Goal: Task Accomplishment & Management: Use online tool/utility

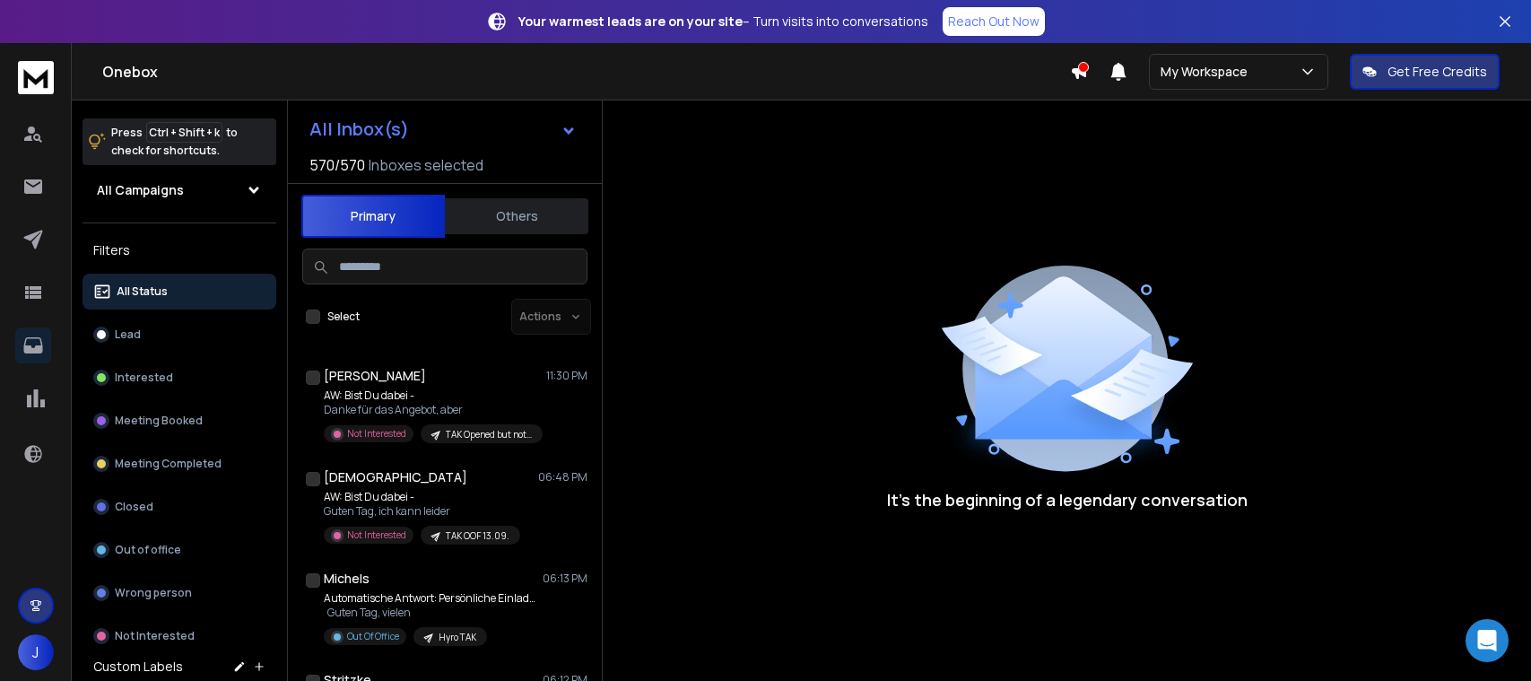
click at [139, 319] on button "Lead" at bounding box center [180, 335] width 194 height 36
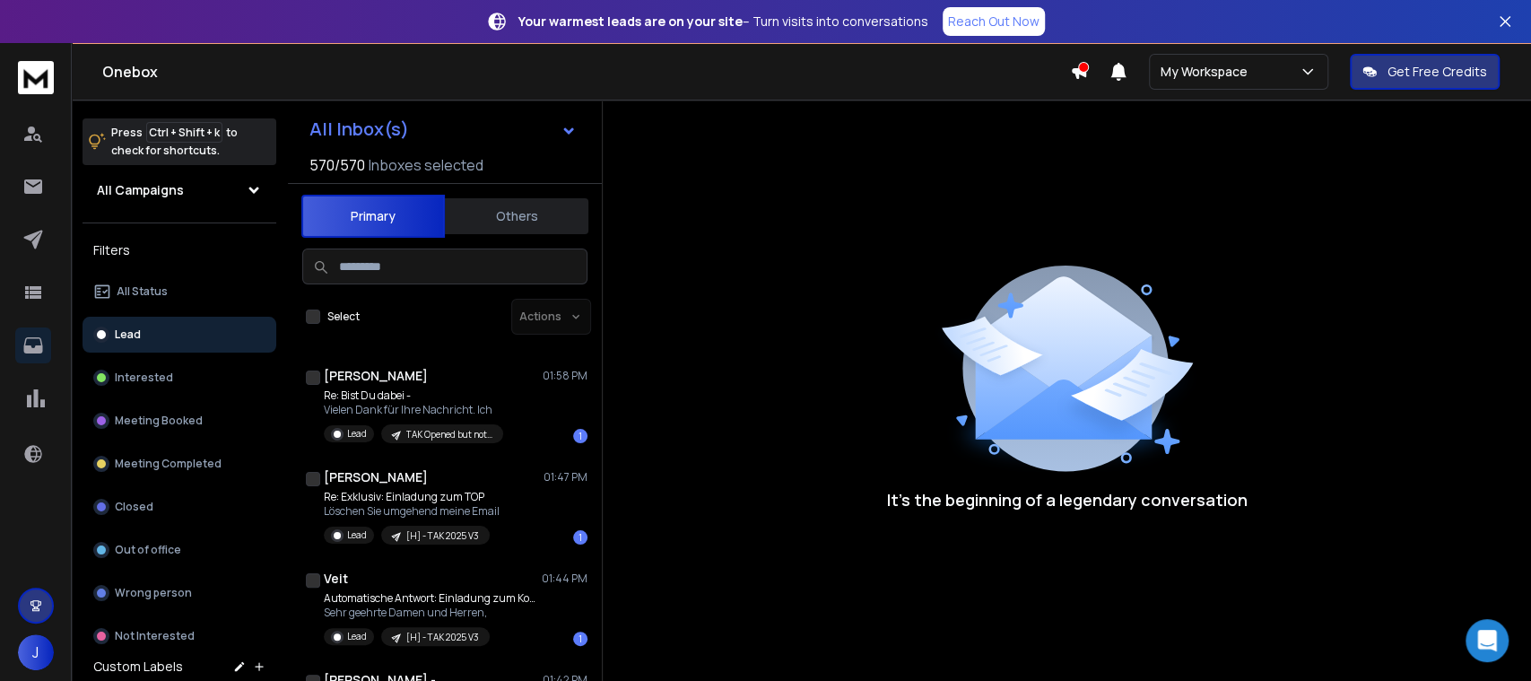
click at [200, 291] on button "All Status" at bounding box center [180, 292] width 194 height 36
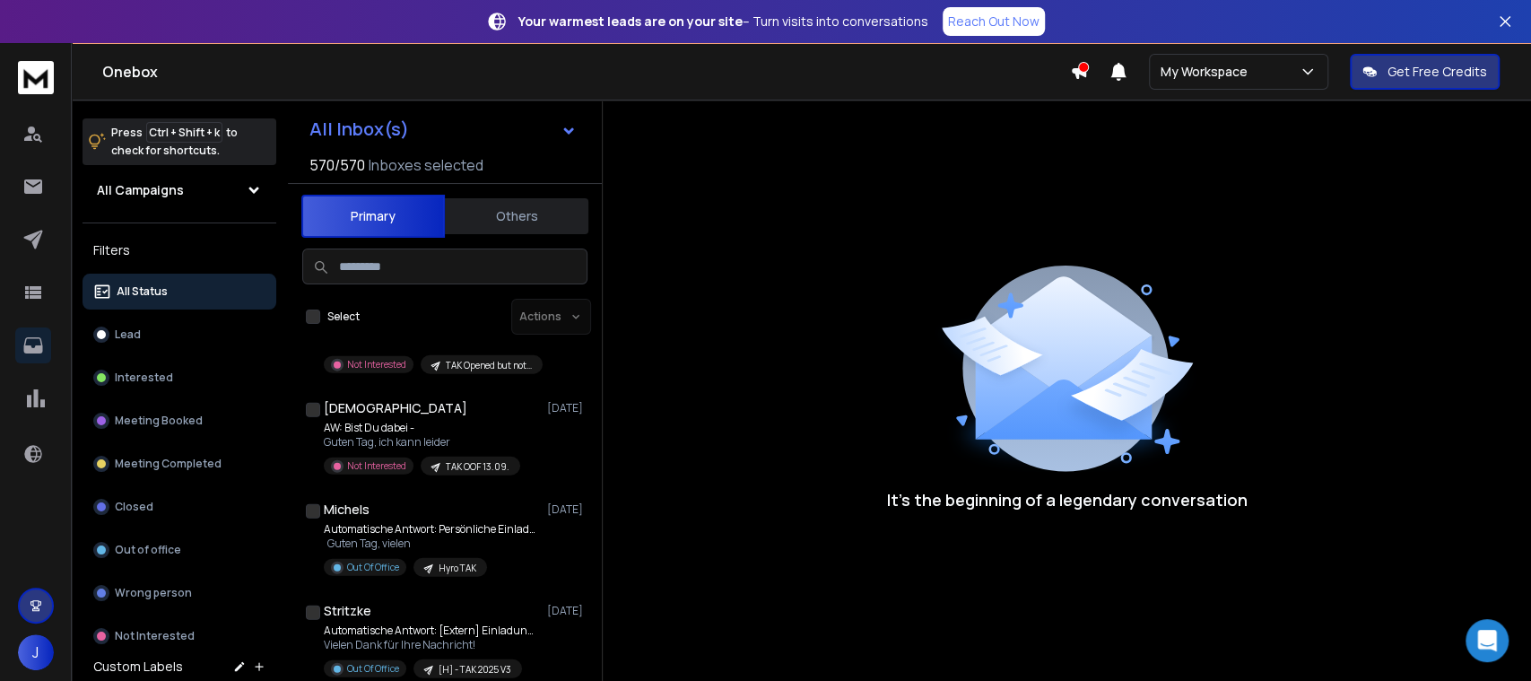
scroll to position [11994, 0]
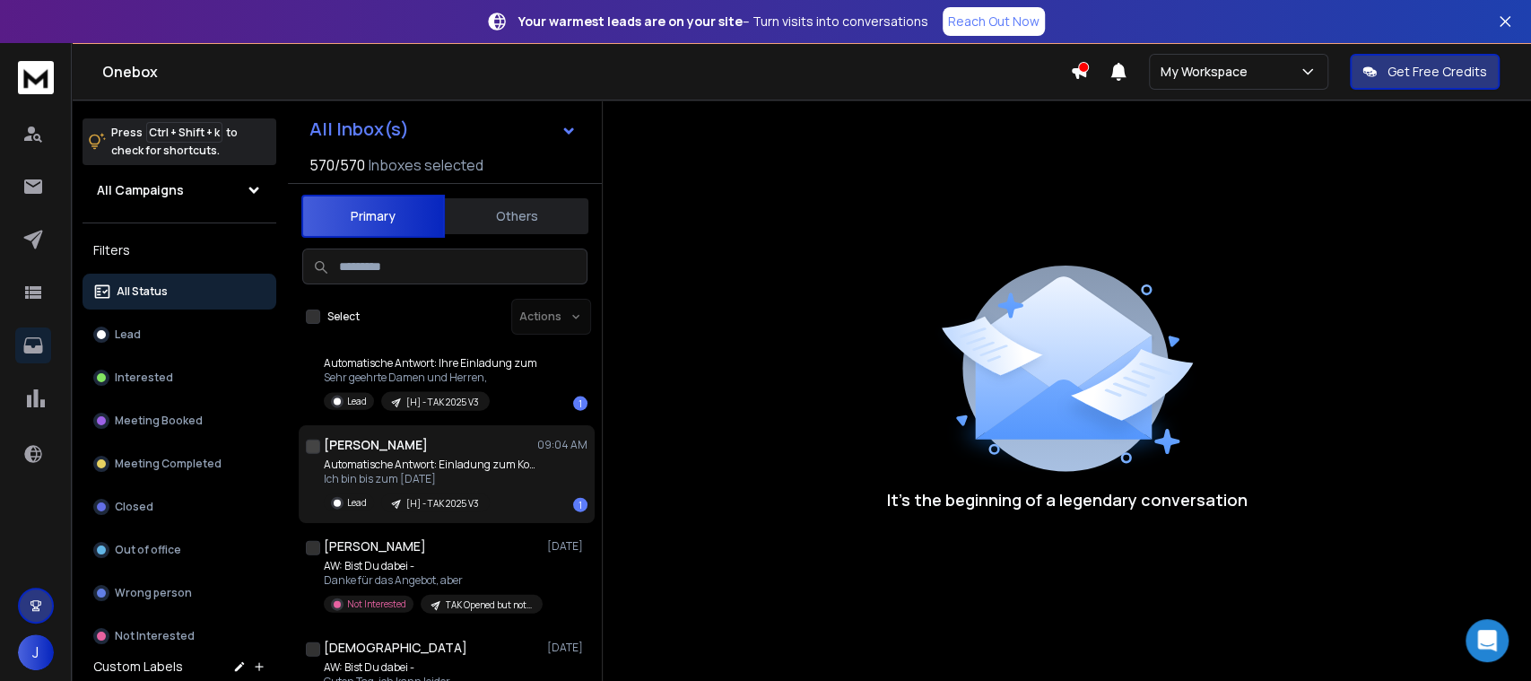
click at [541, 463] on div "Automatische Antwort: Einladung zum Kongress Ich bin bis zum [DATE] Lead [H] - …" at bounding box center [456, 485] width 264 height 55
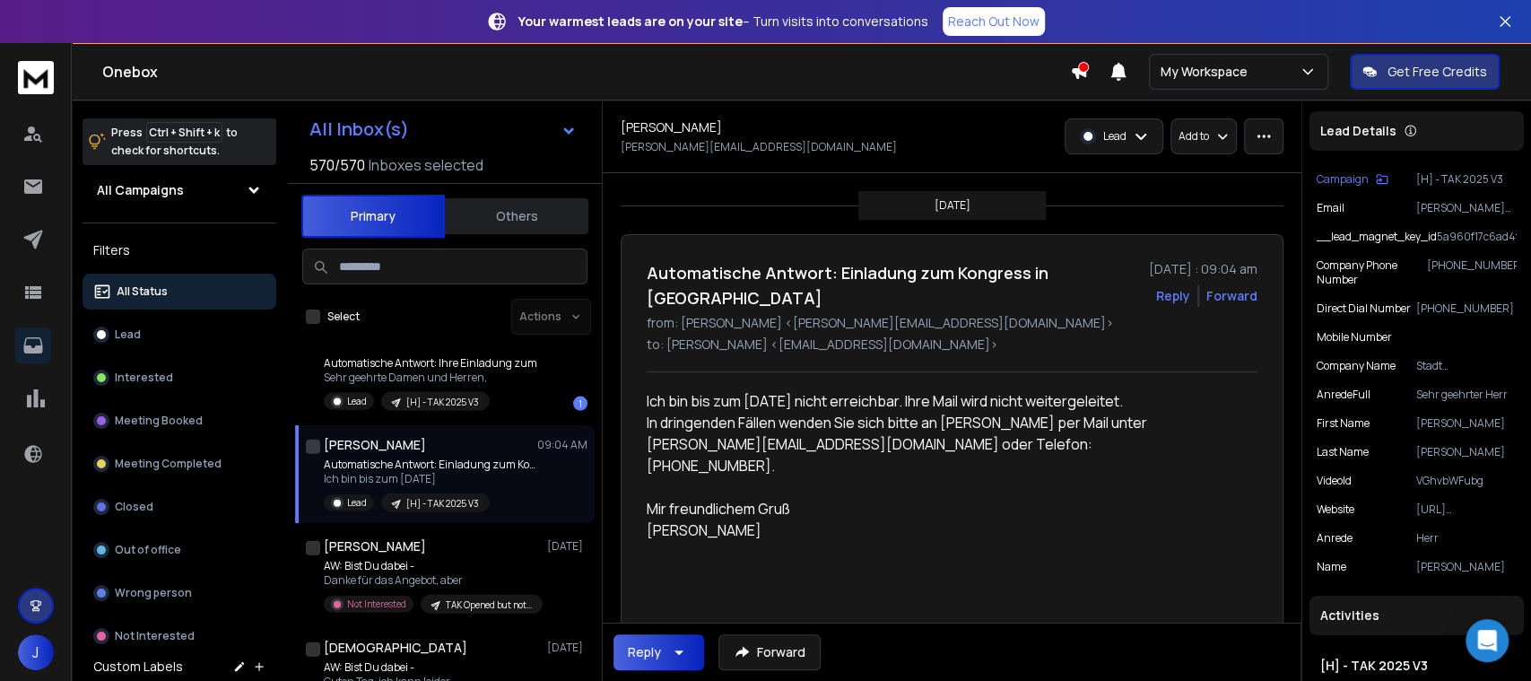
click at [763, 428] on div "Ich bin bis zum [DATE] nicht erreichbar. Ihre Mail wird nicht weitergeleitet. I…" at bounding box center [916, 505] width 538 height 230
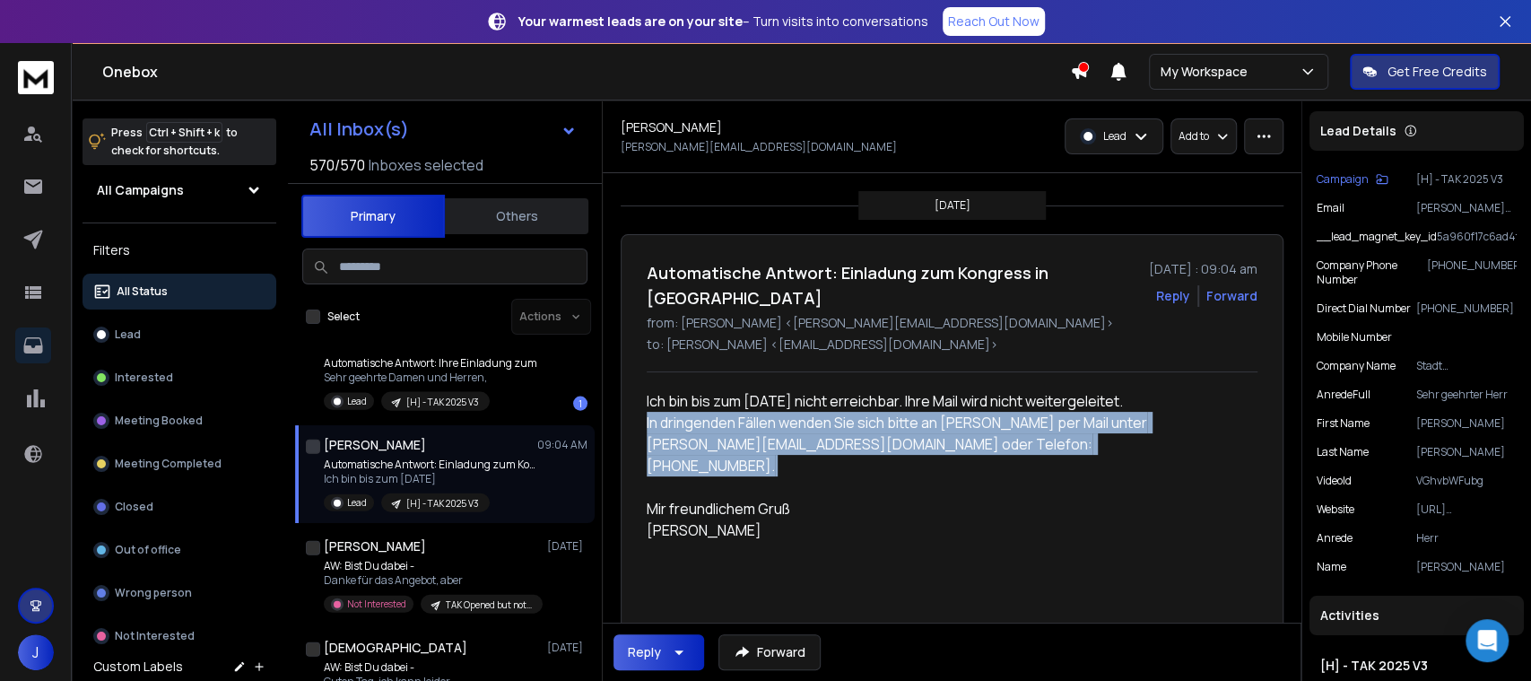
click at [763, 428] on div "Ich bin bis zum [DATE] nicht erreichbar. Ihre Mail wird nicht weitergeleitet. I…" at bounding box center [916, 505] width 538 height 230
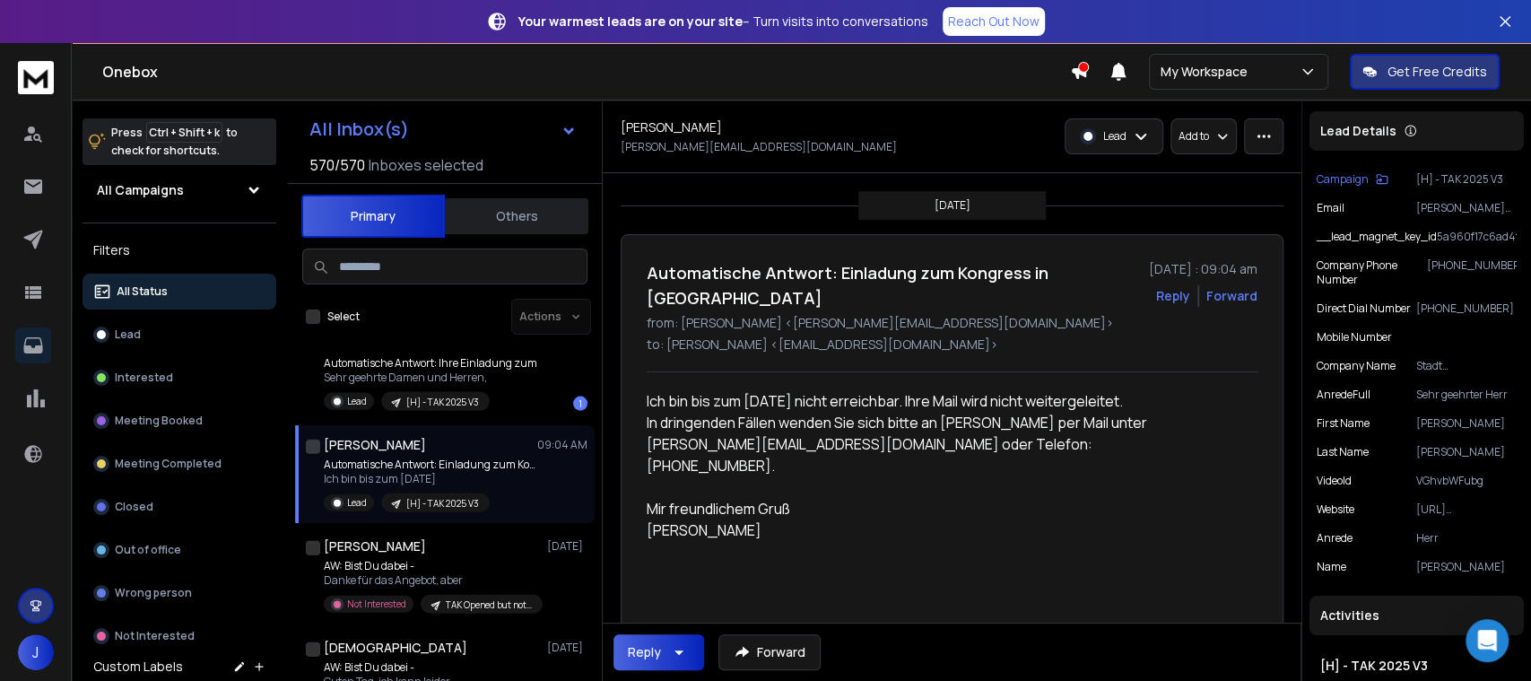
click at [1116, 113] on div "[PERSON_NAME] [PERSON_NAME][EMAIL_ADDRESS][DOMAIN_NAME] Lead Add to Lead Add to" at bounding box center [952, 136] width 699 height 73
click at [1116, 135] on p "Lead" at bounding box center [1114, 136] width 23 height 14
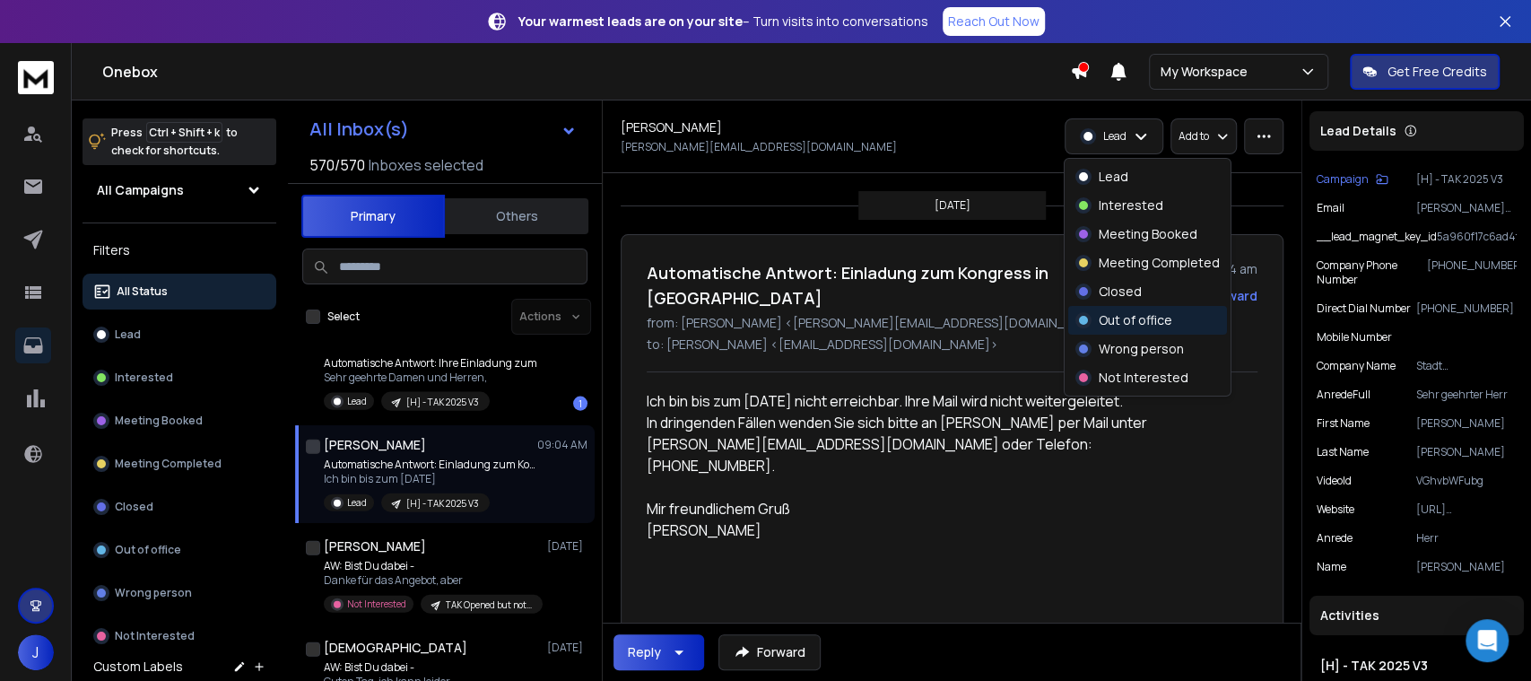
click at [1152, 324] on p "Out of office" at bounding box center [1136, 320] width 74 height 18
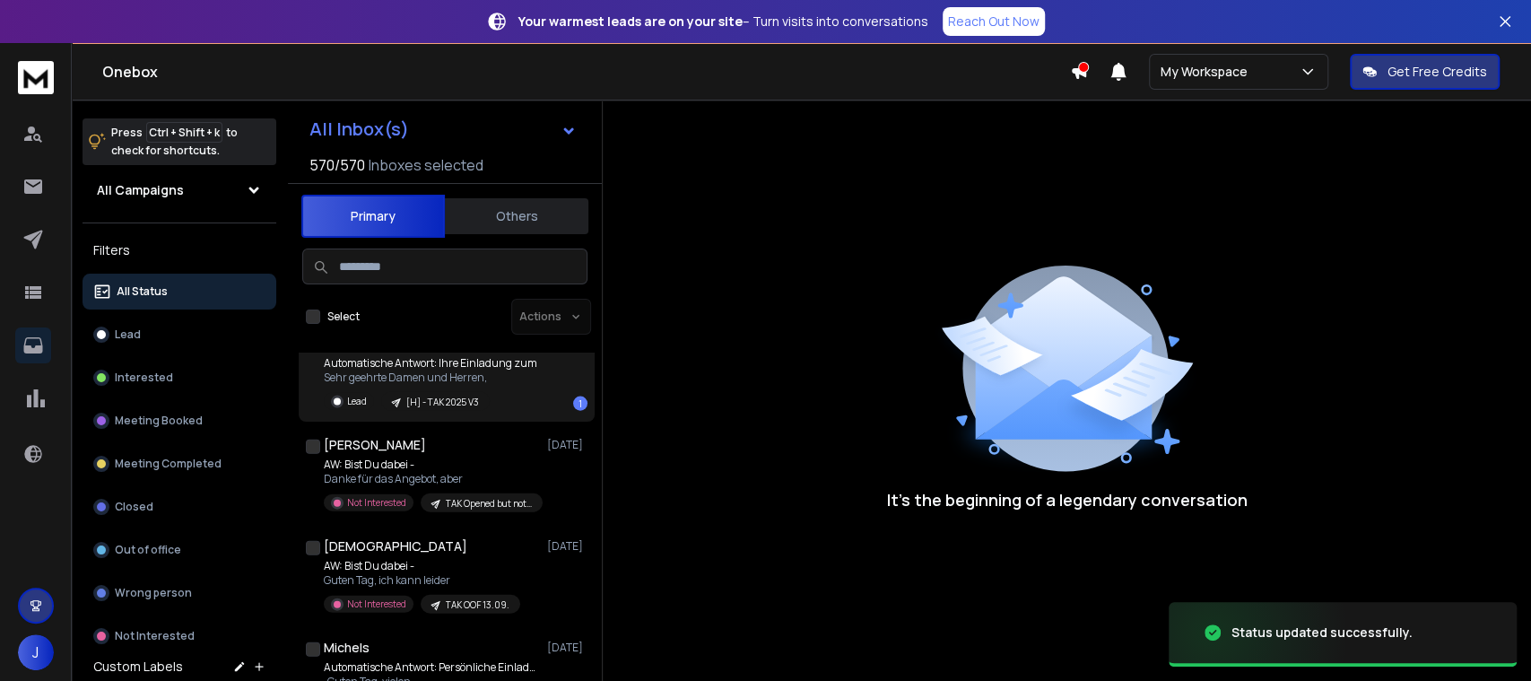
click at [562, 398] on div "Automatische Antwort: Ihre Einladung zum Sehr geehrte Damen und Herren, Lead [H…" at bounding box center [456, 383] width 264 height 55
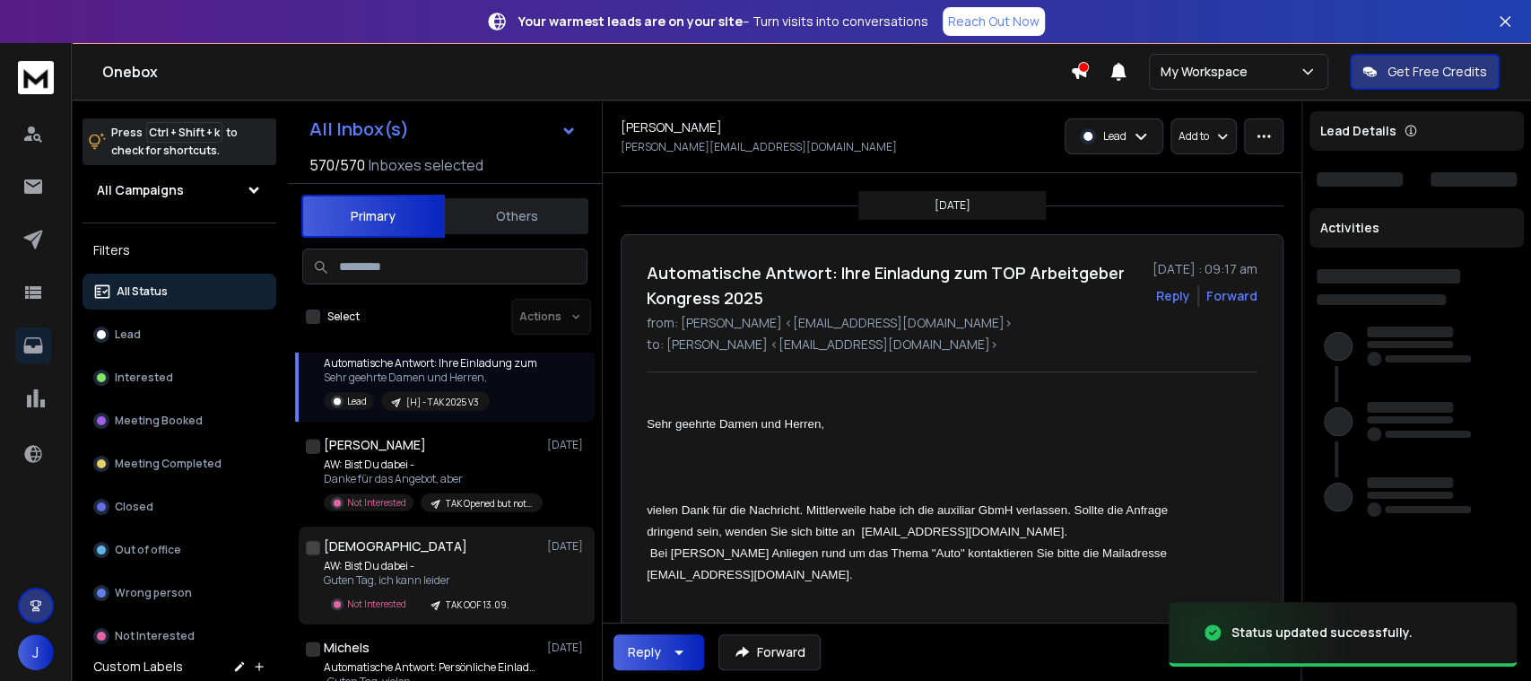
scroll to position [11756, 0]
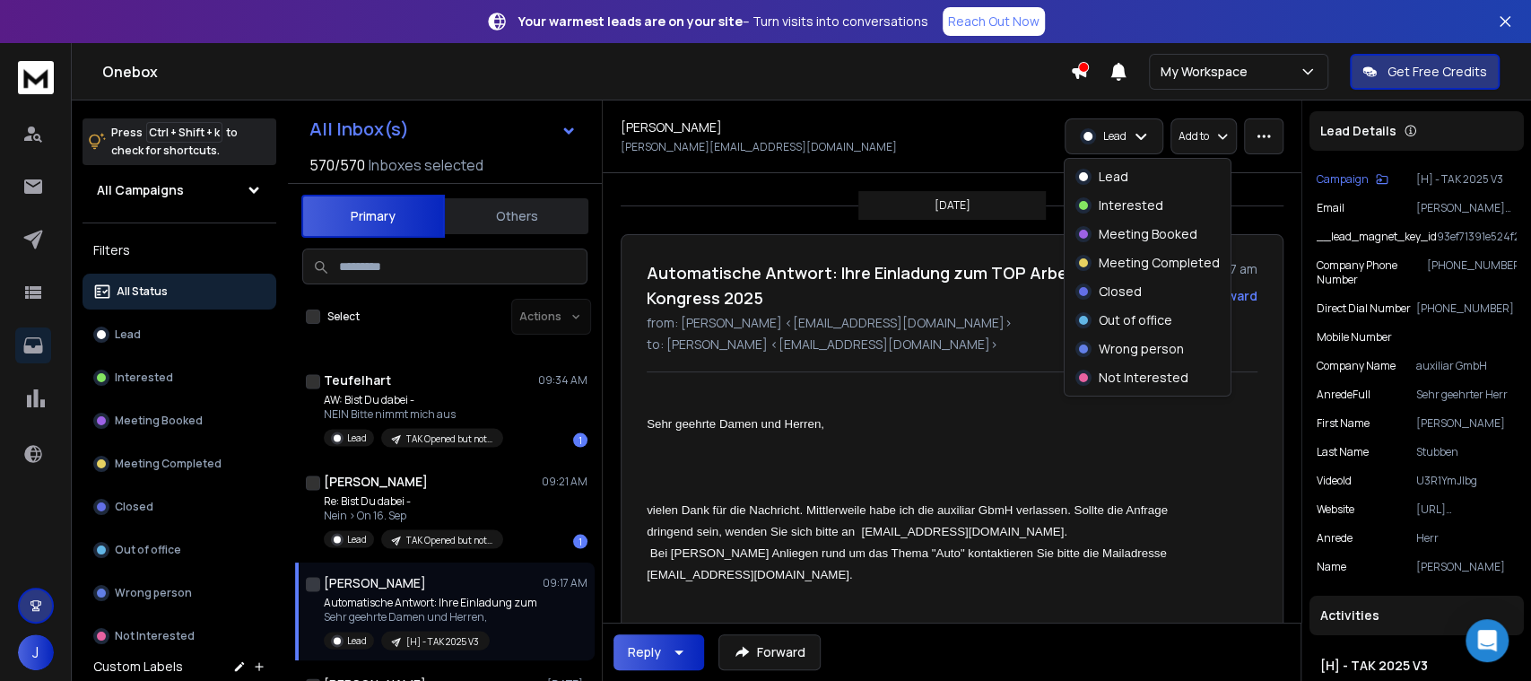
click at [1080, 135] on div at bounding box center [1088, 136] width 16 height 16
click at [1111, 352] on p "Wrong person" at bounding box center [1141, 349] width 85 height 18
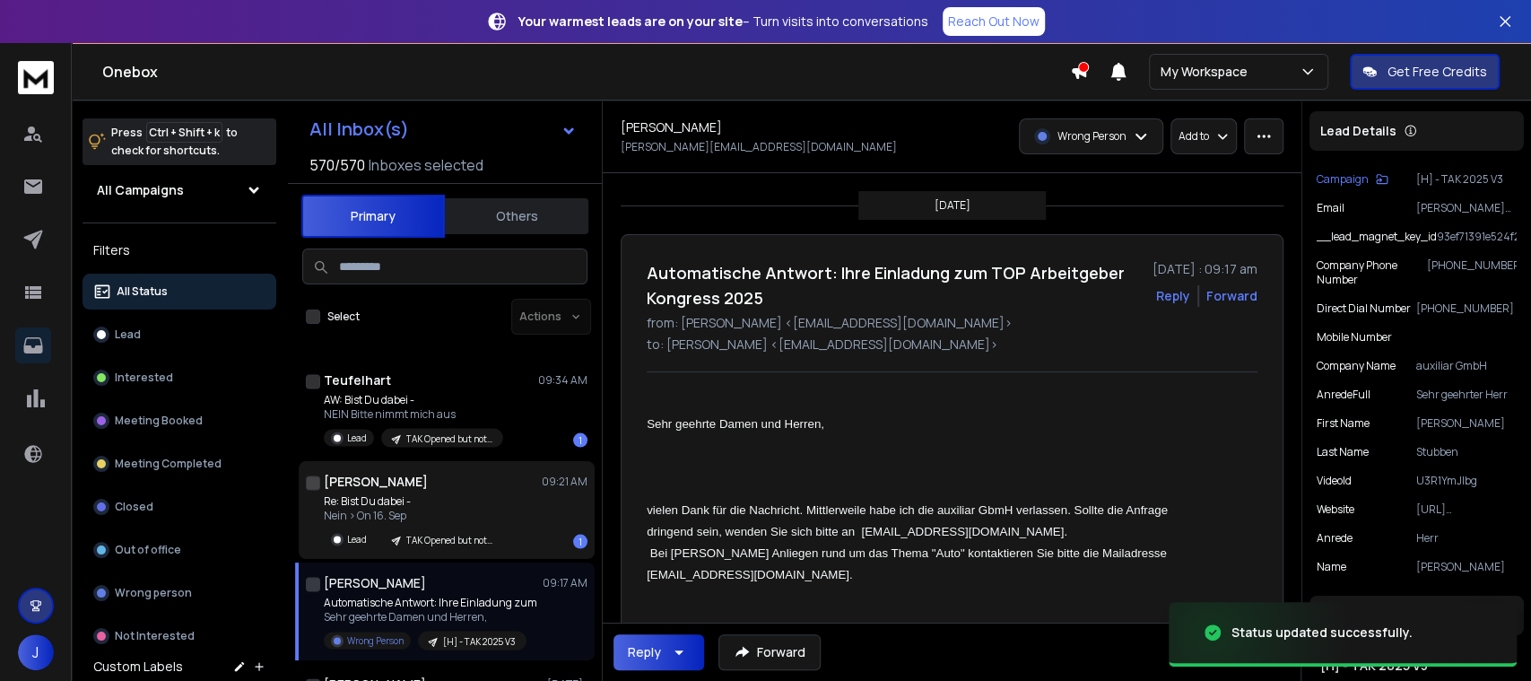
click at [520, 519] on div "Re: Bist Du dabei - Nein > On [DATE] Lead TAK Opened but not replied (Hyro & TA…" at bounding box center [456, 520] width 264 height 55
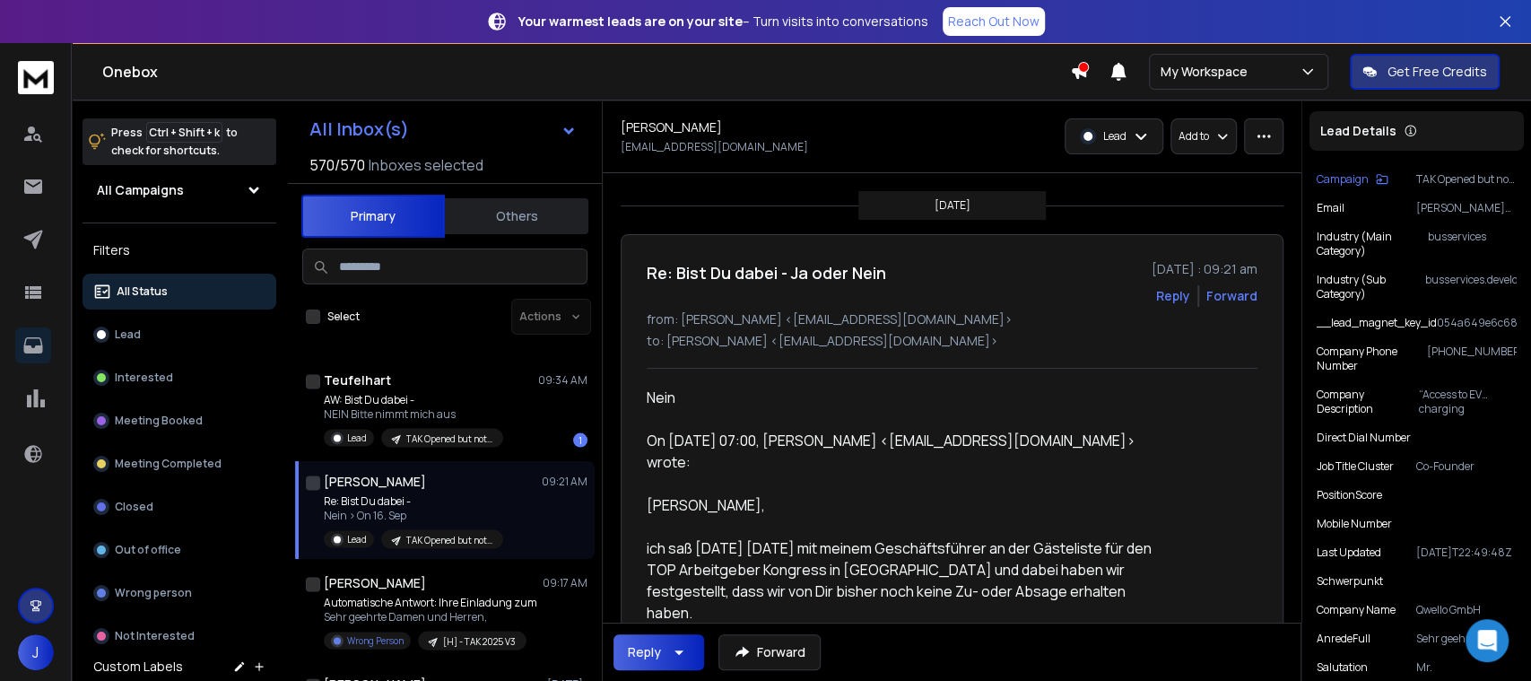
click at [1127, 132] on div "Lead" at bounding box center [1114, 136] width 97 height 34
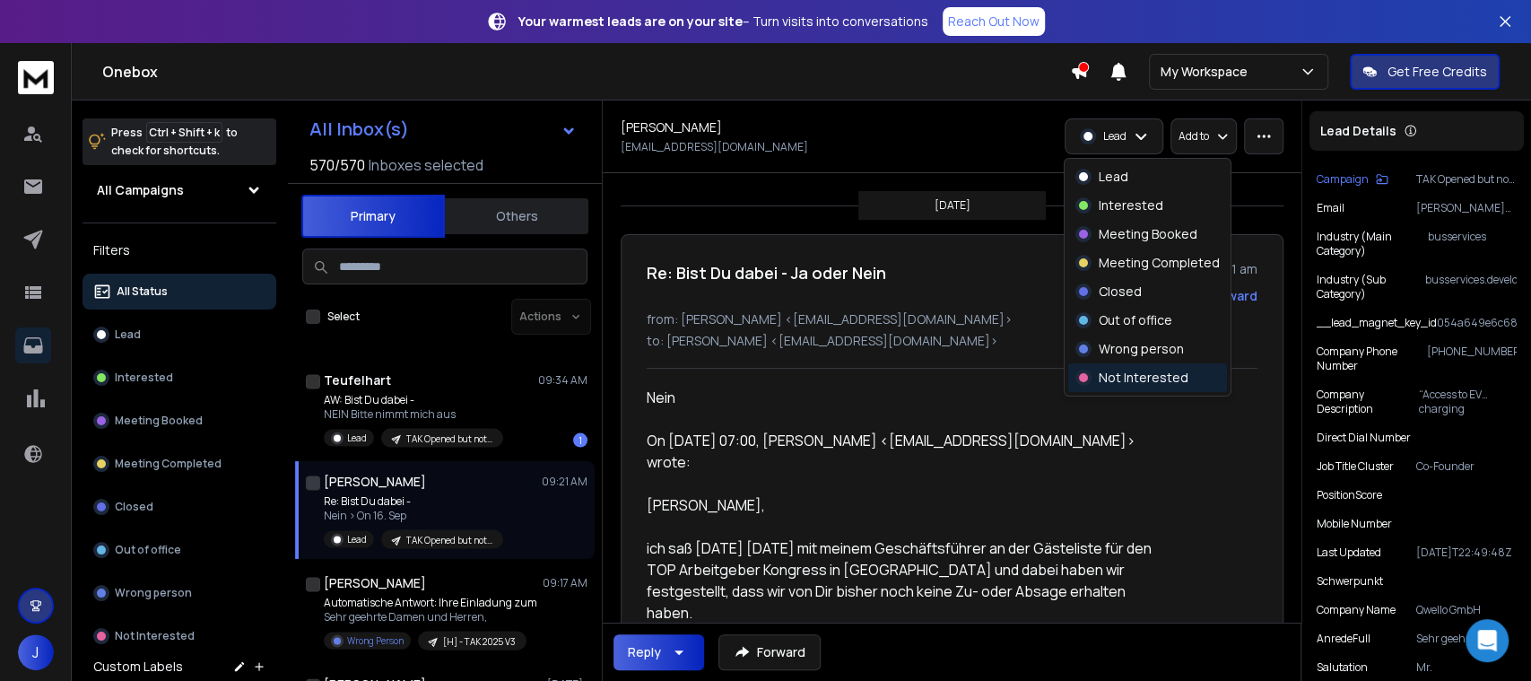
click at [1112, 372] on p "Not Interested" at bounding box center [1144, 378] width 90 height 18
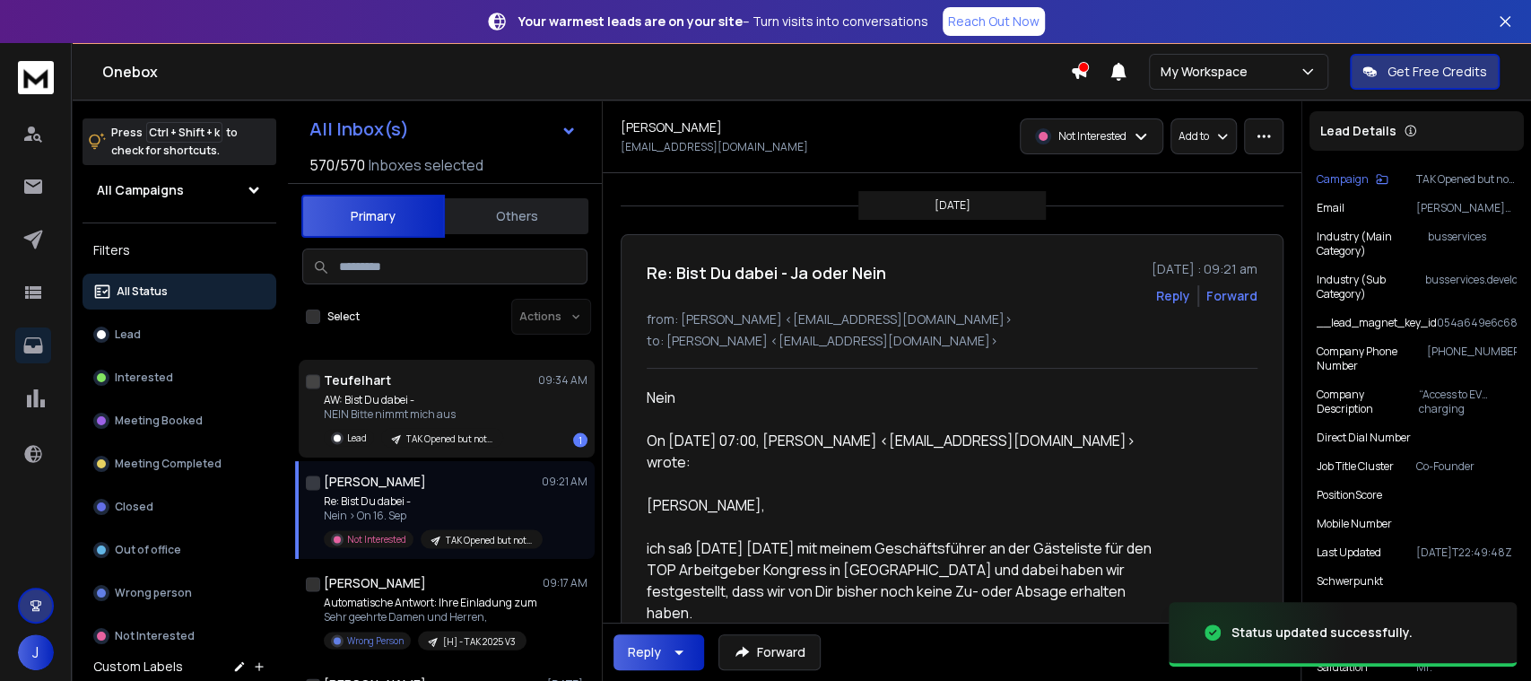
click at [449, 406] on p "NEIN Bitte nimmt mich aus" at bounding box center [413, 413] width 179 height 14
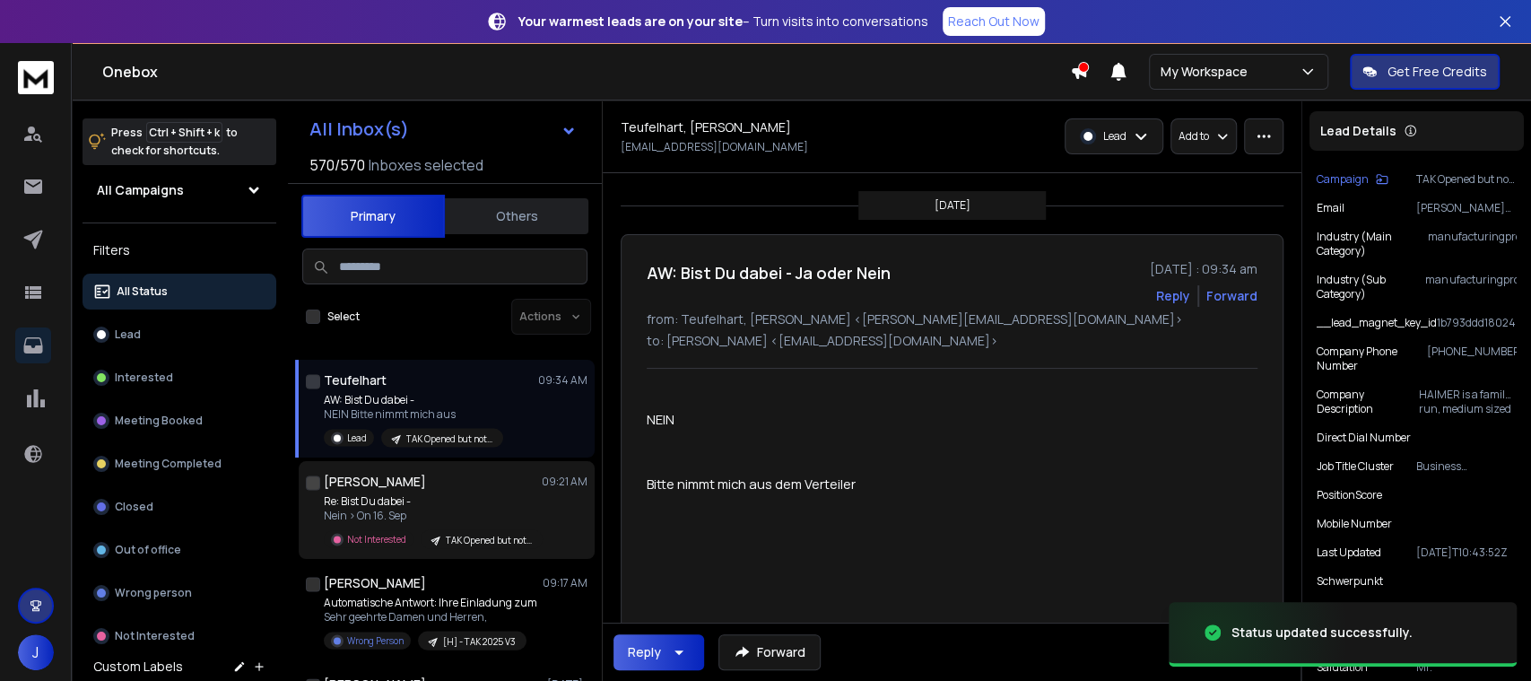
scroll to position [11516, 0]
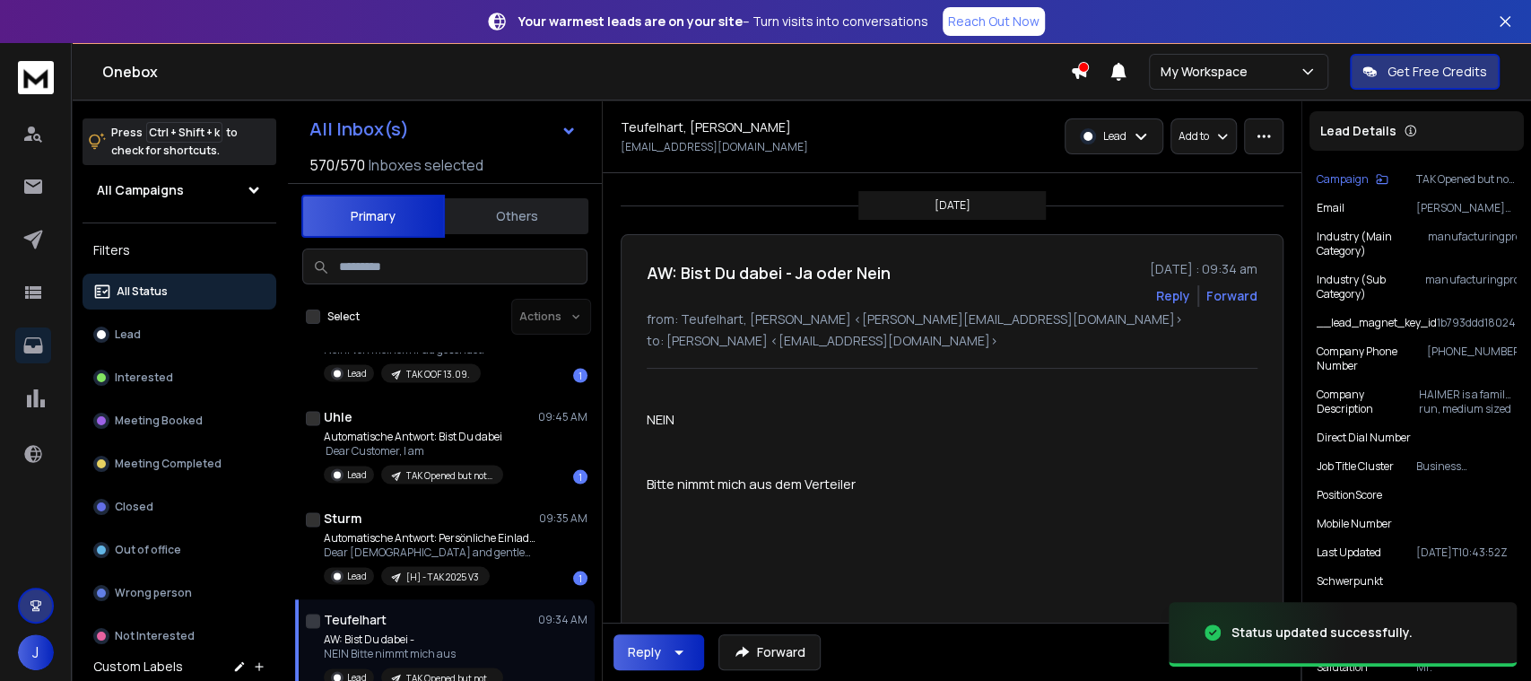
click at [1105, 125] on div "Lead" at bounding box center [1114, 136] width 97 height 34
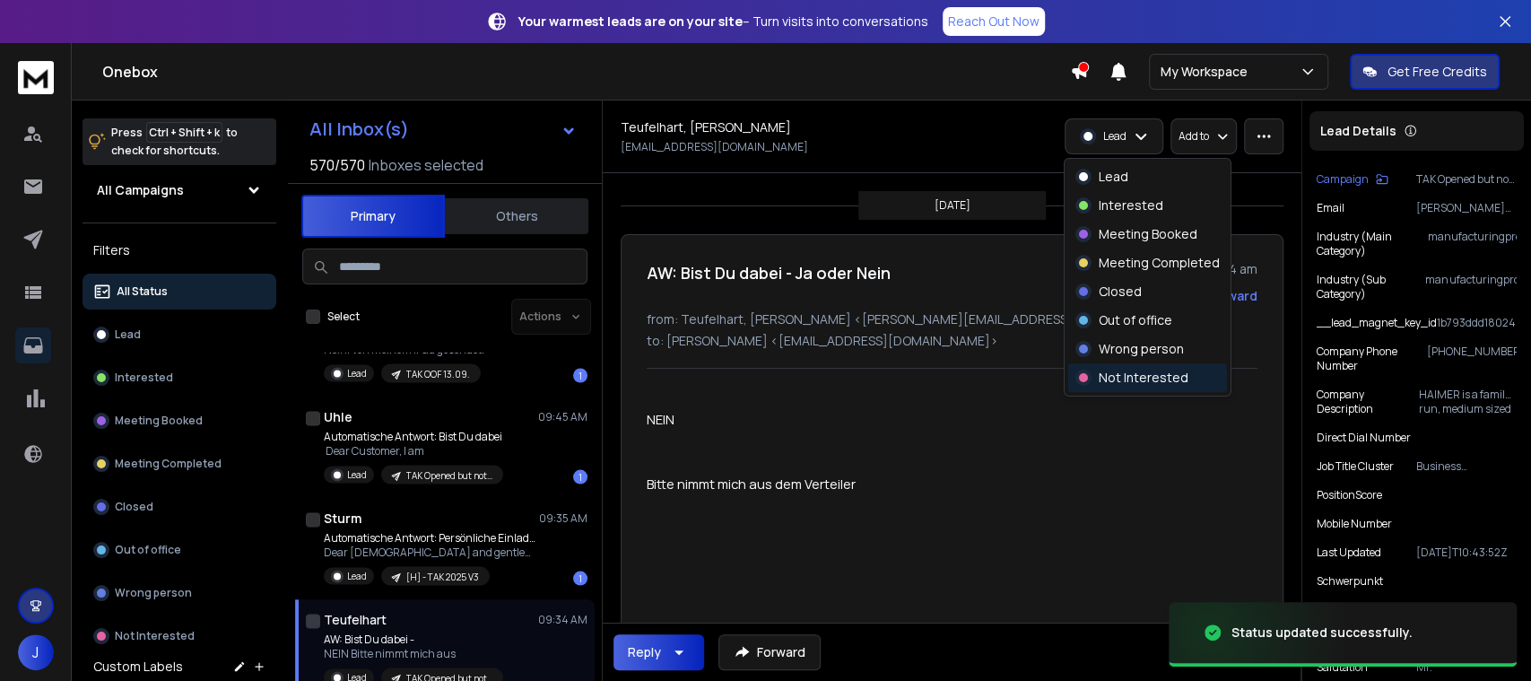
click at [1116, 369] on p "Not Interested" at bounding box center [1144, 378] width 90 height 18
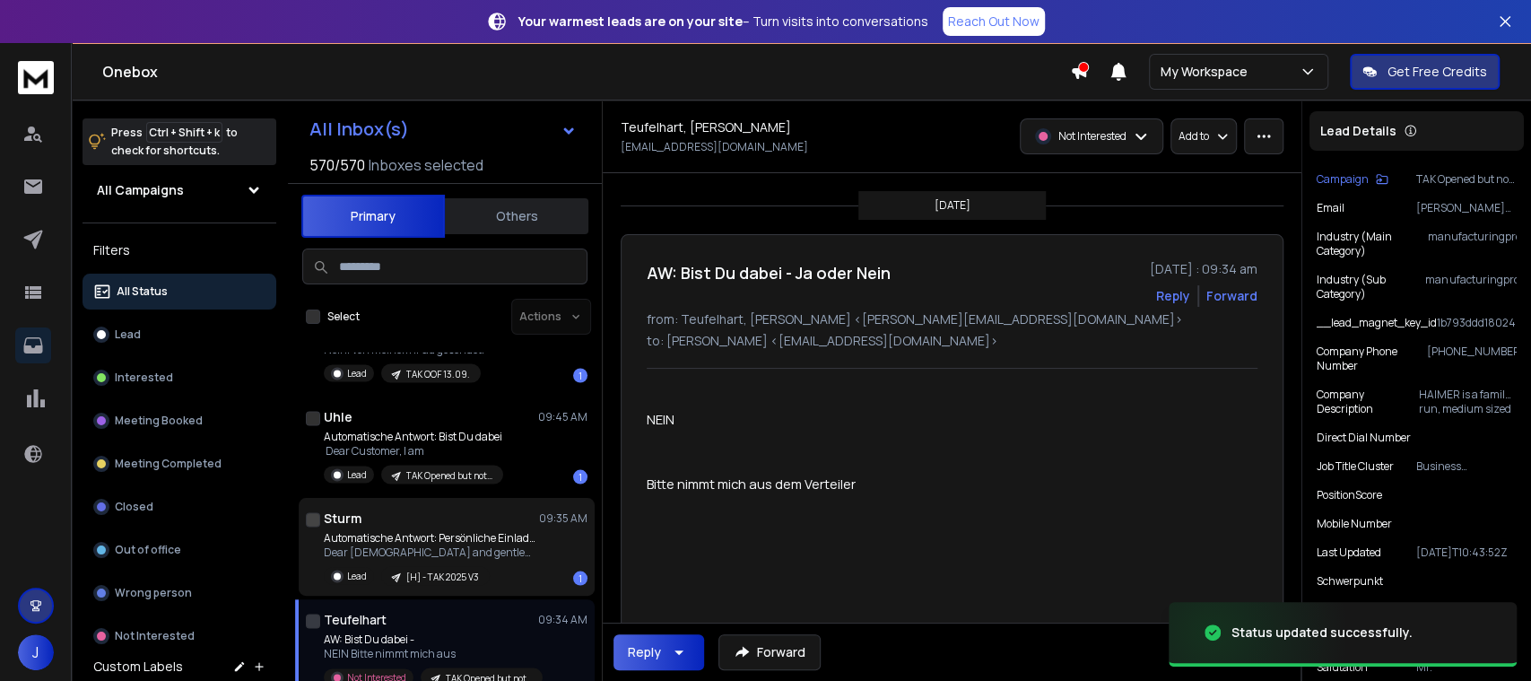
click at [559, 520] on p "09:35 AM" at bounding box center [563, 517] width 48 height 14
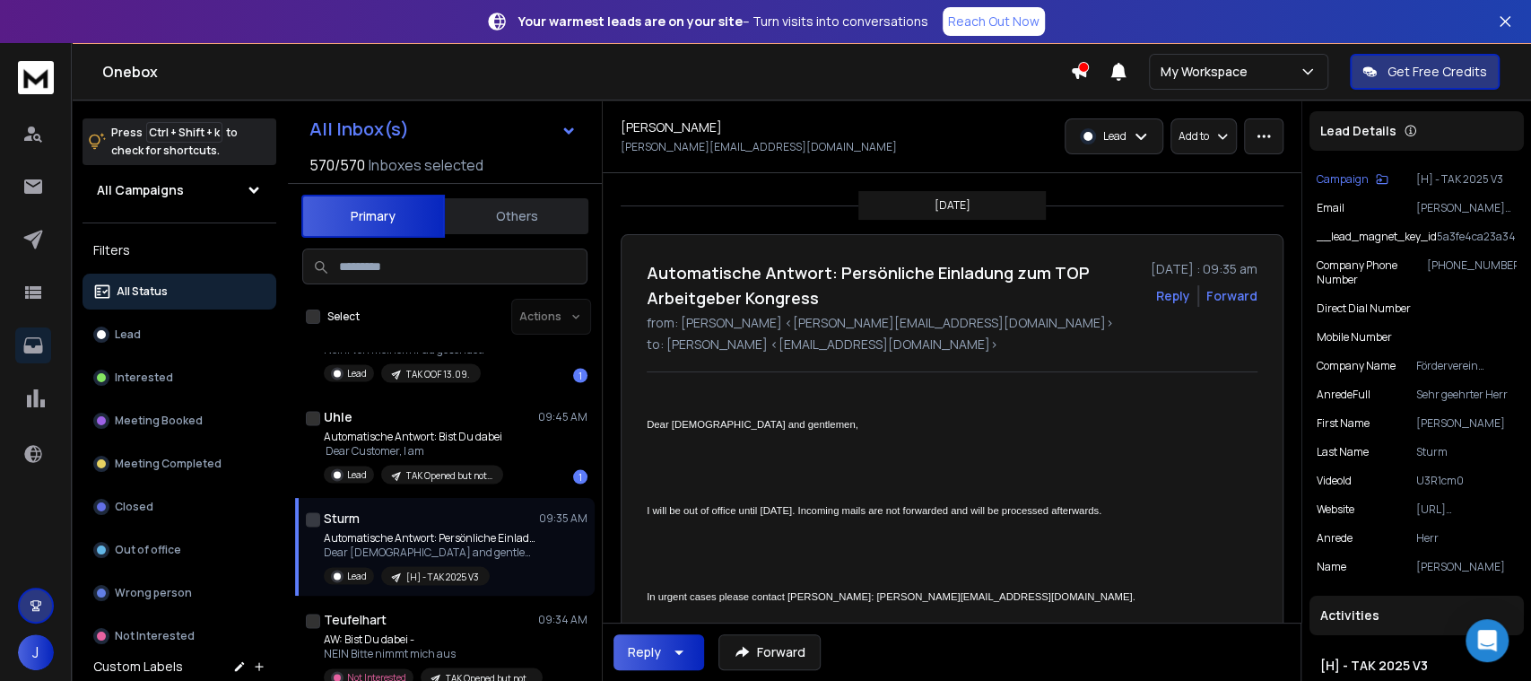
click at [1091, 144] on div "Lead" at bounding box center [1114, 136] width 97 height 34
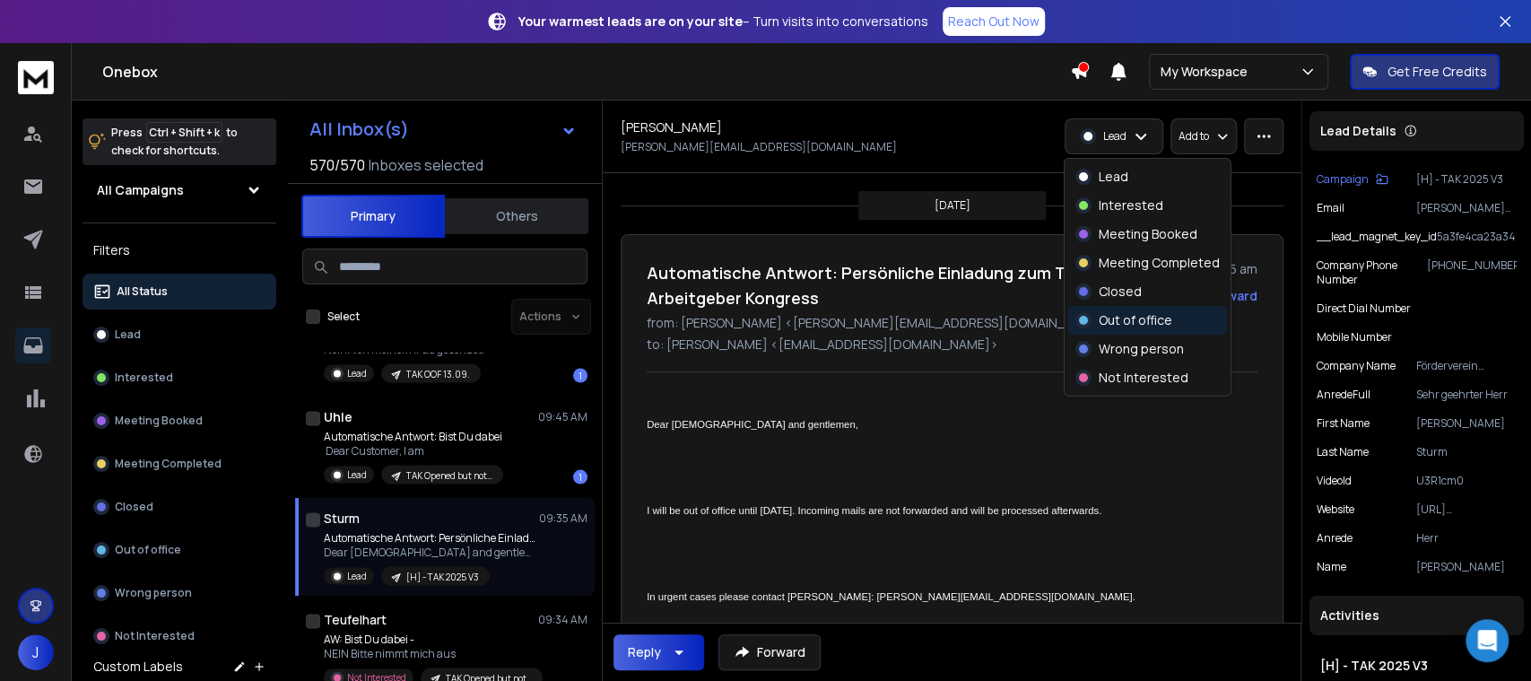
click at [1081, 319] on span at bounding box center [1084, 320] width 16 height 16
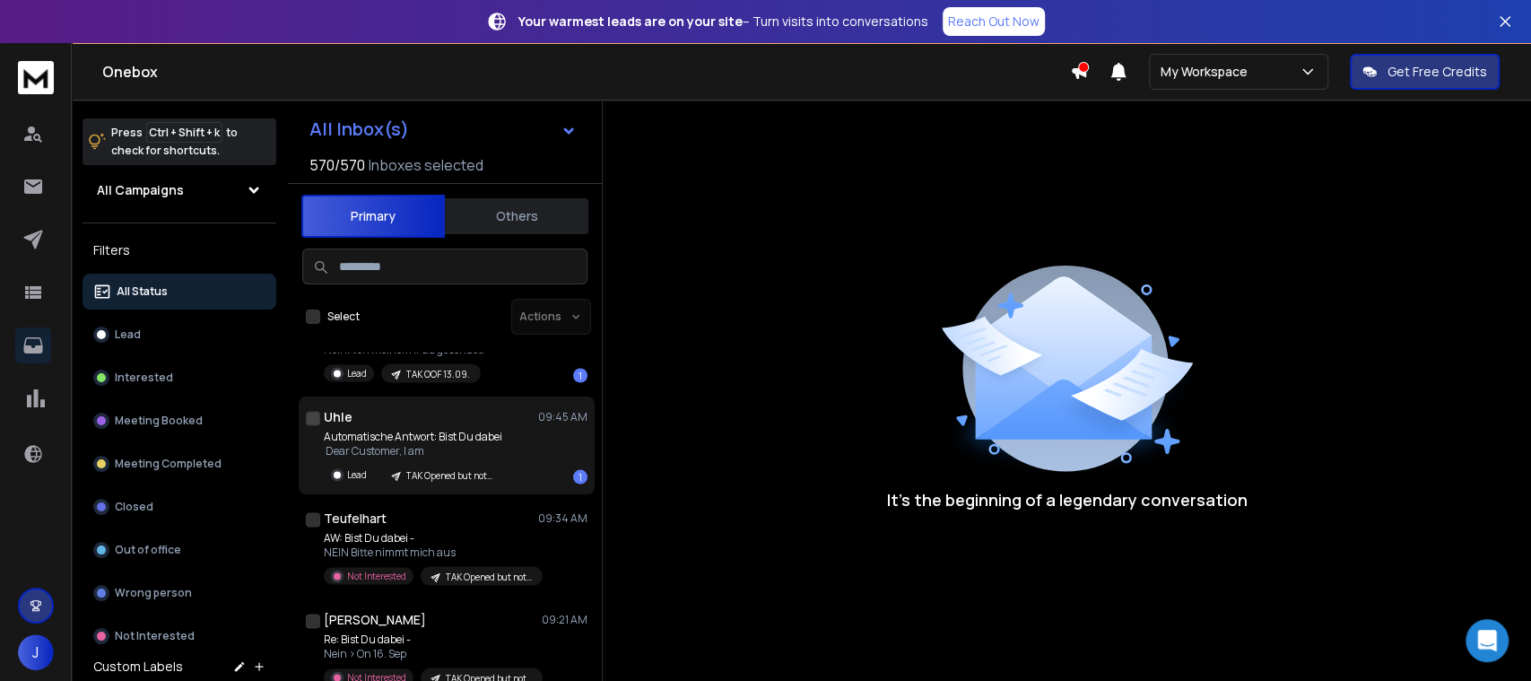
click at [571, 432] on div "Automatische Antwort: Bist Du dabei ﻿ Dear Customer, I am Lead TAK Opened but n…" at bounding box center [456, 456] width 264 height 55
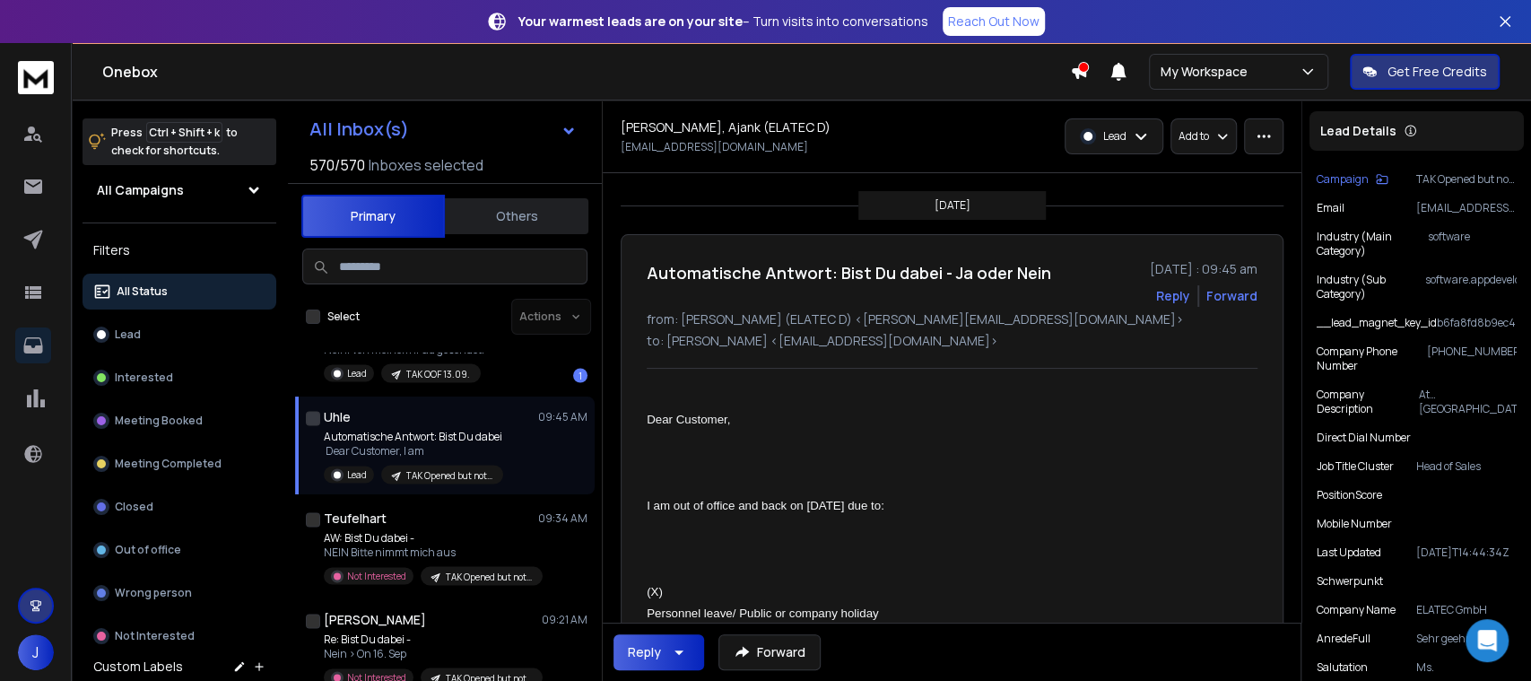
scroll to position [11397, 0]
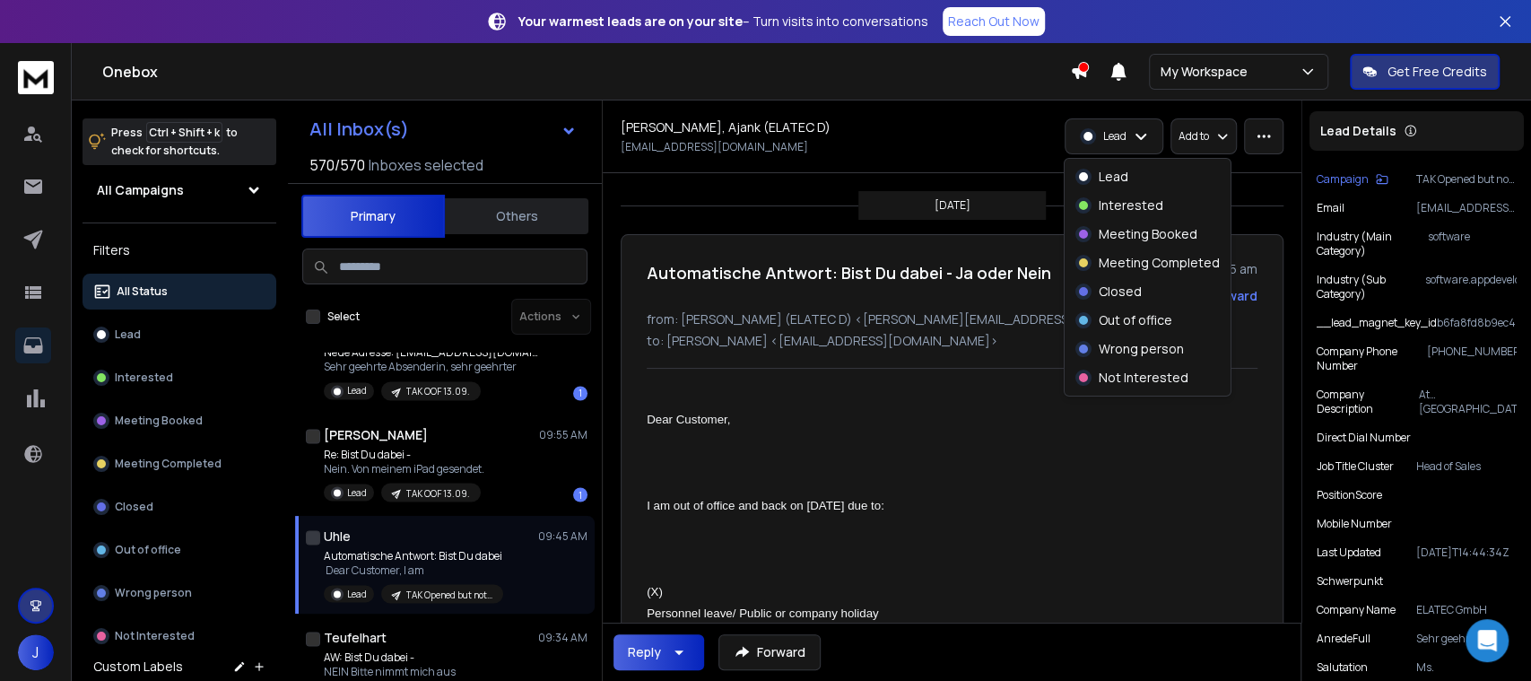
click at [1100, 127] on div "Lead" at bounding box center [1114, 136] width 97 height 34
click at [1127, 319] on p "Out of office" at bounding box center [1136, 320] width 74 height 18
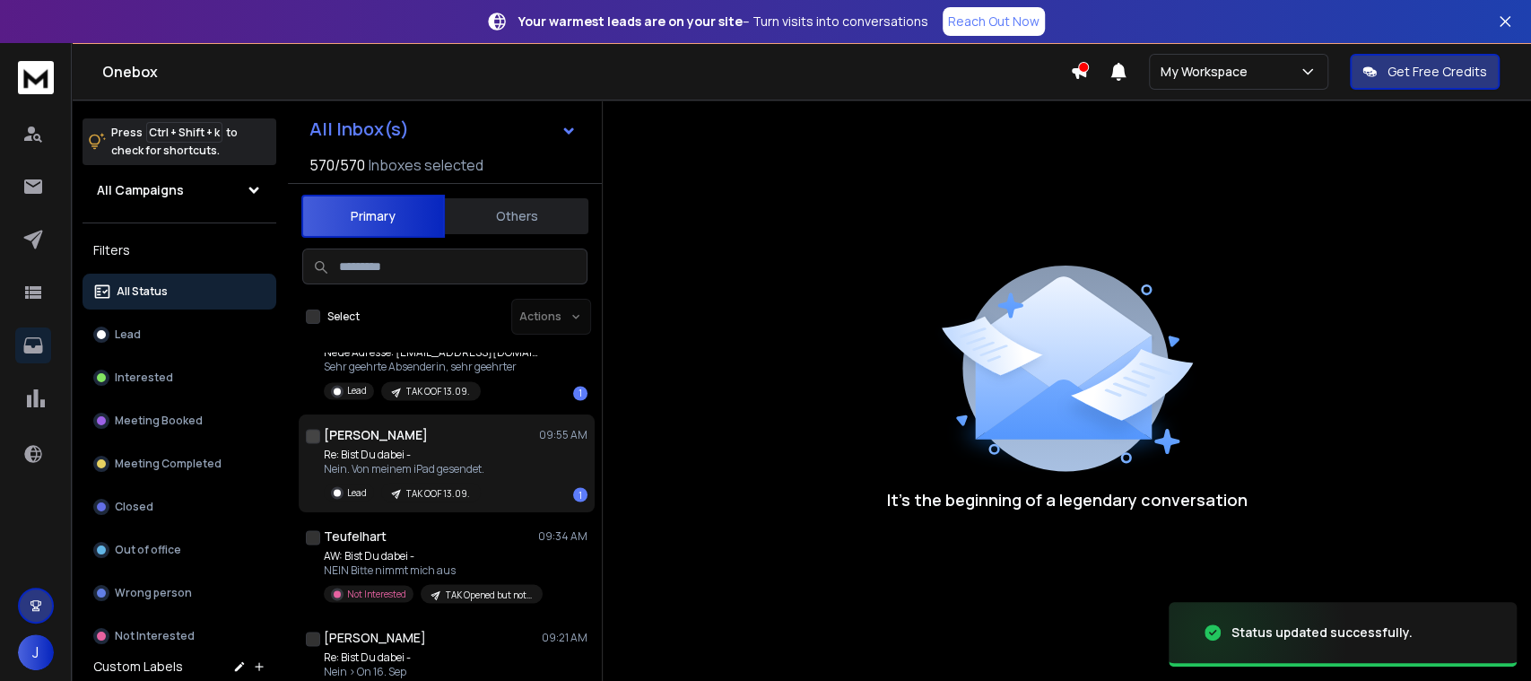
click at [538, 451] on div "Re: Bist Du dabei - Nein. Von meinem iPad gesendet. Lead TAK OOF 13.09. 1" at bounding box center [456, 474] width 264 height 55
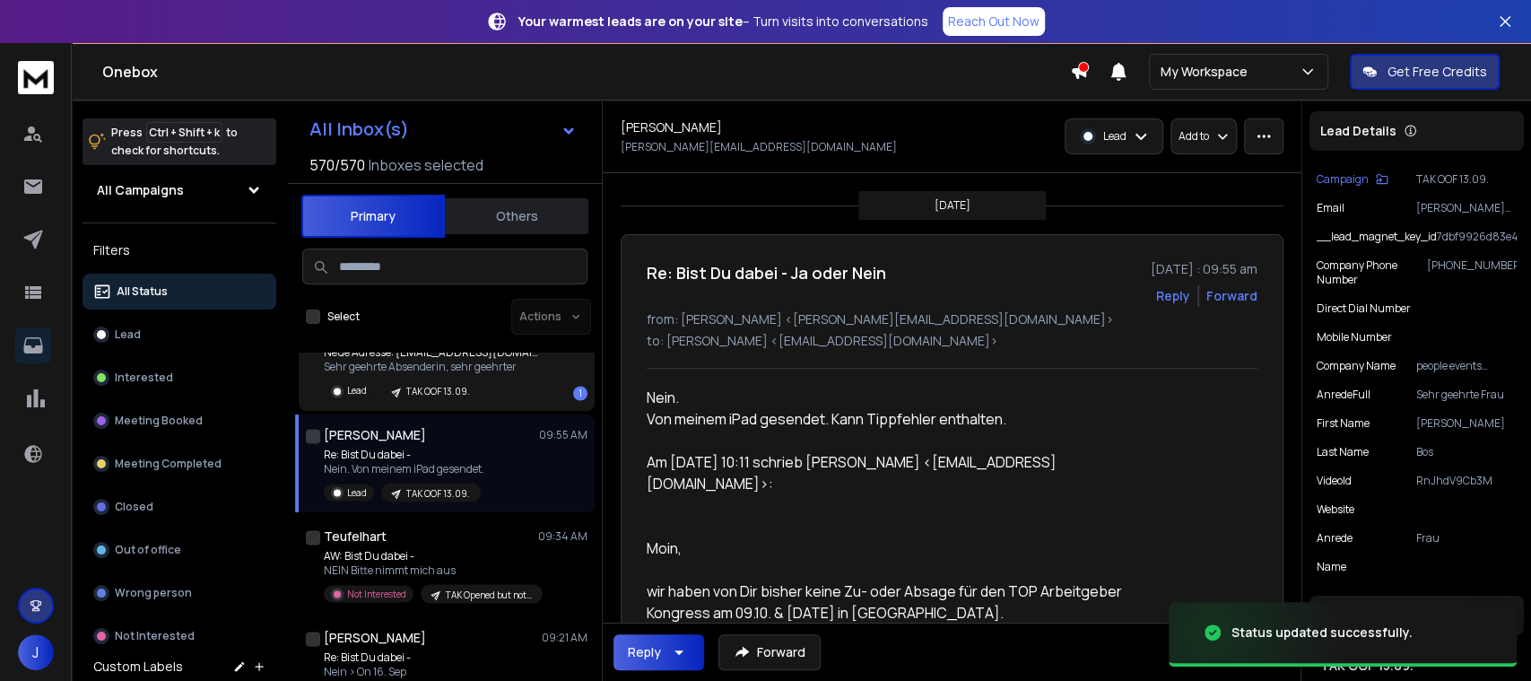
scroll to position [11277, 0]
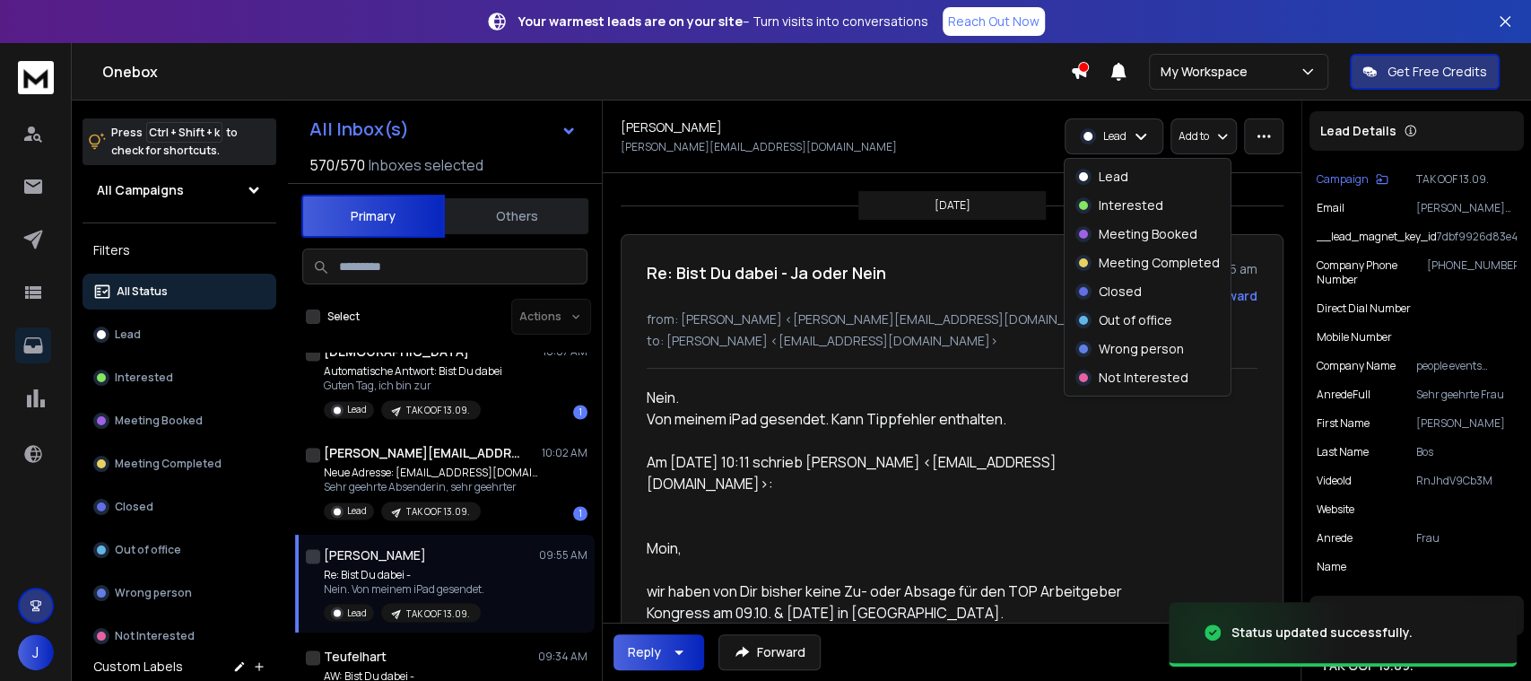
click at [1106, 148] on div "Lead" at bounding box center [1114, 136] width 97 height 34
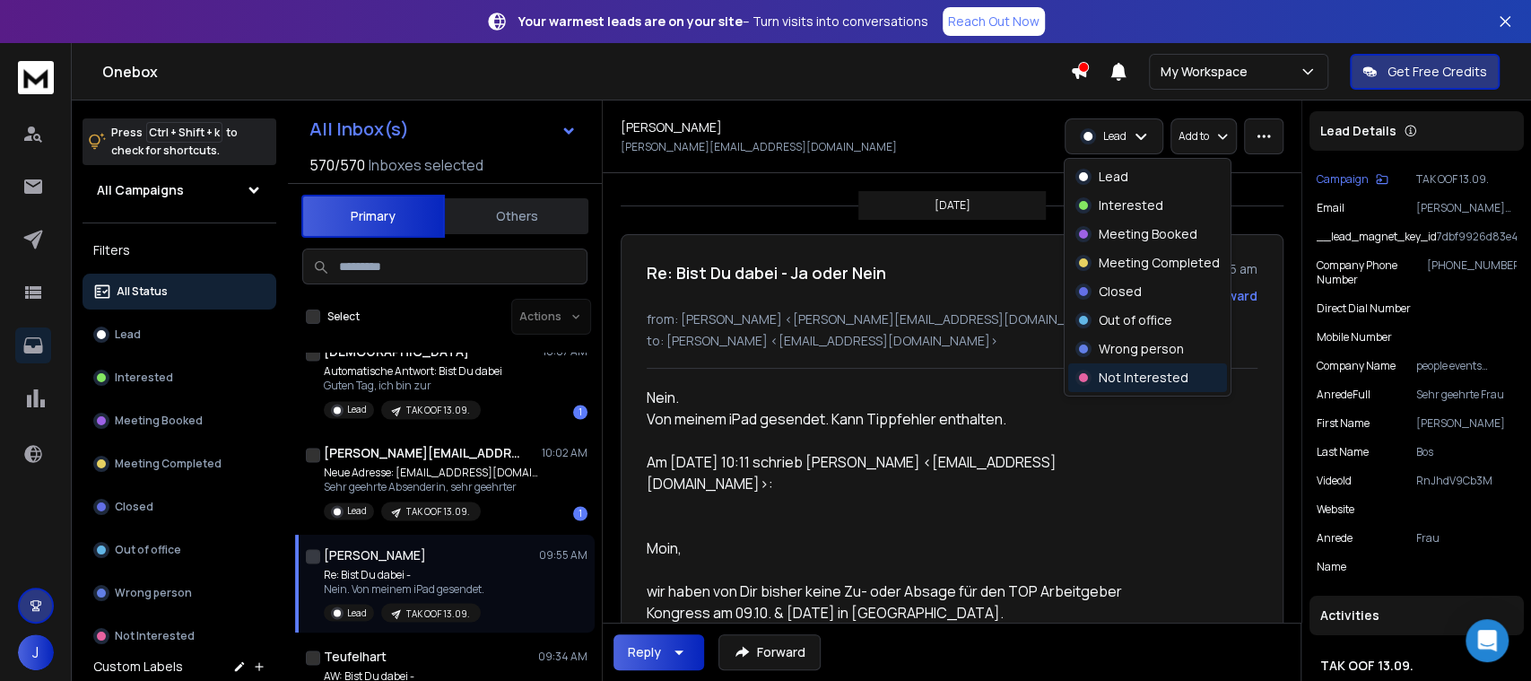
click at [1107, 372] on p "Not Interested" at bounding box center [1144, 378] width 90 height 18
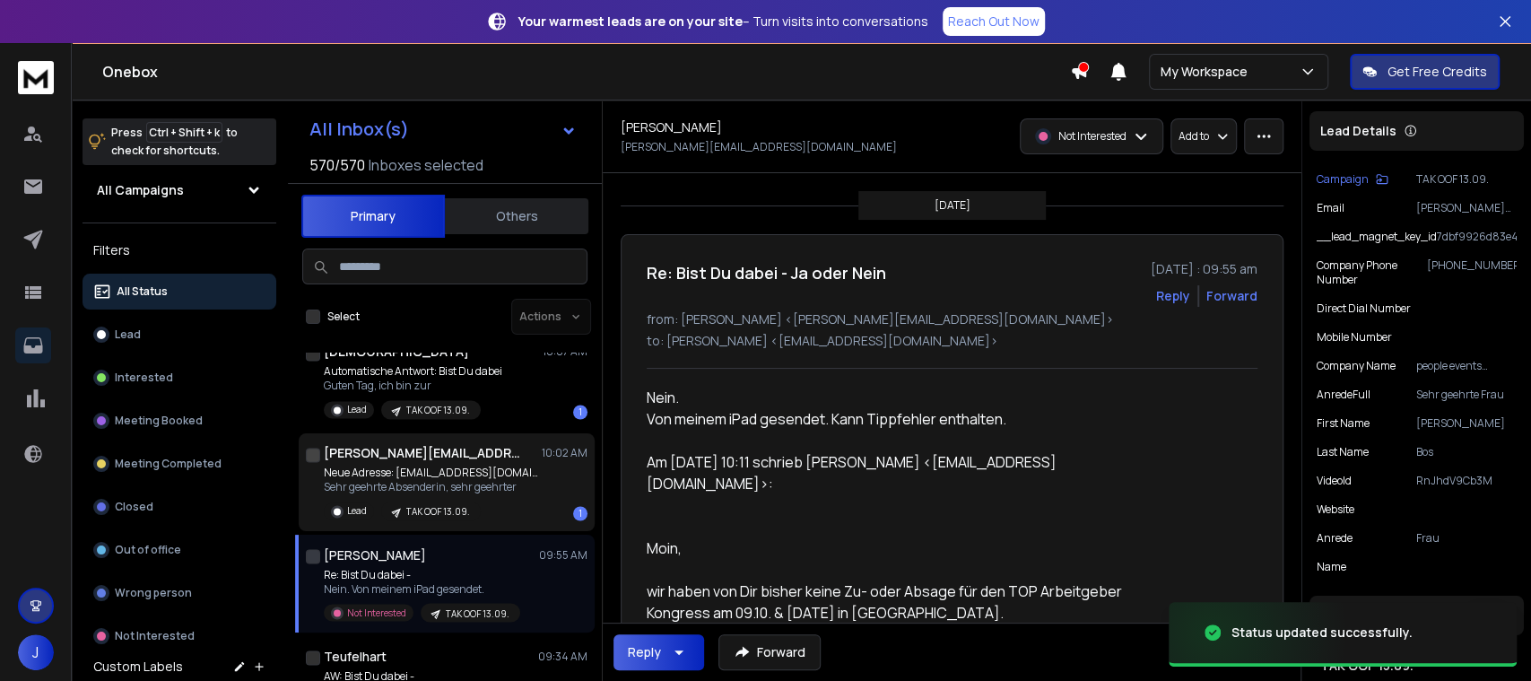
click at [457, 484] on p "Sehr geehrte Absenderin, sehr geehrter" at bounding box center [431, 487] width 215 height 14
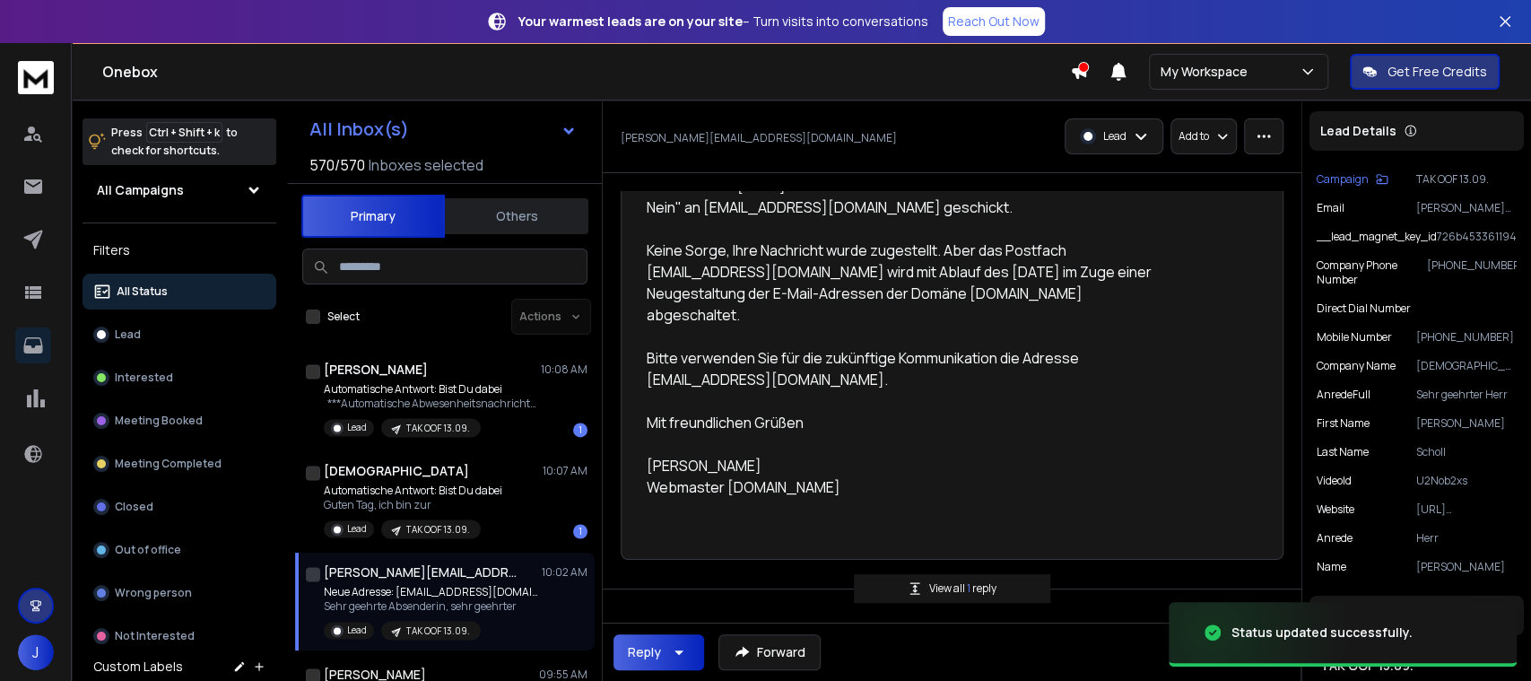
scroll to position [0, 0]
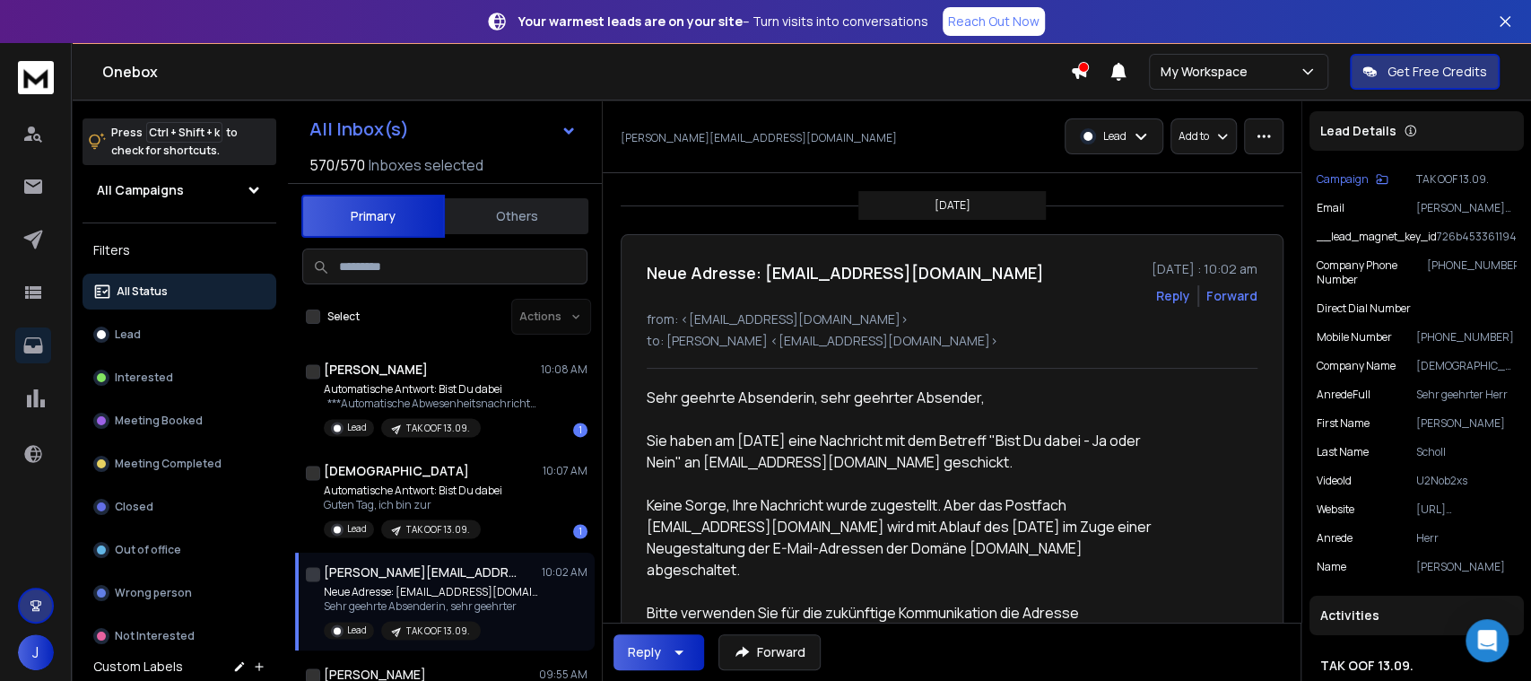
click at [1103, 152] on div "Lead" at bounding box center [1114, 136] width 97 height 34
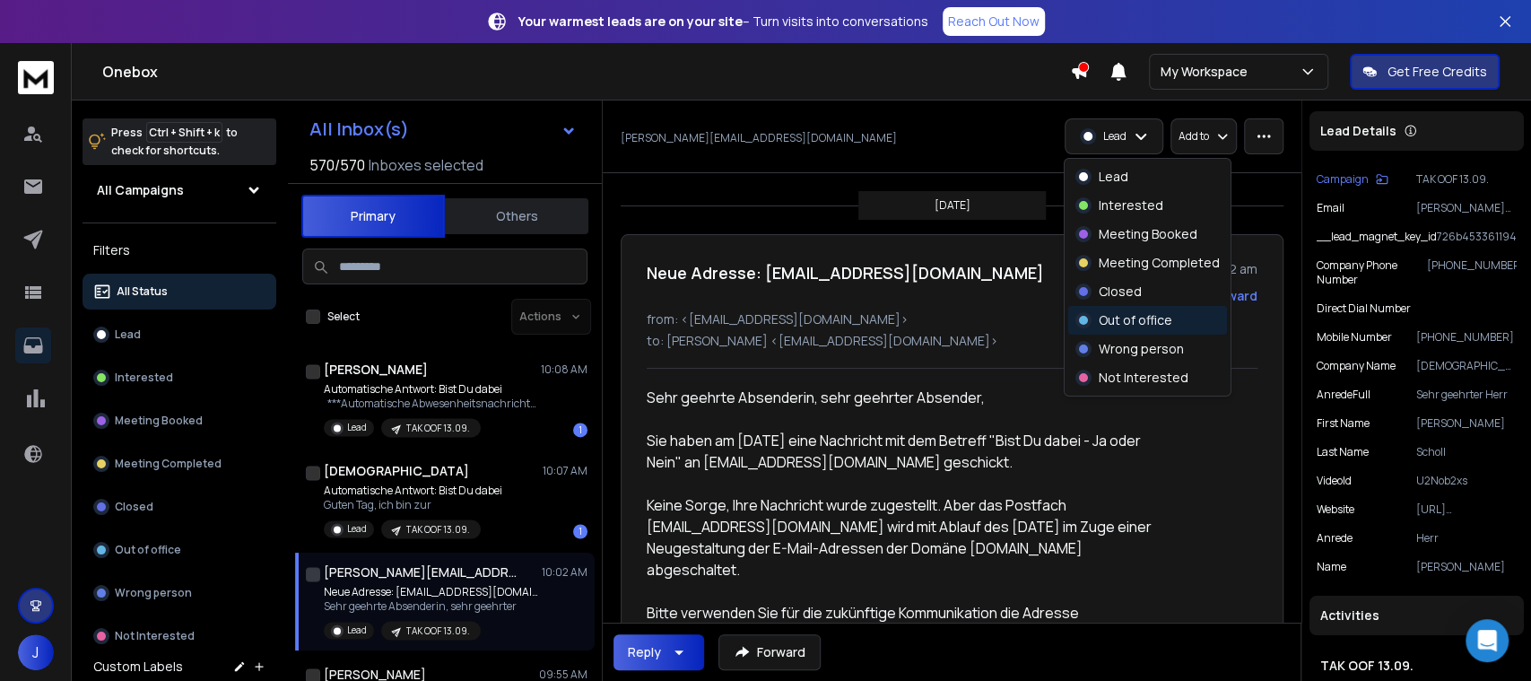
click at [1132, 327] on p "Out of office" at bounding box center [1136, 320] width 74 height 18
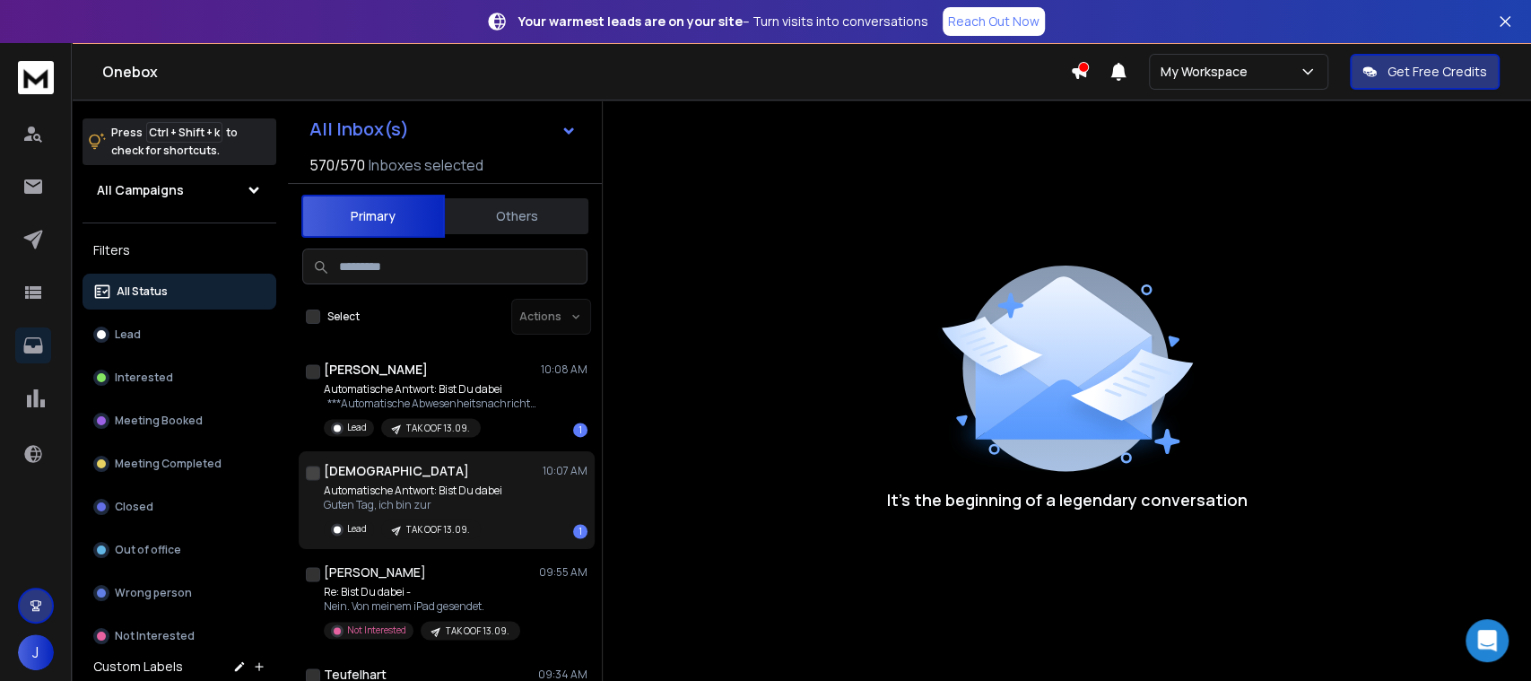
click at [554, 520] on div "Automatische Antwort: Bist Du dabei Guten Tag, ich bin zur Lead TAK OOF 13.09. 1" at bounding box center [456, 511] width 264 height 55
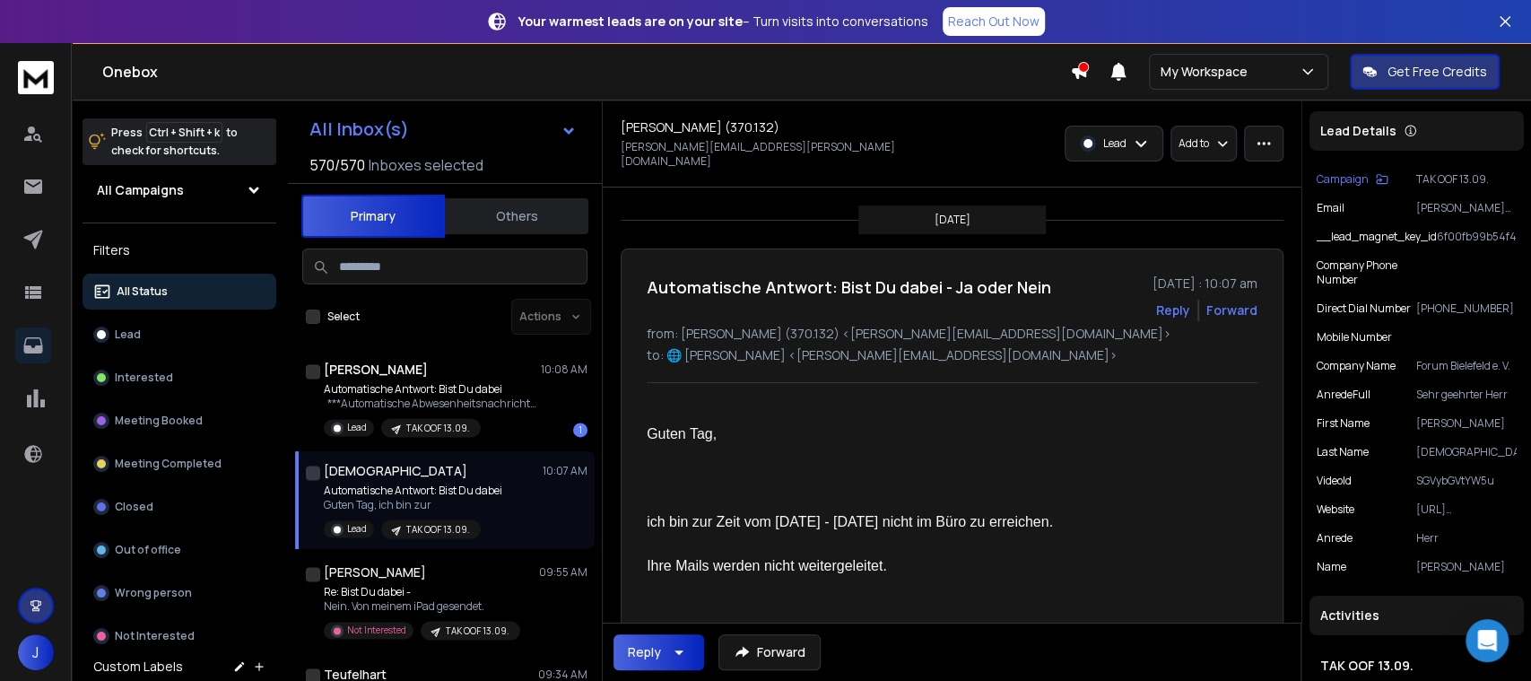
click at [1104, 126] on div "Lead" at bounding box center [1114, 143] width 97 height 34
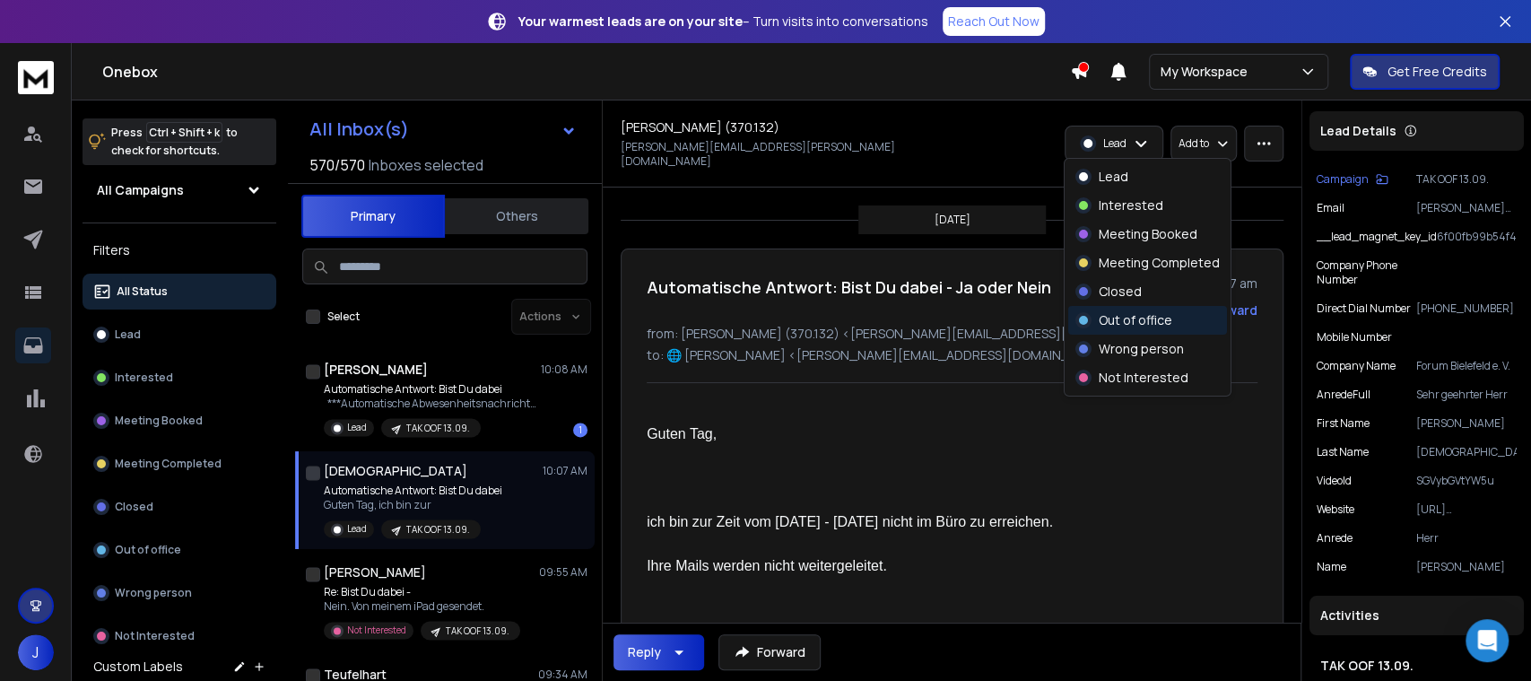
click at [1122, 309] on div "Out of office" at bounding box center [1147, 320] width 159 height 29
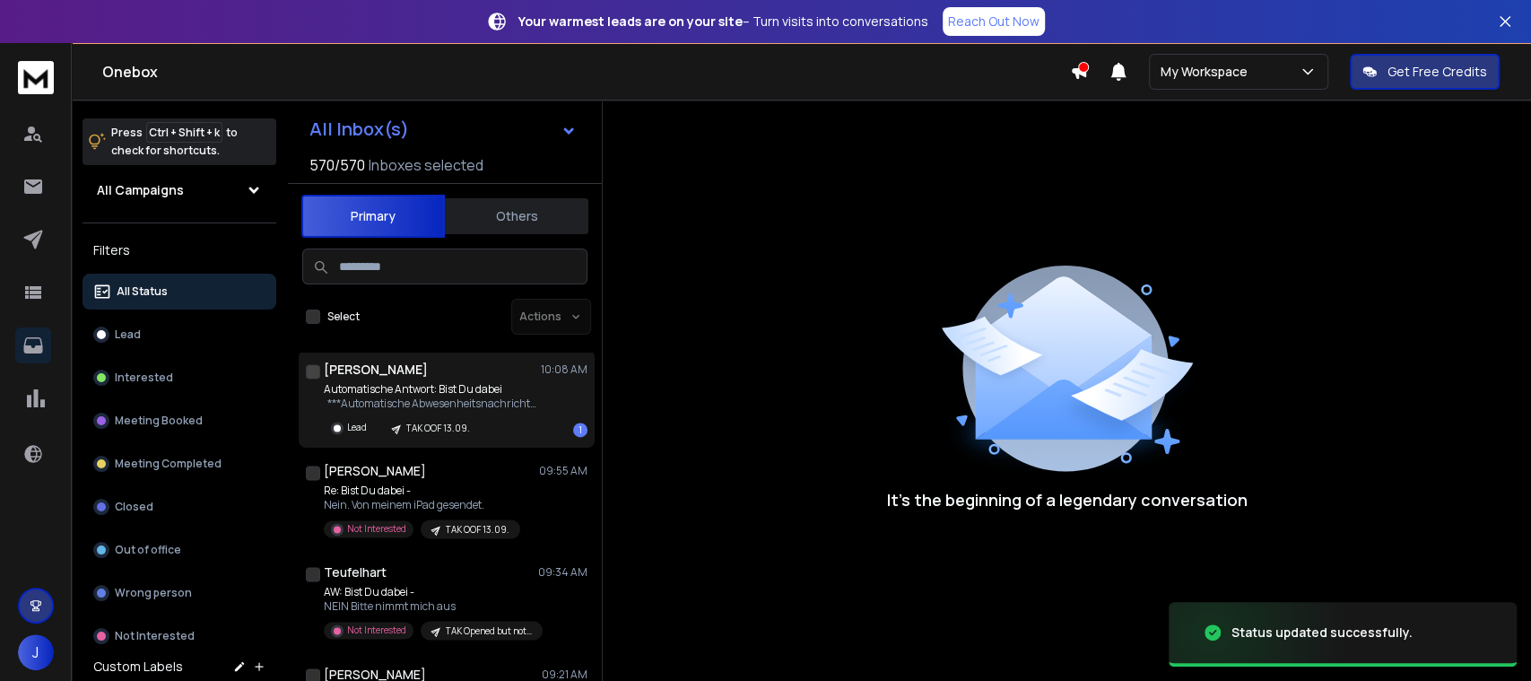
click at [538, 413] on div "Automatische Antwort: Bist Du dabei ﻿ ﻿ ***Automatische Abwesenheitsnachricht**…" at bounding box center [431, 409] width 215 height 55
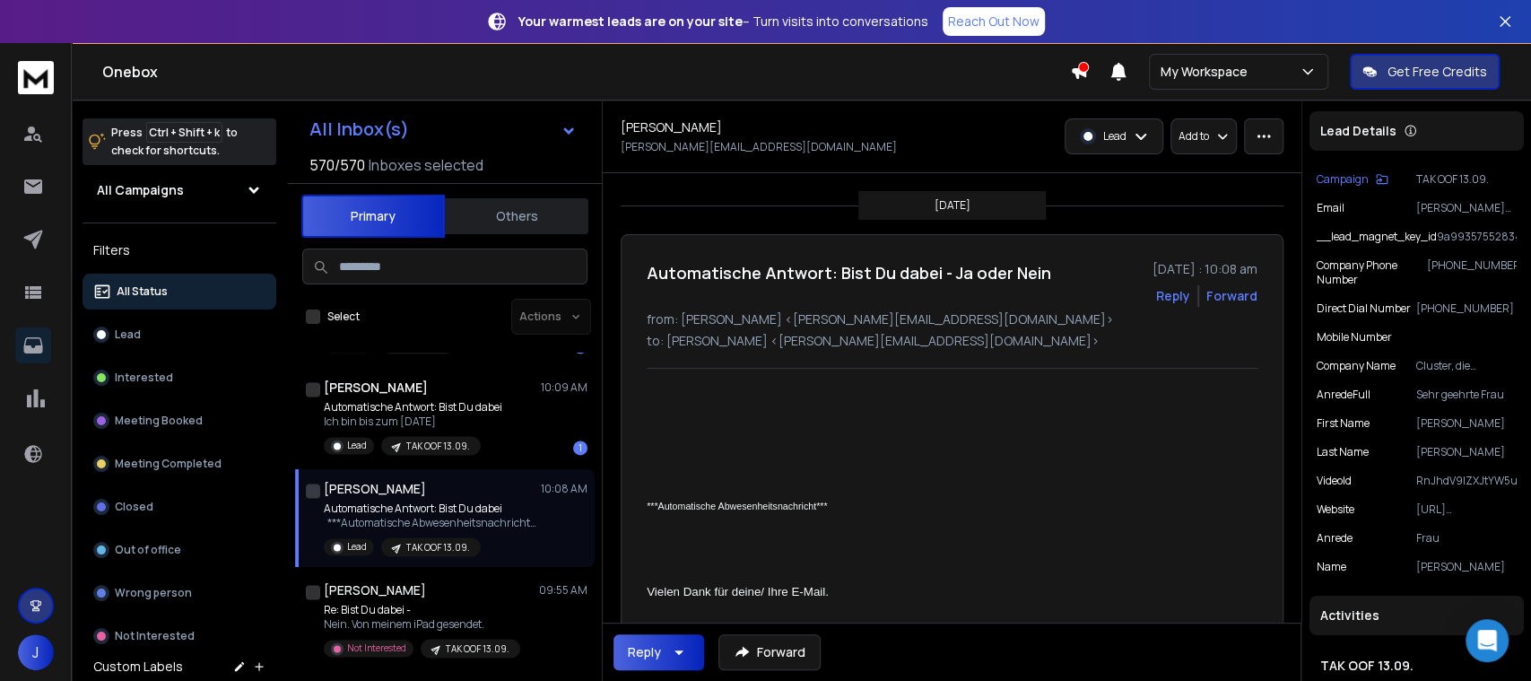
scroll to position [119, 0]
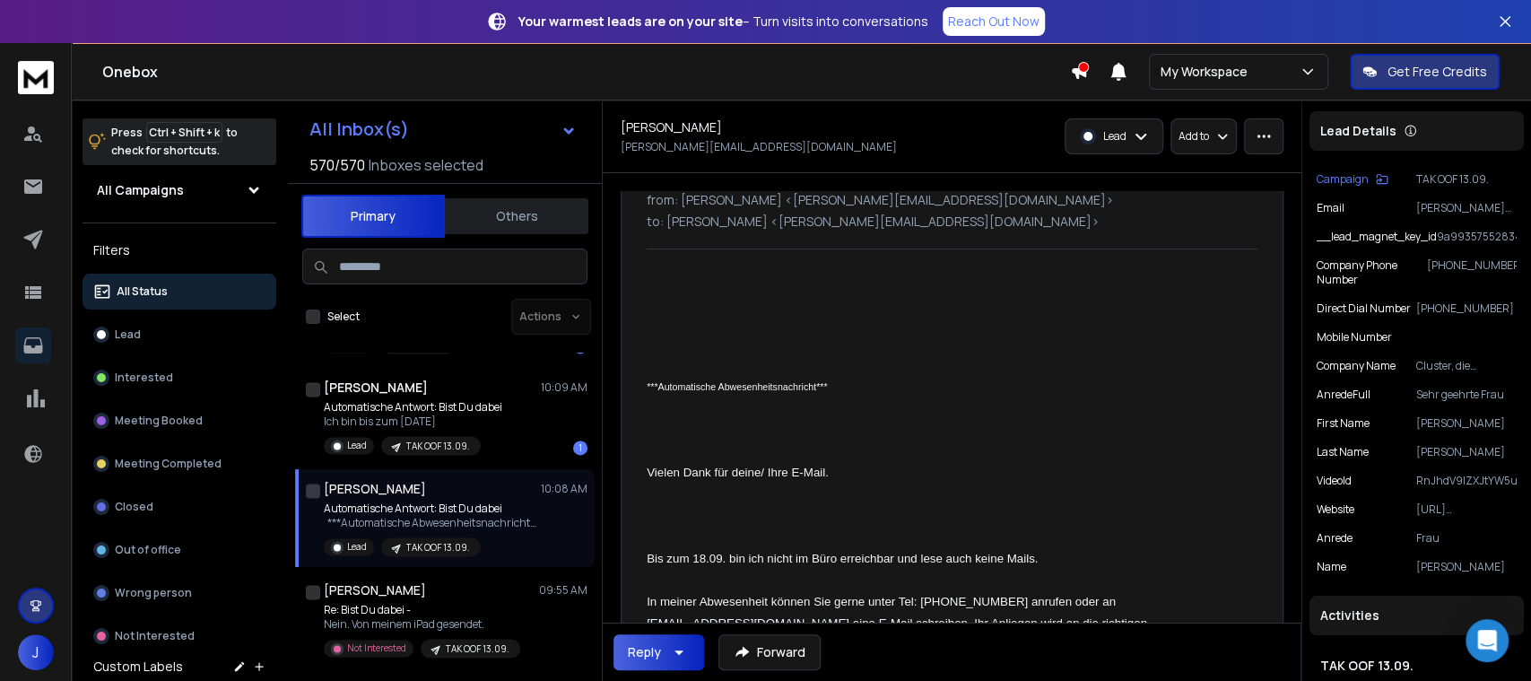
click at [1112, 147] on div "Lead" at bounding box center [1114, 136] width 97 height 34
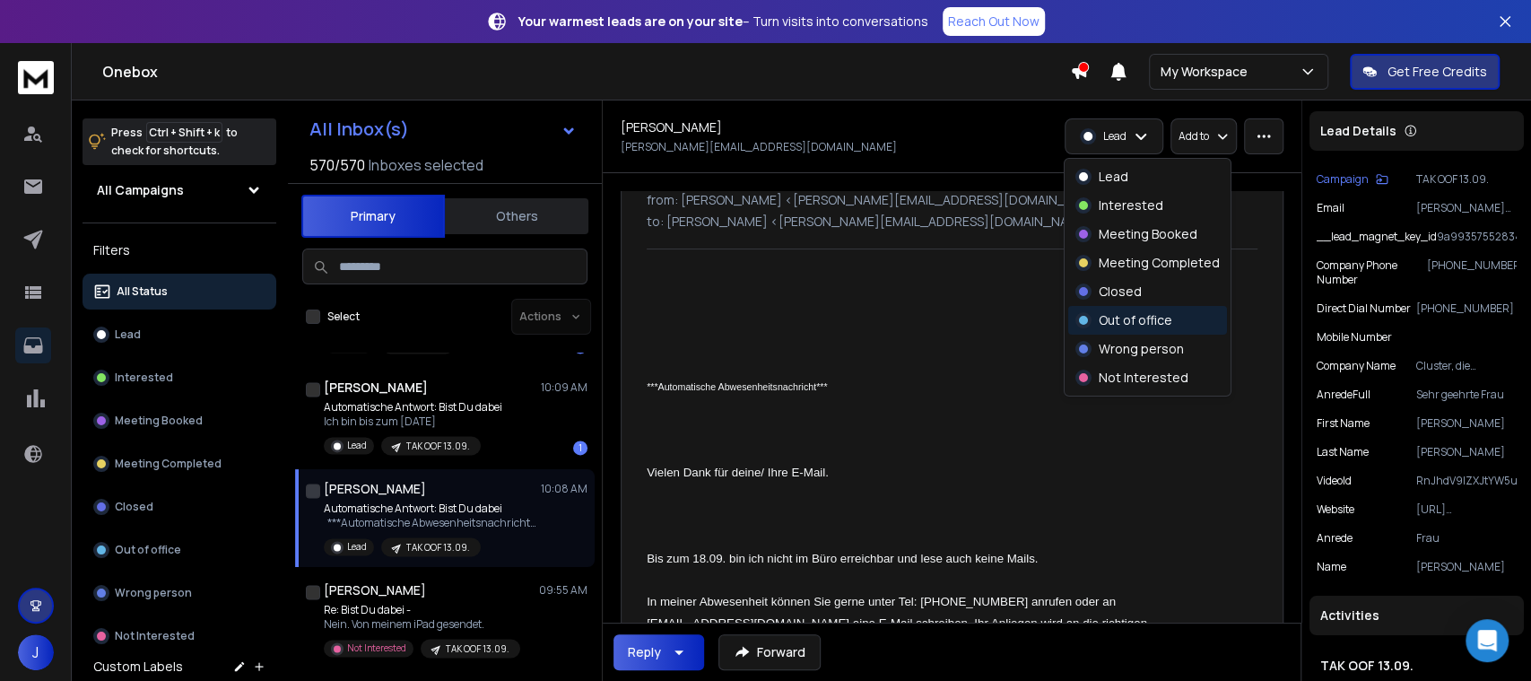
click at [1141, 311] on p "Out of office" at bounding box center [1136, 320] width 74 height 18
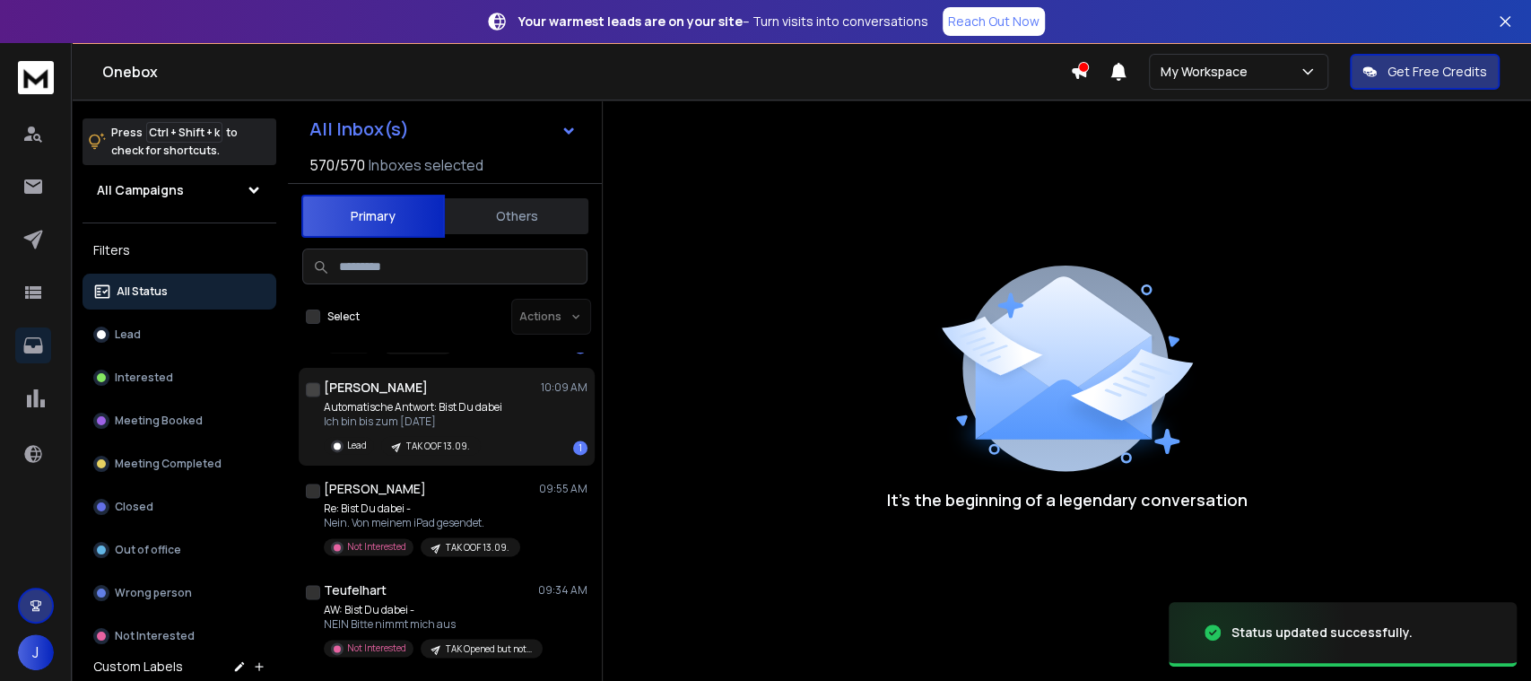
scroll to position [0, 0]
click at [549, 414] on div "Automatische Antwort: Bist Du dabei Ich bin bis zum [DATE] Lead TAK OOF 13.09. 1" at bounding box center [456, 427] width 264 height 55
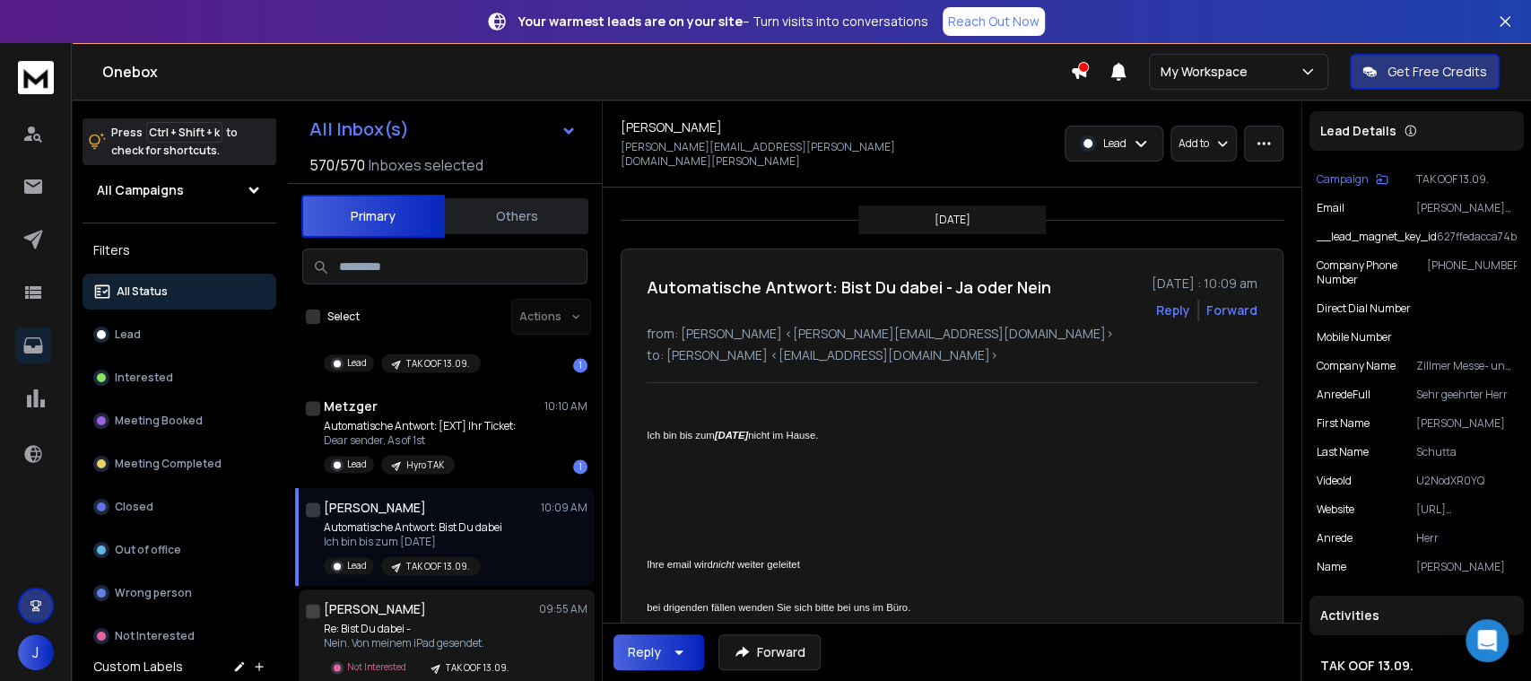
scroll to position [10799, 0]
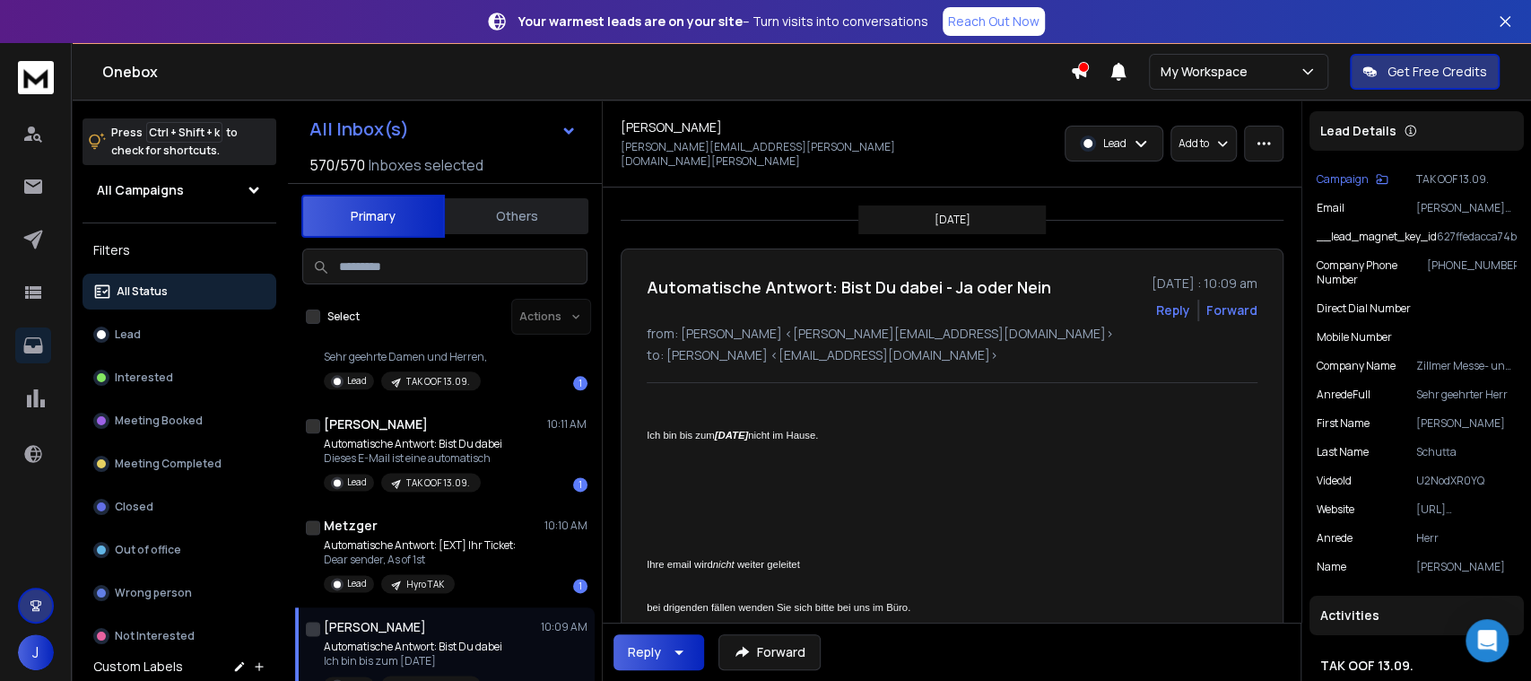
click at [1103, 136] on p "Lead" at bounding box center [1114, 143] width 23 height 14
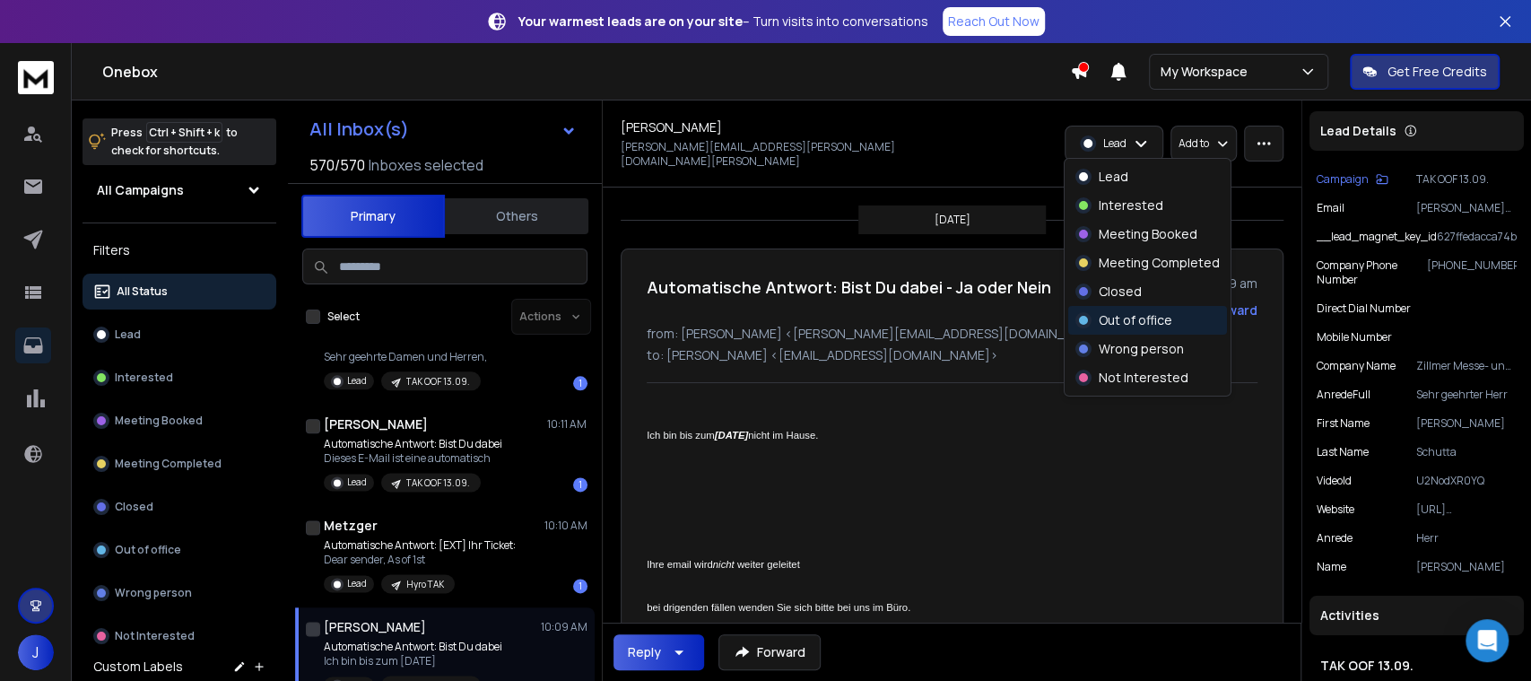
click at [1094, 327] on div "Out of office" at bounding box center [1124, 320] width 97 height 18
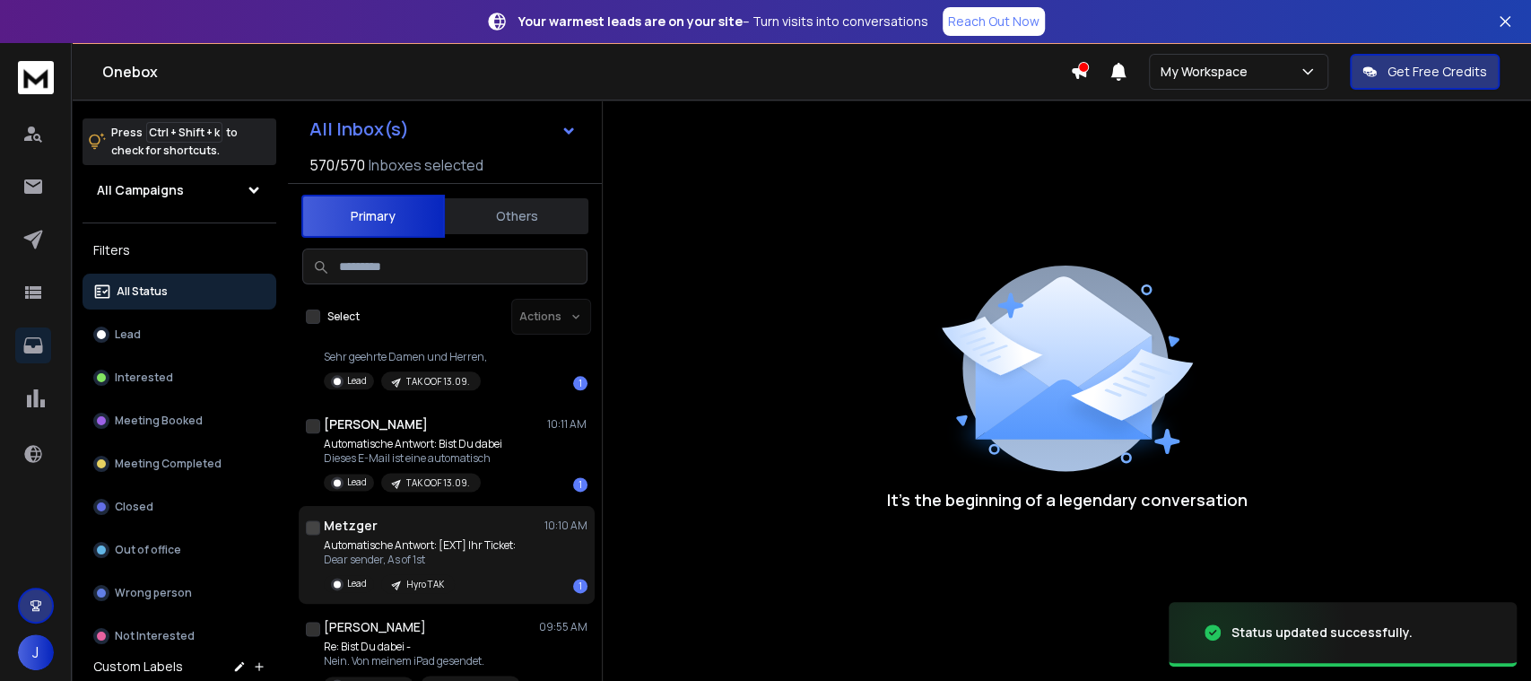
click at [553, 533] on div "Metzger 10:10 AM" at bounding box center [456, 526] width 264 height 18
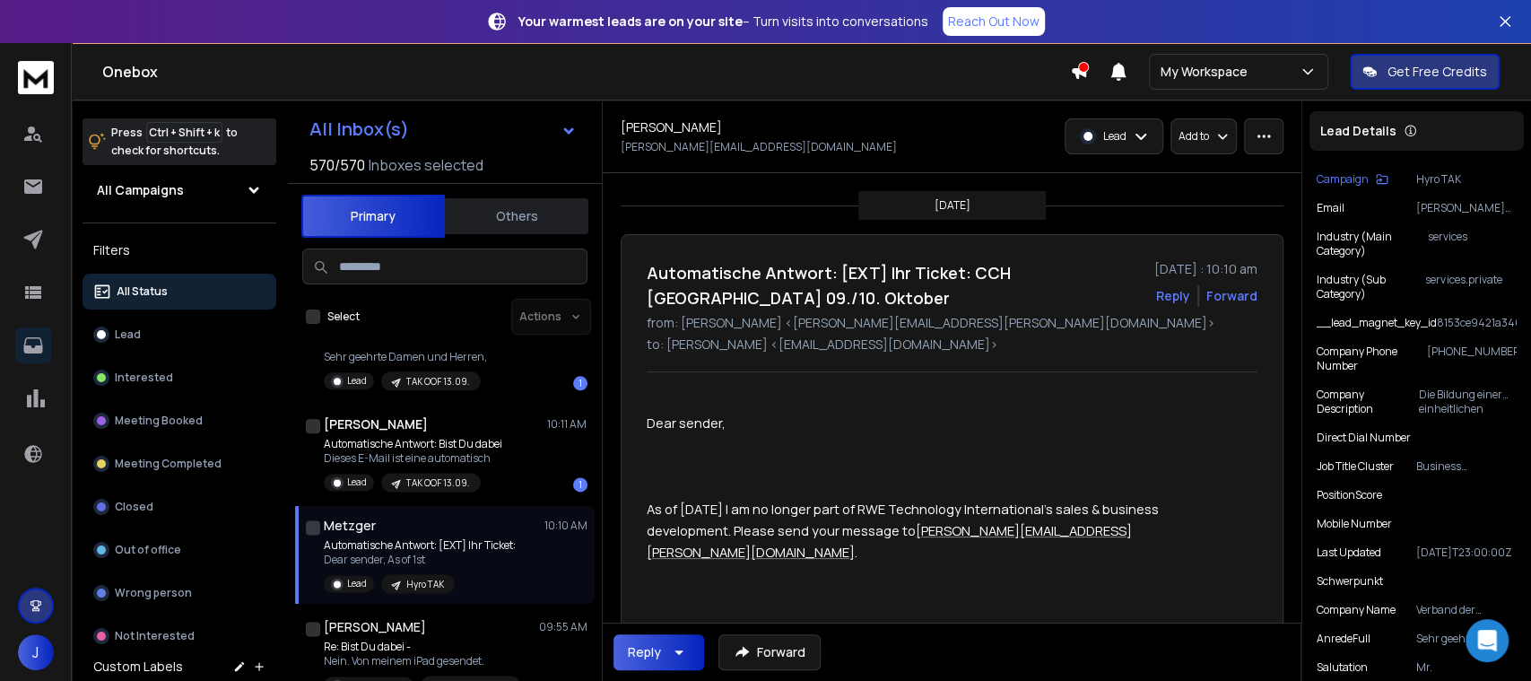
click at [1091, 124] on div "Lead" at bounding box center [1114, 136] width 97 height 34
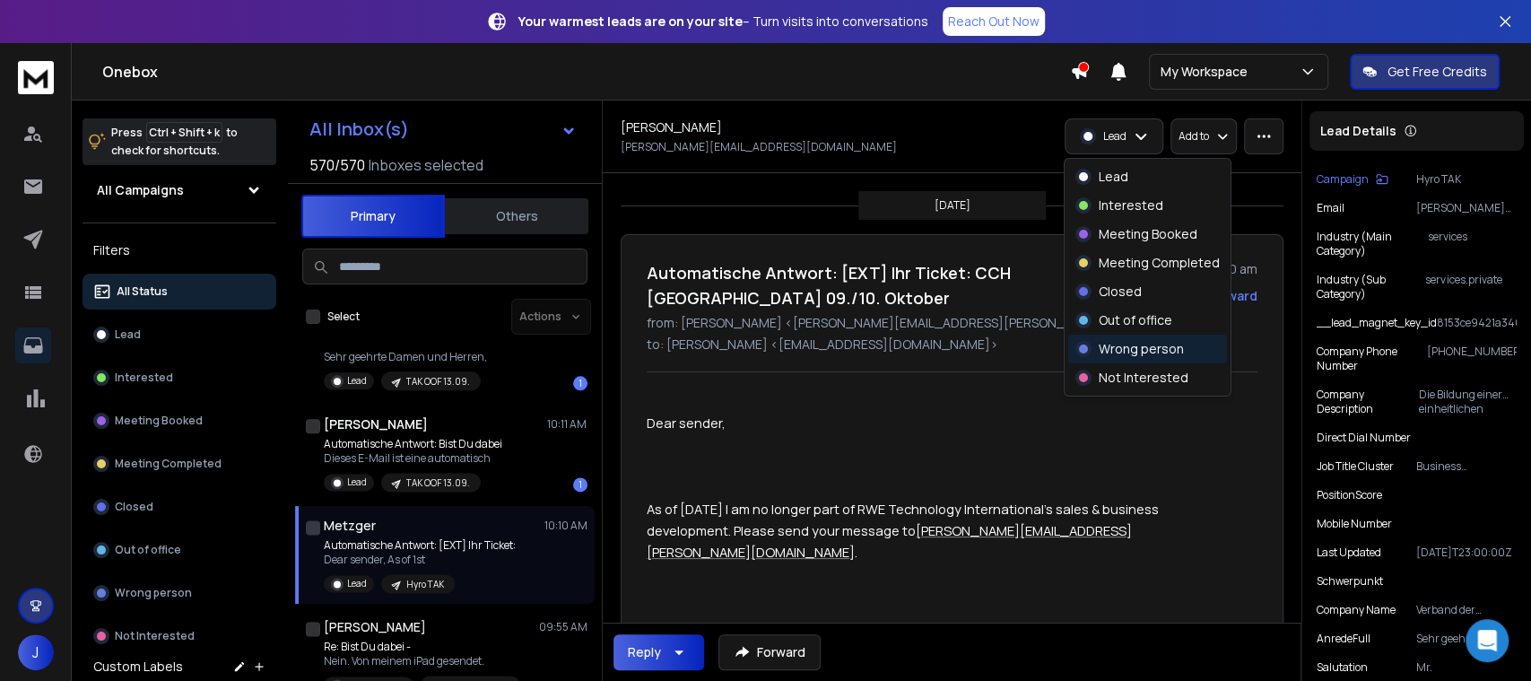
click at [1120, 341] on p "Wrong person" at bounding box center [1141, 349] width 85 height 18
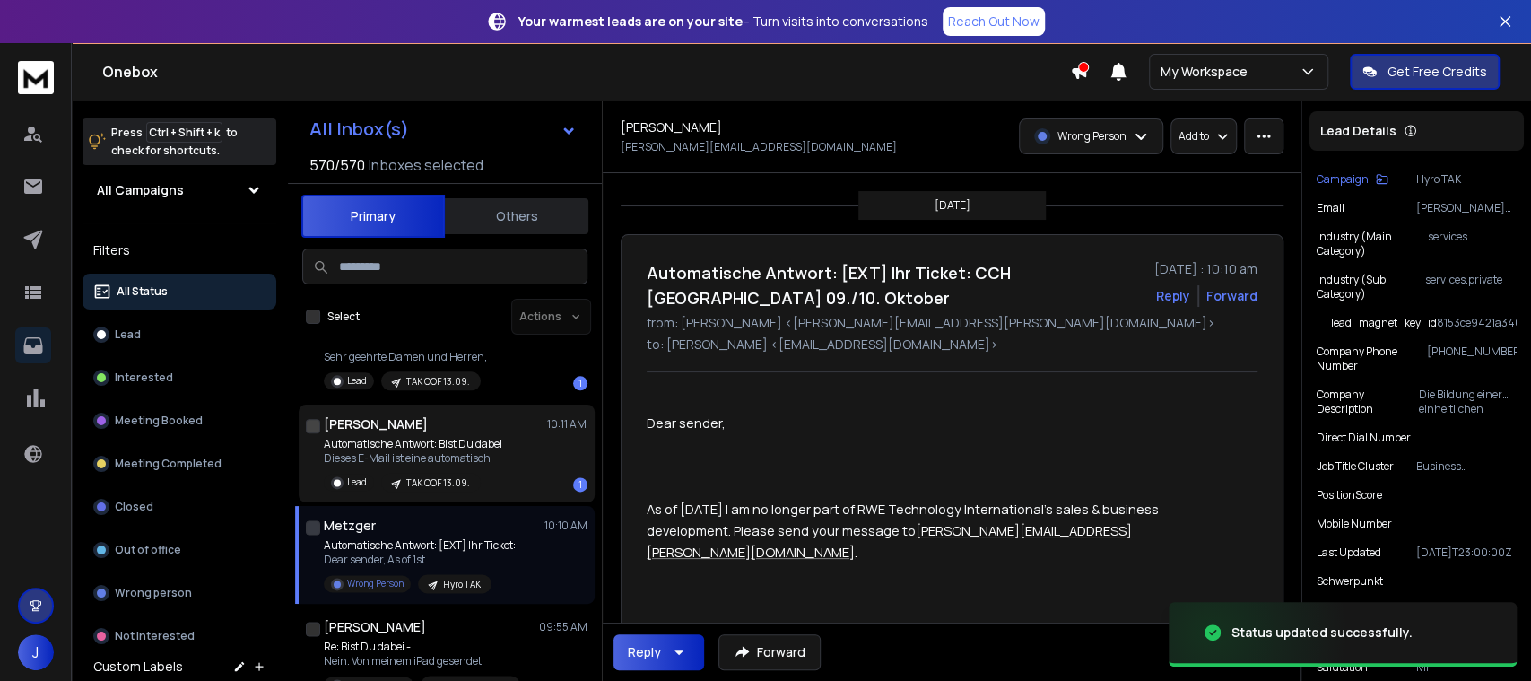
click at [469, 495] on div "[PERSON_NAME] 10:11 AM Automatische Antwort: Bist Du dabei Dieses E-Mail ist ei…" at bounding box center [447, 454] width 296 height 98
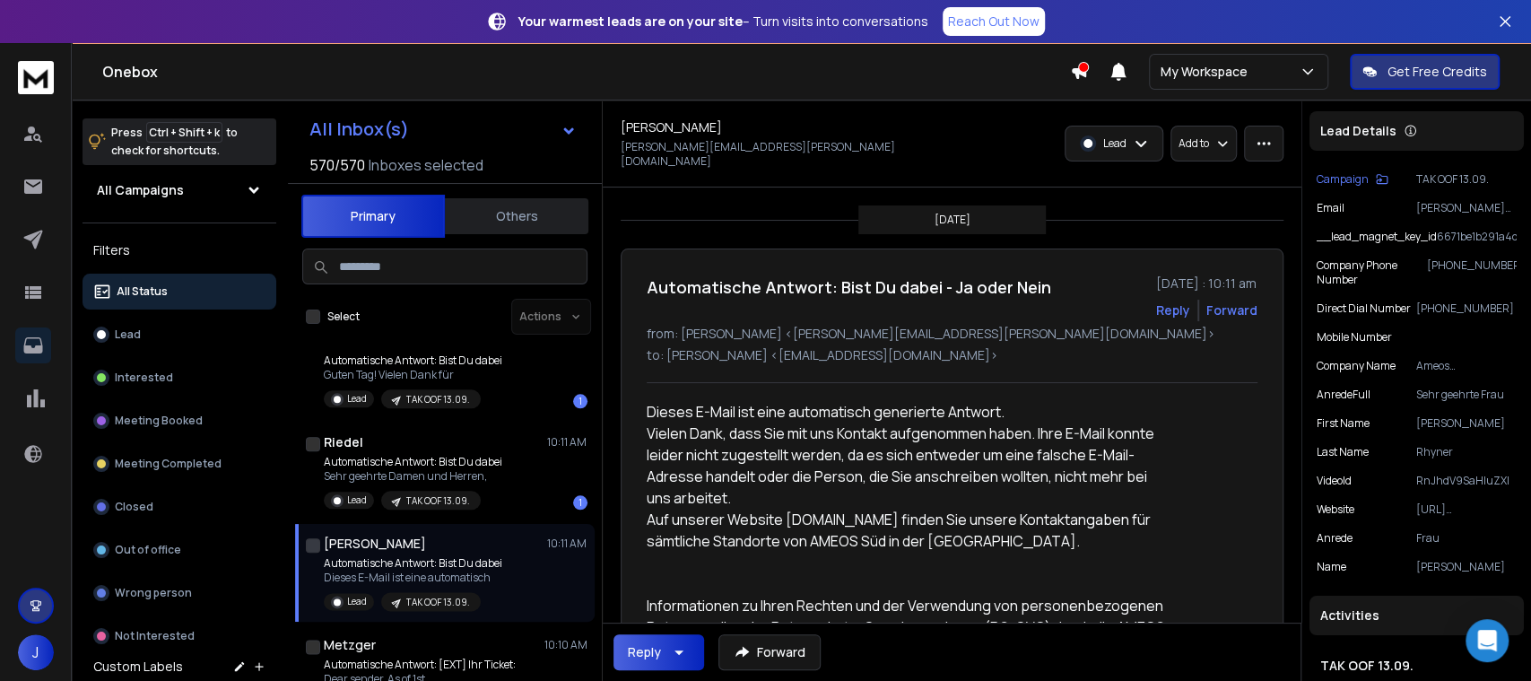
scroll to position [319, 0]
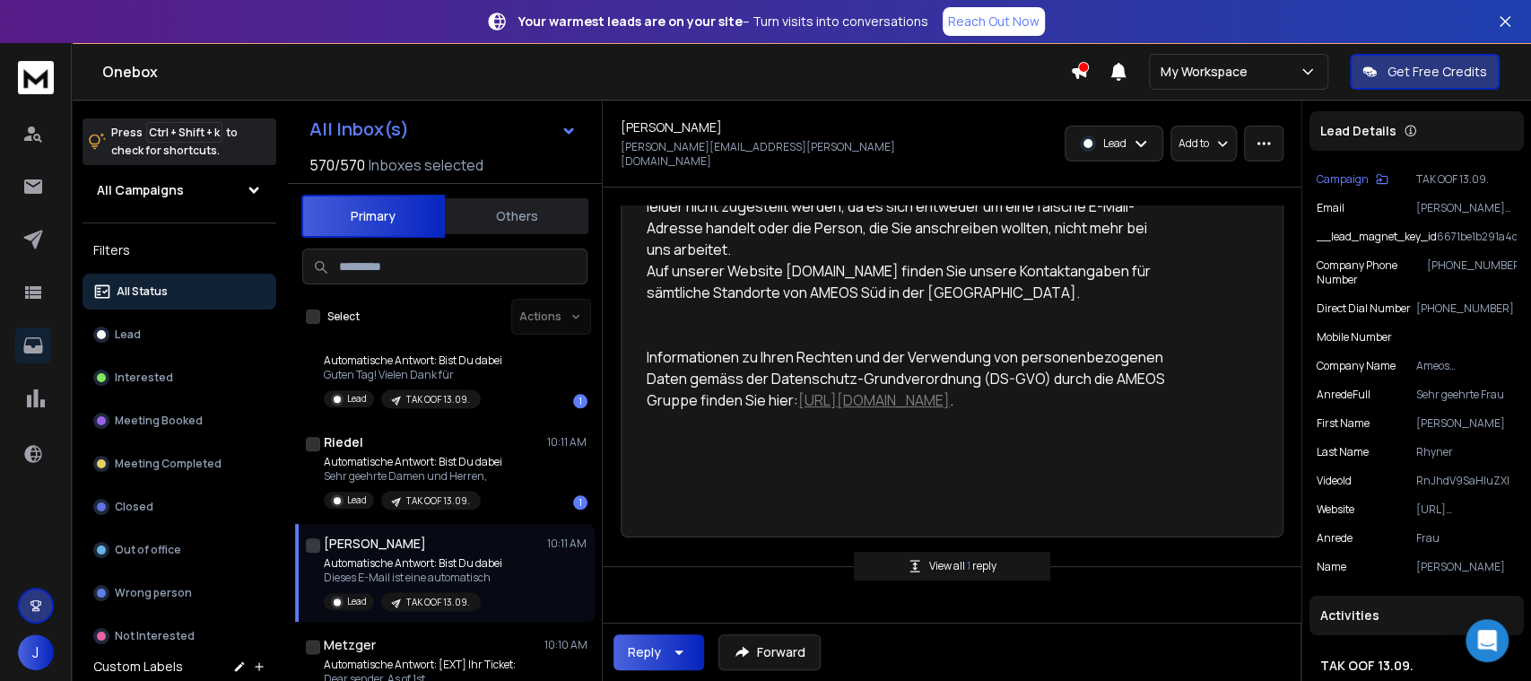
click at [932, 559] on p "View all 1 reply" at bounding box center [962, 566] width 67 height 14
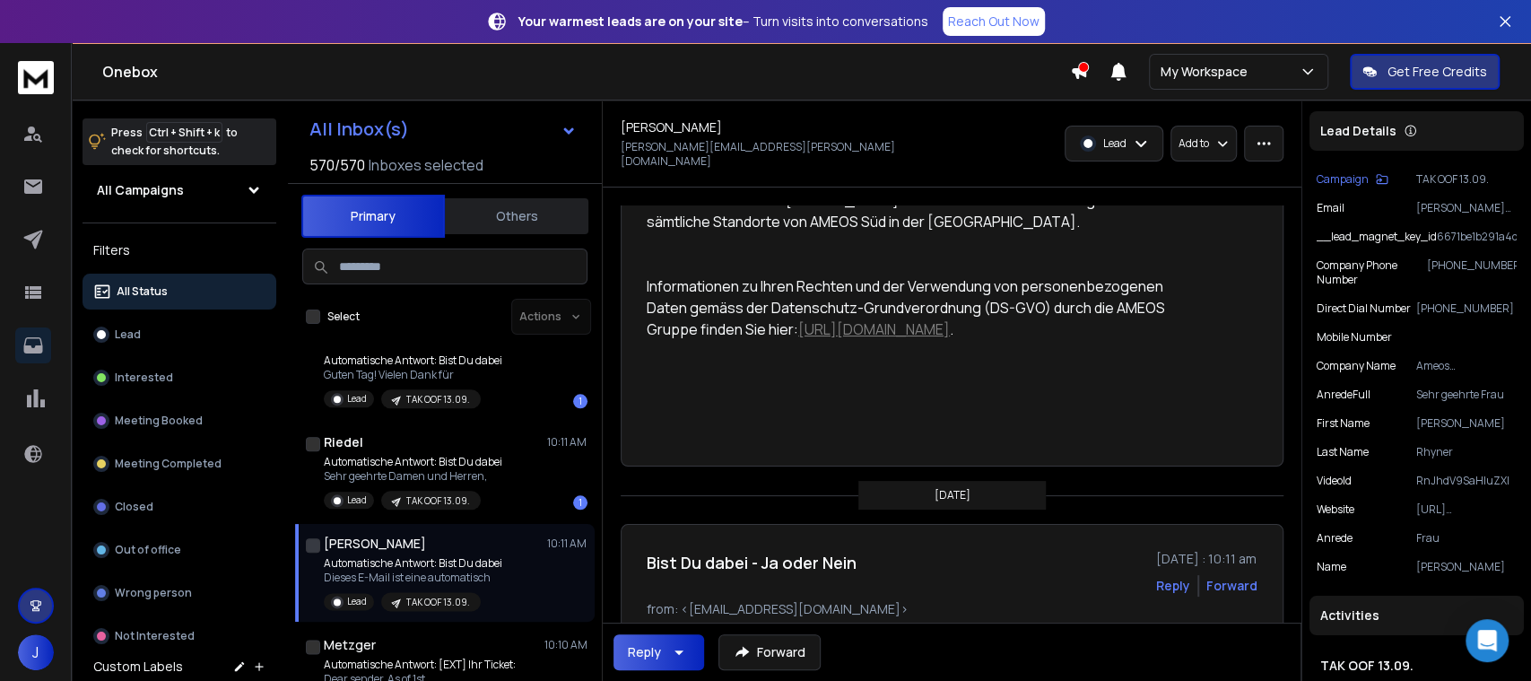
scroll to position [0, 0]
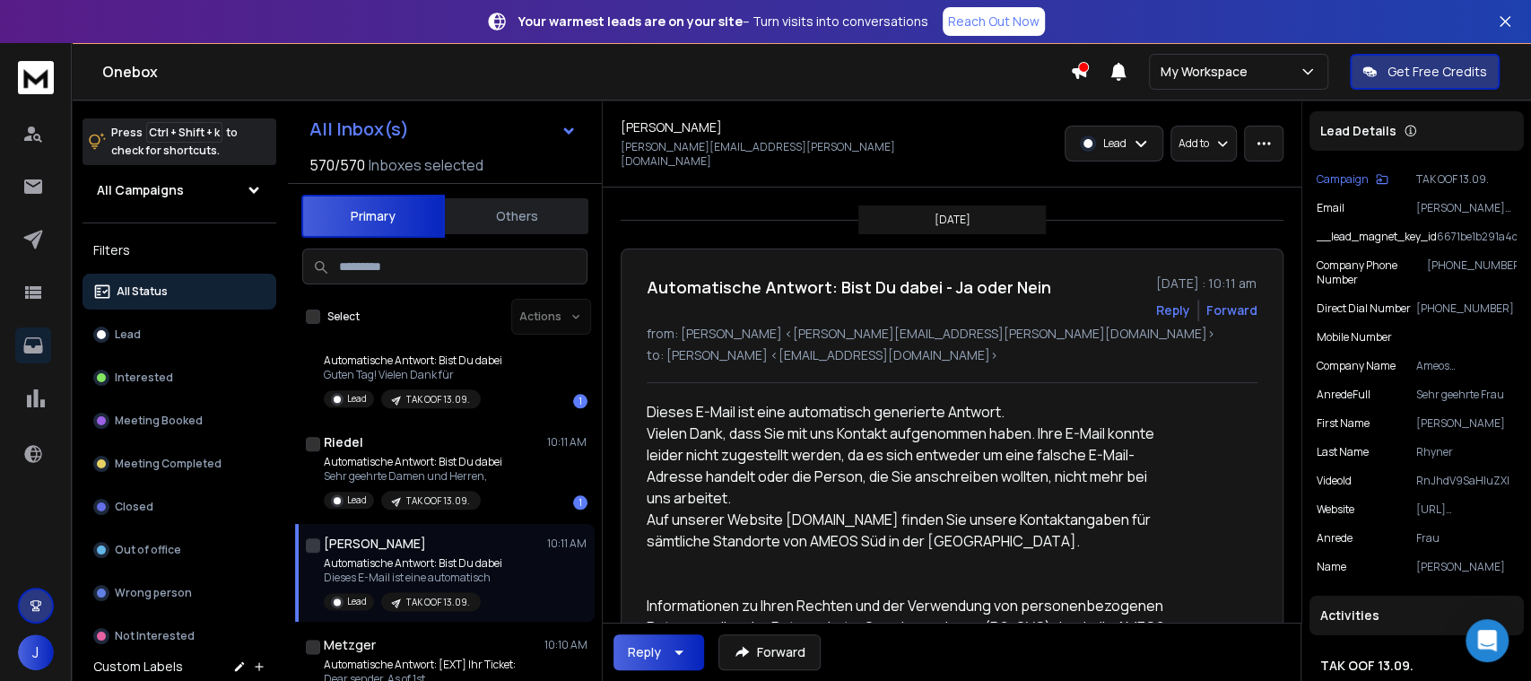
click at [823, 453] on div "Dieses E-Mail ist eine automatisch generierte Antwort. Vielen Dank, dass Sie mi…" at bounding box center [916, 580] width 538 height 359
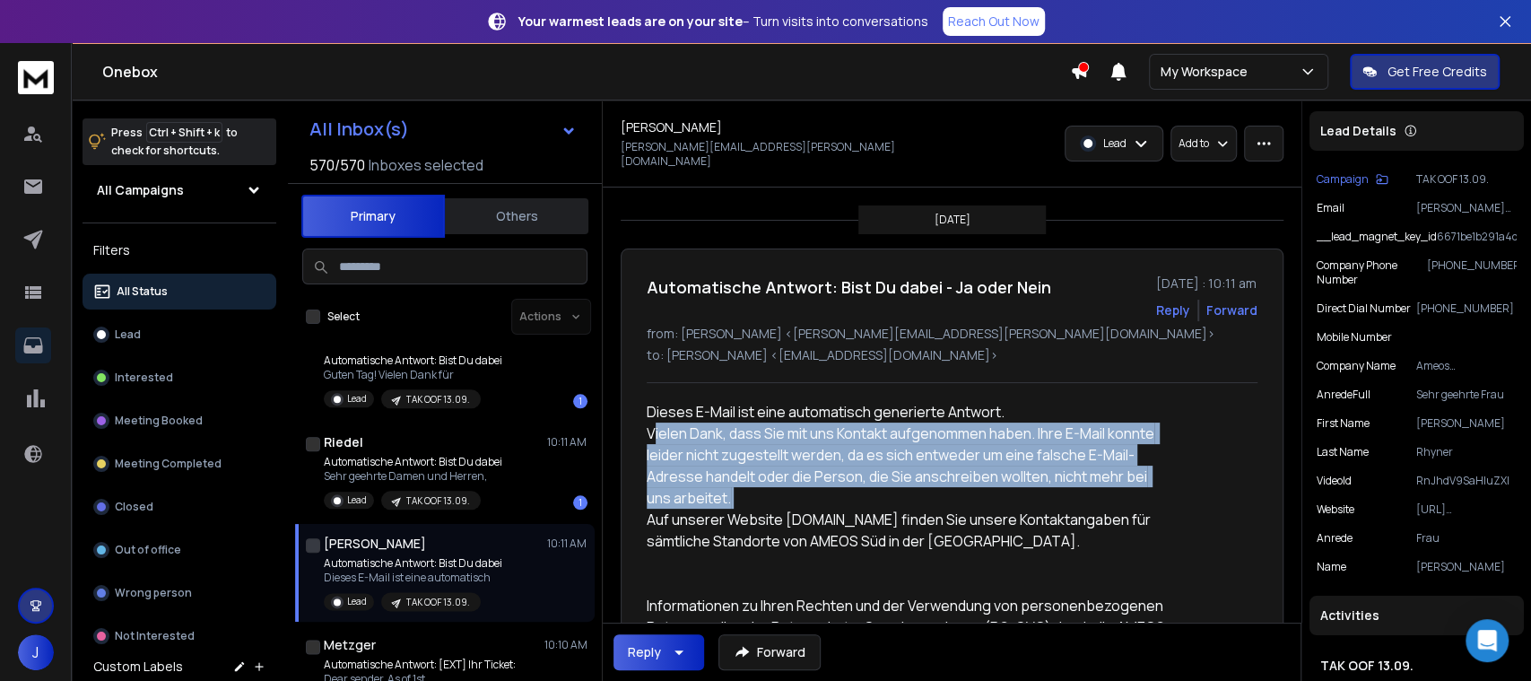
click at [823, 453] on div "Dieses E-Mail ist eine automatisch generierte Antwort. Vielen Dank, dass Sie mi…" at bounding box center [916, 580] width 538 height 359
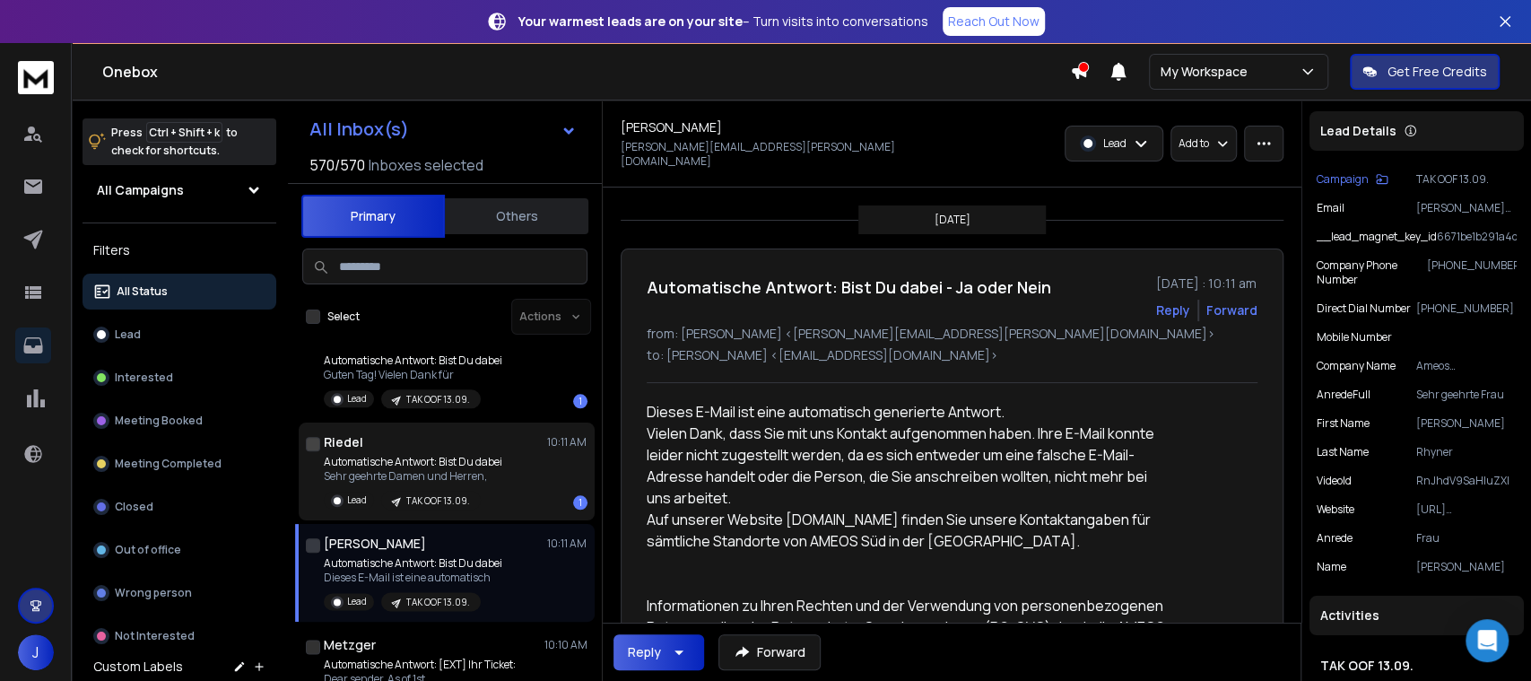
click at [445, 479] on p "Sehr geehrte Damen und Herren," at bounding box center [413, 476] width 179 height 14
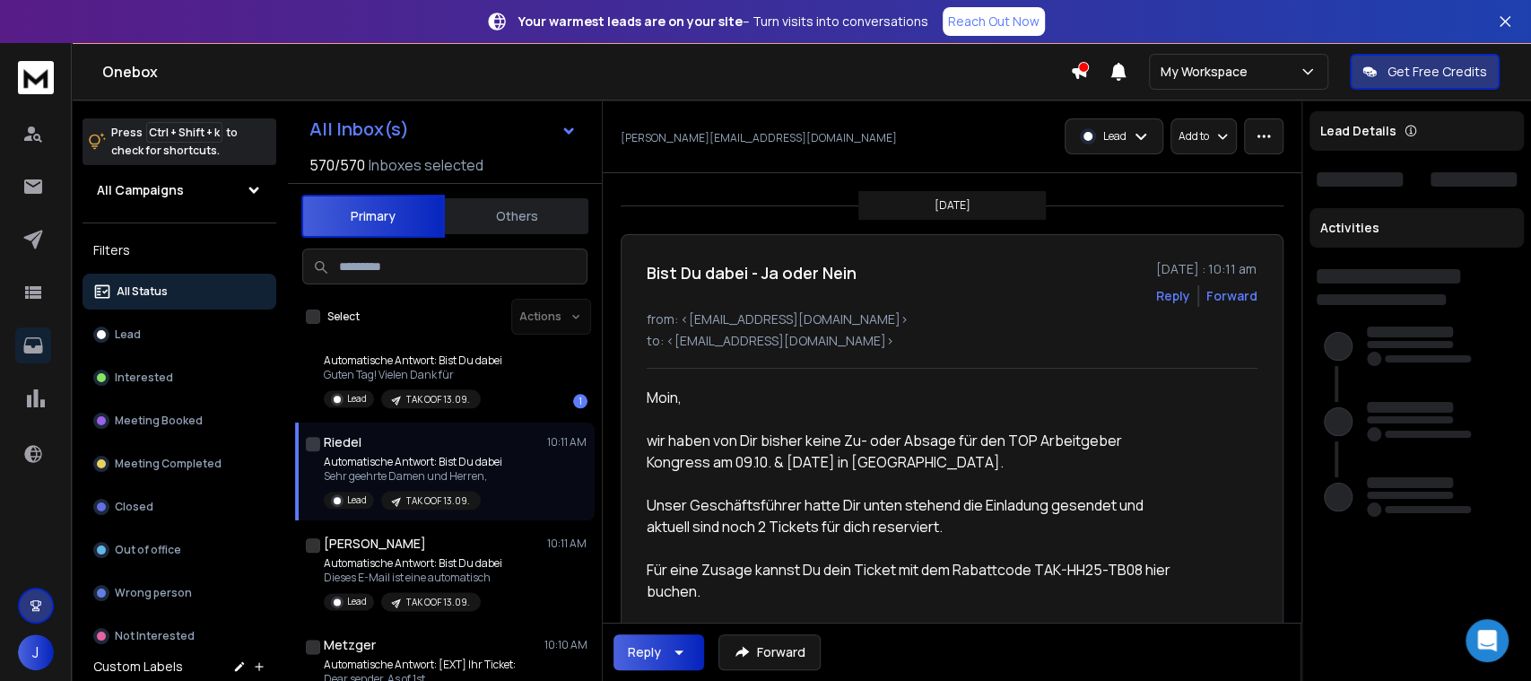
scroll to position [10559, 0]
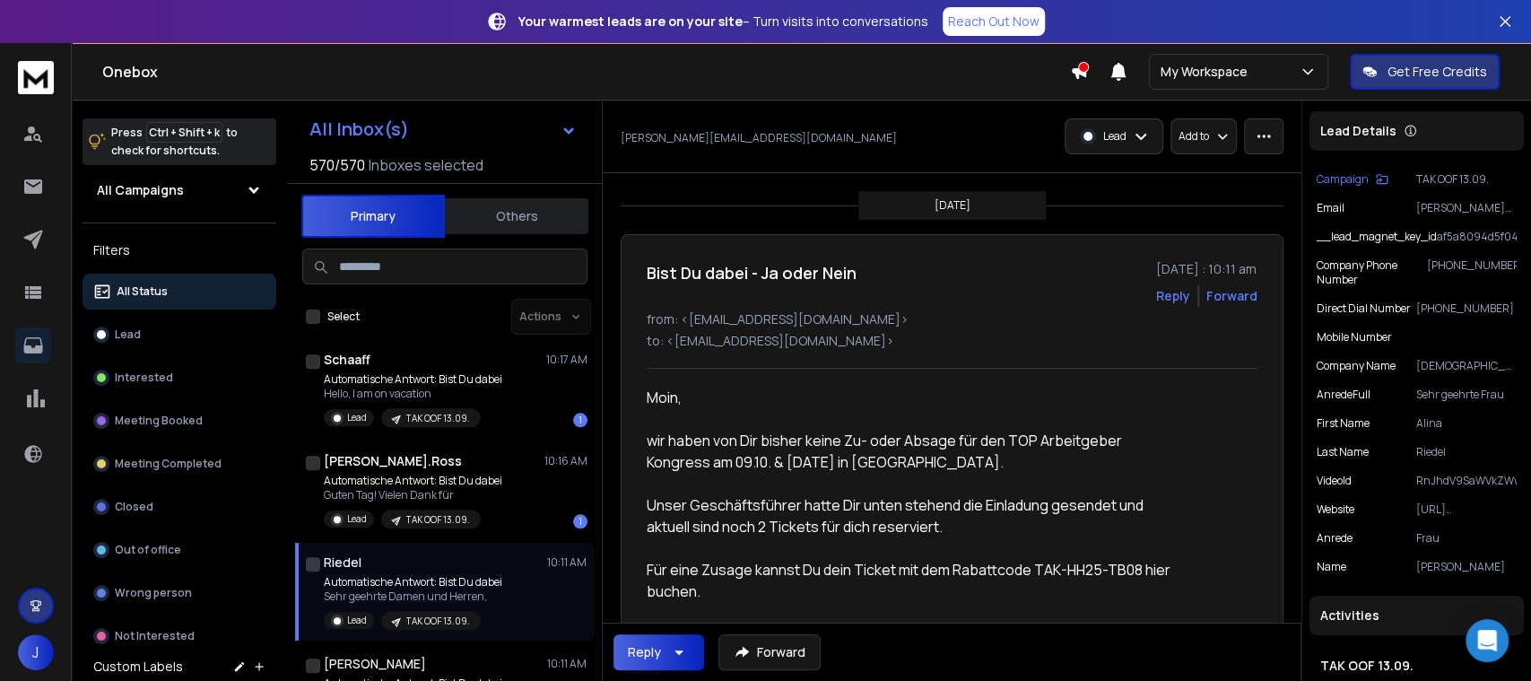
click at [721, 465] on div "wir haben von Dir bisher keine Zu- oder Absage für den TOP Arbeitgeber Kongress…" at bounding box center [909, 451] width 524 height 43
click at [746, 458] on div "wir haben von Dir bisher keine Zu- oder Absage für den TOP Arbeitgeber Kongress…" at bounding box center [909, 451] width 524 height 43
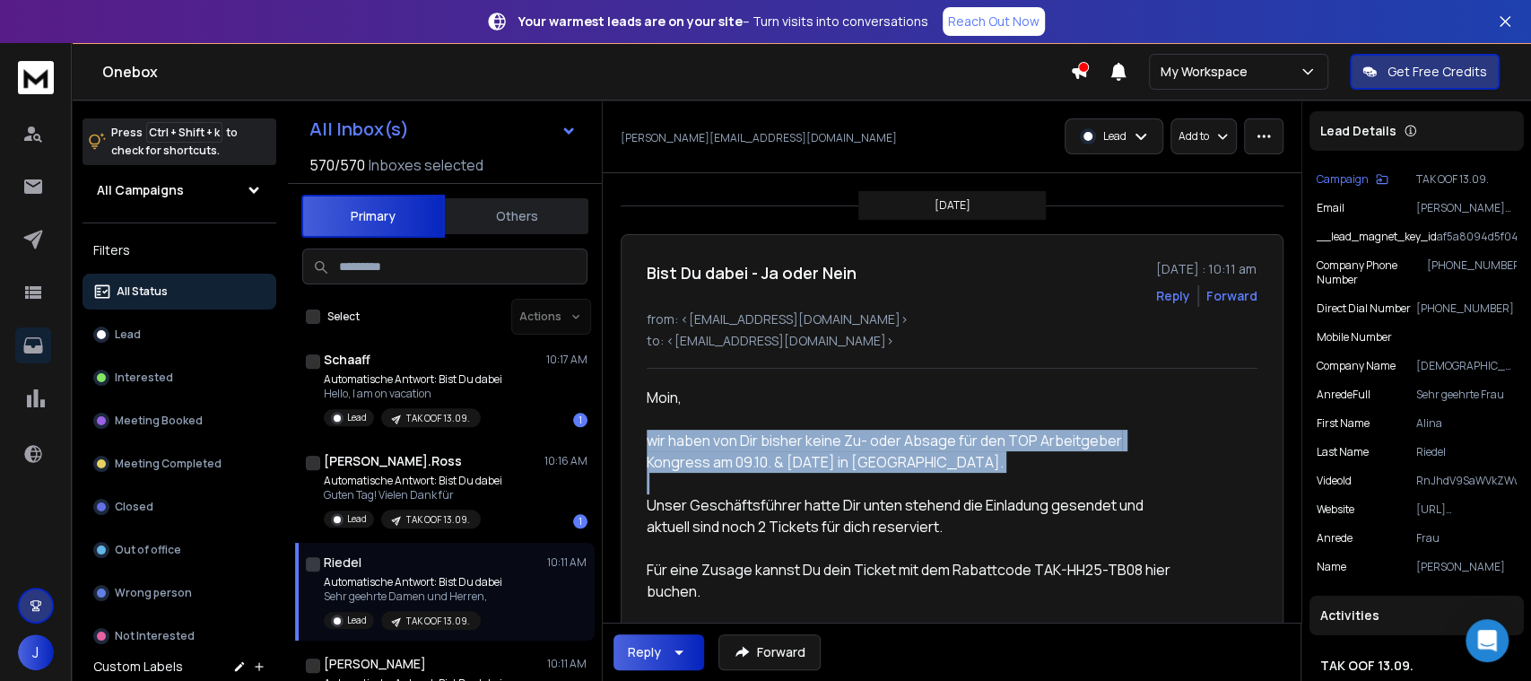
click at [746, 458] on div "wir haben von Dir bisher keine Zu- oder Absage für den TOP Arbeitgeber Kongress…" at bounding box center [909, 451] width 524 height 43
click at [830, 451] on div "wir haben von Dir bisher keine Zu- oder Absage für den TOP Arbeitgeber Kongress…" at bounding box center [909, 451] width 524 height 43
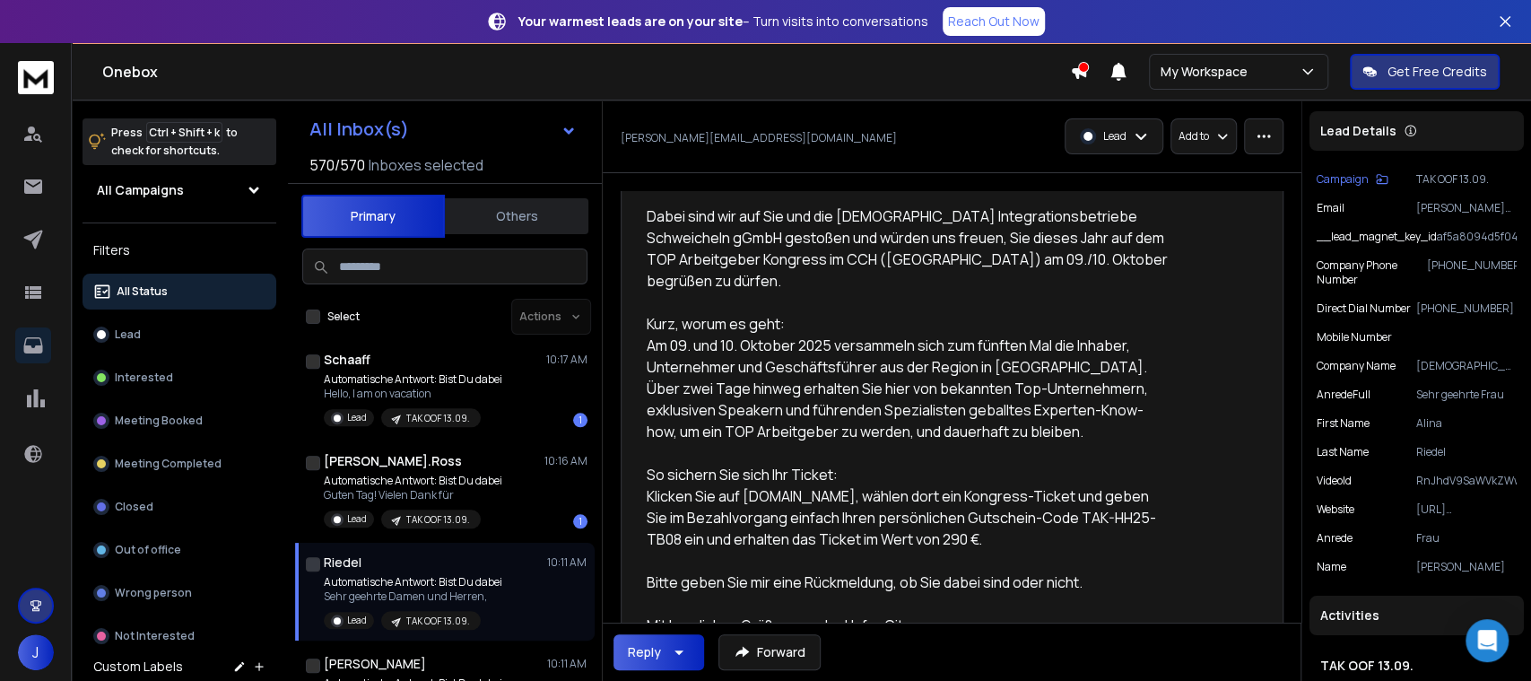
scroll to position [1181, 0]
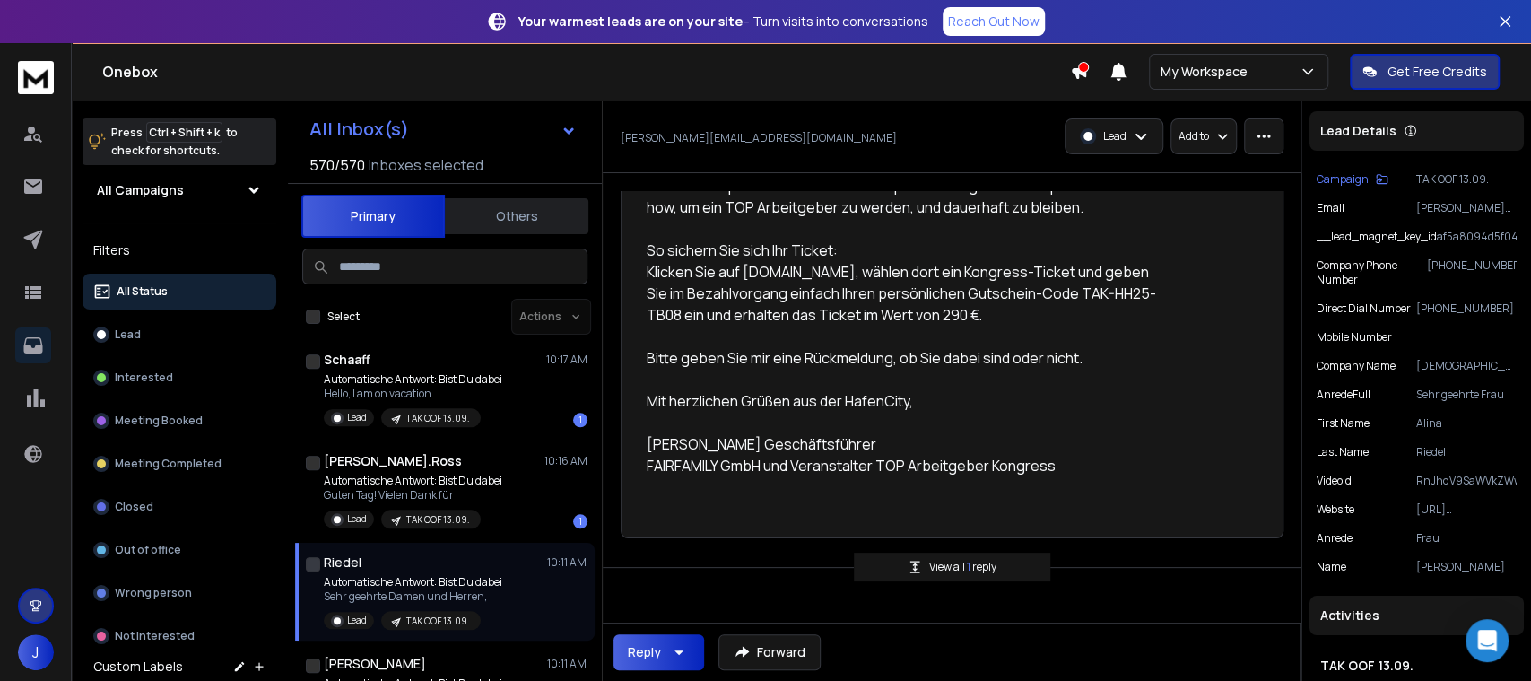
click at [925, 562] on div "View all 1 reply" at bounding box center [952, 567] width 197 height 29
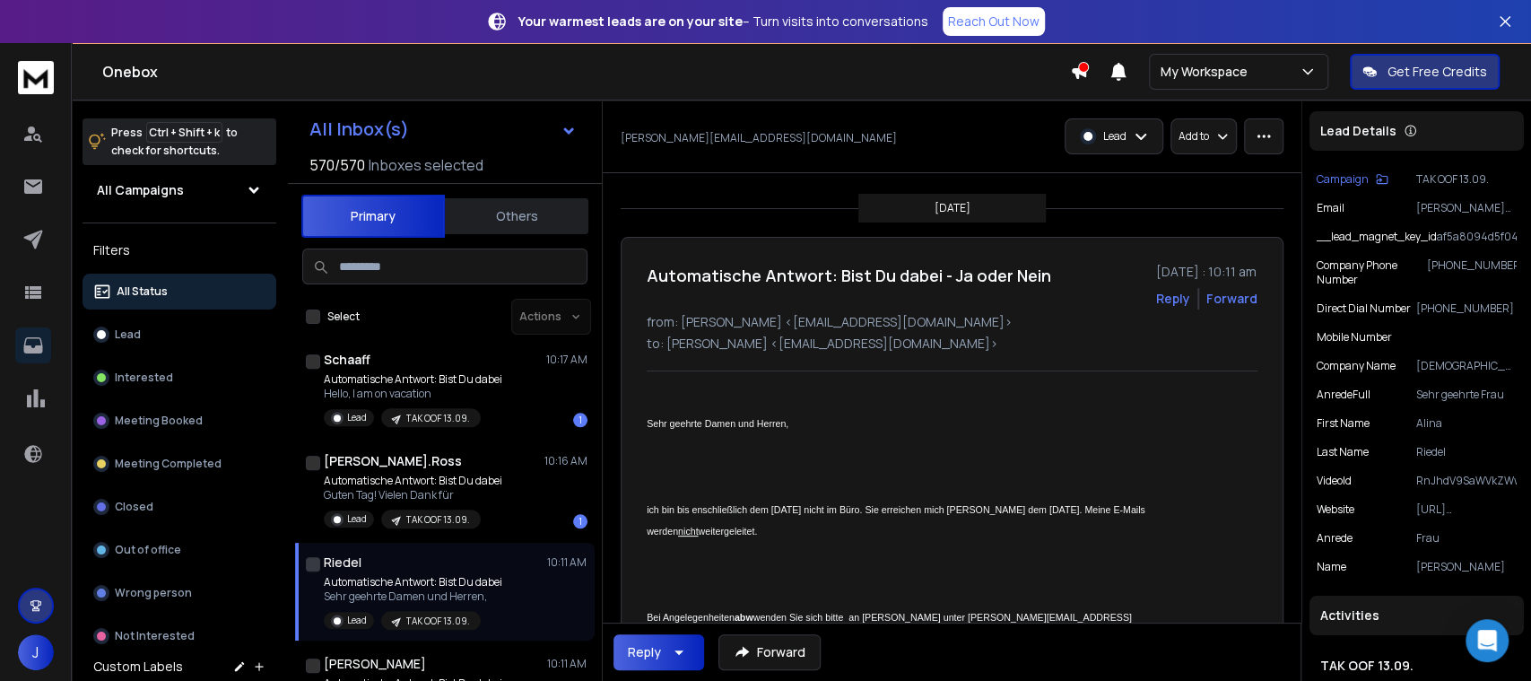
scroll to position [1659, 0]
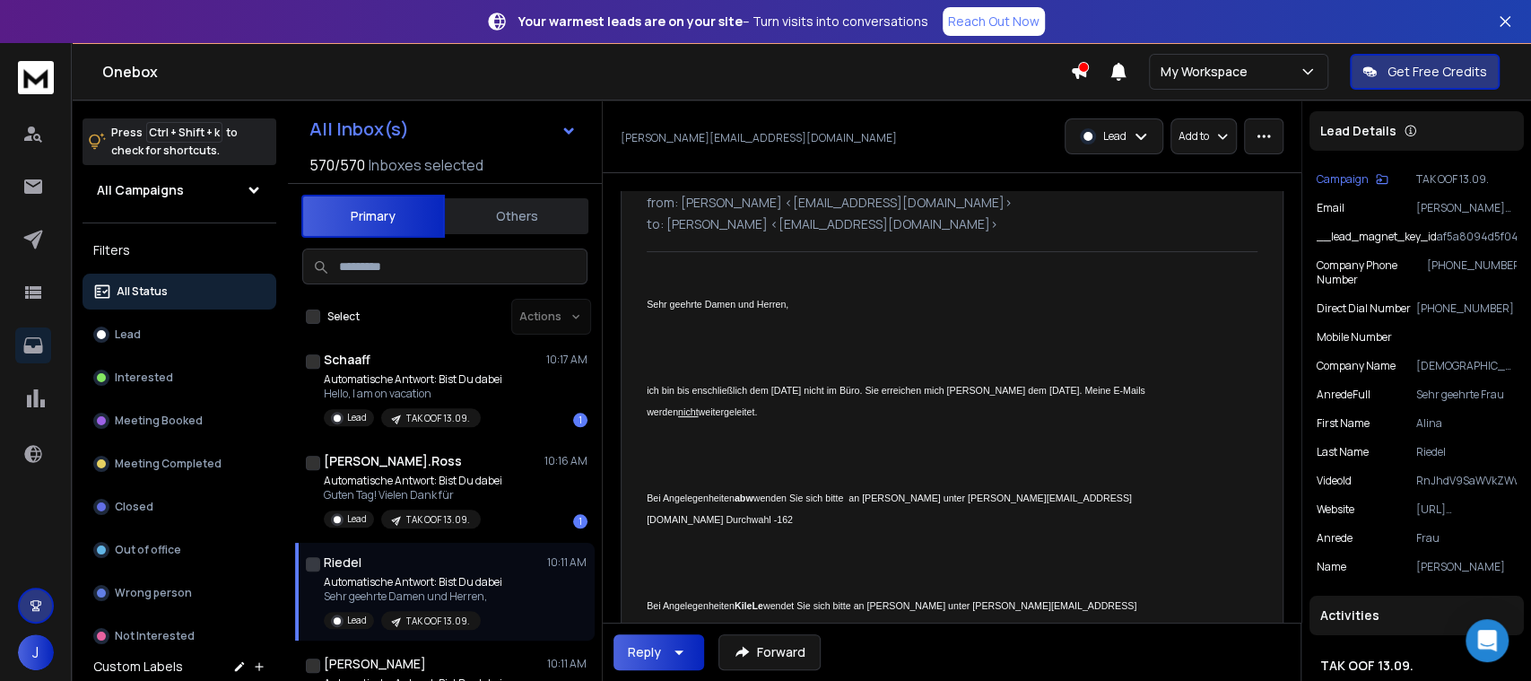
click at [1138, 133] on icon at bounding box center [1141, 136] width 14 height 14
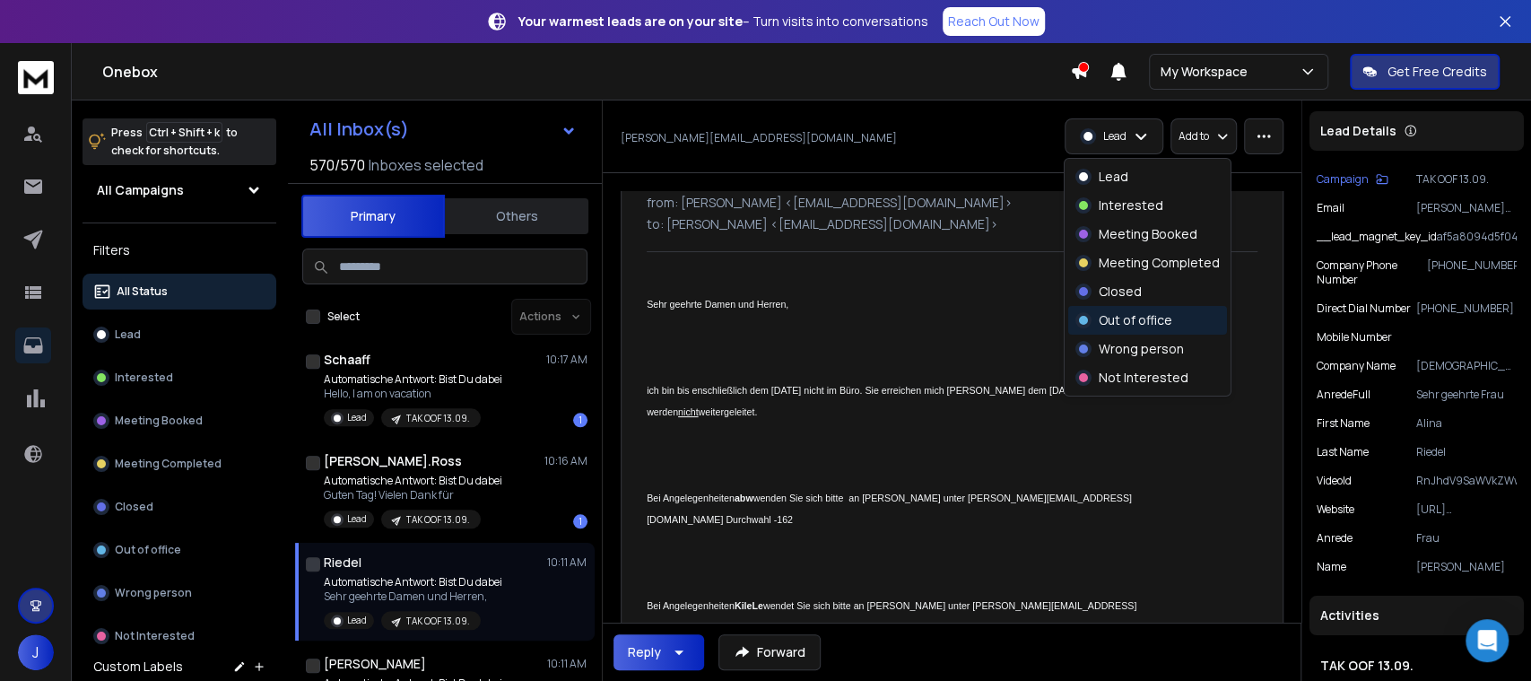
click at [1132, 320] on p "Out of office" at bounding box center [1136, 320] width 74 height 18
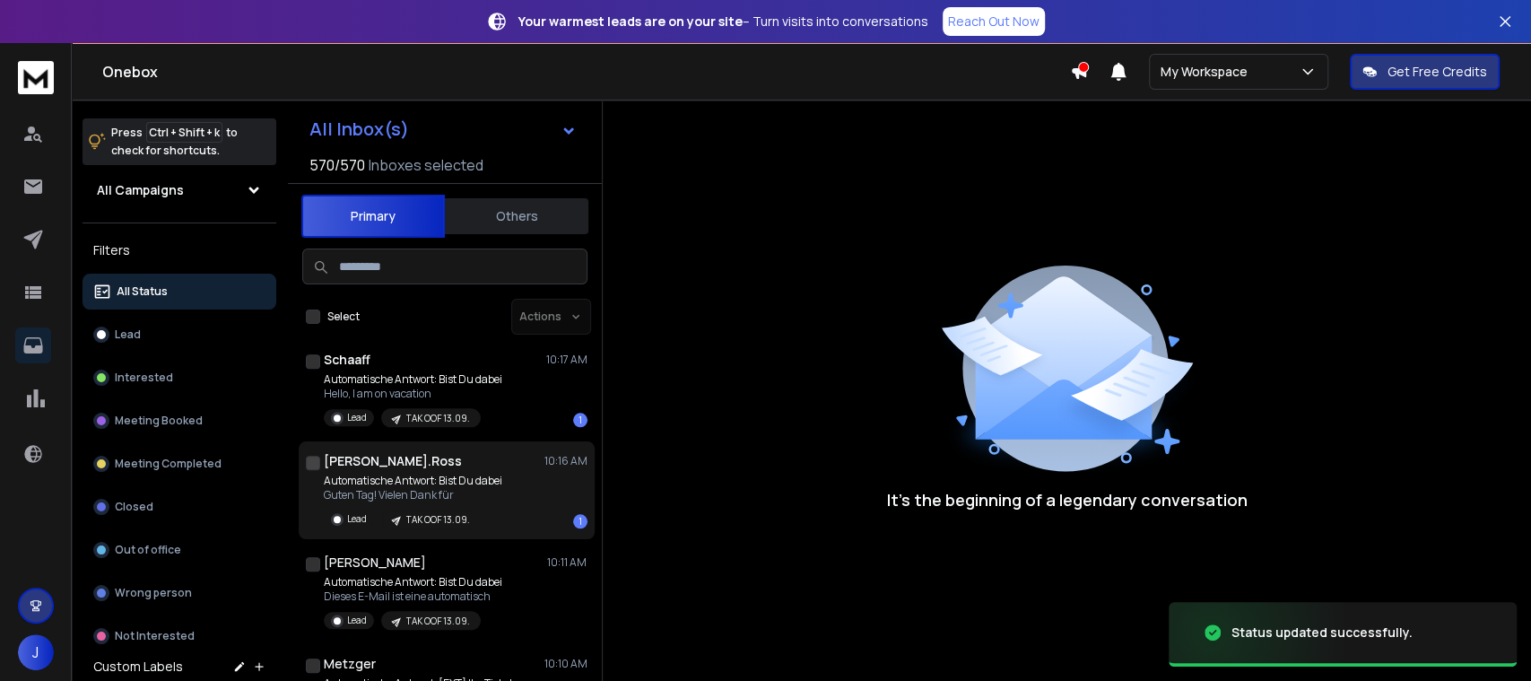
scroll to position [0, 0]
click at [446, 474] on p "Automatische Antwort: Bist Du dabei" at bounding box center [413, 481] width 179 height 14
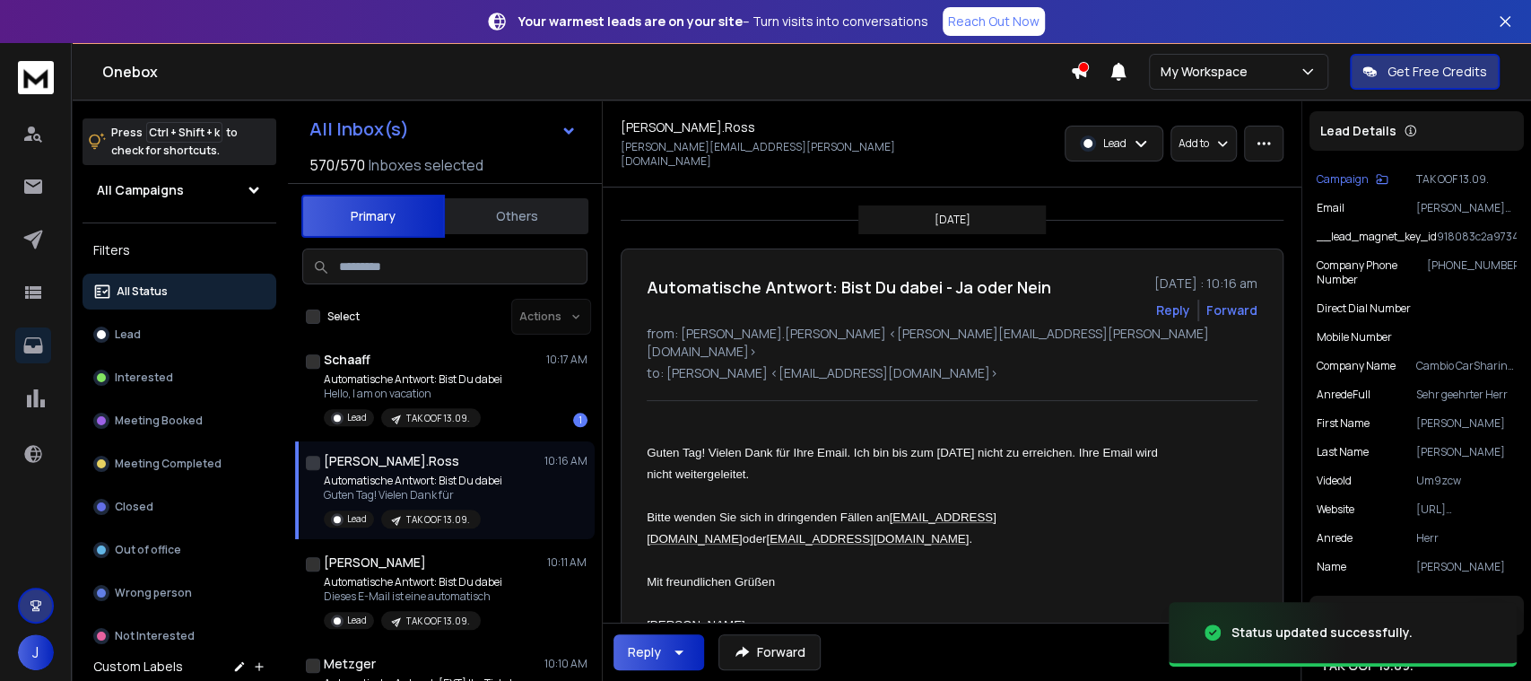
scroll to position [10440, 0]
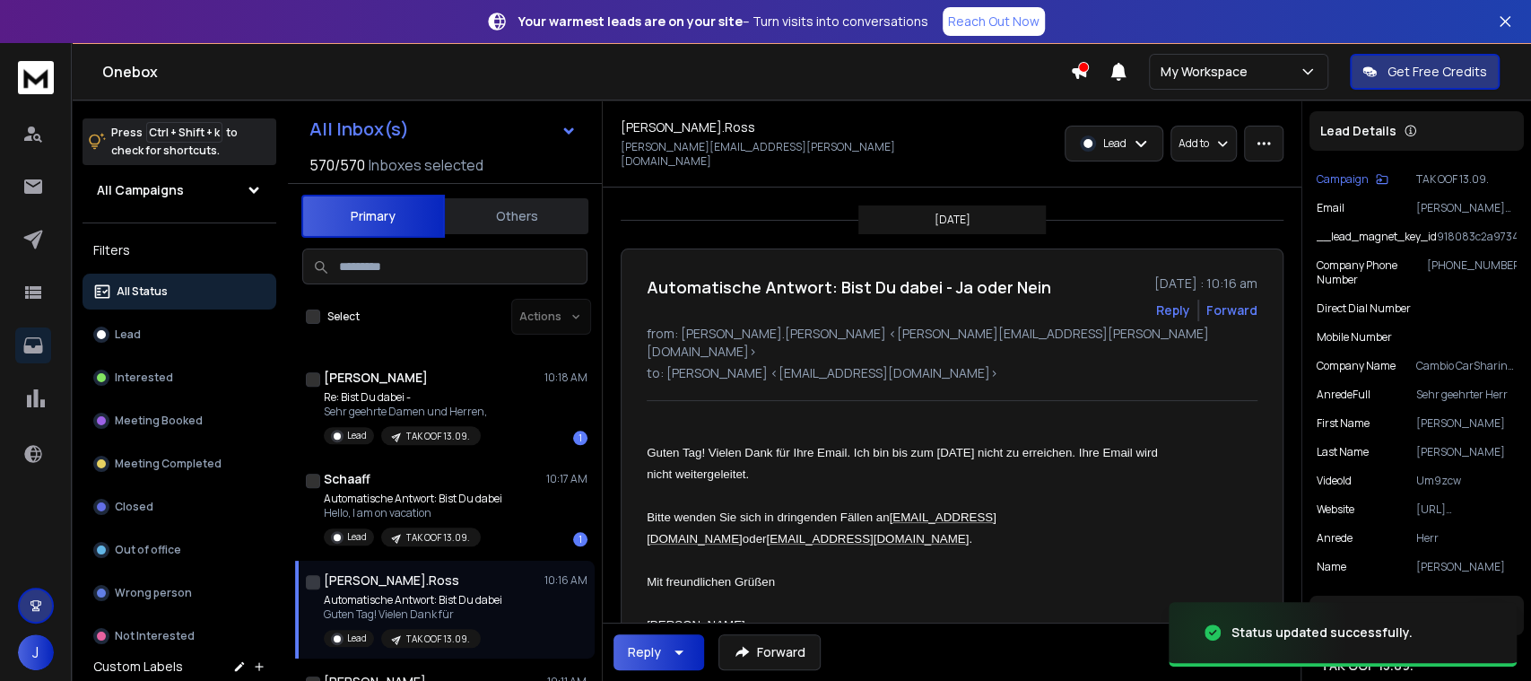
click at [709, 446] on span "Guten Tag! Vielen Dank für Ihre Email. Ich bin bis zum [DATE] nicht zu erreiche…" at bounding box center [904, 463] width 514 height 35
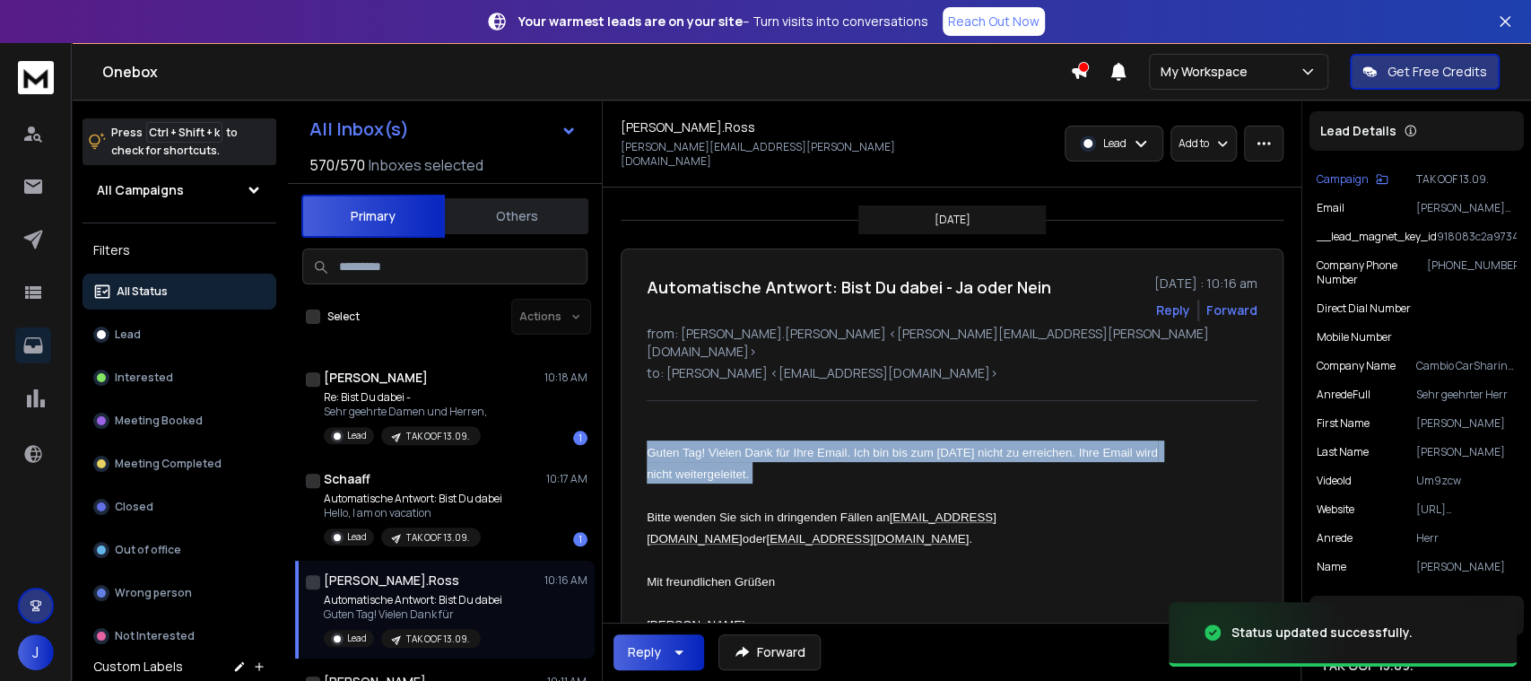
click at [709, 446] on span "Guten Tag! Vielen Dank für Ihre Email. Ich bin bis zum [DATE] nicht zu erreiche…" at bounding box center [904, 463] width 514 height 35
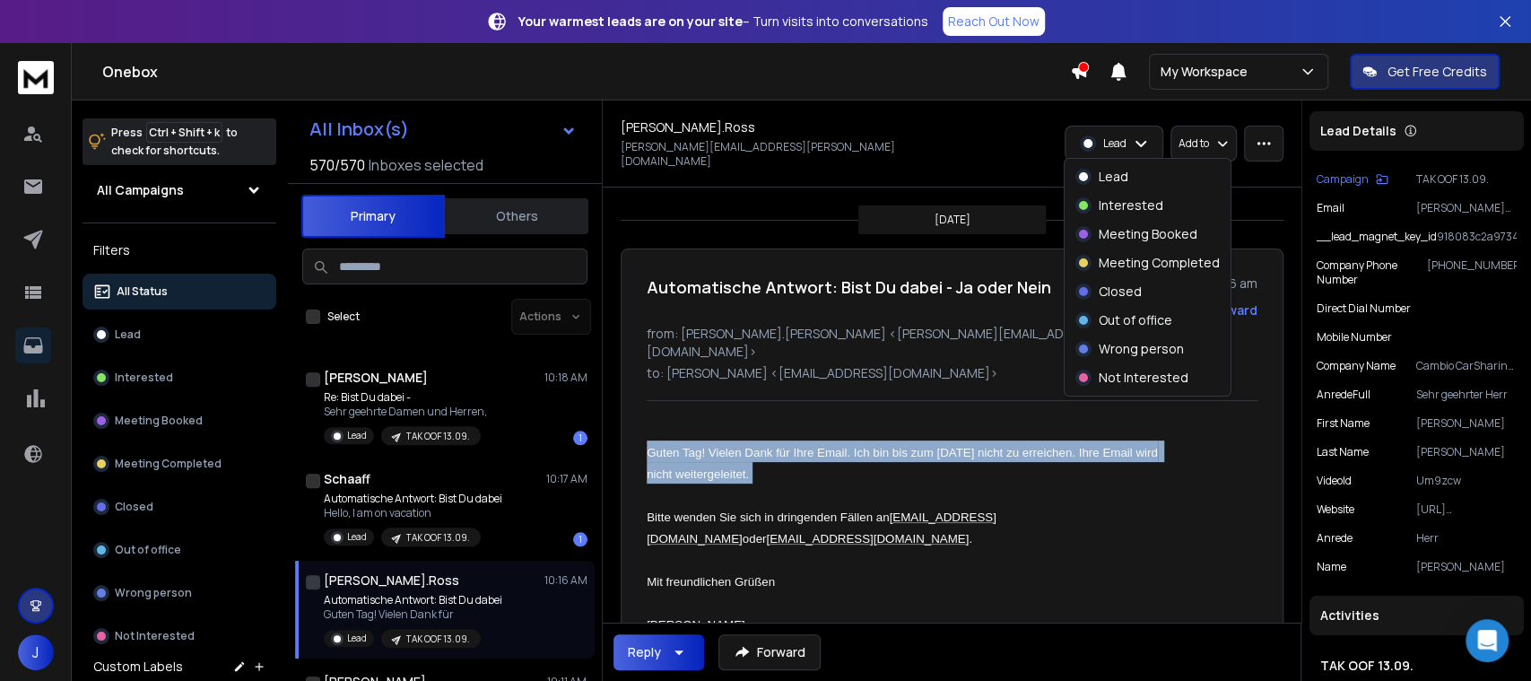
click at [1111, 136] on p "Lead" at bounding box center [1114, 143] width 23 height 14
click at [1100, 314] on p "Out of office" at bounding box center [1136, 320] width 74 height 18
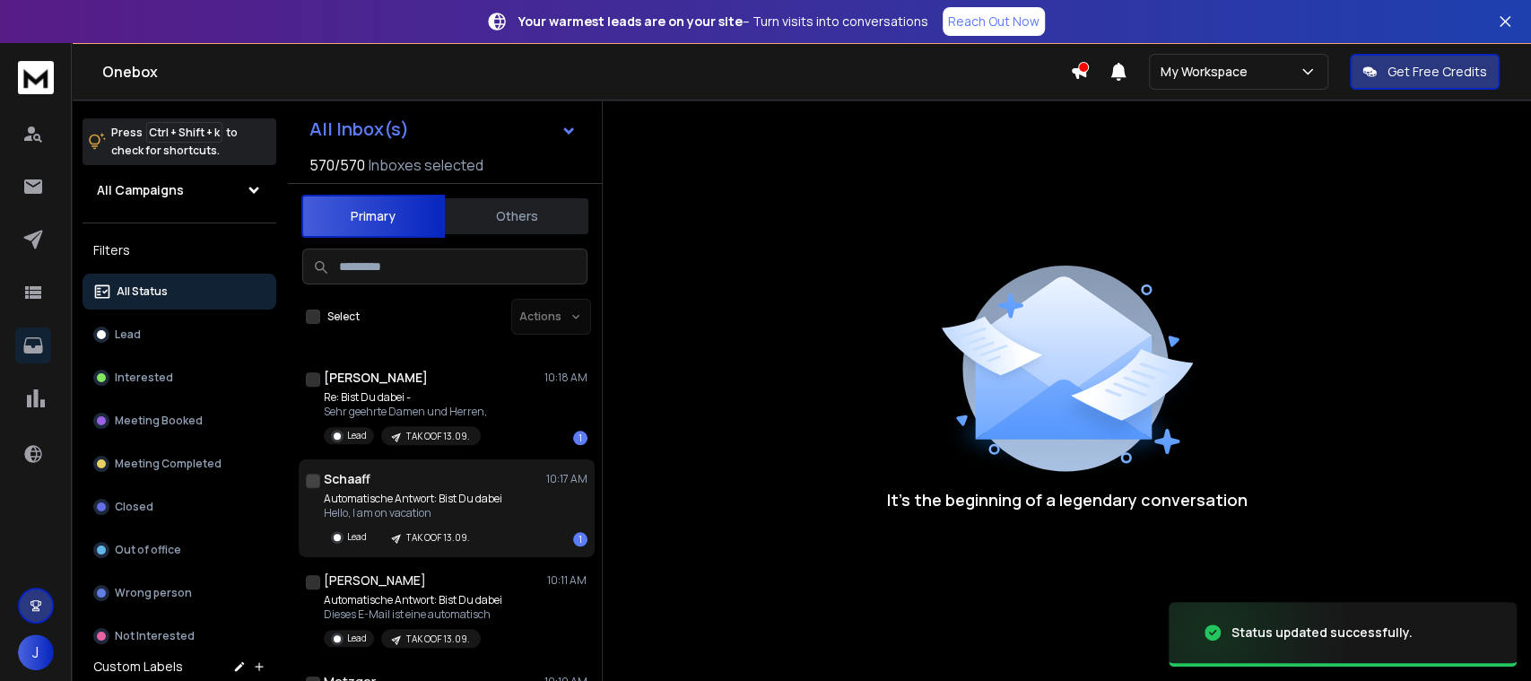
click at [494, 510] on p "﻿﻿Hello, I am on vacation" at bounding box center [413, 513] width 179 height 14
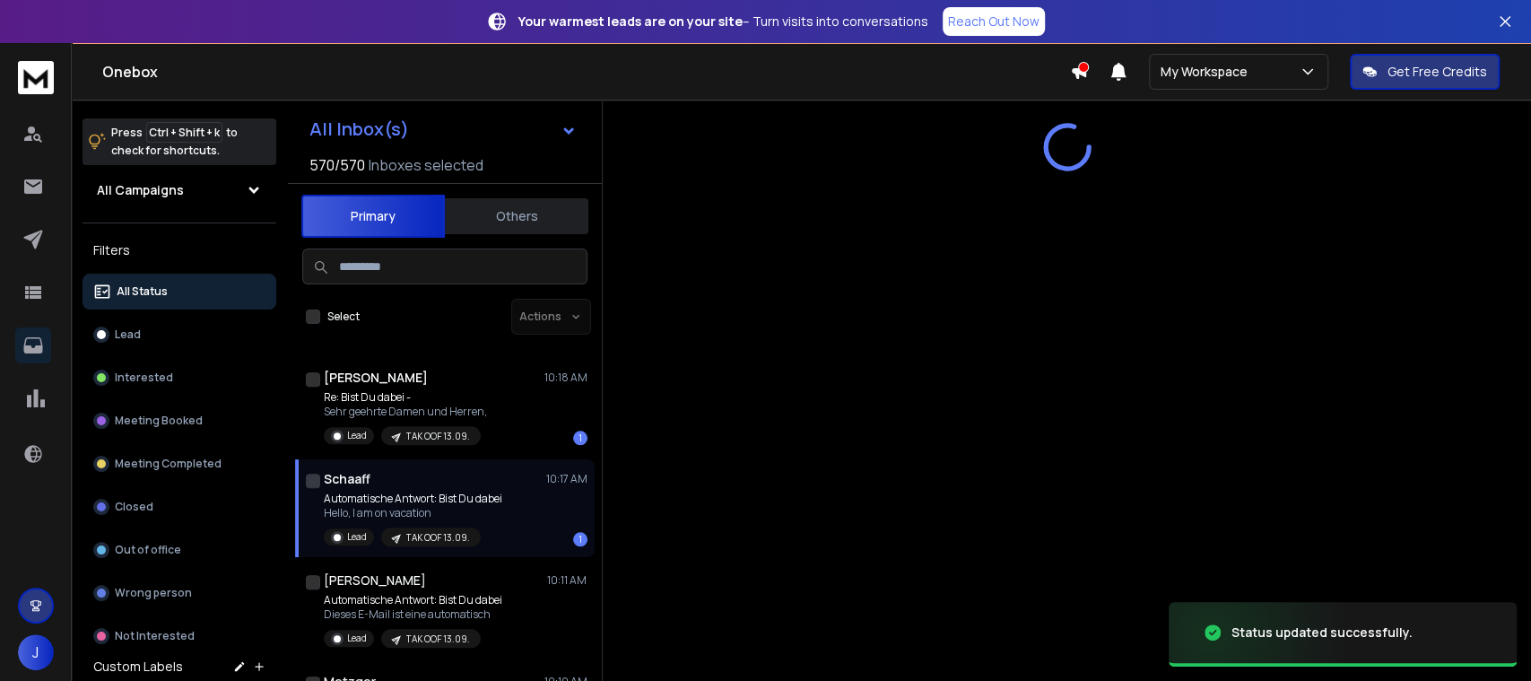
scroll to position [10320, 0]
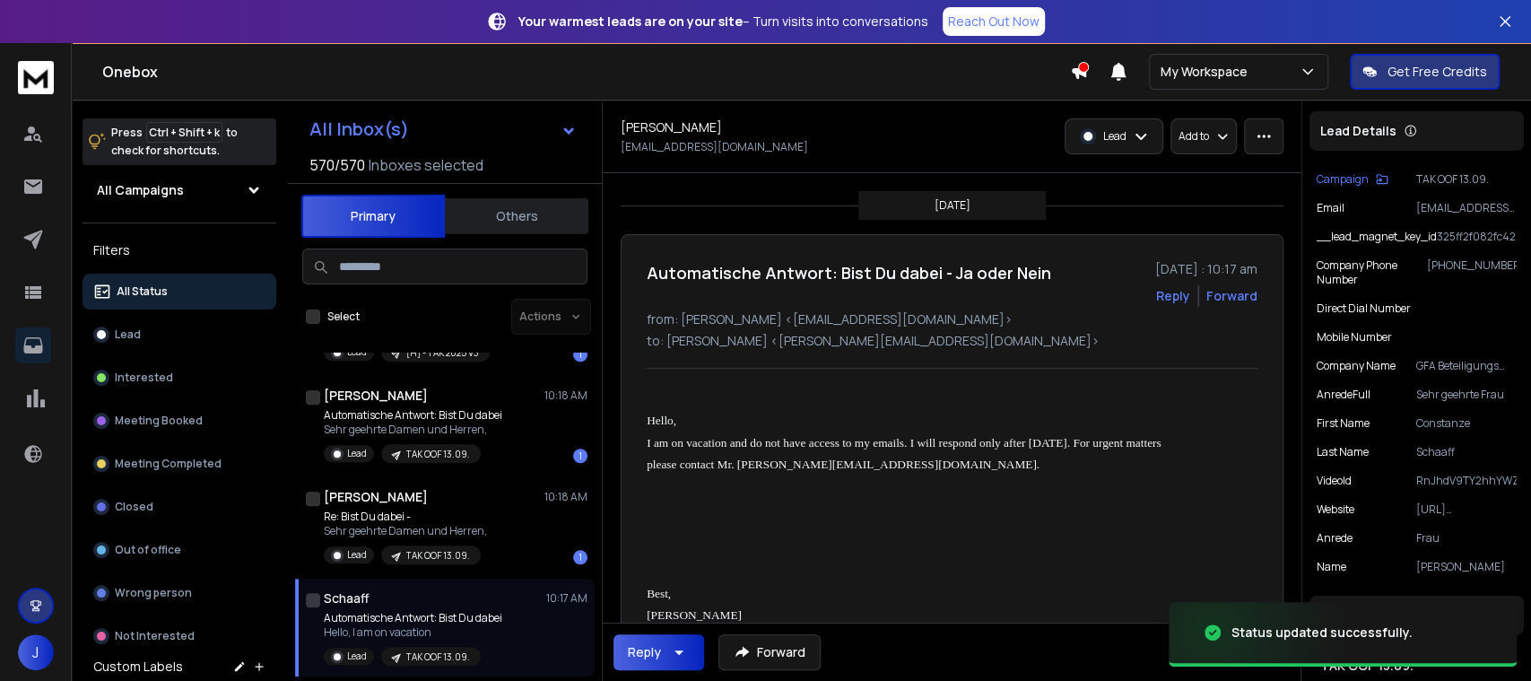
click at [709, 474] on p "﻿﻿ Hello, I am on vacation and do not have access to my emails. I will respond …" at bounding box center [909, 440] width 524 height 65
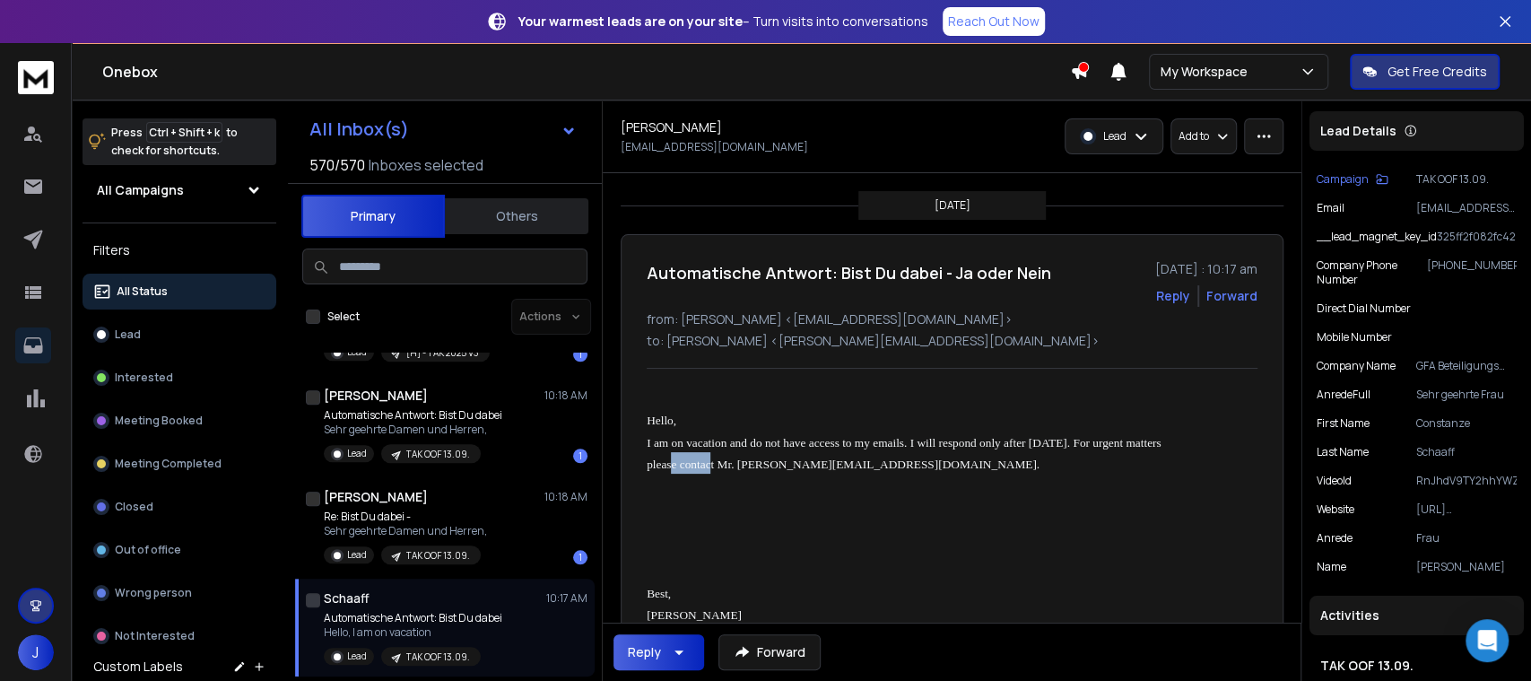
click at [1088, 126] on div "Lead" at bounding box center [1114, 136] width 97 height 34
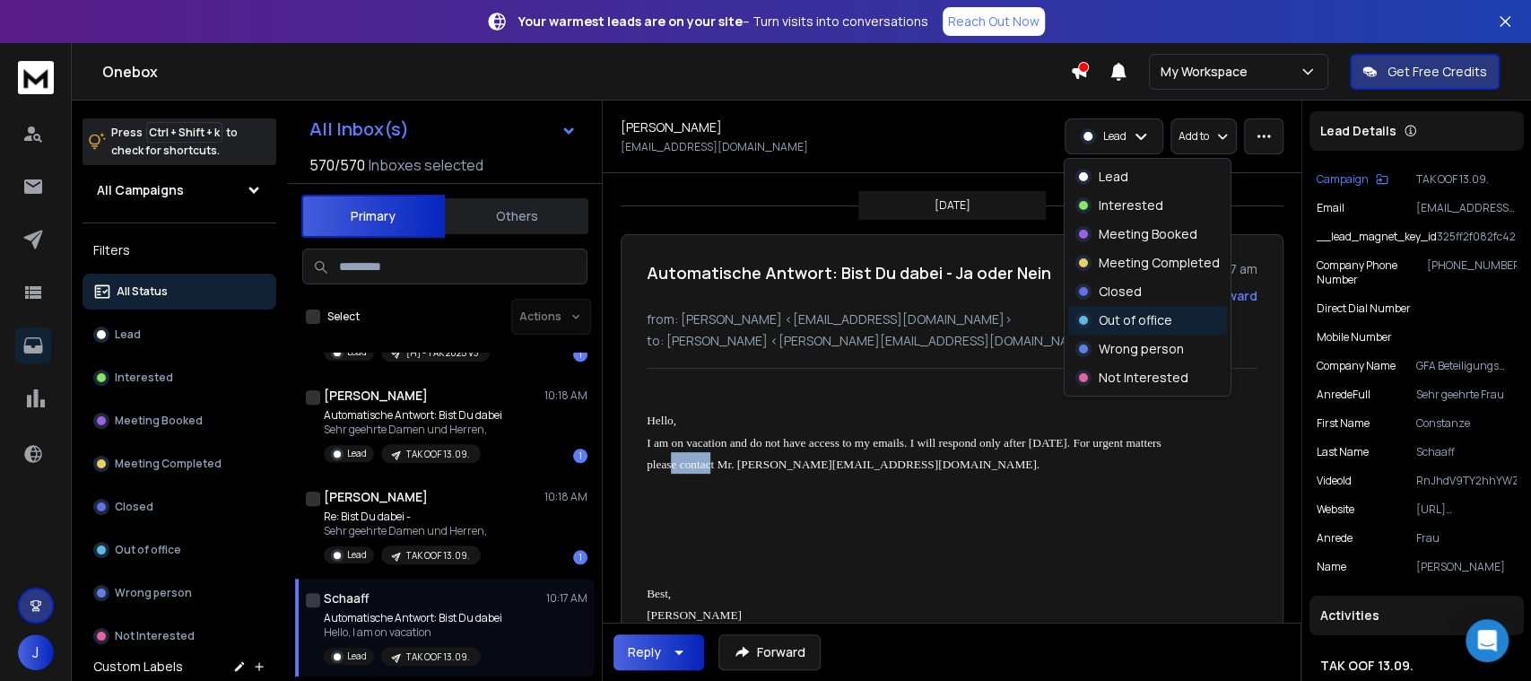
click at [1108, 323] on p "Out of office" at bounding box center [1136, 320] width 74 height 18
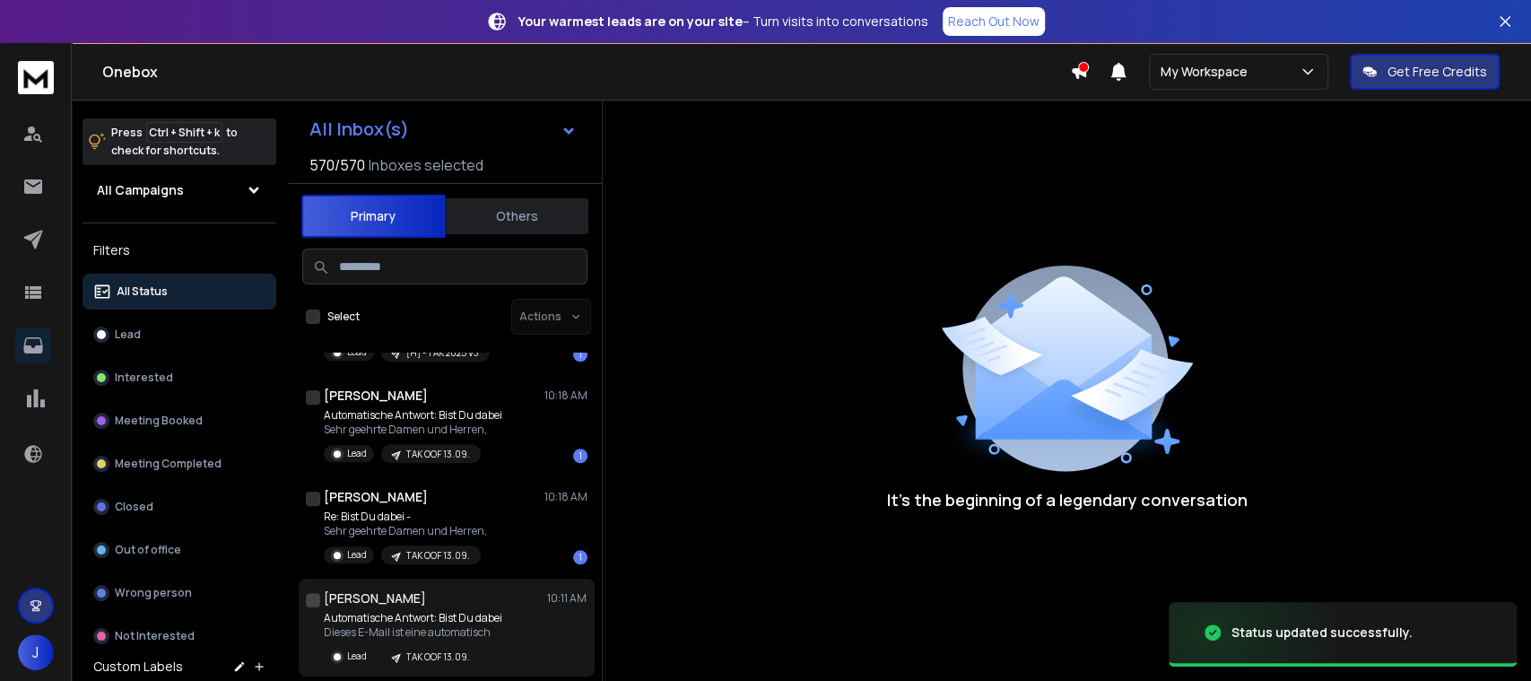
click at [473, 589] on div "[PERSON_NAME] 10:11 AM" at bounding box center [456, 598] width 264 height 18
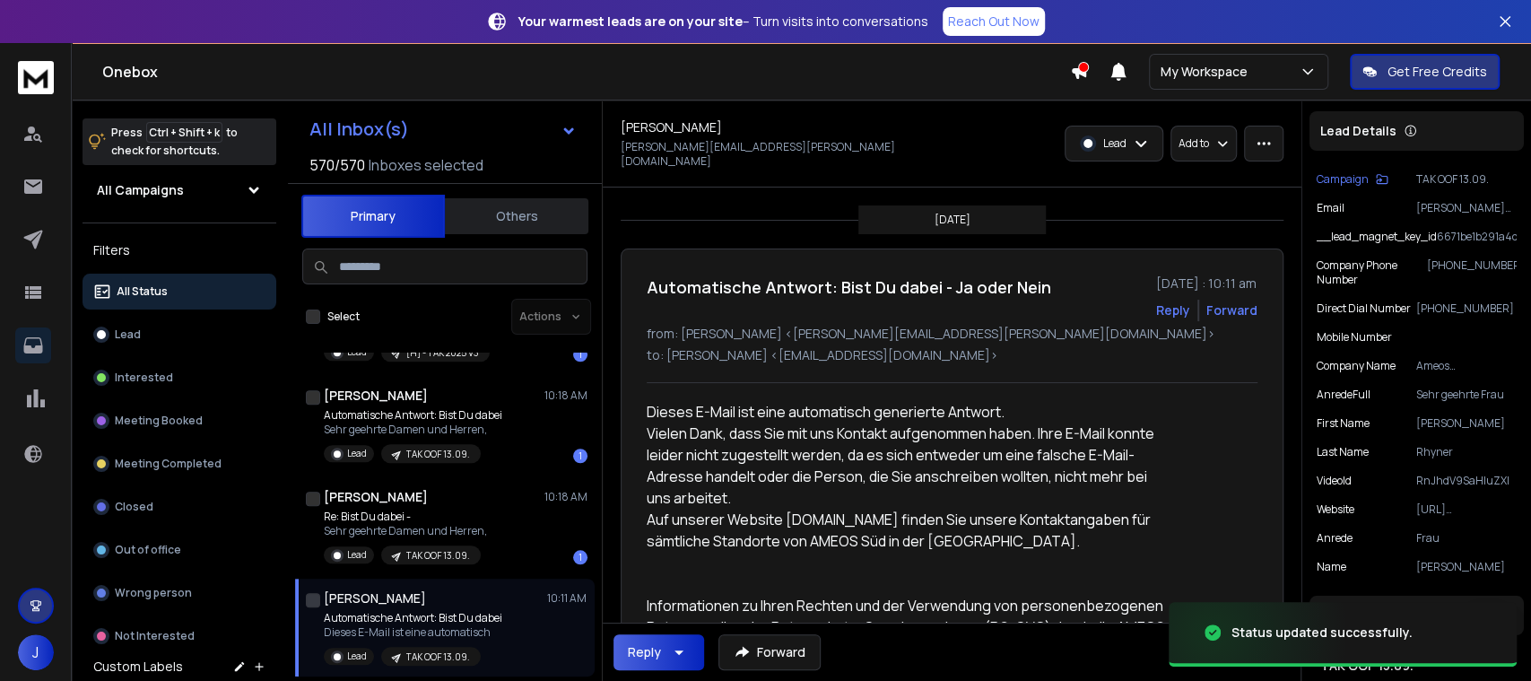
click at [638, 468] on div "Automatische Antwort: Bist Du dabei - Ja oder Nein [DATE] : 10:11 am Reply Forw…" at bounding box center [952, 517] width 663 height 537
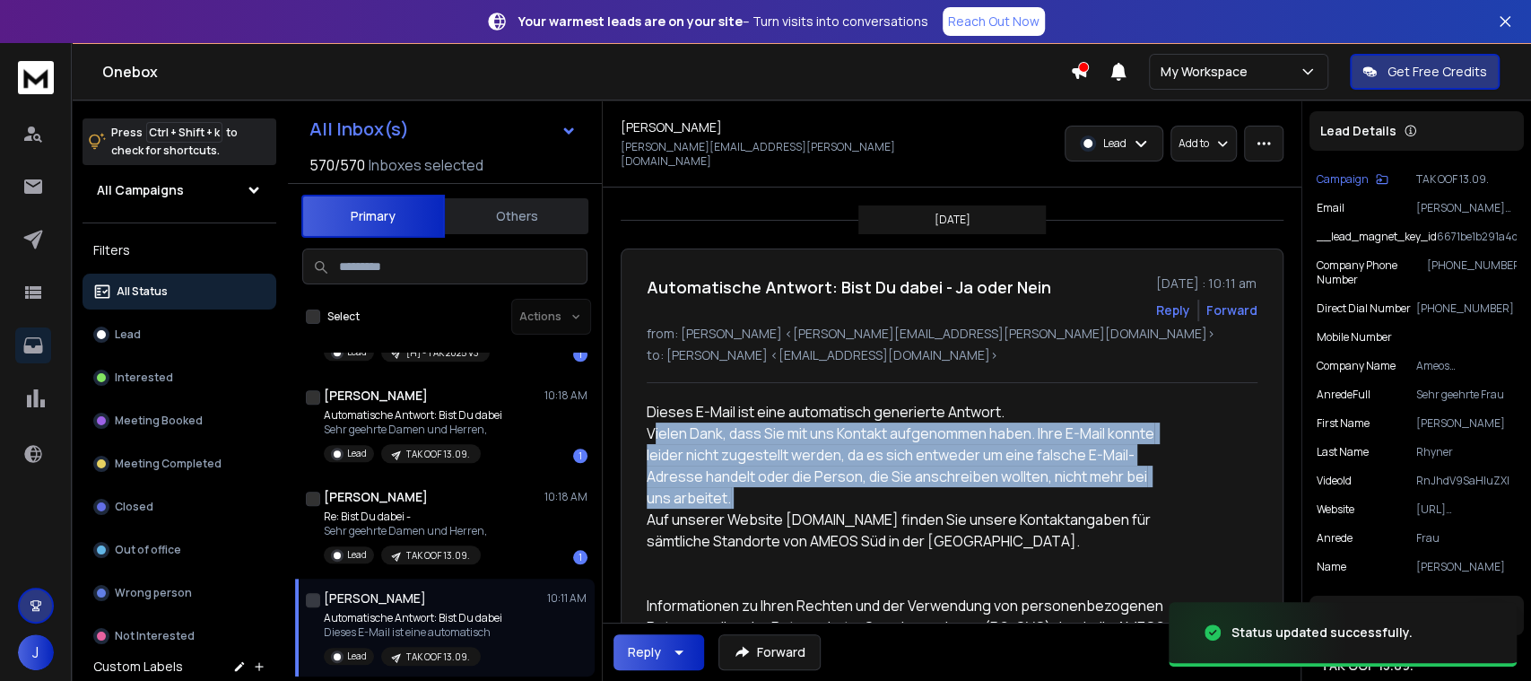
click at [638, 468] on div "Automatische Antwort: Bist Du dabei - Ja oder Nein [DATE] : 10:11 am Reply Forw…" at bounding box center [952, 517] width 663 height 537
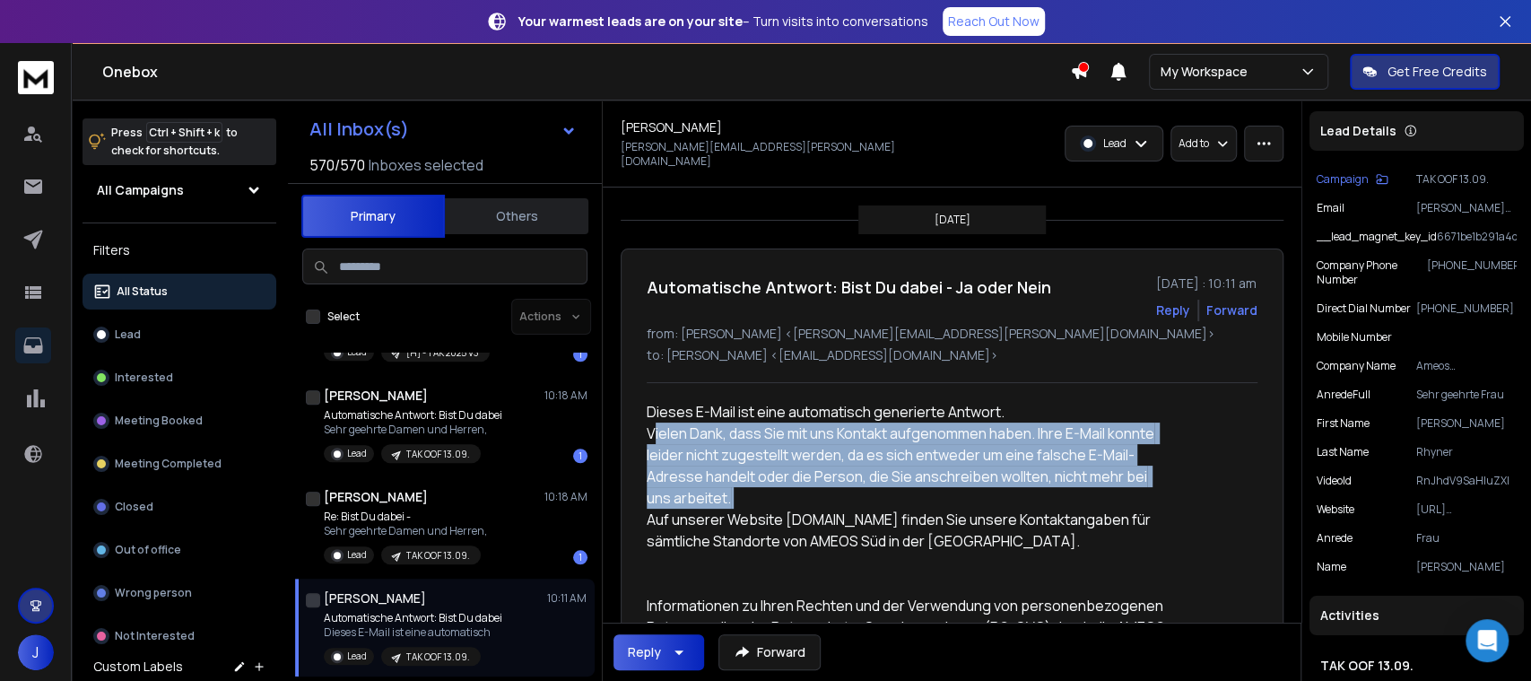
copy div "Vielen Dank, dass Sie mit uns Kontakt aufgenommen haben. Ihre E-Mail konnte lei…"
click at [1134, 136] on icon at bounding box center [1141, 143] width 14 height 14
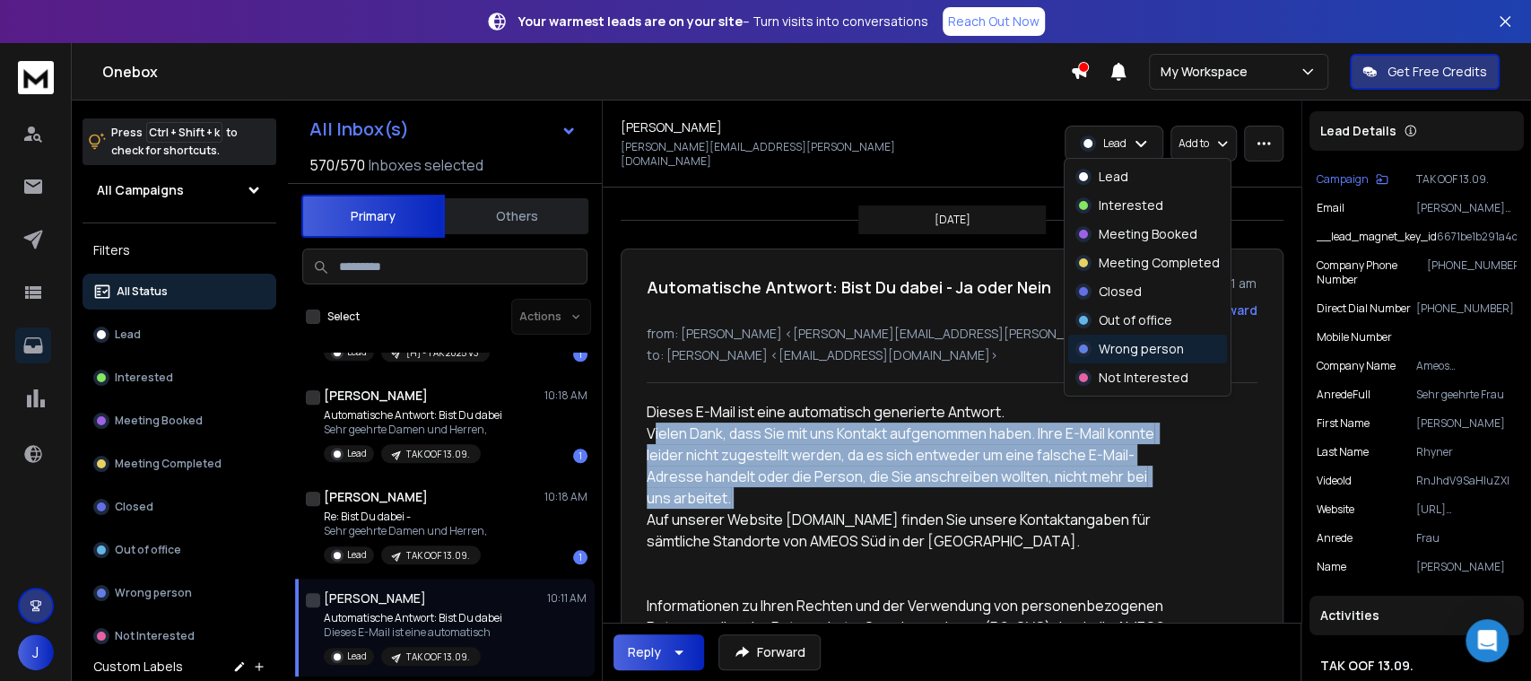
click at [1123, 353] on p "Wrong person" at bounding box center [1141, 349] width 85 height 18
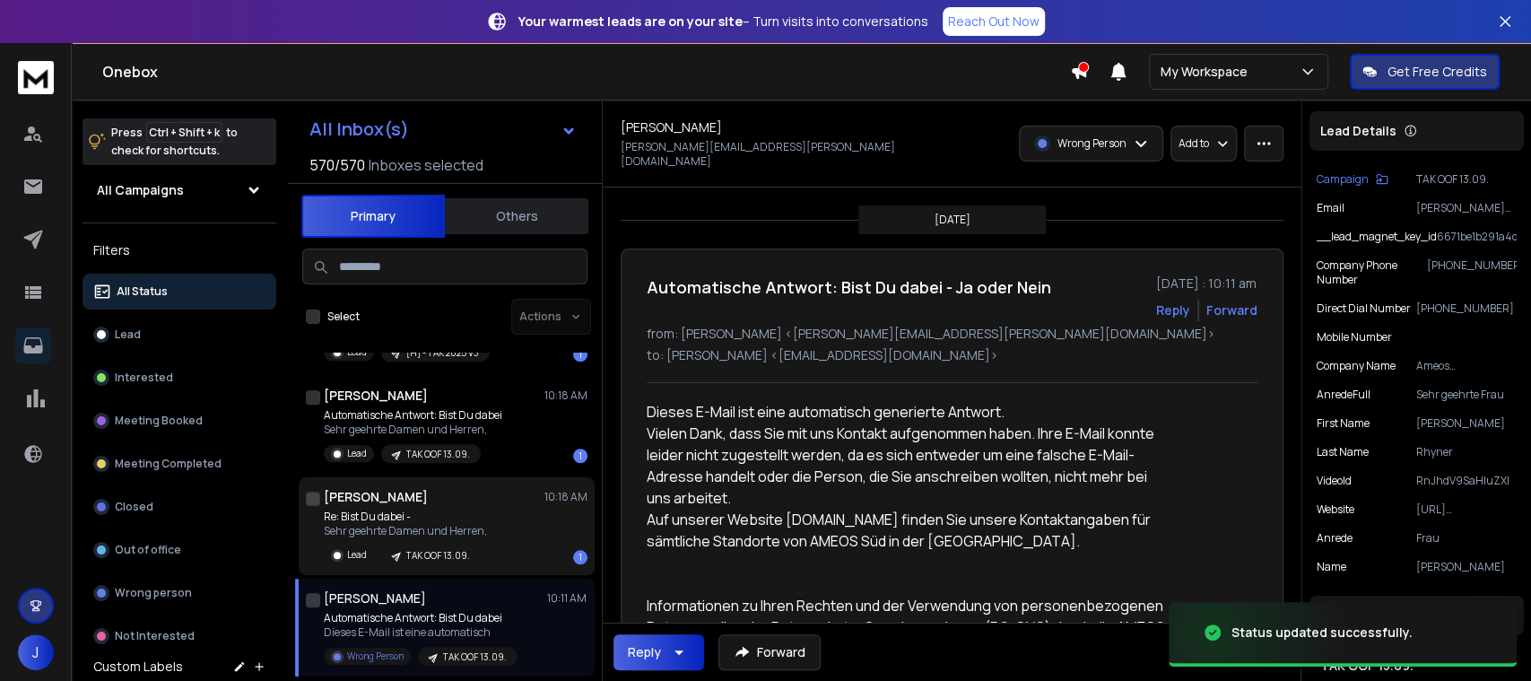
click at [489, 523] on div "Re: Bist Du dabei - Sehr geehrte Damen und Herren, Lead TAK OOF 13.09. 1" at bounding box center [456, 537] width 264 height 55
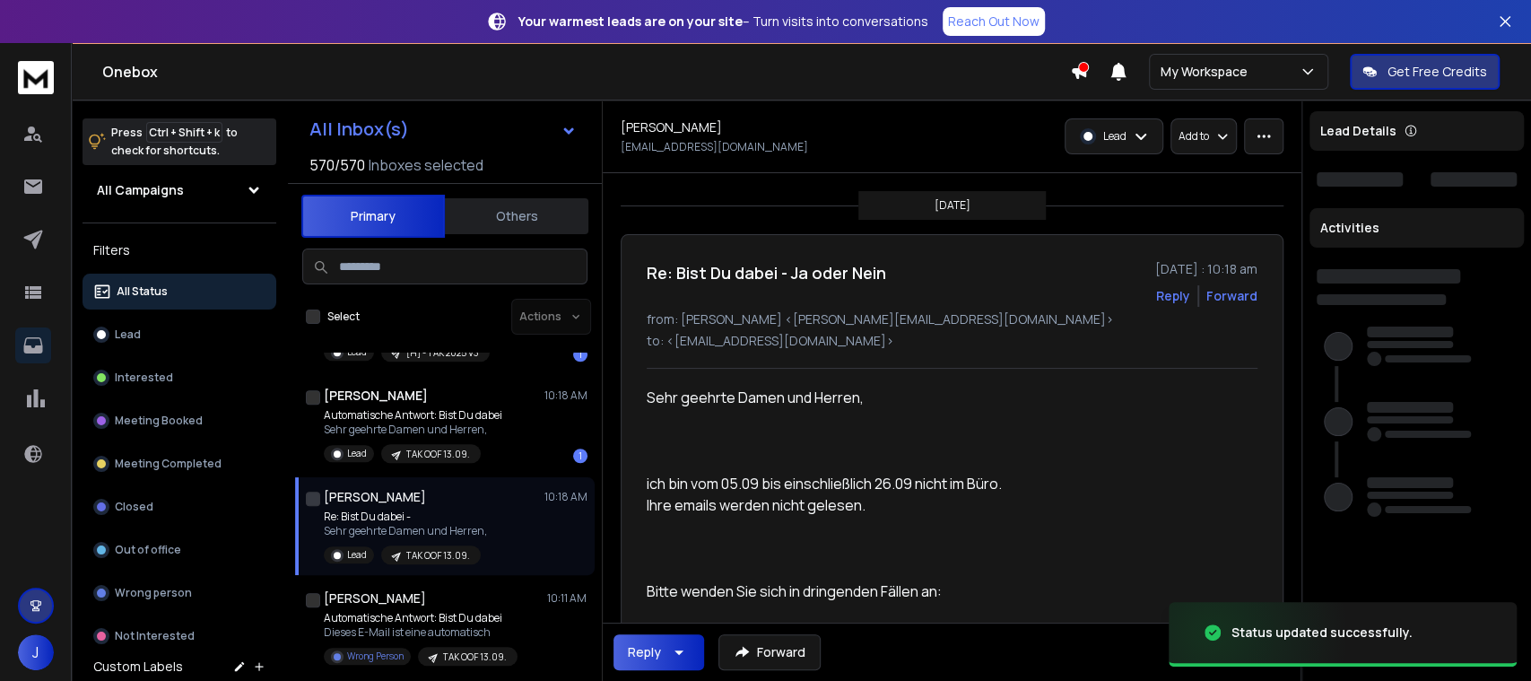
scroll to position [10200, 0]
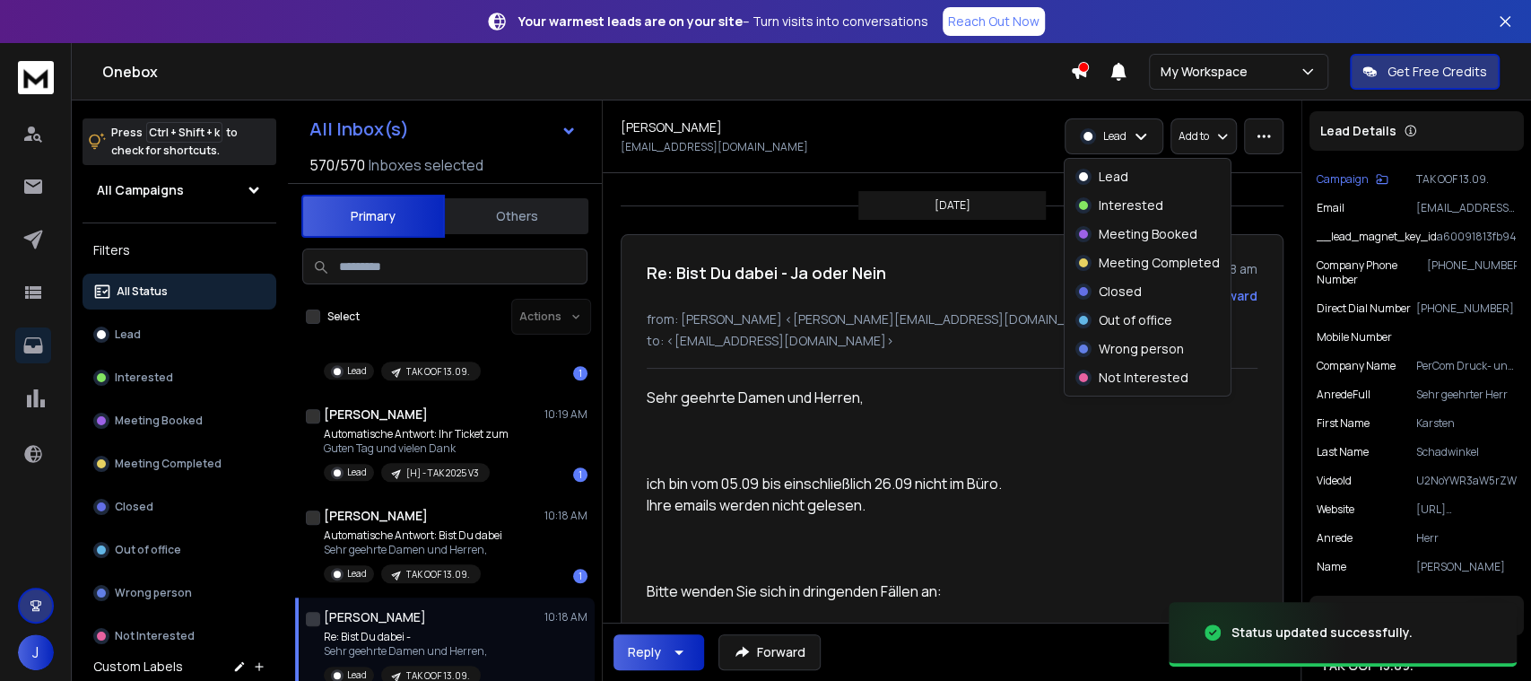
click at [1092, 121] on div "Lead" at bounding box center [1114, 136] width 97 height 34
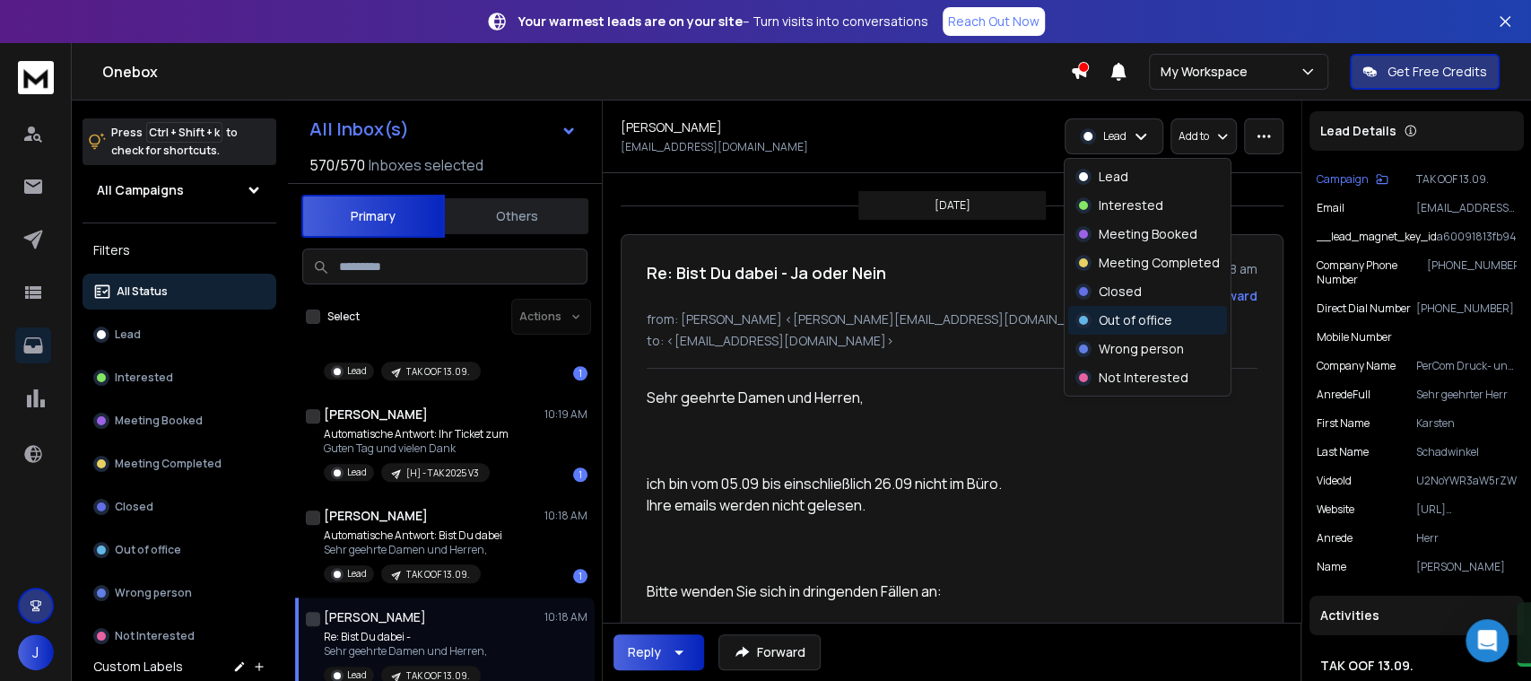
click at [1107, 317] on p "Out of office" at bounding box center [1136, 320] width 74 height 18
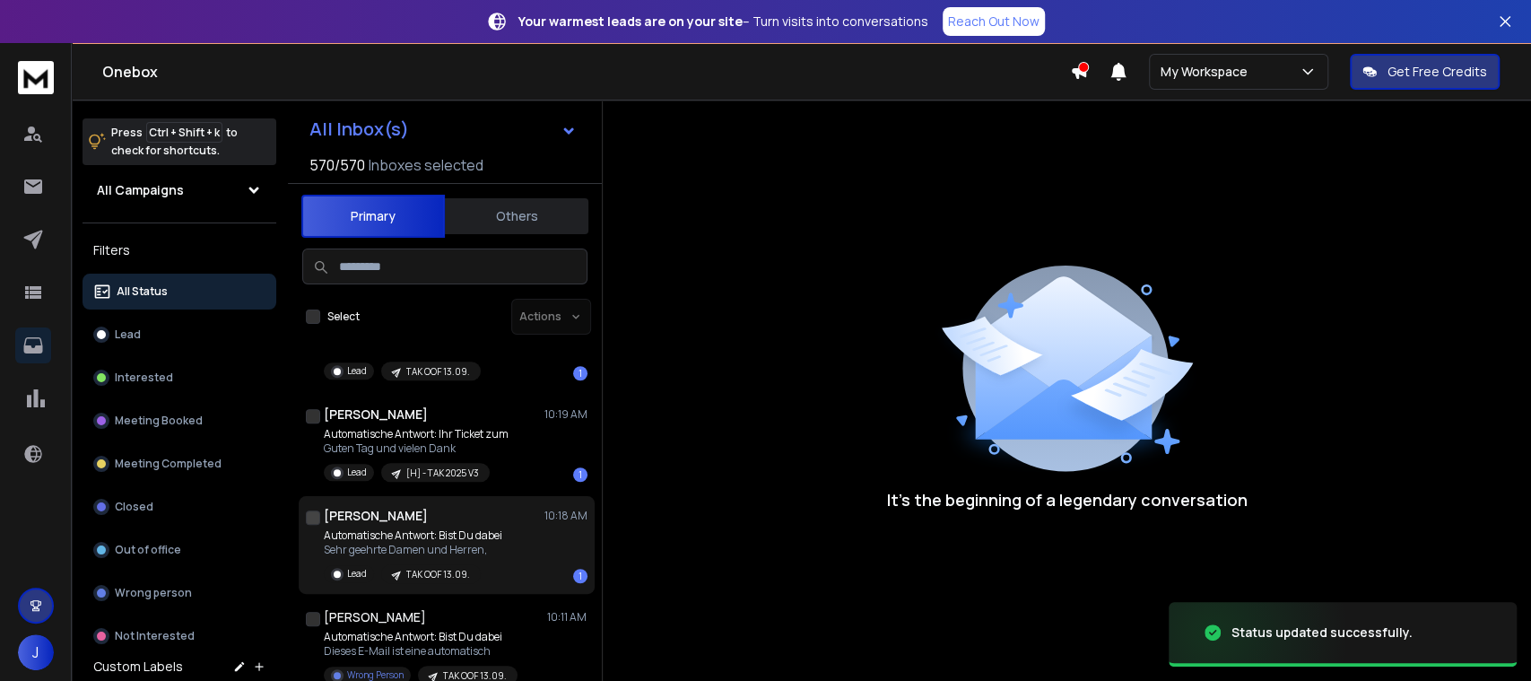
click at [567, 507] on div "[PERSON_NAME] [PERSON_NAME] 10:18 AM" at bounding box center [456, 516] width 264 height 18
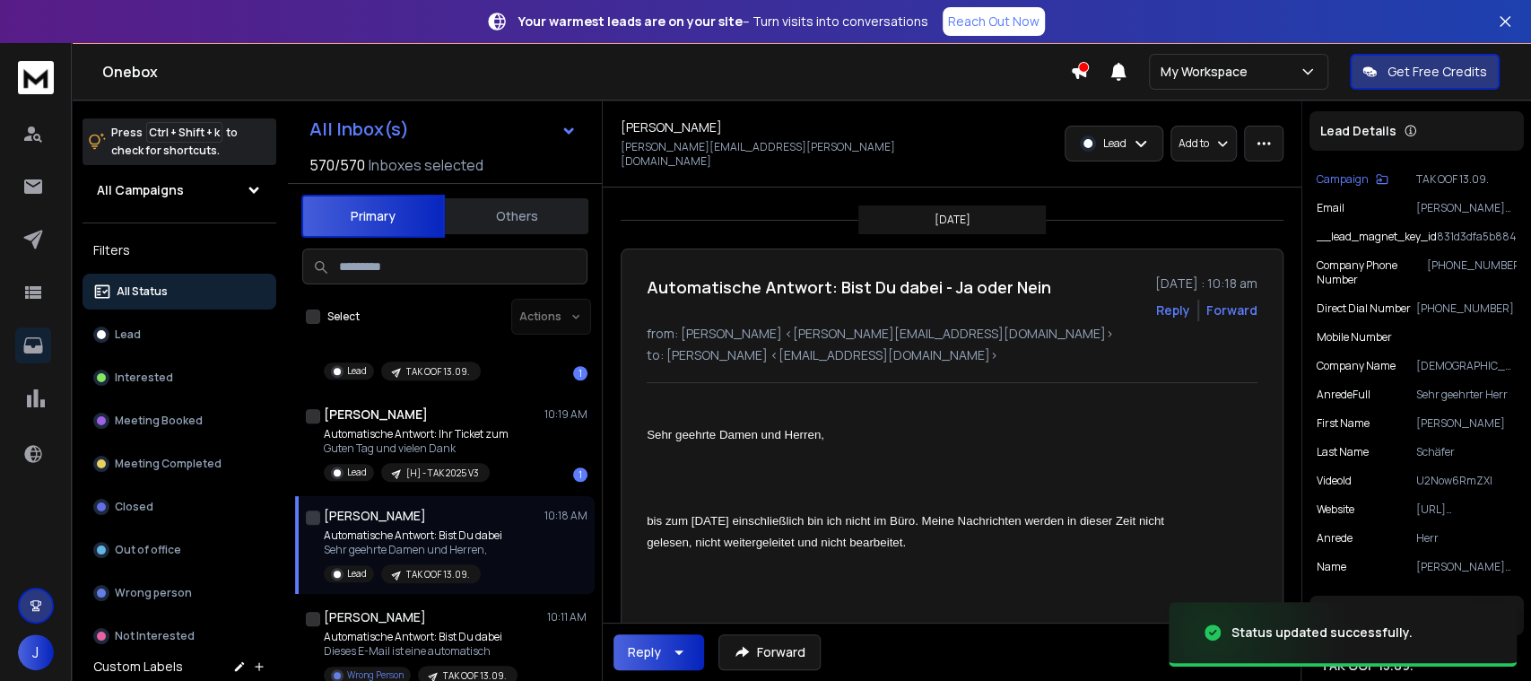
click at [801, 533] on span "bis zum [DATE] einschließlich bin ich nicht im Büro. Meine Nachrichten werden i…" at bounding box center [907, 531] width 521 height 35
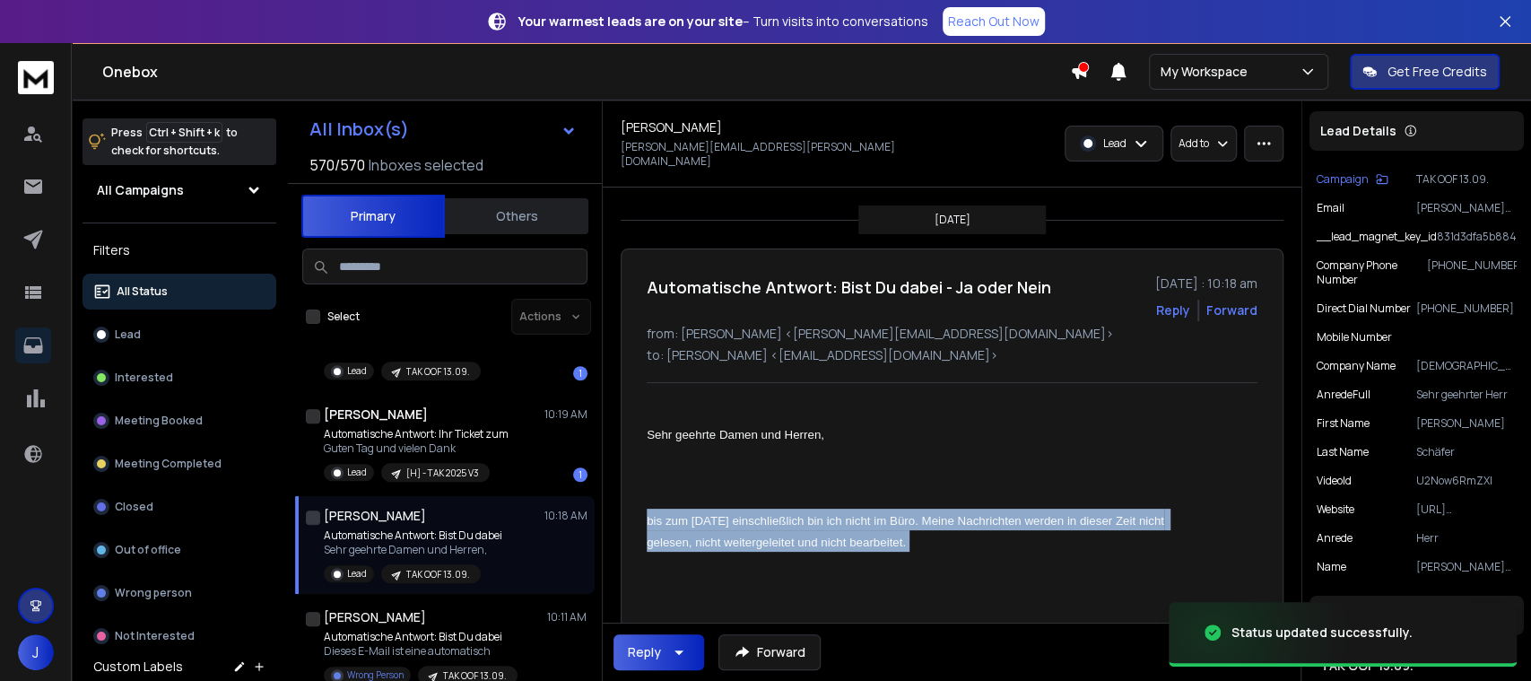
click at [801, 533] on span "bis zum [DATE] einschließlich bin ich nicht im Büro. Meine Nachrichten werden i…" at bounding box center [907, 531] width 521 height 35
click at [1080, 136] on div at bounding box center [1088, 143] width 16 height 16
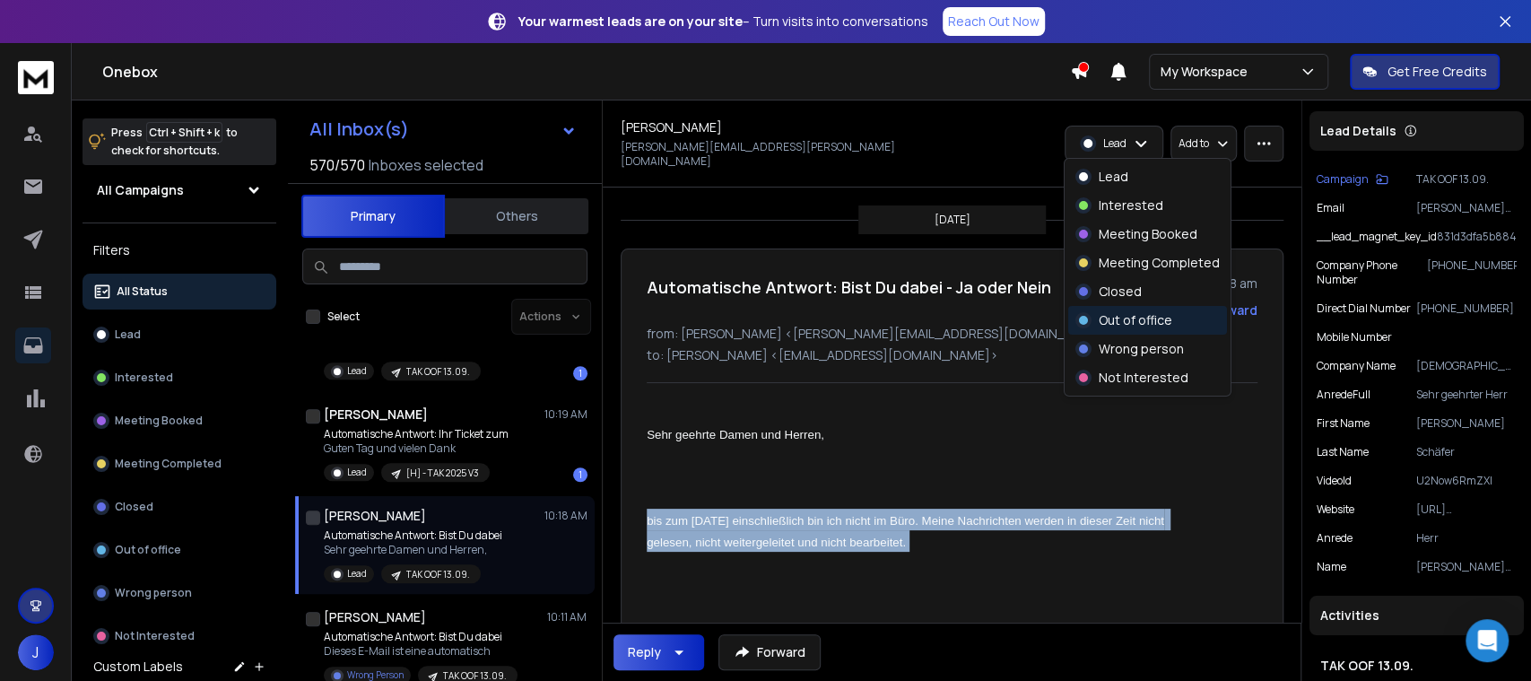
click at [1112, 322] on p "Out of office" at bounding box center [1136, 320] width 74 height 18
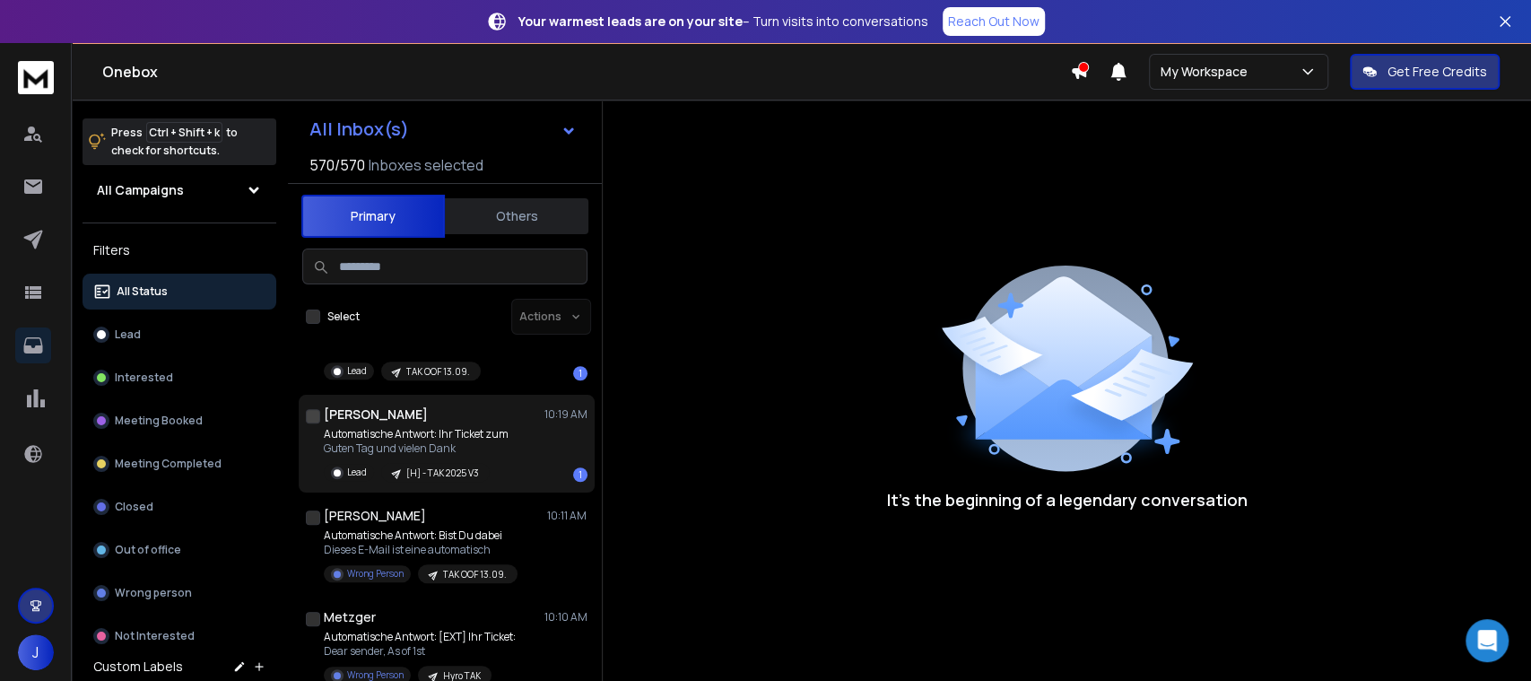
click at [442, 470] on p "[H] - TAK 2025 V3" at bounding box center [442, 473] width 73 height 13
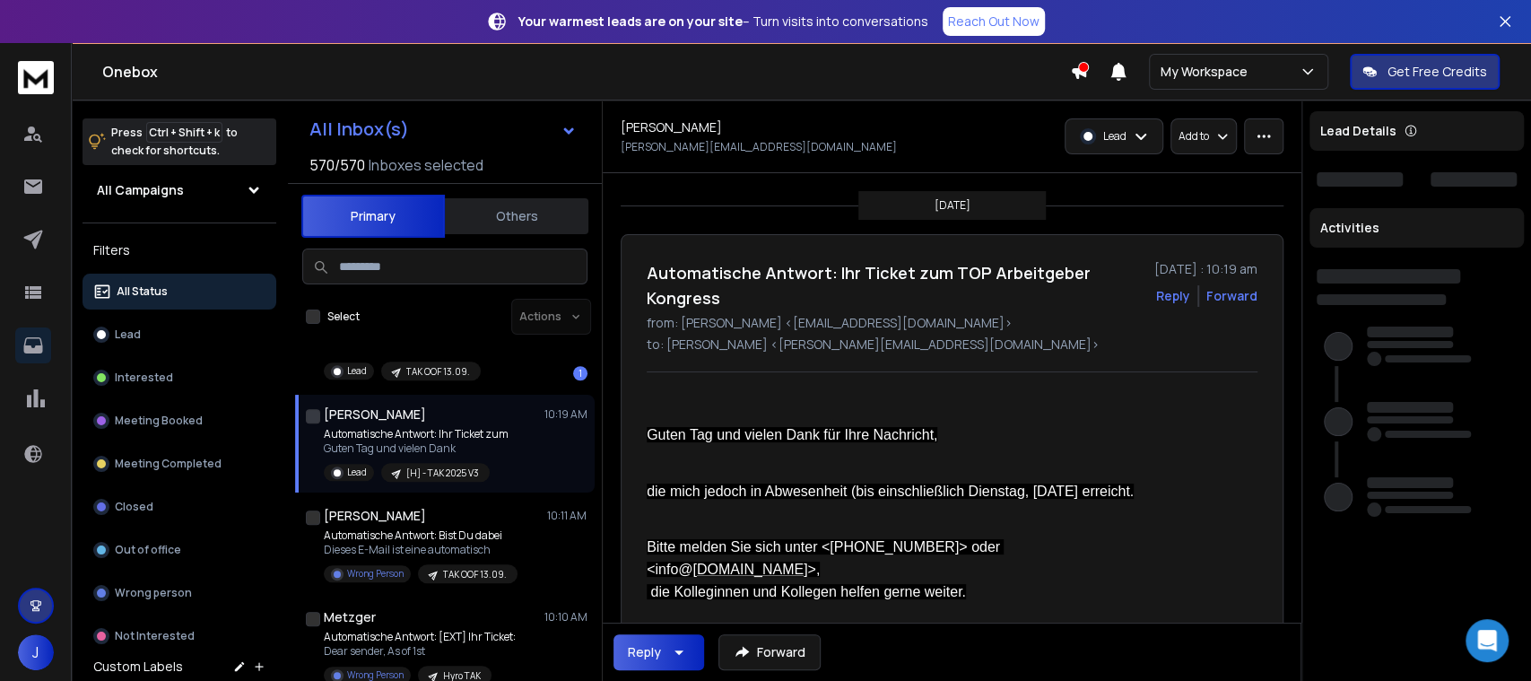
scroll to position [10081, 0]
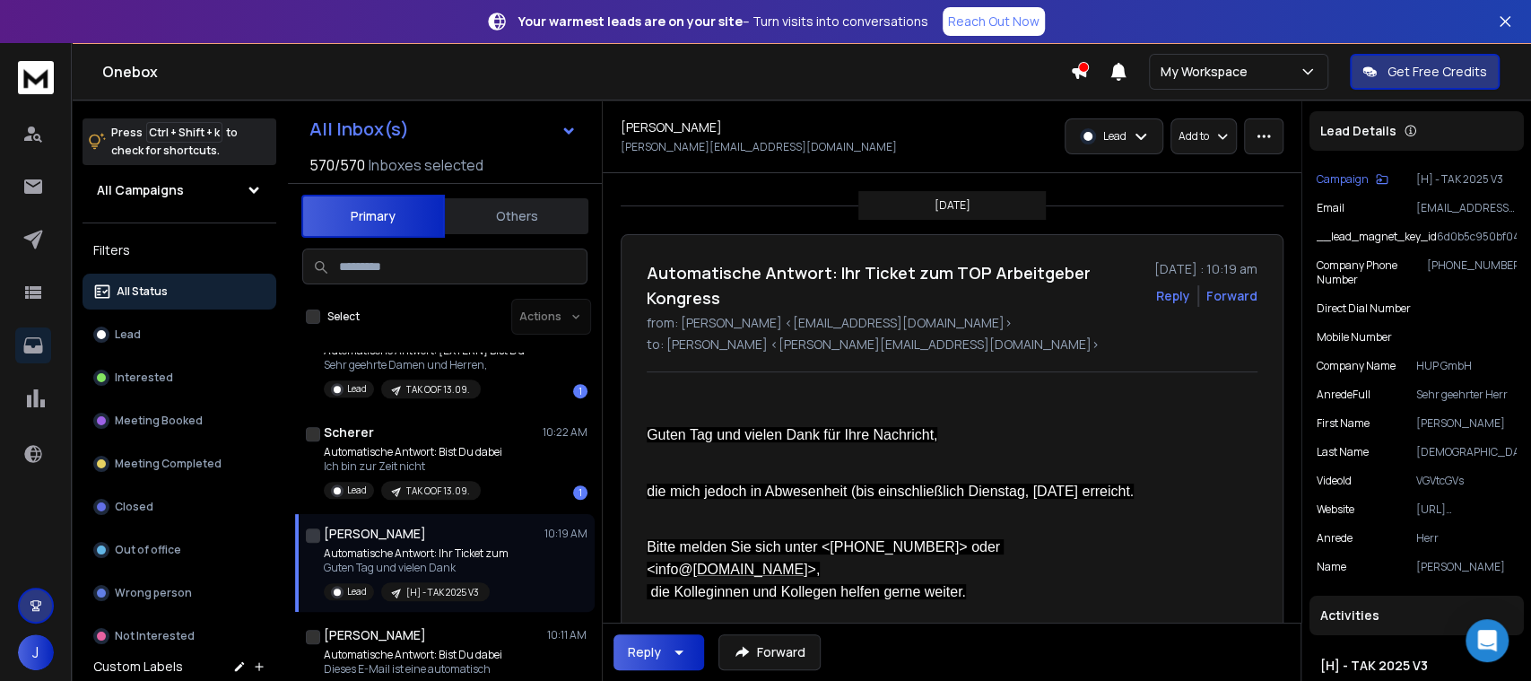
click at [917, 493] on span "die mich jedoch in Abwesenheit (bis einschließlich Dienstag, [DATE] erreicht." at bounding box center [890, 491] width 487 height 15
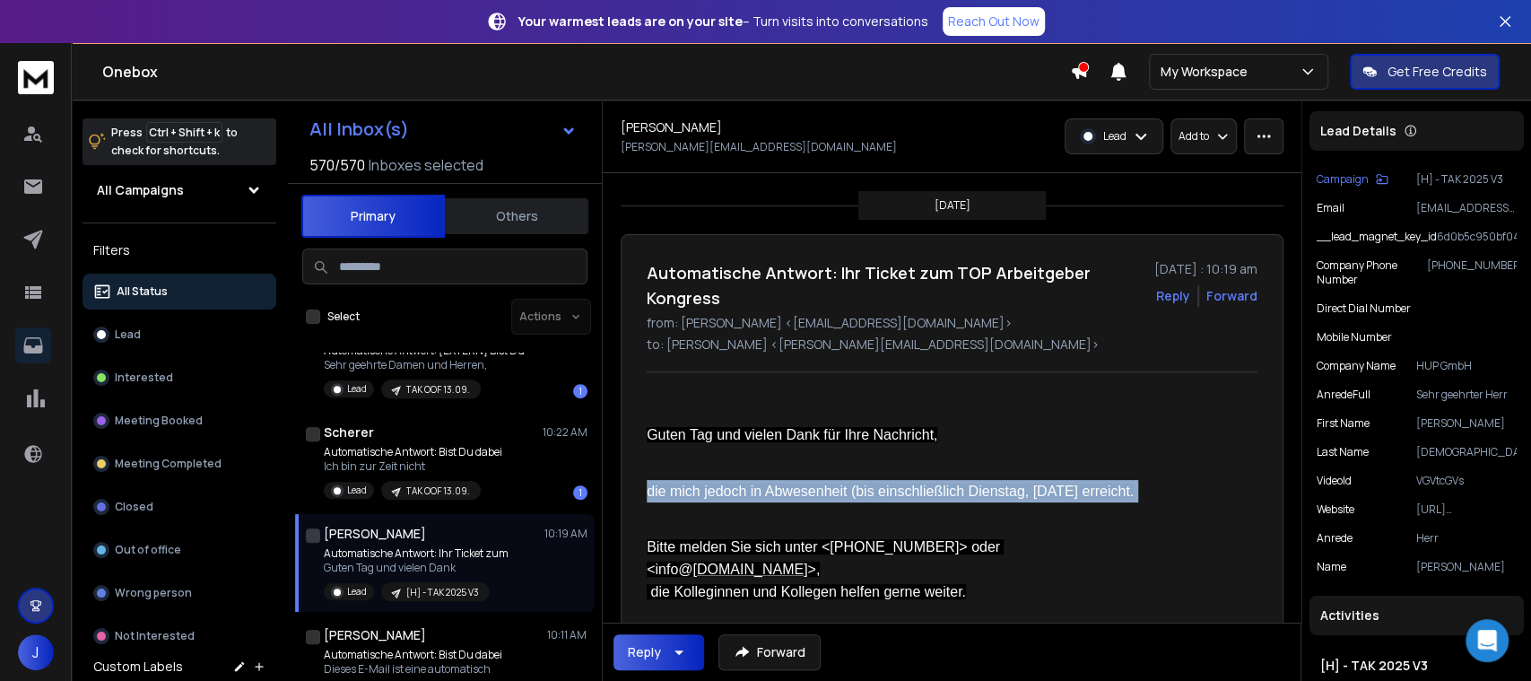
click at [917, 493] on span "die mich jedoch in Abwesenheit (bis einschließlich Dienstag, [DATE] erreicht." at bounding box center [890, 491] width 487 height 15
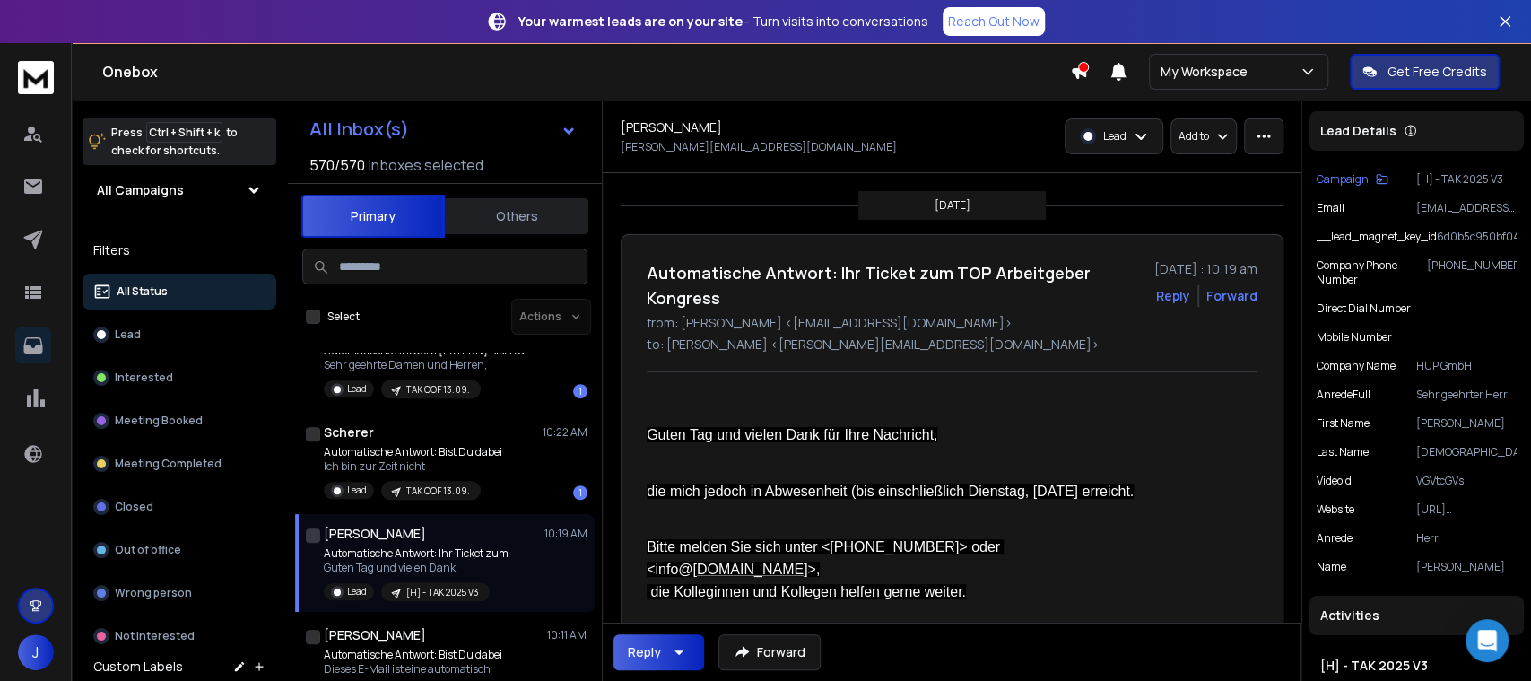
click at [1108, 111] on div "[PERSON_NAME] [PERSON_NAME] [PERSON_NAME][EMAIL_ADDRESS][DOMAIN_NAME] Lead Add …" at bounding box center [952, 136] width 699 height 73
click at [1103, 131] on p "Lead" at bounding box center [1114, 136] width 23 height 14
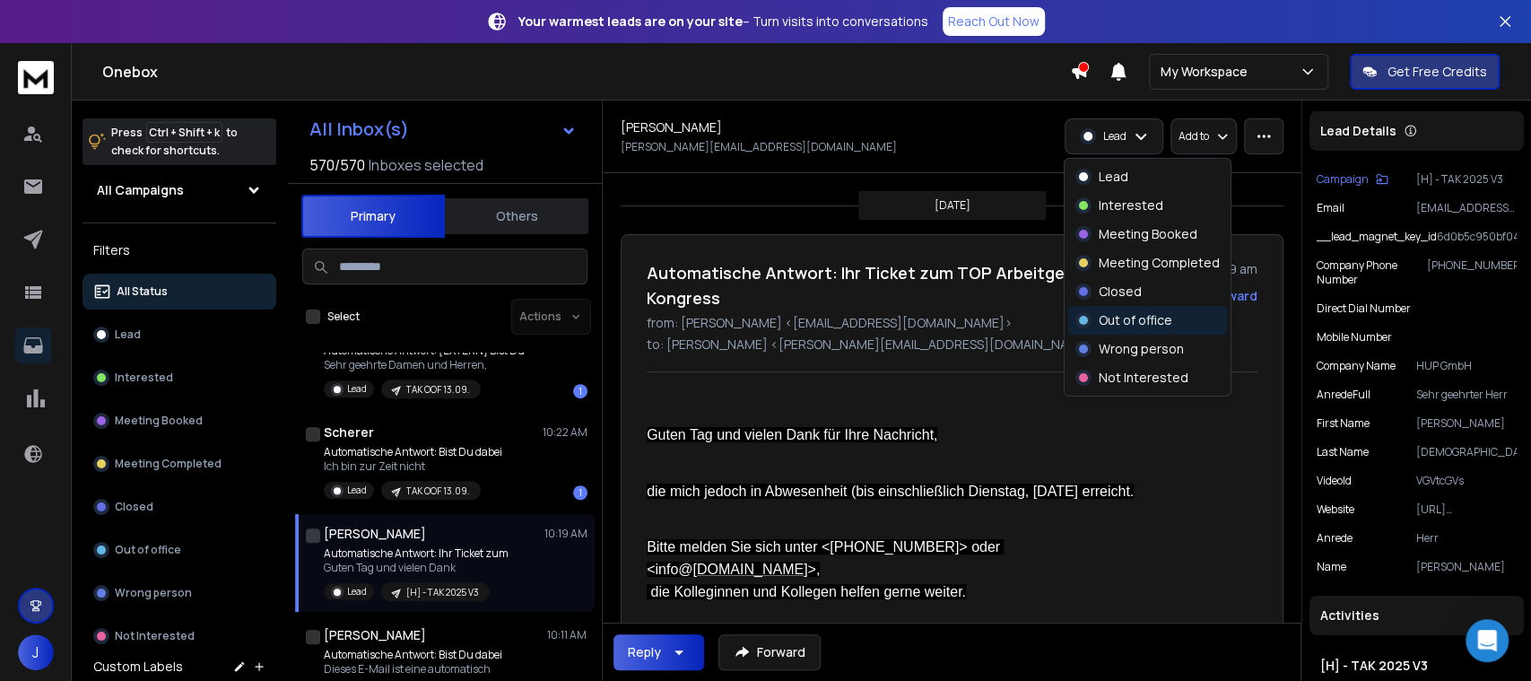
click at [1133, 318] on p "Out of office" at bounding box center [1136, 320] width 74 height 18
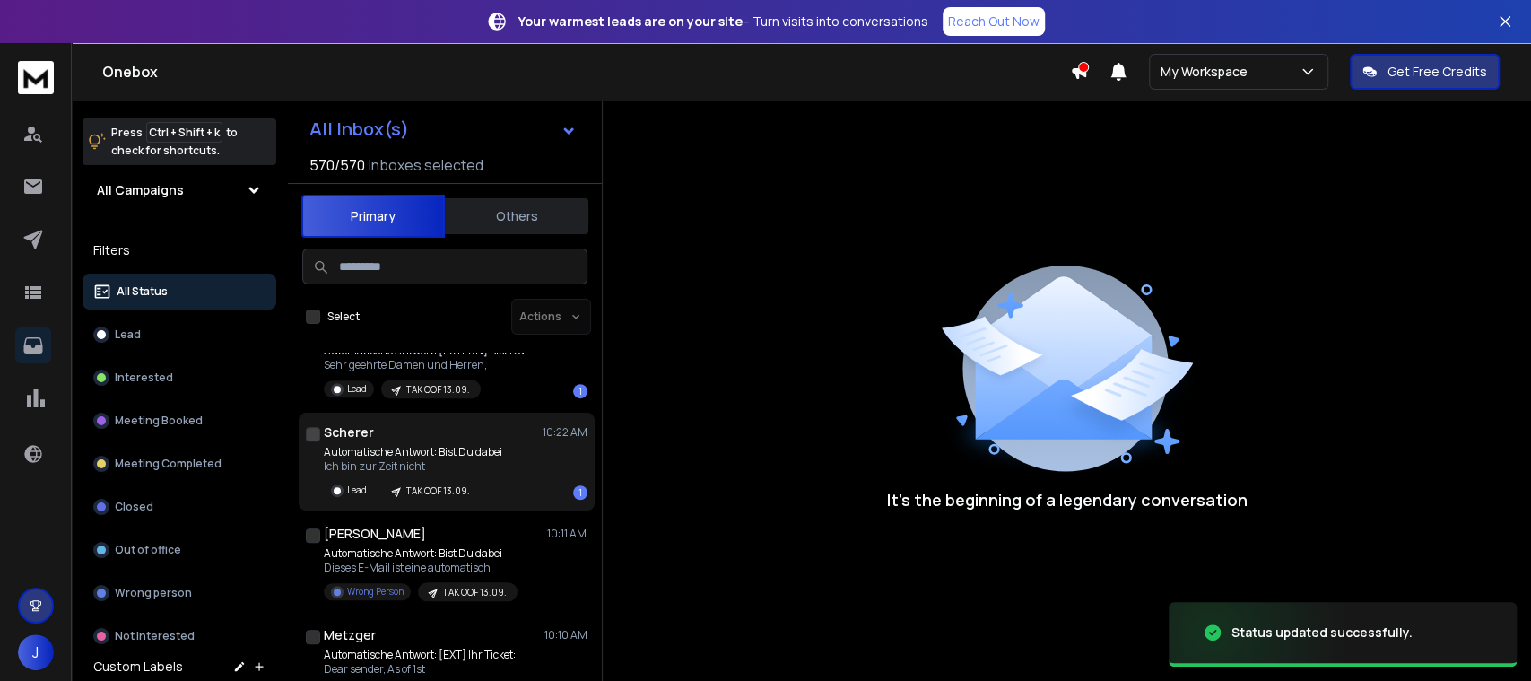
click at [528, 463] on div "Automatische Antwort: Bist Du dabei Ich bin zur Zeit nicht Lead TAK OOF 13.09. 1" at bounding box center [456, 472] width 264 height 55
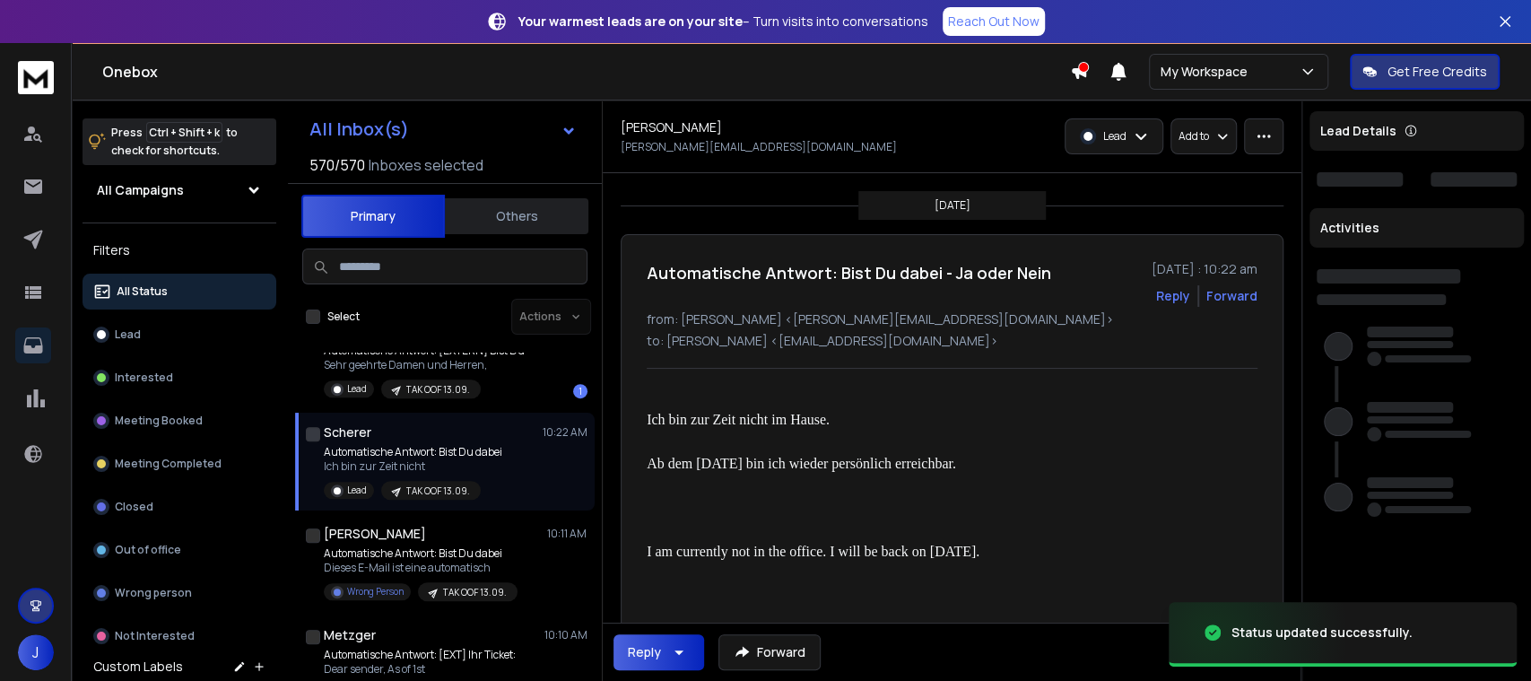
scroll to position [9962, 0]
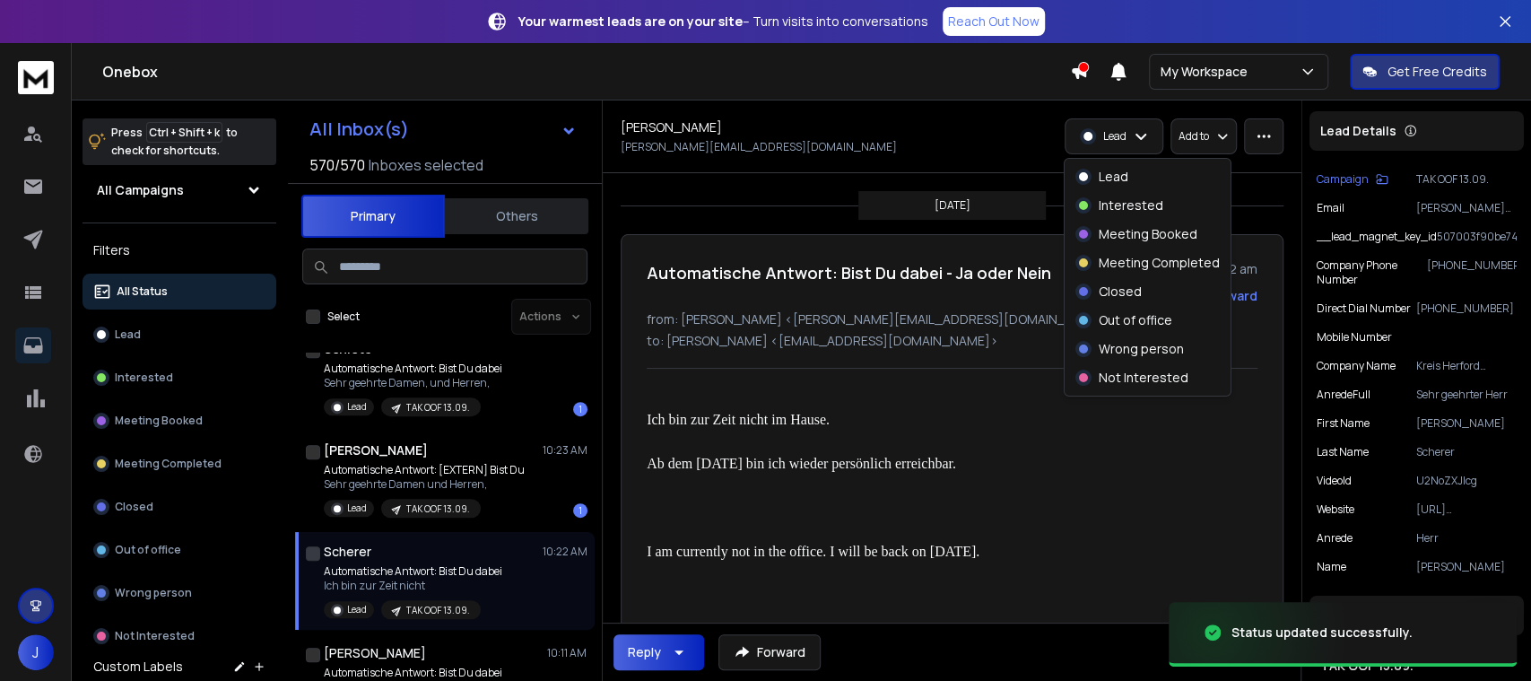
click at [1099, 141] on div "Lead" at bounding box center [1114, 136] width 97 height 34
click at [1141, 311] on p "Out of office" at bounding box center [1136, 320] width 74 height 18
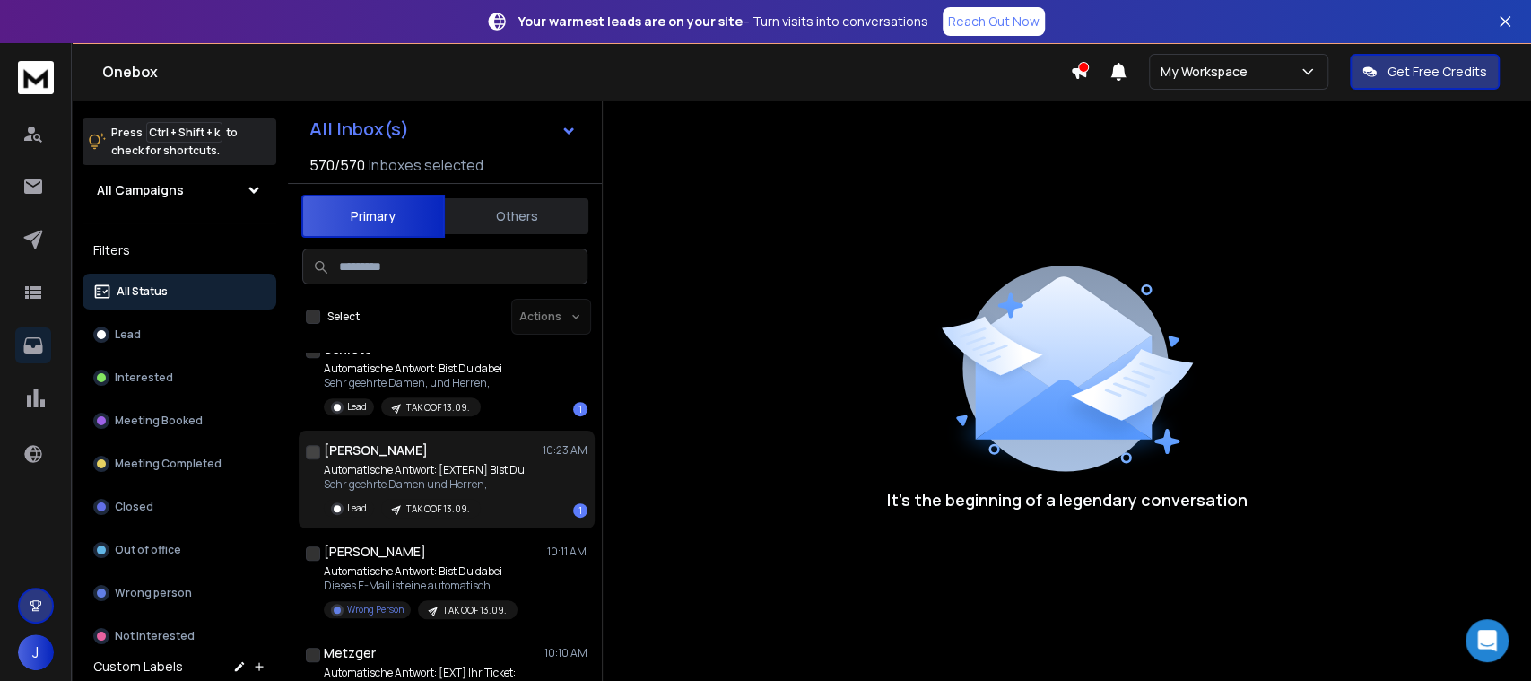
click at [547, 484] on div "Automatische Antwort: [EXTERN] Bist Du Sehr geehrte Damen und Herren, Lead TAK …" at bounding box center [456, 490] width 264 height 55
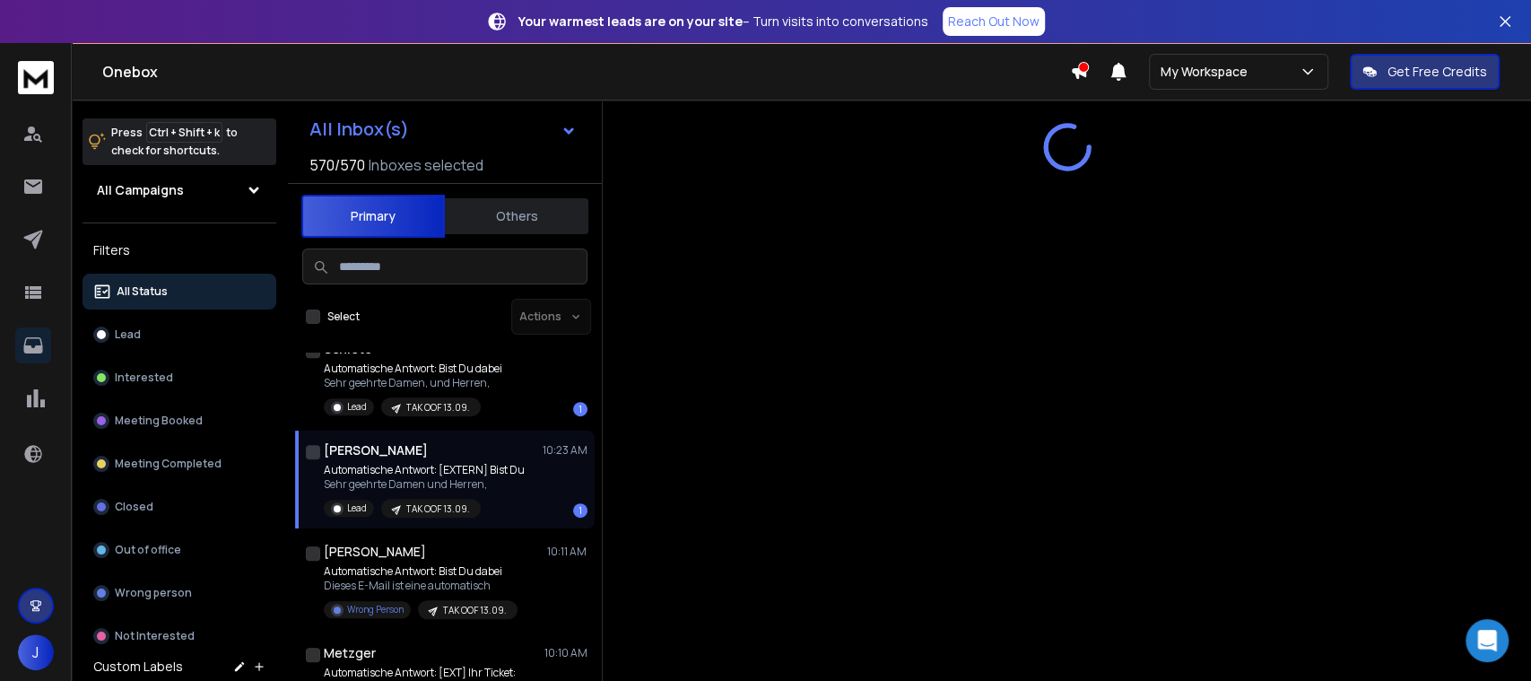
scroll to position [9841, 0]
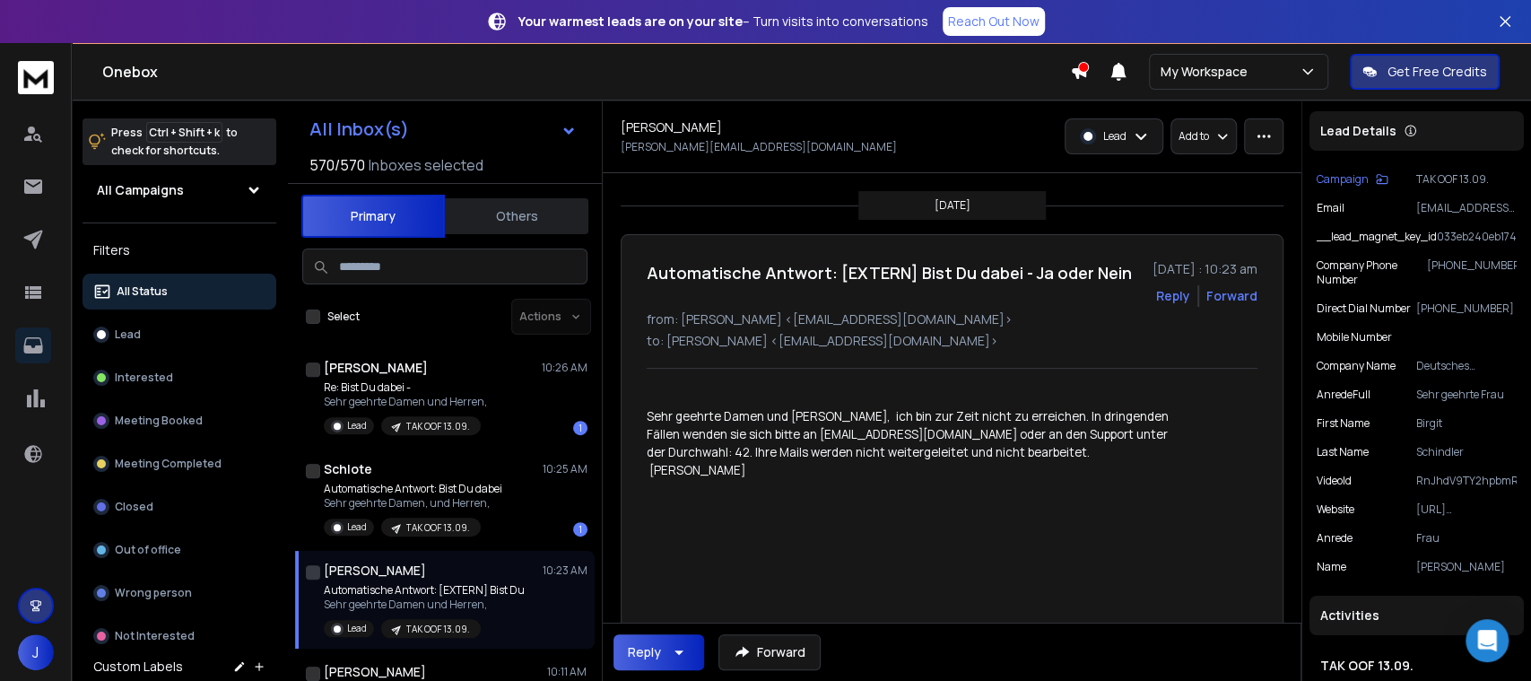
click at [892, 440] on div "Sehr geehrte Damen und [PERSON_NAME], ich bin zur Zeit nicht zu erreichen. In d…" at bounding box center [909, 453] width 524 height 90
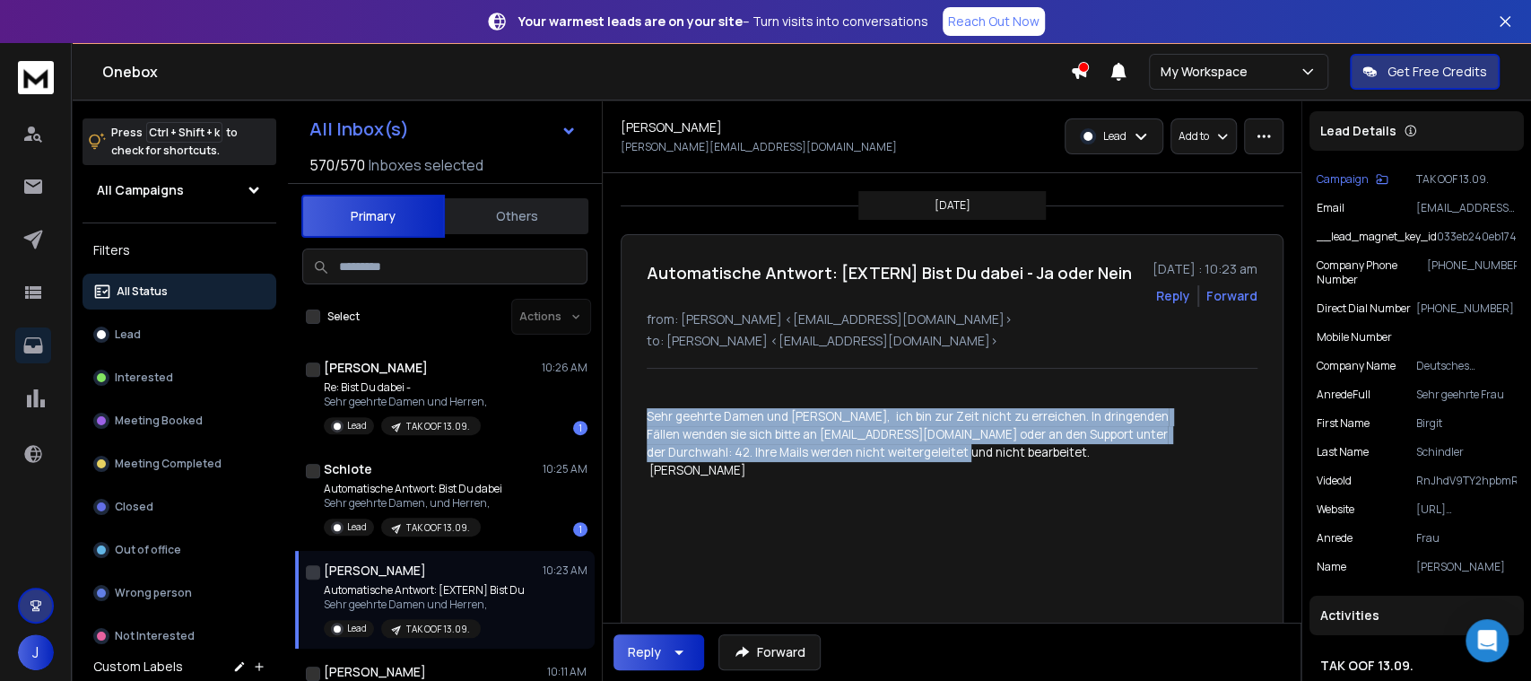
click at [892, 440] on div "Sehr geehrte Damen und [PERSON_NAME], ich bin zur Zeit nicht zu erreichen. In d…" at bounding box center [909, 453] width 524 height 90
click at [1073, 144] on div "Lead" at bounding box center [1114, 136] width 97 height 34
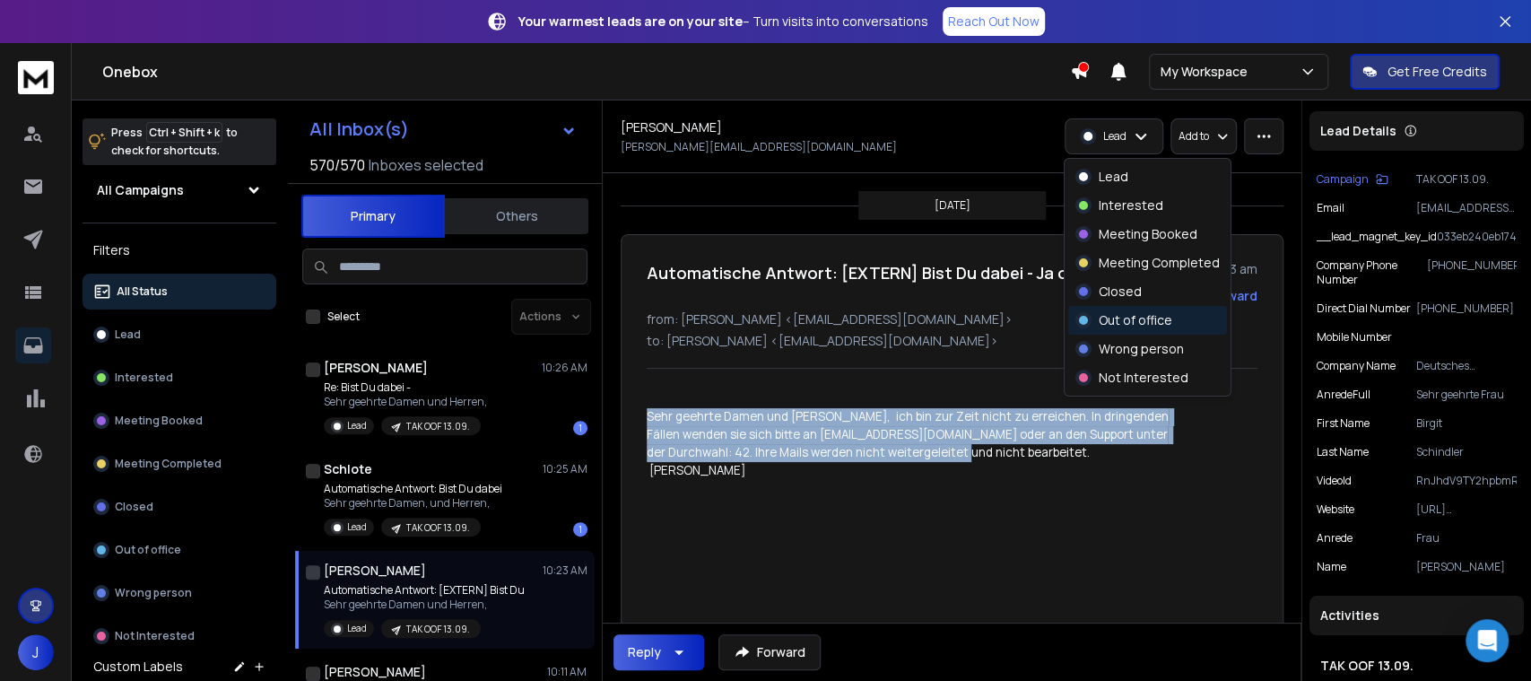
click at [1106, 326] on p "Out of office" at bounding box center [1136, 320] width 74 height 18
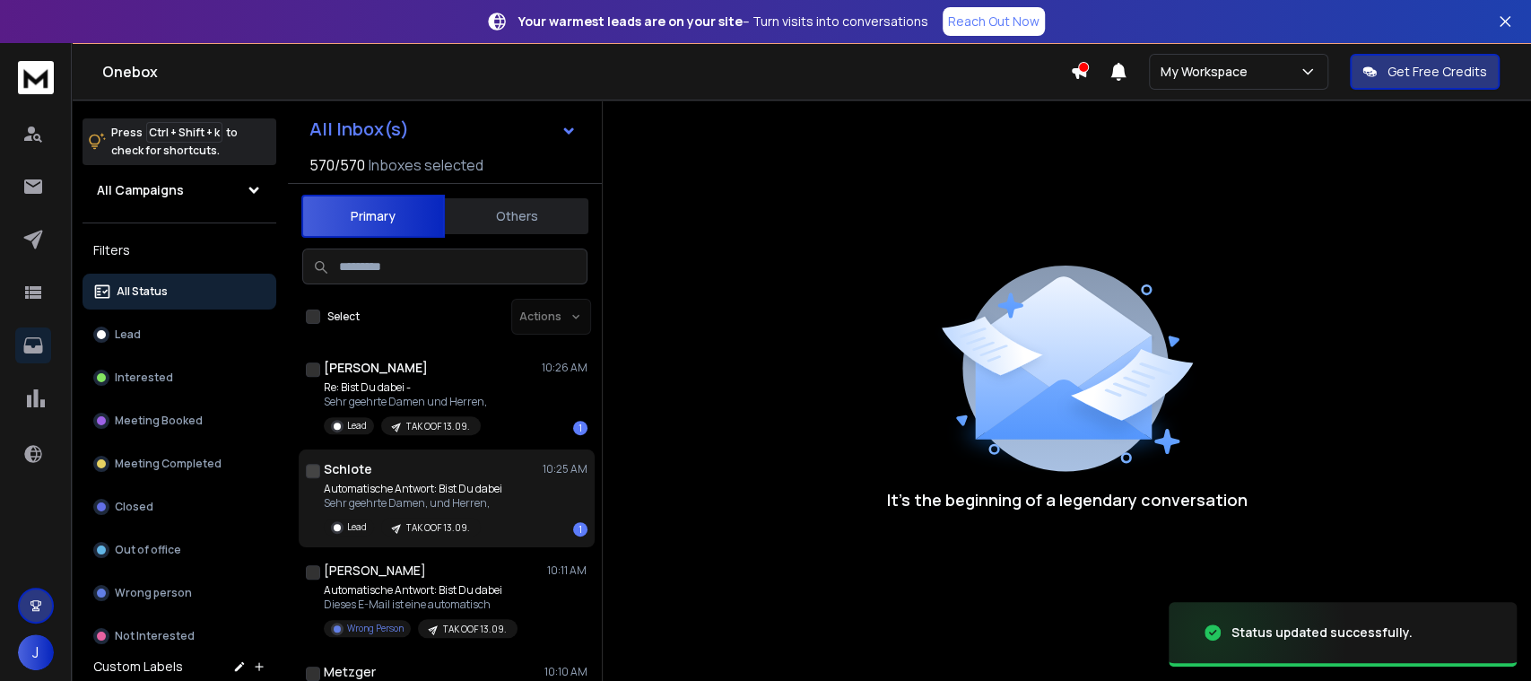
click at [511, 516] on div "Automatische Antwort: Bist Du dabei Sehr geehrte Damen, und Herren, Lead TAK OO…" at bounding box center [456, 509] width 264 height 55
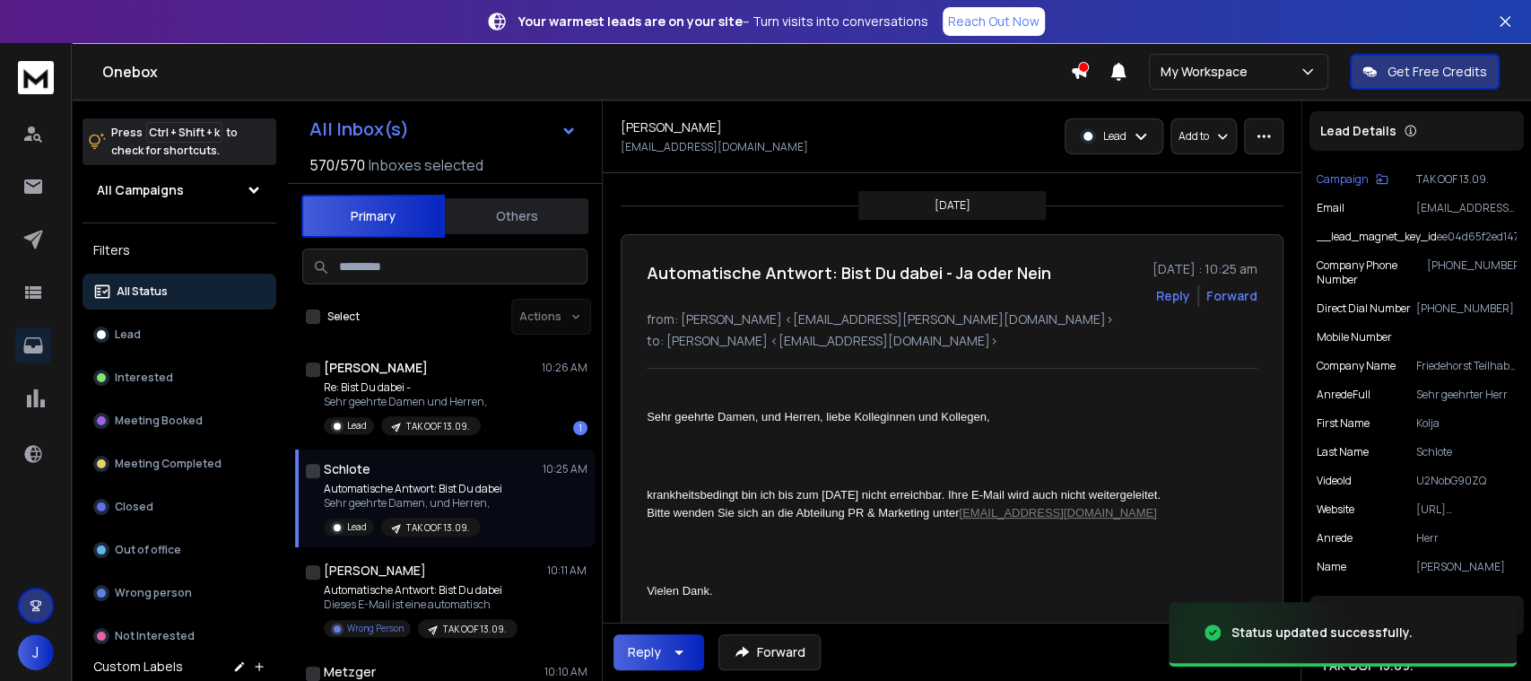
scroll to position [9722, 0]
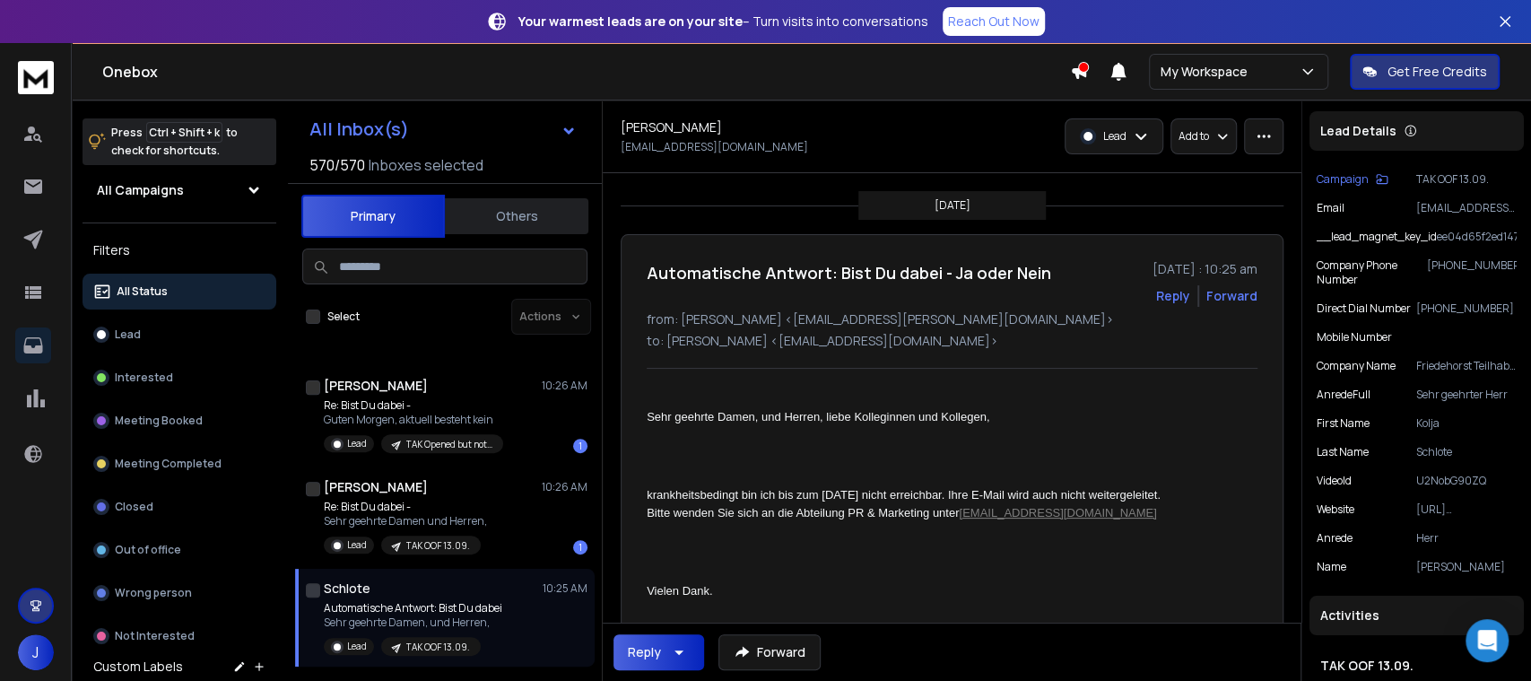
click at [1098, 139] on div "Lead" at bounding box center [1114, 136] width 97 height 34
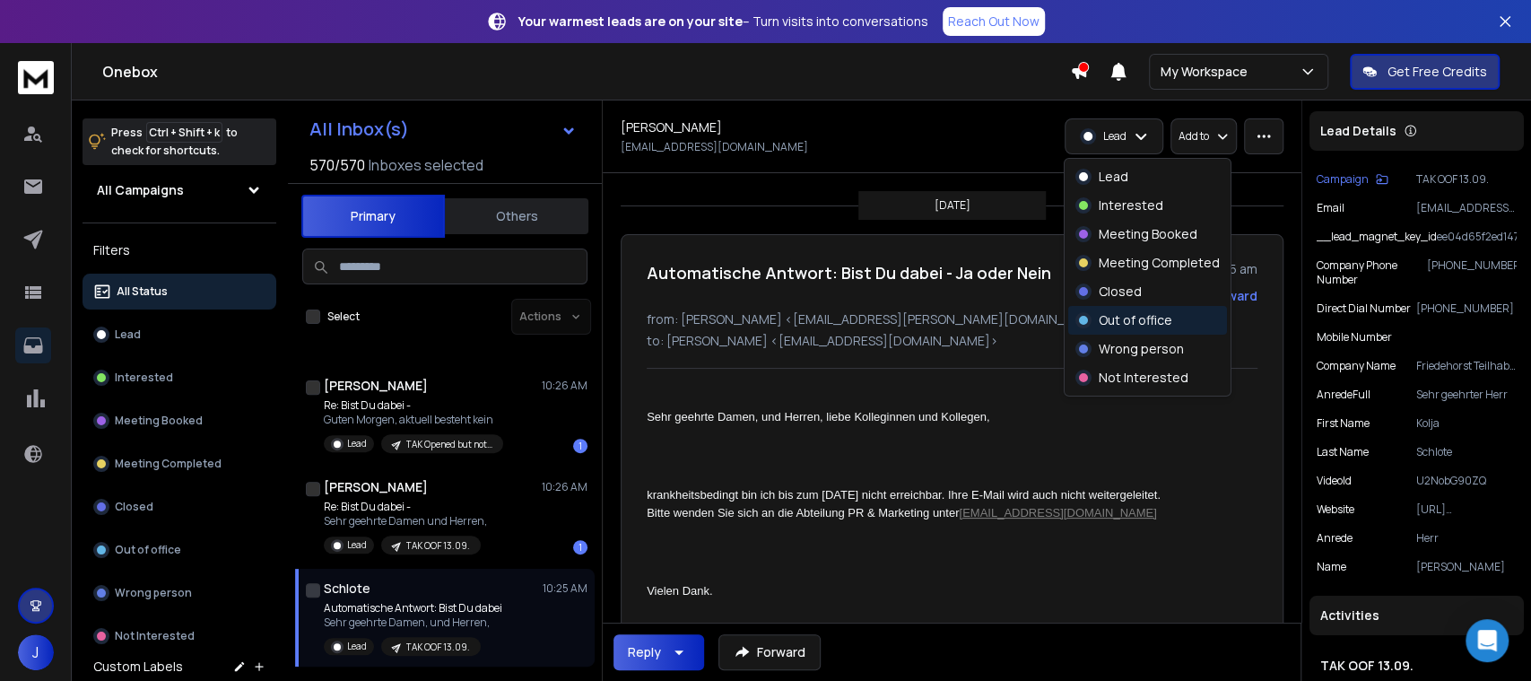
click at [1094, 312] on div "Out of office" at bounding box center [1124, 320] width 97 height 18
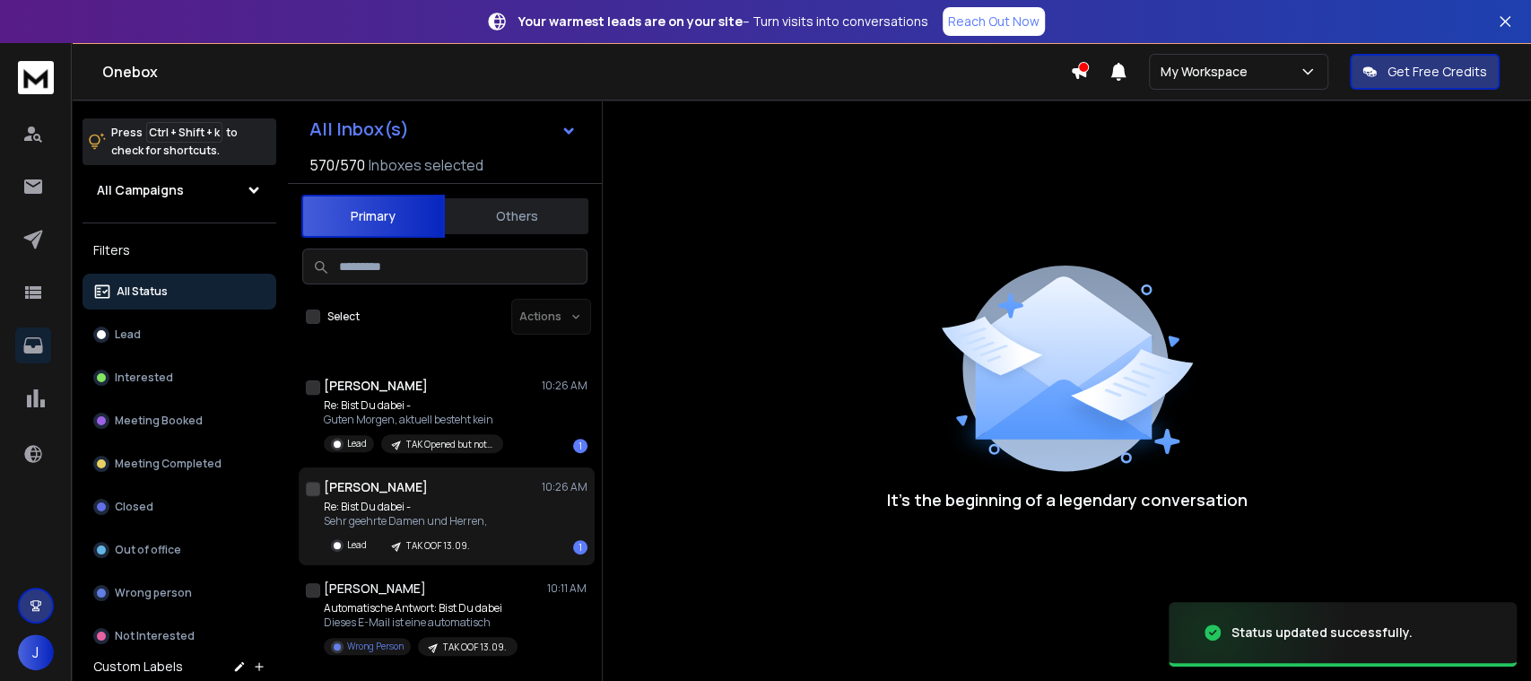
click at [529, 518] on div "Re: Bist Du dabei - Sehr geehrte Damen und Herren, Lead TAK OOF 13.09. 1" at bounding box center [456, 527] width 264 height 55
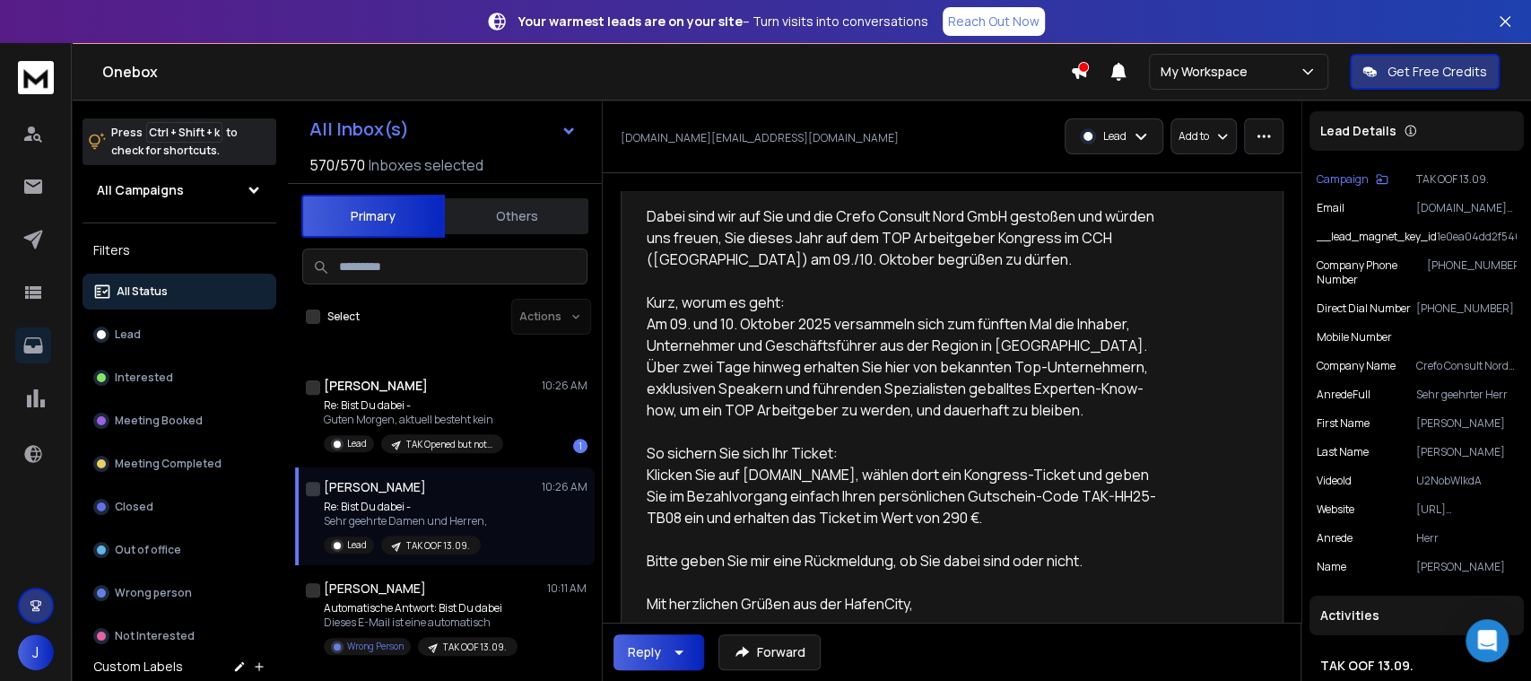
scroll to position [1159, 0]
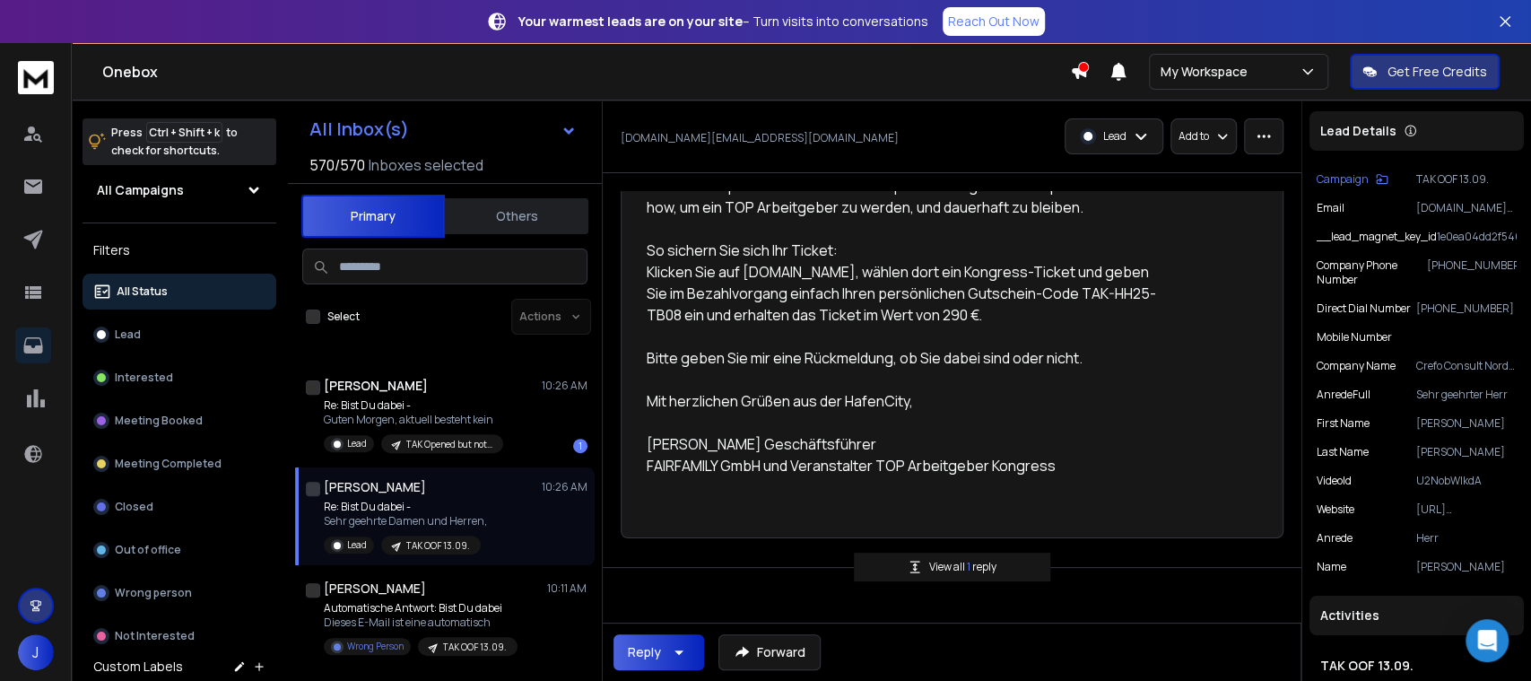
click at [919, 567] on icon at bounding box center [915, 567] width 14 height 14
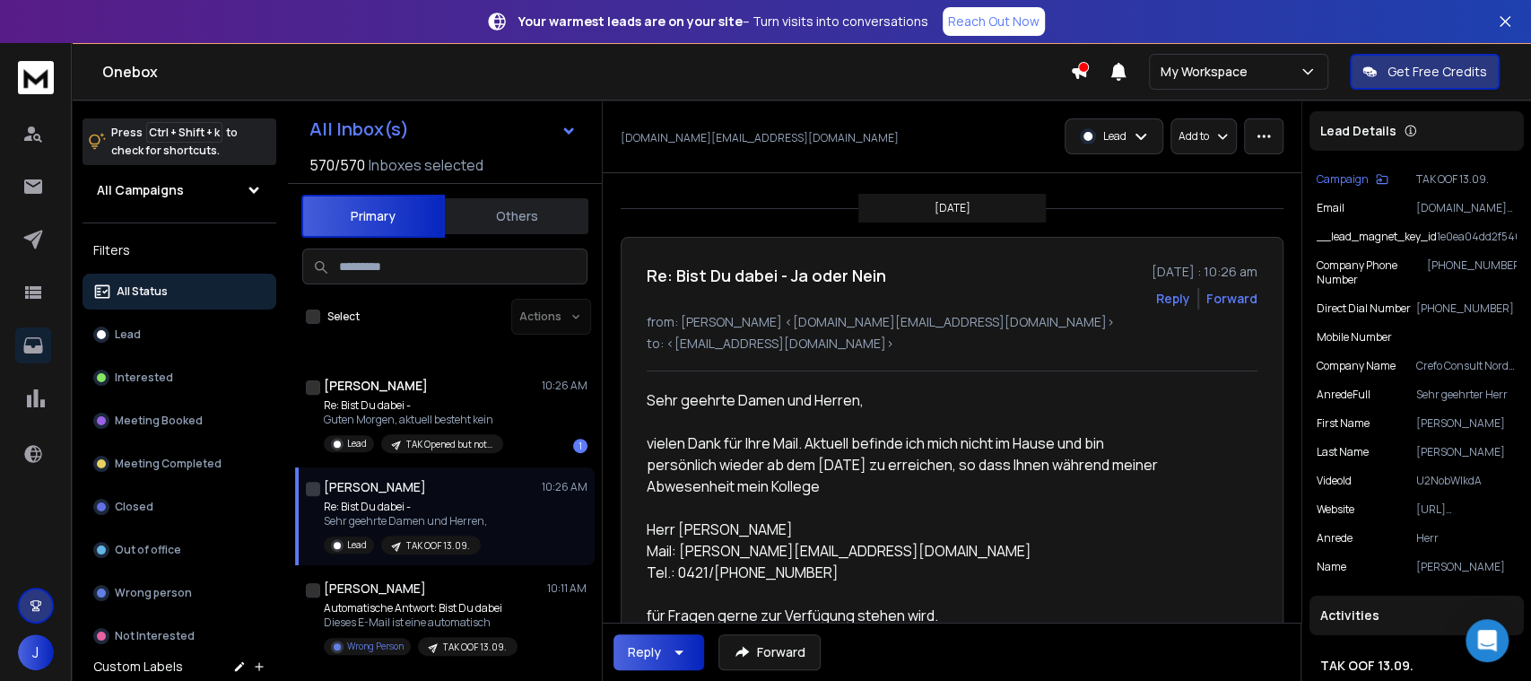
scroll to position [1637, 0]
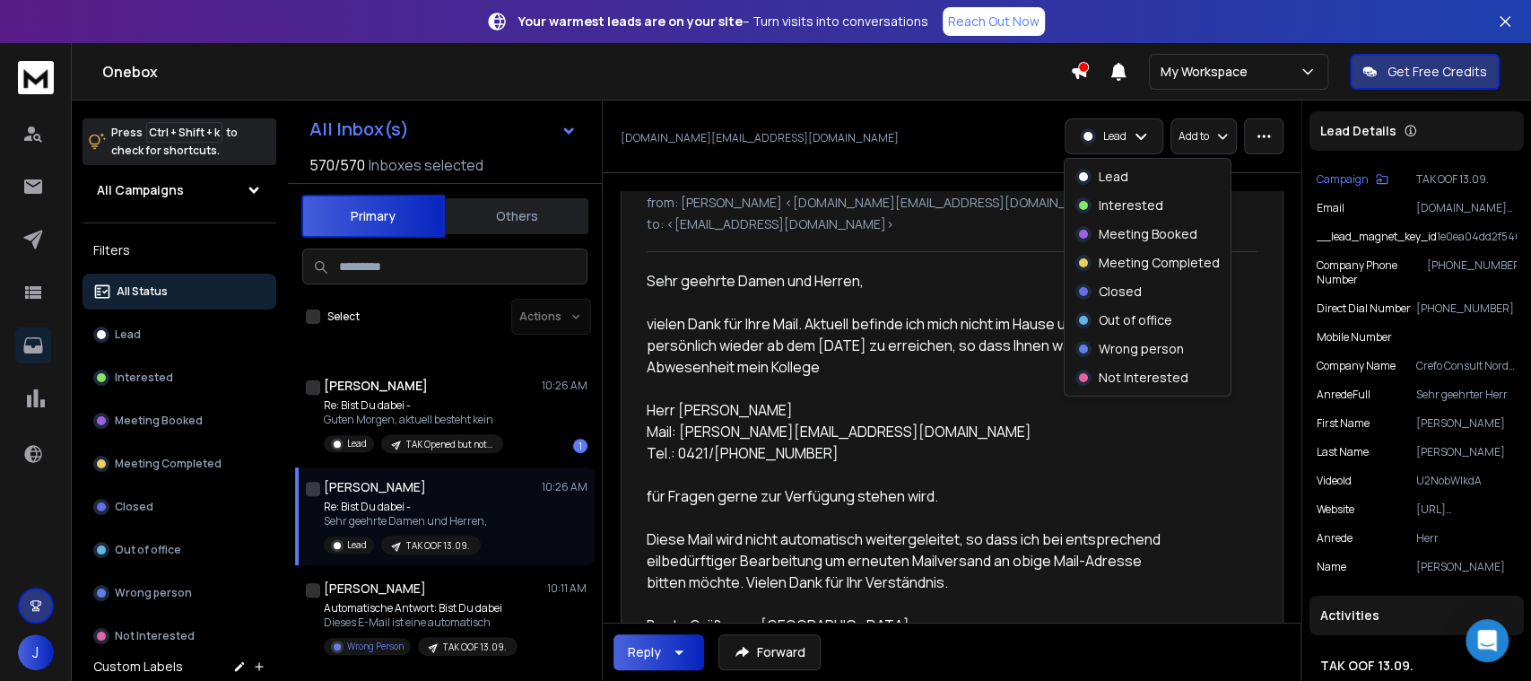
click at [1094, 142] on div "Lead" at bounding box center [1114, 136] width 97 height 34
click at [1118, 324] on p "Out of office" at bounding box center [1136, 320] width 74 height 18
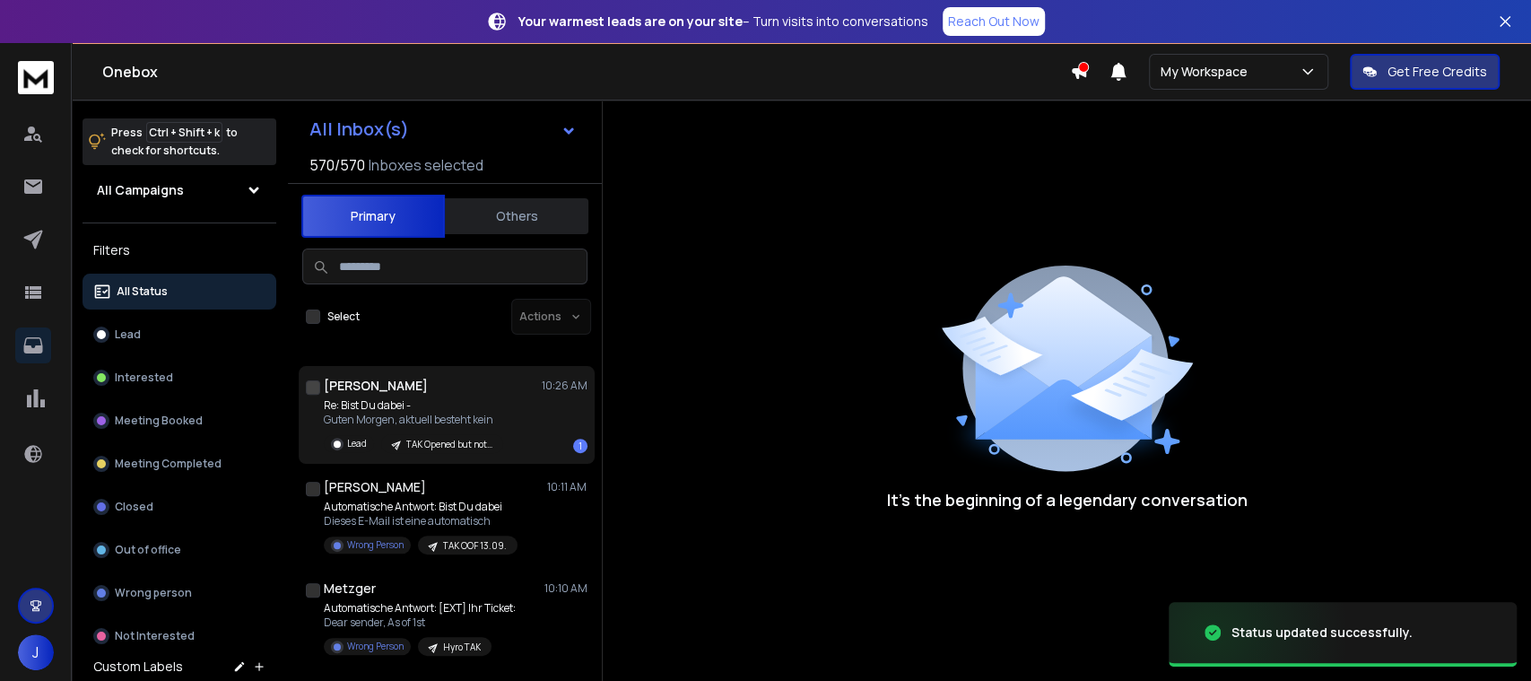
scroll to position [0, 0]
click at [550, 414] on div "Re: Bist Du dabei - Guten [DATE], aktuell besteht kein Lead TAK Opened but not …" at bounding box center [456, 425] width 264 height 55
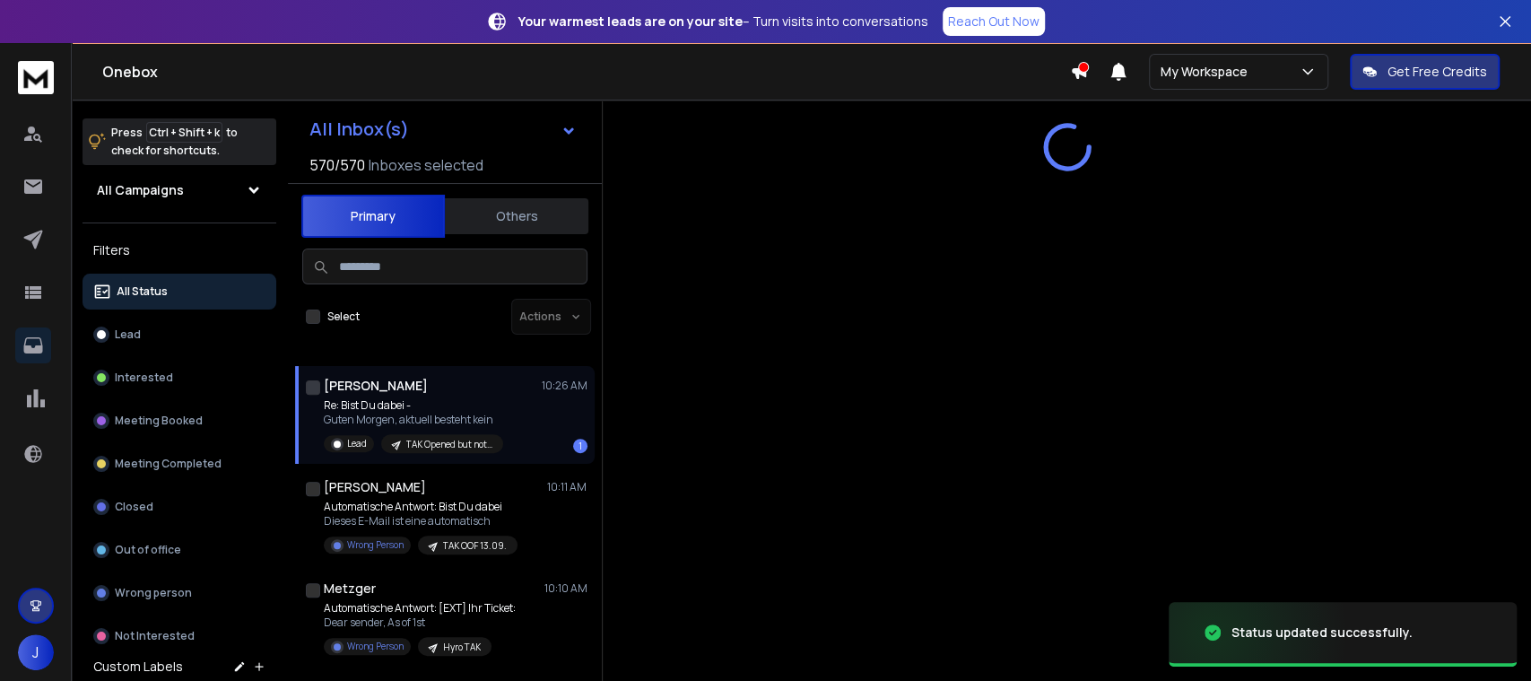
scroll to position [9603, 0]
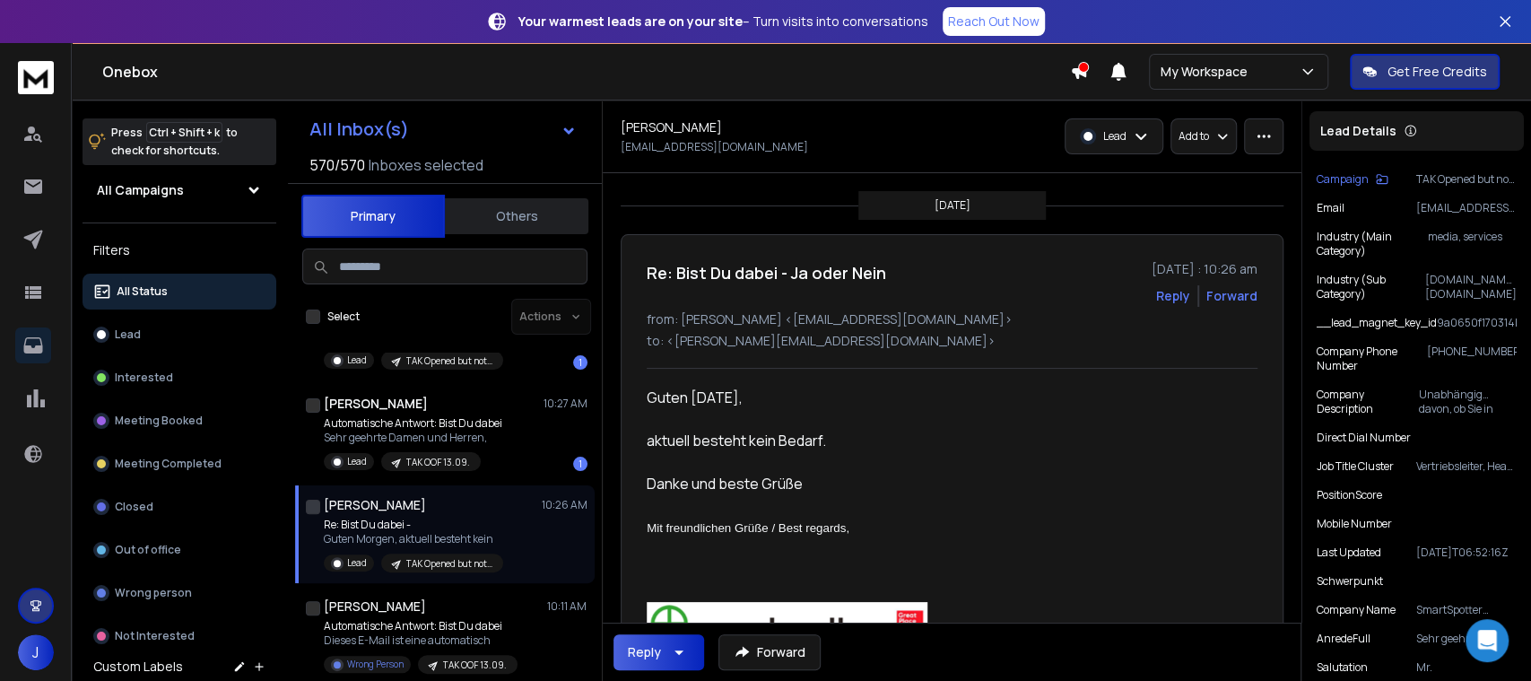
click at [1082, 140] on div at bounding box center [1088, 136] width 16 height 16
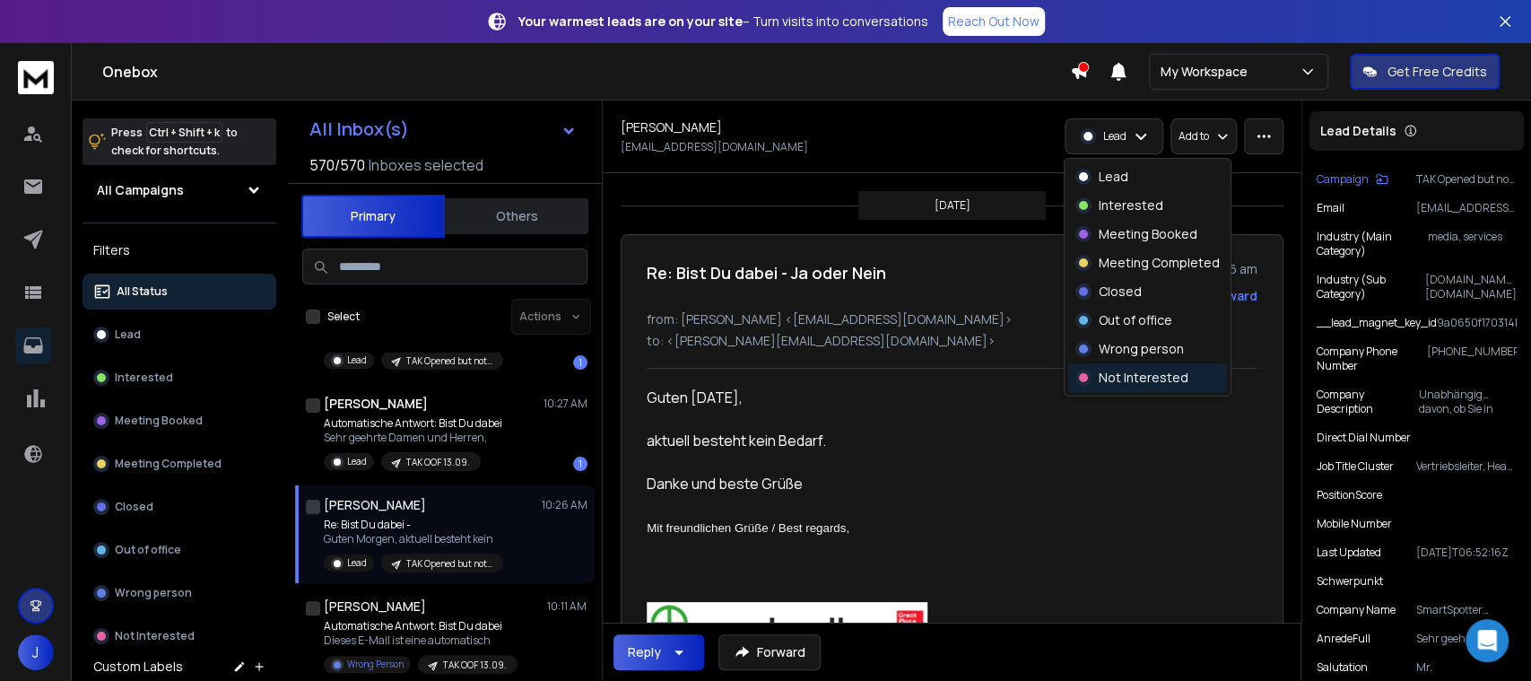
click at [1116, 379] on p "Not Interested" at bounding box center [1144, 378] width 90 height 18
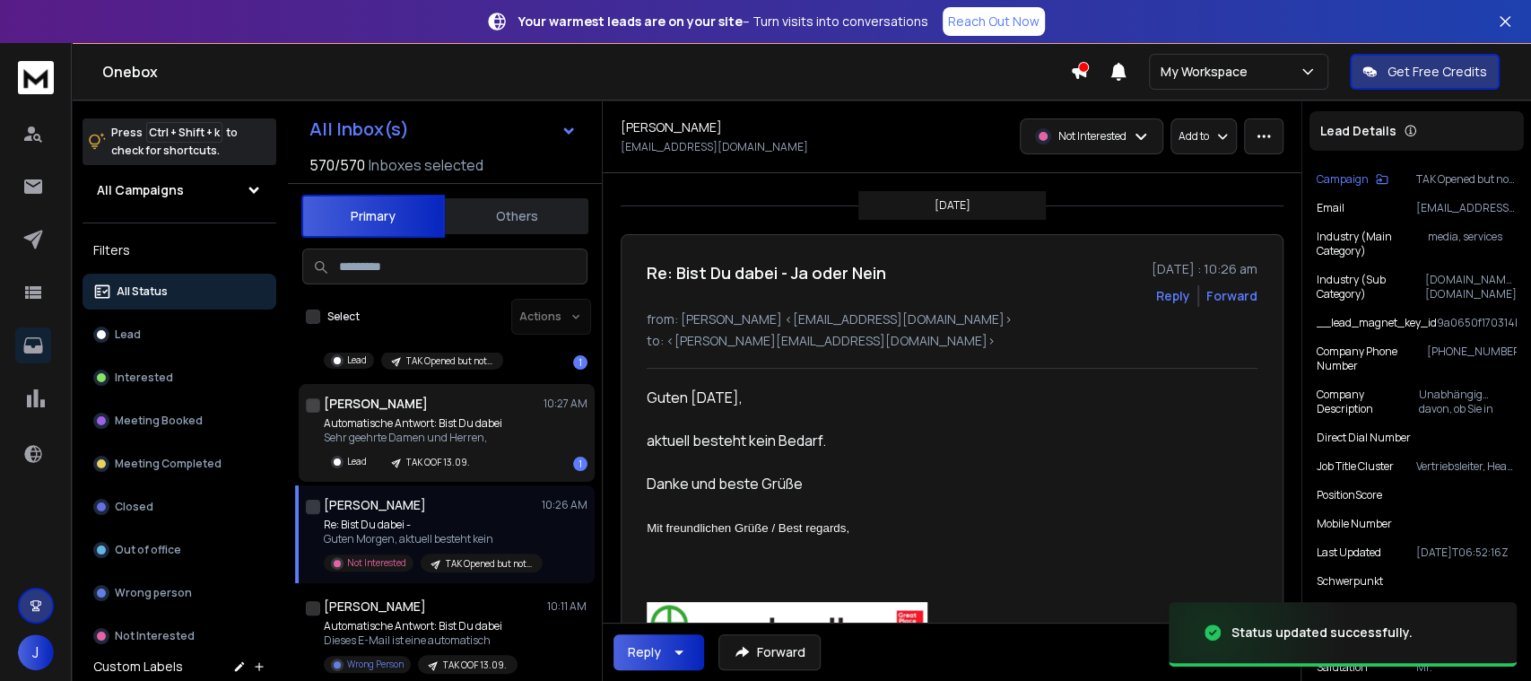
click at [447, 458] on p "TAK OOF 13.09." at bounding box center [438, 462] width 64 height 13
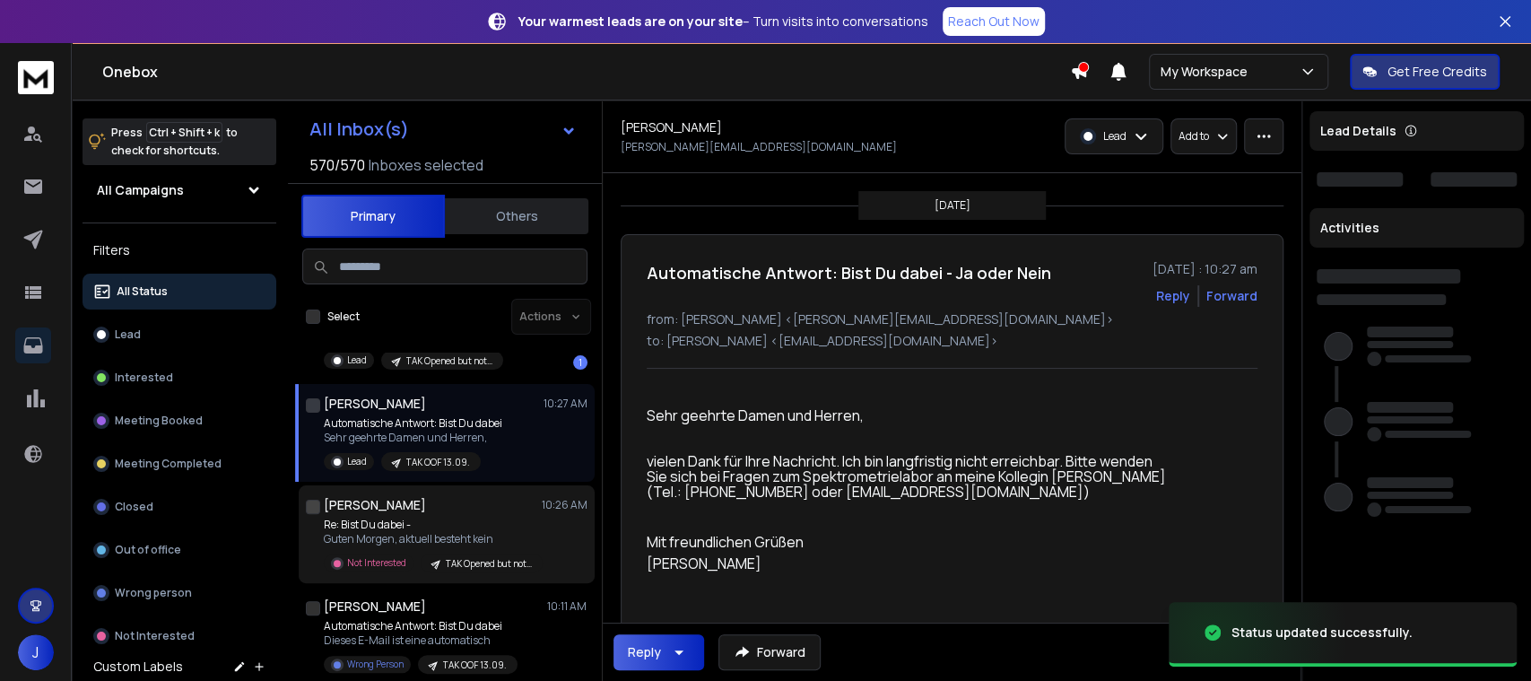
scroll to position [9483, 0]
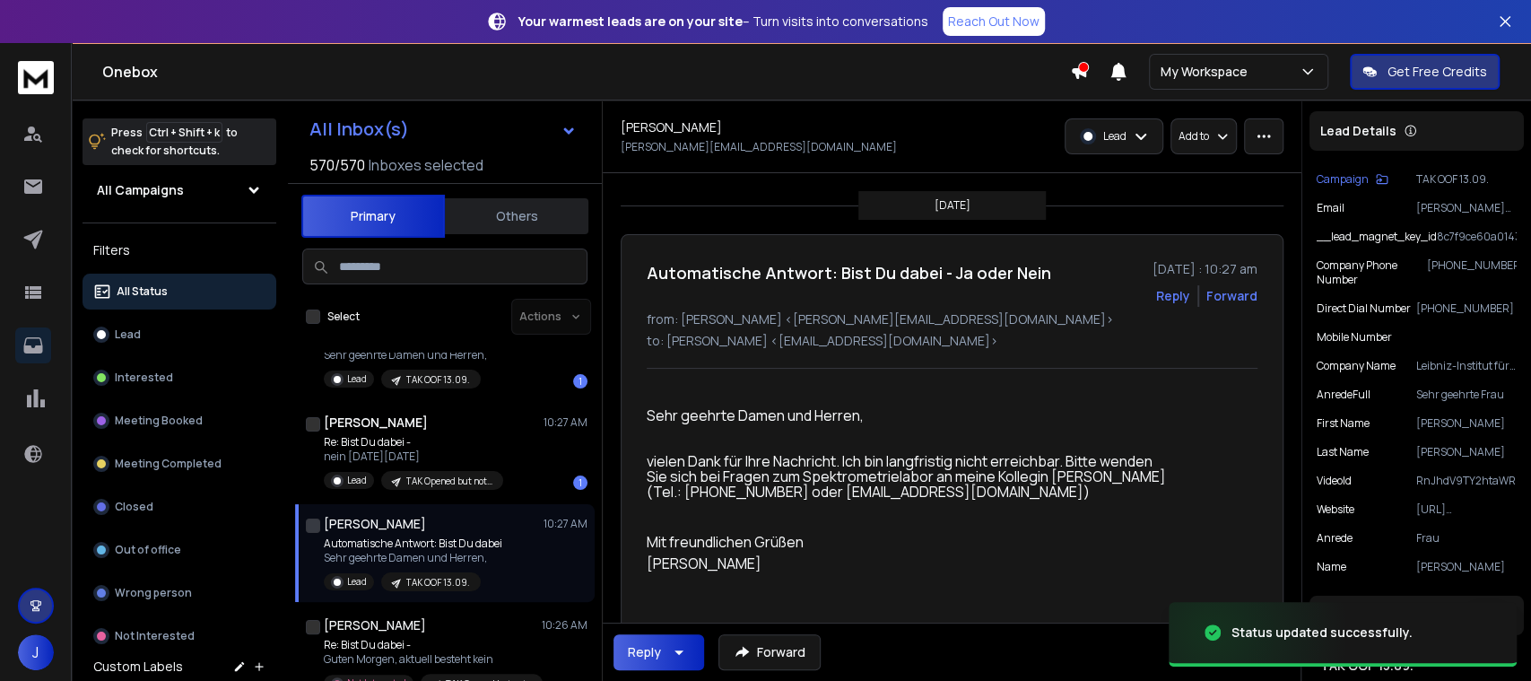
click at [807, 493] on p "vielen Dank für Ihre Nachricht. Ich bin langfristig nicht erreichbar. Bitte wen…" at bounding box center [909, 476] width 524 height 45
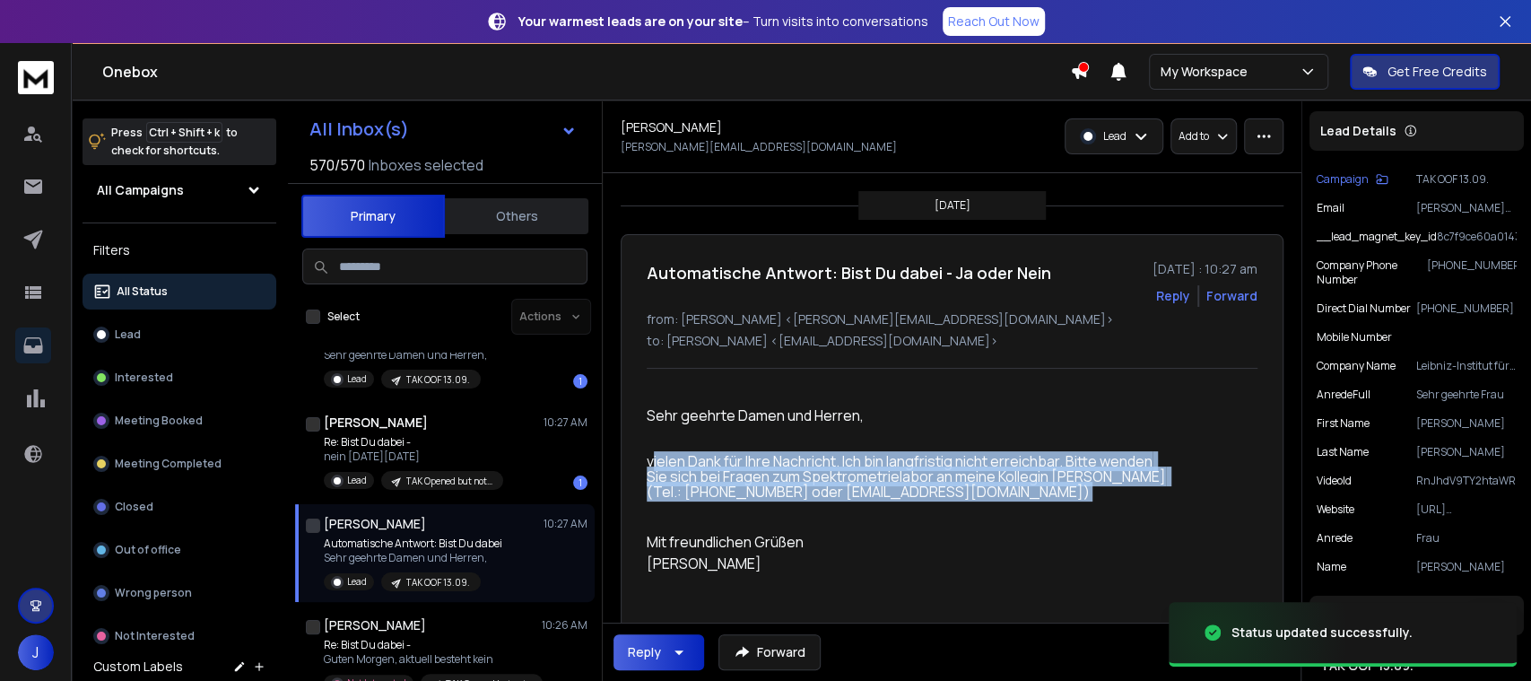
click at [807, 493] on p "vielen Dank für Ihre Nachricht. Ich bin langfristig nicht erreichbar. Bitte wen…" at bounding box center [909, 476] width 524 height 45
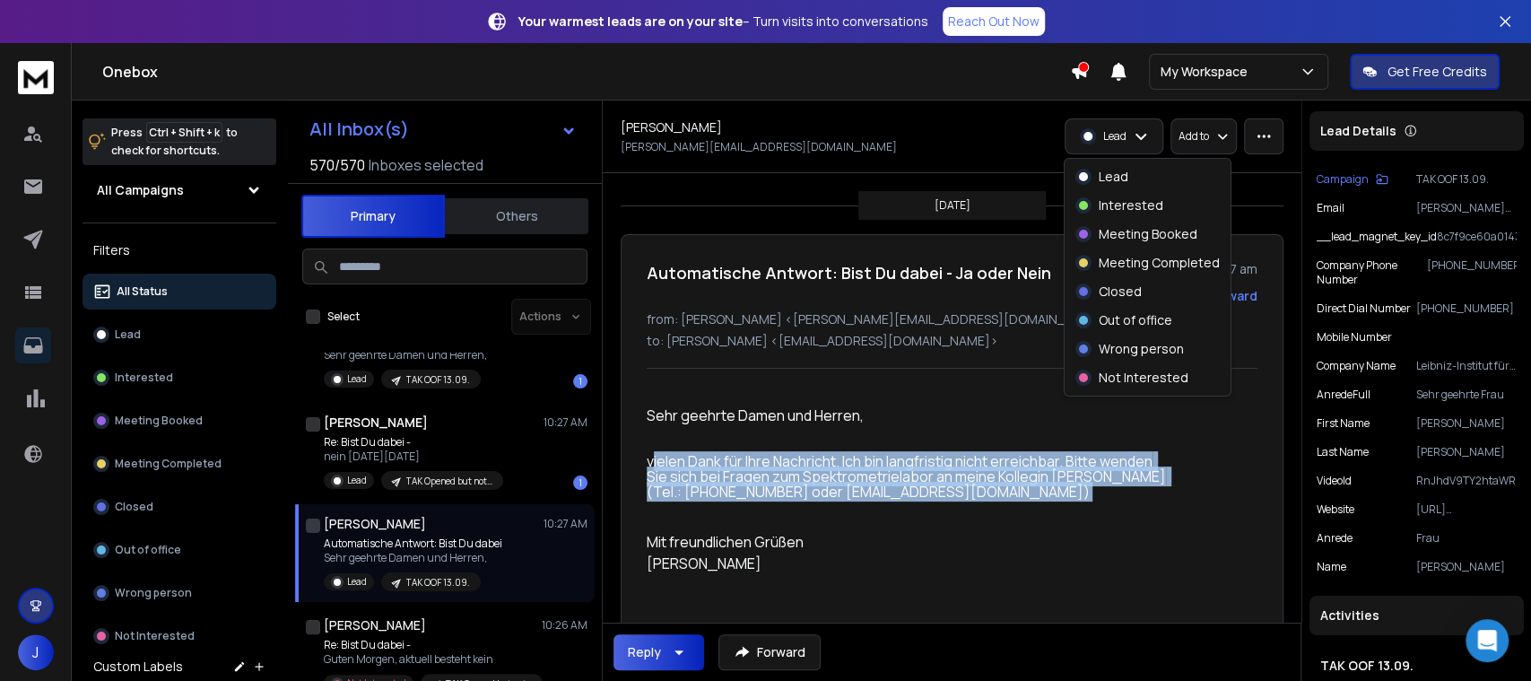
click at [1136, 135] on icon at bounding box center [1141, 137] width 11 height 6
click at [1112, 312] on p "Out of office" at bounding box center [1136, 320] width 74 height 18
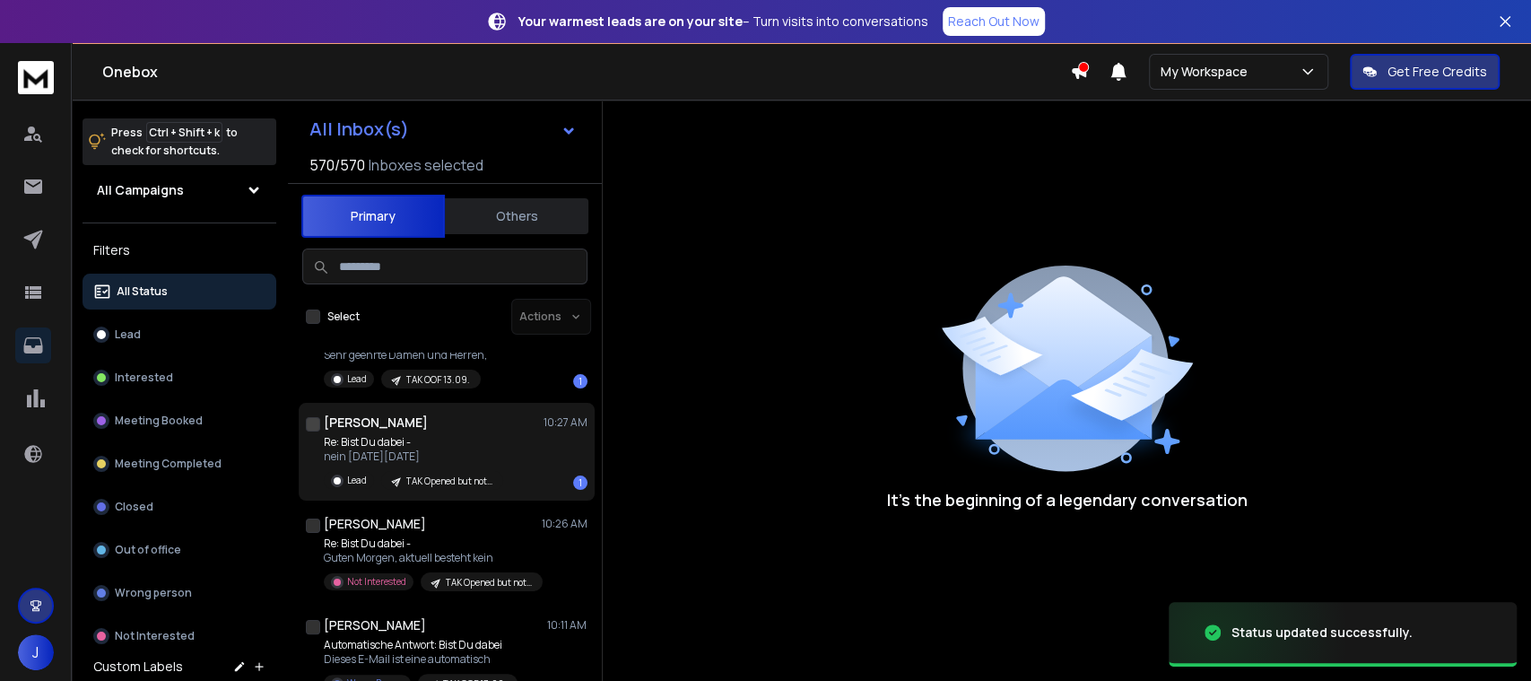
click at [468, 471] on div "TAK Opened but not replied (Hyro & [PERSON_NAME])" at bounding box center [442, 480] width 122 height 19
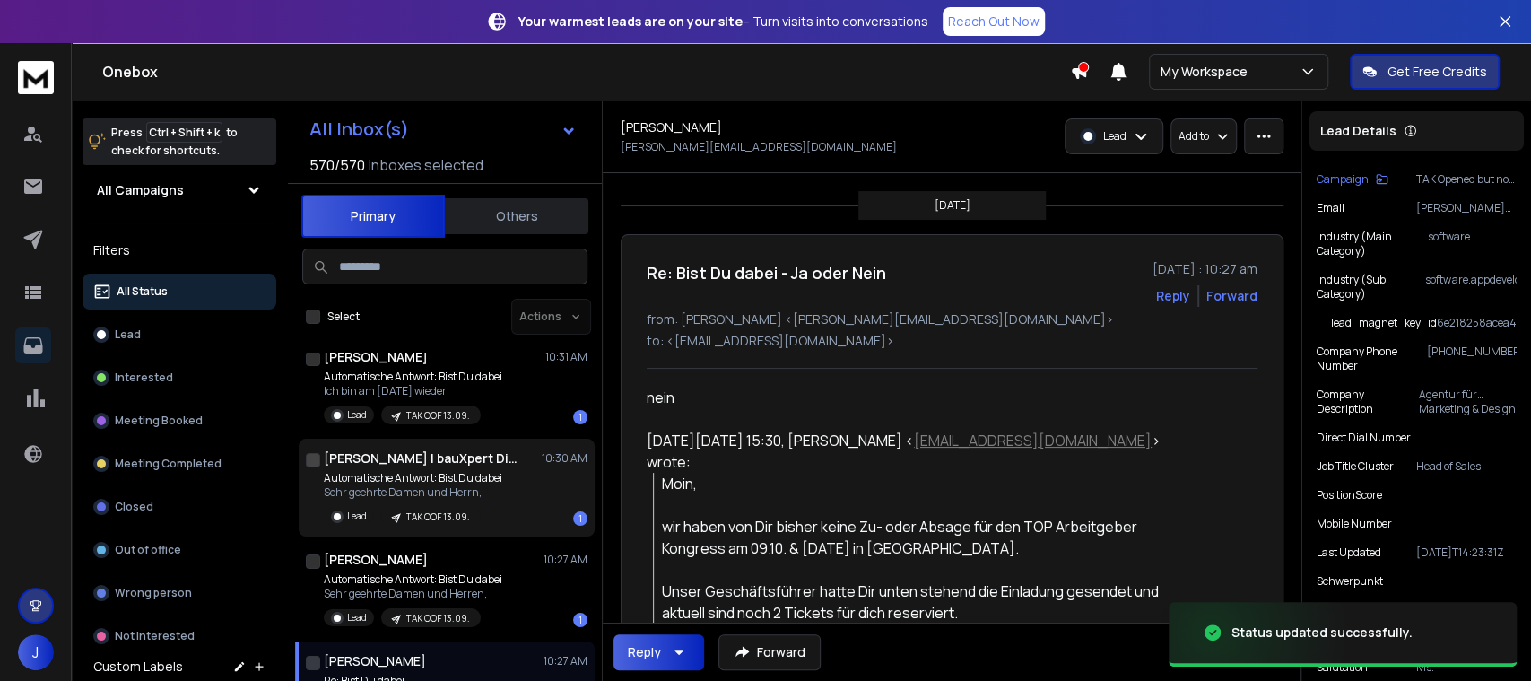
scroll to position [9363, 0]
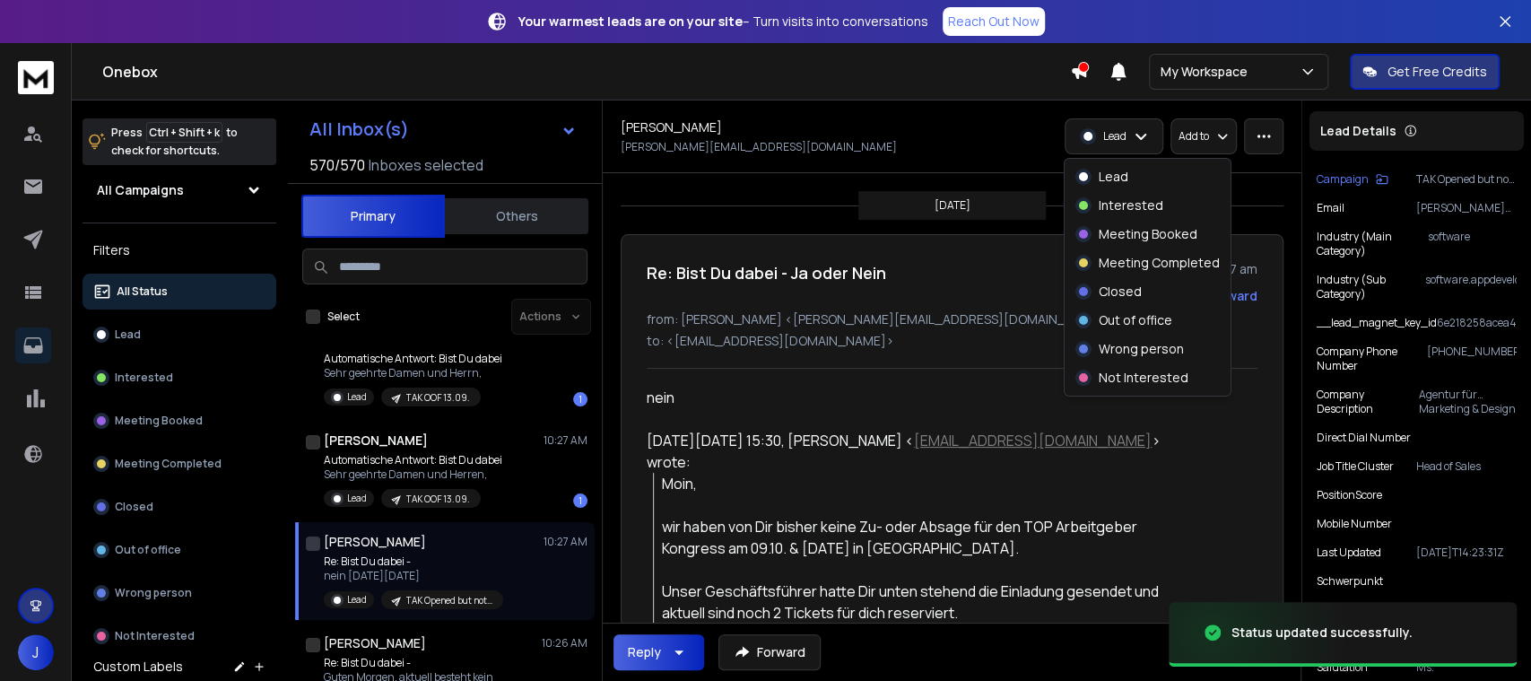
click at [1094, 140] on div "Lead" at bounding box center [1114, 136] width 97 height 34
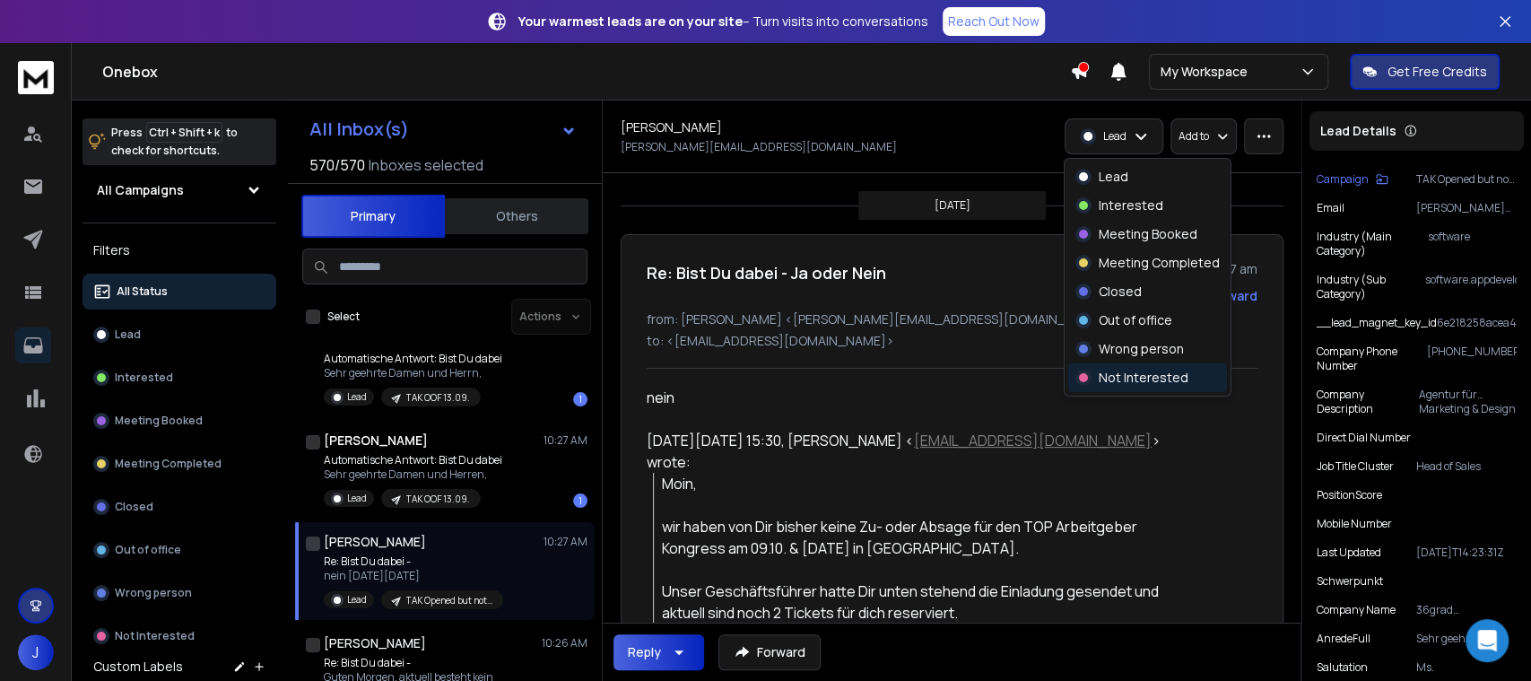
click at [1103, 383] on p "Not Interested" at bounding box center [1144, 378] width 90 height 18
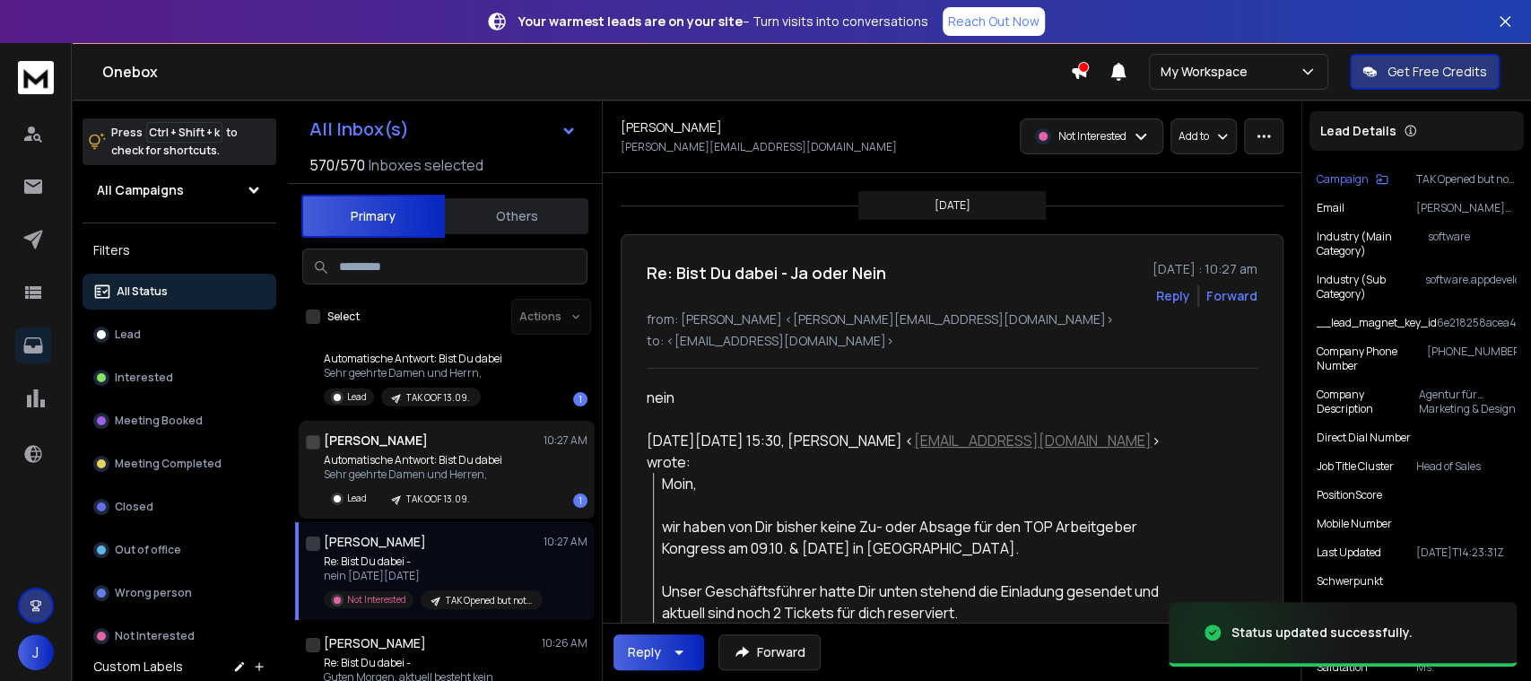
click at [510, 456] on div "Automatische Antwort: Bist Du dabei Sehr geehrte Damen und Herren, Lead TAK OOF…" at bounding box center [456, 480] width 264 height 55
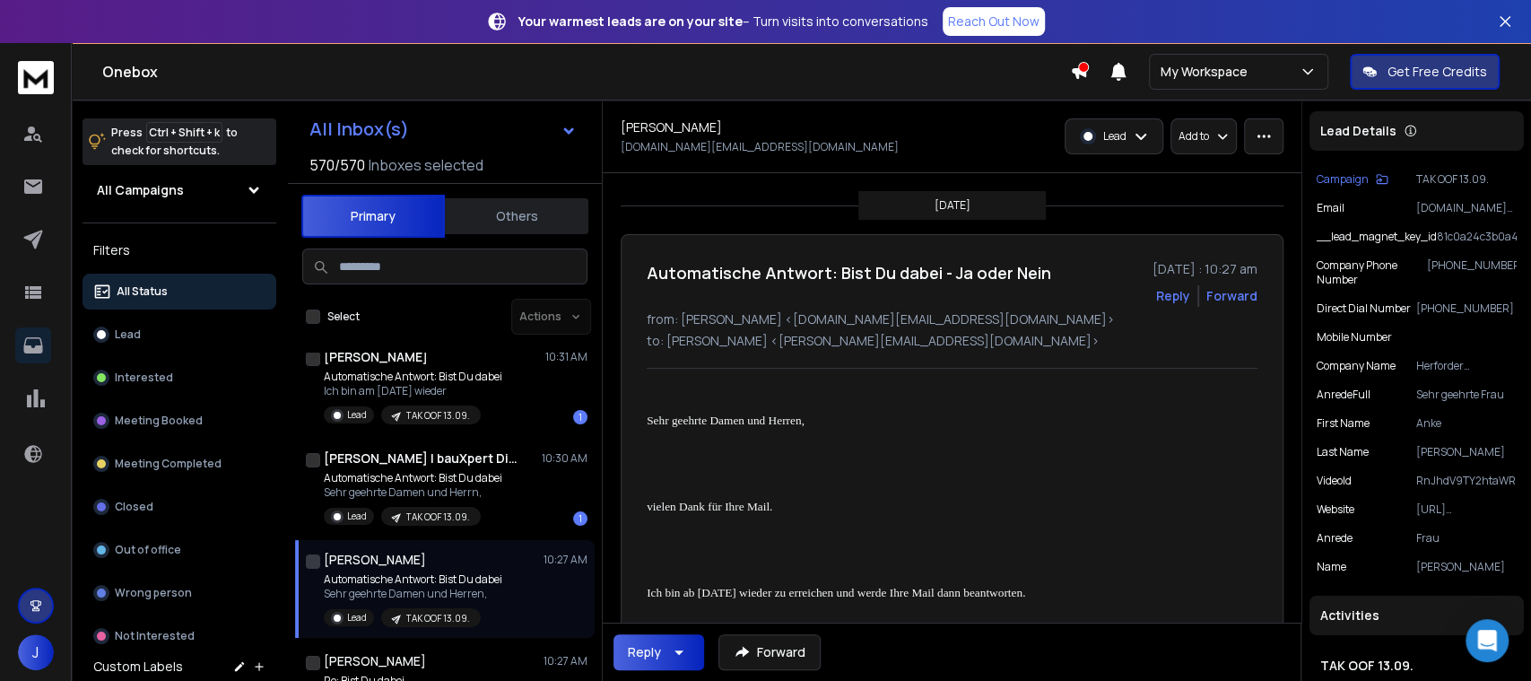
scroll to position [119, 0]
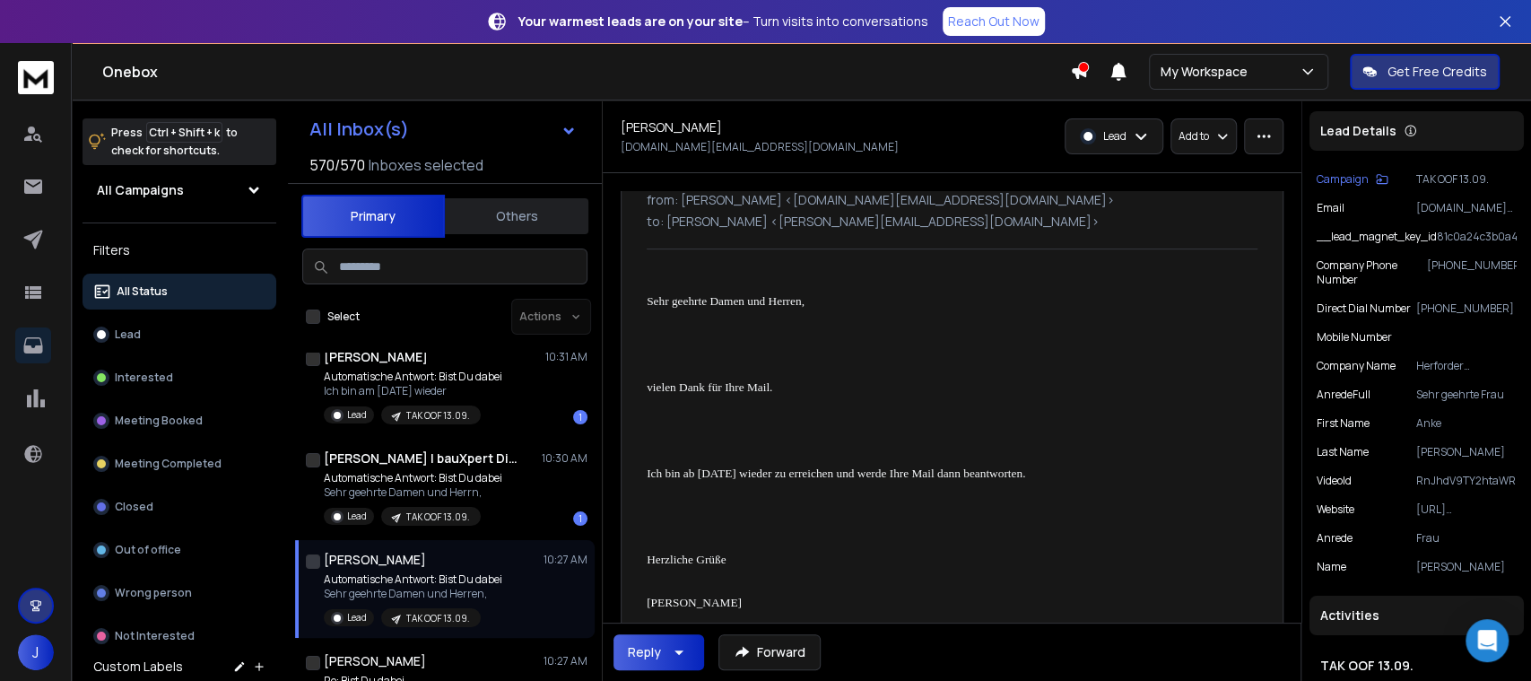
click at [1095, 140] on div "Lead" at bounding box center [1114, 136] width 97 height 34
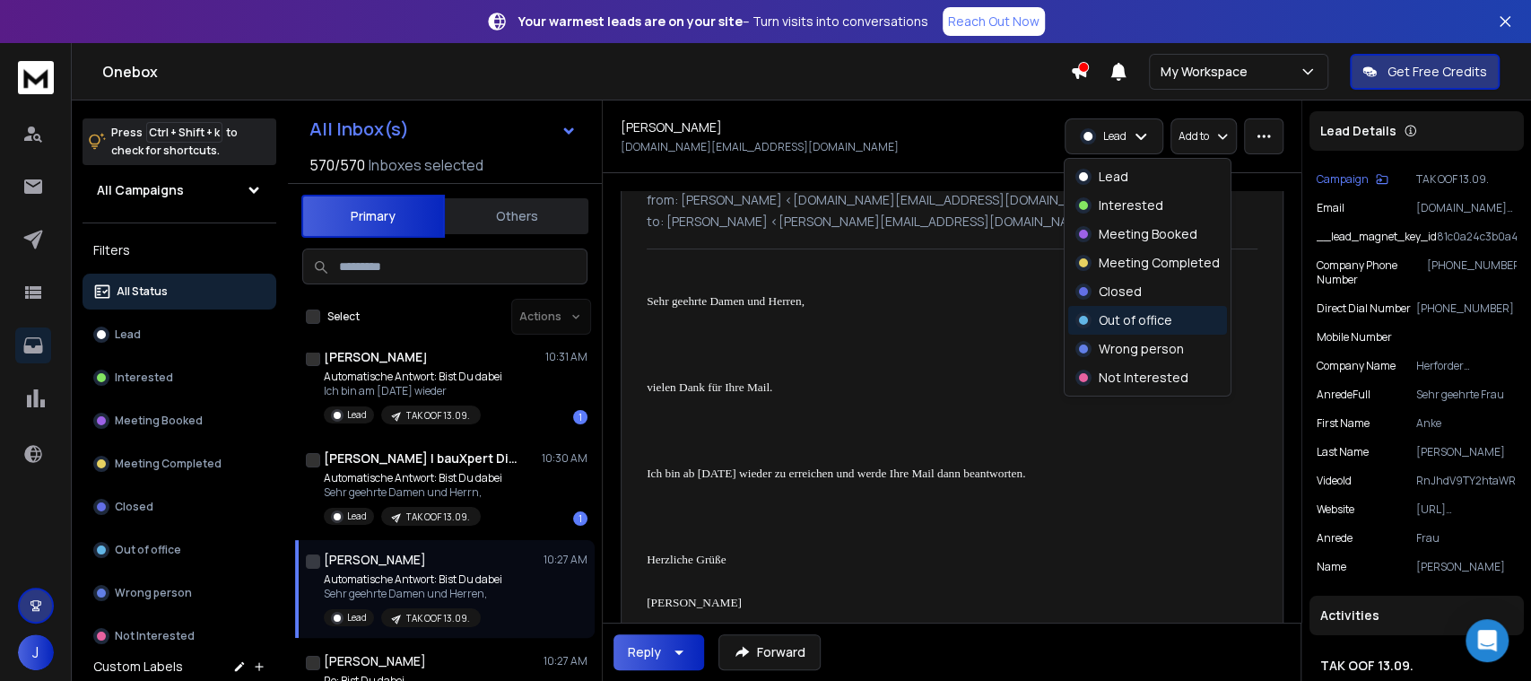
click at [1102, 319] on p "Out of office" at bounding box center [1136, 320] width 74 height 18
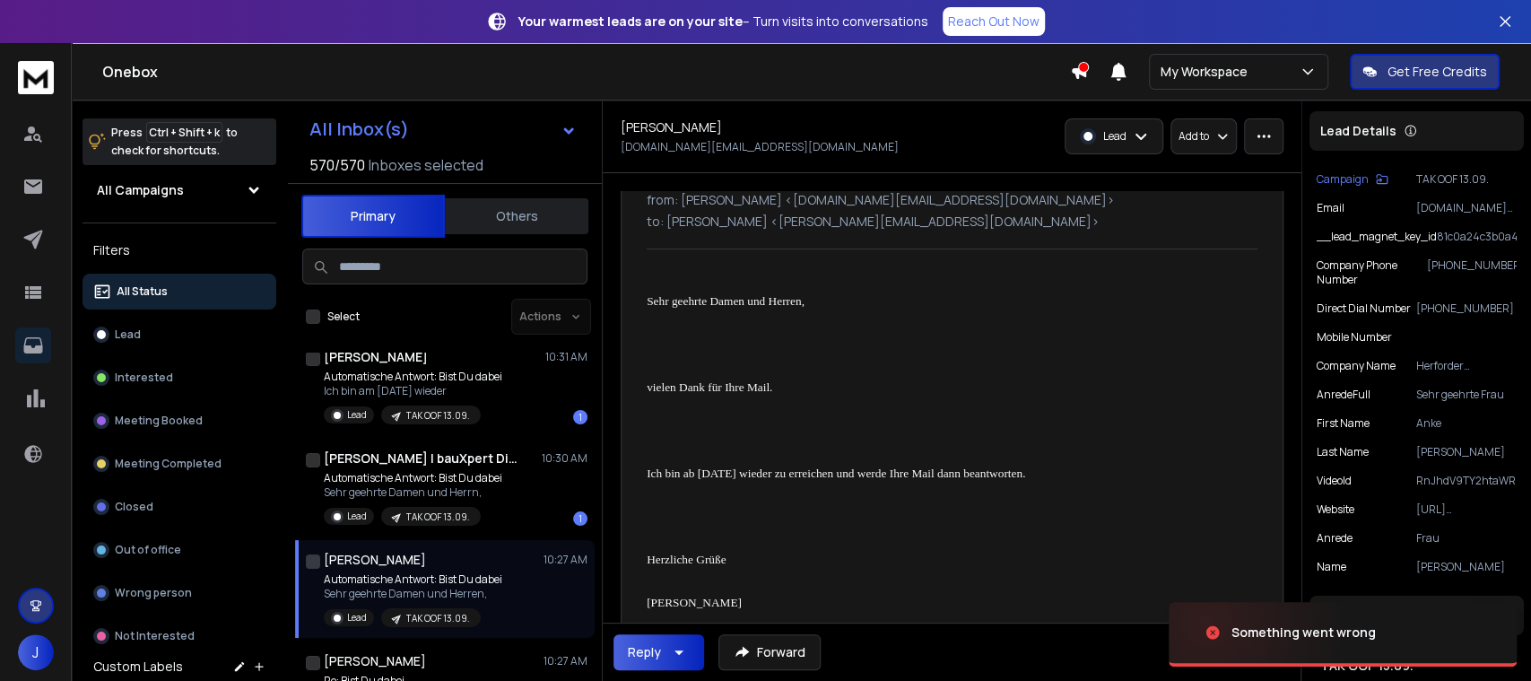
click at [1077, 140] on div "Lead" at bounding box center [1114, 136] width 97 height 34
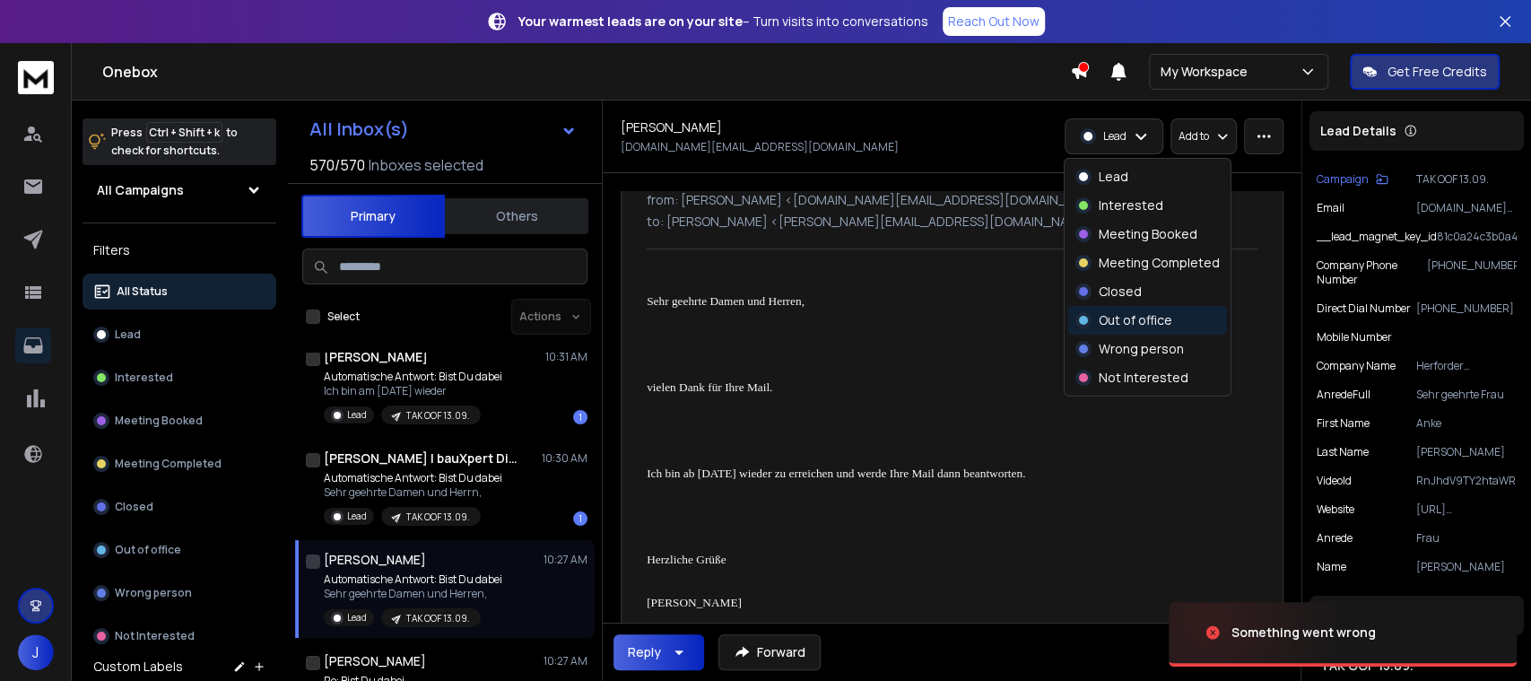
click at [1103, 313] on p "Out of office" at bounding box center [1136, 320] width 74 height 18
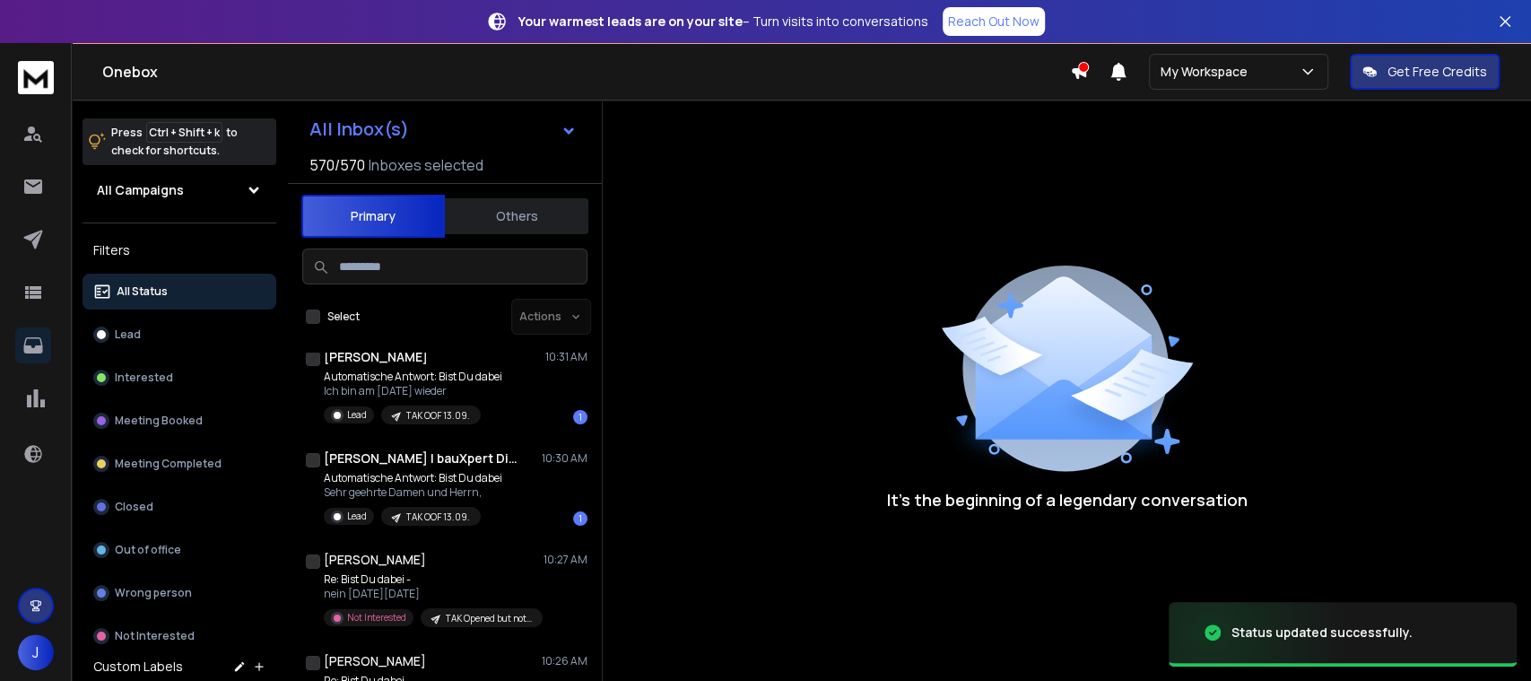
scroll to position [0, 0]
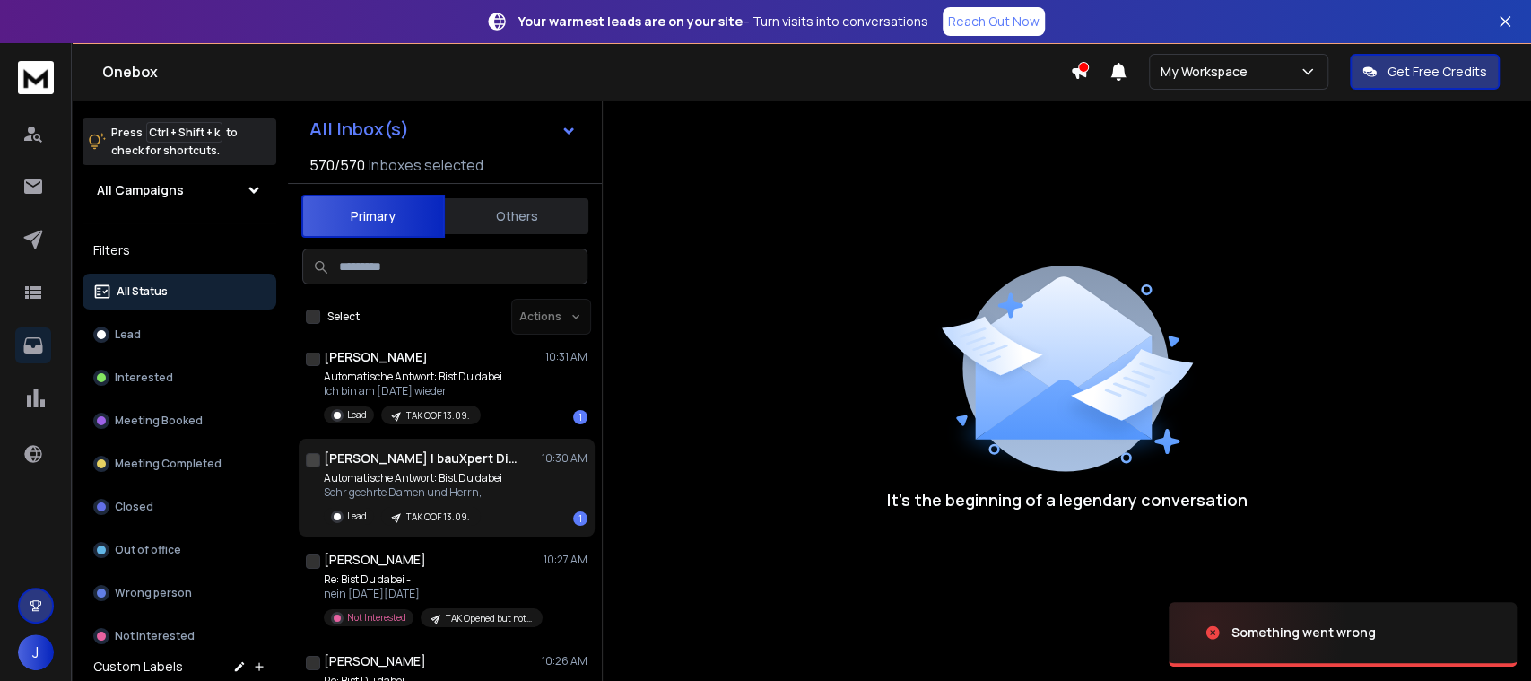
click at [495, 456] on h1 "[PERSON_NAME] | bauXpert Dittmer" at bounding box center [422, 458] width 197 height 18
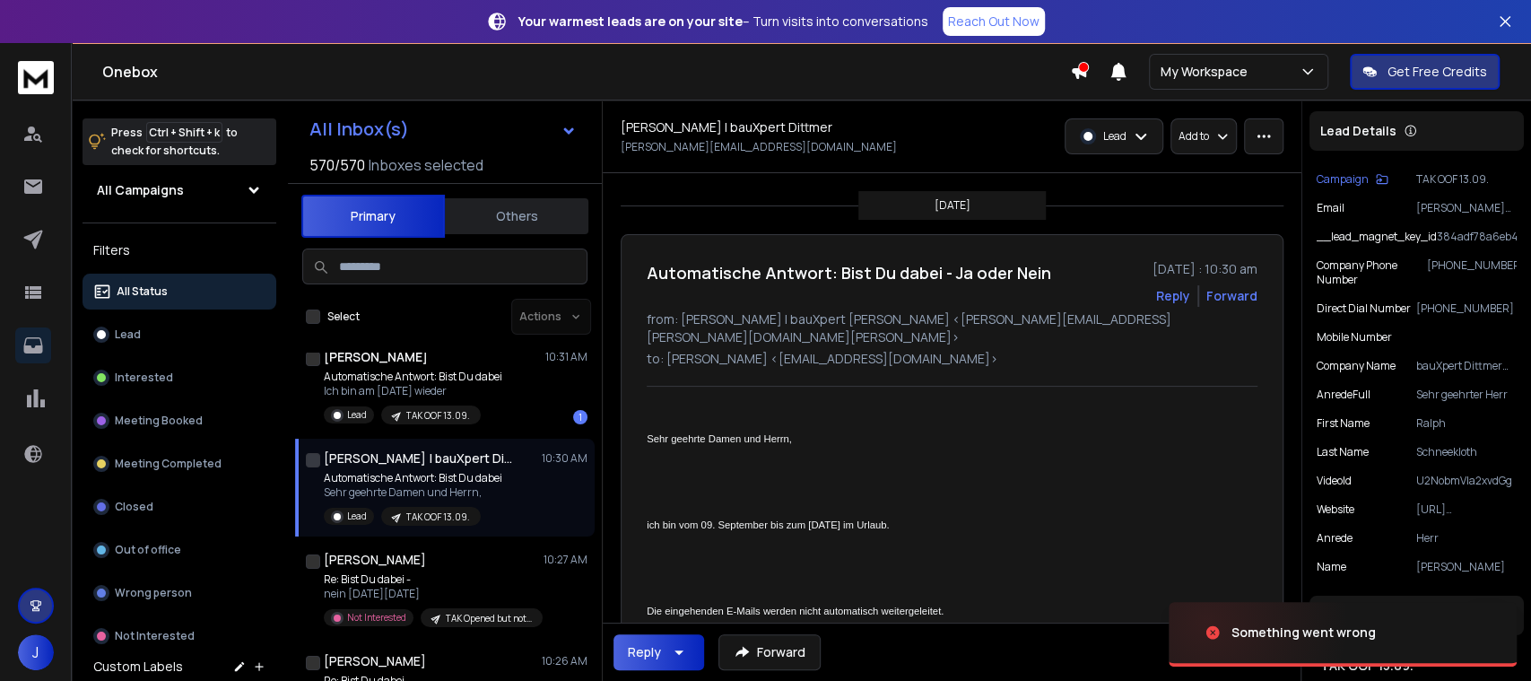
scroll to position [9124, 0]
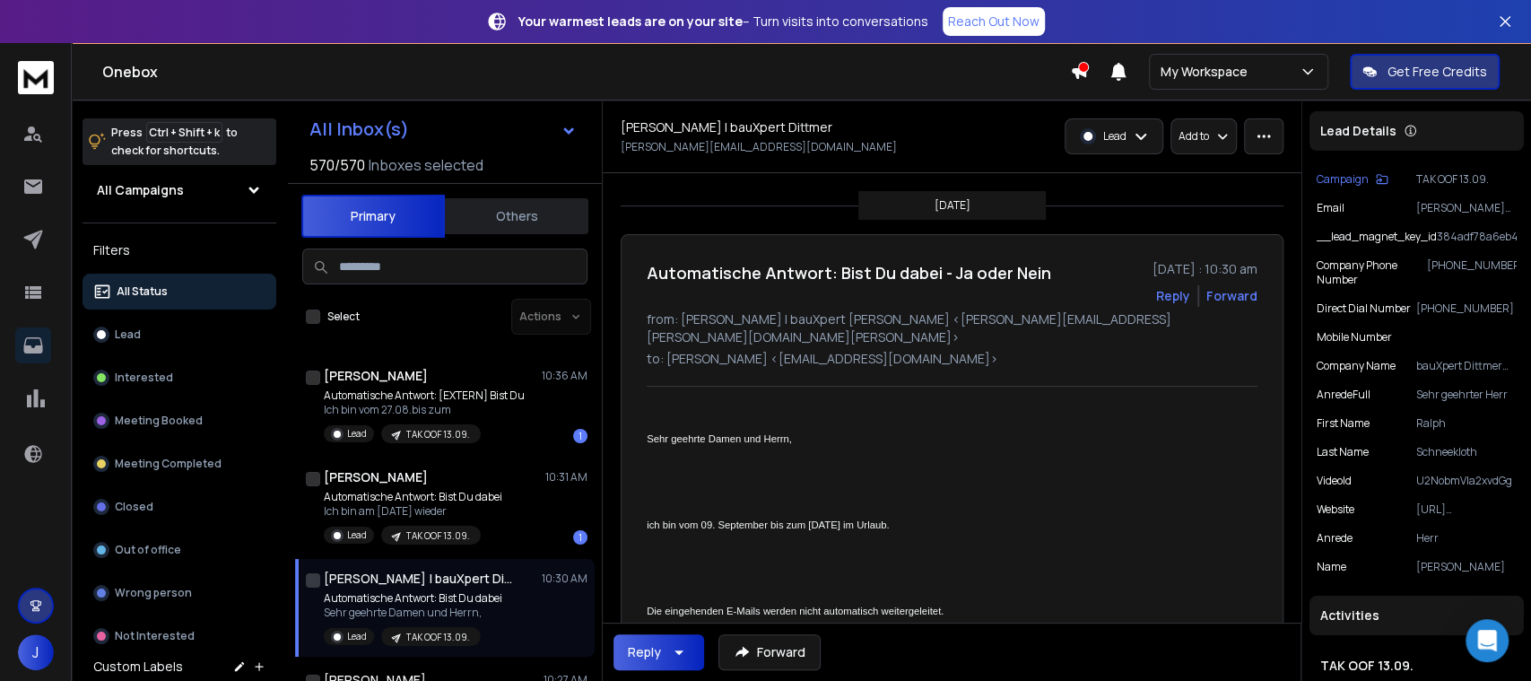
click at [1112, 149] on div "Lead" at bounding box center [1114, 136] width 97 height 34
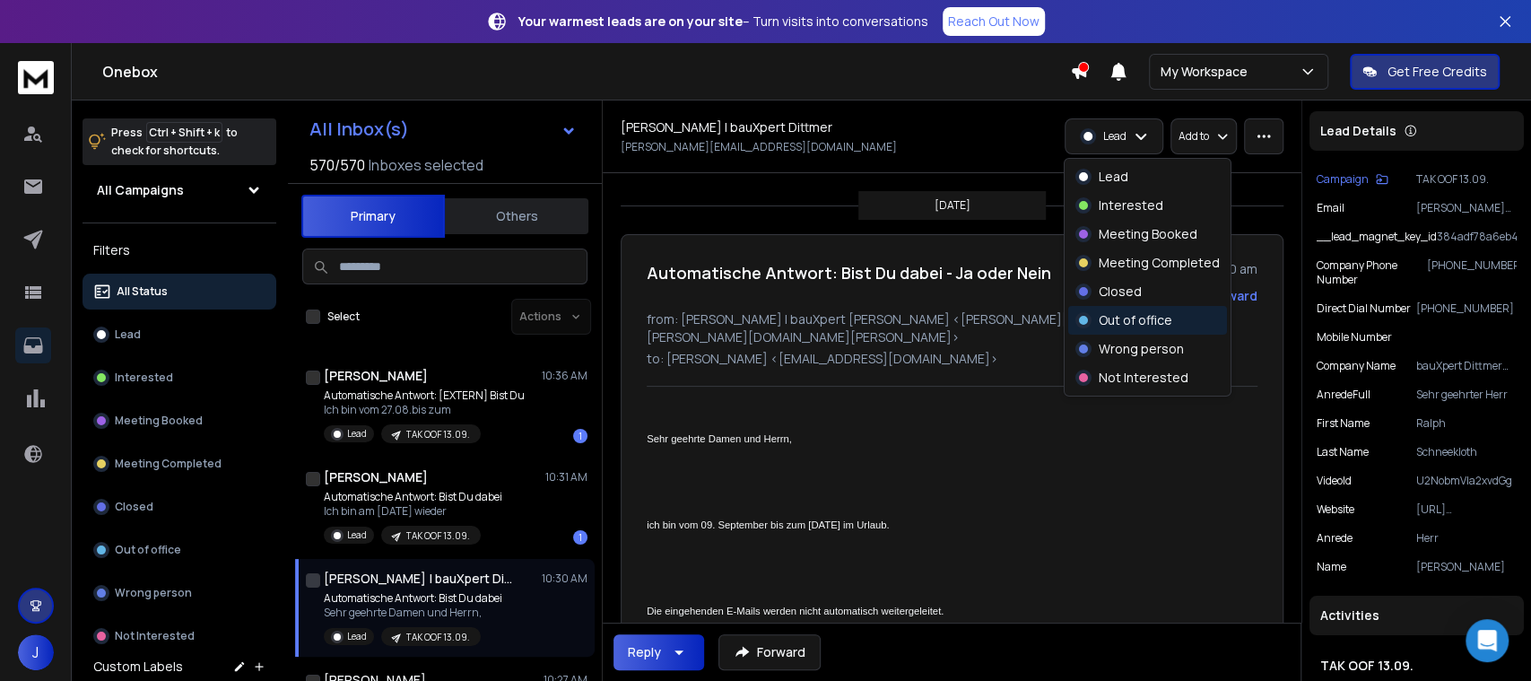
click at [1107, 326] on p "Out of office" at bounding box center [1136, 320] width 74 height 18
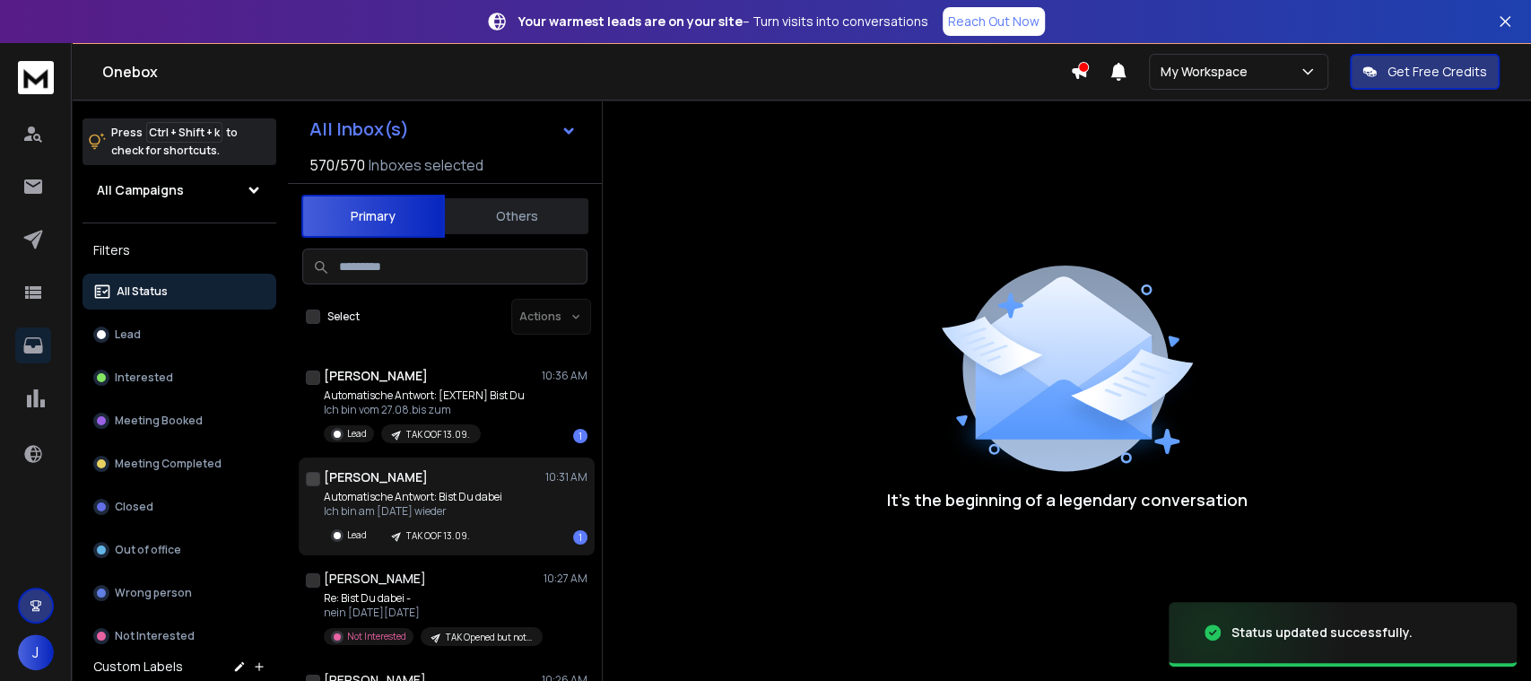
click at [459, 493] on p "Automatische Antwort: Bist Du dabei" at bounding box center [413, 497] width 179 height 14
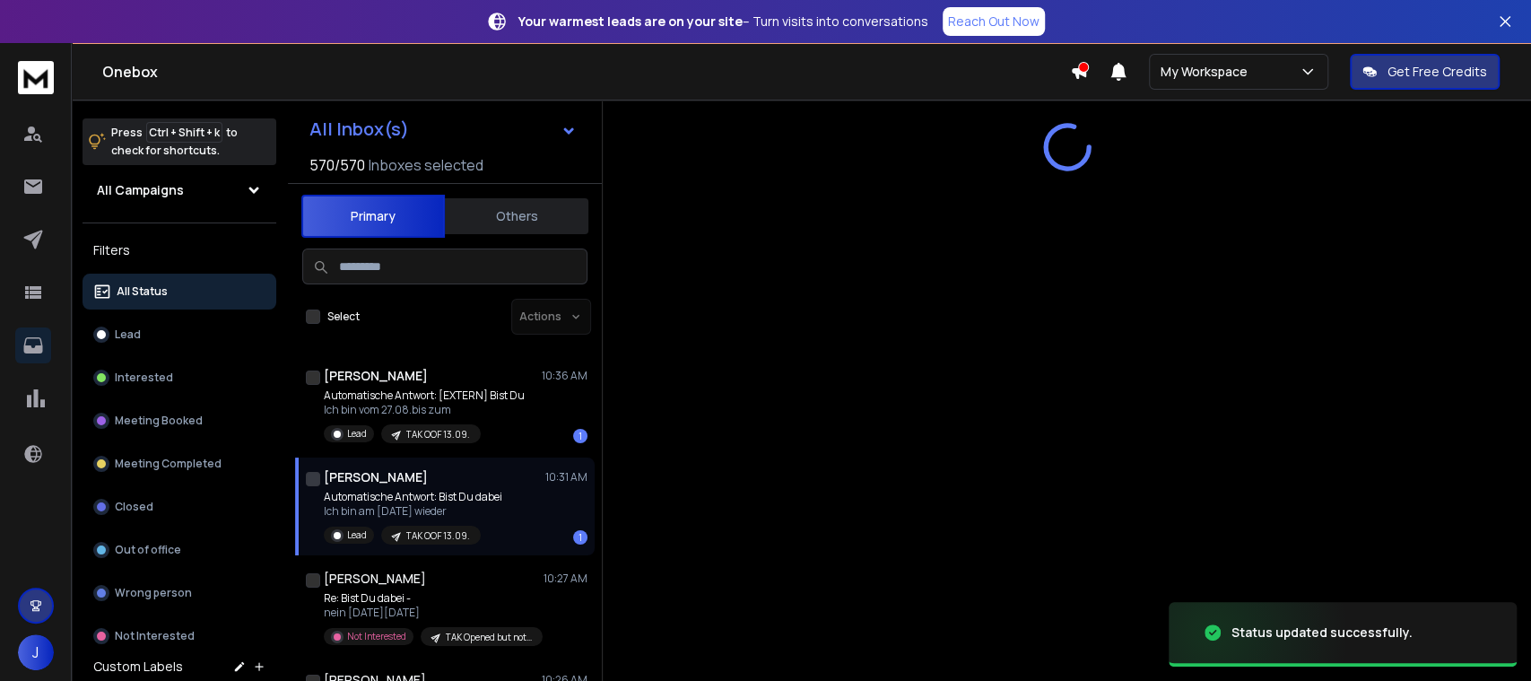
scroll to position [9004, 0]
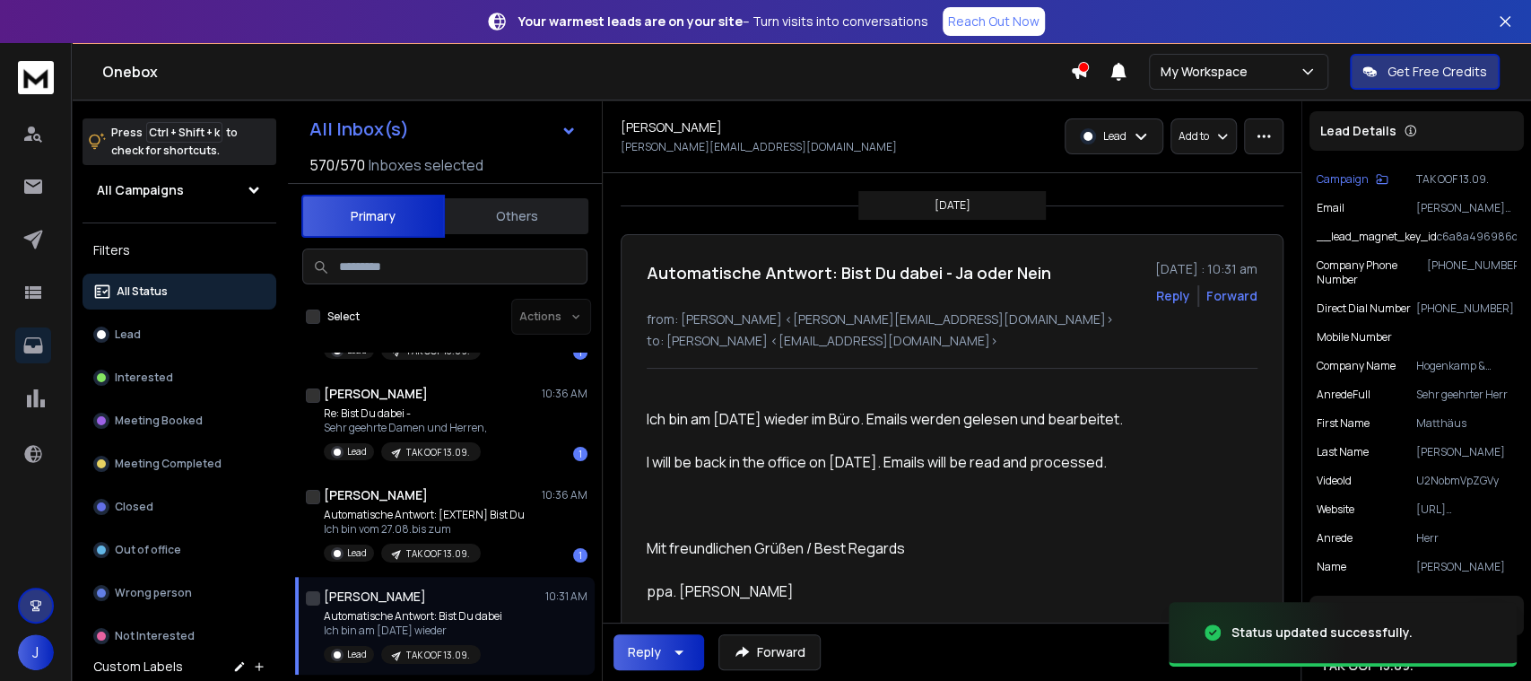
click at [1098, 140] on div "Lead" at bounding box center [1114, 136] width 97 height 34
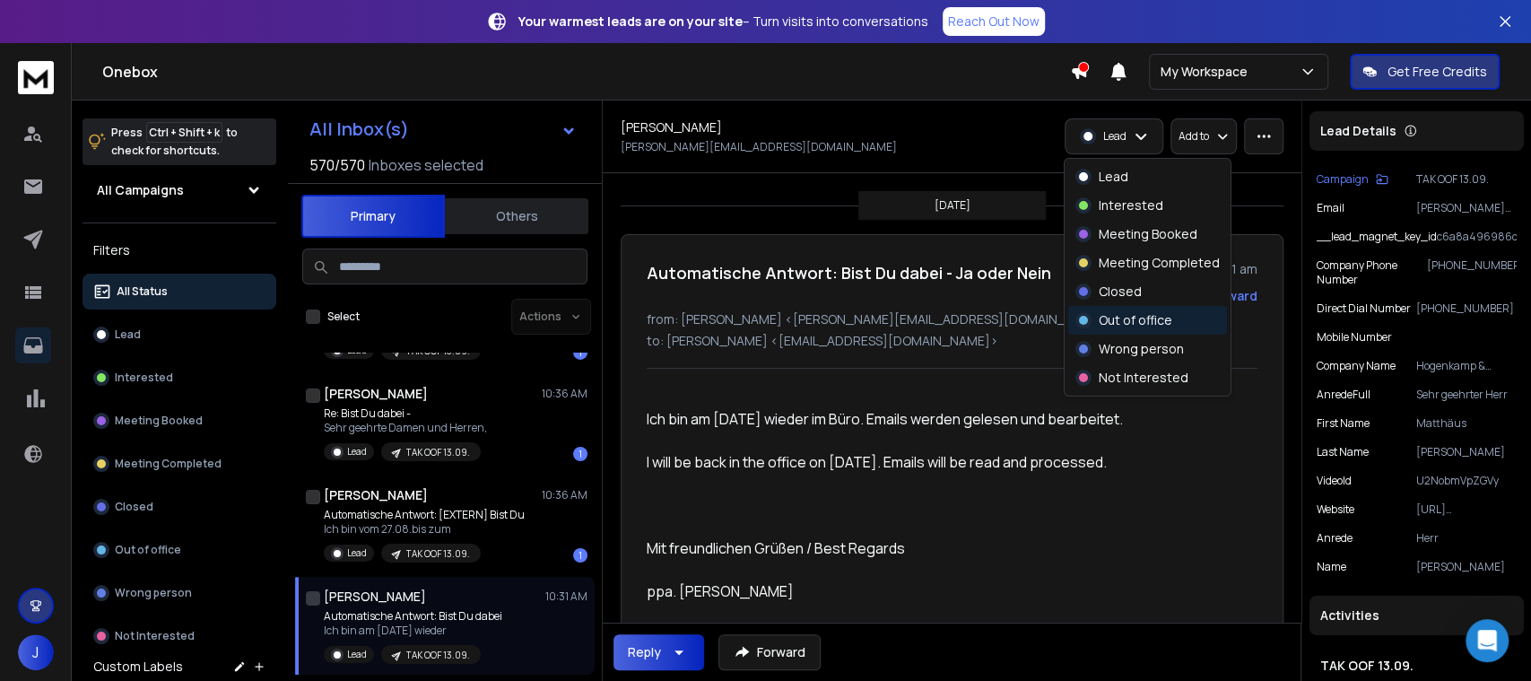
click at [1099, 323] on p "Out of office" at bounding box center [1136, 320] width 74 height 18
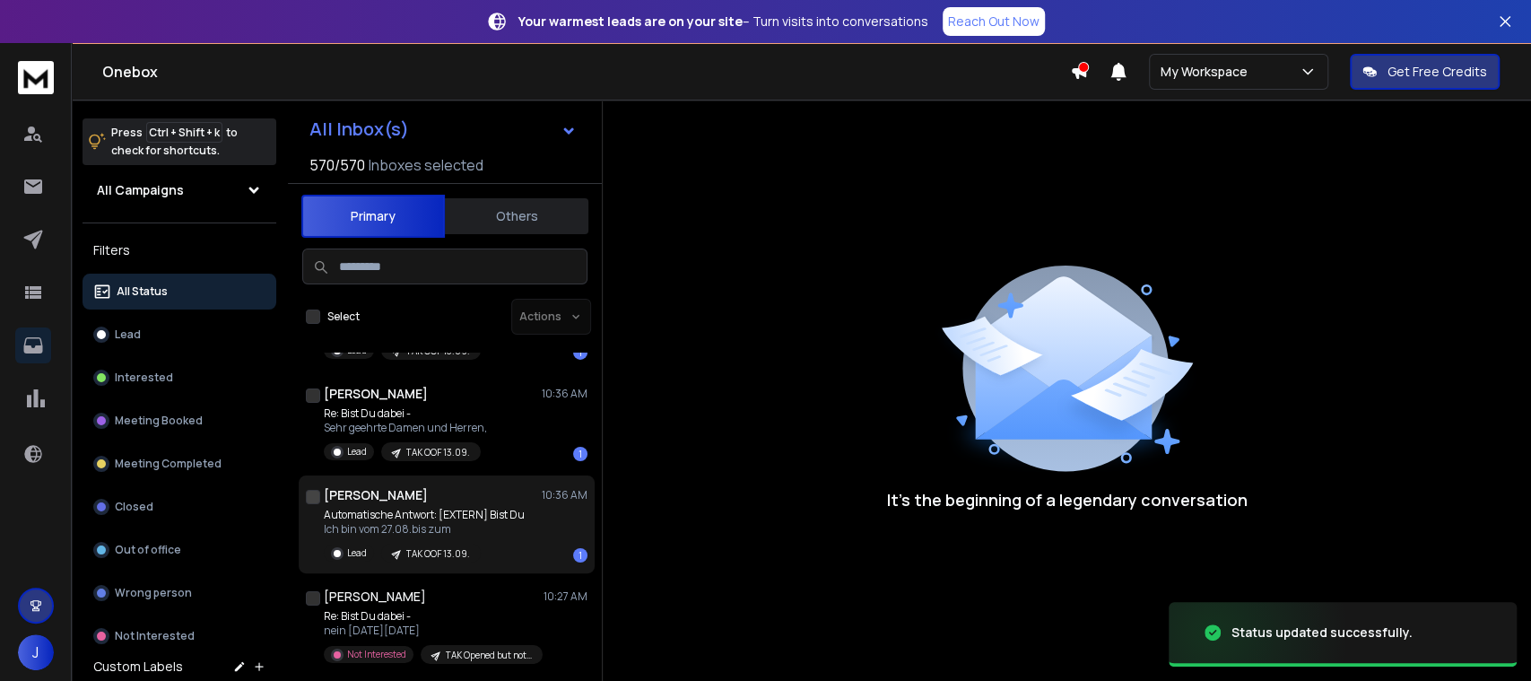
click at [441, 500] on div "[PERSON_NAME] 10:36 AM" at bounding box center [456, 495] width 264 height 18
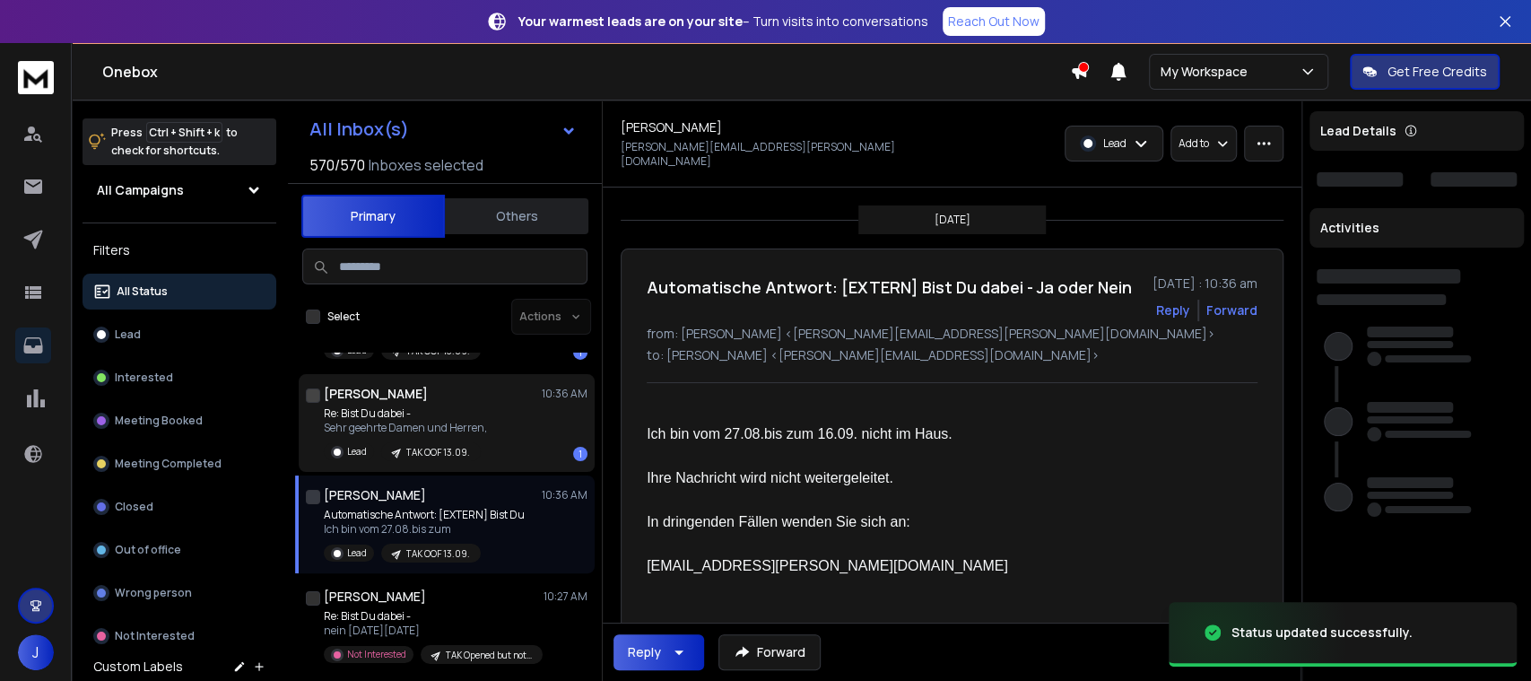
scroll to position [8885, 0]
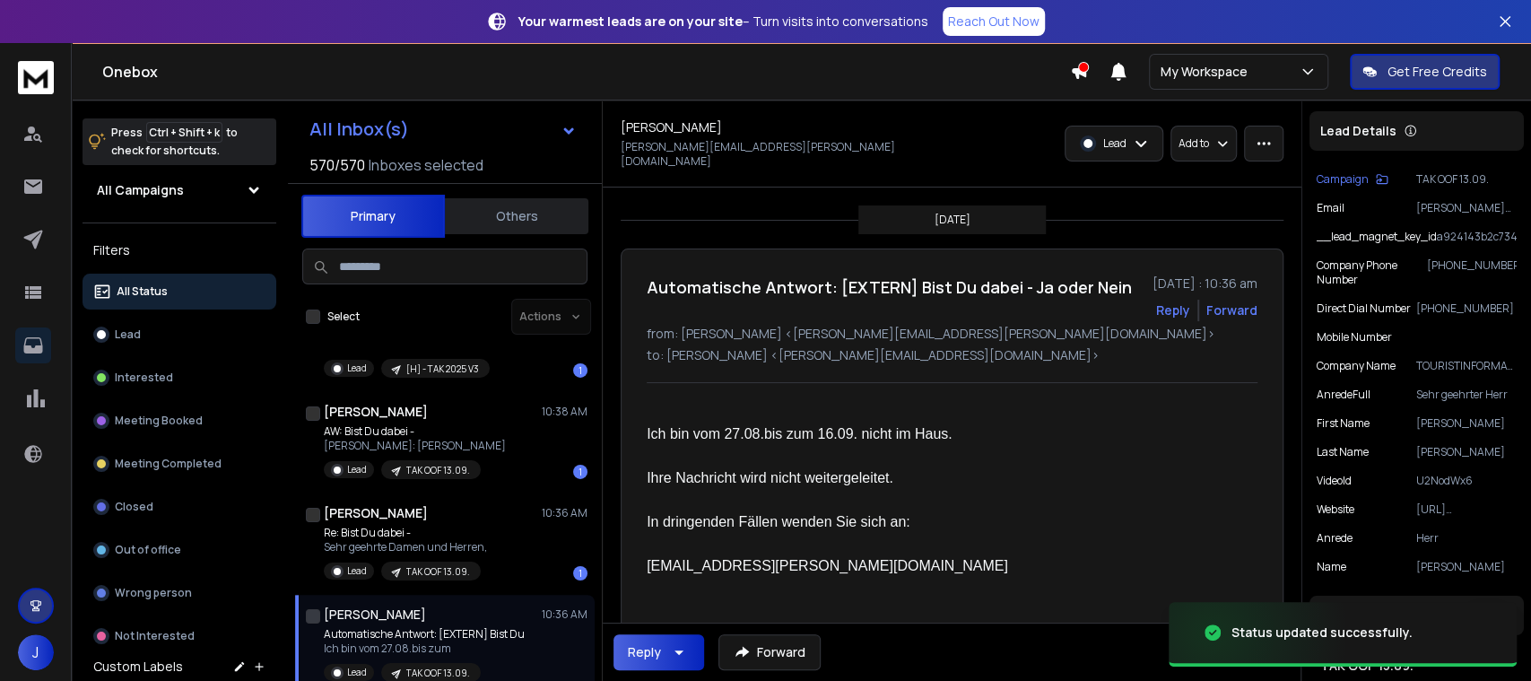
click at [1113, 154] on div "[PERSON_NAME], [PERSON_NAME] [PERSON_NAME][EMAIL_ADDRESS][PERSON_NAME][DOMAIN_N…" at bounding box center [952, 143] width 699 height 87
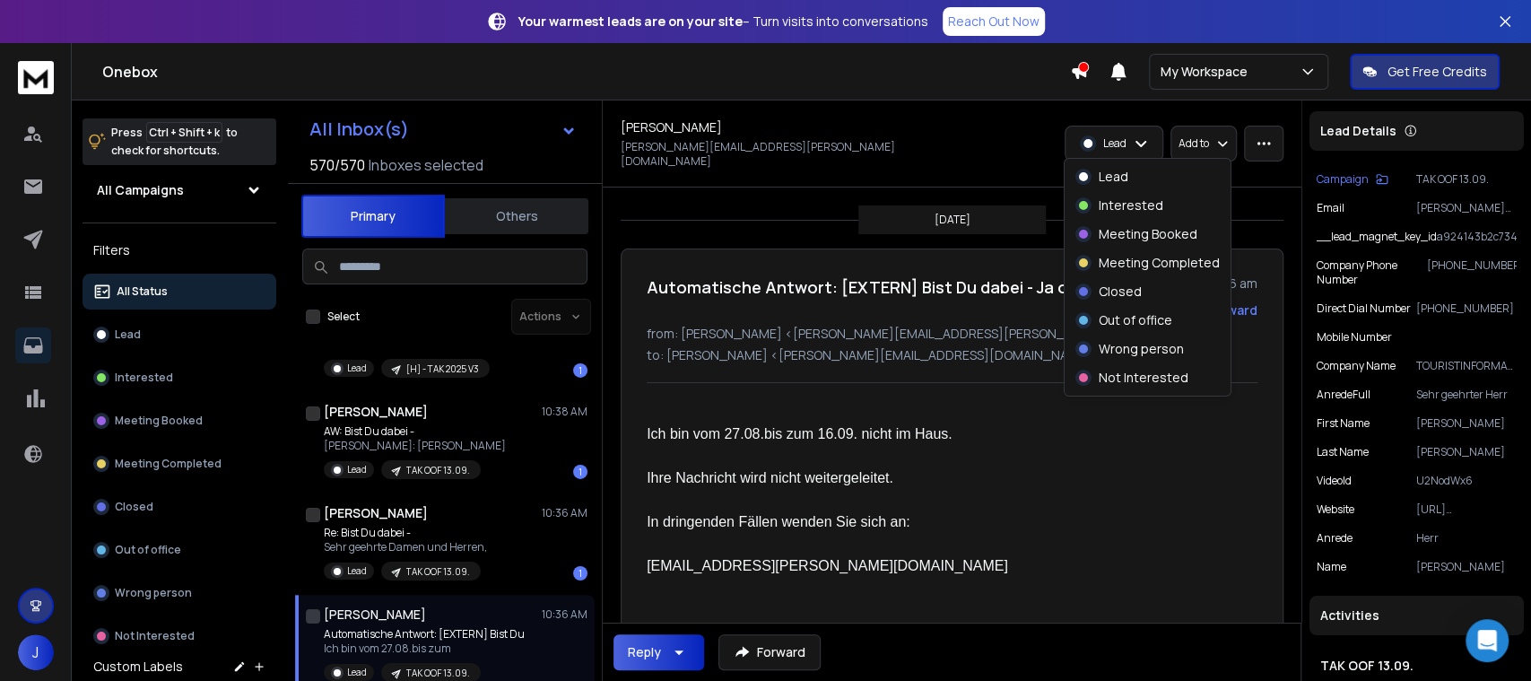
click at [1112, 139] on p "Lead" at bounding box center [1114, 143] width 23 height 14
click at [1085, 325] on span at bounding box center [1084, 320] width 16 height 16
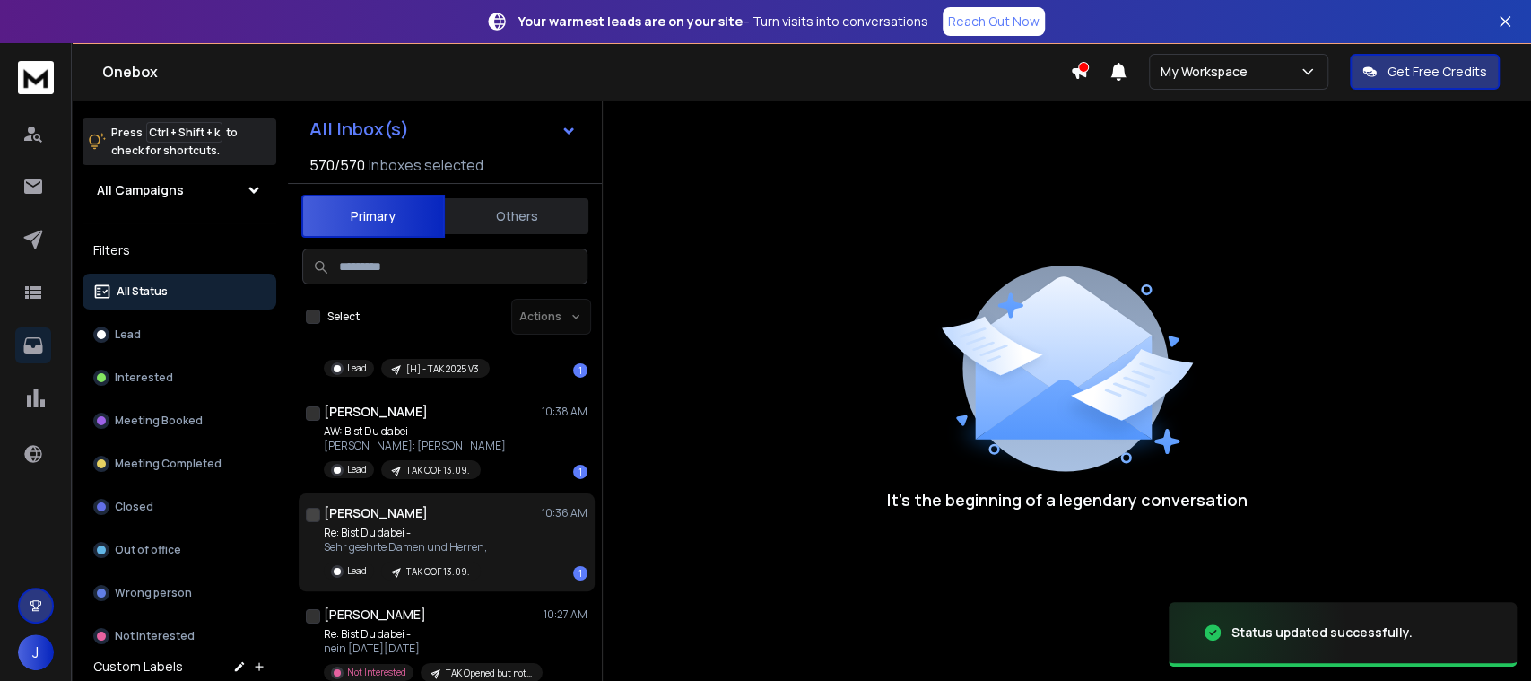
click at [468, 523] on div "[PERSON_NAME] 10:36 AM Re: Bist Du dabei - Sehr geehrte Damen und Herren, Lead …" at bounding box center [456, 542] width 264 height 76
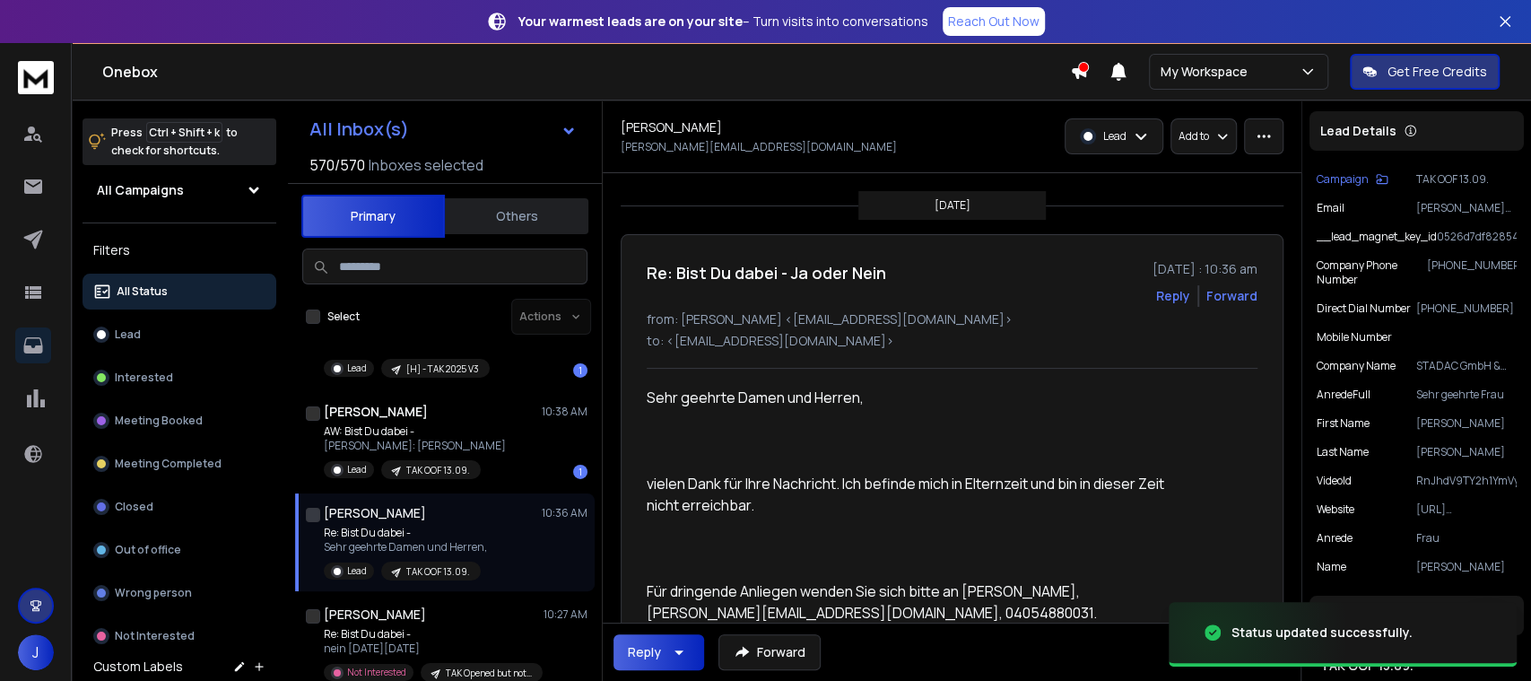
click at [1095, 150] on div "Lead" at bounding box center [1114, 136] width 97 height 34
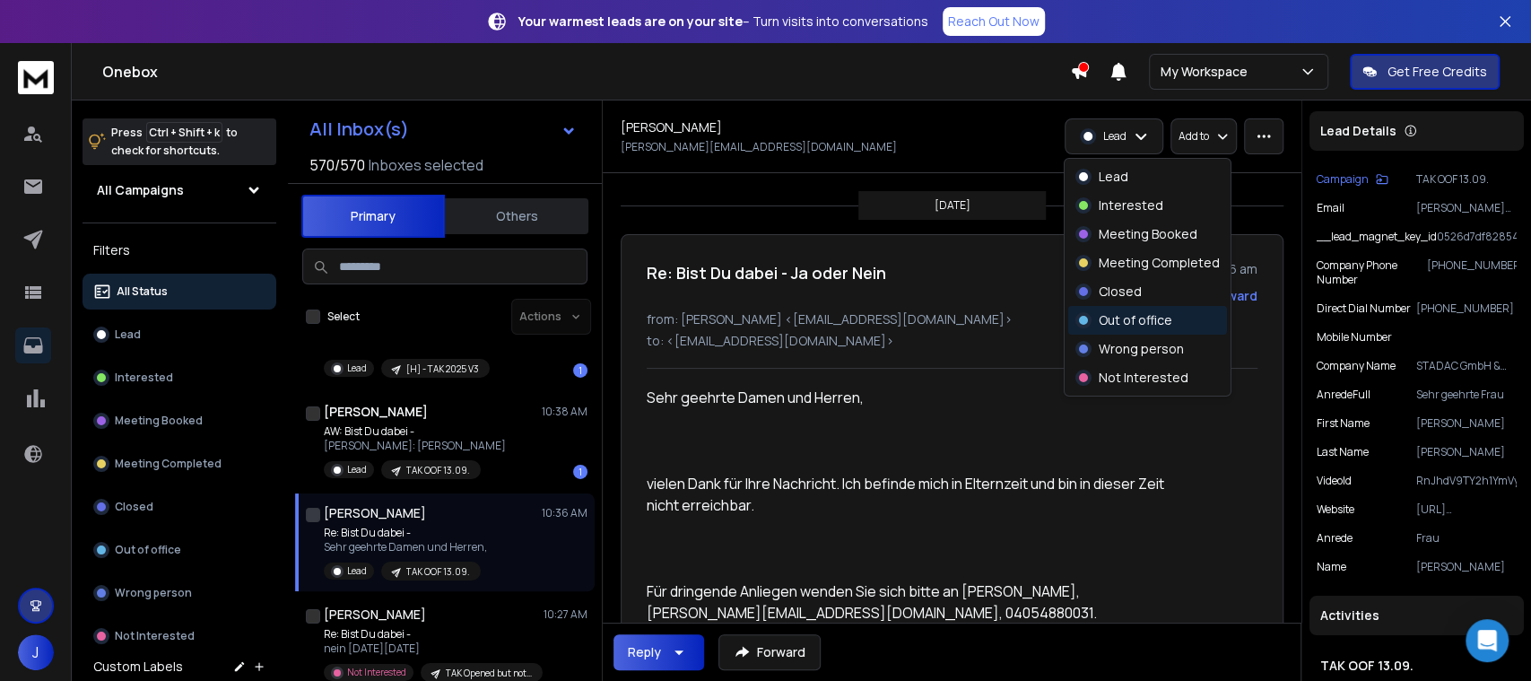
click at [1104, 325] on p "Out of office" at bounding box center [1136, 320] width 74 height 18
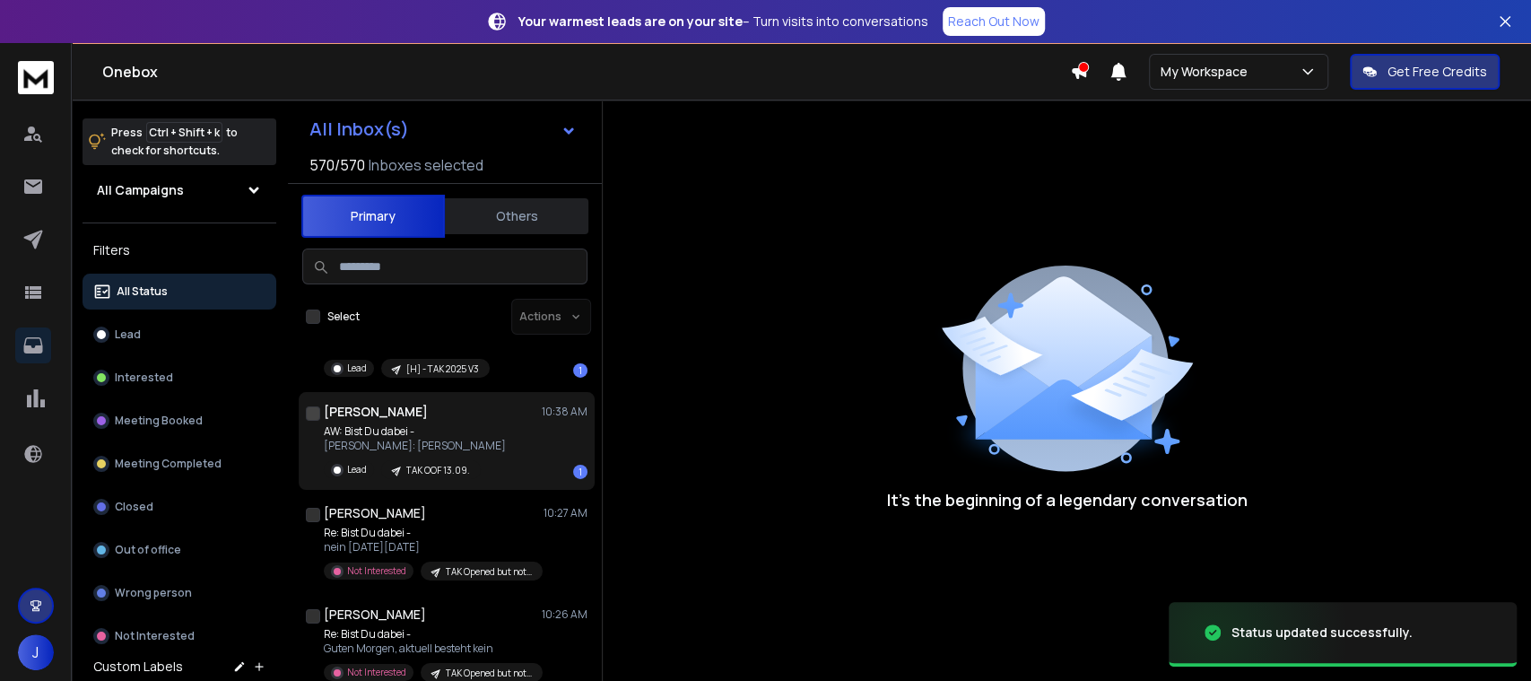
click at [512, 471] on div "AW: Bist Du dabei - NEIN Von: [PERSON_NAME] Lead TAK OOF 13.09. 1" at bounding box center [456, 451] width 264 height 55
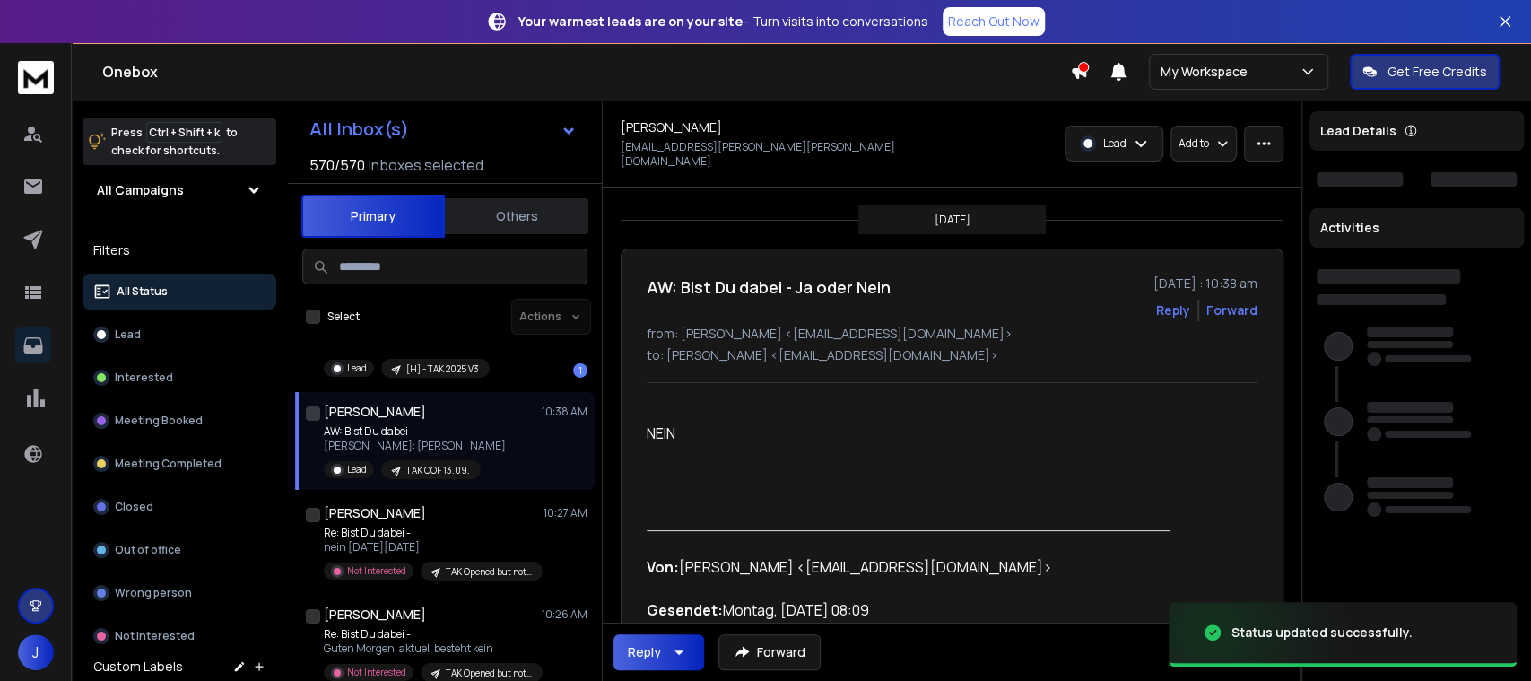
scroll to position [8765, 0]
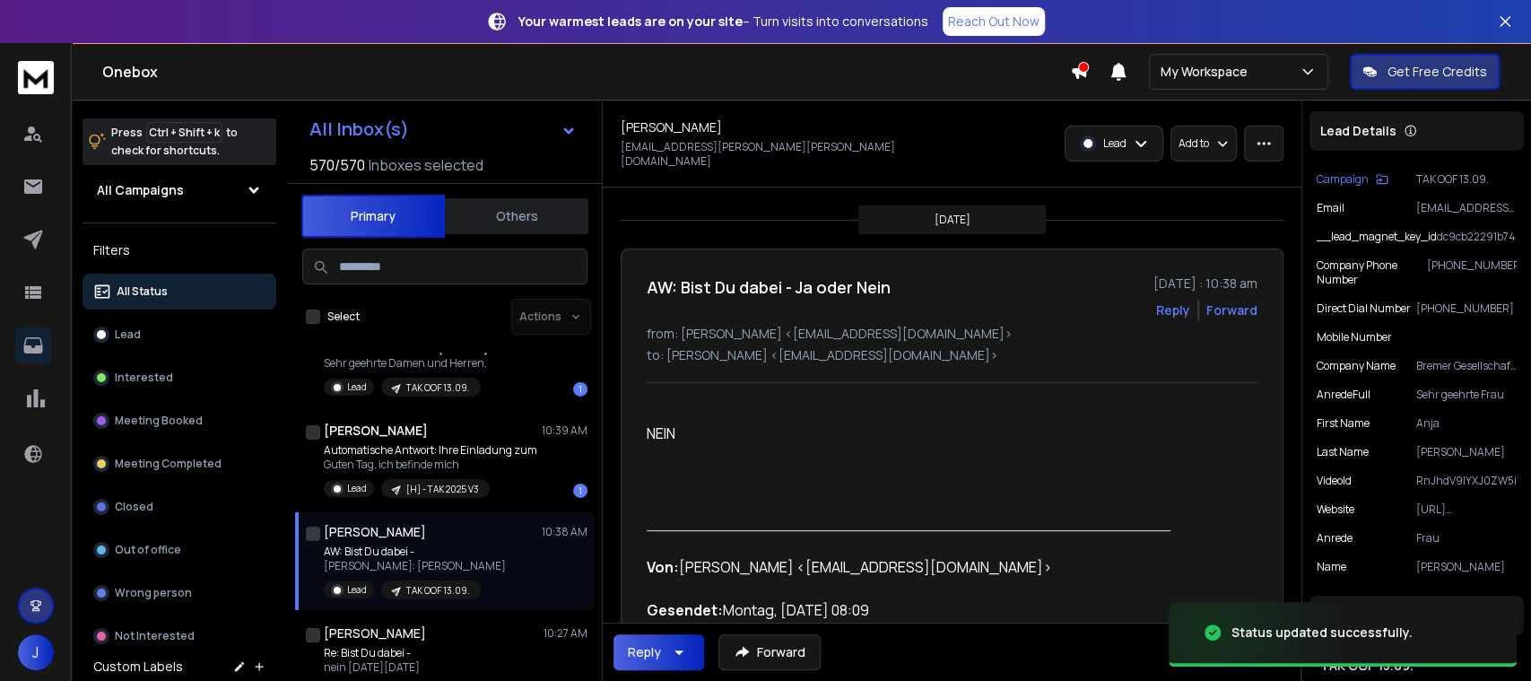
click at [1126, 147] on div "Lead" at bounding box center [1114, 143] width 97 height 34
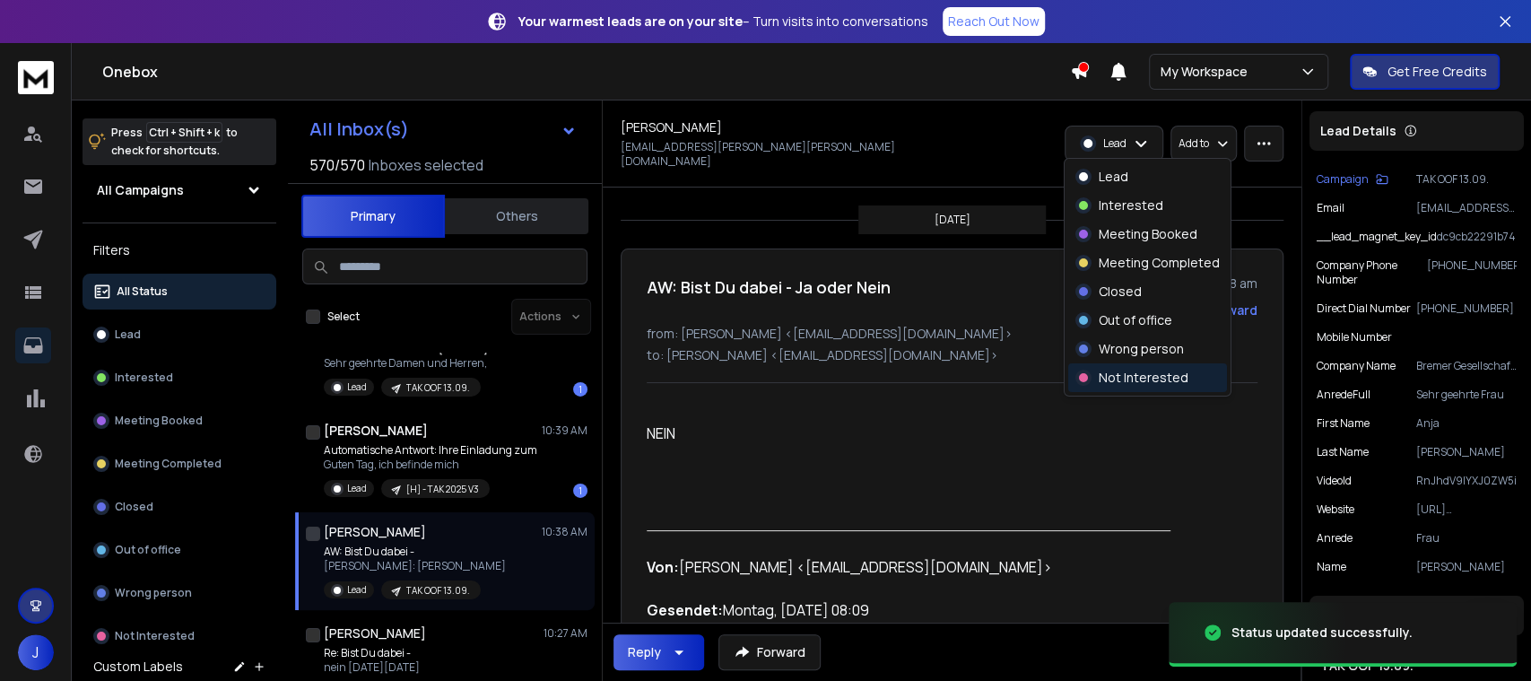
click at [1126, 374] on p "Not Interested" at bounding box center [1144, 378] width 90 height 18
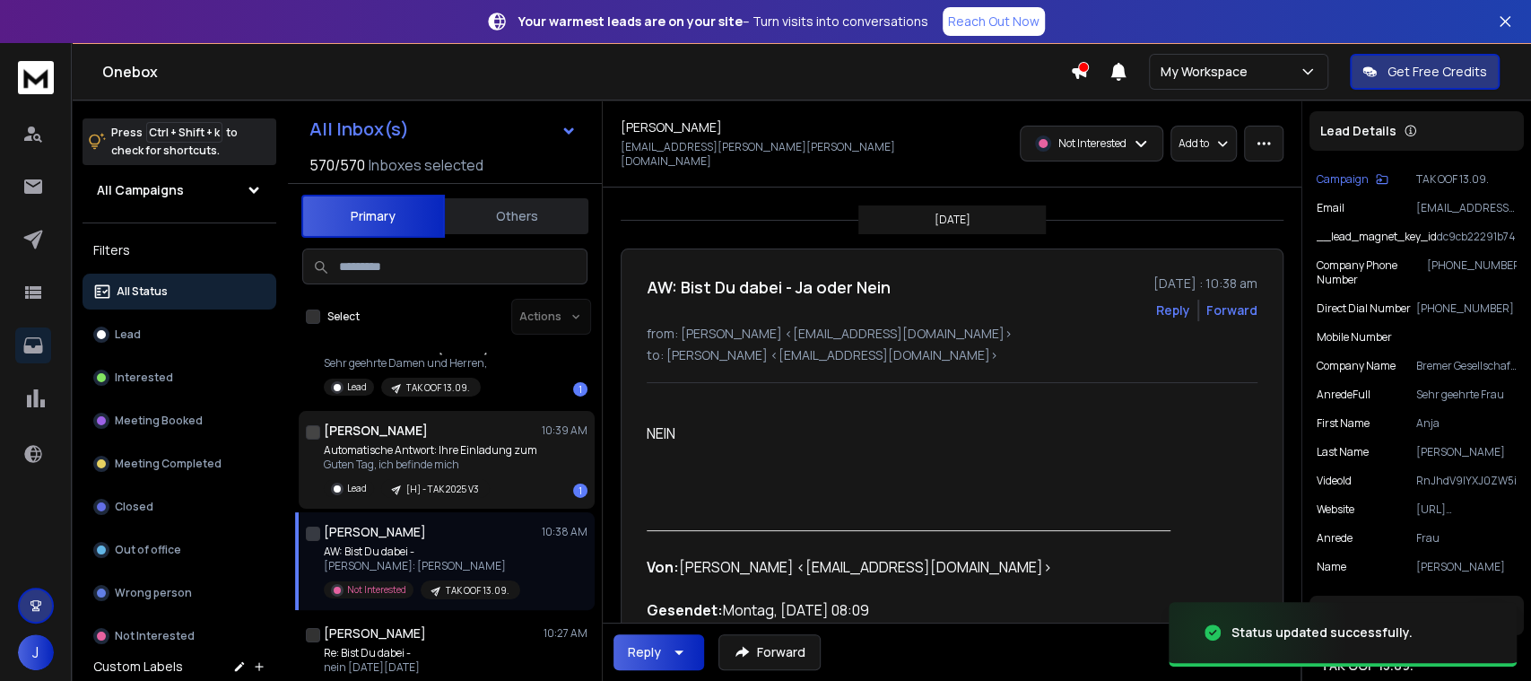
click at [510, 455] on p "Automatische Antwort: Ihre Einladung zum" at bounding box center [431, 450] width 214 height 14
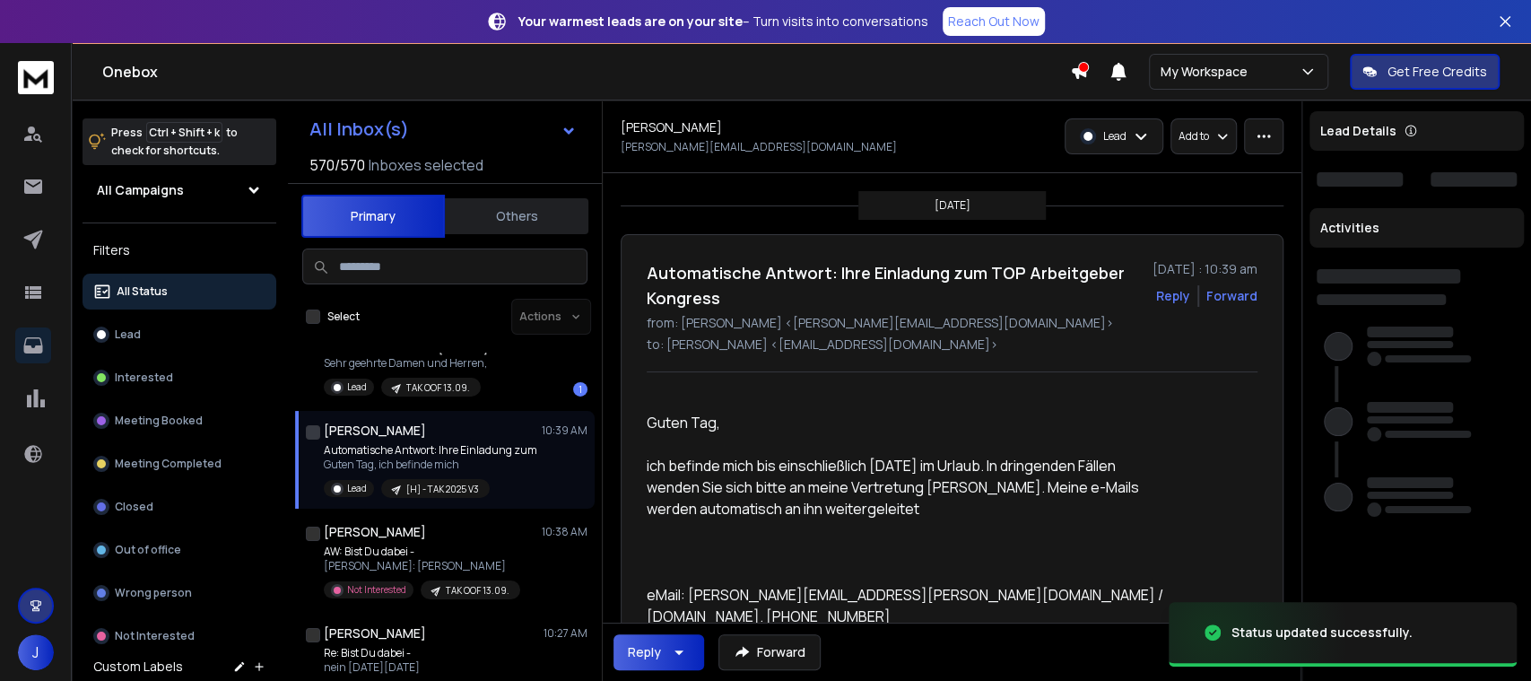
scroll to position [8646, 0]
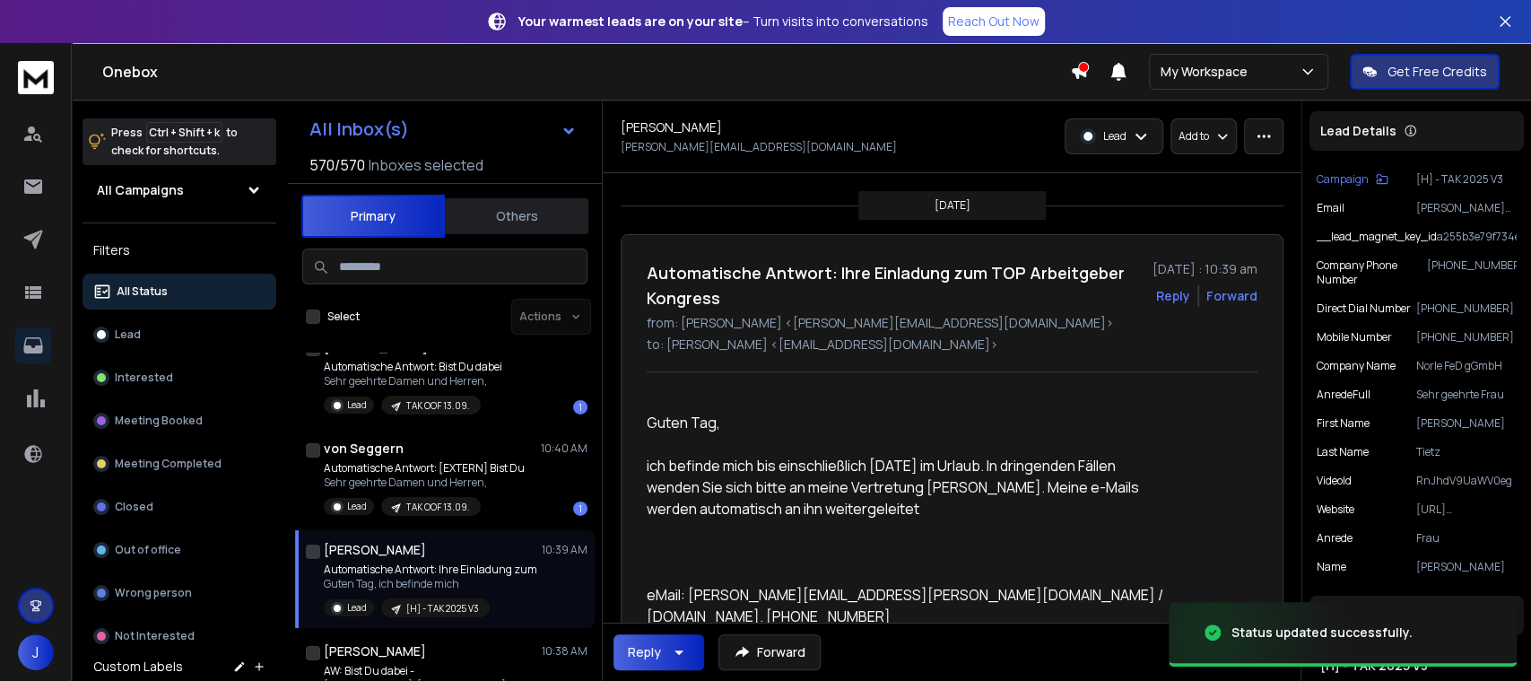
click at [763, 468] on p "ich befinde mich bis einschließlich [DATE] im Urlaub. In dringenden Fällen wend…" at bounding box center [909, 487] width 524 height 65
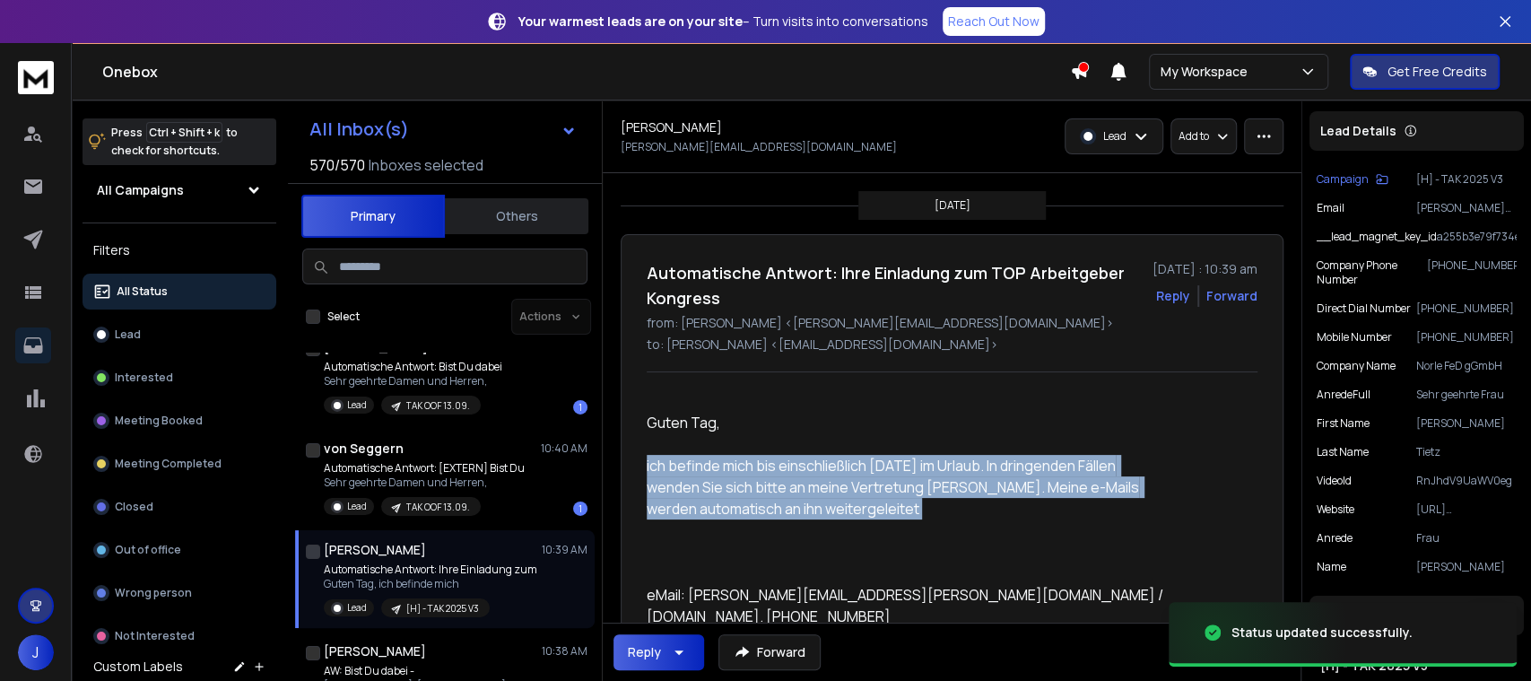
click at [763, 468] on p "ich befinde mich bis einschließlich [DATE] im Urlaub. In dringenden Fällen wend…" at bounding box center [909, 487] width 524 height 65
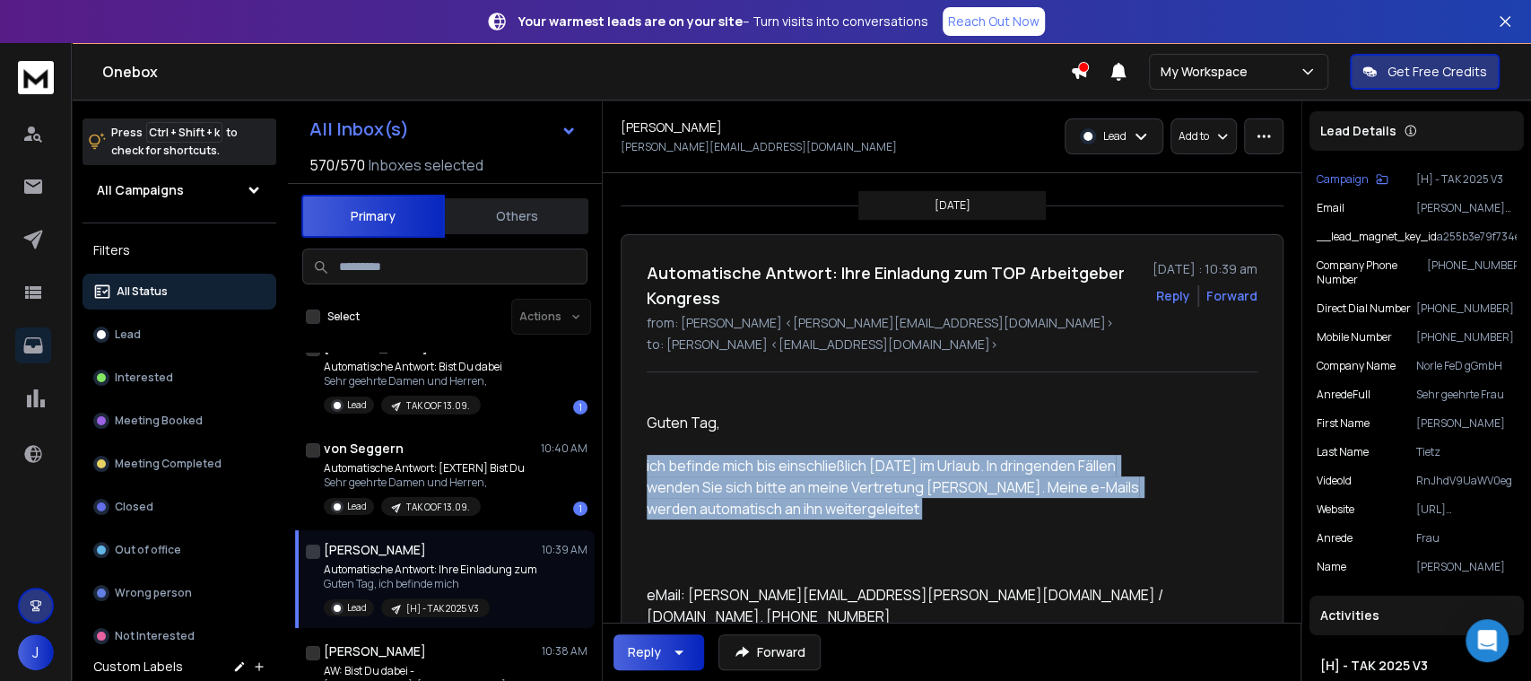
click at [1096, 141] on div "Lead" at bounding box center [1114, 136] width 97 height 34
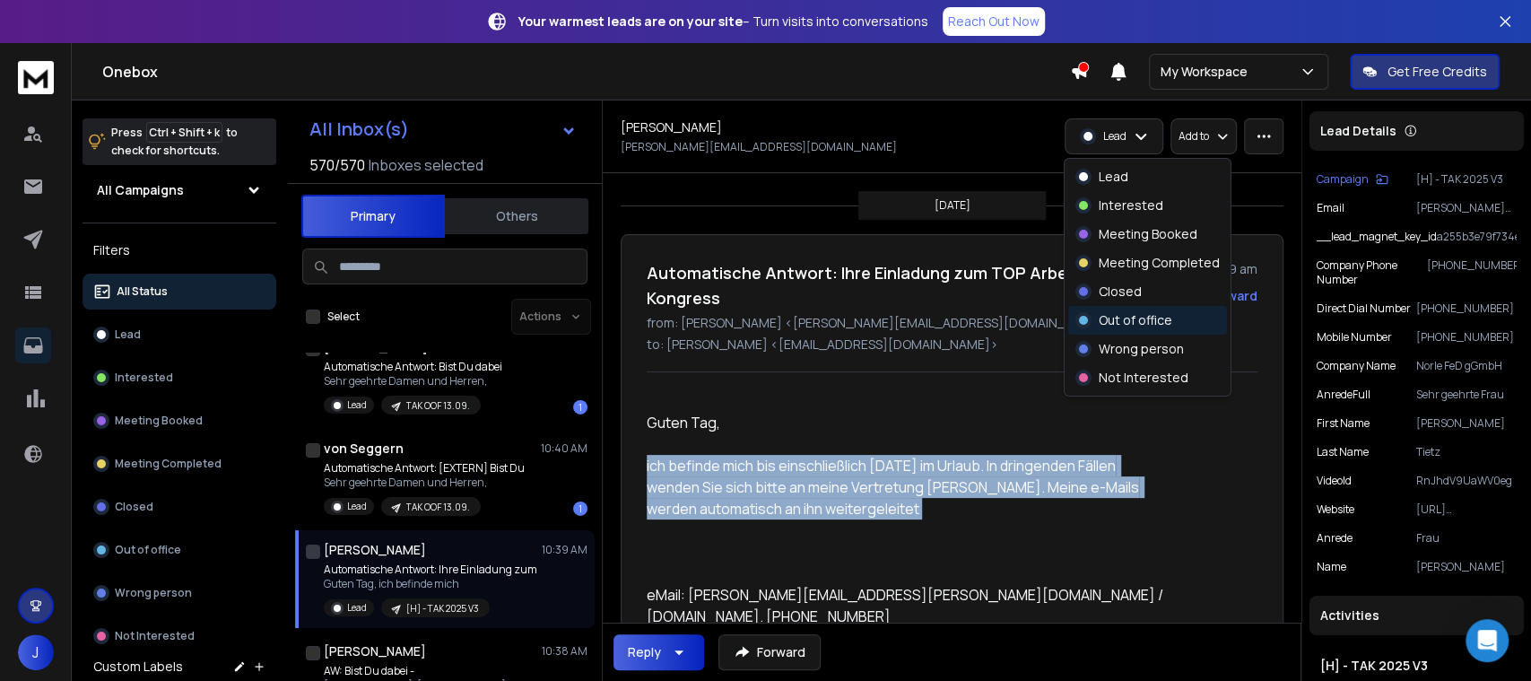
click at [1105, 322] on p "Out of office" at bounding box center [1136, 320] width 74 height 18
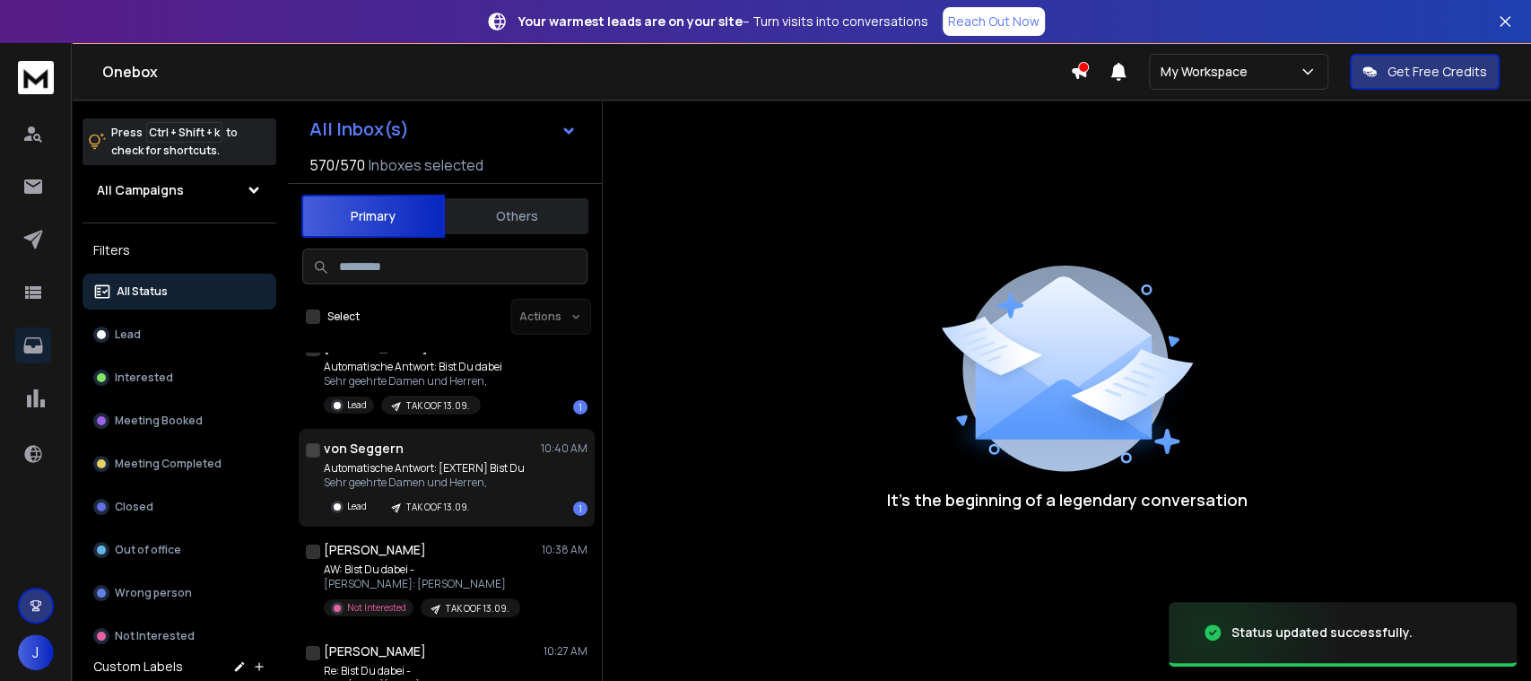
click at [529, 475] on div "Automatische Antwort: [EXTERN] Bist Du Sehr geehrte Damen und Herren, Lead TAK …" at bounding box center [456, 488] width 264 height 55
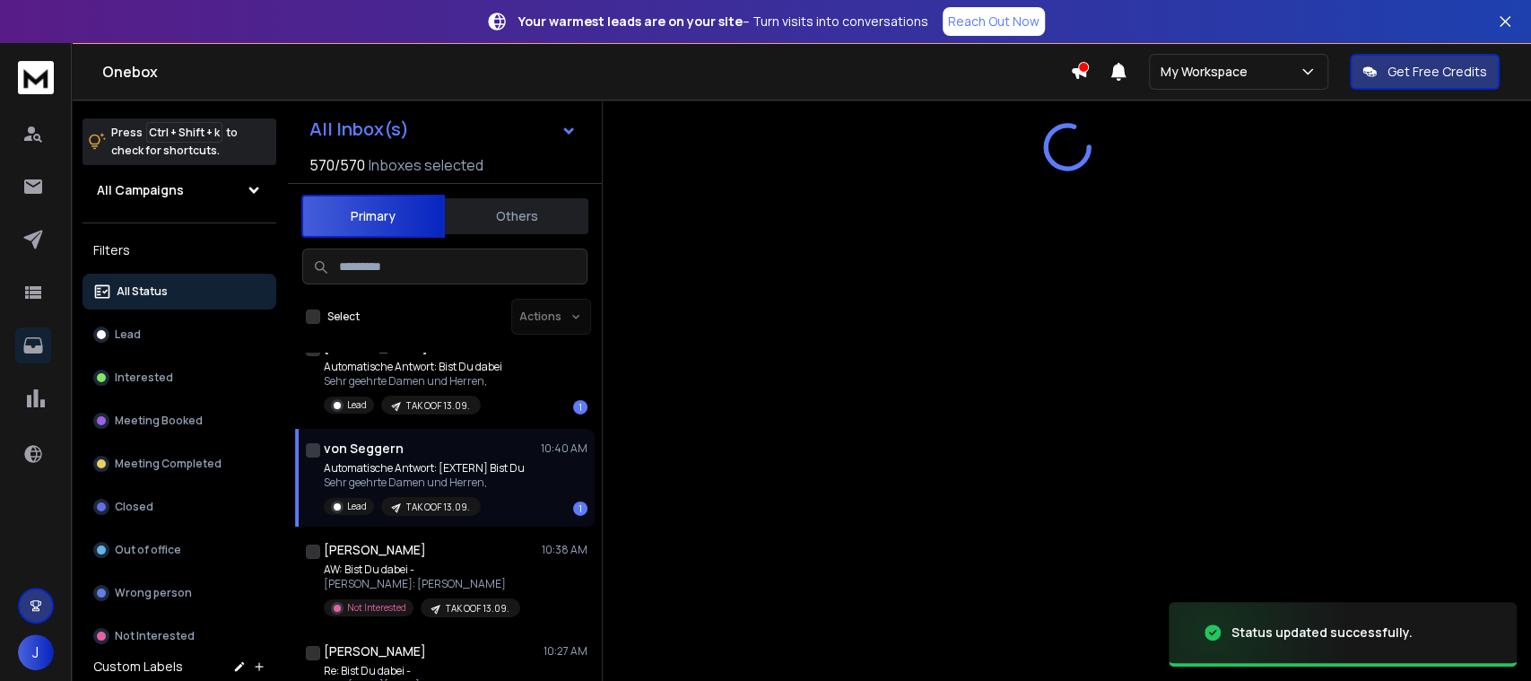
scroll to position [8526, 0]
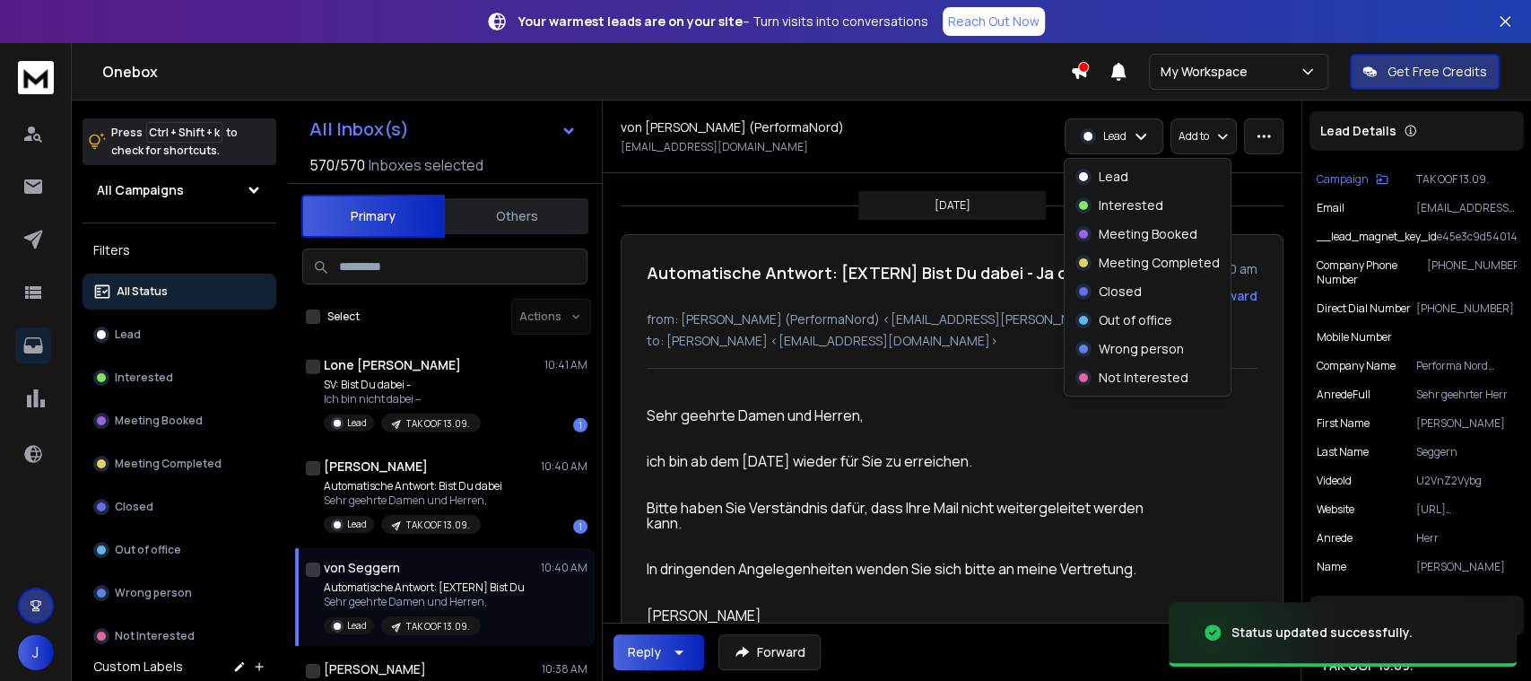
click at [1098, 152] on div "Lead" at bounding box center [1114, 136] width 97 height 34
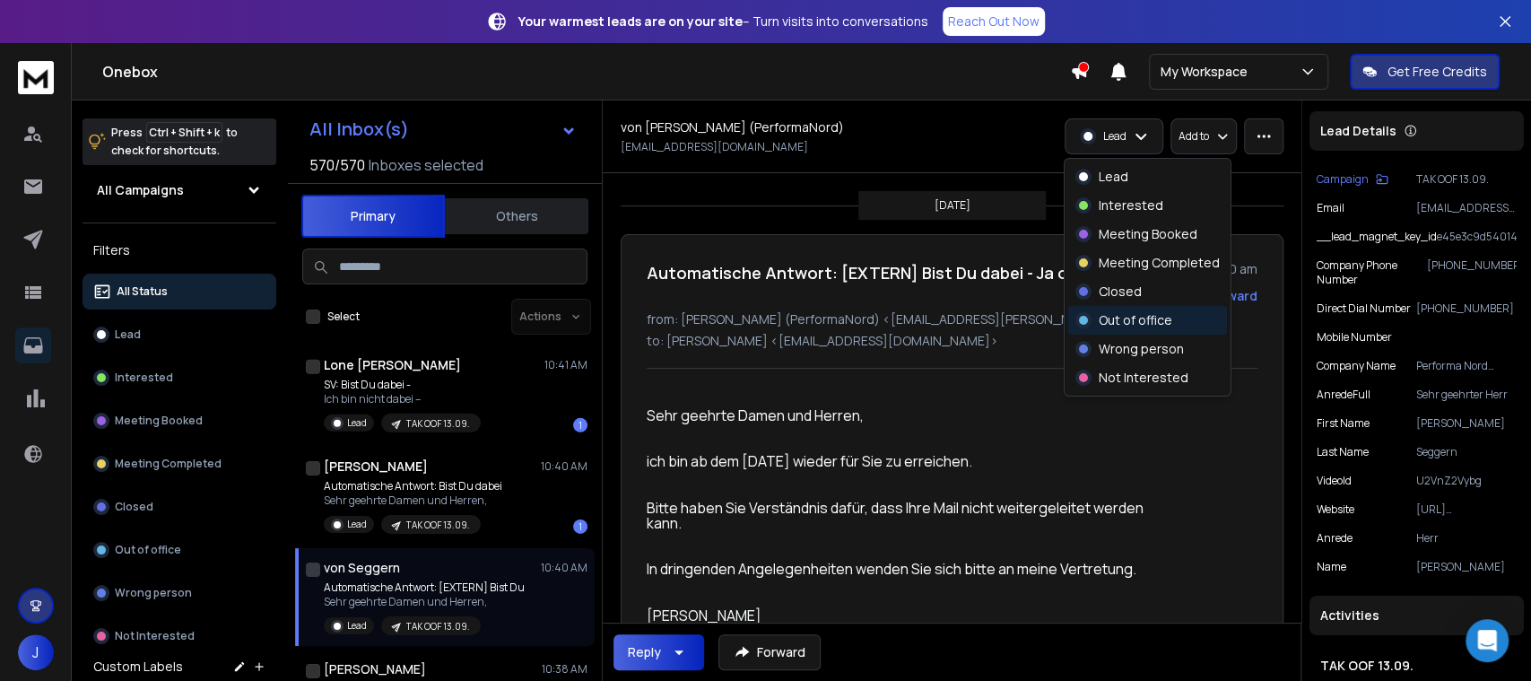
click at [1103, 319] on p "Out of office" at bounding box center [1136, 320] width 74 height 18
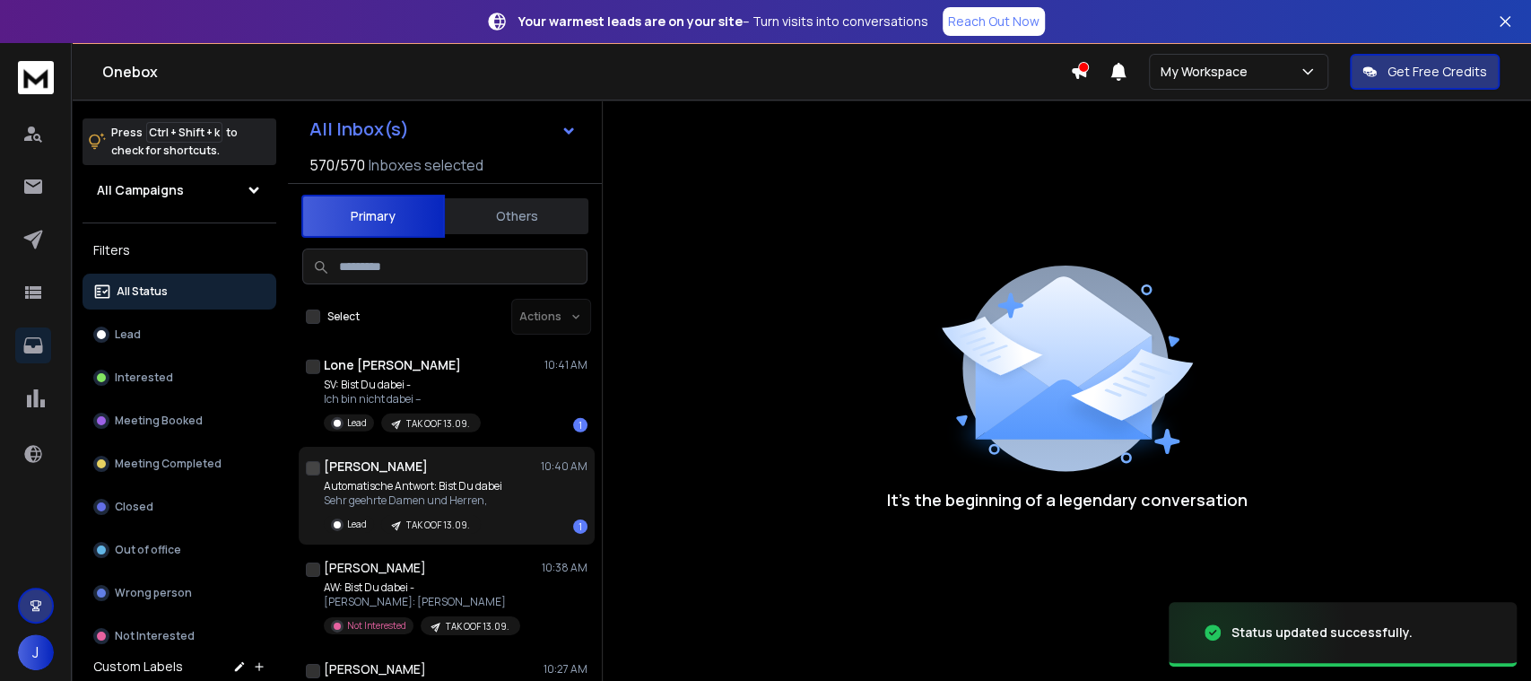
click at [515, 496] on div "Automatische Antwort: Bist Du dabei Sehr geehrte Damen und Herren, Lead TAK OOF…" at bounding box center [456, 506] width 264 height 55
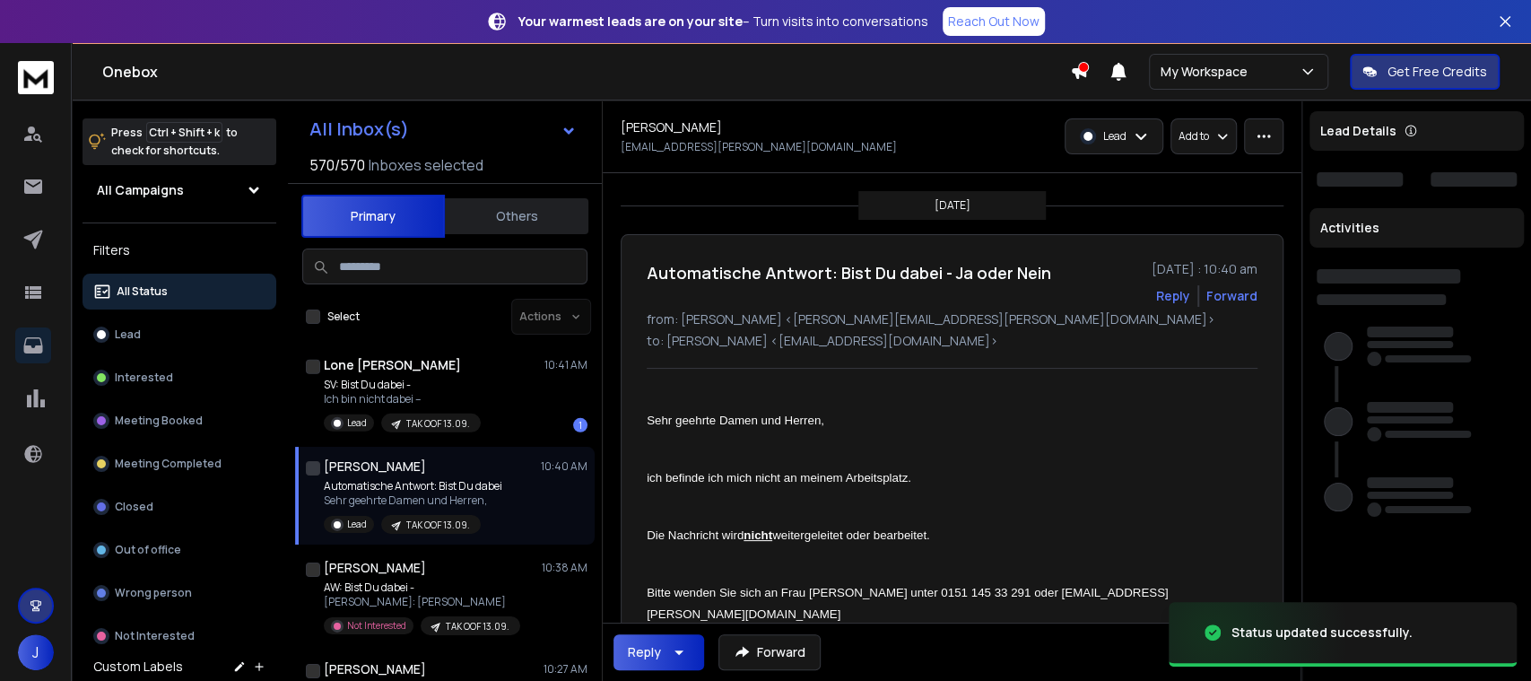
scroll to position [8406, 0]
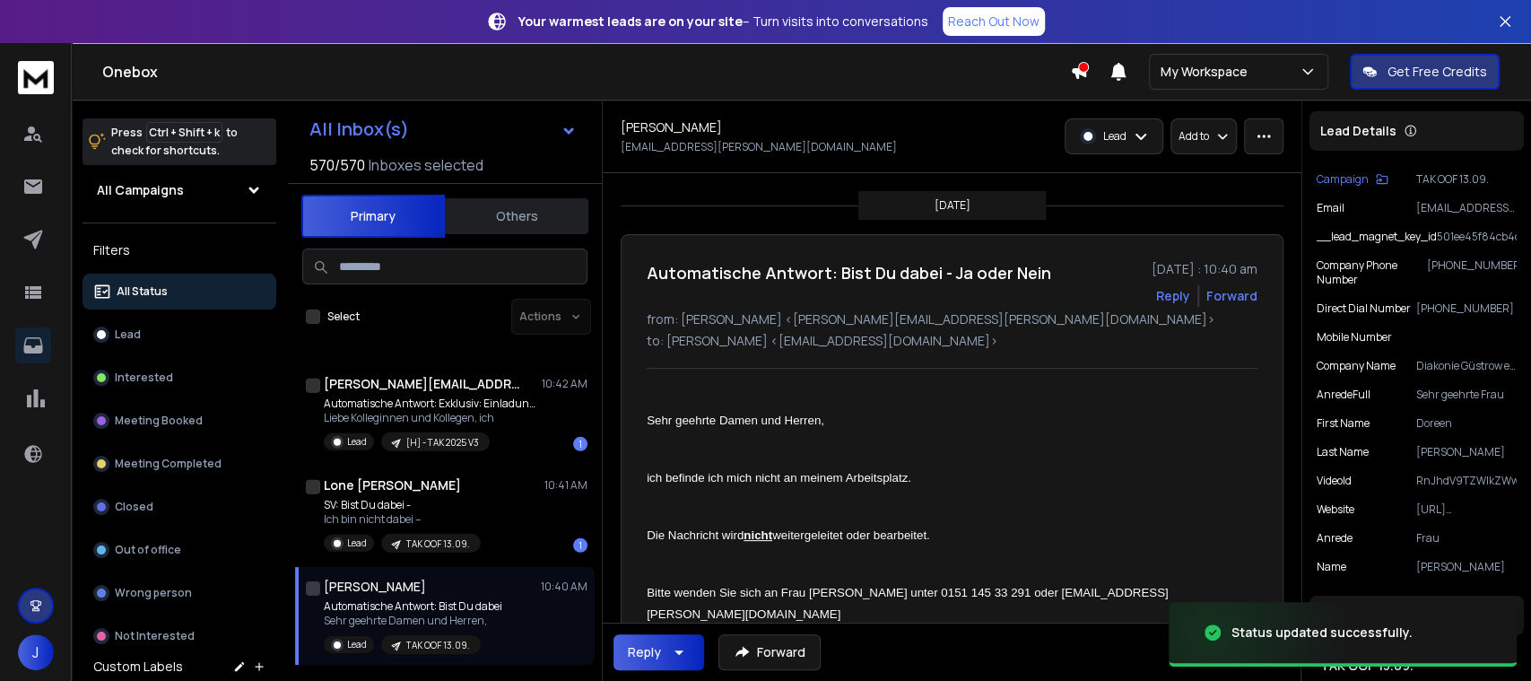
click at [1101, 153] on div "Lead" at bounding box center [1114, 136] width 97 height 34
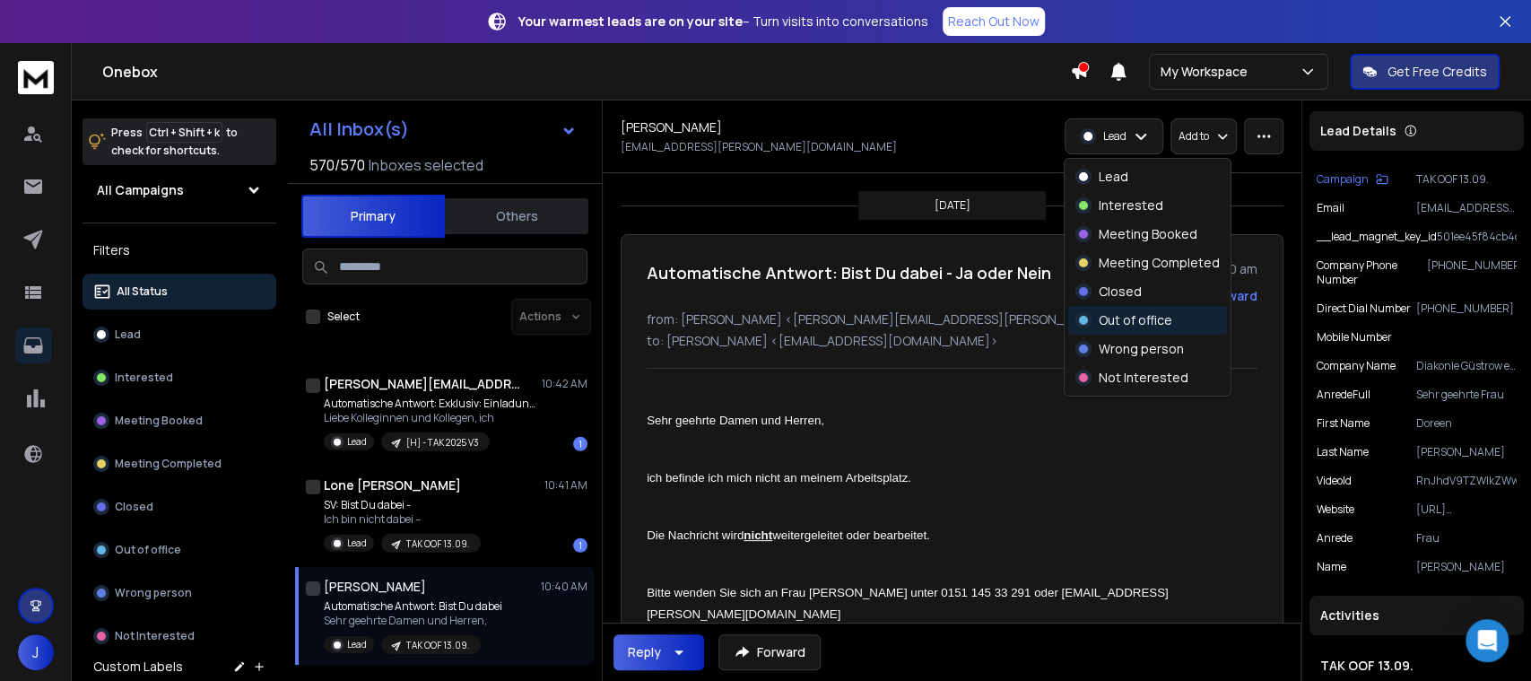
click at [1080, 321] on span at bounding box center [1084, 320] width 16 height 16
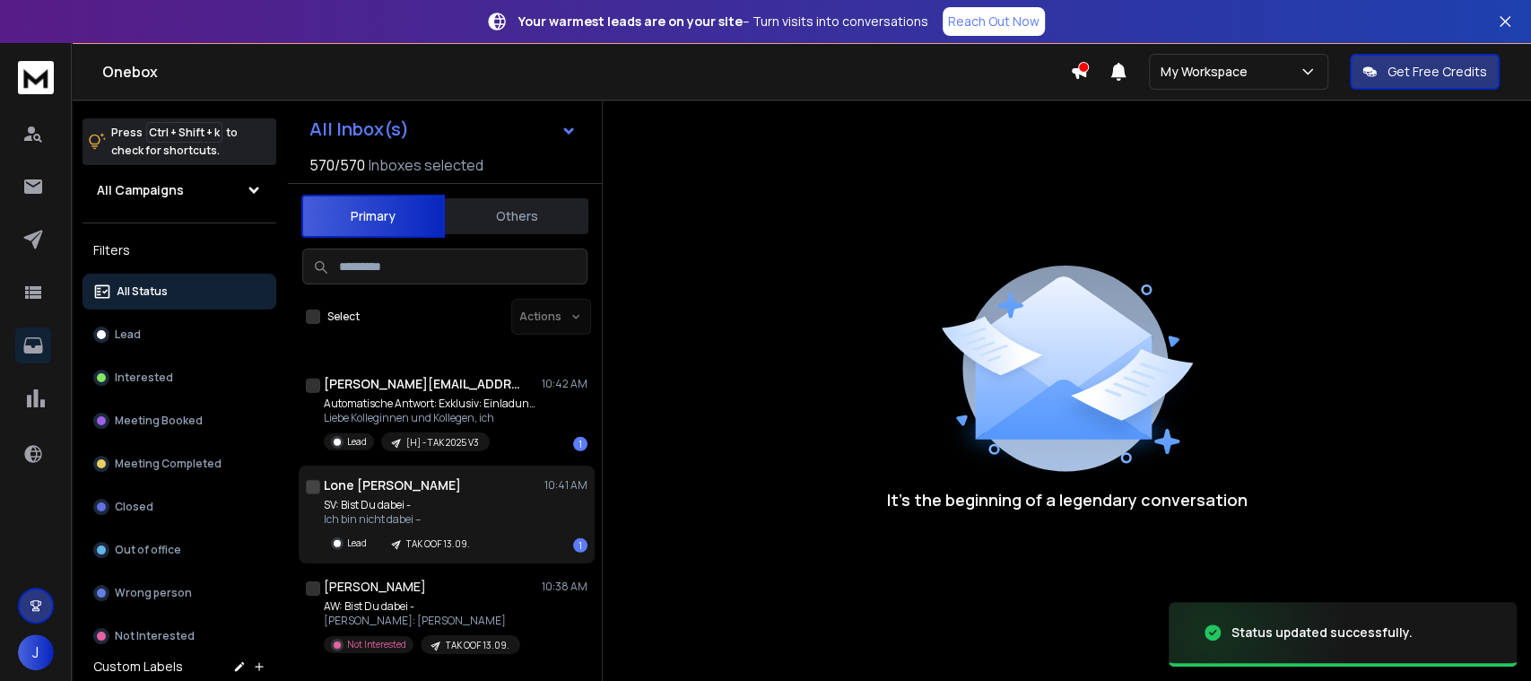
click at [452, 534] on div "TAK OOF 13.09." at bounding box center [431, 543] width 100 height 19
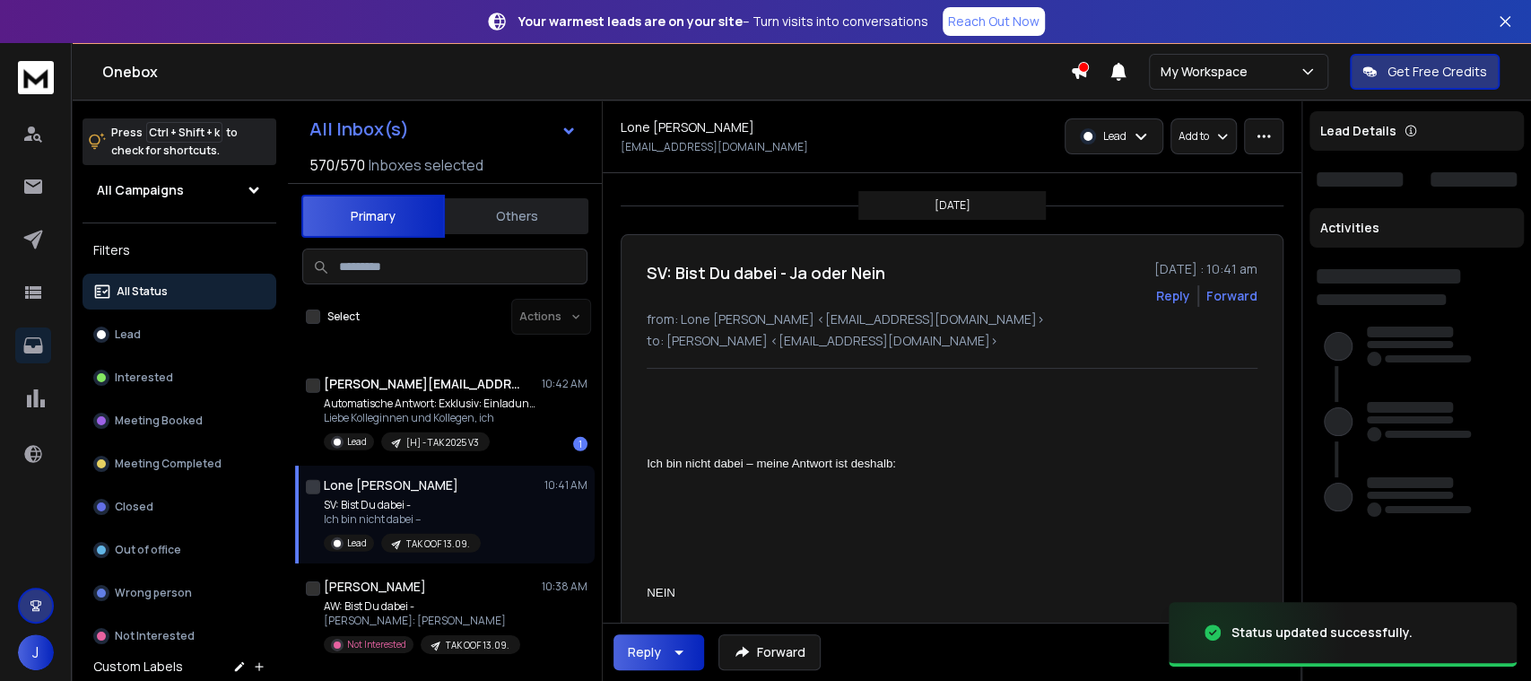
scroll to position [8287, 0]
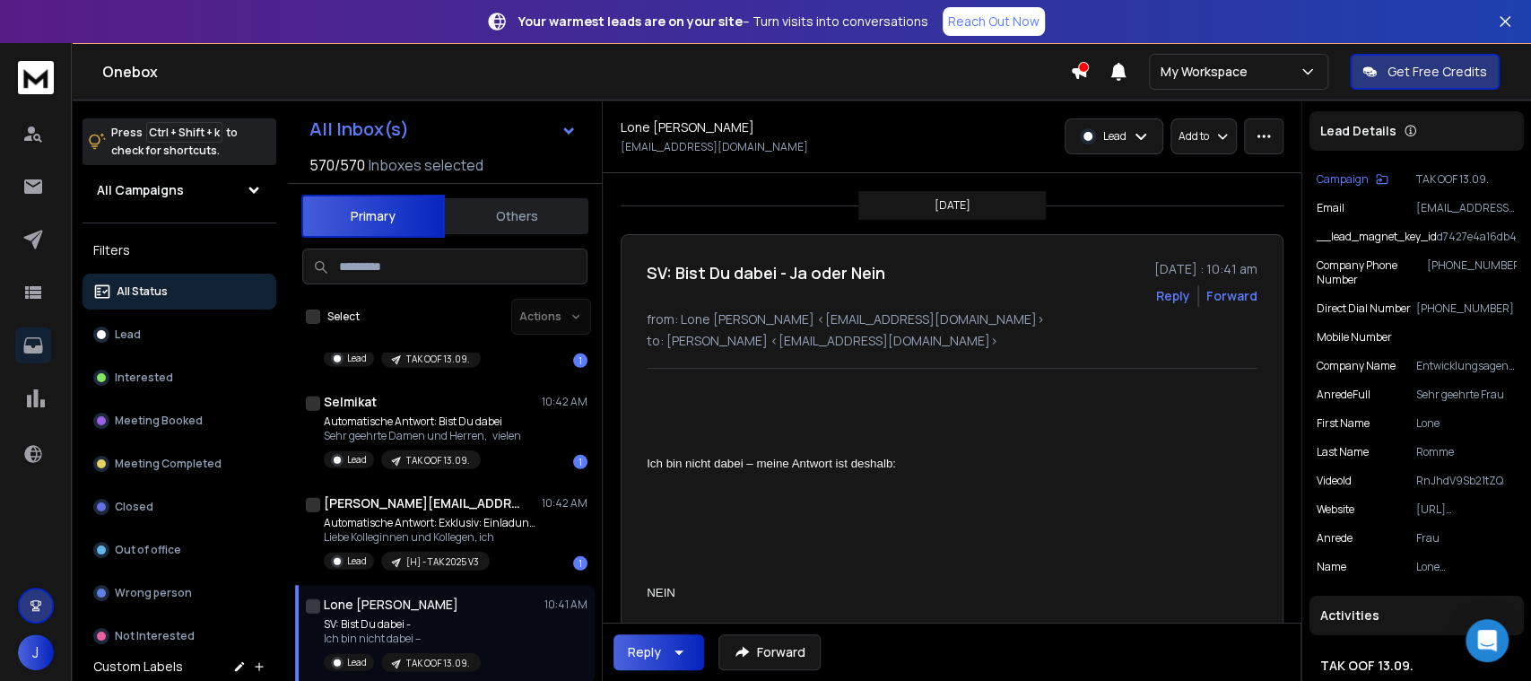
click at [1103, 145] on div "Lead" at bounding box center [1114, 136] width 97 height 34
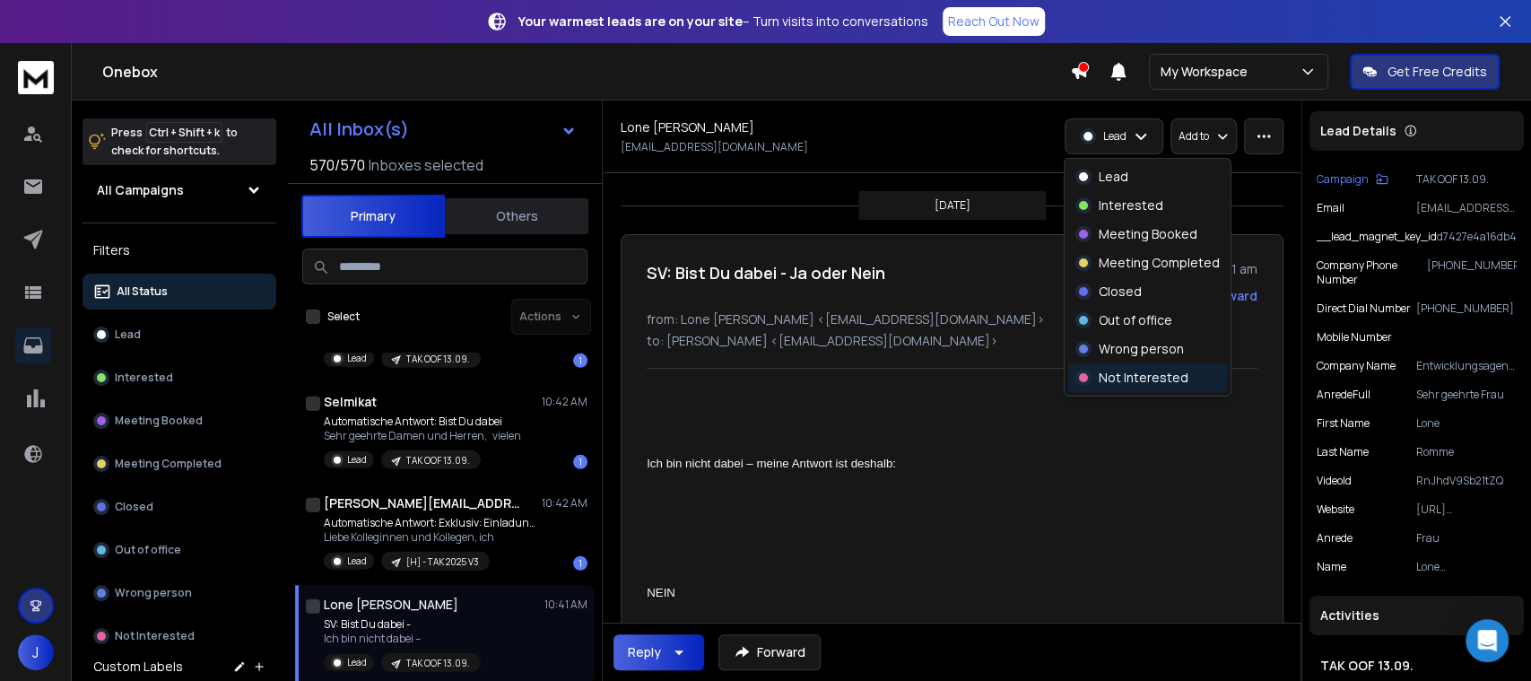
click at [1115, 379] on p "Not Interested" at bounding box center [1144, 378] width 90 height 18
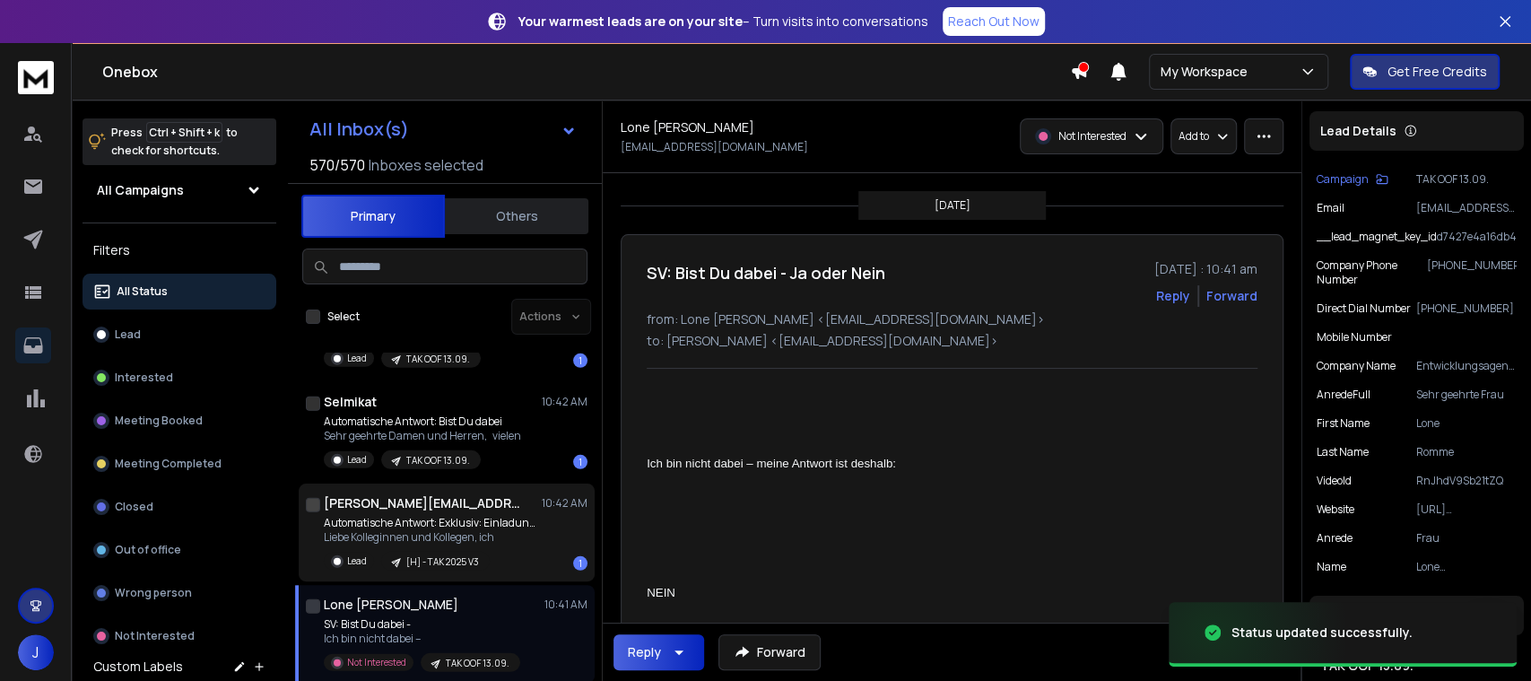
click at [483, 547] on div "Automatische Antwort: Exklusiv: Einladung zum Liebe Kolleginnen und Kollegen, i…" at bounding box center [431, 543] width 215 height 55
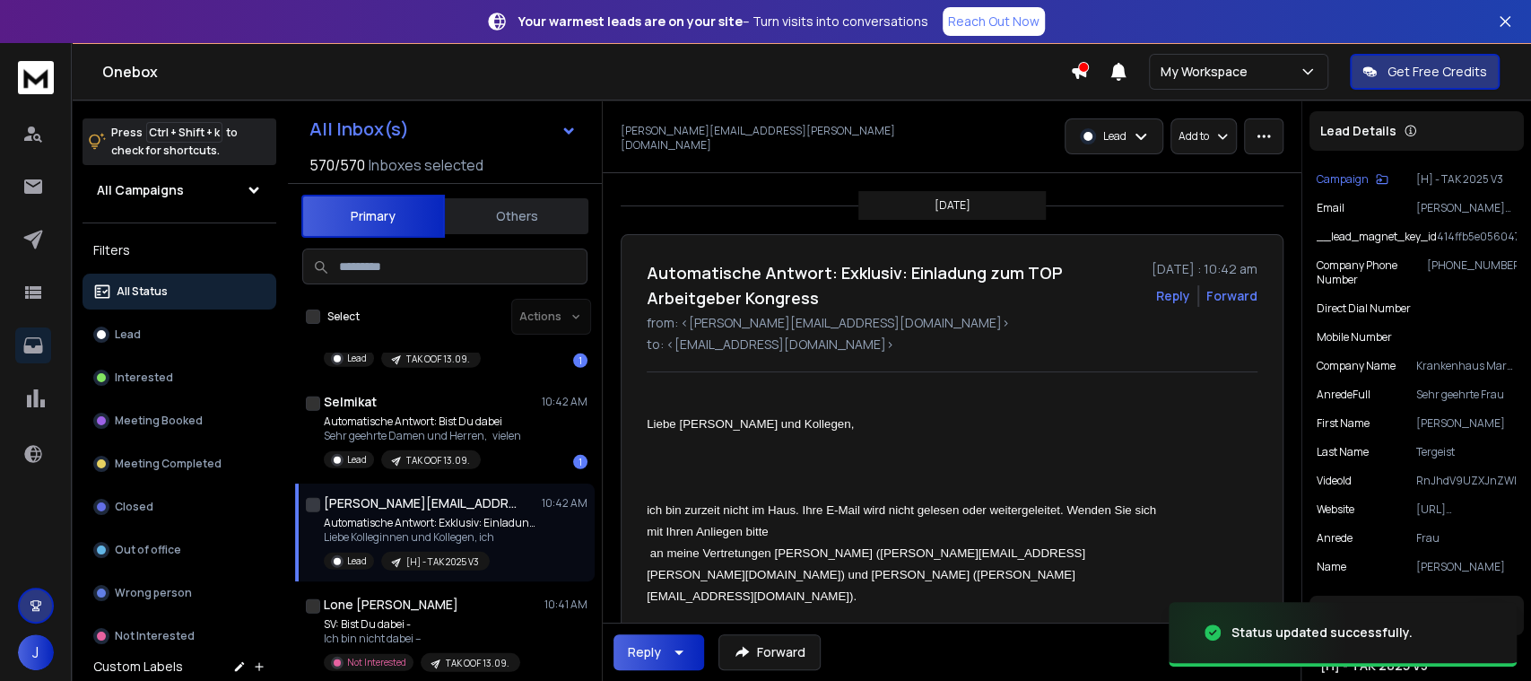
scroll to position [8167, 0]
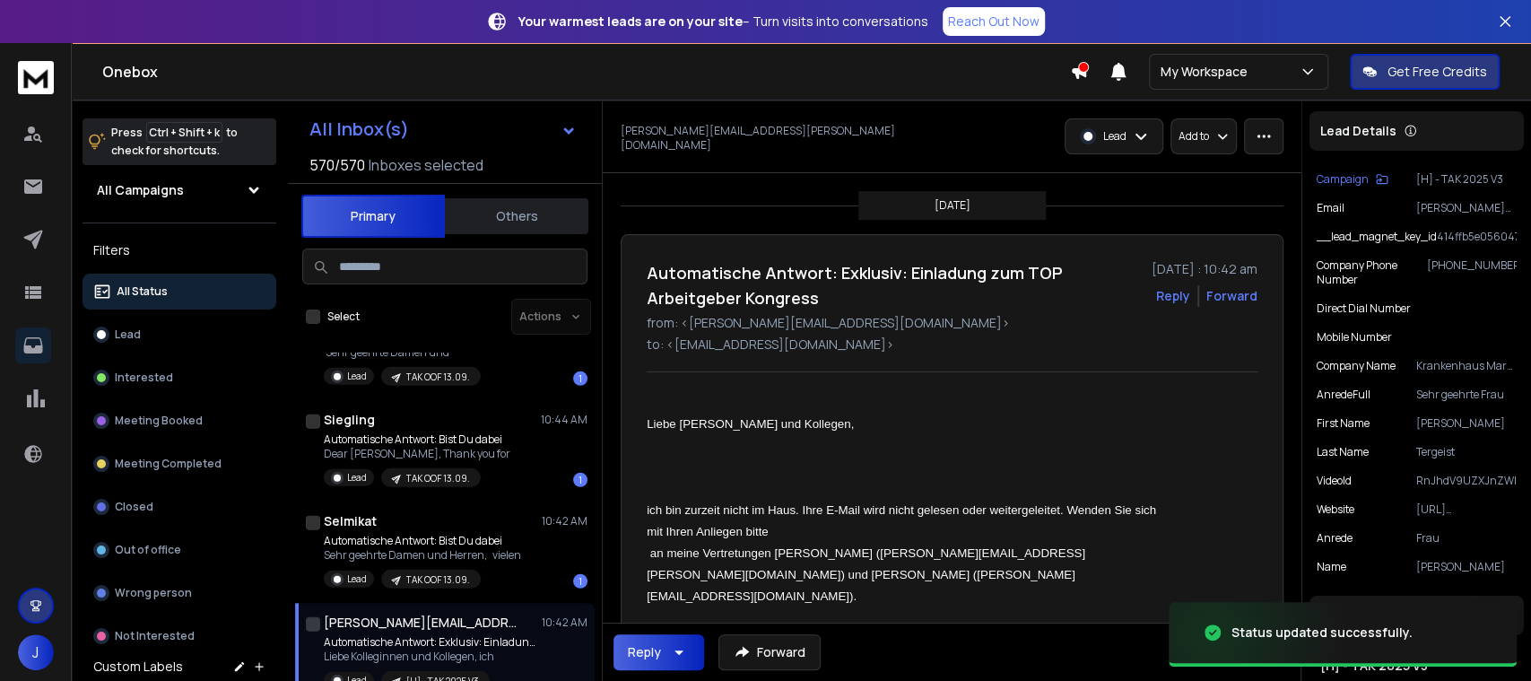
click at [751, 505] on span "ich bin zurzeit nicht im Haus. Ihre E-Mail wird nicht gelesen oder weitergeleit…" at bounding box center [903, 553] width 513 height 100
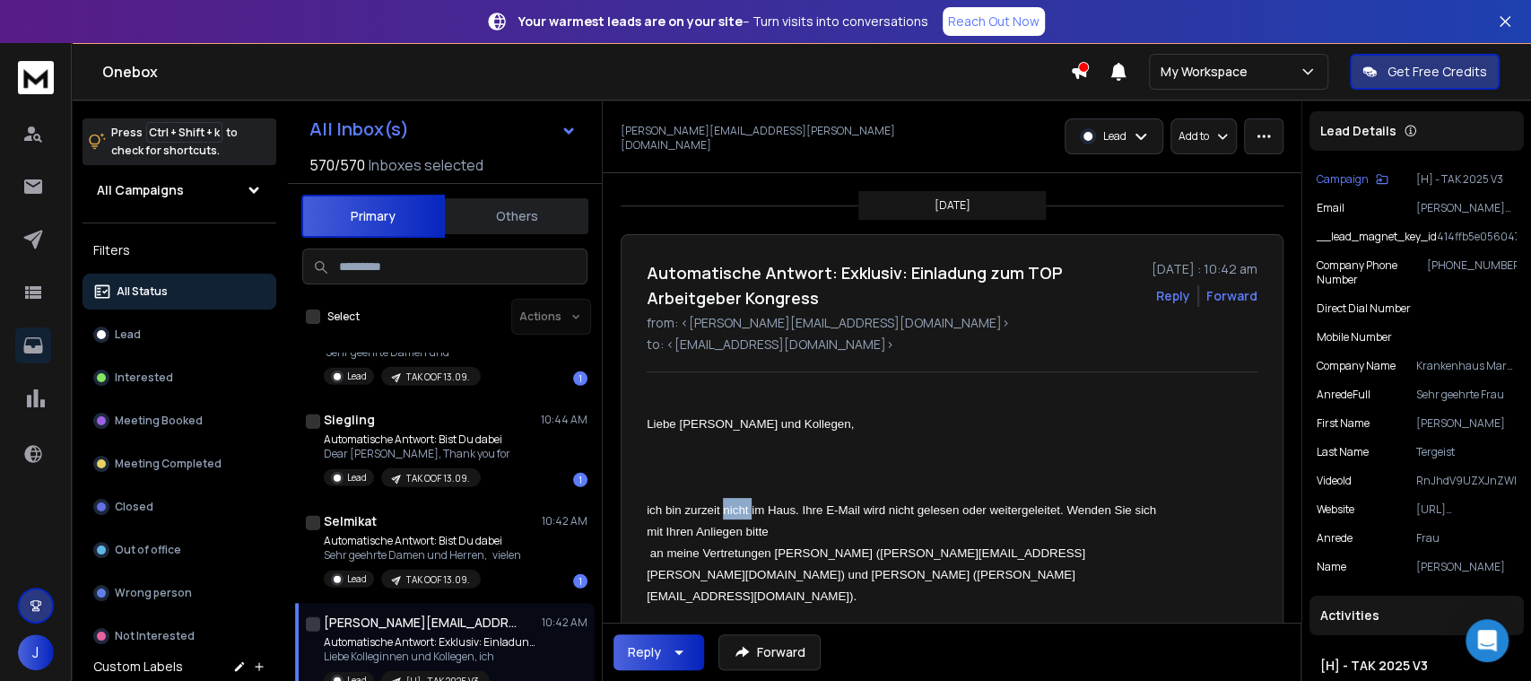
click at [751, 505] on span "ich bin zurzeit nicht im Haus. Ihre E-Mail wird nicht gelesen oder weitergeleit…" at bounding box center [903, 553] width 513 height 100
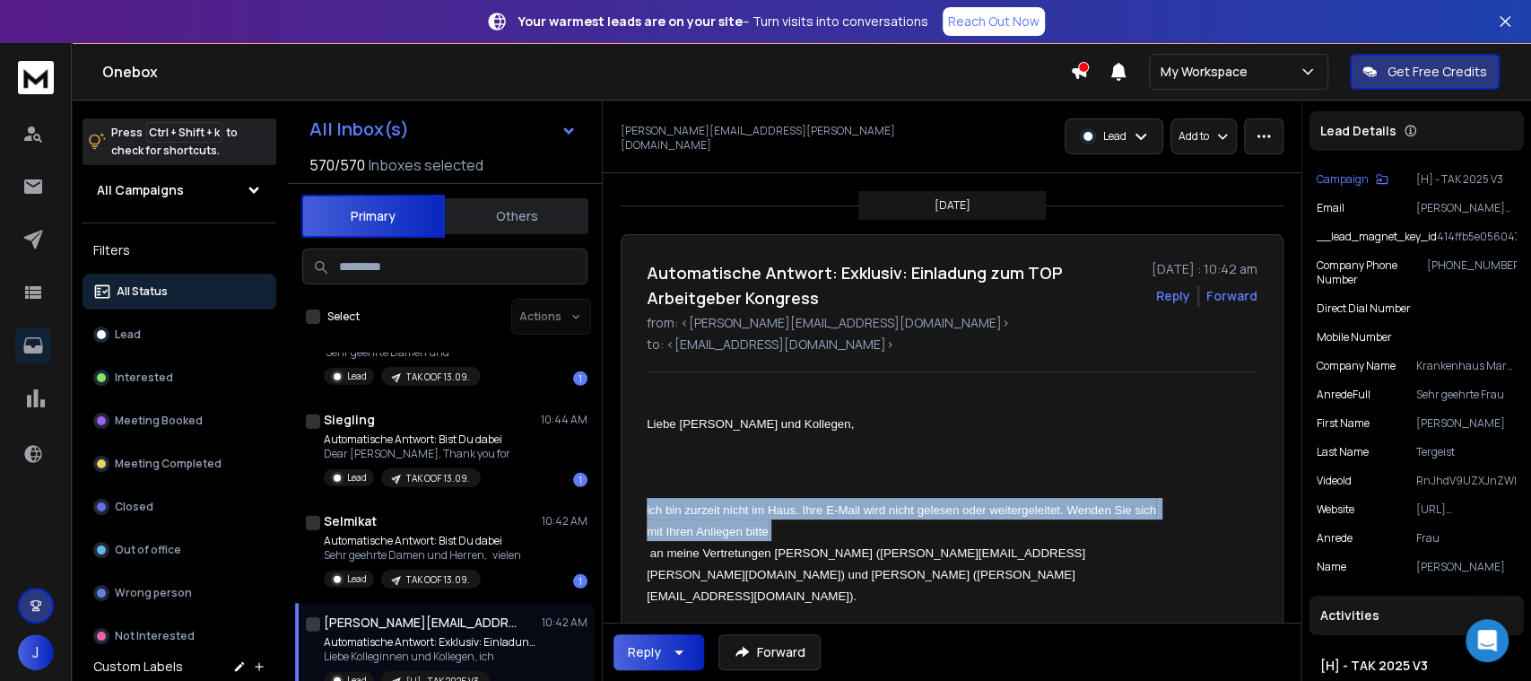
click at [751, 505] on span "ich bin zurzeit nicht im Haus. Ihre E-Mail wird nicht gelesen oder weitergeleit…" at bounding box center [903, 553] width 513 height 100
click at [1081, 137] on div at bounding box center [1088, 136] width 16 height 16
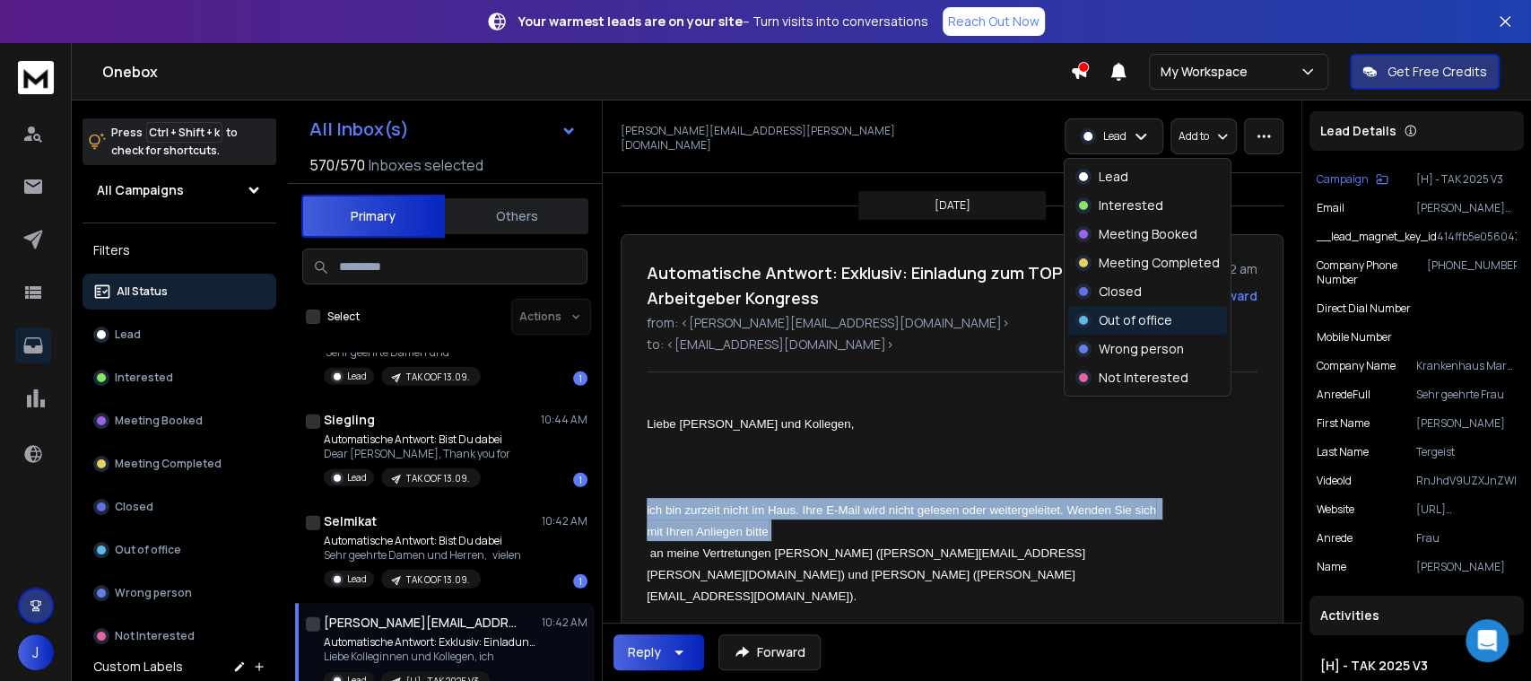
click at [1136, 310] on div "Out of office" at bounding box center [1147, 320] width 159 height 29
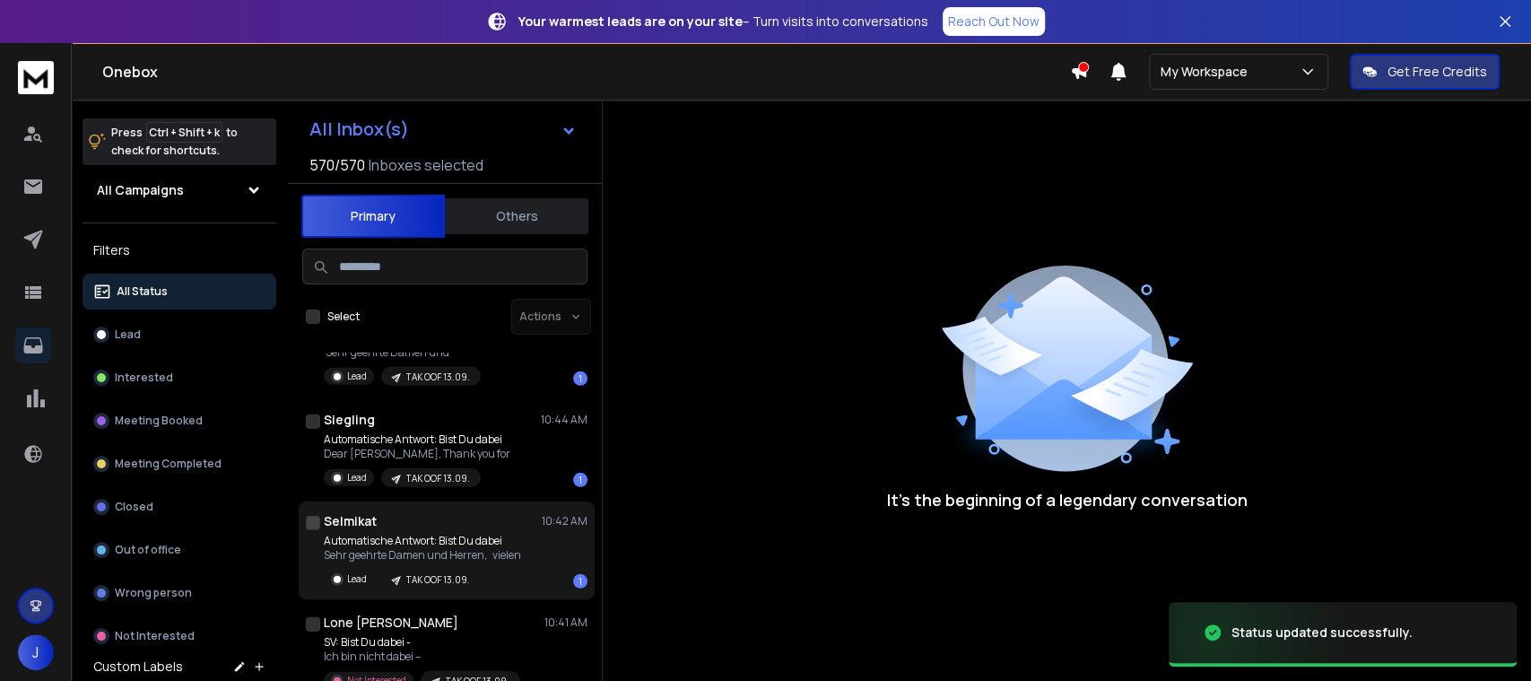
click at [545, 553] on div "Automatische Antwort: Bist Du dabei Sehr geehrte Damen und Herren, vielen Lead …" at bounding box center [456, 561] width 264 height 55
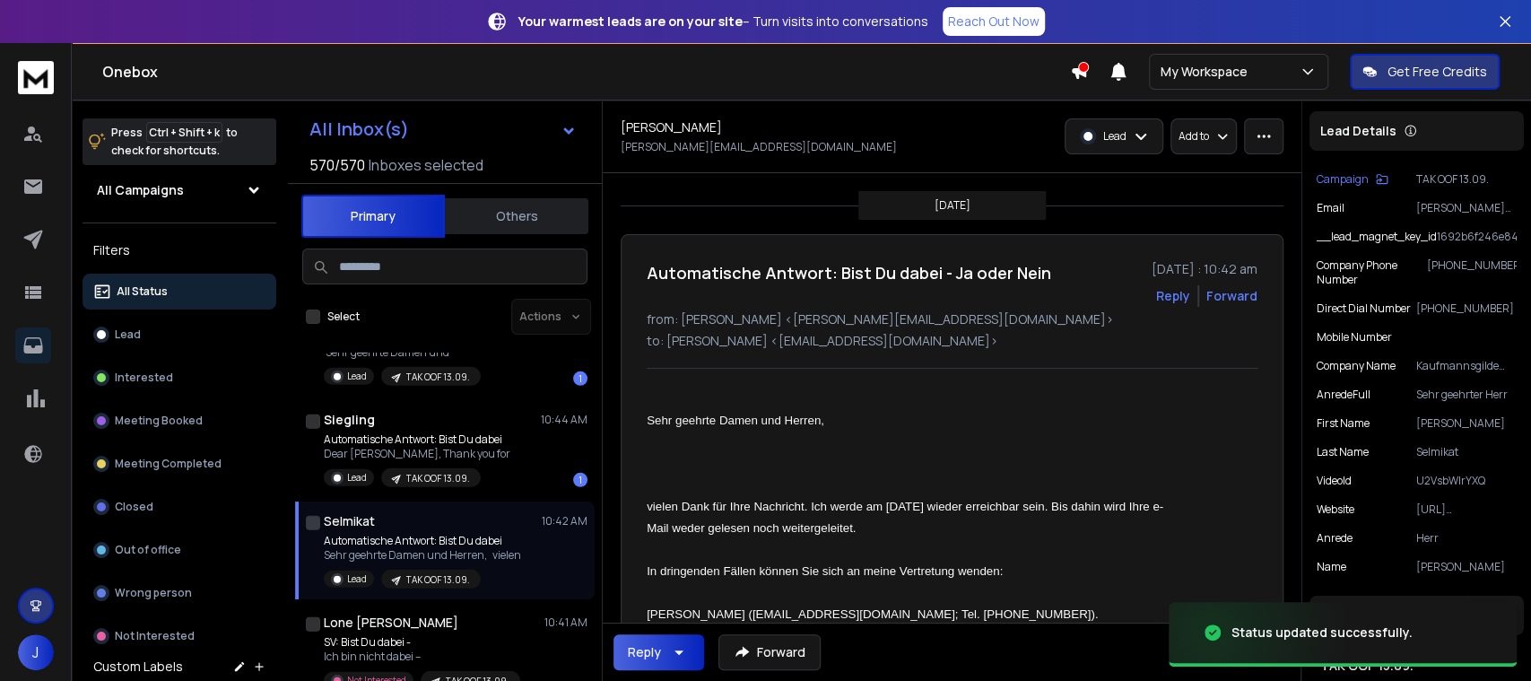
click at [1127, 125] on div "Lead" at bounding box center [1114, 136] width 97 height 34
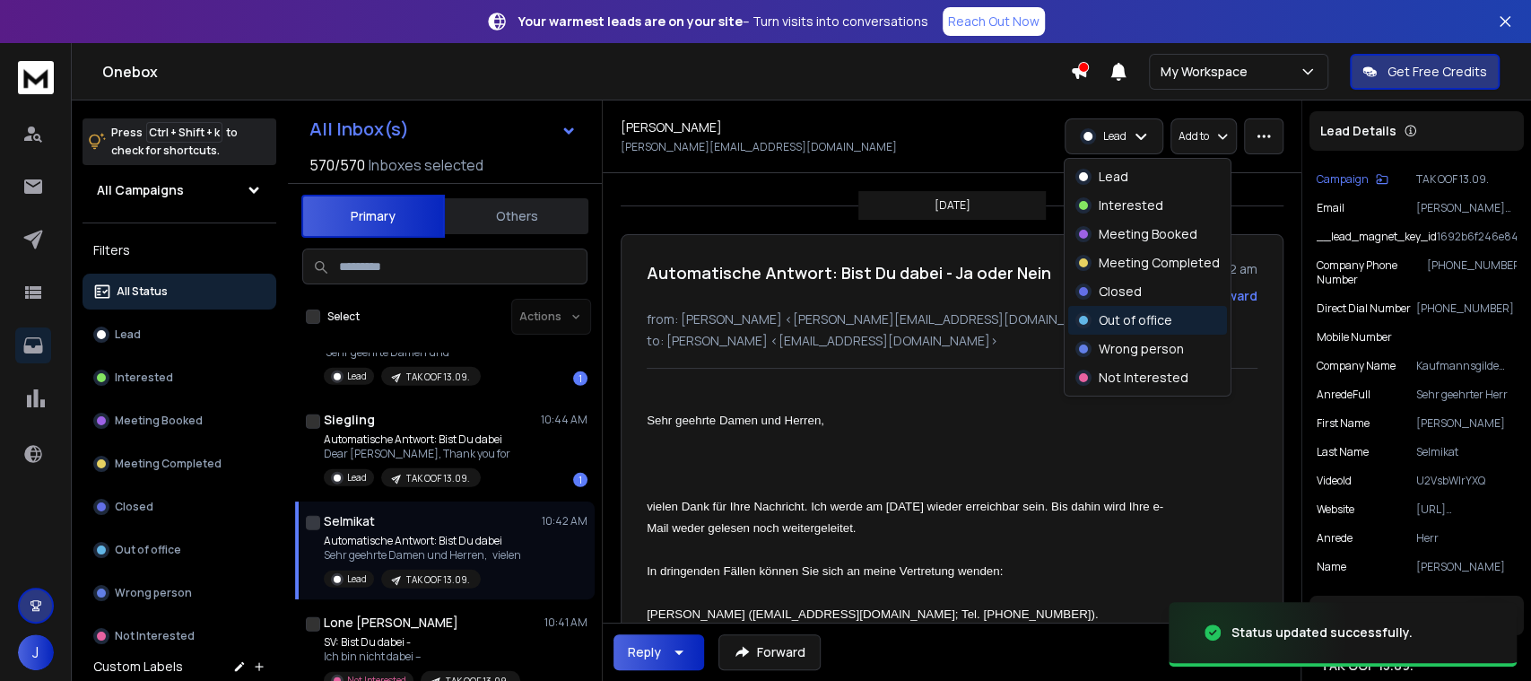
click at [1117, 329] on div "Out of office" at bounding box center [1147, 320] width 159 height 29
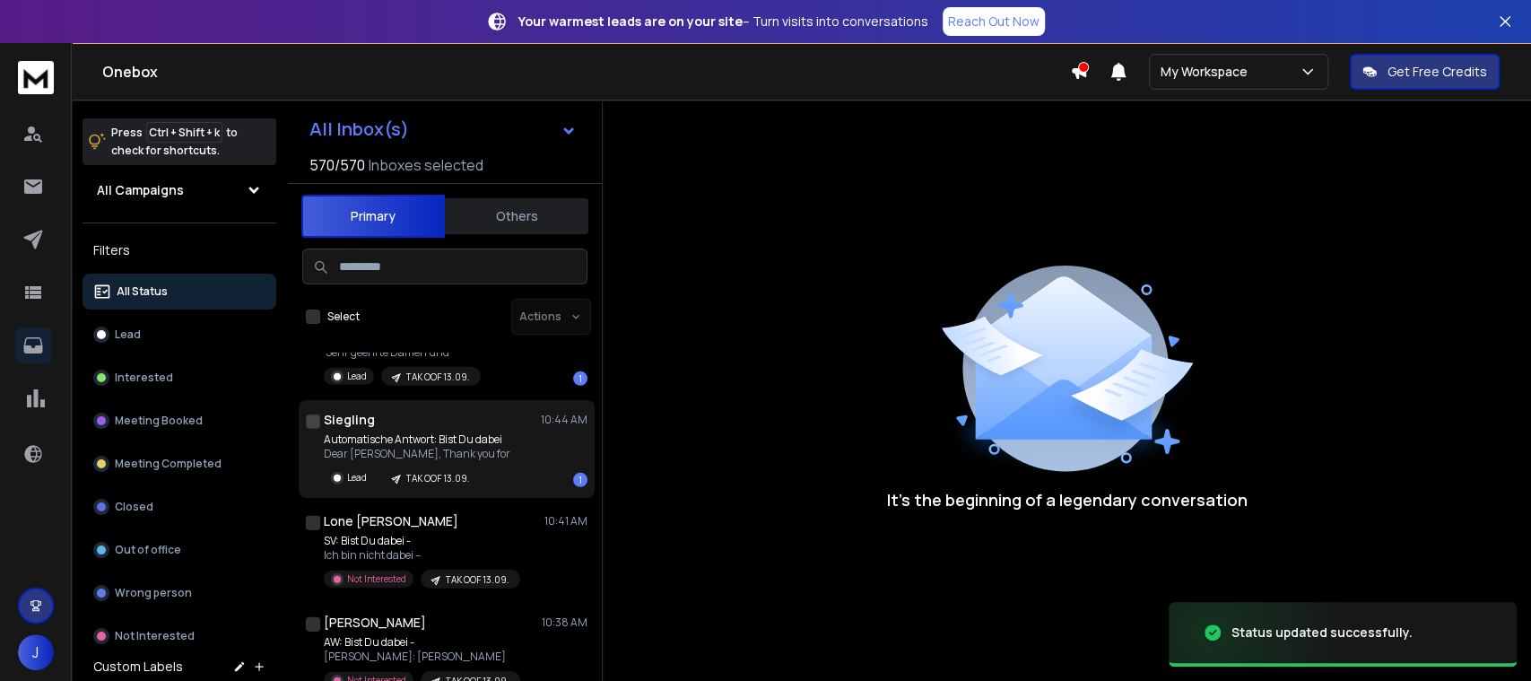
click at [474, 482] on div "TAK OOF 13.09." at bounding box center [431, 477] width 100 height 19
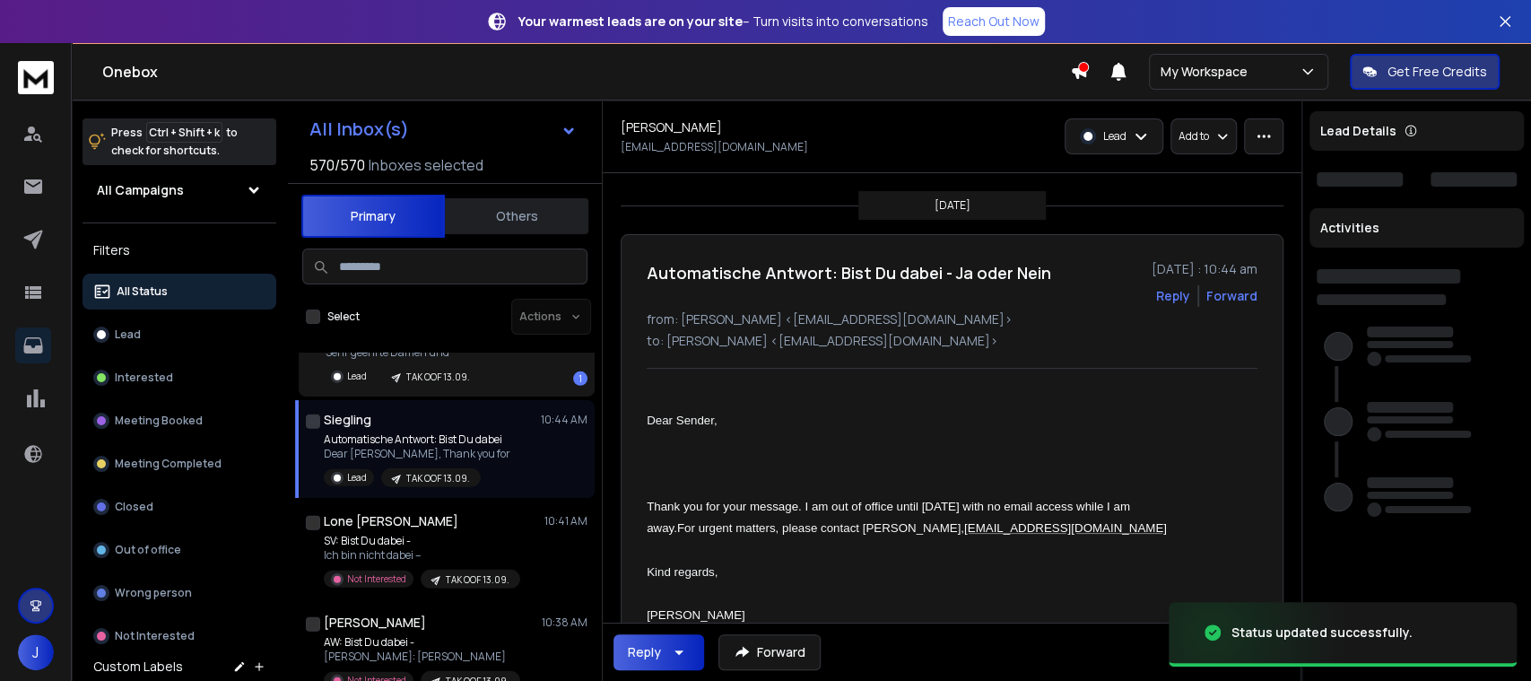
scroll to position [8047, 0]
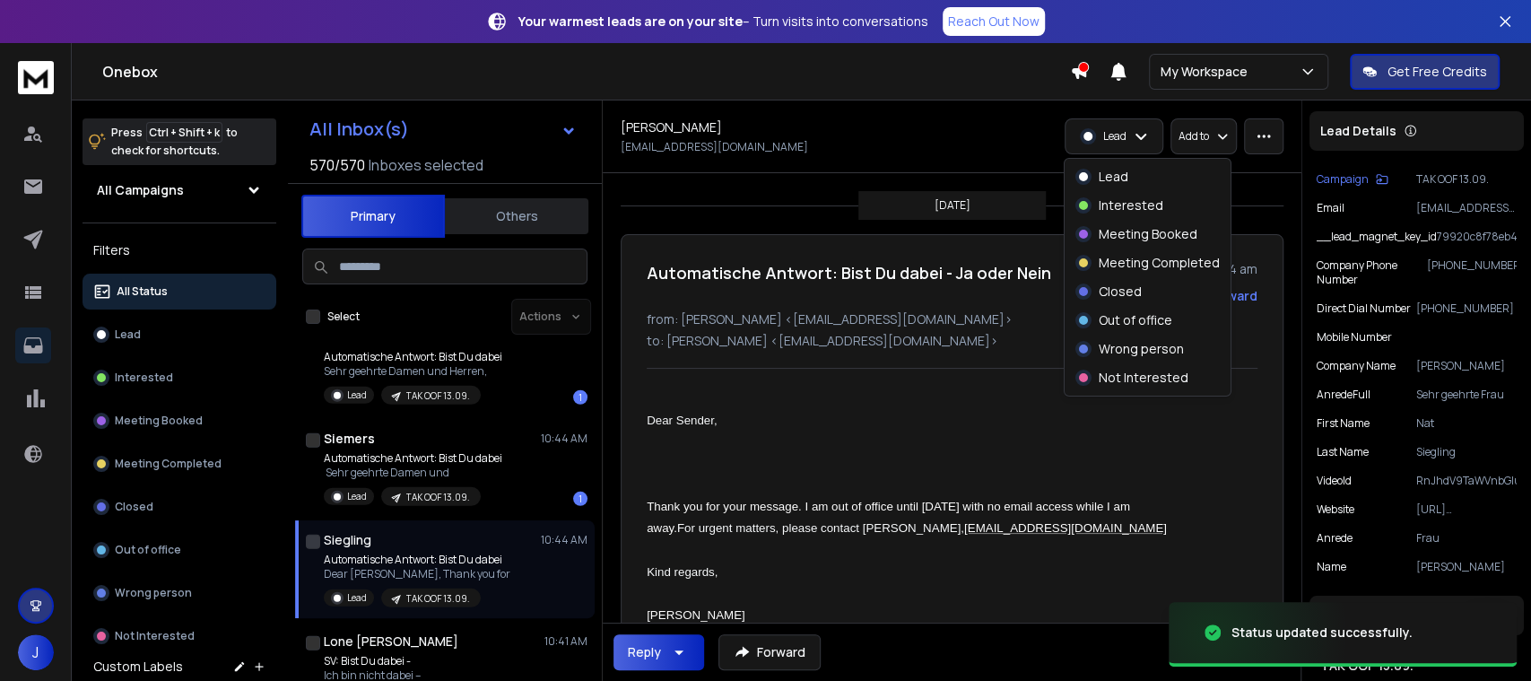
click at [1114, 153] on div "Lead" at bounding box center [1114, 136] width 97 height 34
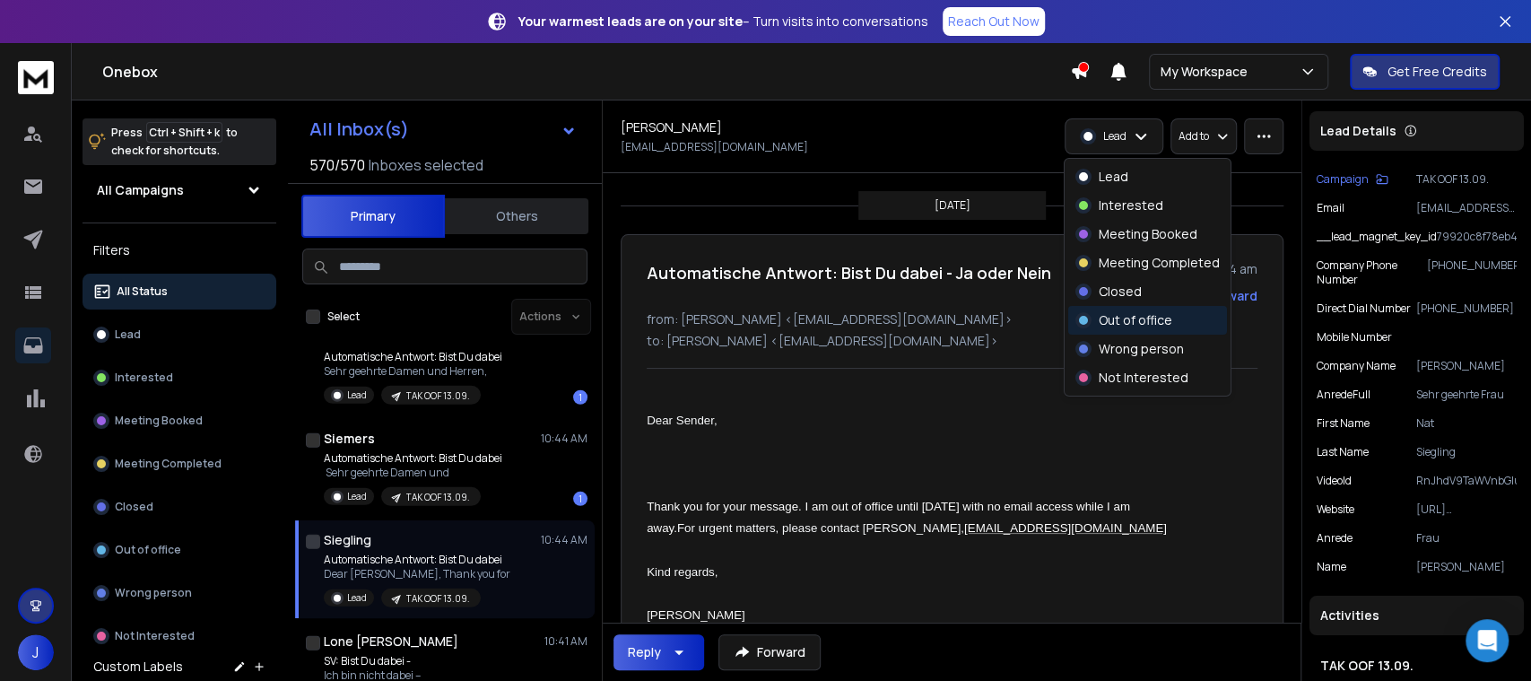
click at [1108, 321] on p "Out of office" at bounding box center [1136, 320] width 74 height 18
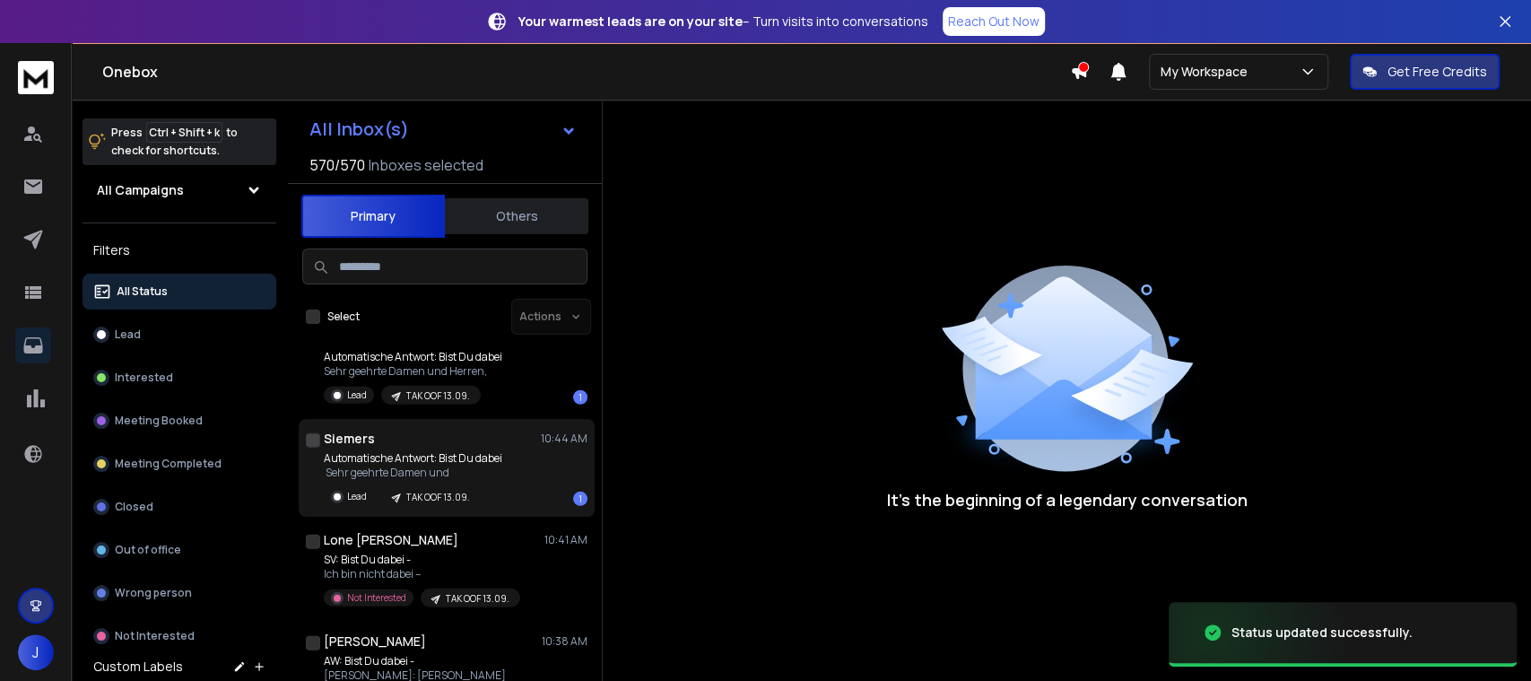
click at [488, 481] on div "Automatische Antwort: Bist Du dabei ﻿ ﻿Sehr geehrte Damen und Lead TAK OOF 13.0…" at bounding box center [413, 478] width 179 height 55
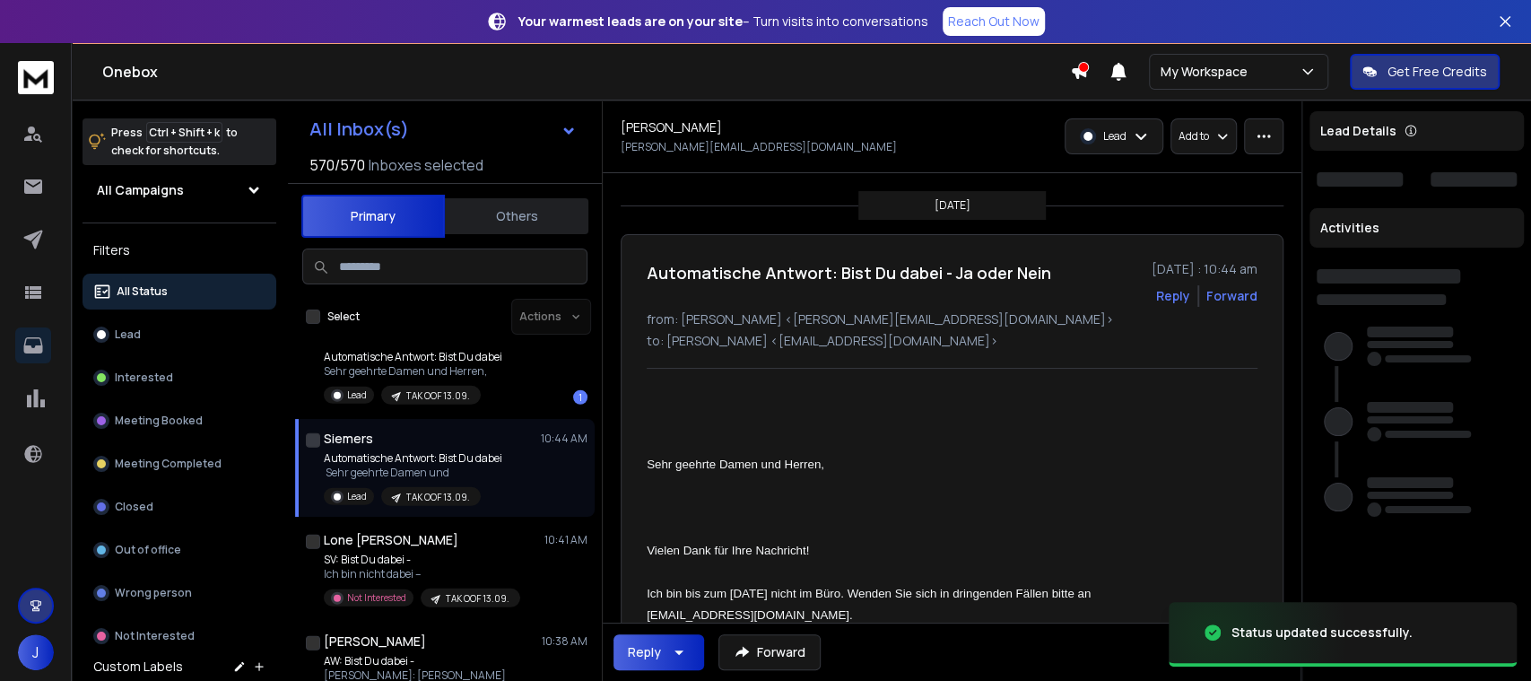
scroll to position [7928, 0]
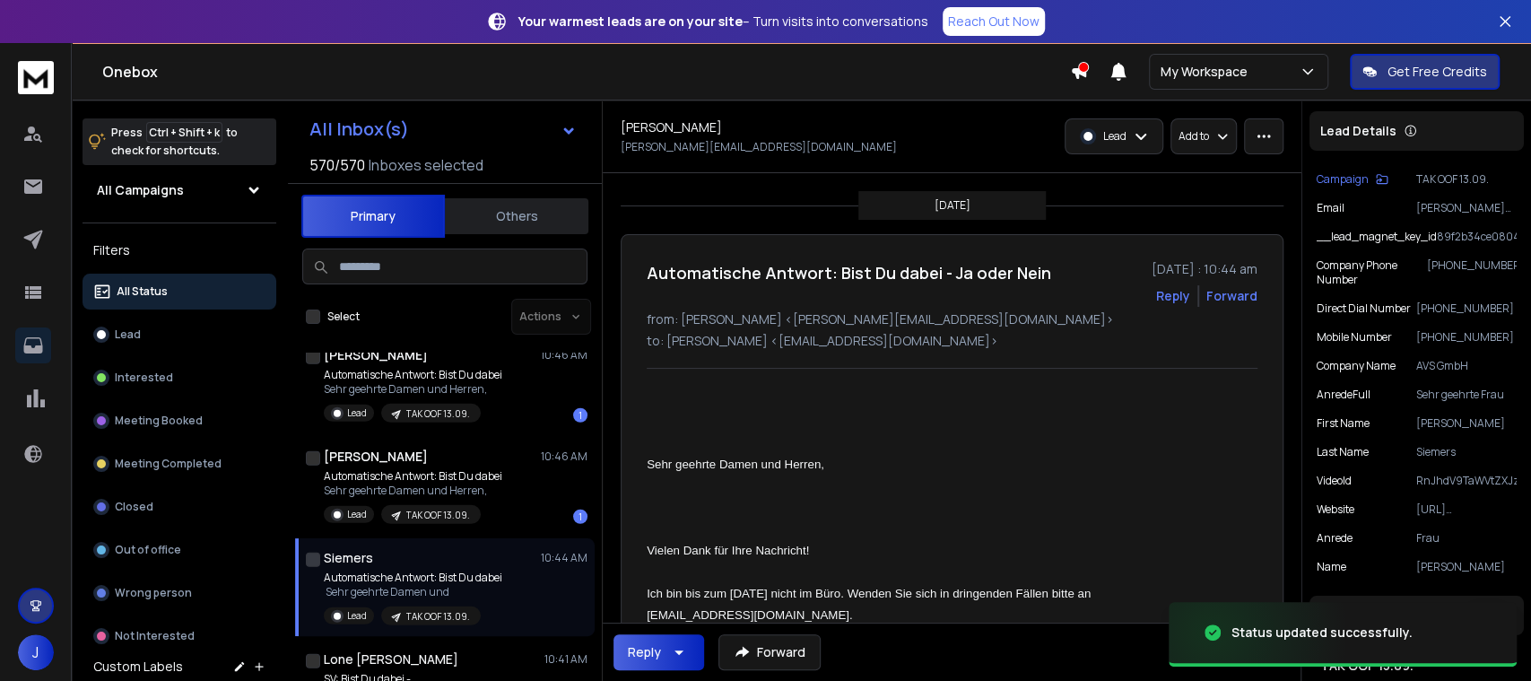
click at [1107, 126] on div "Lead" at bounding box center [1114, 136] width 97 height 34
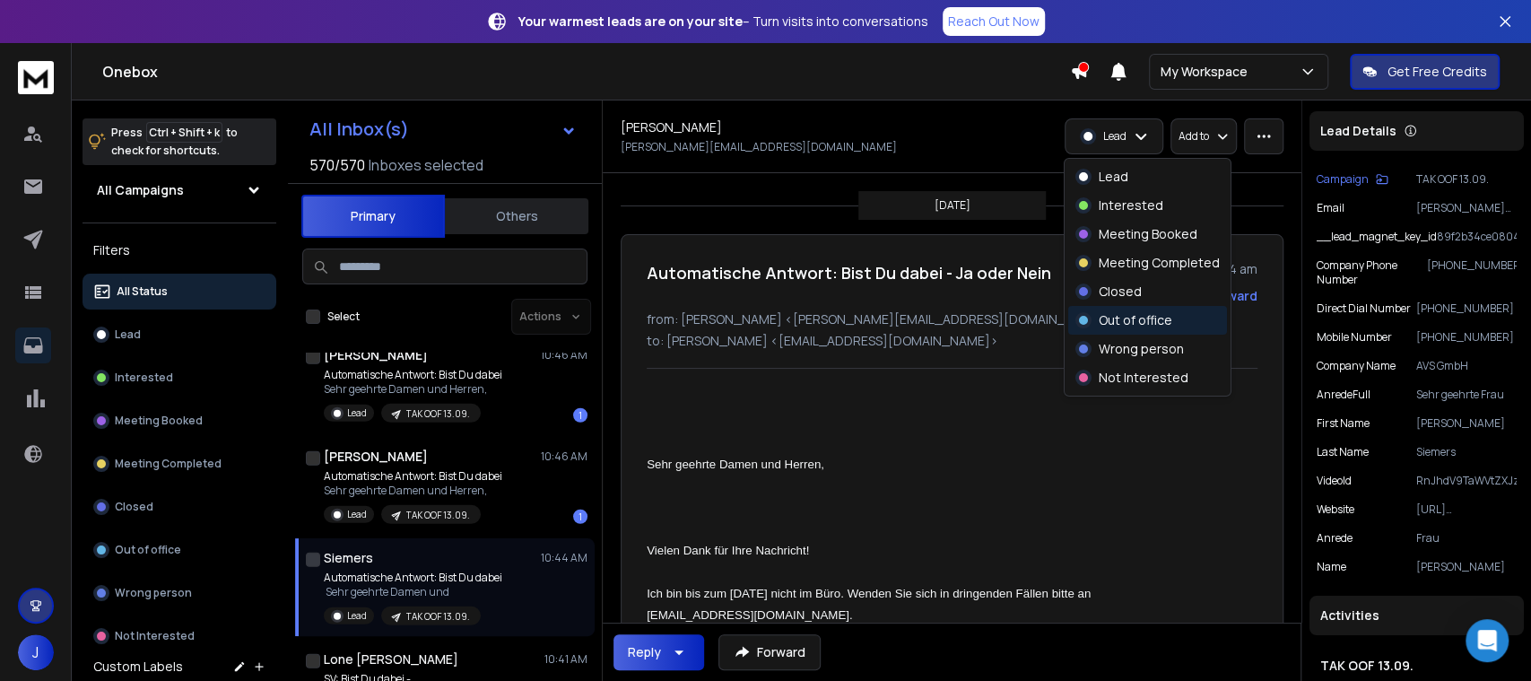
click at [1120, 316] on p "Out of office" at bounding box center [1136, 320] width 74 height 18
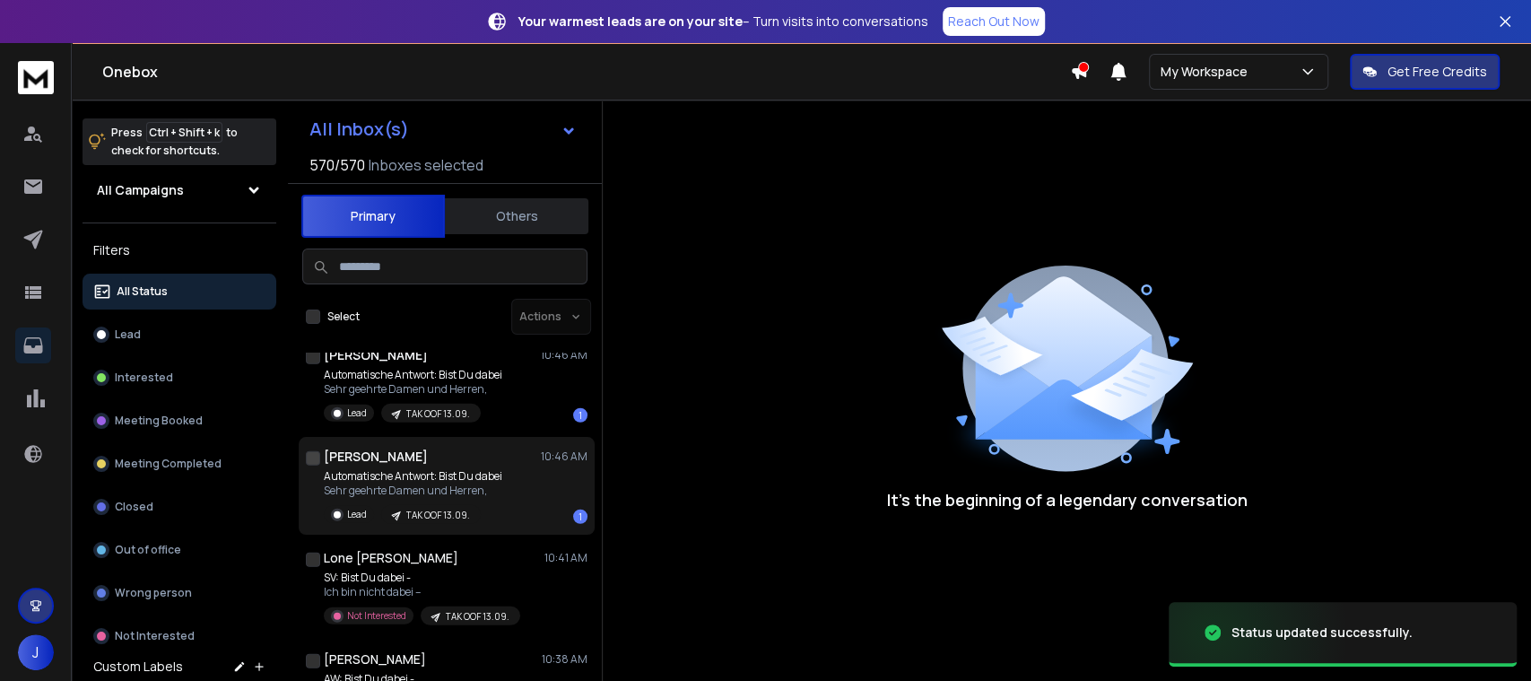
click at [505, 497] on div "Automatische Antwort: Bist Du dabei Sehr geehrte Damen und Herren, Lead TAK OOF…" at bounding box center [456, 496] width 264 height 55
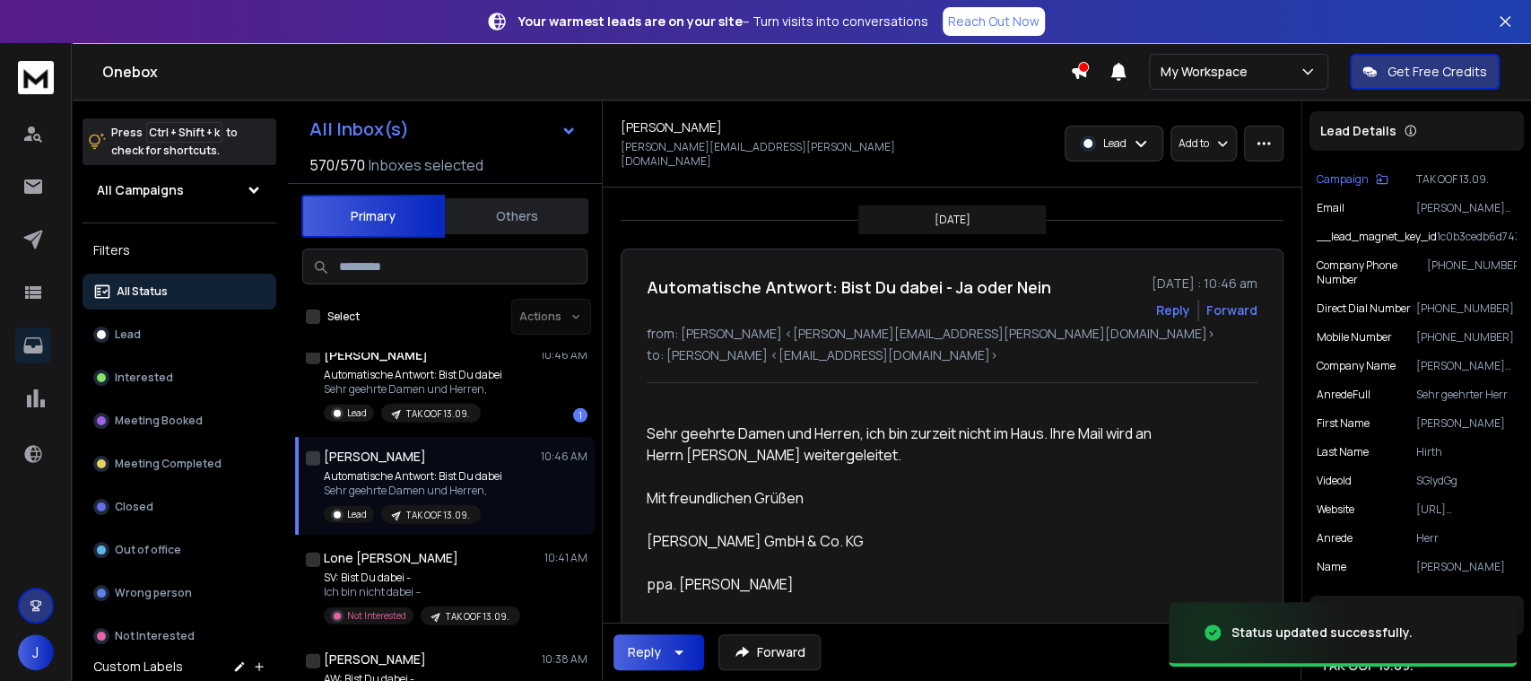
scroll to position [7809, 0]
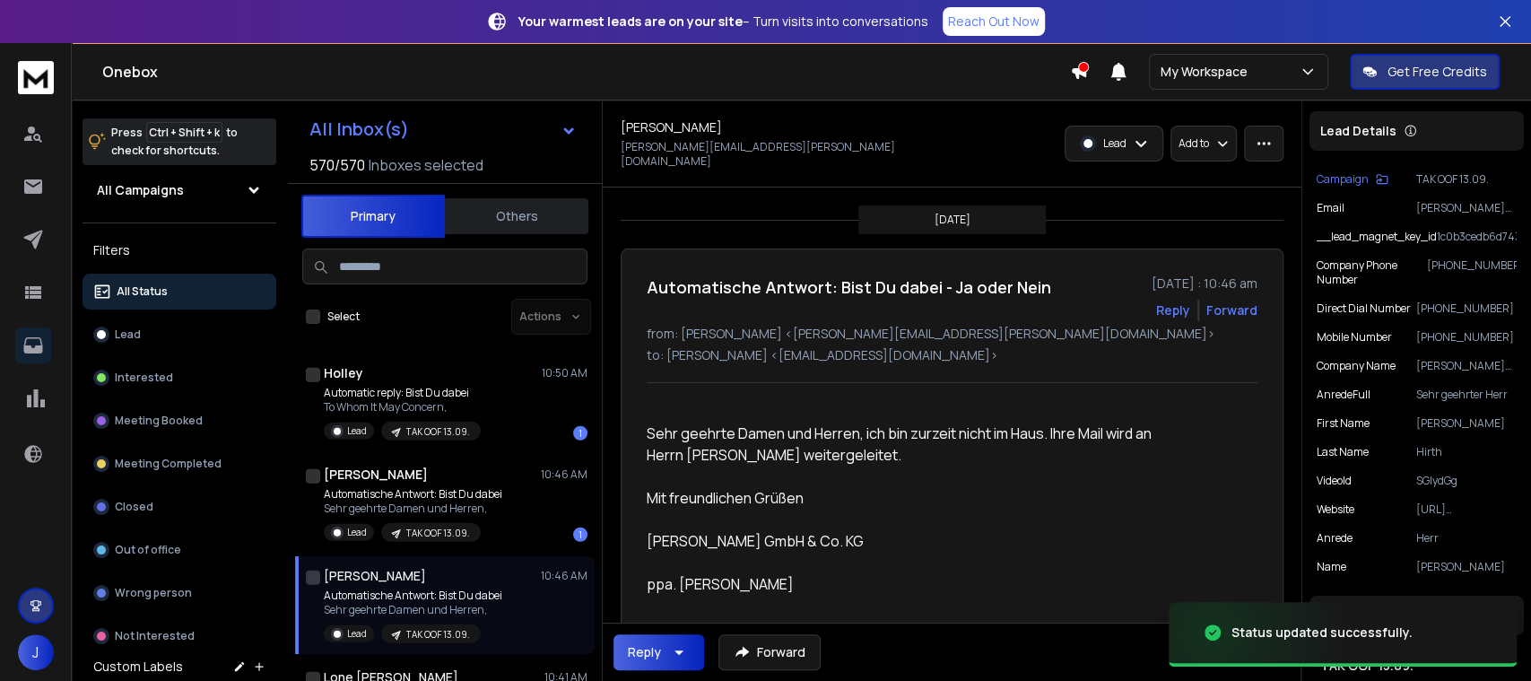
click at [1119, 136] on p "Lead" at bounding box center [1114, 143] width 23 height 14
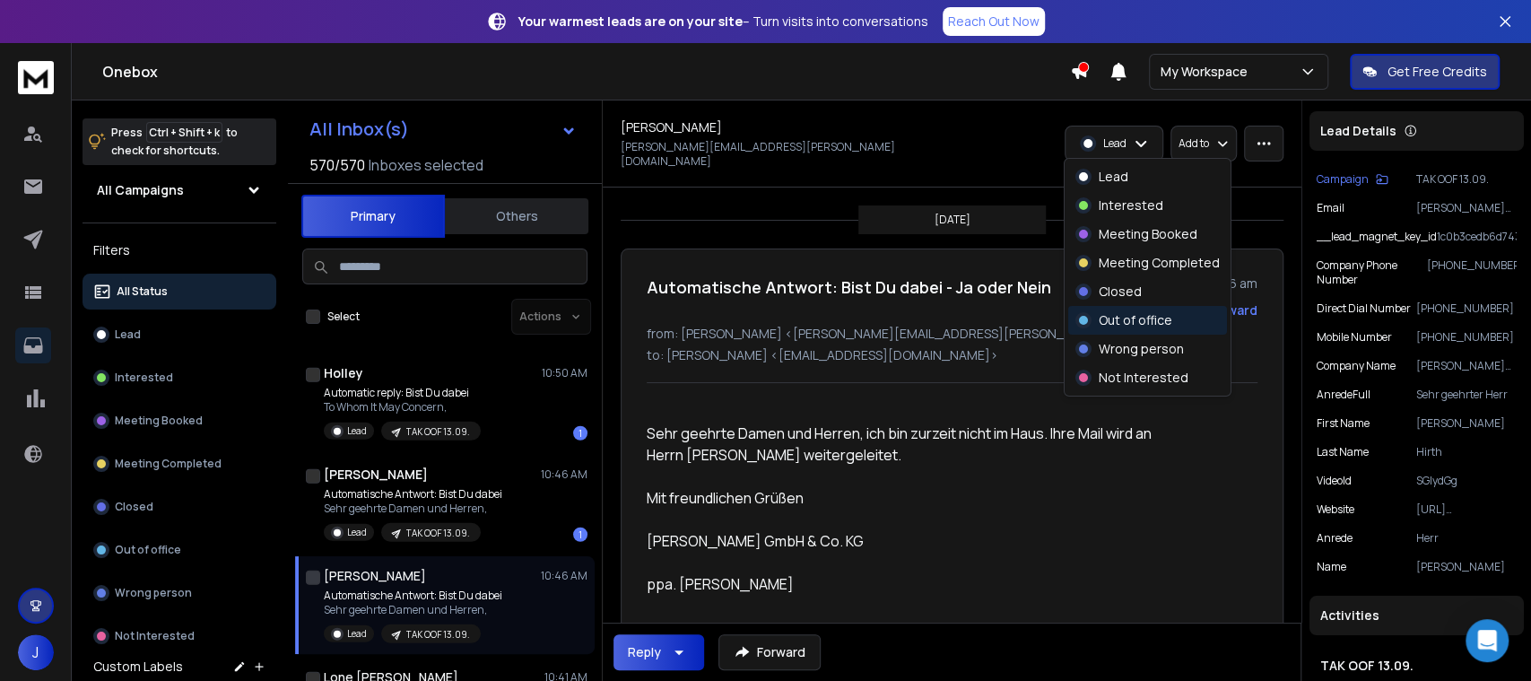
click at [1120, 326] on p "Out of office" at bounding box center [1136, 320] width 74 height 18
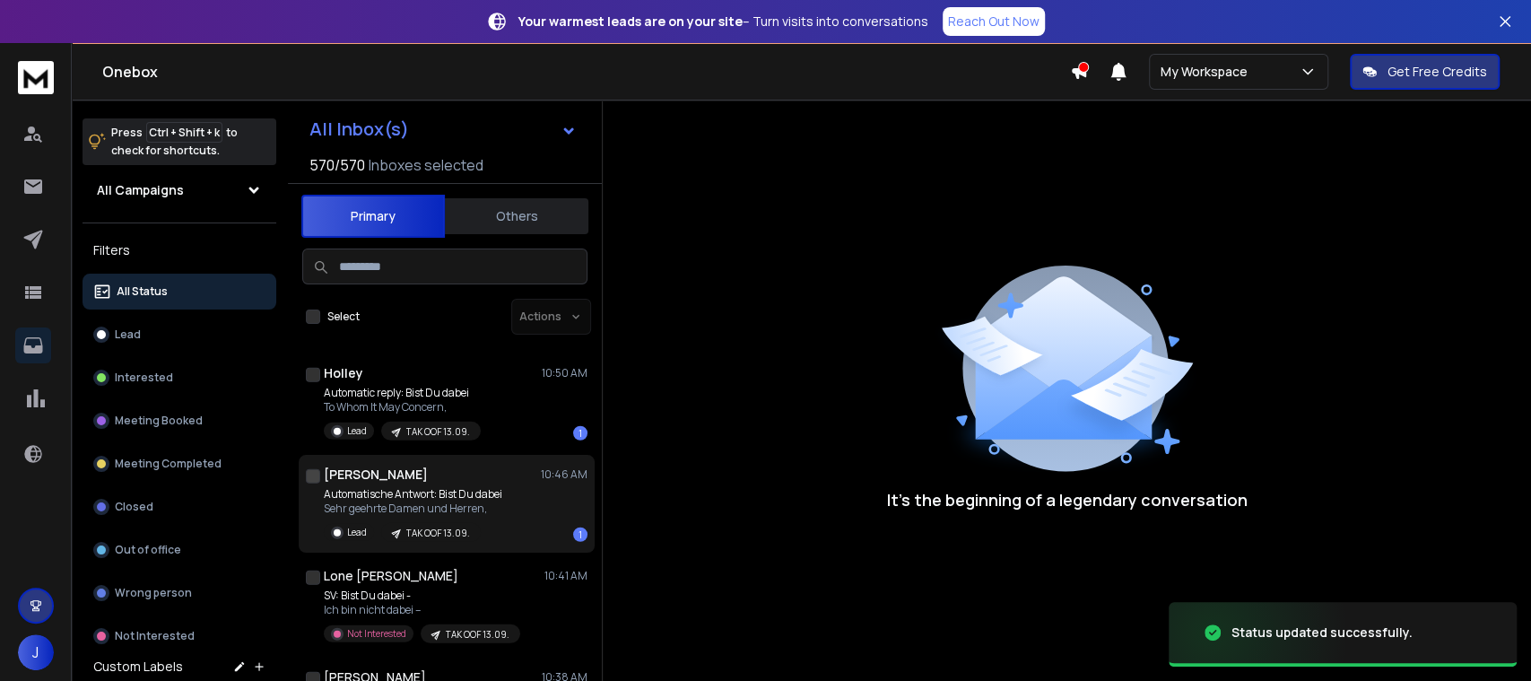
click at [438, 523] on div "TAK OOF 13.09." at bounding box center [431, 532] width 100 height 19
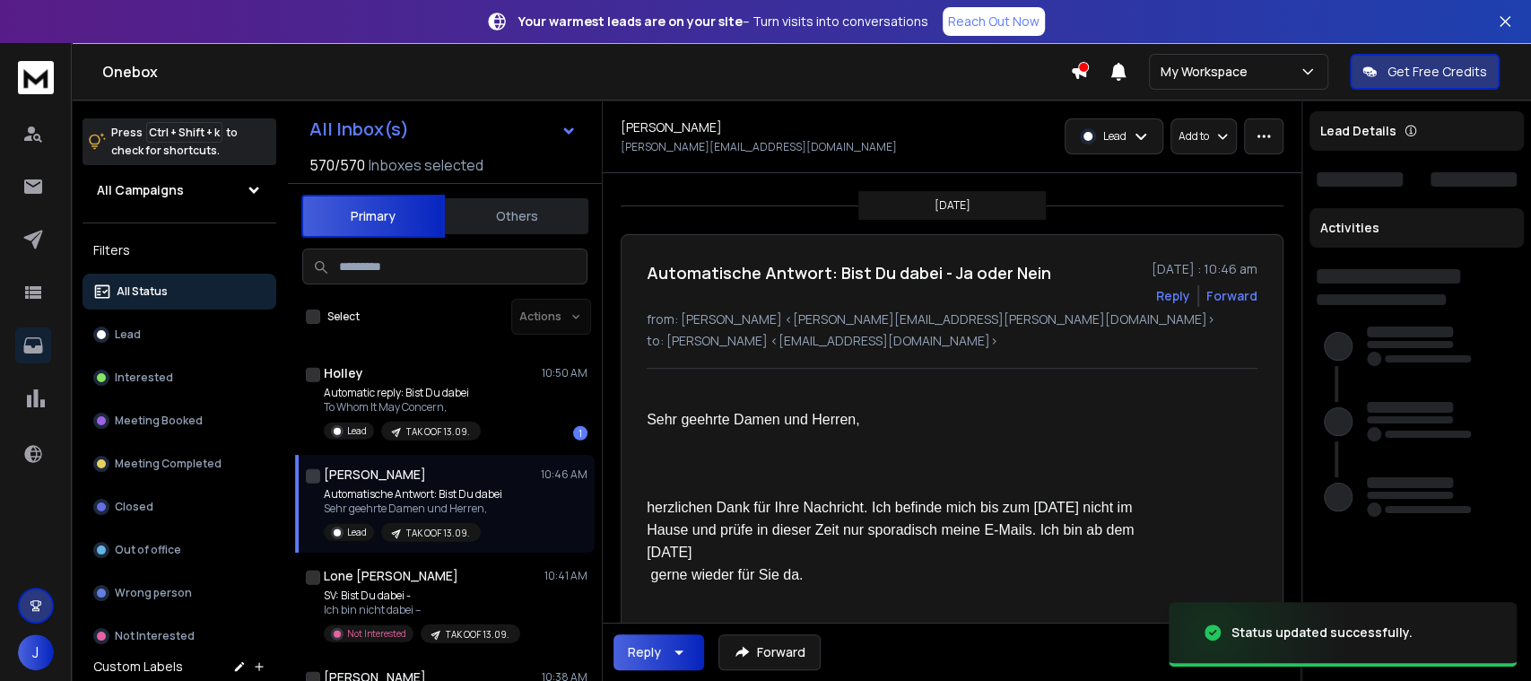
scroll to position [7688, 0]
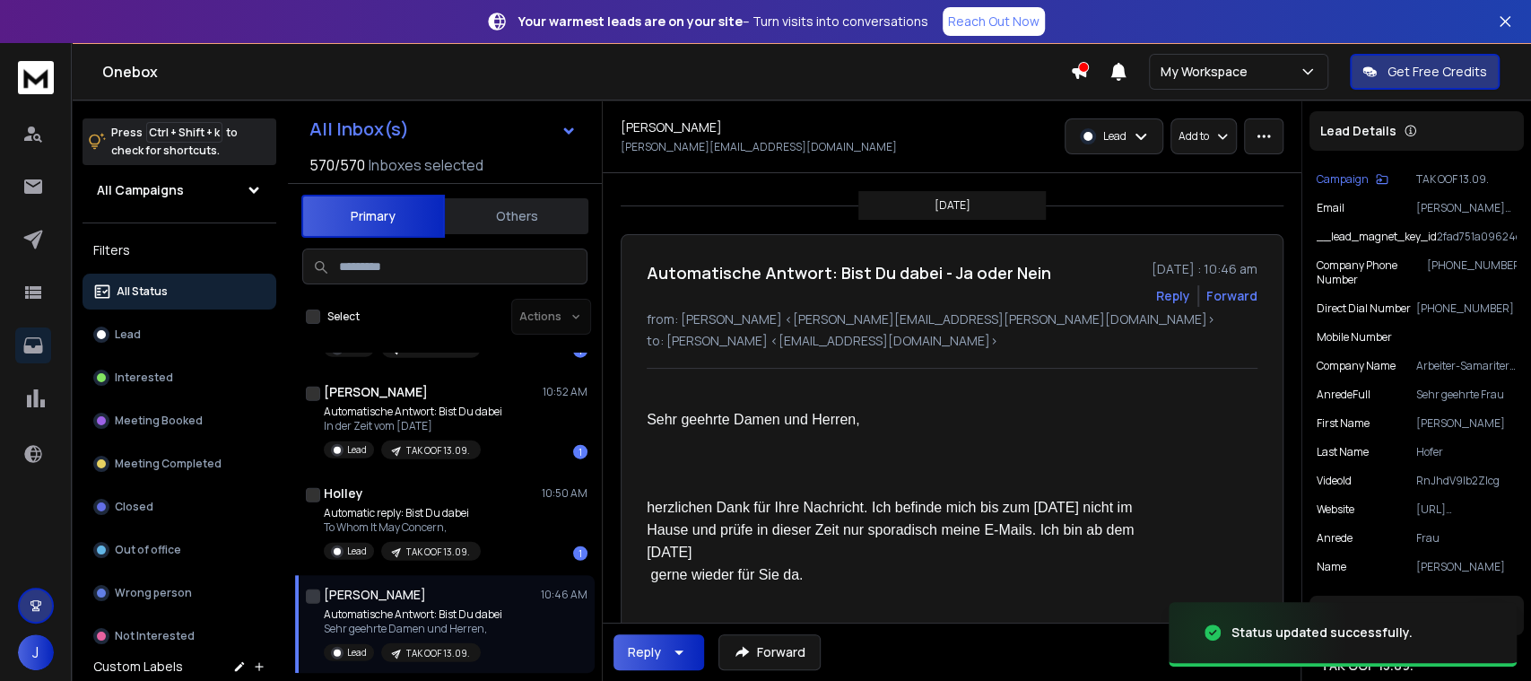
click at [883, 516] on p "herzlichen Dank für Ihre Nachricht. Ich befinde mich bis zum [DATE] nicht im Ha…" at bounding box center [909, 541] width 524 height 90
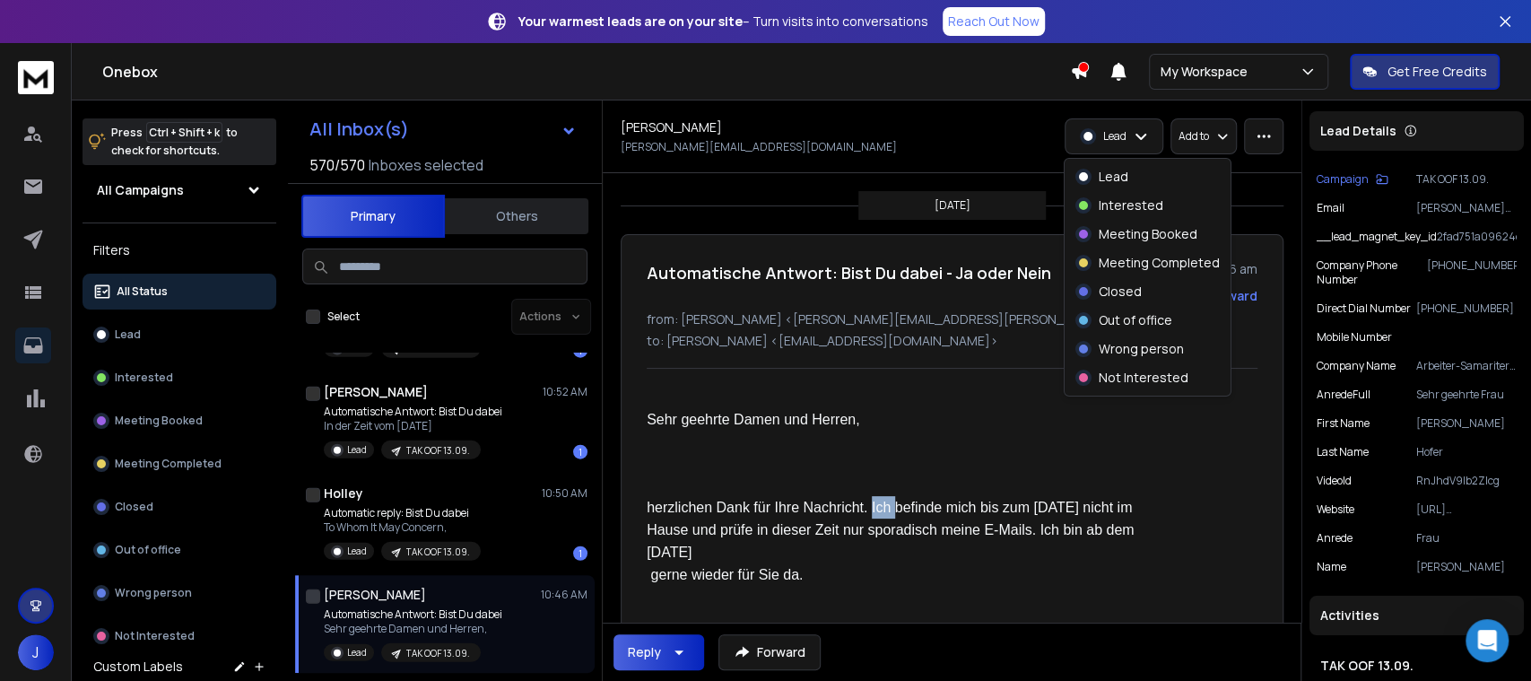
click at [1088, 134] on div at bounding box center [1088, 136] width 16 height 16
click at [1122, 320] on p "Out of office" at bounding box center [1136, 320] width 74 height 18
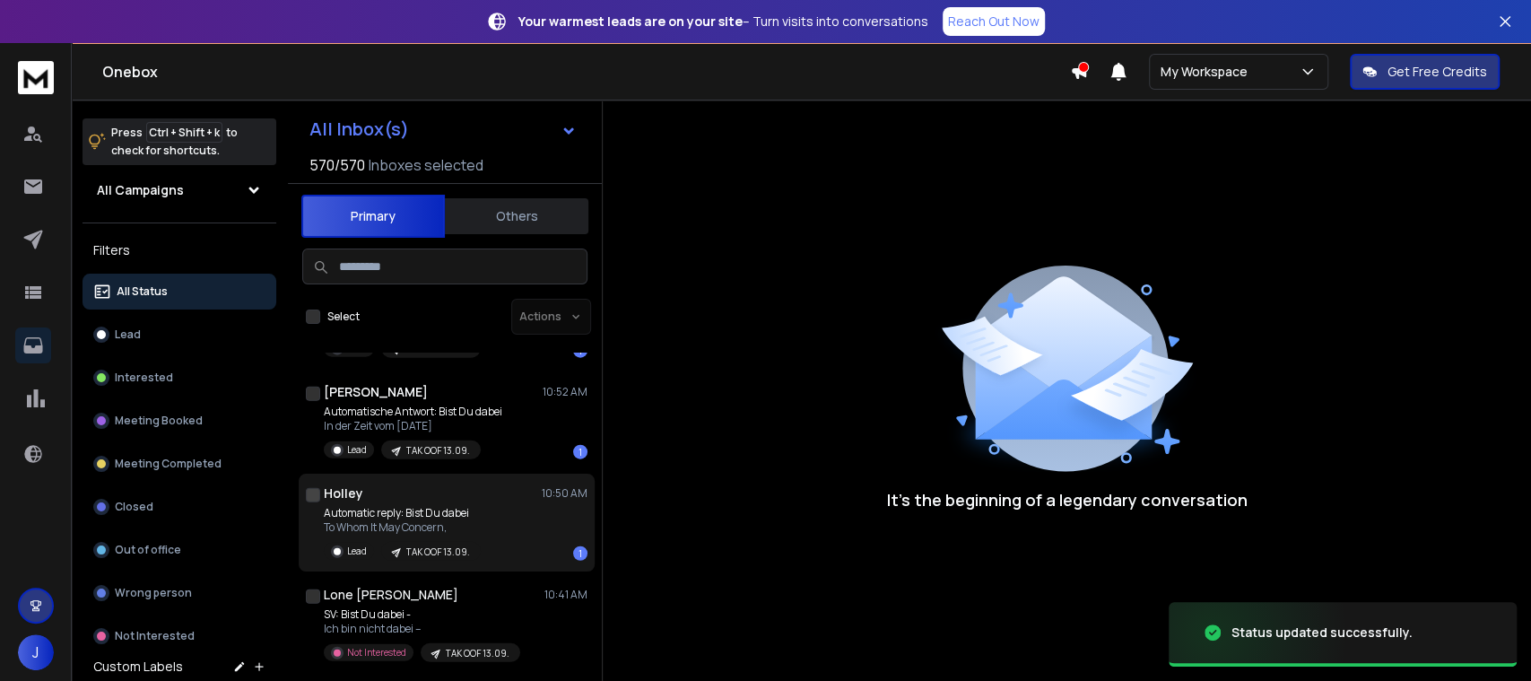
click at [507, 531] on div "Automatic reply: Bist Du dabei To Whom It May Concern, Lead TAK OOF 13.09. 1" at bounding box center [456, 533] width 264 height 55
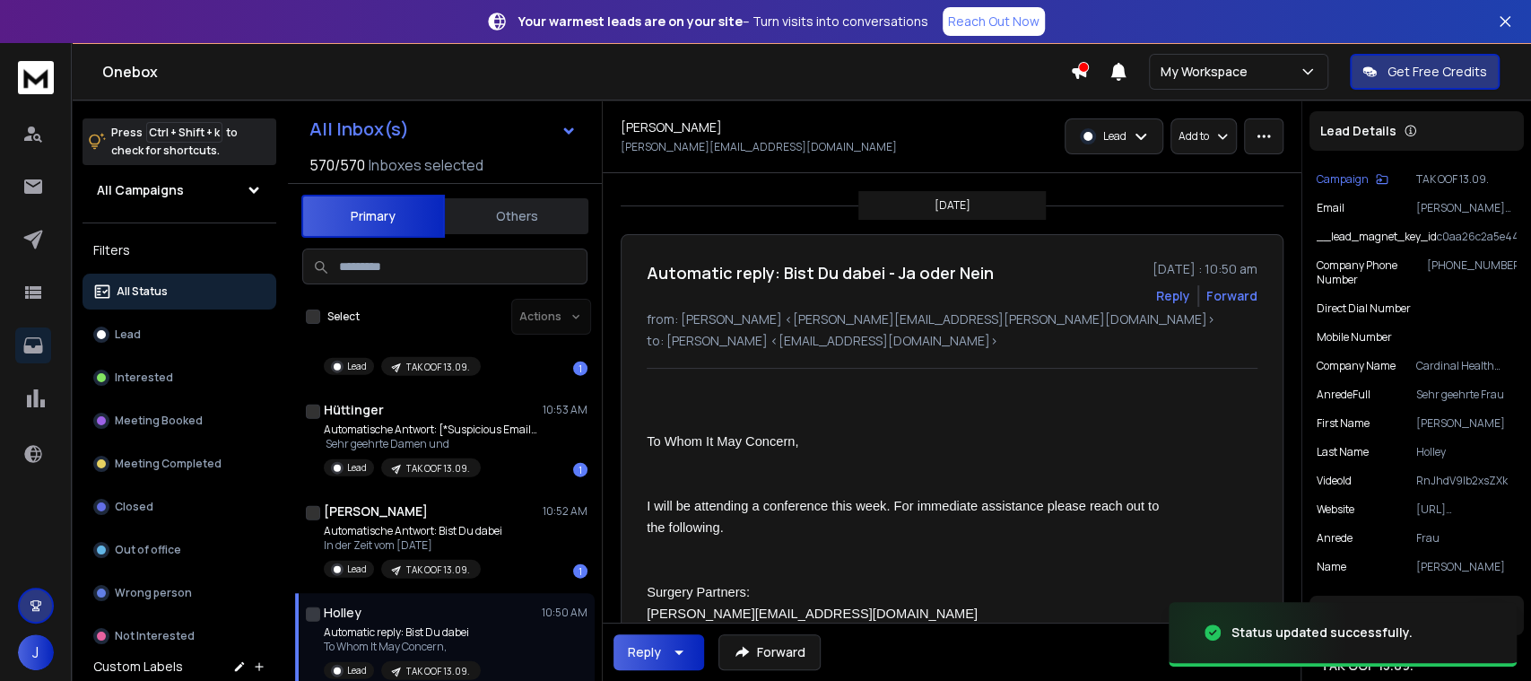
scroll to position [119, 0]
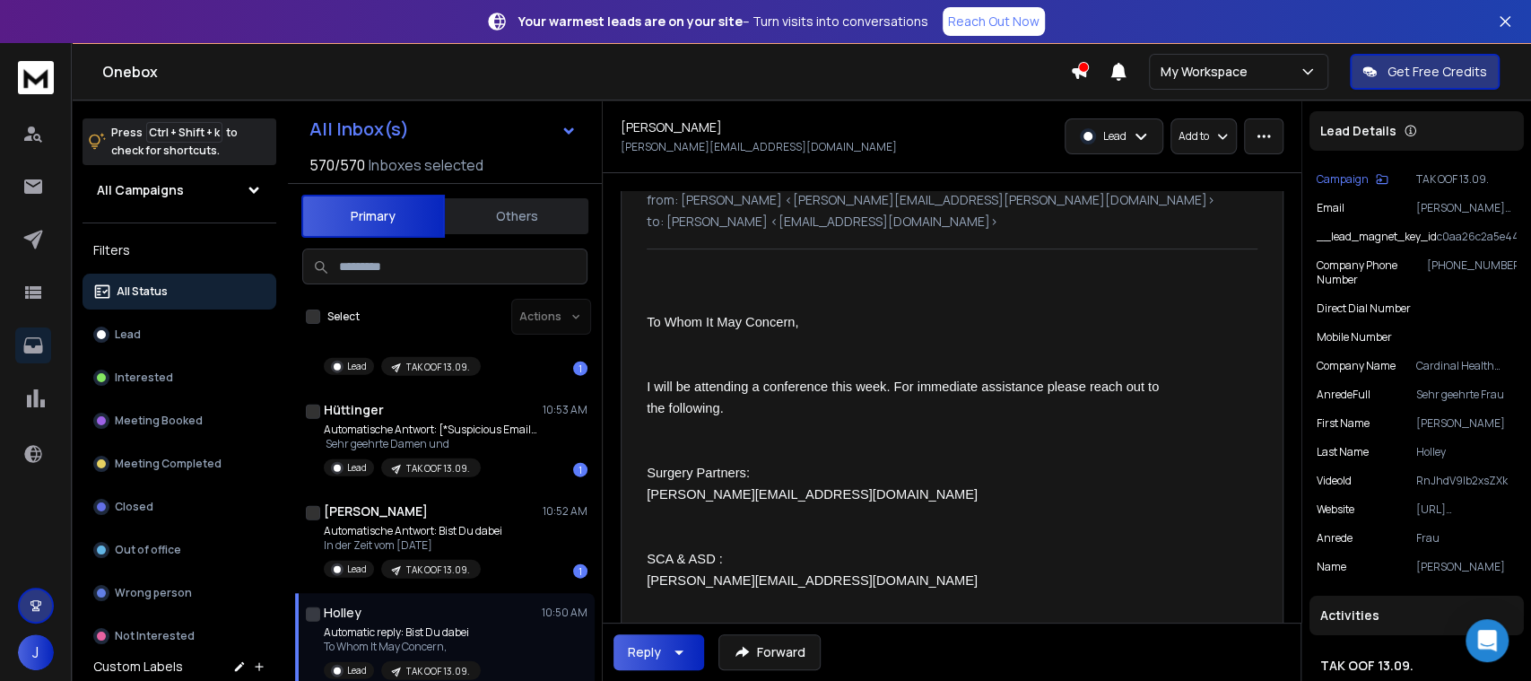
click at [725, 415] on span "To Whom It May Concern, I will be attending a conference this week. For immedia…" at bounding box center [905, 365] width 516 height 100
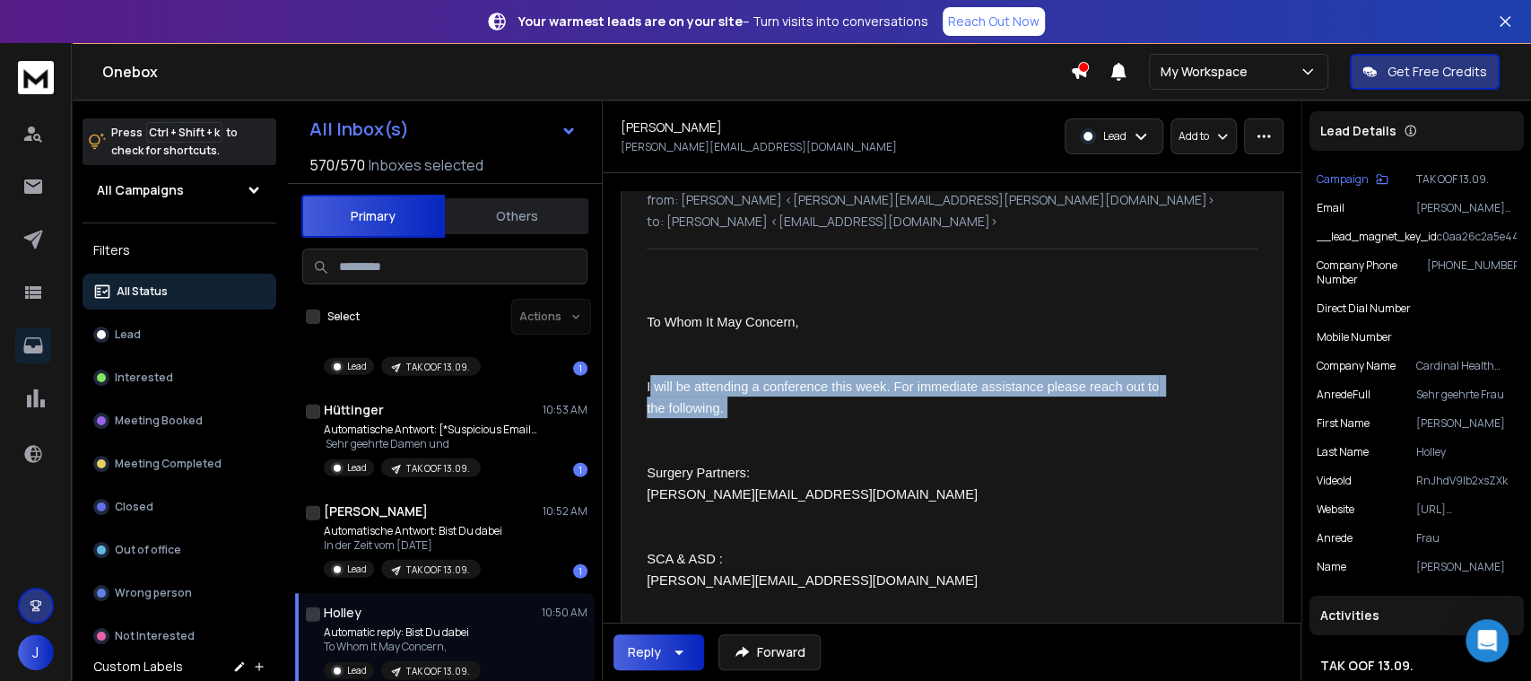
click at [725, 415] on span "To Whom It May Concern, I will be attending a conference this week. For immedia…" at bounding box center [905, 365] width 516 height 100
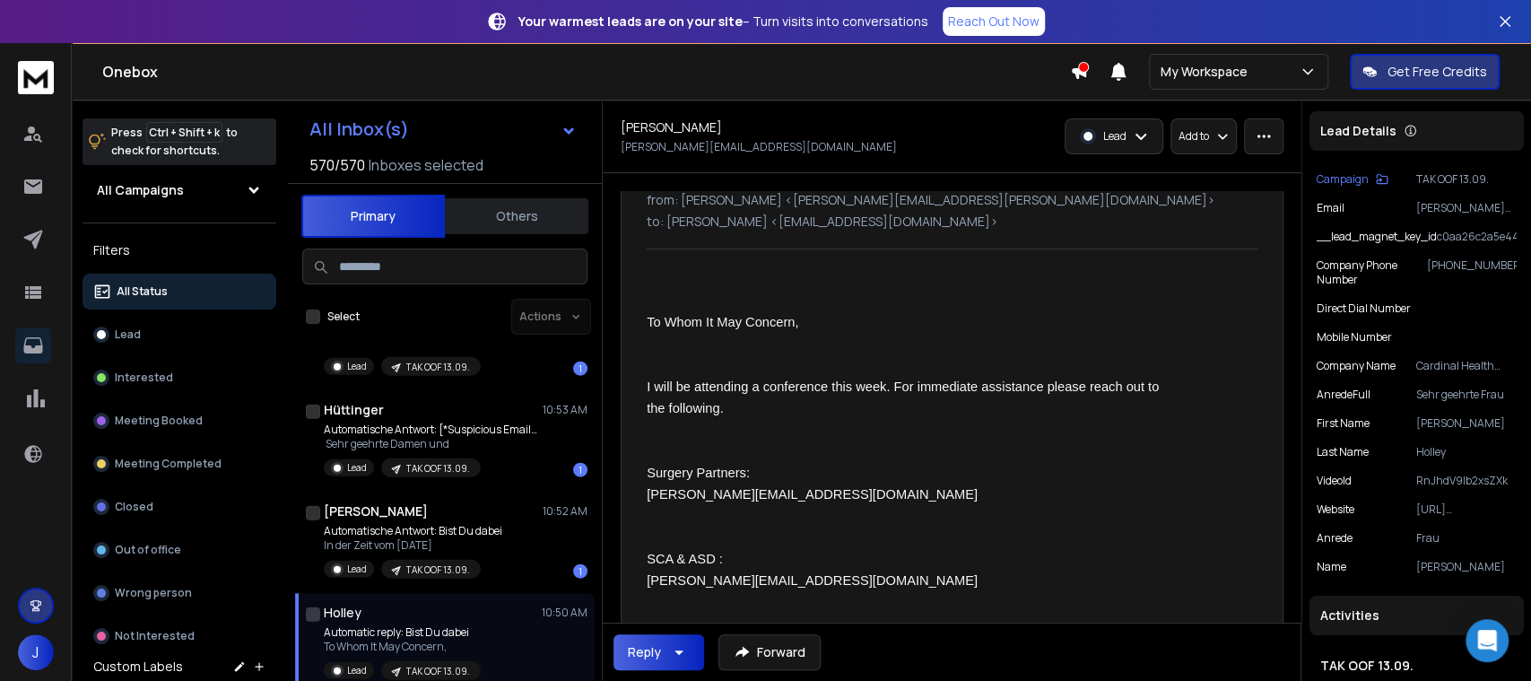
click at [1103, 118] on div "[PERSON_NAME] [PERSON_NAME] [PERSON_NAME][EMAIL_ADDRESS][DOMAIN_NAME] Lead Add …" at bounding box center [952, 136] width 699 height 73
click at [1111, 137] on p "Lead" at bounding box center [1114, 136] width 23 height 14
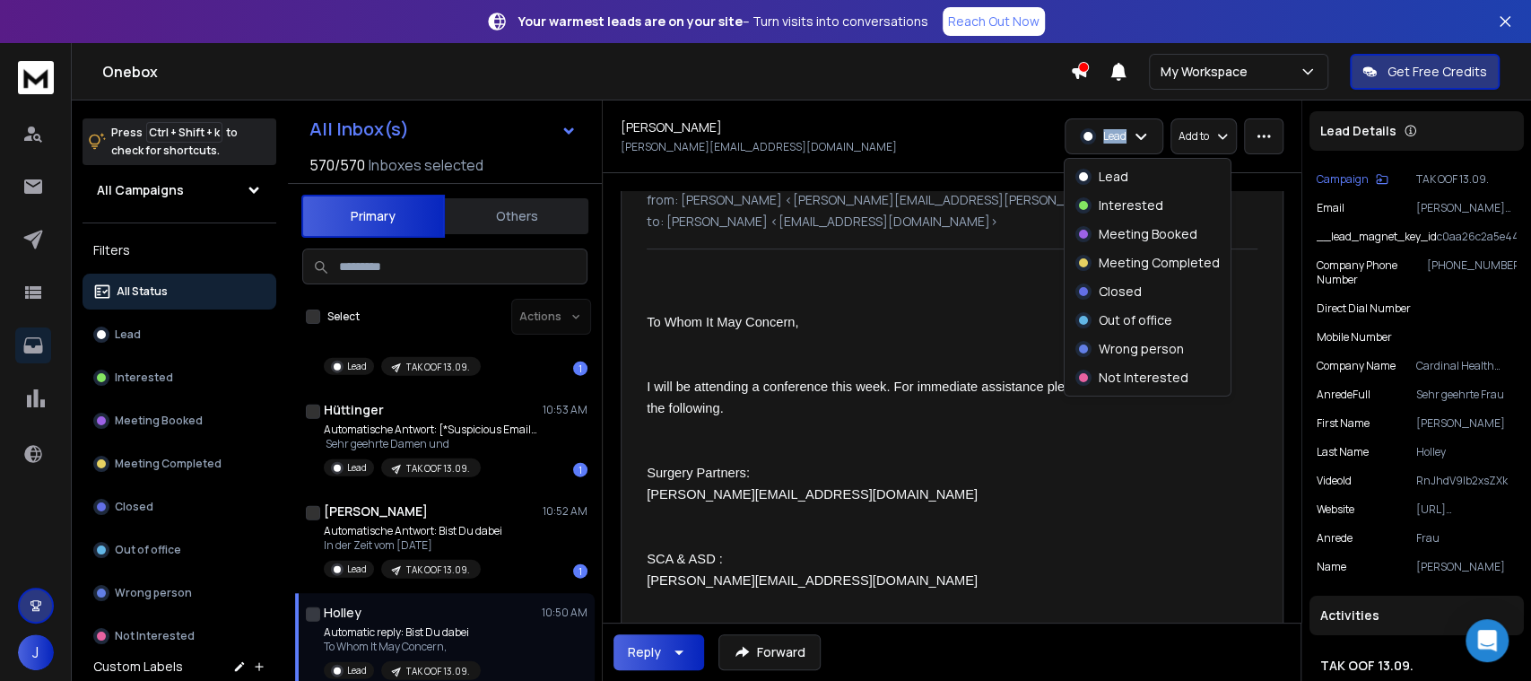
click at [1111, 137] on p "Lead" at bounding box center [1114, 136] width 23 height 14
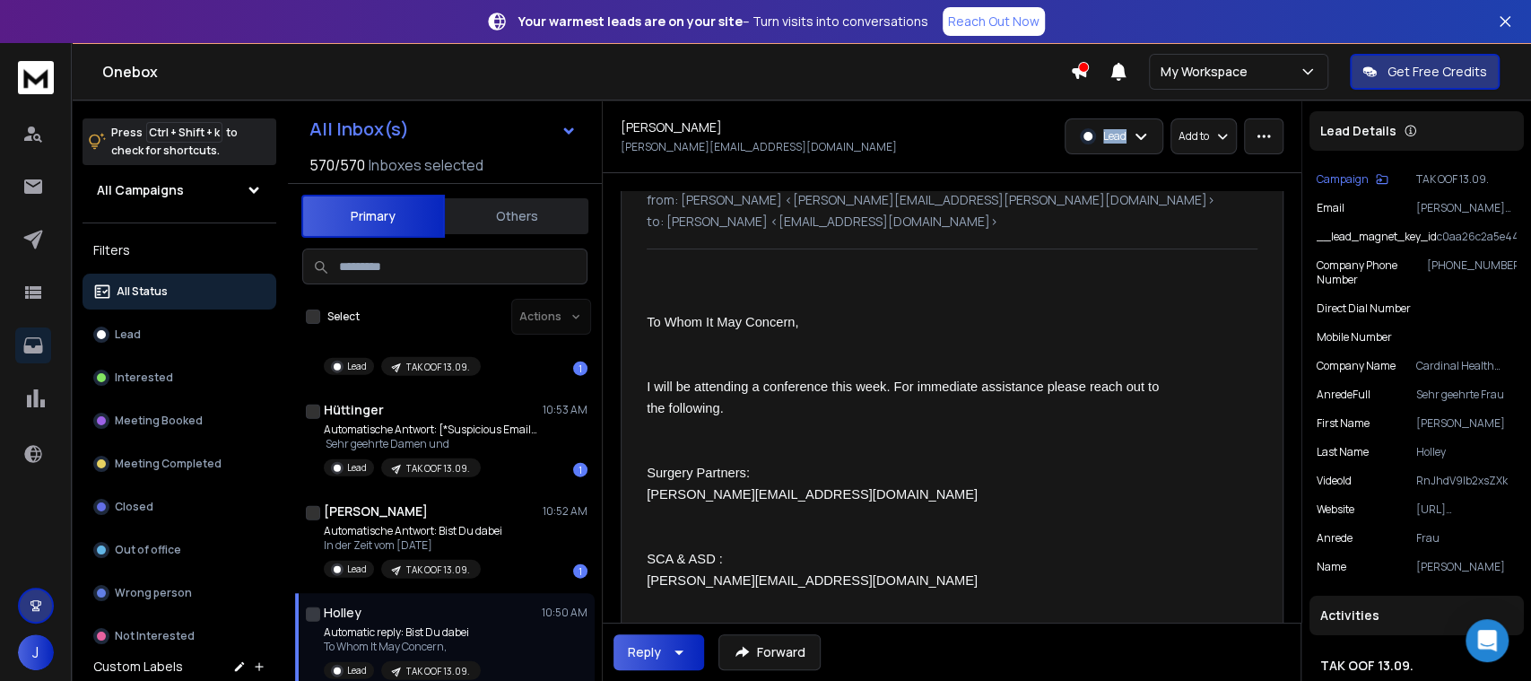
click at [1111, 137] on p "Lead" at bounding box center [1114, 136] width 23 height 14
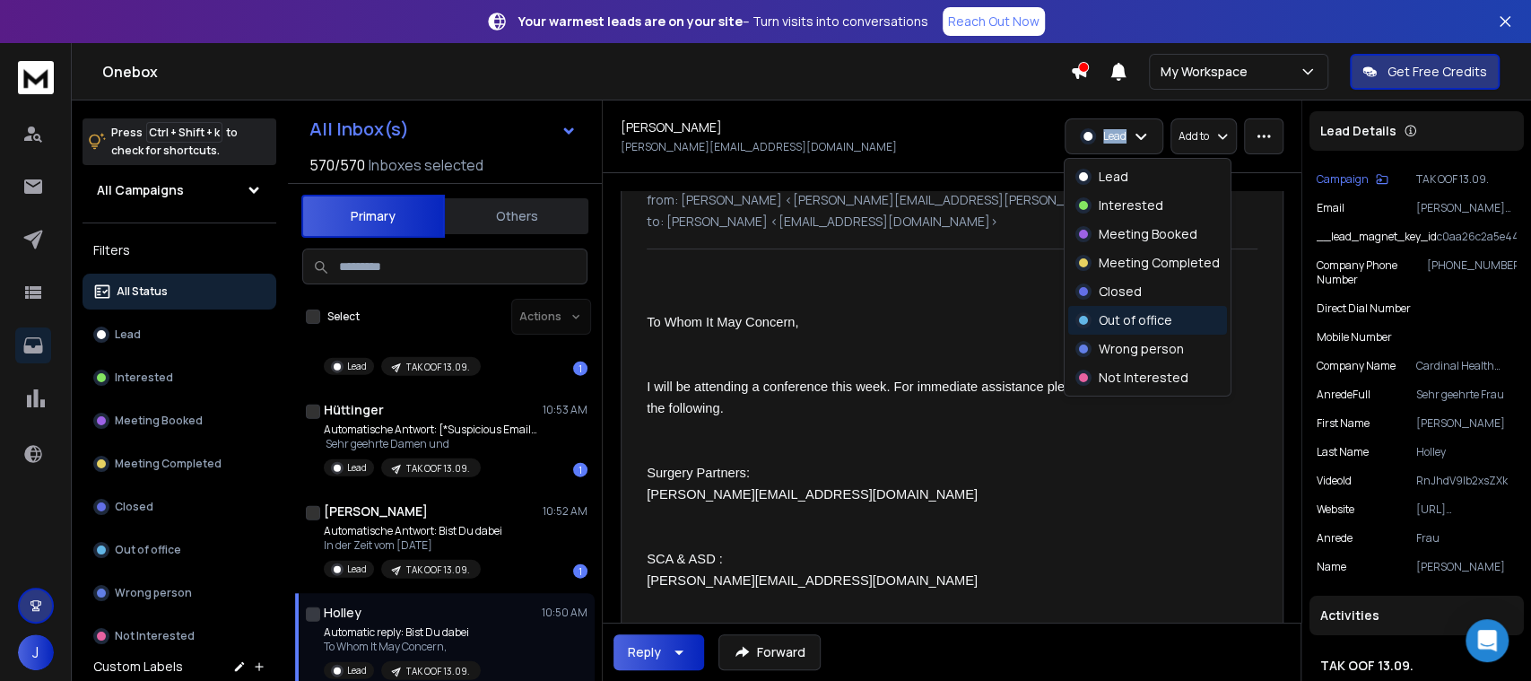
click at [1133, 320] on p "Out of office" at bounding box center [1136, 320] width 74 height 18
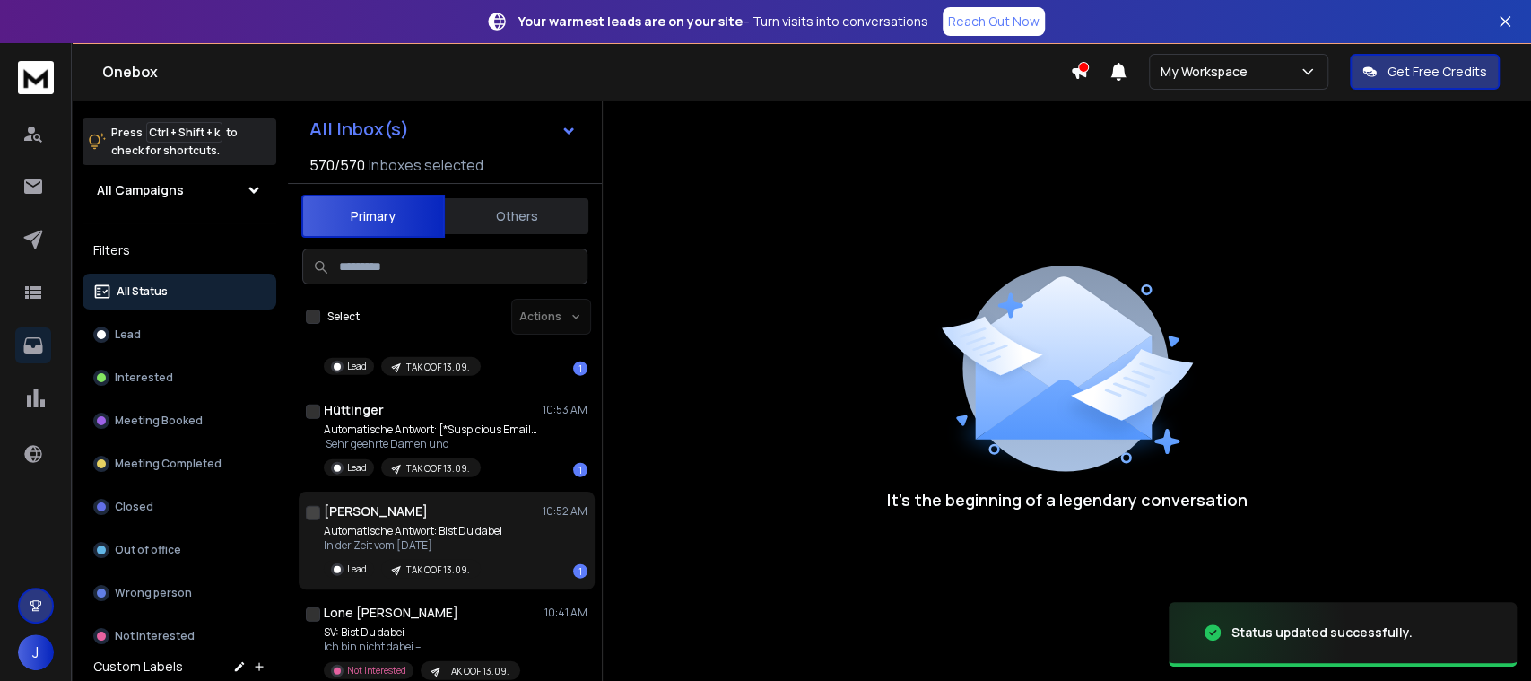
scroll to position [0, 0]
click at [510, 537] on div "Automatische Antwort: Bist Du dabei In der Zeit vom [DATE] Lead TAK OOF 13.09. 1" at bounding box center [456, 551] width 264 height 55
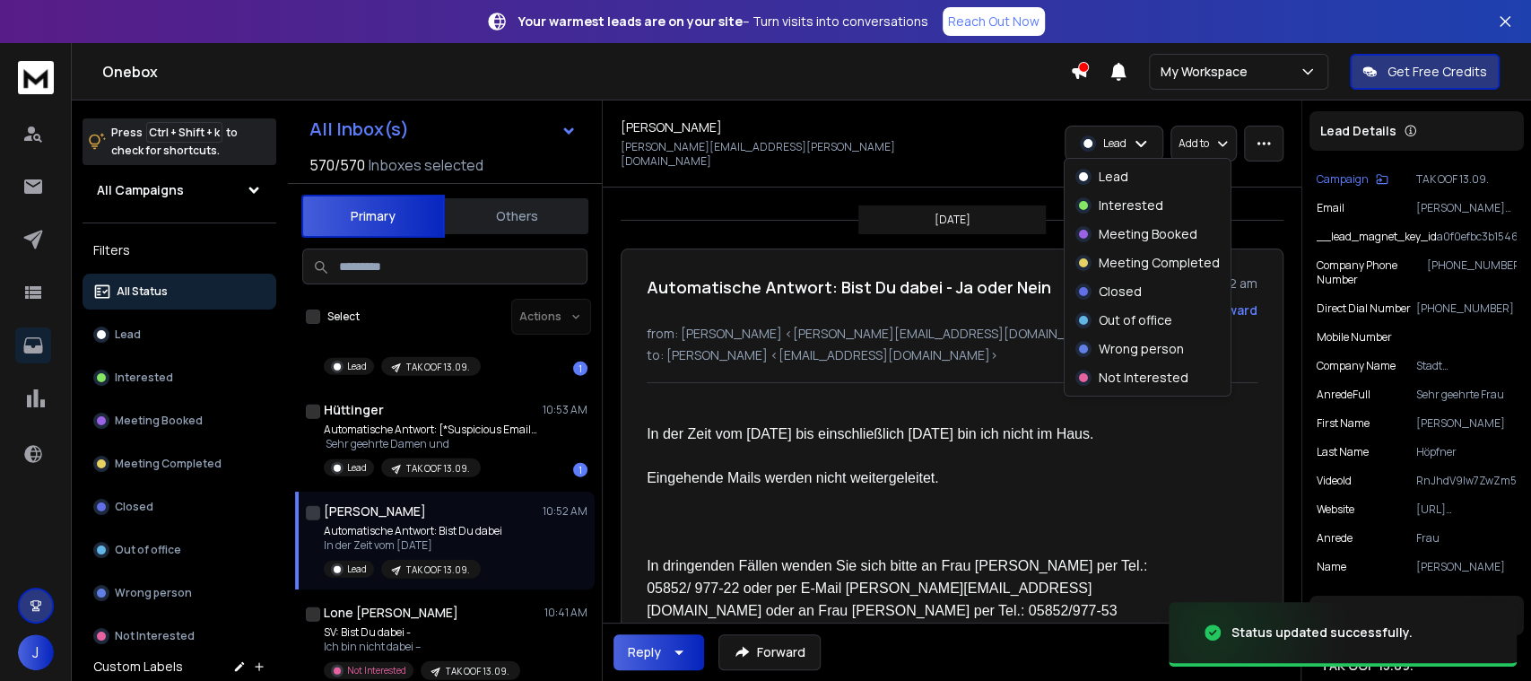
click at [1103, 136] on p "Lead" at bounding box center [1114, 143] width 23 height 14
click at [1120, 327] on p "Out of office" at bounding box center [1136, 320] width 74 height 18
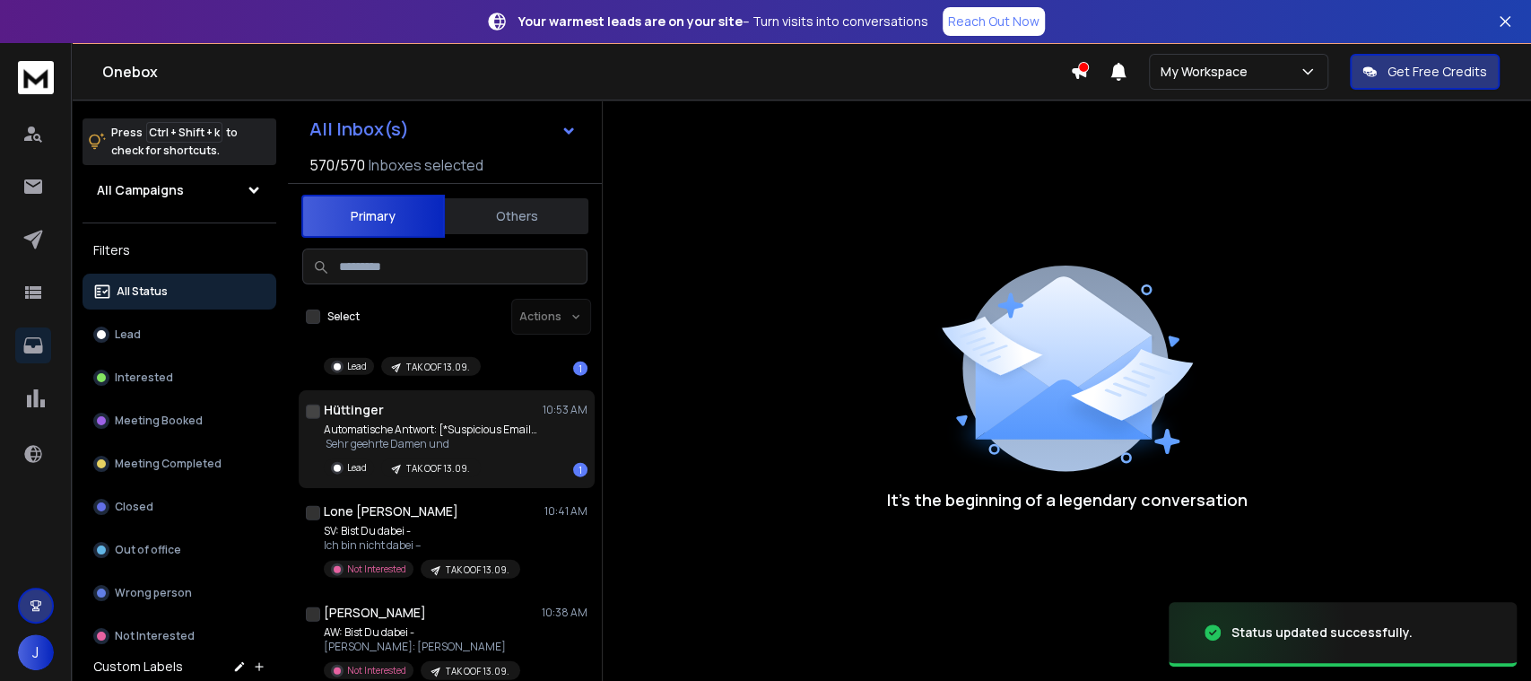
click at [502, 441] on p "﻿ Sehr geehrte Damen und" at bounding box center [431, 444] width 215 height 14
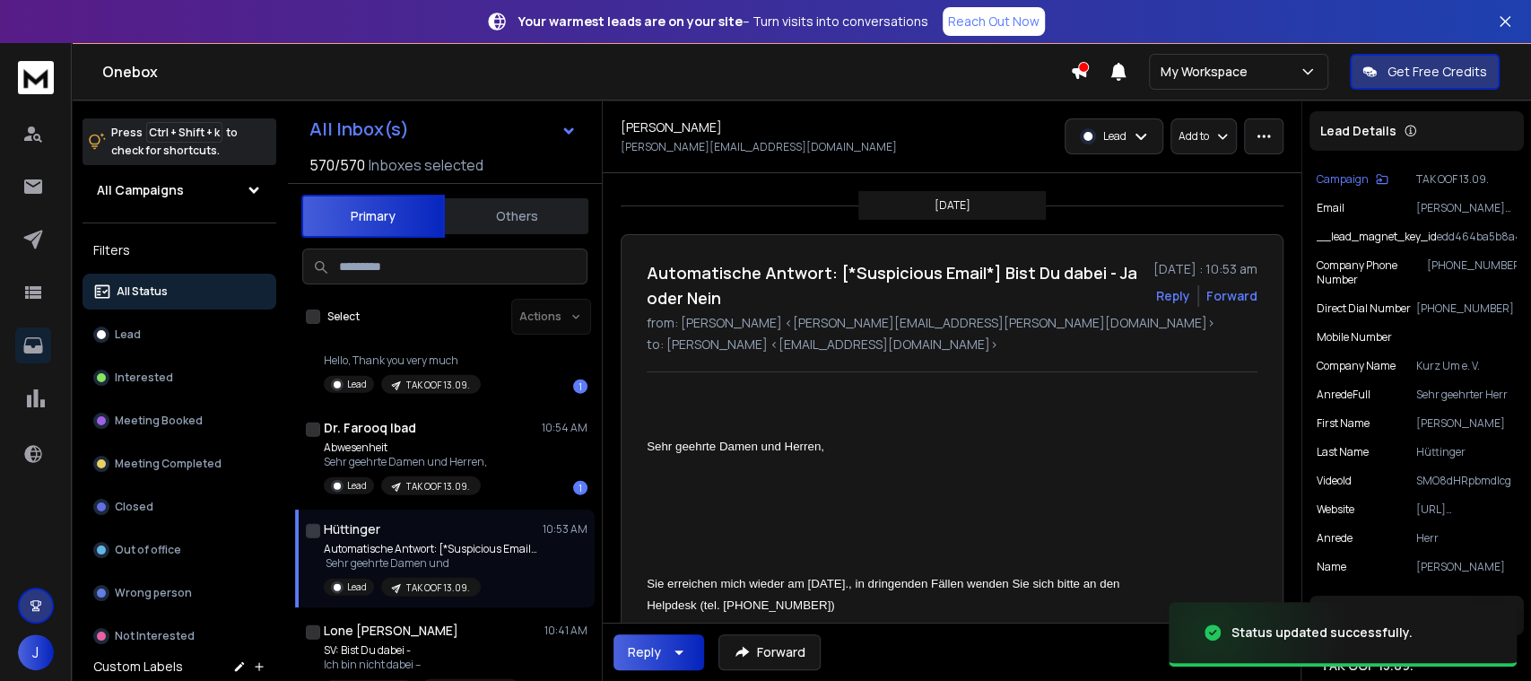
scroll to position [7329, 0]
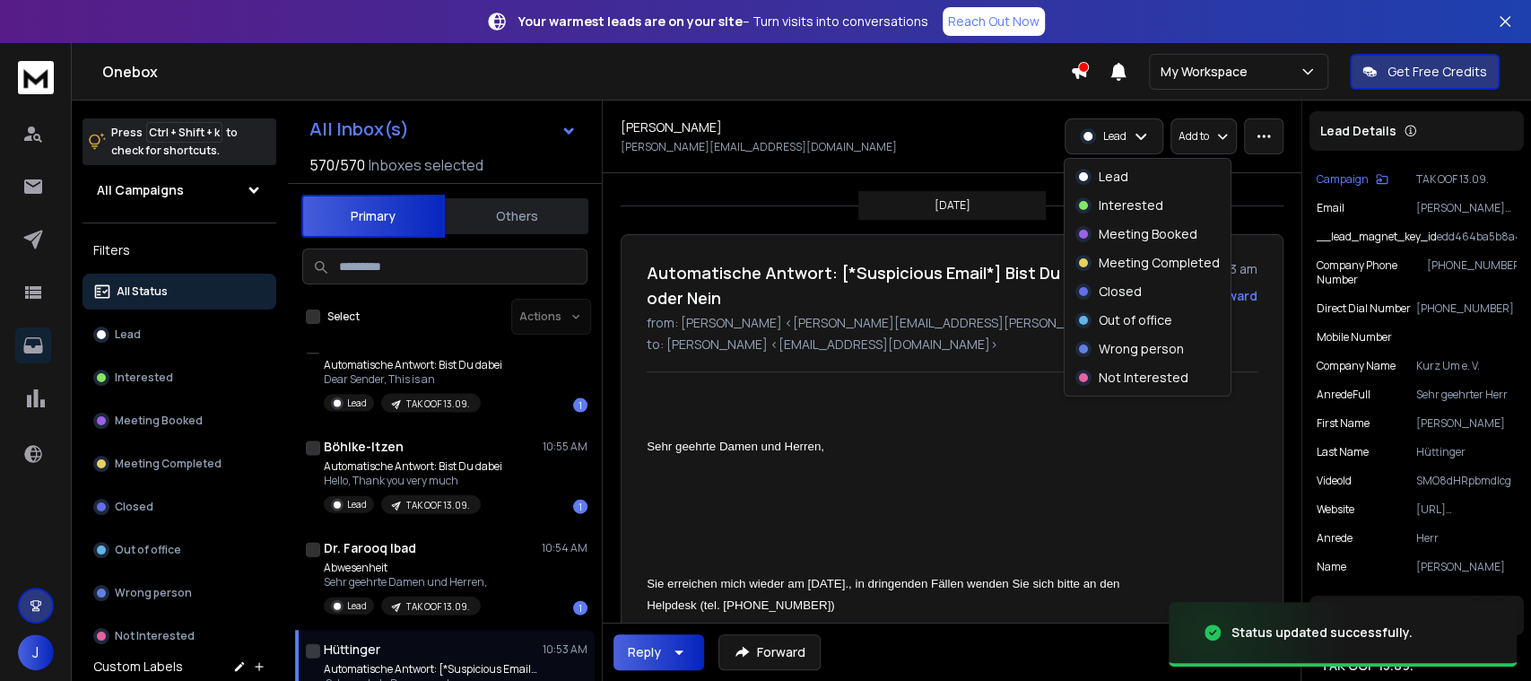
click at [1083, 152] on div "Lead" at bounding box center [1114, 136] width 97 height 34
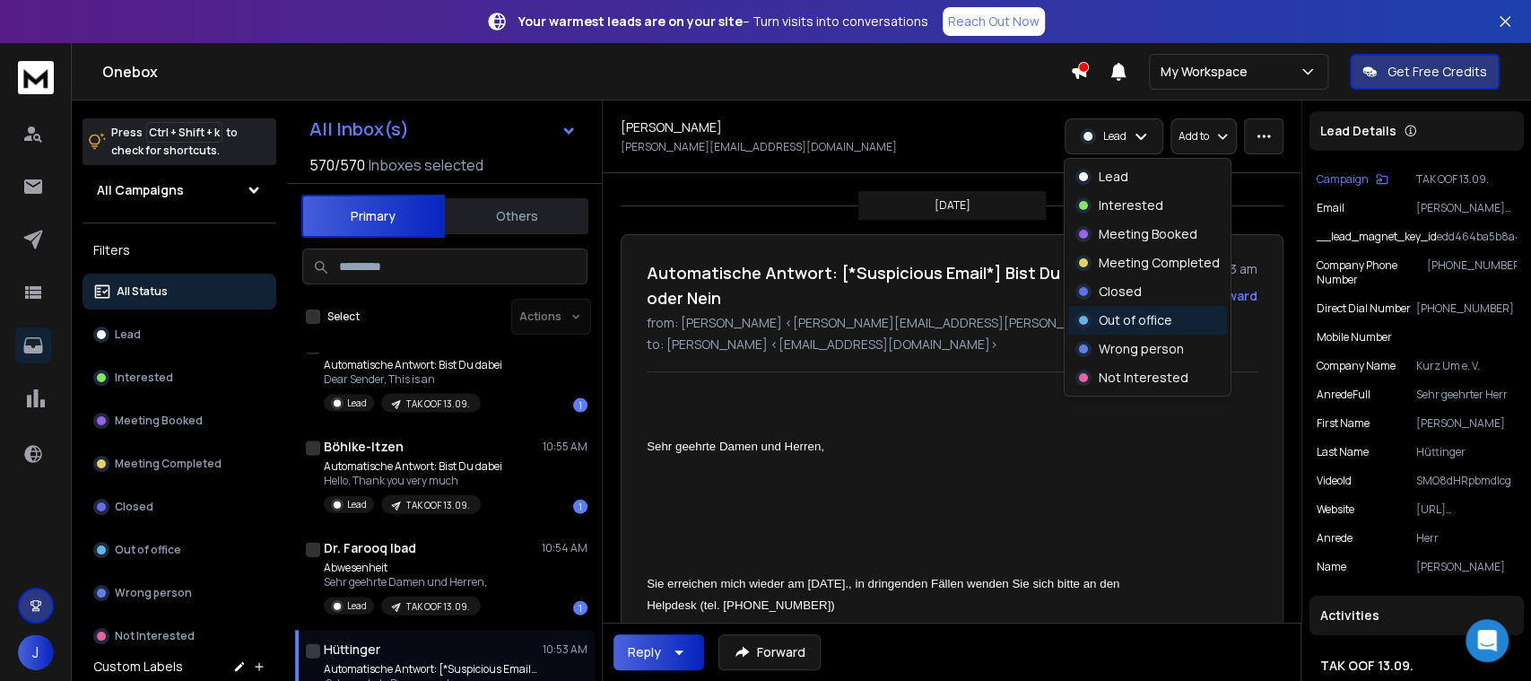
click at [1090, 320] on span at bounding box center [1084, 320] width 16 height 16
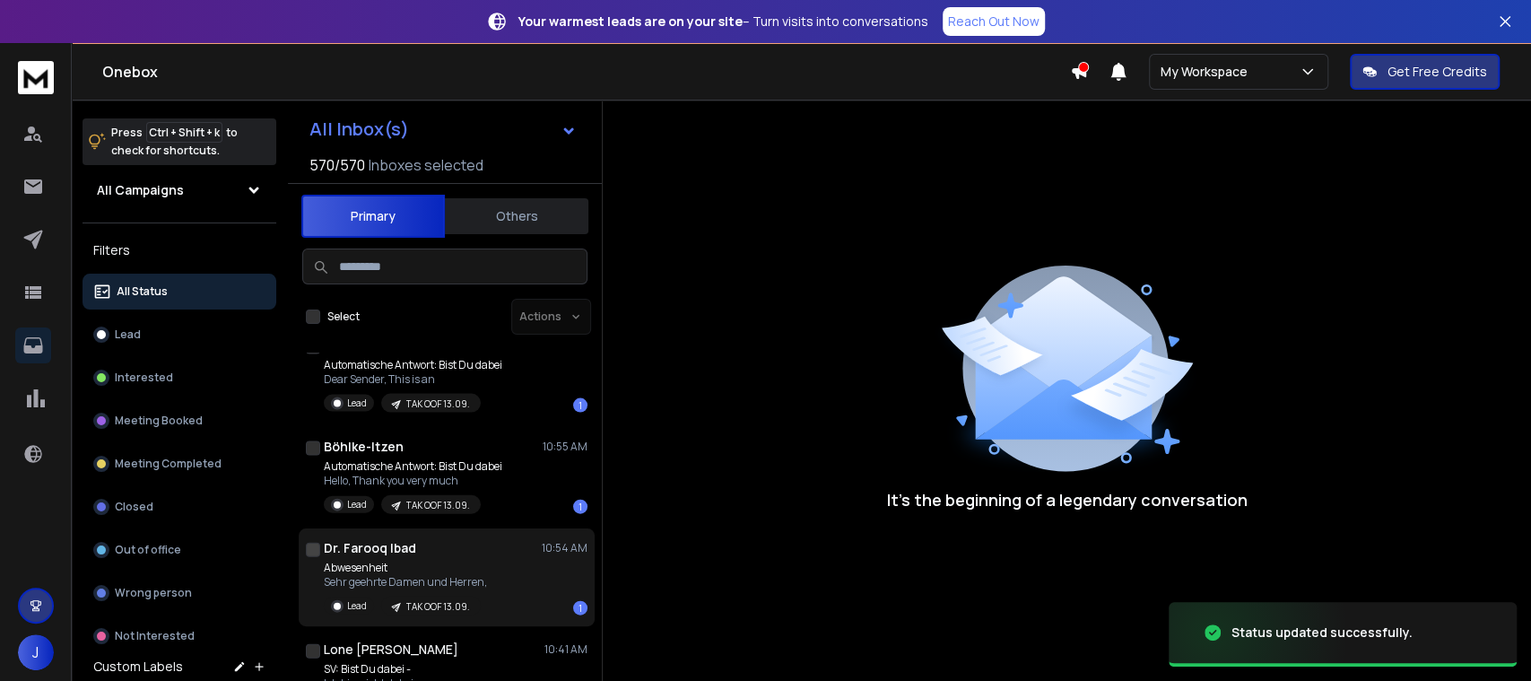
click at [475, 552] on div "Dr. Farooq Ibad 10:54 AM" at bounding box center [456, 548] width 264 height 18
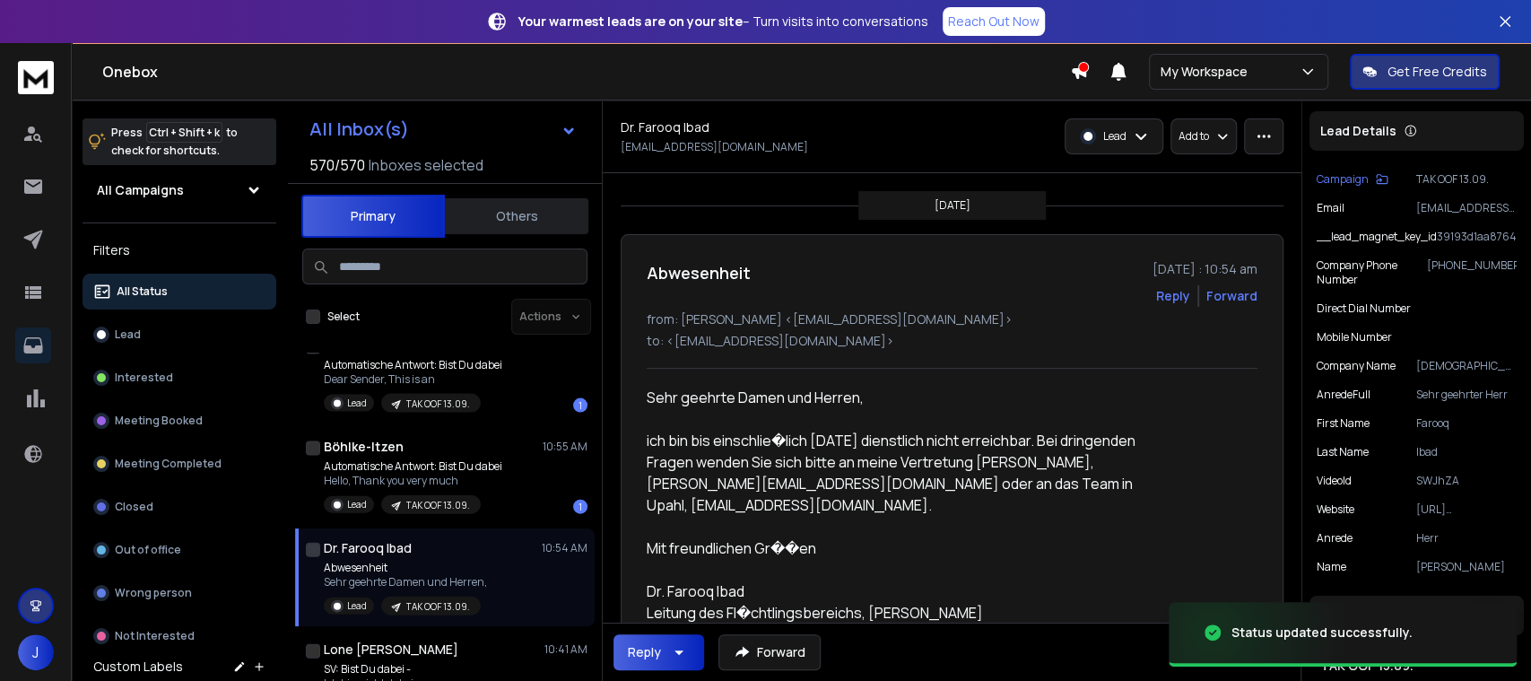
click at [1107, 130] on p "Lead" at bounding box center [1114, 136] width 23 height 14
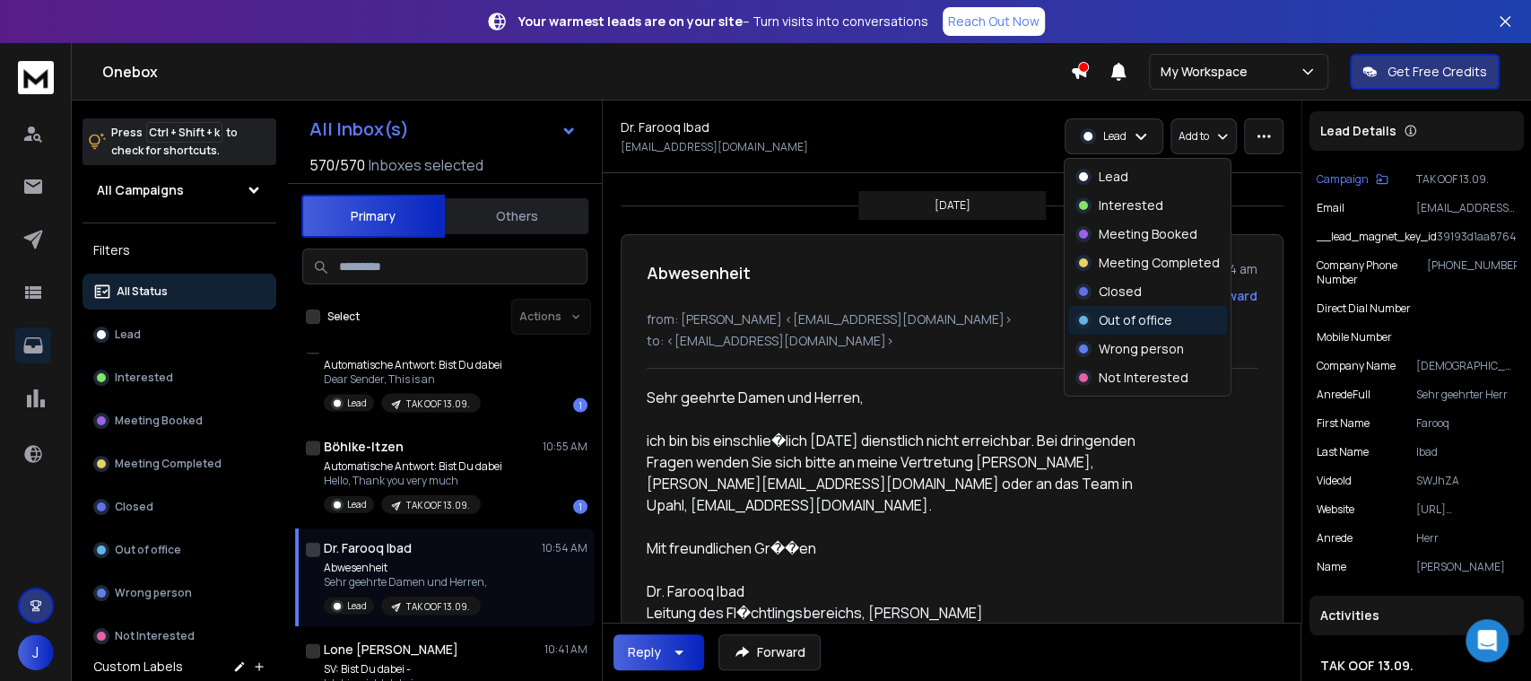
click at [1105, 326] on p "Out of office" at bounding box center [1136, 320] width 74 height 18
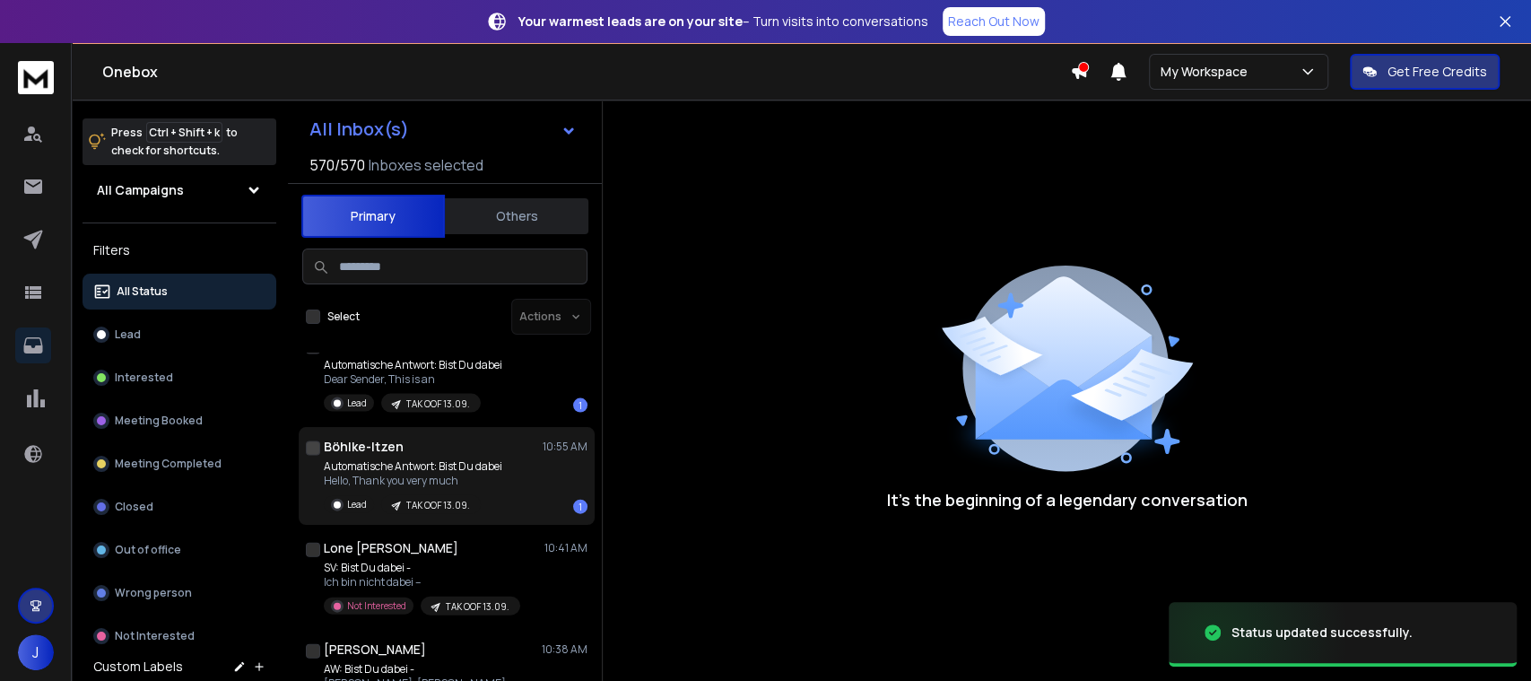
click at [562, 475] on div "Automatische Antwort: Bist Du dabei Hello, Thank you very much Lead TAK OOF 13.…" at bounding box center [456, 486] width 264 height 55
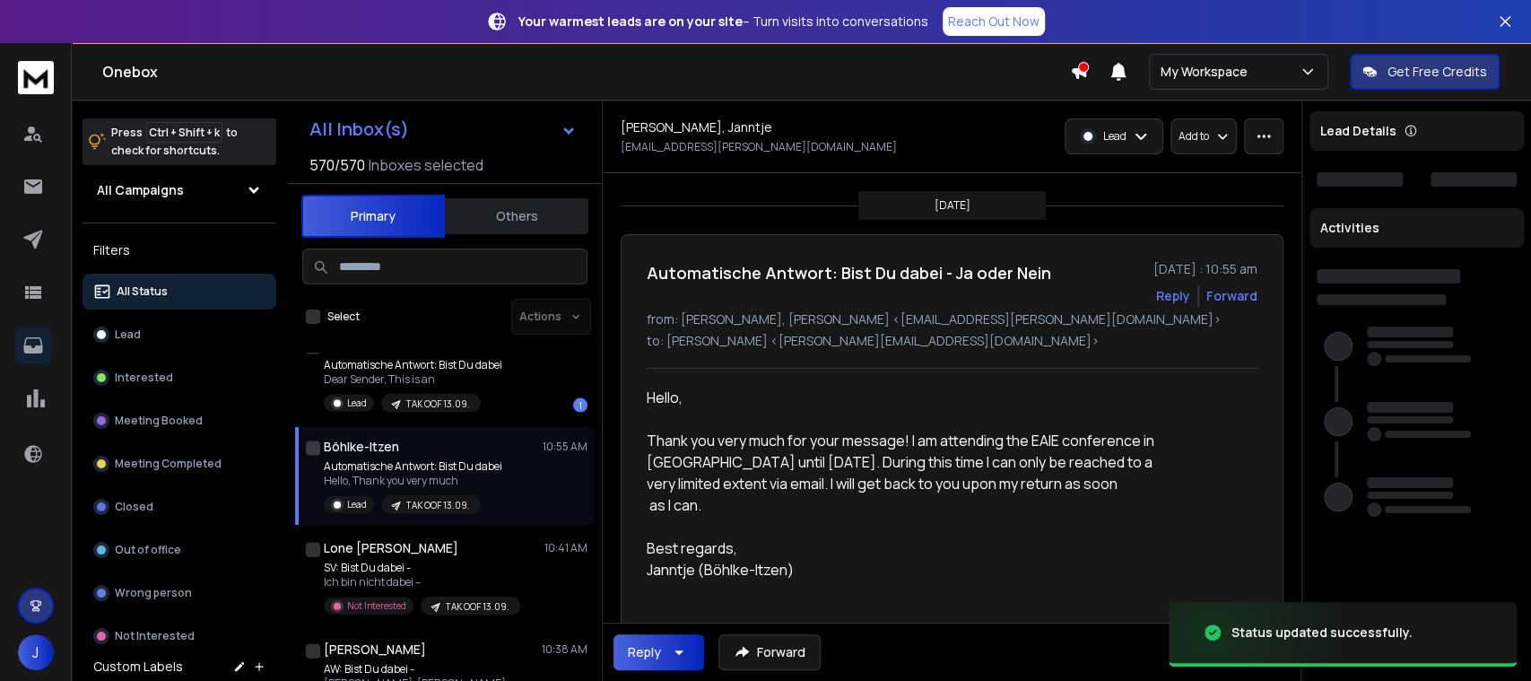
scroll to position [7210, 0]
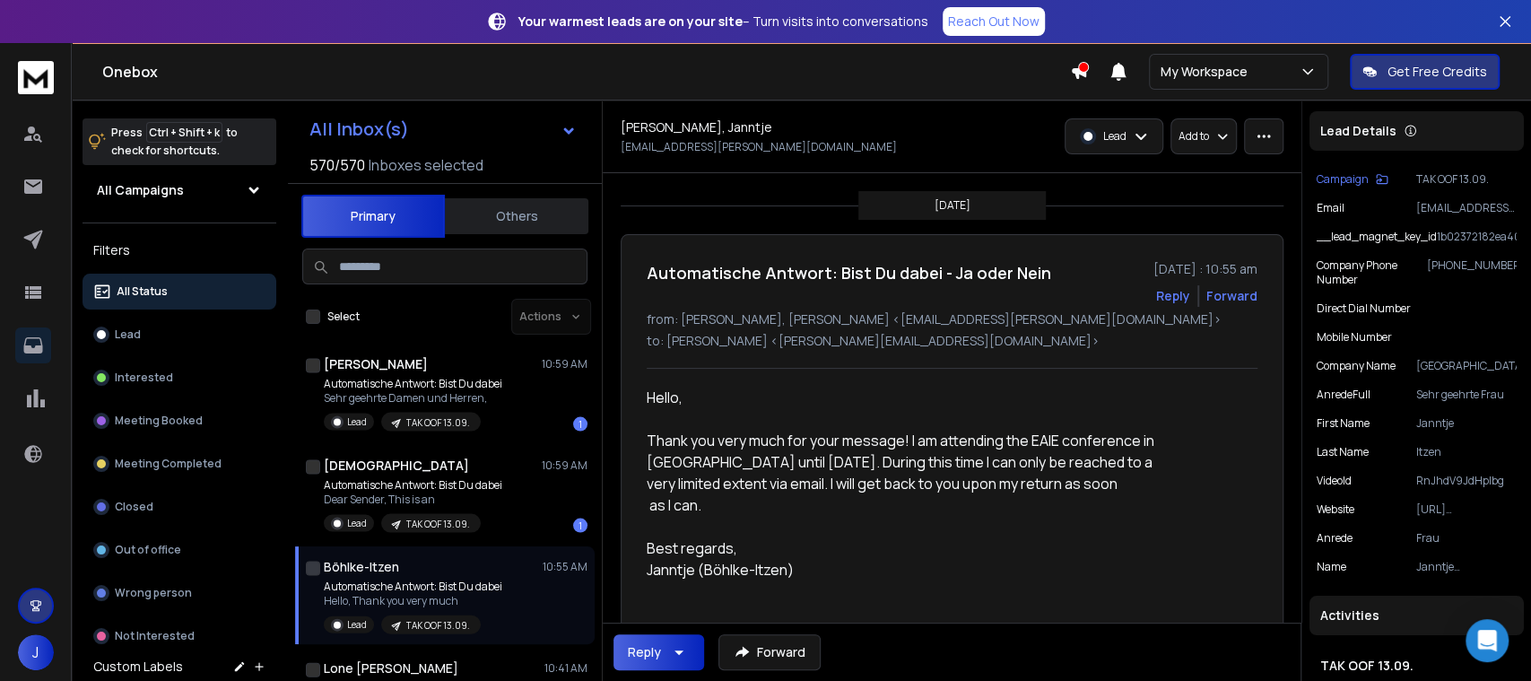
click at [740, 482] on span "Thank you very much for your message! I am attending the EAIE conference in [GE…" at bounding box center [902, 473] width 510 height 84
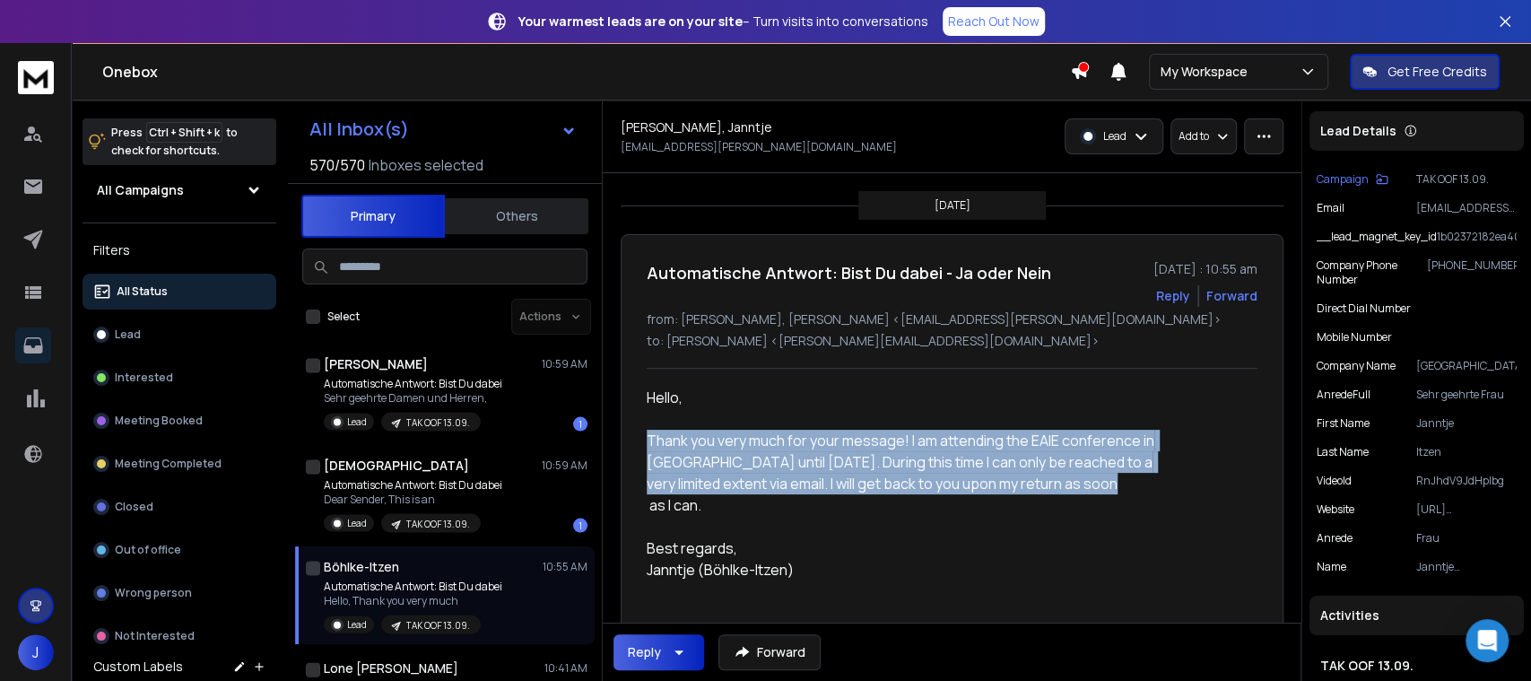
click at [740, 482] on span "Thank you very much for your message! I am attending the EAIE conference in [GE…" at bounding box center [902, 473] width 510 height 84
click at [1098, 147] on div "Lead" at bounding box center [1114, 136] width 97 height 34
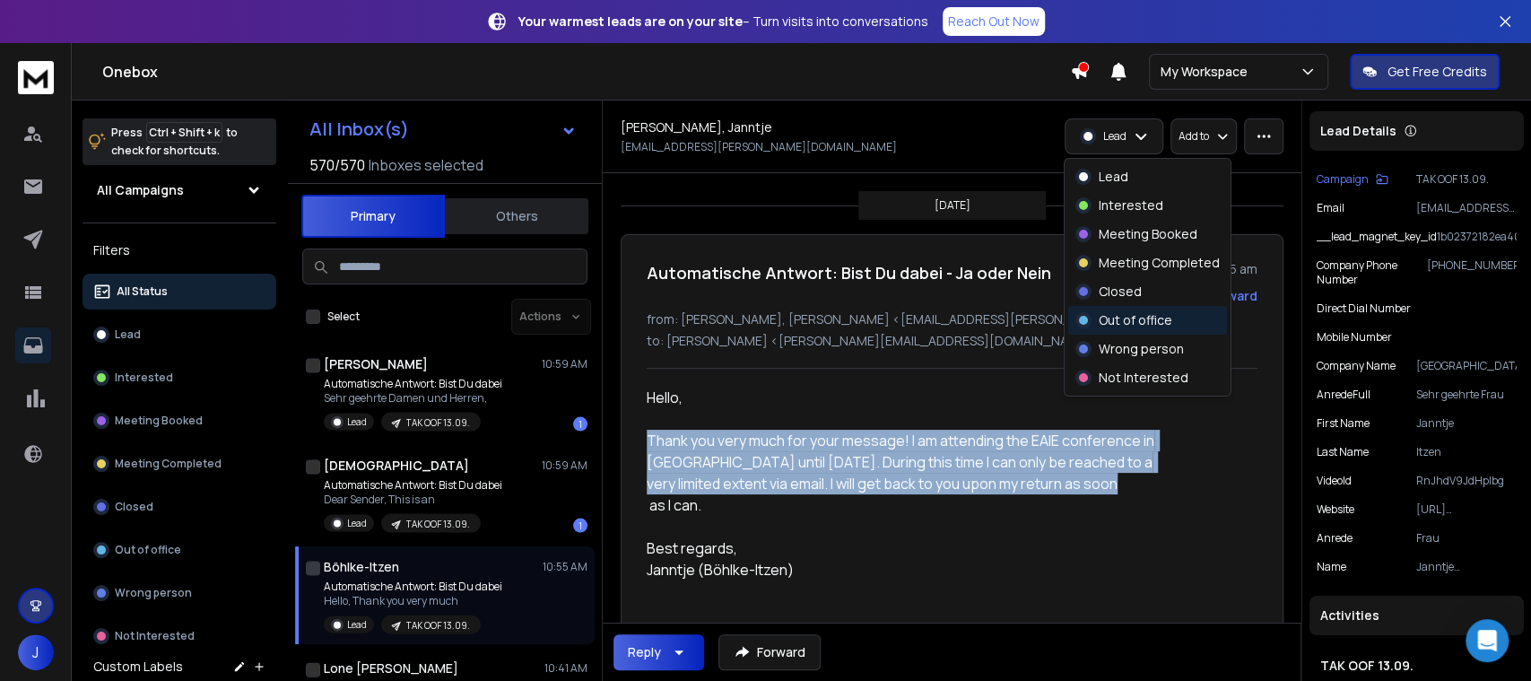
click at [1169, 327] on p "Out of office" at bounding box center [1136, 320] width 74 height 18
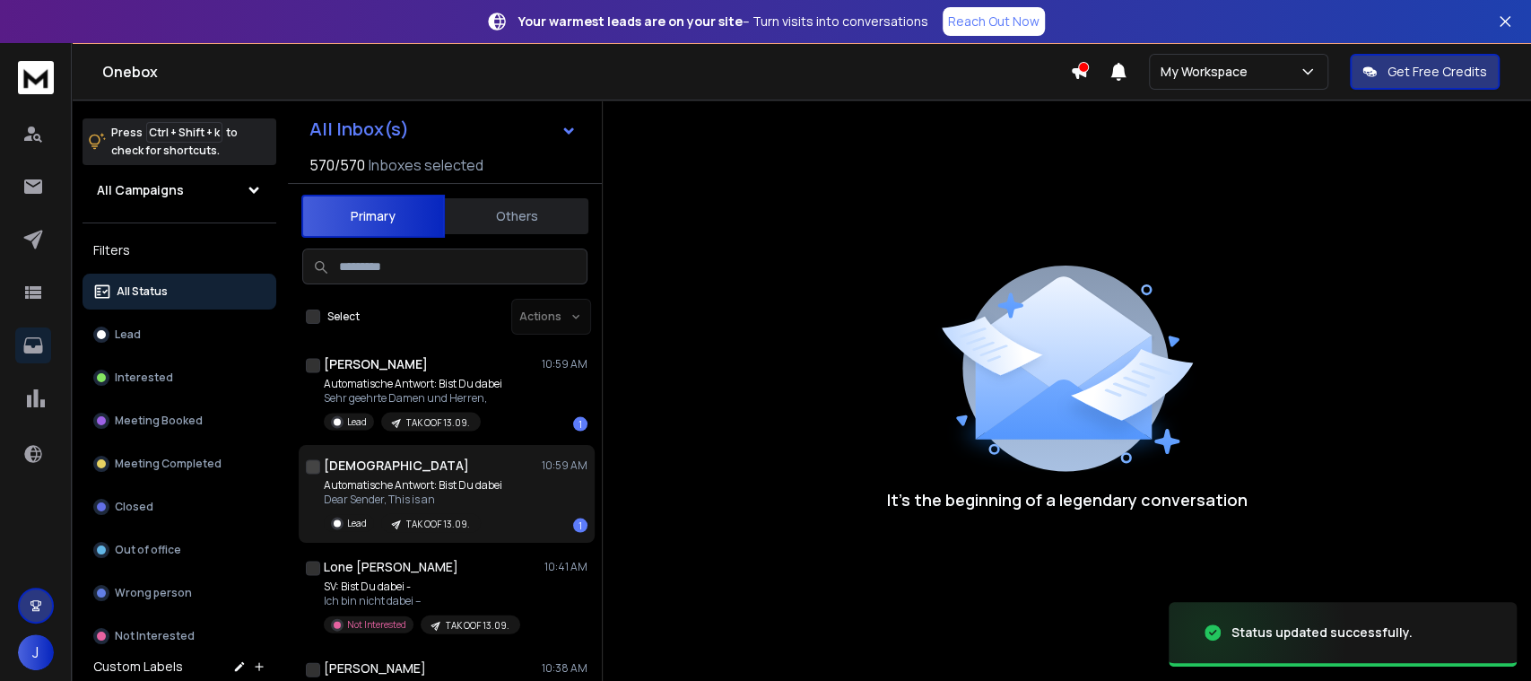
click at [453, 475] on div "Jeske 10:59 AM Automatische Antwort: Bist Du dabei Dear Sender, This is an Lead…" at bounding box center [456, 494] width 264 height 76
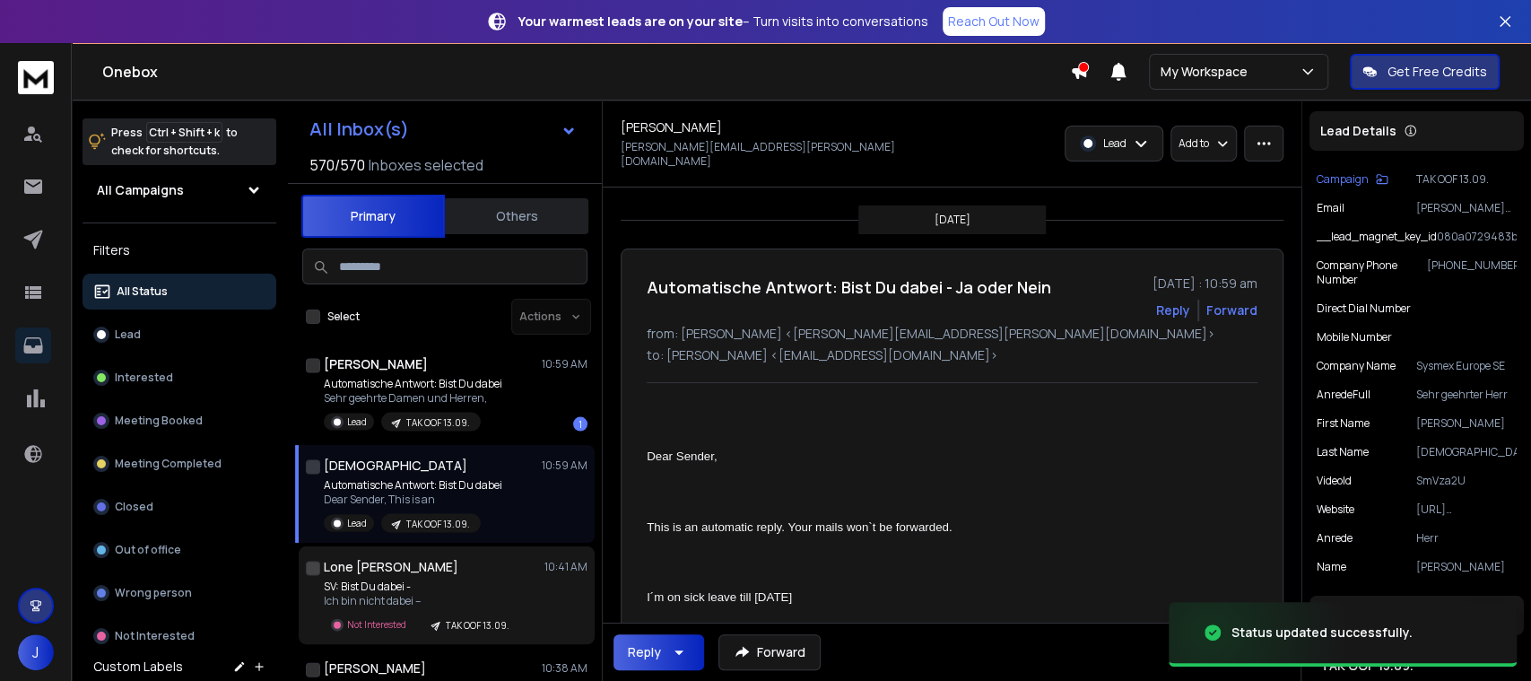
scroll to position [7091, 0]
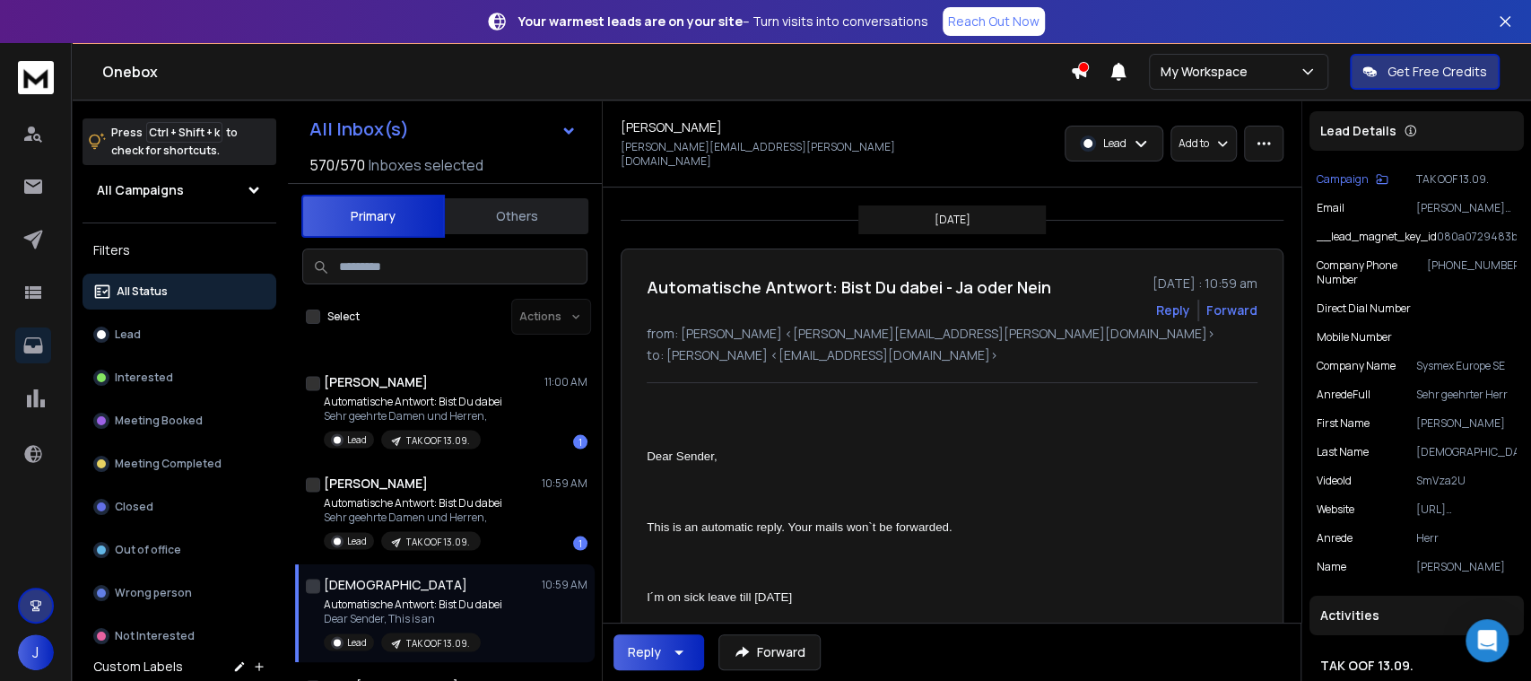
click at [825, 493] on p "This is an automatic reply. Your mails won`t be forwarded." at bounding box center [909, 514] width 524 height 43
click at [801, 520] on span "This is an automatic reply. Your mails won`t be forwarded." at bounding box center [800, 526] width 306 height 13
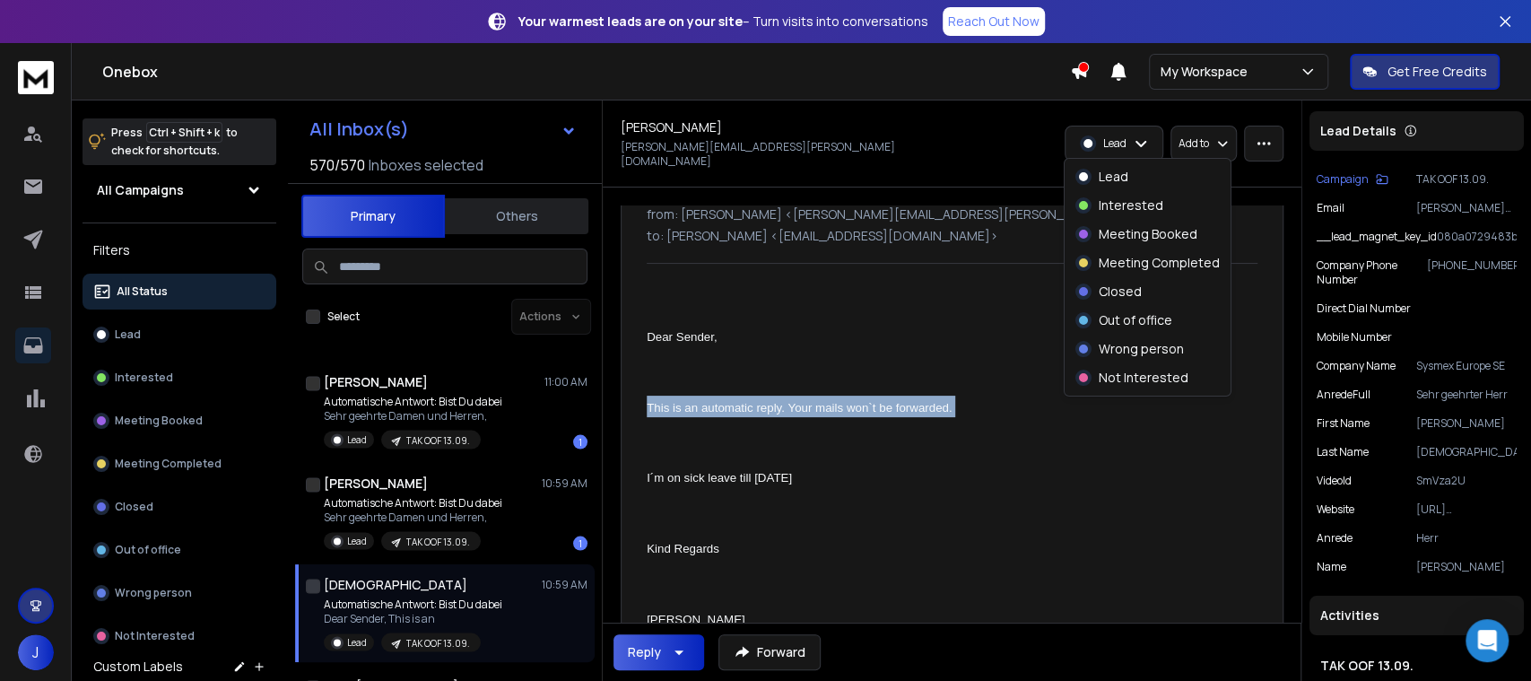
click at [1098, 140] on div "Lead" at bounding box center [1114, 143] width 97 height 34
click at [1104, 324] on p "Out of office" at bounding box center [1136, 320] width 74 height 18
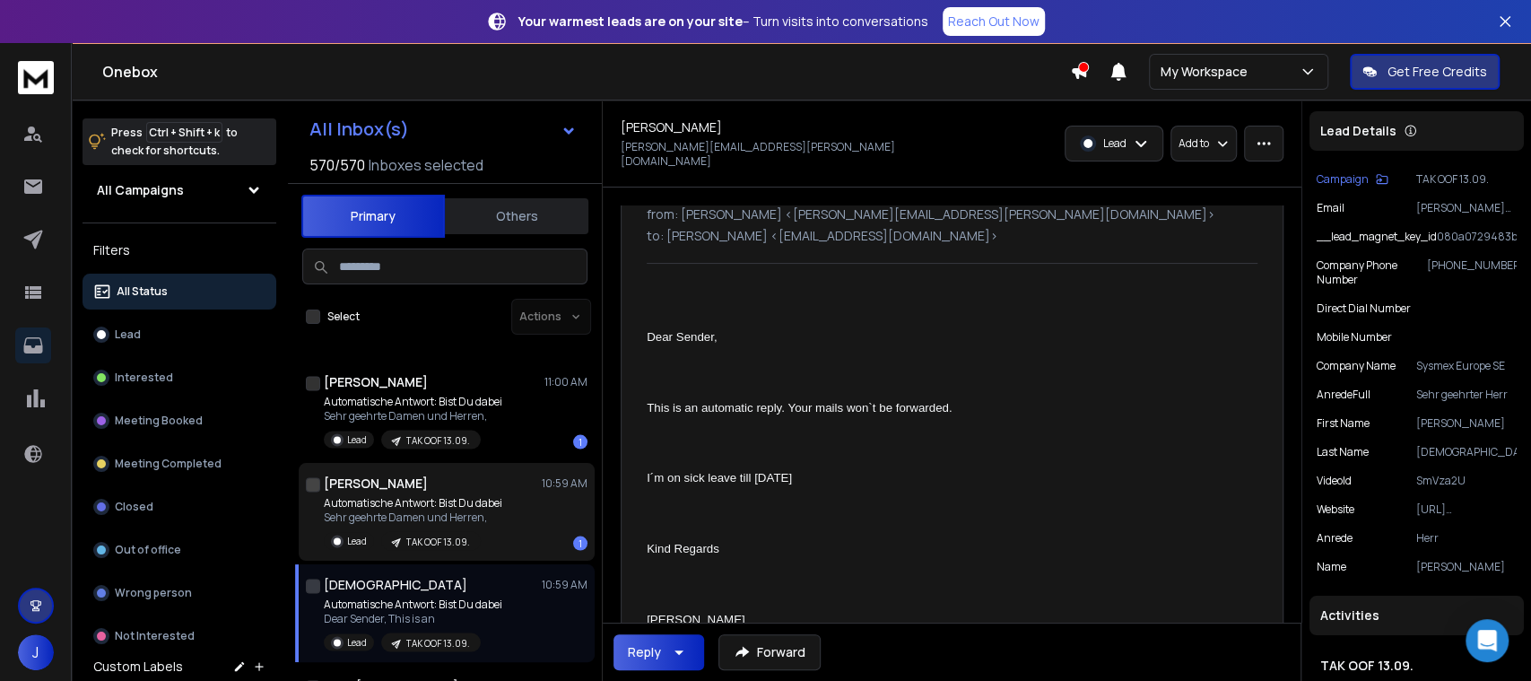
scroll to position [0, 0]
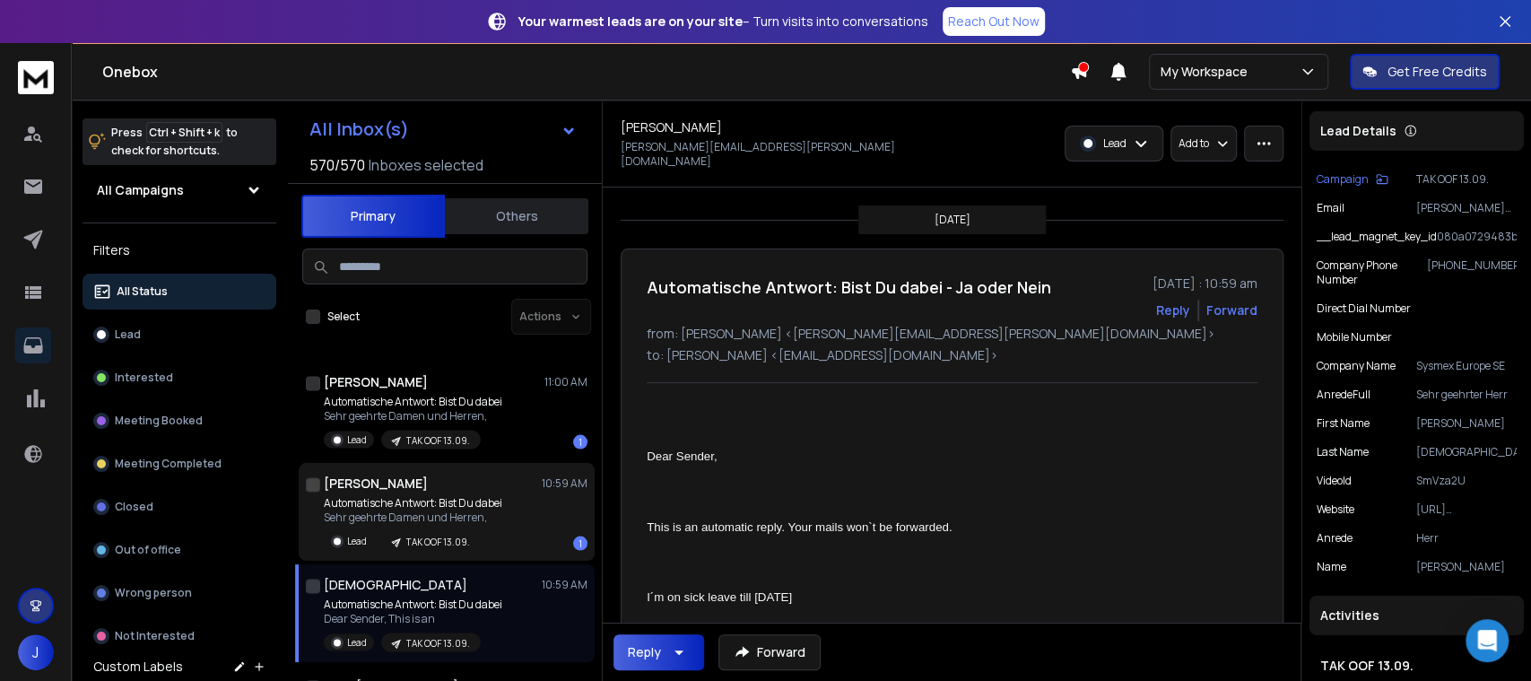
click at [482, 516] on p "Sehr geehrte Damen und Herren," at bounding box center [413, 517] width 179 height 14
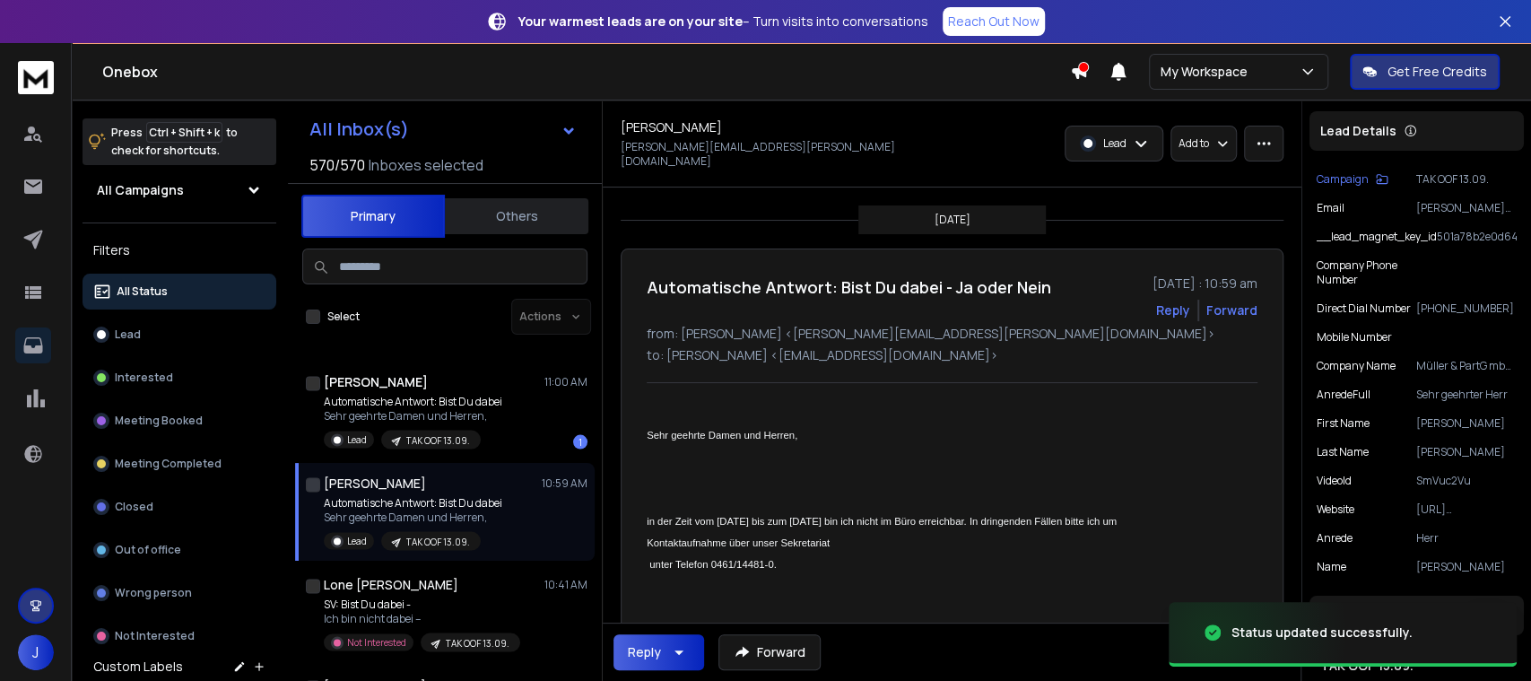
click at [700, 509] on p "in der Zeit vom [DATE] bis zum [DATE] bin ich nicht im Büro erreichbar. In drin…" at bounding box center [909, 541] width 524 height 65
click at [1065, 137] on div "Lead" at bounding box center [1114, 144] width 99 height 36
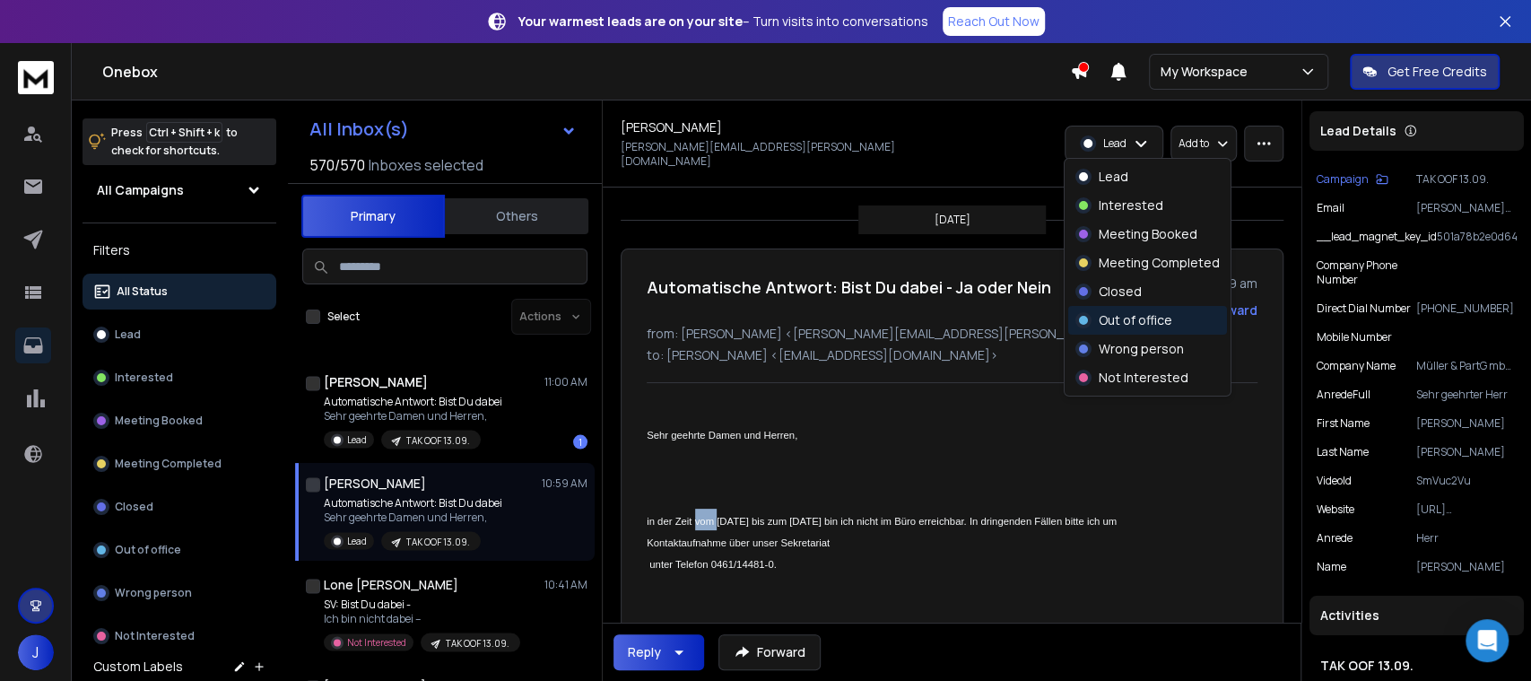
click at [1122, 324] on p "Out of office" at bounding box center [1136, 320] width 74 height 18
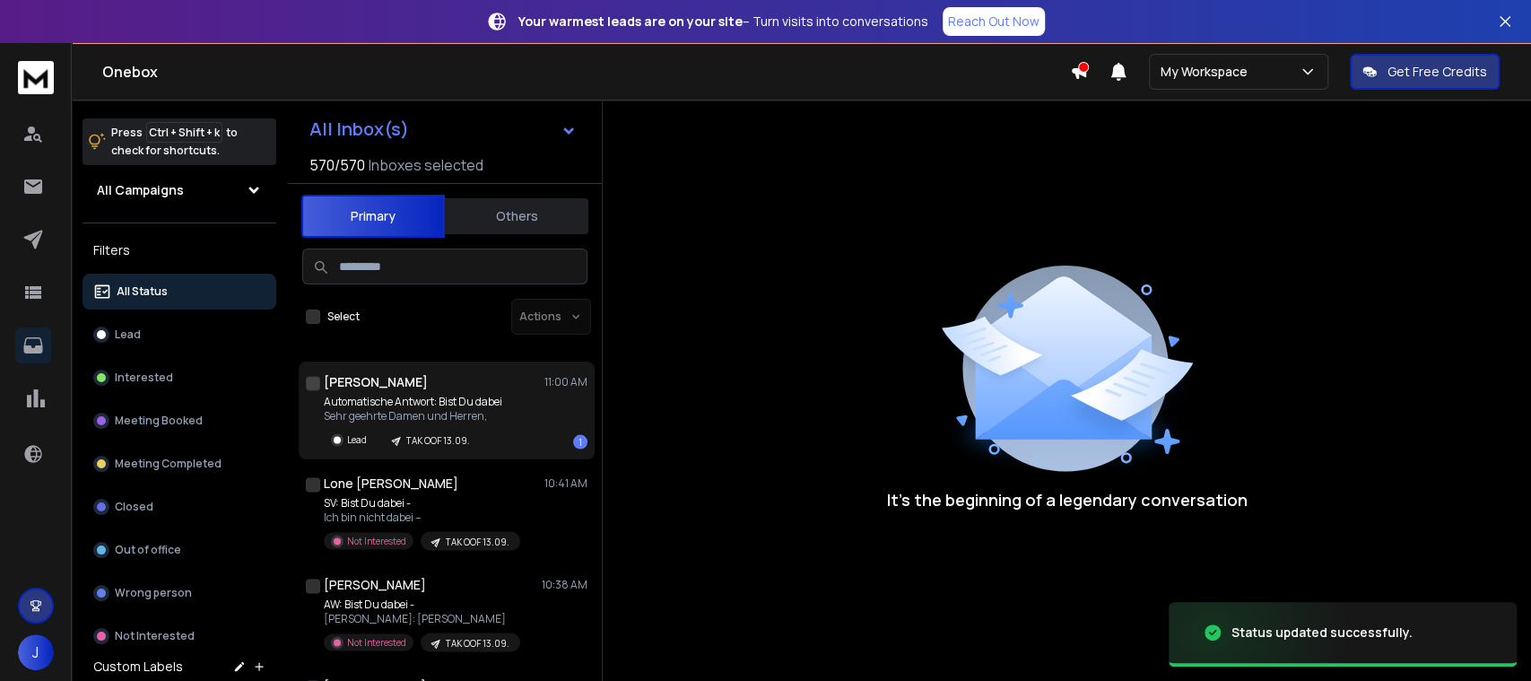
click at [522, 439] on div "Automatische Antwort: Bist Du dabei Sehr geehrte Damen und Herren, Lead TAK OOF…" at bounding box center [456, 421] width 264 height 55
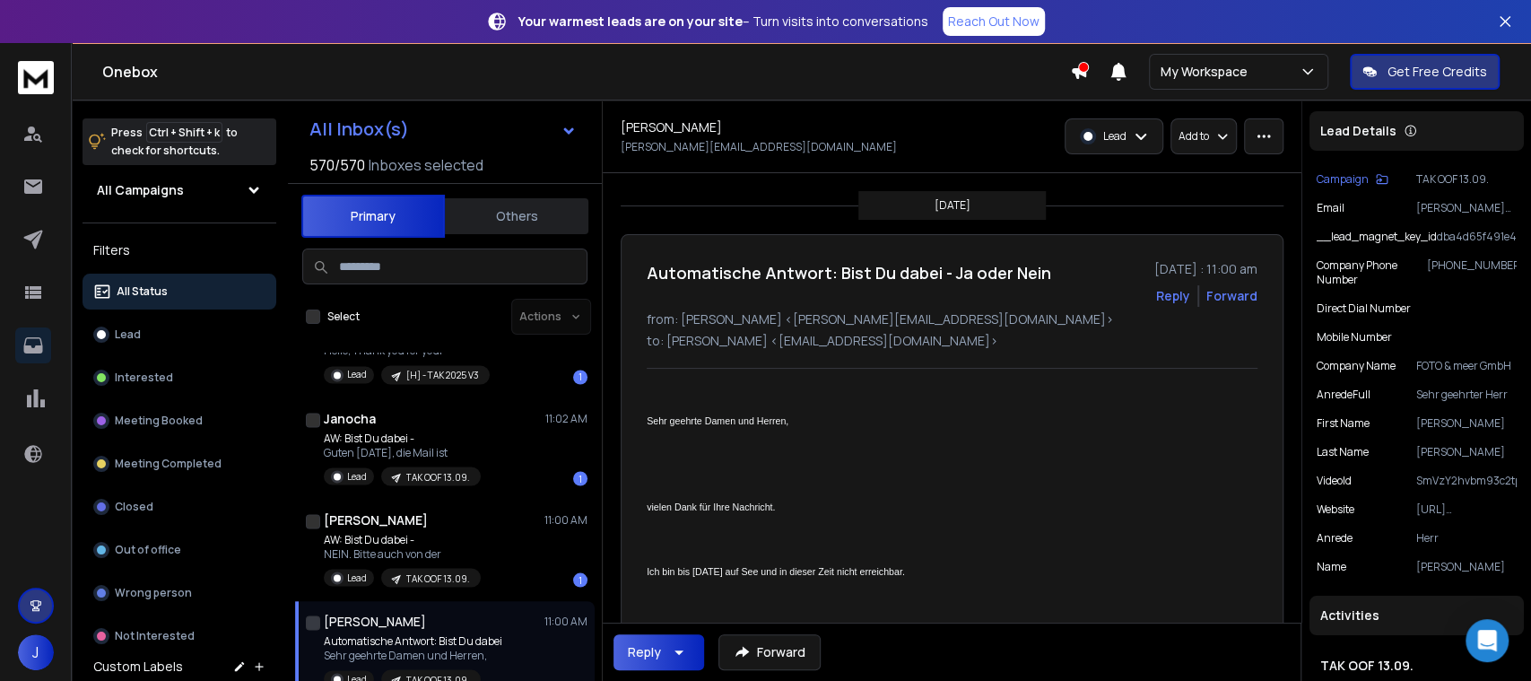
scroll to position [119, 0]
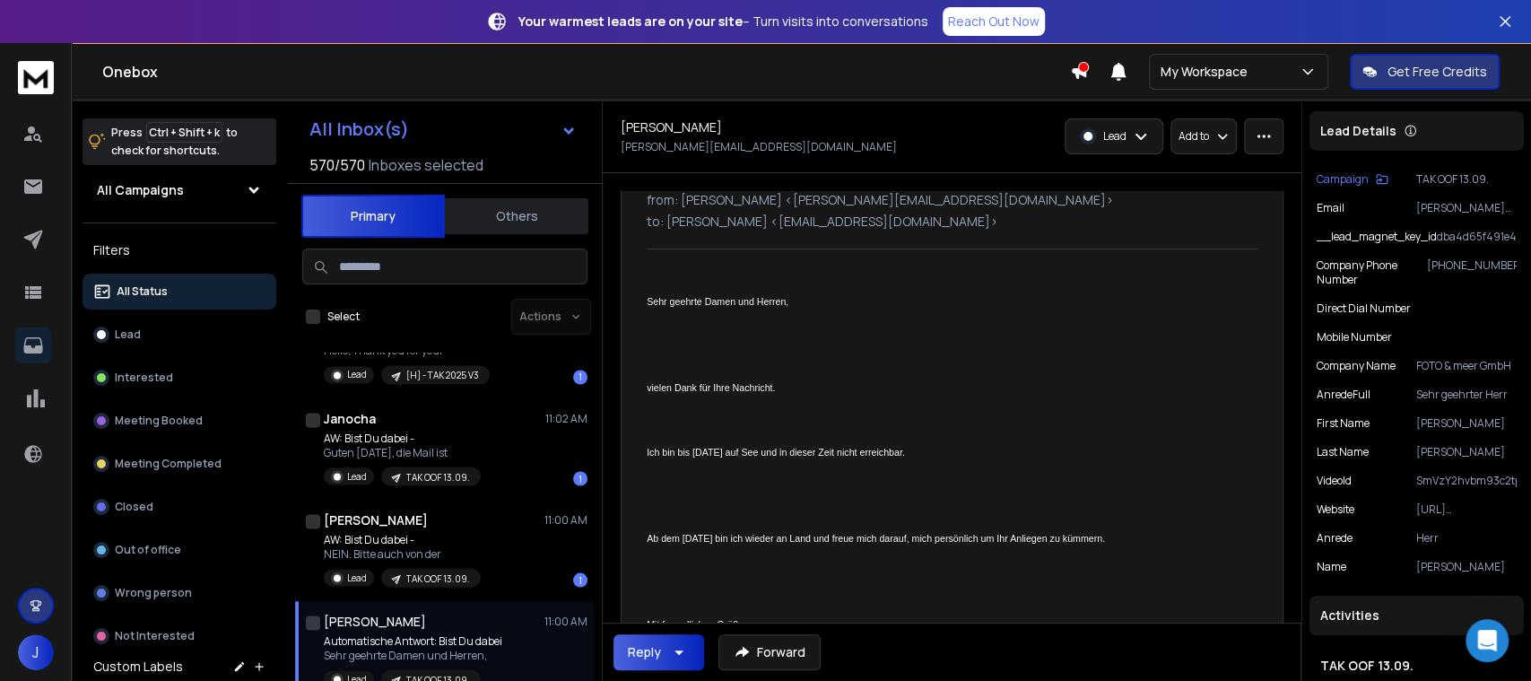
click at [753, 456] on p "Ich bin bis [DATE] auf See und in dieser Zeit nicht erreichbar." at bounding box center [909, 439] width 524 height 43
click at [753, 455] on p "Ich bin bis [DATE] auf See und in dieser Zeit nicht erreichbar." at bounding box center [909, 439] width 524 height 43
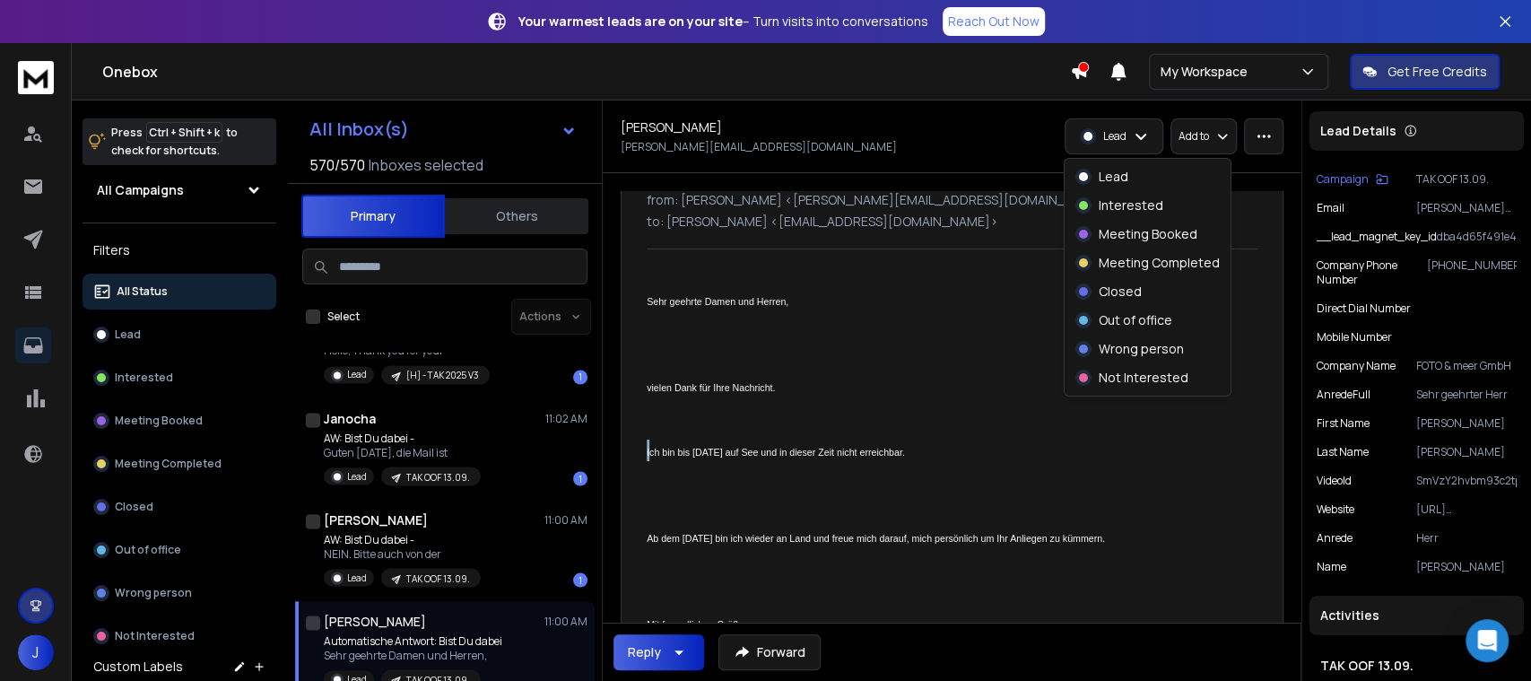
click at [1086, 120] on div "Lead" at bounding box center [1114, 136] width 97 height 34
click at [1099, 319] on p "Out of office" at bounding box center [1136, 320] width 74 height 18
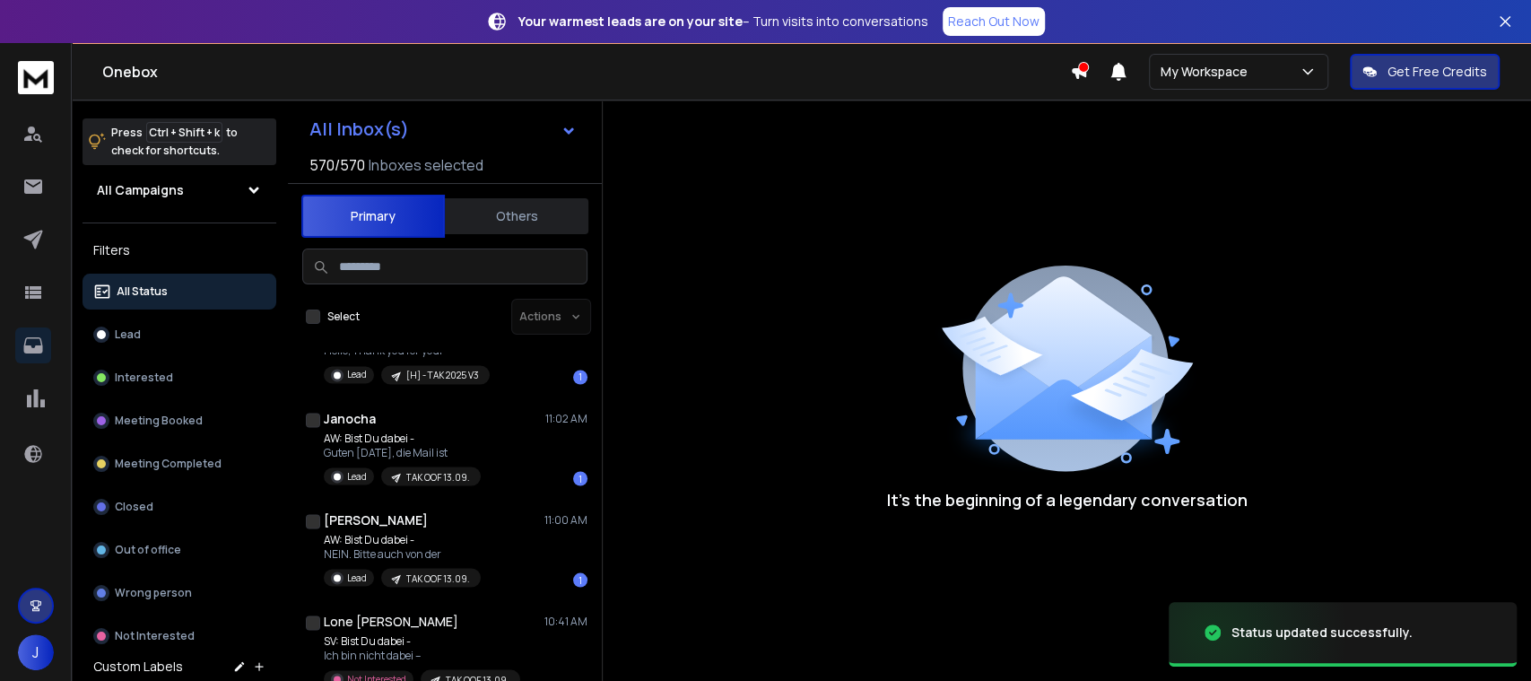
scroll to position [0, 0]
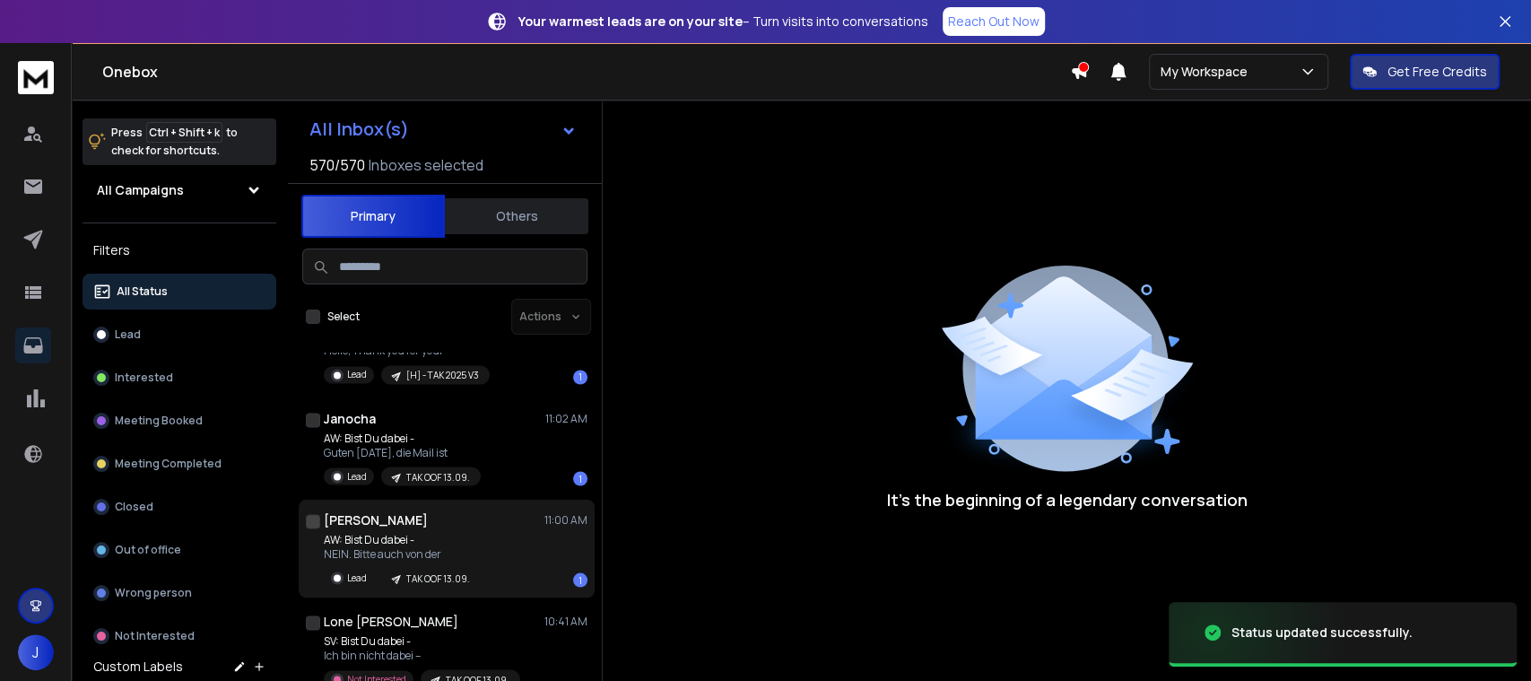
click at [479, 567] on div "AW: Bist Du dabei - NEIN. Bitte auch von der Lead TAK OOF 13.09. 1" at bounding box center [456, 559] width 264 height 55
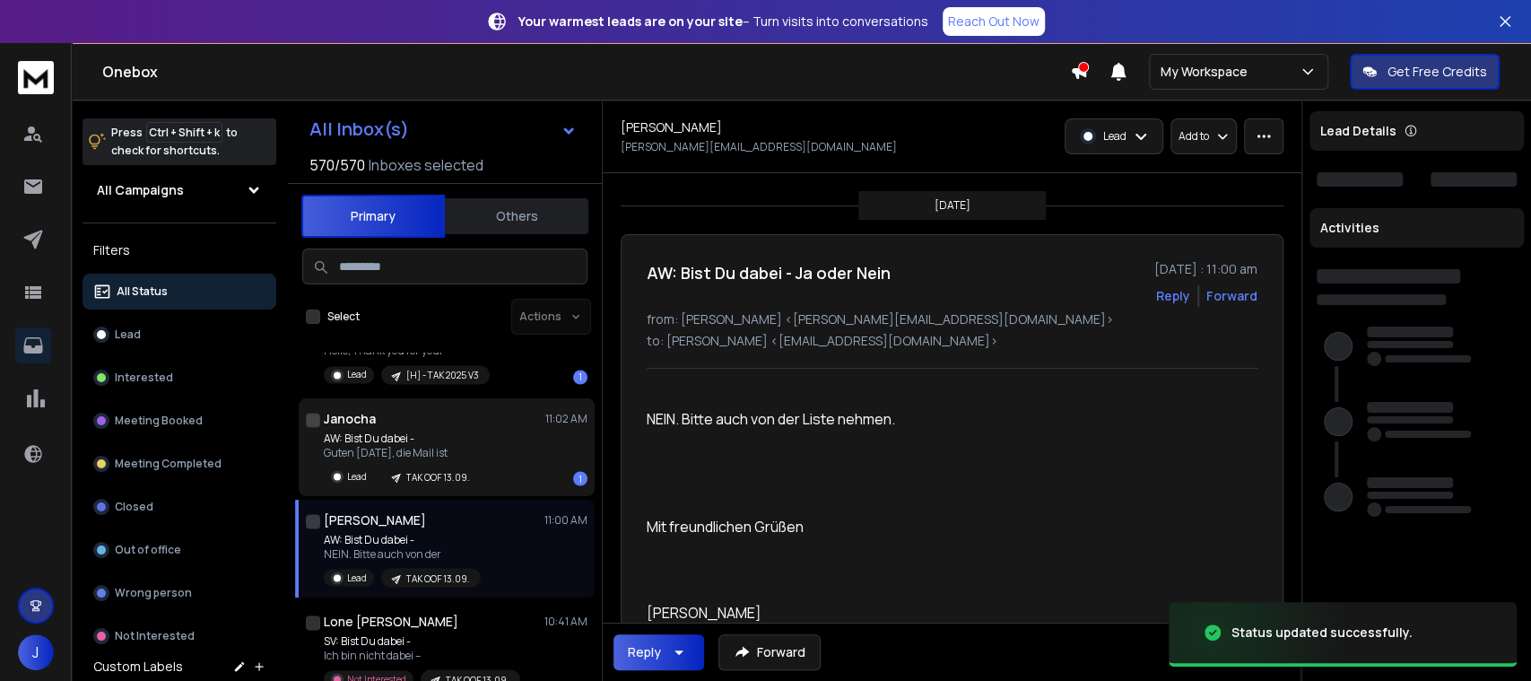
scroll to position [6732, 0]
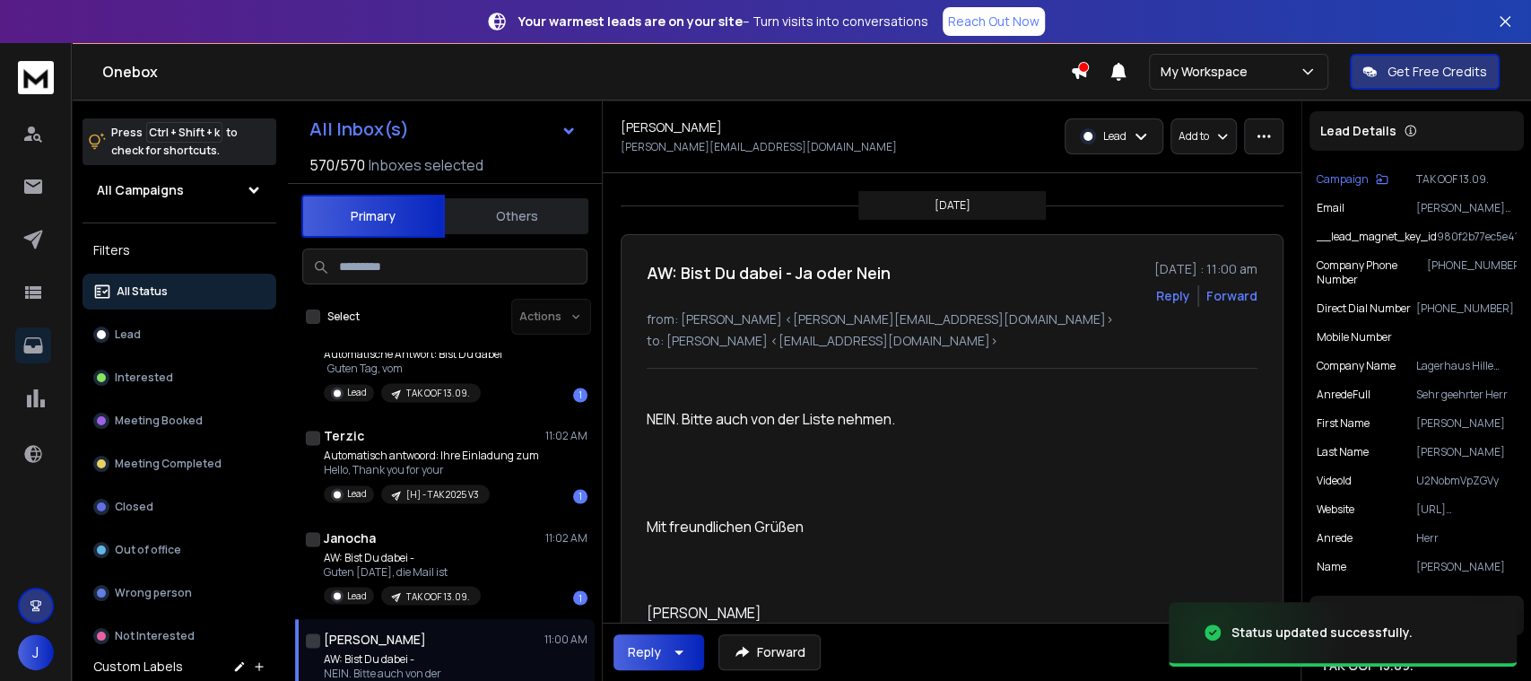
click at [1105, 147] on div "Lead" at bounding box center [1114, 136] width 97 height 34
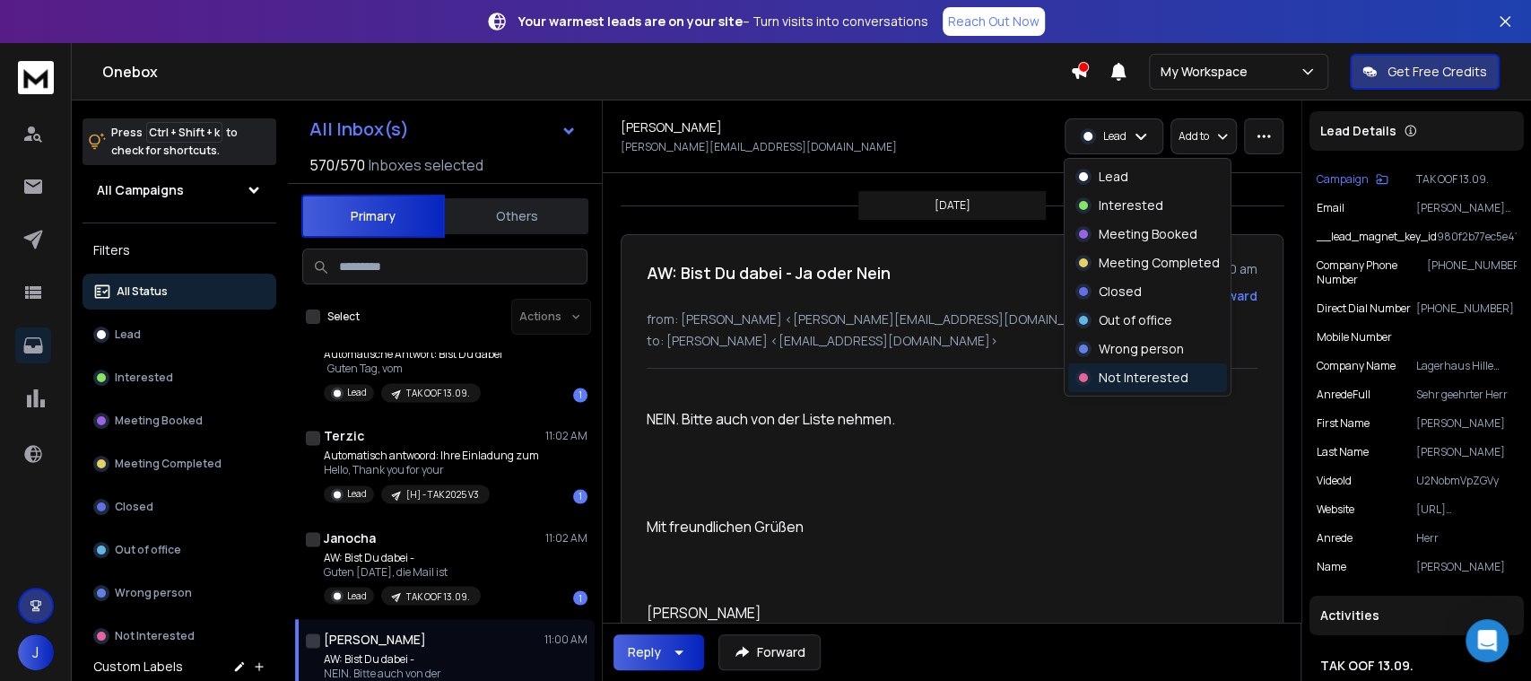
click at [1086, 380] on span at bounding box center [1084, 378] width 16 height 16
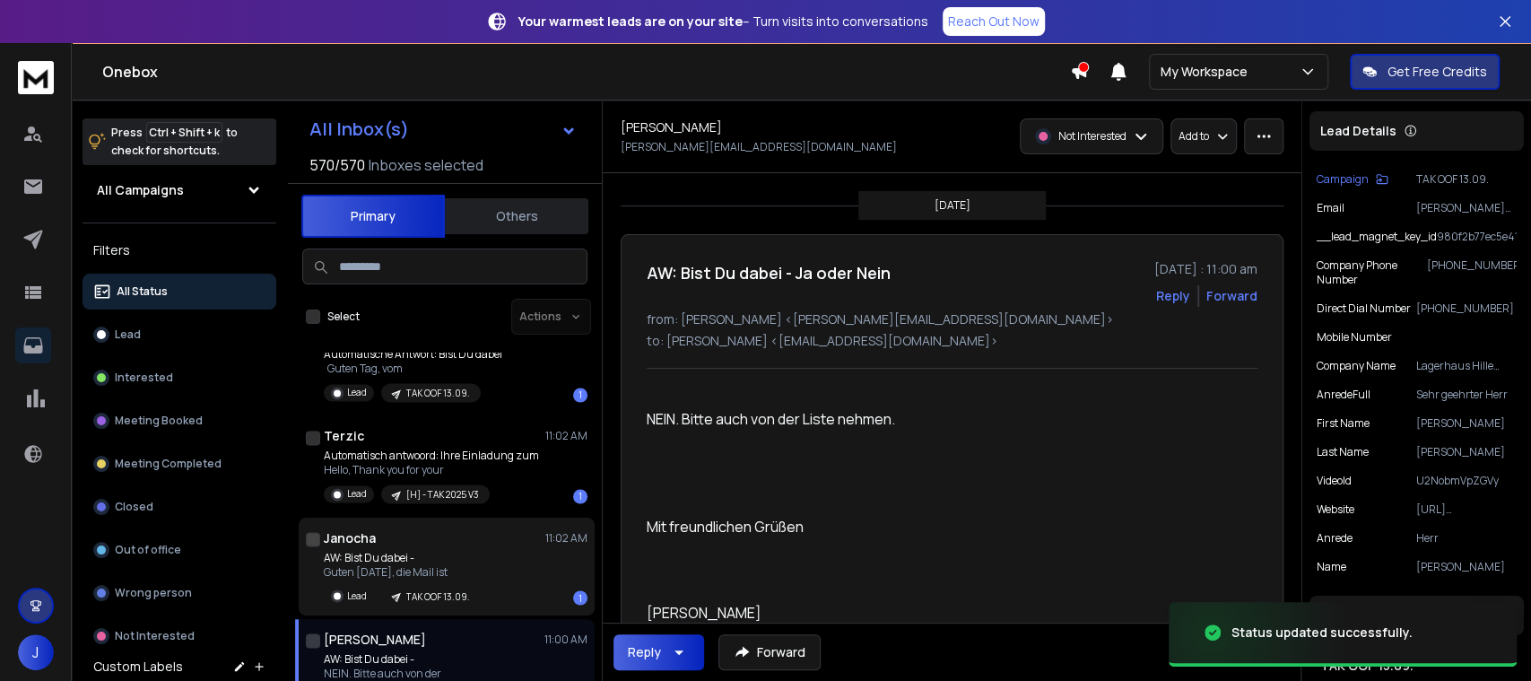
click at [460, 550] on p "AW: Bist Du dabei -" at bounding box center [402, 557] width 157 height 14
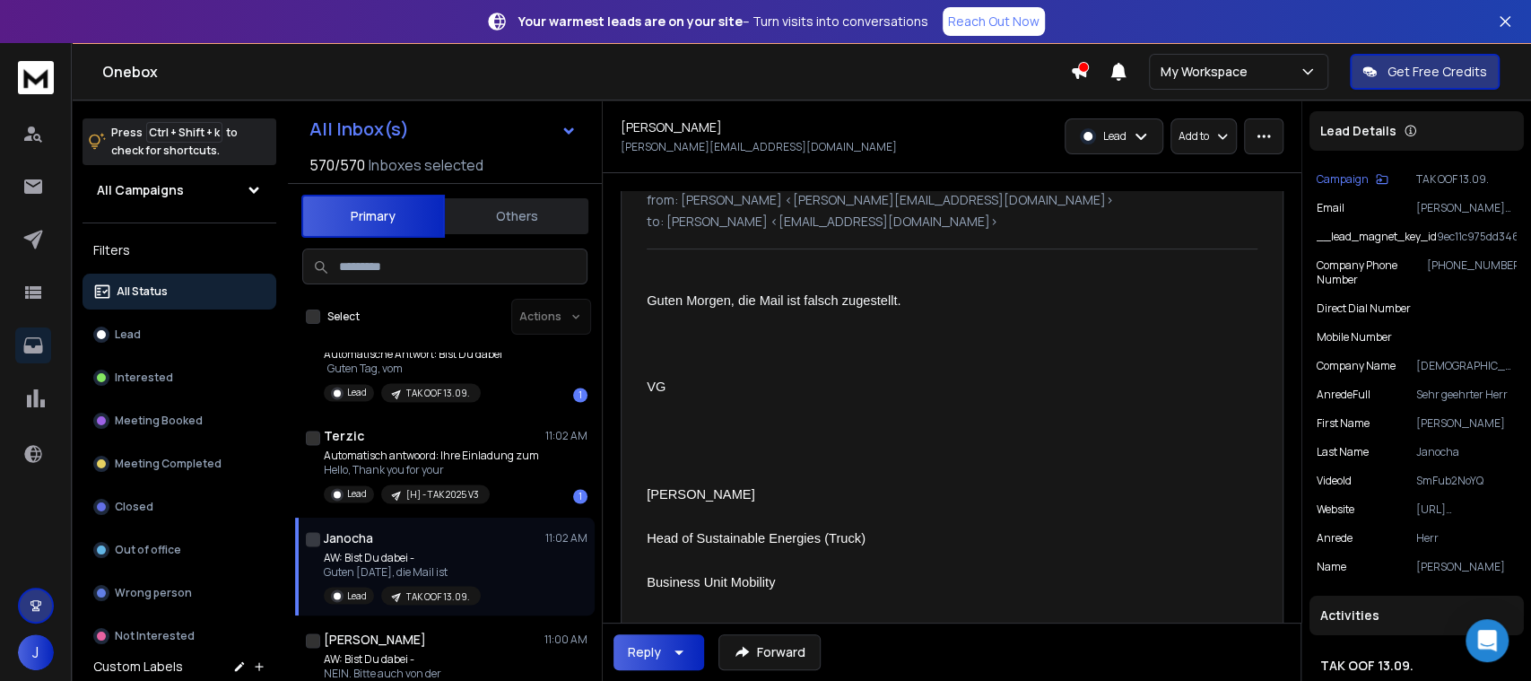
scroll to position [0, 0]
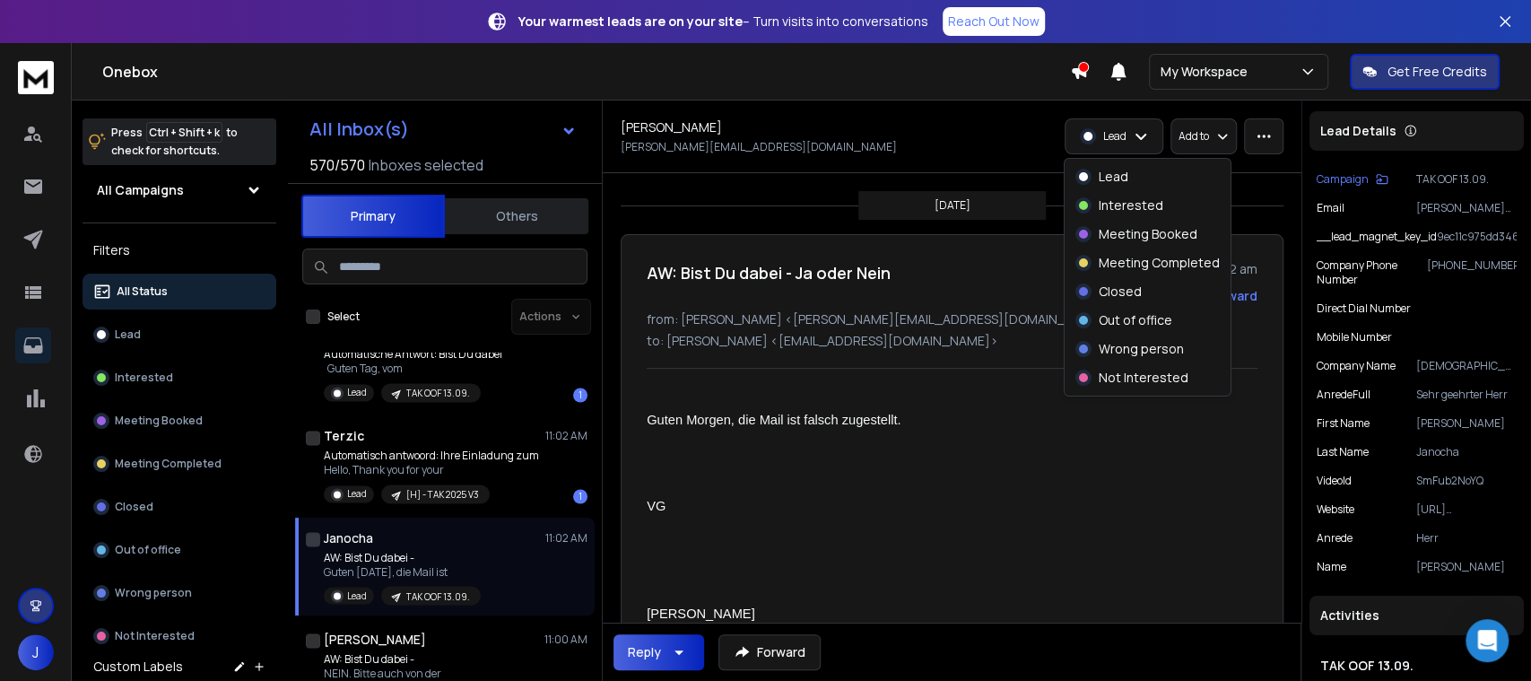
click at [1080, 136] on div at bounding box center [1088, 136] width 16 height 16
click at [1126, 356] on p "Wrong person" at bounding box center [1141, 349] width 85 height 18
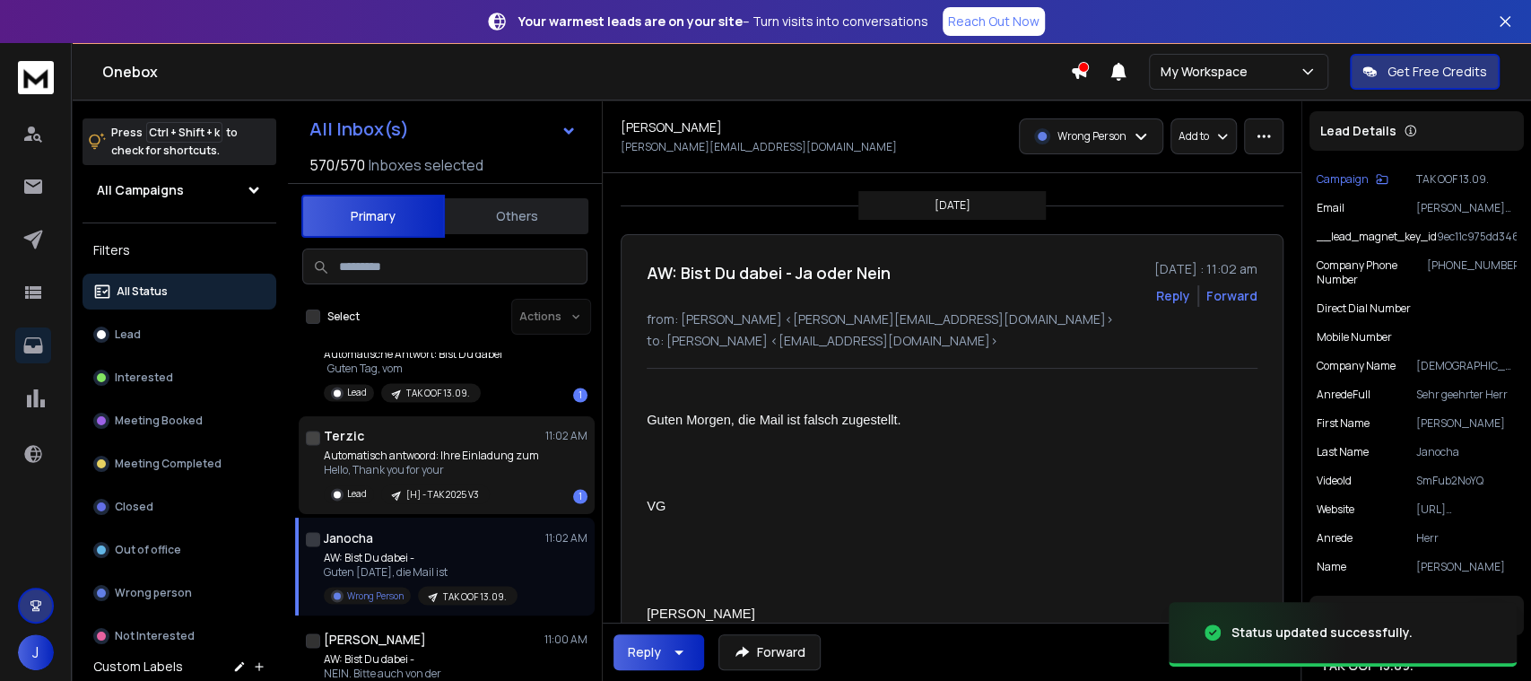
click at [531, 449] on p "Automatisch antwoord: Ihre Einladung zum" at bounding box center [431, 456] width 215 height 14
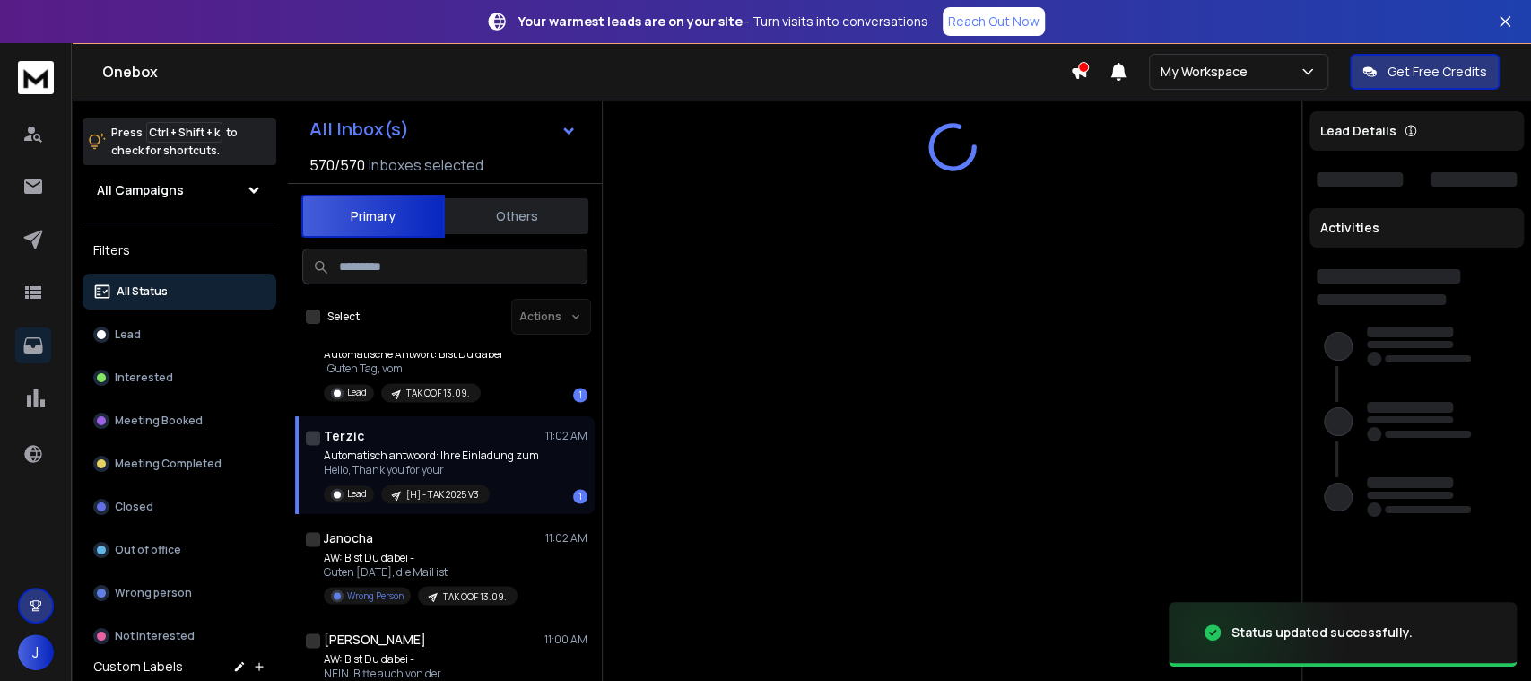
scroll to position [6612, 0]
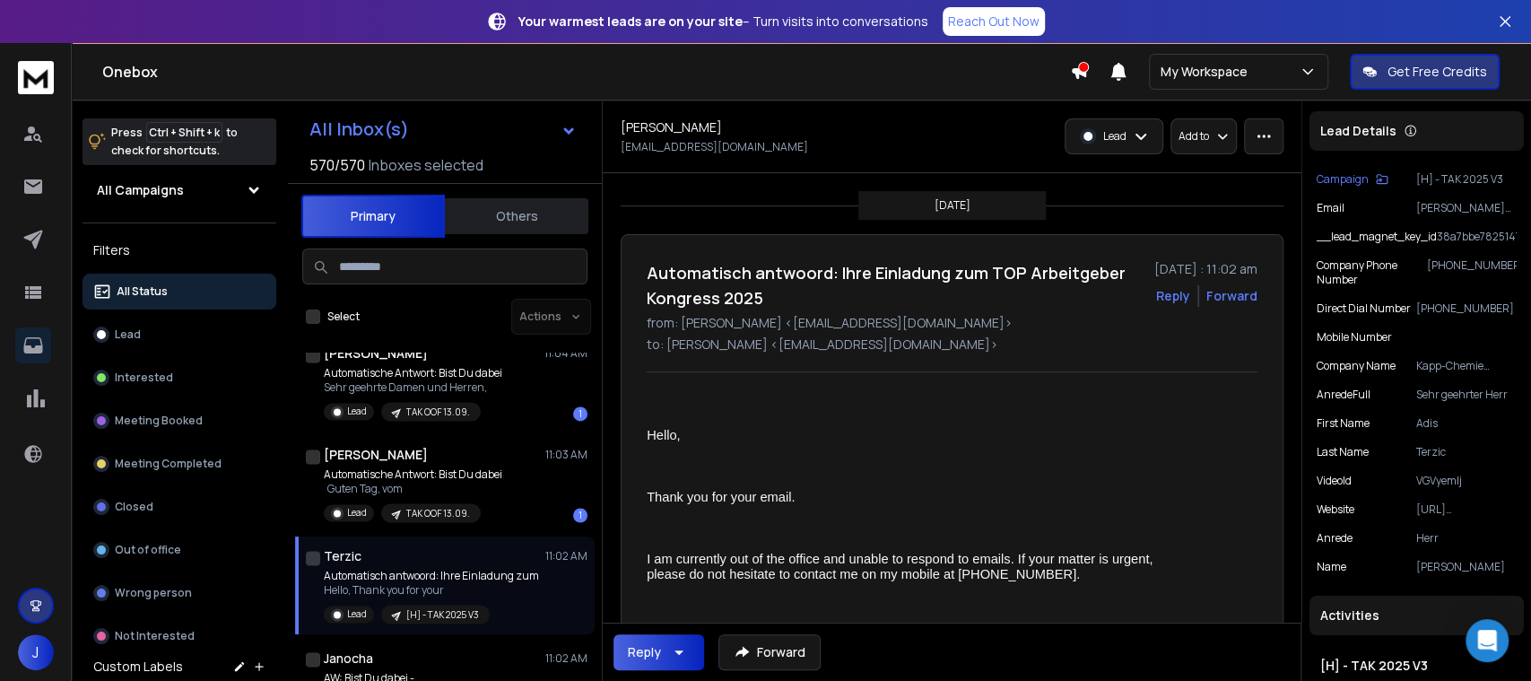
click at [1097, 126] on div "Lead" at bounding box center [1114, 136] width 97 height 34
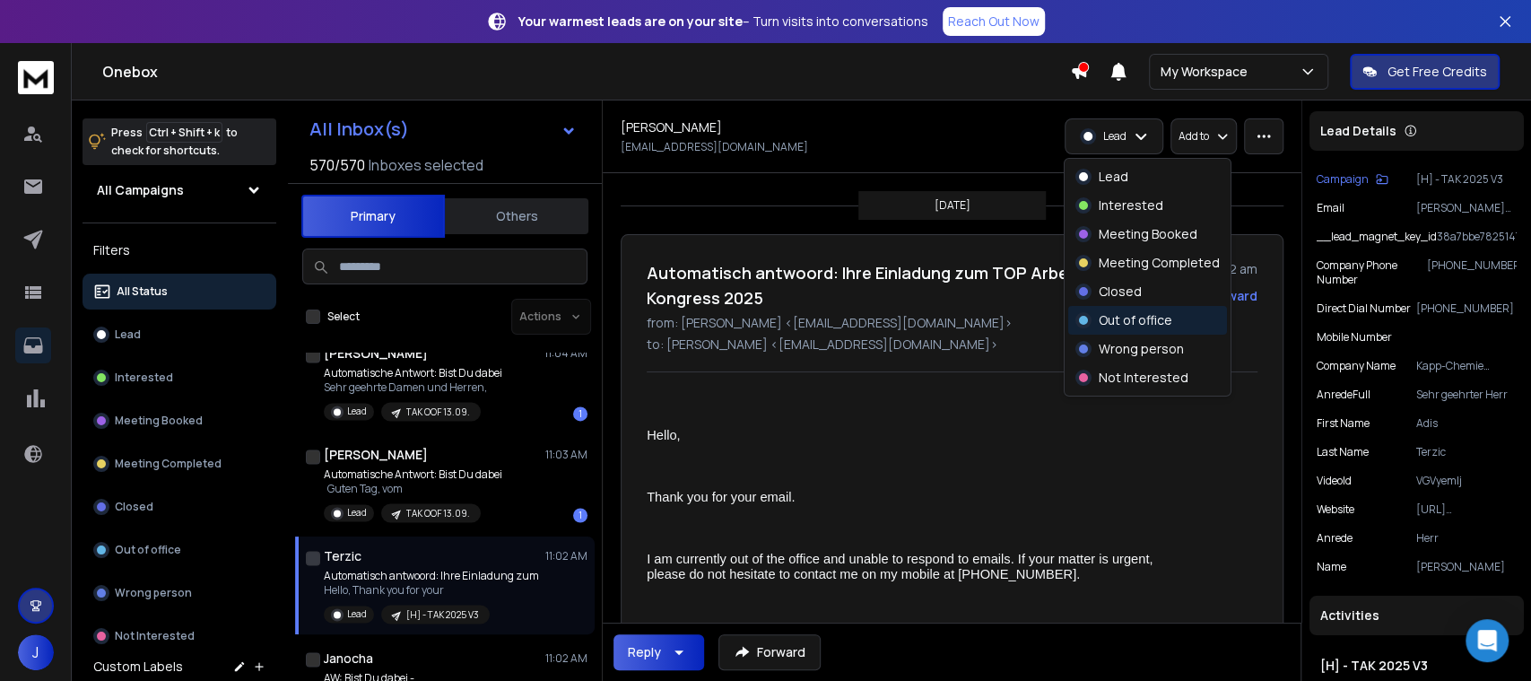
click at [1117, 322] on p "Out of office" at bounding box center [1136, 320] width 74 height 18
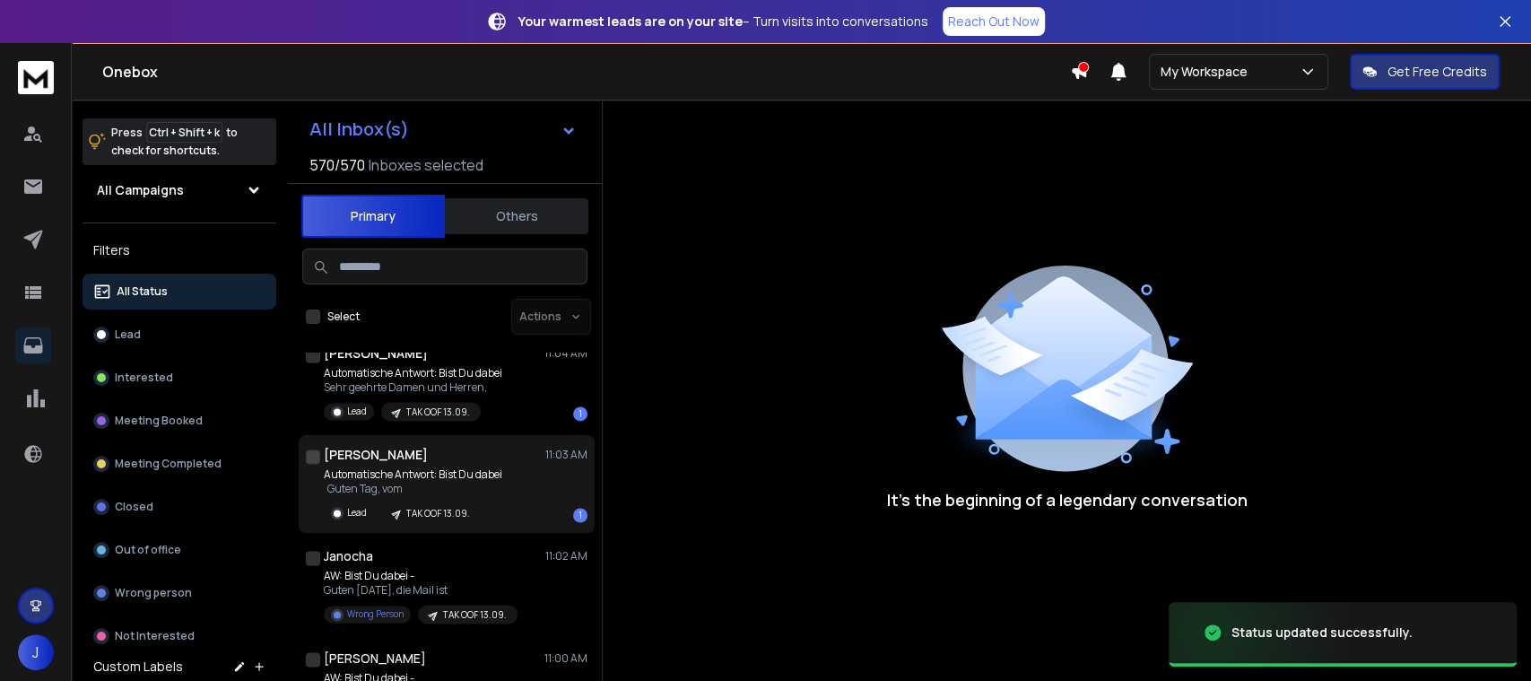
click at [494, 475] on p "Automatische Antwort: Bist Du dabei" at bounding box center [413, 474] width 179 height 14
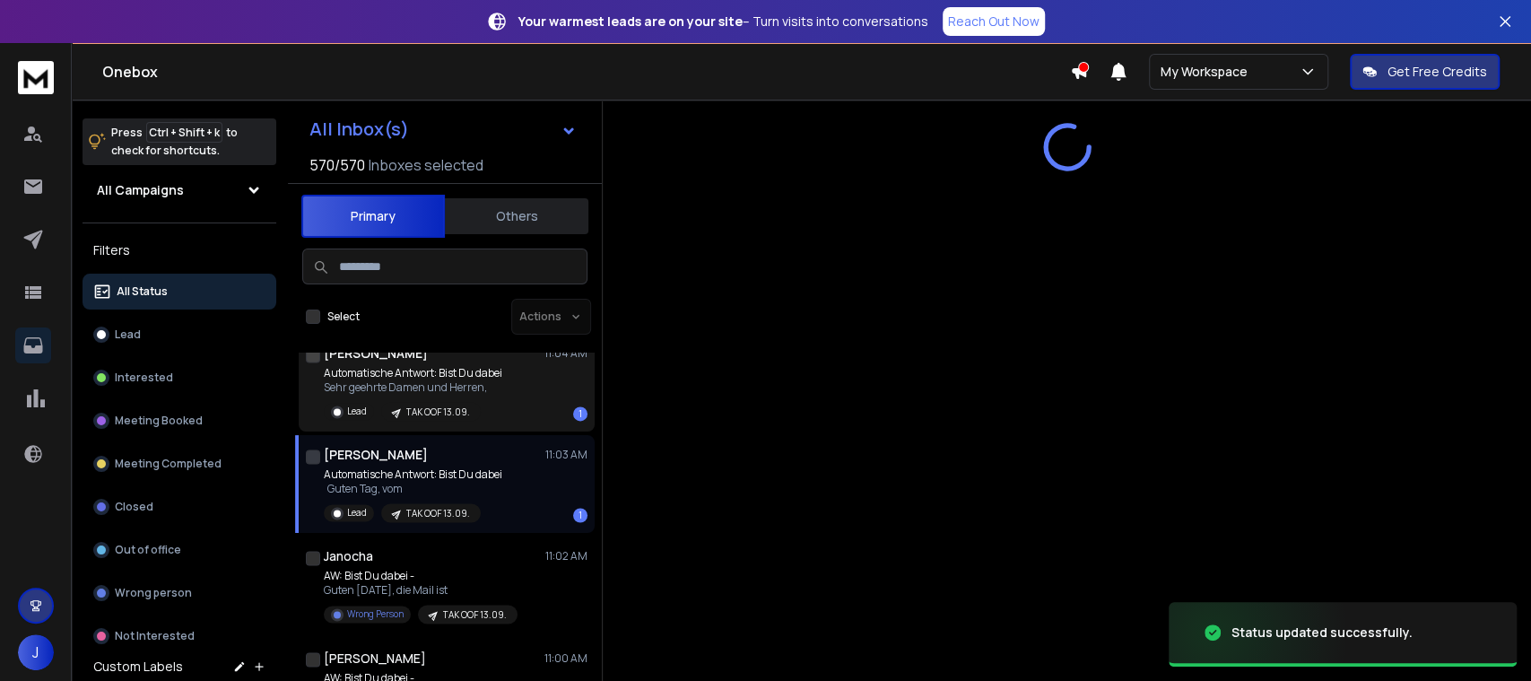
scroll to position [6492, 0]
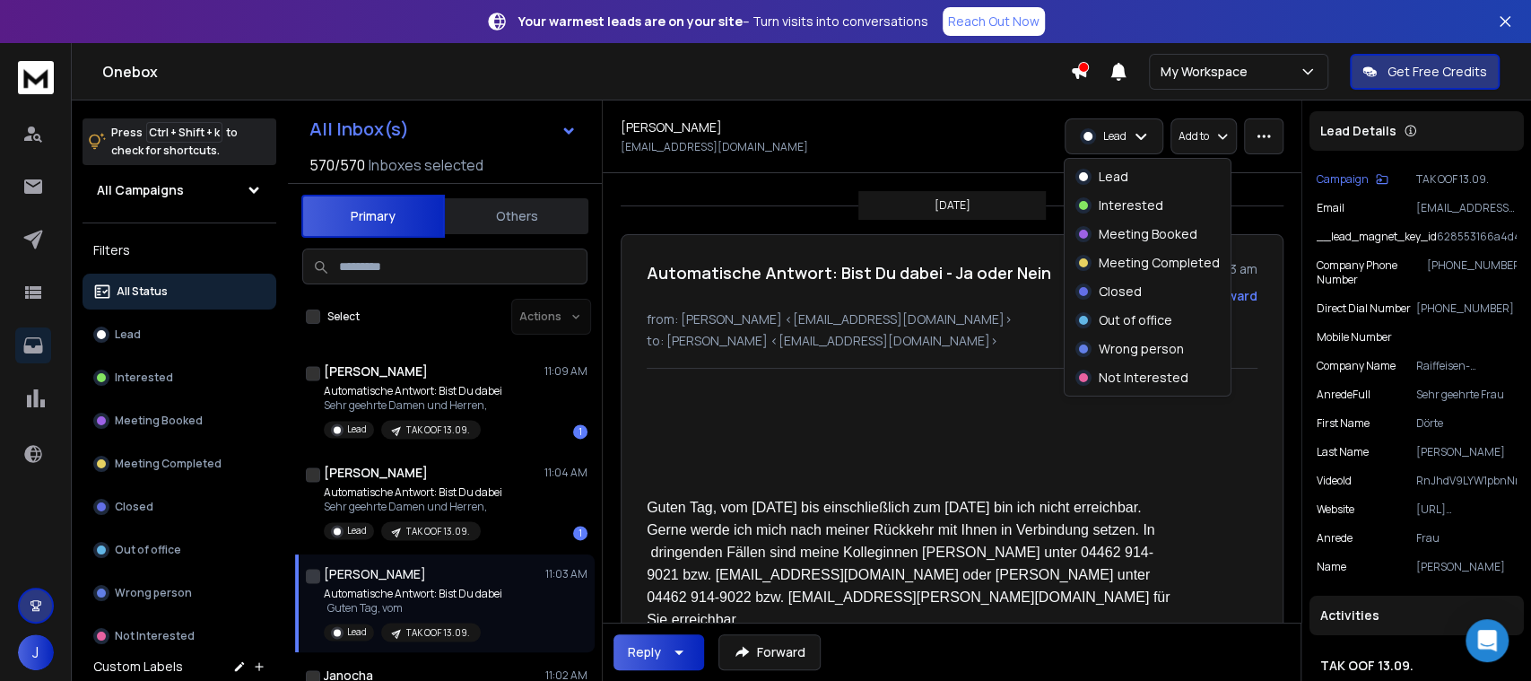
click at [1103, 135] on p "Lead" at bounding box center [1114, 136] width 23 height 14
click at [1099, 313] on p "Out of office" at bounding box center [1136, 320] width 74 height 18
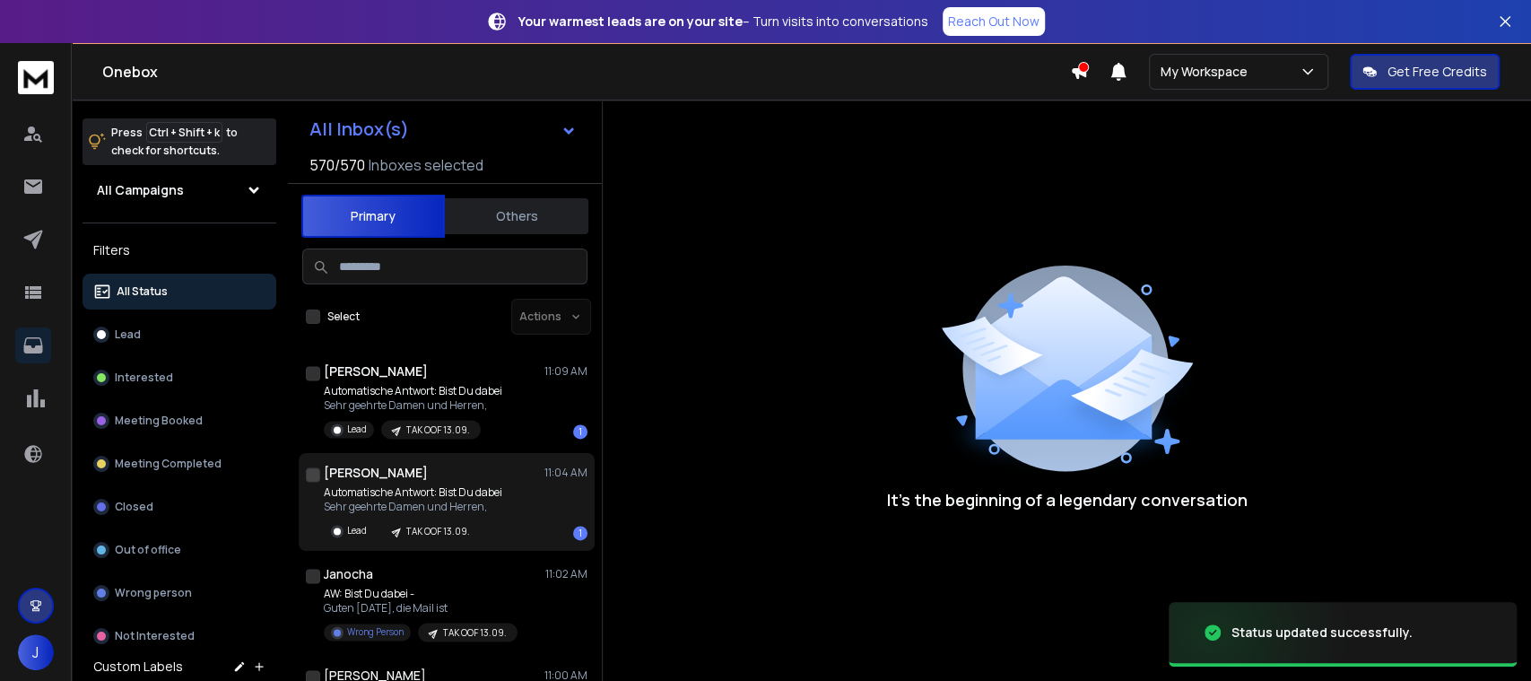
click at [425, 493] on p "Automatische Antwort: Bist Du dabei" at bounding box center [413, 492] width 179 height 14
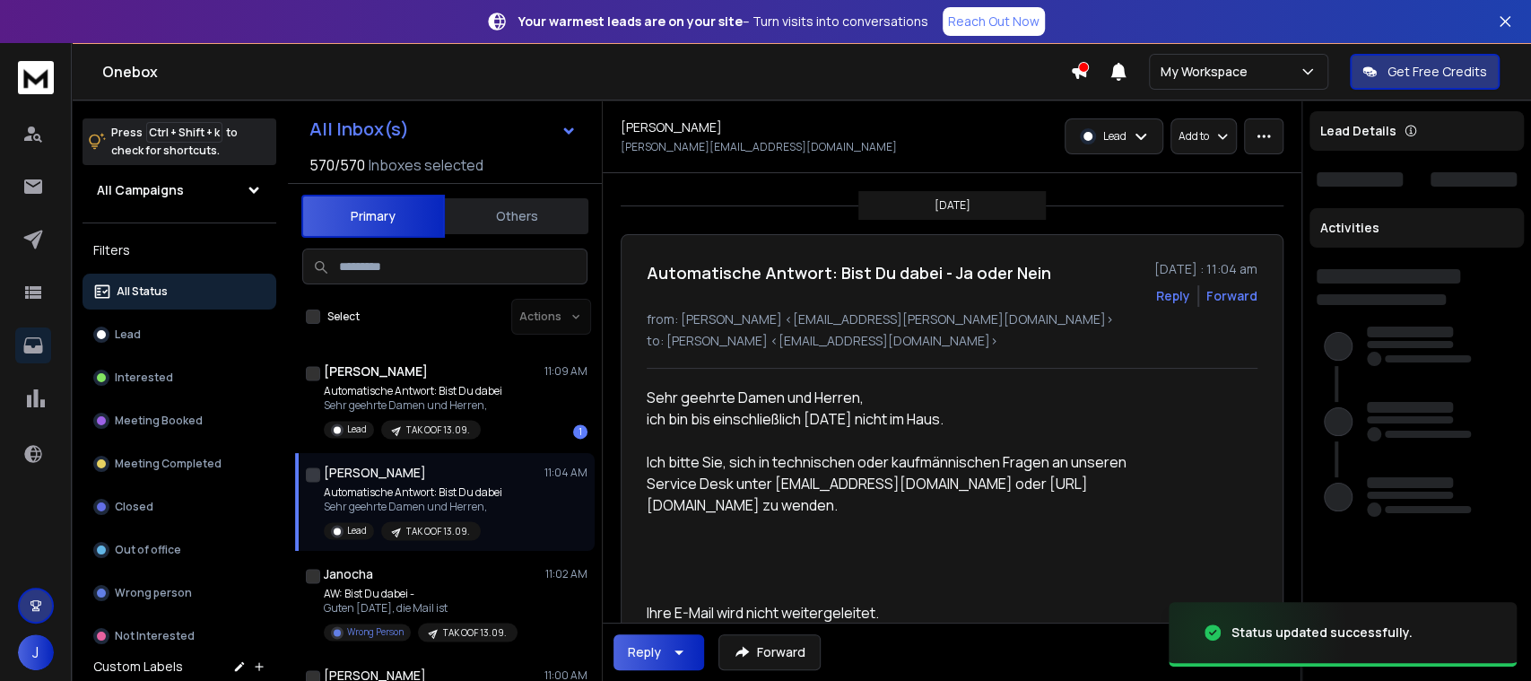
scroll to position [6373, 0]
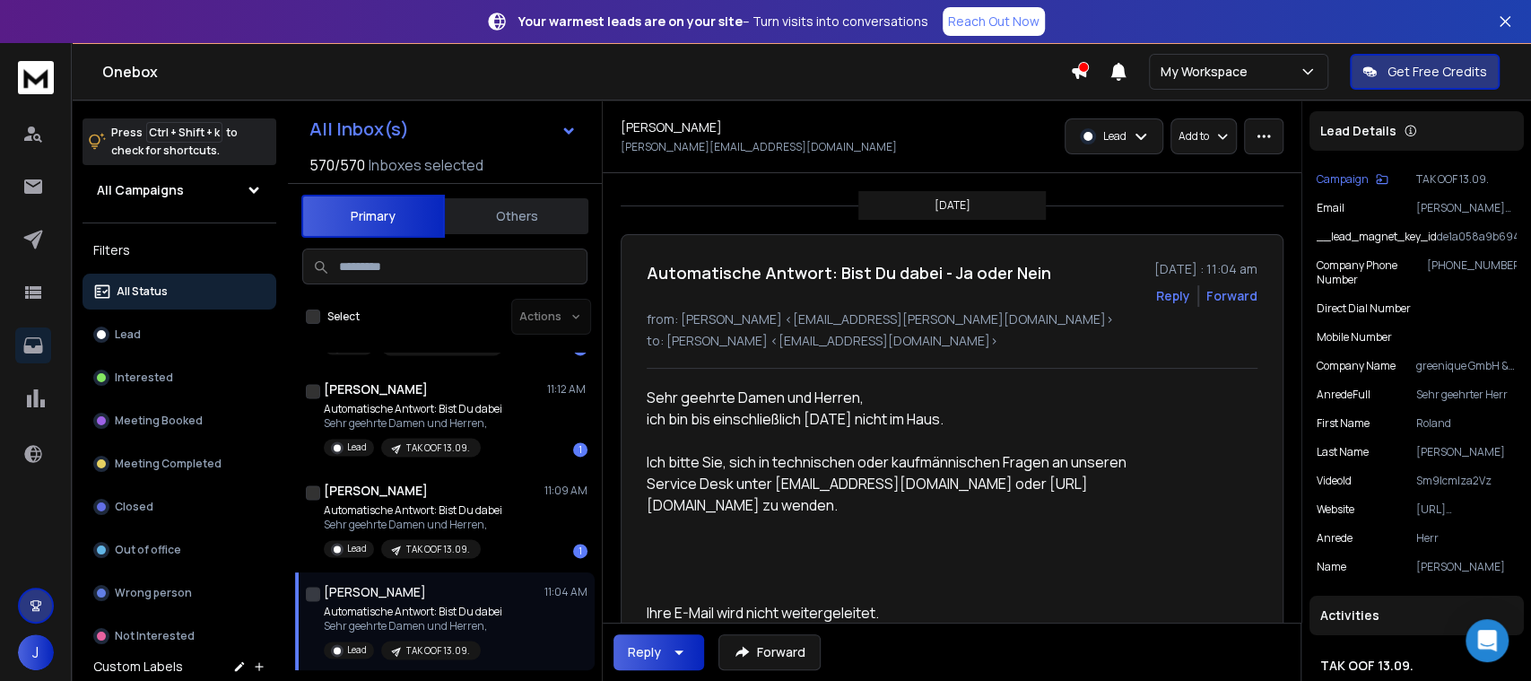
click at [802, 412] on div "ich bin bis einschließlich [DATE] nicht im Haus." at bounding box center [909, 419] width 524 height 22
click at [1112, 143] on p "Lead" at bounding box center [1114, 136] width 23 height 14
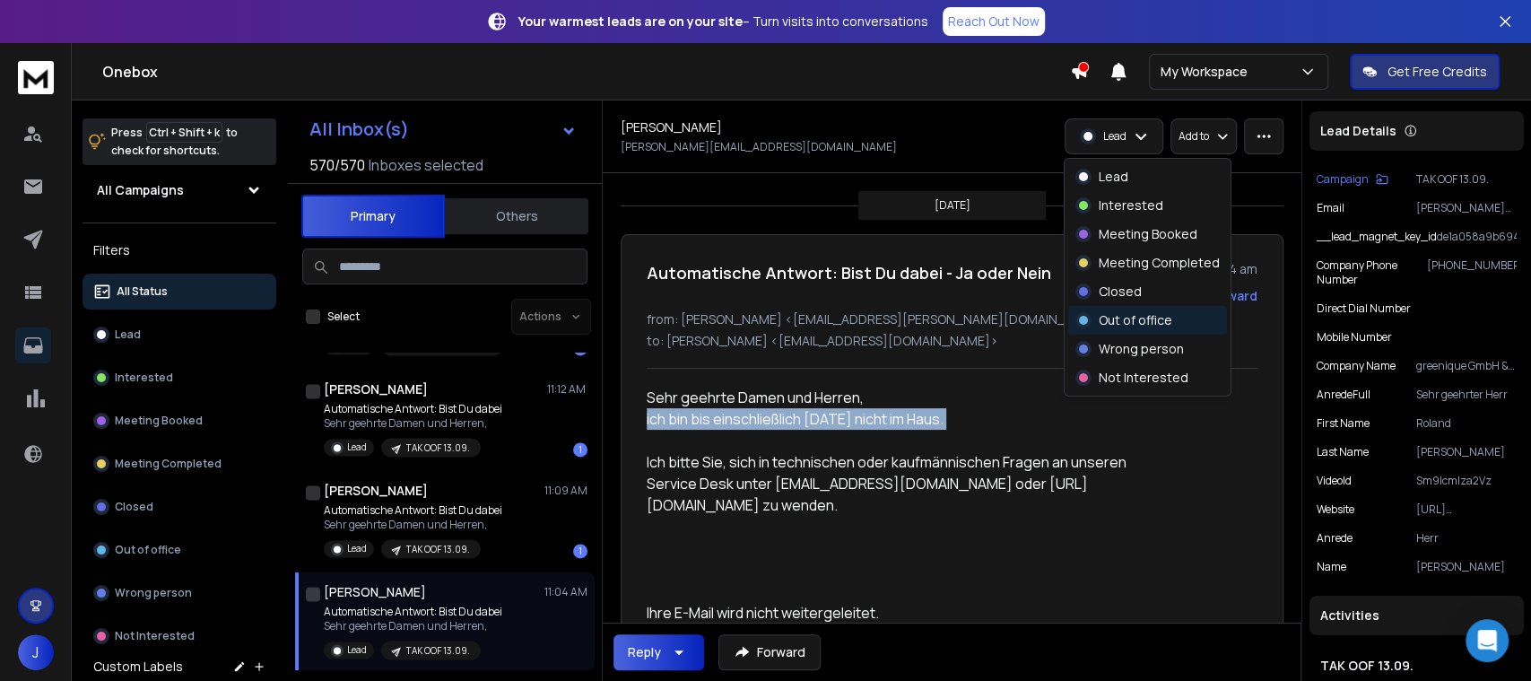
click at [1114, 327] on p "Out of office" at bounding box center [1136, 320] width 74 height 18
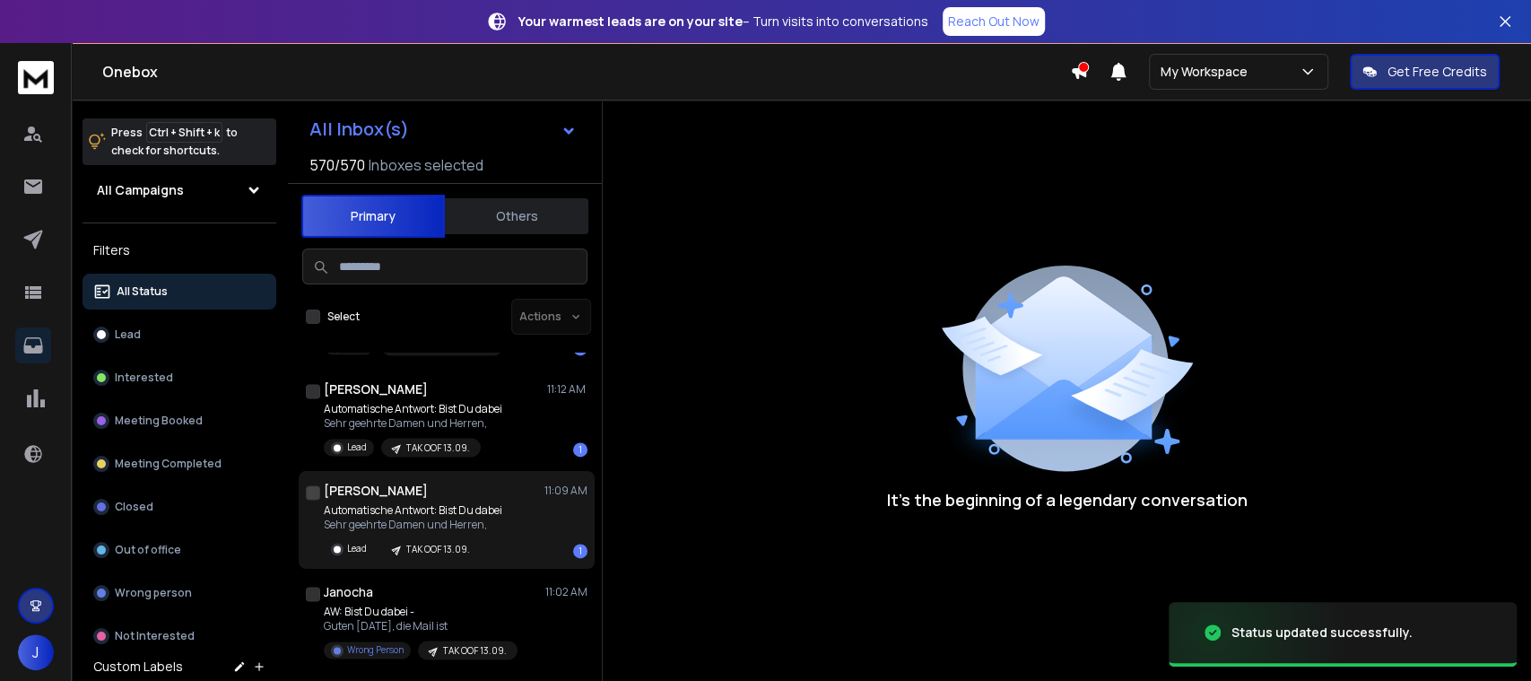
click at [524, 526] on div "Automatische Antwort: Bist Du dabei Sehr geehrte Damen und Herren, Lead TAK OOF…" at bounding box center [456, 530] width 264 height 55
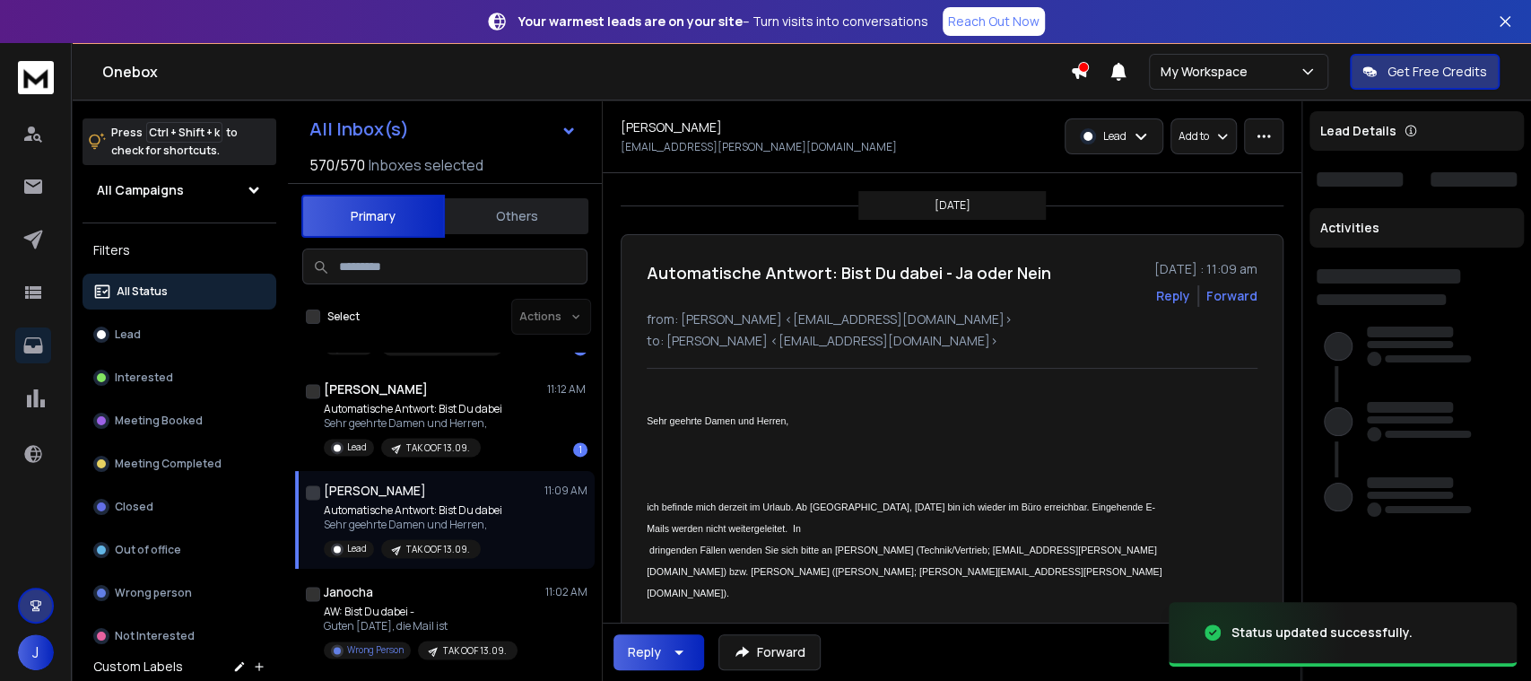
scroll to position [6253, 0]
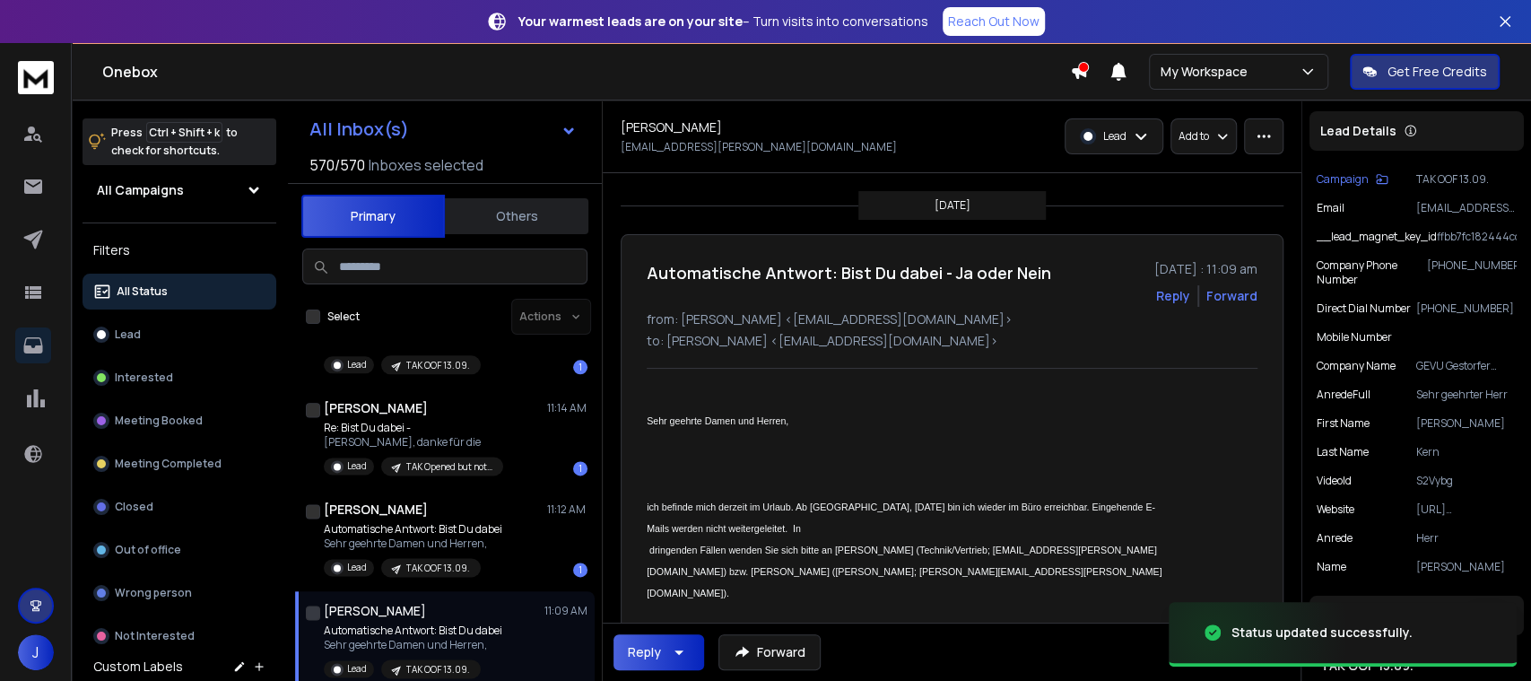
click at [1129, 140] on div "Lead" at bounding box center [1114, 136] width 97 height 34
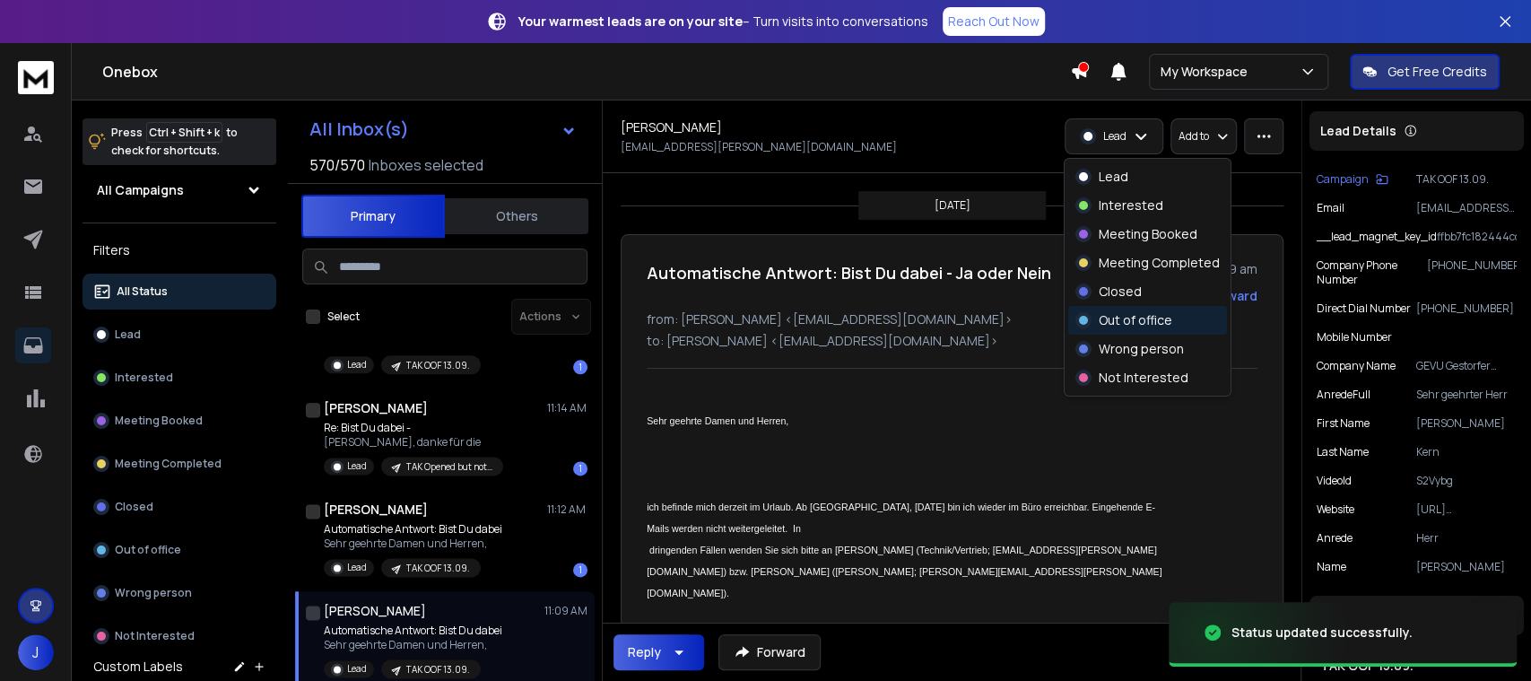
click at [1106, 327] on p "Out of office" at bounding box center [1136, 320] width 74 height 18
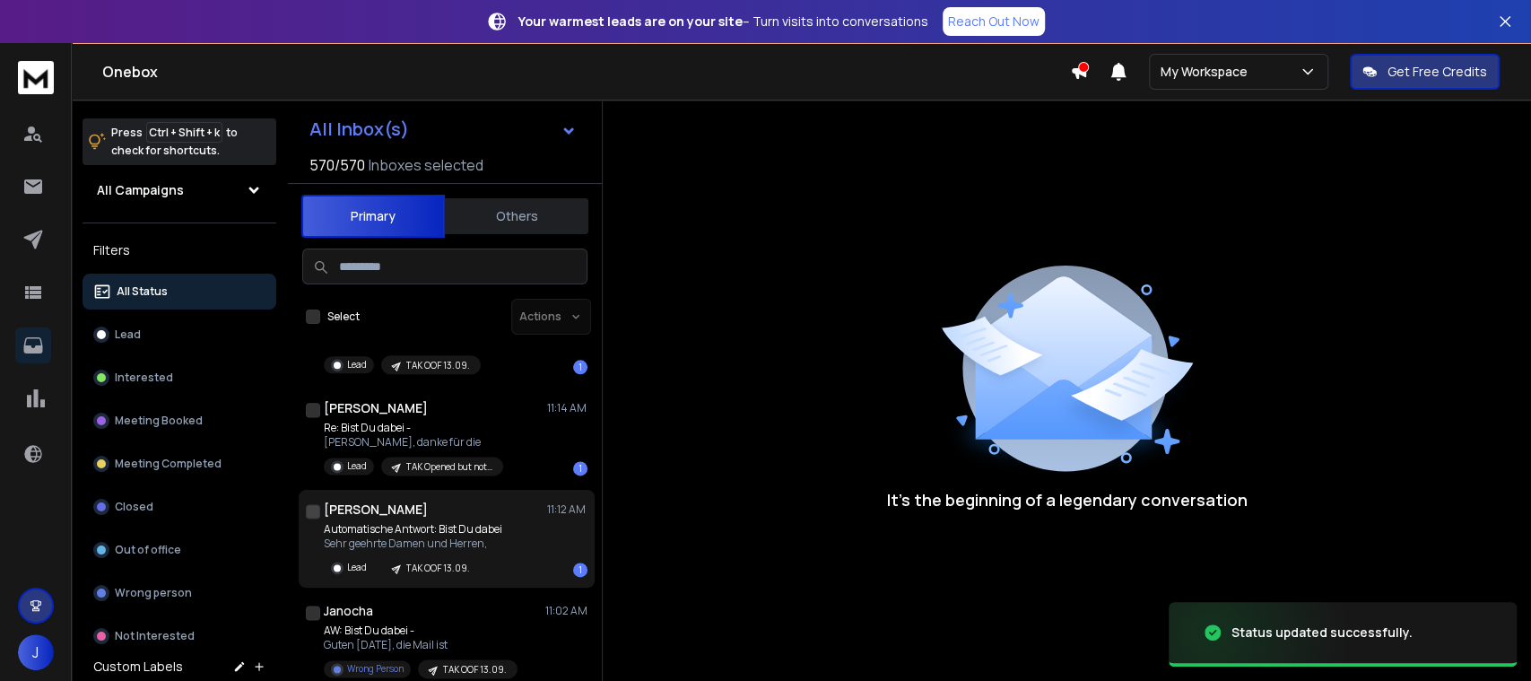
click at [525, 528] on div "Automatische Antwort: Bist Du dabei Sehr geehrte Damen und Herren, Lead TAK OOF…" at bounding box center [456, 549] width 264 height 55
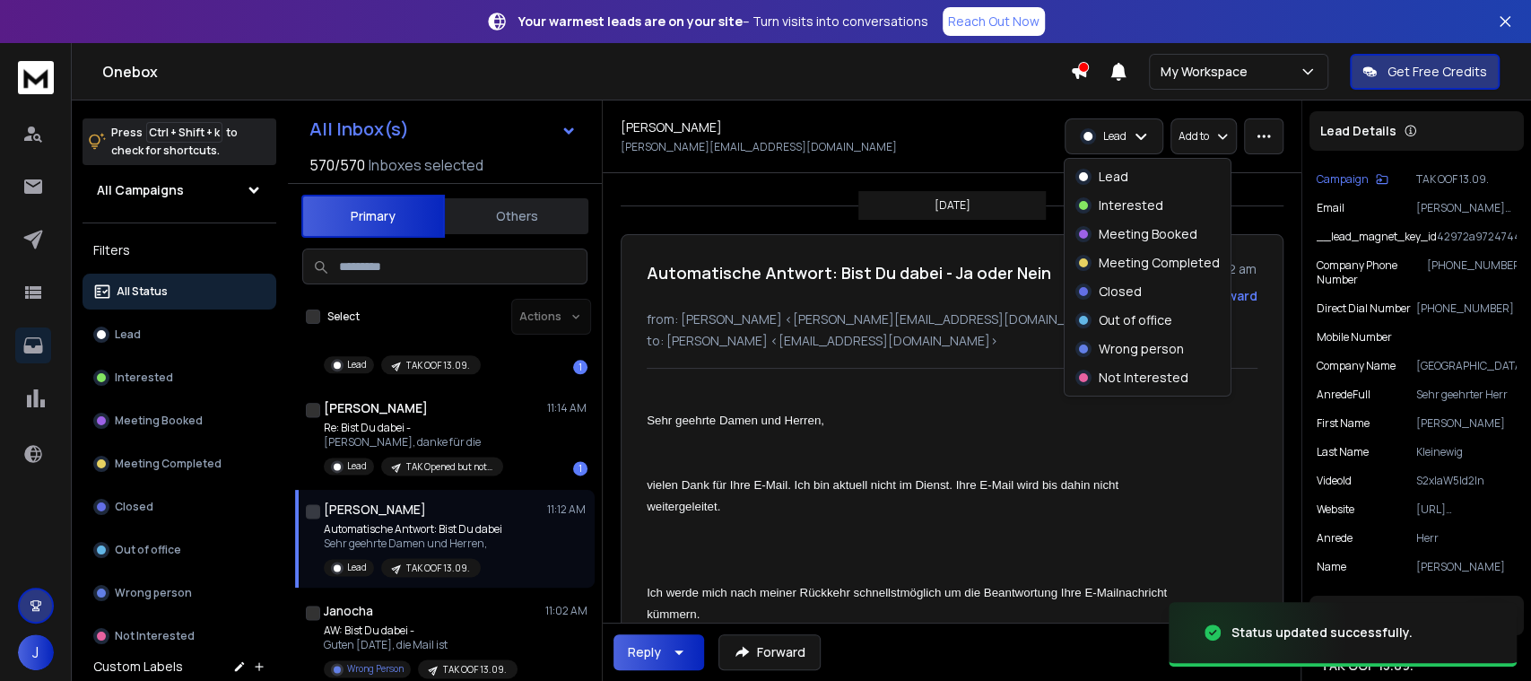
click at [1080, 140] on div at bounding box center [1088, 136] width 16 height 16
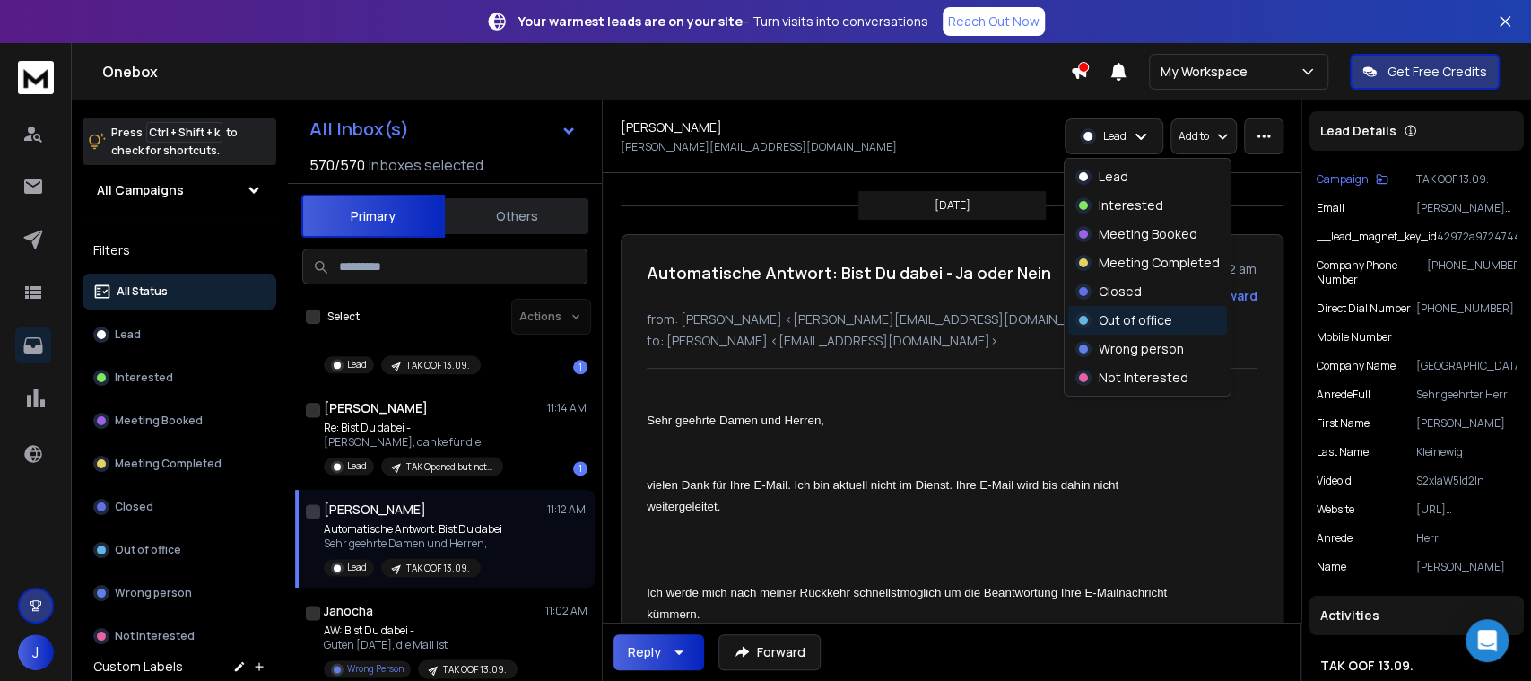
click at [1127, 322] on p "Out of office" at bounding box center [1136, 320] width 74 height 18
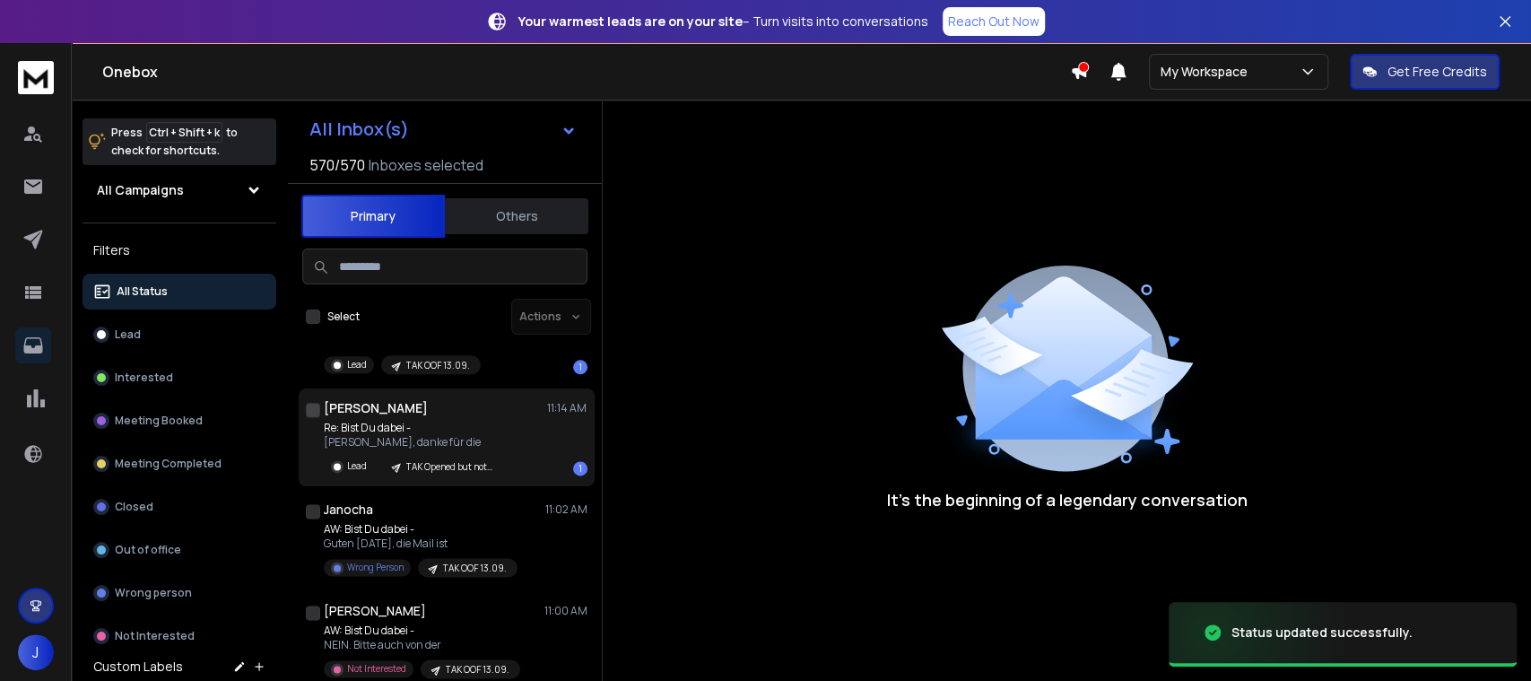
click at [512, 473] on div "Re: Bist Du dabei - [PERSON_NAME], danke für die Lead TAK Opened but not replie…" at bounding box center [456, 448] width 264 height 55
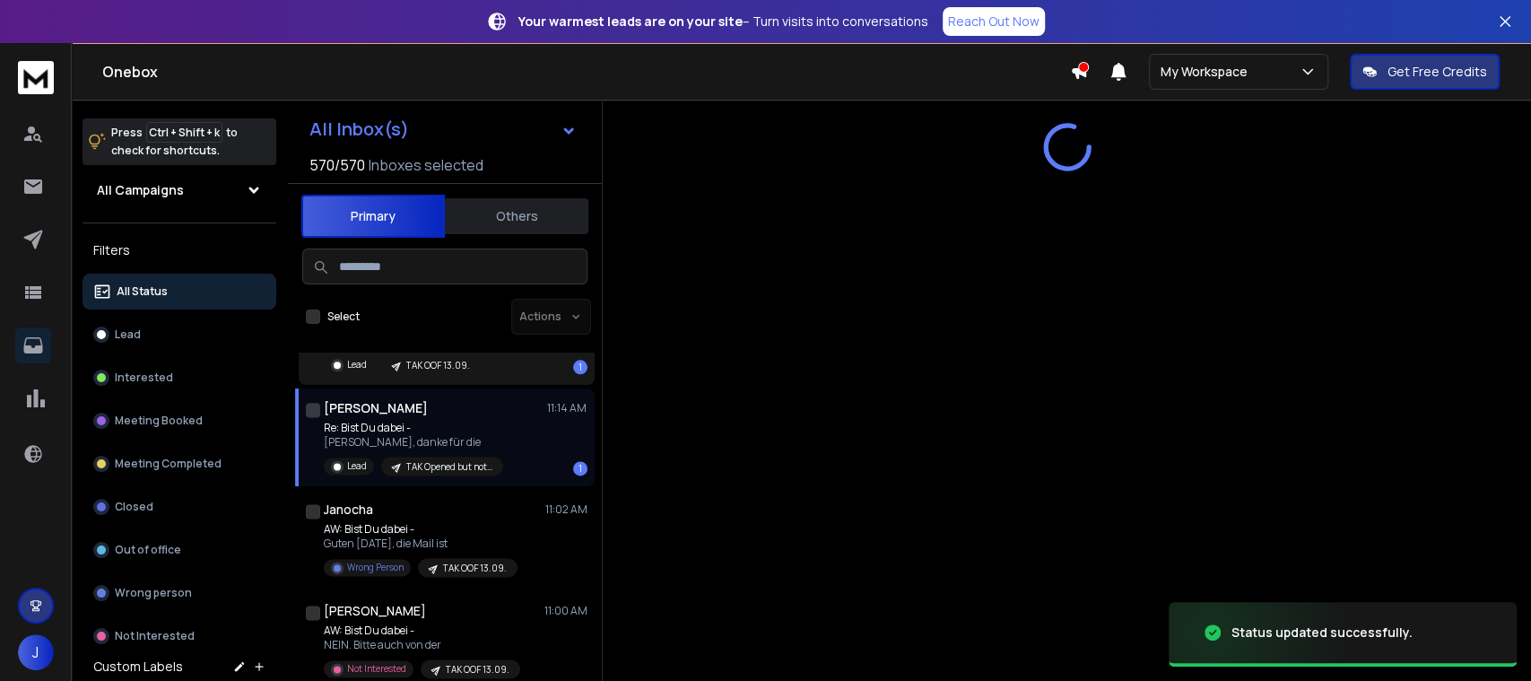
scroll to position [6134, 0]
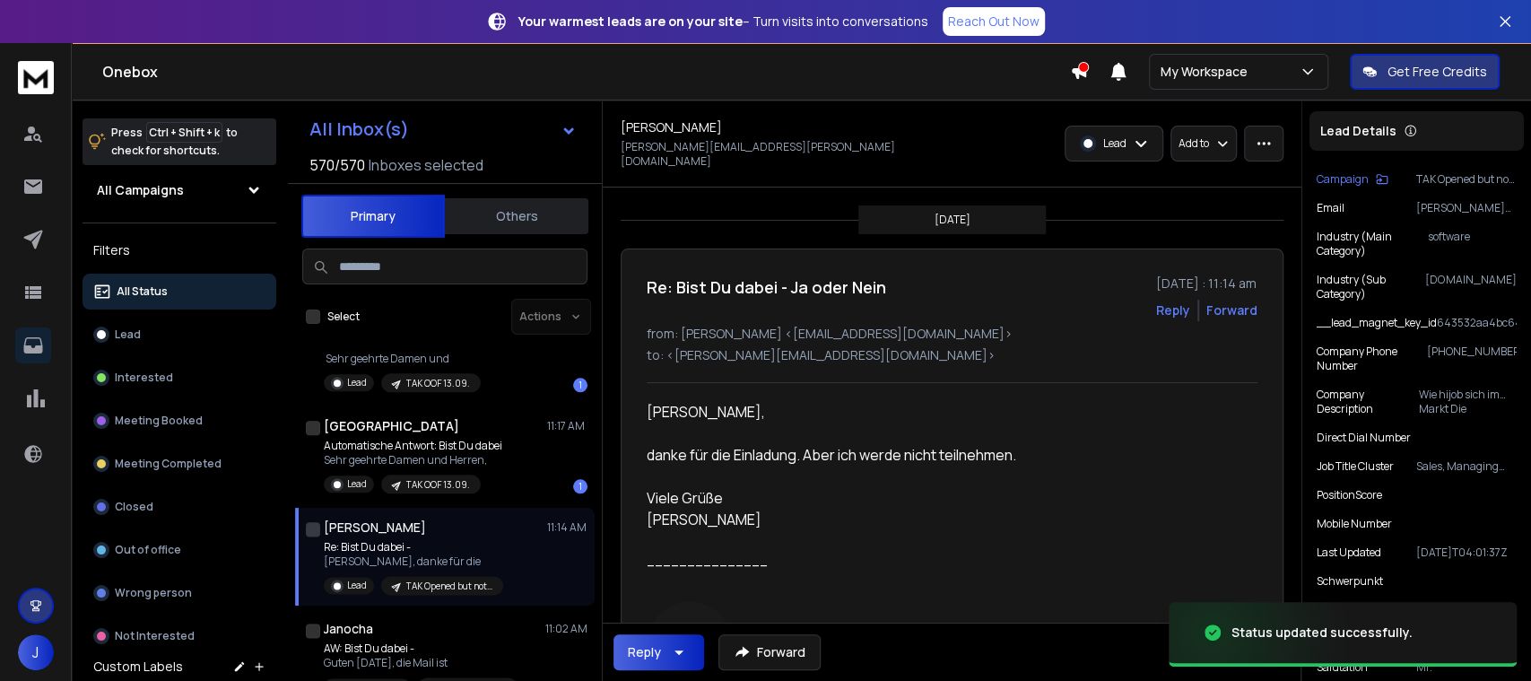
click at [893, 444] on div "danke für die Einladung. Aber ich werde nicht teilnehmen." at bounding box center [909, 455] width 524 height 22
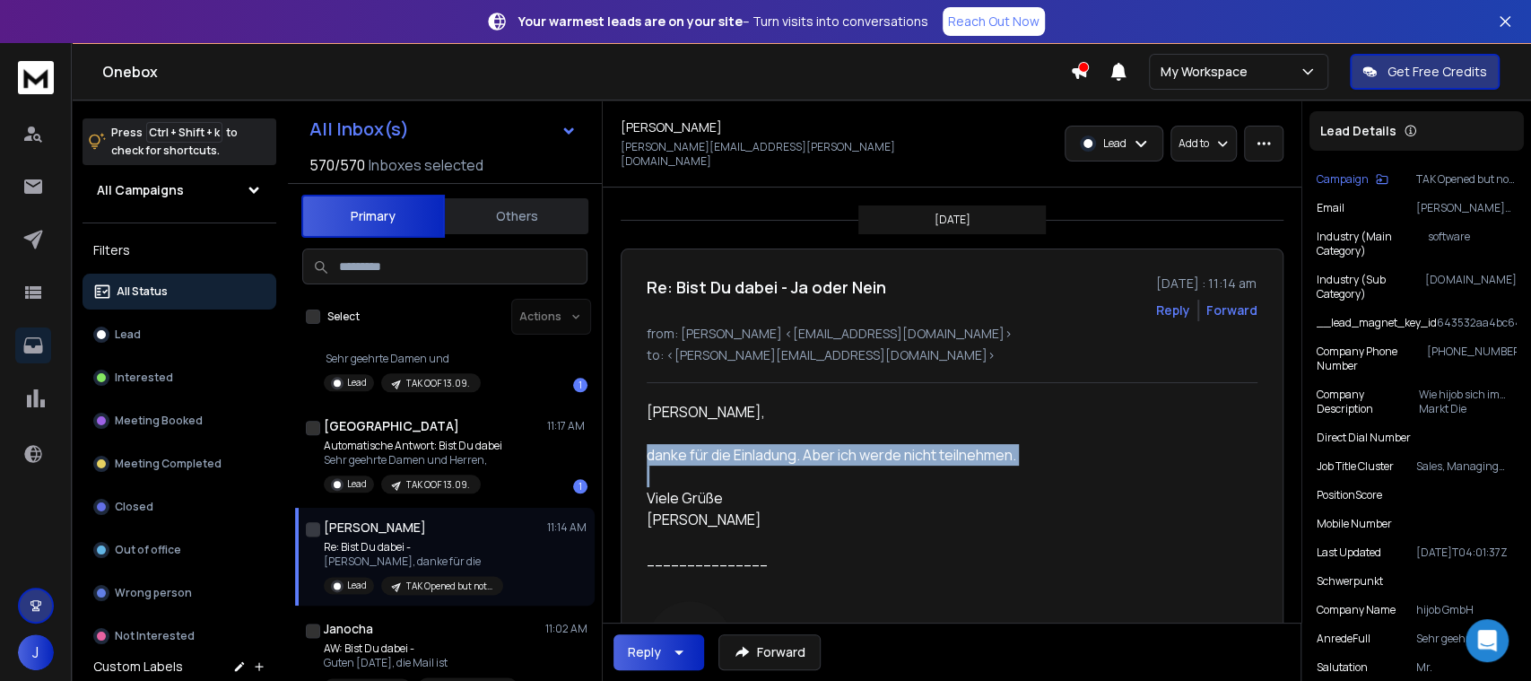
click at [893, 444] on div "danke für die Einladung. Aber ich werde nicht teilnehmen." at bounding box center [909, 455] width 524 height 22
click at [719, 447] on div "danke für die Einladung. Aber ich werde nicht teilnehmen." at bounding box center [909, 455] width 524 height 22
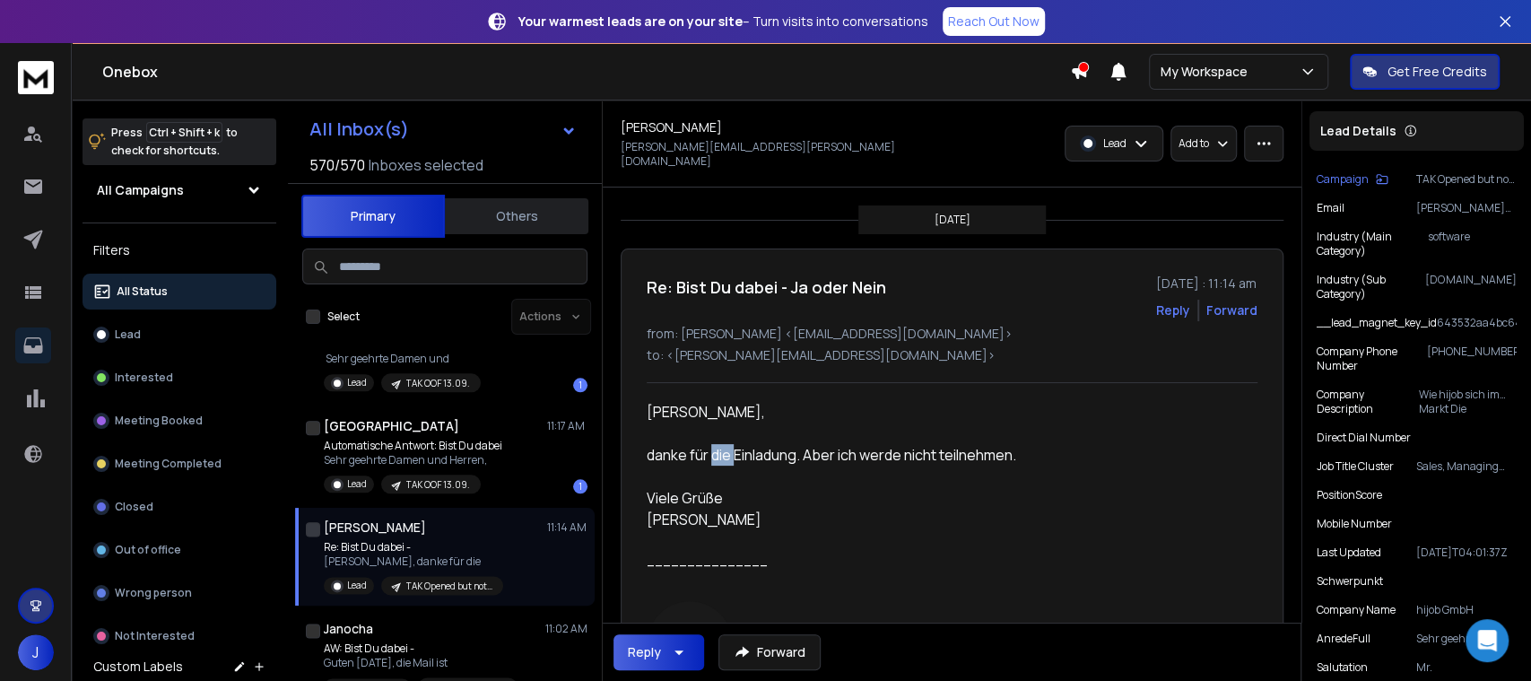
click at [719, 447] on div "danke für die Einladung. Aber ich werde nicht teilnehmen." at bounding box center [909, 455] width 524 height 22
click at [1111, 136] on p "Lead" at bounding box center [1114, 143] width 23 height 14
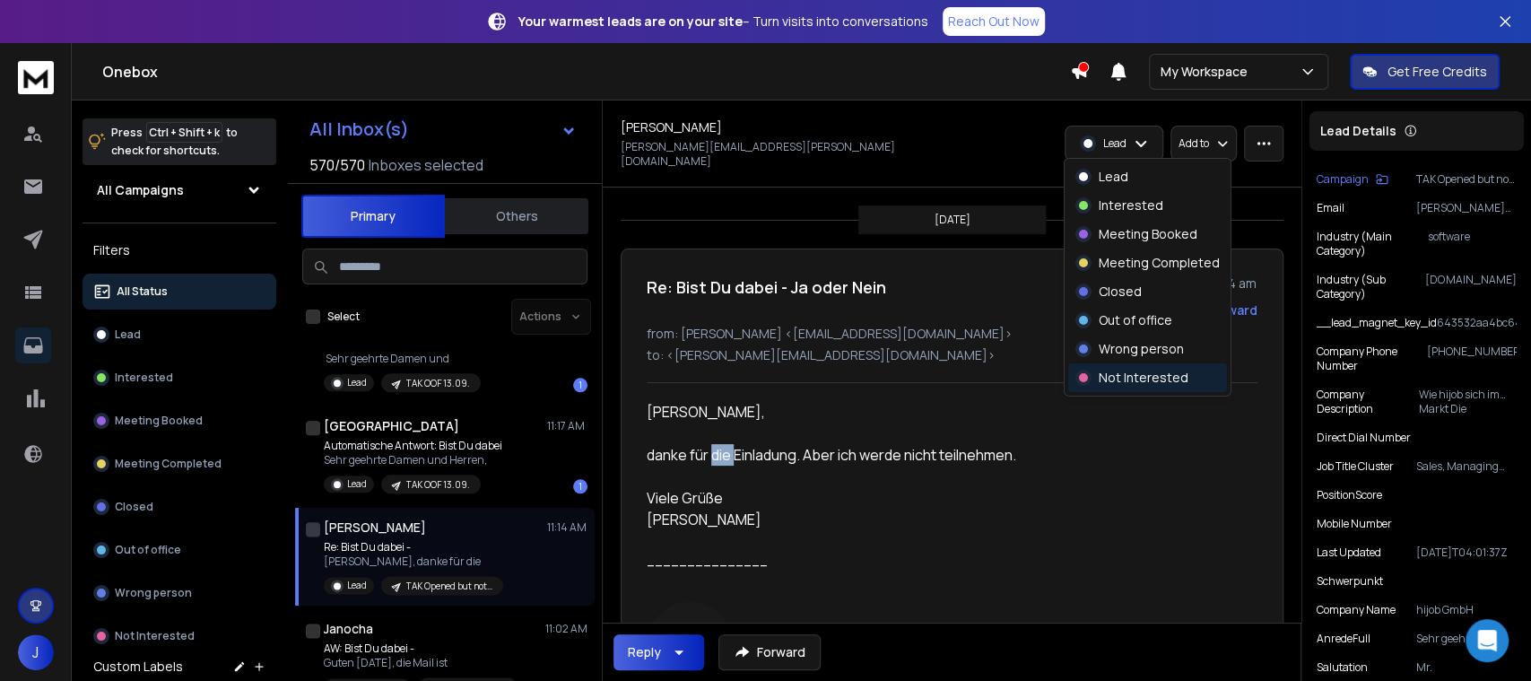
click at [1112, 370] on p "Not Interested" at bounding box center [1144, 378] width 90 height 18
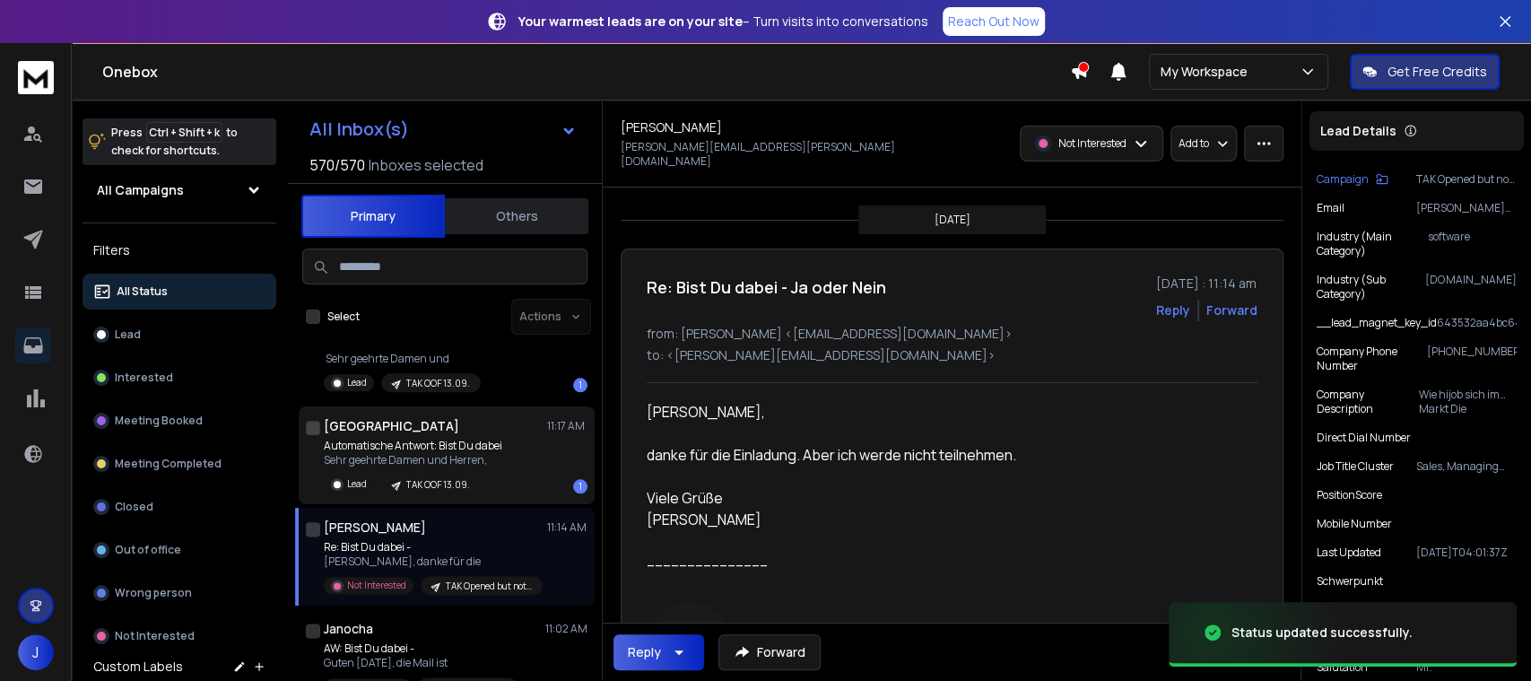
click at [551, 458] on div "Automatische Antwort: Bist Du dabei Sehr geehrte Damen und Herren, Lead TAK OOF…" at bounding box center [456, 466] width 264 height 55
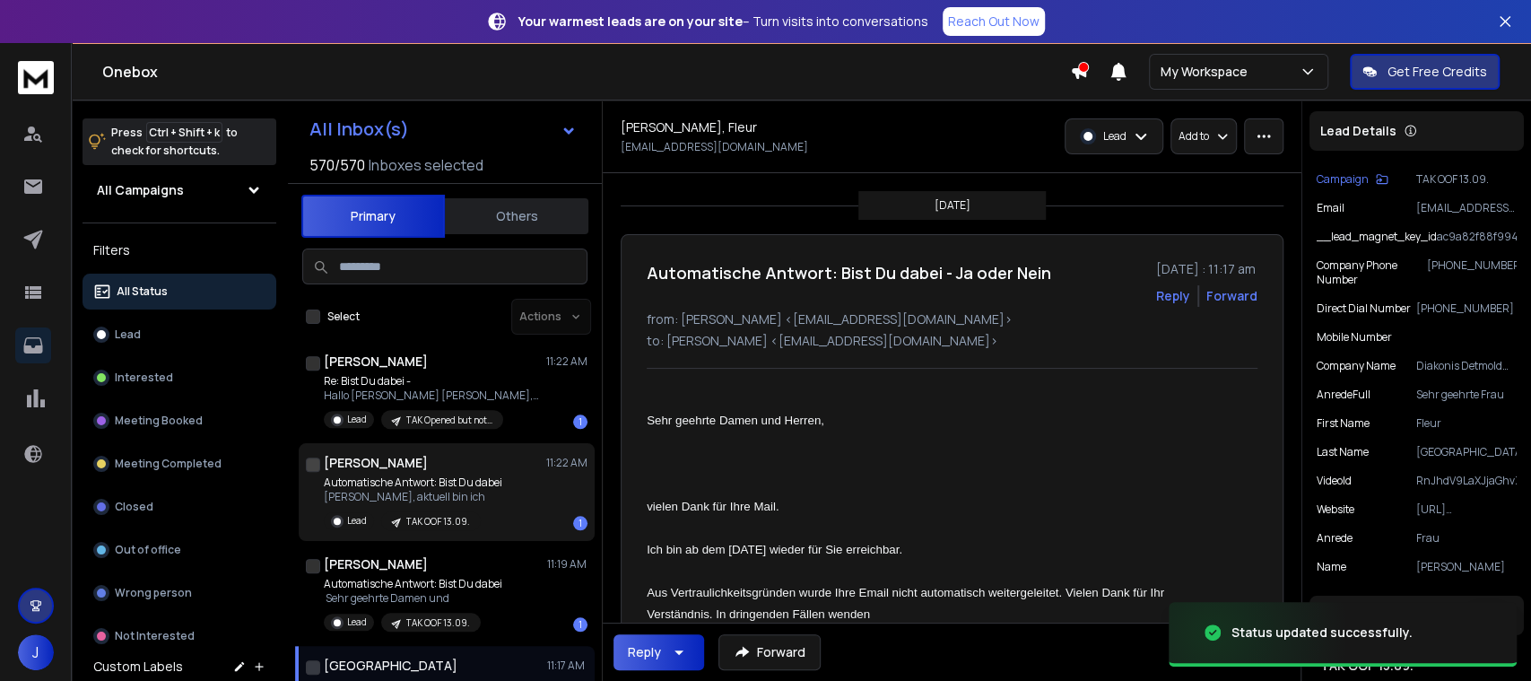
scroll to position [6014, 0]
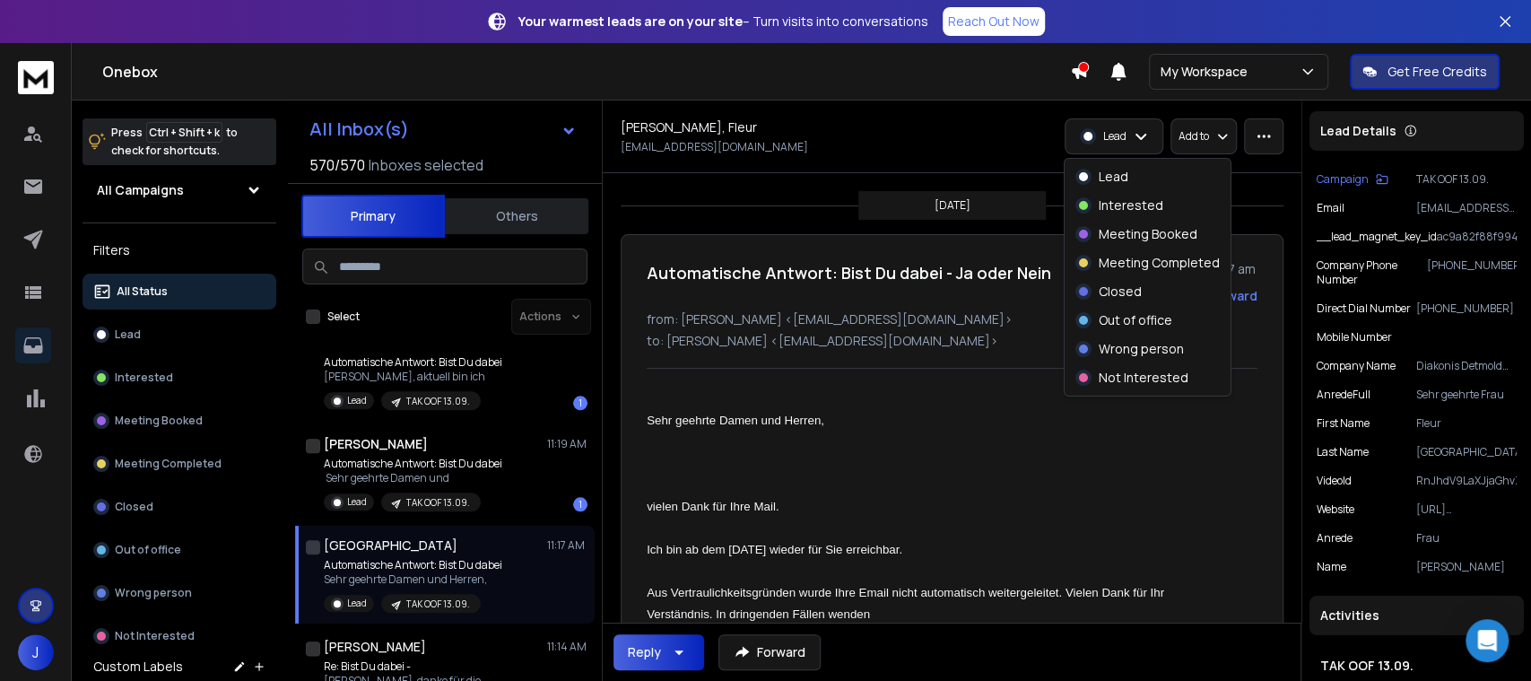
click at [1101, 151] on div "Lead" at bounding box center [1114, 136] width 97 height 34
click at [1112, 325] on p "Out of office" at bounding box center [1136, 320] width 74 height 18
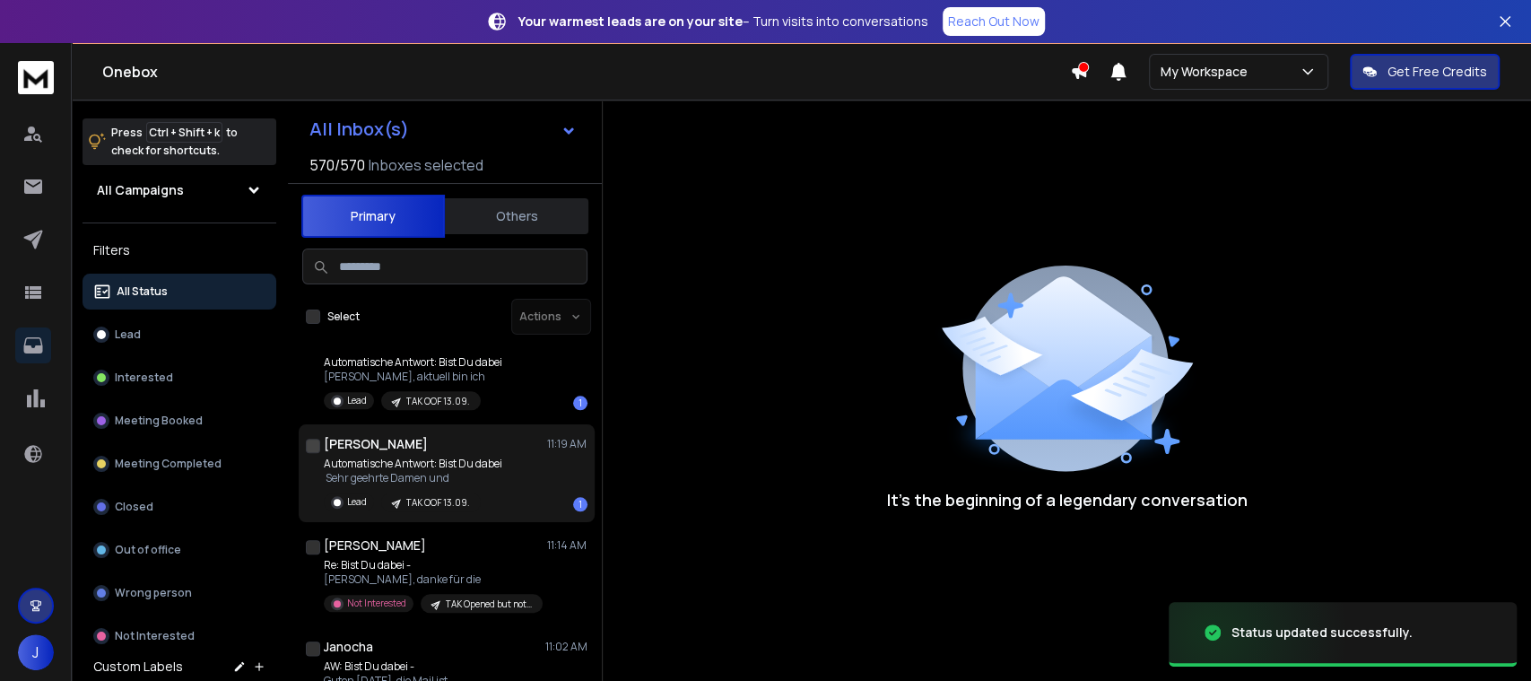
click at [480, 495] on div "Lead TAK OOF 13.09." at bounding box center [413, 502] width 179 height 19
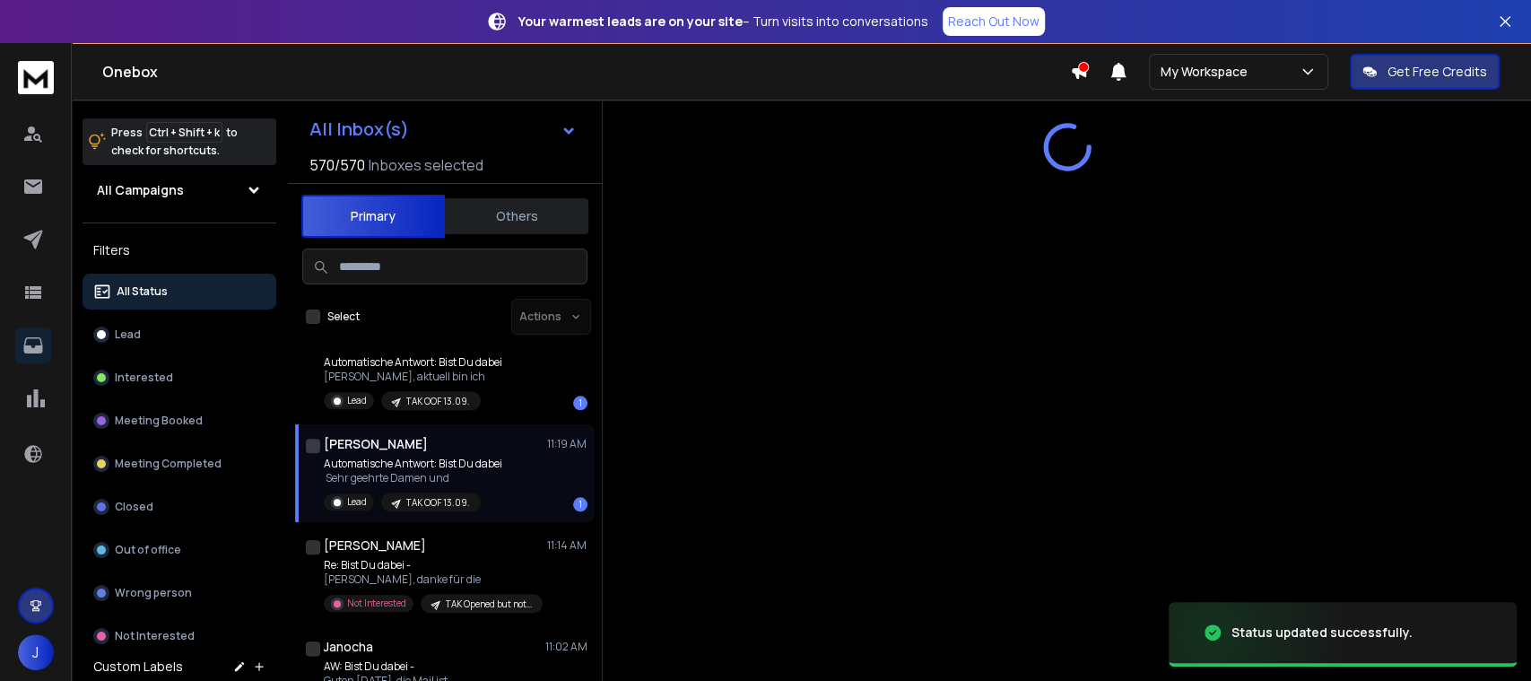
scroll to position [5894, 0]
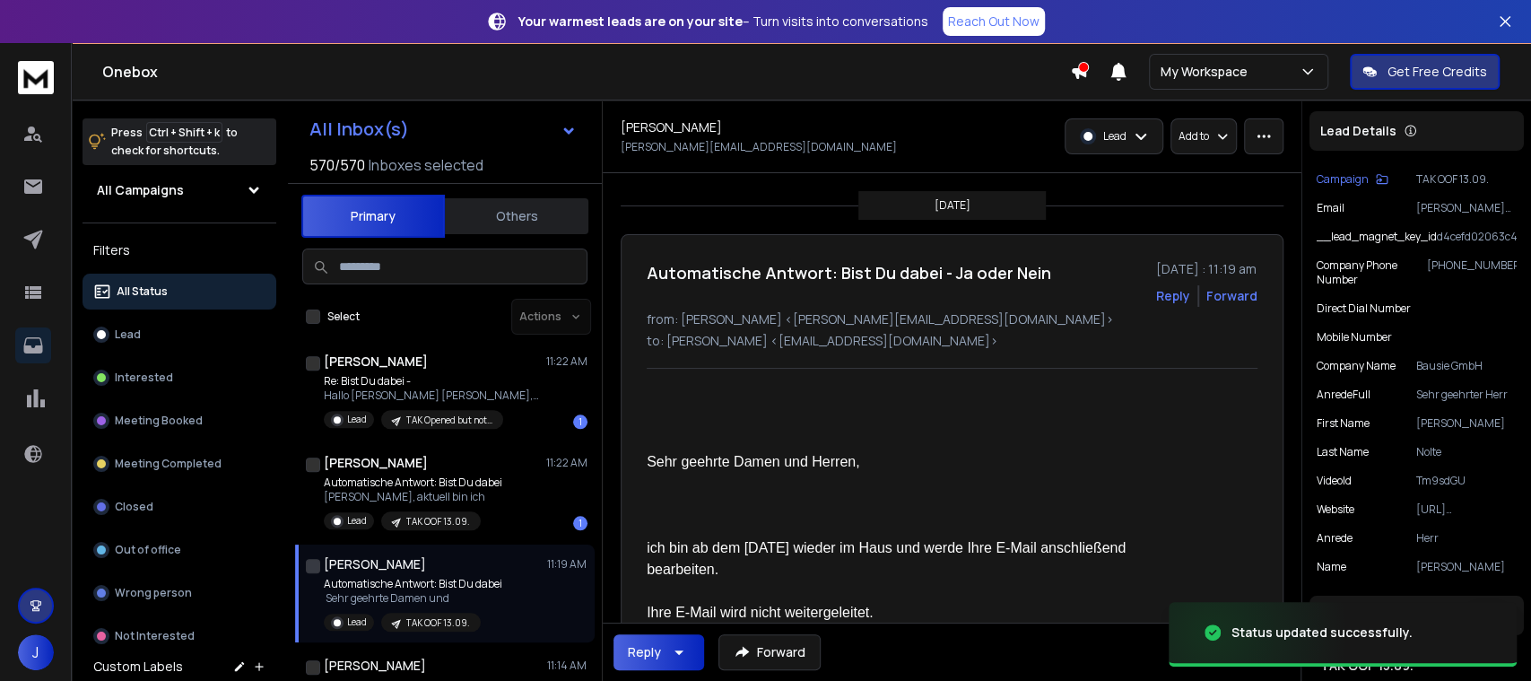
click at [744, 540] on span "ich bin ab dem [DATE] wieder im Haus und werde Ihre E-Mail anschließend bearbei…" at bounding box center [889, 558] width 484 height 37
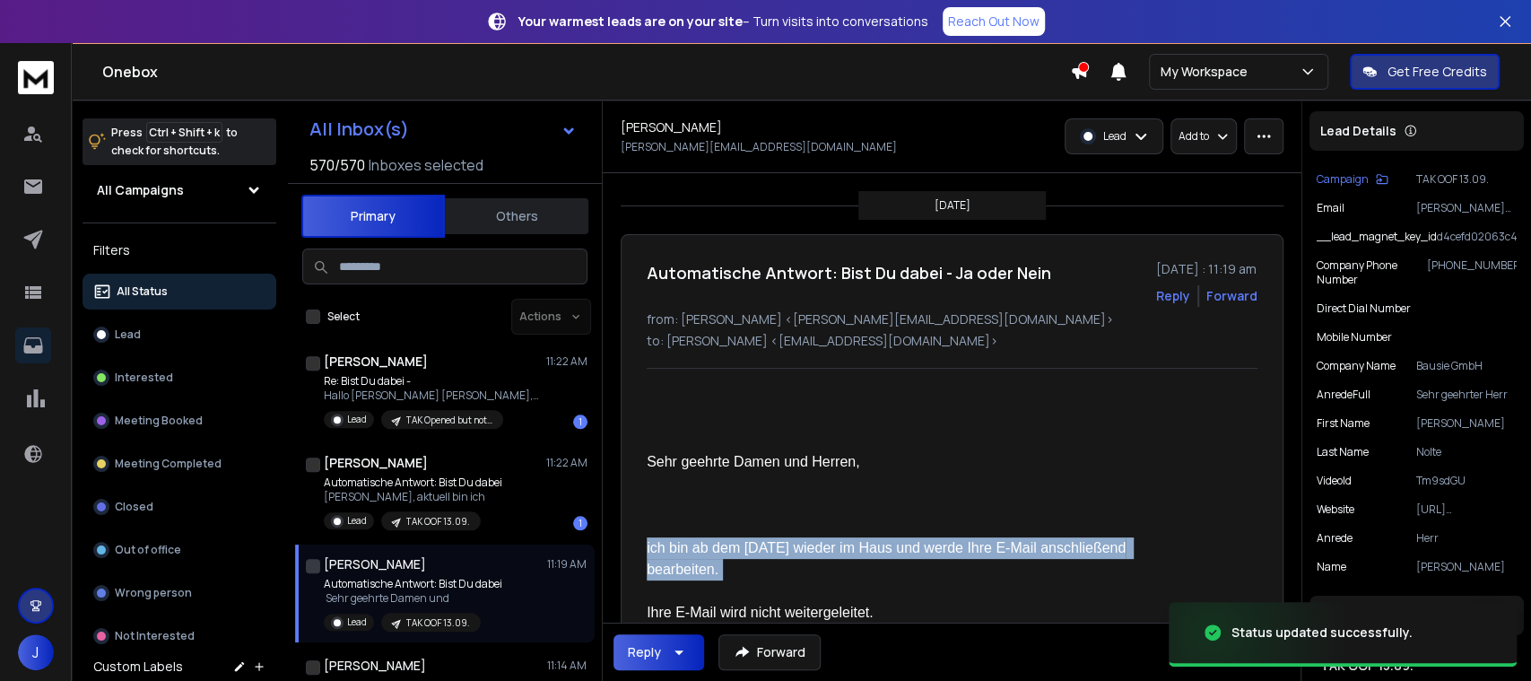
click at [744, 540] on span "ich bin ab dem [DATE] wieder im Haus und werde Ihre E-Mail anschließend bearbei…" at bounding box center [889, 558] width 484 height 37
click at [1088, 154] on div "[PERSON_NAME] [PERSON_NAME] [PERSON_NAME][EMAIL_ADDRESS][DOMAIN_NAME] Lead Add …" at bounding box center [952, 136] width 699 height 73
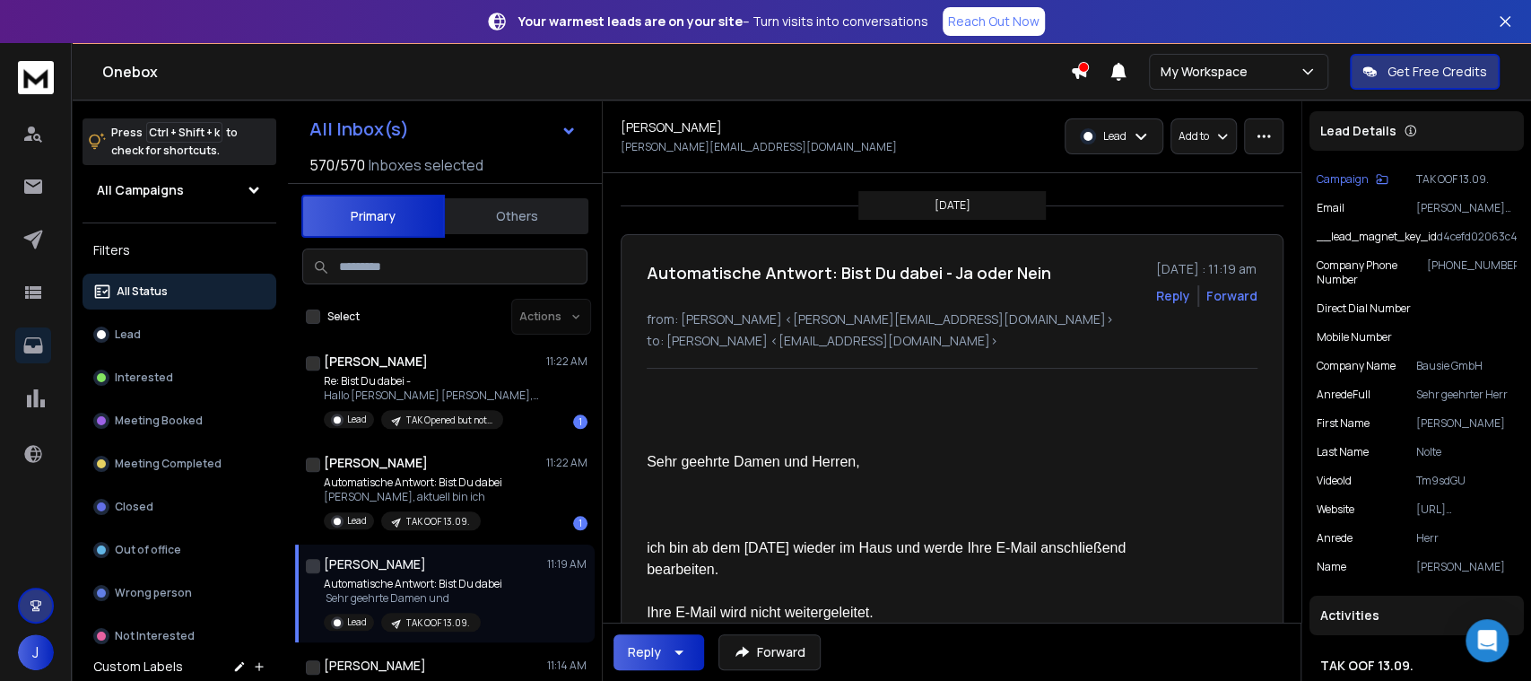
click at [1091, 153] on div "Lead" at bounding box center [1114, 136] width 97 height 34
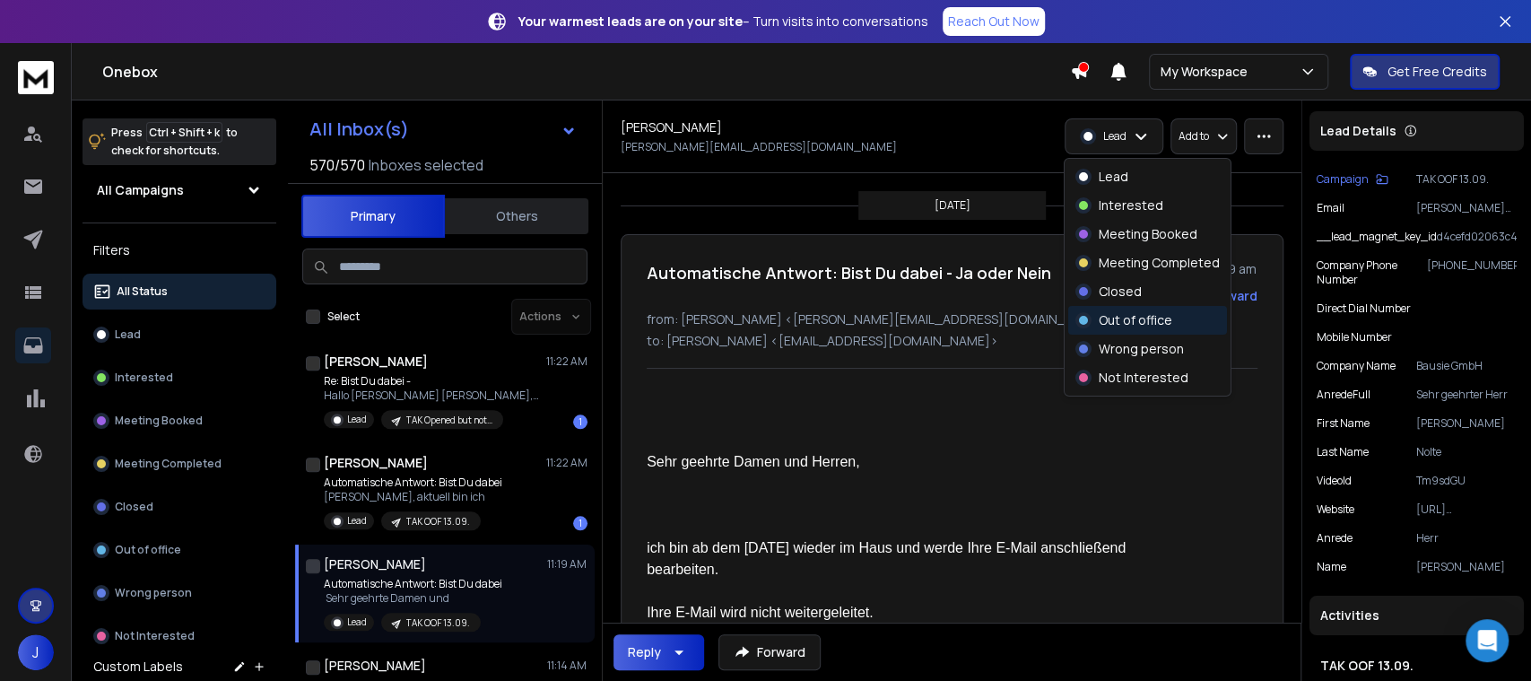
click at [1127, 321] on p "Out of office" at bounding box center [1136, 320] width 74 height 18
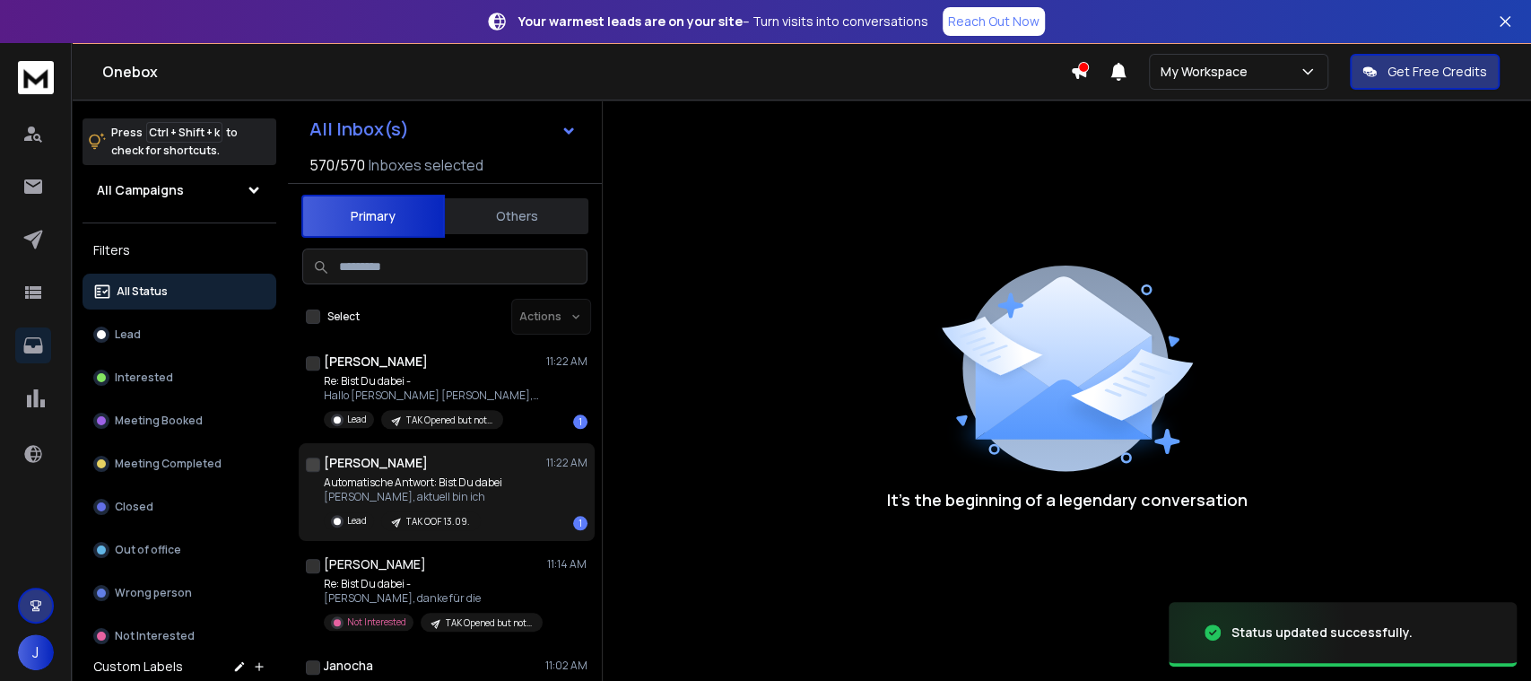
click at [540, 488] on div "Automatische Antwort: Bist Du dabei [PERSON_NAME], aktuell bin ich Lead TAK OOF…" at bounding box center [456, 502] width 264 height 55
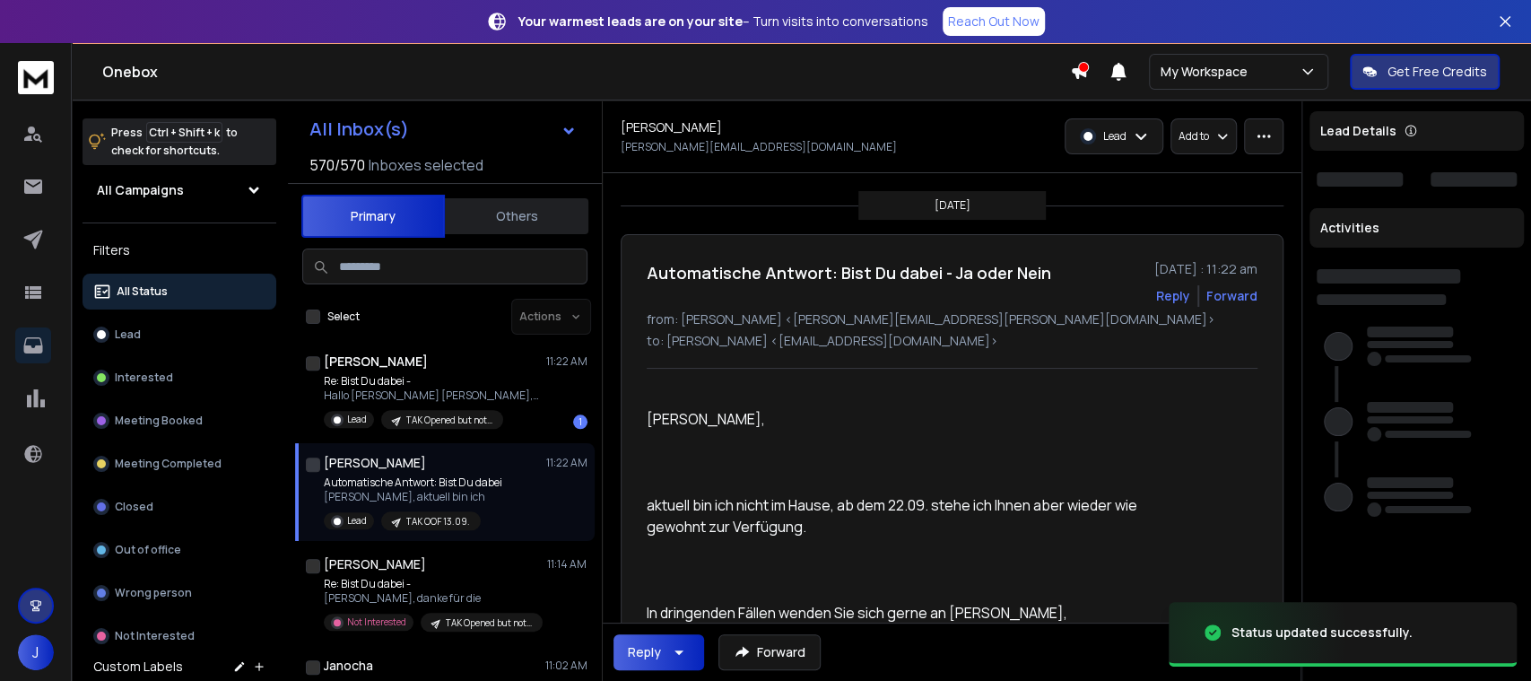
scroll to position [5775, 0]
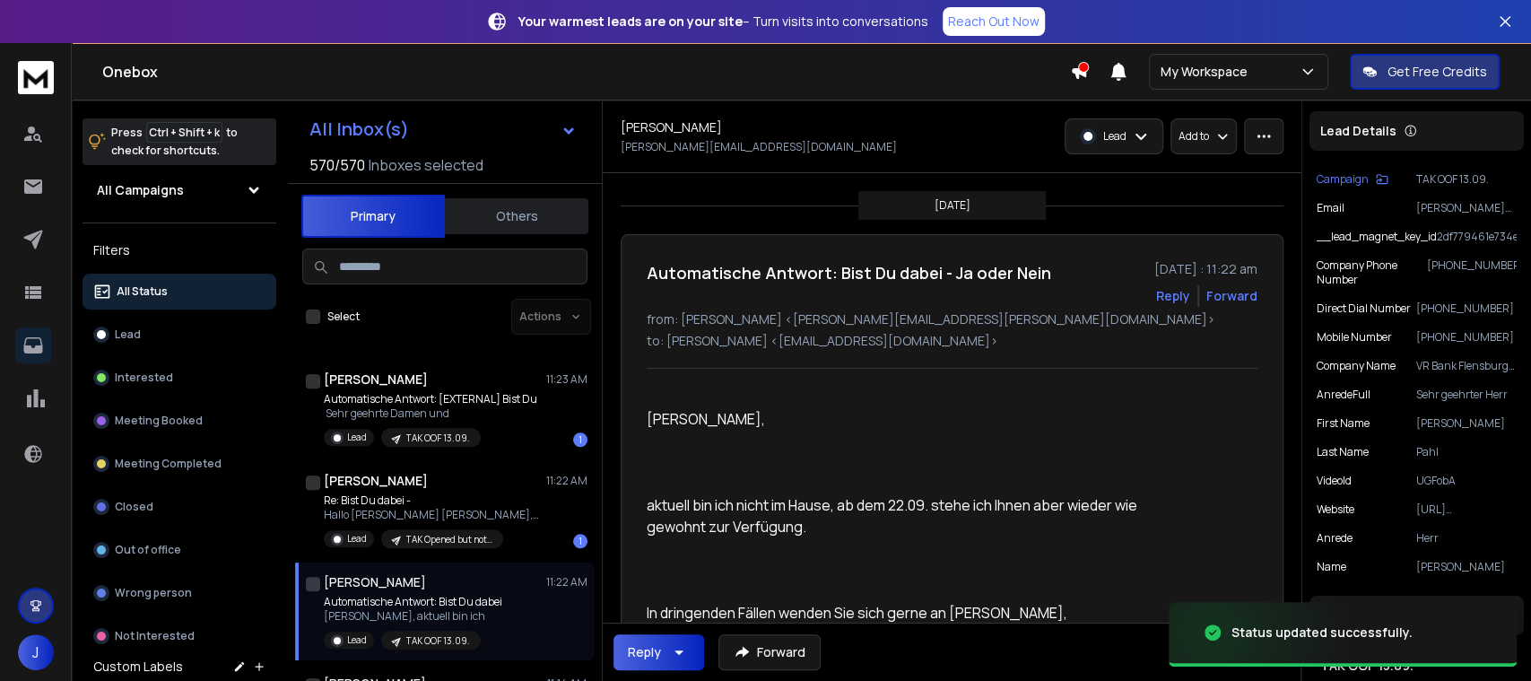
click at [854, 536] on div "[PERSON_NAME], aktuell bin ich nicht im [PERSON_NAME] dem 22.09. stehe ich Ihne…" at bounding box center [909, 527] width 524 height 280
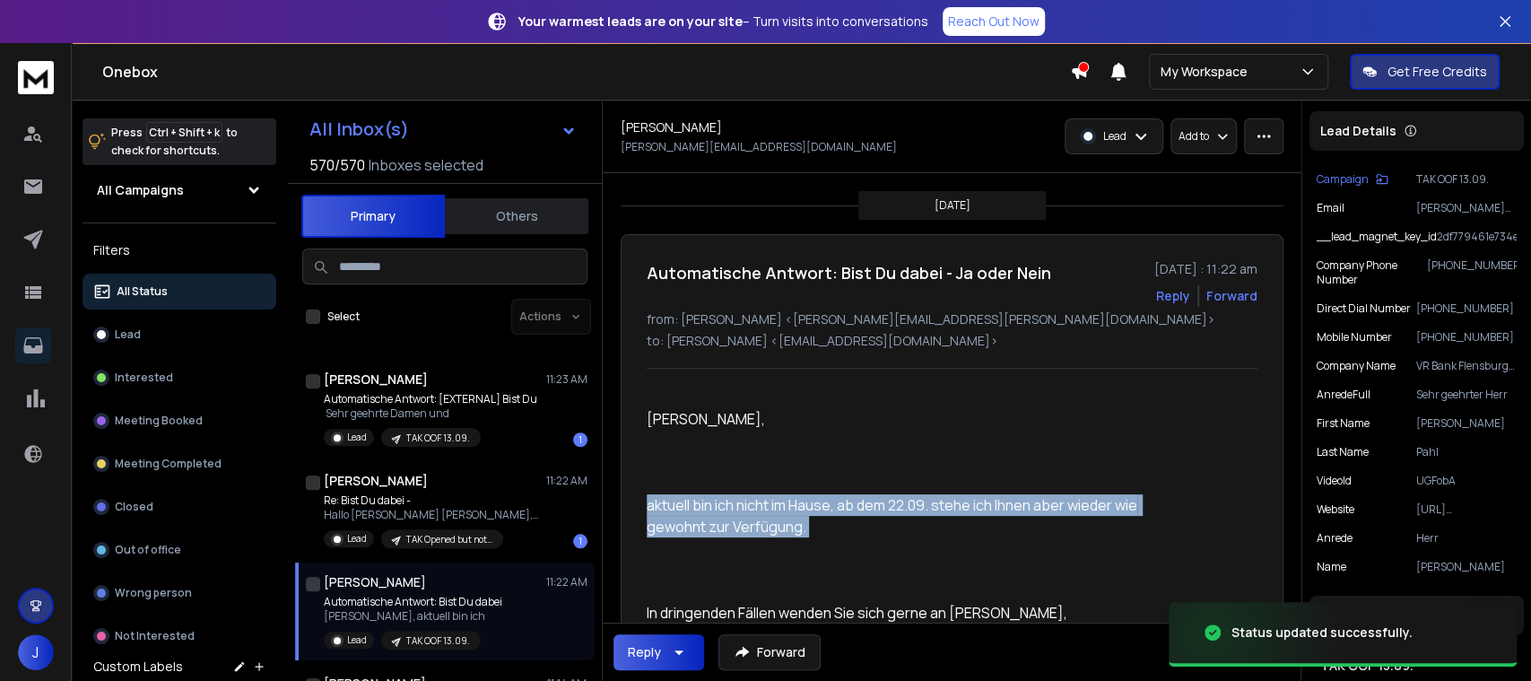
click at [854, 536] on div "[PERSON_NAME], aktuell bin ich nicht im [PERSON_NAME] dem 22.09. stehe ich Ihne…" at bounding box center [909, 527] width 524 height 280
click at [1114, 143] on p "Lead" at bounding box center [1114, 136] width 23 height 14
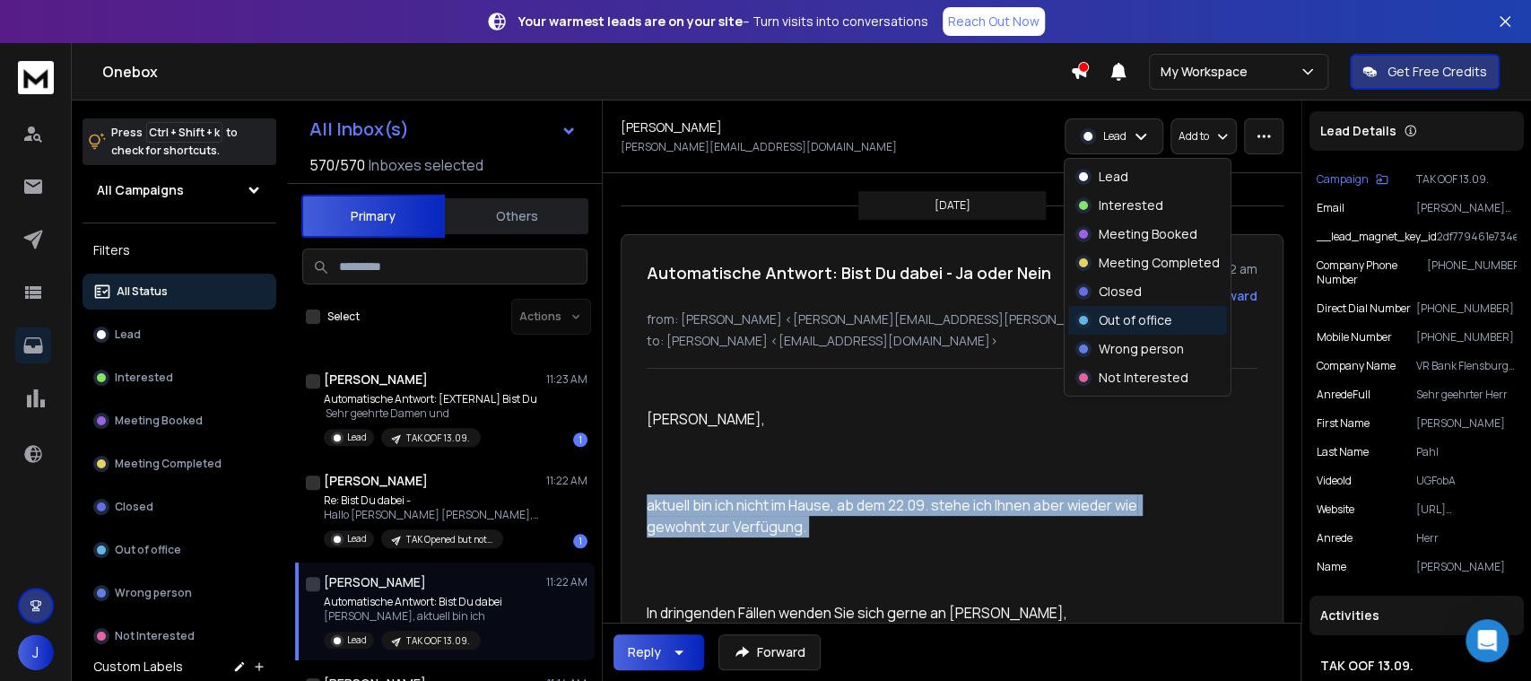
click at [1121, 312] on p "Out of office" at bounding box center [1136, 320] width 74 height 18
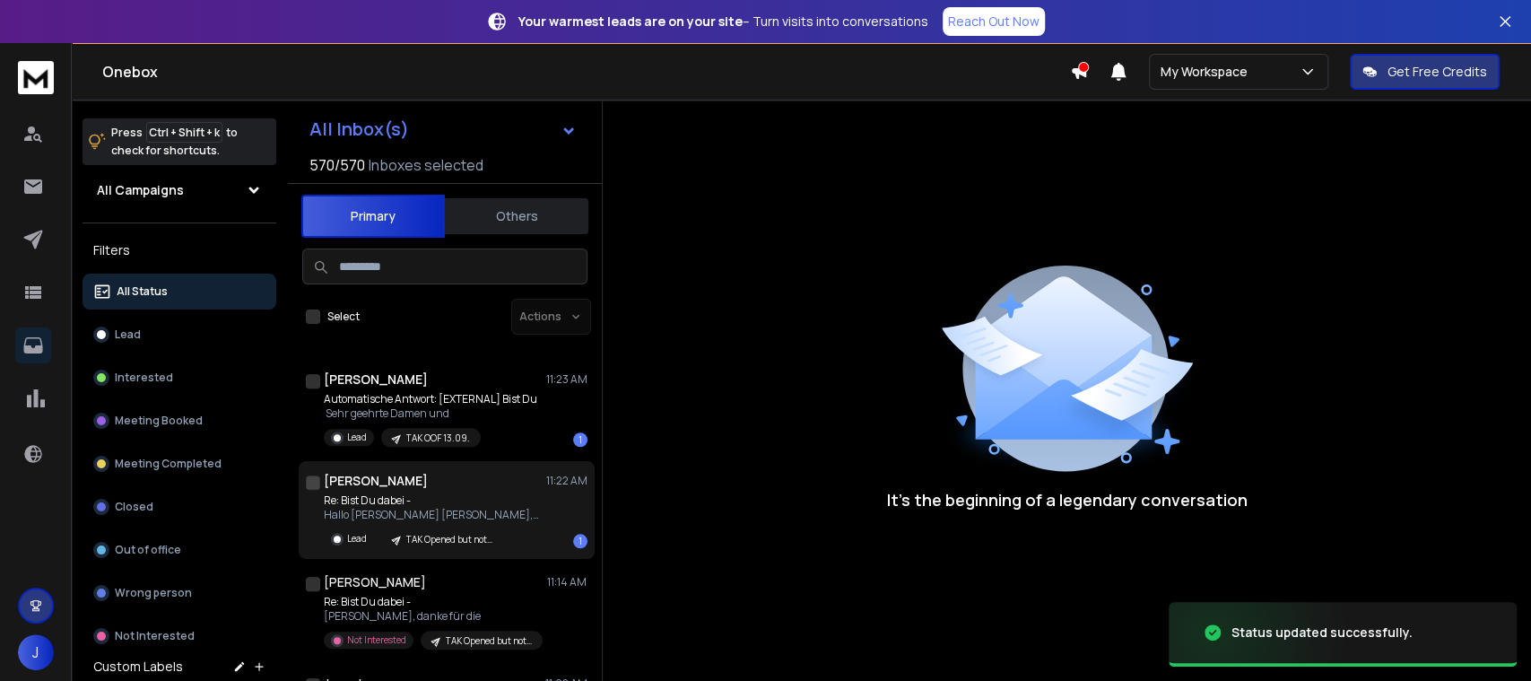
click at [441, 497] on p "Re: Bist Du dabei -" at bounding box center [431, 500] width 215 height 14
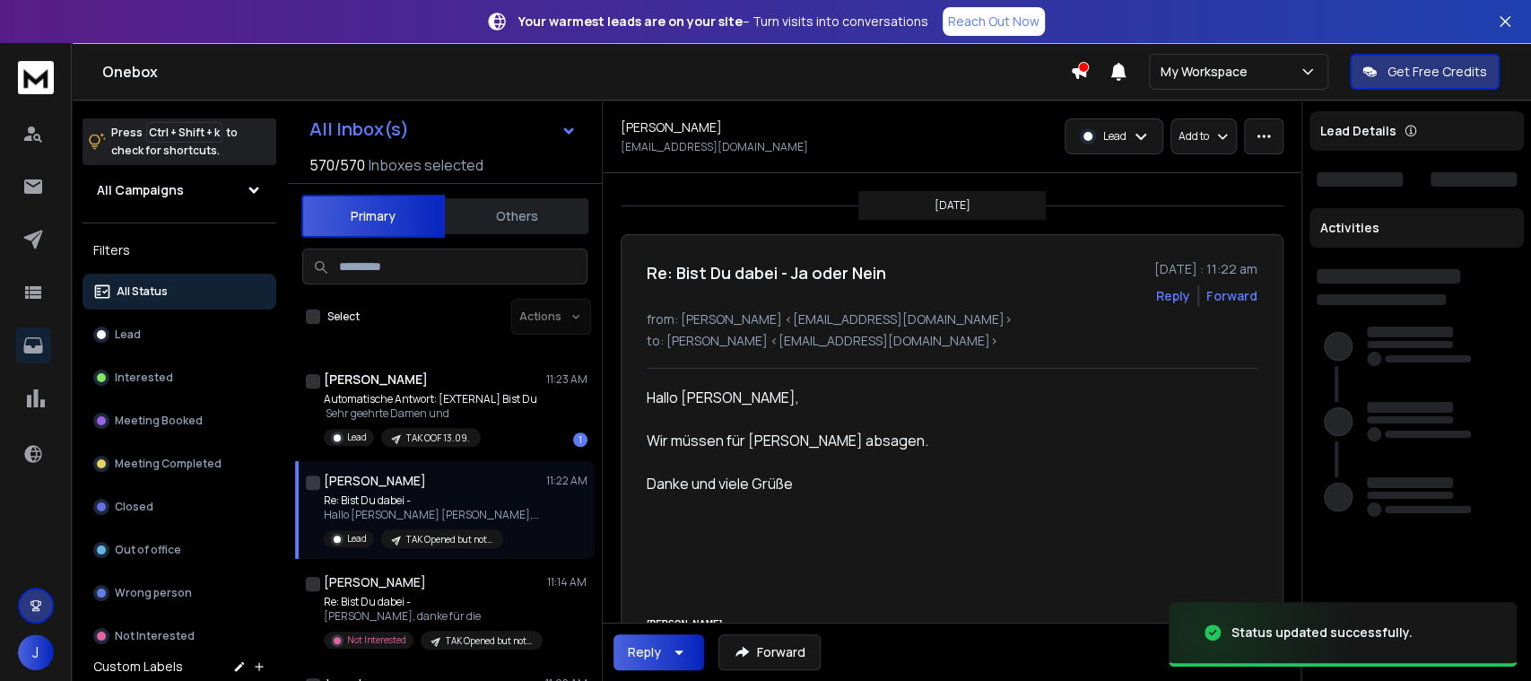
scroll to position [5655, 0]
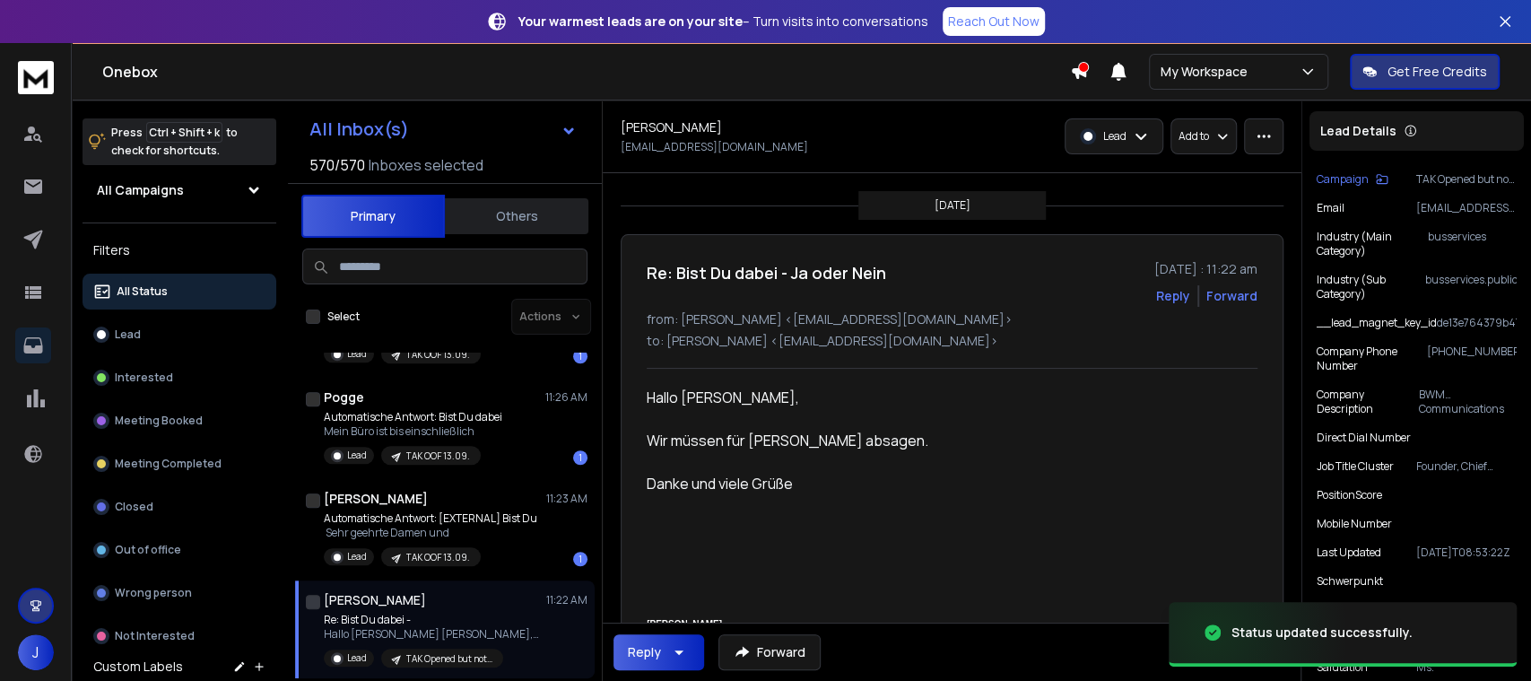
click at [746, 449] on div "Wir müssen für [PERSON_NAME] absagen." at bounding box center [909, 441] width 524 height 22
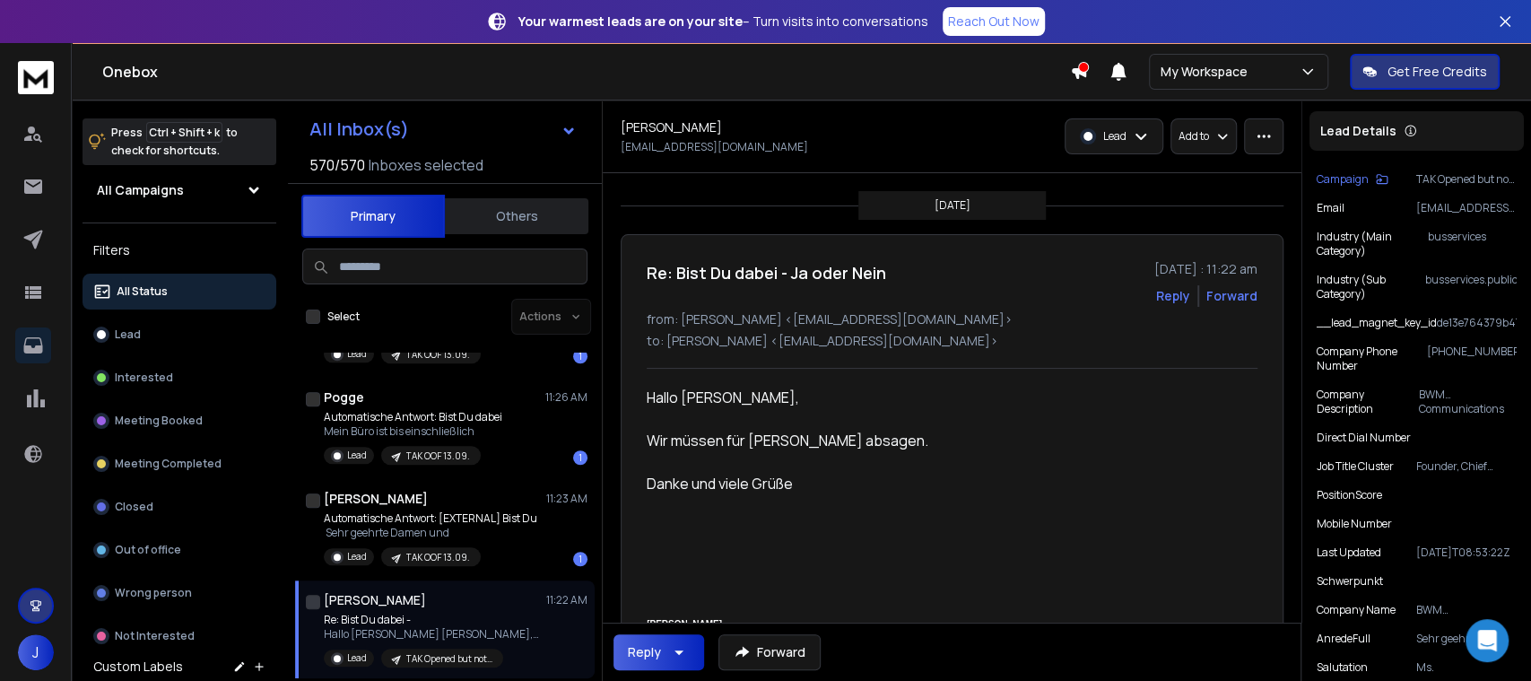
click at [707, 490] on div "Danke und viele Grüße" at bounding box center [909, 484] width 524 height 22
click at [704, 434] on div "Wir müssen für [PERSON_NAME] absagen." at bounding box center [909, 441] width 524 height 22
click at [704, 433] on div "Wir müssen für [PERSON_NAME] absagen." at bounding box center [909, 441] width 524 height 22
copy div "Wir müssen für [PERSON_NAME] absagen."
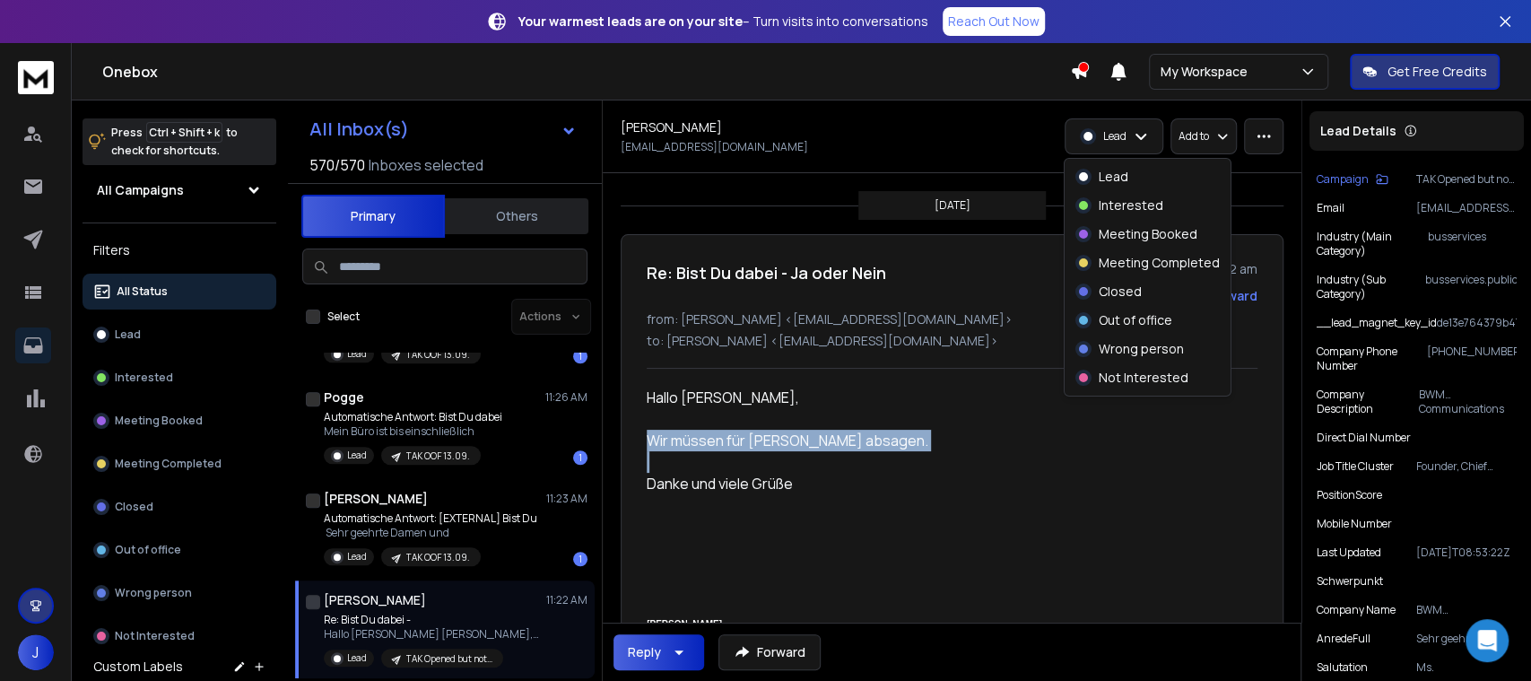
click at [1097, 134] on div "Lead" at bounding box center [1114, 136] width 97 height 34
click at [1134, 375] on p "Not Interested" at bounding box center [1144, 378] width 90 height 18
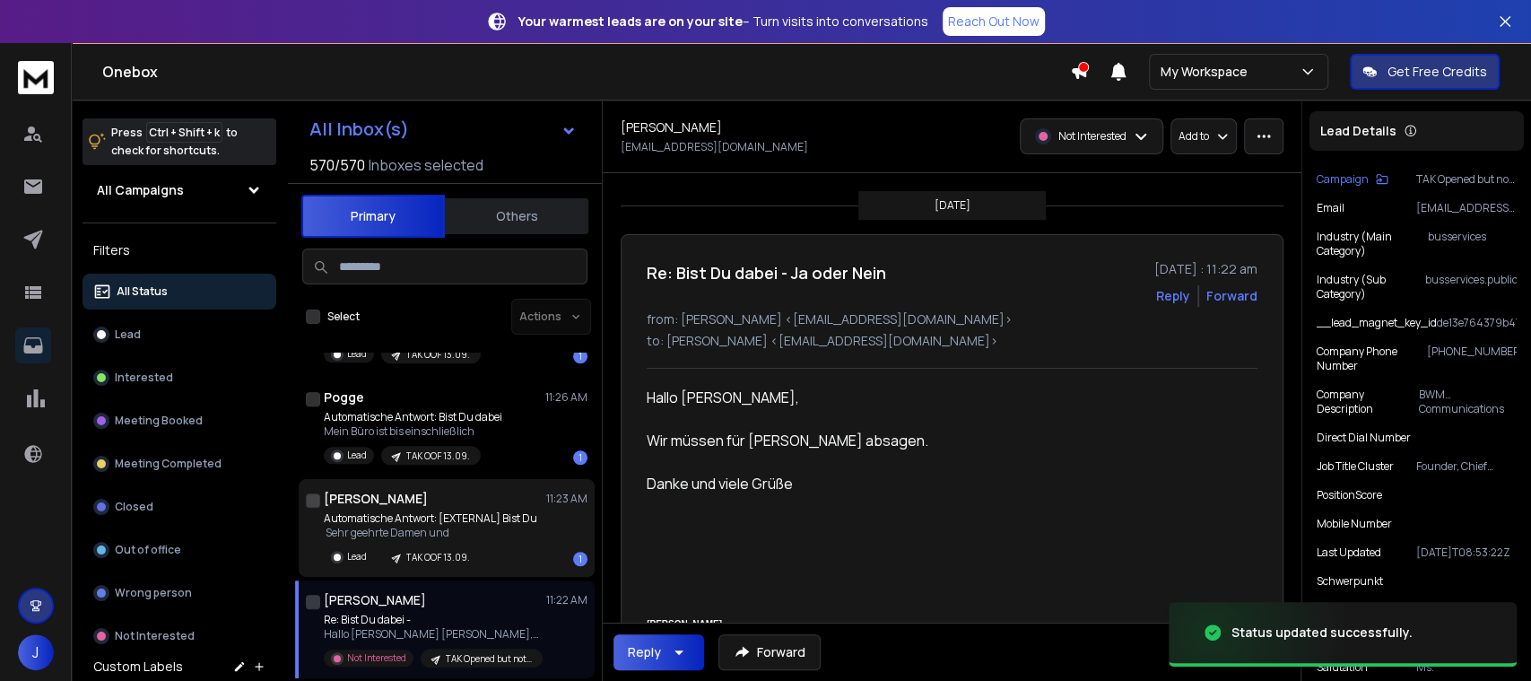
click at [497, 526] on p "﻿ Sehr geehrte Damen und" at bounding box center [431, 533] width 214 height 14
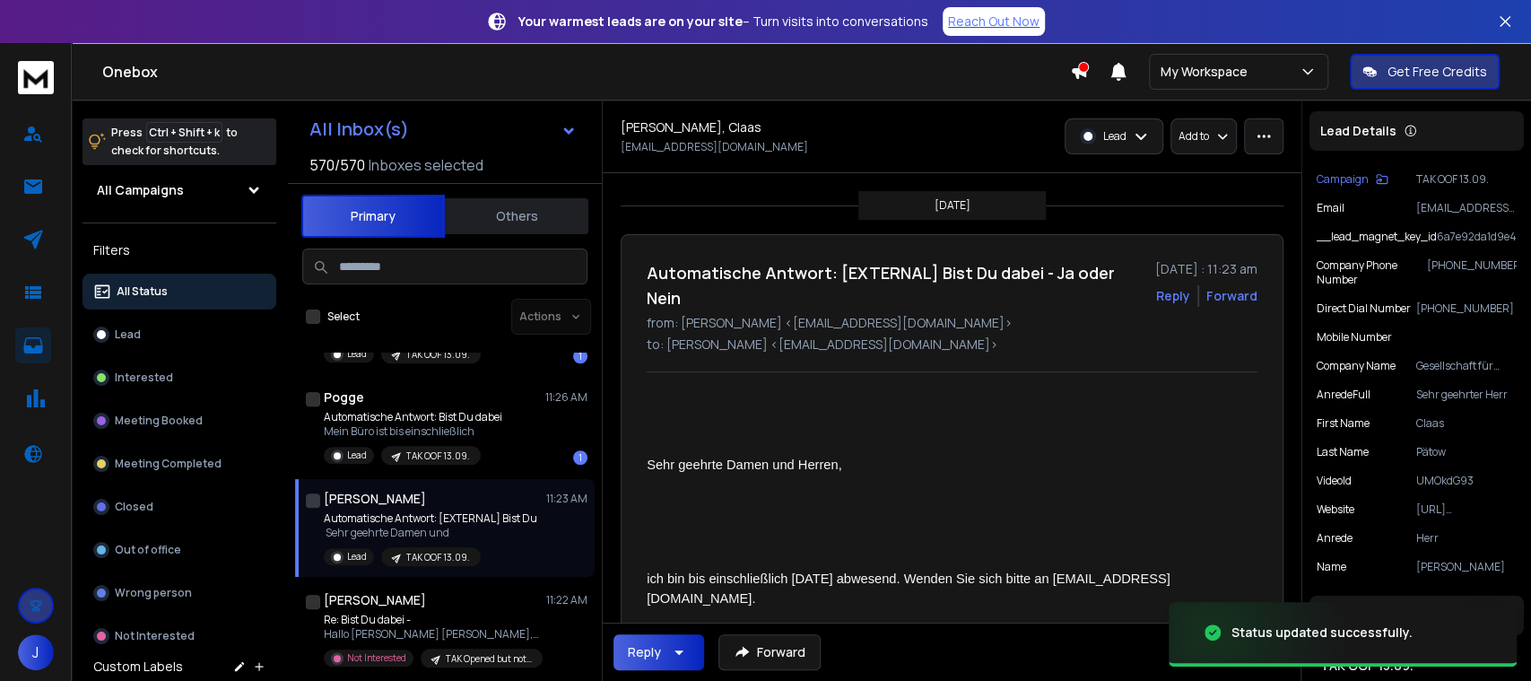
scroll to position [119, 0]
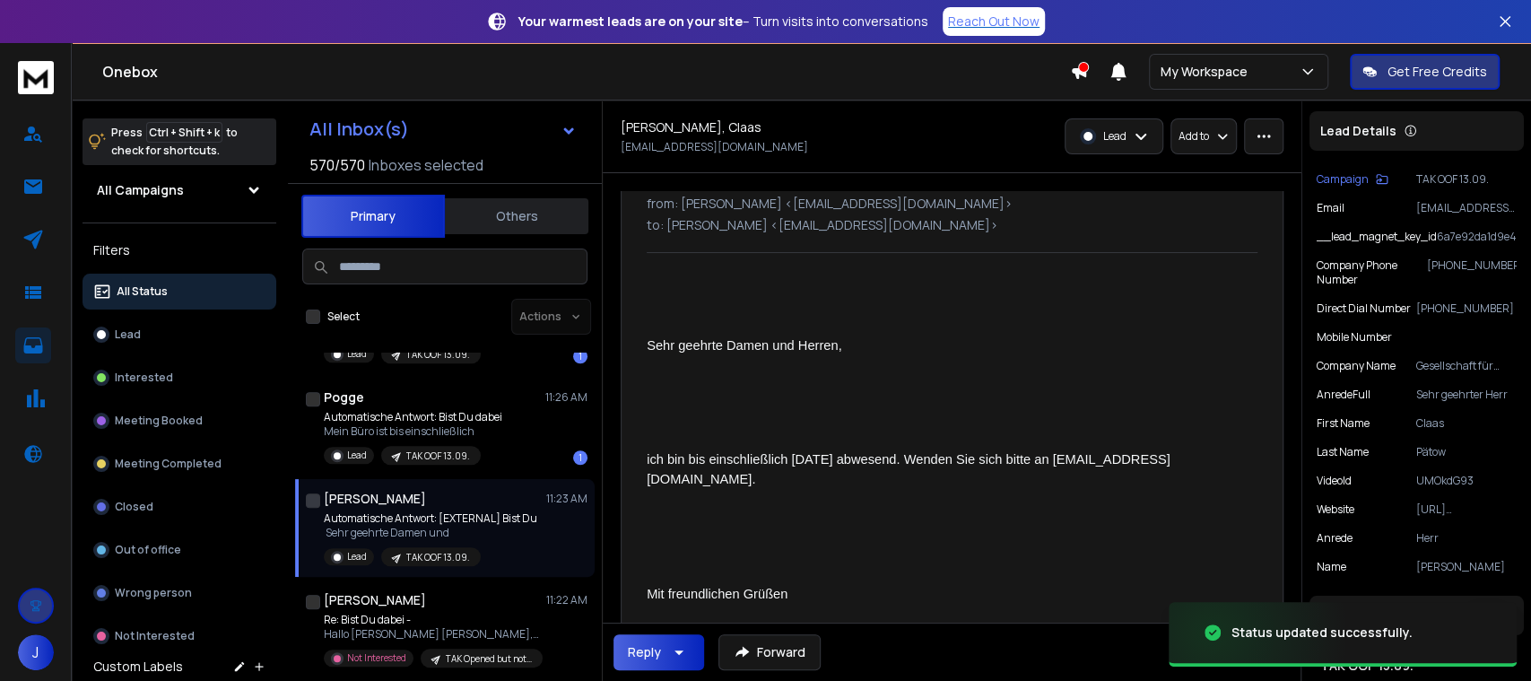
click at [1124, 140] on p "Lead" at bounding box center [1114, 136] width 23 height 14
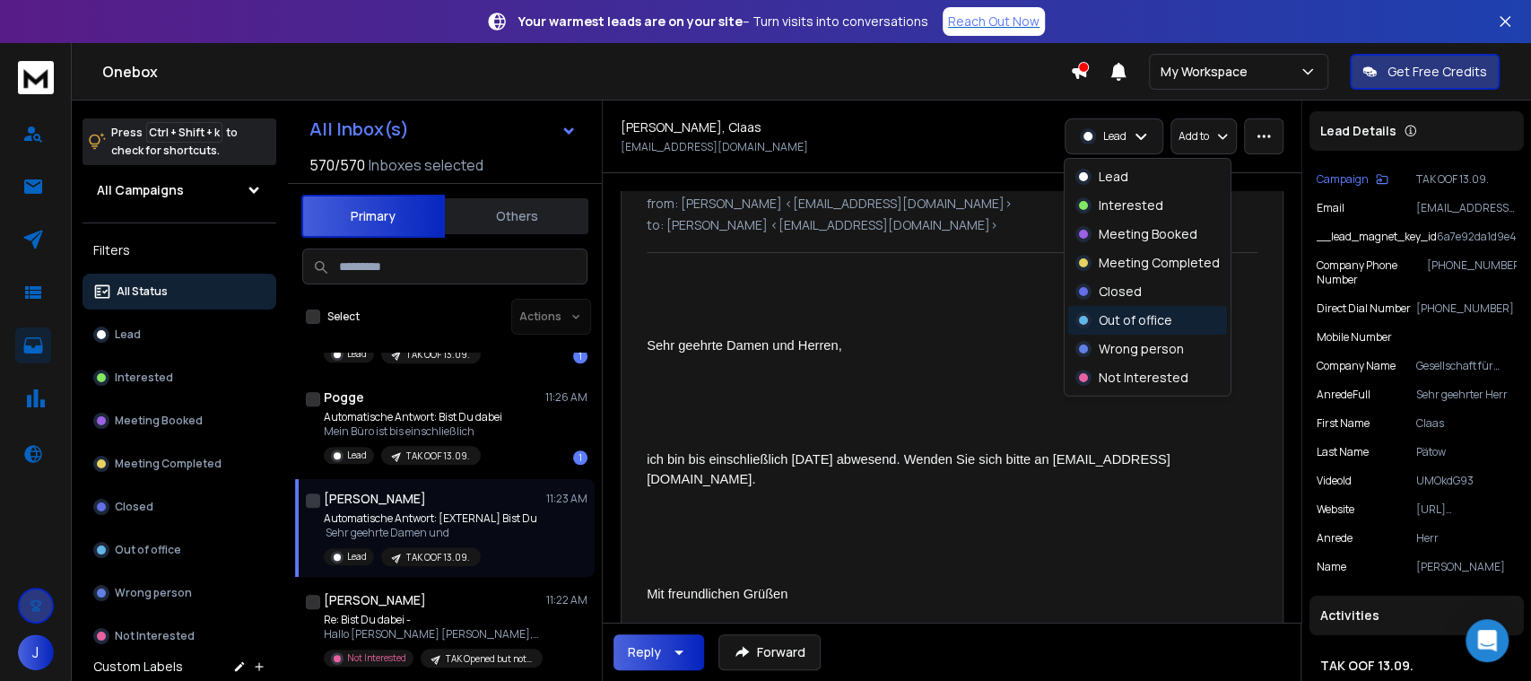
click at [1119, 312] on p "Out of office" at bounding box center [1136, 320] width 74 height 18
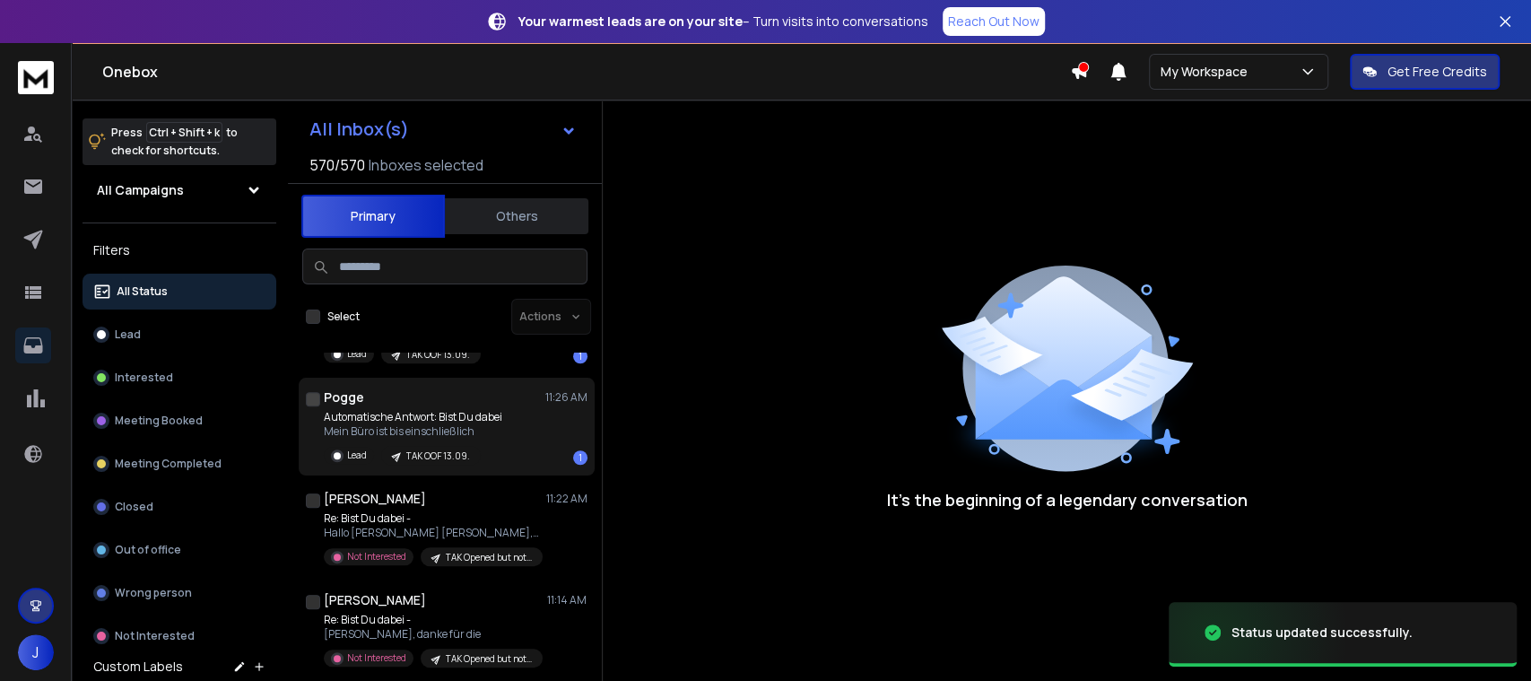
scroll to position [0, 0]
click at [475, 427] on p "Mein Büro ist bis einschließlich" at bounding box center [413, 431] width 179 height 14
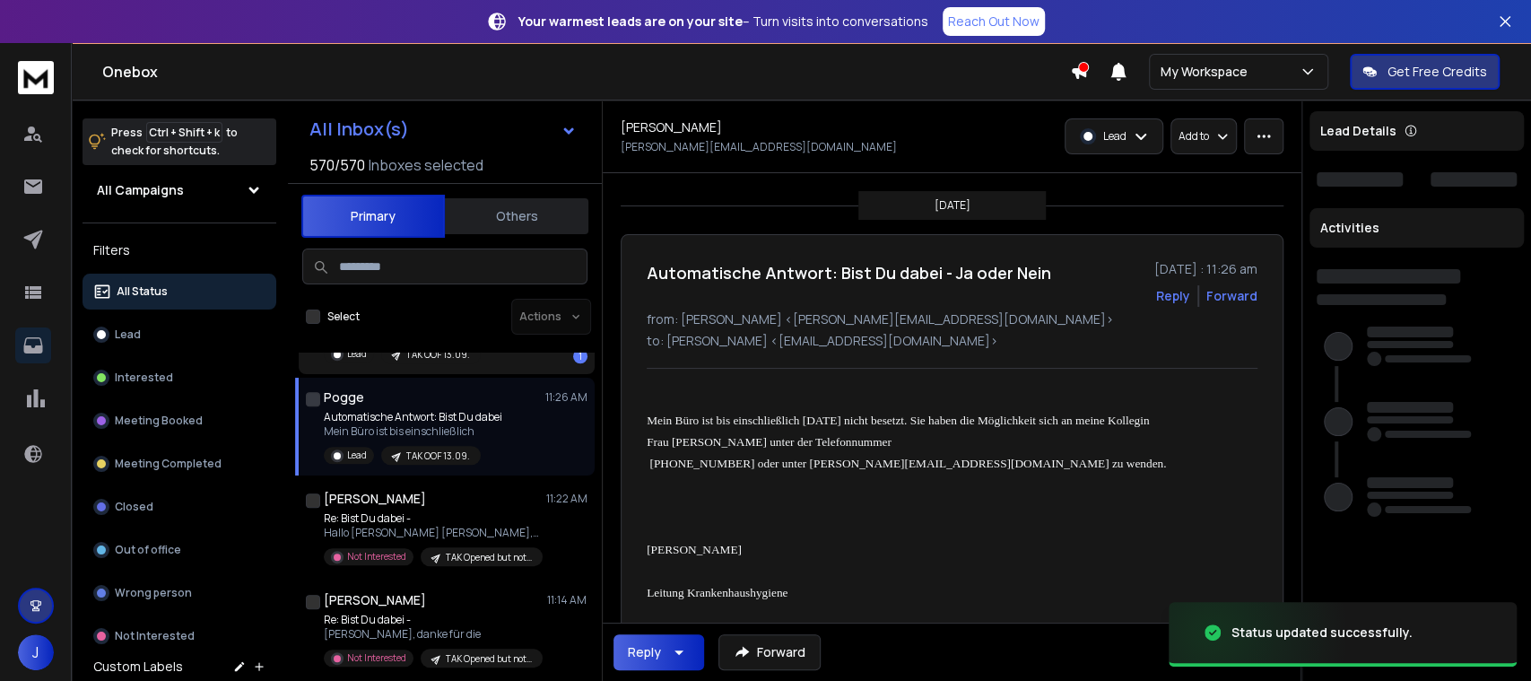
scroll to position [5535, 0]
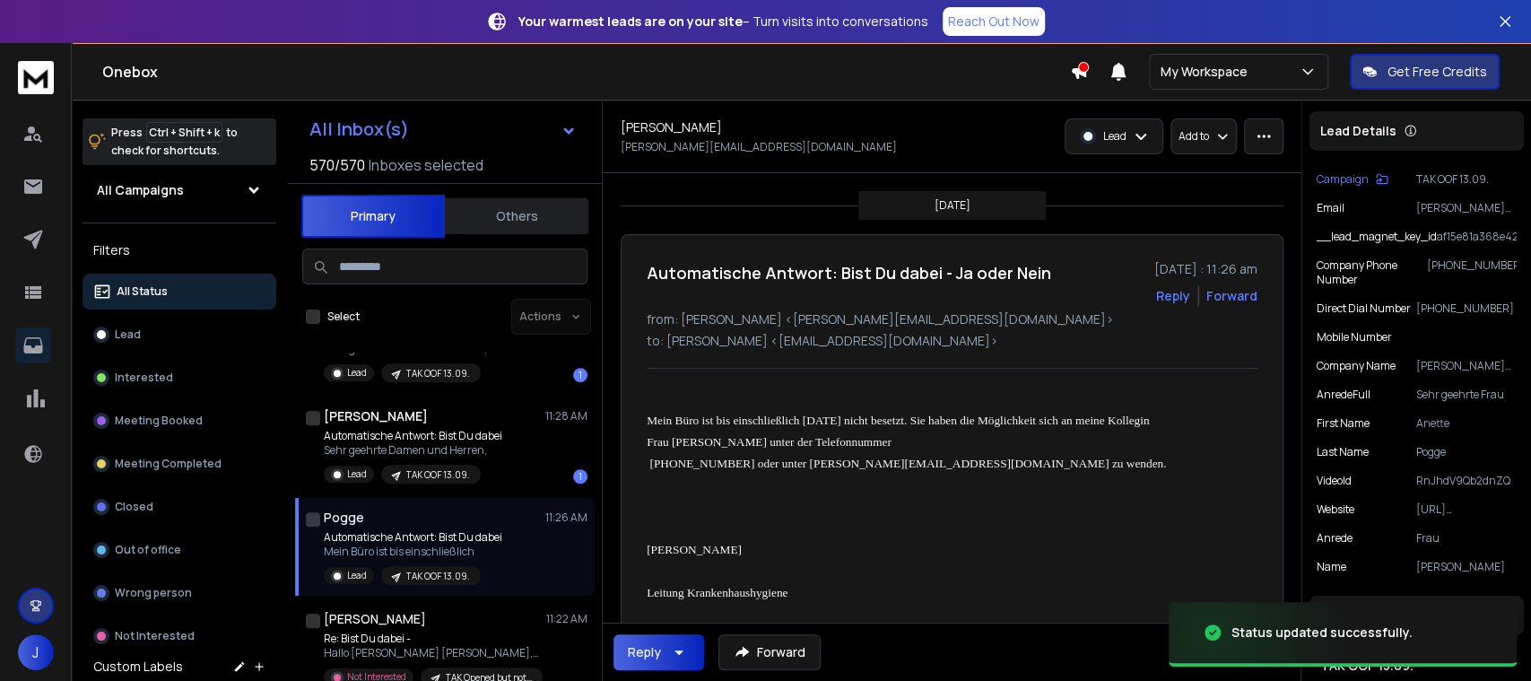
click at [820, 423] on span "Mein Büro ist bis einschließlich [DATE] nicht besetzt. Sie haben die Möglichkei…" at bounding box center [906, 442] width 519 height 57
click at [1110, 154] on div "[PERSON_NAME] [PERSON_NAME] [PERSON_NAME][EMAIL_ADDRESS][DOMAIN_NAME] Lead Add …" at bounding box center [952, 136] width 699 height 73
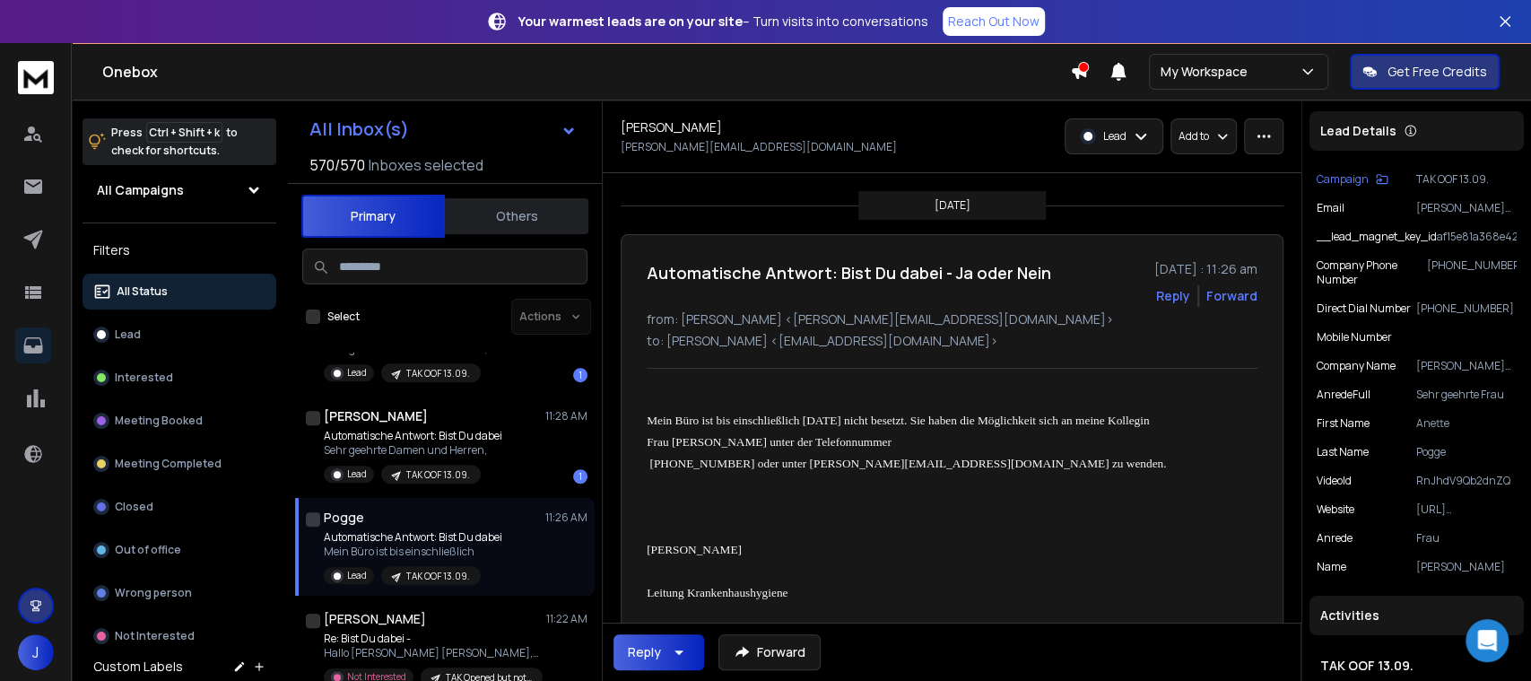
click at [1103, 136] on p "Lead" at bounding box center [1114, 136] width 23 height 14
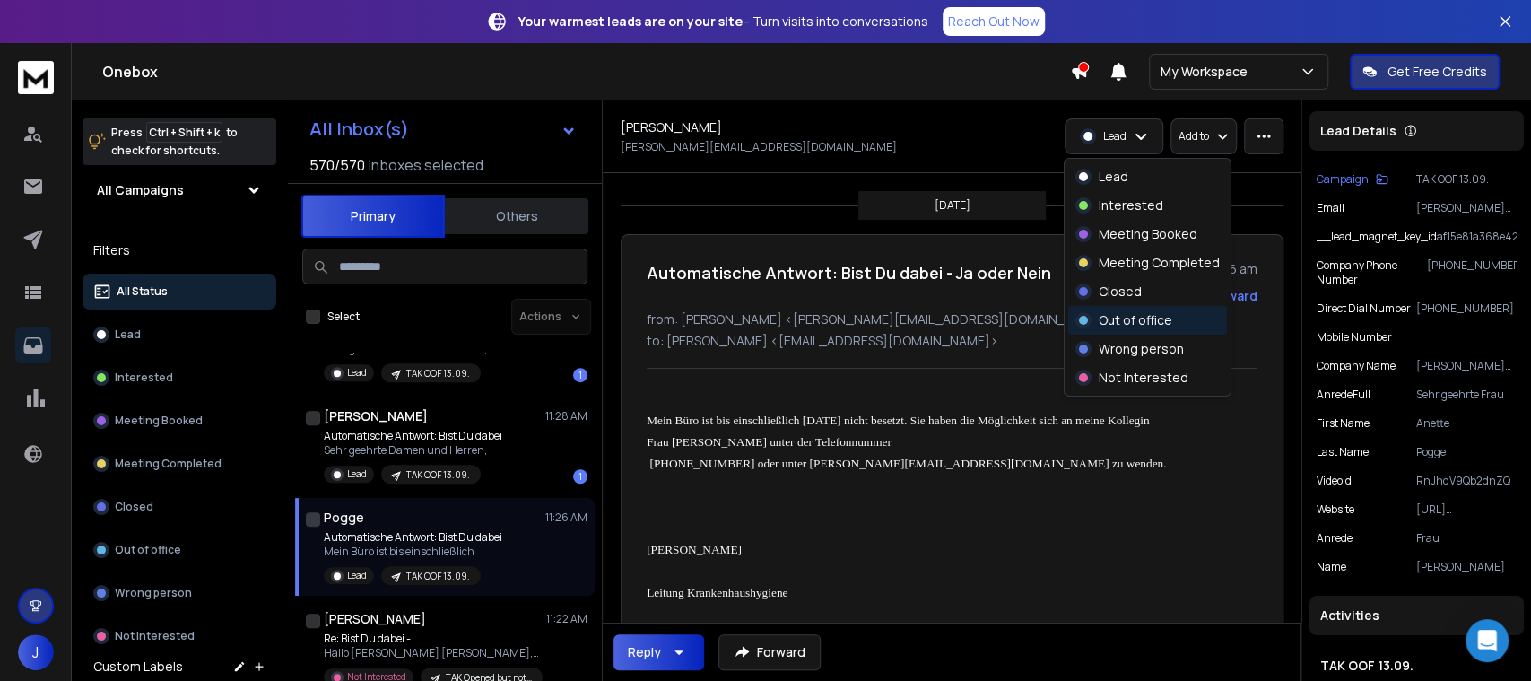
click at [1101, 314] on p "Out of office" at bounding box center [1136, 320] width 74 height 18
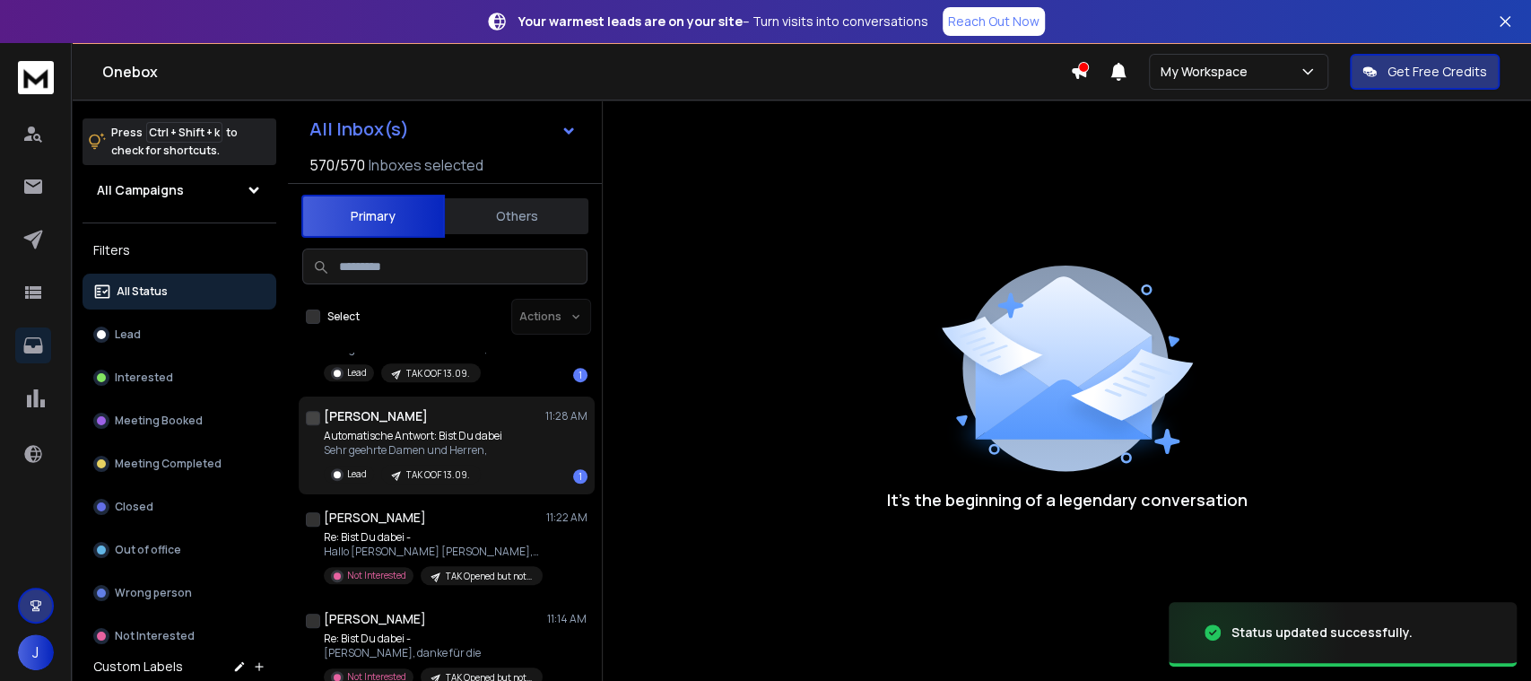
click at [538, 426] on div "[PERSON_NAME] 11:28 AM Automatische Antwort: Bist Du dabei Sehr geehrte Damen u…" at bounding box center [456, 445] width 264 height 76
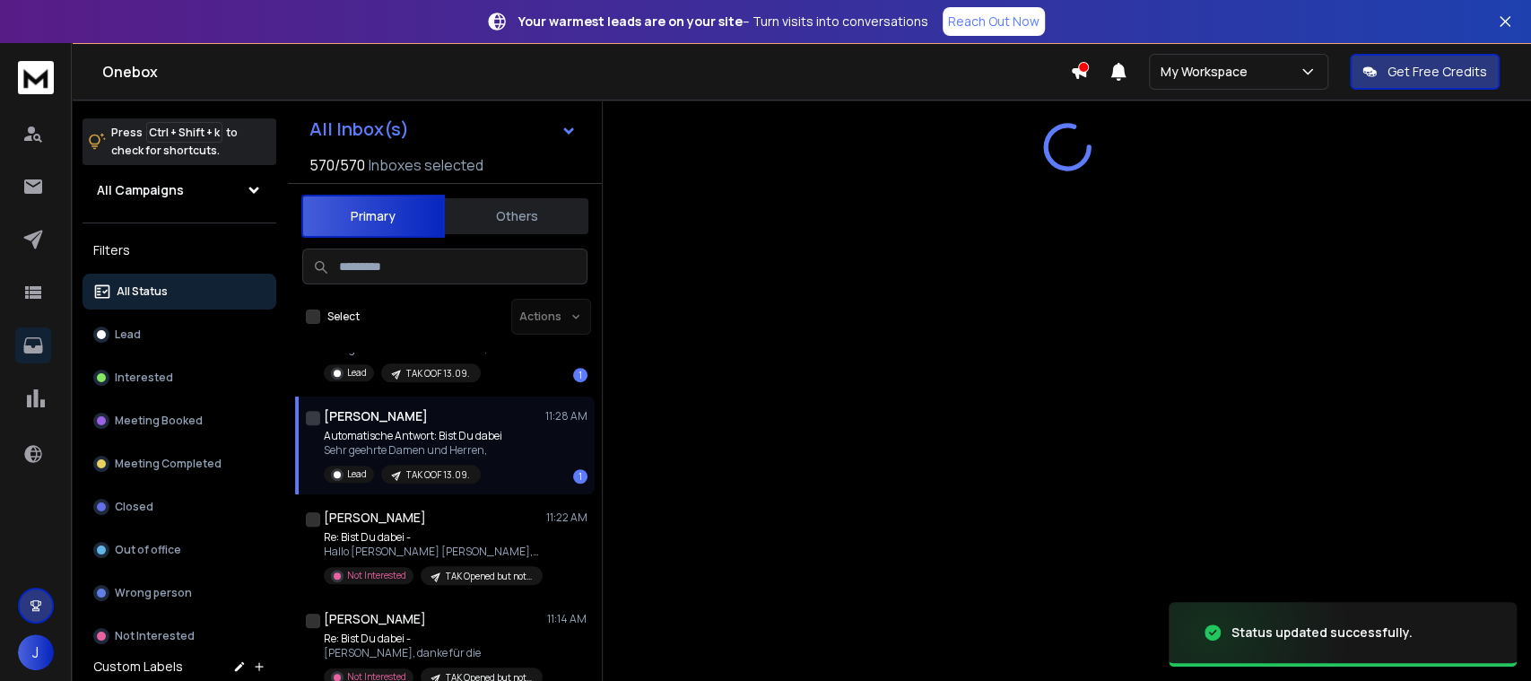
scroll to position [5416, 0]
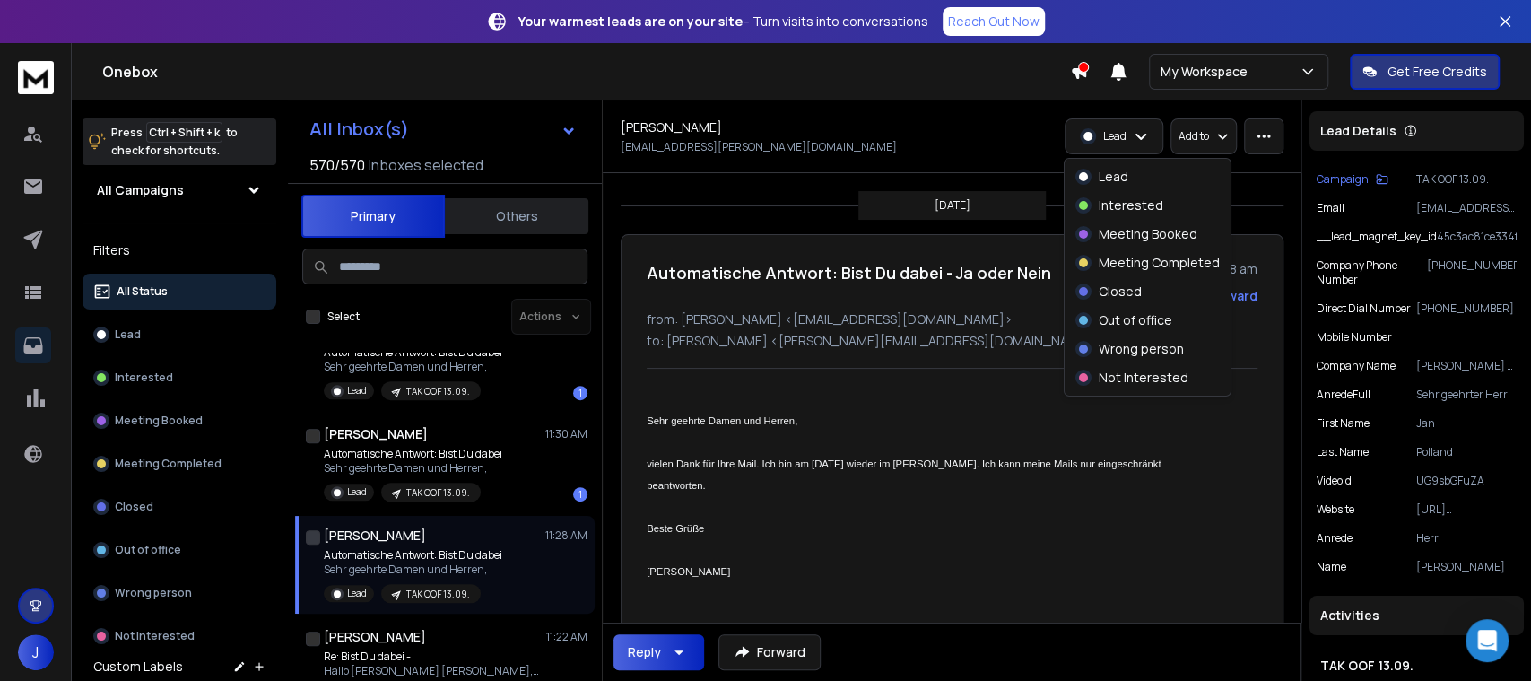
click at [1091, 142] on div "Lead" at bounding box center [1114, 136] width 97 height 34
click at [1101, 311] on p "Out of office" at bounding box center [1136, 320] width 74 height 18
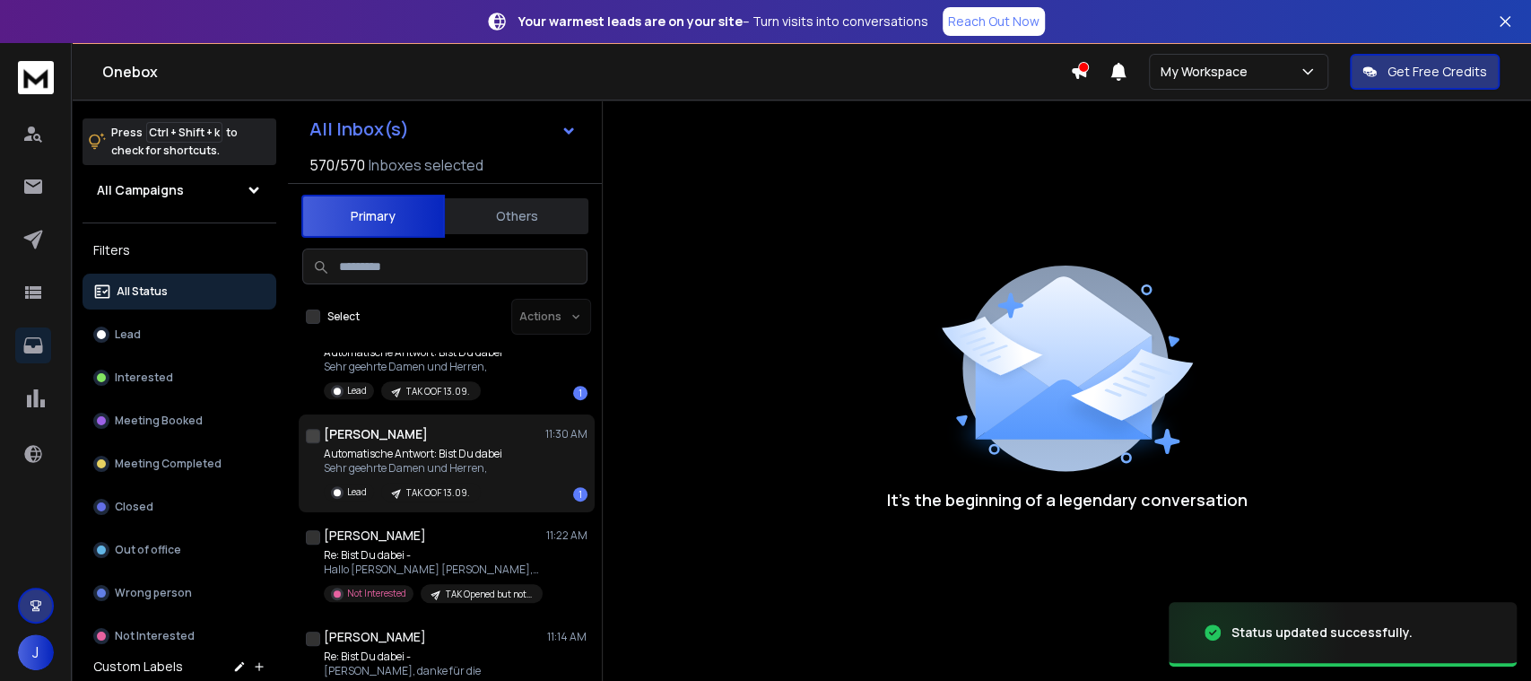
click at [531, 475] on div "Automatische Antwort: Bist Du dabei Sehr geehrte Damen und Herren, Lead TAK OOF…" at bounding box center [456, 474] width 264 height 55
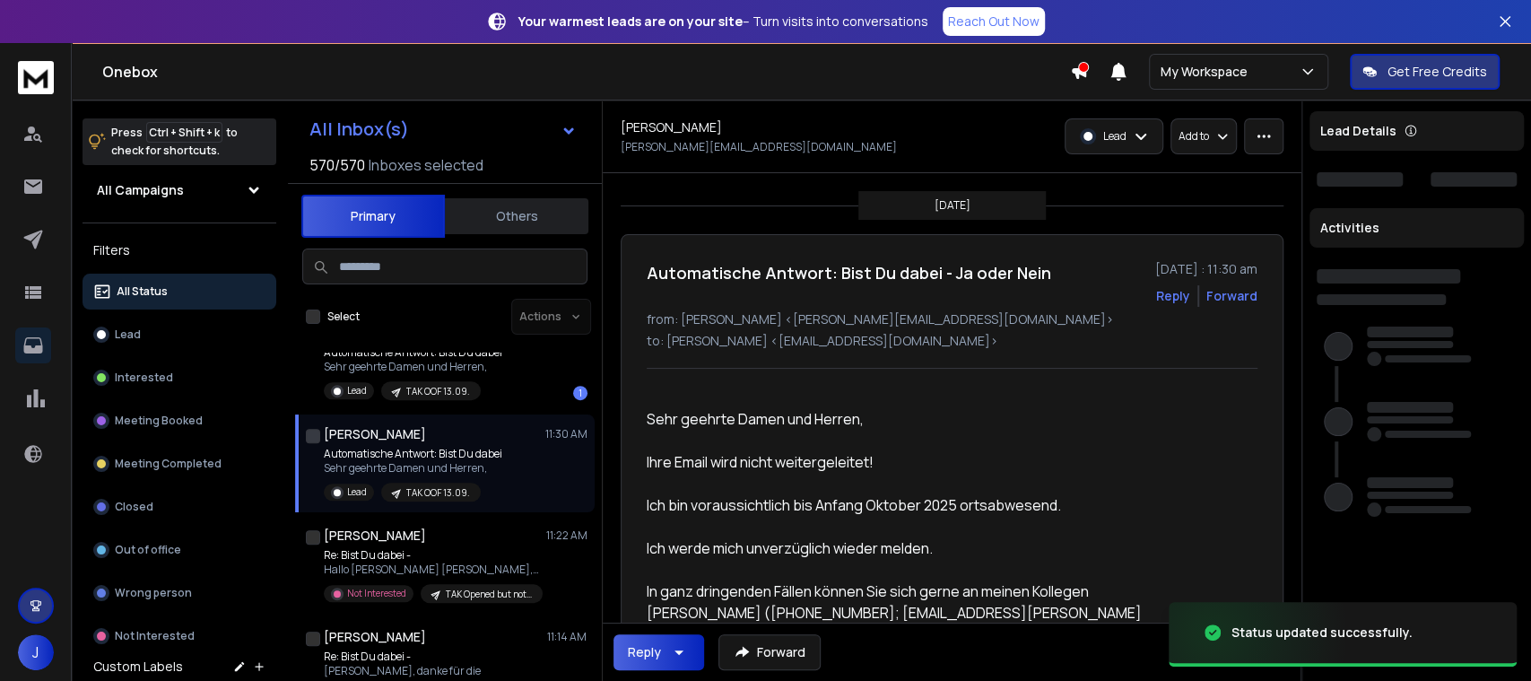
scroll to position [5297, 0]
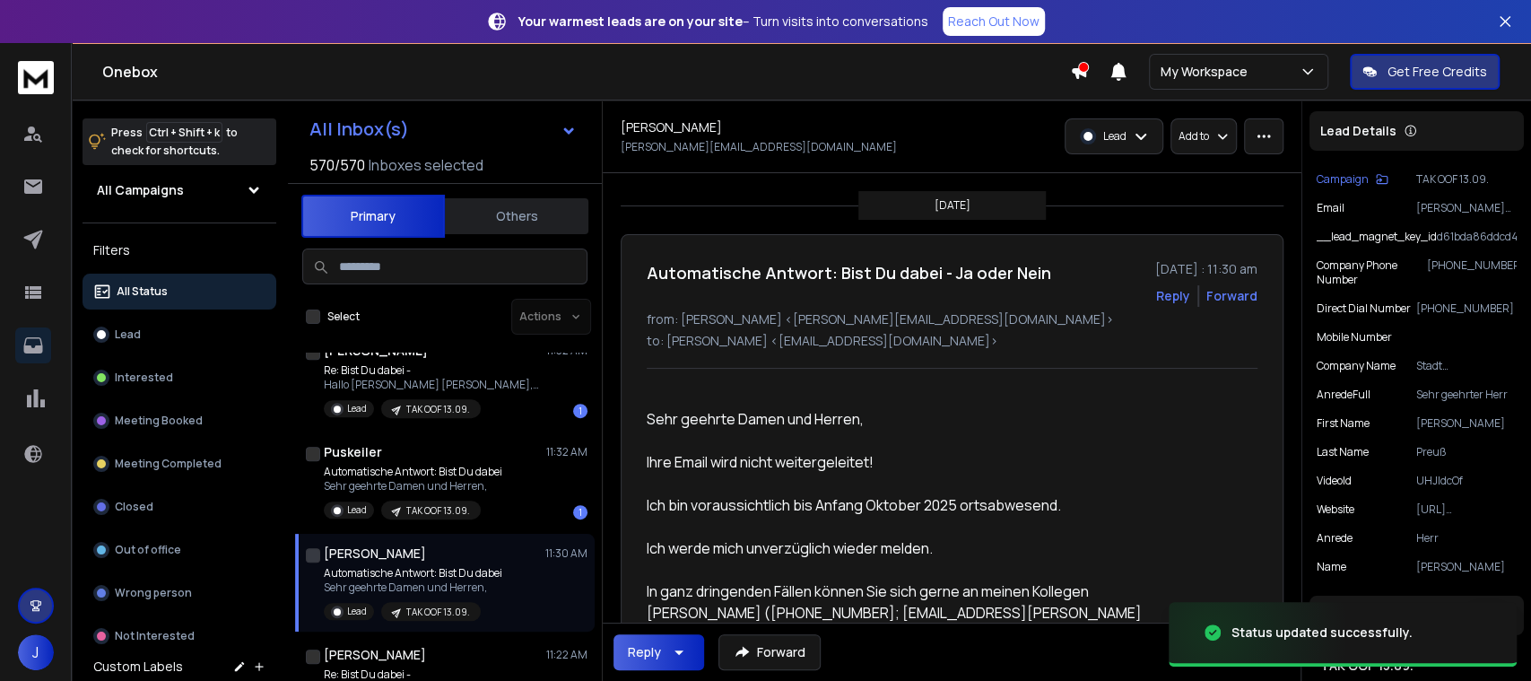
click at [798, 467] on div "Sehr geehrte Damen und Herren, Ihre Email wird nicht weitergeleitet! Ich bin vo…" at bounding box center [916, 663] width 538 height 553
click at [798, 466] on div "Sehr geehrte Damen und Herren, Ihre Email wird nicht weitergeleitet! Ich bin vo…" at bounding box center [916, 663] width 538 height 553
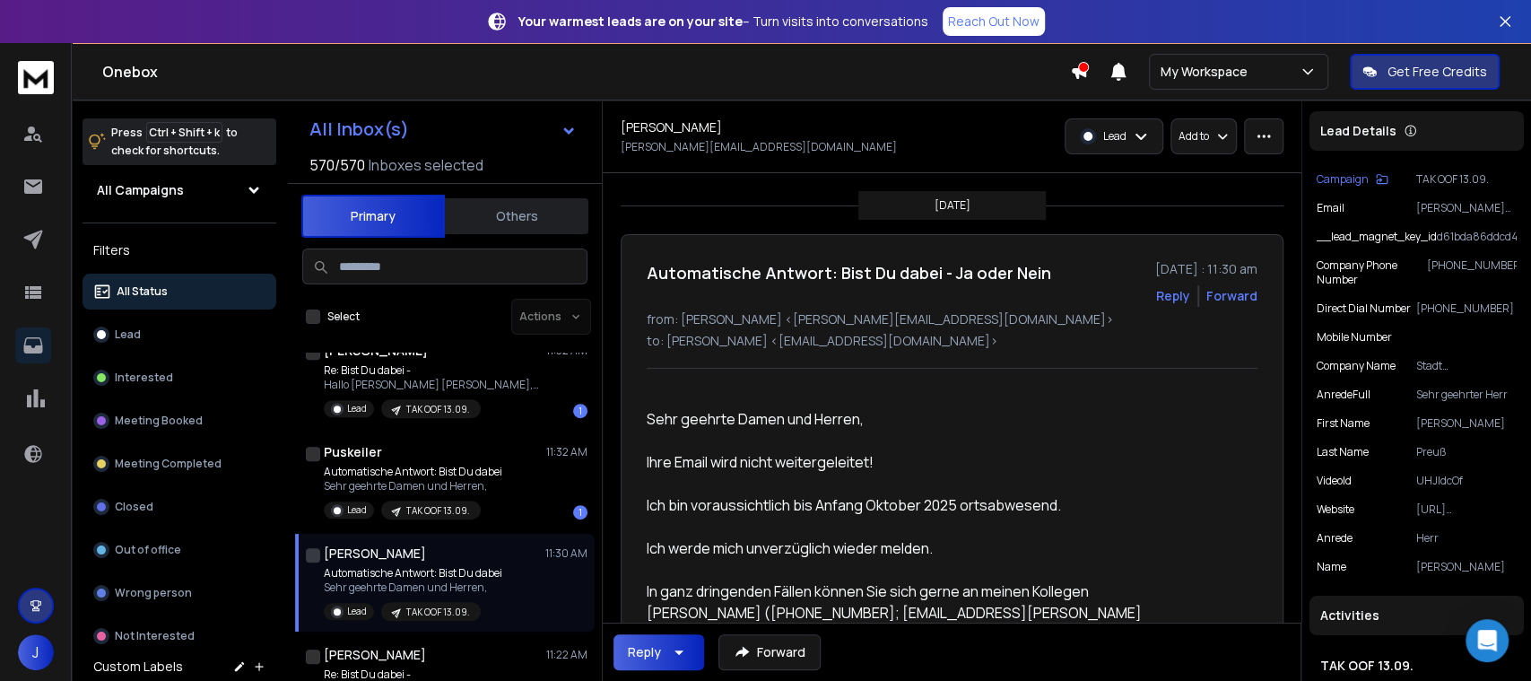
click at [768, 503] on div "Sehr geehrte Damen und Herren, Ihre Email wird nicht weitergeleitet! Ich bin vo…" at bounding box center [916, 663] width 538 height 553
copy div "Ich bin voraussichtlich bis Anfang Oktober 2025 ortsabwesend."
click at [1066, 147] on div "Lead" at bounding box center [1114, 136] width 97 height 34
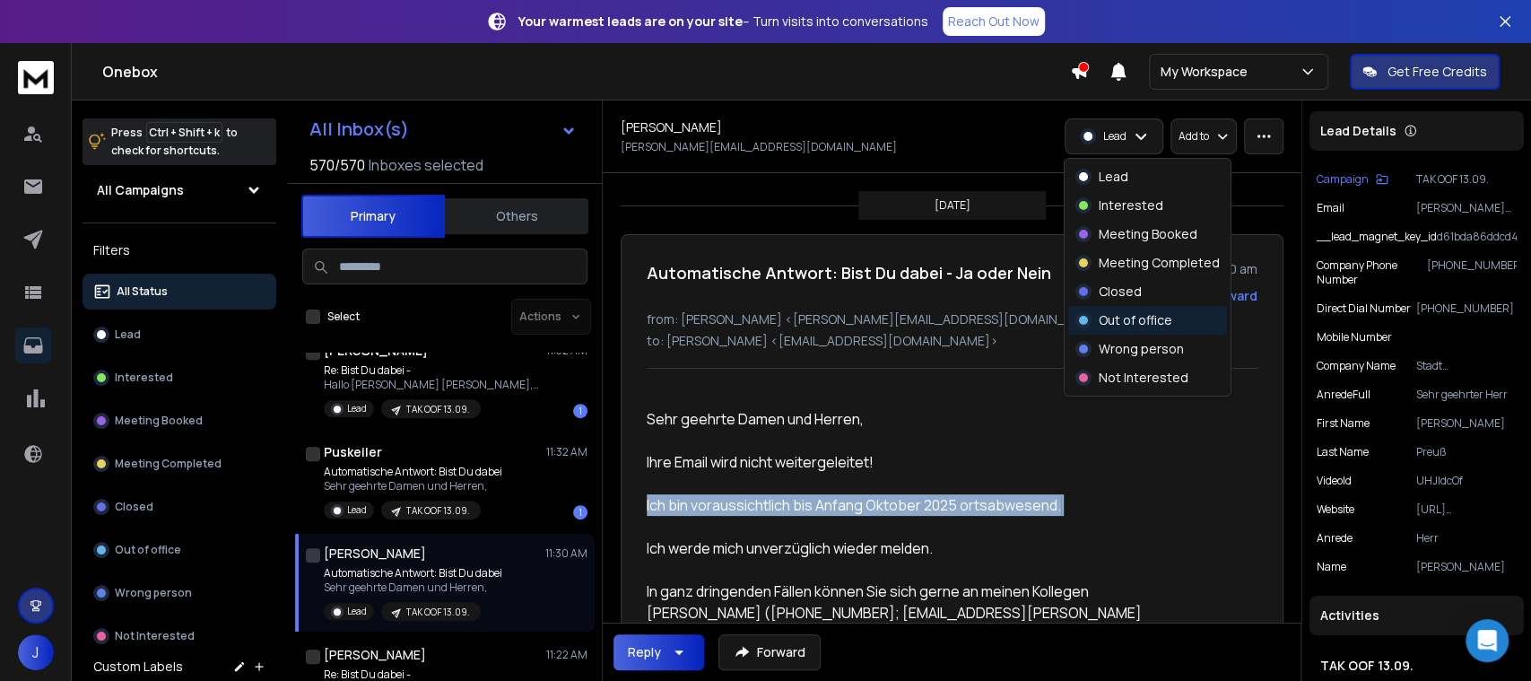
click at [1101, 319] on p "Out of office" at bounding box center [1136, 320] width 74 height 18
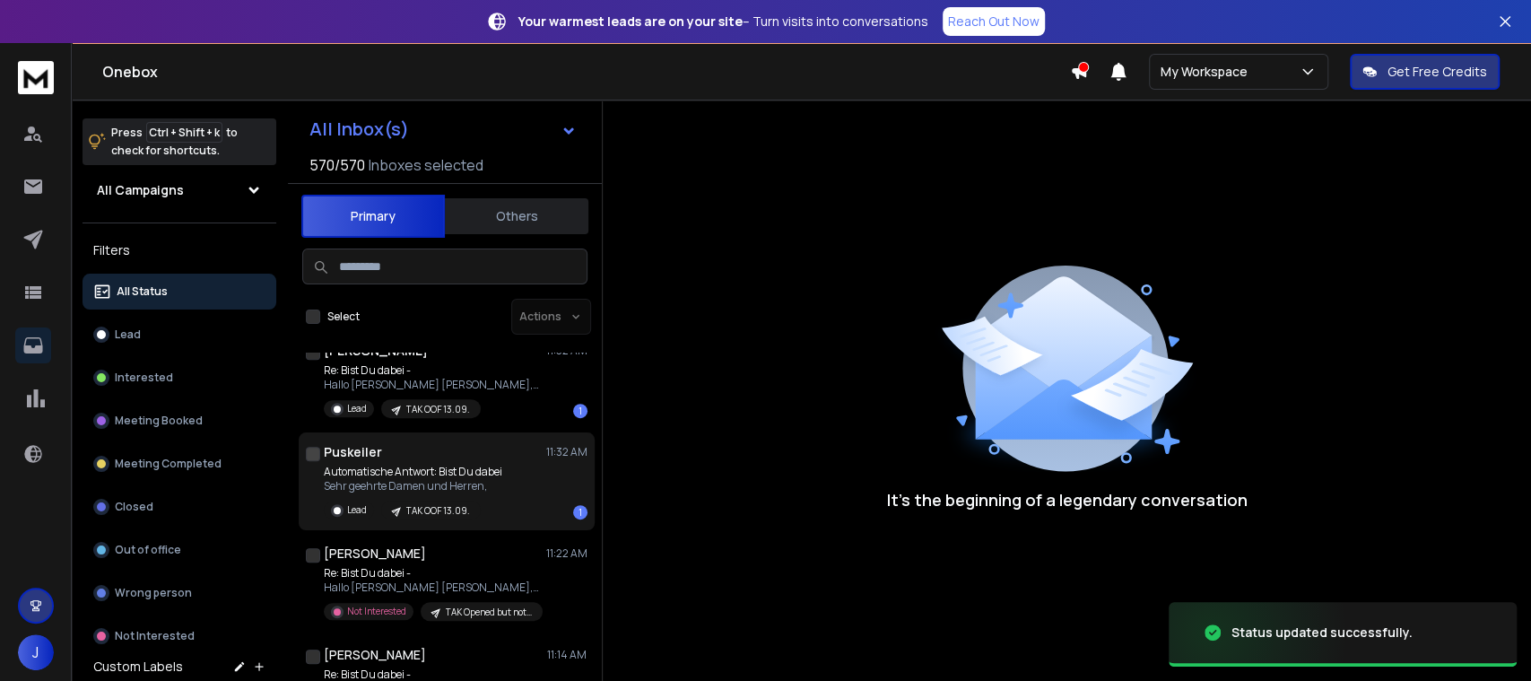
click at [497, 495] on div "Automatische Antwort: Bist Du dabei Sehr geehrte Damen und Herren, Lead TAK OOF…" at bounding box center [413, 492] width 179 height 55
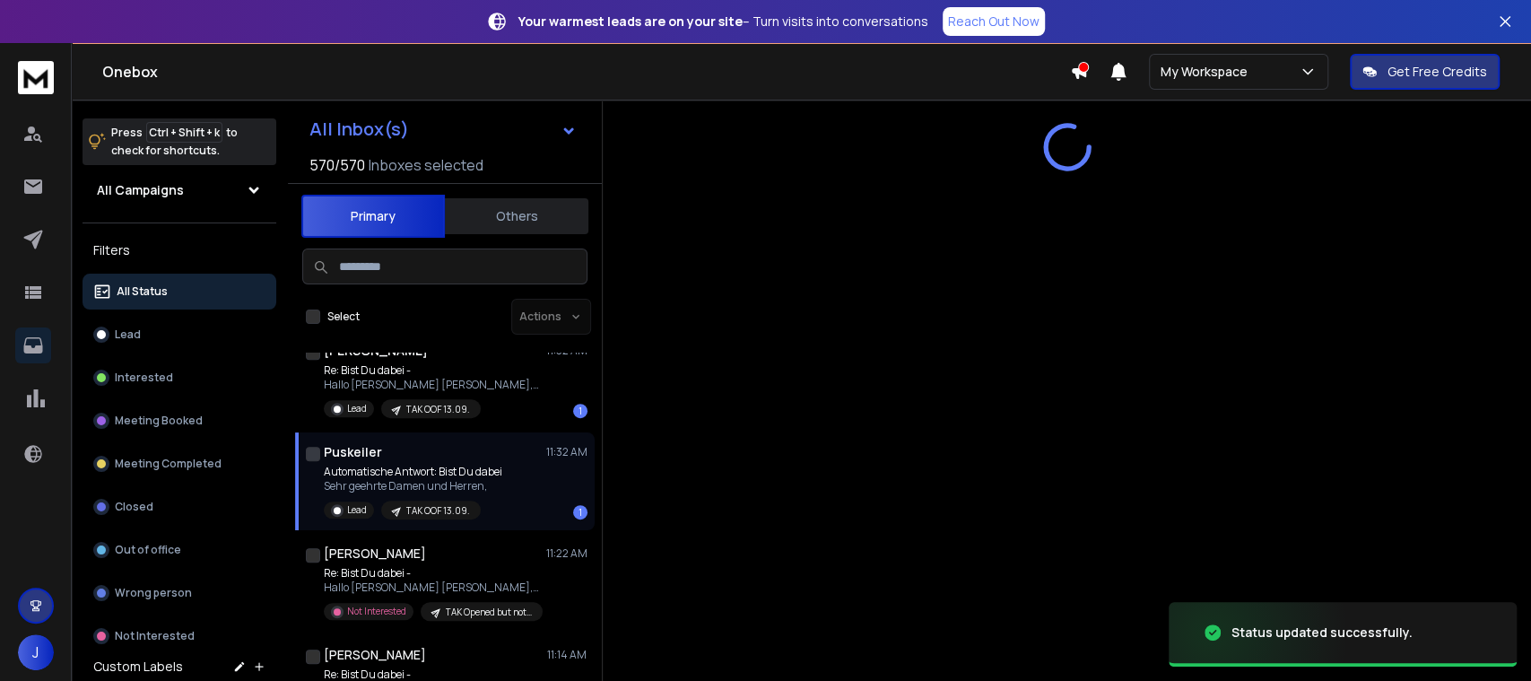
scroll to position [5176, 0]
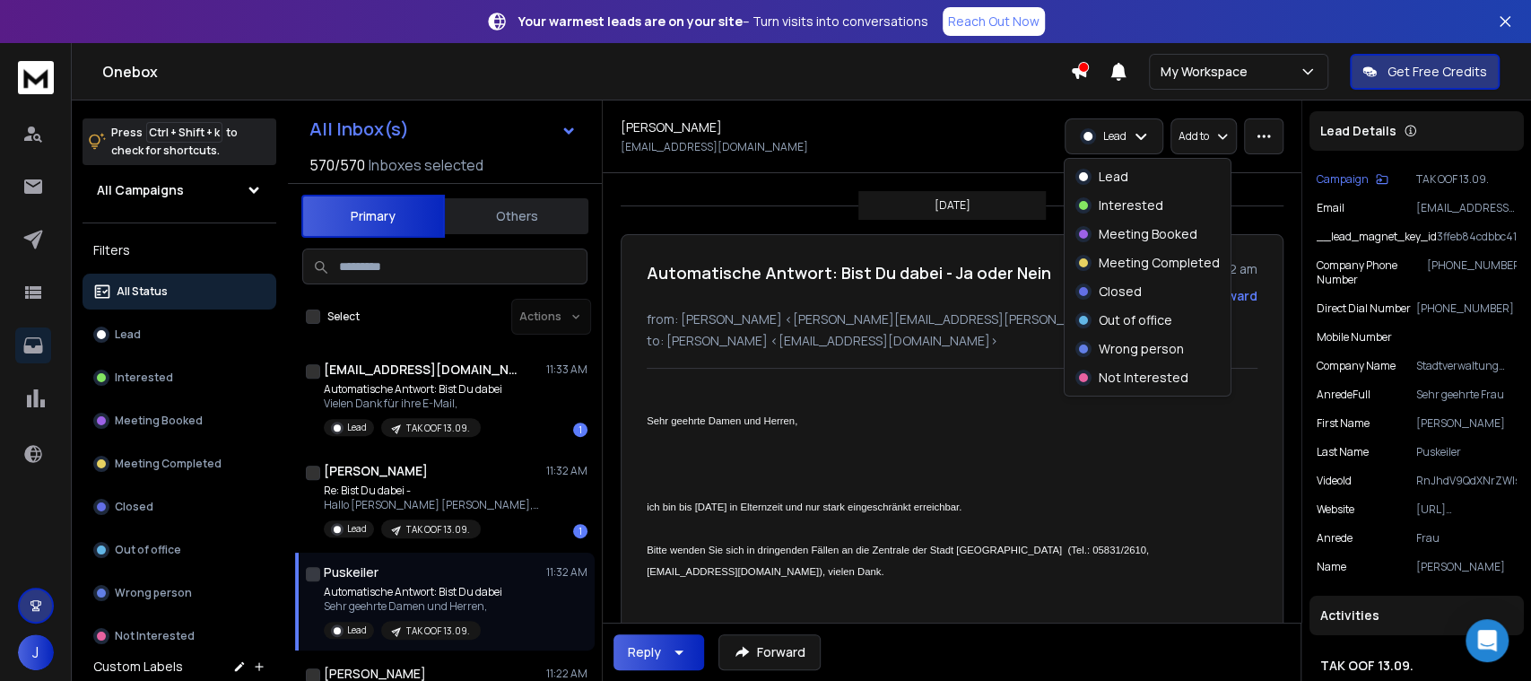
click at [1101, 144] on div "Lead" at bounding box center [1114, 136] width 97 height 34
click at [1105, 318] on p "Out of office" at bounding box center [1136, 320] width 74 height 18
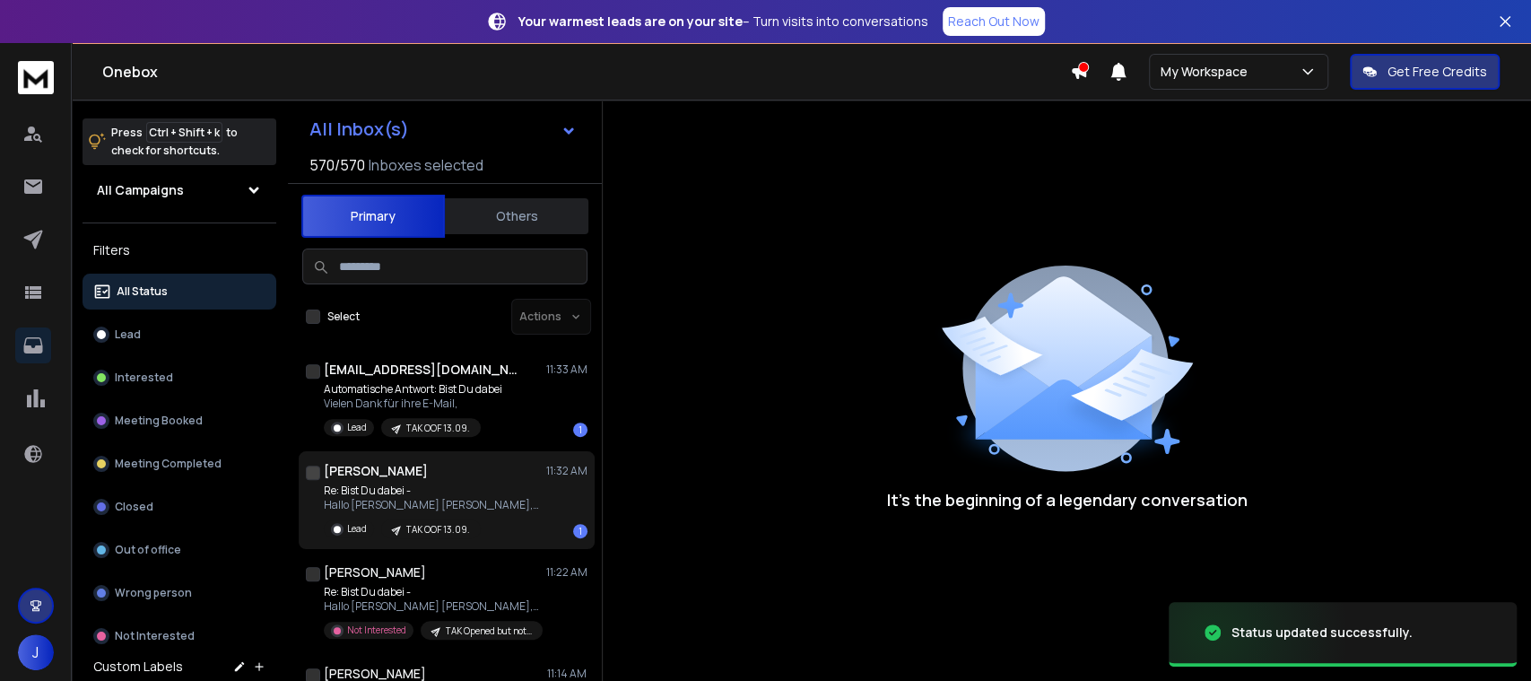
click at [510, 536] on div "Re: Bist Du dabei - Hallo [PERSON_NAME], wir Lead TAK OOF 13.09. 1" at bounding box center [456, 511] width 264 height 55
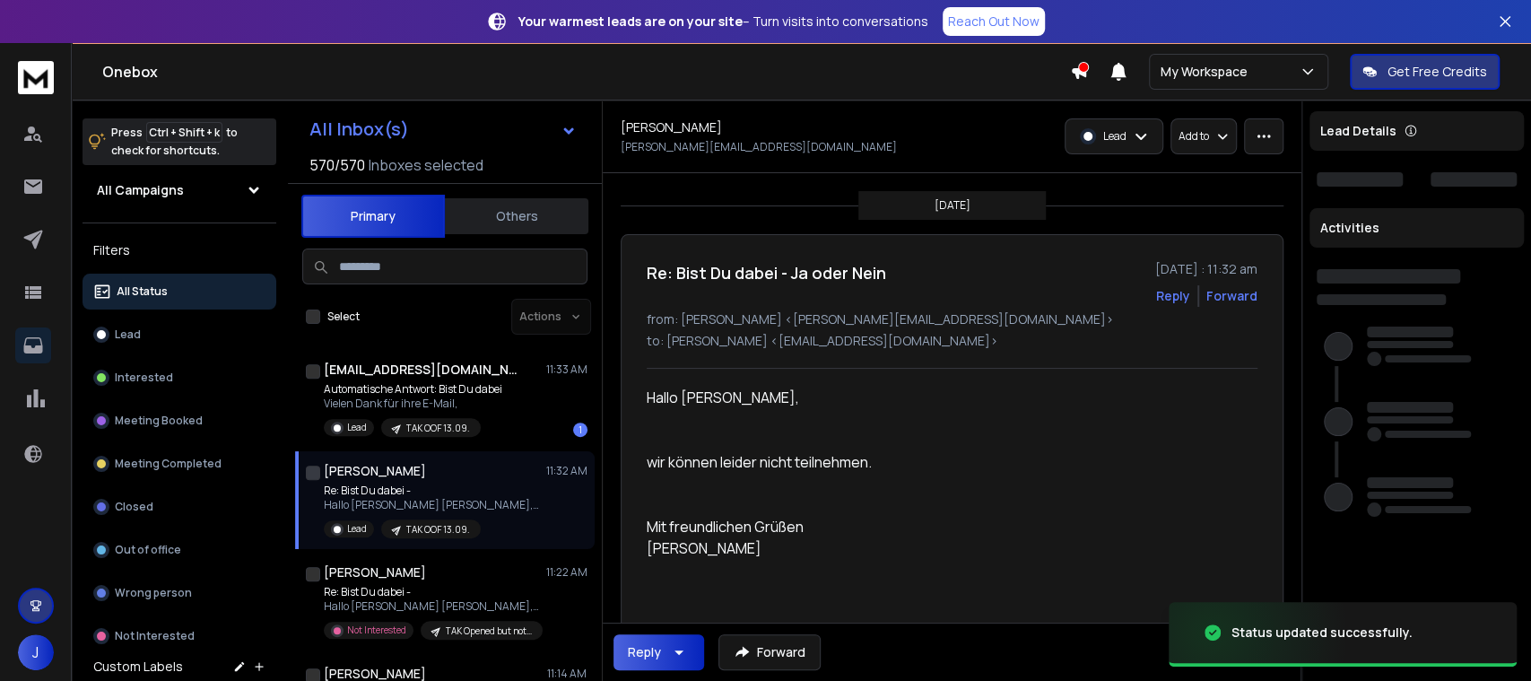
scroll to position [5057, 0]
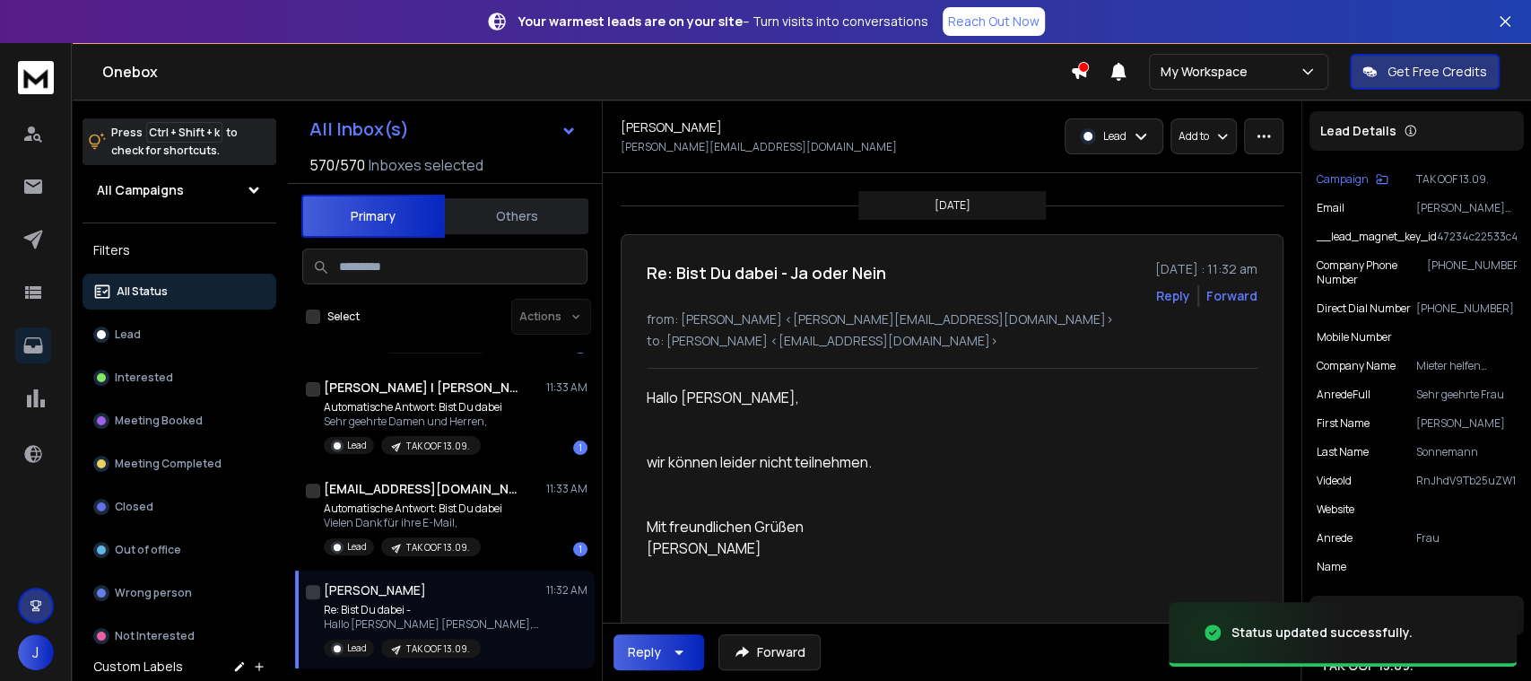
click at [782, 457] on p "wir können leider nicht teilnehmen." at bounding box center [909, 462] width 524 height 22
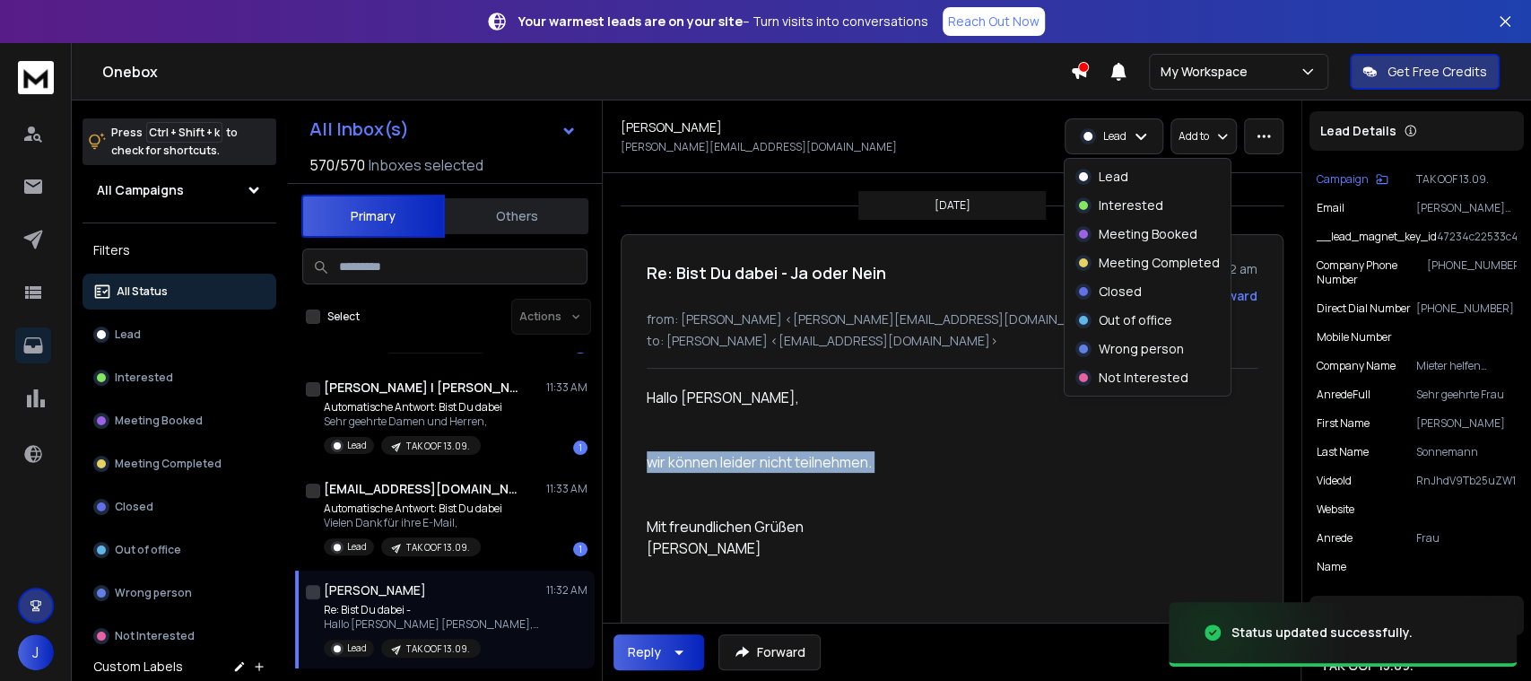
click at [1096, 152] on div "Lead" at bounding box center [1114, 136] width 97 height 34
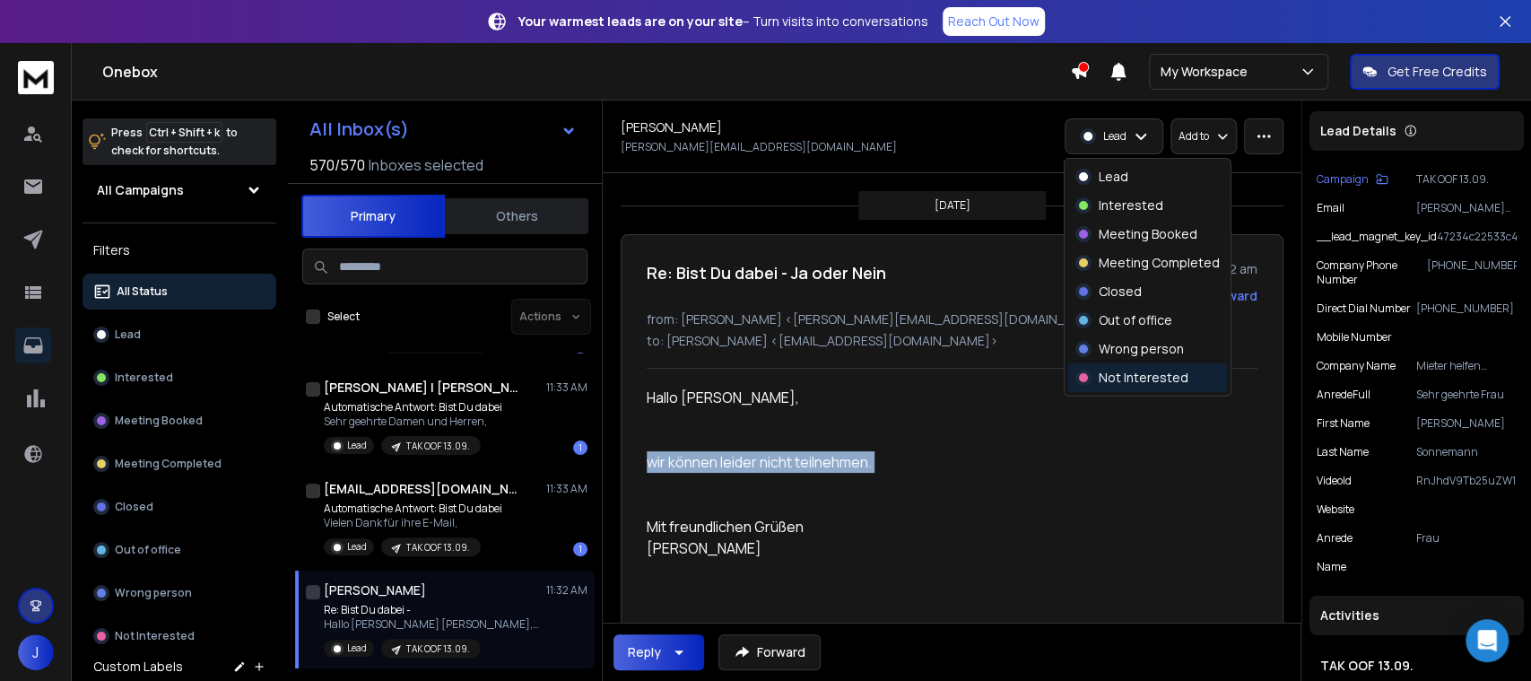
click at [1099, 380] on p "Not Interested" at bounding box center [1144, 378] width 90 height 18
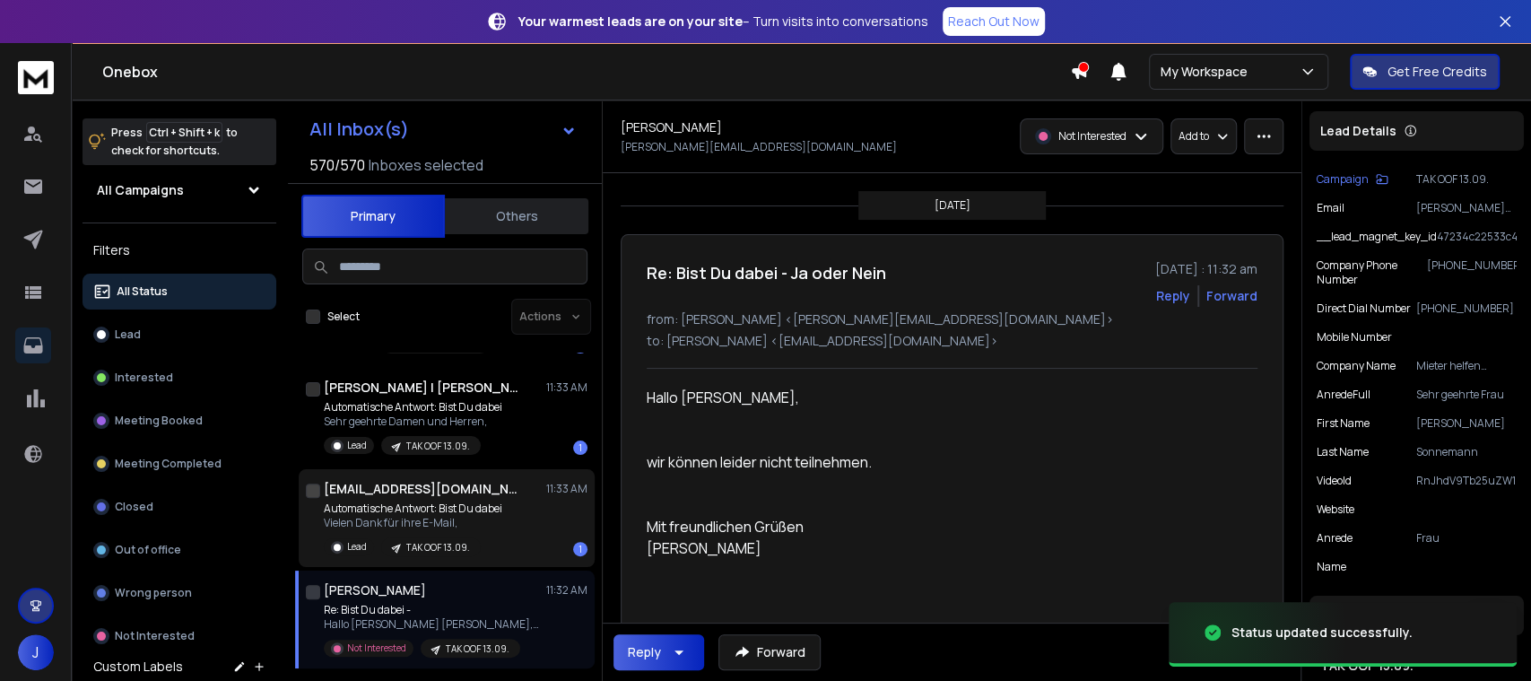
click at [457, 510] on p "Automatische Antwort: Bist Du dabei" at bounding box center [413, 508] width 179 height 14
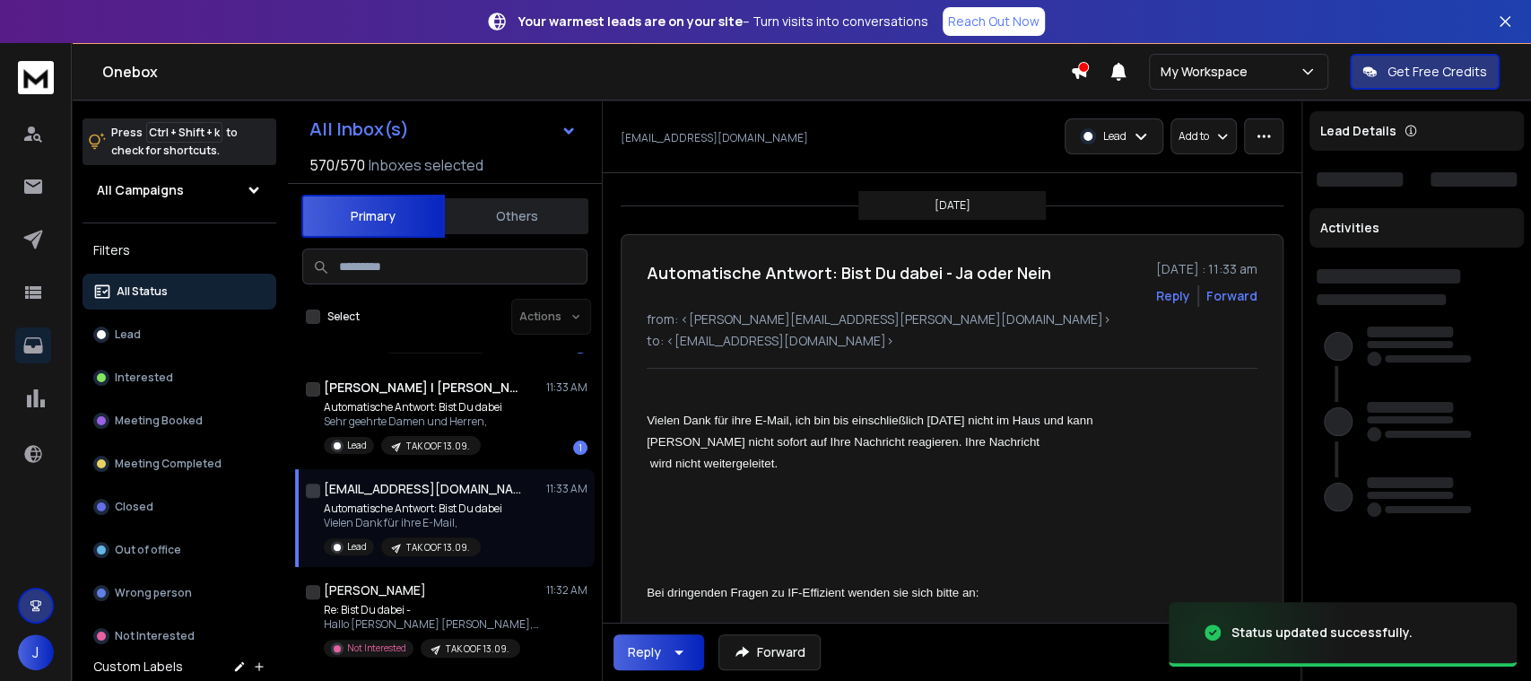
scroll to position [4938, 0]
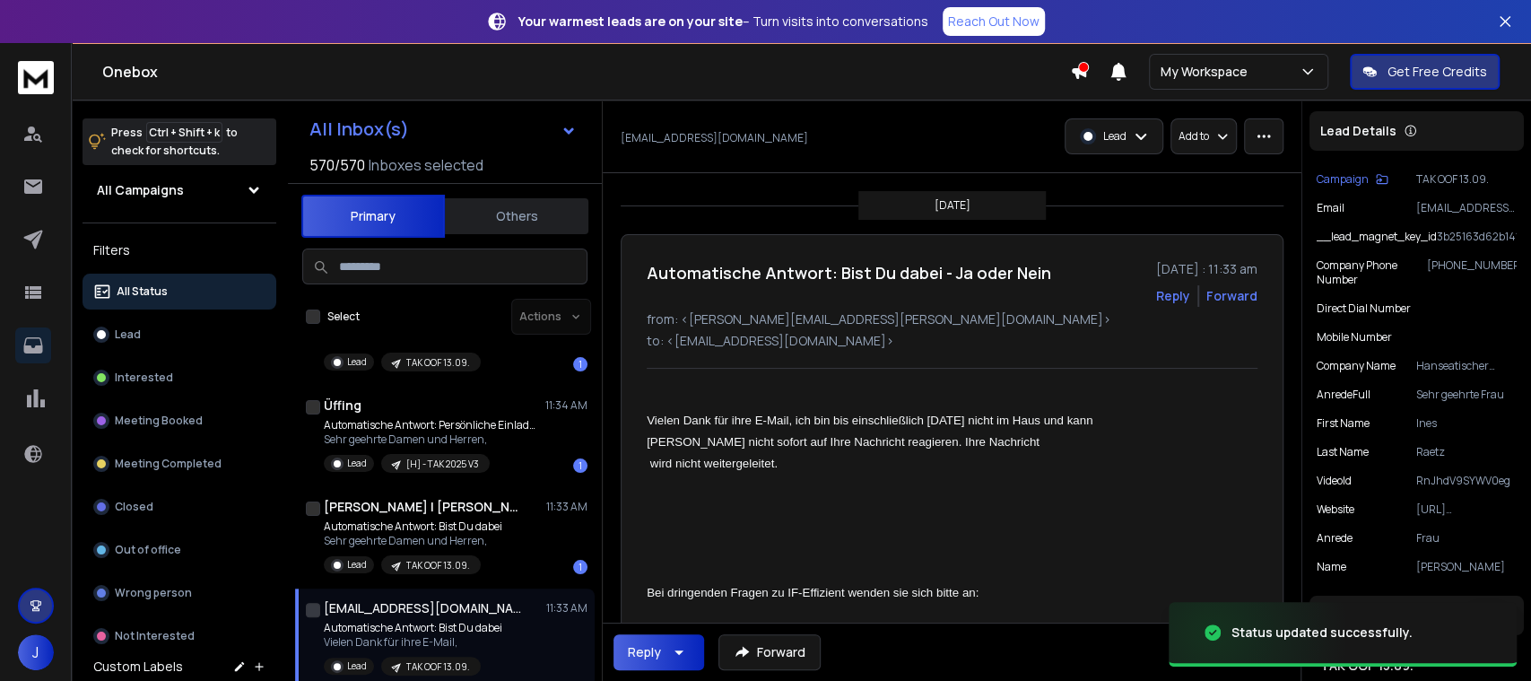
click at [756, 435] on span "Vielen Dank für ihre E-Mail, ich bin bis einschließlich [DATE] nicht im Haus un…" at bounding box center [871, 442] width 449 height 57
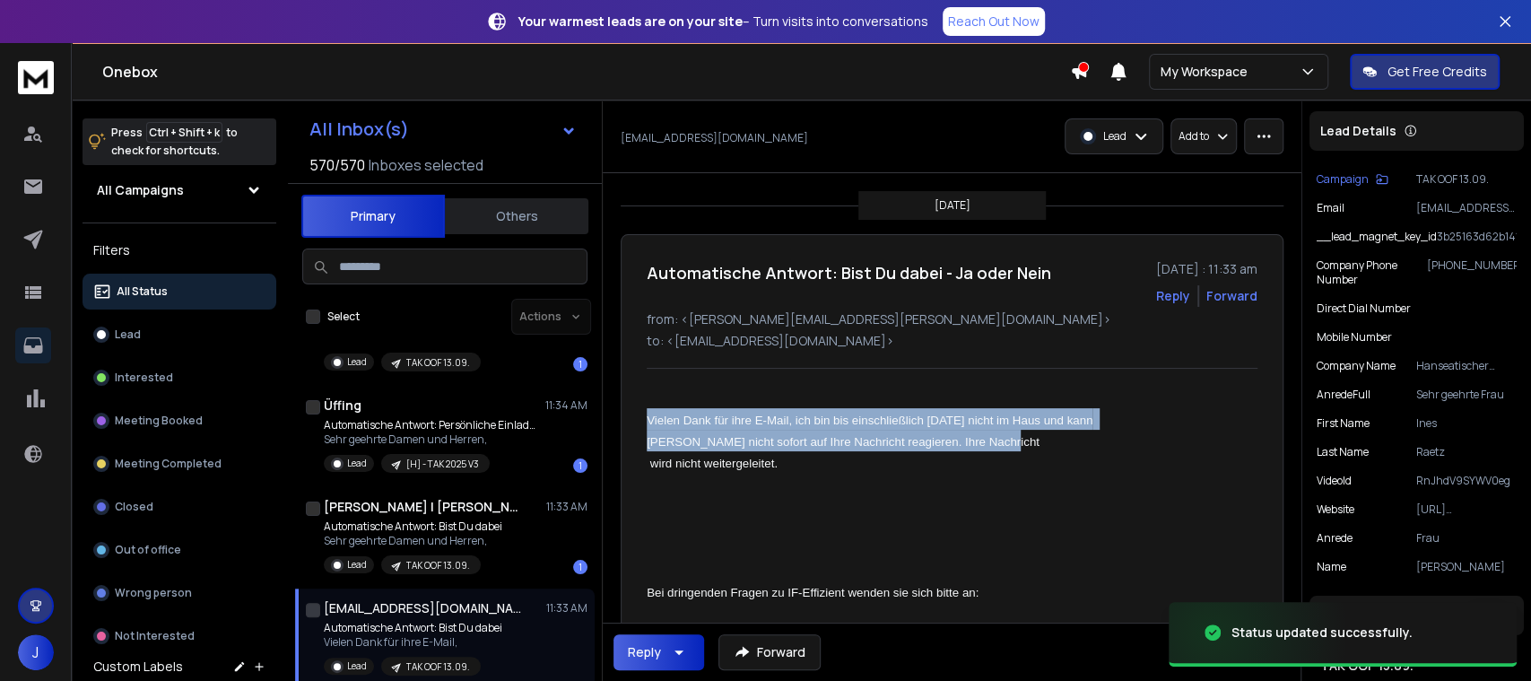
click at [756, 435] on span "Vielen Dank für ihre E-Mail, ich bin bis einschließlich [DATE] nicht im Haus un…" at bounding box center [871, 442] width 449 height 57
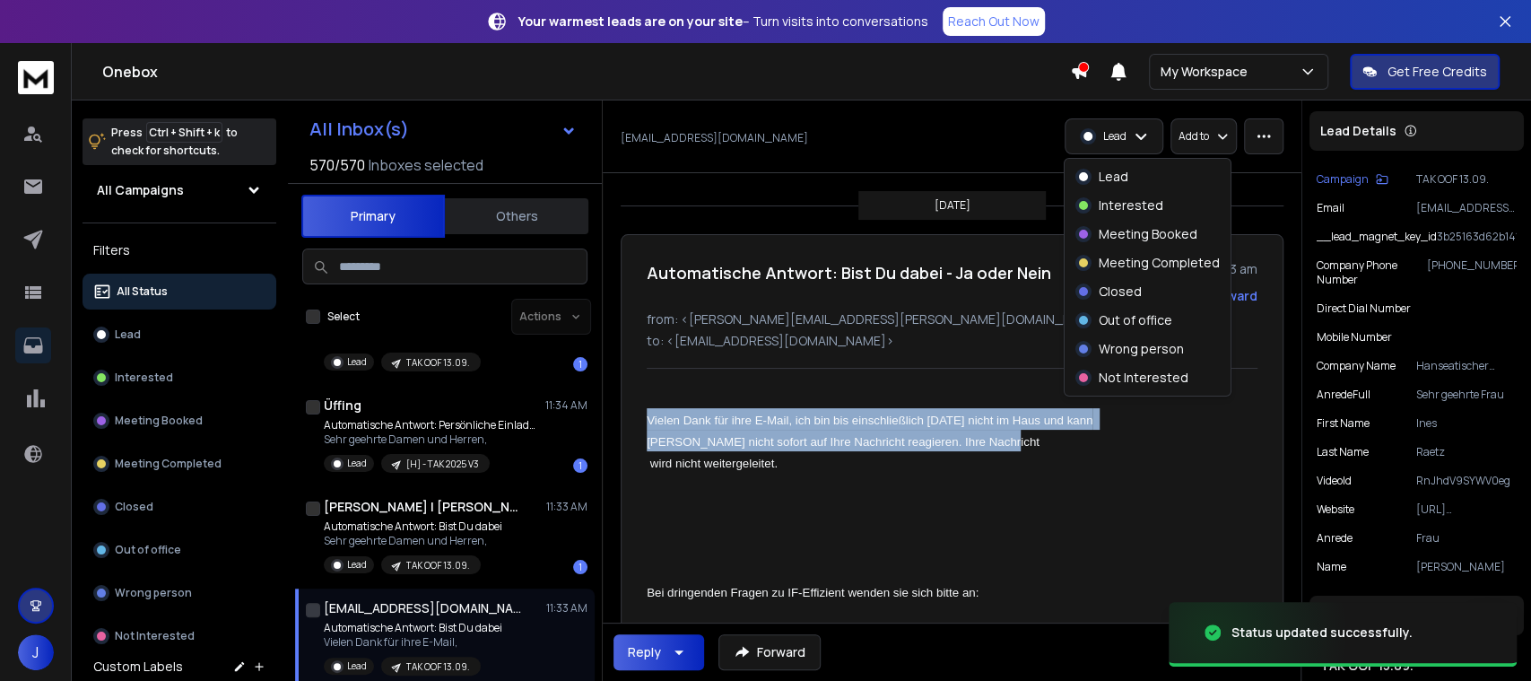
click at [1103, 131] on p "Lead" at bounding box center [1114, 136] width 23 height 14
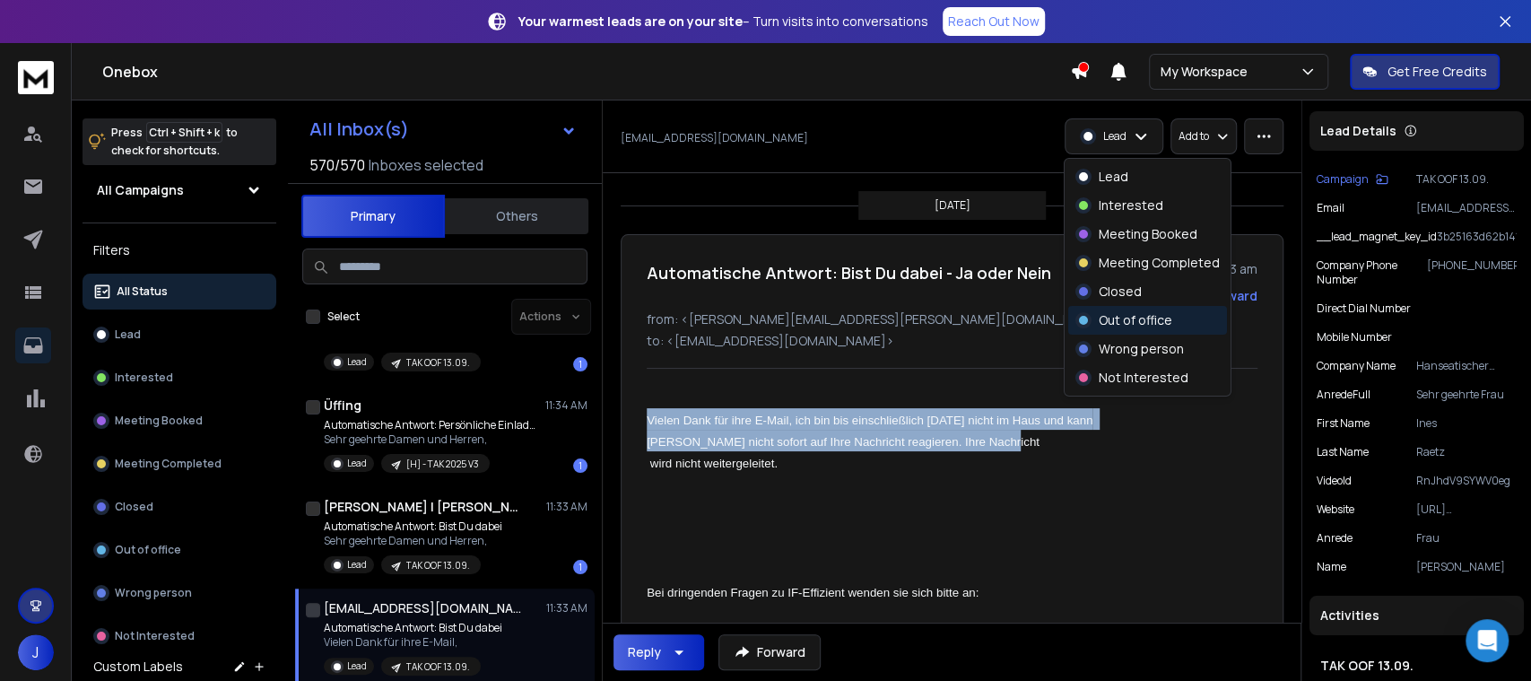
click at [1121, 319] on p "Out of office" at bounding box center [1136, 320] width 74 height 18
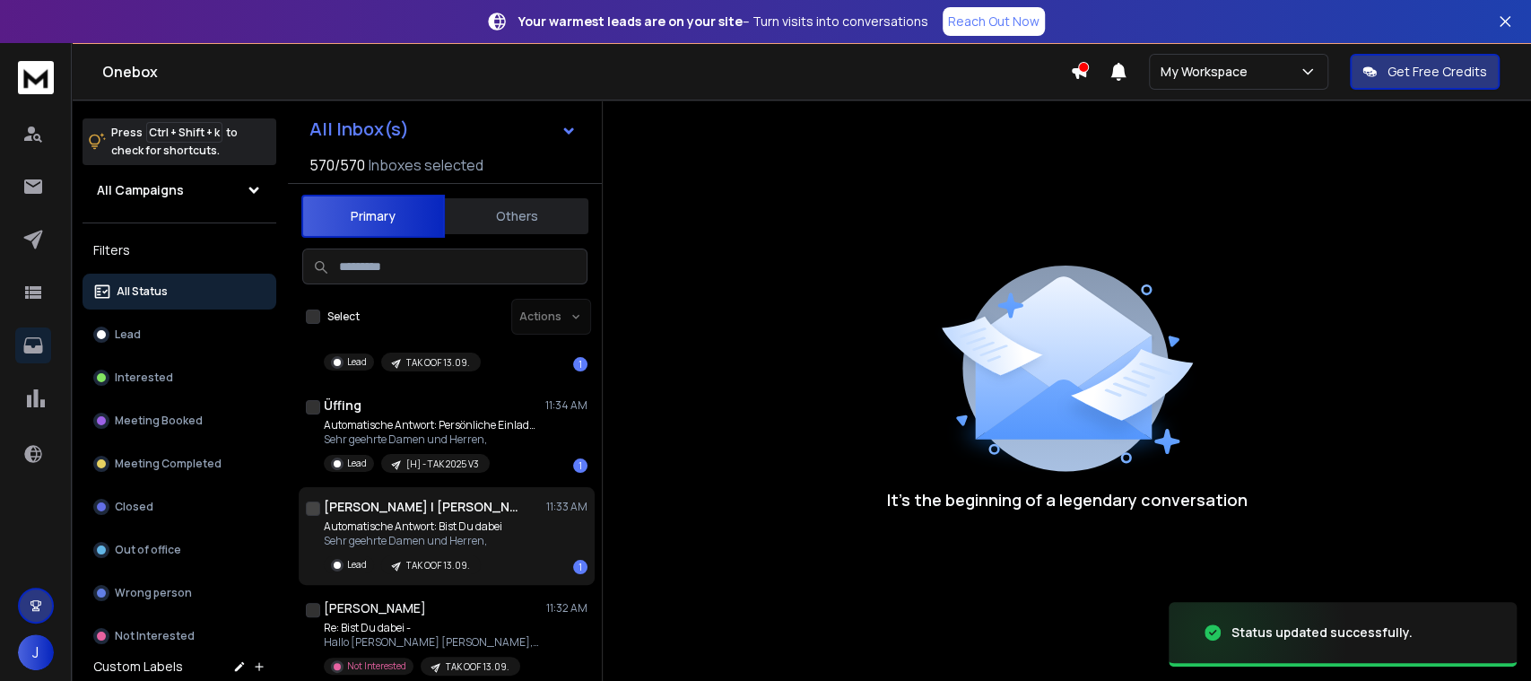
click at [453, 548] on div "Automatische Antwort: Bist Du dabei Sehr geehrte Damen und Herren, Lead TAK OOF…" at bounding box center [413, 546] width 179 height 55
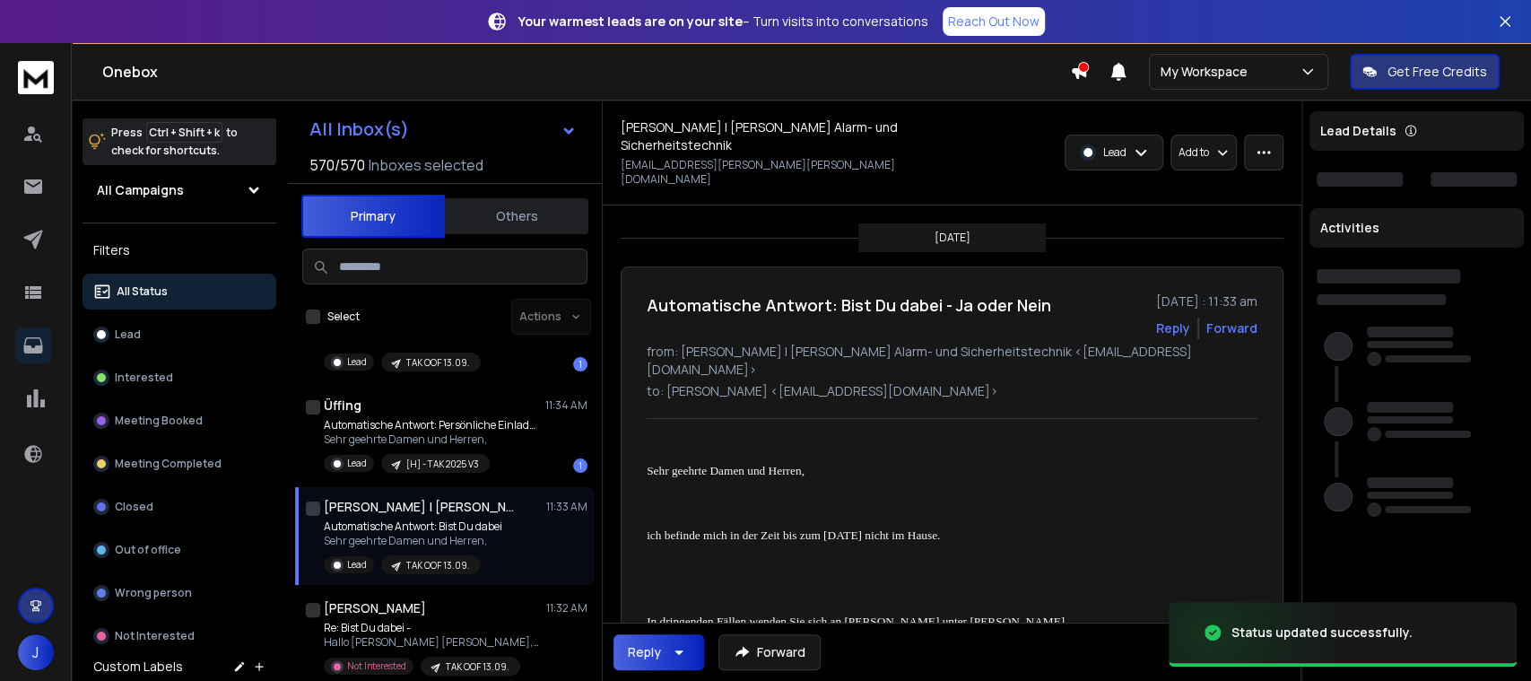
scroll to position [4818, 0]
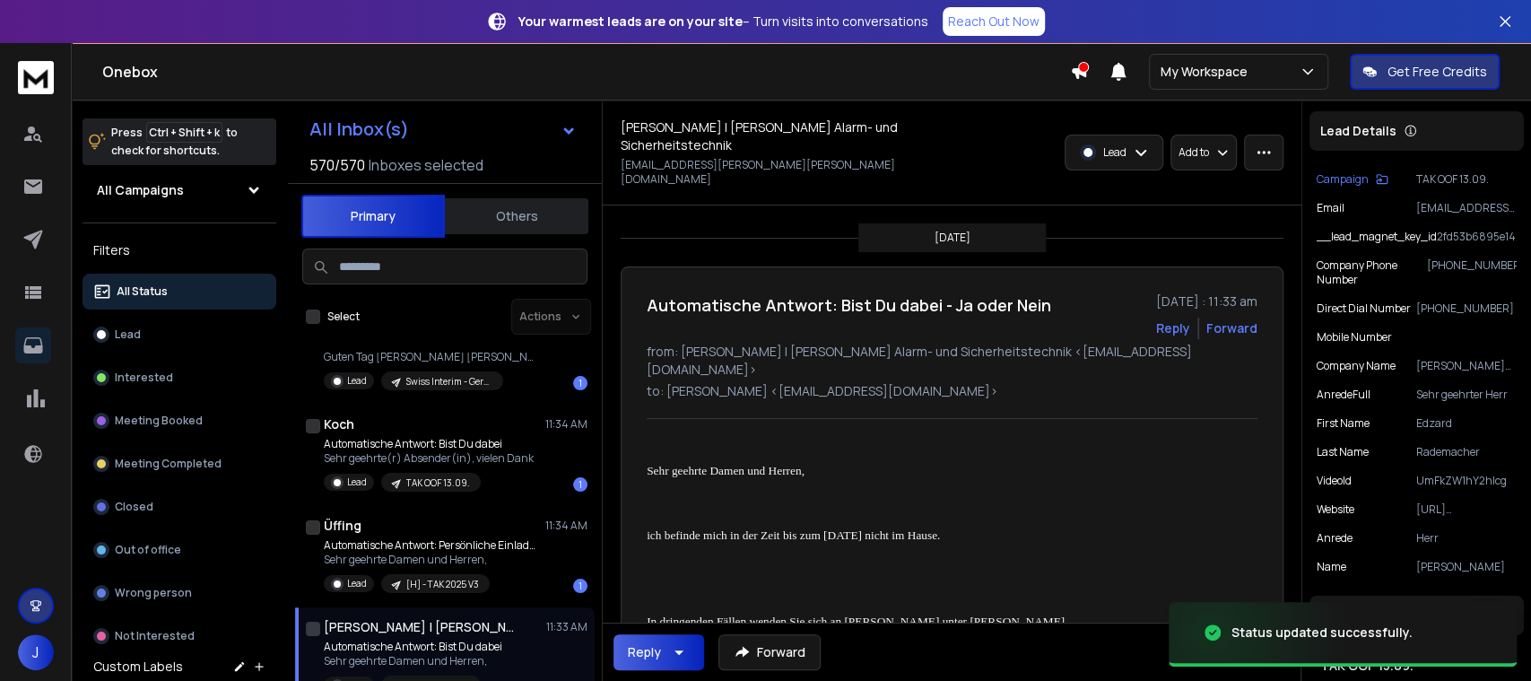
click at [1098, 135] on div "Lead" at bounding box center [1114, 152] width 97 height 34
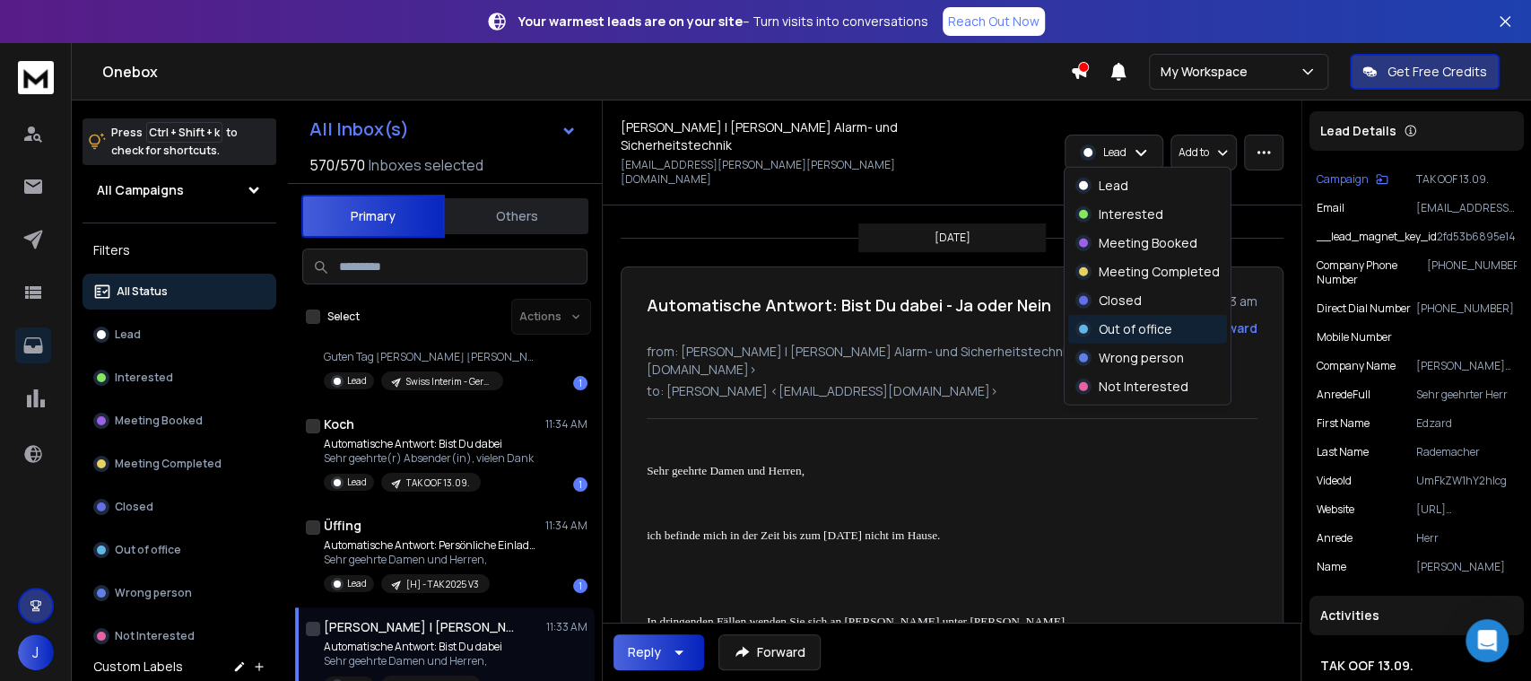
click at [1138, 324] on p "Out of office" at bounding box center [1136, 329] width 74 height 18
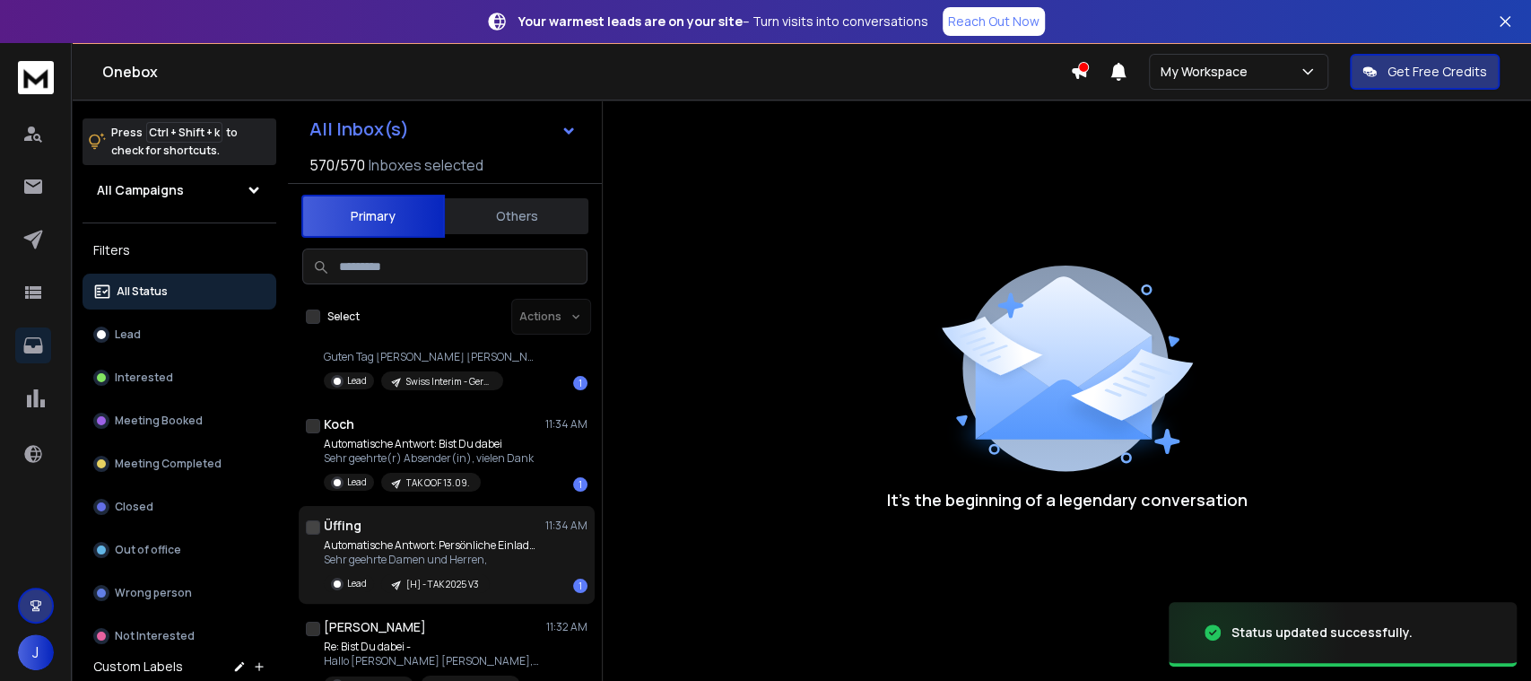
click at [534, 528] on div "Üffing 11:34 AM" at bounding box center [456, 526] width 264 height 18
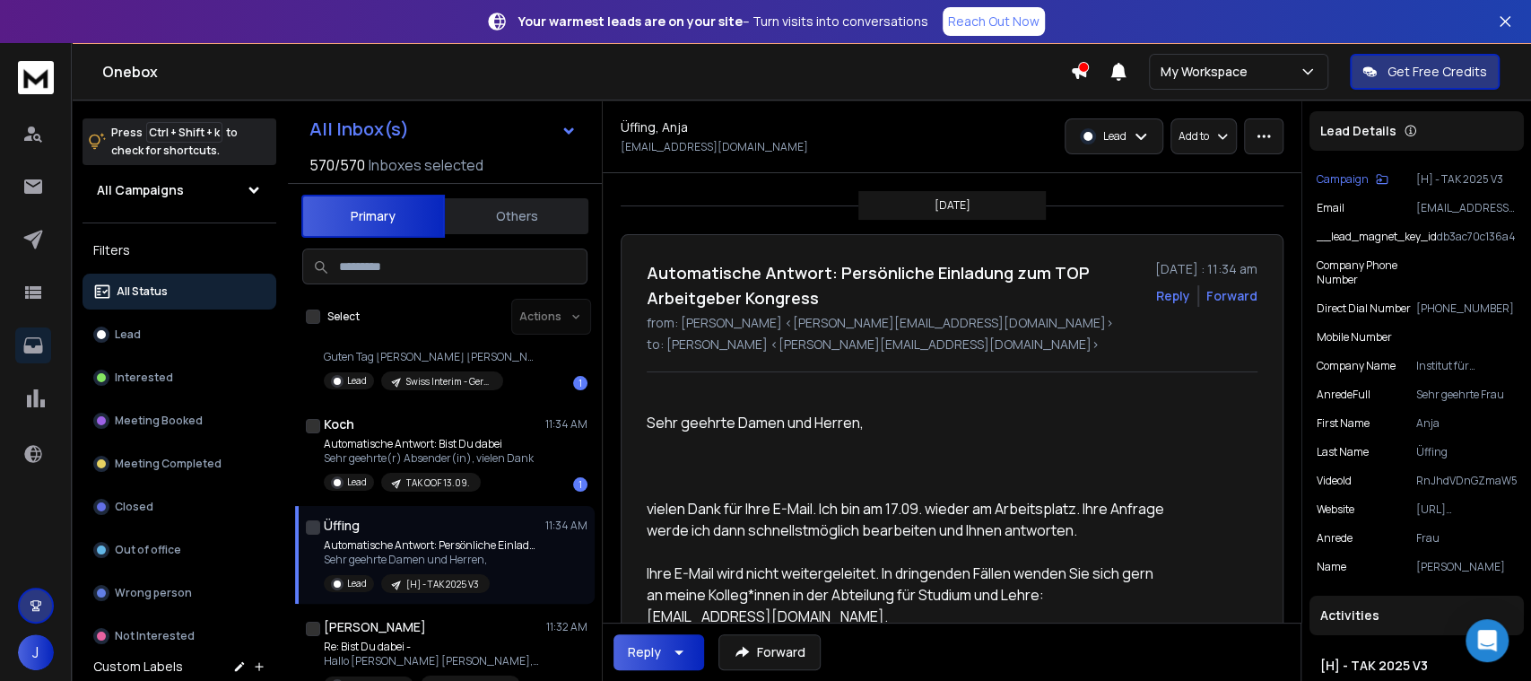
click at [1121, 135] on p "Lead" at bounding box center [1114, 136] width 23 height 14
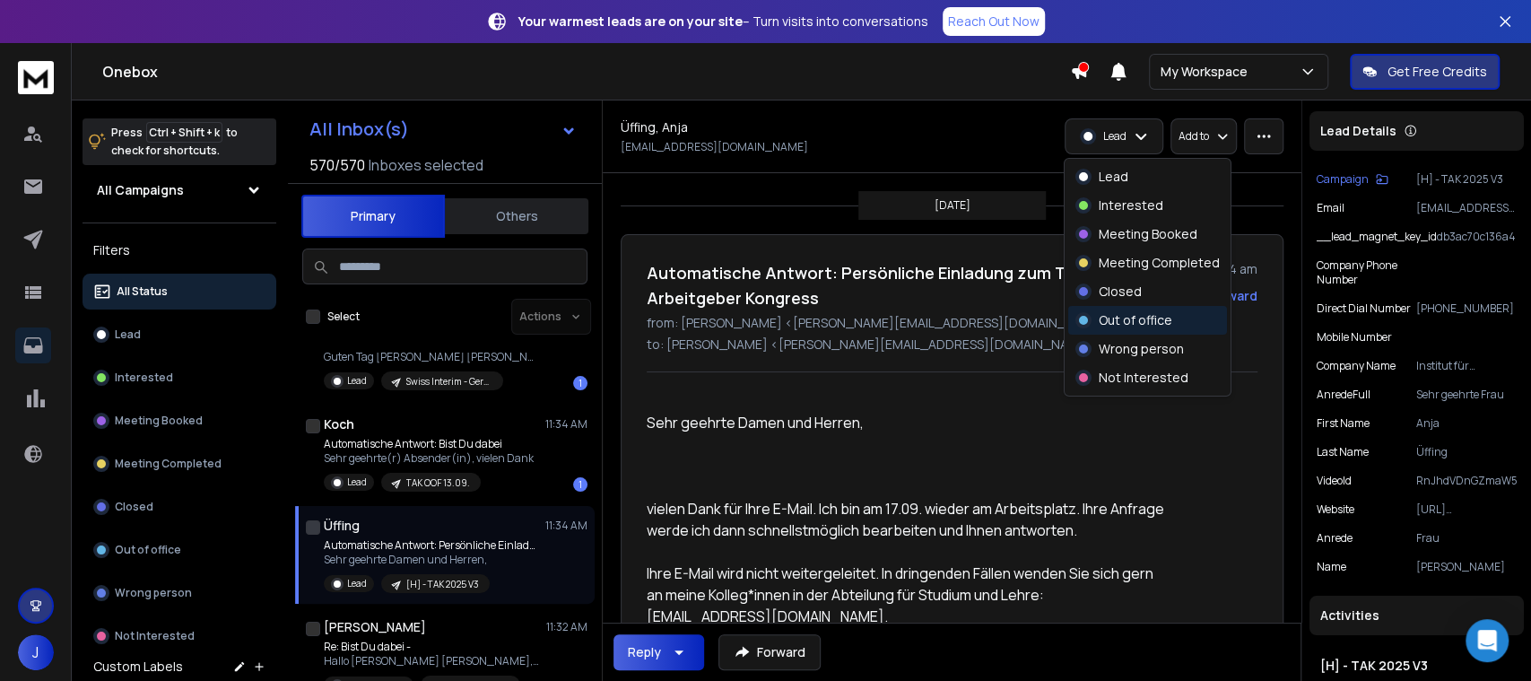
click at [1110, 319] on p "Out of office" at bounding box center [1136, 320] width 74 height 18
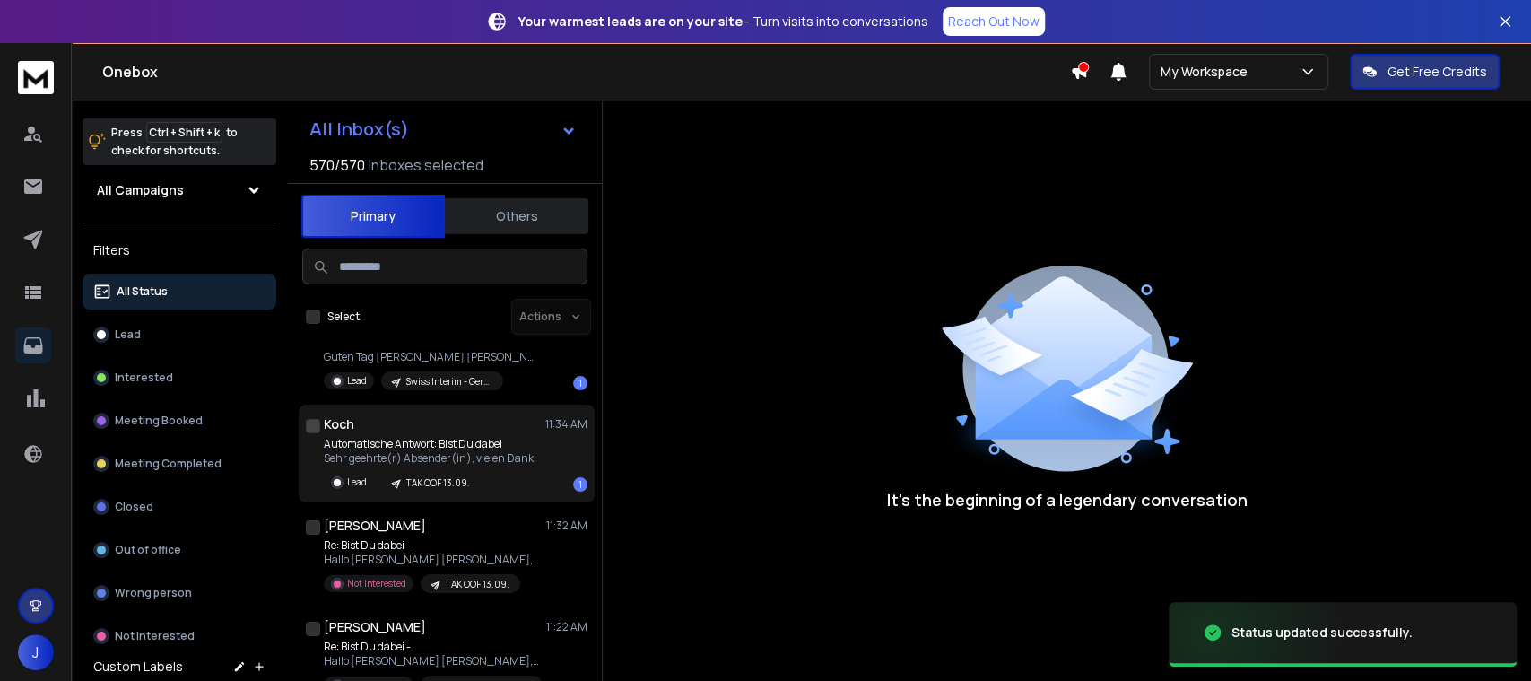
click at [534, 461] on div "Automatische Antwort: Bist Du dabei Sehr geehrte(r) Absender(in), vielen Dank L…" at bounding box center [456, 464] width 264 height 55
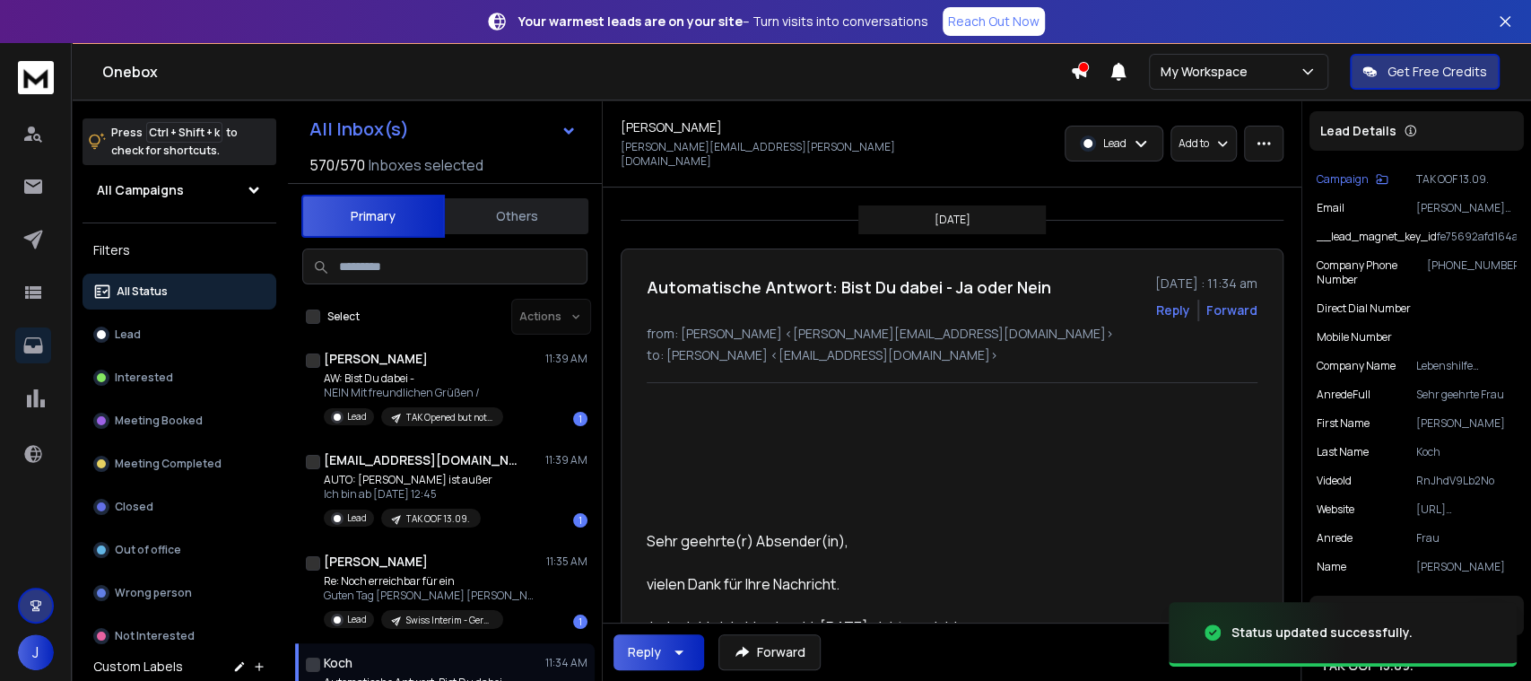
scroll to position [119, 0]
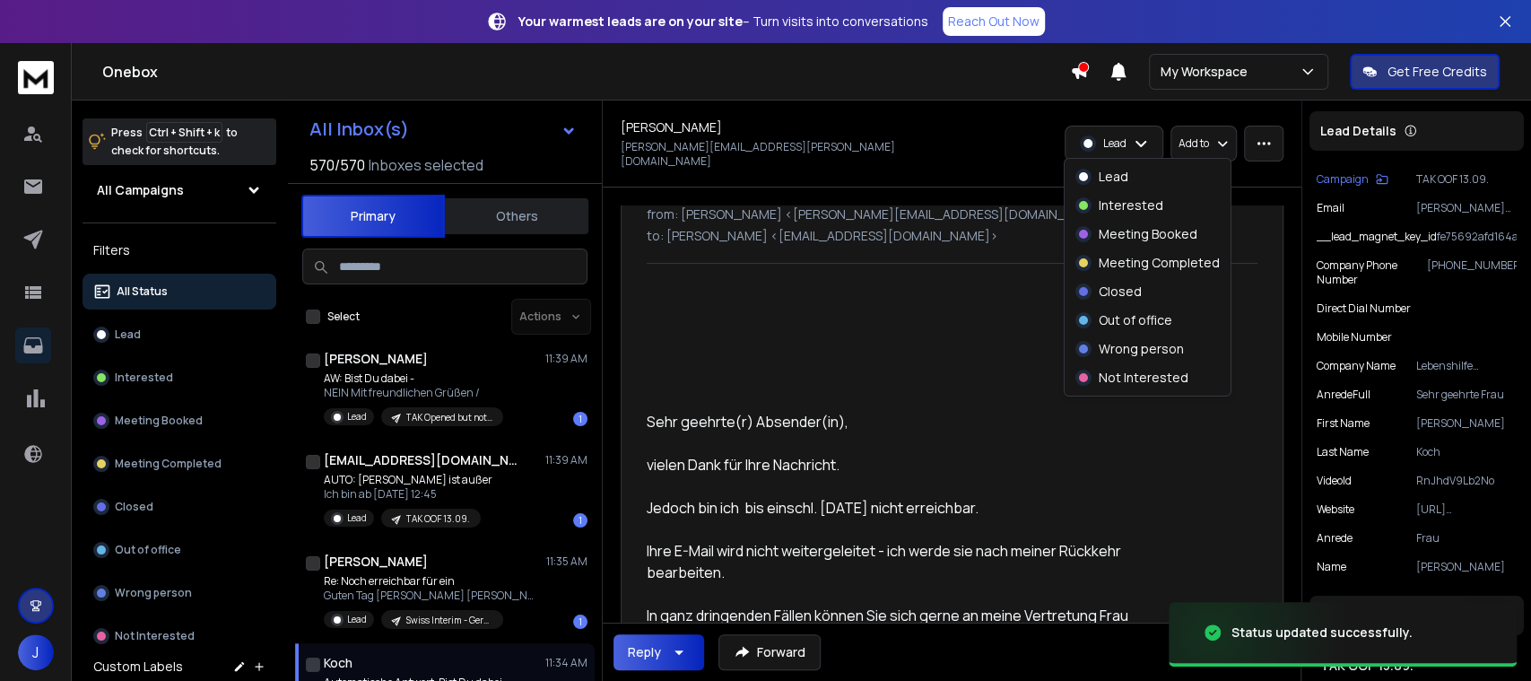
click at [1105, 138] on p "Lead" at bounding box center [1114, 143] width 23 height 14
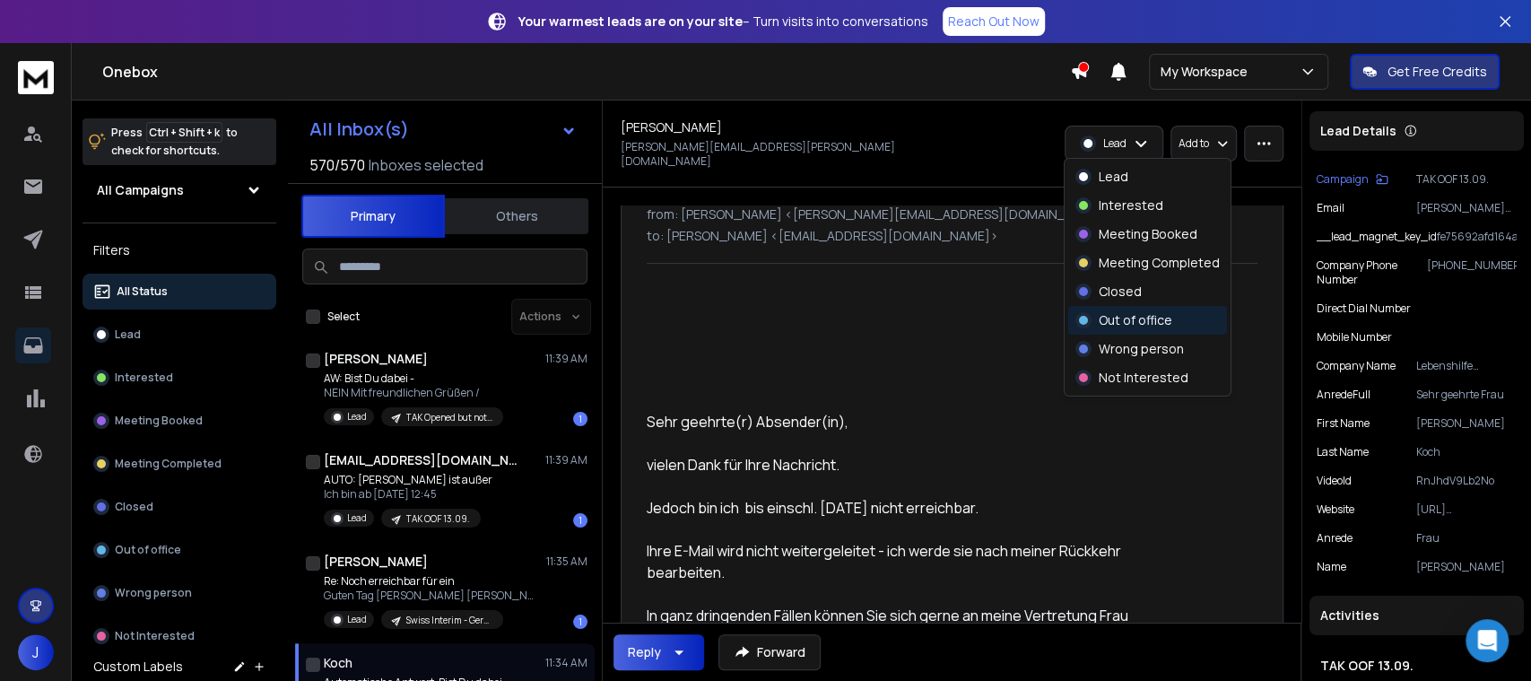
click at [1133, 311] on p "Out of office" at bounding box center [1136, 320] width 74 height 18
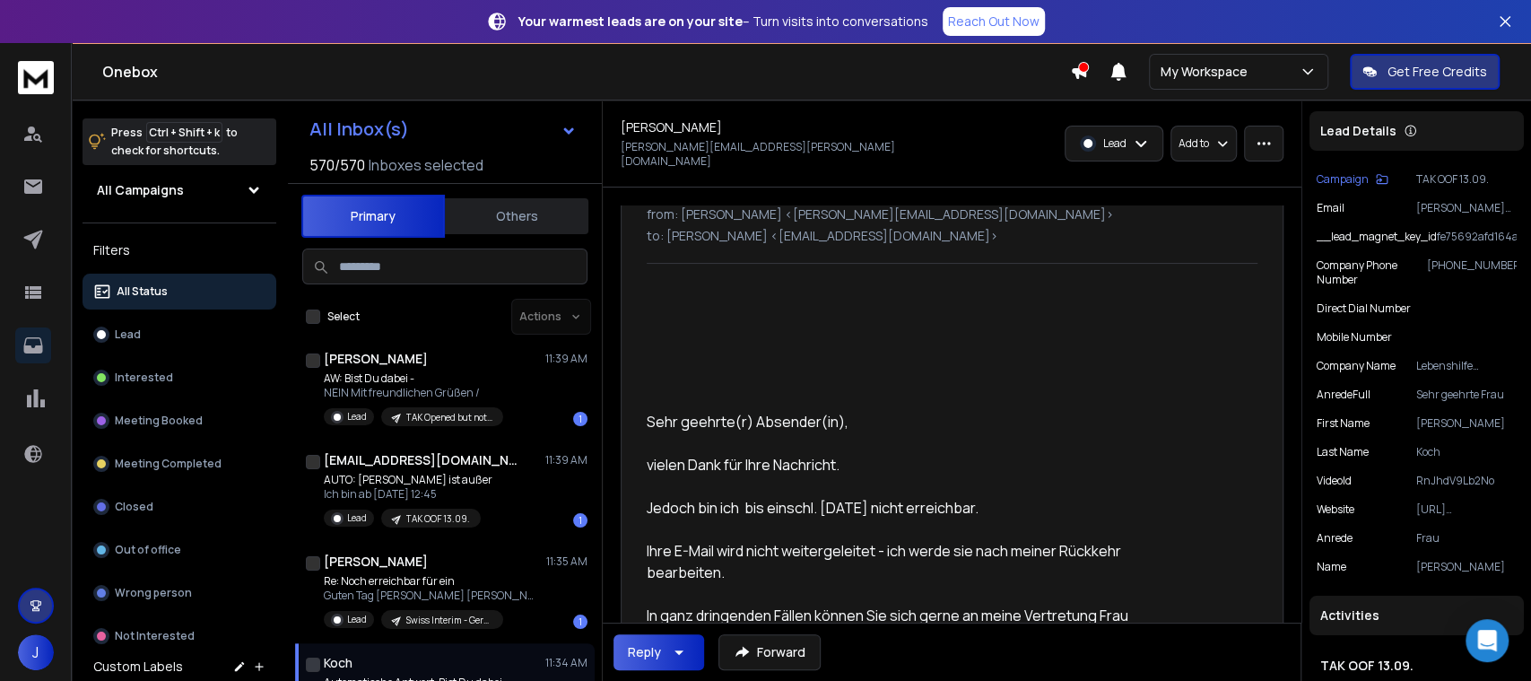
scroll to position [0, 0]
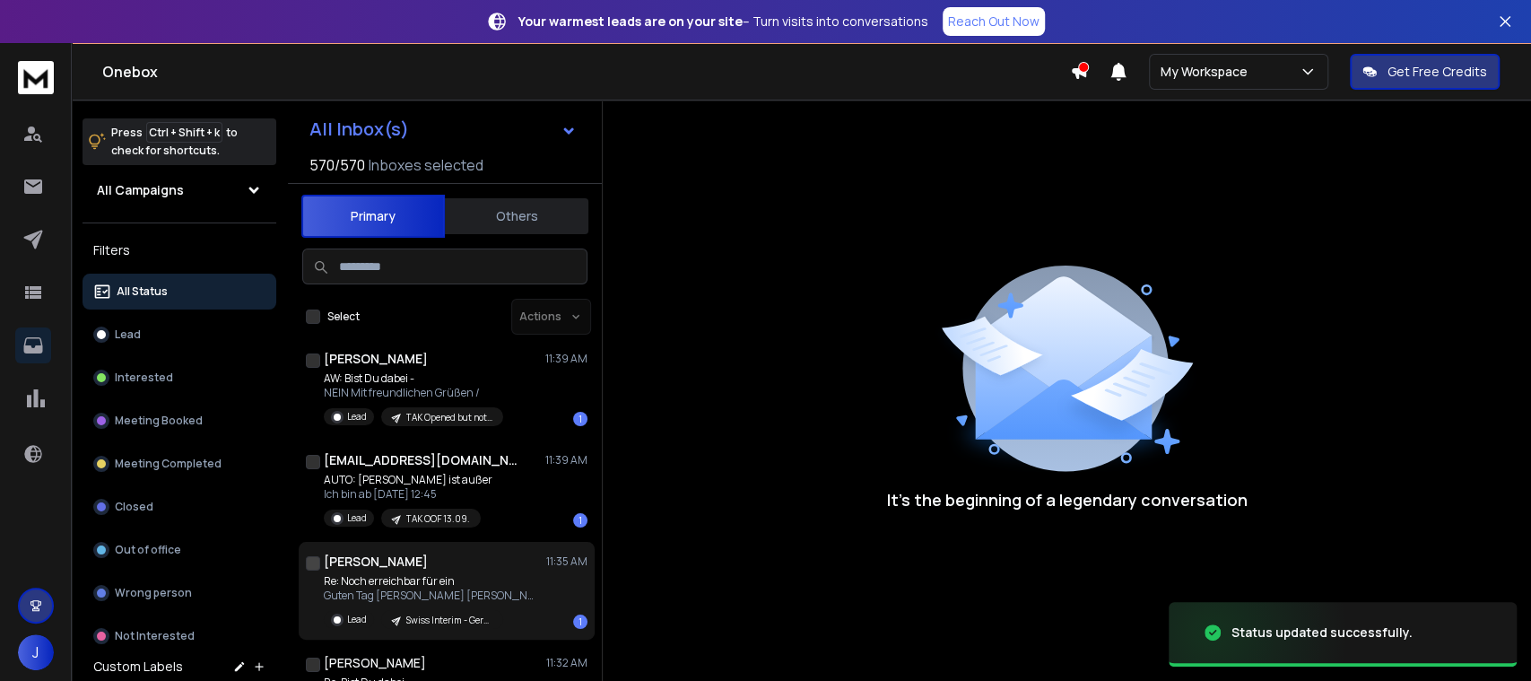
click at [507, 610] on div "Re: Noch erreichbar für ein Guten Tag [PERSON_NAME] Besten Lead Swiss Interim -…" at bounding box center [456, 601] width 264 height 55
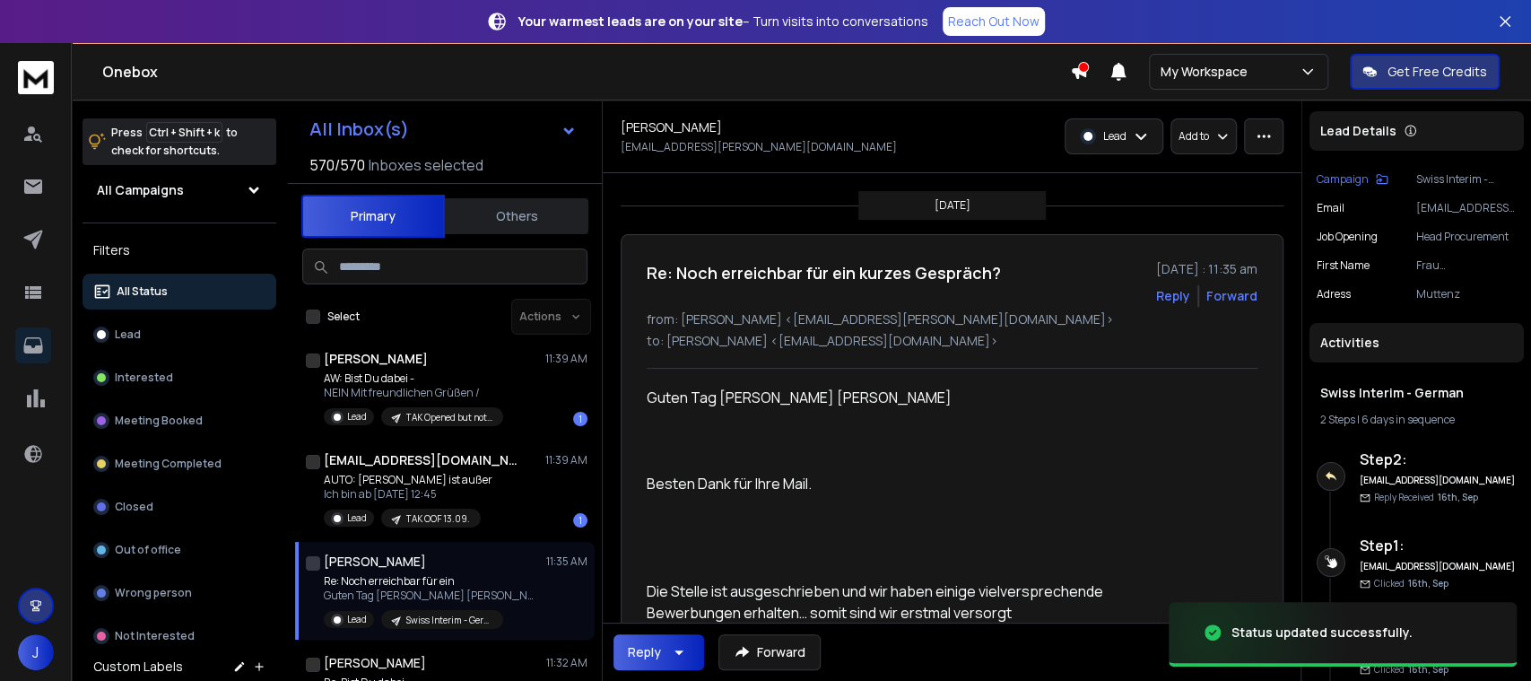
scroll to position [119, 0]
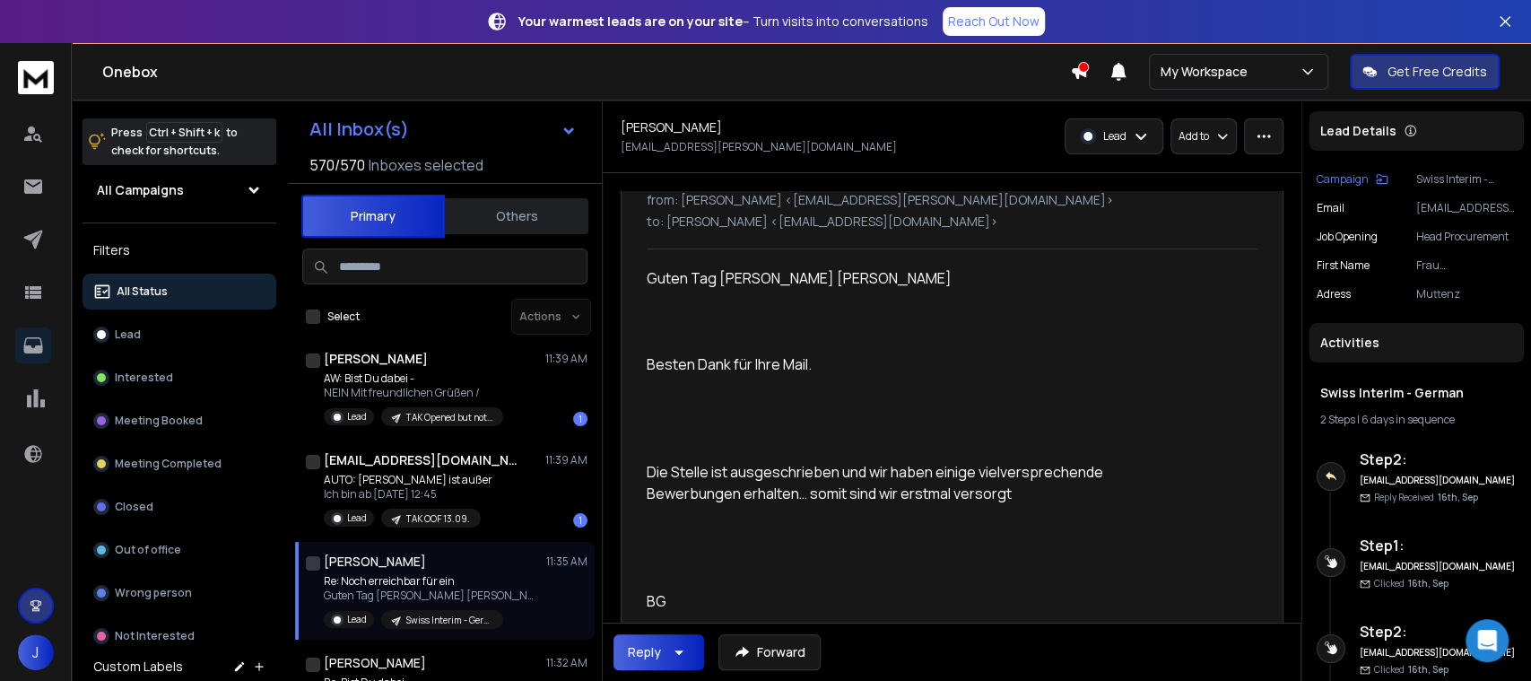
click at [927, 469] on div "Die Stelle ist ausgeschrieben und wir haben einige vielversprechende Bewerbunge…" at bounding box center [909, 482] width 524 height 43
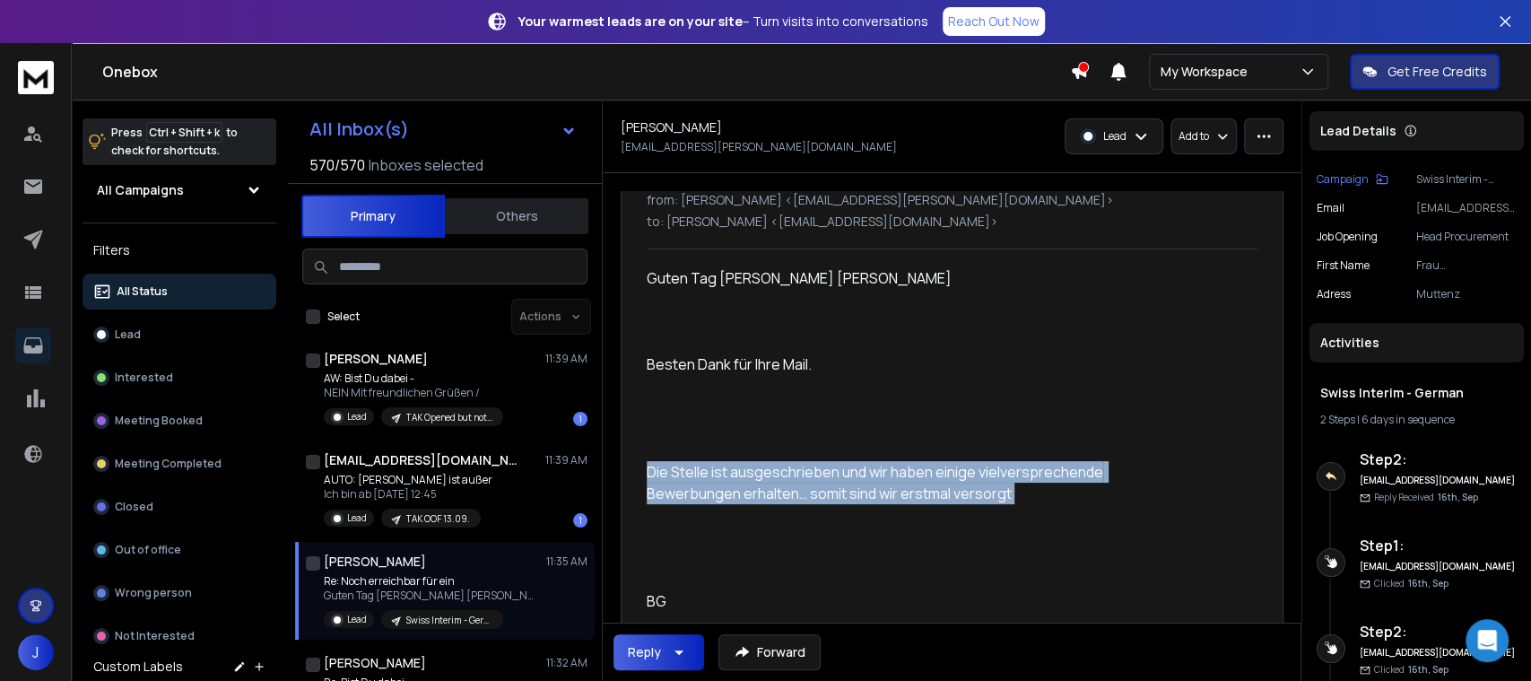
click at [927, 469] on div "Die Stelle ist ausgeschrieben und wir haben einige vielversprechende Bewerbunge…" at bounding box center [909, 482] width 524 height 43
copy div "Die Stelle ist ausgeschrieben und wir haben einige vielversprechende Bewerbunge…"
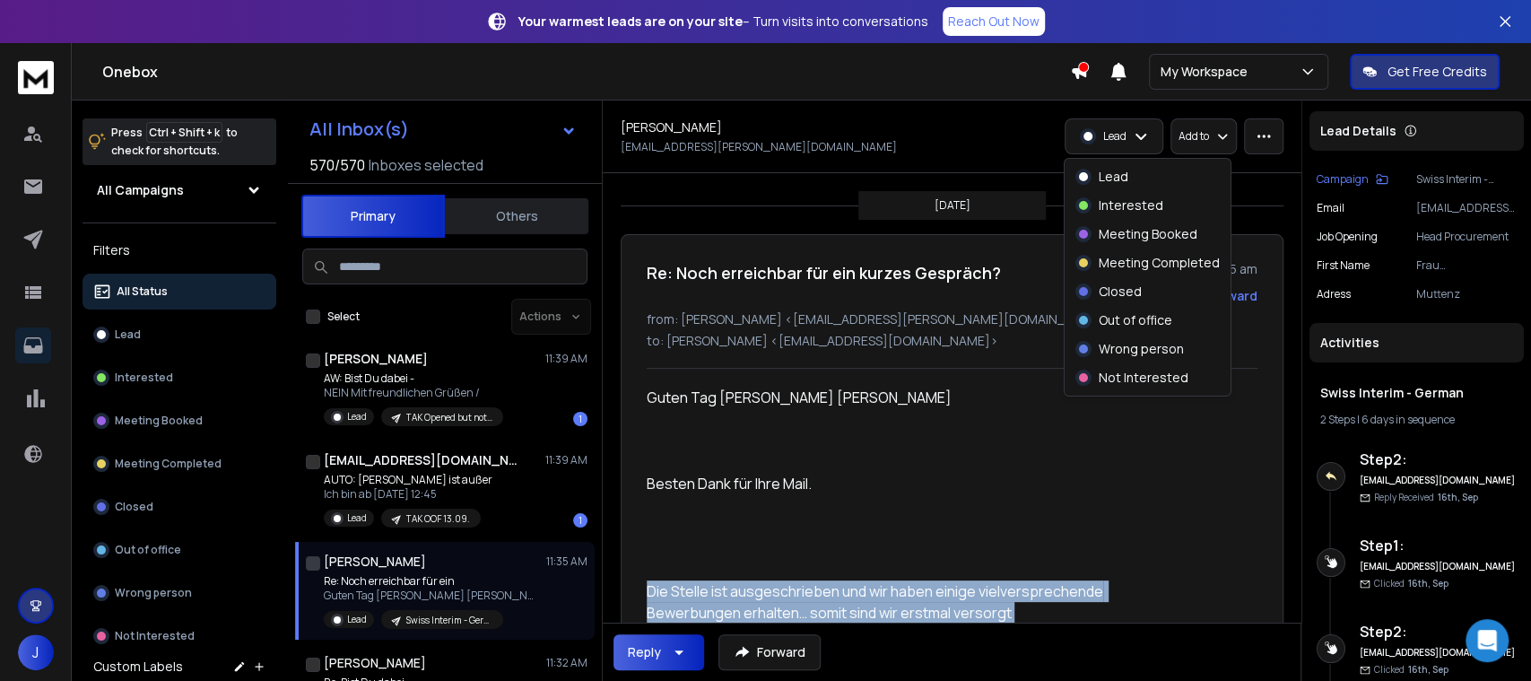
click at [1135, 129] on icon at bounding box center [1141, 136] width 14 height 14
click at [1159, 380] on p "Not Interested" at bounding box center [1144, 378] width 90 height 18
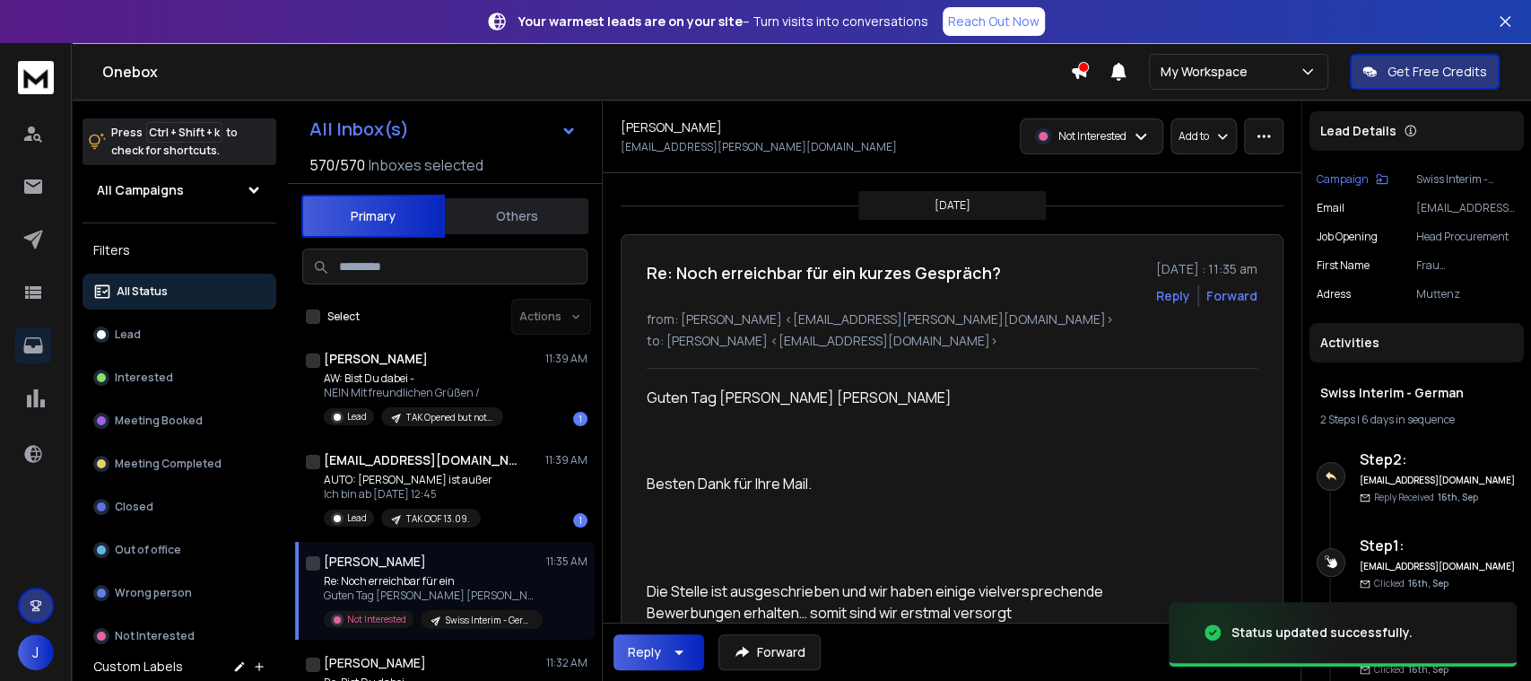
click at [1216, 295] on div "Forward" at bounding box center [1232, 296] width 51 height 18
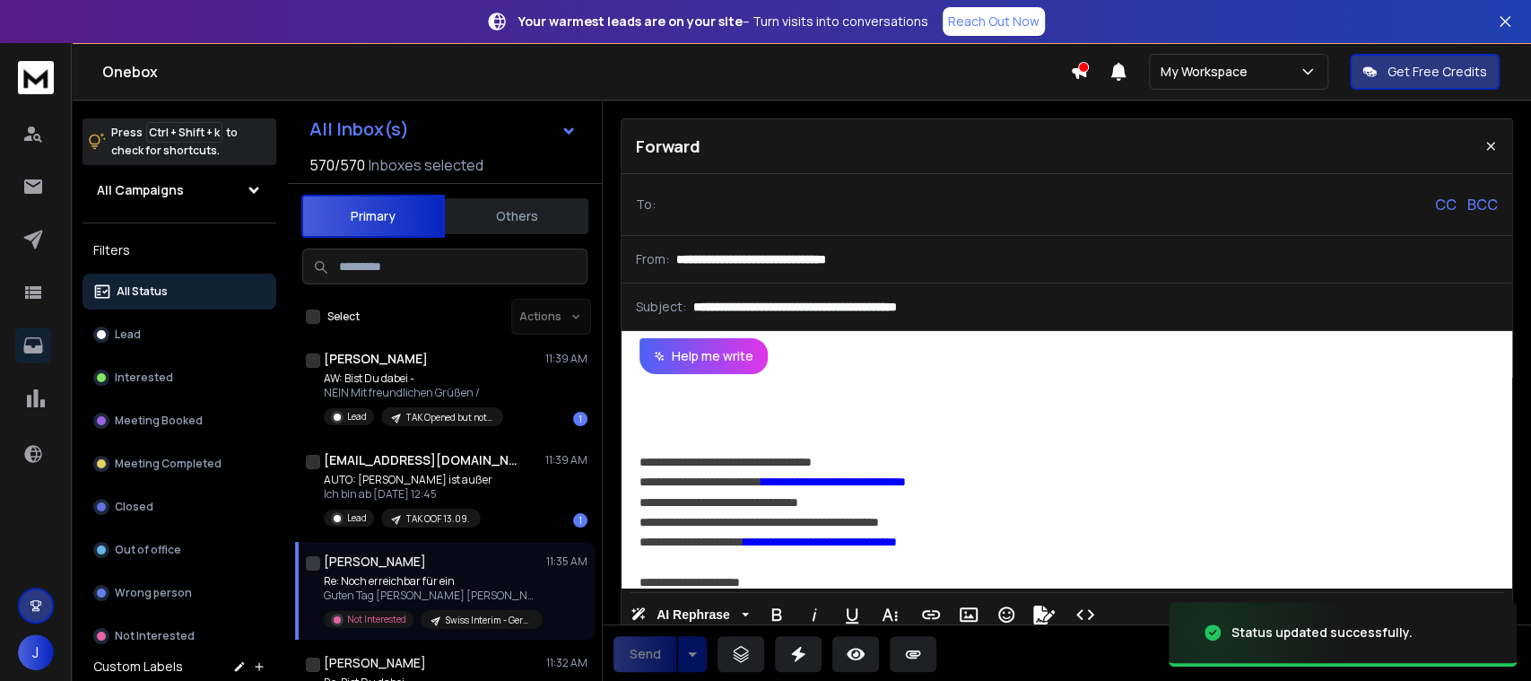
drag, startPoint x: 703, startPoint y: 190, endPoint x: 711, endPoint y: 215, distance: 26.1
click at [703, 190] on input at bounding box center [726, 204] width 126 height 32
type input "**********"
click at [644, 660] on button "Send" at bounding box center [645, 654] width 63 height 36
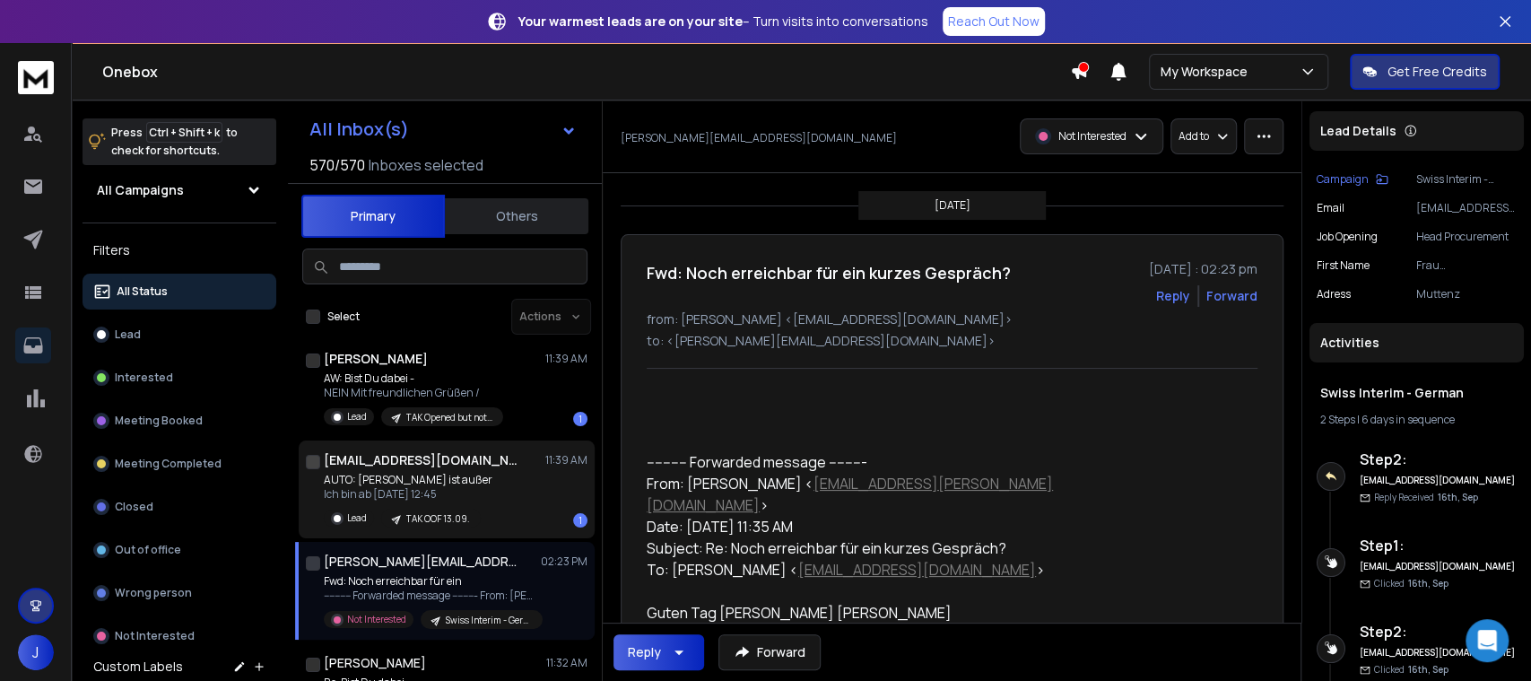
click at [513, 506] on div "AUTO: [PERSON_NAME] ist außer Ich bin ab [DATE] 12:45 Lead TAK OOF 13.09. 1" at bounding box center [456, 500] width 264 height 55
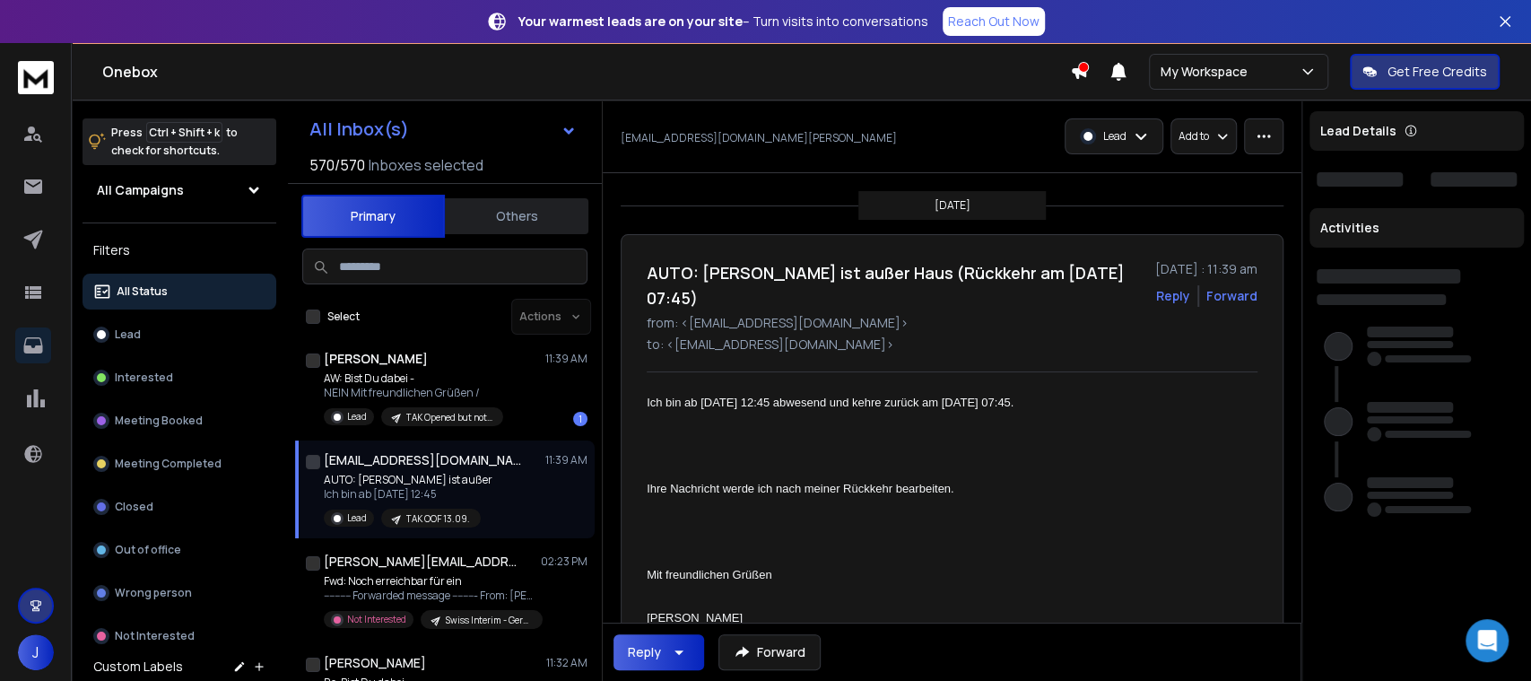
scroll to position [4459, 0]
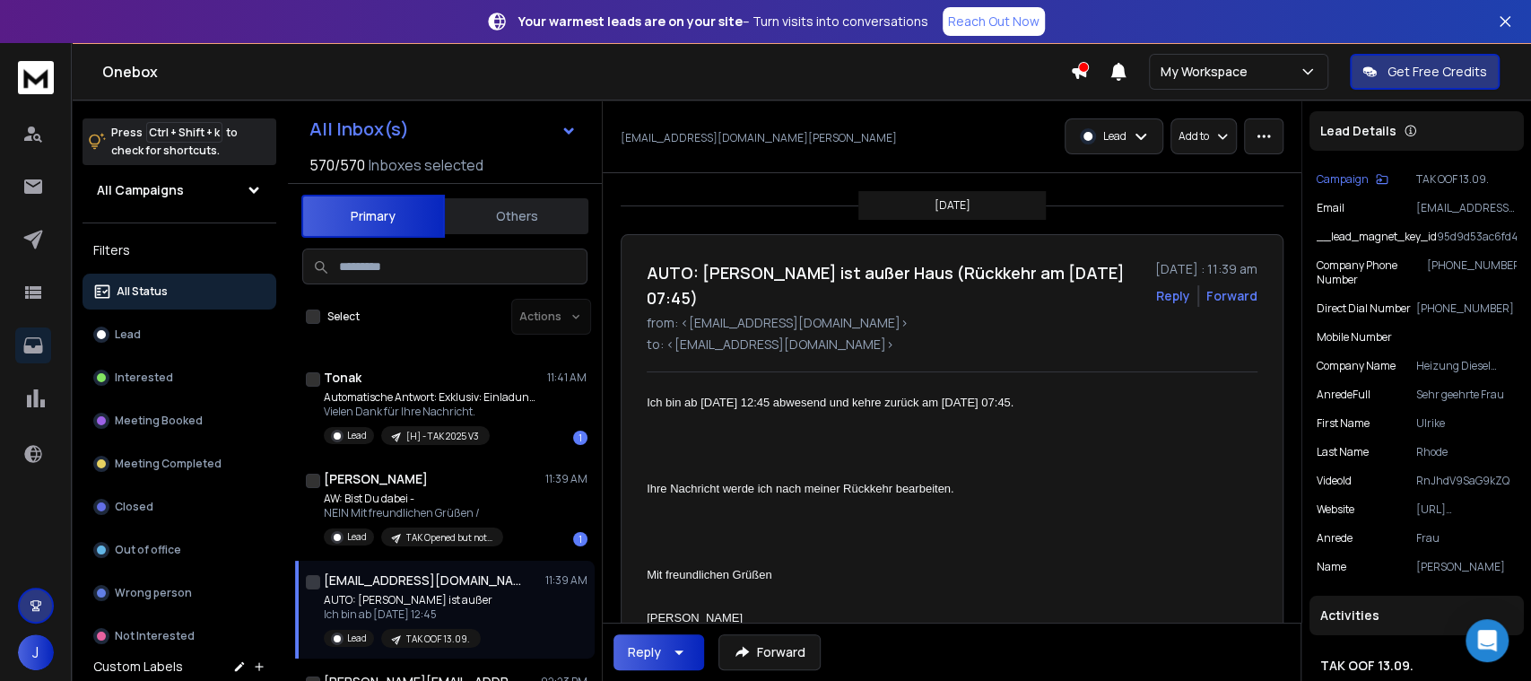
click at [1098, 144] on div "Lead" at bounding box center [1114, 136] width 97 height 34
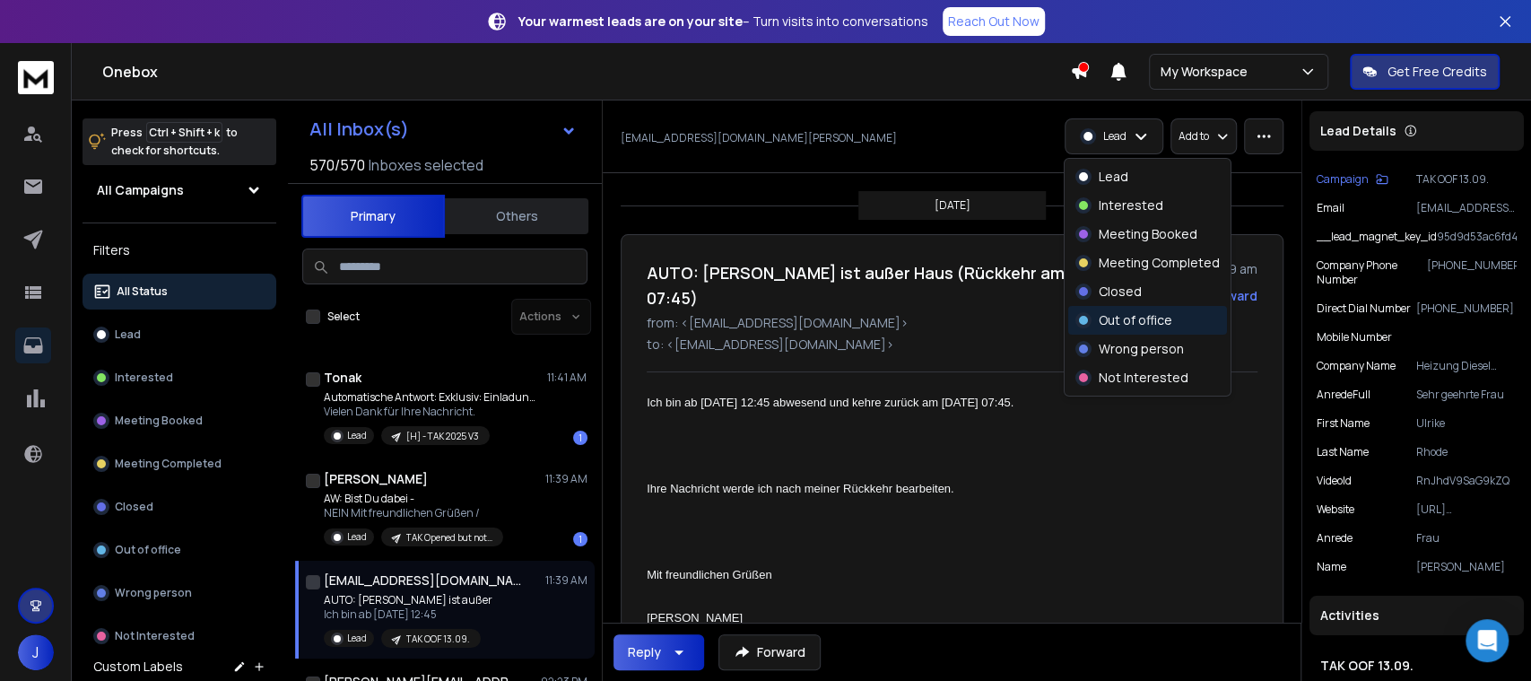
click at [1118, 319] on p "Out of office" at bounding box center [1136, 320] width 74 height 18
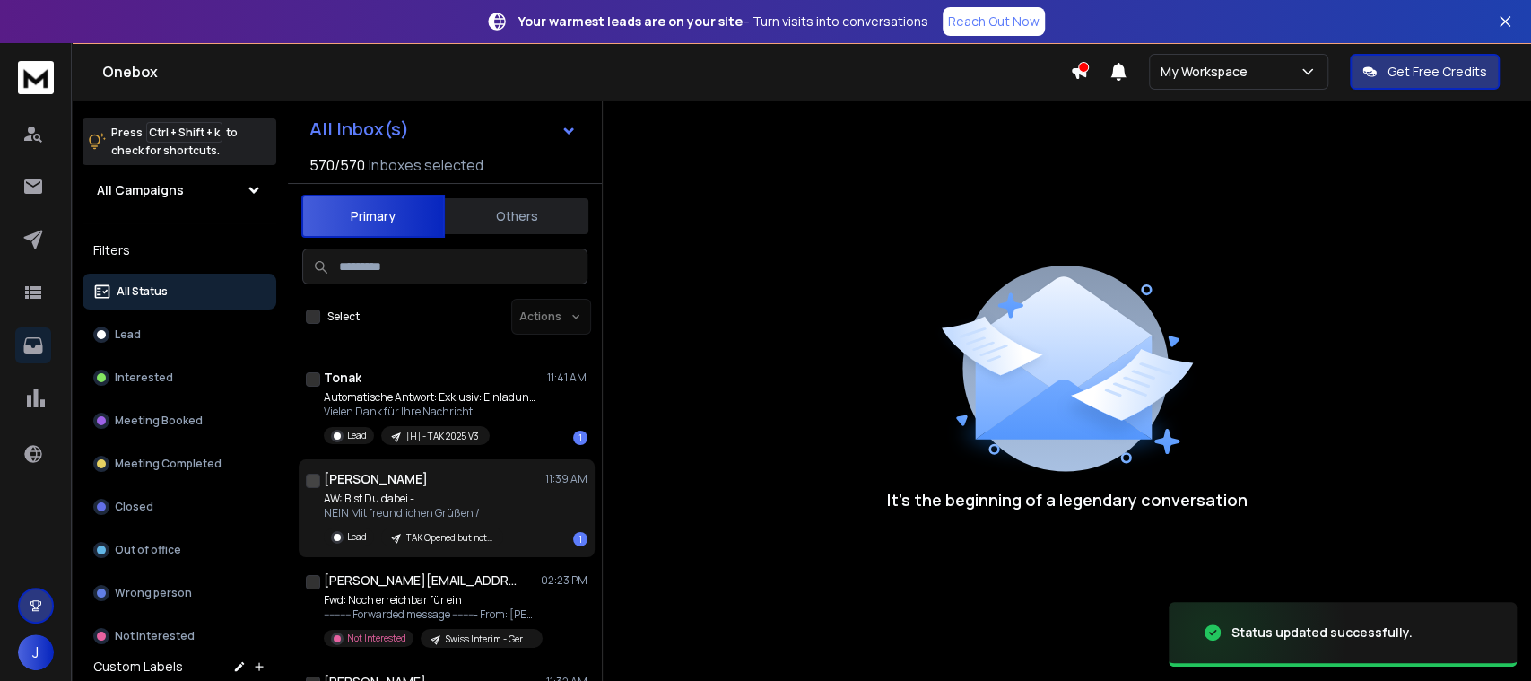
click at [511, 521] on div "AW: Bist Du dabei - NEIN Mit freundlichen Grüßen / Lead TAK Opened but not repl…" at bounding box center [456, 519] width 264 height 55
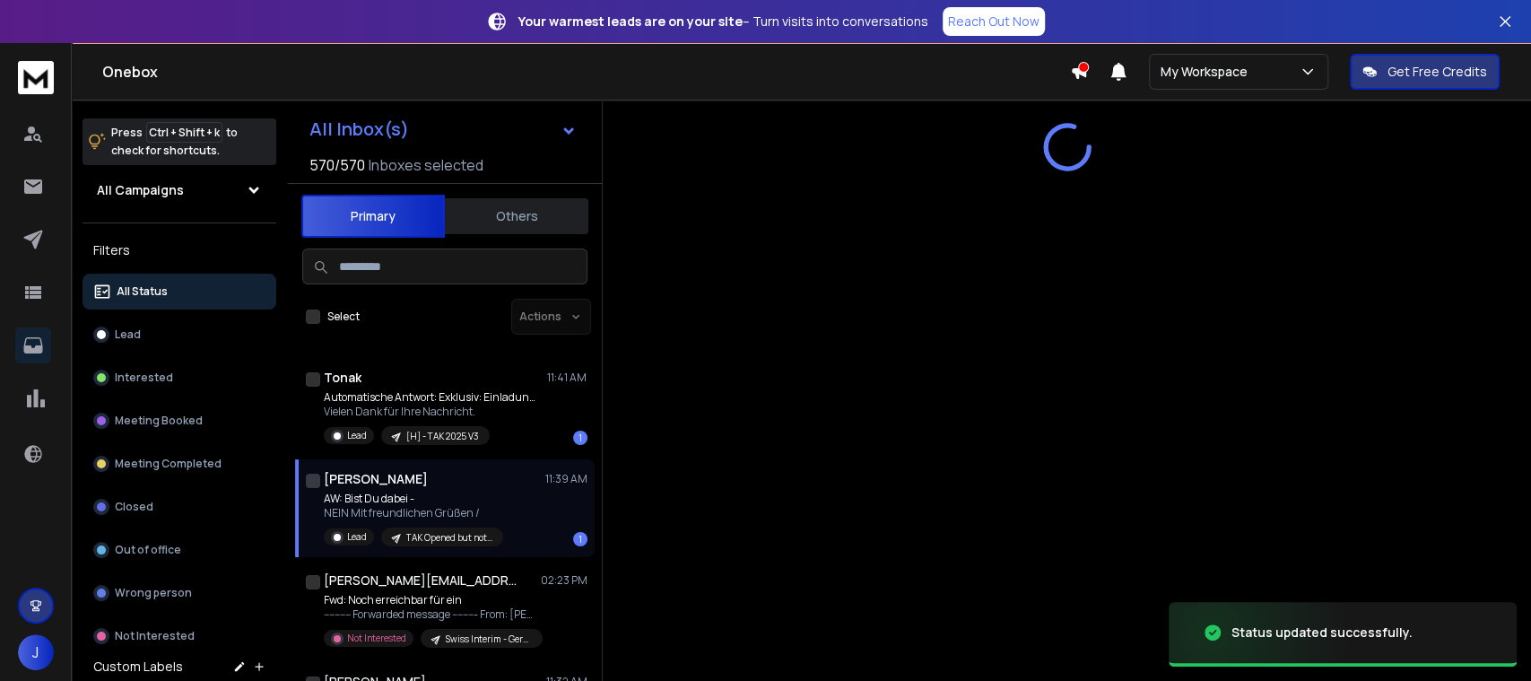
scroll to position [4339, 0]
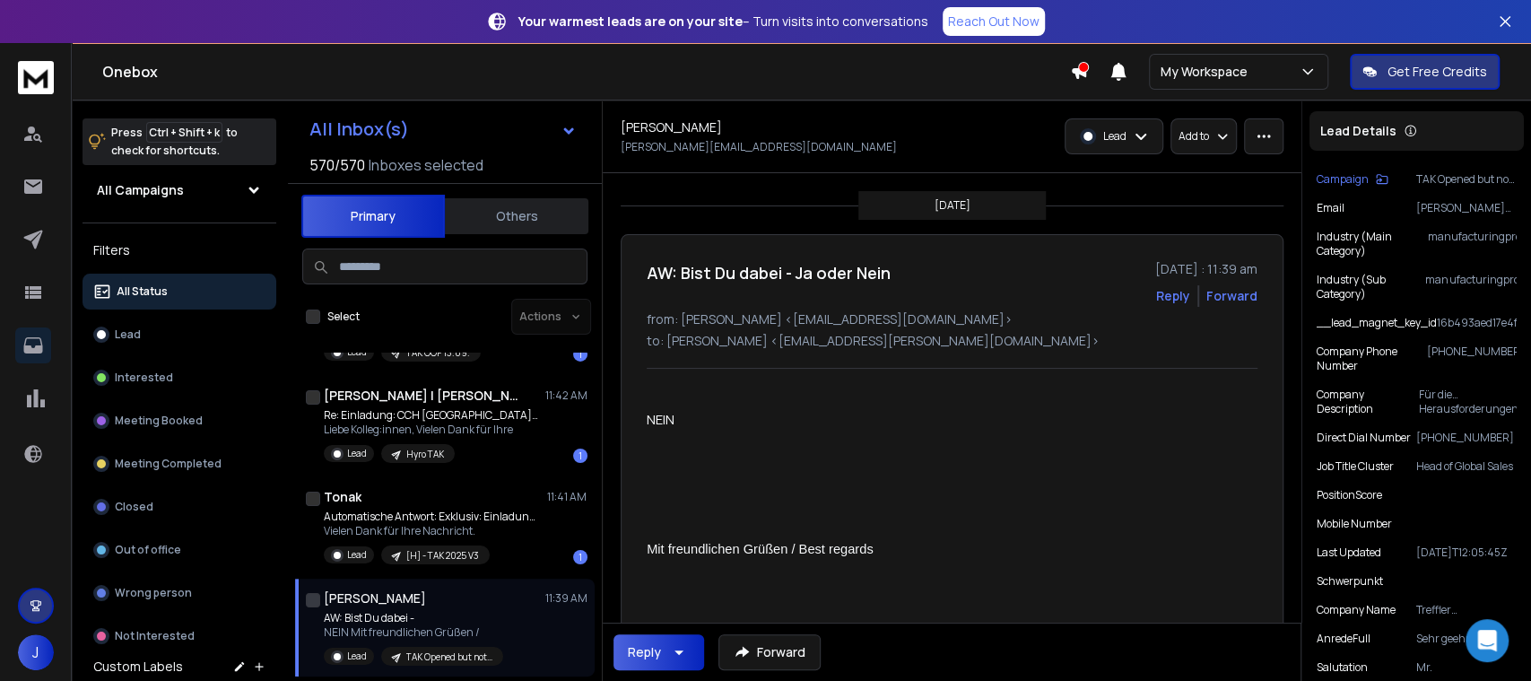
click at [1095, 153] on div "Lead" at bounding box center [1114, 136] width 99 height 36
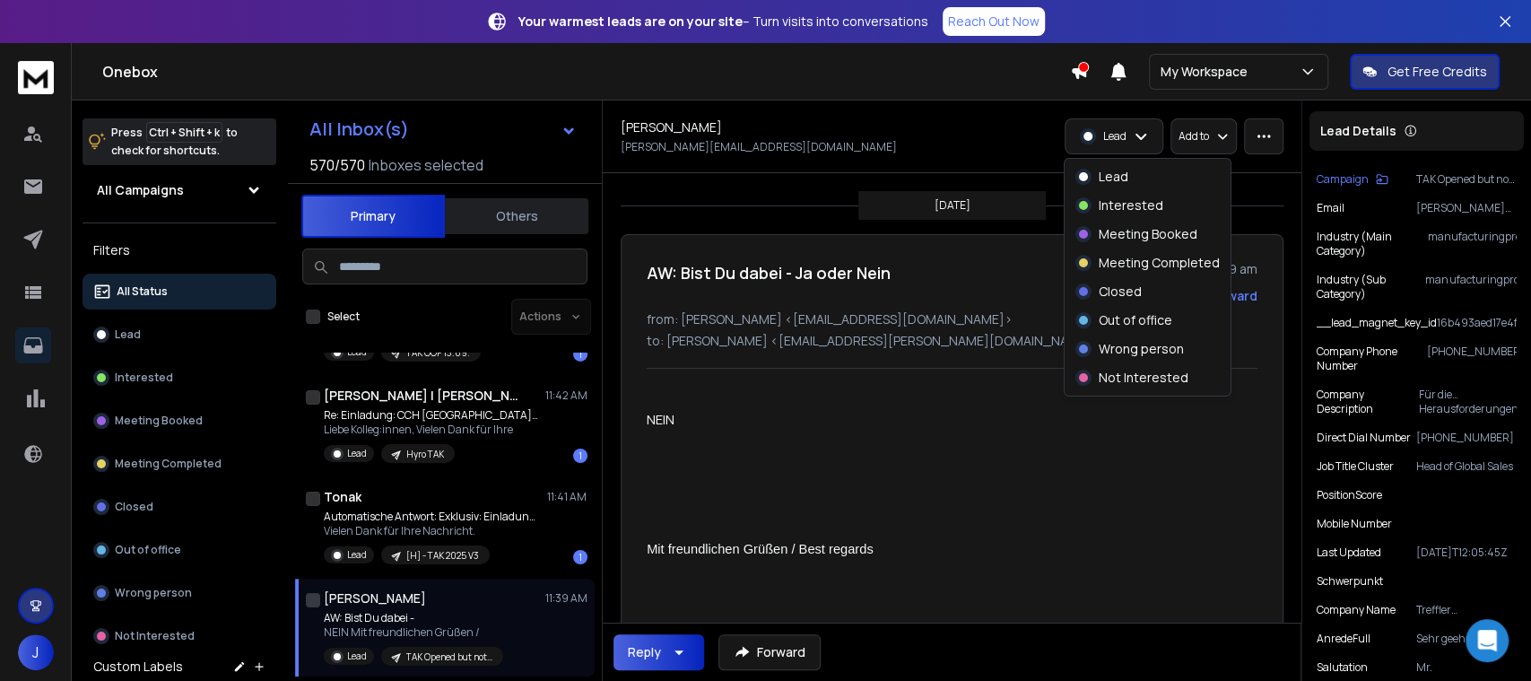
click at [1097, 147] on div "Lead" at bounding box center [1114, 136] width 97 height 34
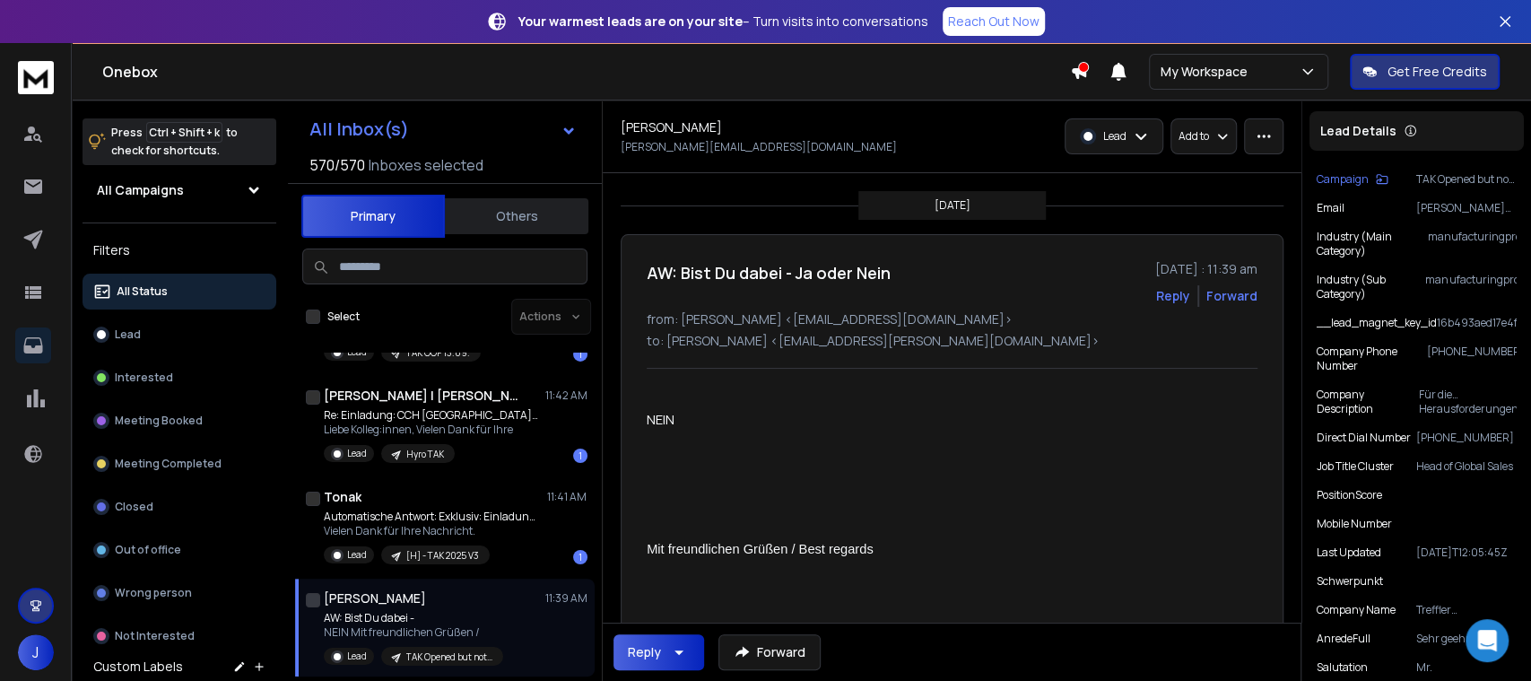
click at [1097, 146] on div "Lead" at bounding box center [1114, 136] width 97 height 34
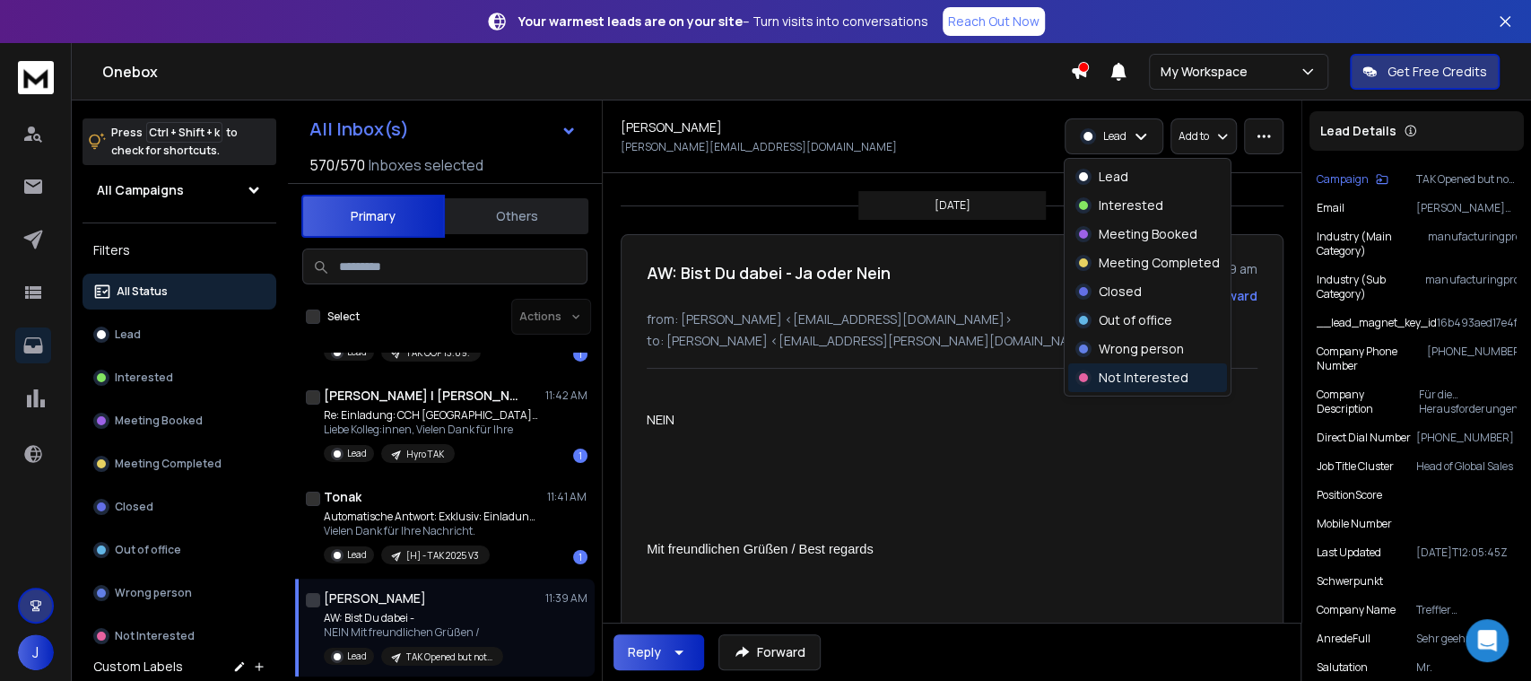
click at [1116, 385] on p "Not Interested" at bounding box center [1144, 378] width 90 height 18
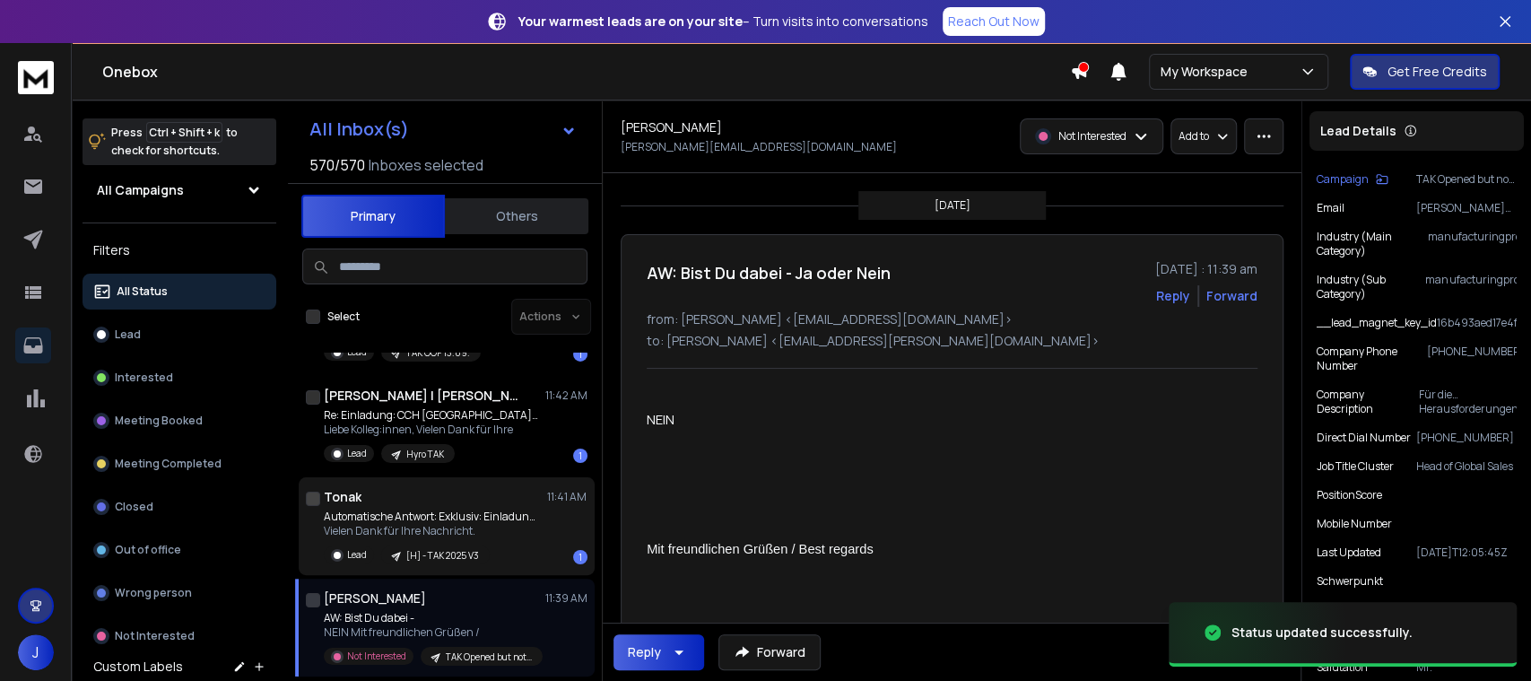
click at [468, 520] on p "Automatische Antwort: Exklusiv: Einladung zum" at bounding box center [431, 517] width 215 height 14
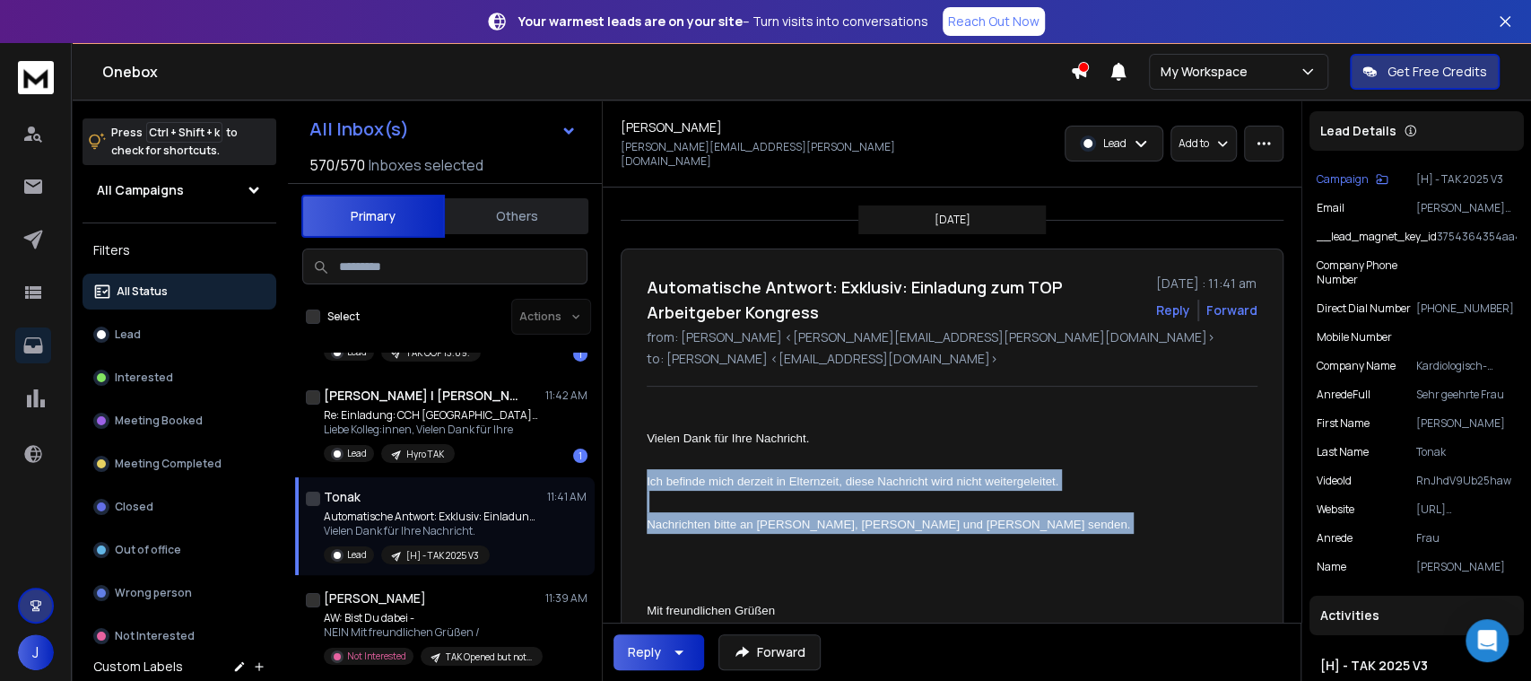
drag, startPoint x: 630, startPoint y: 467, endPoint x: 1082, endPoint y: 522, distance: 455.6
copy div "Ich befinde mich derzeit in Elternzeit, diese Nachricht wird nicht weitergeleit…"
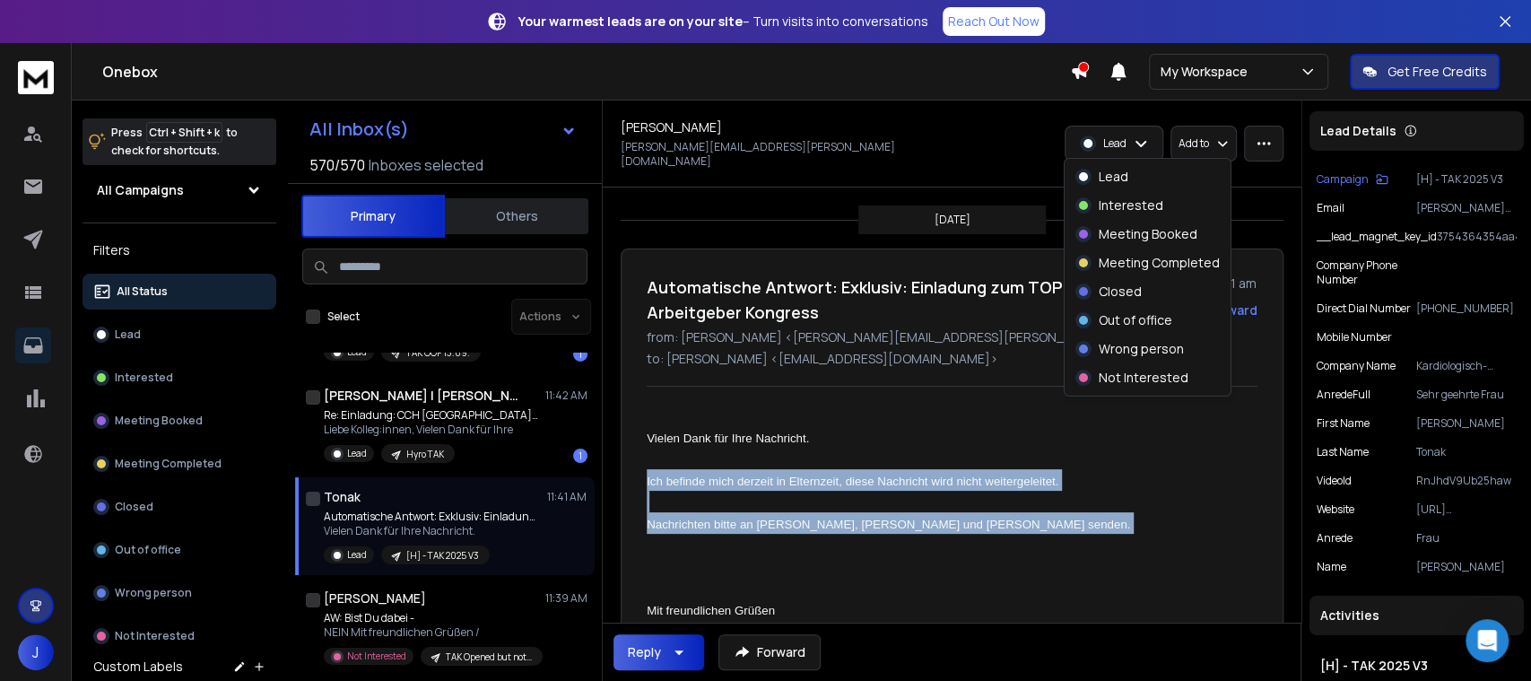
click at [1117, 136] on p "Lead" at bounding box center [1114, 143] width 23 height 14
click at [1129, 324] on p "Out of office" at bounding box center [1136, 320] width 74 height 18
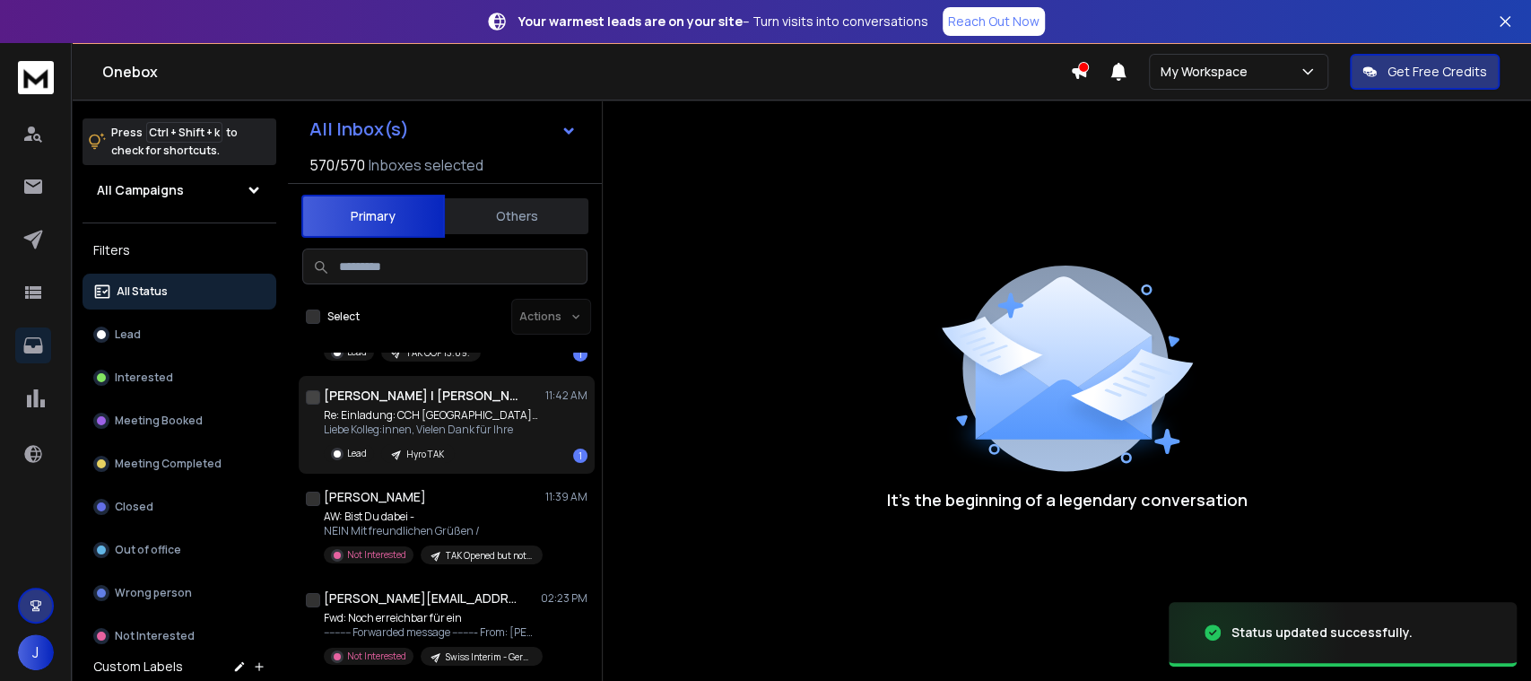
click at [522, 445] on div "Re: Einladung: CCH Hamburg 09./10. Liebe Kolleg:innen, Vielen Dank für Ihre Lea…" at bounding box center [456, 435] width 264 height 55
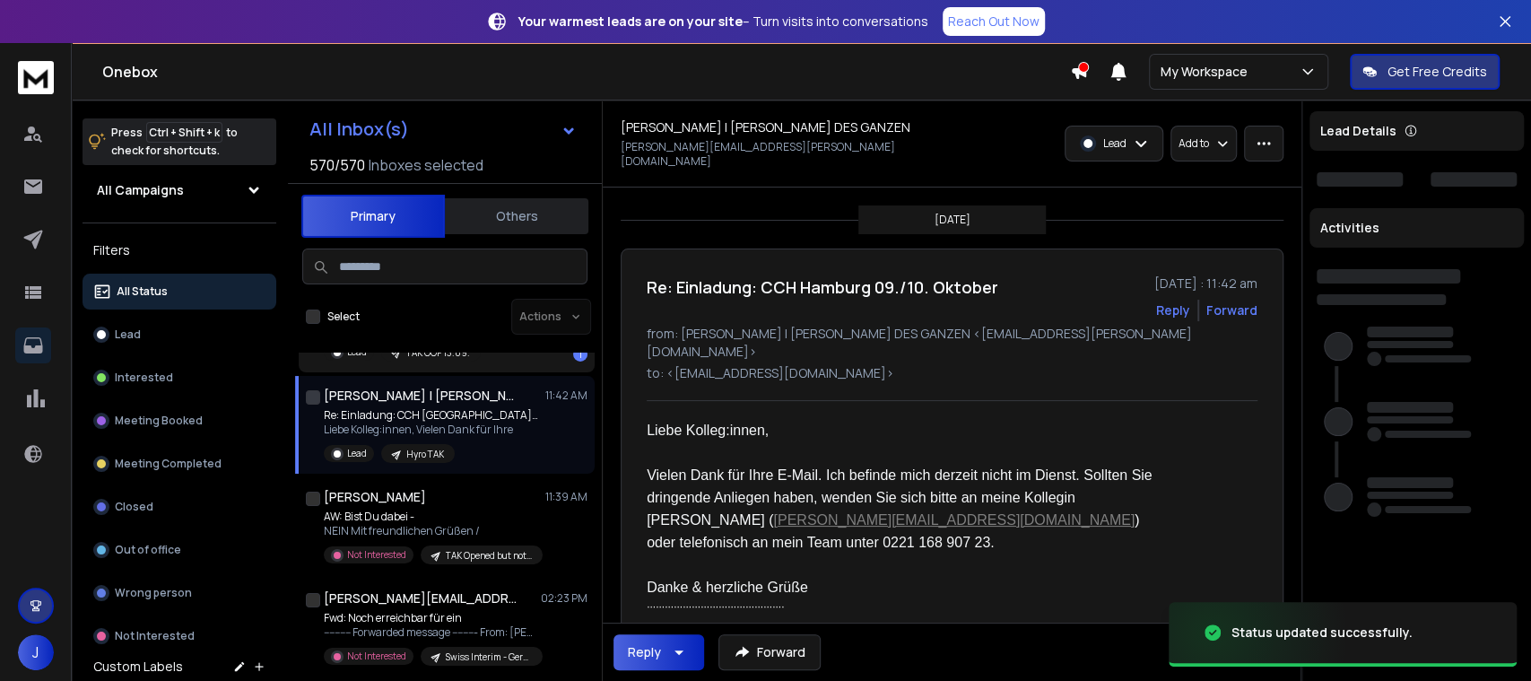
scroll to position [4220, 0]
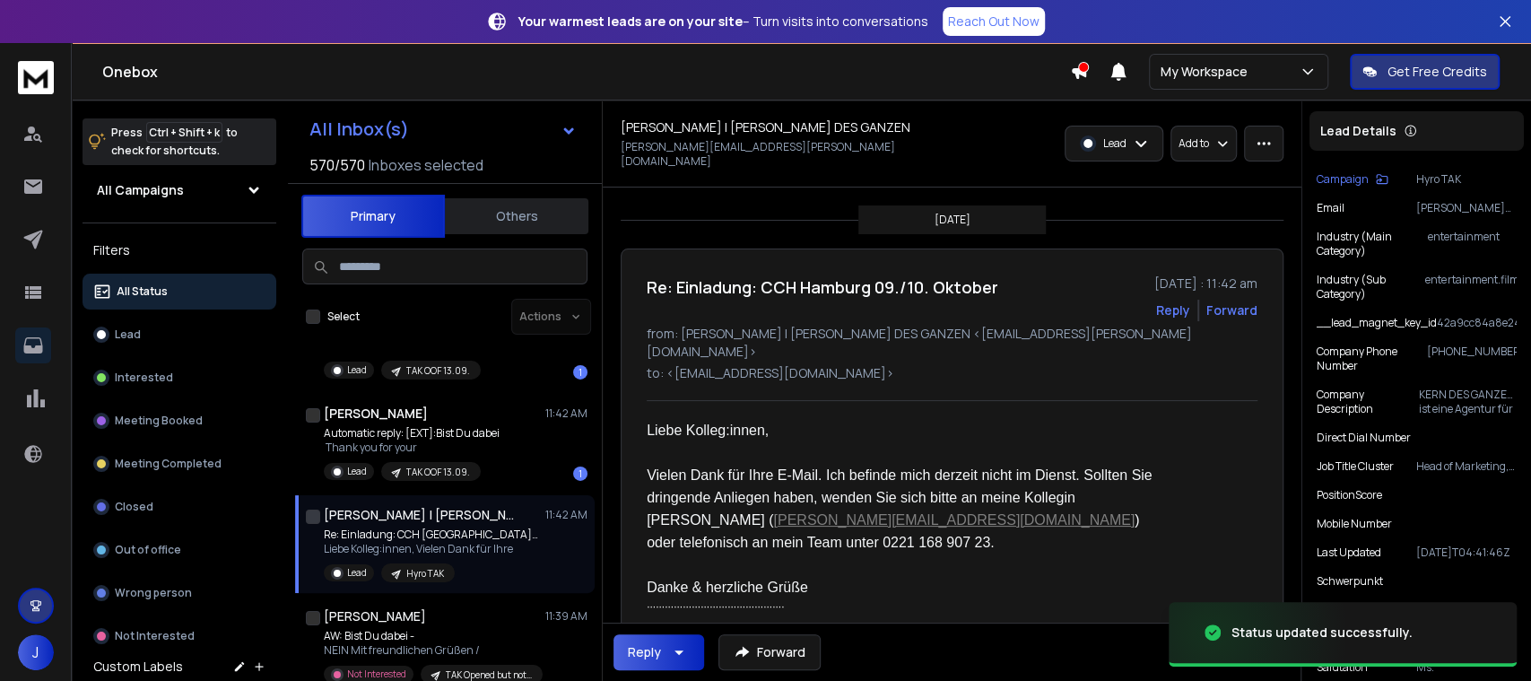
click at [943, 440] on font "Liebe Kolleg:innen, Vielen Dank für Ihre E-Mail. Ich befinde mich derzeit nicht…" at bounding box center [902, 509] width 510 height 172
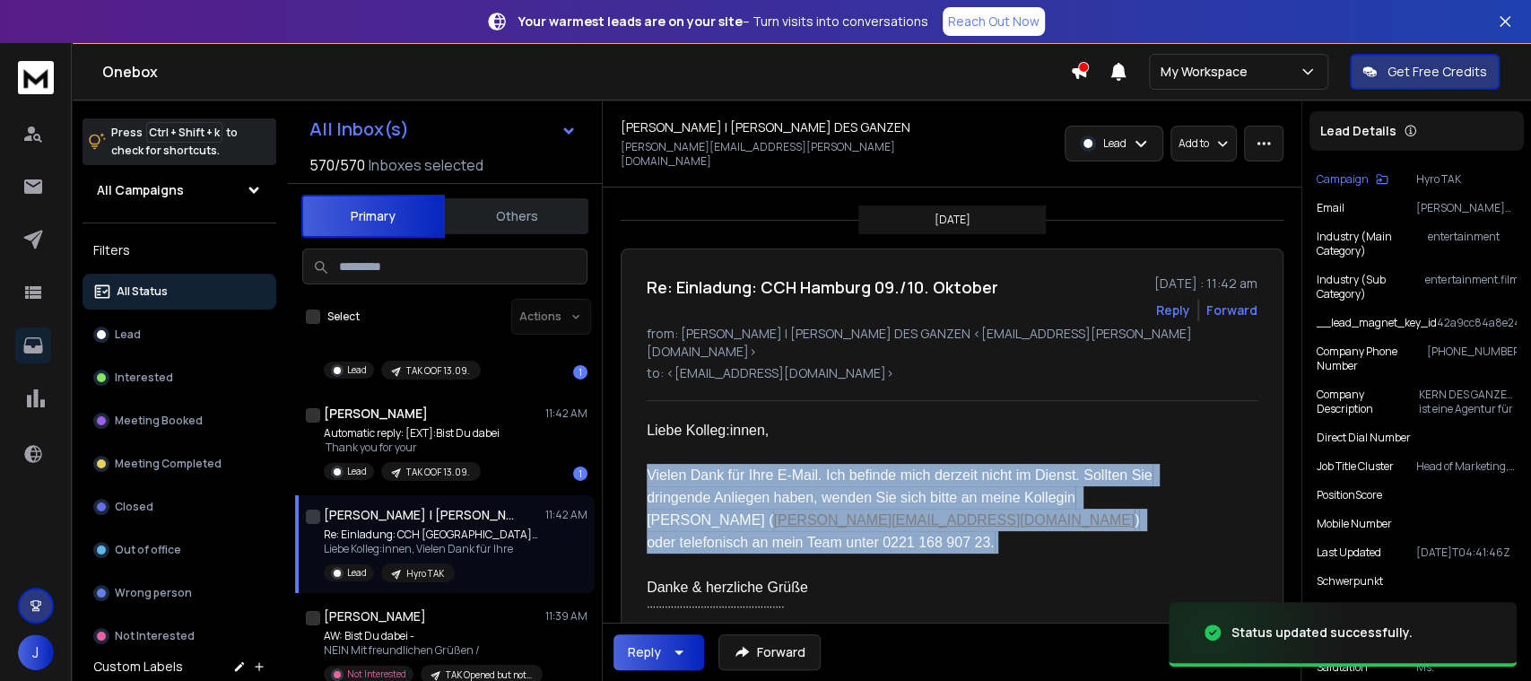
click at [943, 440] on font "Liebe Kolleg:innen, Vielen Dank für Ihre E-Mail. Ich befinde mich derzeit nicht…" at bounding box center [902, 509] width 510 height 172
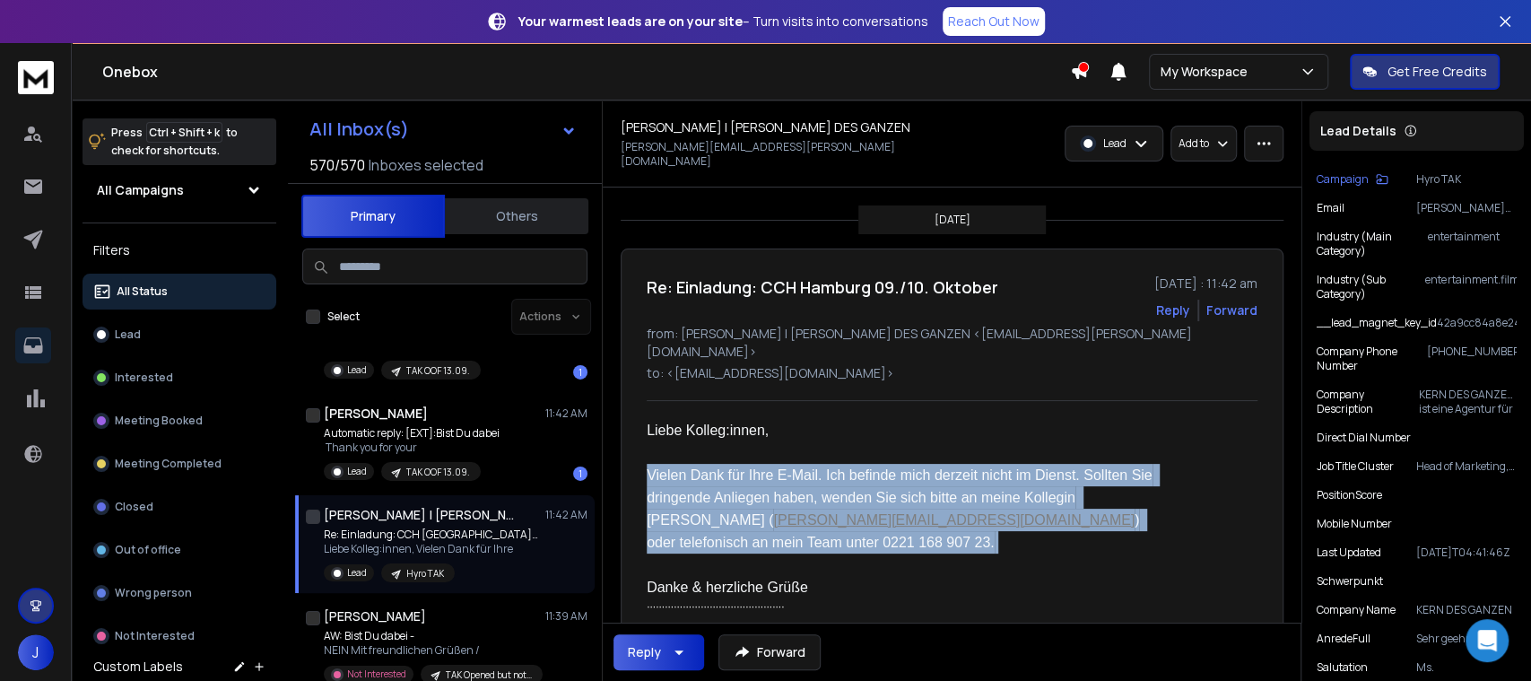
click at [777, 456] on div "Liebe Kolleg:innen, Vielen Dank für Ihre E-Mail. Ich befinde mich derzeit nicht…" at bounding box center [909, 689] width 524 height 540
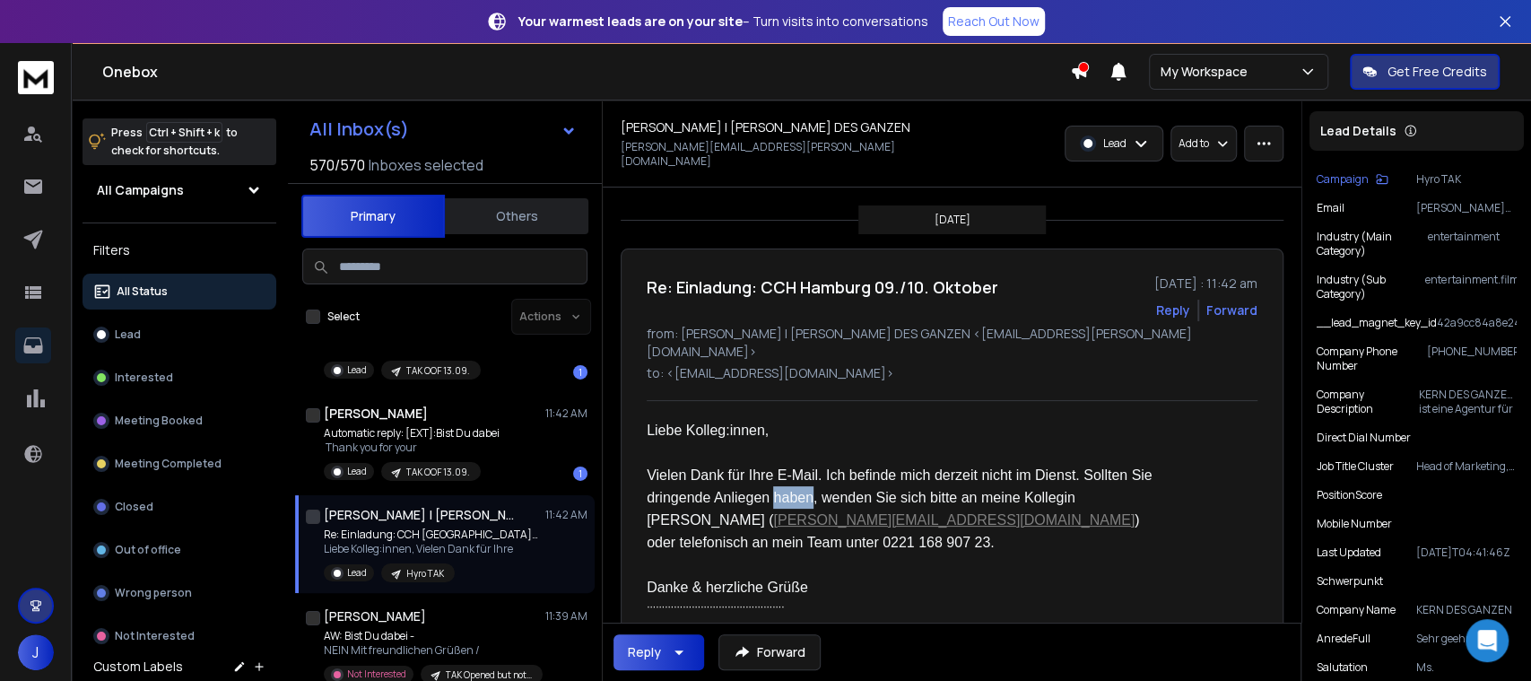
click at [777, 456] on div "Liebe Kolleg:innen, Vielen Dank für Ihre E-Mail. Ich befinde mich derzeit nicht…" at bounding box center [909, 689] width 524 height 540
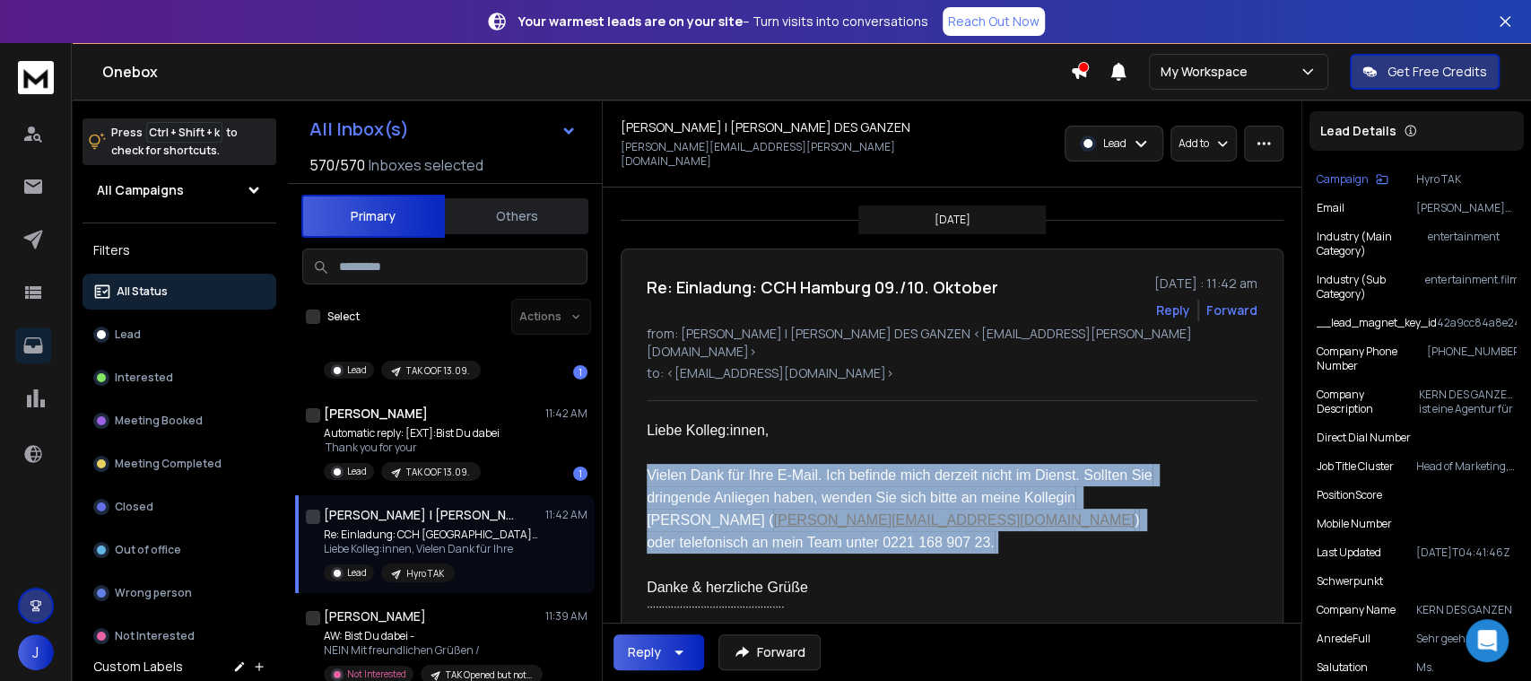
click at [777, 456] on div "Liebe Kolleg:innen, Vielen Dank für Ihre E-Mail. Ich befinde mich derzeit nicht…" at bounding box center [909, 689] width 524 height 540
click at [976, 441] on font "Liebe Kolleg:innen, Vielen Dank für Ihre E-Mail. Ich befinde mich derzeit nicht…" at bounding box center [902, 509] width 510 height 172
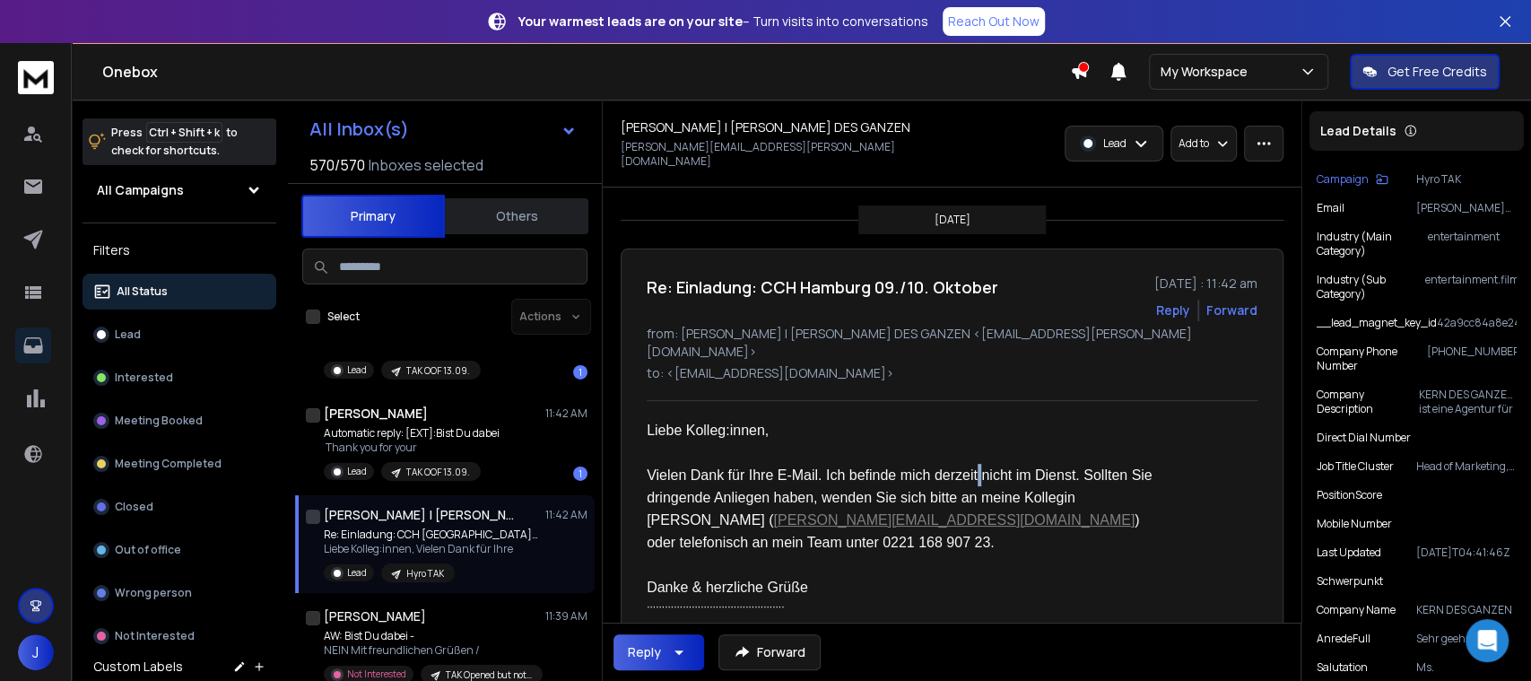
click at [976, 441] on font "Liebe Kolleg:innen, Vielen Dank für Ihre E-Mail. Ich befinde mich derzeit nicht…" at bounding box center [902, 509] width 510 height 172
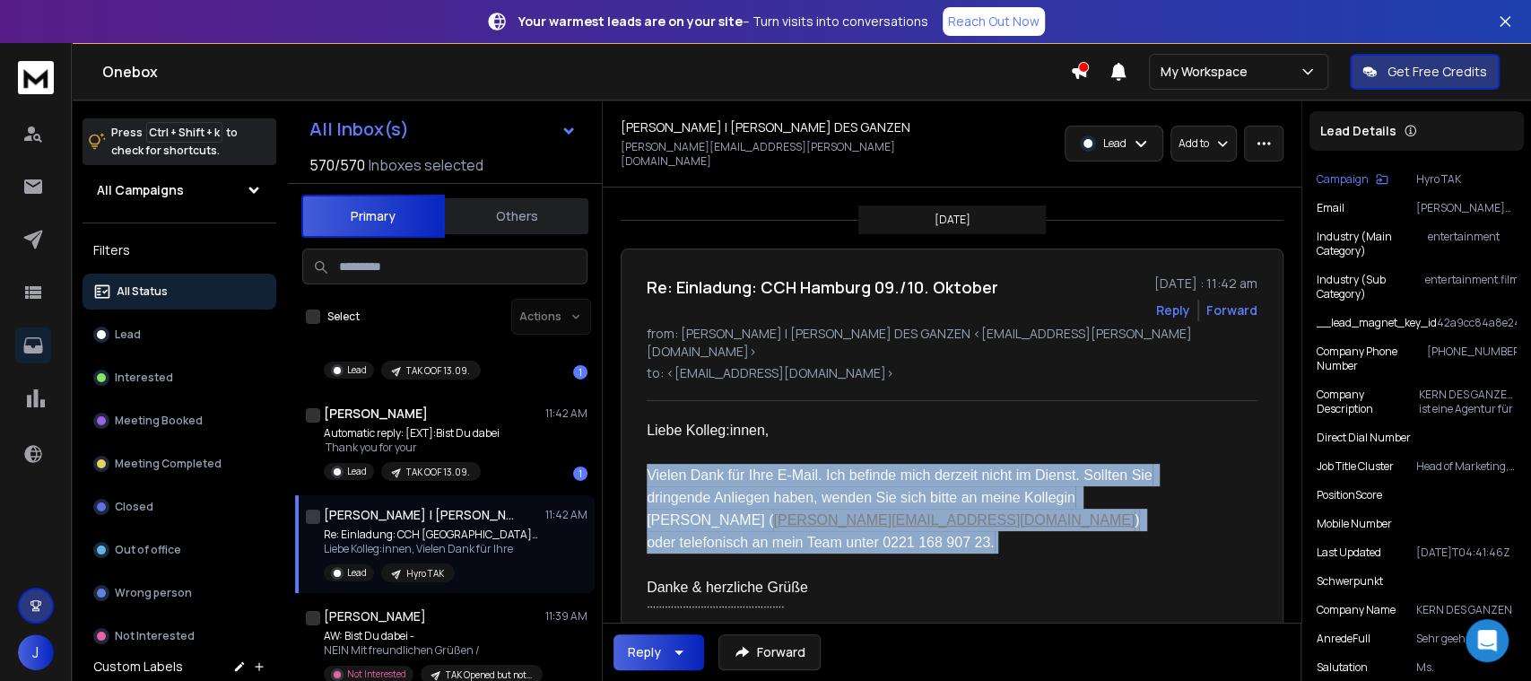
click at [976, 441] on font "Liebe Kolleg:innen, Vielen Dank für Ihre E-Mail. Ich befinde mich derzeit nicht…" at bounding box center [902, 509] width 510 height 172
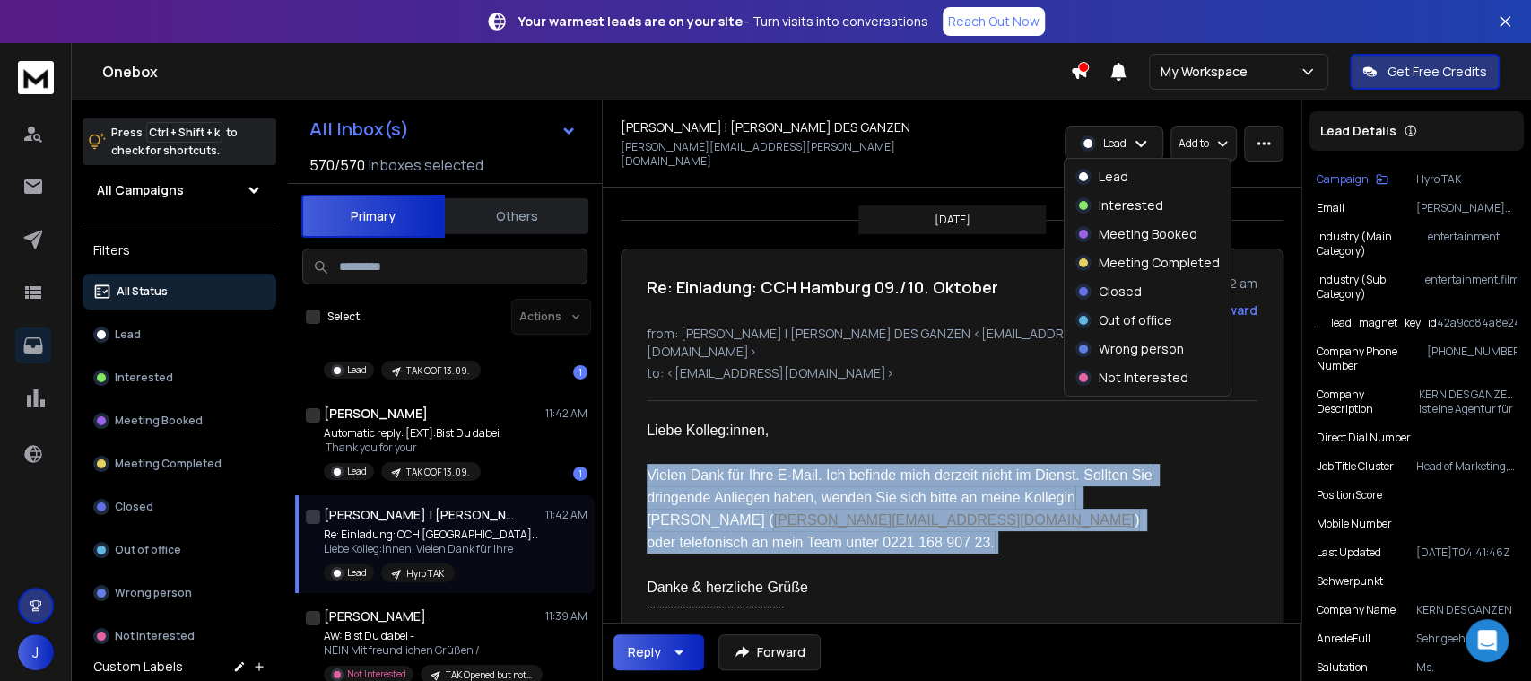
click at [1088, 135] on div at bounding box center [1088, 143] width 16 height 16
click at [1131, 317] on p "Out of office" at bounding box center [1136, 320] width 74 height 18
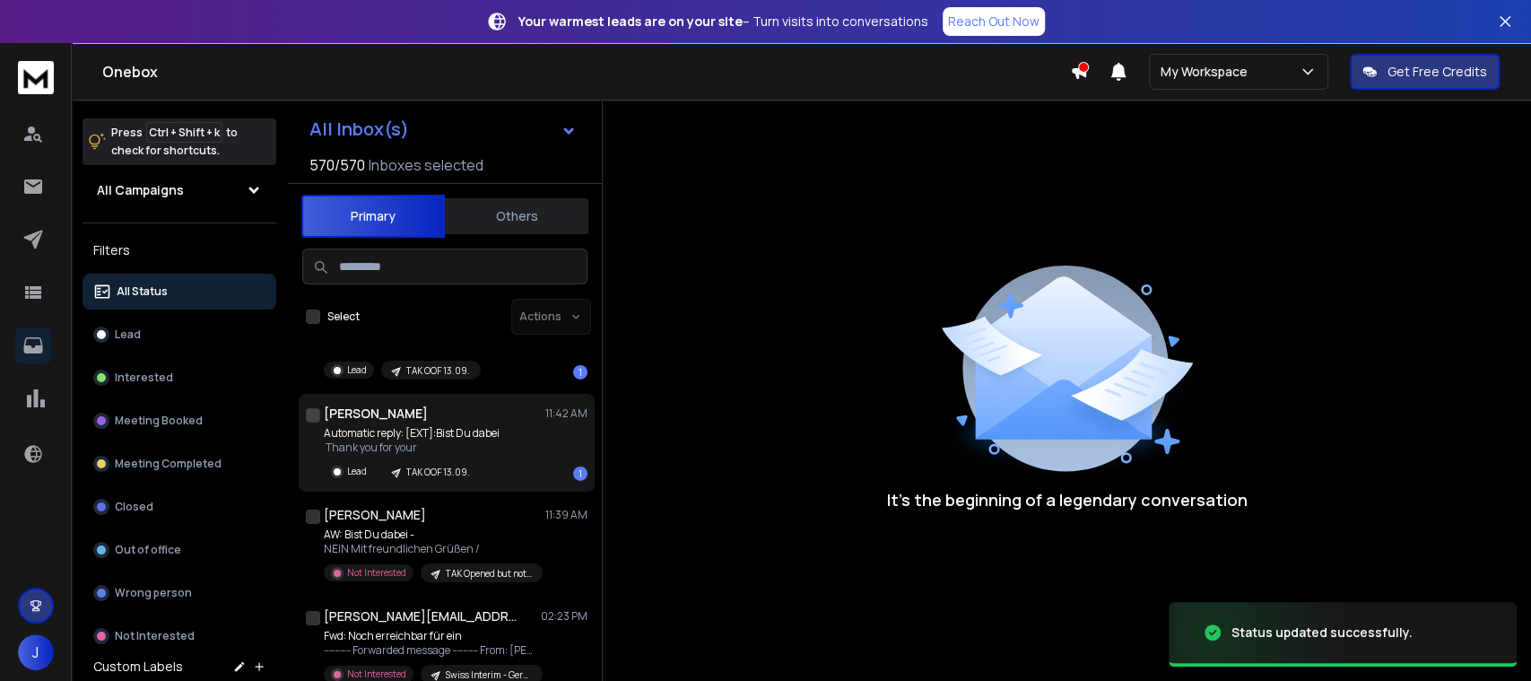
click at [541, 436] on div "Automatic reply: [EXT]:Bist Du dabei ﻿ Thank you for your Lead TAK OOF 13.09. 1" at bounding box center [456, 453] width 264 height 55
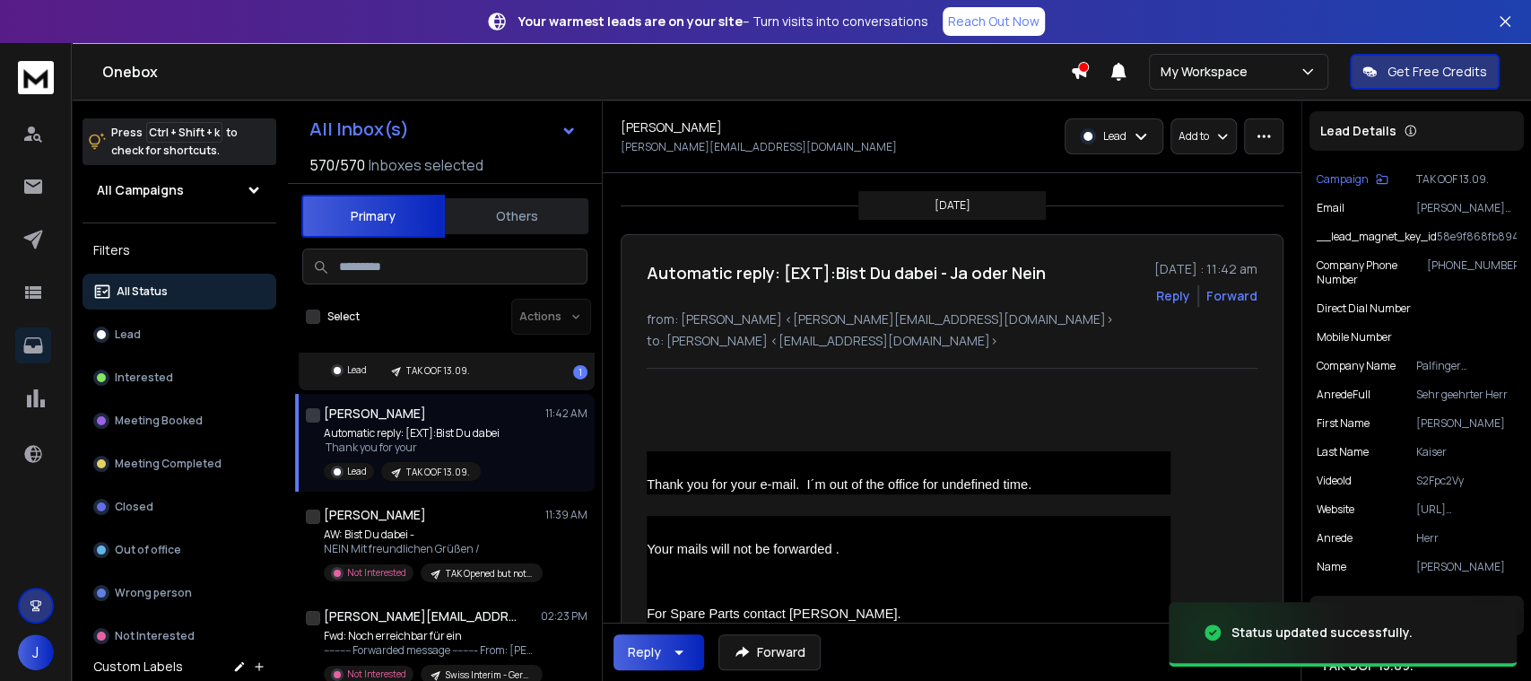
scroll to position [4100, 0]
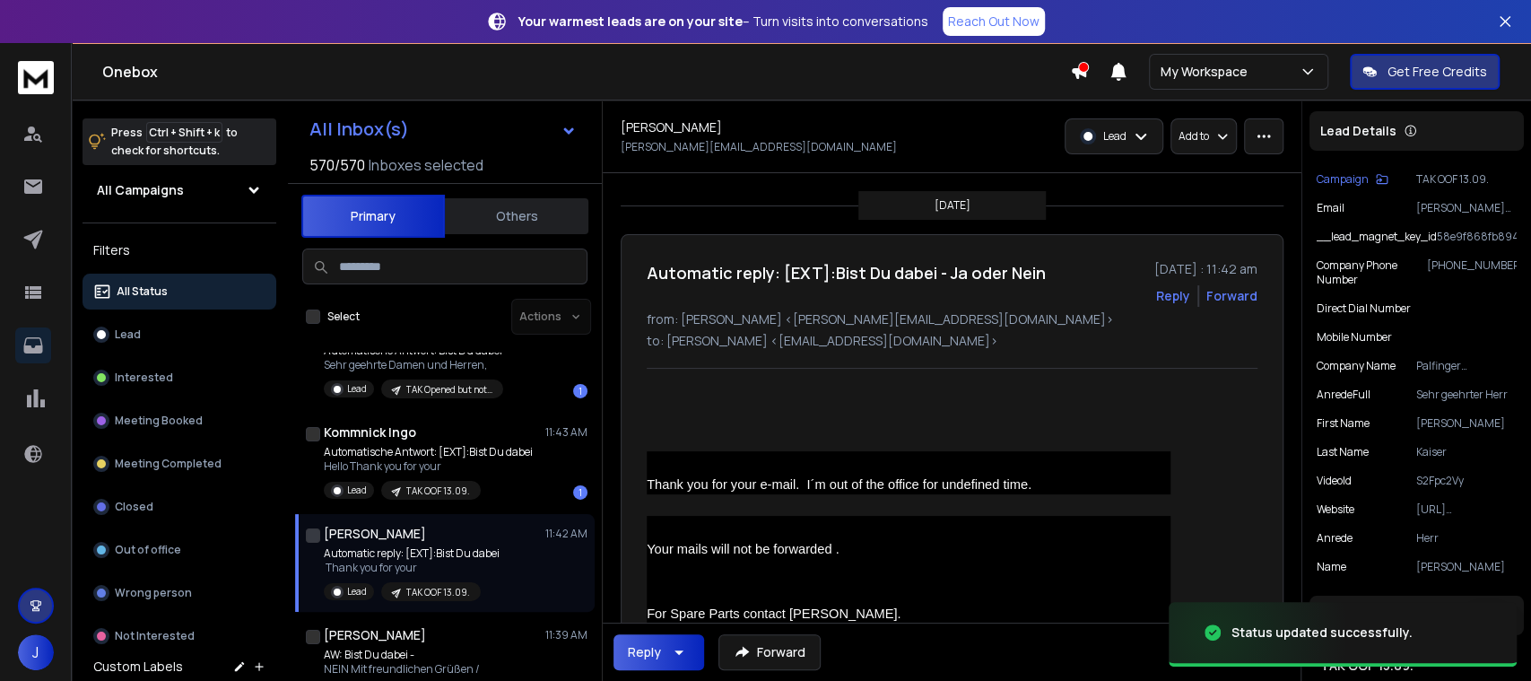
click at [824, 481] on span "Thank you for your e-mail. I´m out of the office for undefined time." at bounding box center [839, 484] width 385 height 14
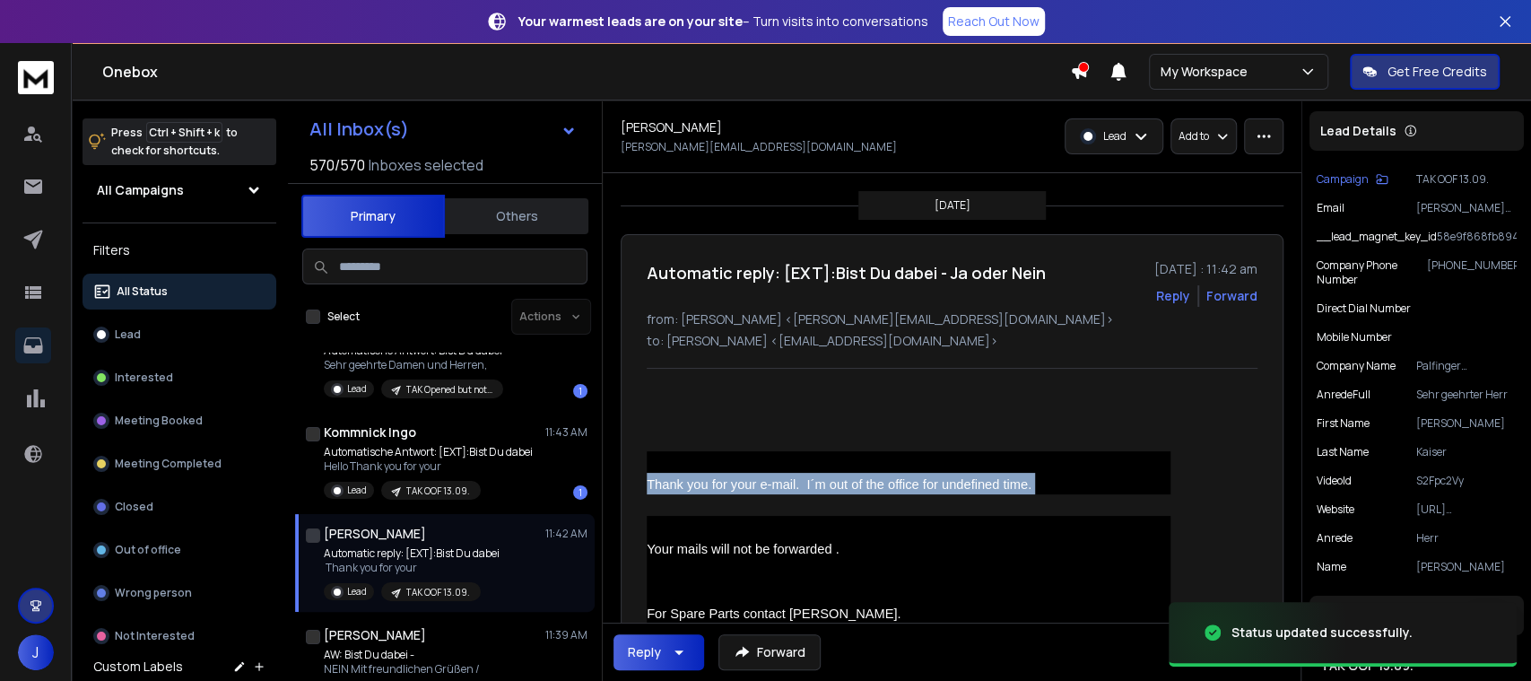
click at [1103, 139] on p "Lead" at bounding box center [1114, 136] width 23 height 14
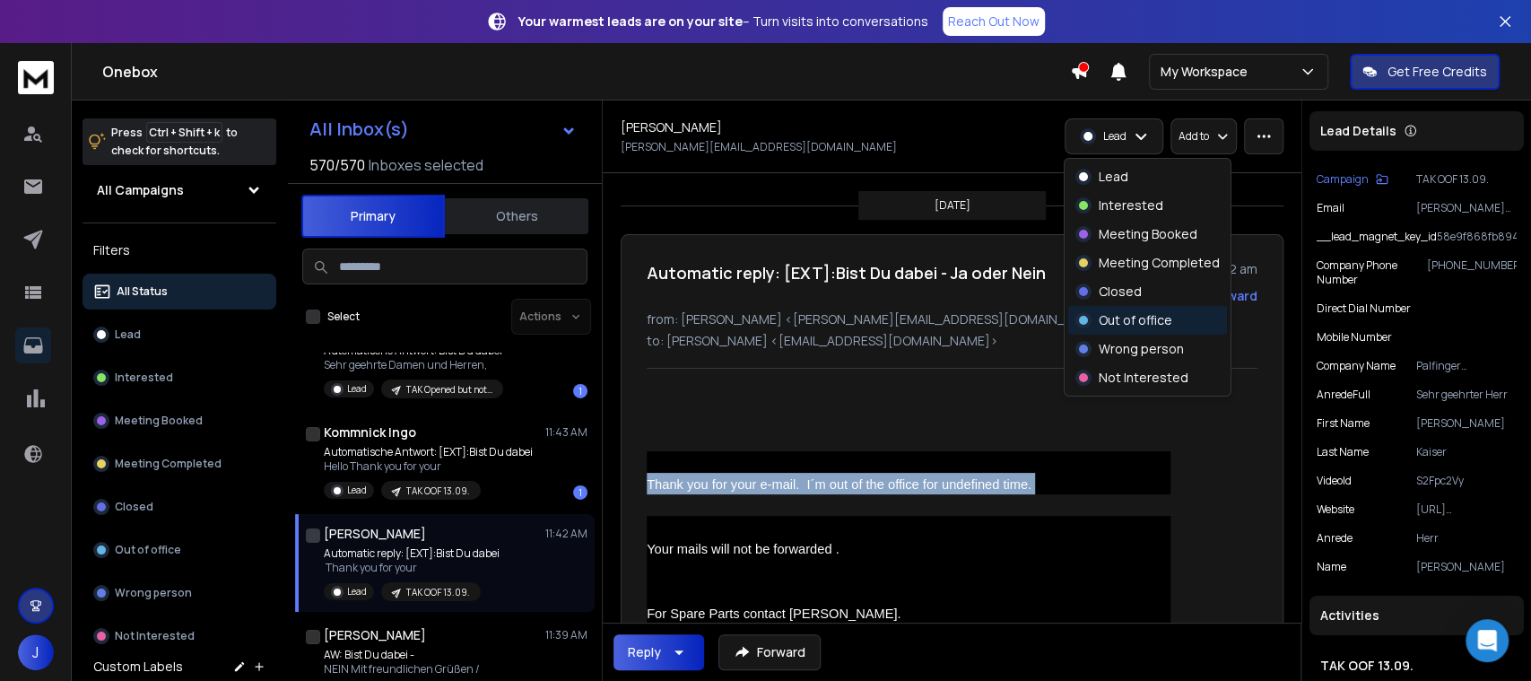
click at [1113, 321] on p "Out of office" at bounding box center [1136, 320] width 74 height 18
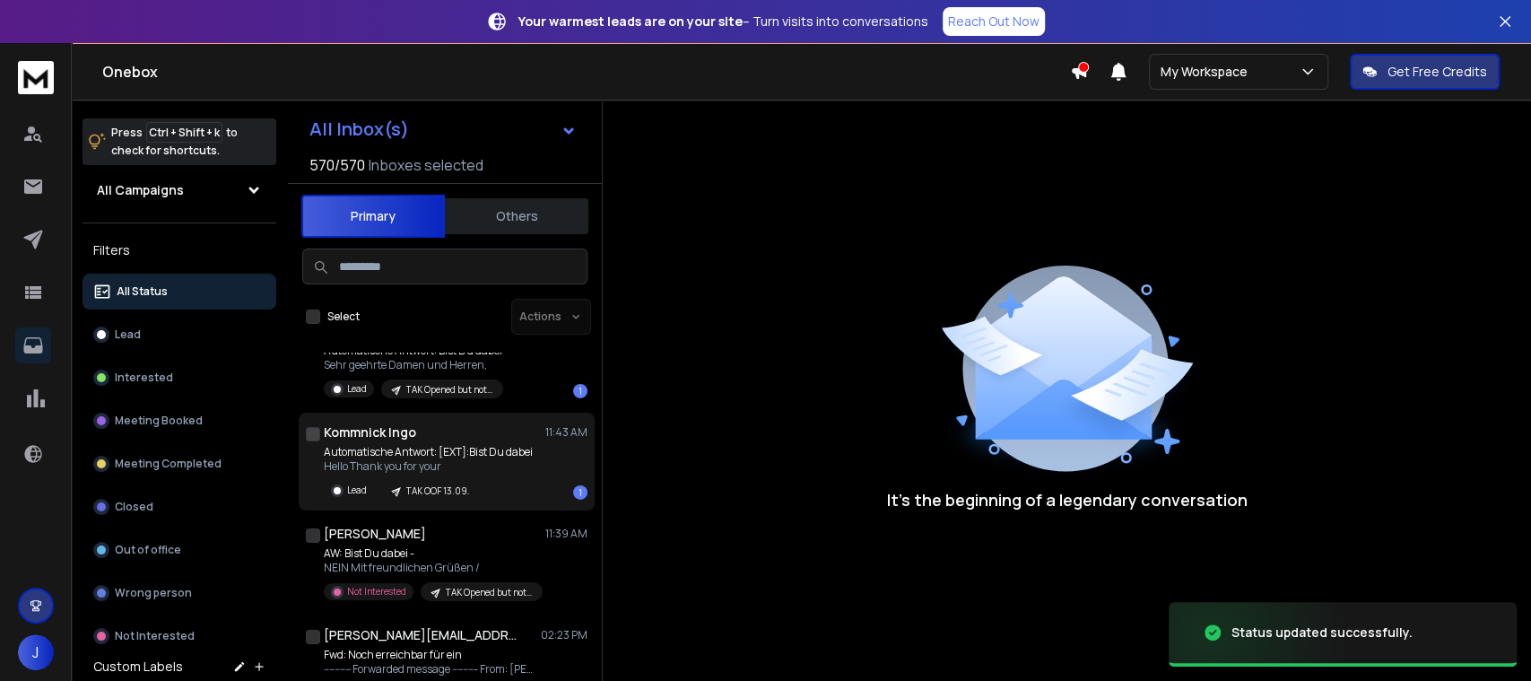
click at [508, 478] on div "Automatische Antwort: [EXT]:Bist Du dabei Hello Thank you for your Lead TAK OOF…" at bounding box center [428, 472] width 209 height 55
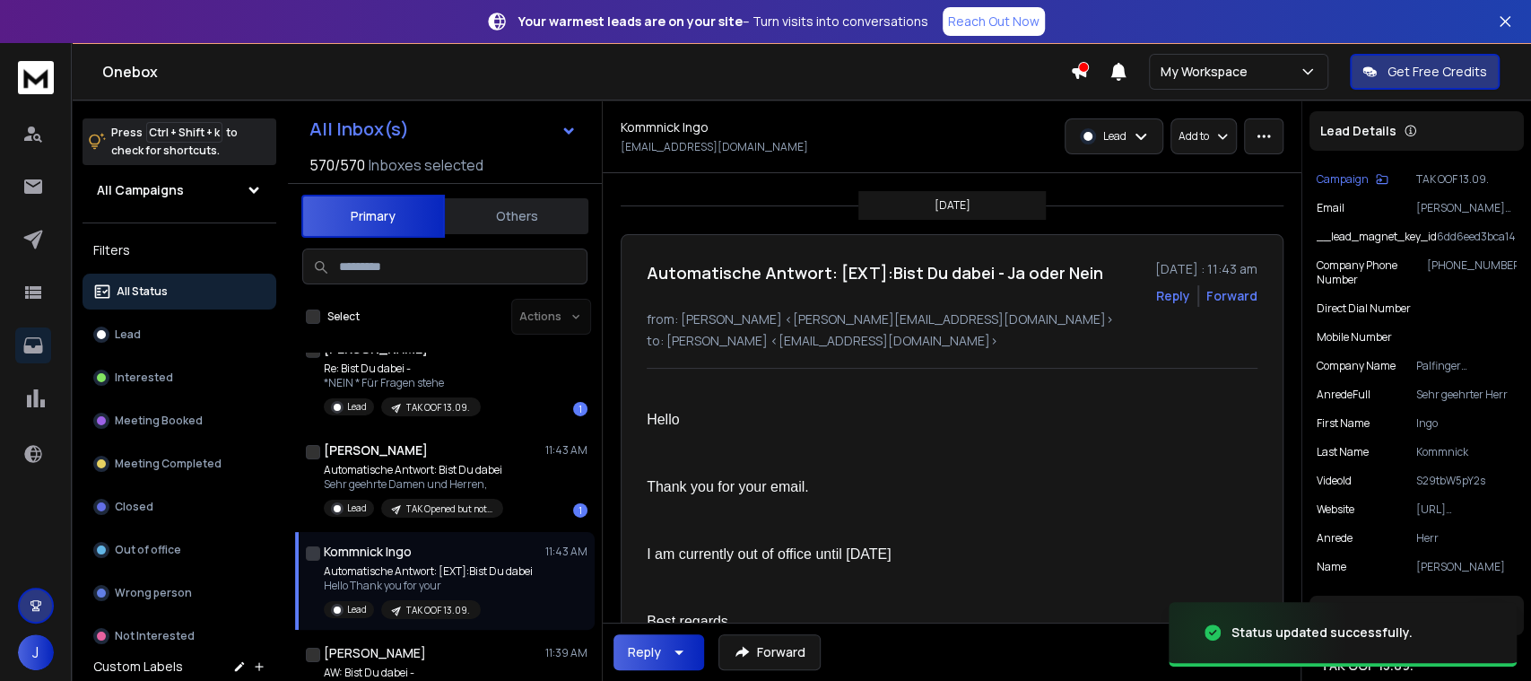
scroll to position [119, 0]
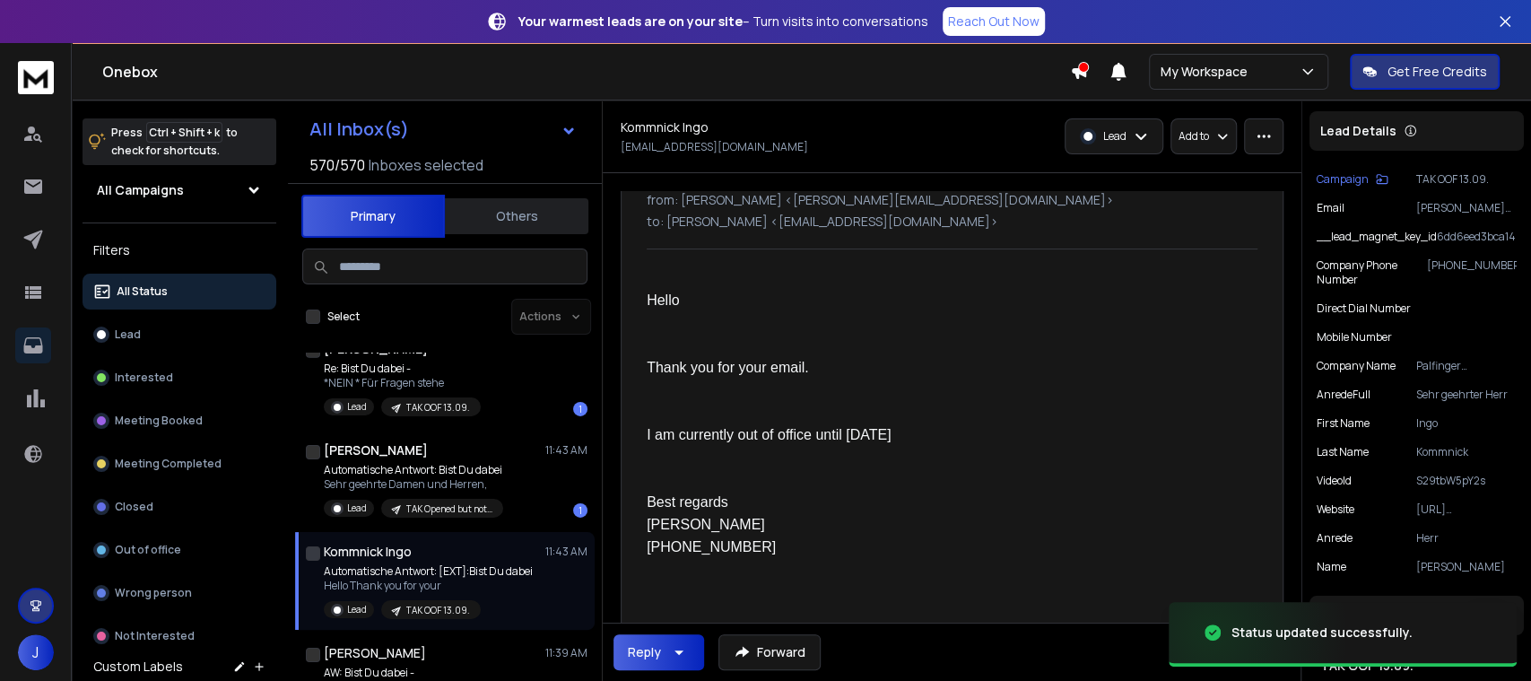
click at [779, 483] on span "Hello Thank you for your email. I am currently out of office until [DATE] Best …" at bounding box center [769, 423] width 244 height 262
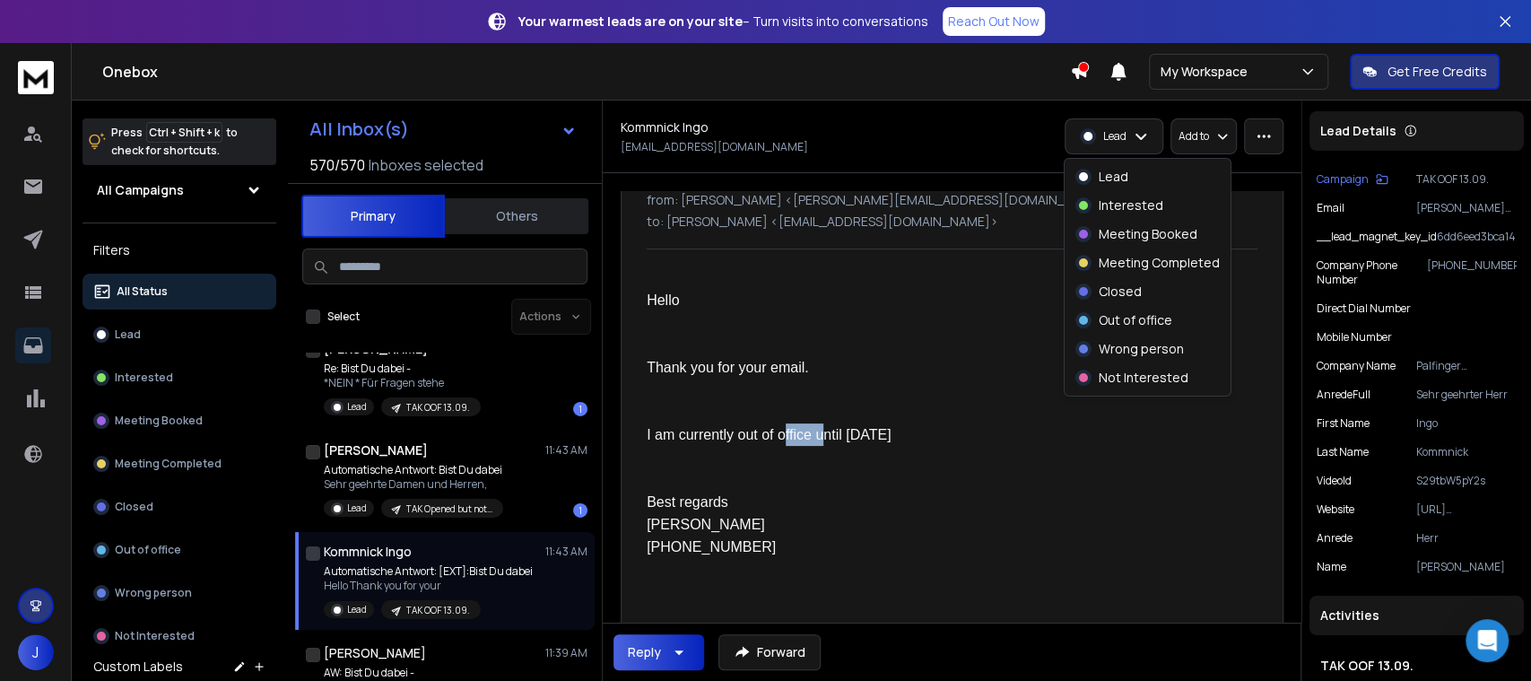
click at [1085, 136] on div at bounding box center [1088, 136] width 16 height 16
click at [1099, 317] on p "Out of office" at bounding box center [1136, 320] width 74 height 18
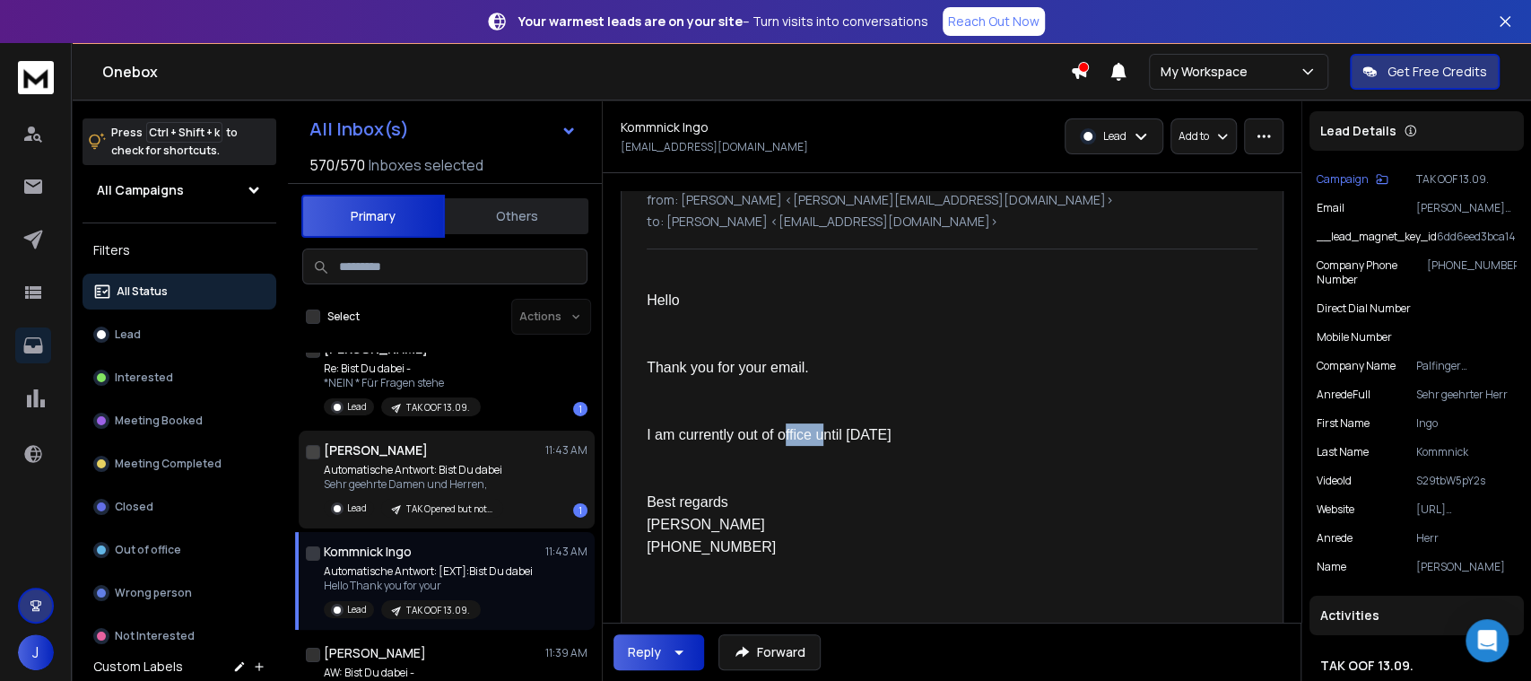
scroll to position [0, 0]
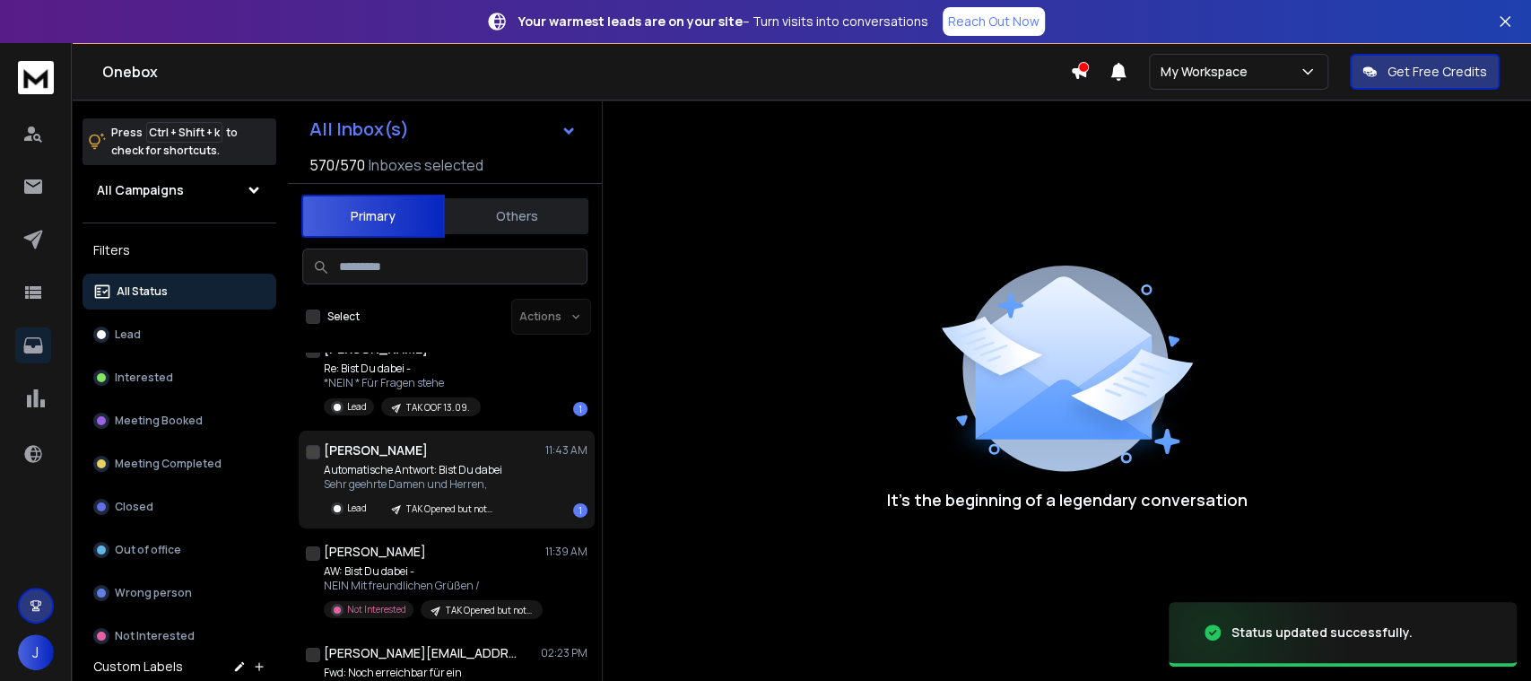
click at [497, 499] on div "TAK Opened but not replied (Hyro & [PERSON_NAME])" at bounding box center [442, 508] width 122 height 19
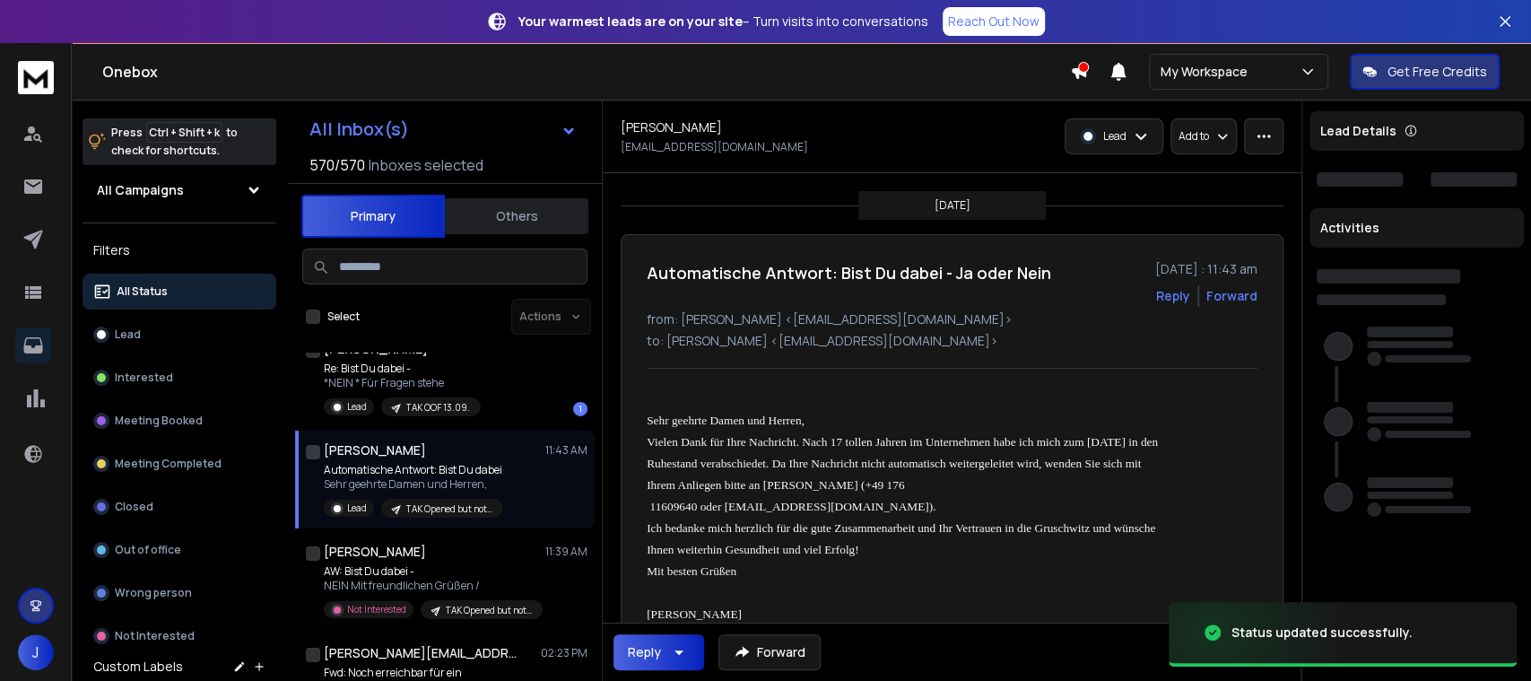
scroll to position [3861, 0]
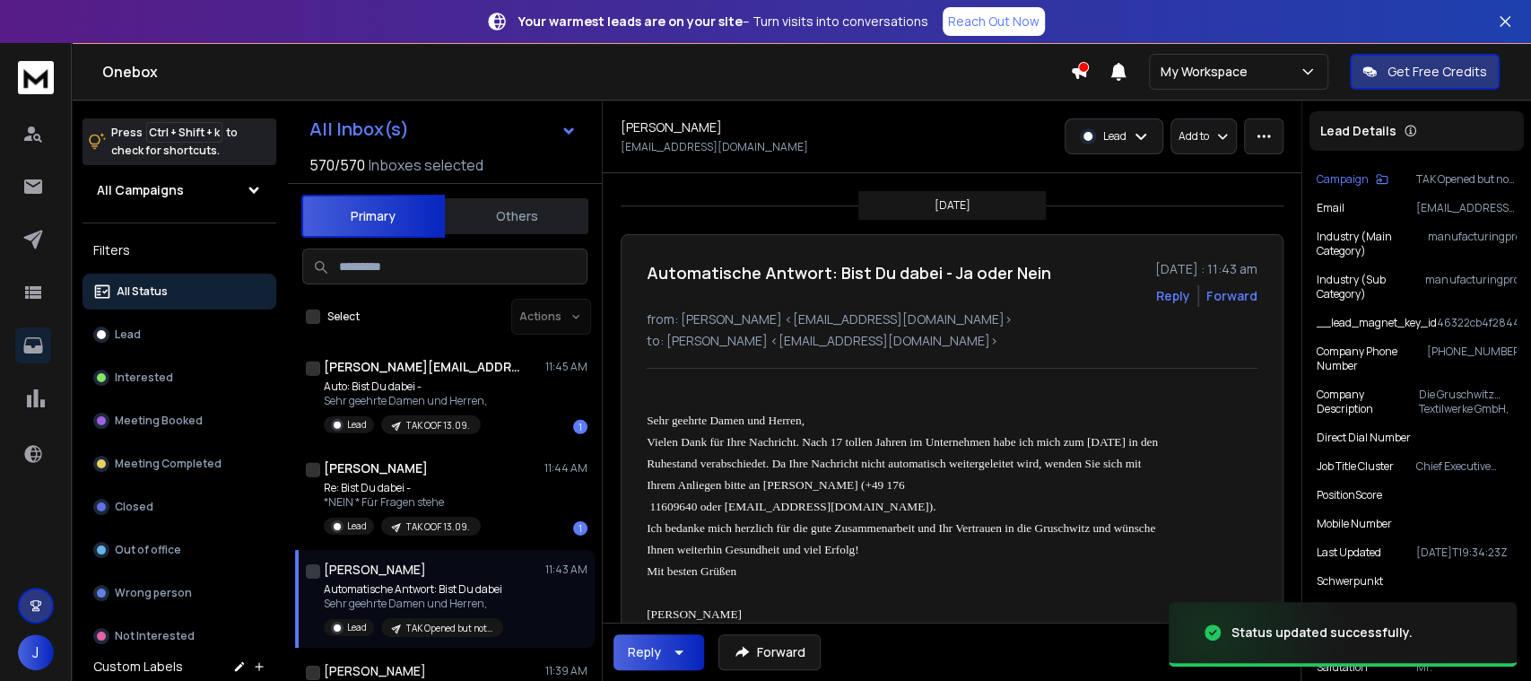
click at [757, 476] on p "Sehr geehrte Damen und [PERSON_NAME], Vielen Dank für Ihre Nachricht. Nach 17 t…" at bounding box center [909, 494] width 524 height 172
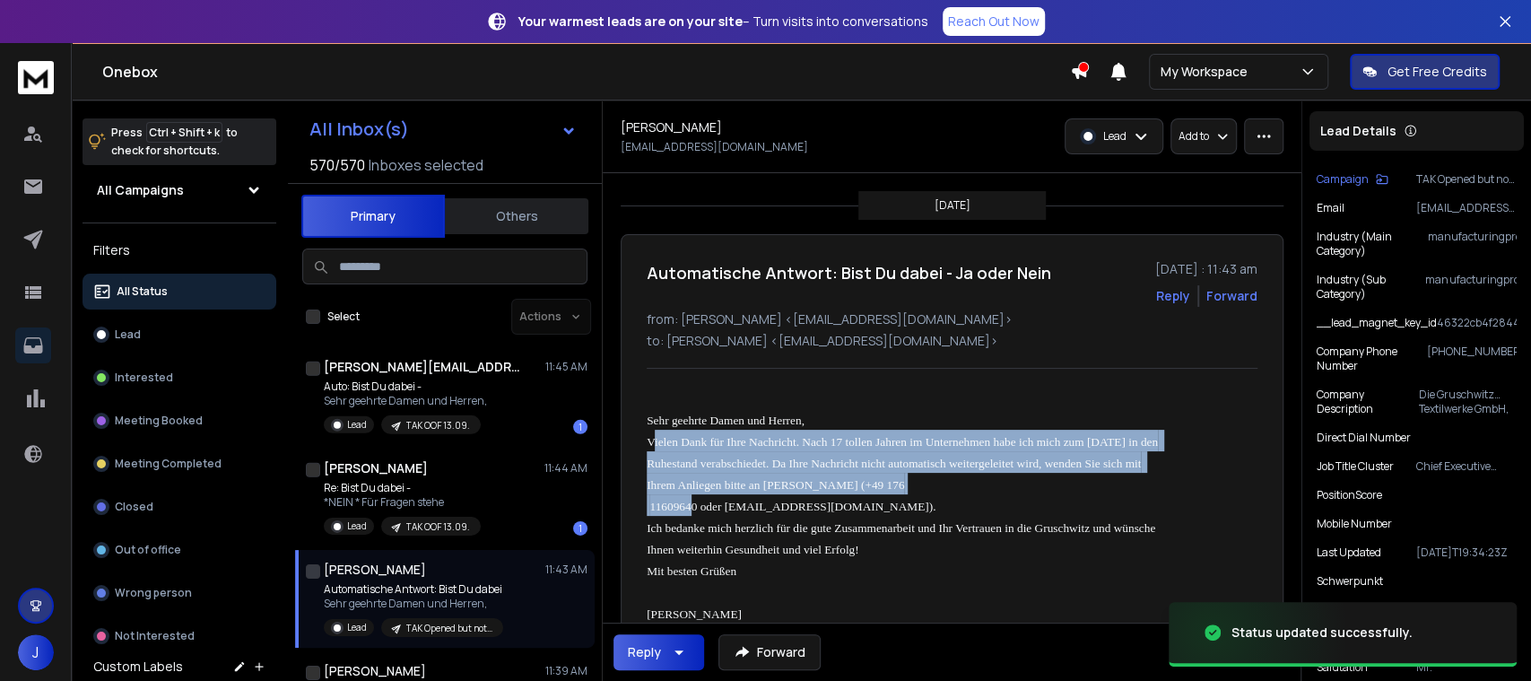
click at [757, 476] on p "Sehr geehrte Damen und [PERSON_NAME], Vielen Dank für Ihre Nachricht. Nach 17 t…" at bounding box center [909, 494] width 524 height 172
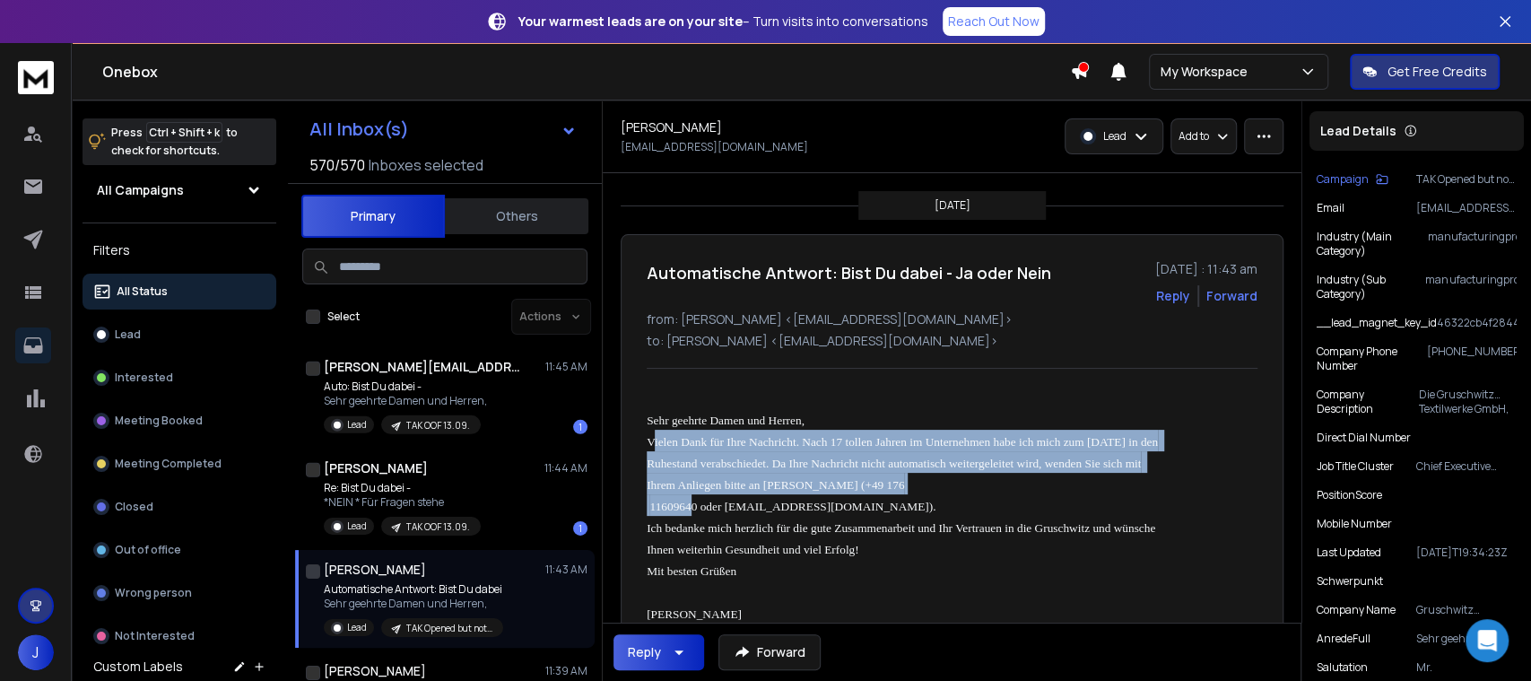
copy span "Vielen Dank für Ihre Nachricht. Nach 17 tollen Jahren im Unternehmen habe ich m…"
click at [1089, 131] on div at bounding box center [1088, 136] width 16 height 16
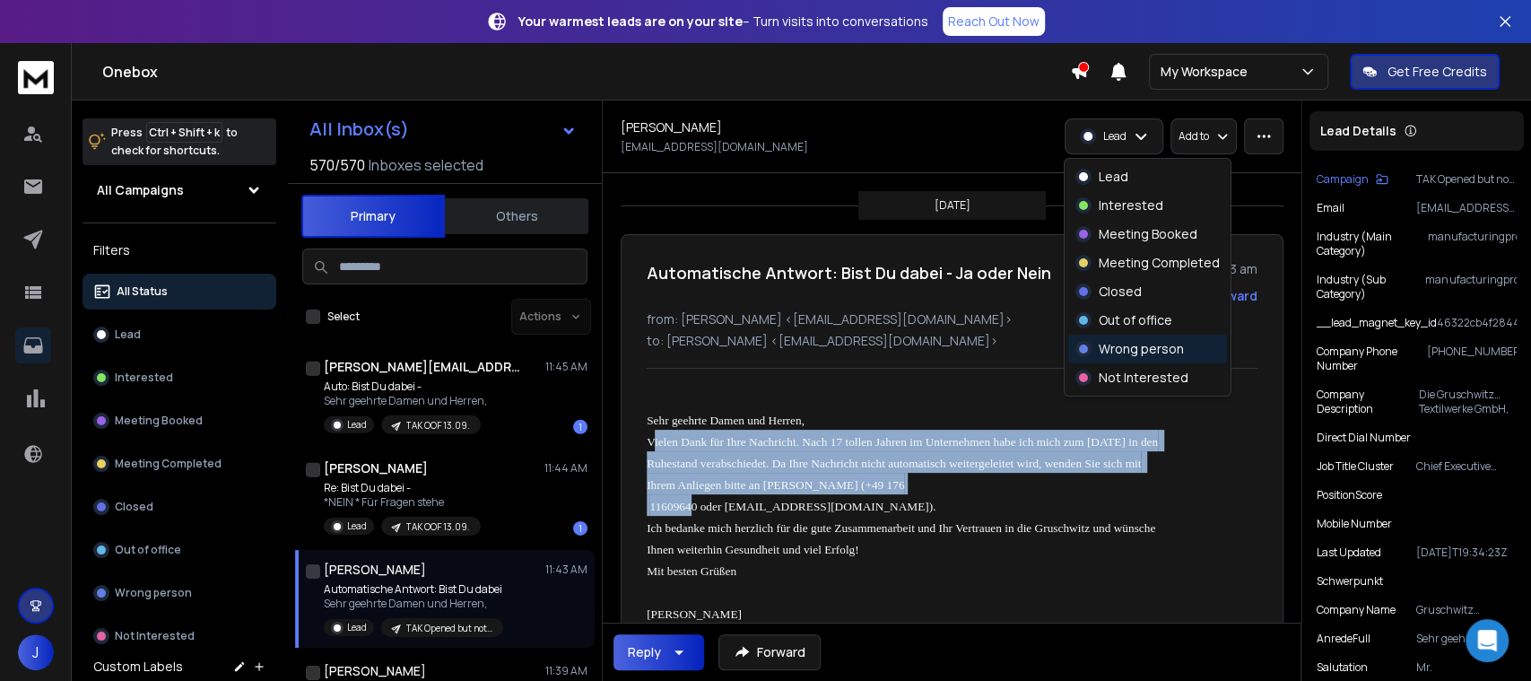
click at [1139, 344] on p "Wrong person" at bounding box center [1141, 349] width 85 height 18
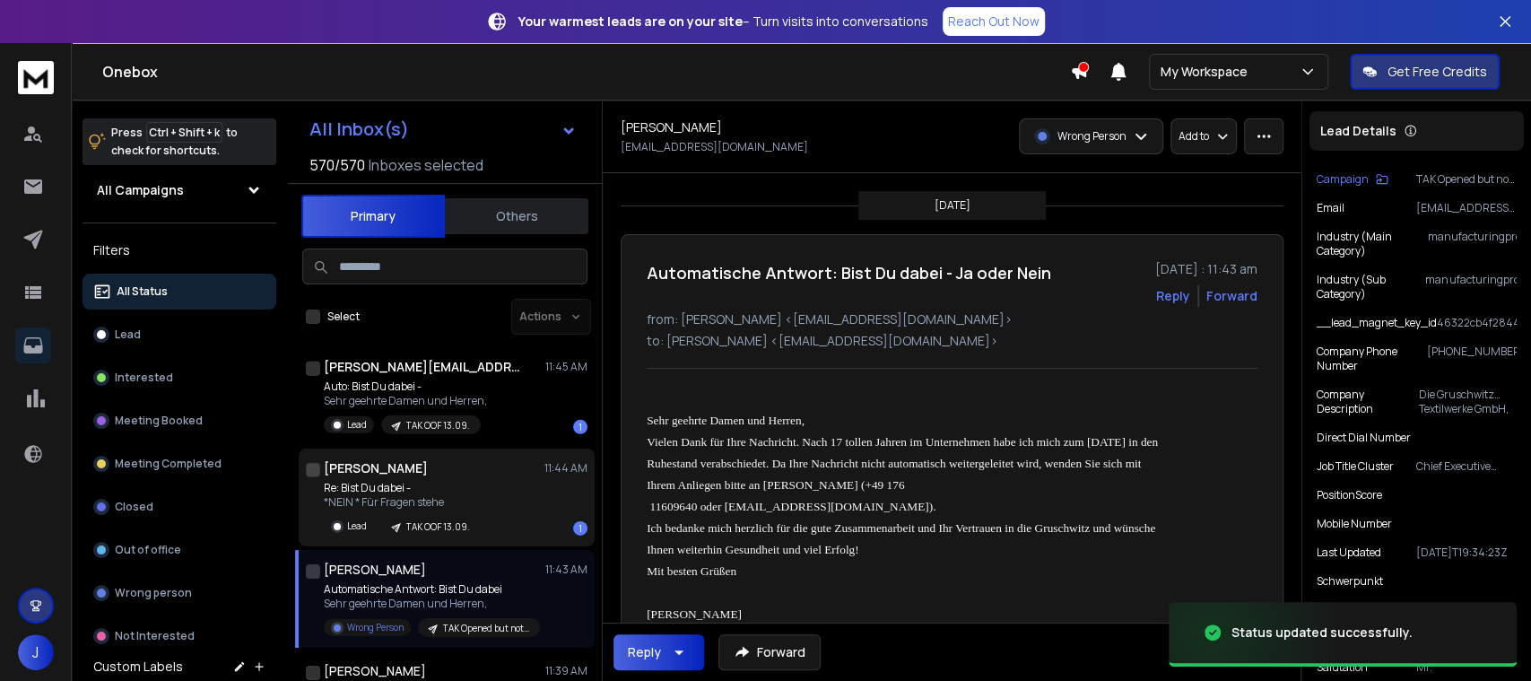
click at [551, 534] on div "Re: Bist Du dabei - *NEIN * Für Fragen stehe Lead TAK OOF 13.09. 1" at bounding box center [456, 508] width 264 height 55
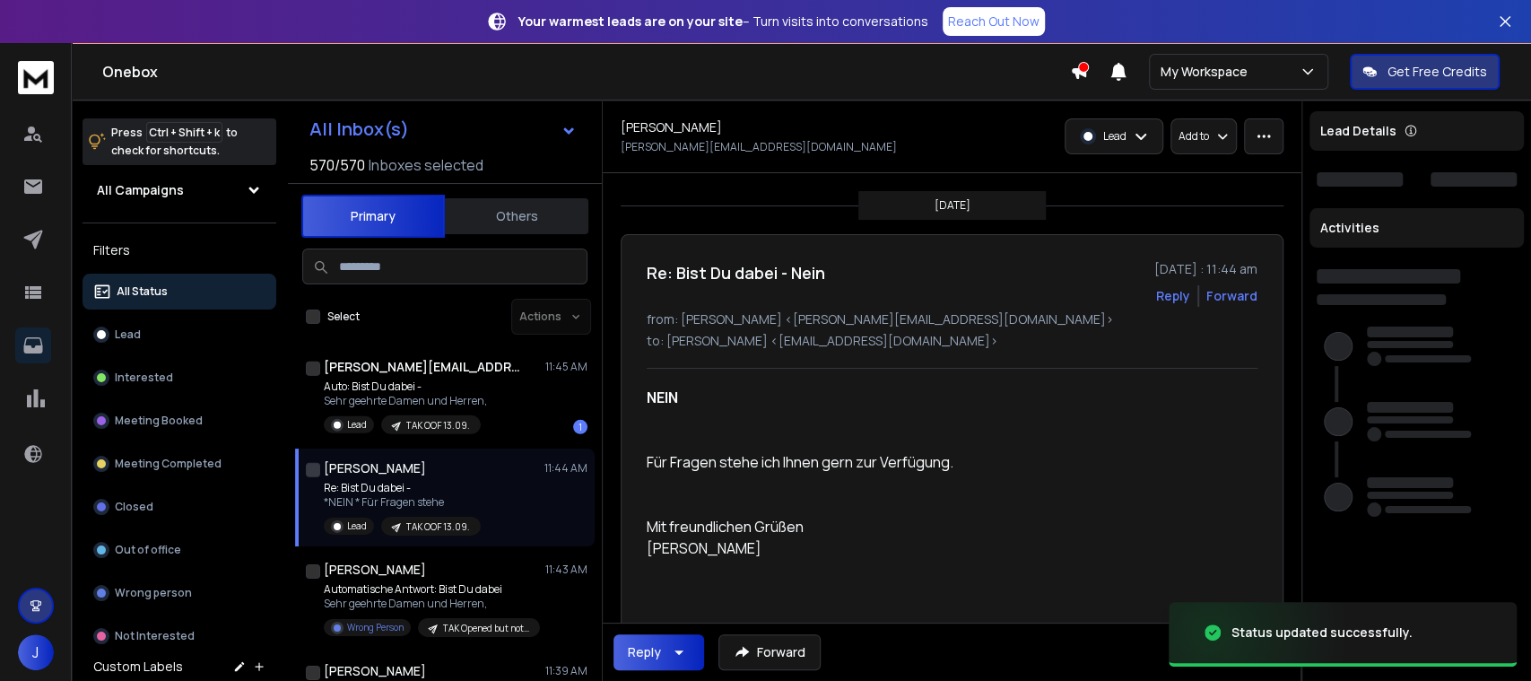
scroll to position [3741, 0]
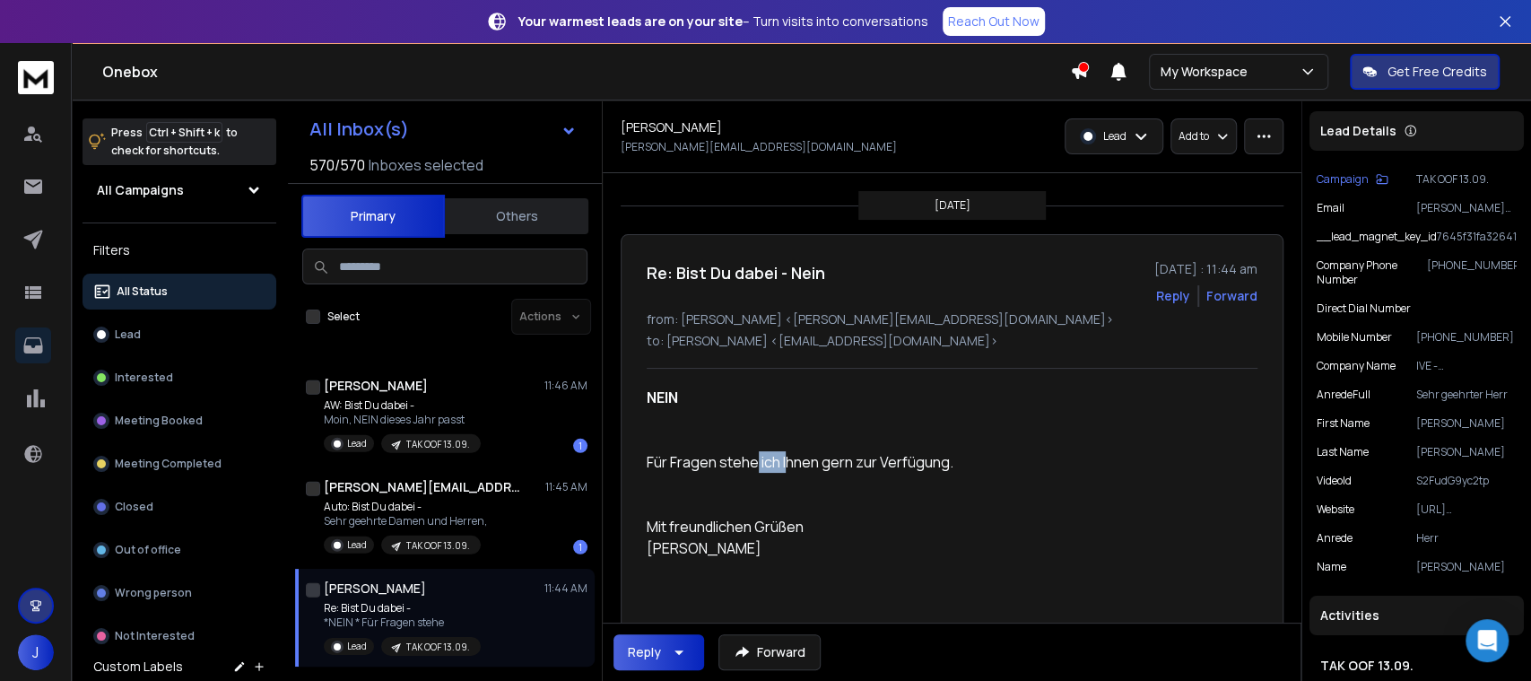
click at [1094, 148] on div "Lead" at bounding box center [1114, 136] width 97 height 34
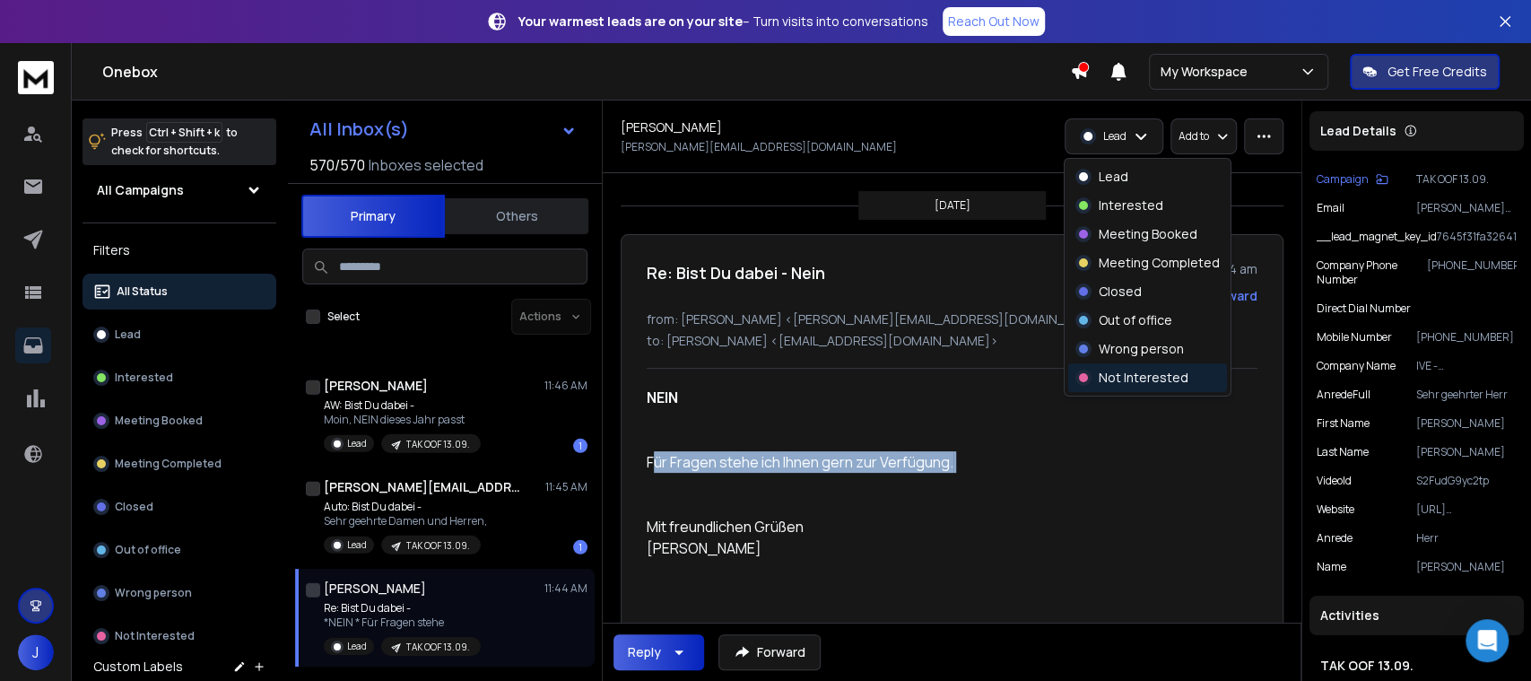
click at [1107, 382] on p "Not Interested" at bounding box center [1144, 378] width 90 height 18
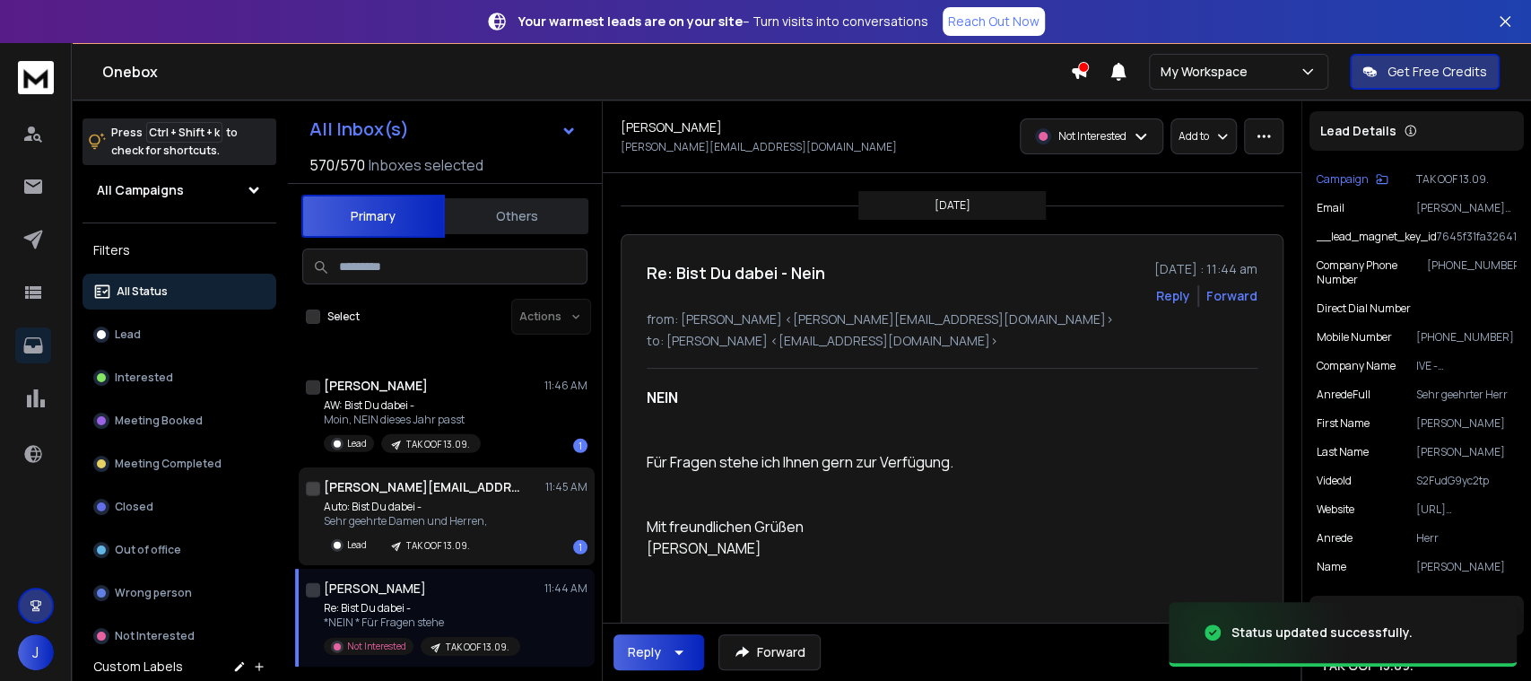
click at [509, 535] on div "Auto: Bist Du dabei - Sehr geehrte Damen und Herren, Lead TAK OOF 13.09. 1" at bounding box center [456, 527] width 264 height 55
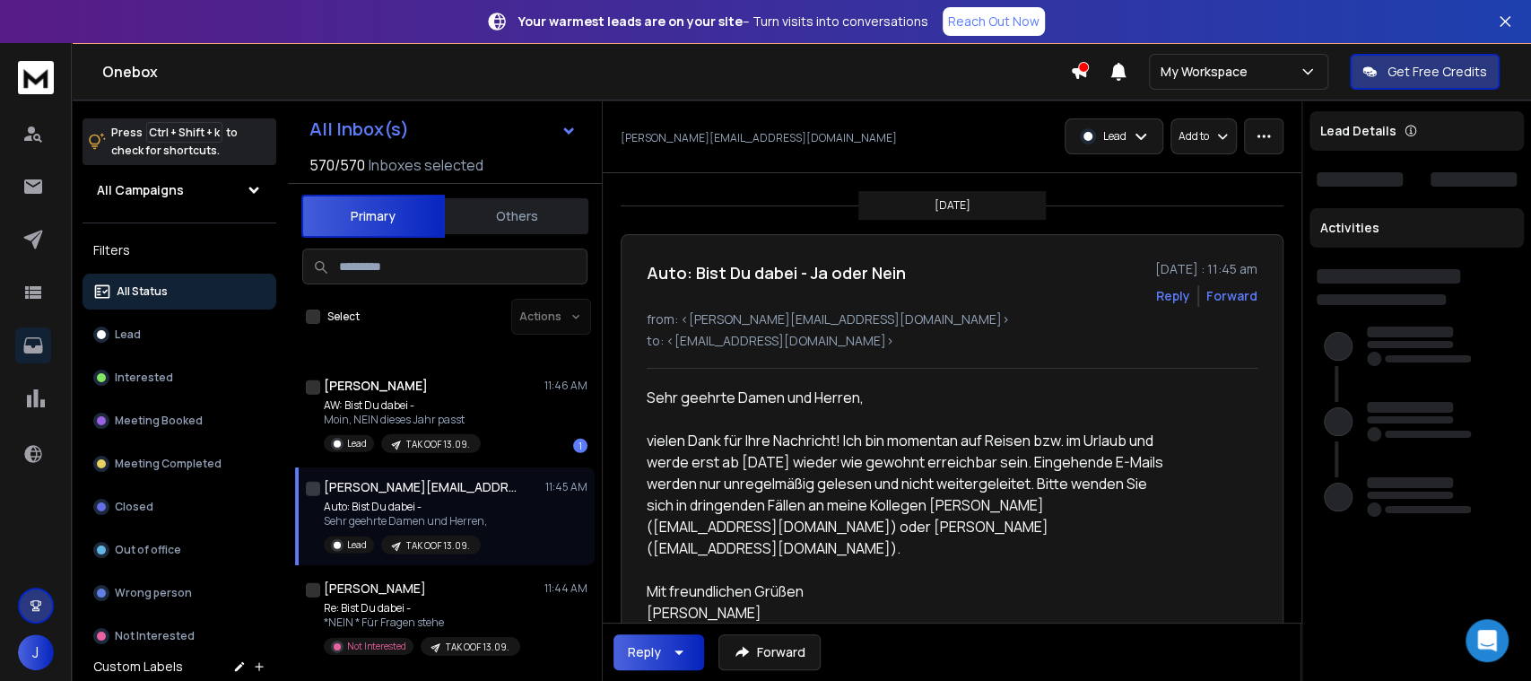
scroll to position [3622, 0]
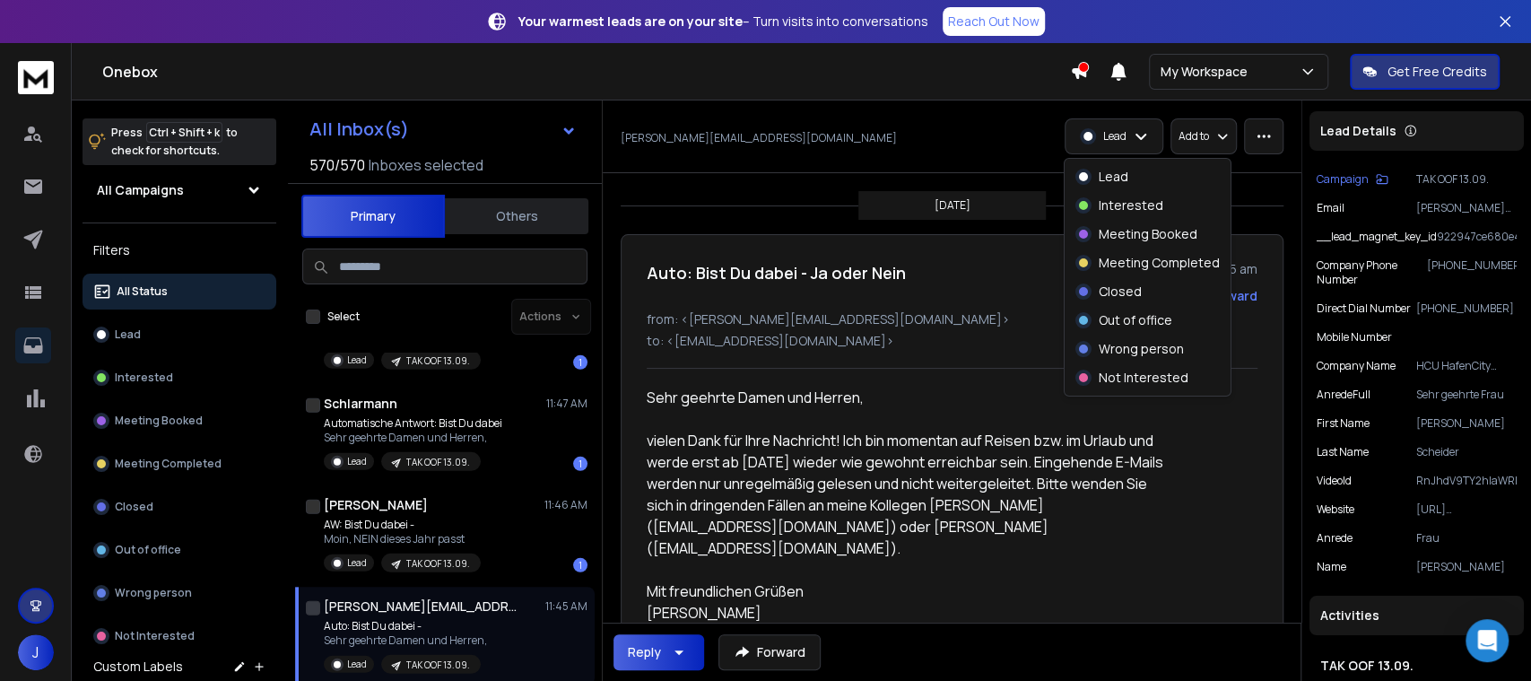
click at [1107, 144] on div "Lead" at bounding box center [1114, 136] width 97 height 34
click at [1108, 316] on p "Out of office" at bounding box center [1136, 320] width 74 height 18
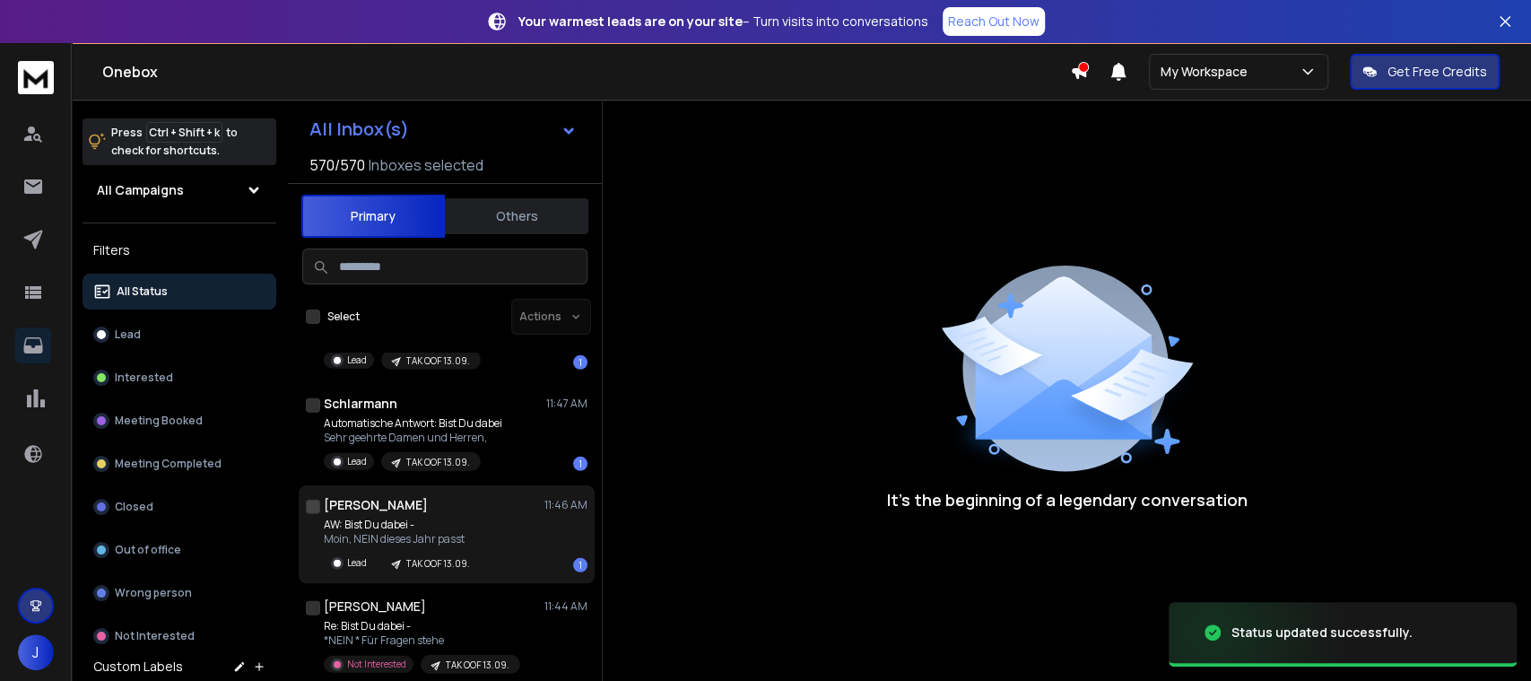
click at [528, 542] on div "AW: Bist Du dabei - Moin, NEIN dieses Jahr passt Lead TAK OOF 13.09. 1" at bounding box center [456, 545] width 264 height 55
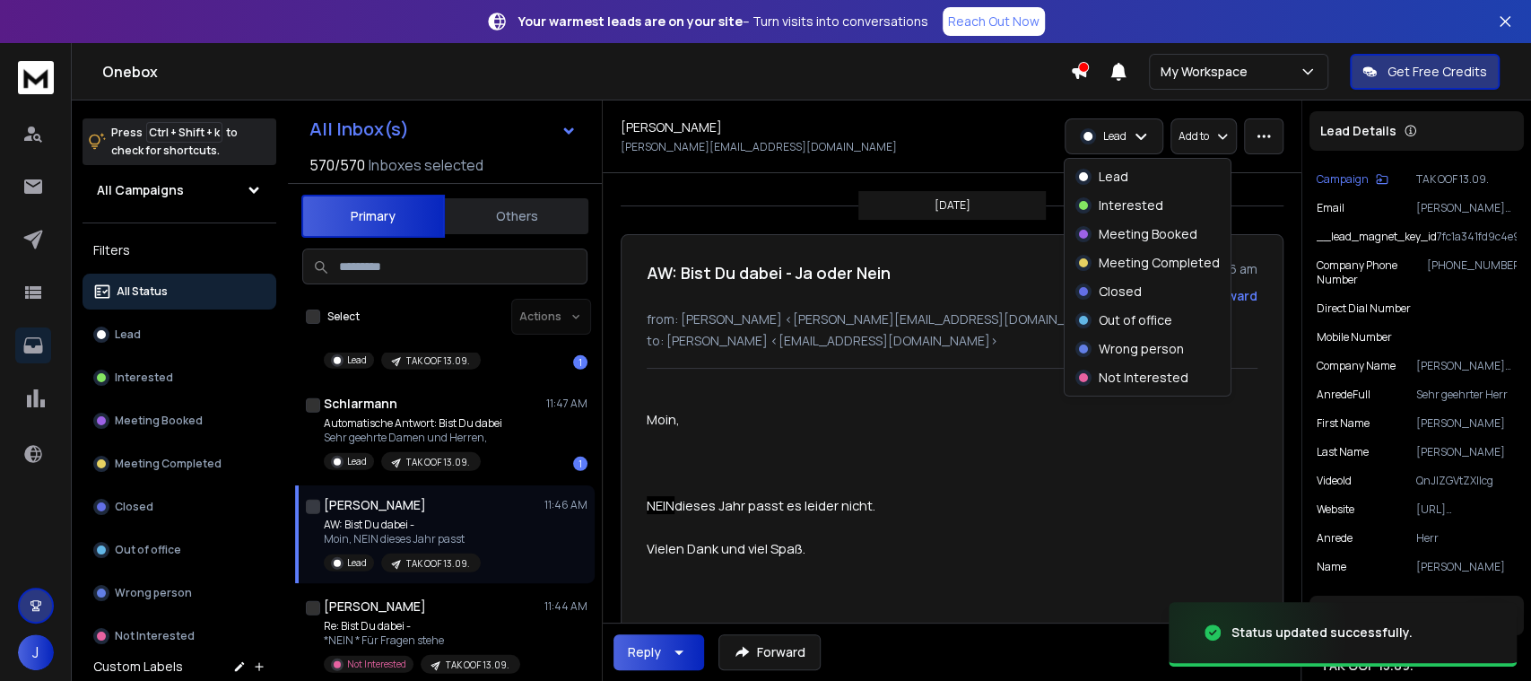
click at [1117, 127] on div "Lead" at bounding box center [1114, 136] width 97 height 34
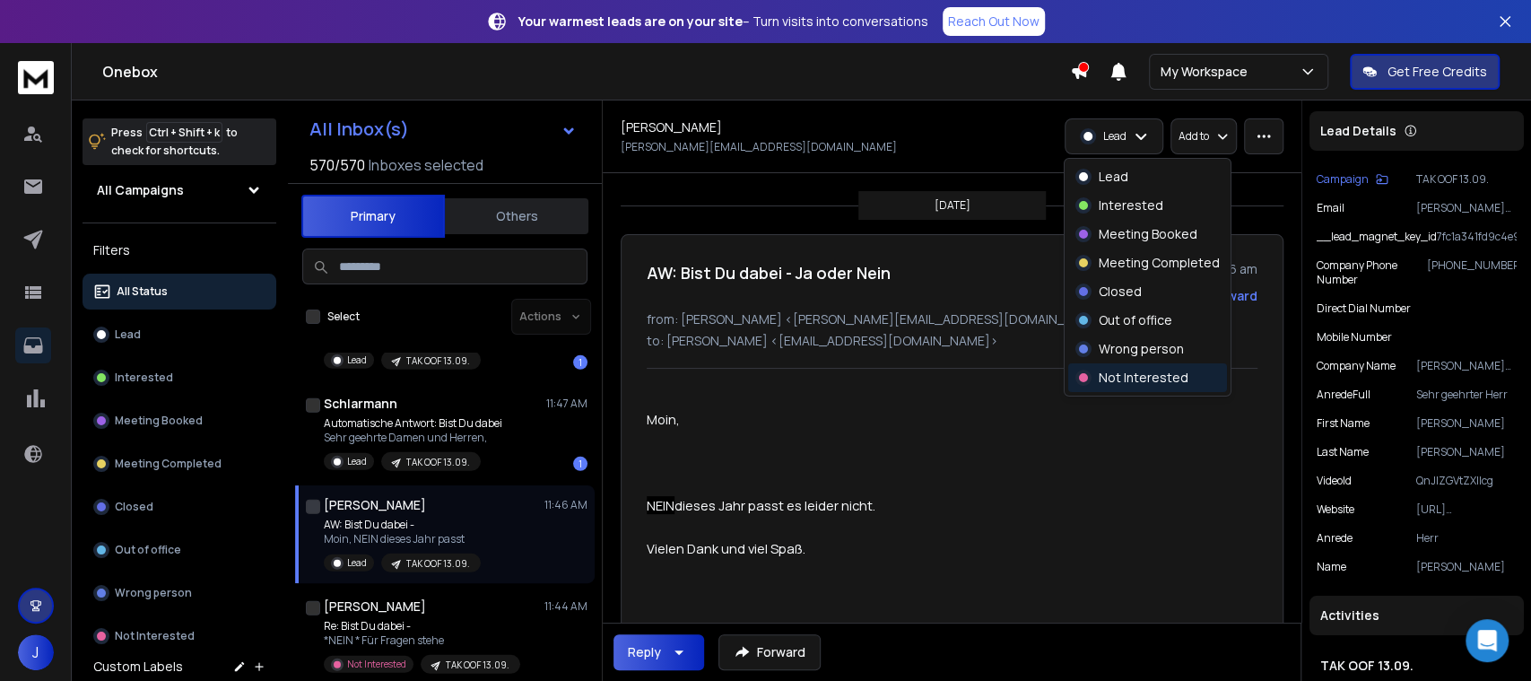
click at [1099, 378] on p "Not Interested" at bounding box center [1144, 378] width 90 height 18
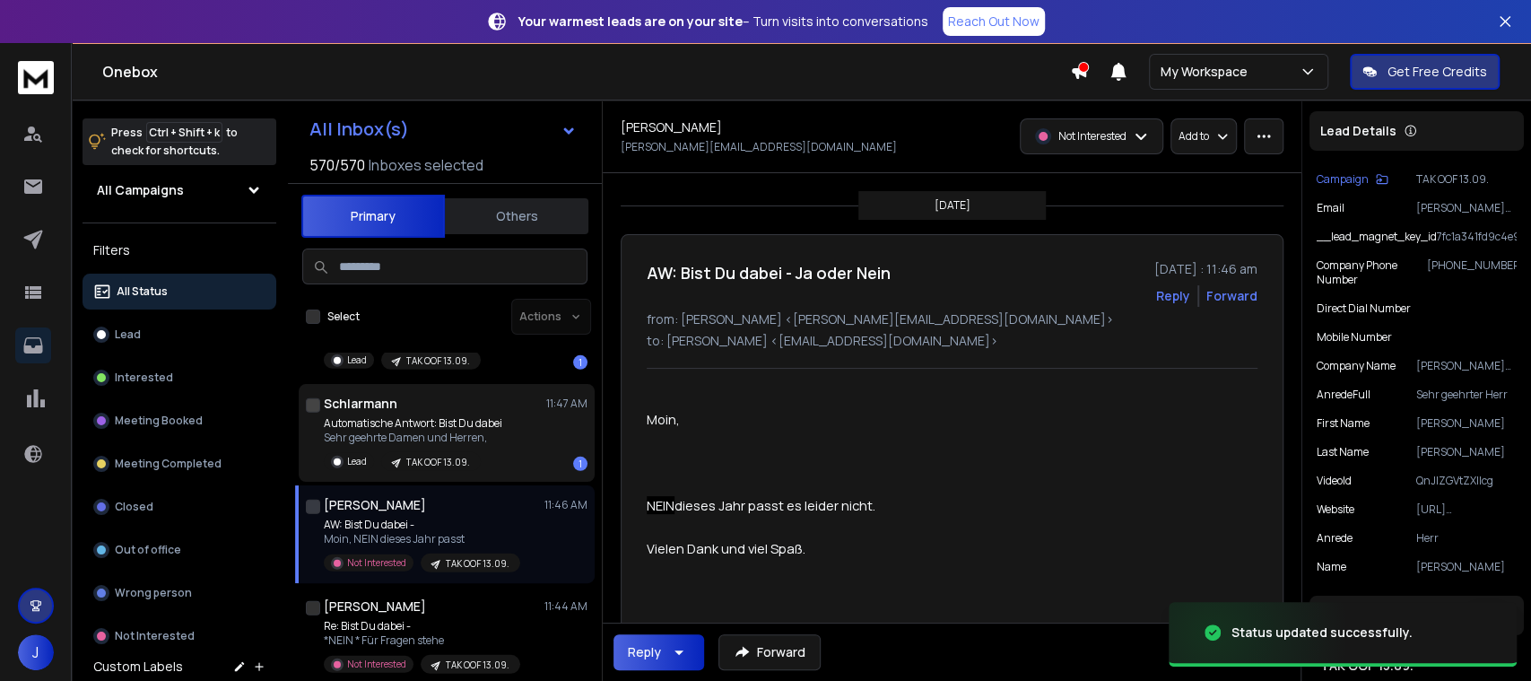
click at [523, 451] on div "Automatische Antwort: Bist Du dabei Sehr geehrte Damen und Herren, Lead TAK OOF…" at bounding box center [456, 443] width 264 height 55
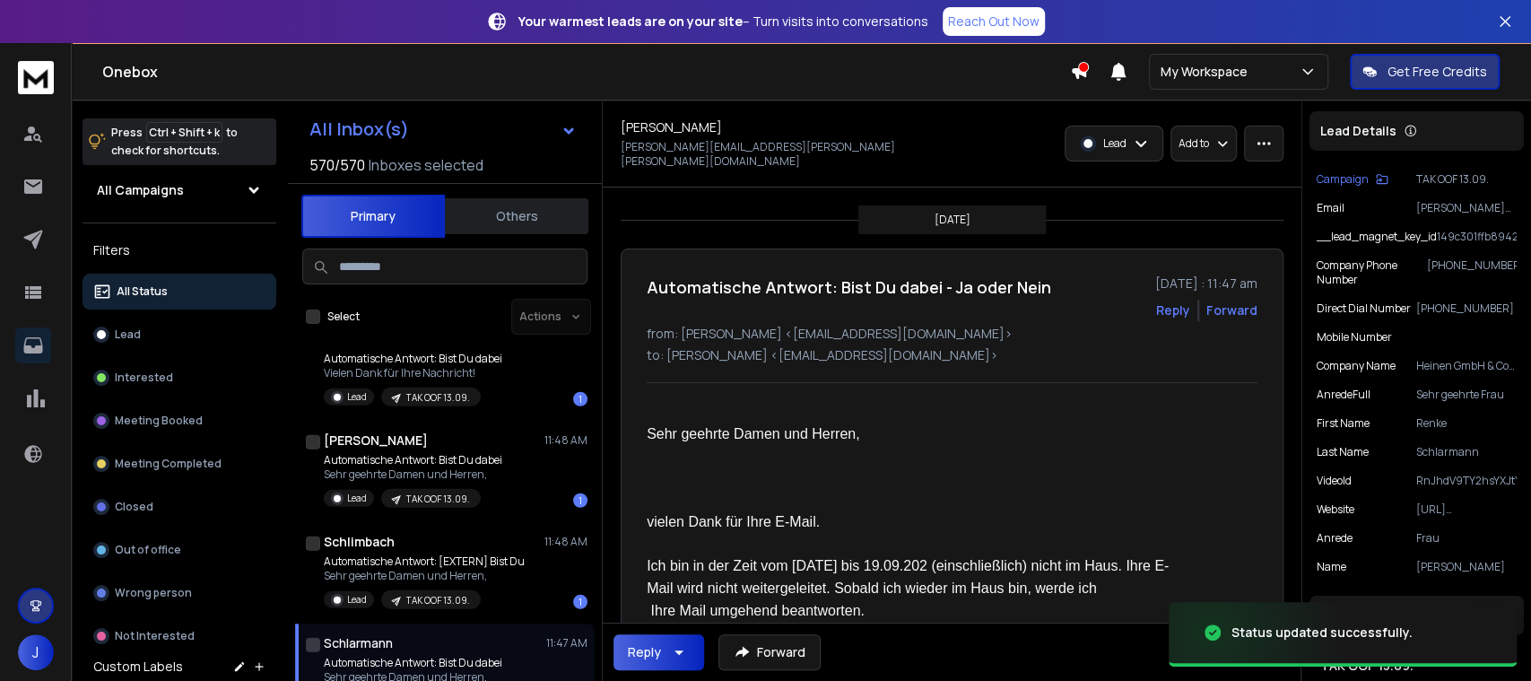
scroll to position [3502, 0]
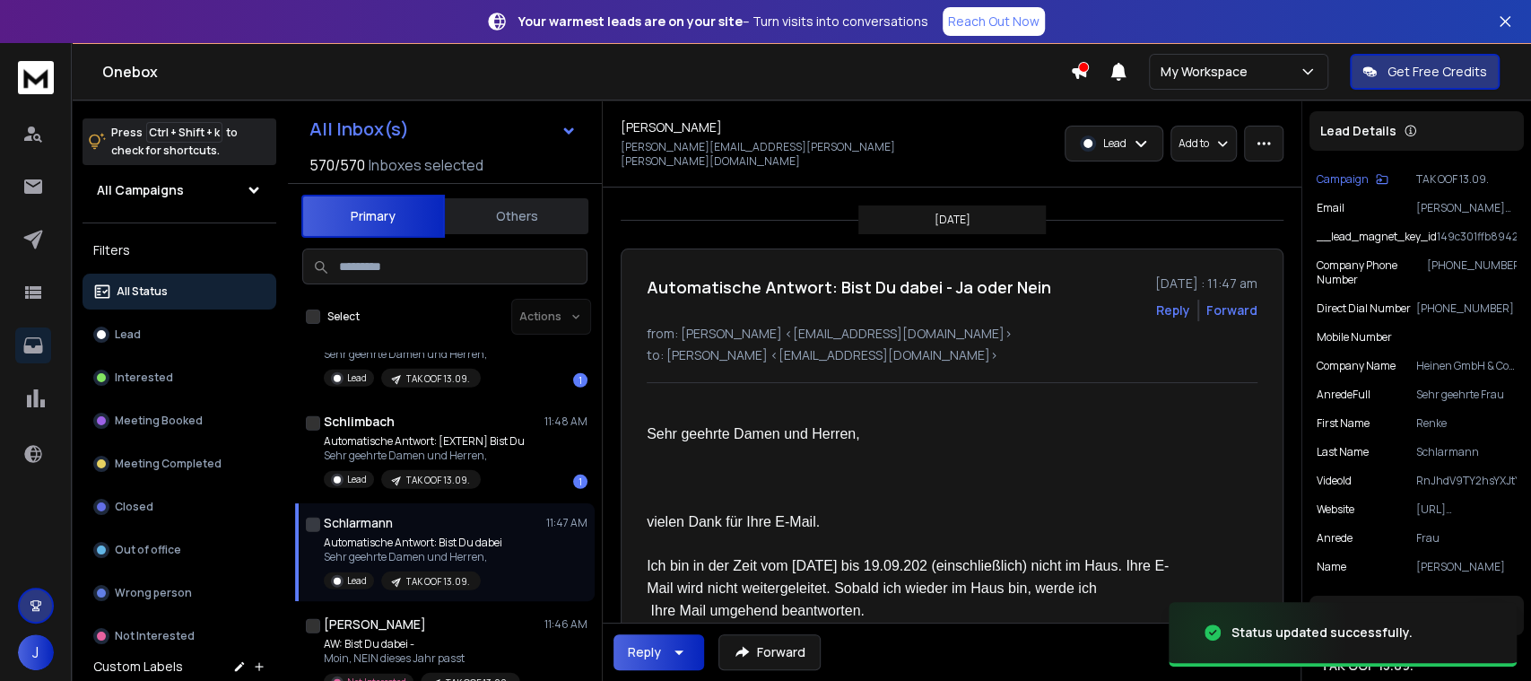
click at [740, 558] on span "Ich bin in der Zeit vom [DATE] bis 19.09.202 (einschließlich) nicht im Haus. Ih…" at bounding box center [908, 588] width 522 height 60
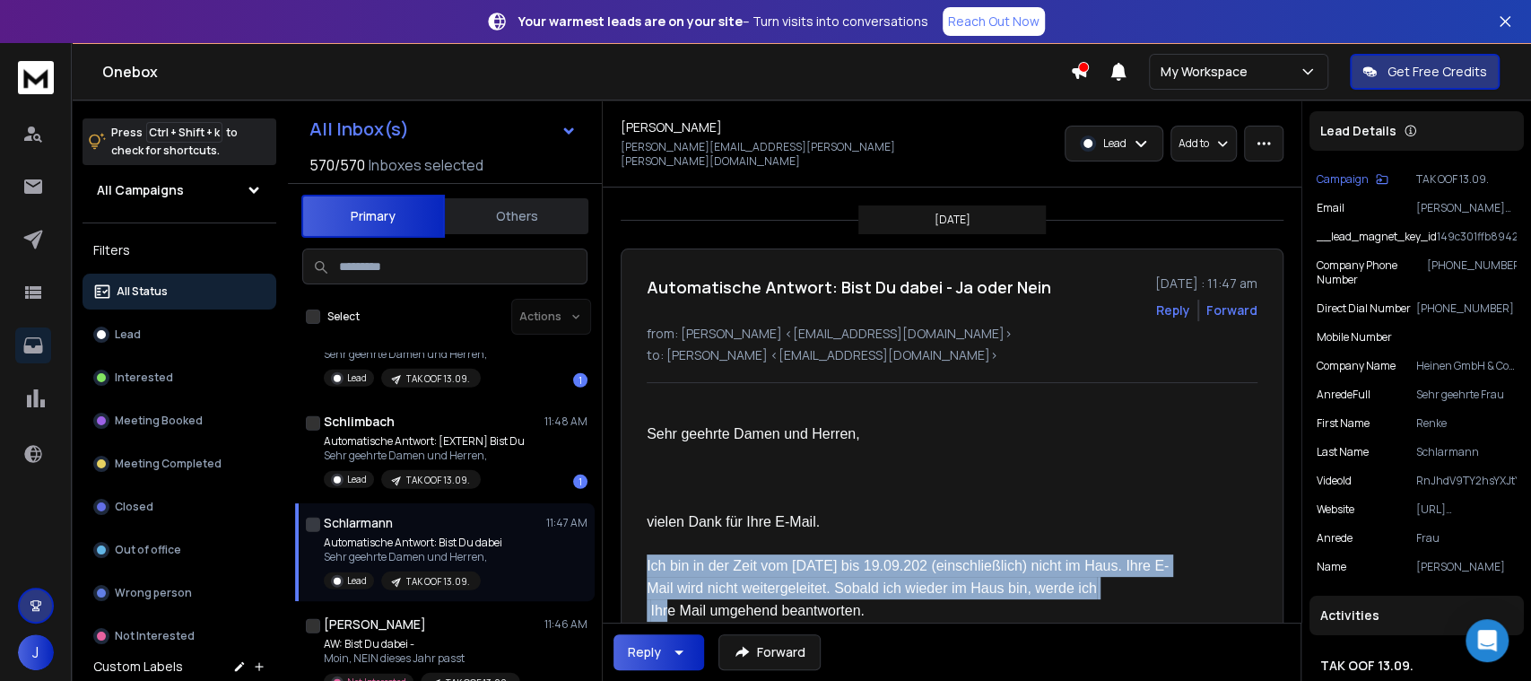
click at [740, 558] on span "Ich bin in der Zeit vom [DATE] bis 19.09.202 (einschließlich) nicht im Haus. Ih…" at bounding box center [908, 588] width 522 height 60
click at [1102, 126] on div "Lead" at bounding box center [1114, 143] width 97 height 34
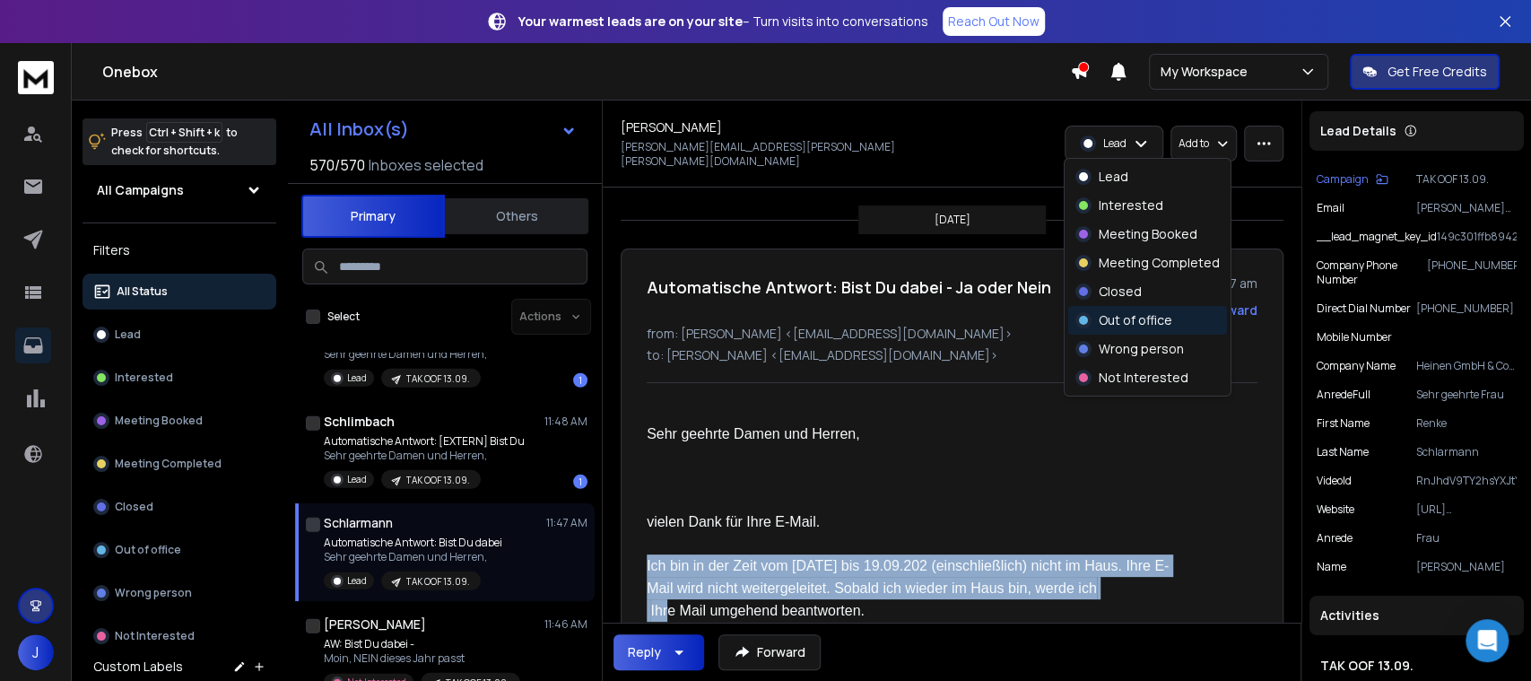
click at [1099, 316] on p "Out of office" at bounding box center [1136, 320] width 74 height 18
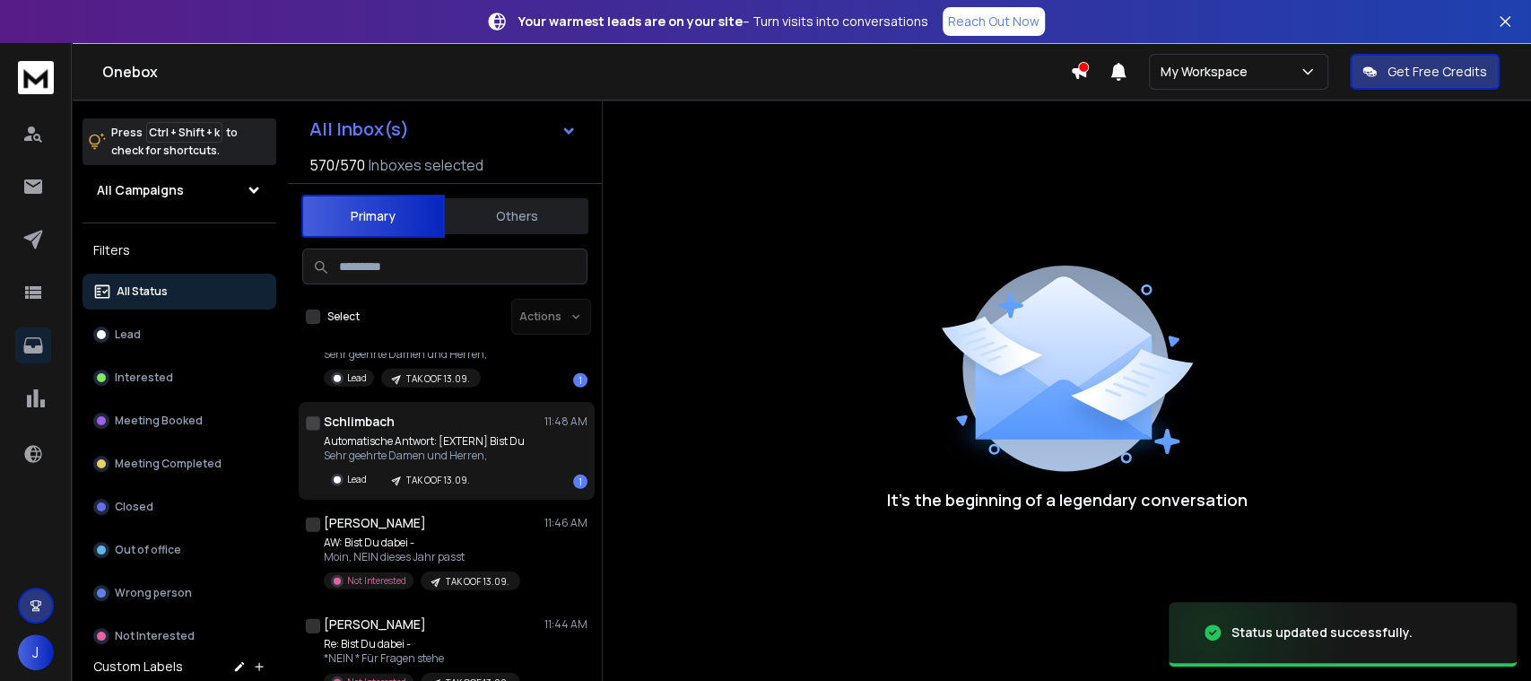
click at [567, 441] on div "Automatische Antwort: [EXTERN] Bist Du Sehr geehrte Damen und Herren, Lead TAK …" at bounding box center [456, 461] width 264 height 55
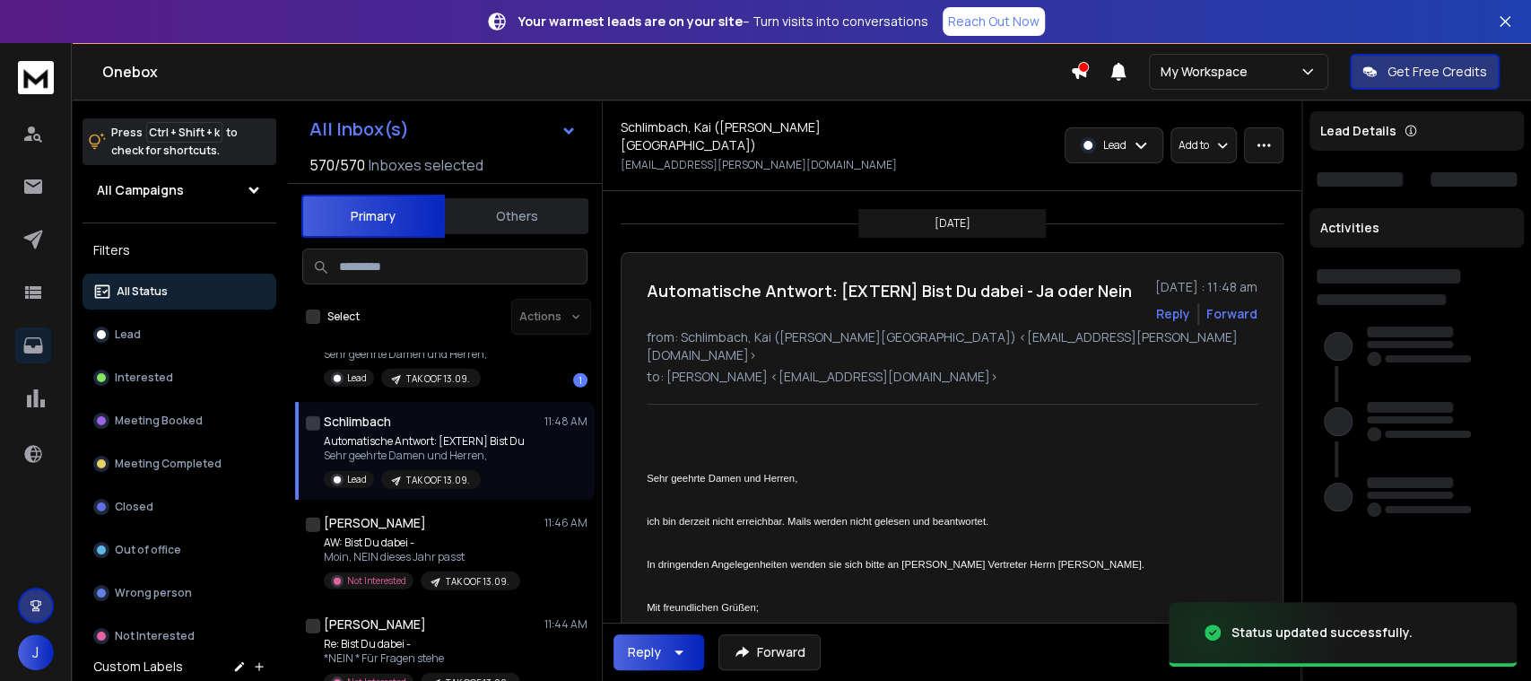
scroll to position [3382, 0]
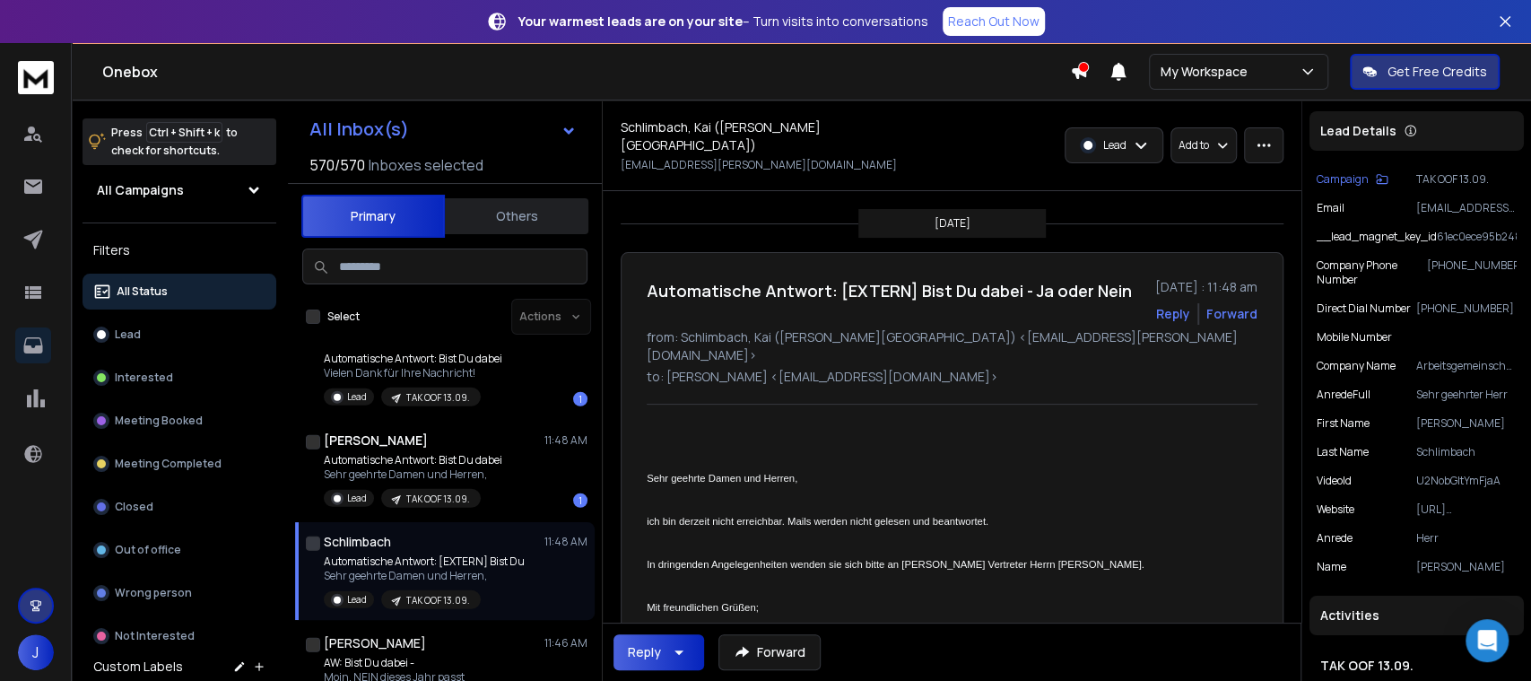
click at [1073, 143] on div "Lead" at bounding box center [1114, 145] width 97 height 34
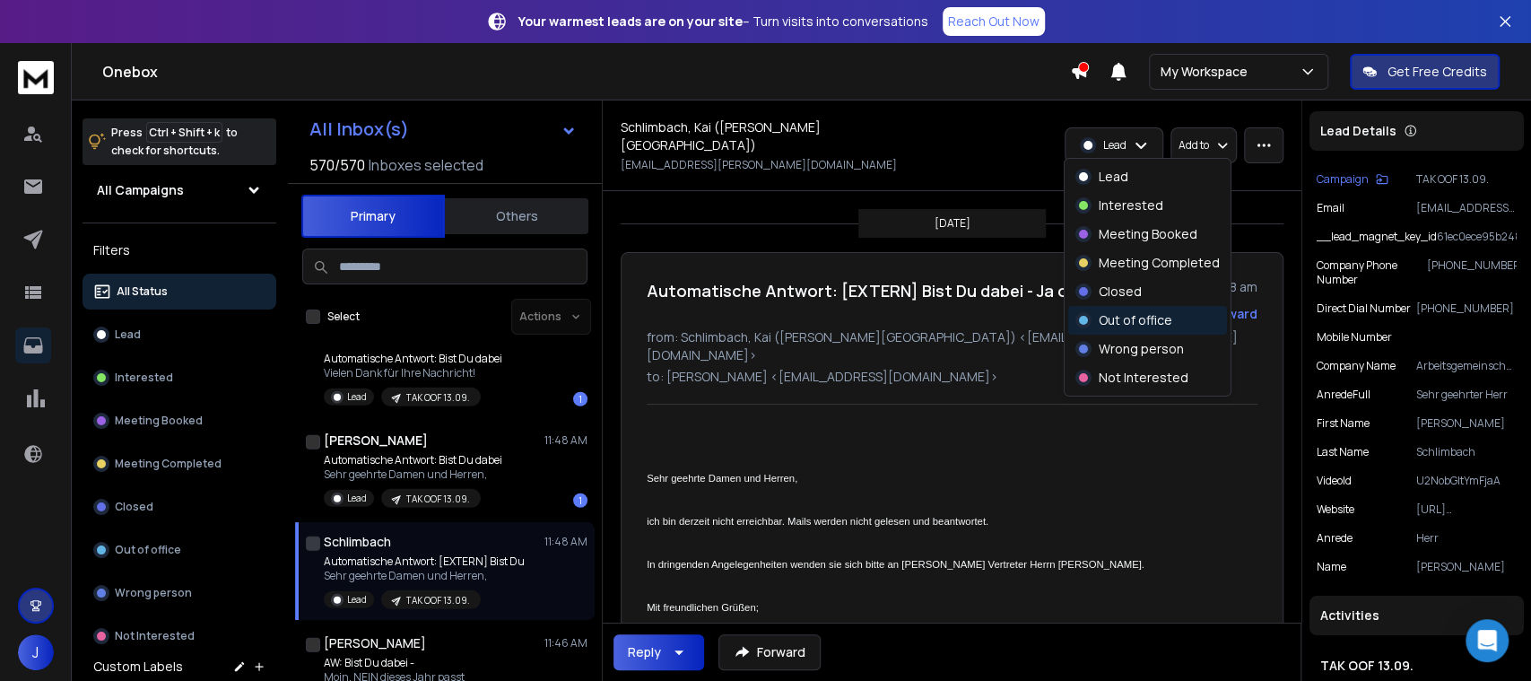
click at [1111, 313] on p "Out of office" at bounding box center [1136, 320] width 74 height 18
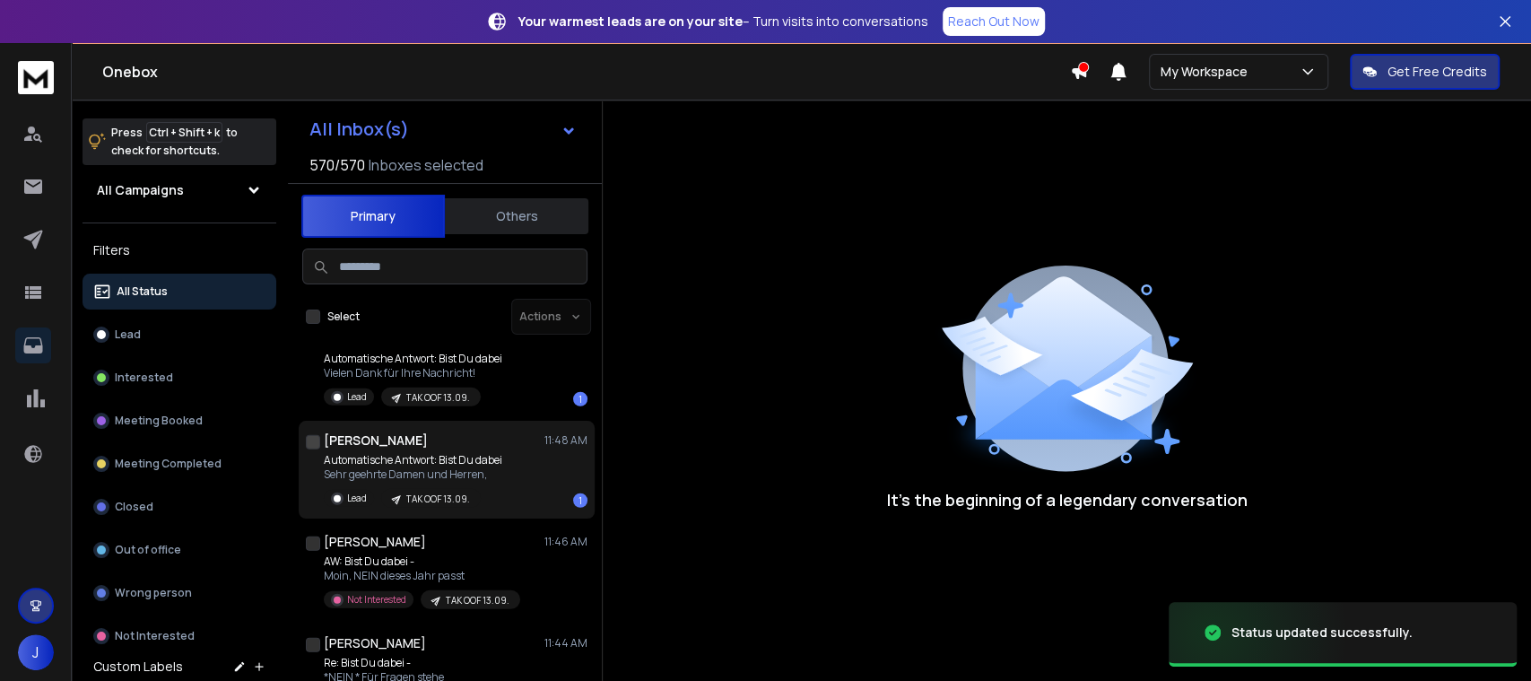
click at [515, 493] on div "Automatische Antwort: Bist Du dabei Sehr geehrte Damen und Herren, Lead TAK OOF…" at bounding box center [456, 480] width 264 height 55
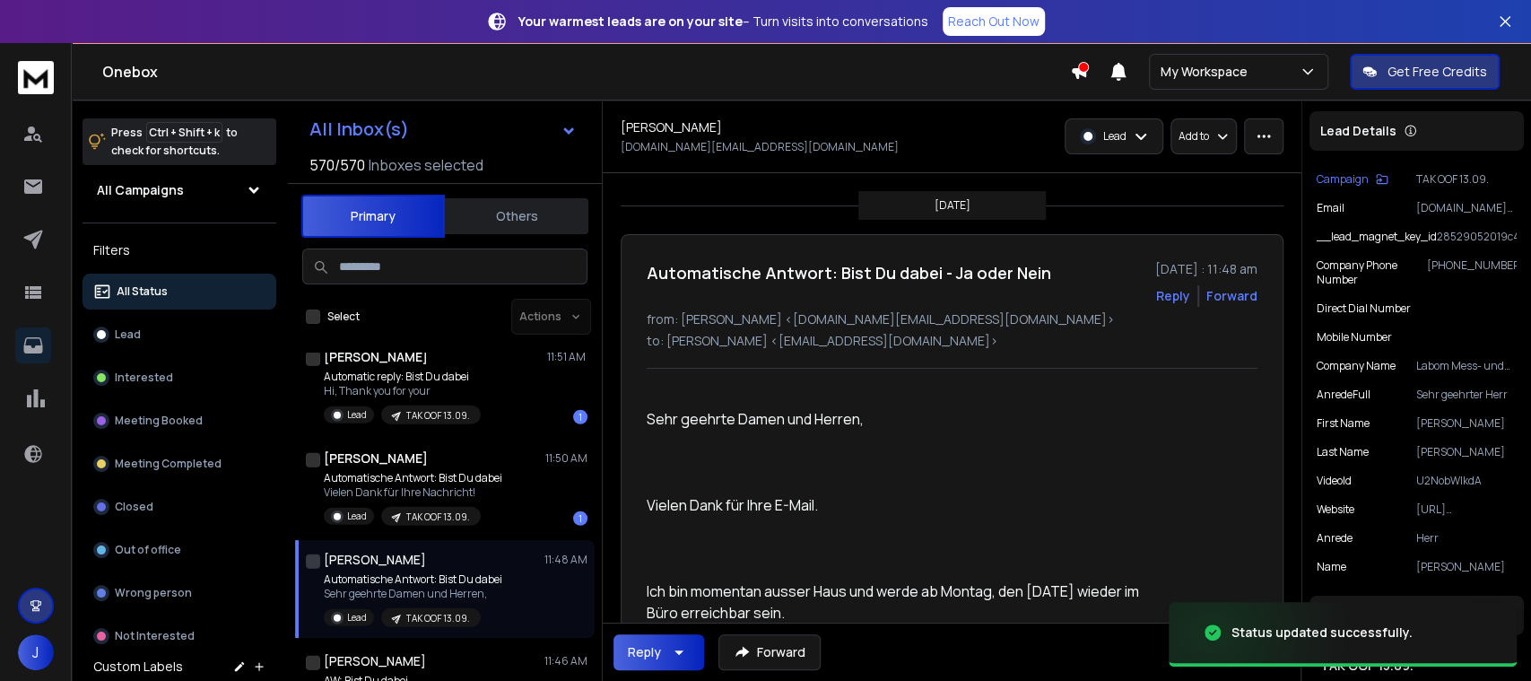
scroll to position [119, 0]
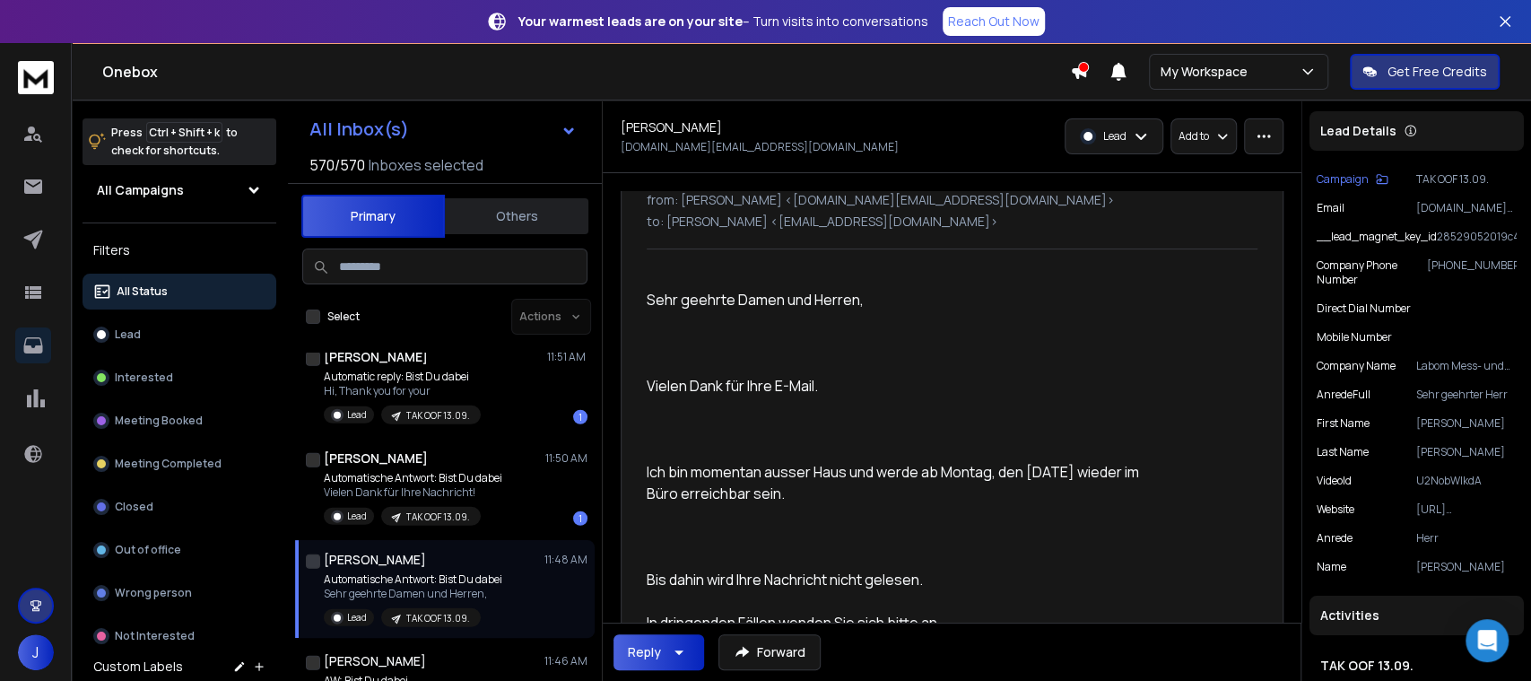
click at [813, 493] on p "Ich bin momentan ausser Haus und werde ab Montag, den [DATE] wieder im Büro err…" at bounding box center [909, 482] width 524 height 43
click at [1080, 130] on div at bounding box center [1088, 136] width 16 height 16
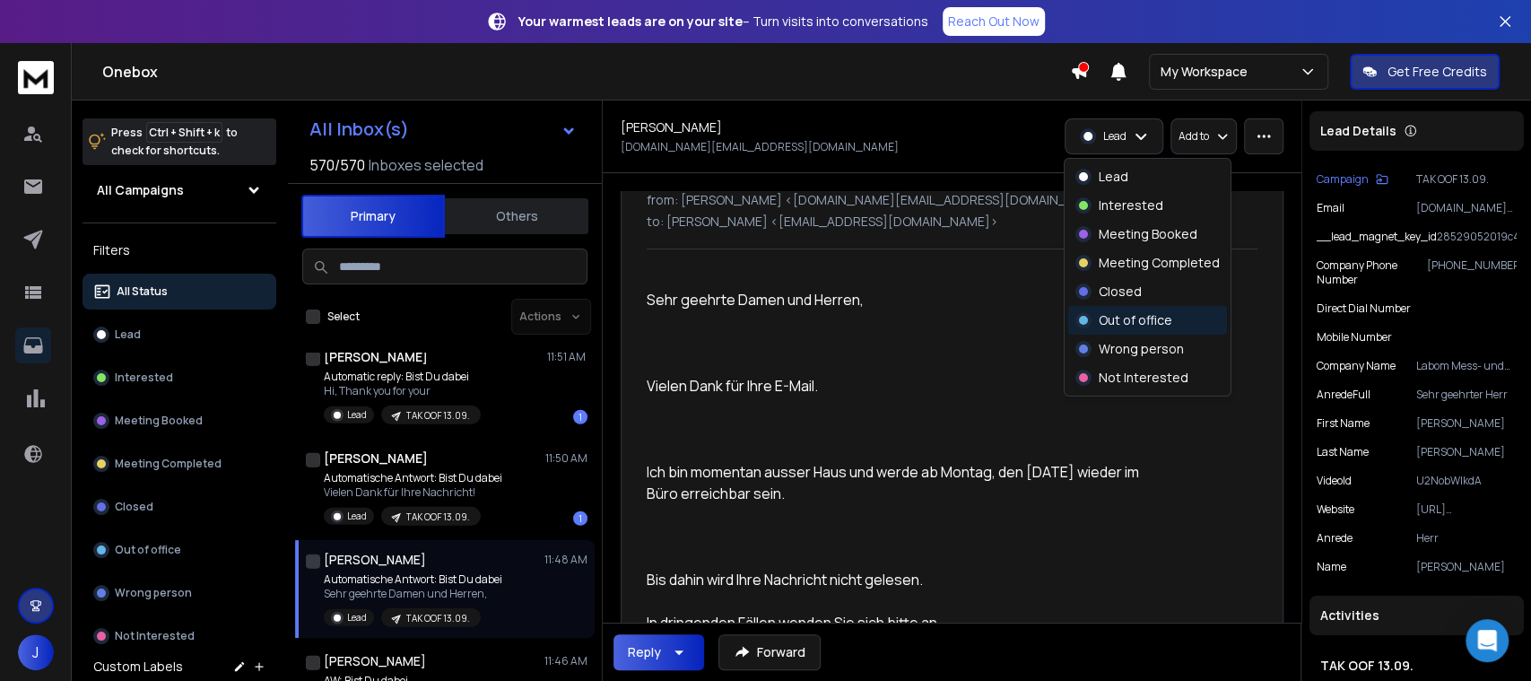
click at [1093, 315] on div "Out of office" at bounding box center [1124, 320] width 97 height 18
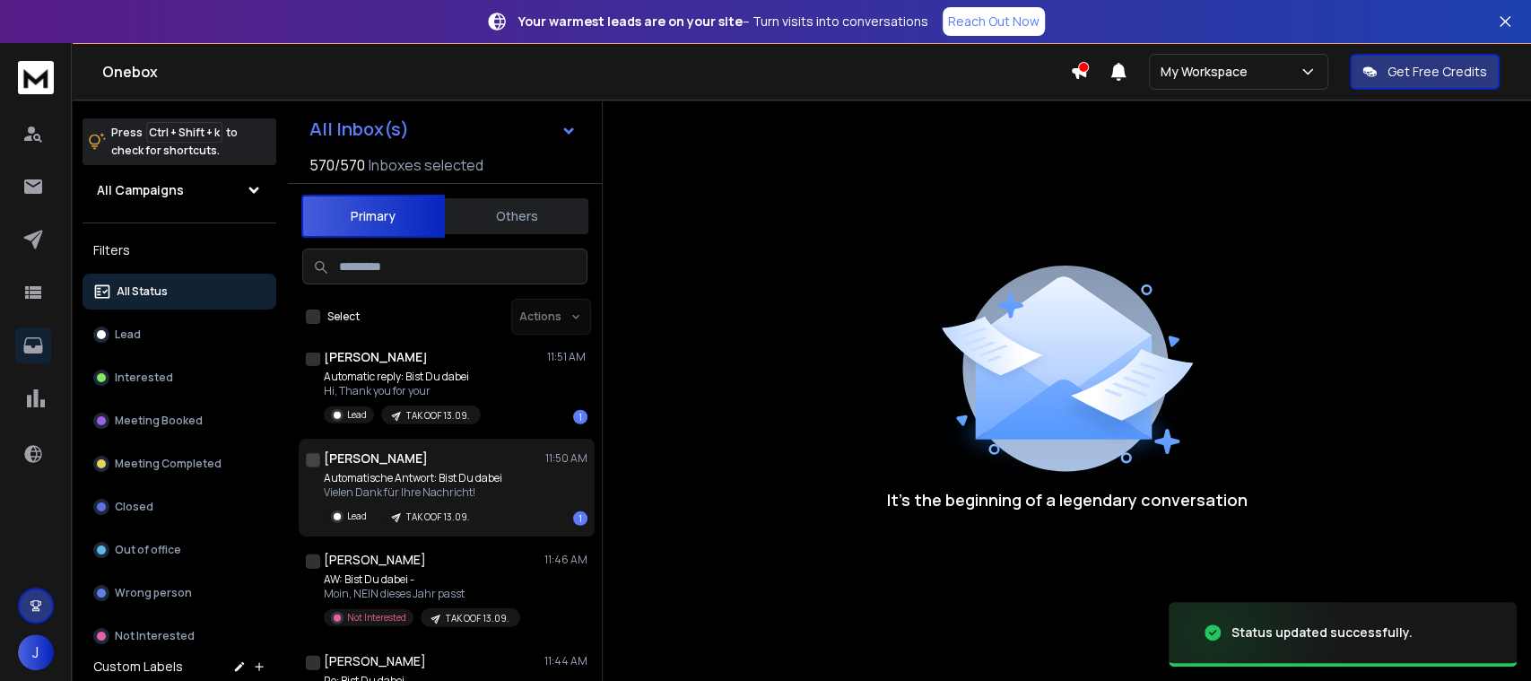
scroll to position [0, 0]
click at [372, 465] on h1 "[PERSON_NAME]" at bounding box center [376, 458] width 104 height 18
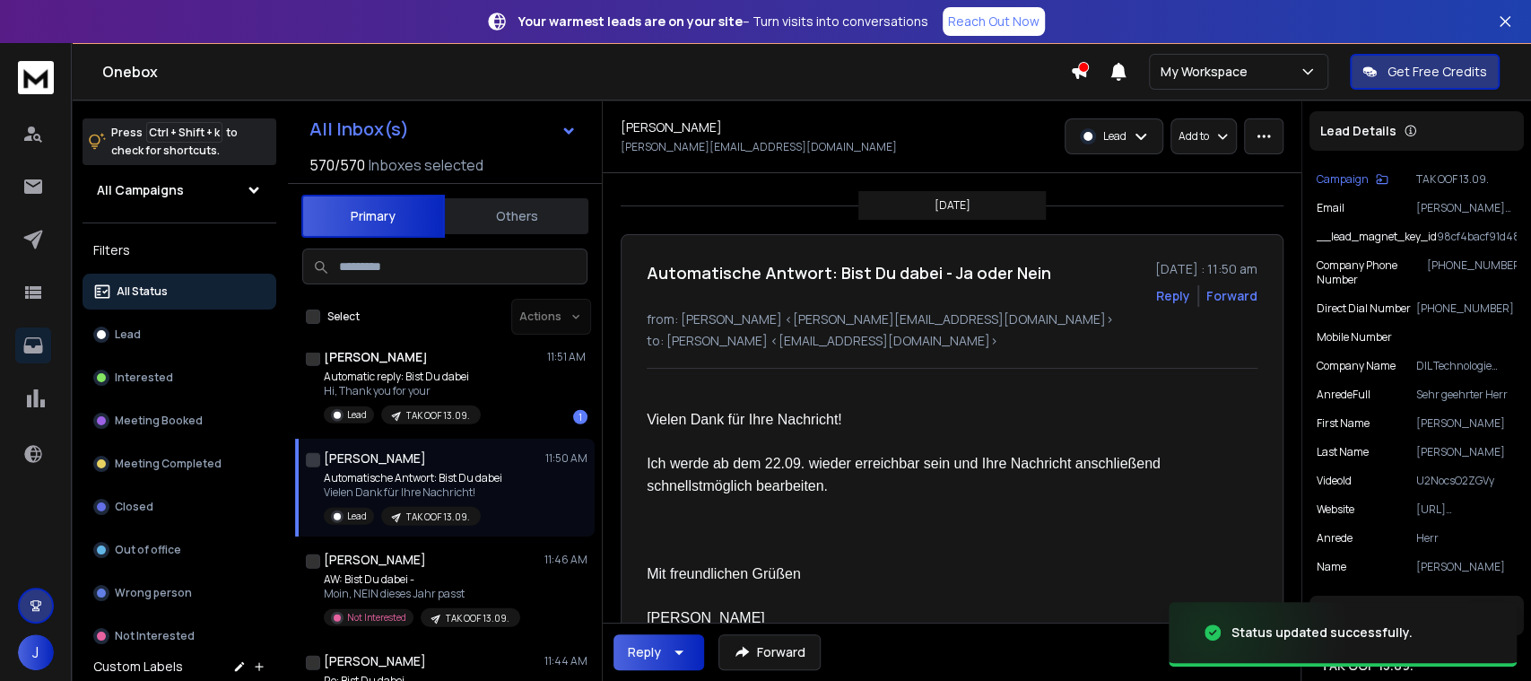
click at [1117, 150] on div "Lead" at bounding box center [1114, 136] width 97 height 34
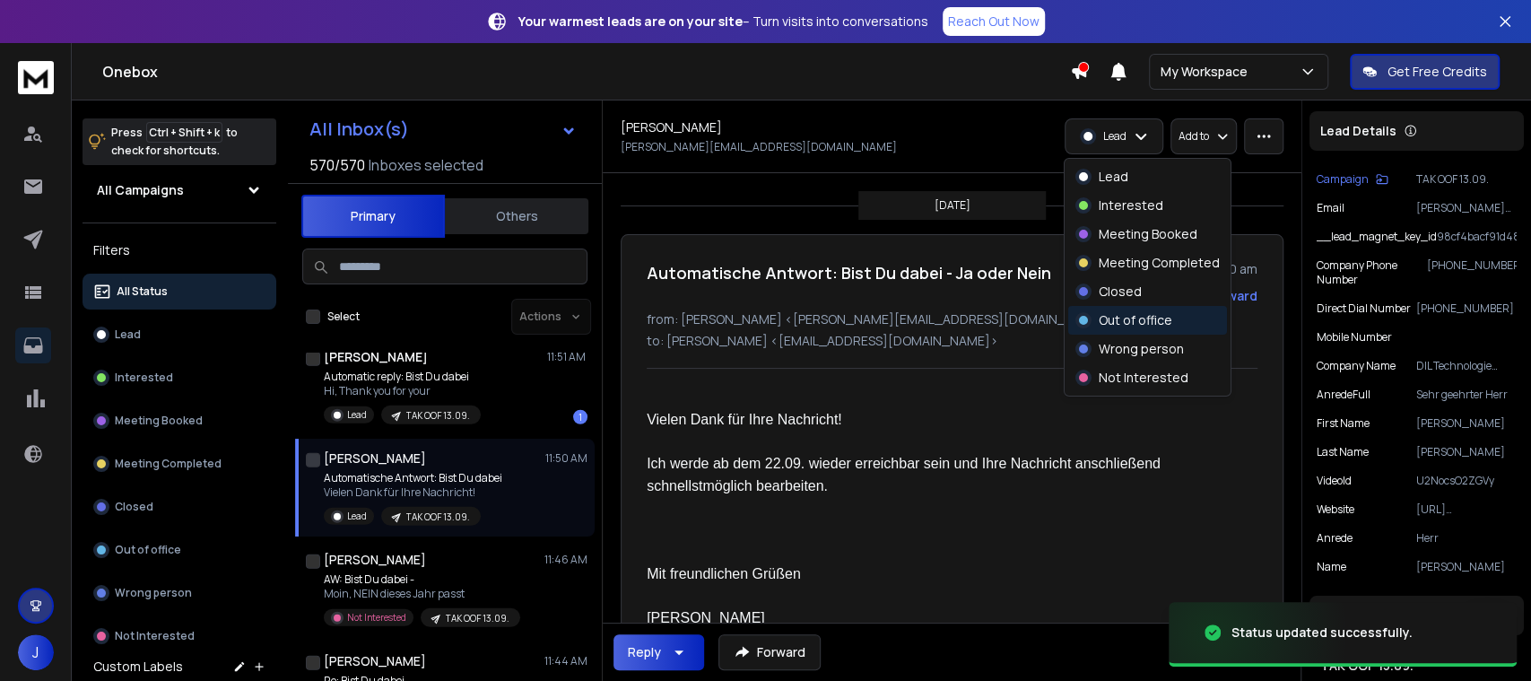
click at [1094, 322] on div "Out of office" at bounding box center [1124, 320] width 97 height 18
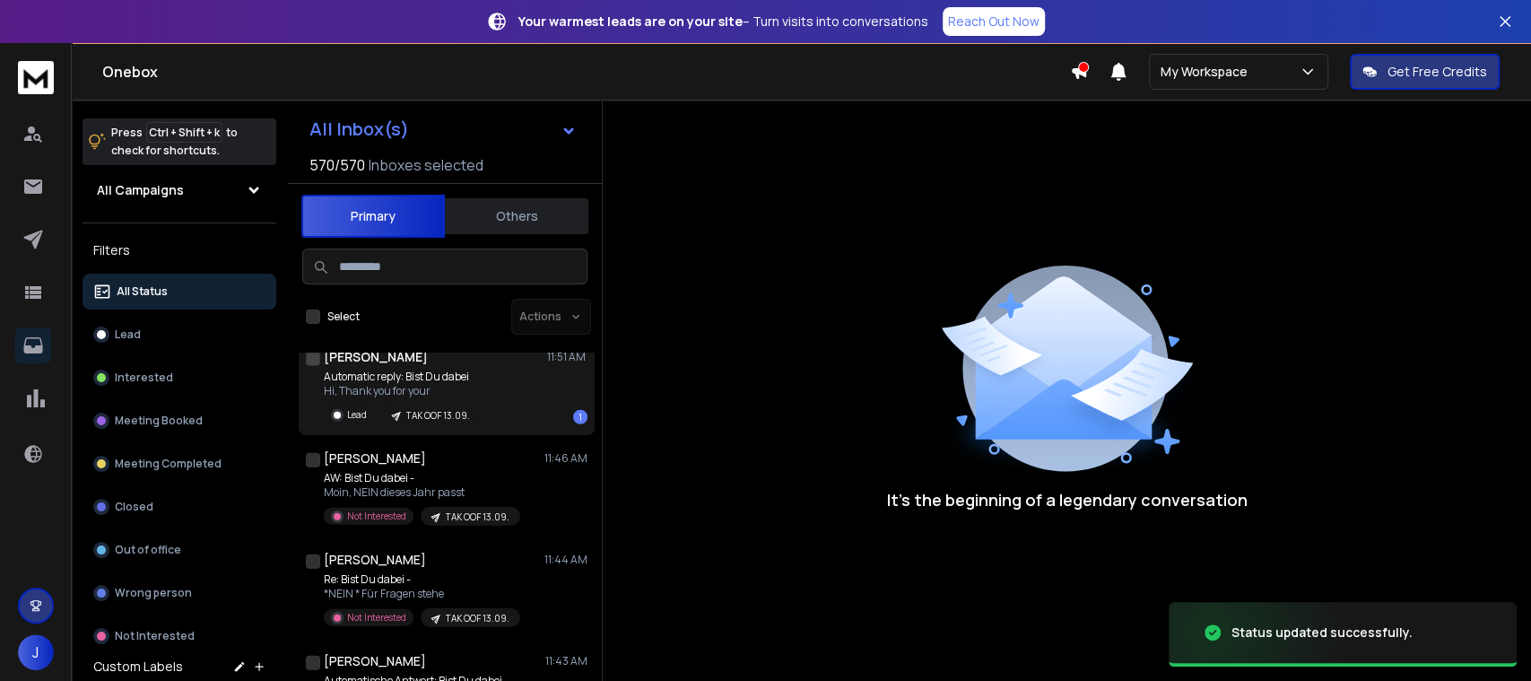
click at [467, 415] on div "TAK OOF 13.09." at bounding box center [431, 414] width 100 height 19
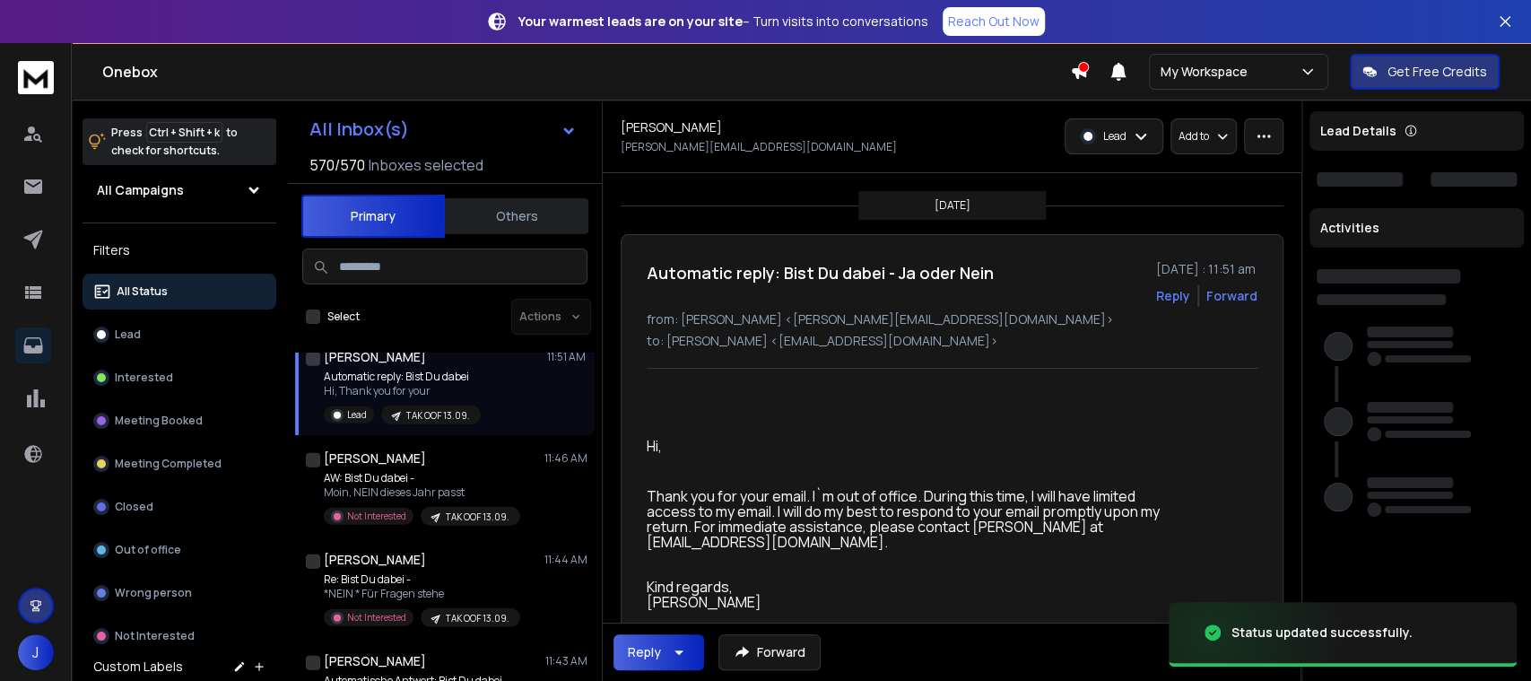
scroll to position [3023, 0]
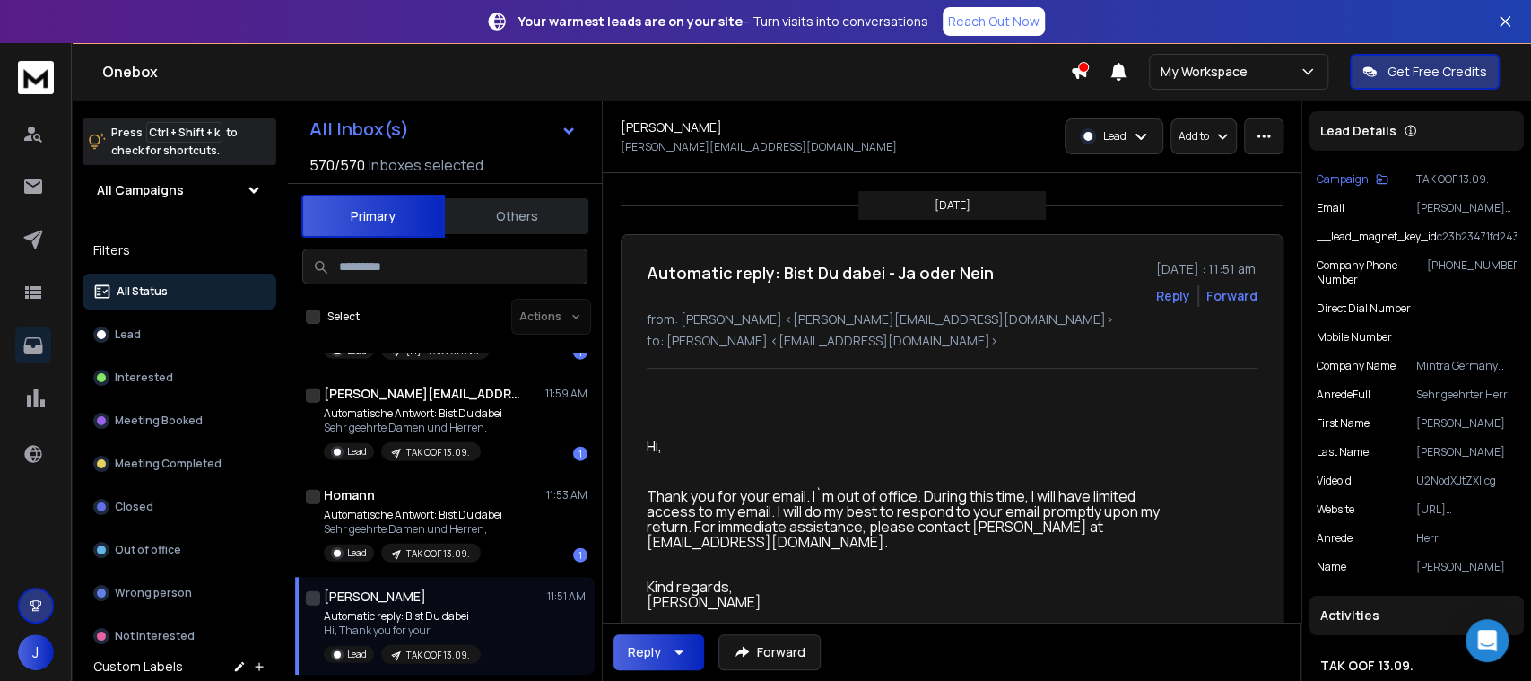
click at [1106, 140] on p "Lead" at bounding box center [1114, 136] width 23 height 14
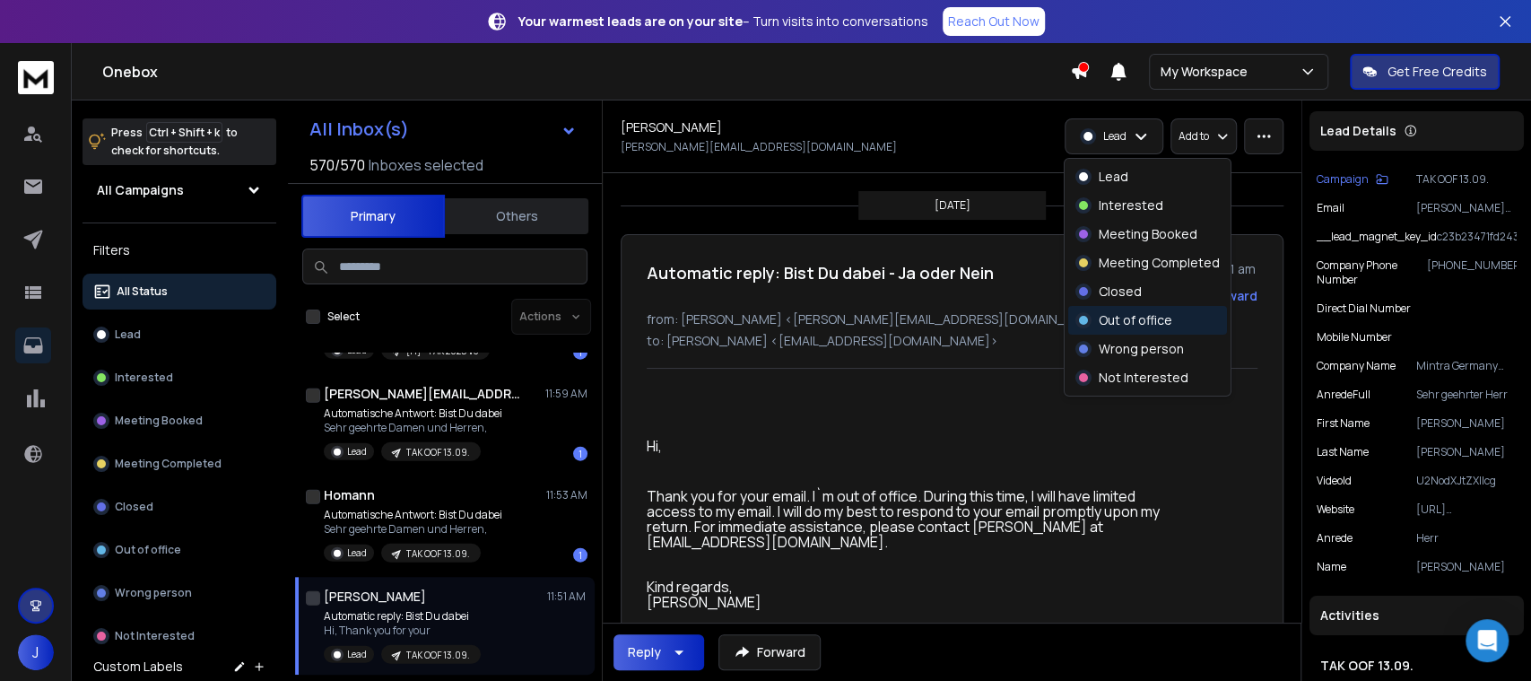
click at [1090, 319] on span at bounding box center [1084, 320] width 16 height 16
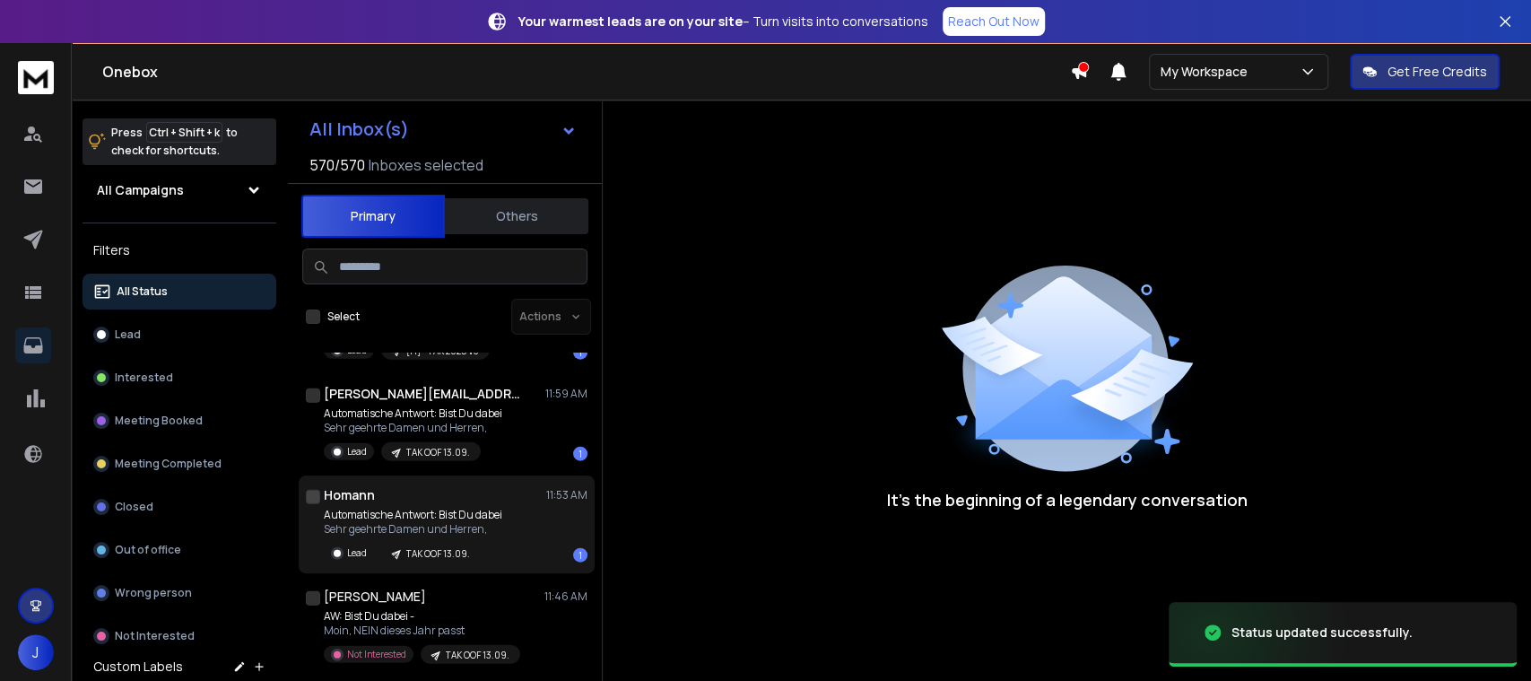
click at [500, 499] on div "Homann 11:53 AM" at bounding box center [456, 495] width 264 height 18
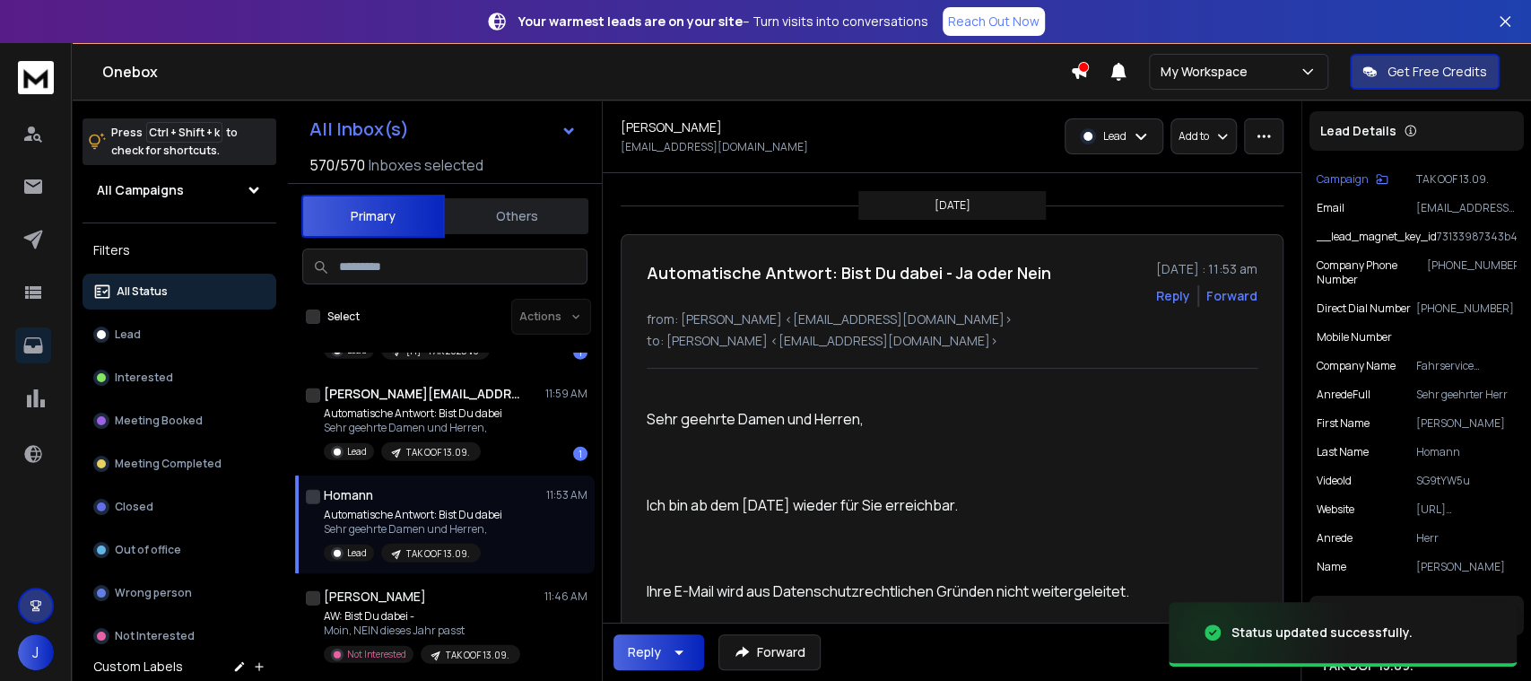
click at [1116, 136] on p "Lead" at bounding box center [1114, 136] width 23 height 14
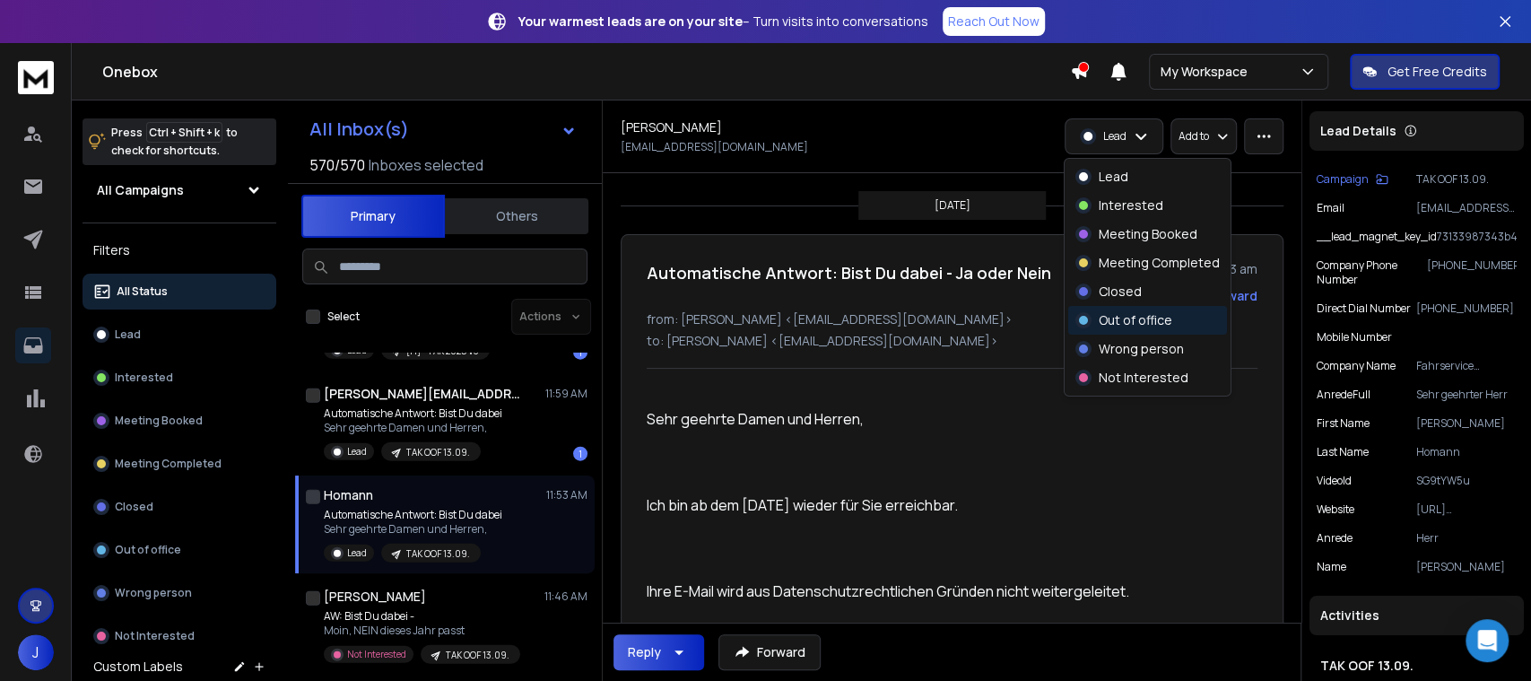
click at [1109, 322] on p "Out of office" at bounding box center [1136, 320] width 74 height 18
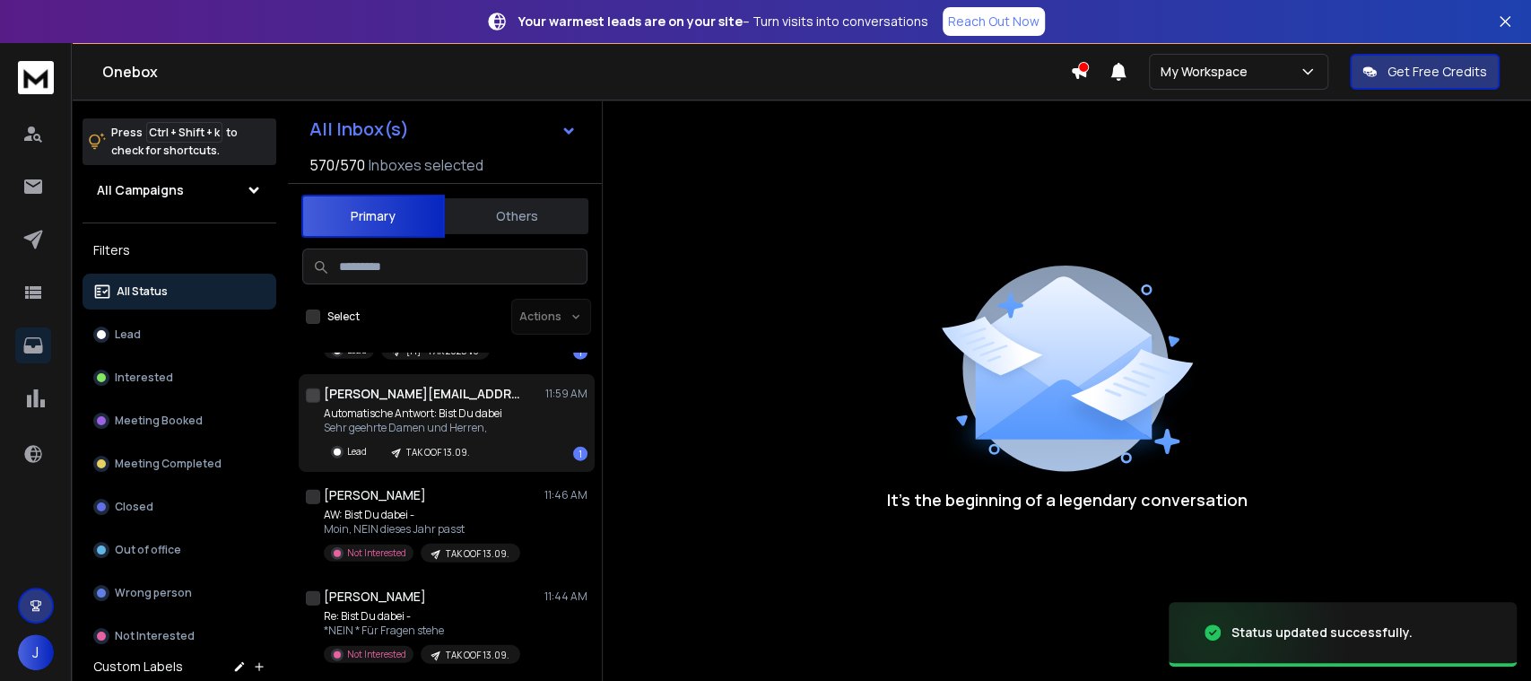
click at [509, 433] on div "Automatische Antwort: Bist Du dabei Sehr geehrte Damen und Herren, Lead TAK OOF…" at bounding box center [456, 433] width 264 height 55
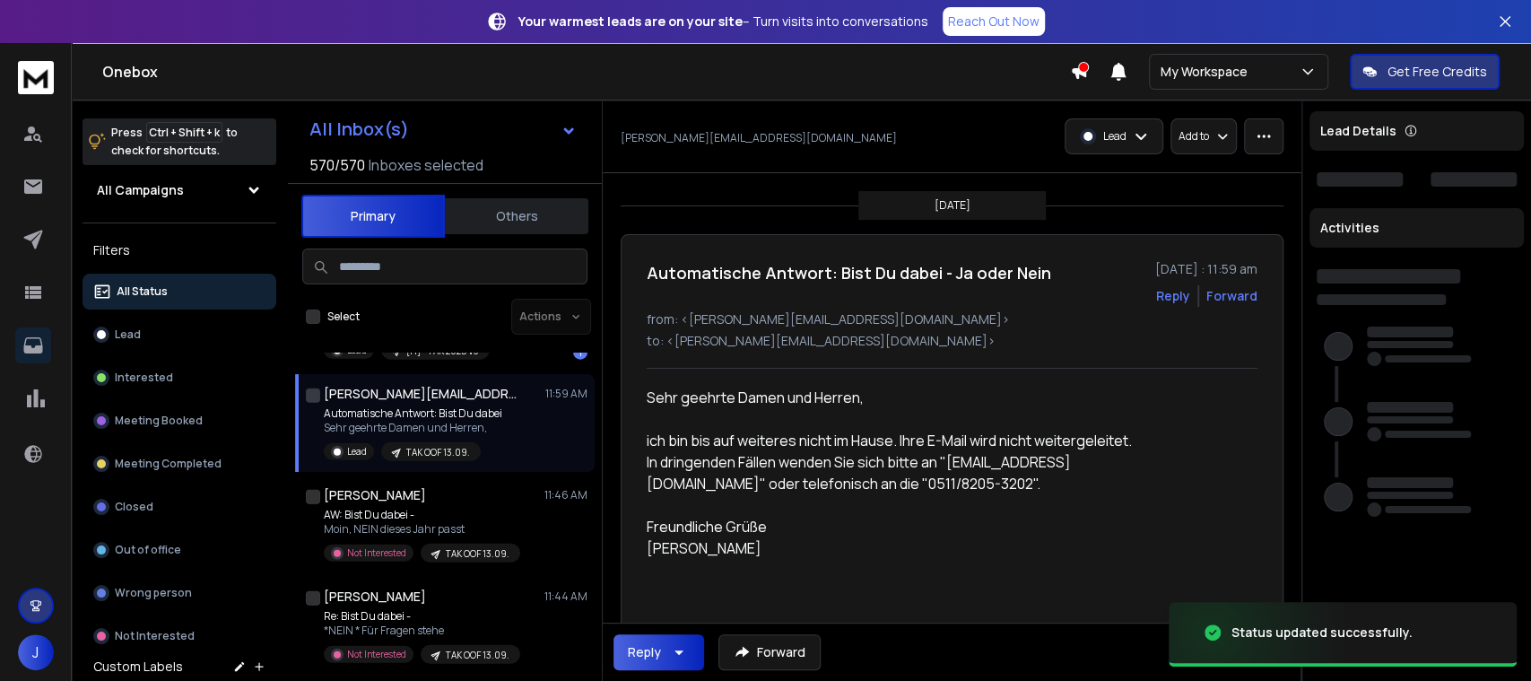
scroll to position [2904, 0]
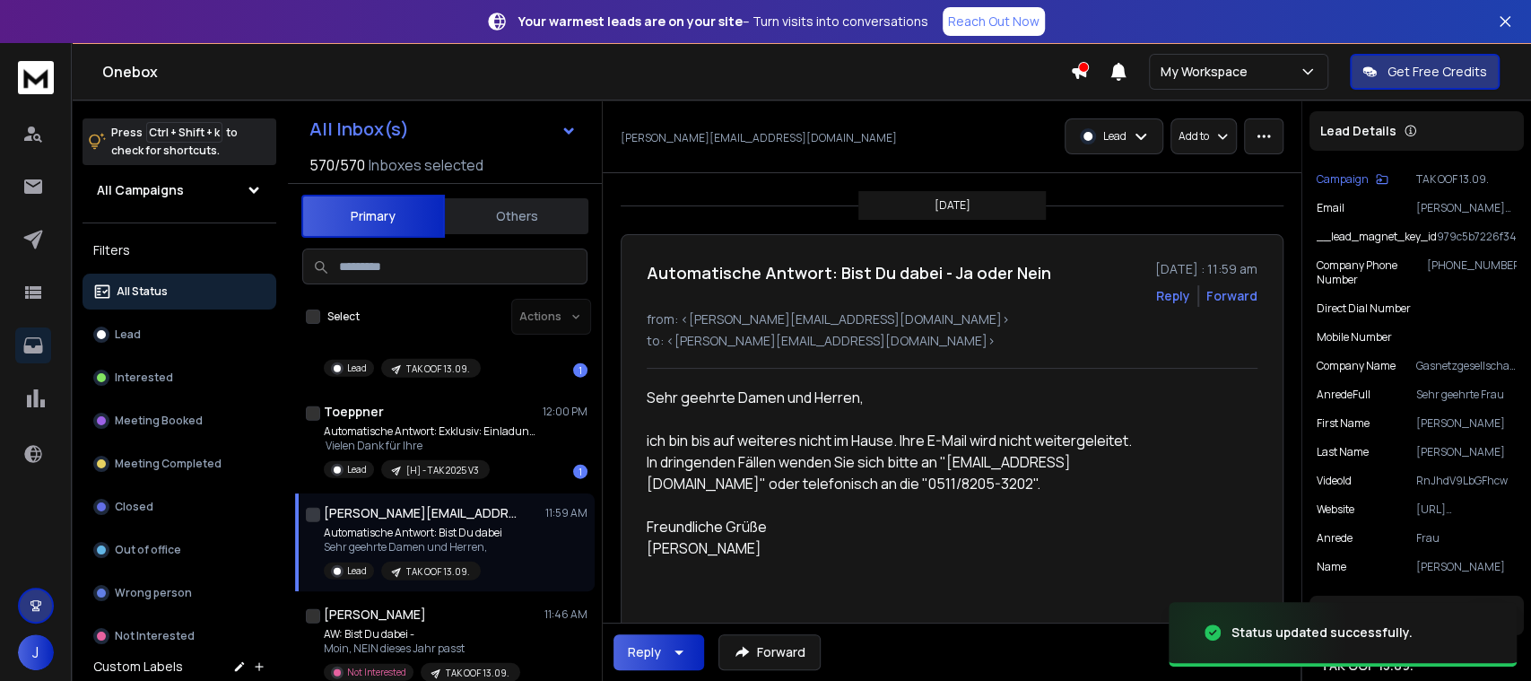
click at [1079, 147] on div "Lead" at bounding box center [1114, 136] width 97 height 34
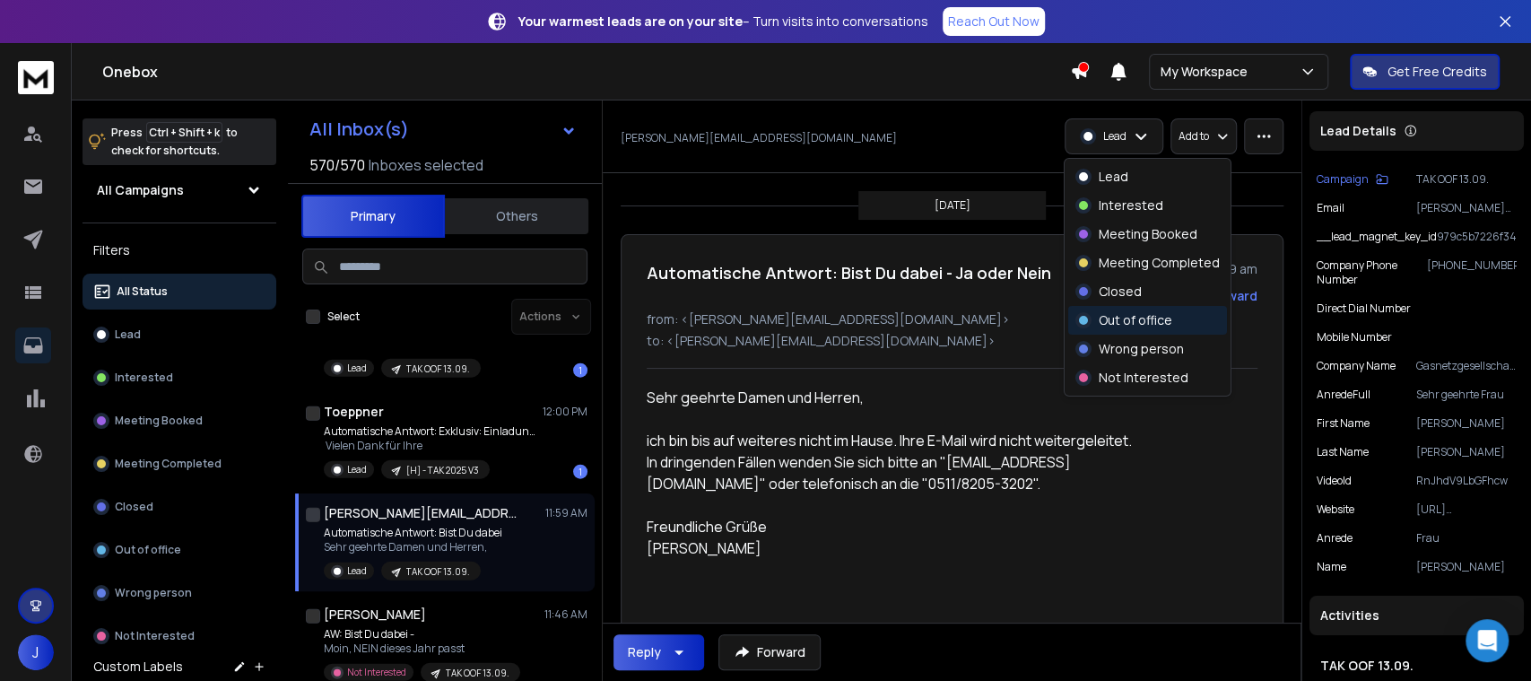
click at [1121, 327] on p "Out of office" at bounding box center [1136, 320] width 74 height 18
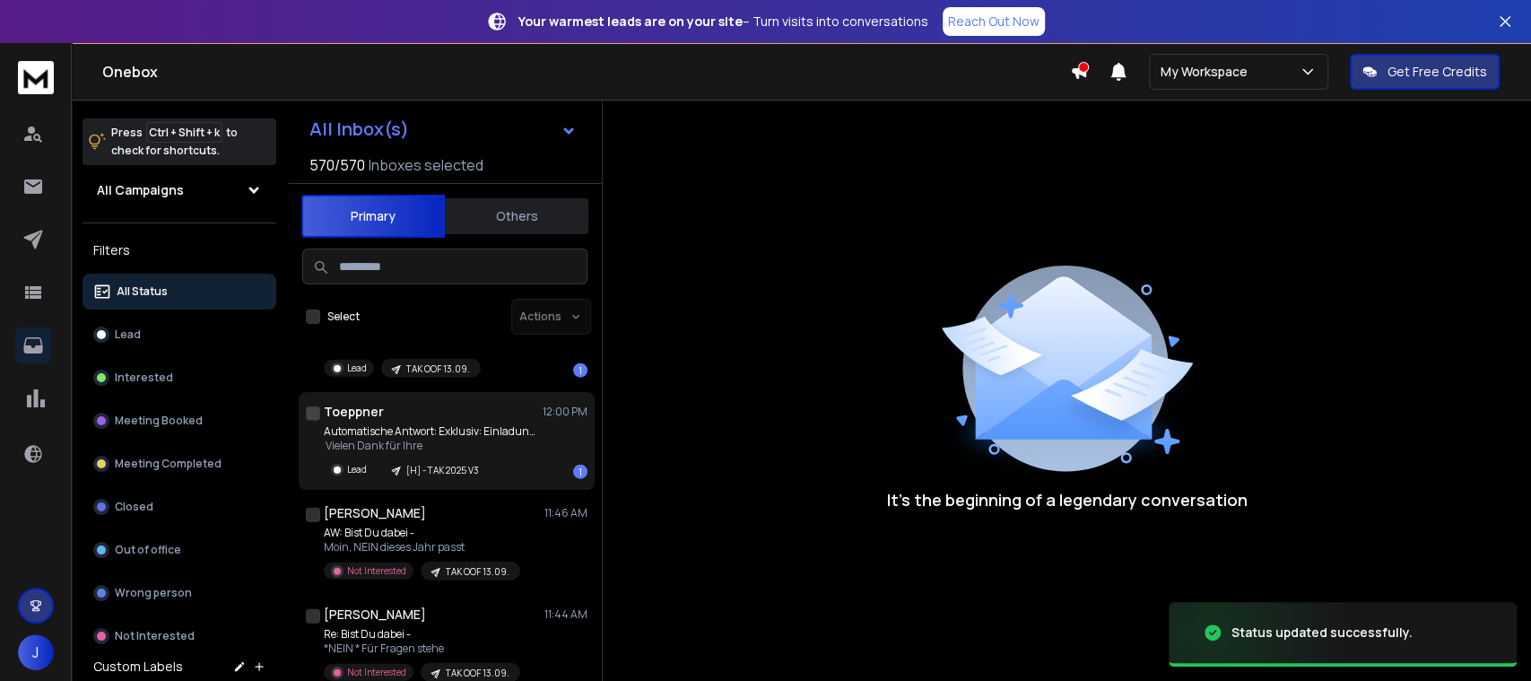
drag, startPoint x: 516, startPoint y: 451, endPoint x: 512, endPoint y: 461, distance: 10.5
click at [516, 450] on p "﻿ Vielen Dank für Ihre" at bounding box center [431, 446] width 215 height 14
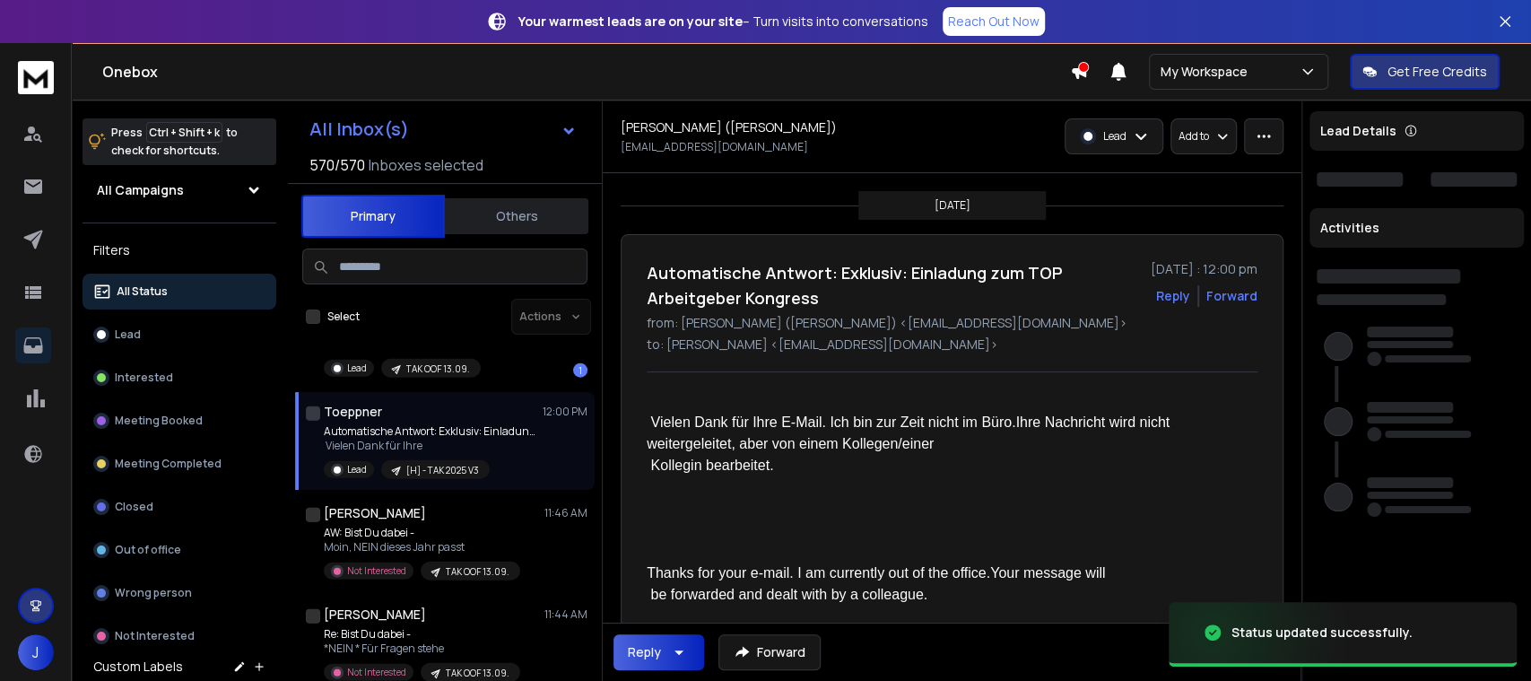
scroll to position [2785, 0]
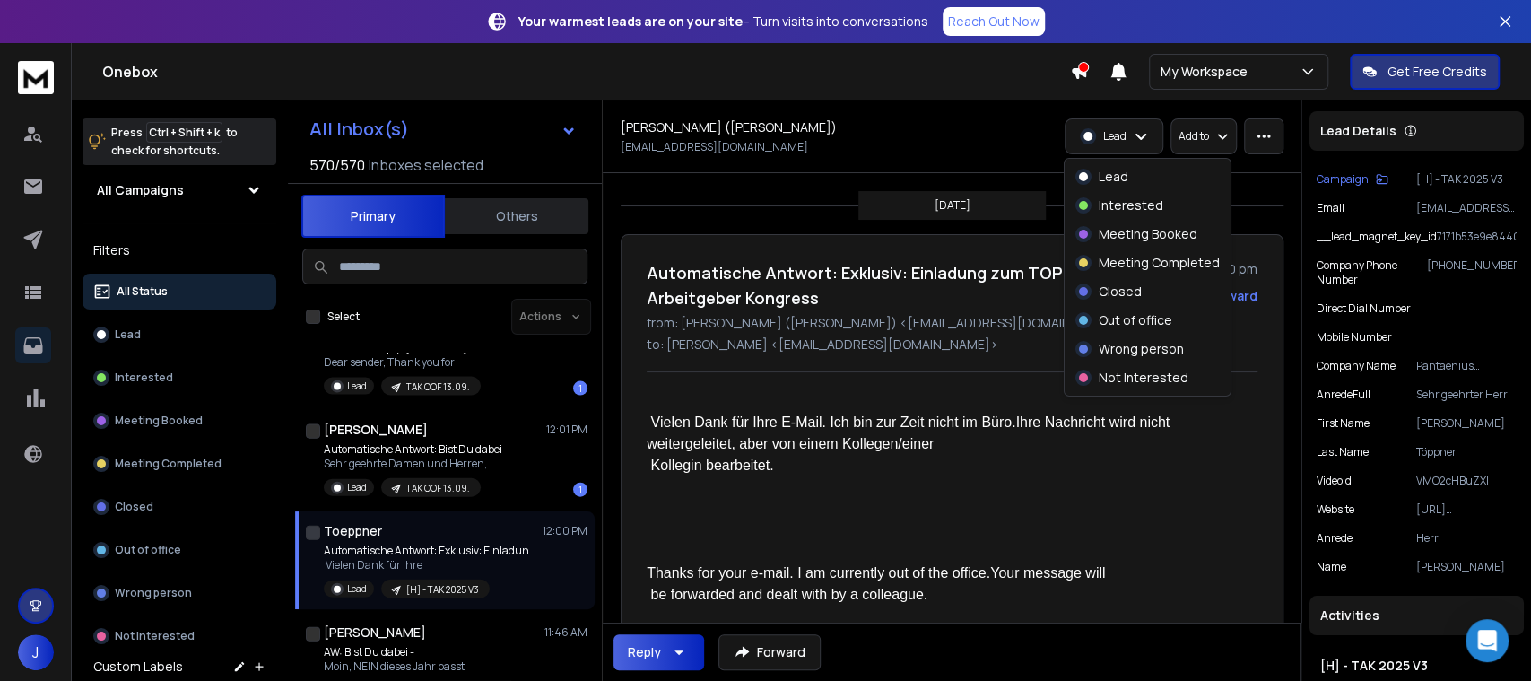
click at [1127, 132] on div "Lead" at bounding box center [1114, 136] width 97 height 34
click at [1152, 322] on p "Out of office" at bounding box center [1136, 320] width 74 height 18
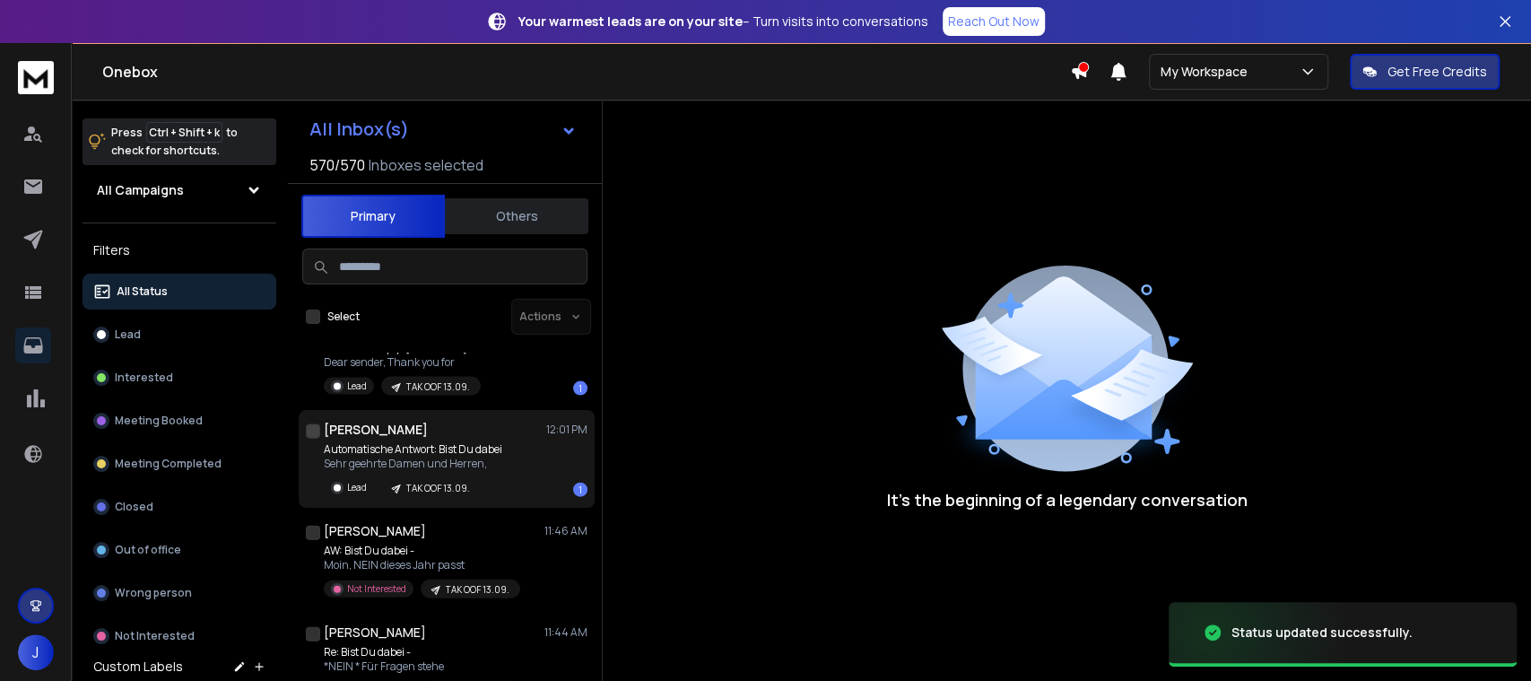
click at [426, 470] on p "Sehr geehrte Damen und Herren," at bounding box center [413, 464] width 179 height 14
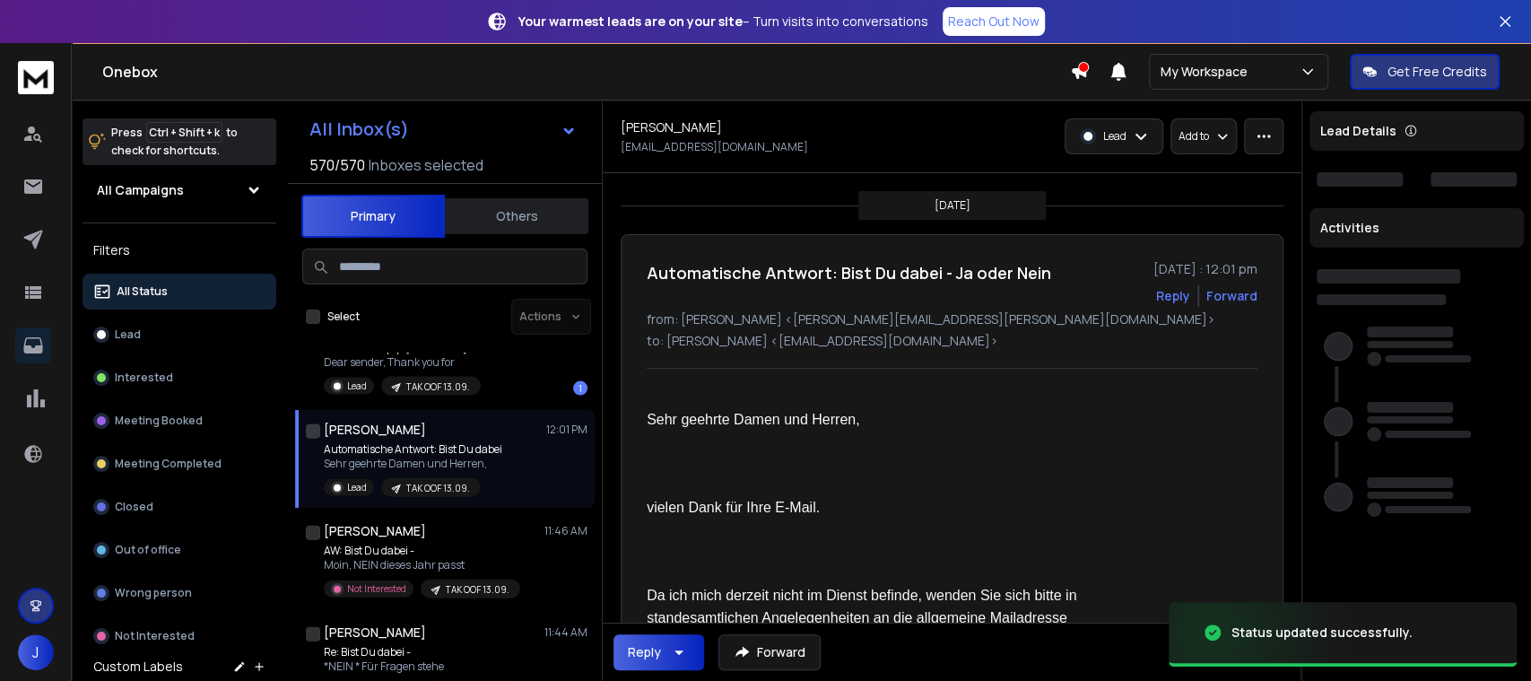
scroll to position [2664, 0]
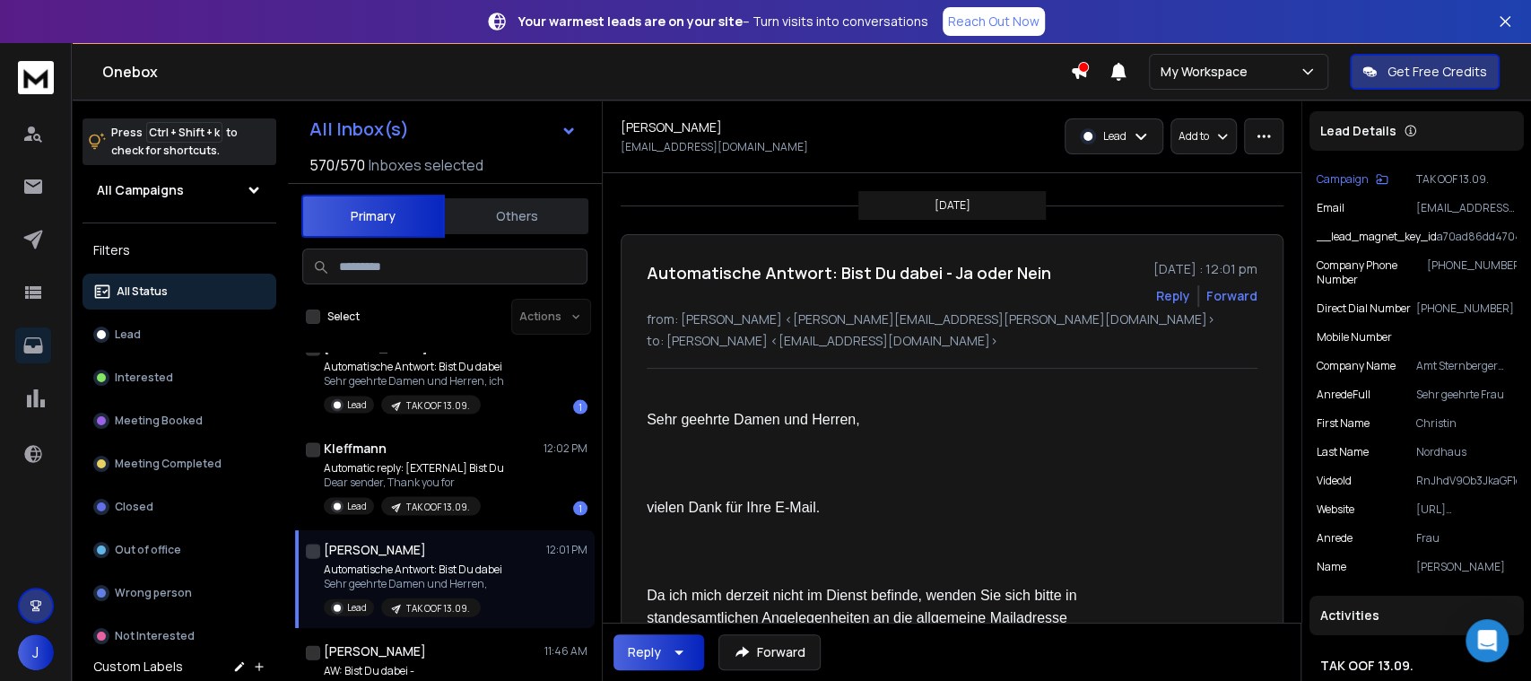
click at [1104, 151] on div "Lead" at bounding box center [1114, 136] width 97 height 34
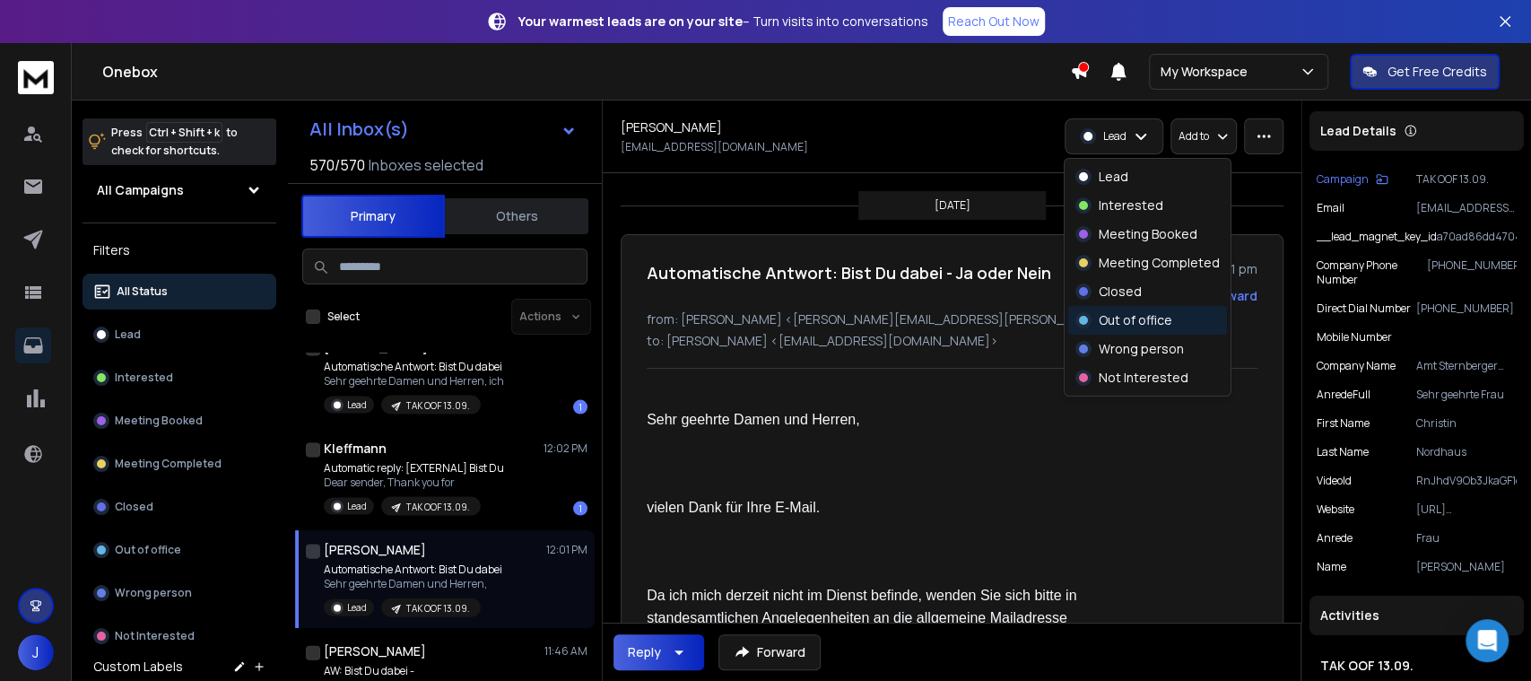
click at [1099, 317] on p "Out of office" at bounding box center [1136, 320] width 74 height 18
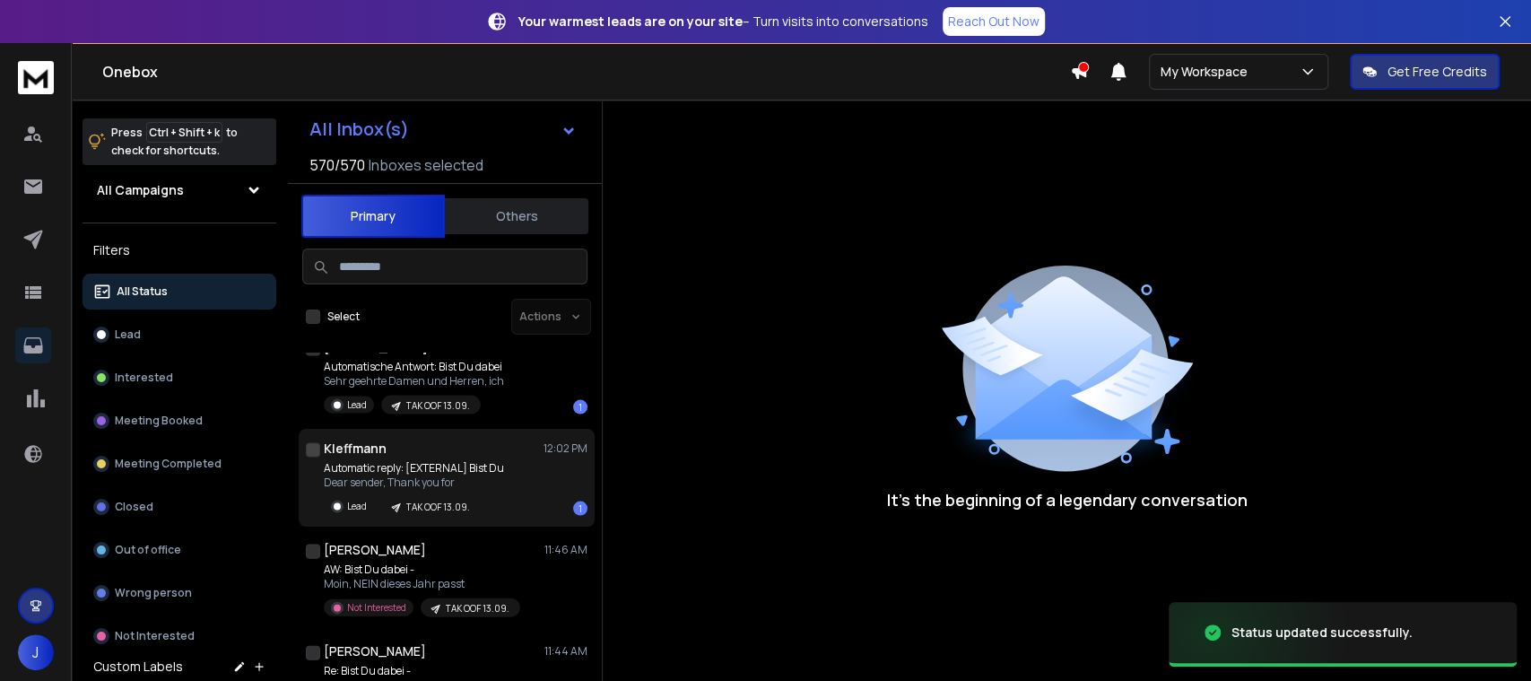
click at [427, 488] on div "Automatic reply: [EXTERNAL] Bist Du ﻿Dear sender, Thank you for Lead TAK OOF 13…" at bounding box center [414, 488] width 180 height 55
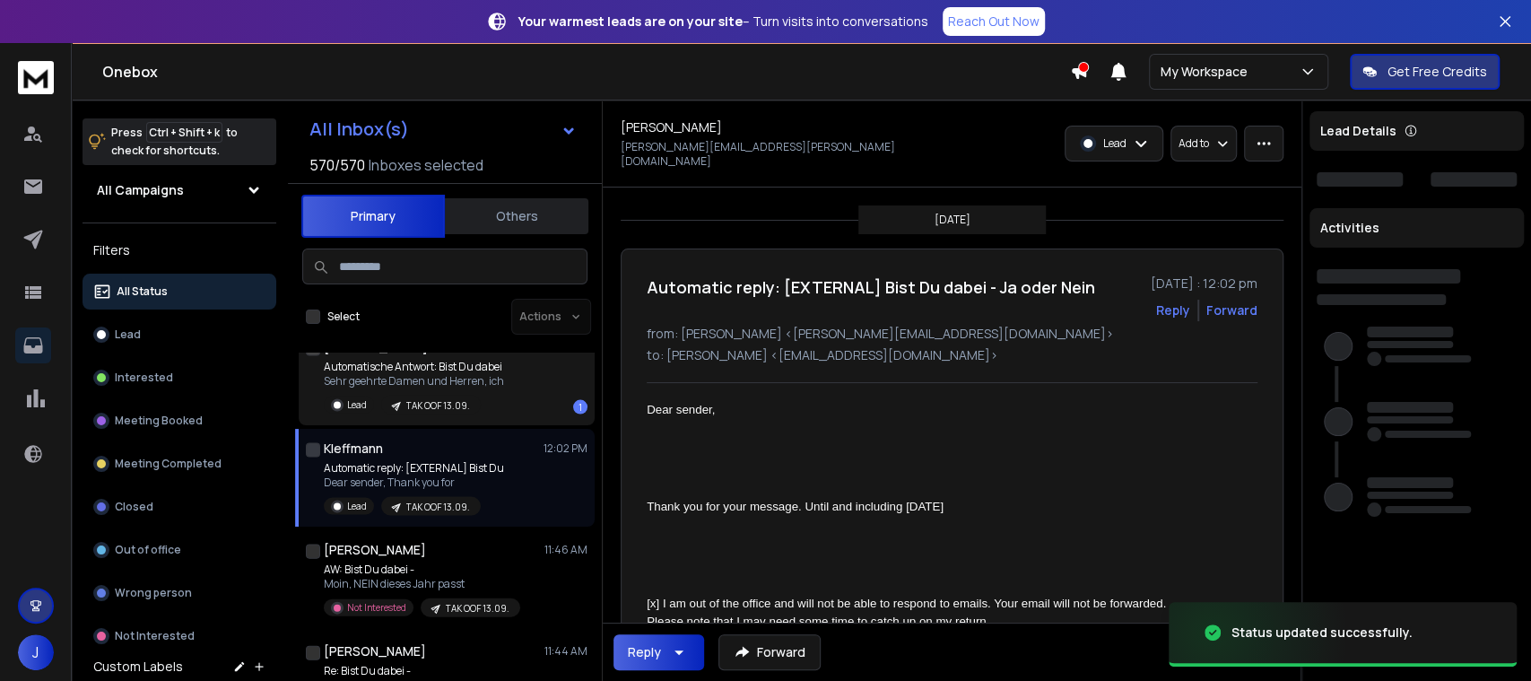
scroll to position [2545, 0]
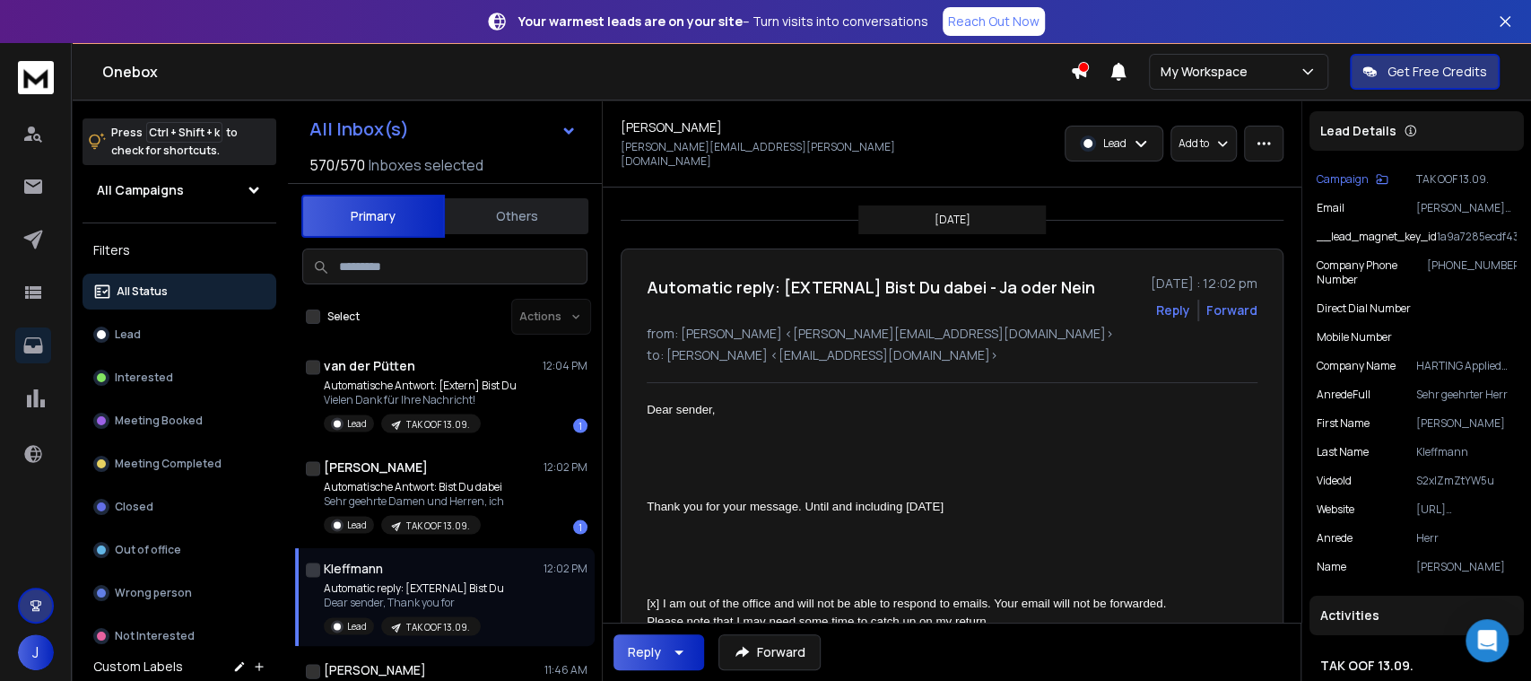
click at [1091, 135] on div at bounding box center [1088, 143] width 16 height 16
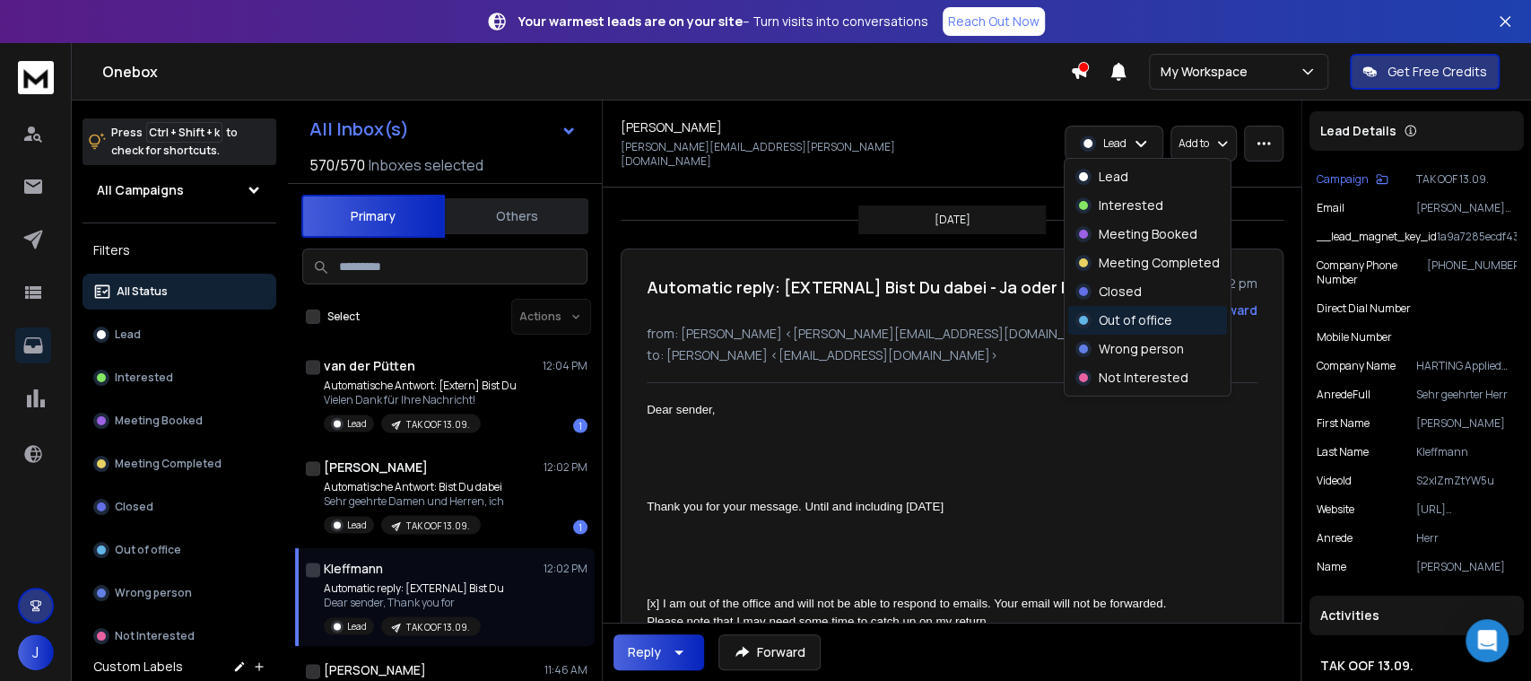
click at [1123, 325] on p "Out of office" at bounding box center [1136, 320] width 74 height 18
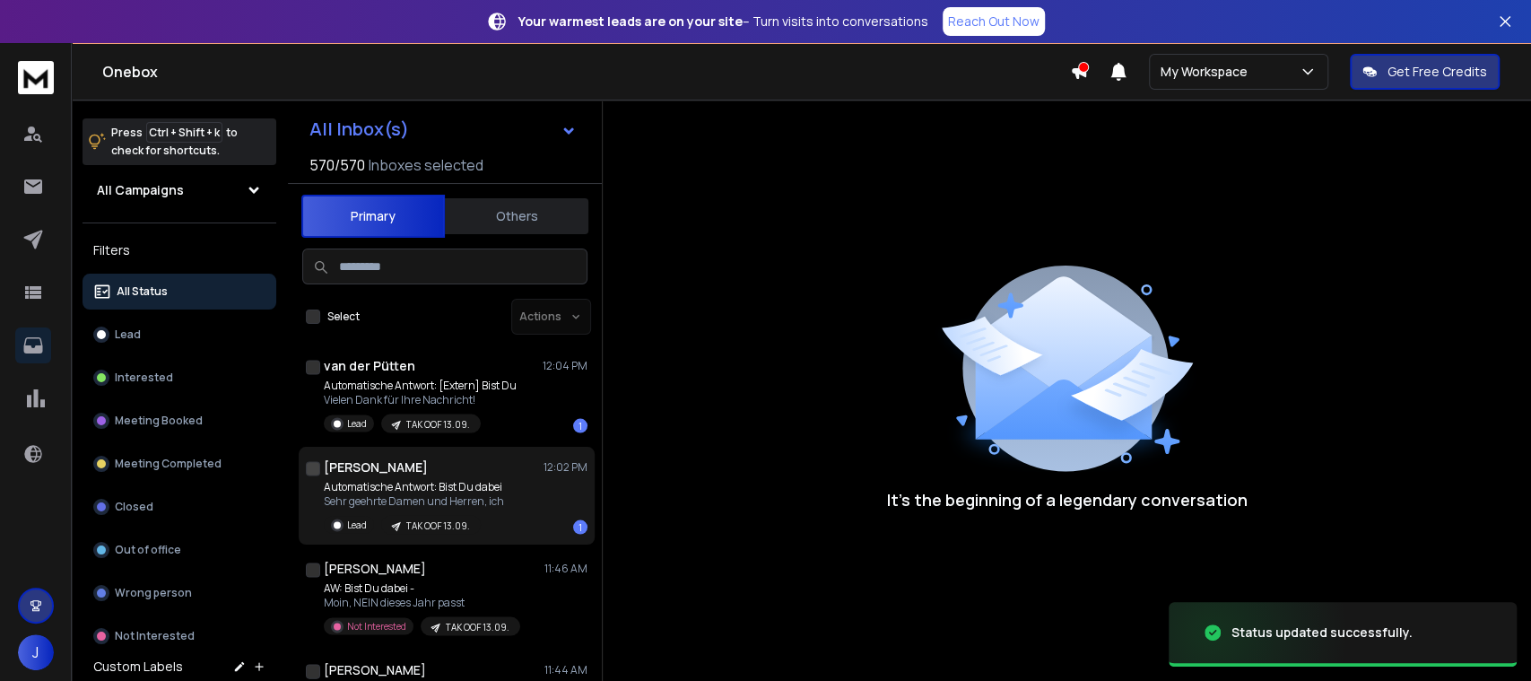
click at [541, 500] on div "Automatische Antwort: Bist Du dabei Sehr geehrte Damen und Herren, ich Lead TAK…" at bounding box center [456, 506] width 264 height 55
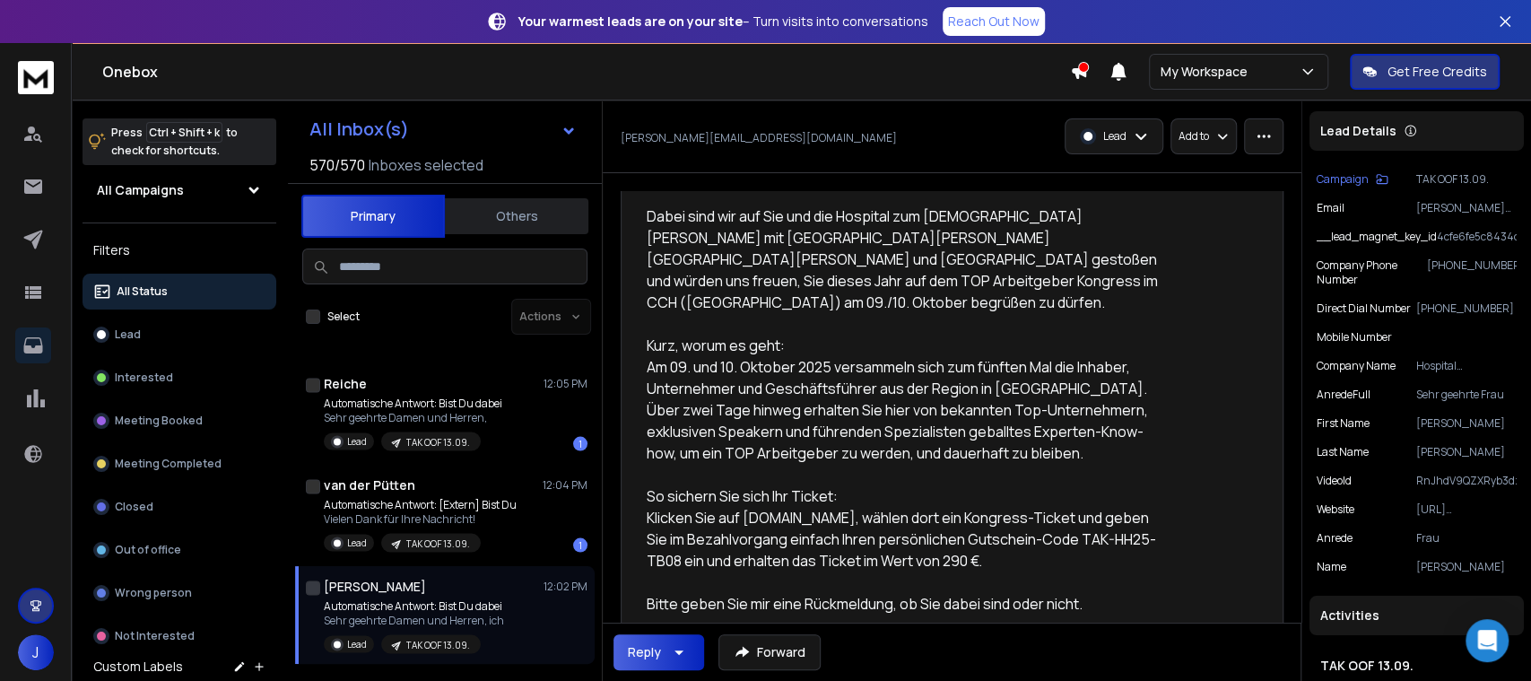
scroll to position [1181, 0]
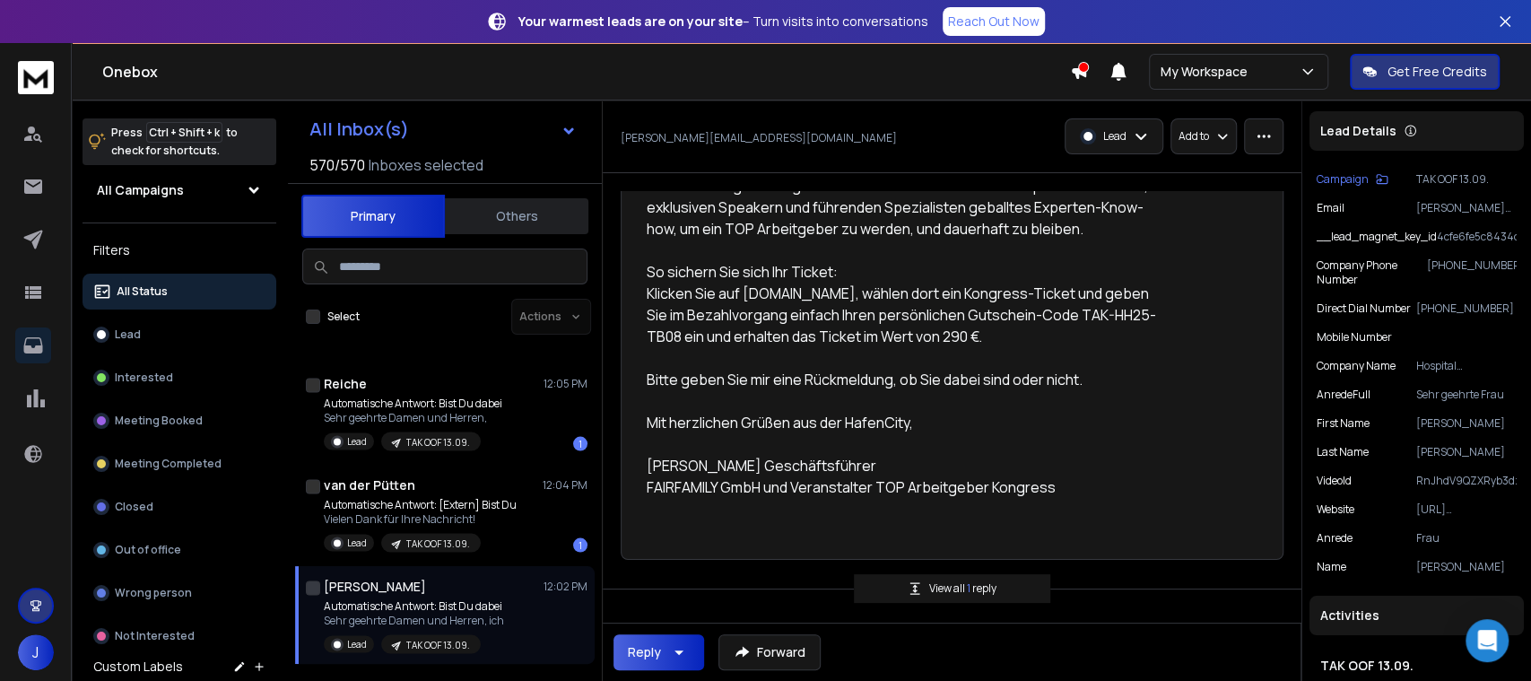
click at [929, 581] on p "View all 1 reply" at bounding box center [962, 588] width 67 height 14
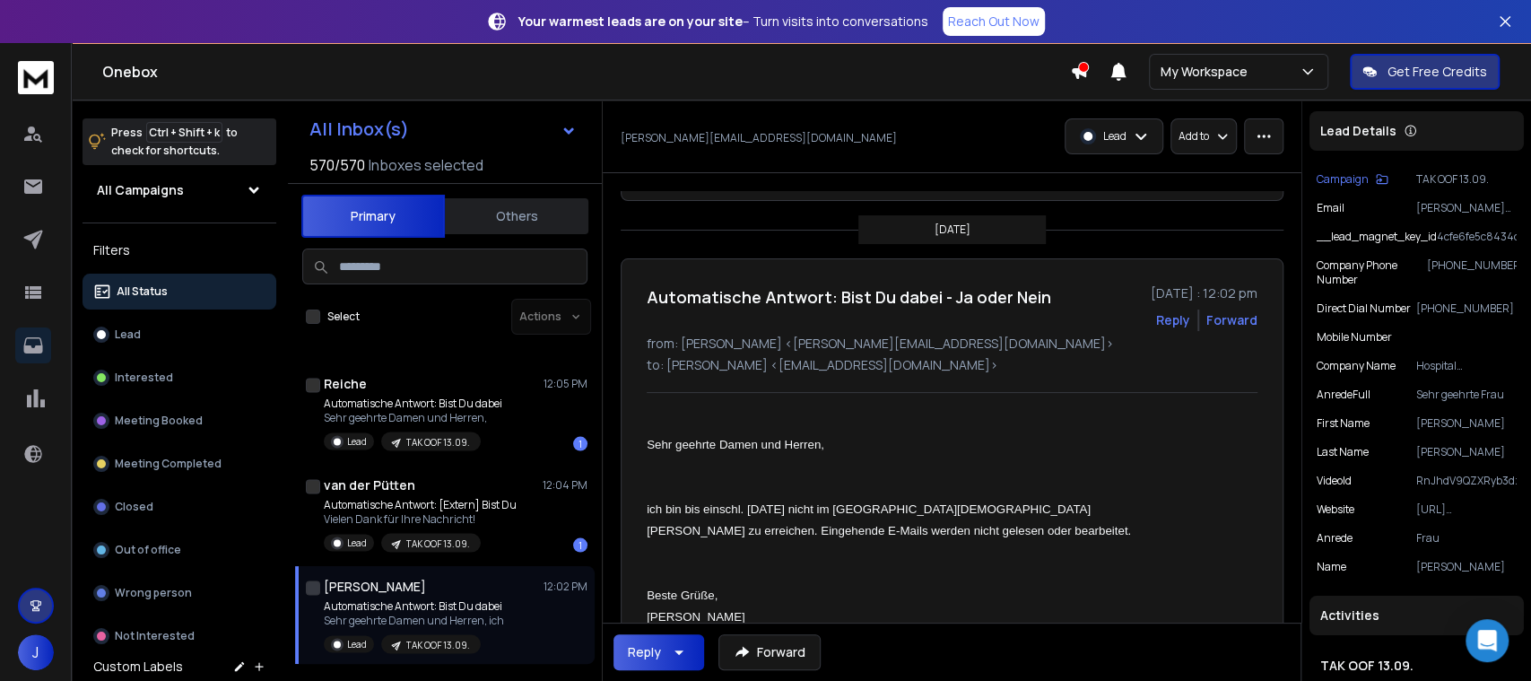
scroll to position [1659, 0]
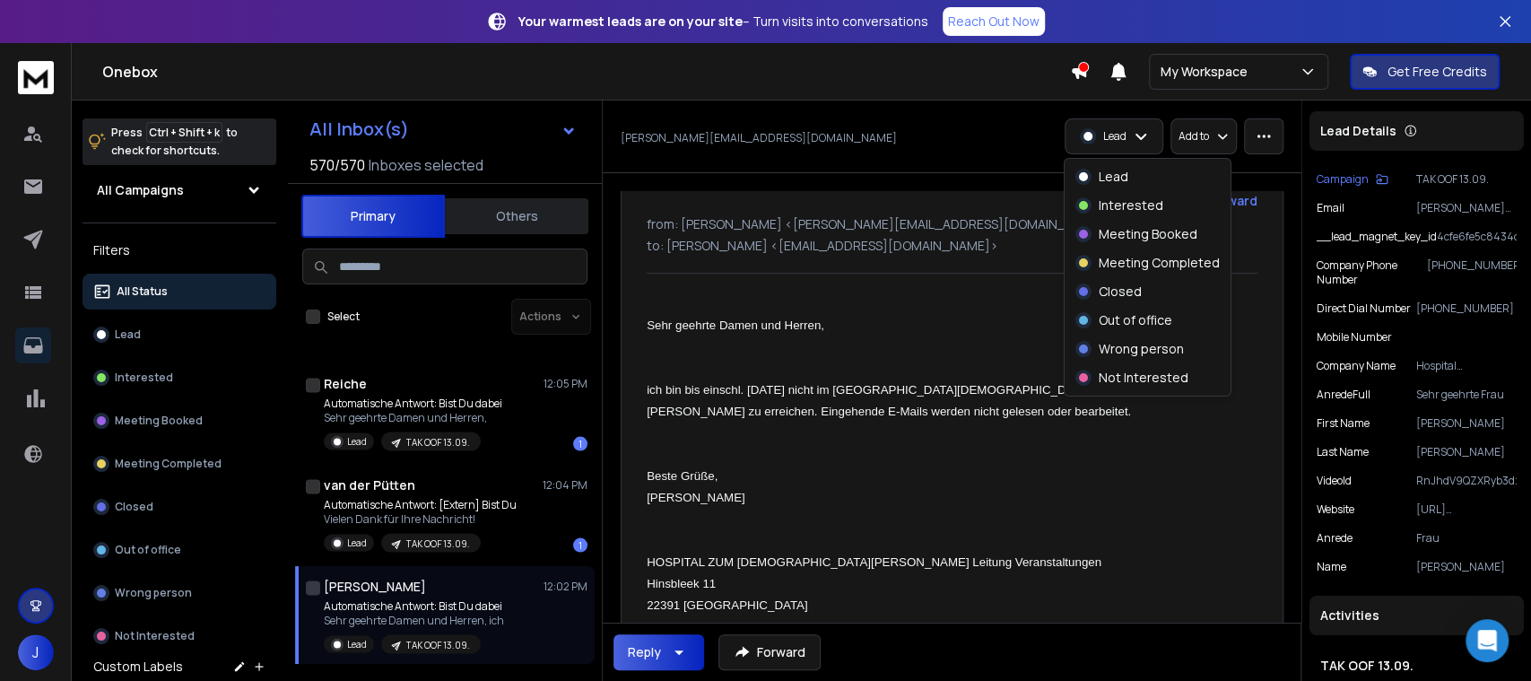
click at [1093, 130] on div "Lead" at bounding box center [1114, 136] width 97 height 34
click at [1091, 322] on div "Out of office" at bounding box center [1124, 320] width 97 height 18
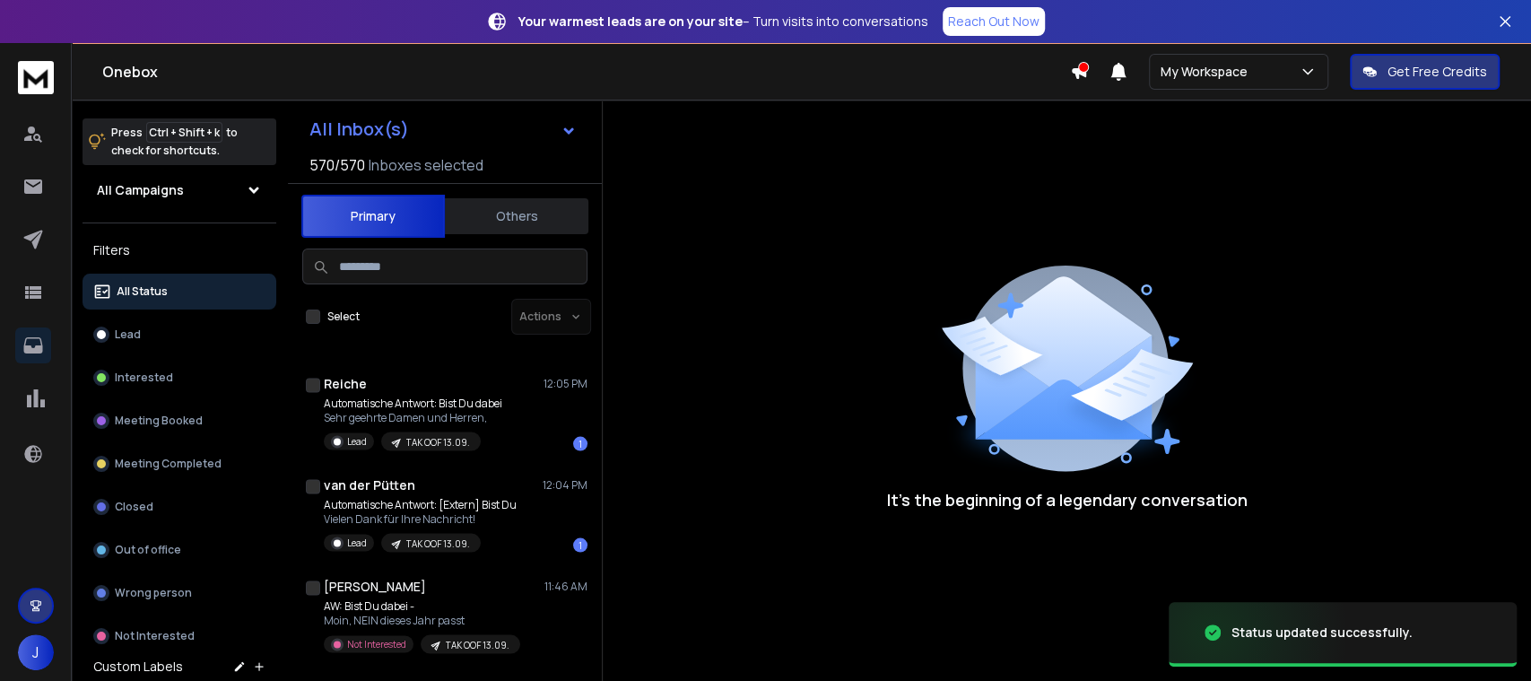
scroll to position [0, 0]
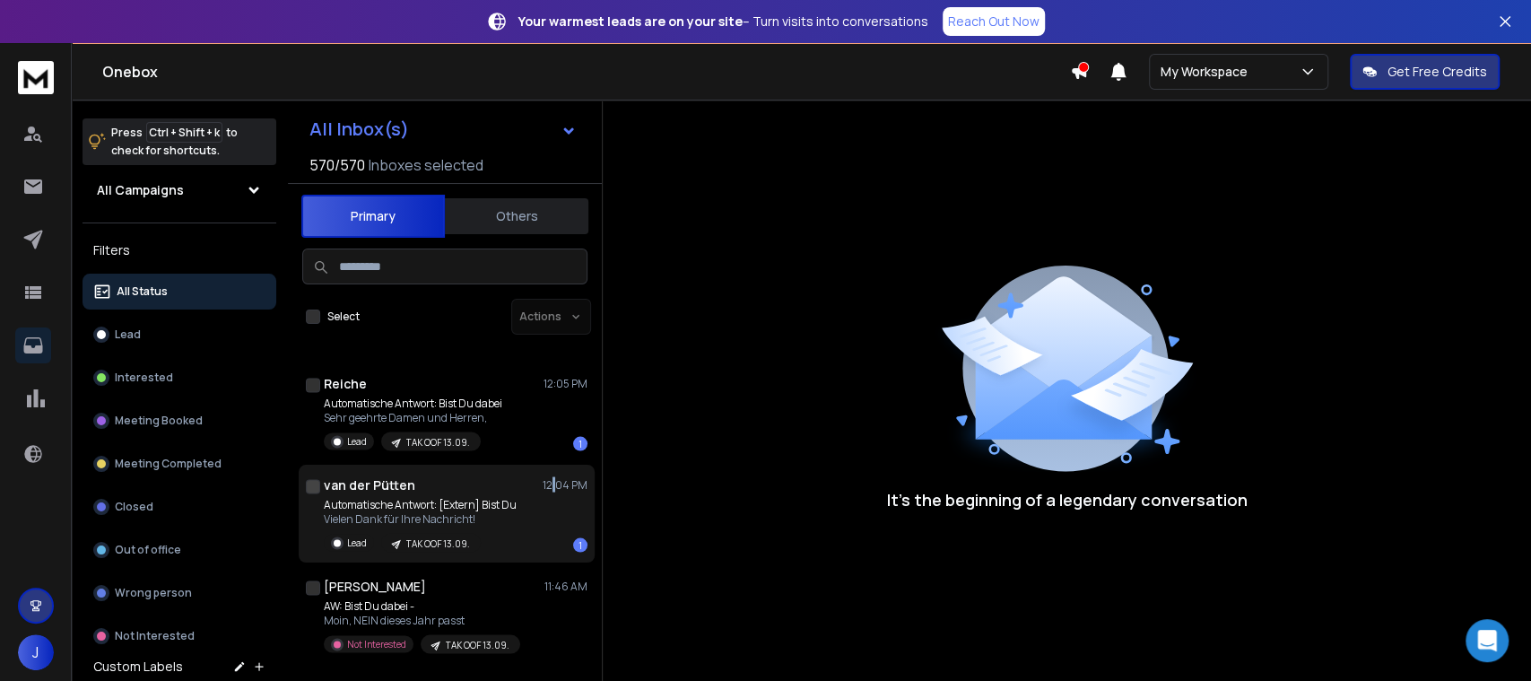
click at [552, 484] on p "12:04 PM" at bounding box center [565, 484] width 45 height 14
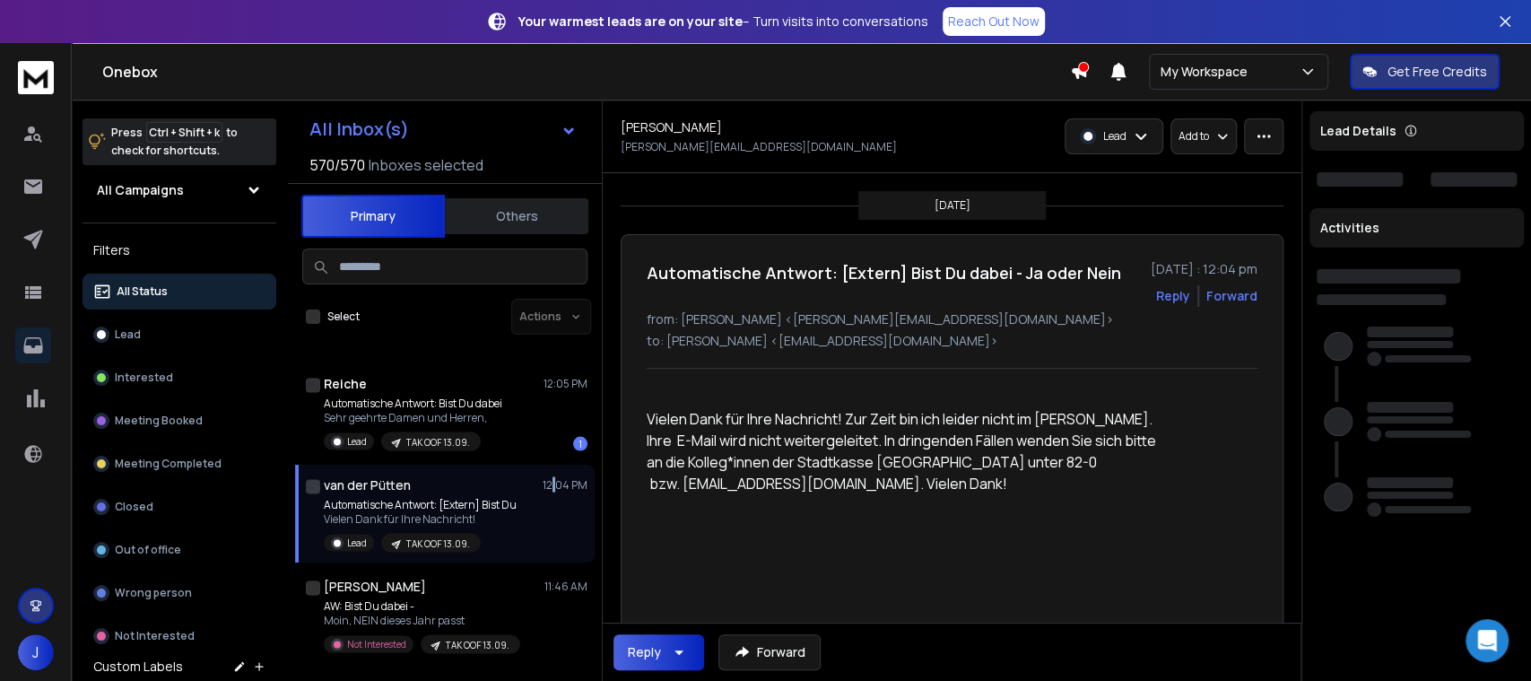
scroll to position [2306, 0]
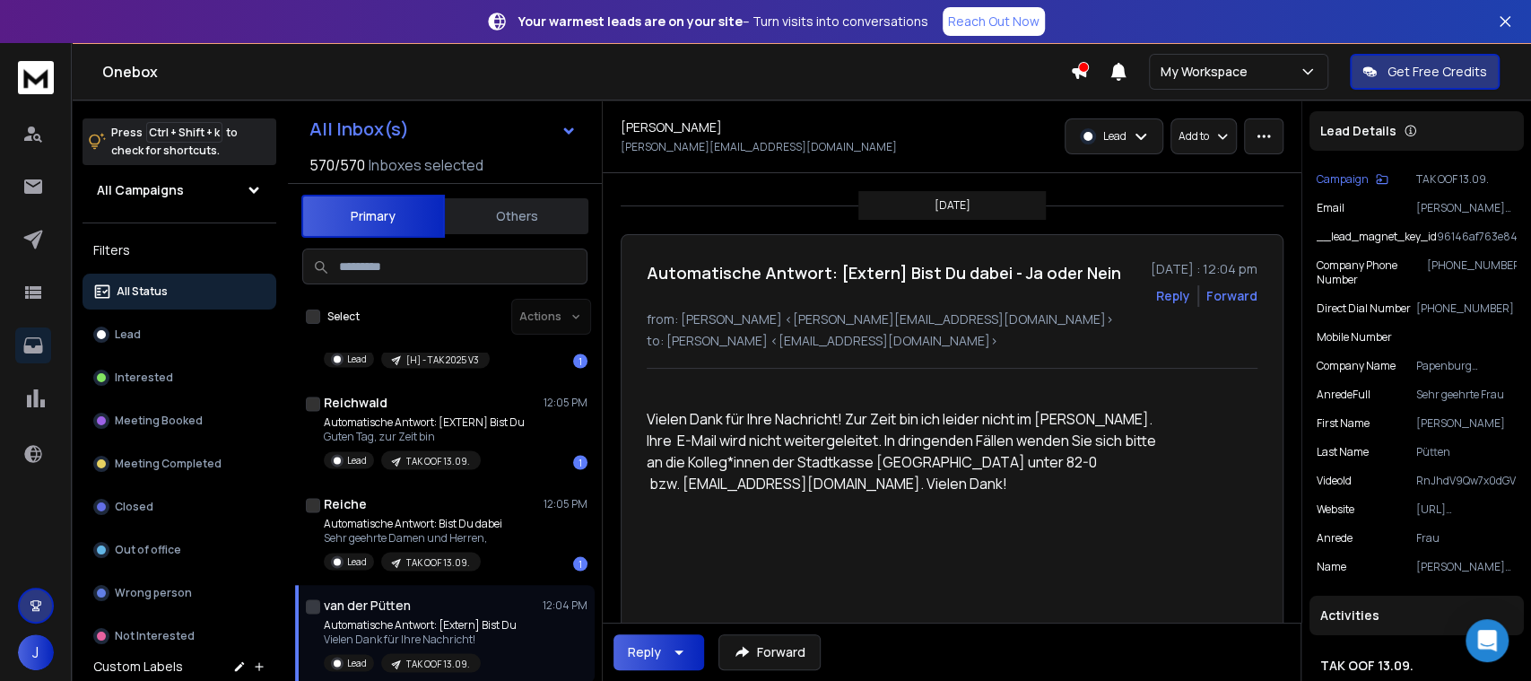
click at [840, 423] on p "Vielen Dank für Ihre Nachricht! Zur Zeit bin ich leider nicht im [PERSON_NAME].…" at bounding box center [909, 451] width 524 height 86
click at [1056, 141] on div "Lead Add to" at bounding box center [1121, 136] width 327 height 36
click at [1072, 138] on div "Lead" at bounding box center [1114, 136] width 97 height 34
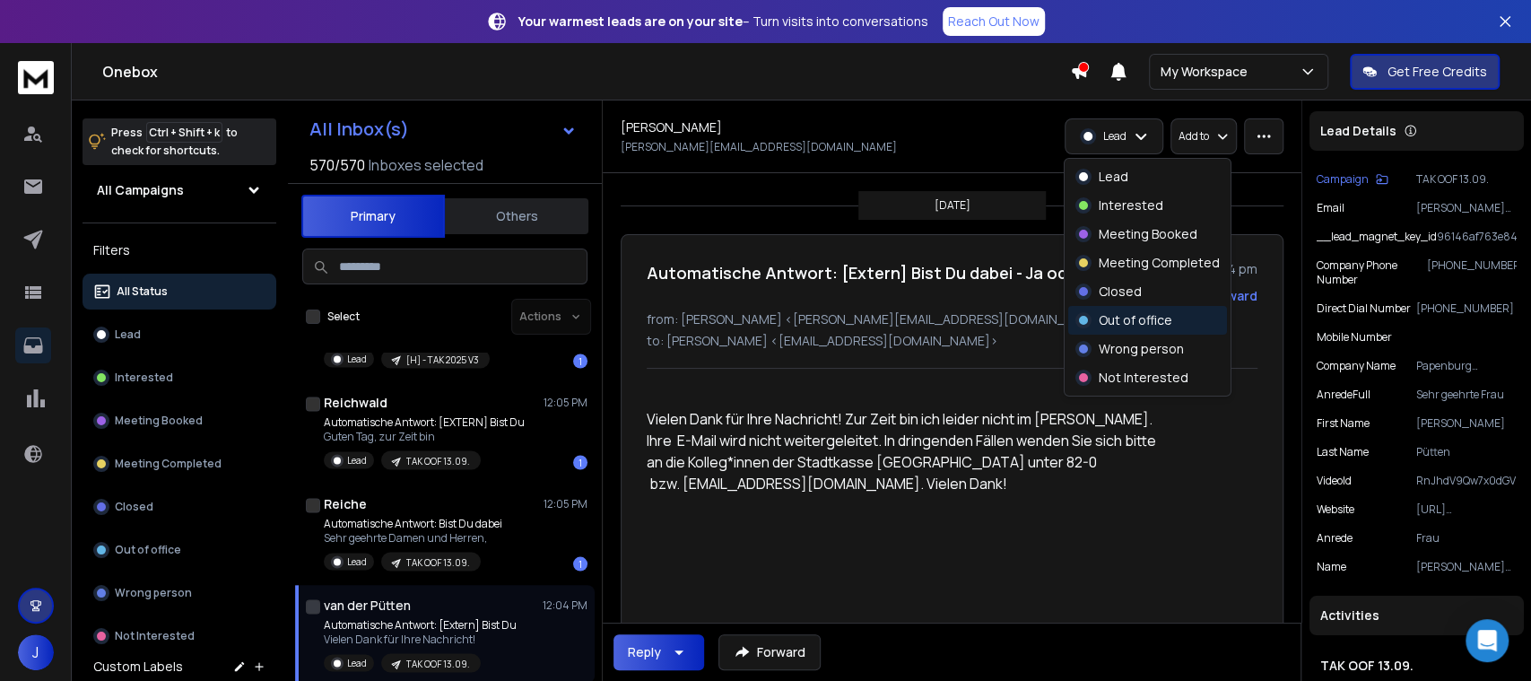
click at [1111, 312] on p "Out of office" at bounding box center [1136, 320] width 74 height 18
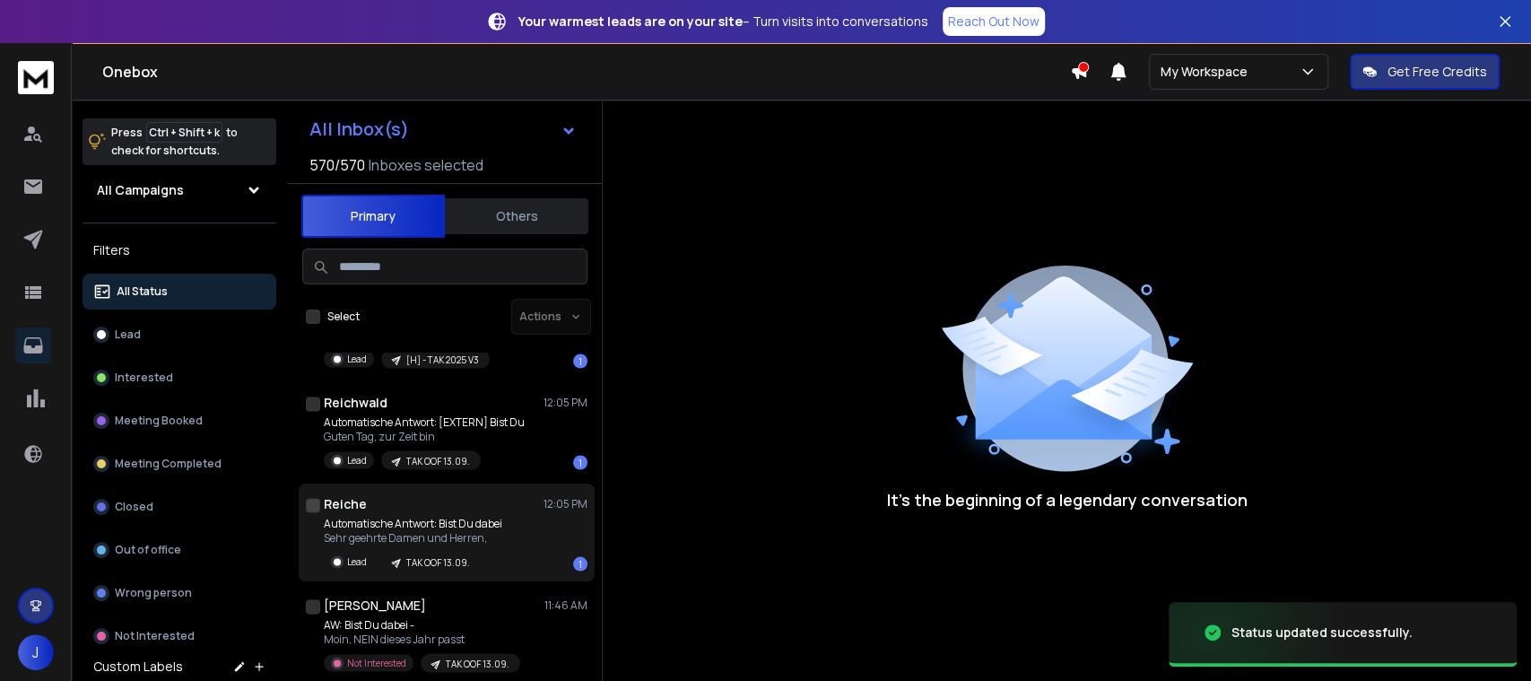
click at [549, 523] on div "Automatische Antwort: Bist Du dabei Sehr geehrte Damen und Herren, Lead TAK OOF…" at bounding box center [456, 543] width 264 height 55
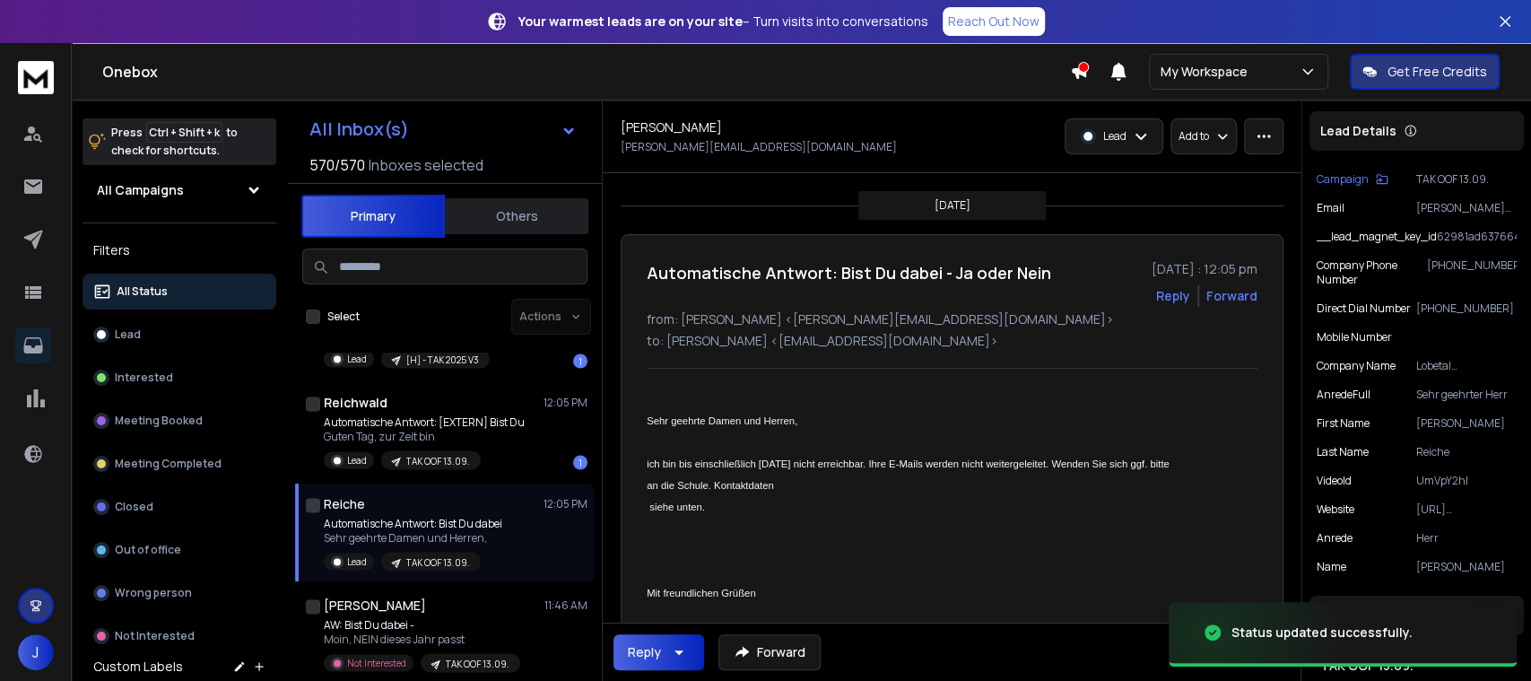
scroll to position [2186, 0]
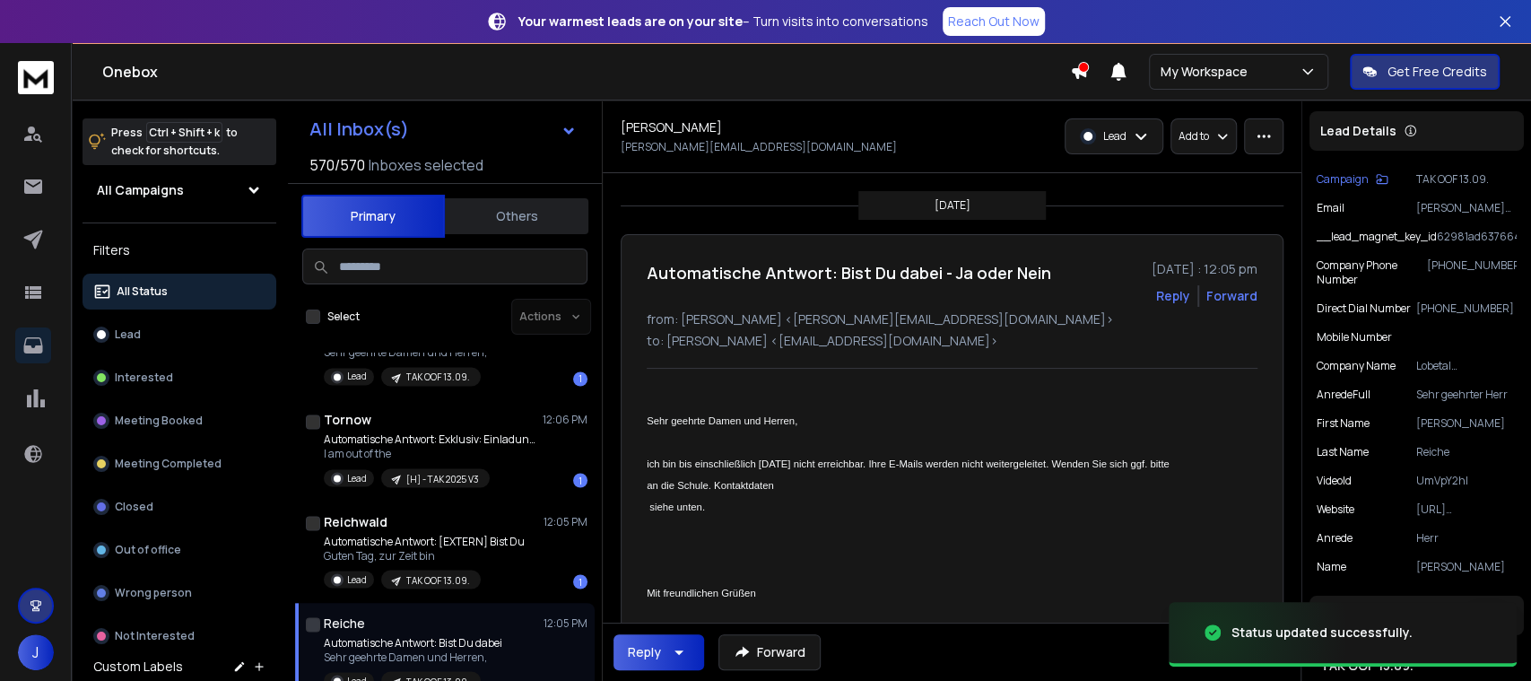
click at [1069, 148] on div "Lead" at bounding box center [1114, 136] width 97 height 34
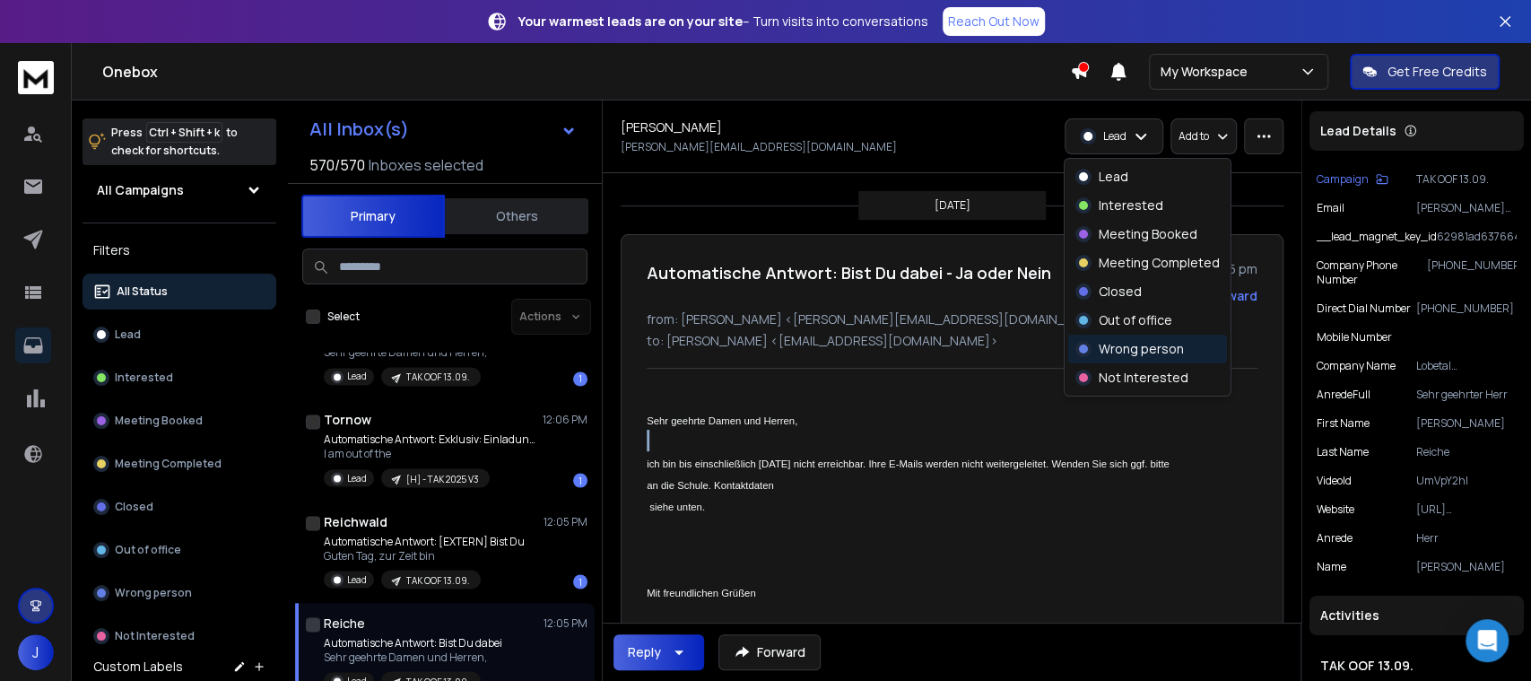
click at [1137, 351] on p "Wrong person" at bounding box center [1141, 349] width 85 height 18
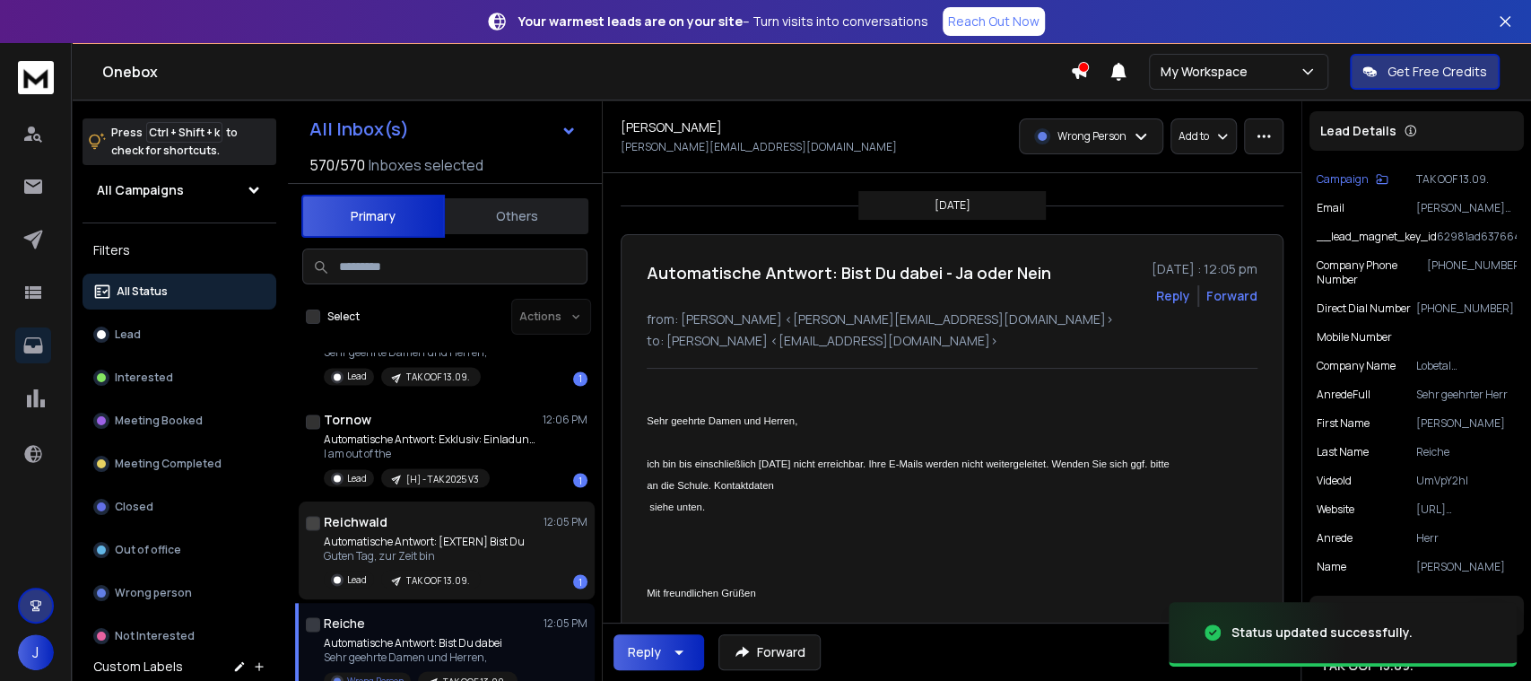
click at [540, 578] on div "Automatische Antwort: [EXTERN] Bist Du Guten Tag, zur Zeit bin Lead TAK OOF 13.…" at bounding box center [456, 561] width 264 height 55
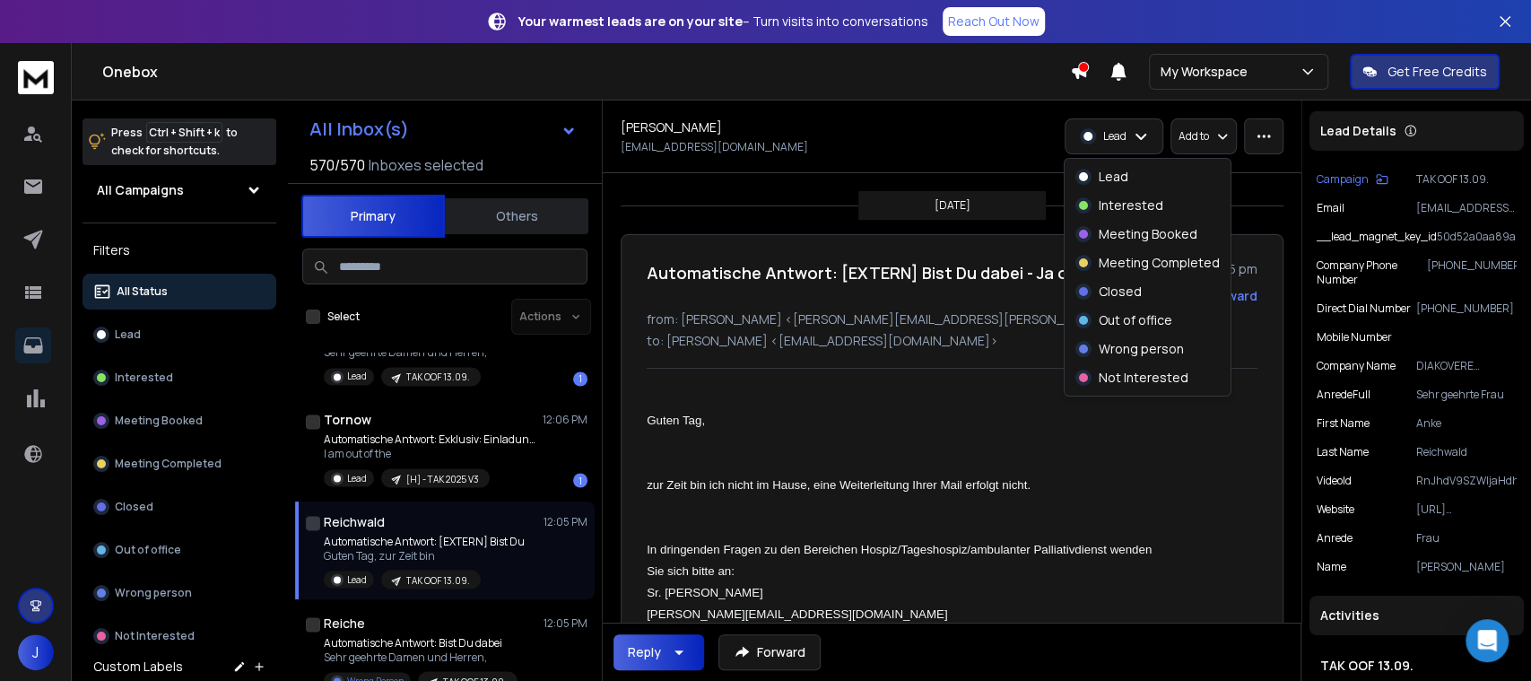
click at [1080, 130] on div at bounding box center [1088, 136] width 16 height 16
click at [1100, 325] on p "Out of office" at bounding box center [1136, 320] width 74 height 18
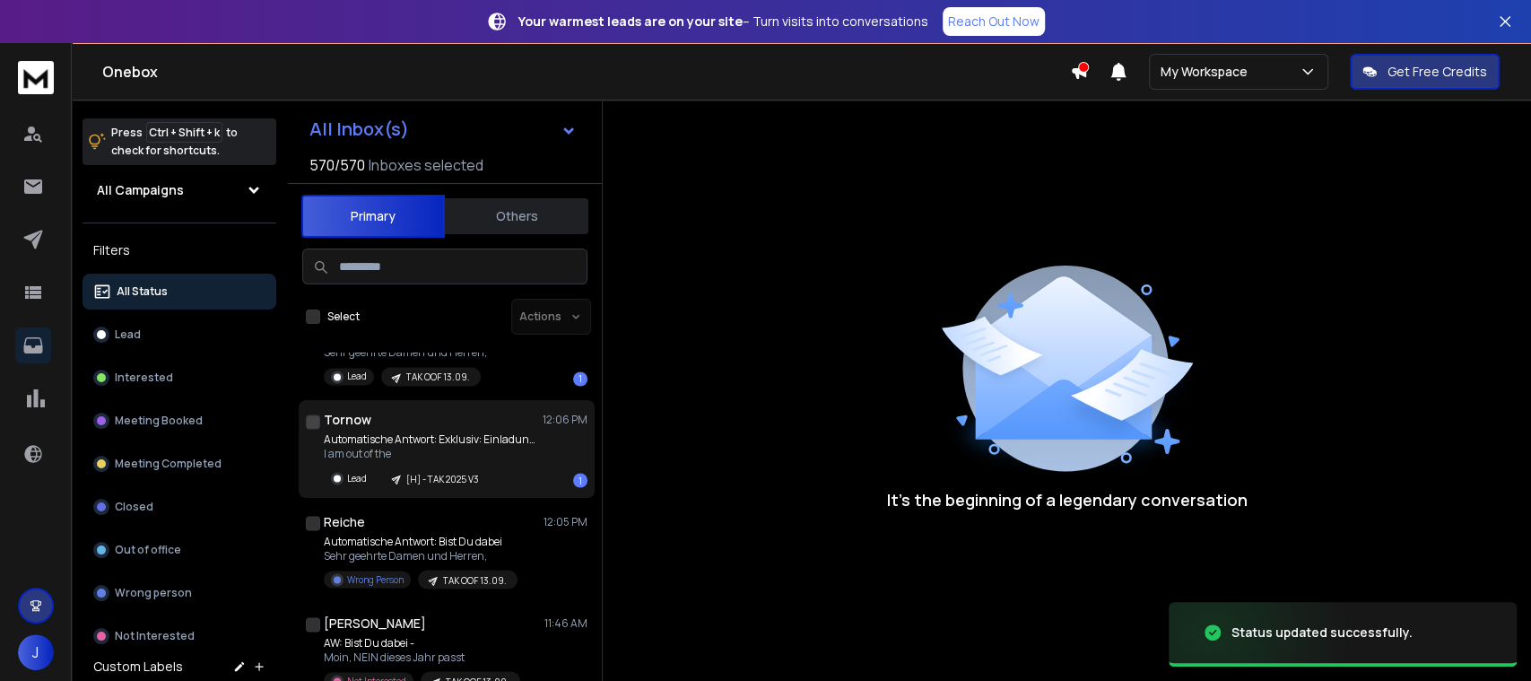
click at [472, 491] on div "Tornow 12:06 PM Automatische Antwort: Exklusiv: Einladung zum I am out of the L…" at bounding box center [447, 449] width 296 height 98
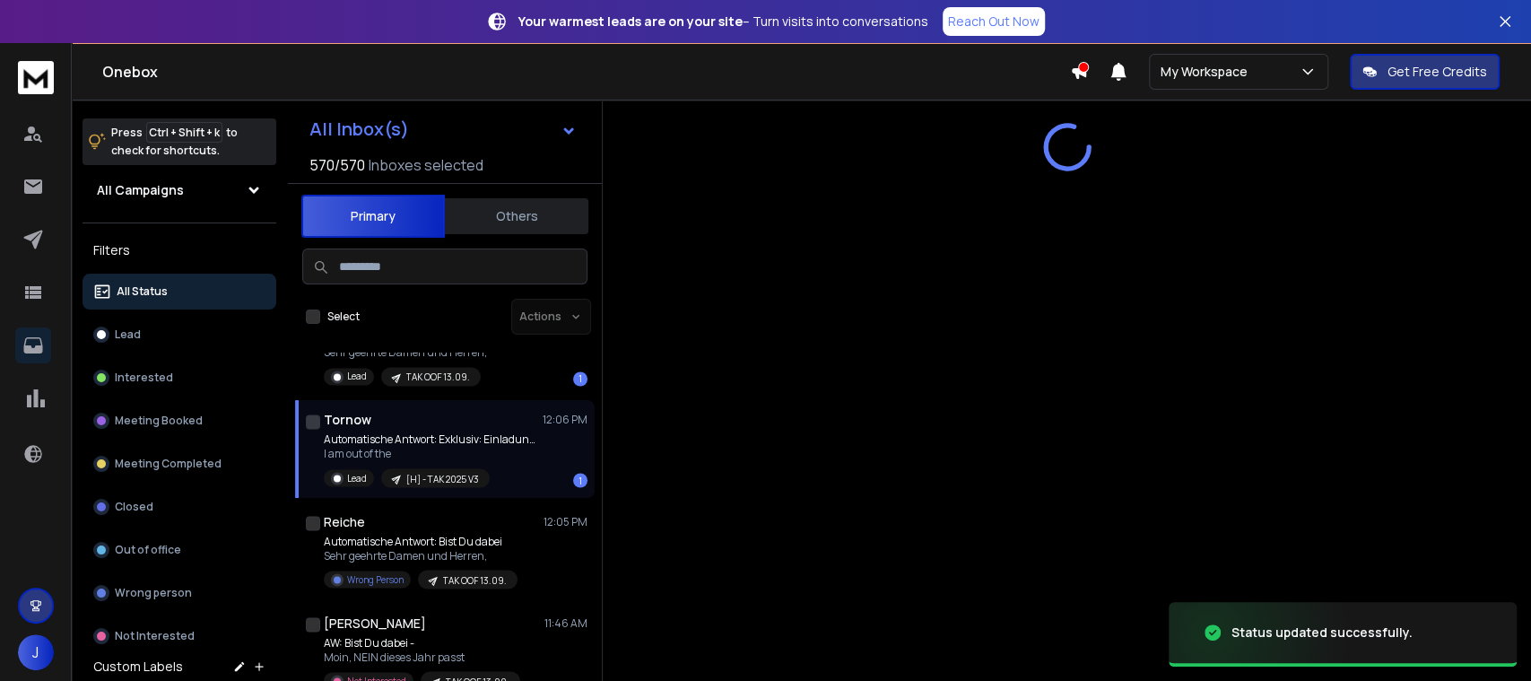
scroll to position [2067, 0]
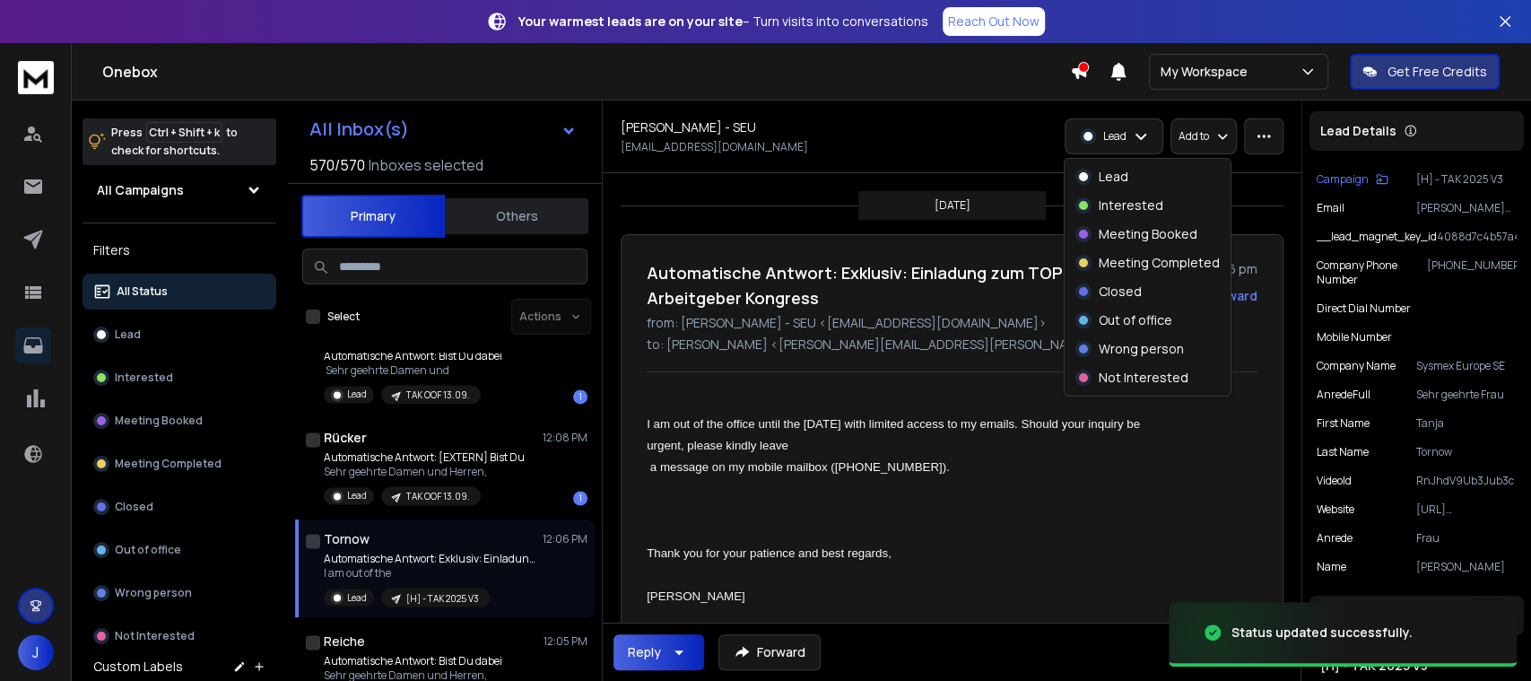
click at [1105, 130] on p "Lead" at bounding box center [1114, 136] width 23 height 14
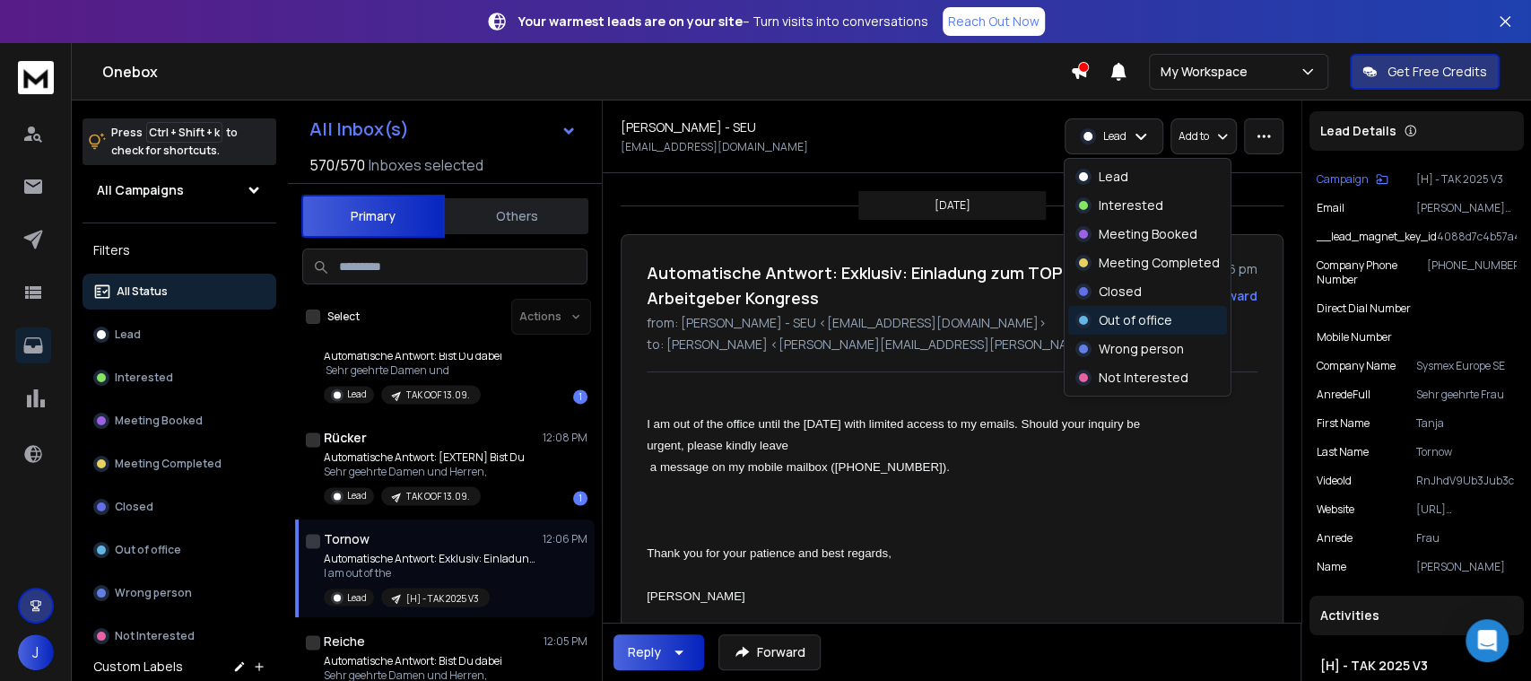
click at [1099, 315] on p "Out of office" at bounding box center [1136, 320] width 74 height 18
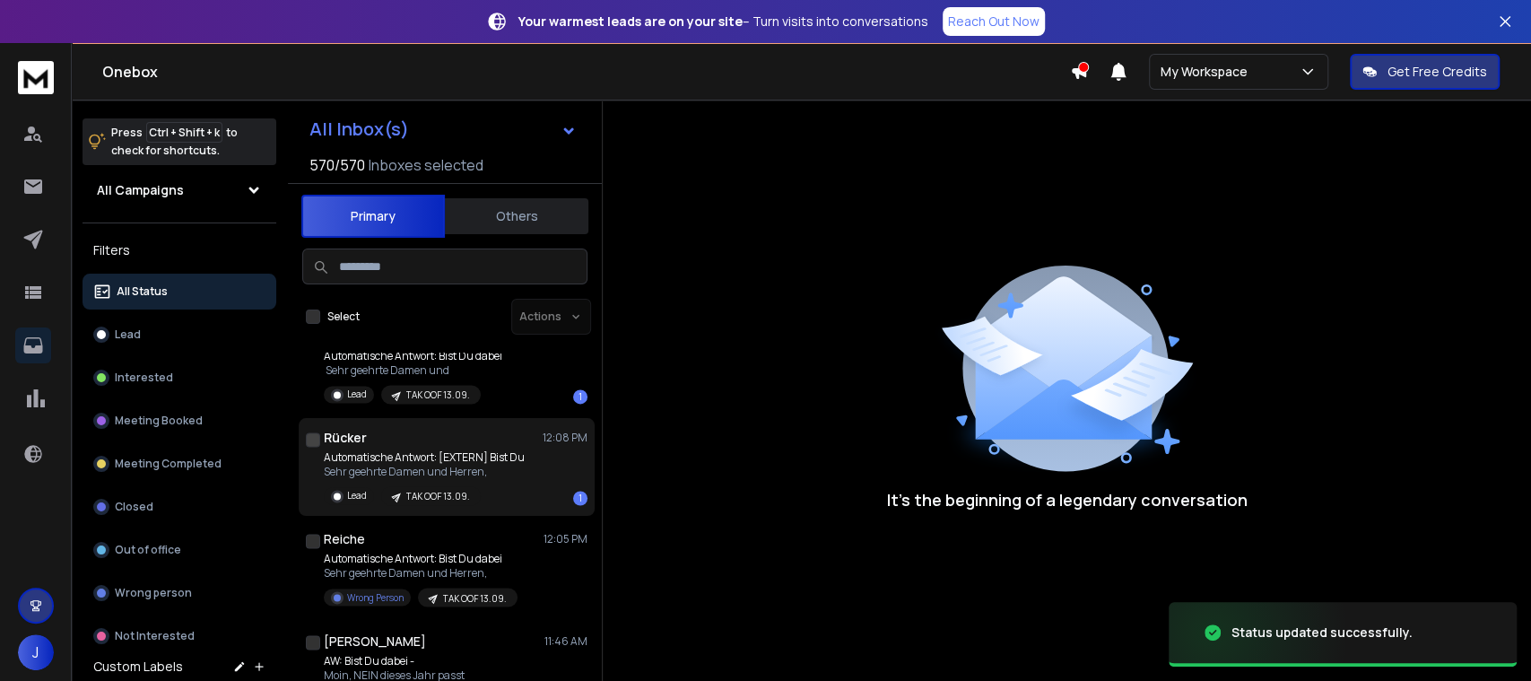
click at [470, 498] on div "TAK OOF 13.09." at bounding box center [431, 495] width 100 height 19
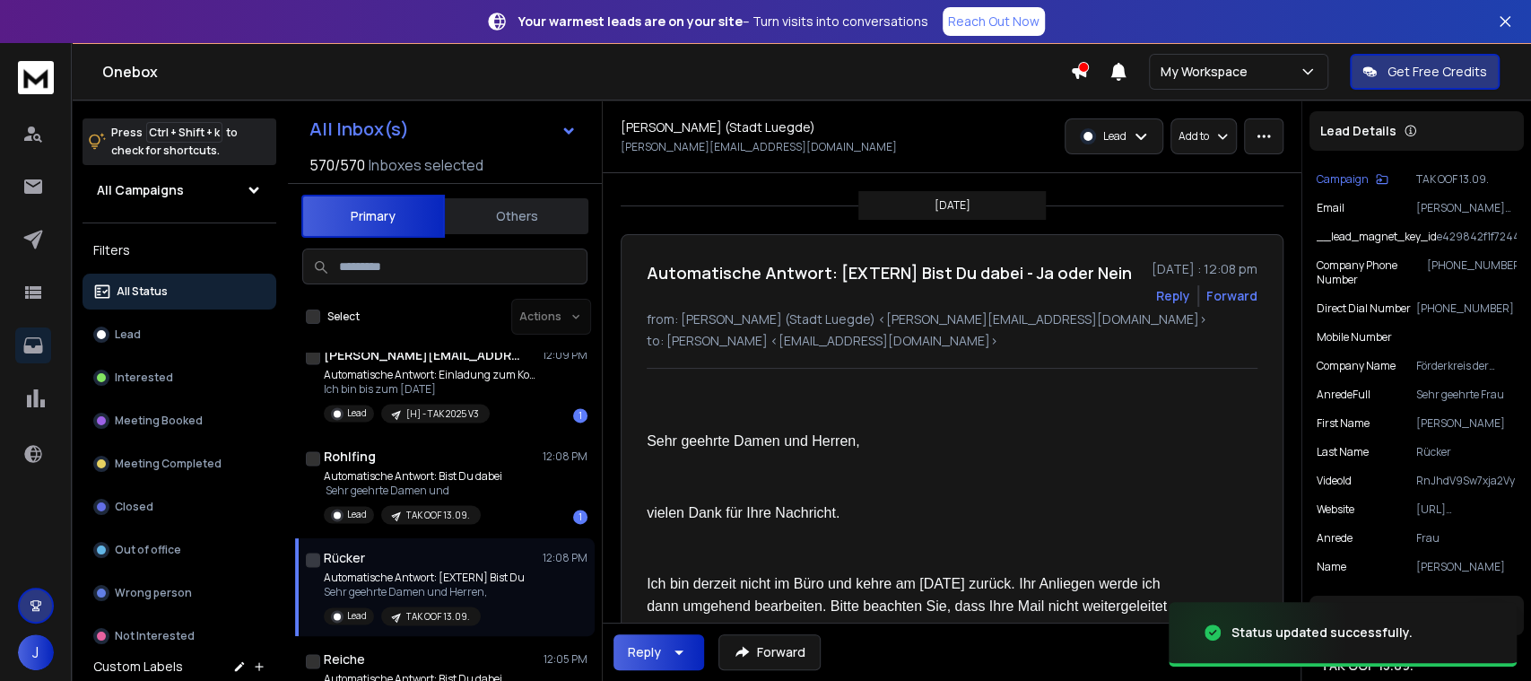
scroll to position [119, 0]
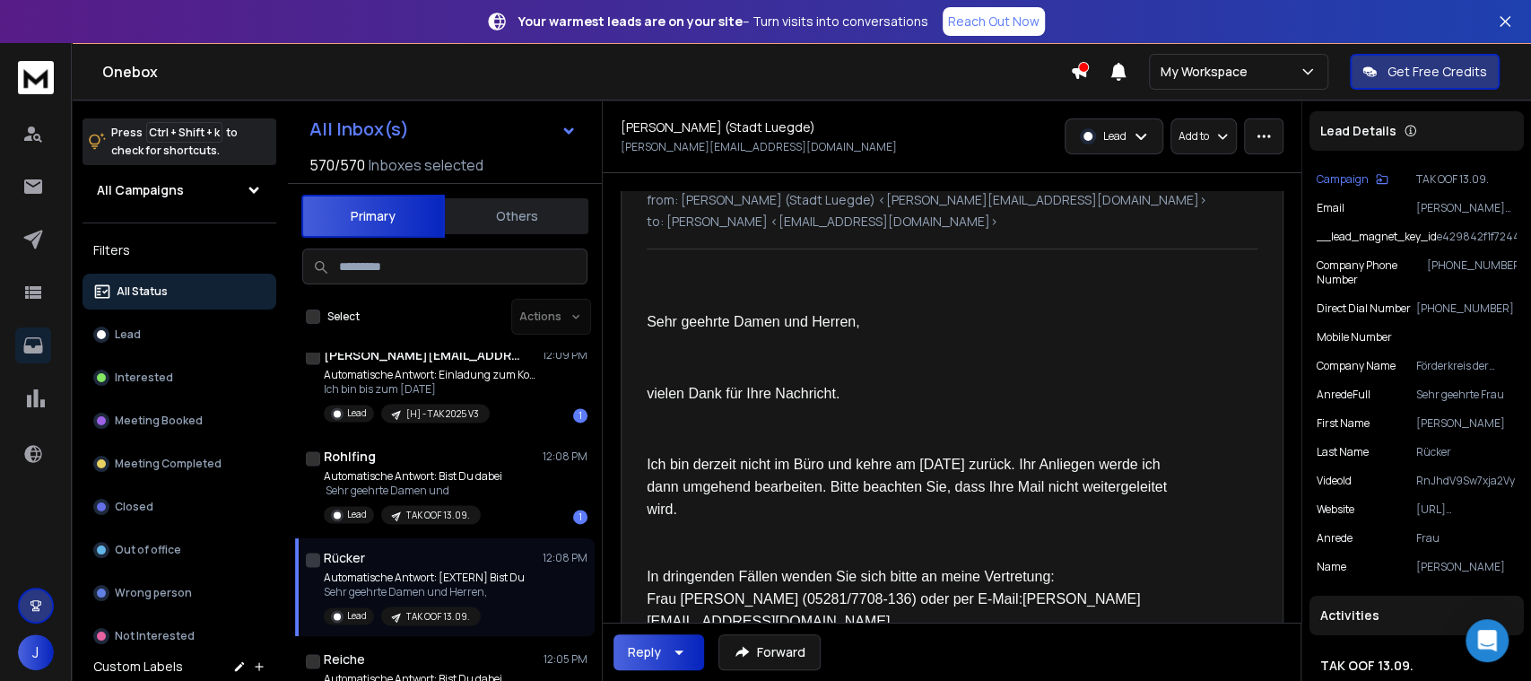
click at [1110, 136] on p "Lead" at bounding box center [1114, 136] width 23 height 14
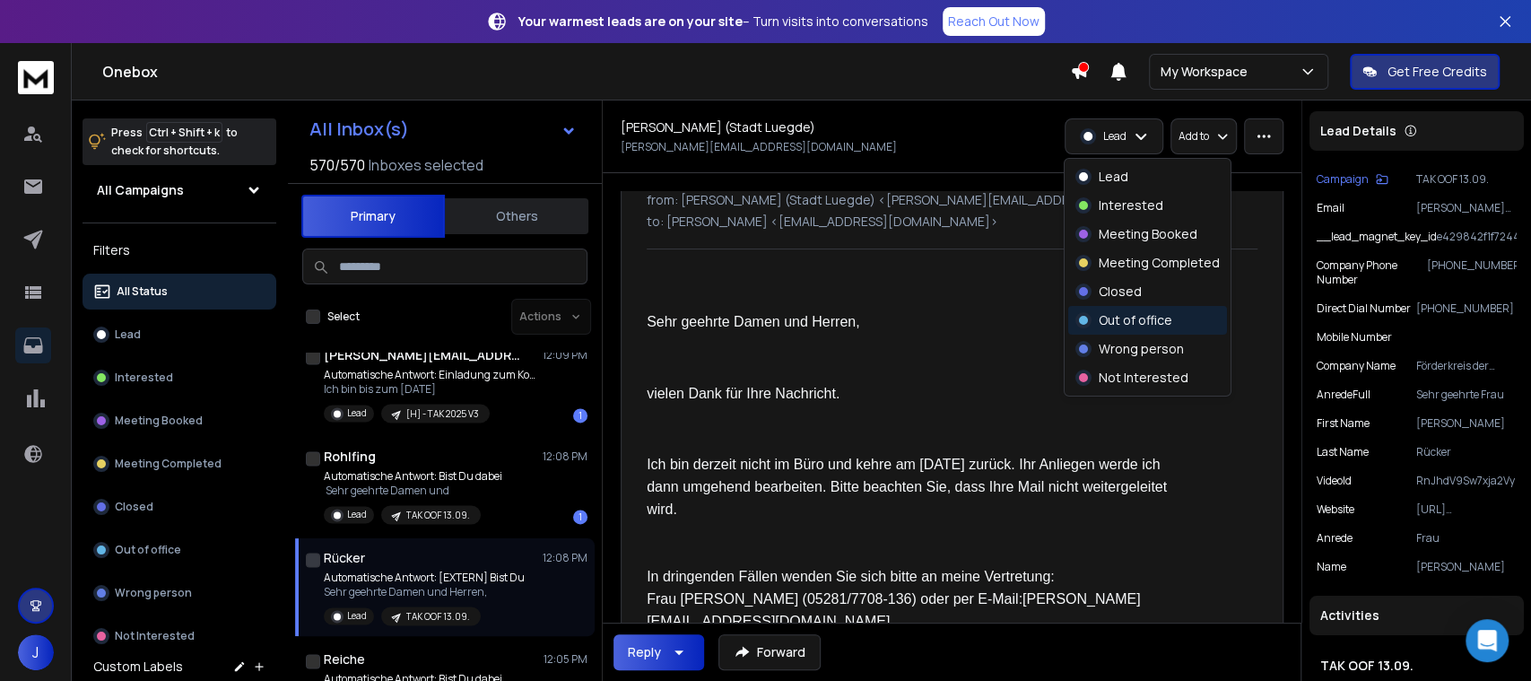
click at [1092, 316] on div "Out of office" at bounding box center [1124, 320] width 97 height 18
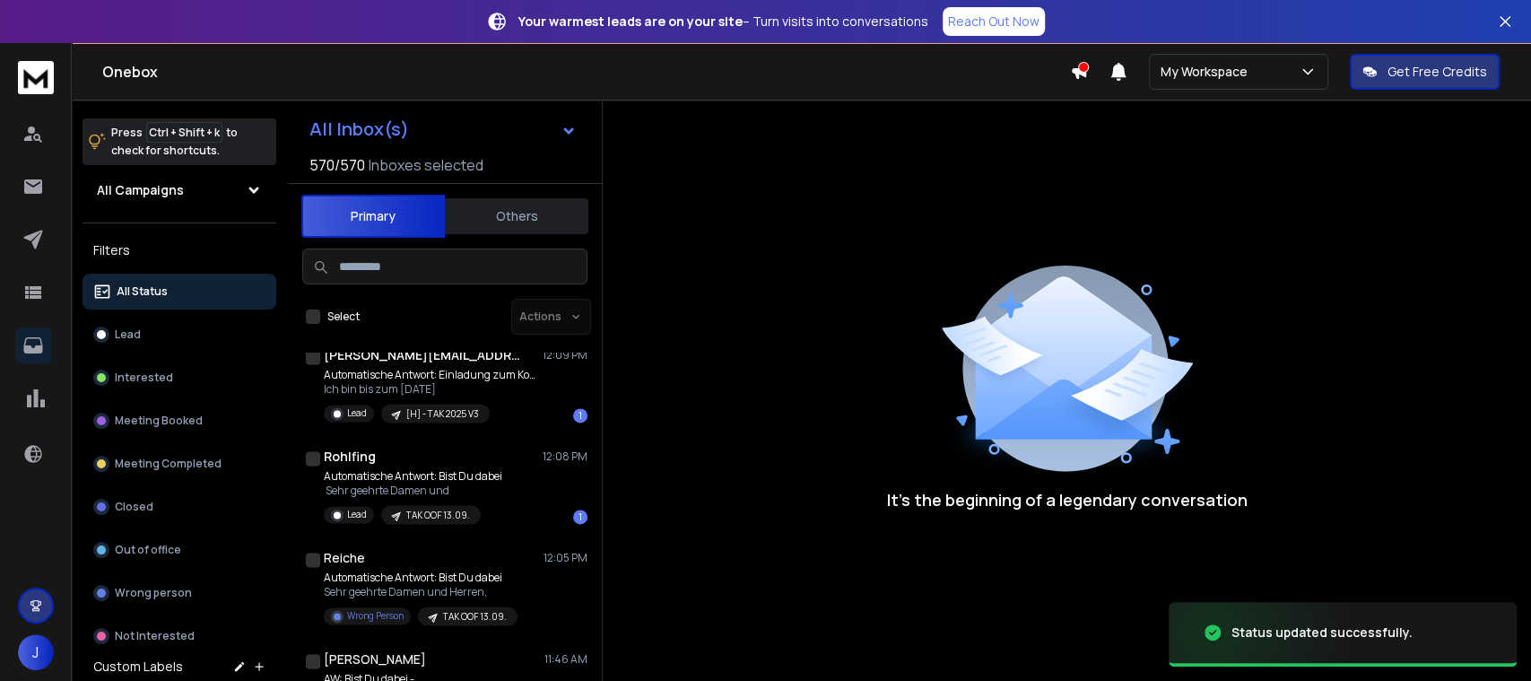
scroll to position [0, 0]
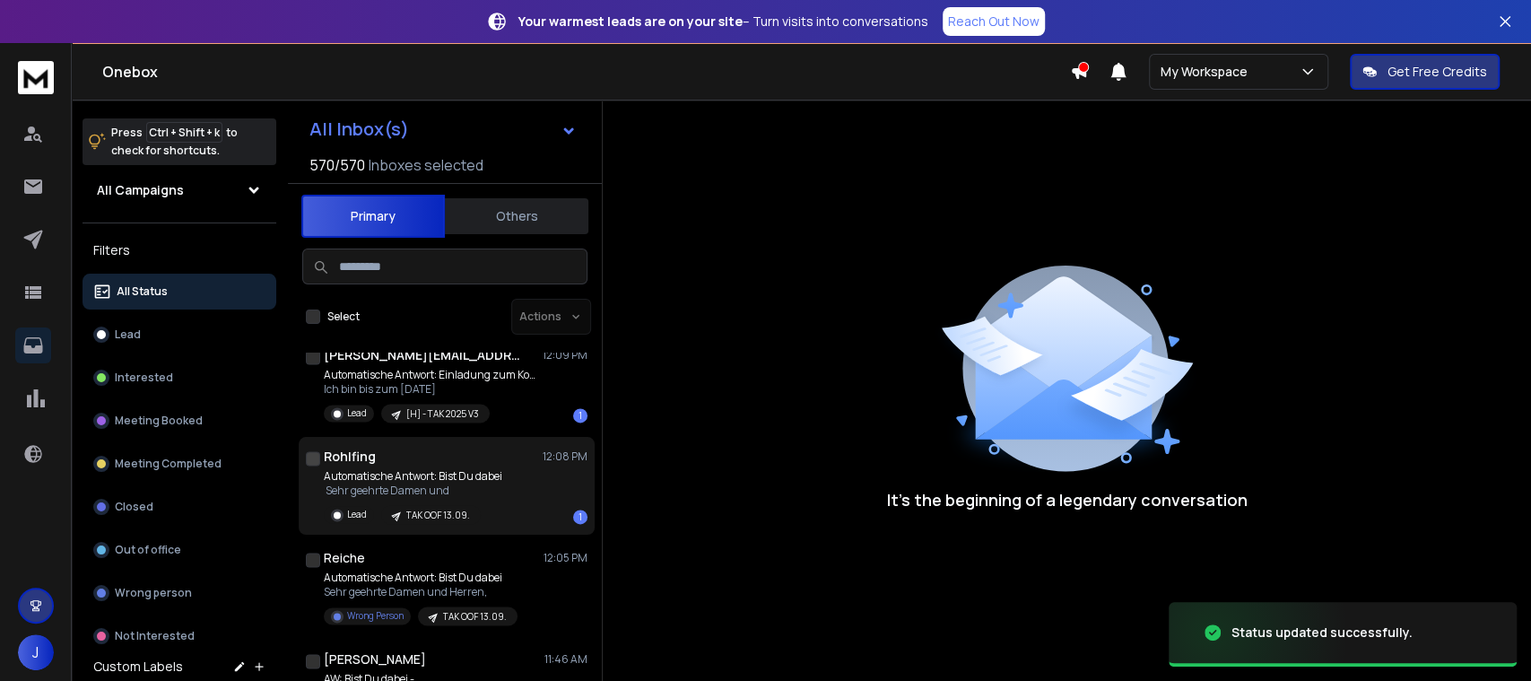
click at [513, 498] on div "Automatische Antwort: Bist Du dabei ﻿ Sehr geehrte Damen und Lead TAK OOF 13.09…" at bounding box center [456, 496] width 264 height 55
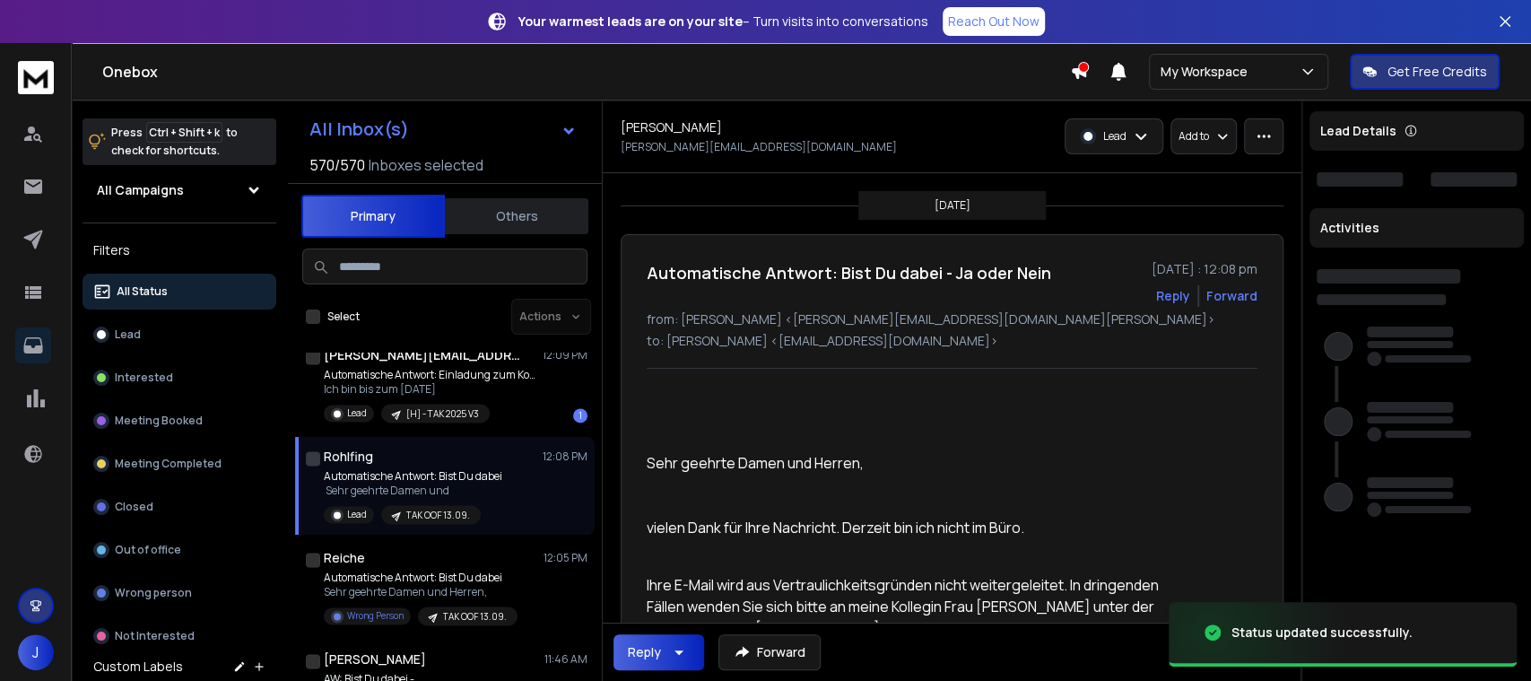
scroll to position [1827, 0]
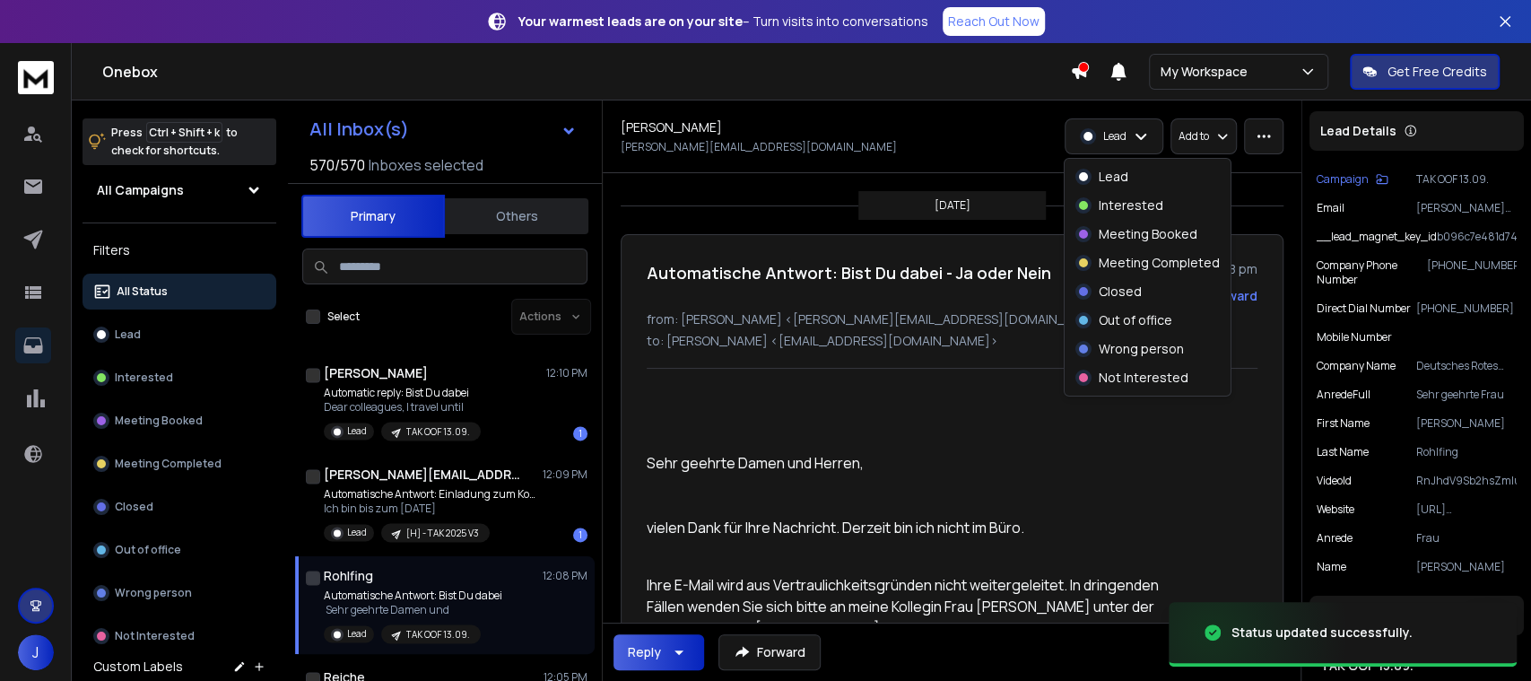
click at [1088, 123] on div "Lead" at bounding box center [1114, 136] width 97 height 34
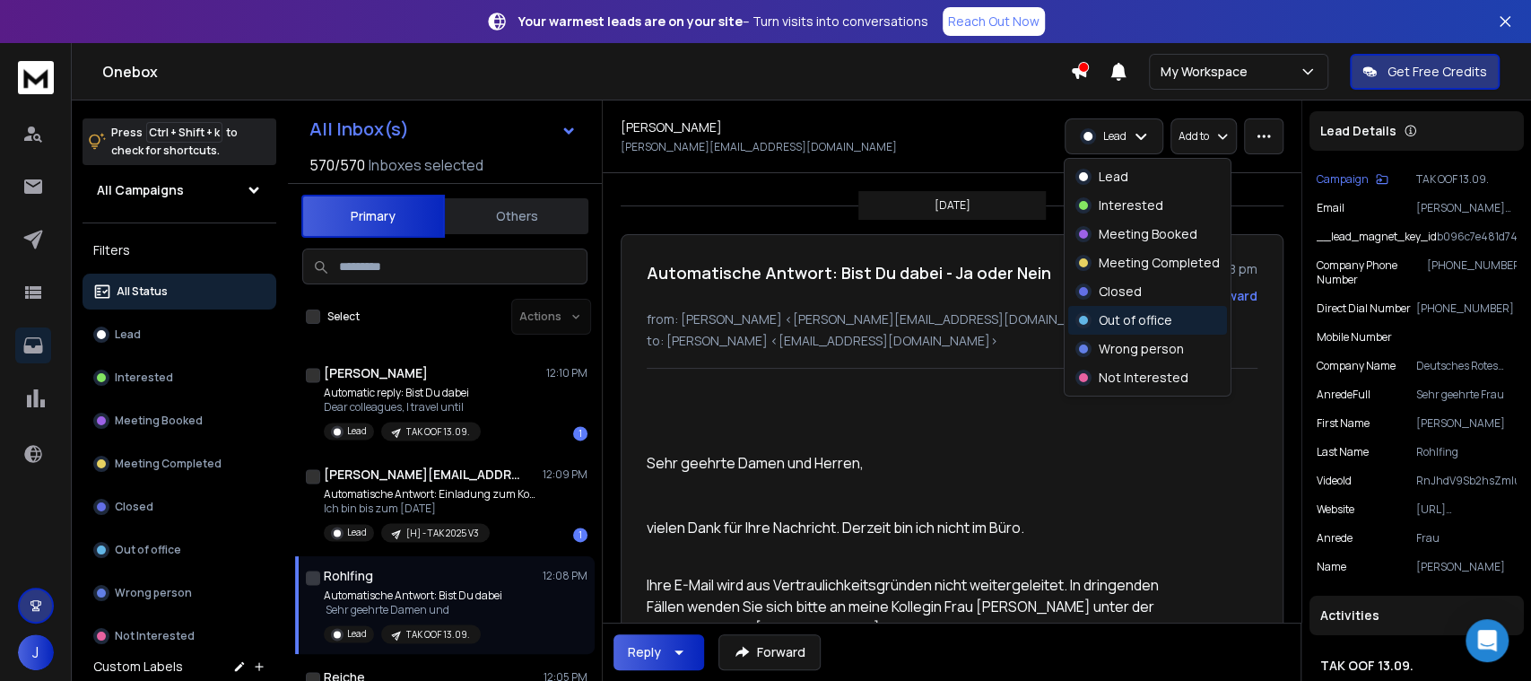
click at [1119, 318] on p "Out of office" at bounding box center [1136, 320] width 74 height 18
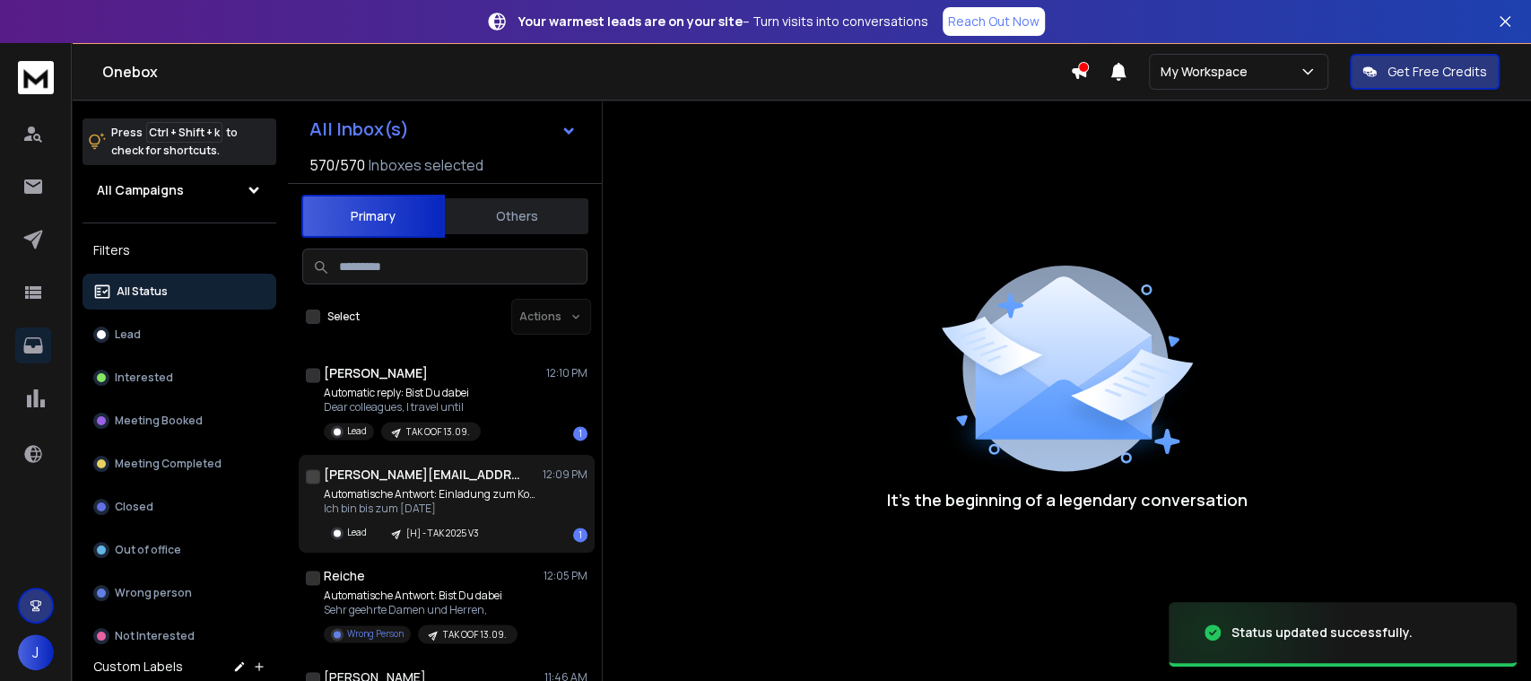
click at [531, 509] on p "Ich bin bis zum [DATE]" at bounding box center [431, 508] width 215 height 14
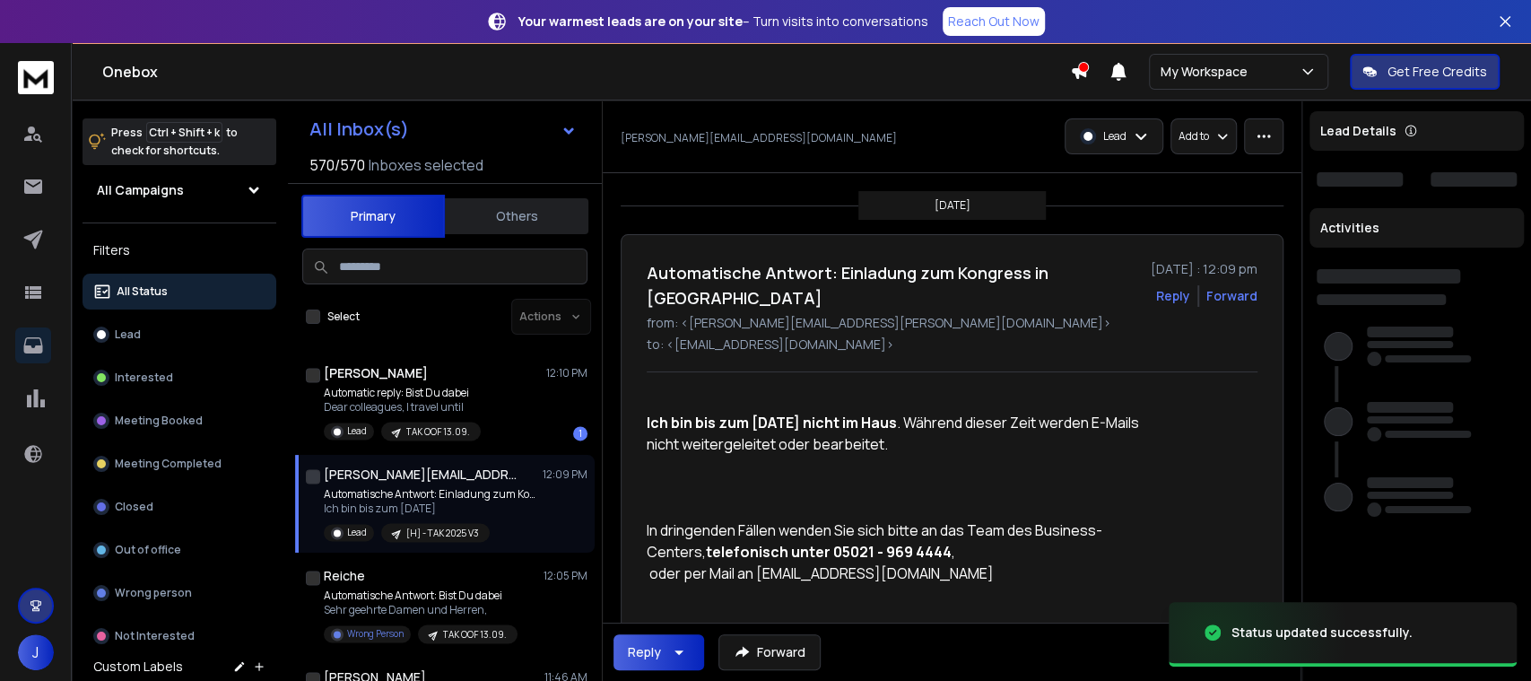
scroll to position [1708, 0]
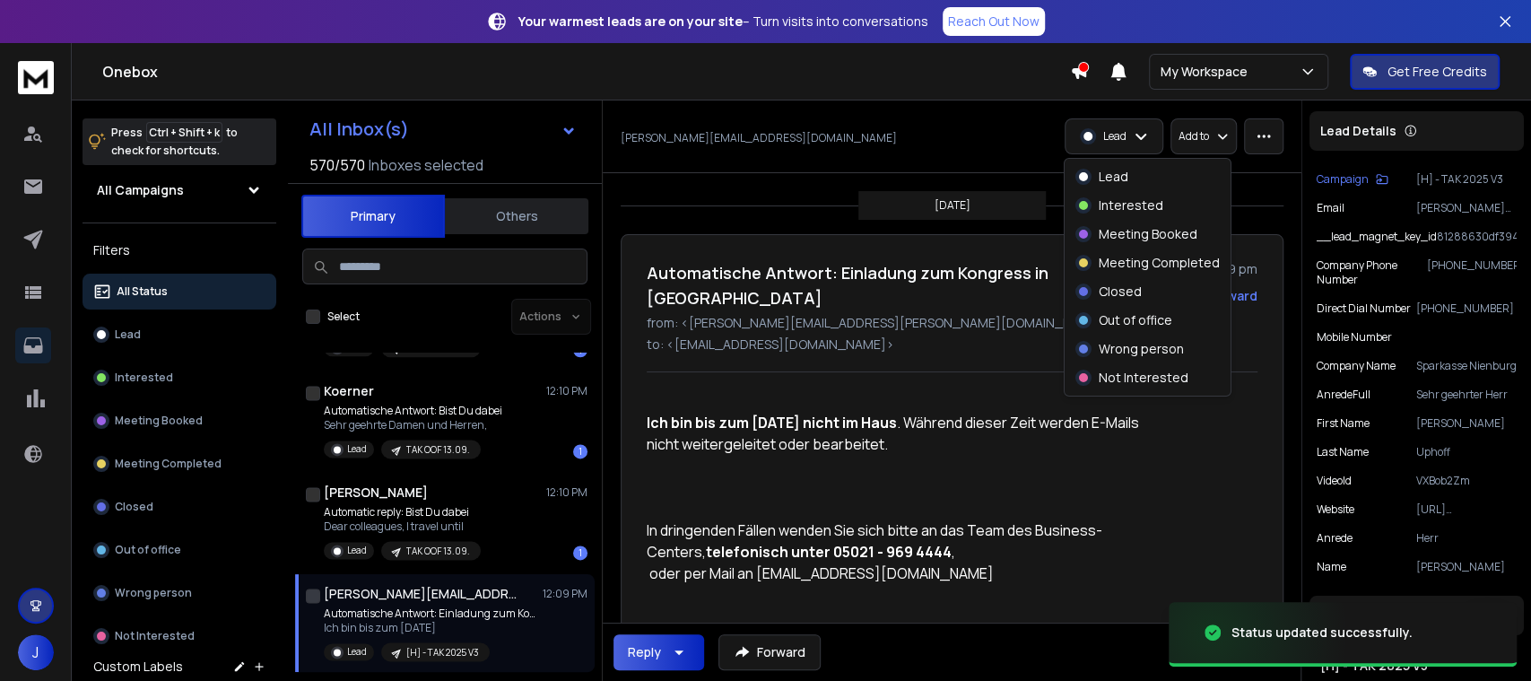
click at [1080, 141] on div at bounding box center [1088, 136] width 16 height 16
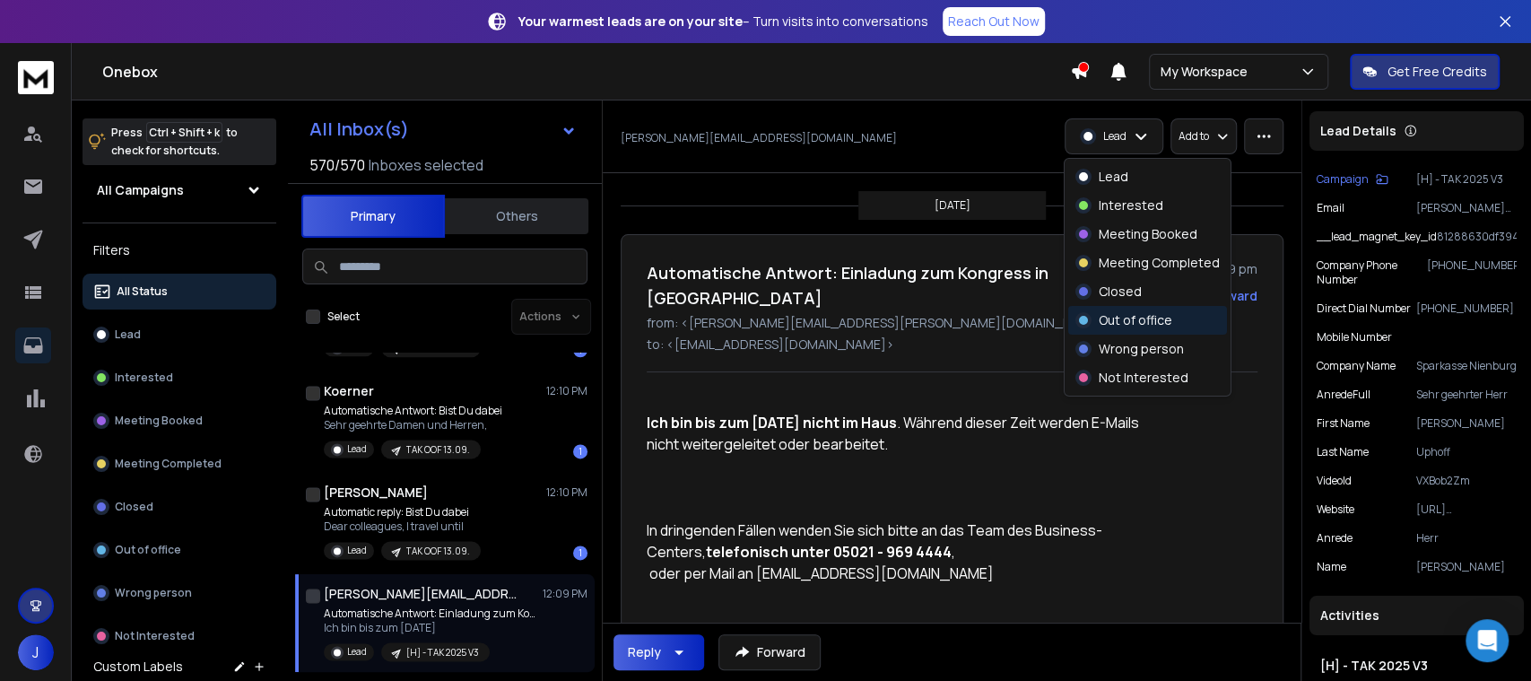
click at [1121, 320] on p "Out of office" at bounding box center [1136, 320] width 74 height 18
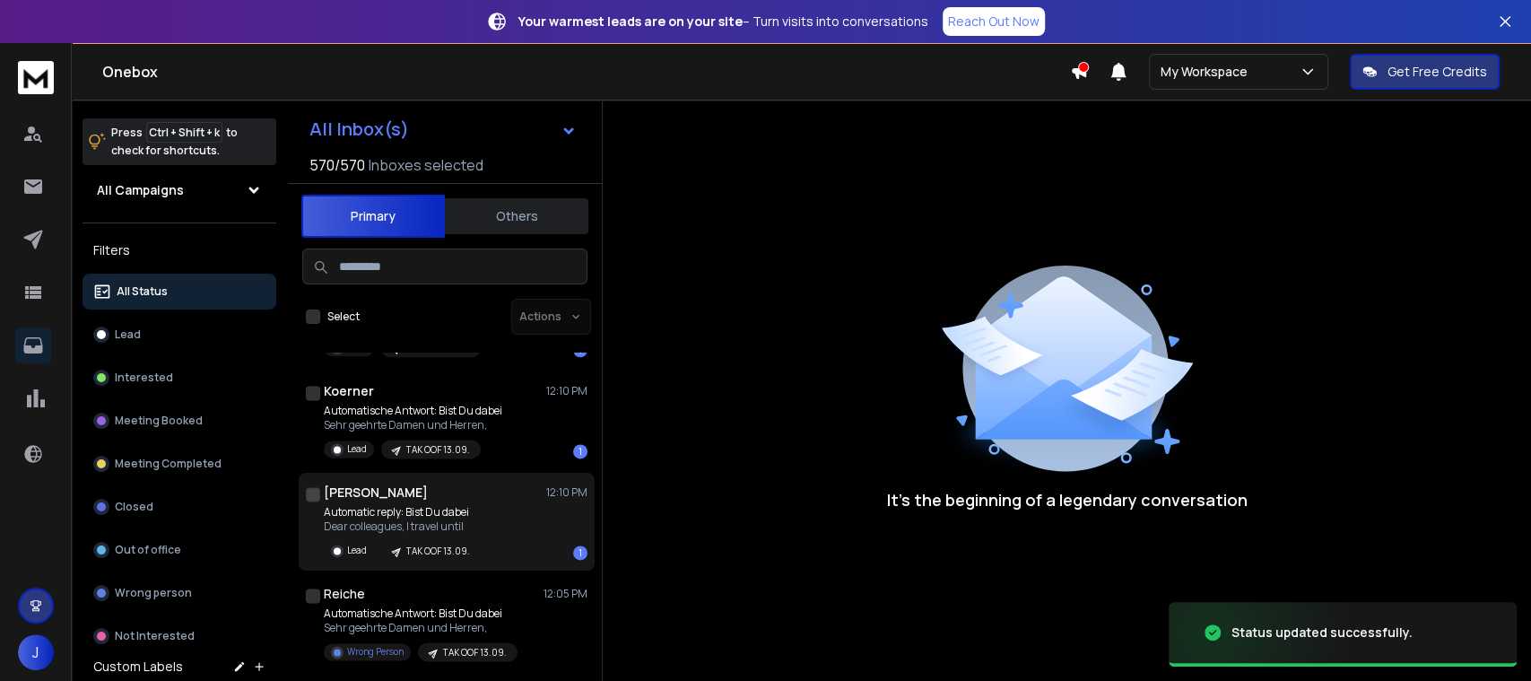
click at [550, 505] on div "Automatic reply: Bist Du dabei Dear colleagues, I travel until Lead TAK OOF 13.…" at bounding box center [456, 532] width 264 height 55
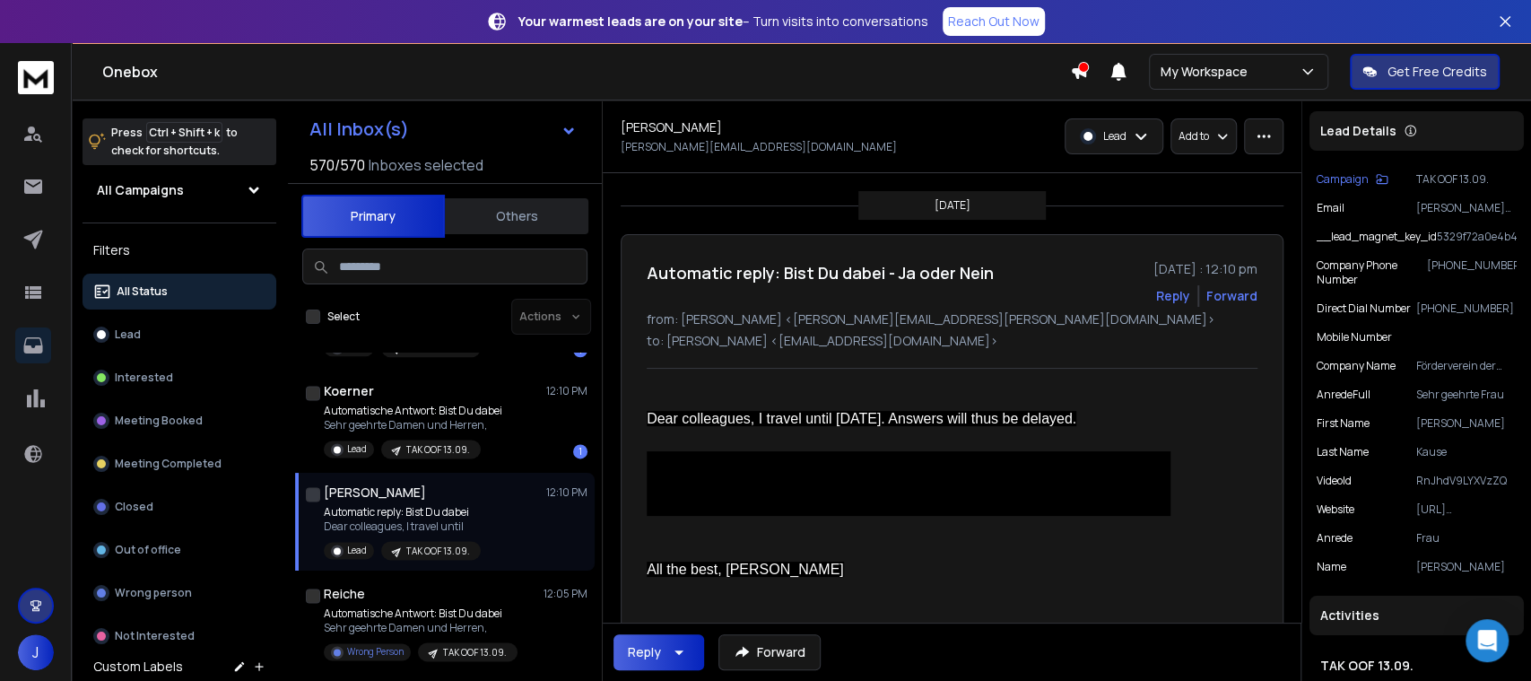
click at [1105, 154] on div "[PERSON_NAME] [PERSON_NAME] [PERSON_NAME][EMAIL_ADDRESS][PERSON_NAME][DOMAIN_NA…" at bounding box center [952, 136] width 699 height 73
click at [1104, 147] on div "Lead" at bounding box center [1114, 136] width 97 height 34
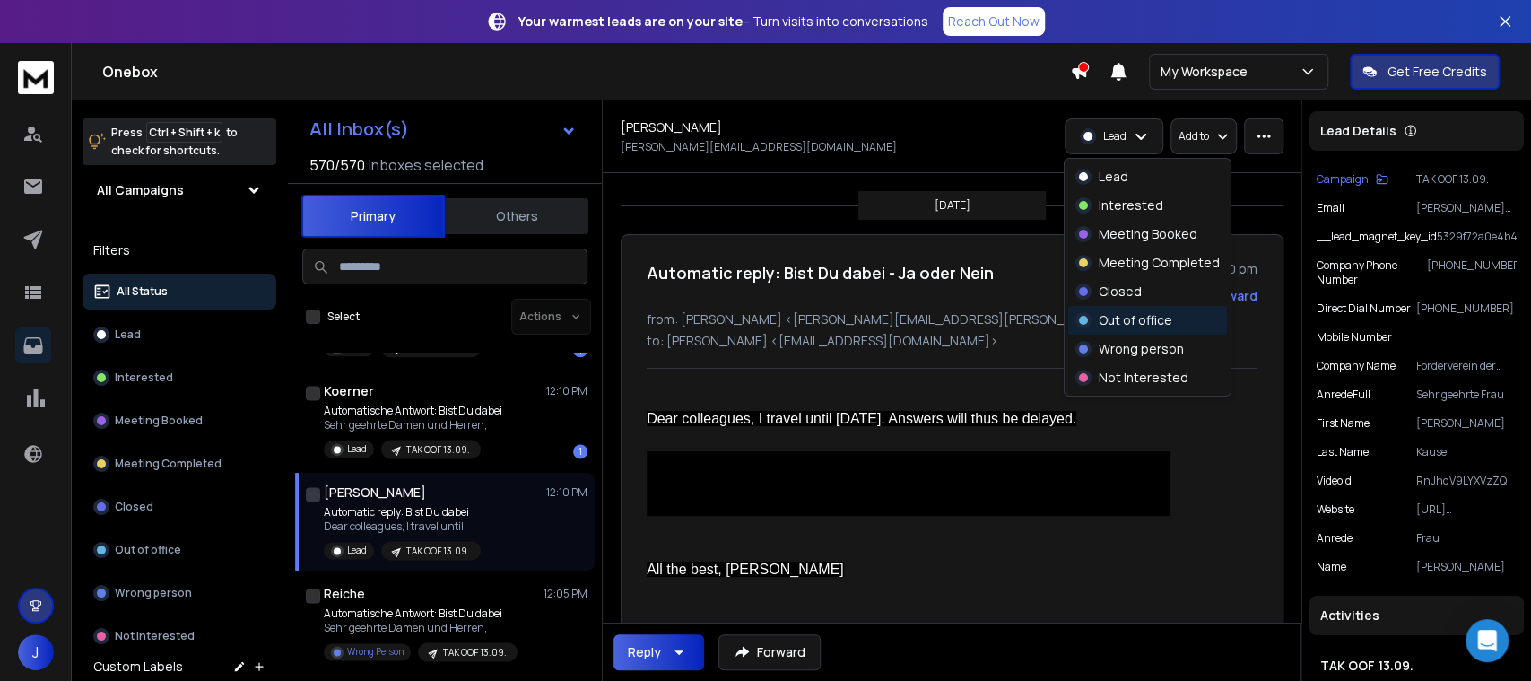
click at [1119, 327] on p "Out of office" at bounding box center [1136, 320] width 74 height 18
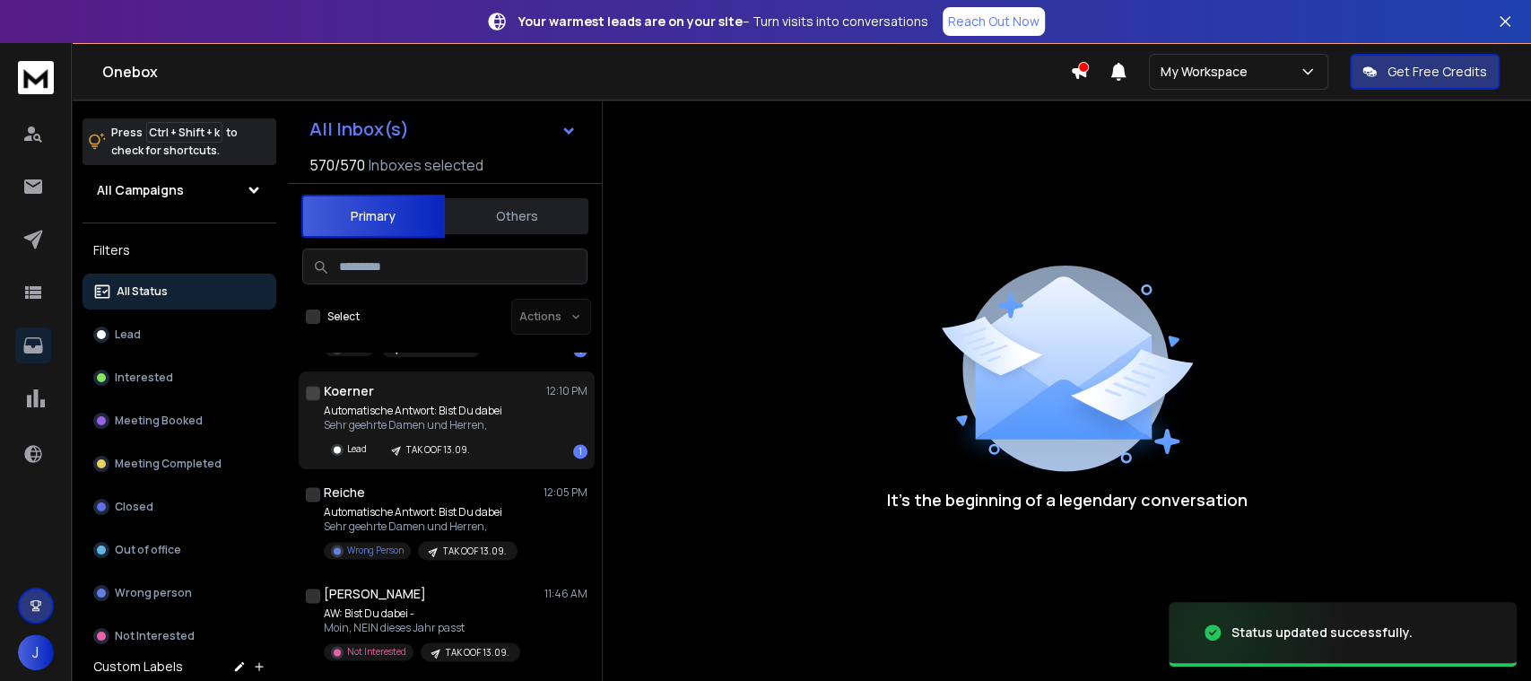
click at [507, 431] on div "Automatische Antwort: Bist Du dabei Sehr geehrte Damen und Herren, Lead TAK OOF…" at bounding box center [456, 431] width 264 height 55
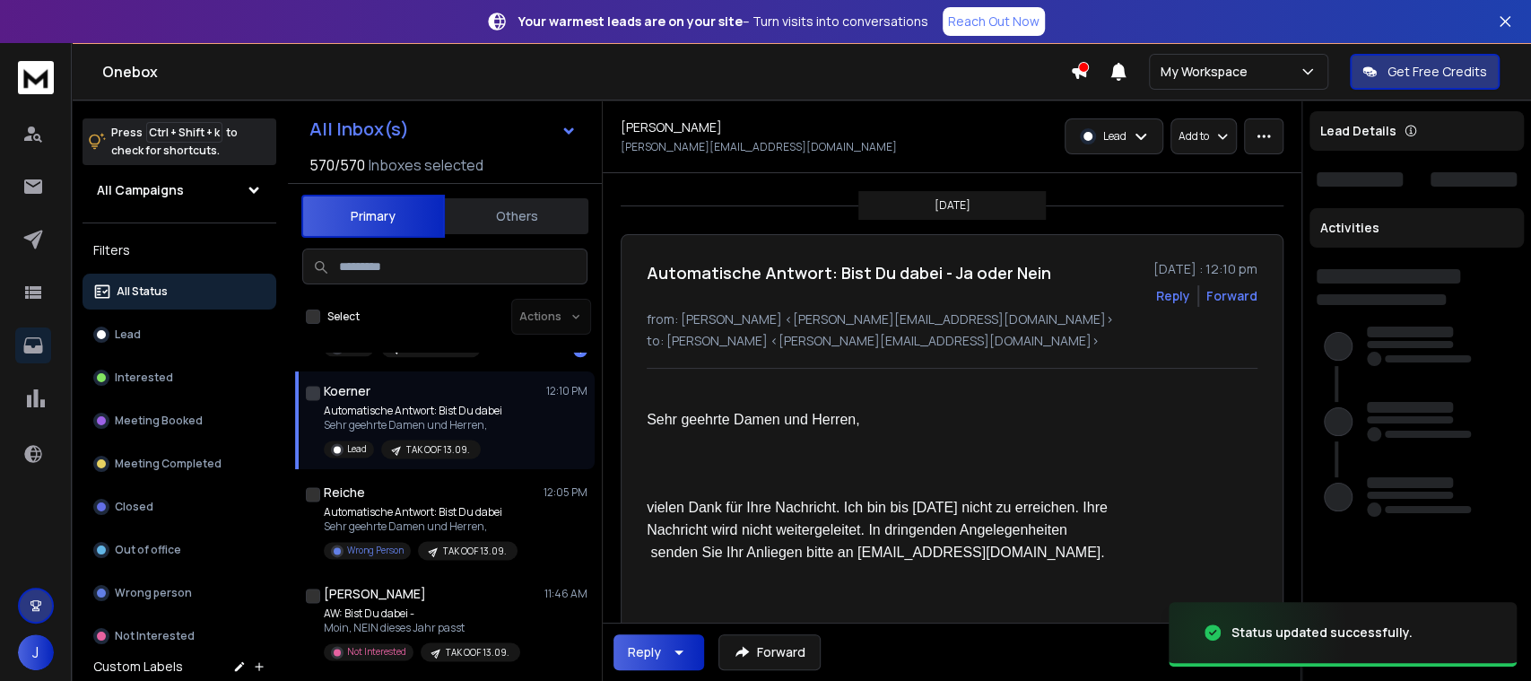
scroll to position [1588, 0]
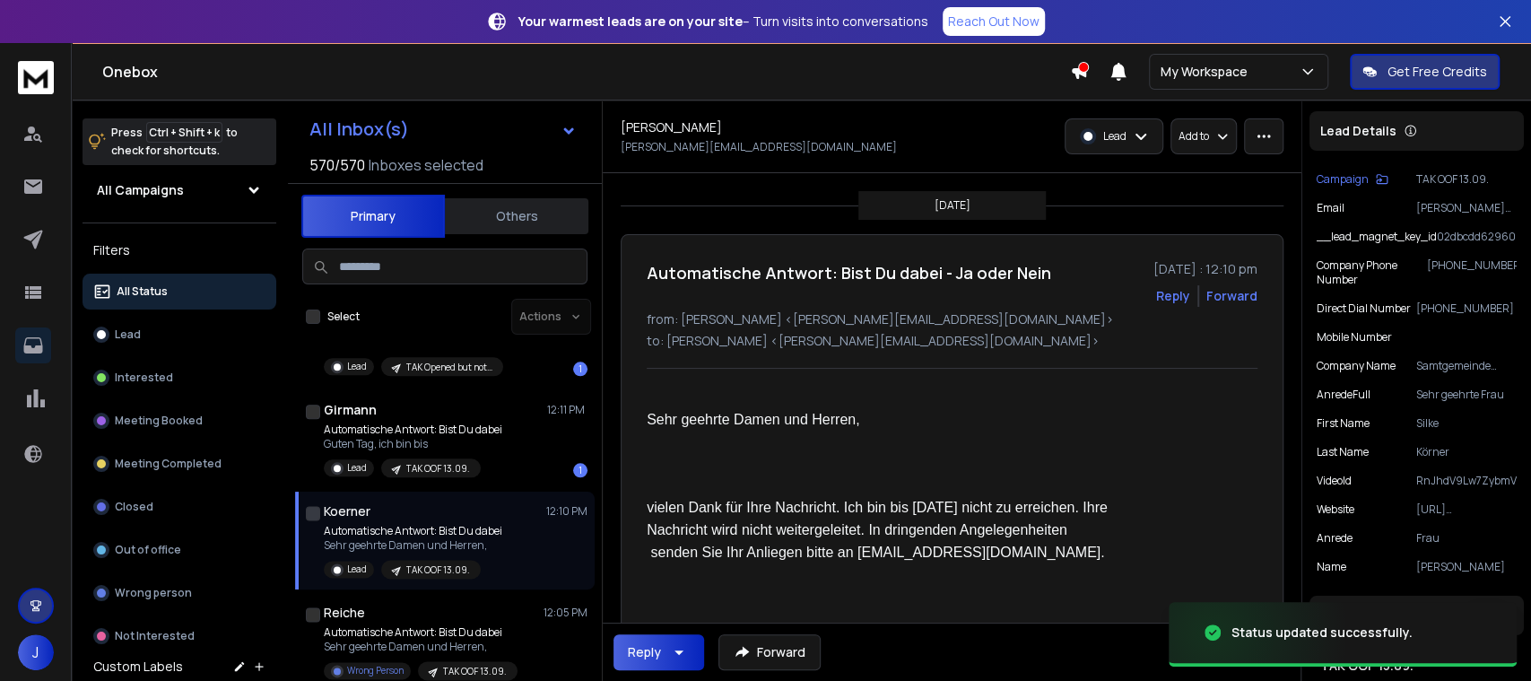
click at [799, 519] on span "vielen Dank für Ihre Nachricht. Ich bin bis [DATE] nicht zu erreichen. Ihre Nac…" at bounding box center [879, 530] width 465 height 60
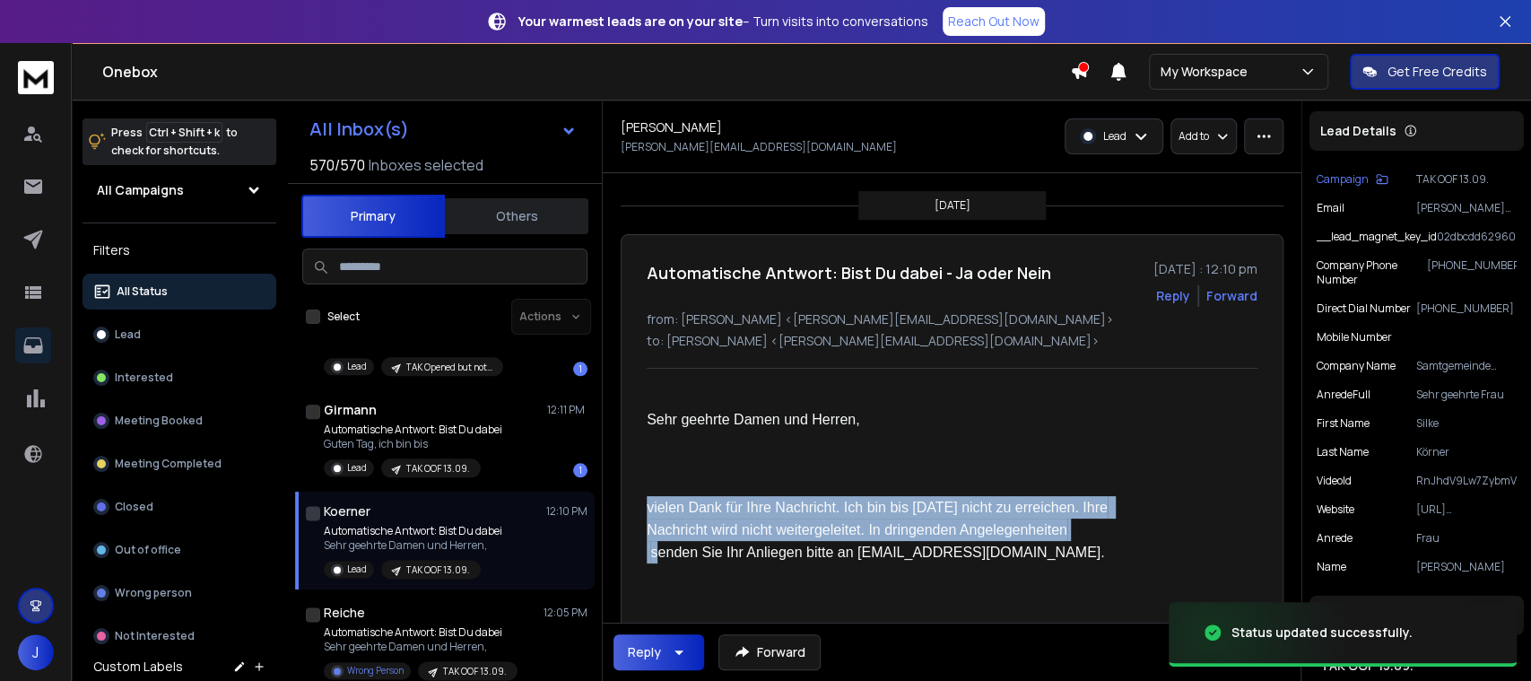
click at [799, 519] on span "vielen Dank für Ihre Nachricht. Ich bin bis [DATE] nicht zu erreichen. Ihre Nac…" at bounding box center [879, 530] width 465 height 60
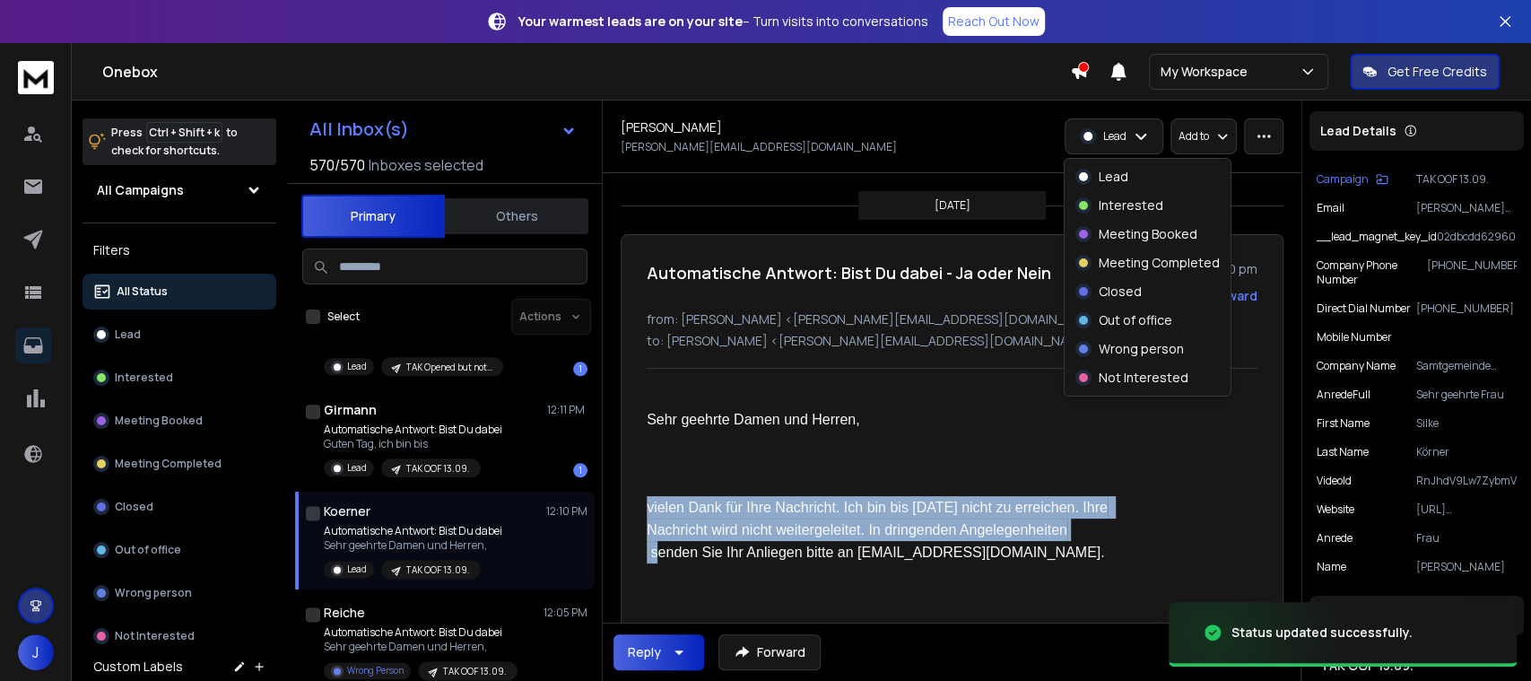
click at [1069, 151] on div "Lead" at bounding box center [1114, 136] width 97 height 34
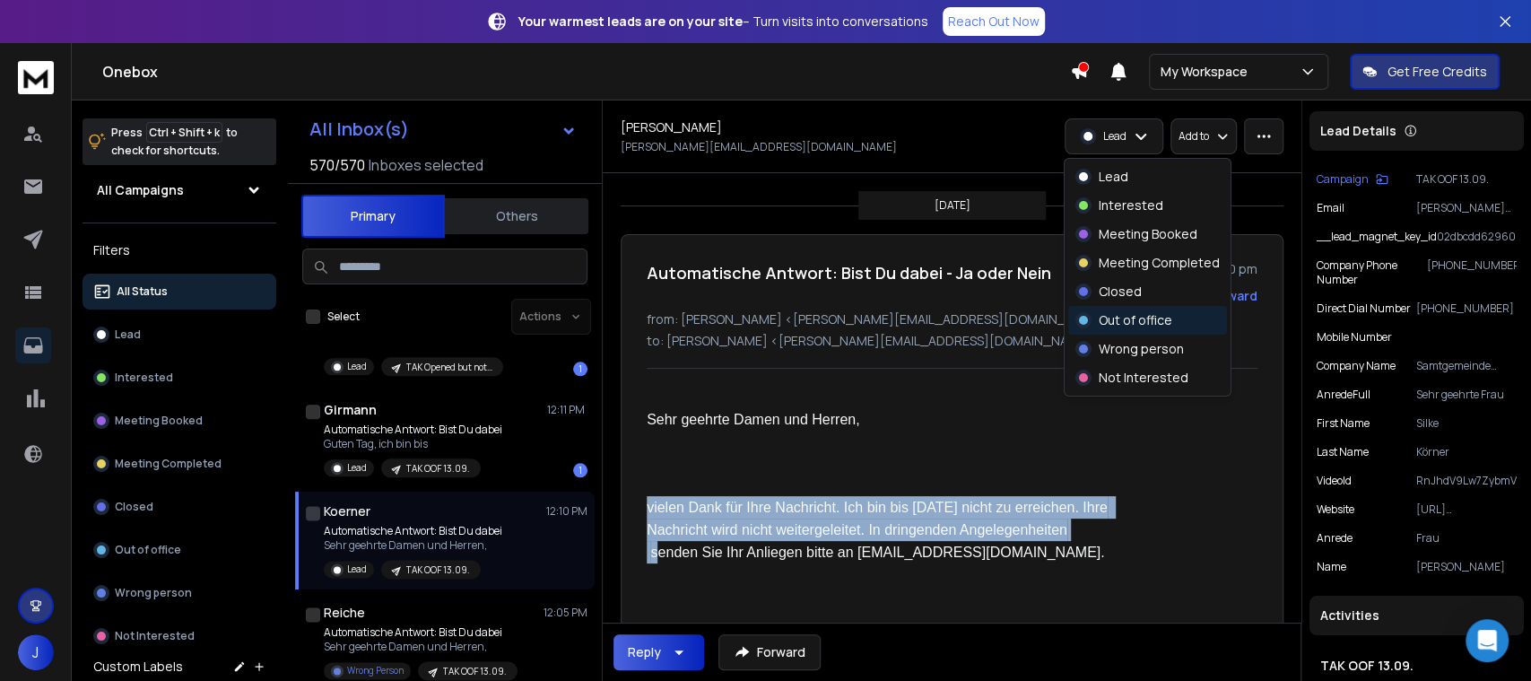
click at [1107, 316] on p "Out of office" at bounding box center [1136, 320] width 74 height 18
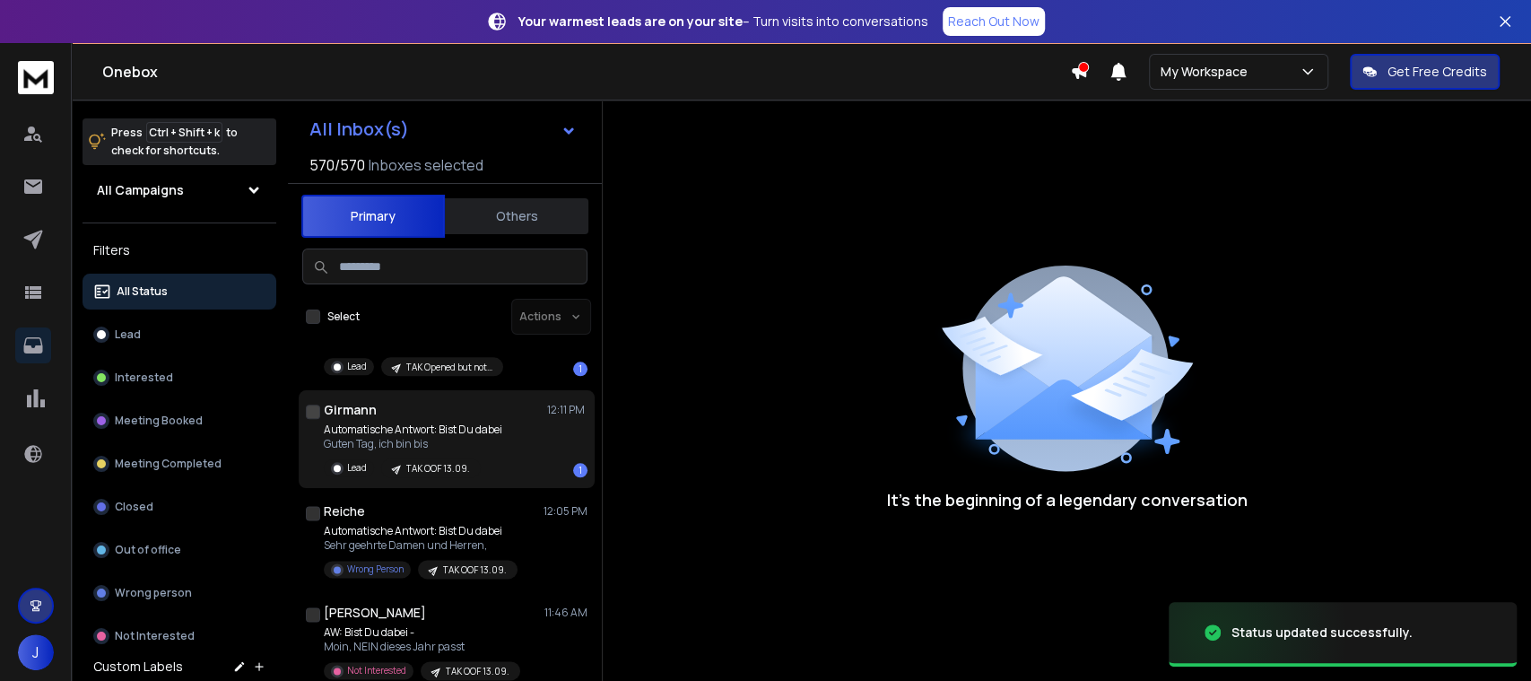
click at [484, 450] on div "Automatische Antwort: Bist Du dabei Guten Tag, ich bin bis Lead TAK OOF 13.09." at bounding box center [413, 450] width 179 height 55
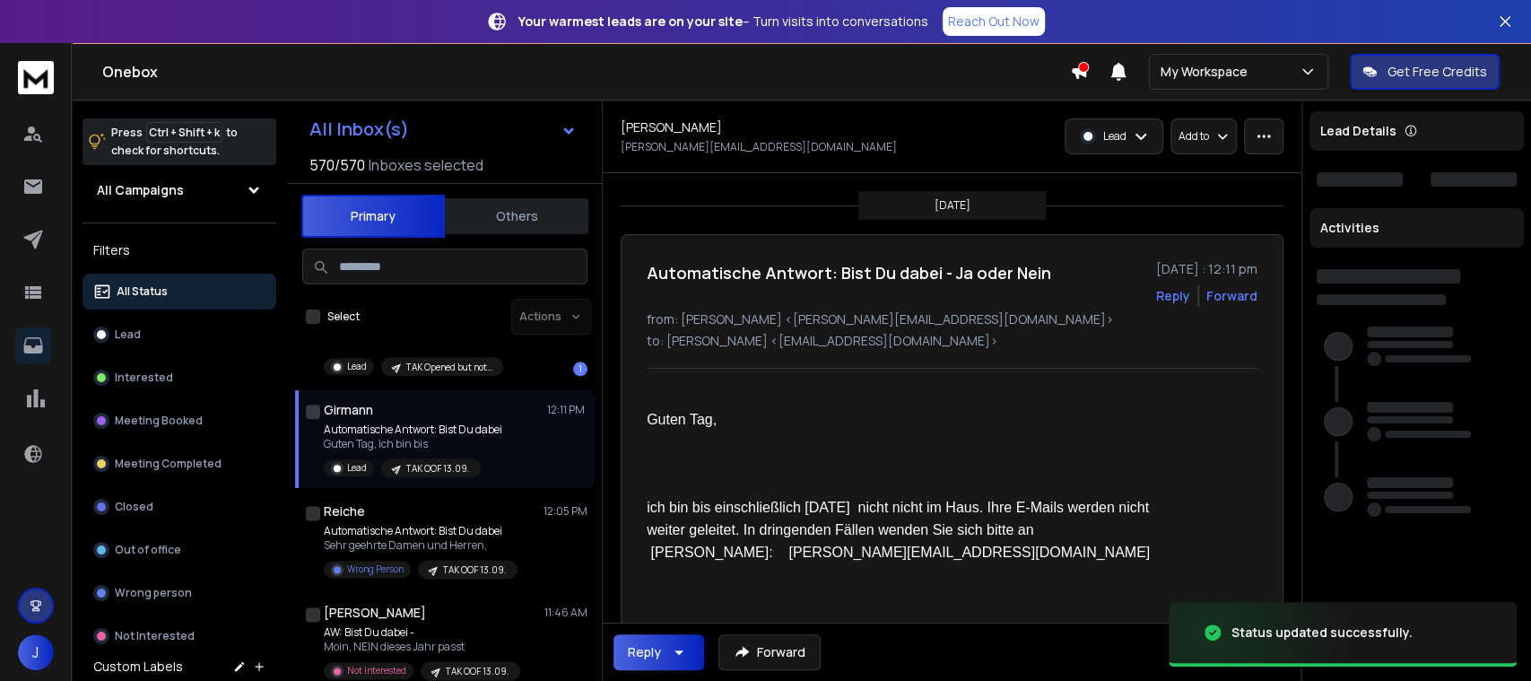
scroll to position [1469, 0]
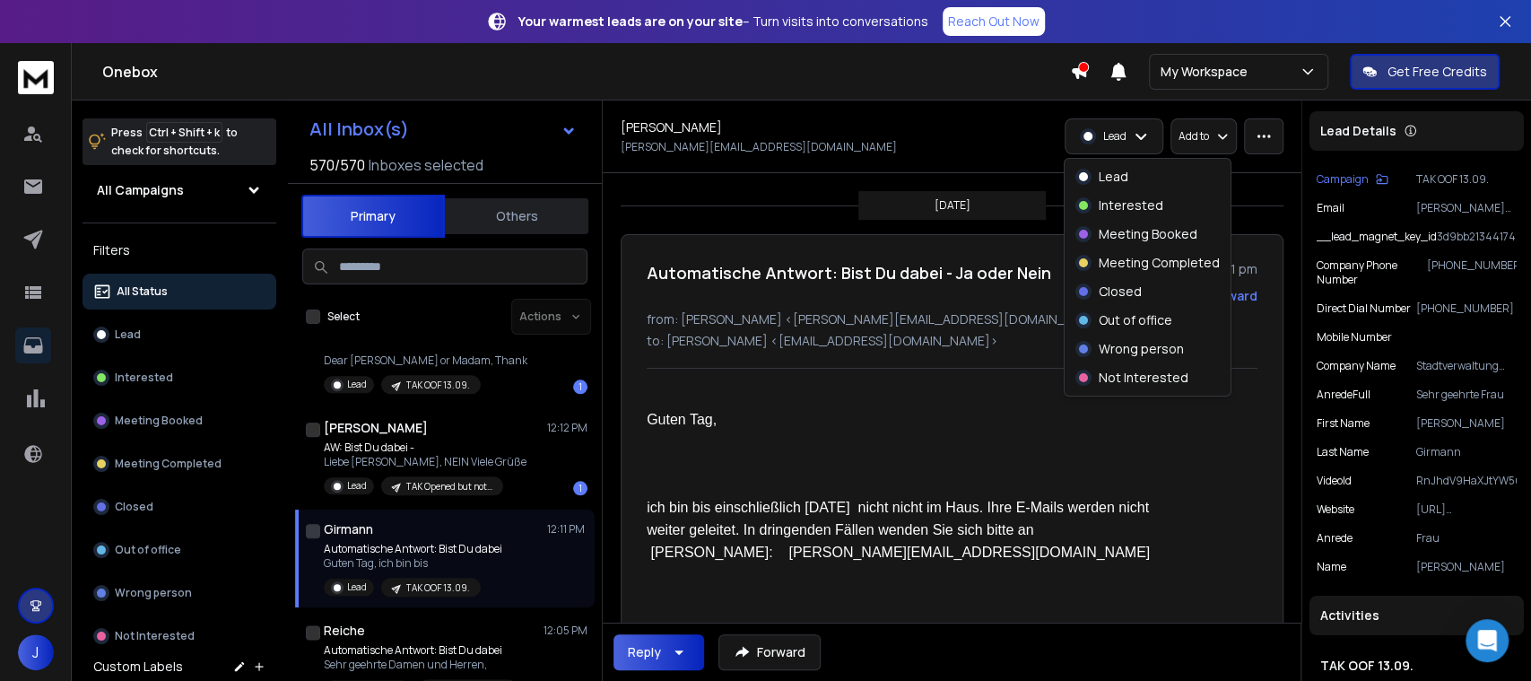
click at [1092, 137] on div at bounding box center [1088, 136] width 16 height 16
click at [1114, 311] on p "Out of office" at bounding box center [1136, 320] width 74 height 18
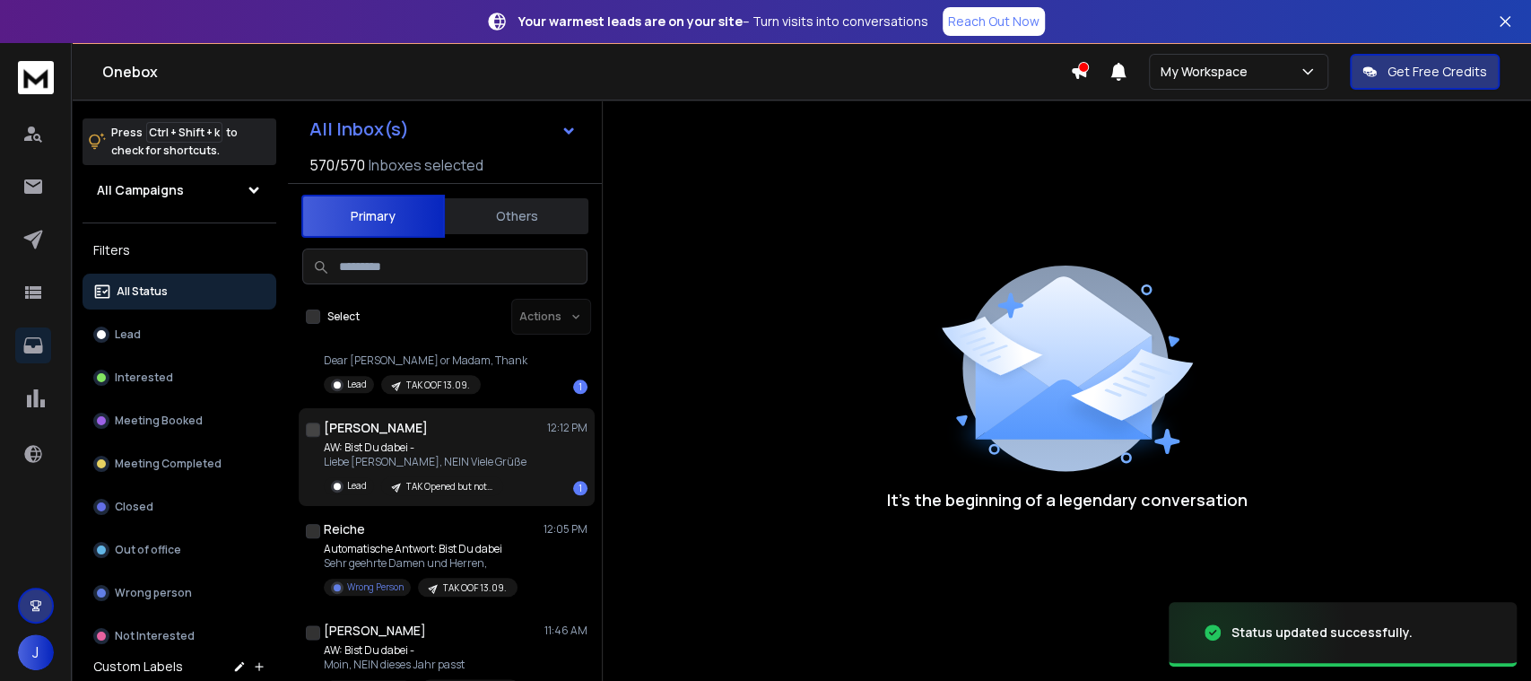
click at [544, 449] on div "AW: Bist Du dabei - [PERSON_NAME], NEIN [PERSON_NAME] Grüße Lead TAK Opened but…" at bounding box center [456, 467] width 264 height 55
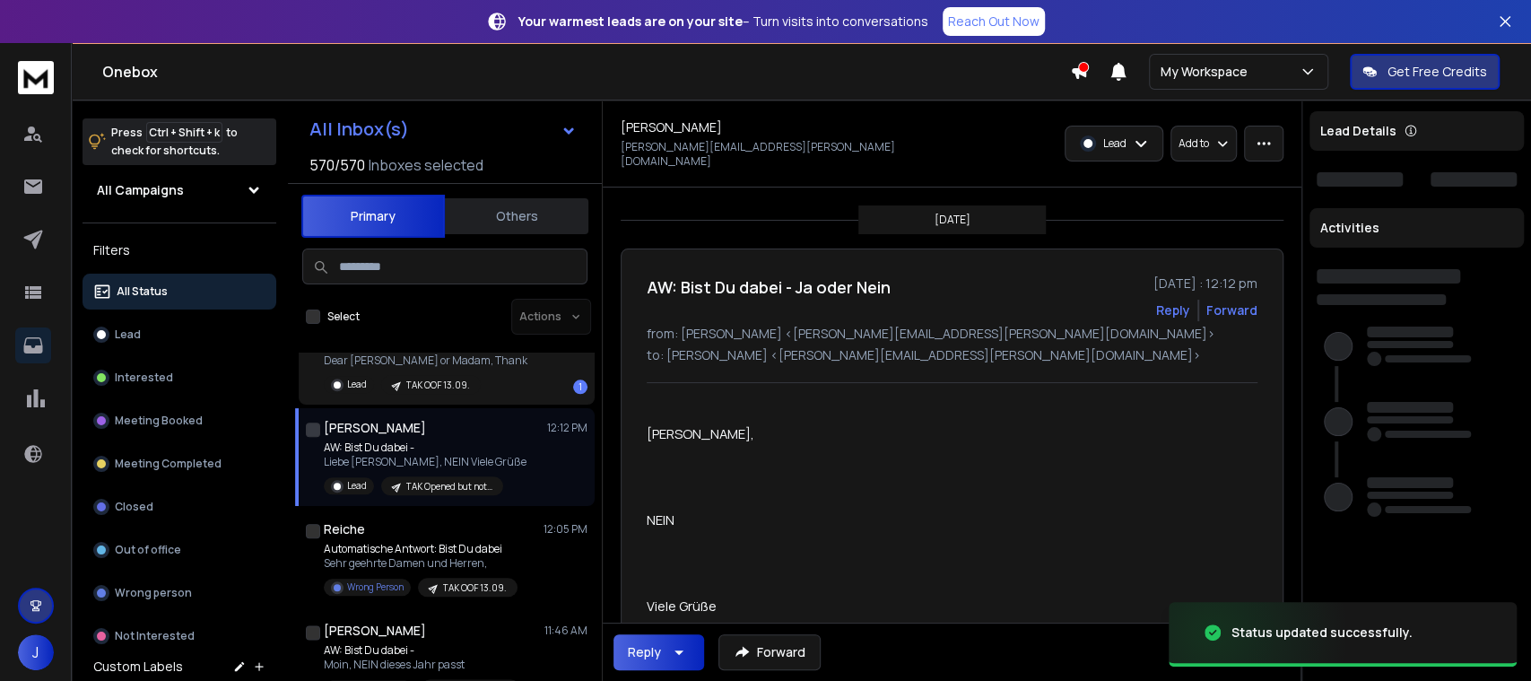
scroll to position [1349, 0]
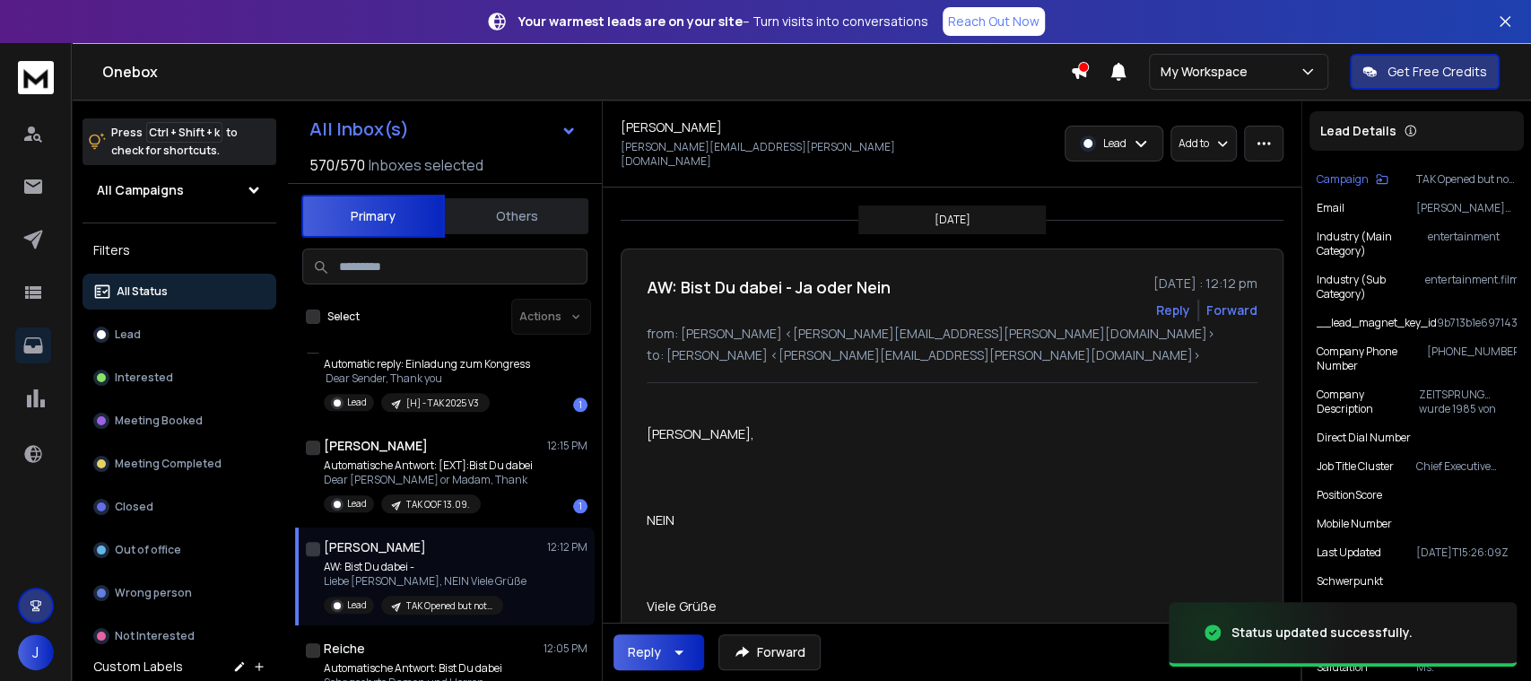
click at [1081, 135] on div at bounding box center [1088, 143] width 16 height 16
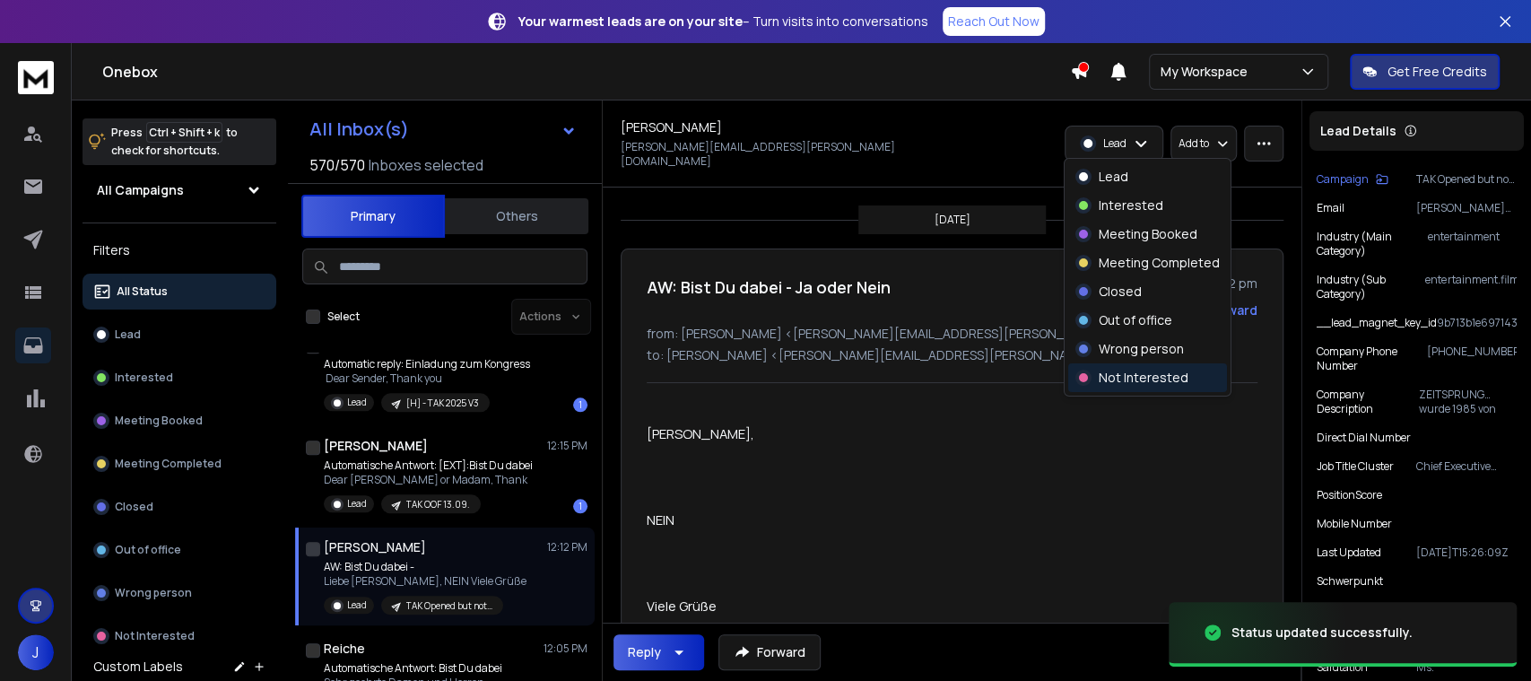
click at [1112, 375] on p "Not Interested" at bounding box center [1144, 378] width 90 height 18
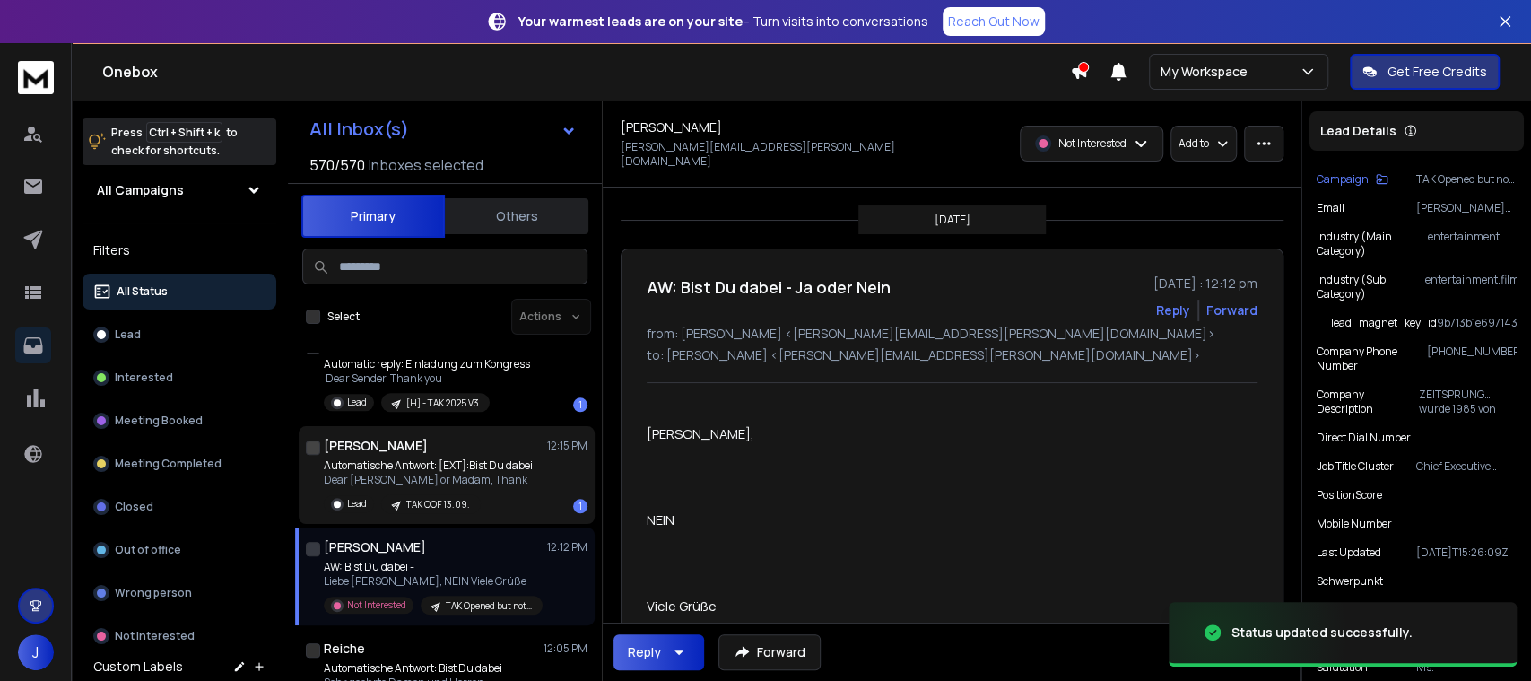
click at [528, 465] on p "Automatische Antwort: [EXT]:Bist Du dabei" at bounding box center [428, 465] width 209 height 14
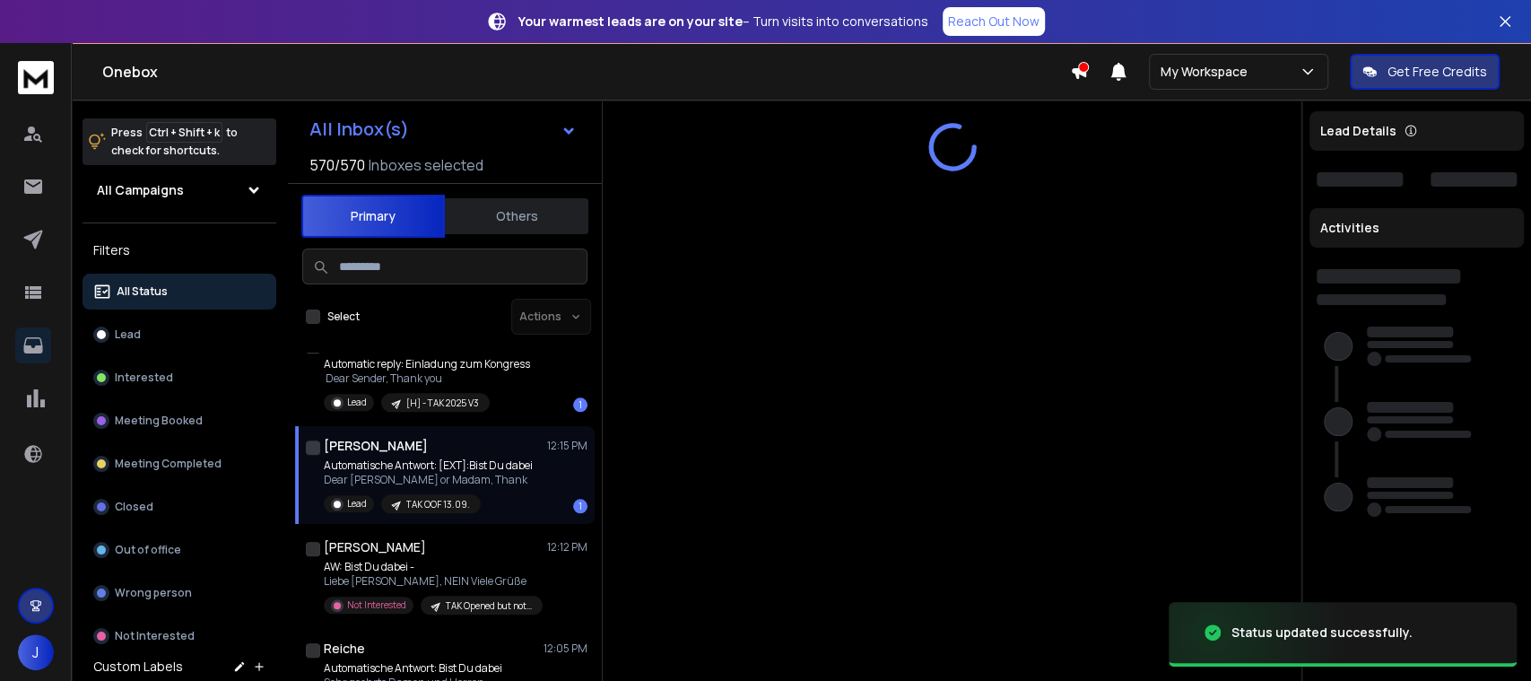
scroll to position [1229, 0]
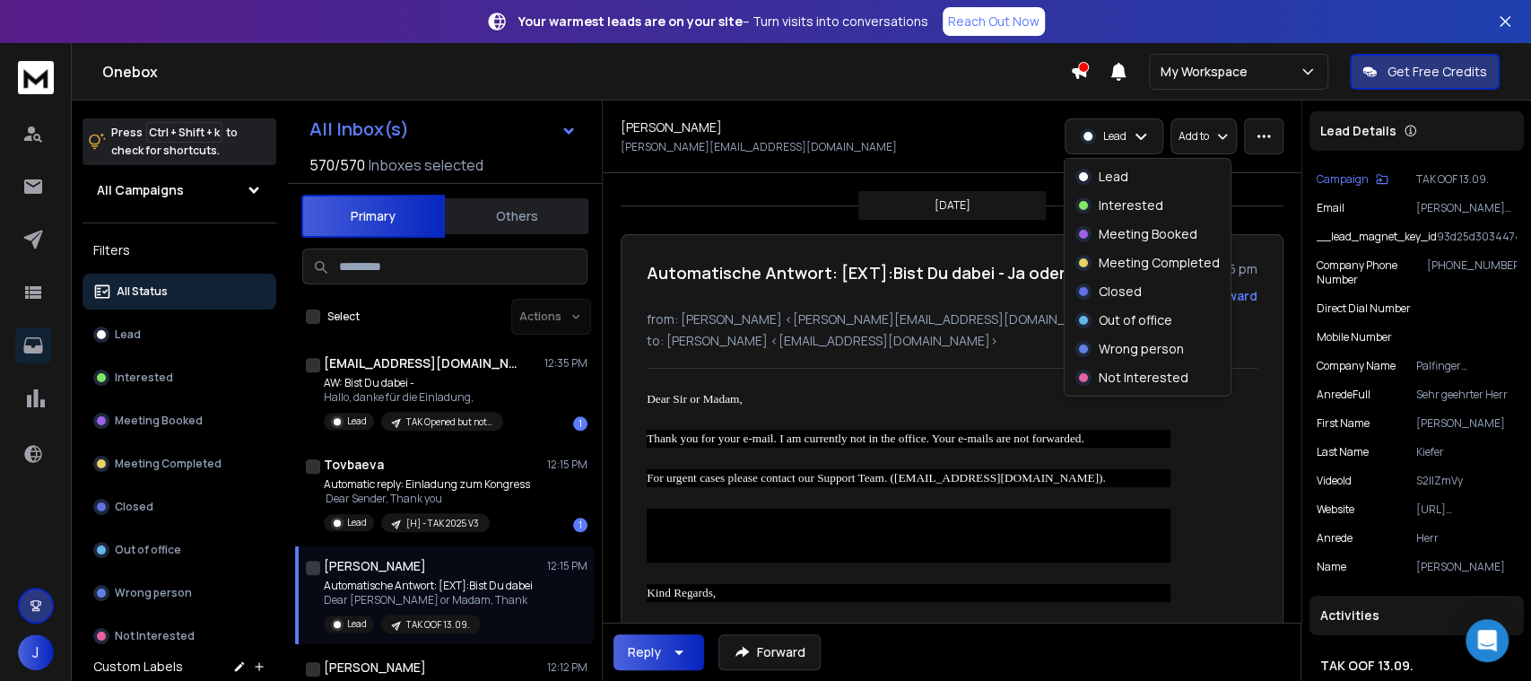
click at [1084, 130] on div at bounding box center [1088, 136] width 16 height 16
click at [1099, 327] on p "Out of office" at bounding box center [1136, 320] width 74 height 18
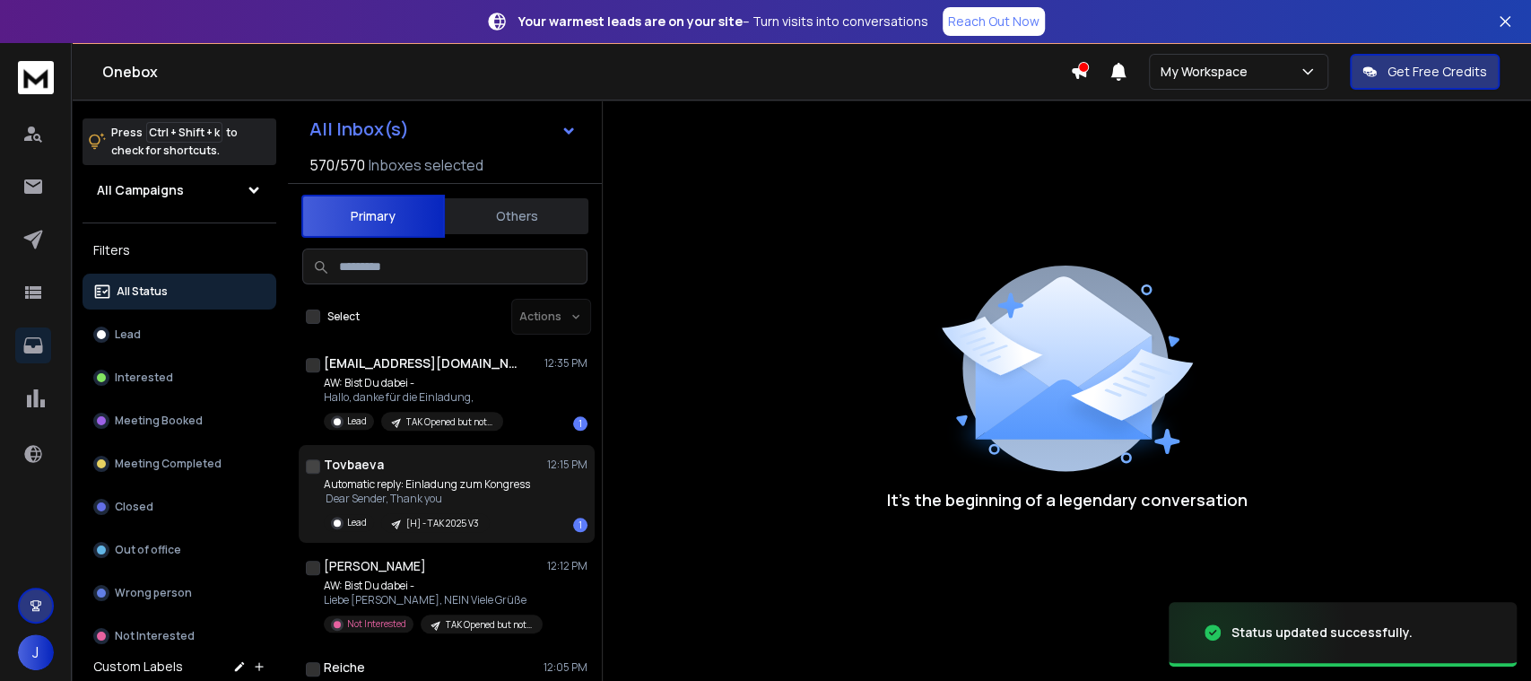
click at [490, 480] on p "Automatic reply: Einladung zum Kongress" at bounding box center [427, 484] width 206 height 14
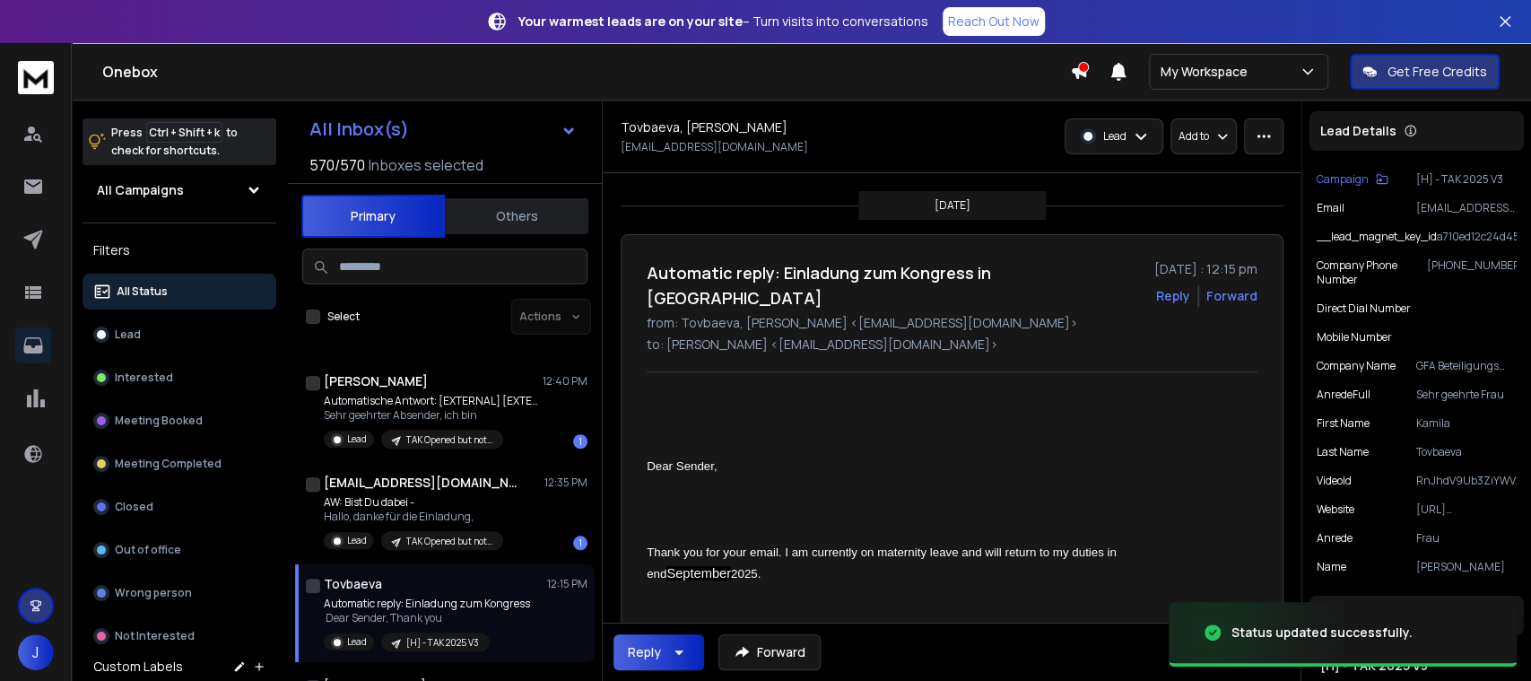
scroll to position [119, 0]
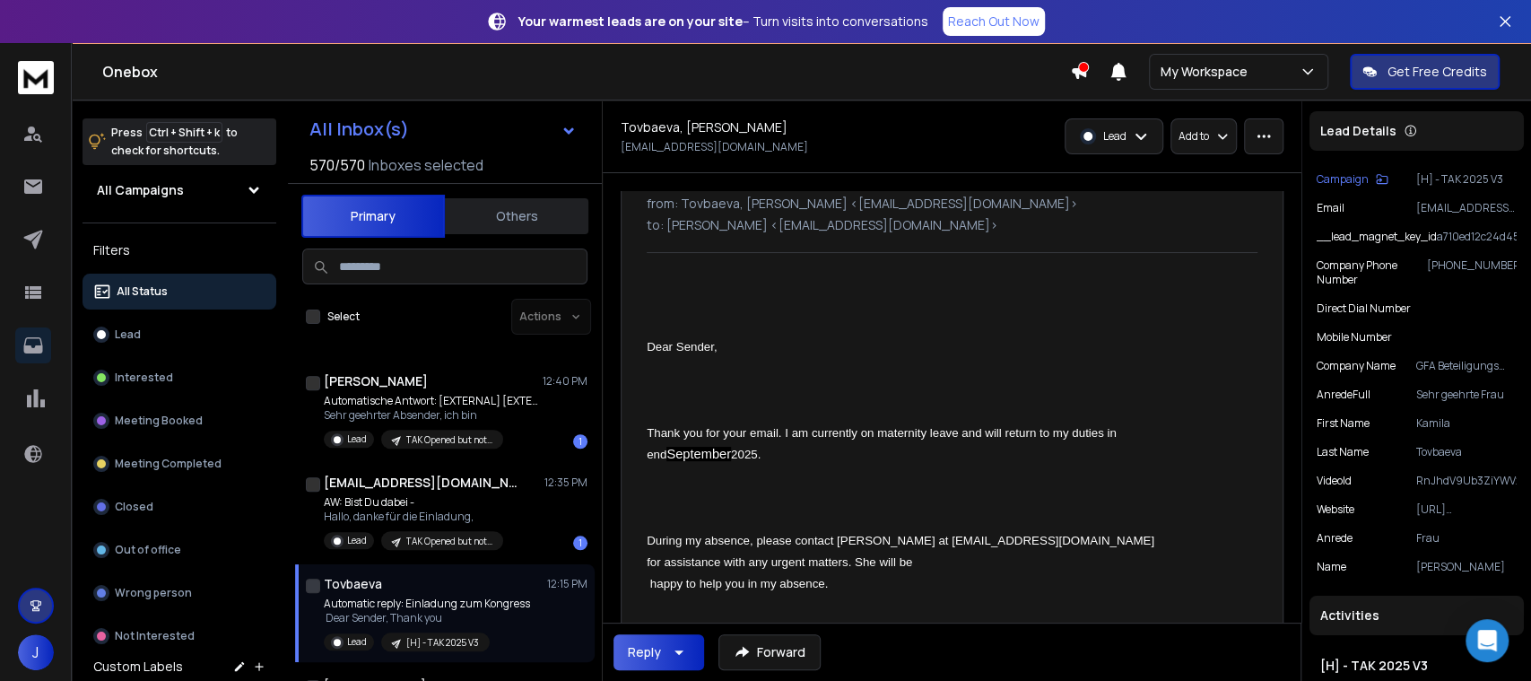
click at [1121, 154] on div "Tovbaeva, [PERSON_NAME], [PERSON_NAME] [PERSON_NAME][EMAIL_ADDRESS][DOMAIN_NAME…" at bounding box center [952, 136] width 699 height 73
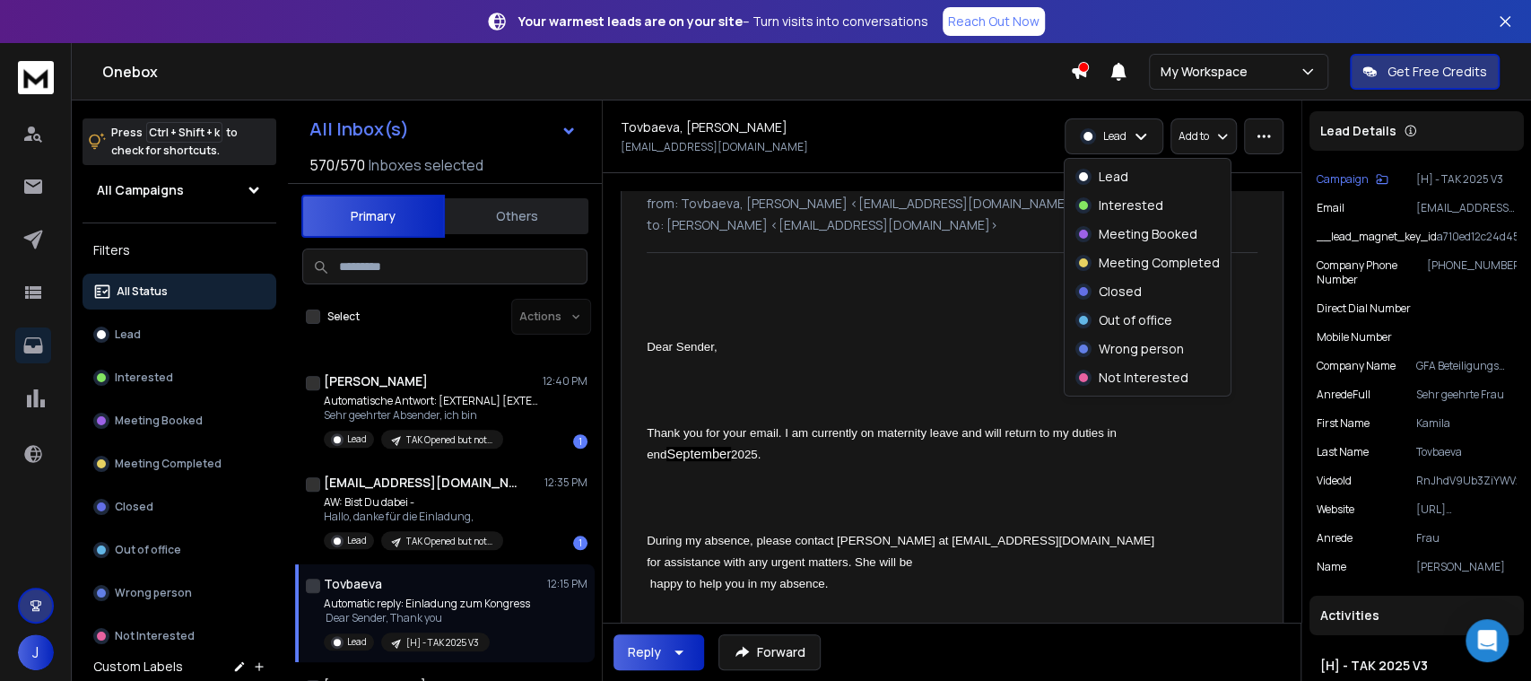
click at [1119, 147] on div "Lead" at bounding box center [1114, 136] width 97 height 34
click at [1089, 328] on div "Out of office" at bounding box center [1124, 320] width 97 height 18
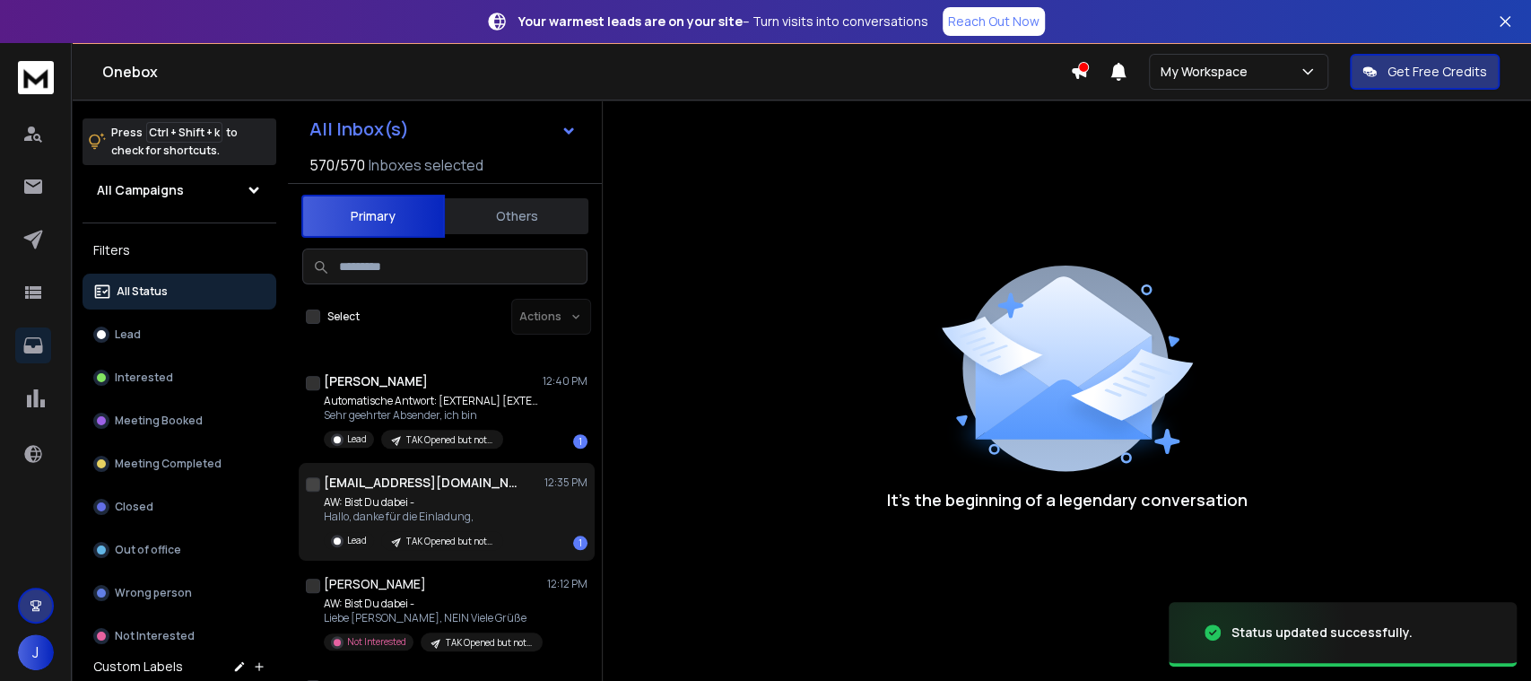
scroll to position [0, 0]
click at [535, 495] on div "AW: Bist Du dabei - Hallo, danke für die Einladung, Lead TAK Opened but not rep…" at bounding box center [456, 522] width 264 height 55
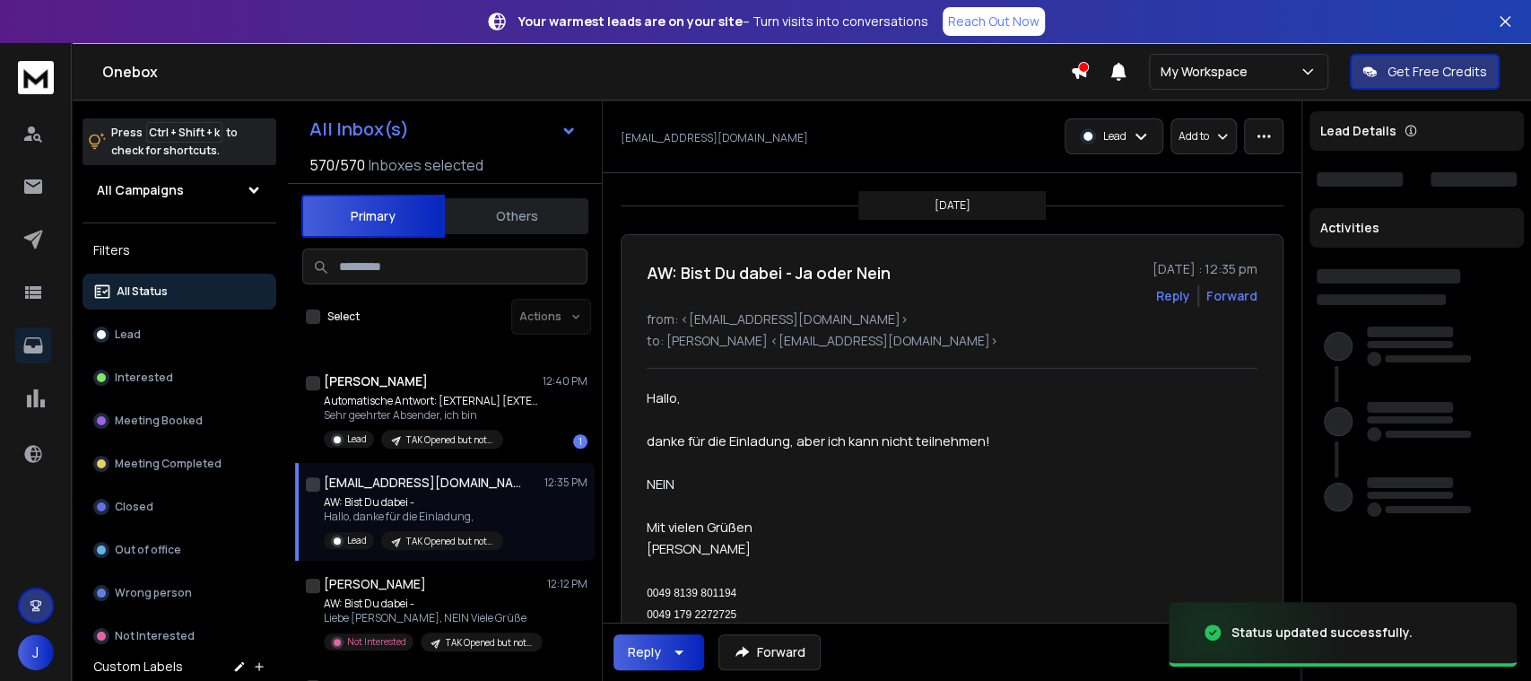
scroll to position [990, 0]
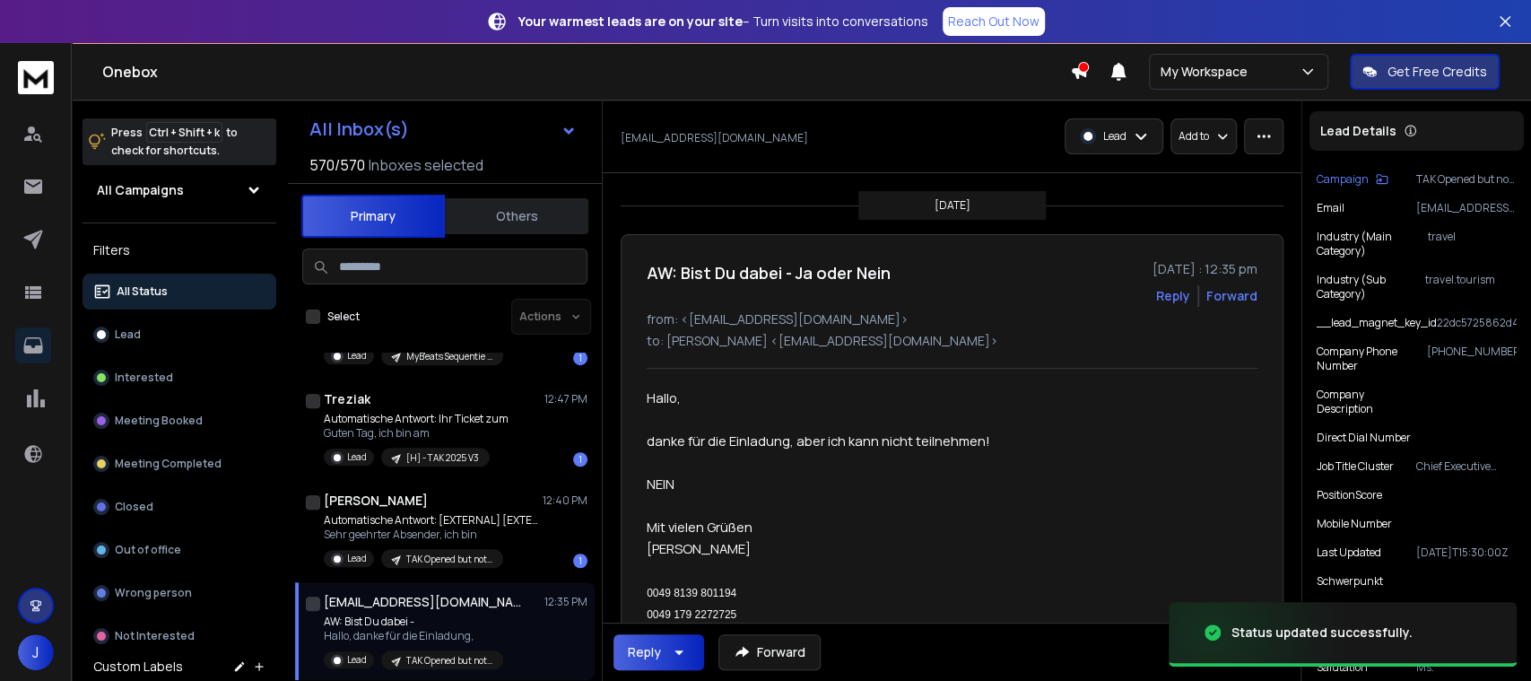
click at [746, 435] on span "danke für die Einladung, aber ich kann nicht teilnehmen!" at bounding box center [819, 441] width 344 height 18
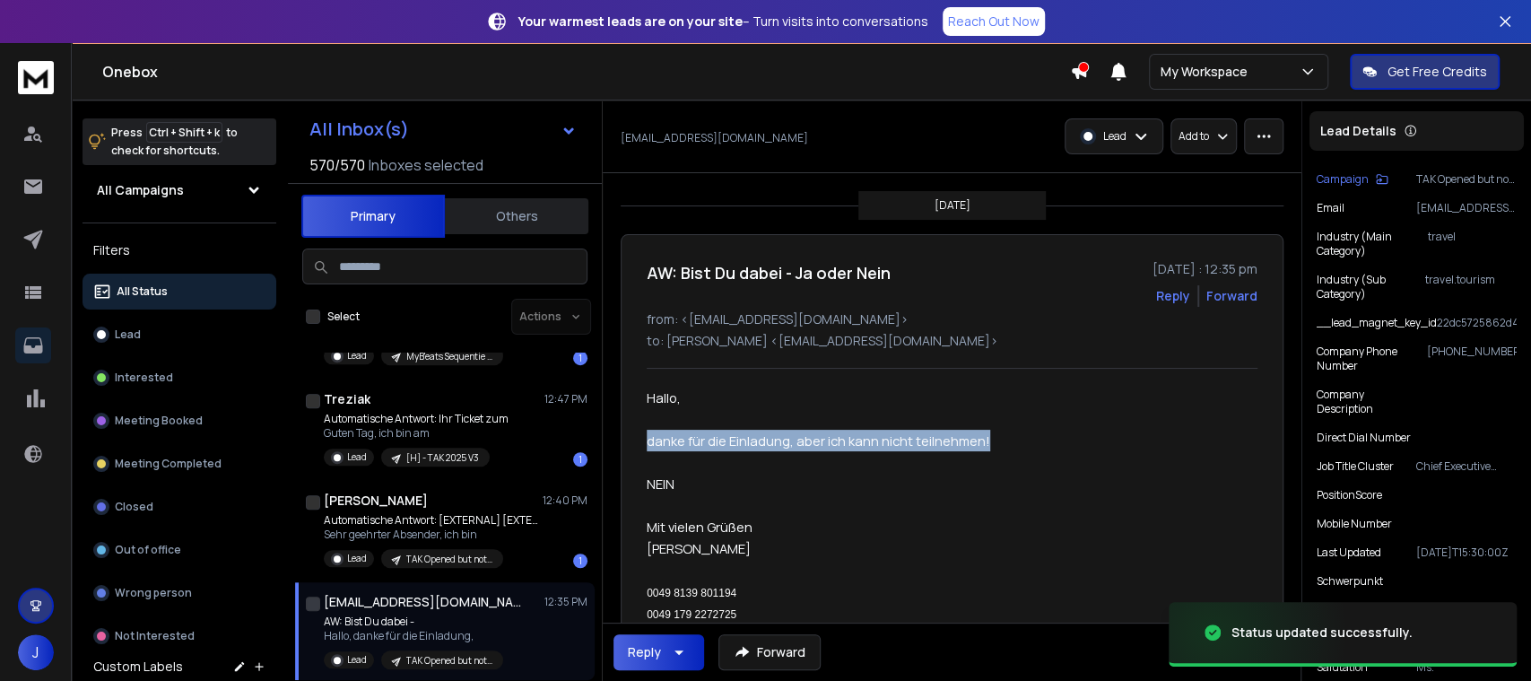
click at [746, 435] on span "danke für die Einladung, aber ich kann nicht teilnehmen!" at bounding box center [819, 441] width 344 height 18
click at [1090, 147] on div "Lead" at bounding box center [1114, 136] width 97 height 34
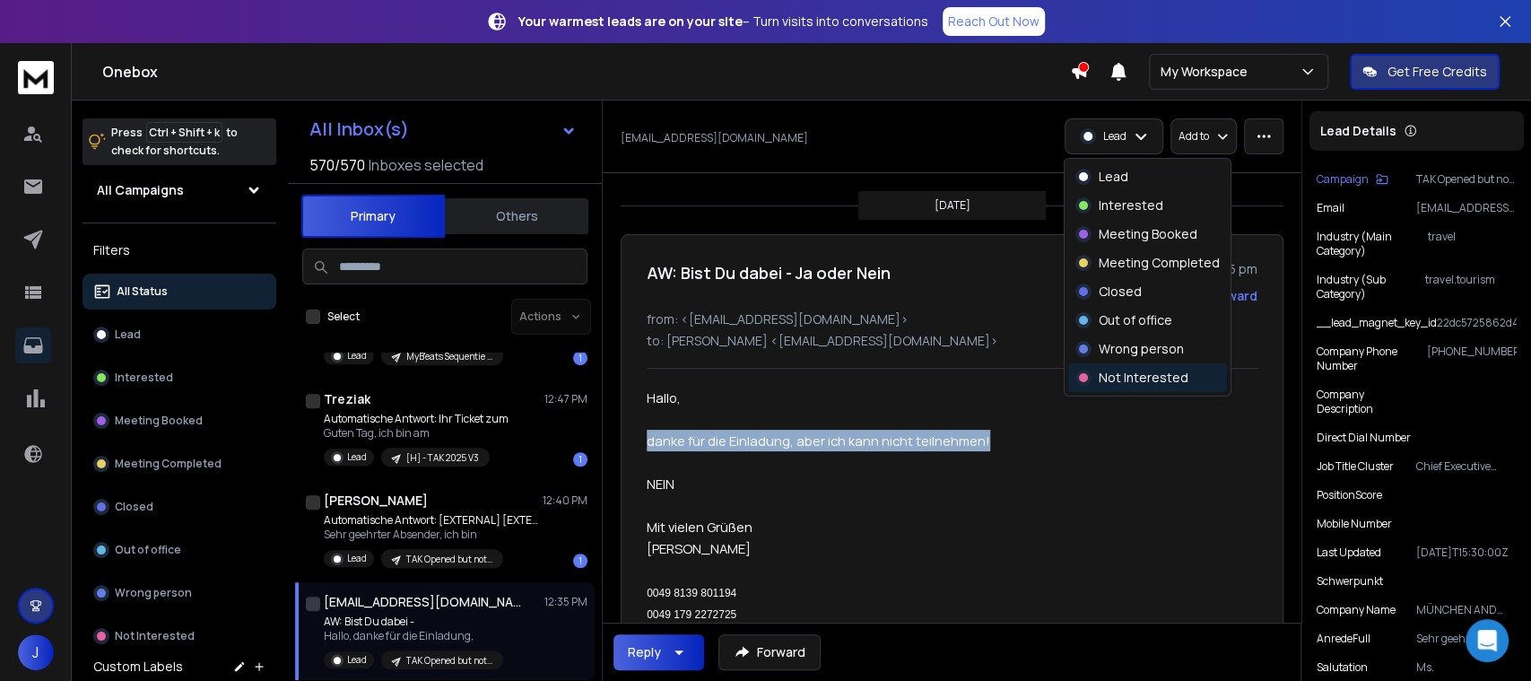
click at [1134, 379] on p "Not Interested" at bounding box center [1144, 378] width 90 height 18
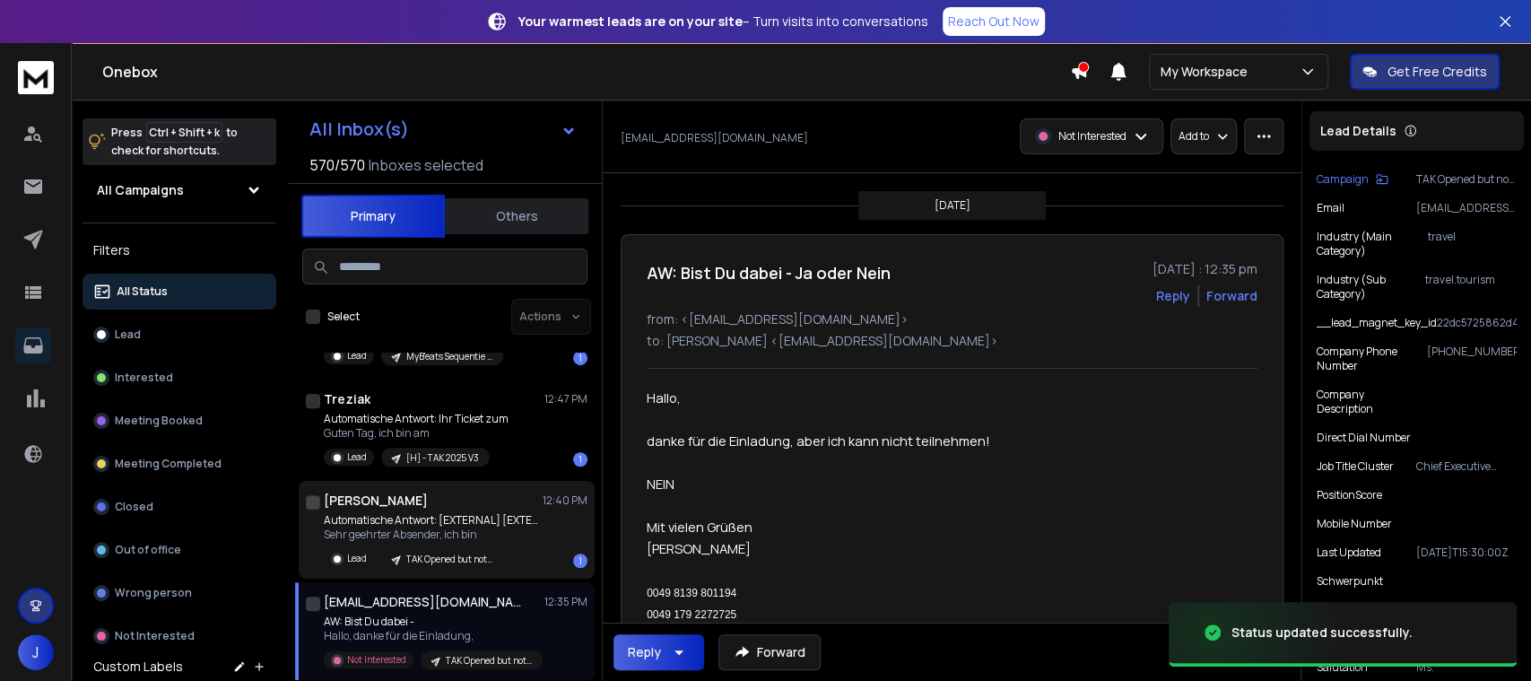
click at [437, 501] on div "[PERSON_NAME] 12:40 PM" at bounding box center [456, 501] width 264 height 18
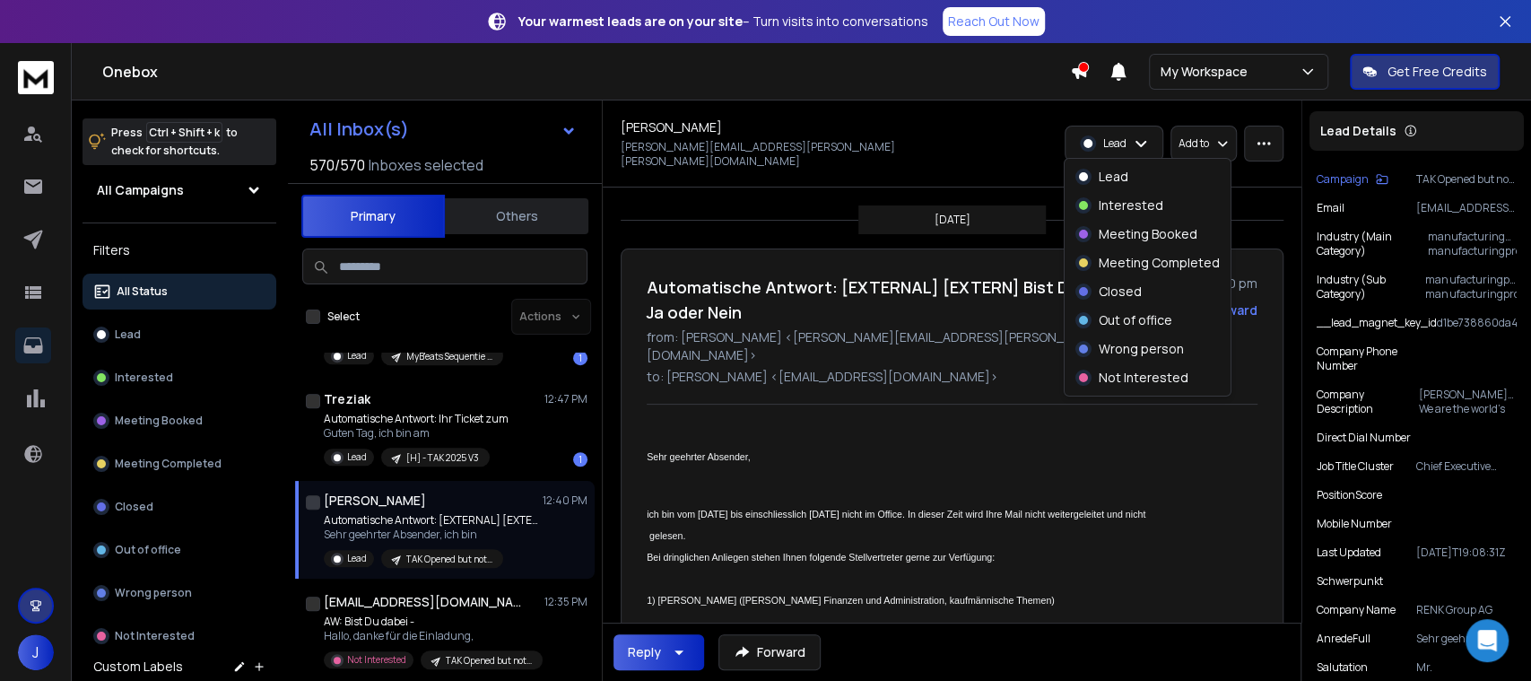
click at [1121, 136] on p "Lead" at bounding box center [1114, 143] width 23 height 14
click at [1109, 312] on p "Out of office" at bounding box center [1136, 320] width 74 height 18
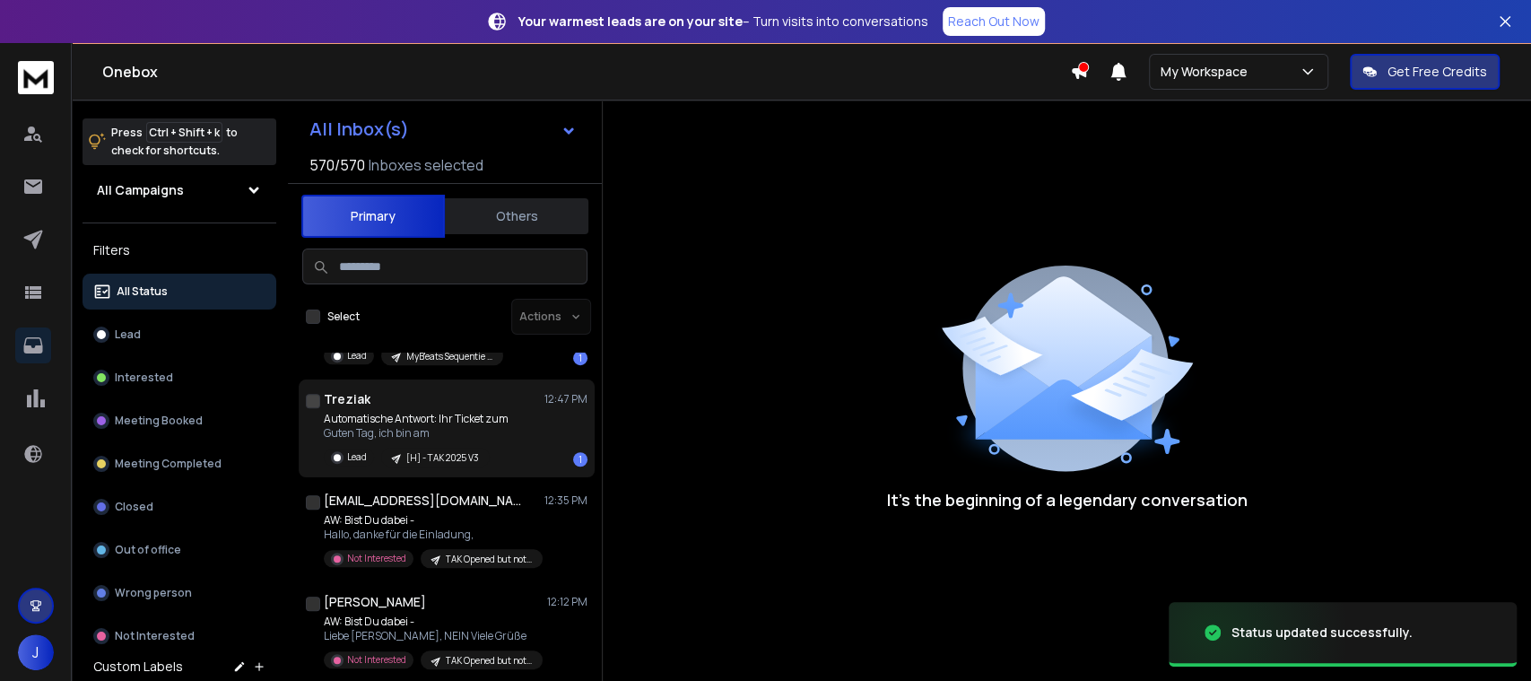
click at [446, 461] on p "[H] - TAK 2025 V3" at bounding box center [442, 457] width 73 height 13
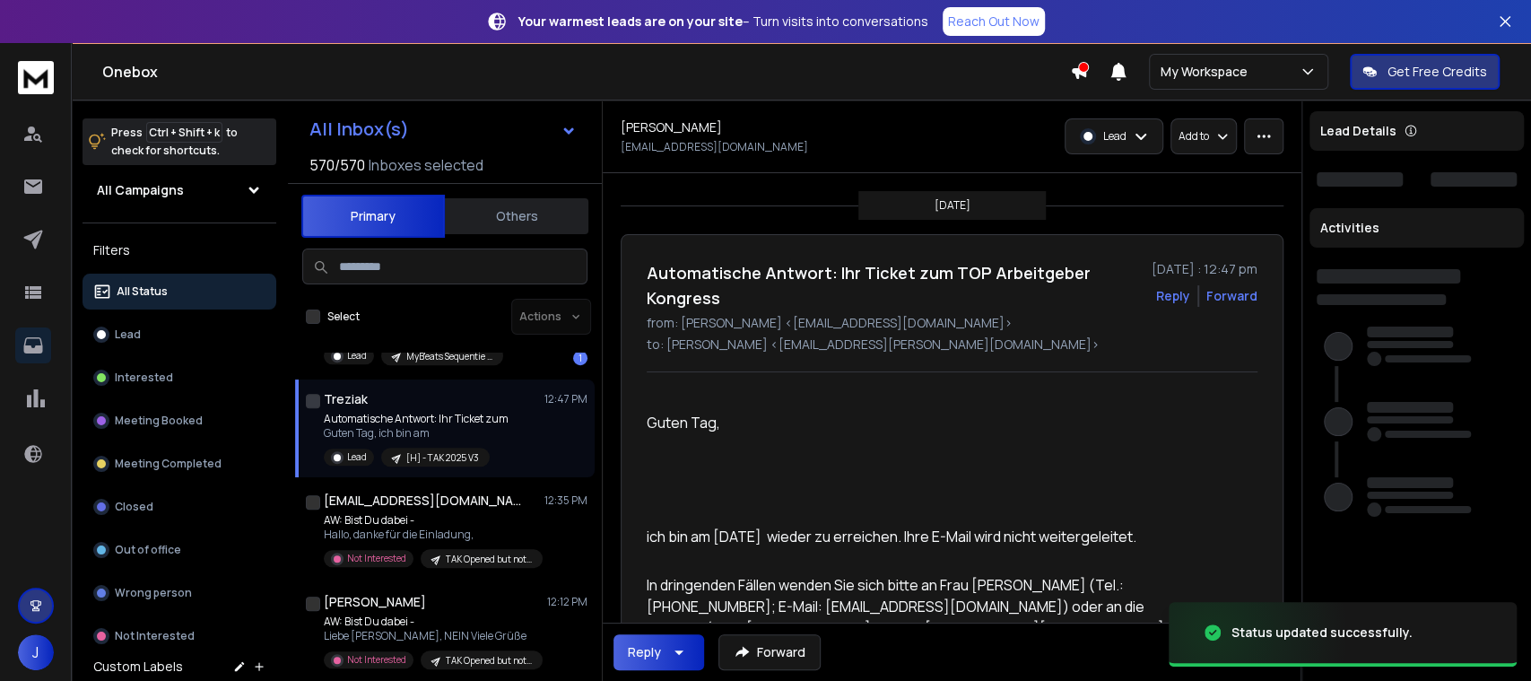
scroll to position [870, 0]
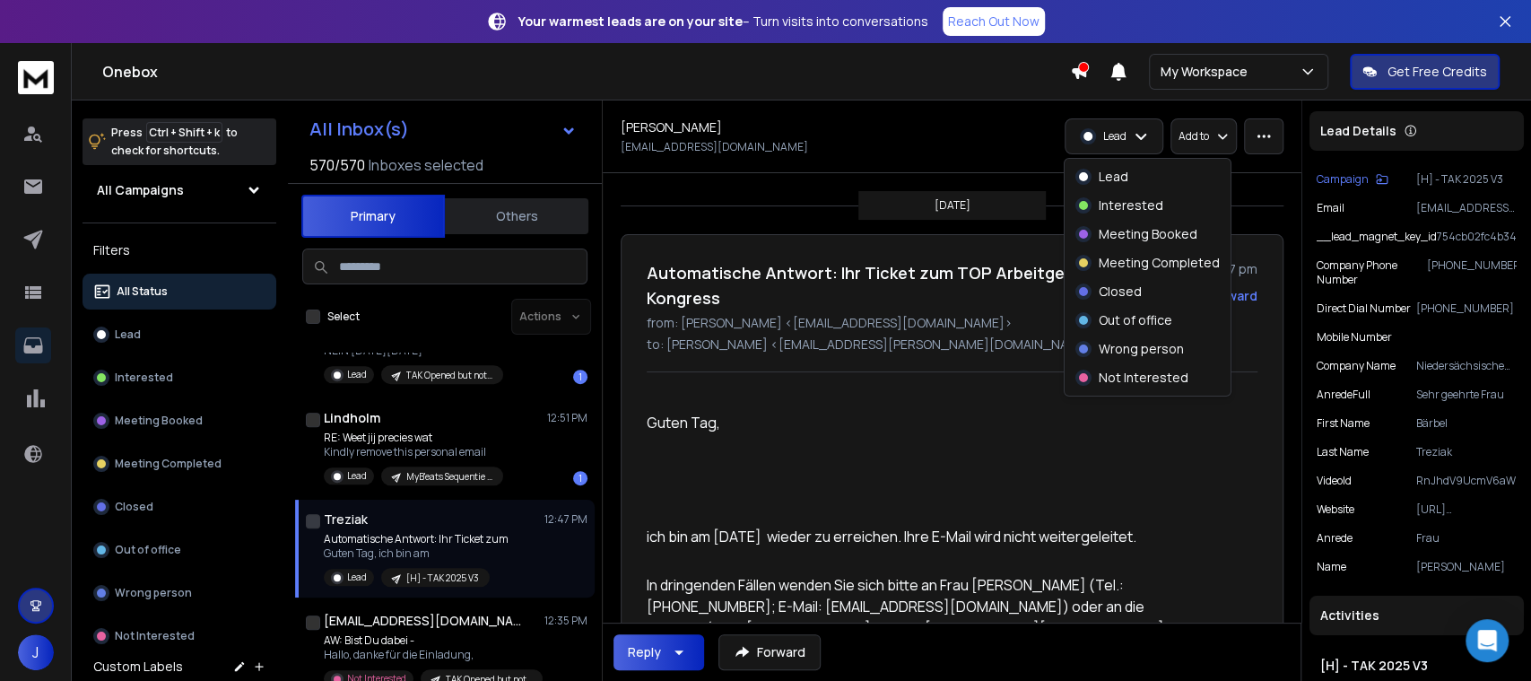
click at [1134, 129] on icon at bounding box center [1141, 136] width 14 height 14
click at [1097, 318] on div "Out of office" at bounding box center [1124, 320] width 97 height 18
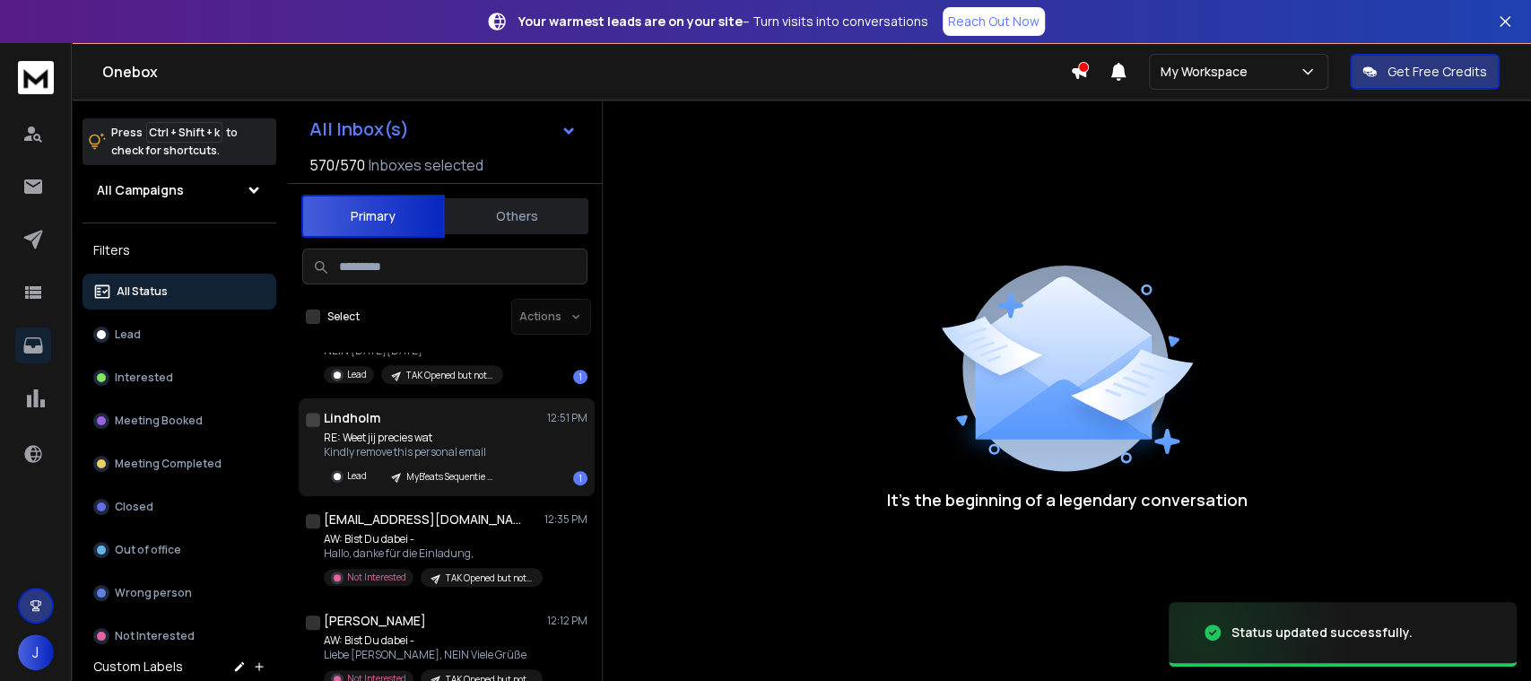
click at [476, 467] on div "MyB'eats Sequentie A/B" at bounding box center [442, 476] width 122 height 19
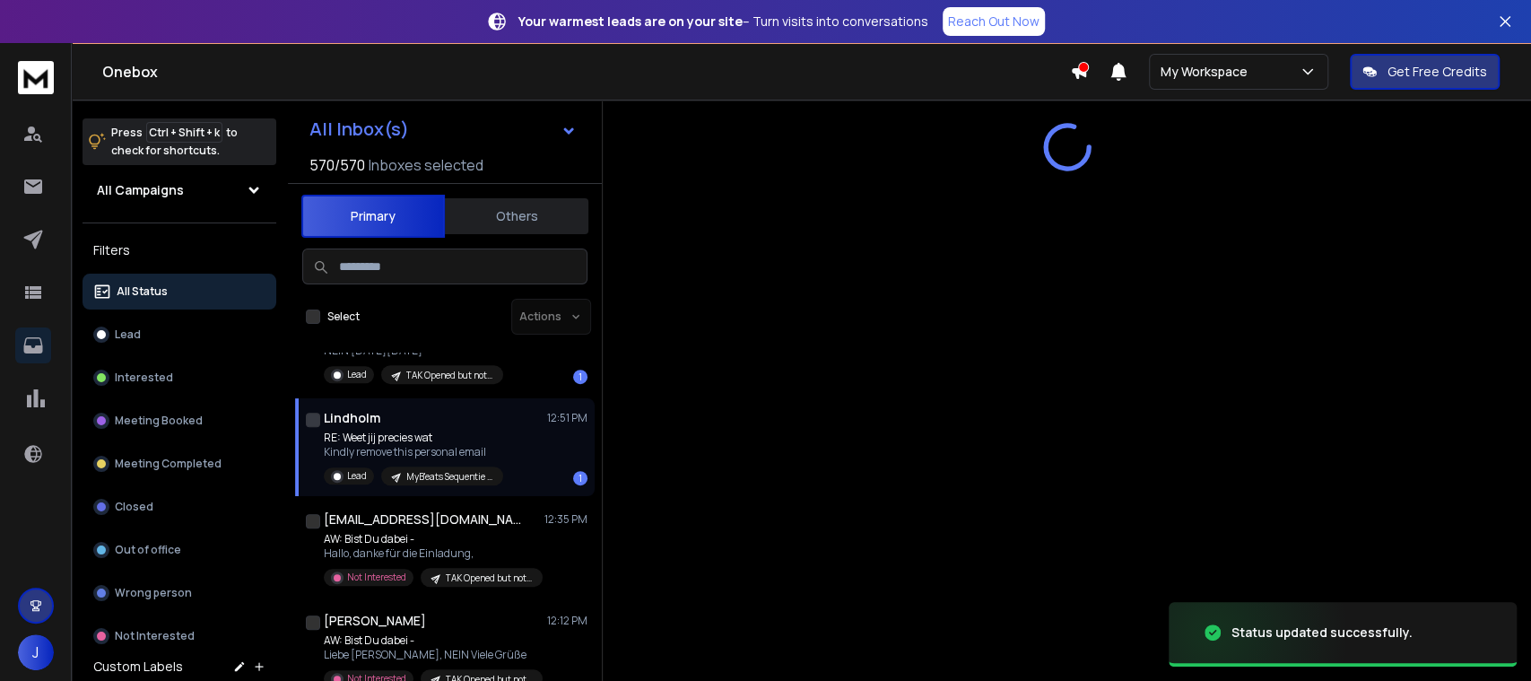
scroll to position [751, 0]
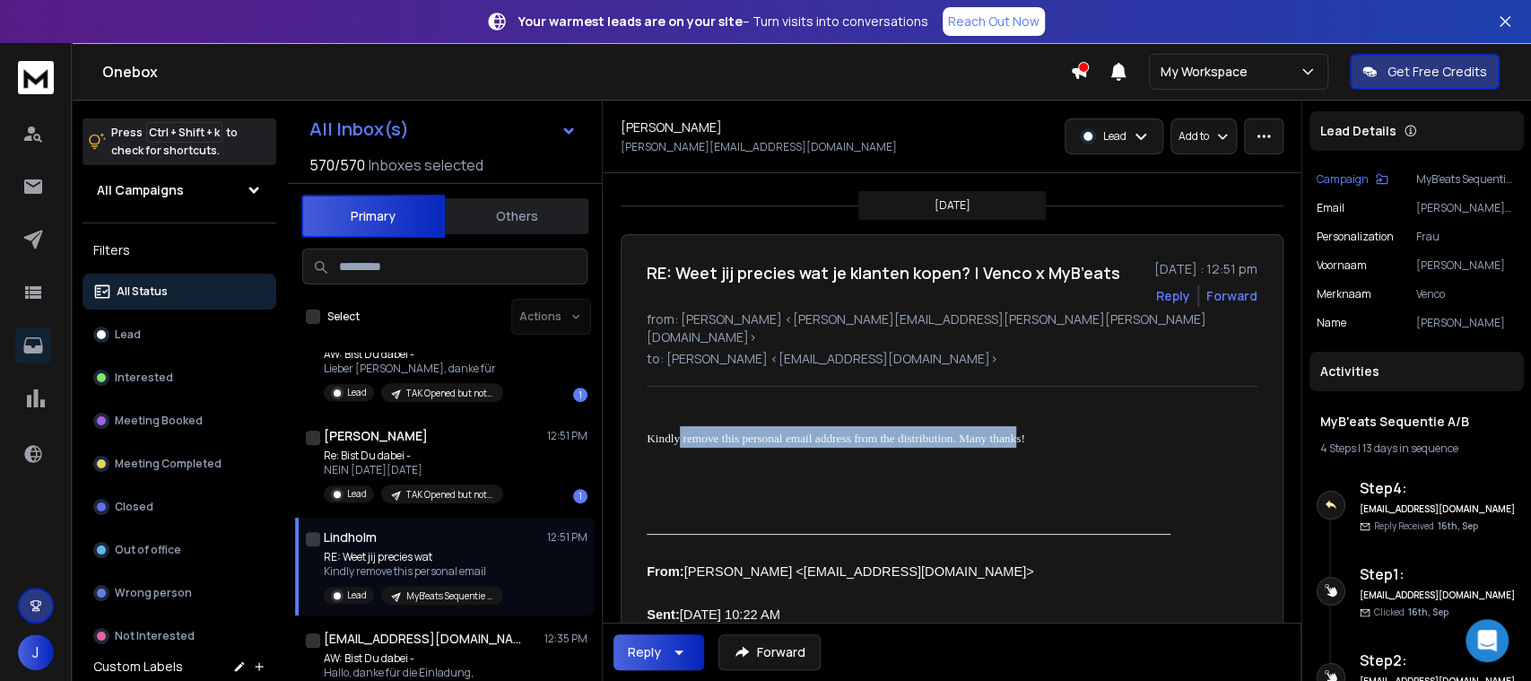
drag, startPoint x: 682, startPoint y: 426, endPoint x: 1018, endPoint y: 419, distance: 336.5
click at [1018, 432] on span "Kindly remove this personal email address from the distribution. Many thanks!" at bounding box center [836, 438] width 379 height 13
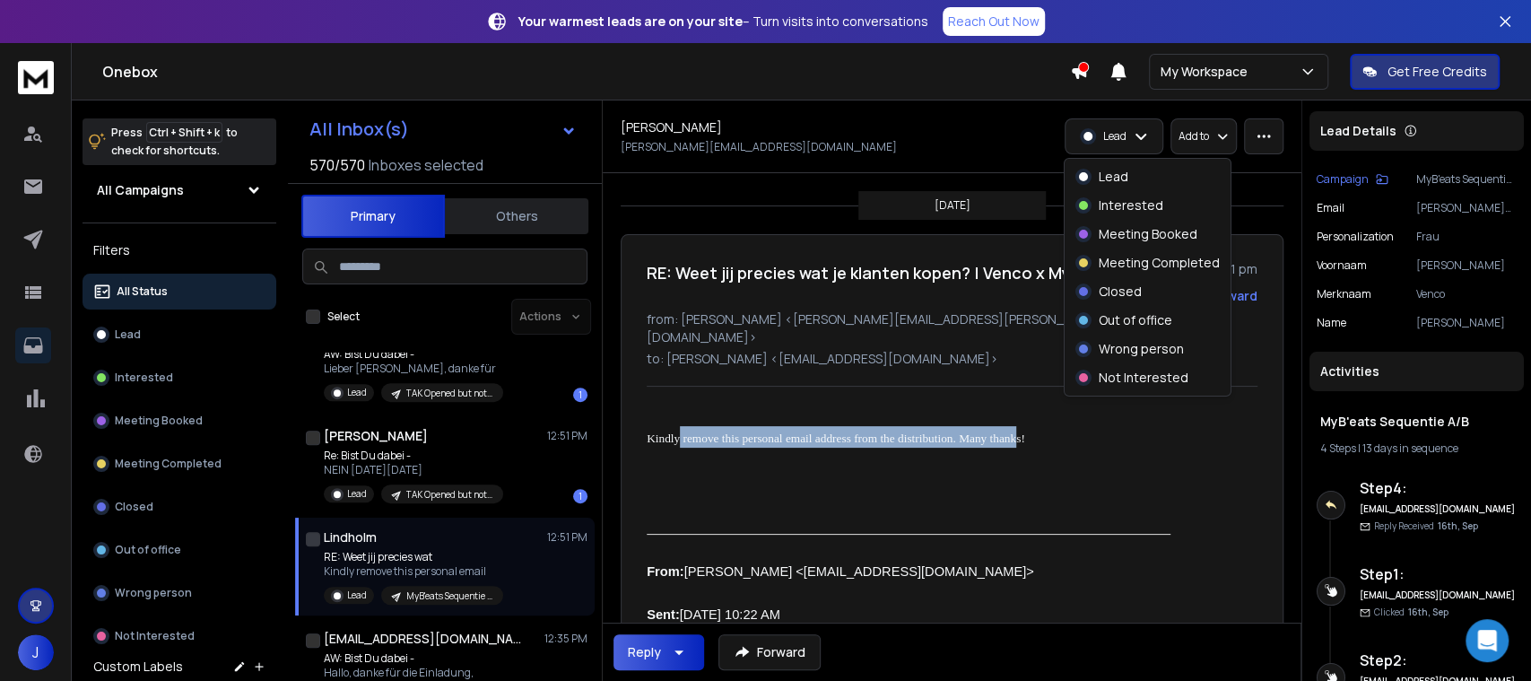
click at [1068, 147] on div "Lead" at bounding box center [1114, 136] width 97 height 34
click at [1100, 379] on p "Not Interested" at bounding box center [1144, 378] width 90 height 18
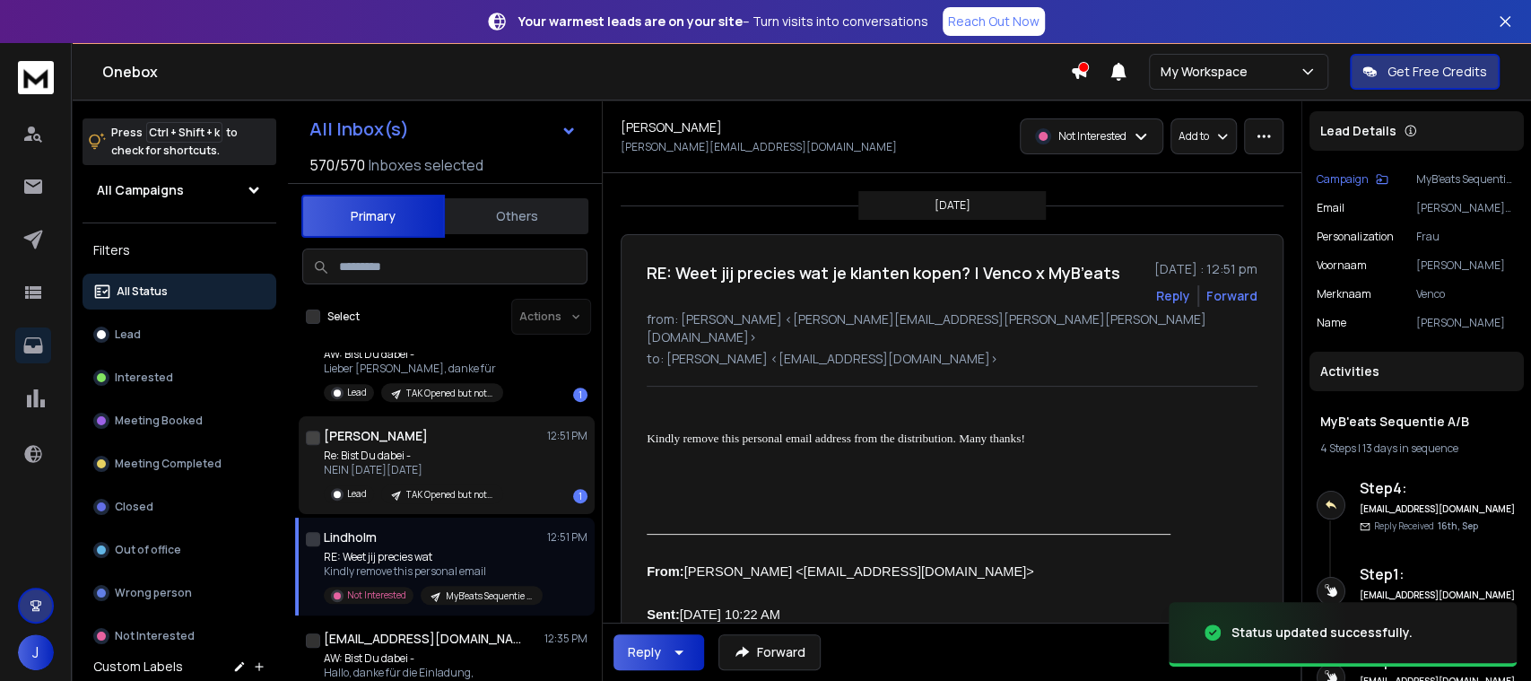
click at [559, 486] on div "Re: Bist Du dabei - NEIN [DATE][DATE] Lead TAK Opened but not replied (Hyro & […" at bounding box center [456, 476] width 264 height 55
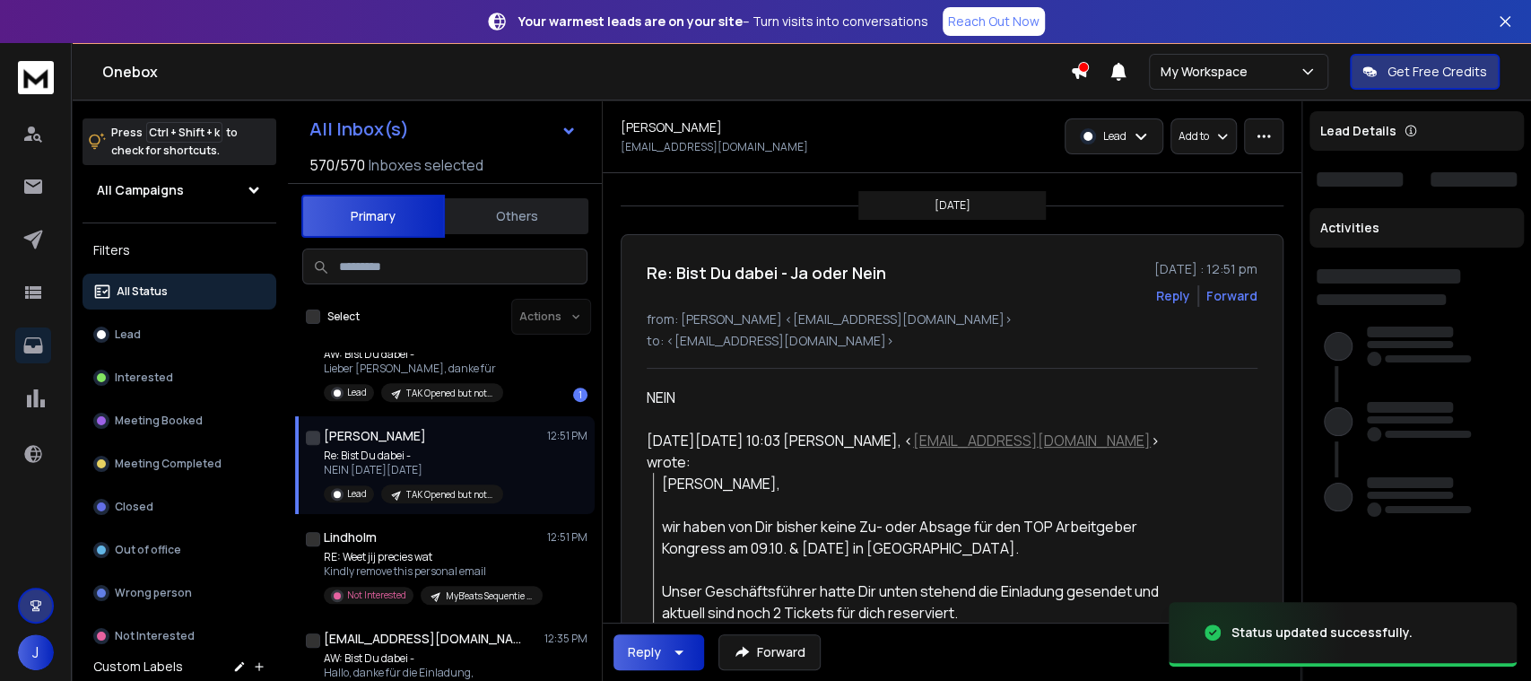
scroll to position [632, 0]
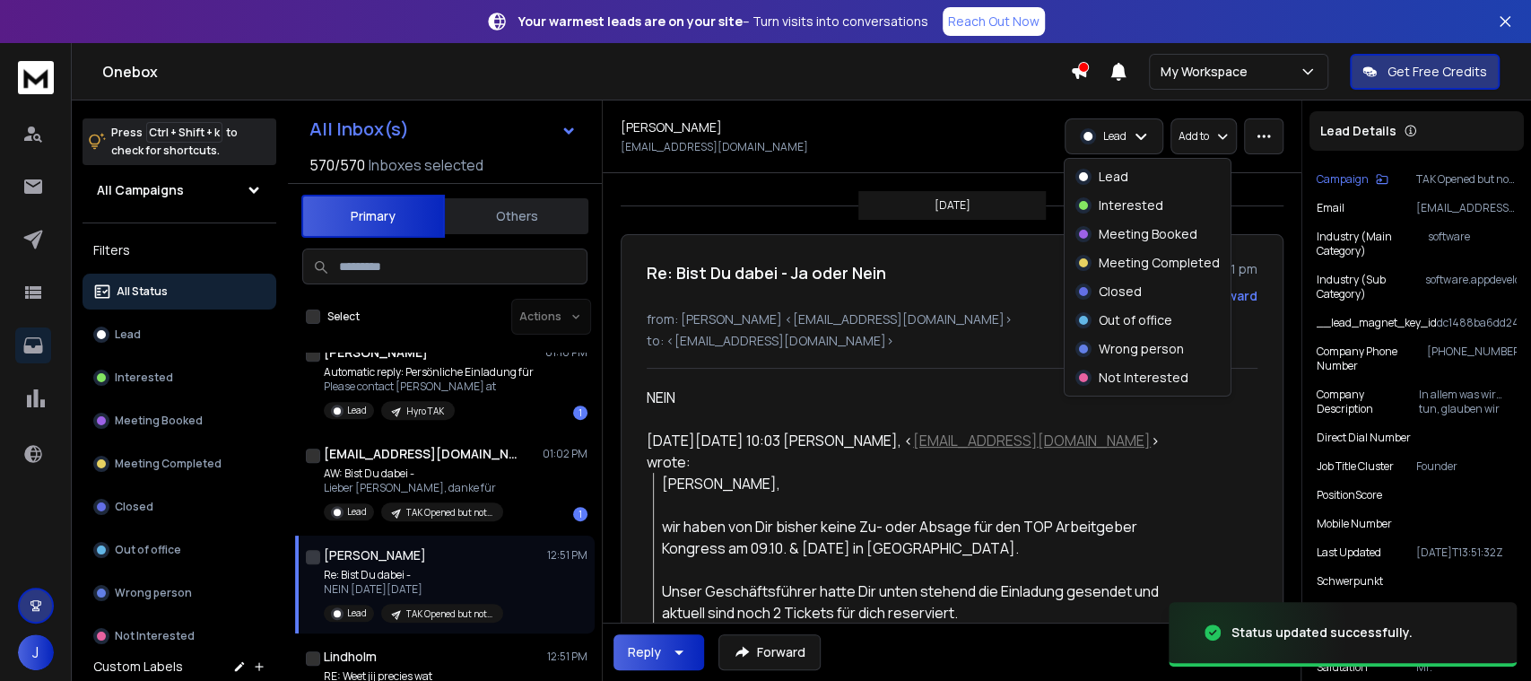
click at [1111, 136] on p "Lead" at bounding box center [1114, 136] width 23 height 14
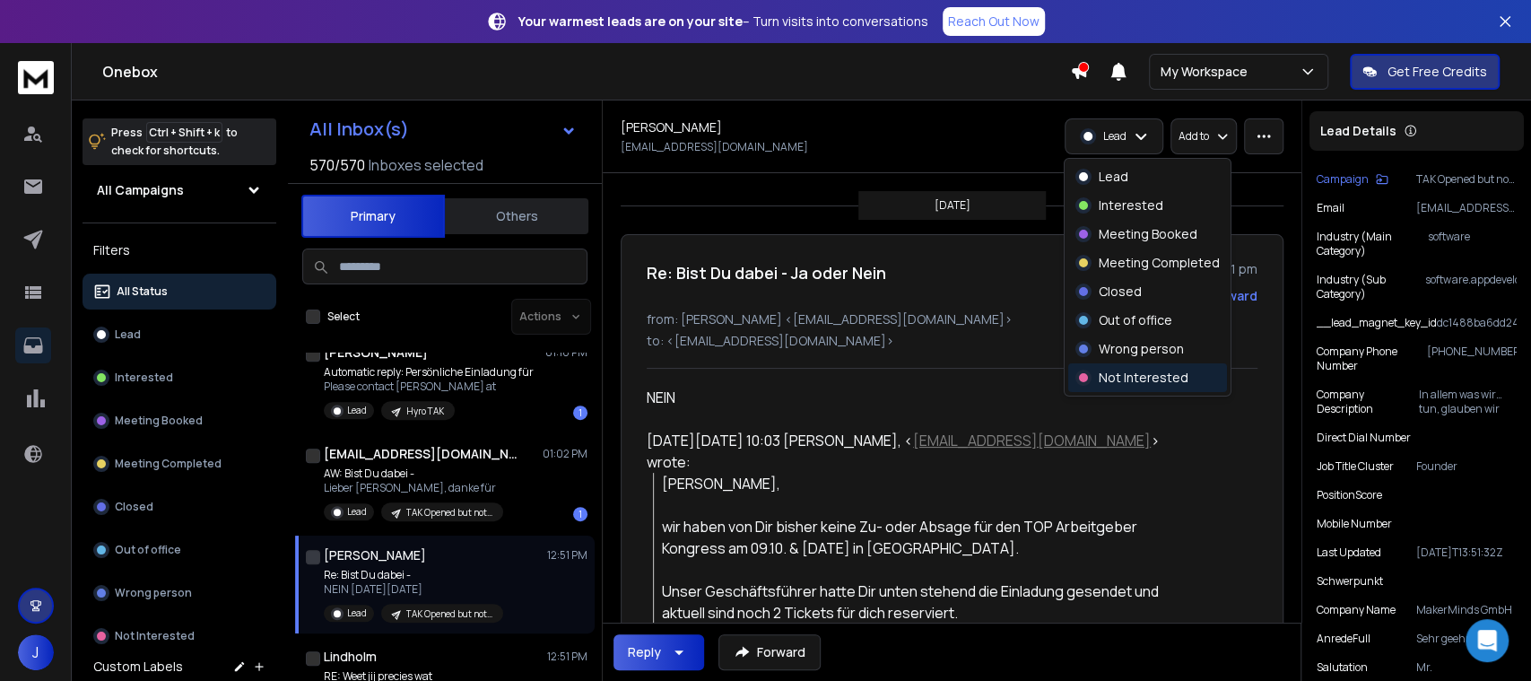
click at [1102, 373] on p "Not Interested" at bounding box center [1144, 378] width 90 height 18
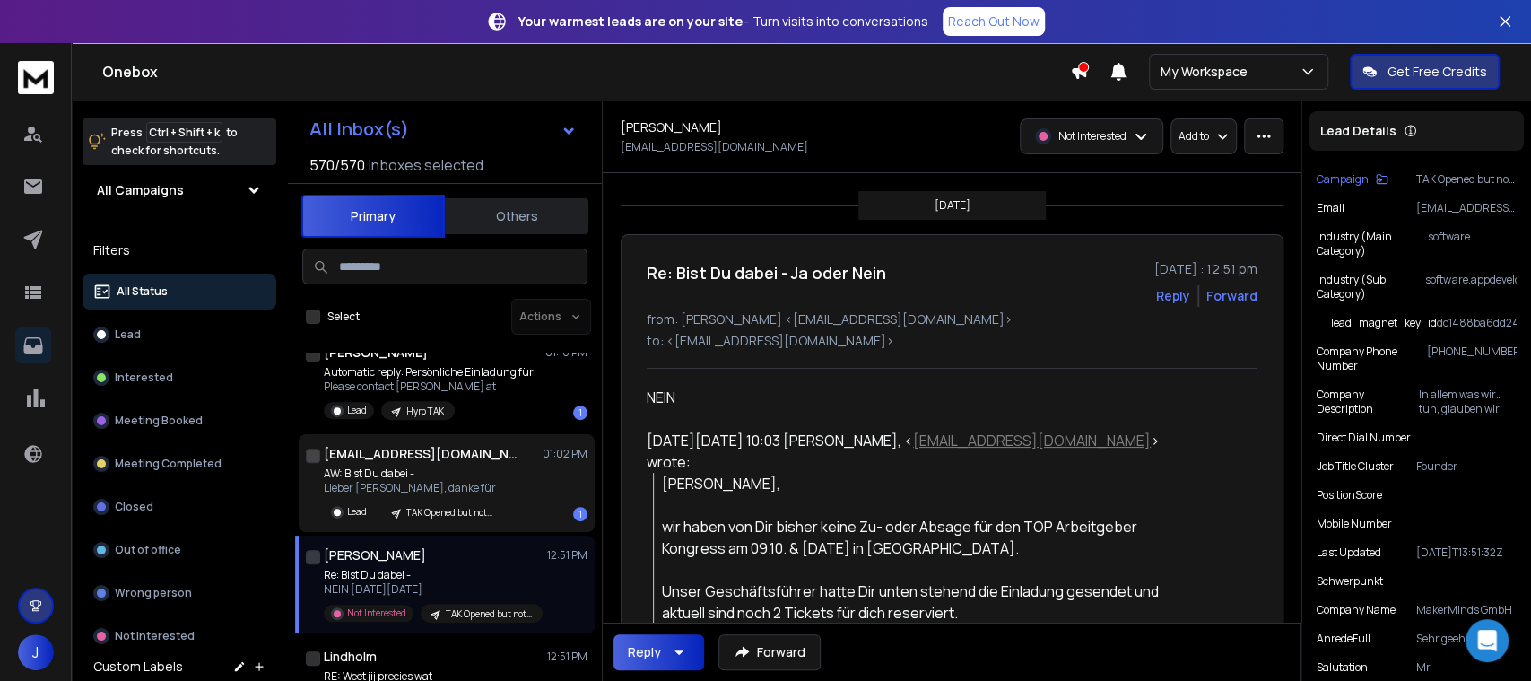
click at [466, 507] on p "TAK Opened but not replied (Hyro & [PERSON_NAME])" at bounding box center [449, 512] width 86 height 13
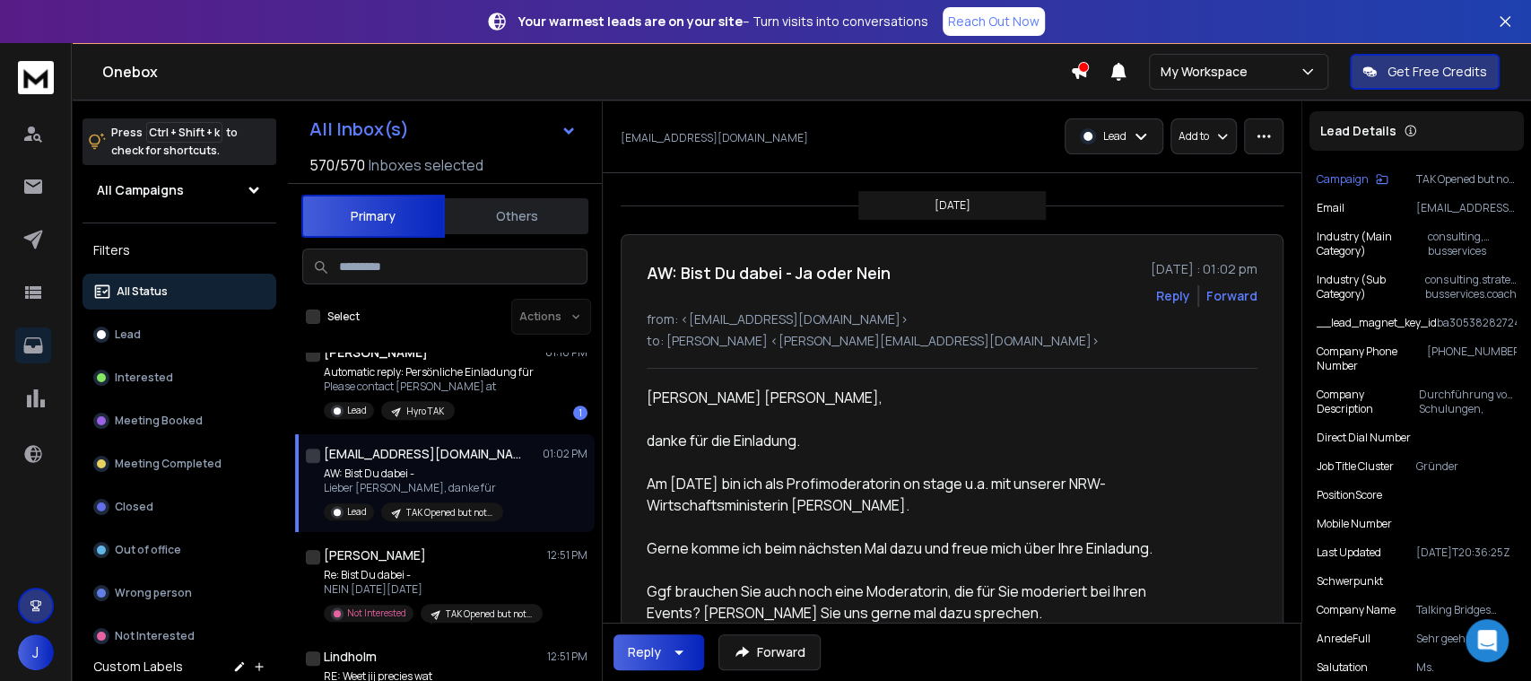
scroll to position [511, 0]
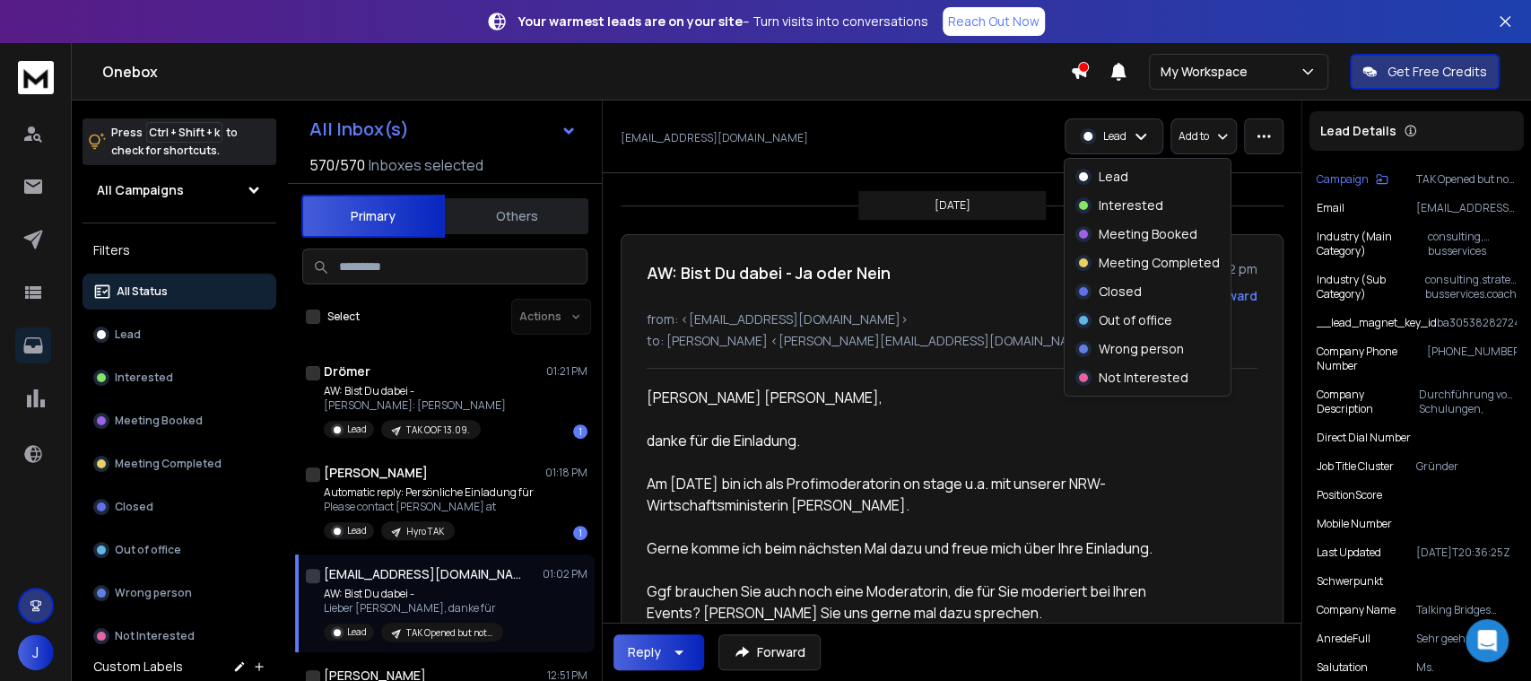
click at [1137, 133] on icon at bounding box center [1141, 136] width 14 height 14
click at [1118, 326] on p "Out of office" at bounding box center [1136, 320] width 74 height 18
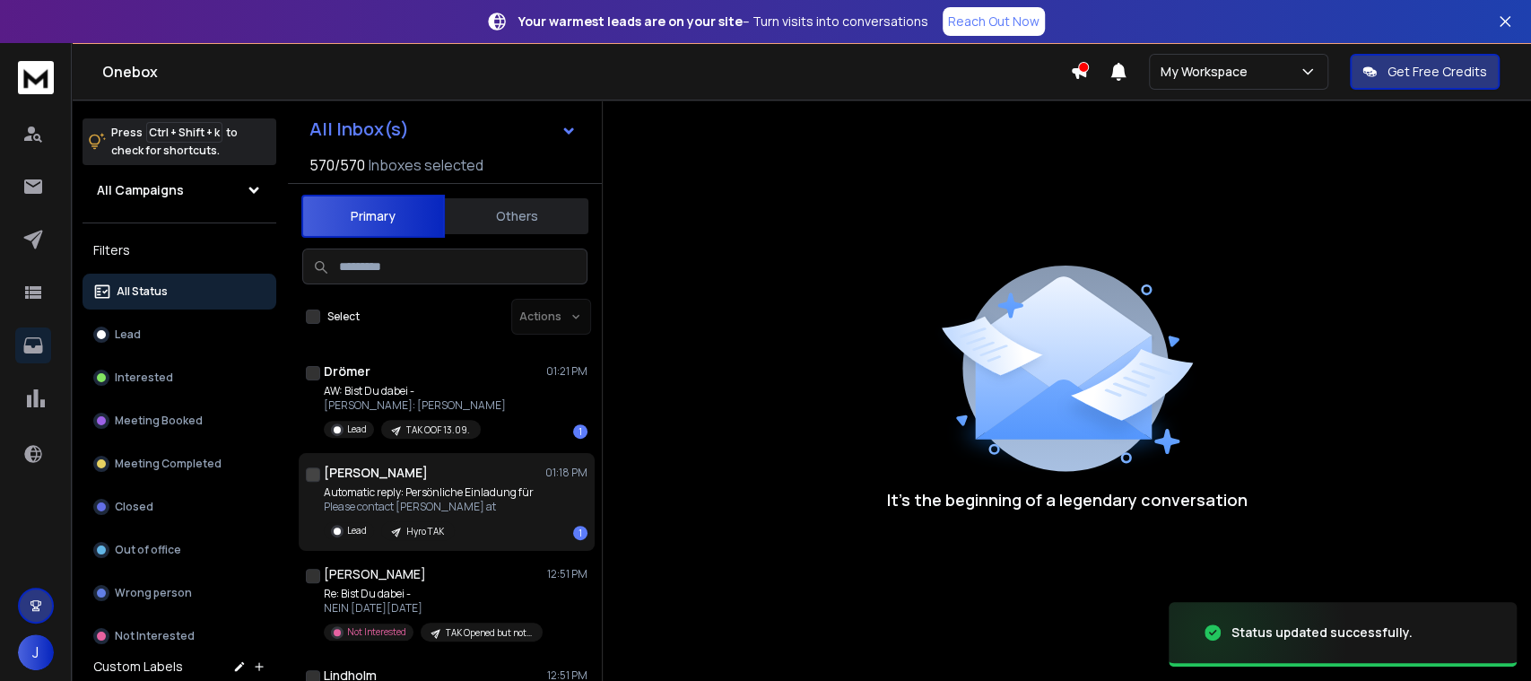
click at [516, 510] on p "Please contact [PERSON_NAME] at" at bounding box center [429, 507] width 210 height 14
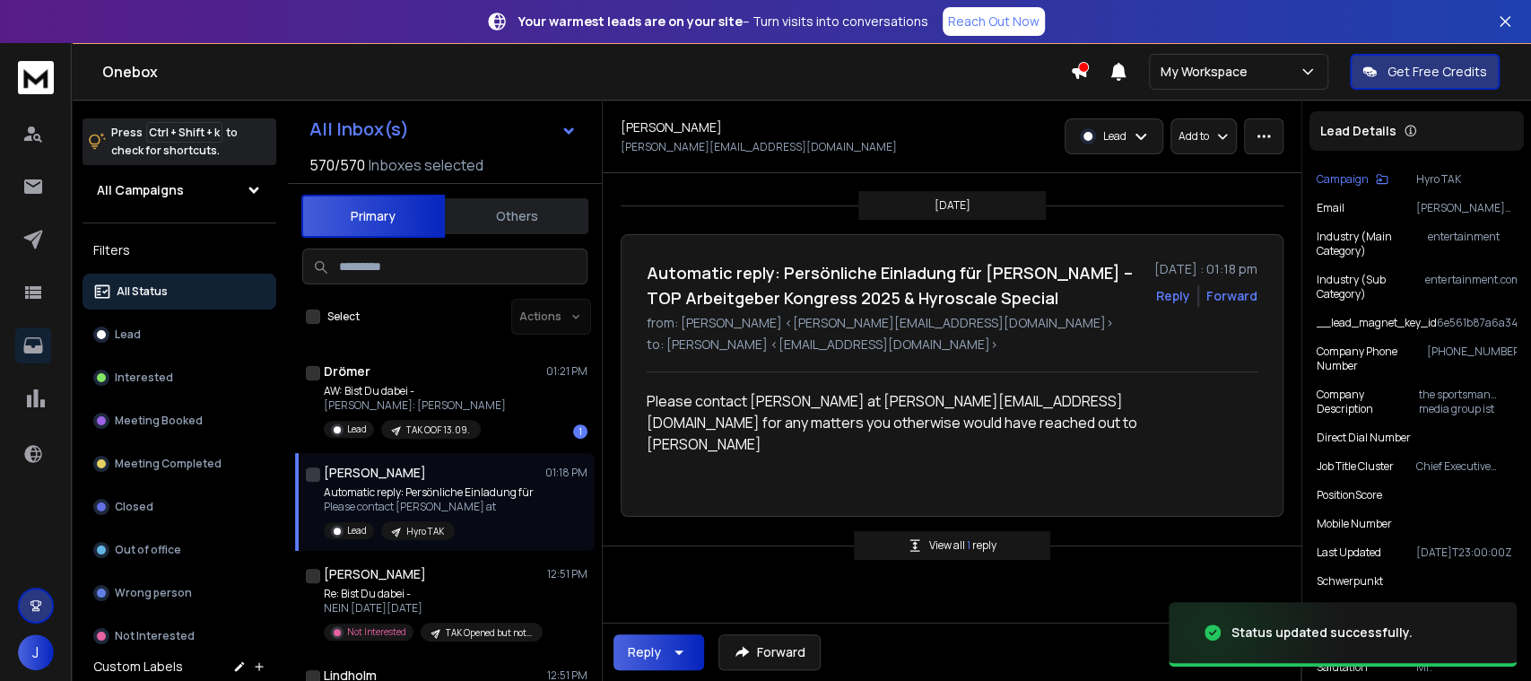
scroll to position [392, 0]
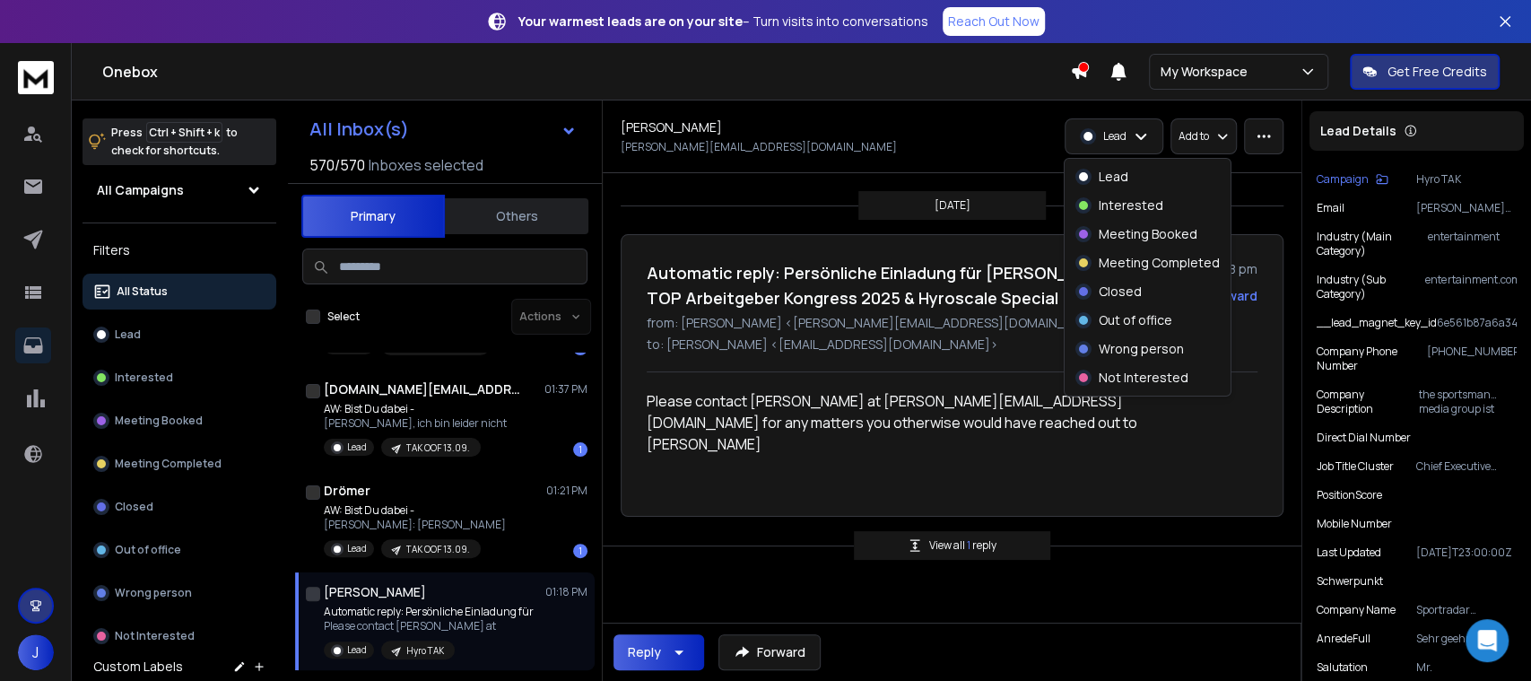
click at [1103, 153] on div "Lead" at bounding box center [1114, 136] width 97 height 34
click at [1110, 346] on p "Wrong person" at bounding box center [1141, 349] width 85 height 18
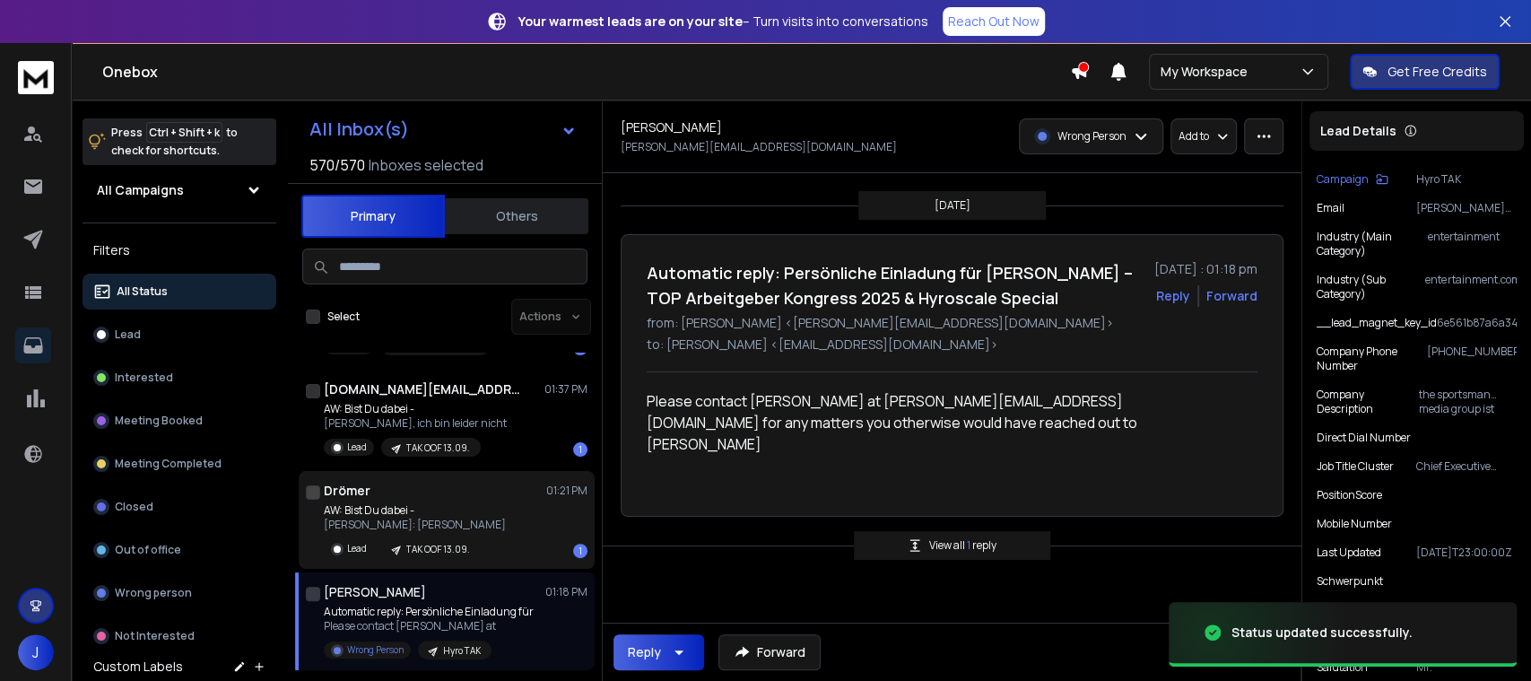
click at [470, 536] on div "AW: Bist Du dabei - NEIN Von: [PERSON_NAME] Lead TAK OOF 13.09." at bounding box center [415, 530] width 182 height 55
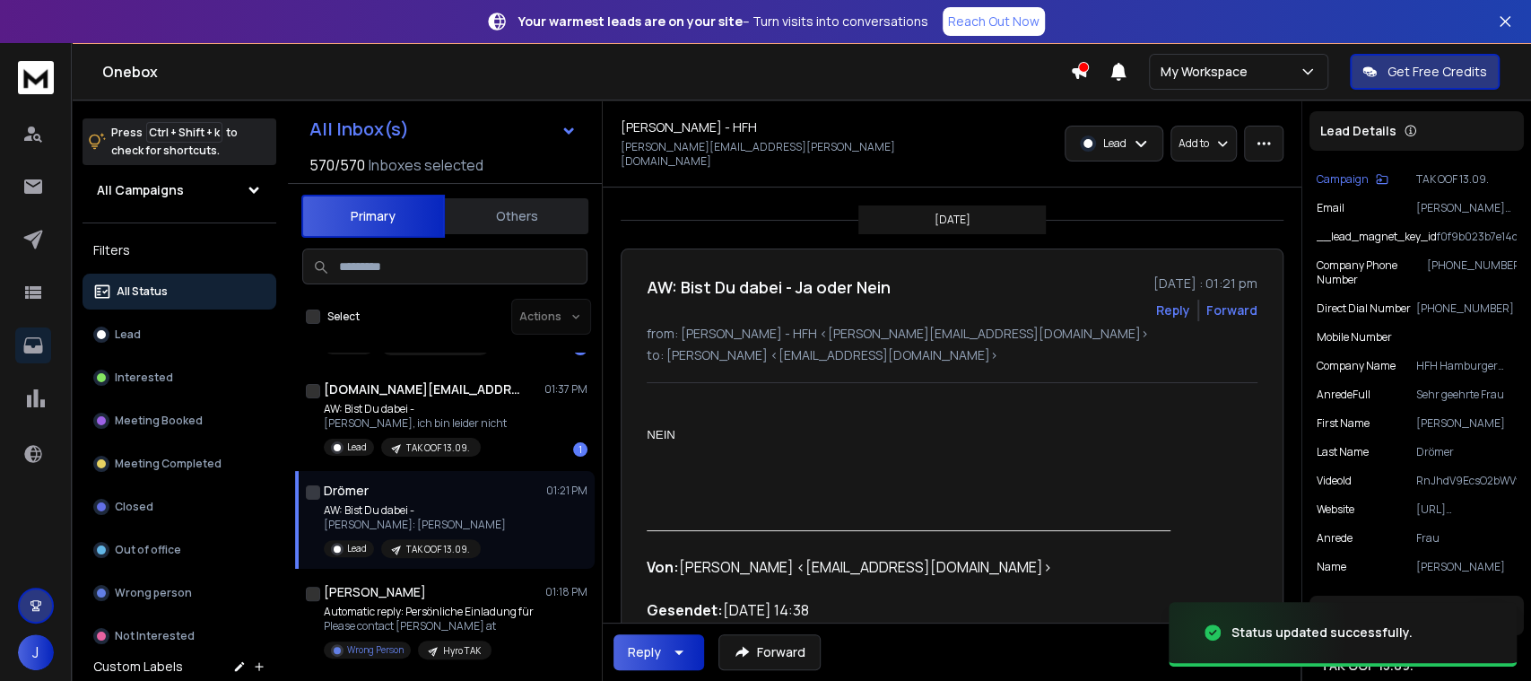
click at [1112, 136] on p "Lead" at bounding box center [1114, 143] width 23 height 14
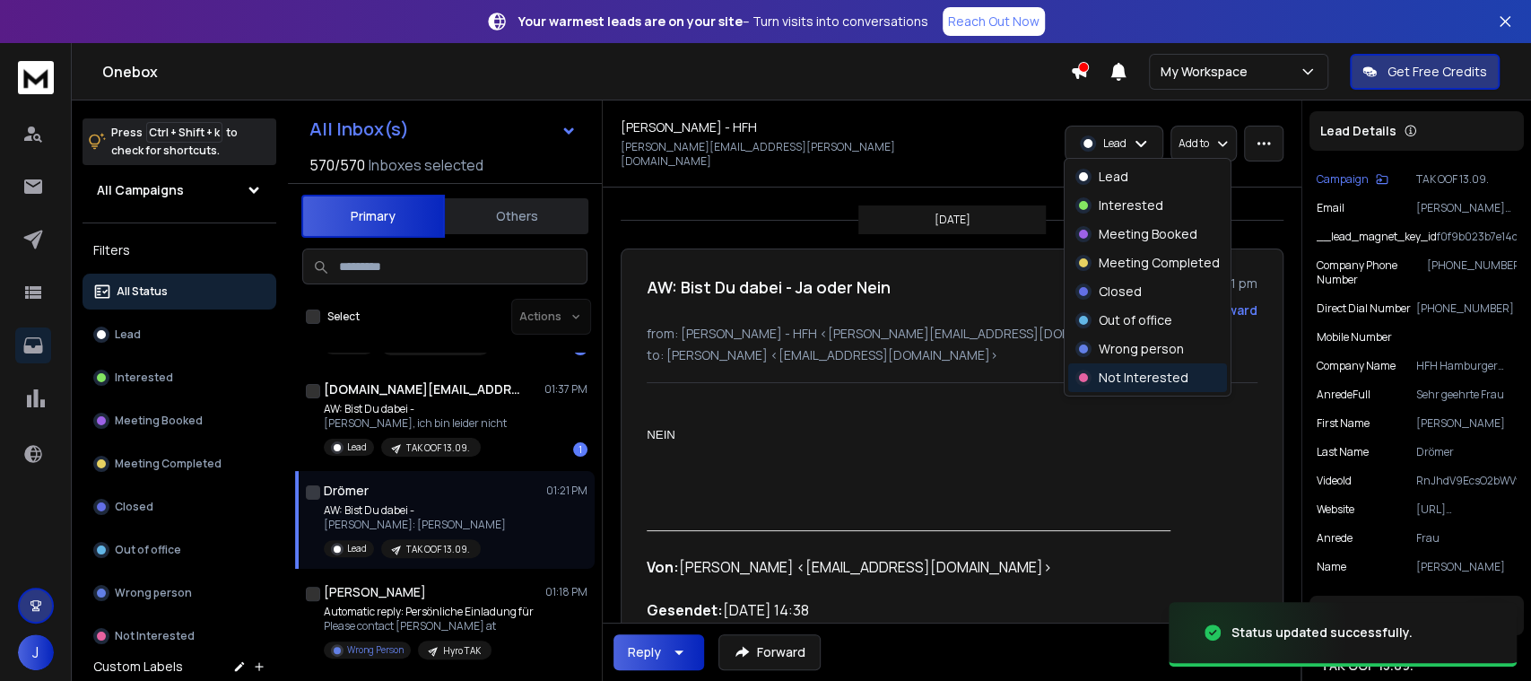
click at [1104, 365] on div "Not Interested" at bounding box center [1147, 377] width 159 height 29
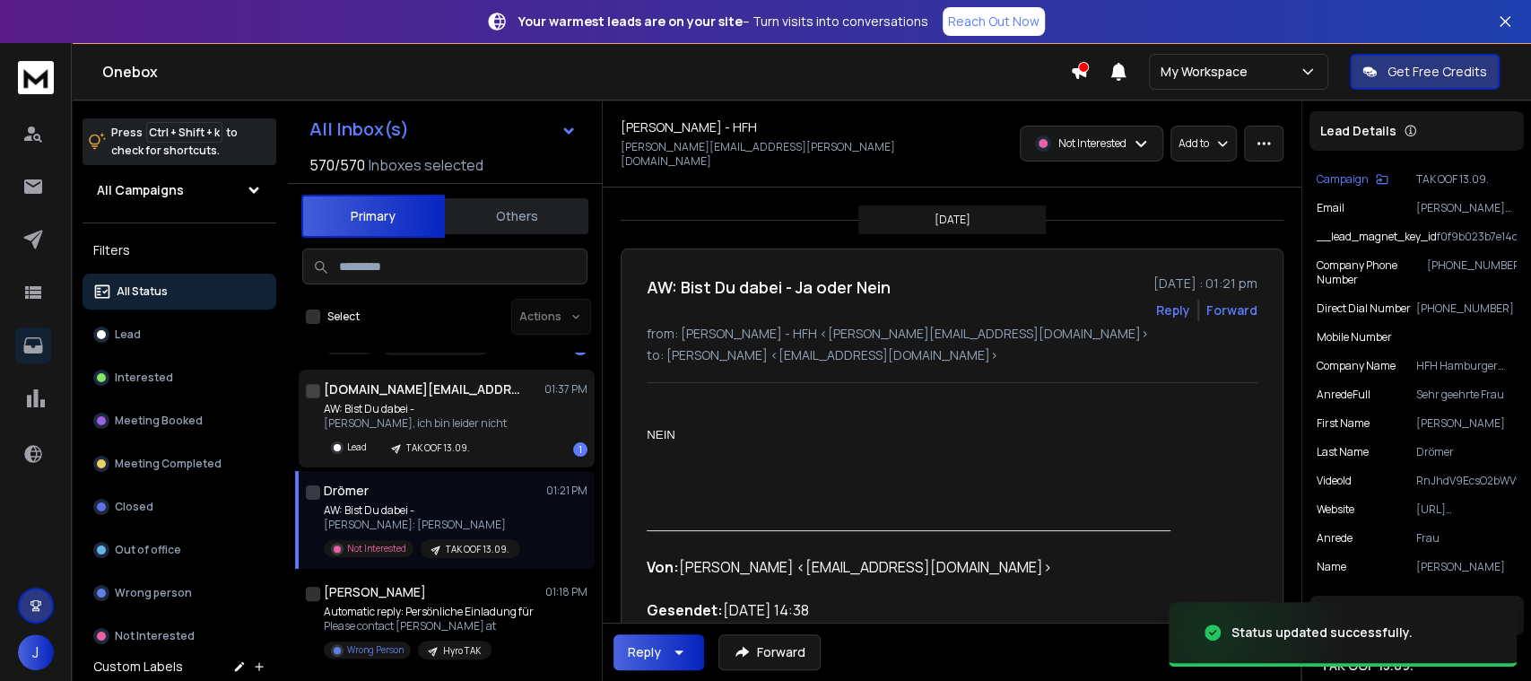
click at [543, 432] on div "AW: Bist Du dabei - Moin, ich bin leider nicht Lead TAK OOF 13.09. 1" at bounding box center [456, 429] width 264 height 55
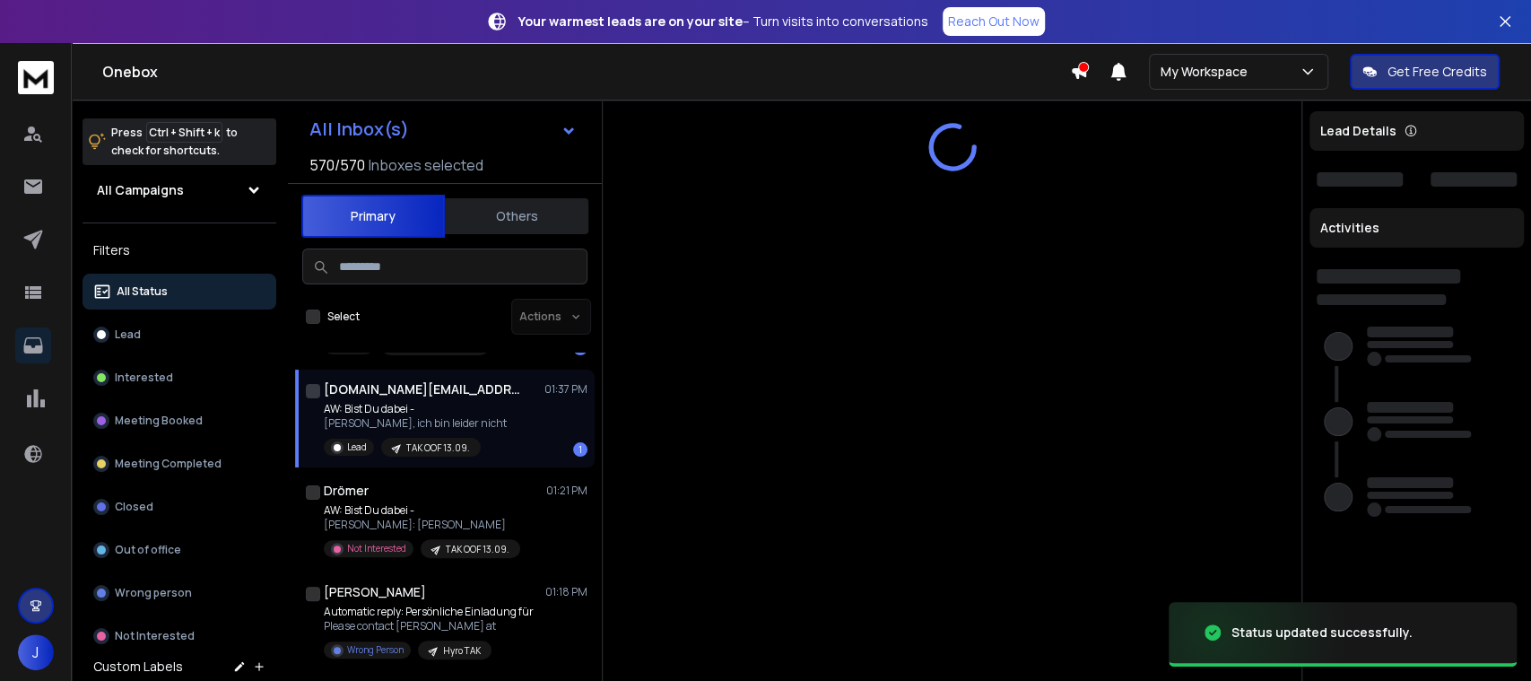
scroll to position [273, 0]
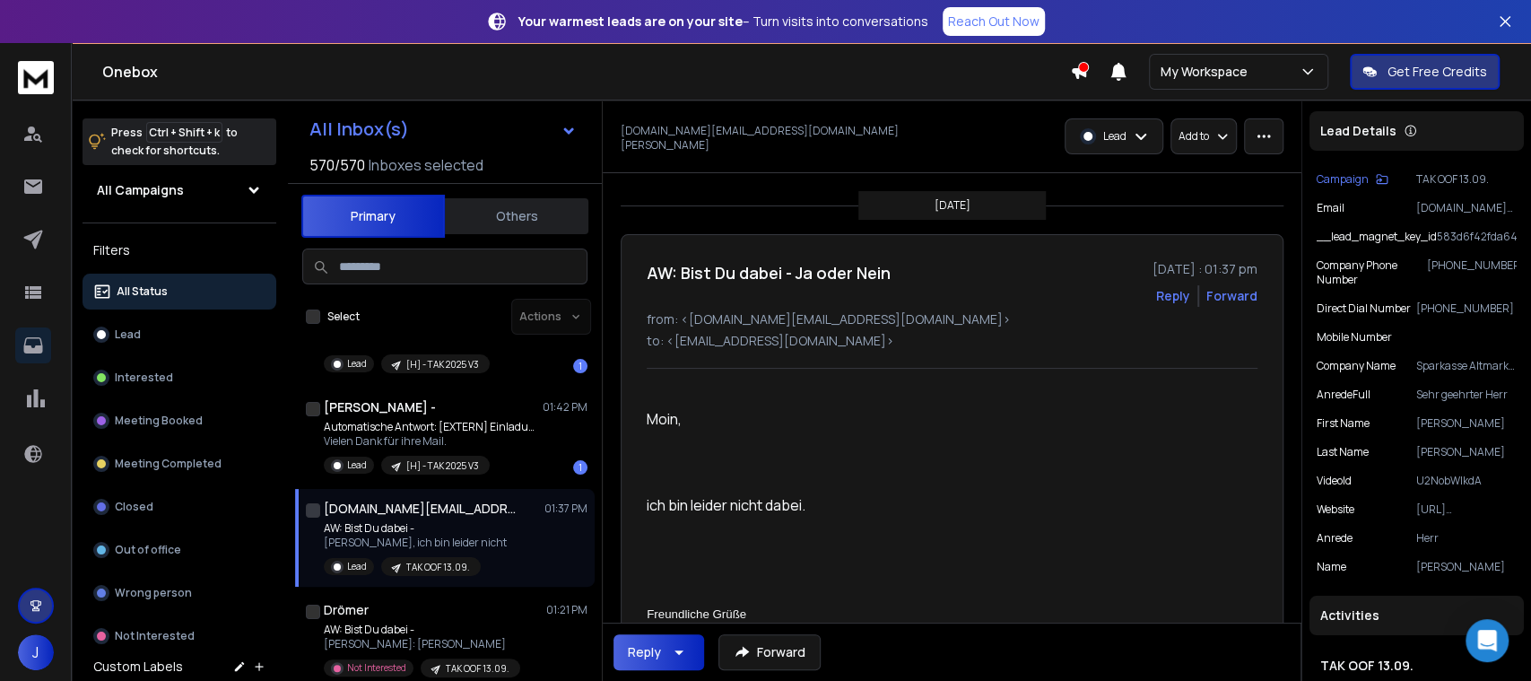
click at [1104, 145] on div "Lead" at bounding box center [1114, 136] width 97 height 34
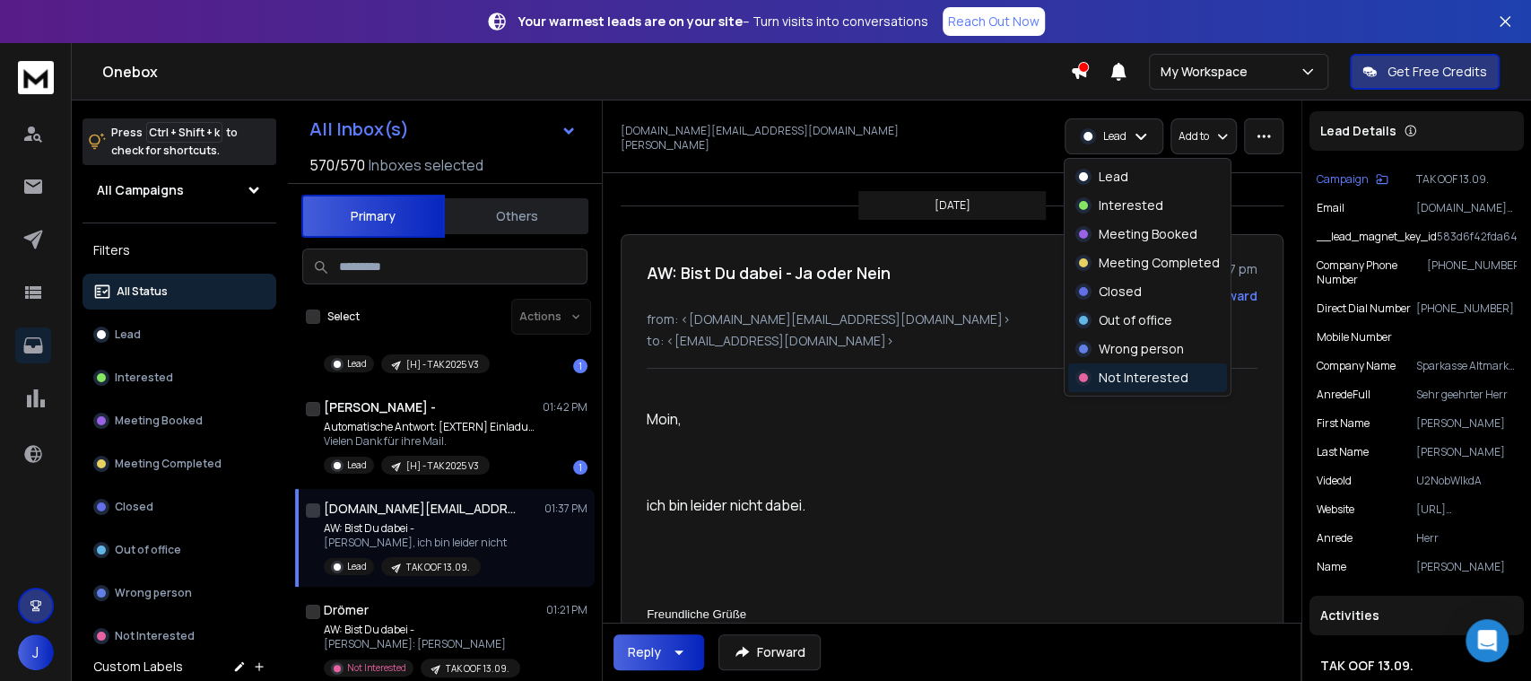
click at [1100, 377] on p "Not Interested" at bounding box center [1144, 378] width 90 height 18
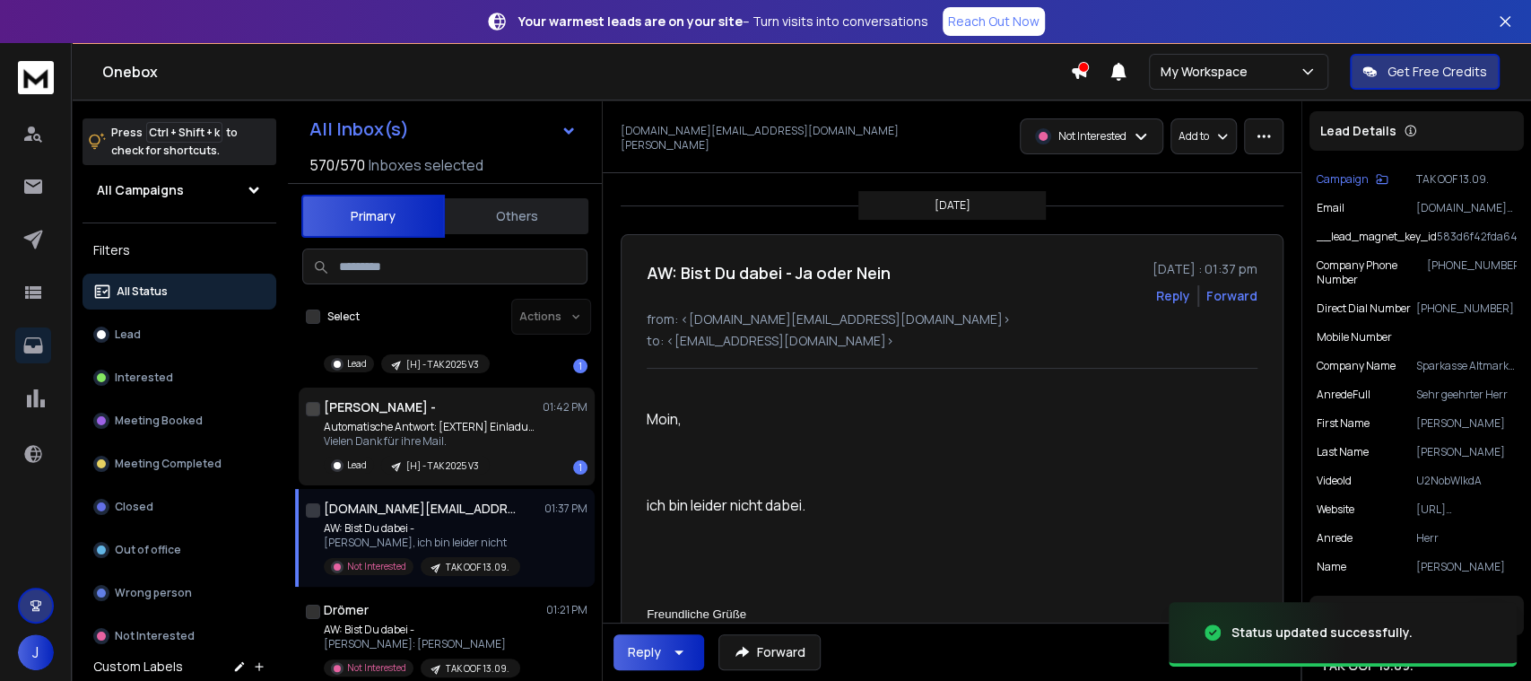
click at [541, 426] on div "Automatische Antwort: [EXTERN] Einladung zum Vielen Dank für ihre Mail. Lead [H…" at bounding box center [456, 447] width 264 height 55
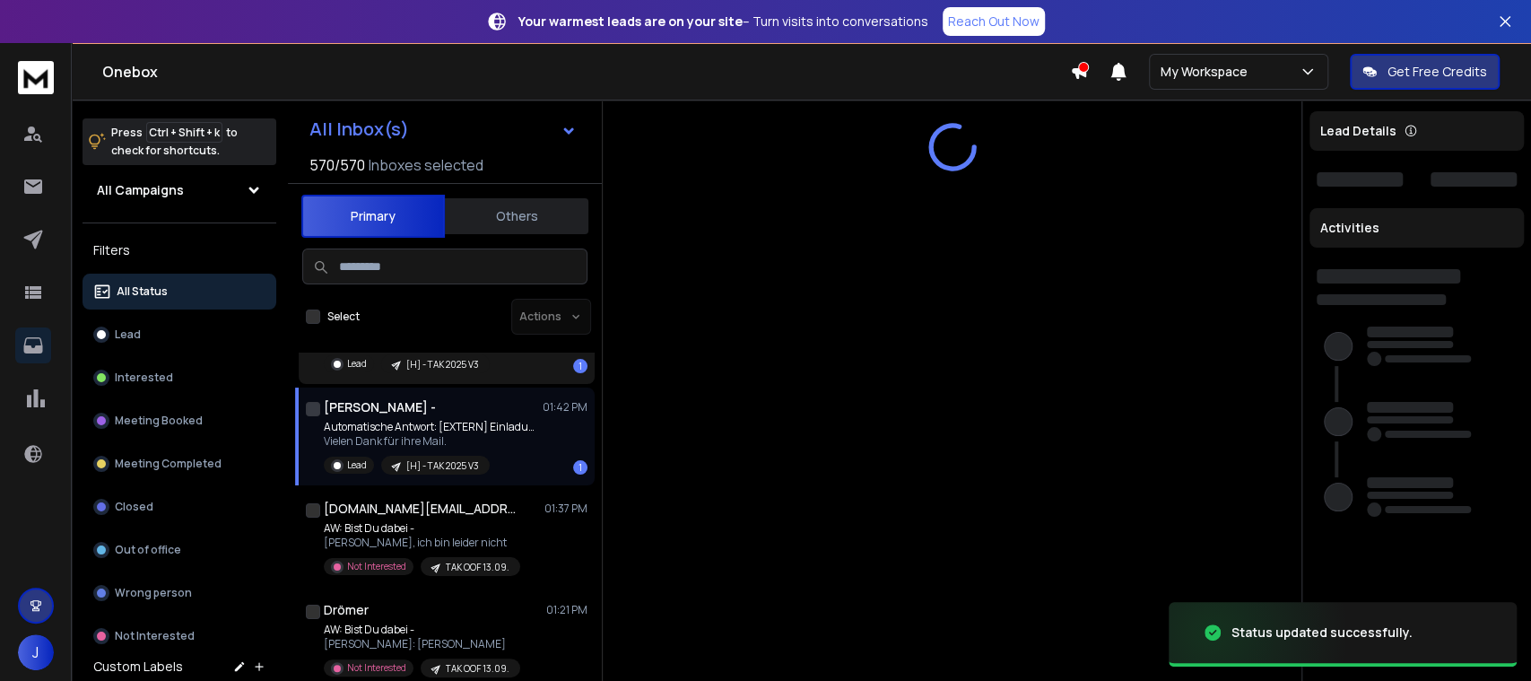
scroll to position [153, 0]
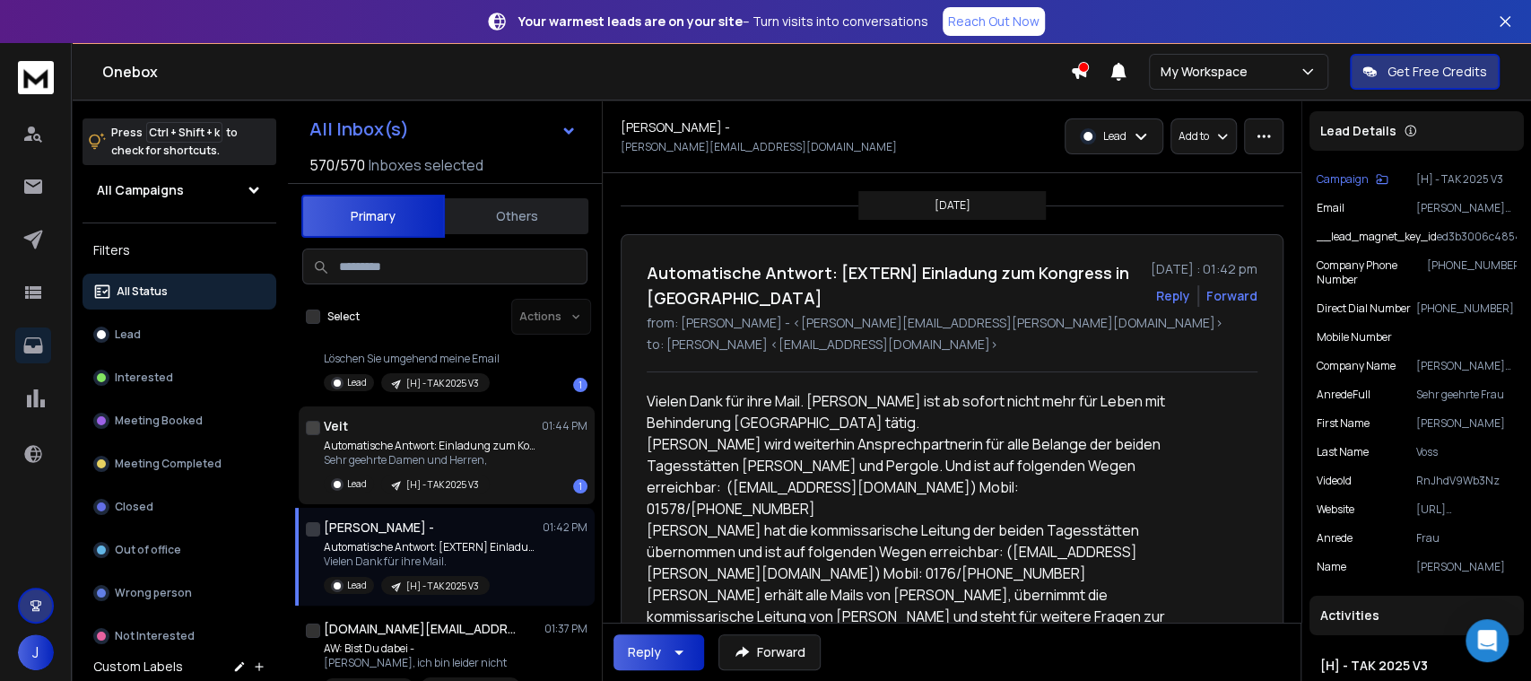
click at [510, 475] on div "Lead [H] - TAK 2025 V3" at bounding box center [431, 484] width 215 height 19
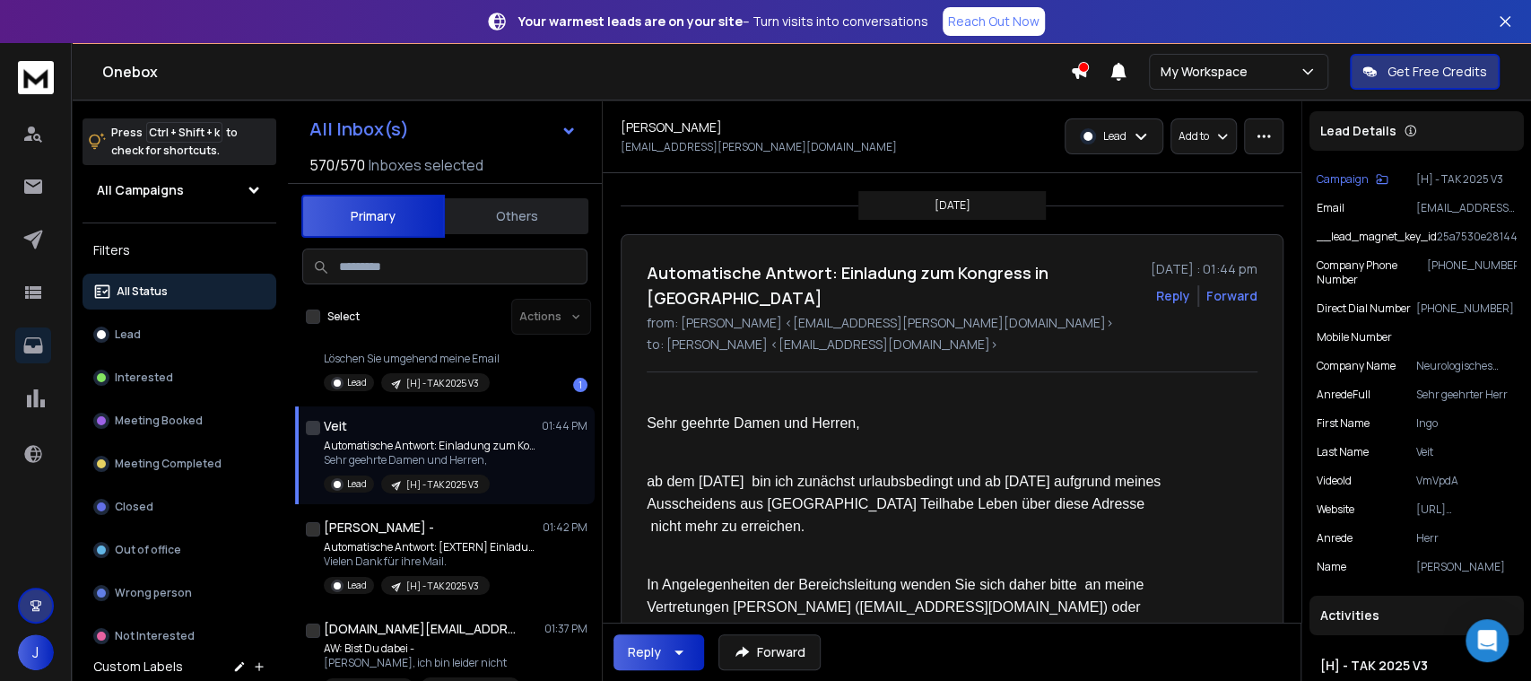
click at [1094, 154] on div "[PERSON_NAME] [PERSON_NAME] [PERSON_NAME][EMAIL_ADDRESS][DOMAIN_NAME] Lead Add …" at bounding box center [952, 136] width 699 height 73
click at [1103, 137] on p "Lead" at bounding box center [1114, 136] width 23 height 14
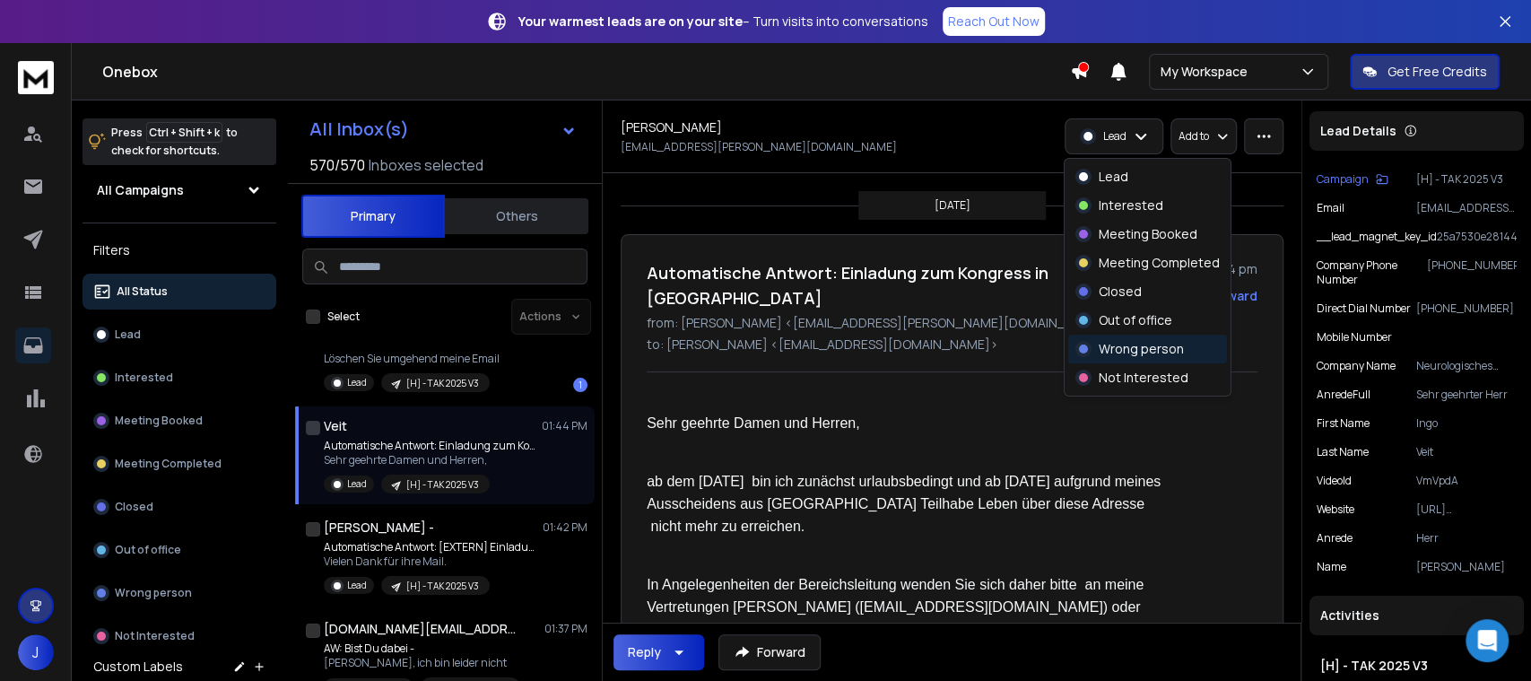
click at [1090, 350] on span at bounding box center [1084, 349] width 16 height 16
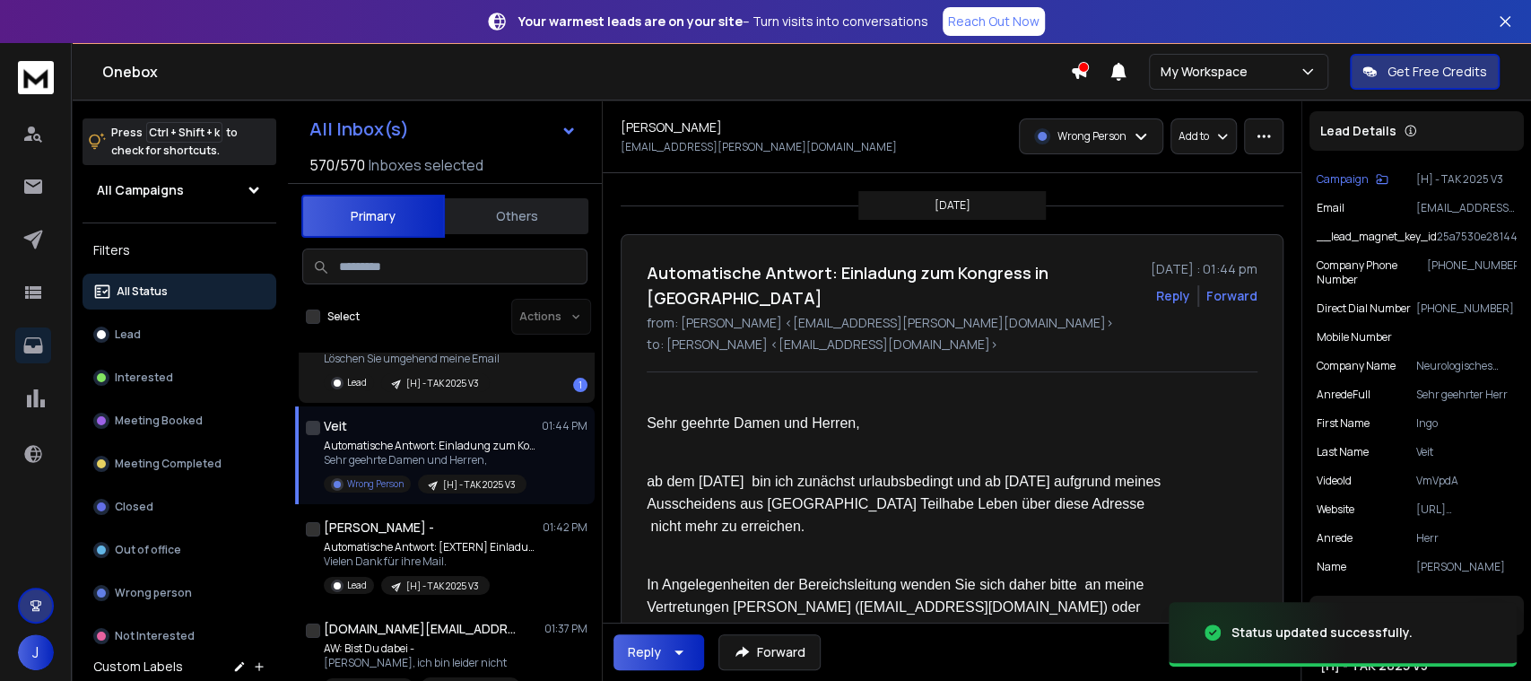
scroll to position [33, 0]
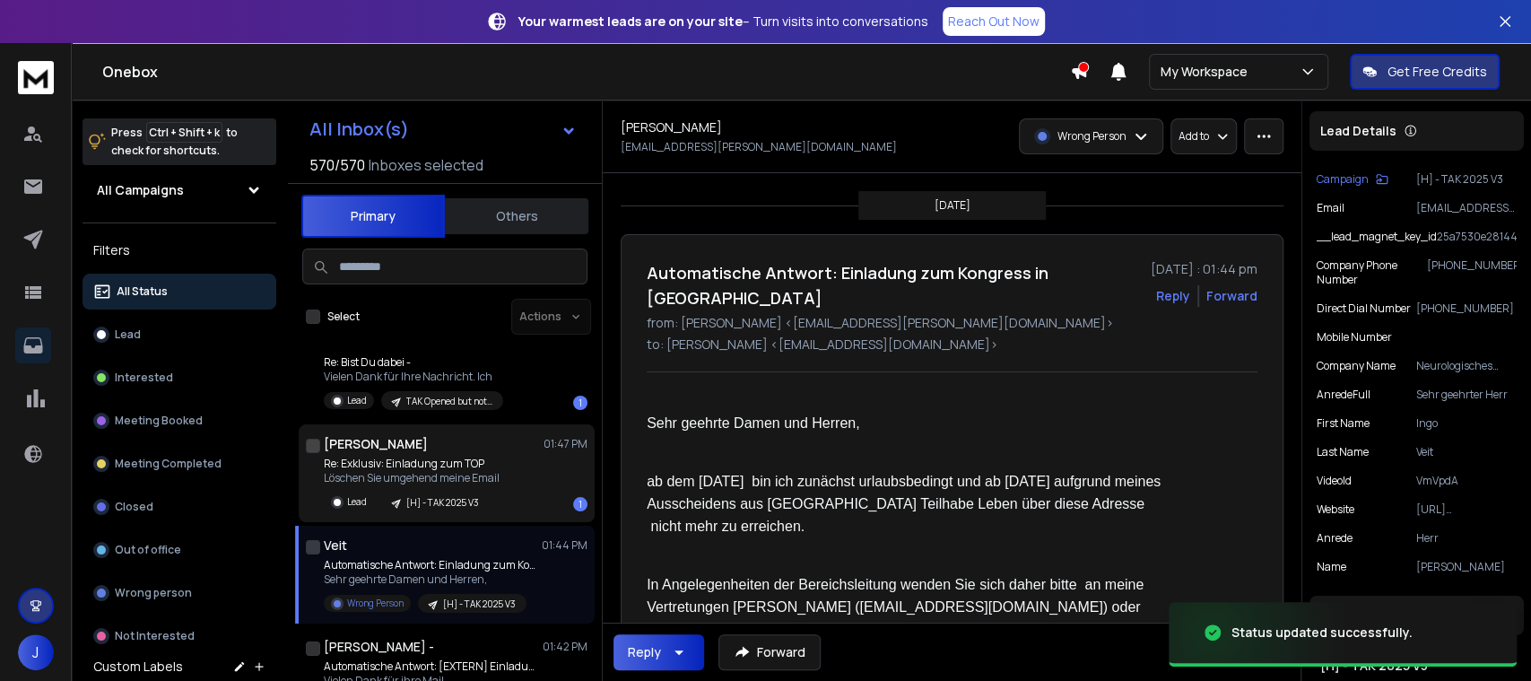
click at [517, 486] on div "Re: Exklusiv: Einladung zum TOP Löschen Sie umgehend meine Email Lead [H] - TAK…" at bounding box center [456, 484] width 264 height 55
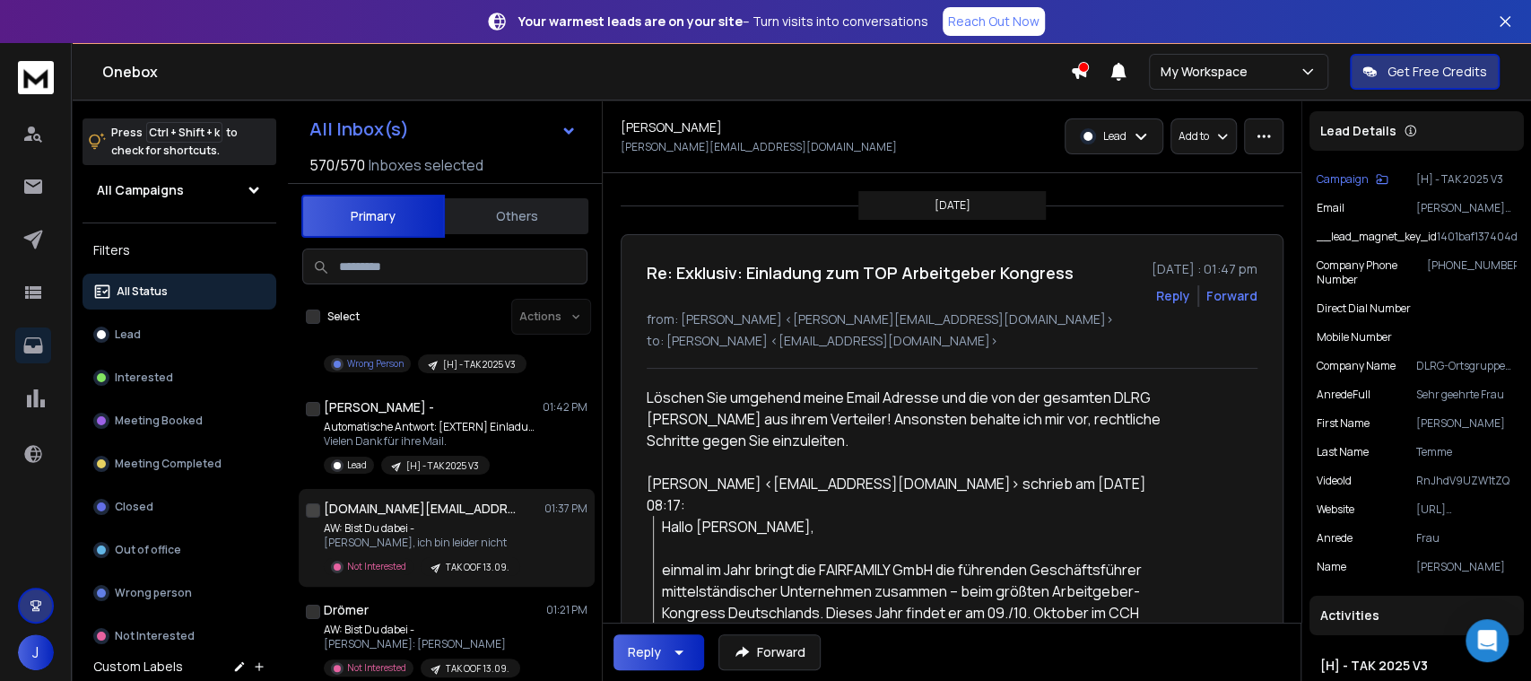
scroll to position [153, 0]
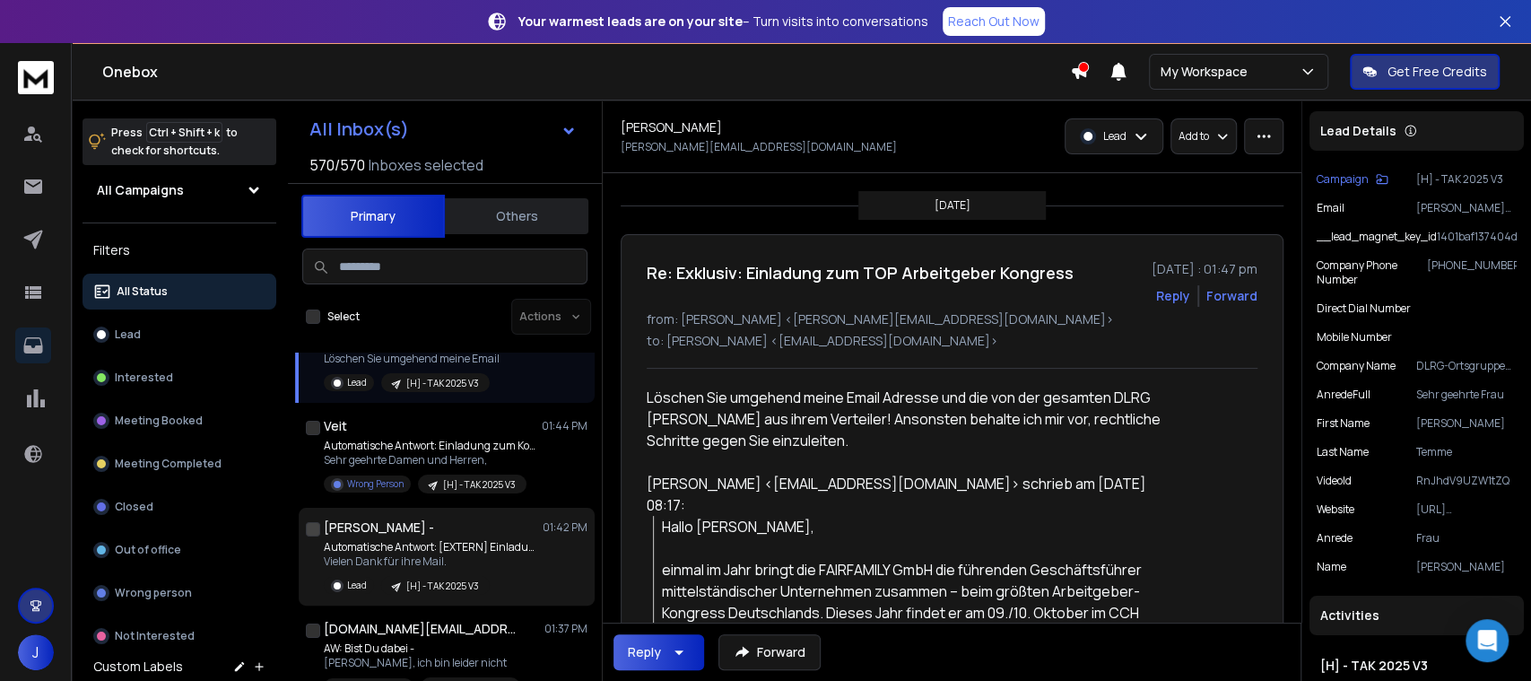
click at [521, 546] on p "Automatische Antwort: [EXTERN] Einladung zum" at bounding box center [431, 547] width 215 height 14
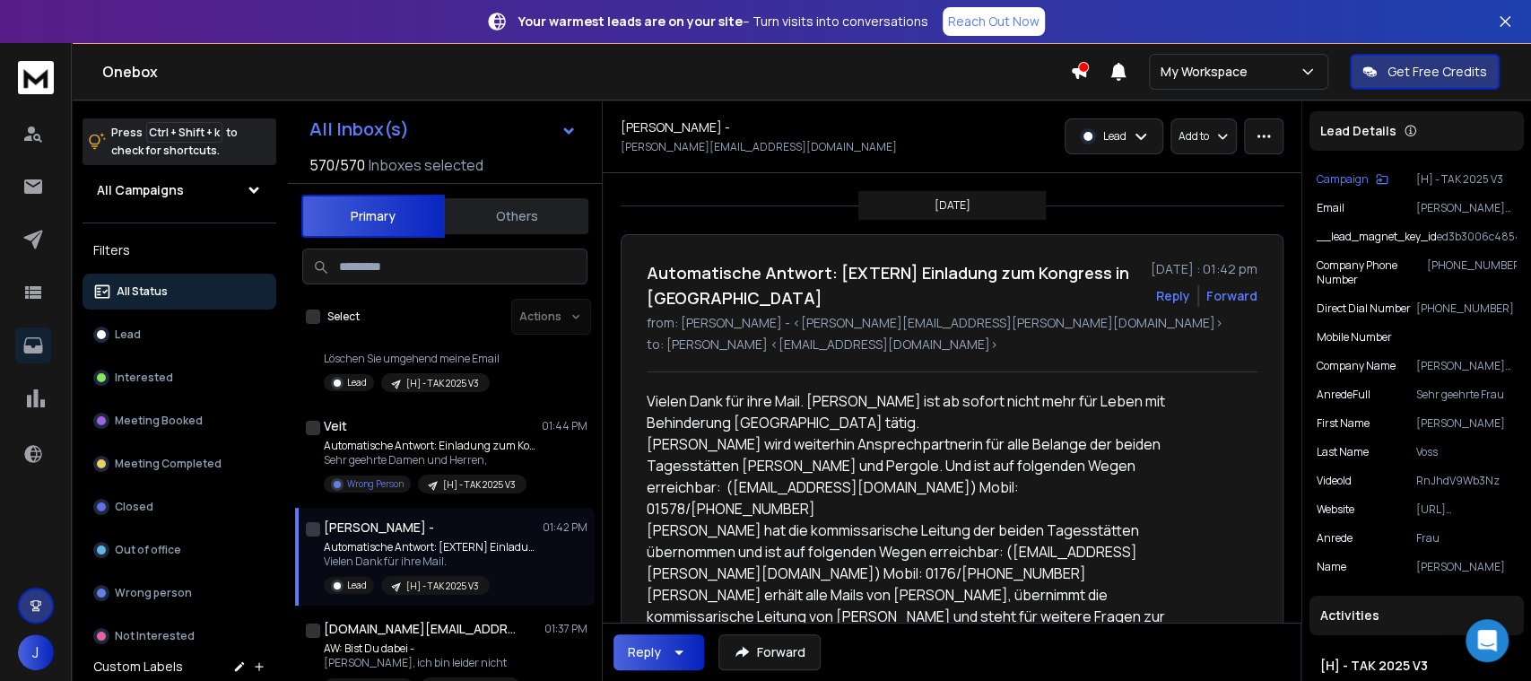
click at [1086, 143] on div at bounding box center [1088, 136] width 16 height 16
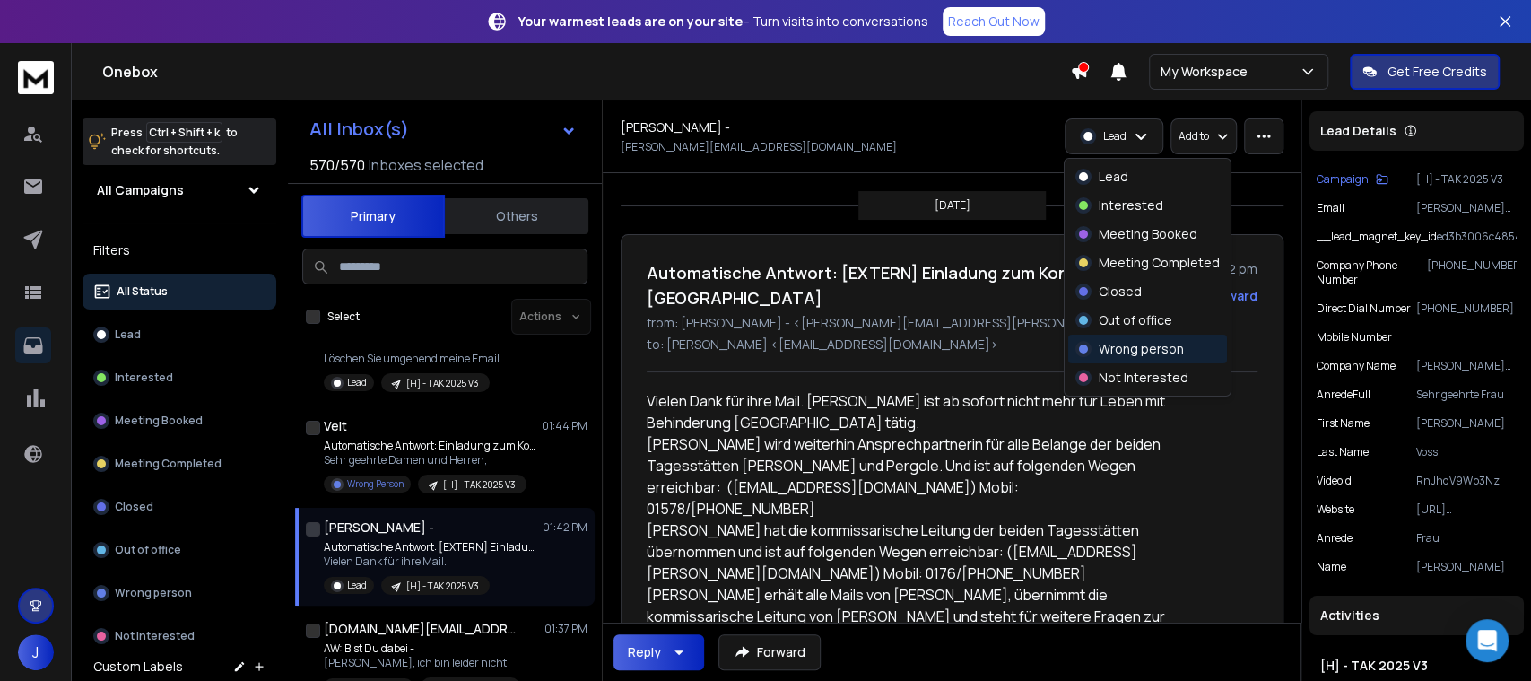
click at [1113, 353] on p "Wrong person" at bounding box center [1141, 349] width 85 height 18
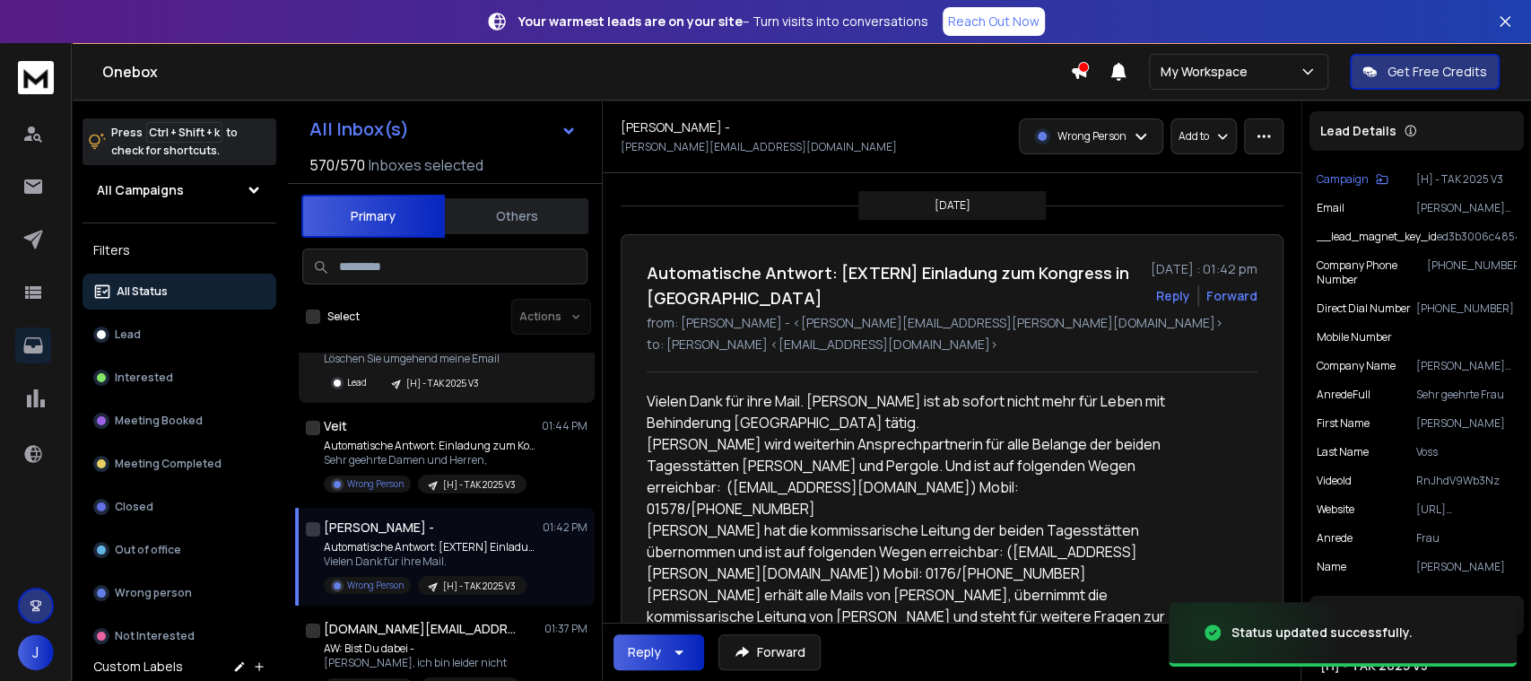
scroll to position [33, 0]
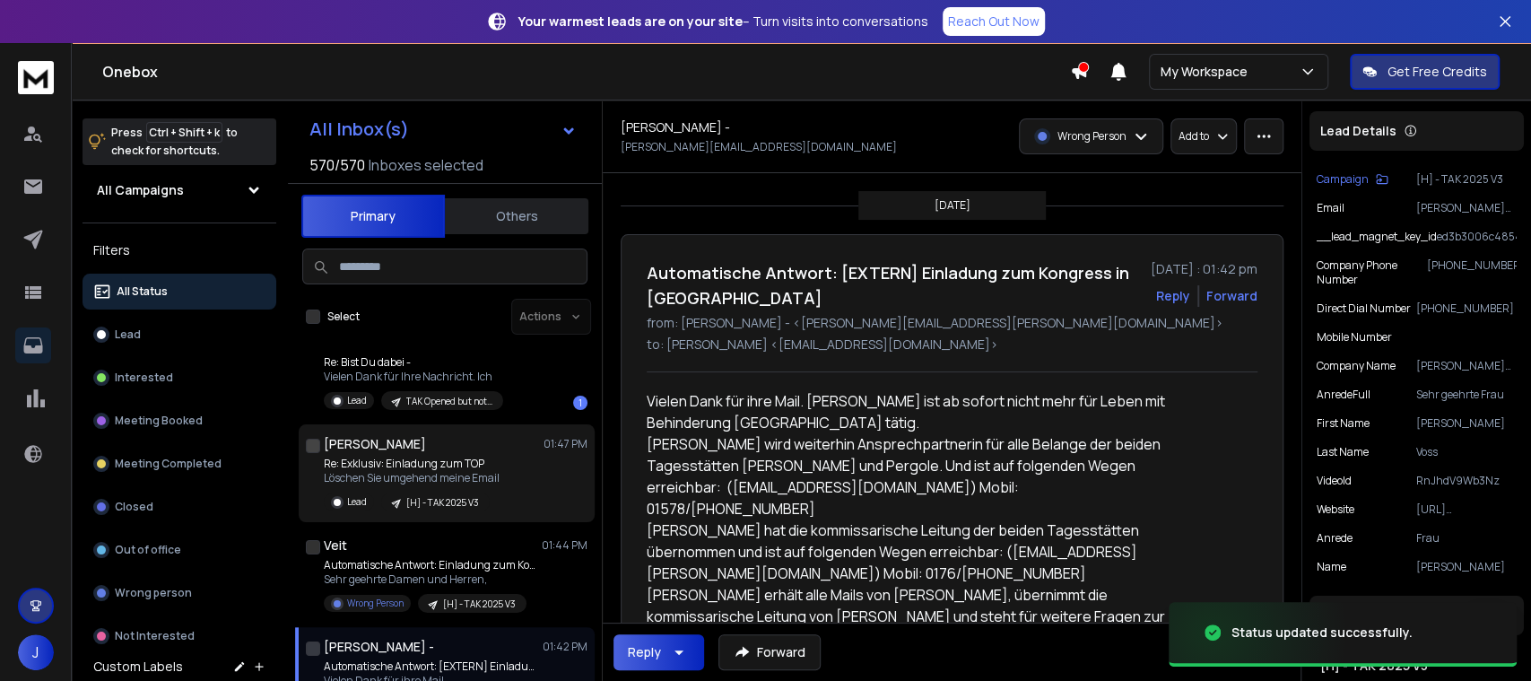
click at [526, 472] on div "Re: Exklusiv: Einladung zum TOP Löschen Sie umgehend meine Email Lead [H] - TAK…" at bounding box center [456, 484] width 264 height 55
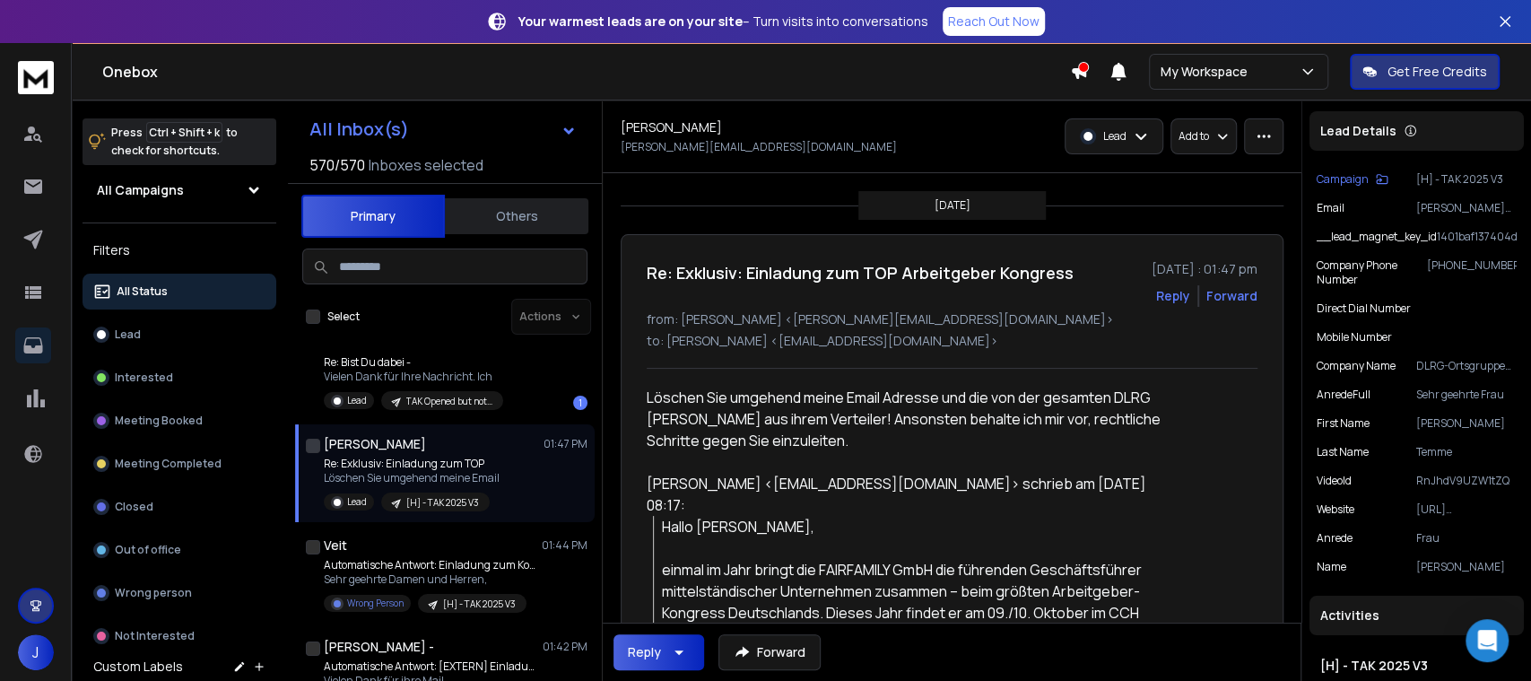
click at [859, 414] on div "Löschen Sie umgehend meine Email Adresse und die von der gesamten DLRG [PERSON_…" at bounding box center [909, 419] width 524 height 65
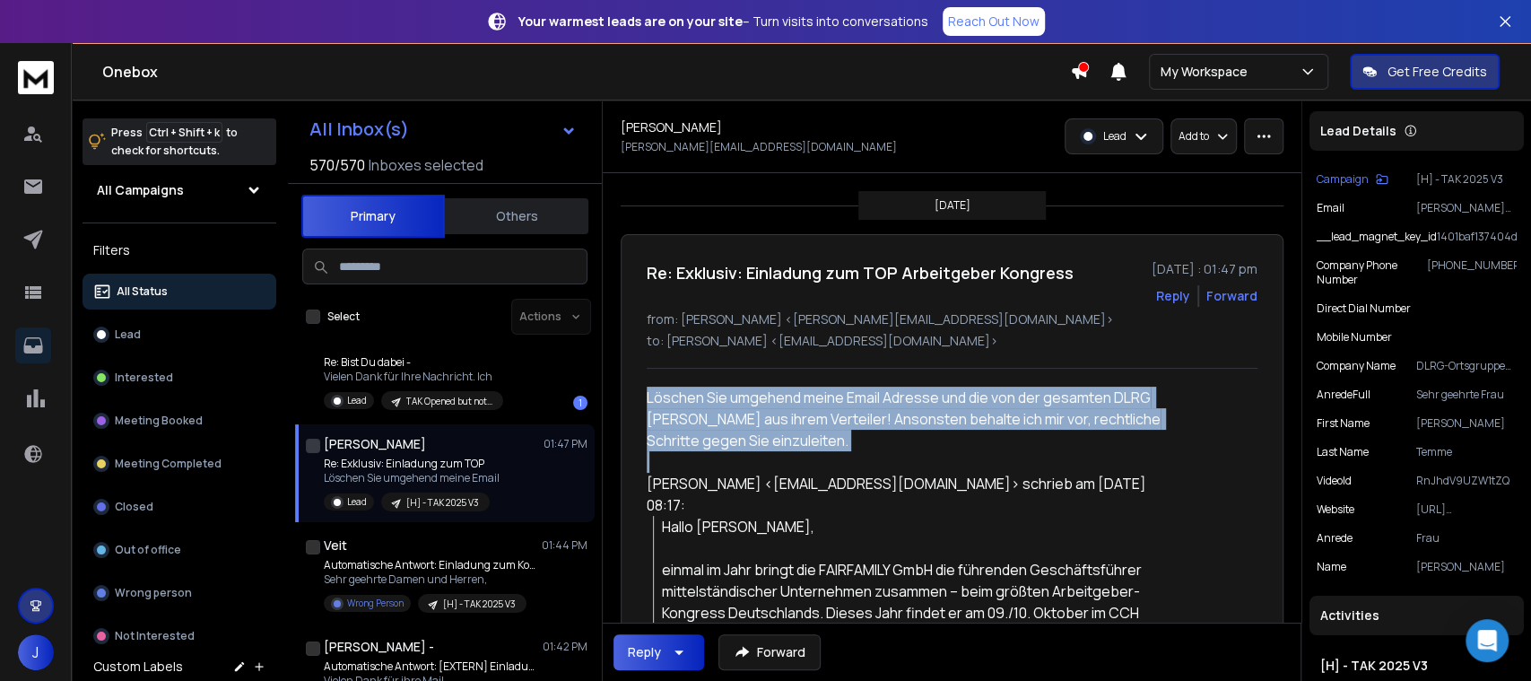
click at [859, 414] on div "Löschen Sie umgehend meine Email Adresse und die von der gesamten DLRG [PERSON_…" at bounding box center [909, 419] width 524 height 65
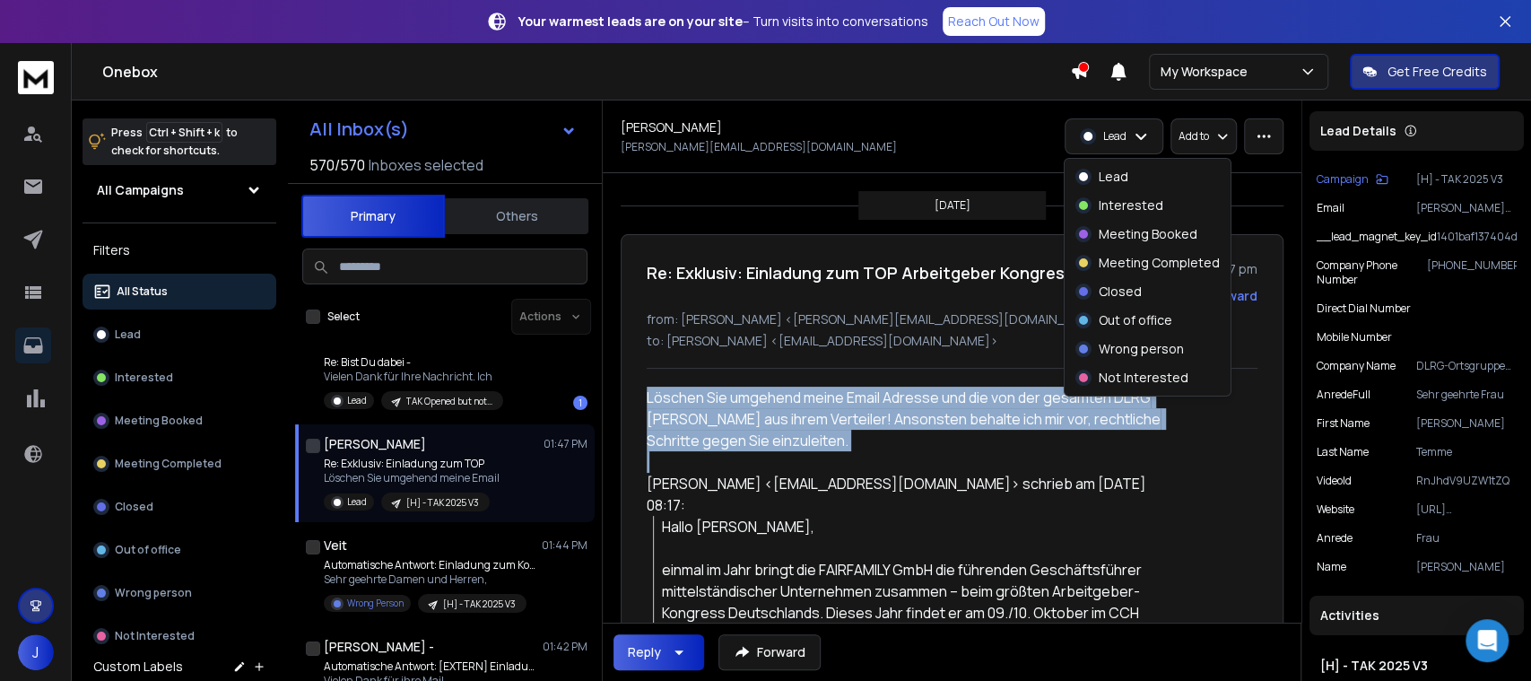
click at [1096, 119] on div "Lead" at bounding box center [1114, 136] width 97 height 34
click at [1158, 378] on p "Not Interested" at bounding box center [1144, 378] width 90 height 18
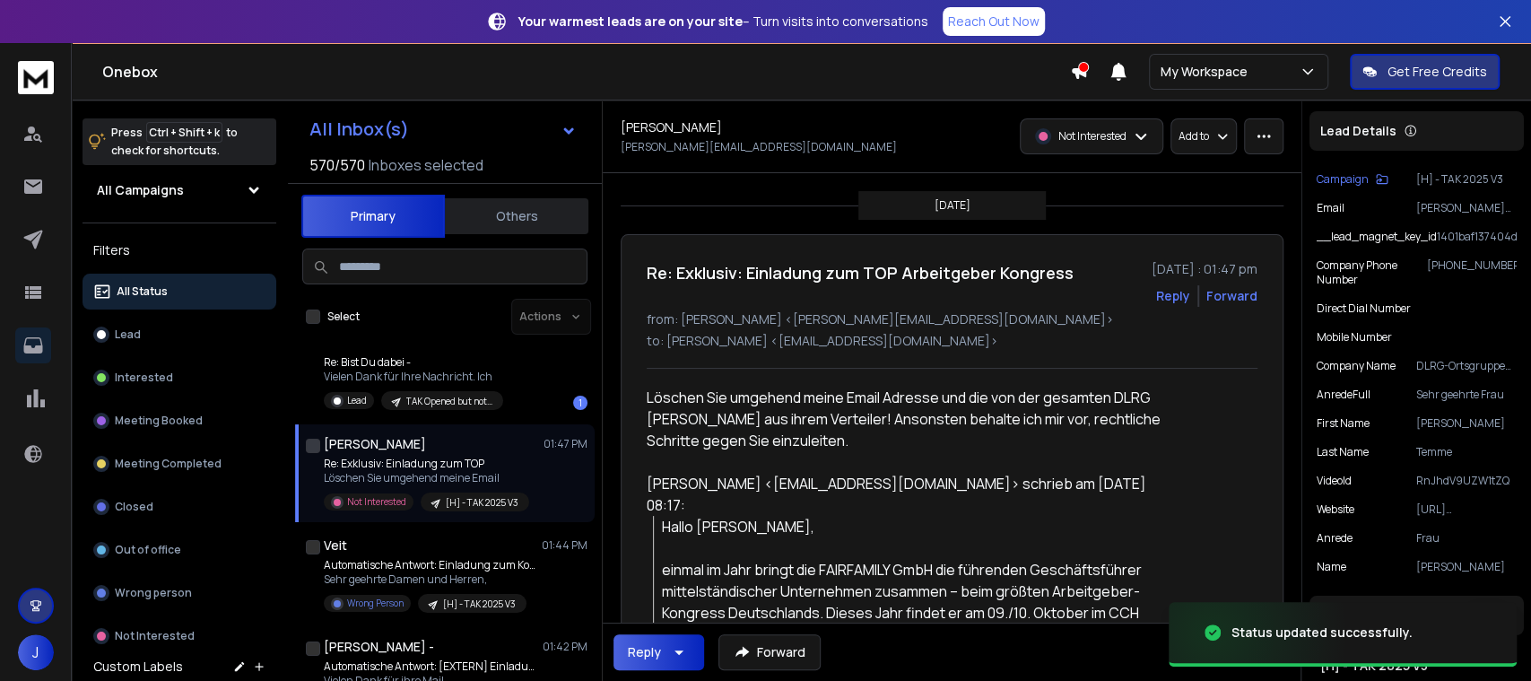
scroll to position [0, 0]
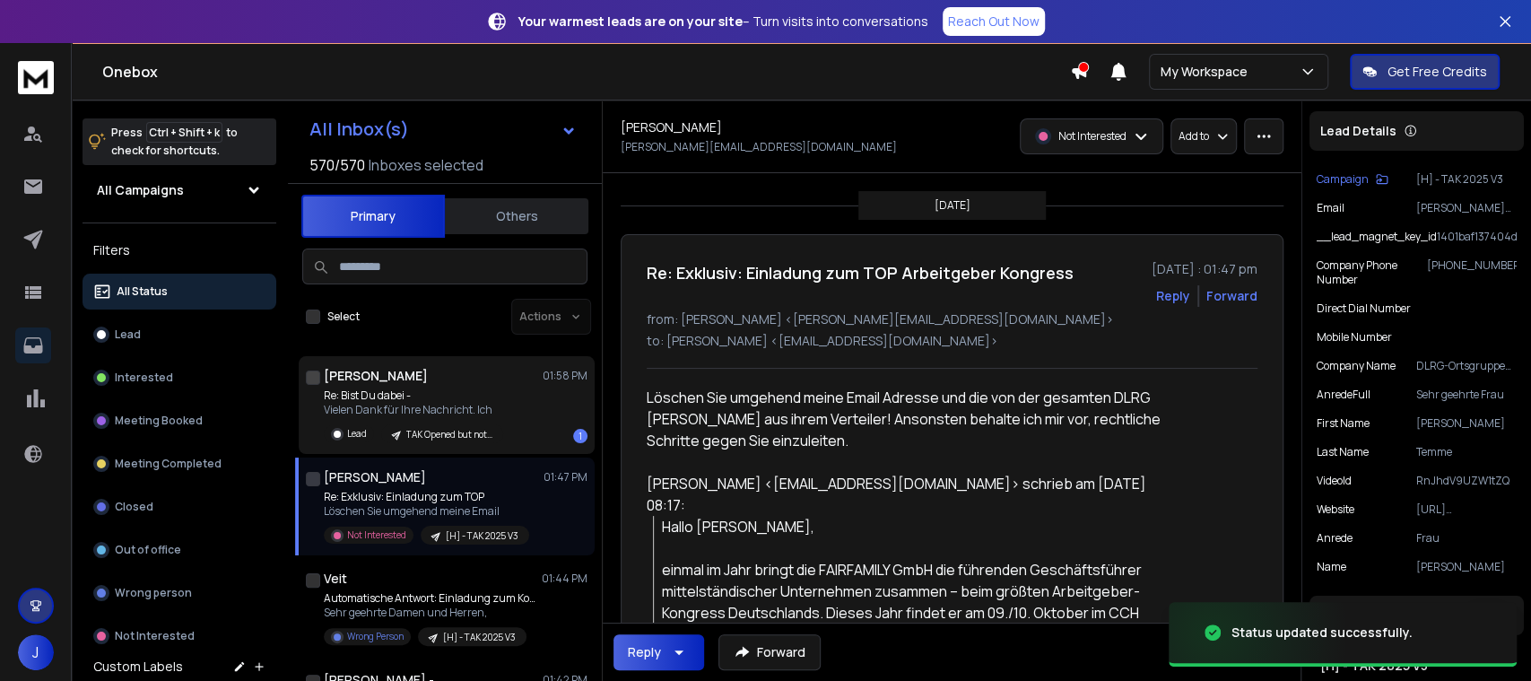
click at [541, 441] on div "Re: Bist Du dabei - Vielen Dank für Ihre Nachricht. Ich Lead TAK Opened but not…" at bounding box center [456, 415] width 264 height 55
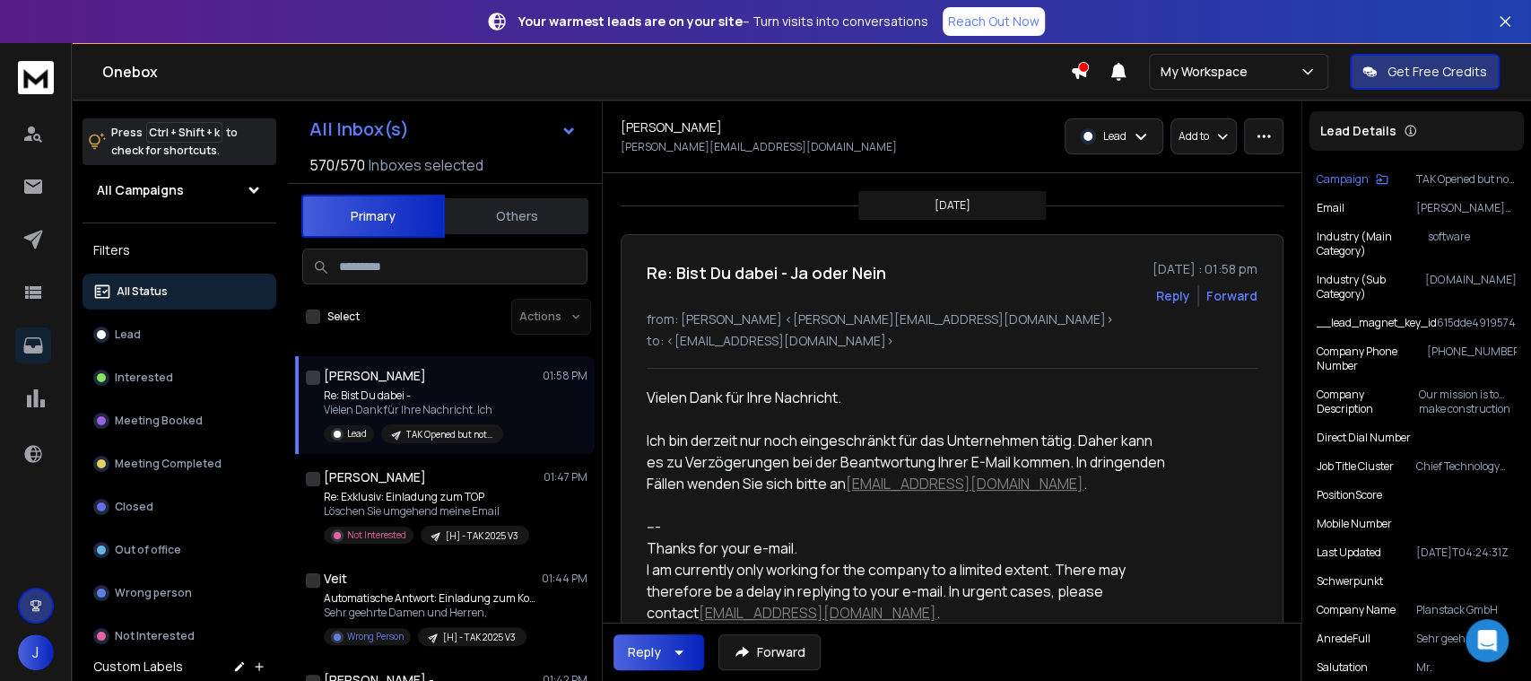
click at [700, 441] on p "Ich bin derzeit nur noch eingeschränkt für das Unternehmen tätig. Daher kann es…" at bounding box center [909, 462] width 524 height 65
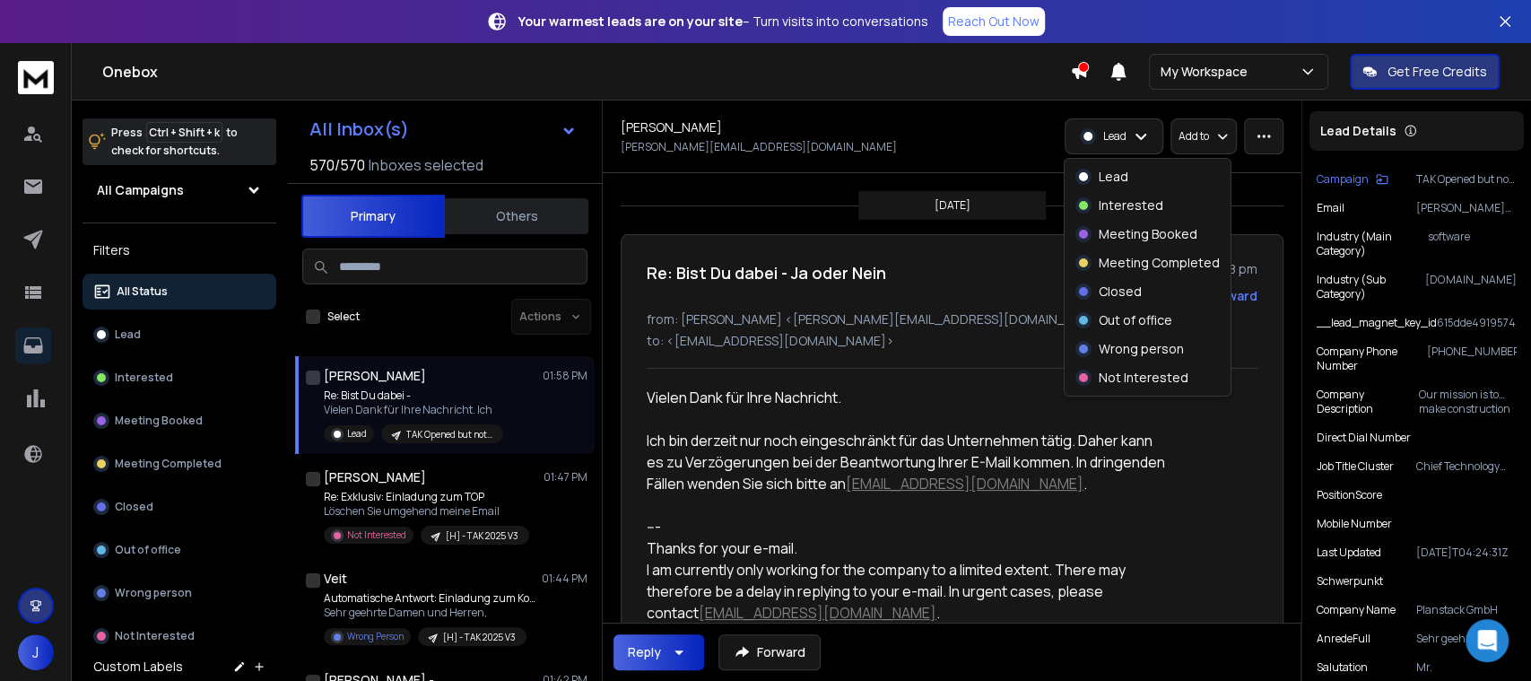
click at [1138, 131] on icon at bounding box center [1141, 136] width 14 height 14
click at [1103, 359] on div "Wrong person" at bounding box center [1147, 349] width 159 height 29
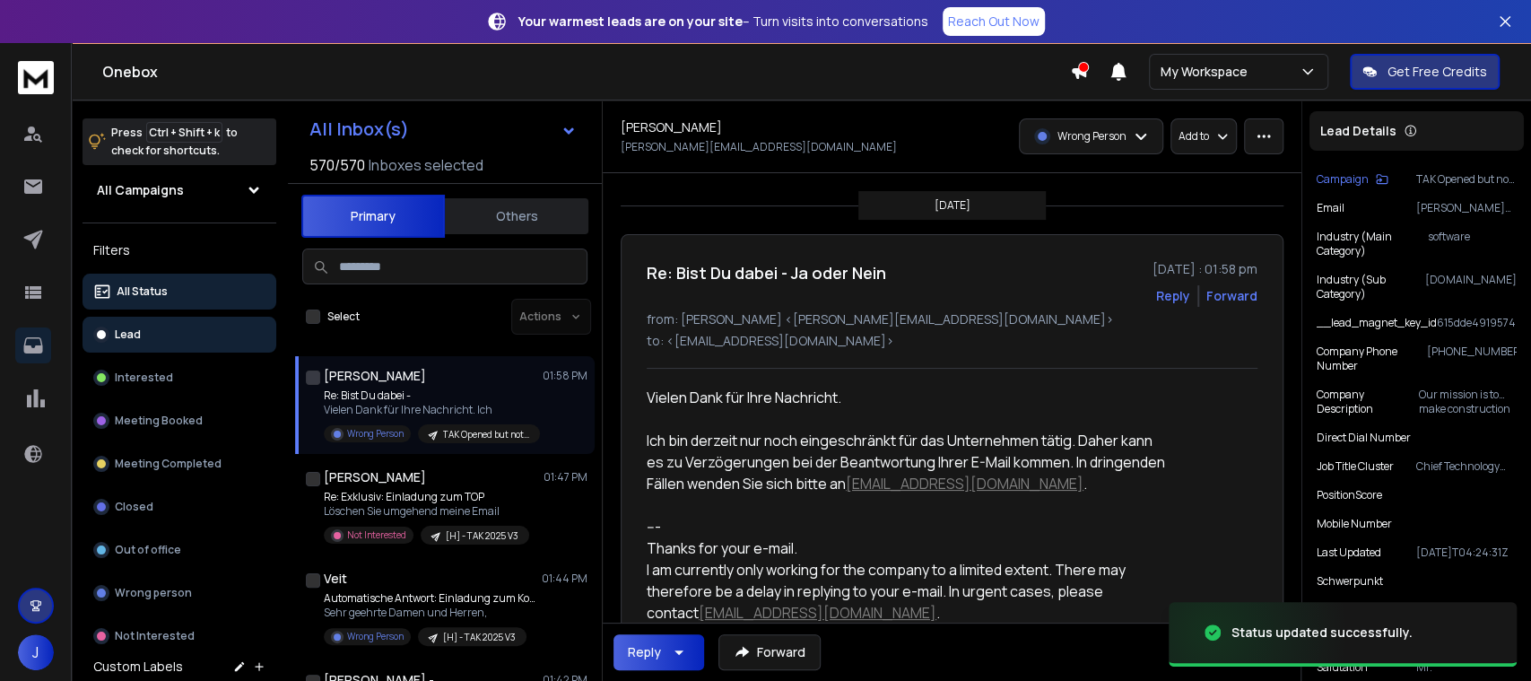
click at [208, 330] on button "Lead" at bounding box center [180, 335] width 194 height 36
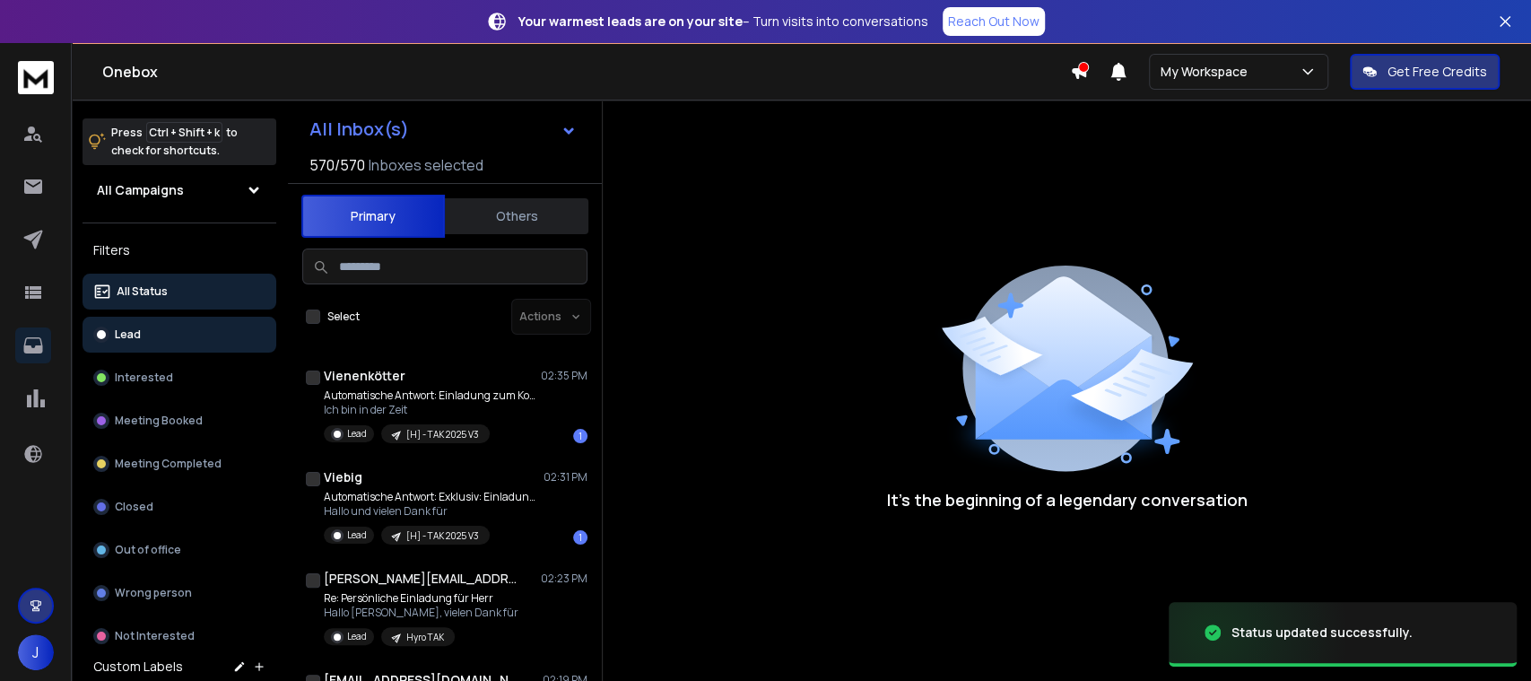
click at [187, 299] on button "All Status" at bounding box center [180, 292] width 194 height 36
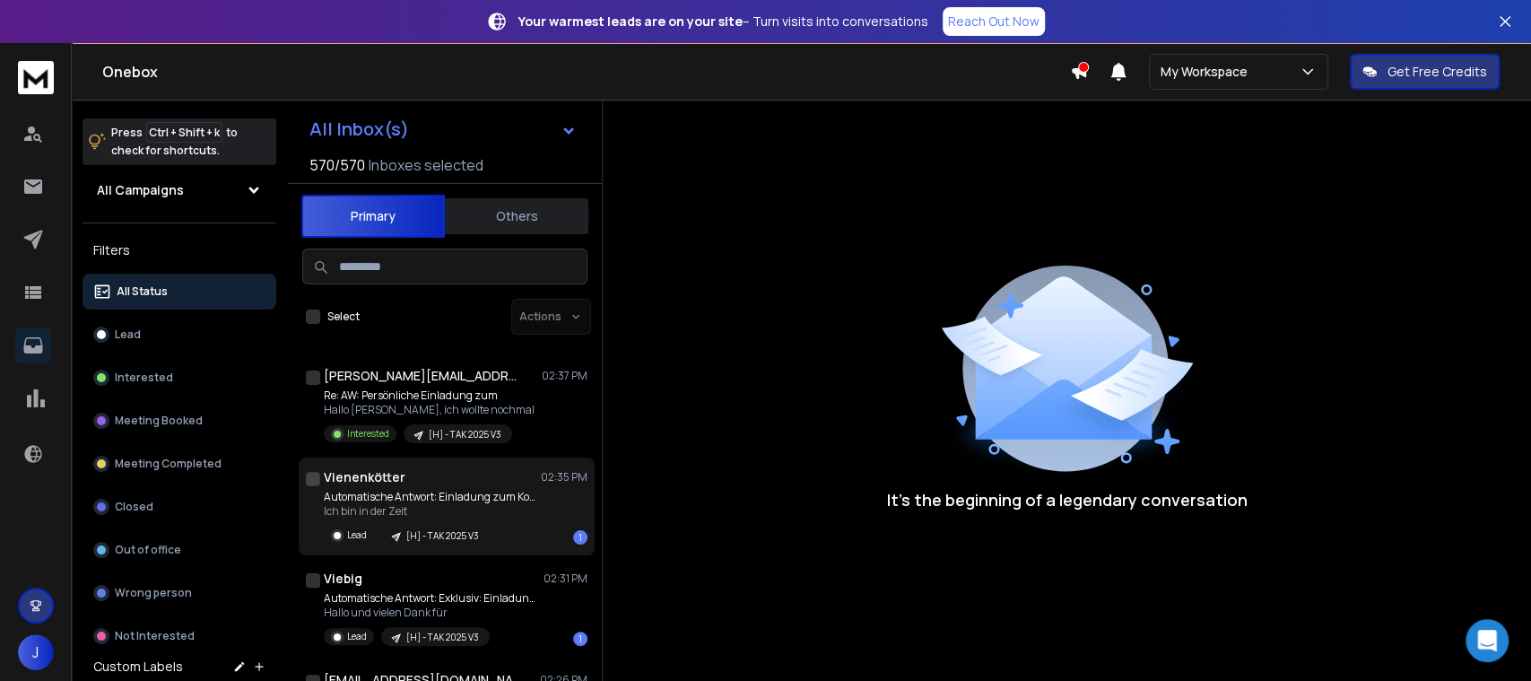
click at [510, 537] on div "Lead [H] - TAK 2025 V3" at bounding box center [431, 535] width 215 height 19
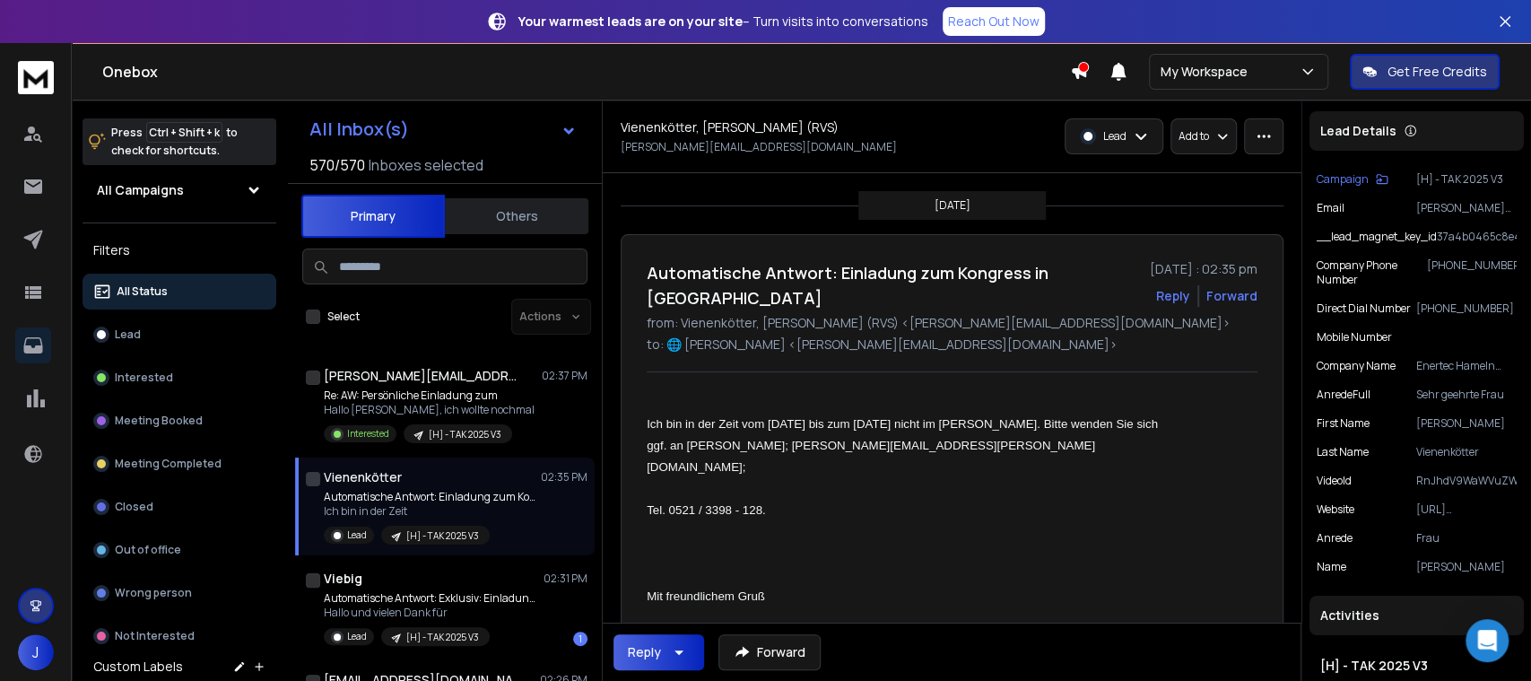
click at [786, 432] on p "Ich bin in der Zeit vom [DATE] bis zum [DATE] nicht im [PERSON_NAME]. Bitte wen…" at bounding box center [909, 444] width 524 height 65
click at [787, 432] on p "Ich bin in der Zeit vom [DATE] bis zum [DATE] nicht im [PERSON_NAME]. Bitte wen…" at bounding box center [909, 444] width 524 height 65
click at [1092, 140] on div at bounding box center [1088, 136] width 16 height 16
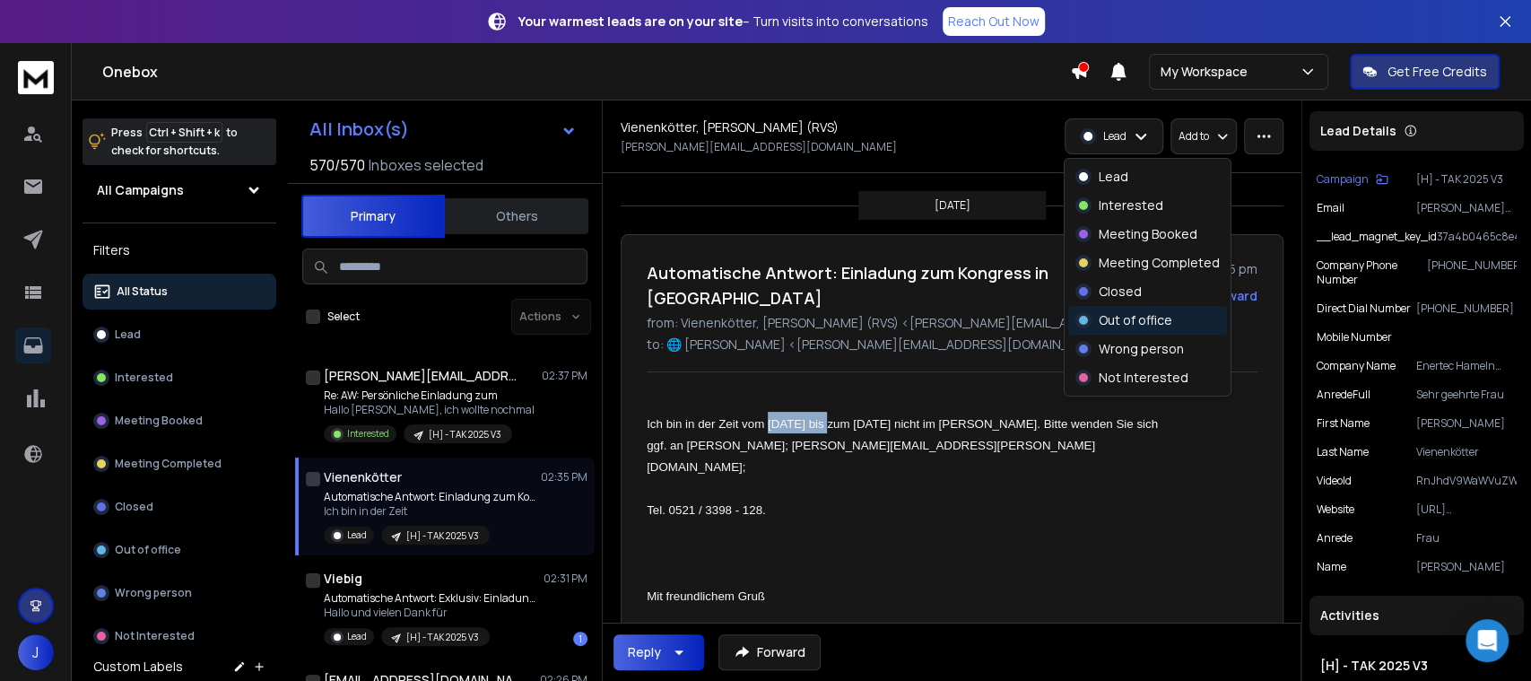
click at [1100, 321] on p "Out of office" at bounding box center [1136, 320] width 74 height 18
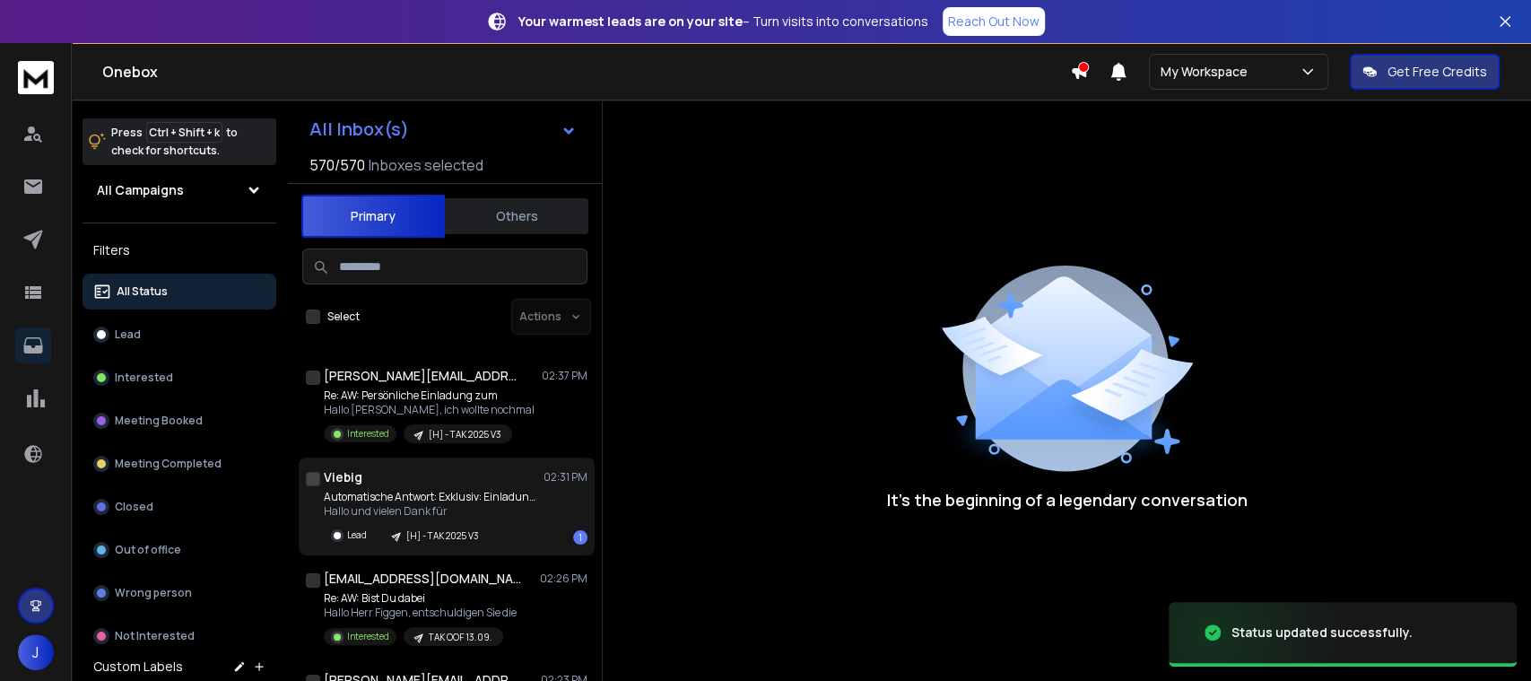
click at [531, 533] on div "Lead [H] - TAK 2025 V3" at bounding box center [431, 535] width 215 height 19
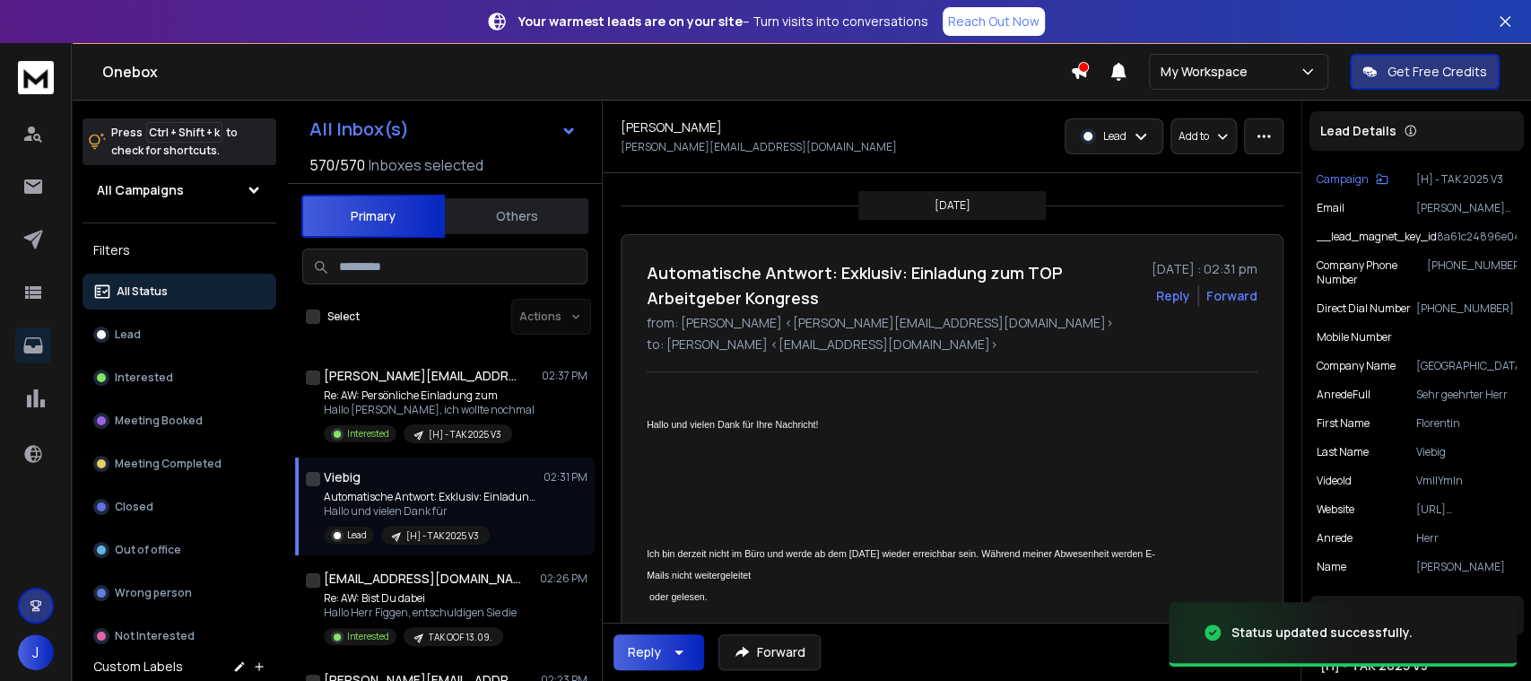
click at [742, 557] on span "Ich bin derzeit nicht im Büro und werde ab dem [DATE] wieder erreichbar sein. W…" at bounding box center [901, 575] width 509 height 54
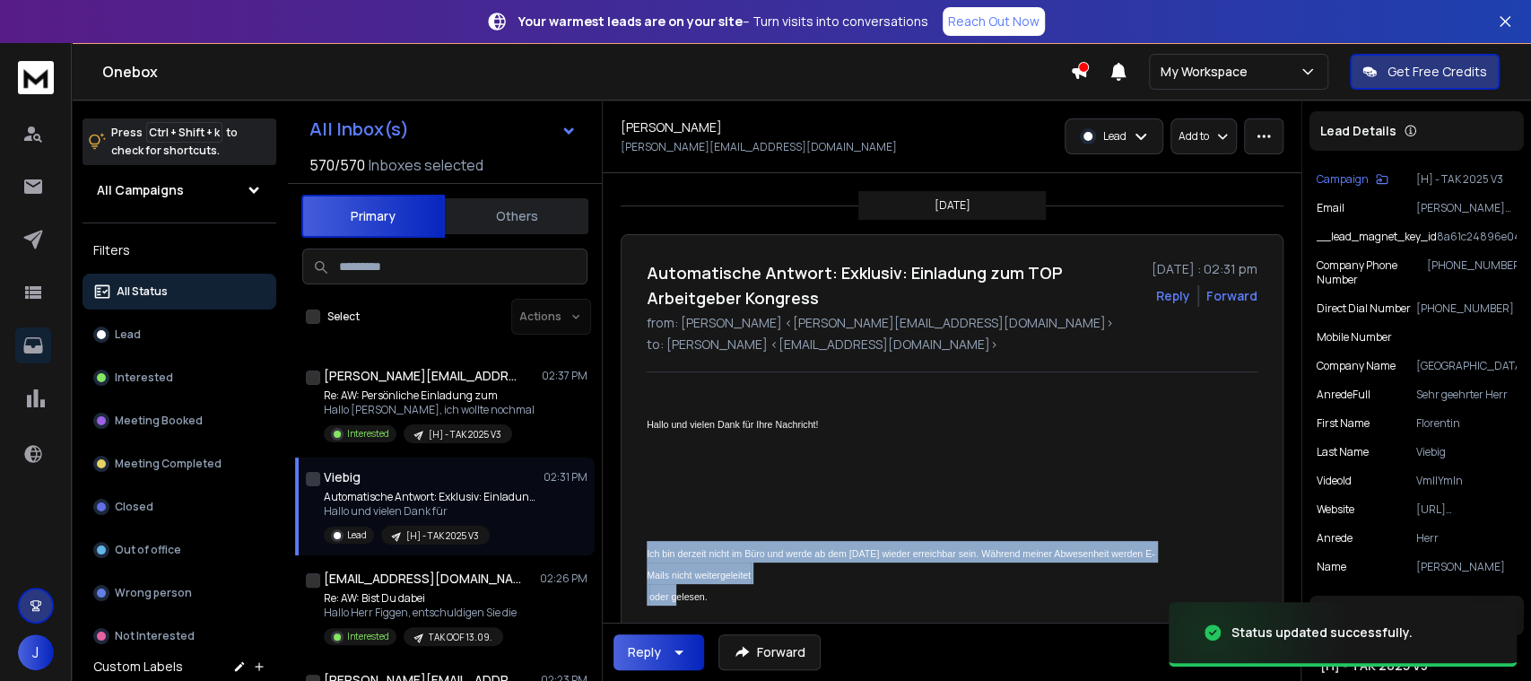
click at [742, 557] on span "Ich bin derzeit nicht im Büro und werde ab dem [DATE] wieder erreichbar sein. W…" at bounding box center [901, 575] width 509 height 54
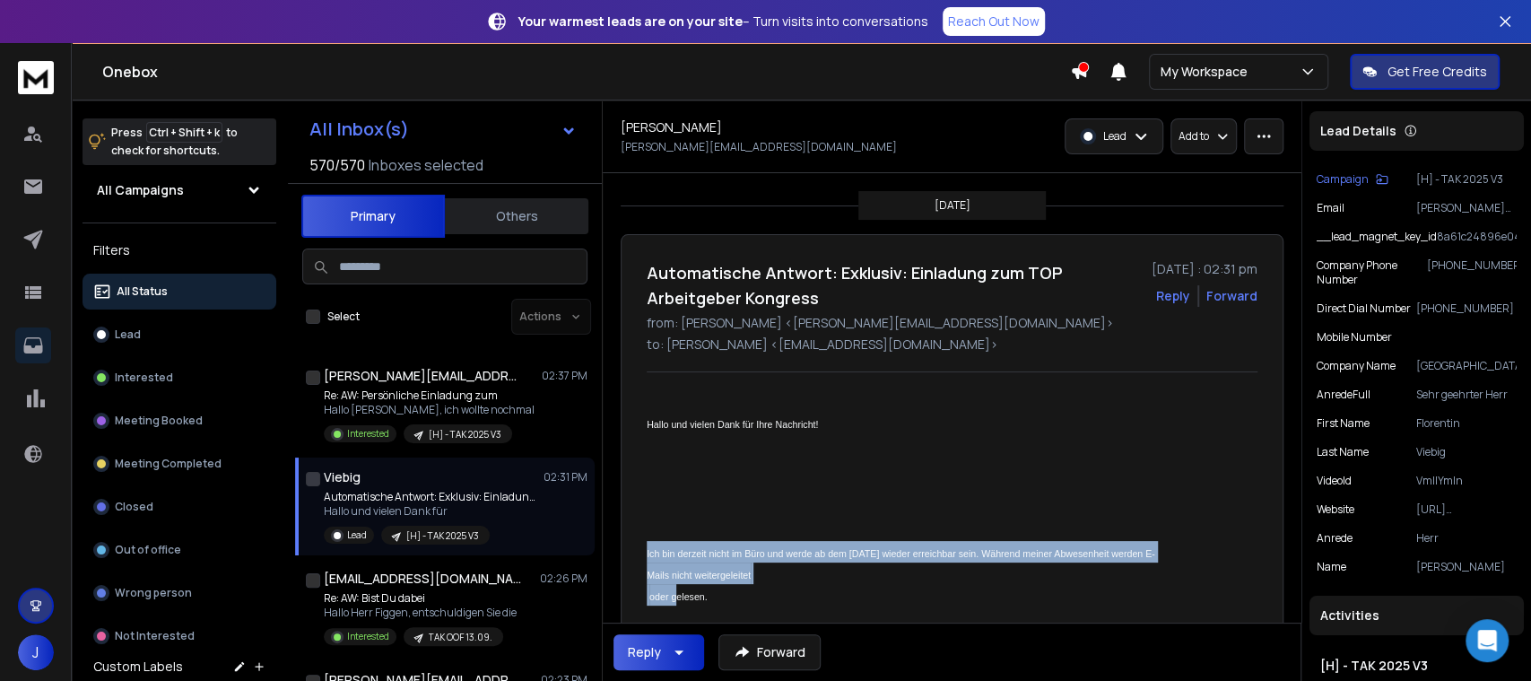
click at [1107, 135] on p "Lead" at bounding box center [1114, 136] width 23 height 14
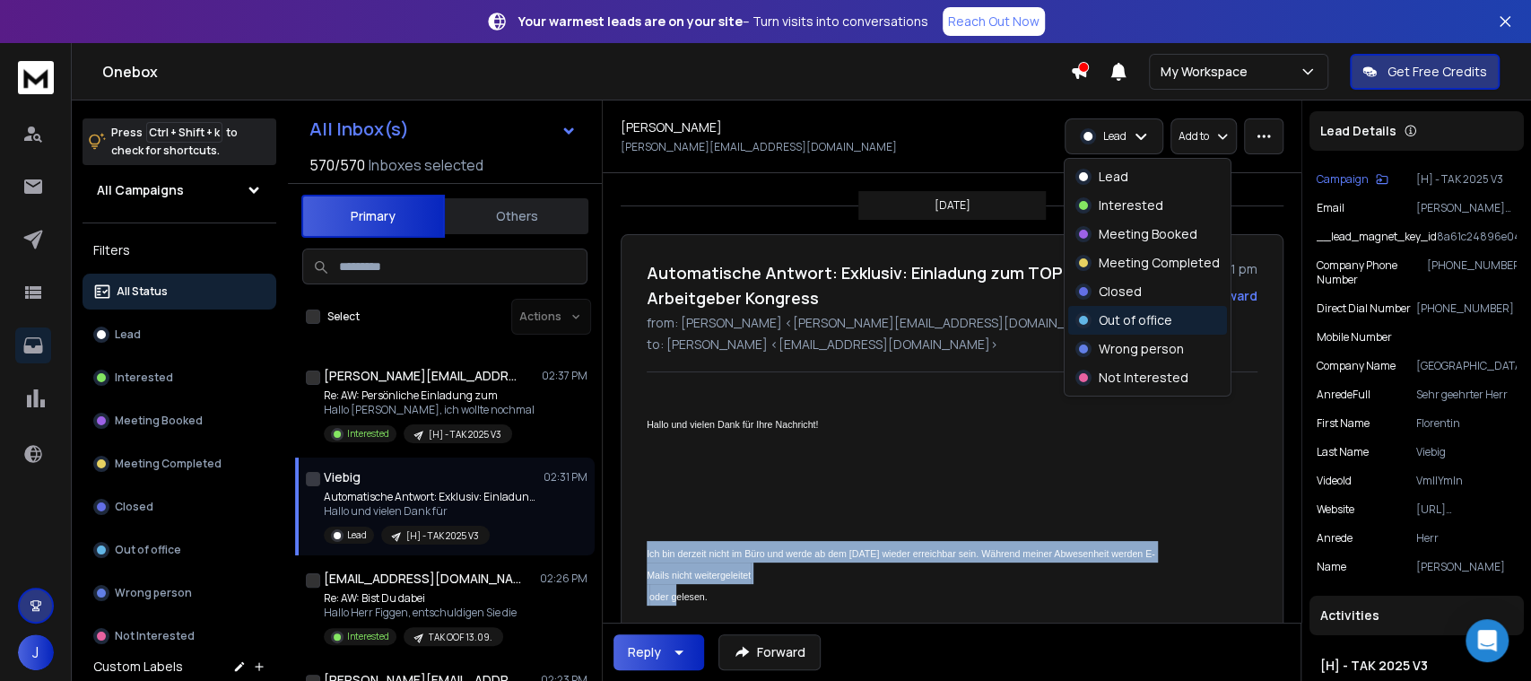
click at [1118, 327] on p "Out of office" at bounding box center [1136, 320] width 74 height 18
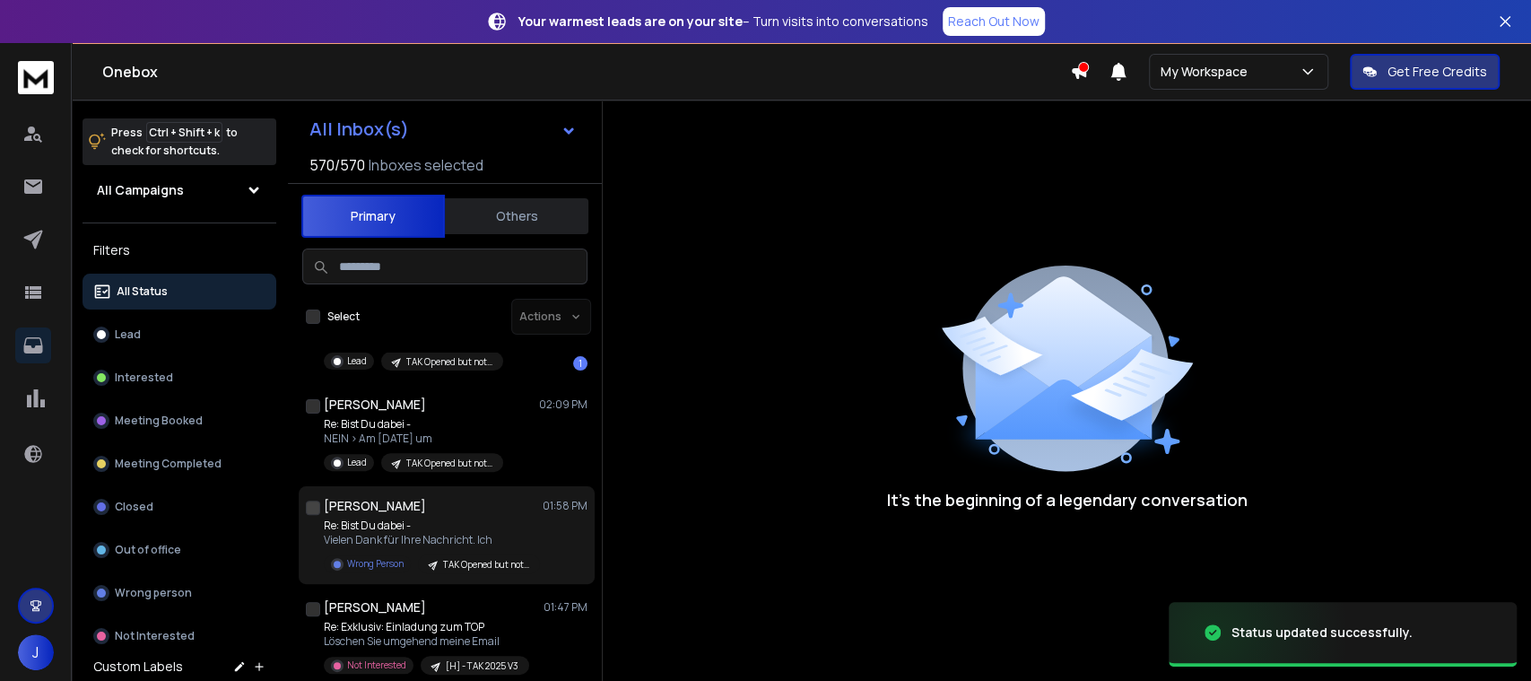
scroll to position [359, 0]
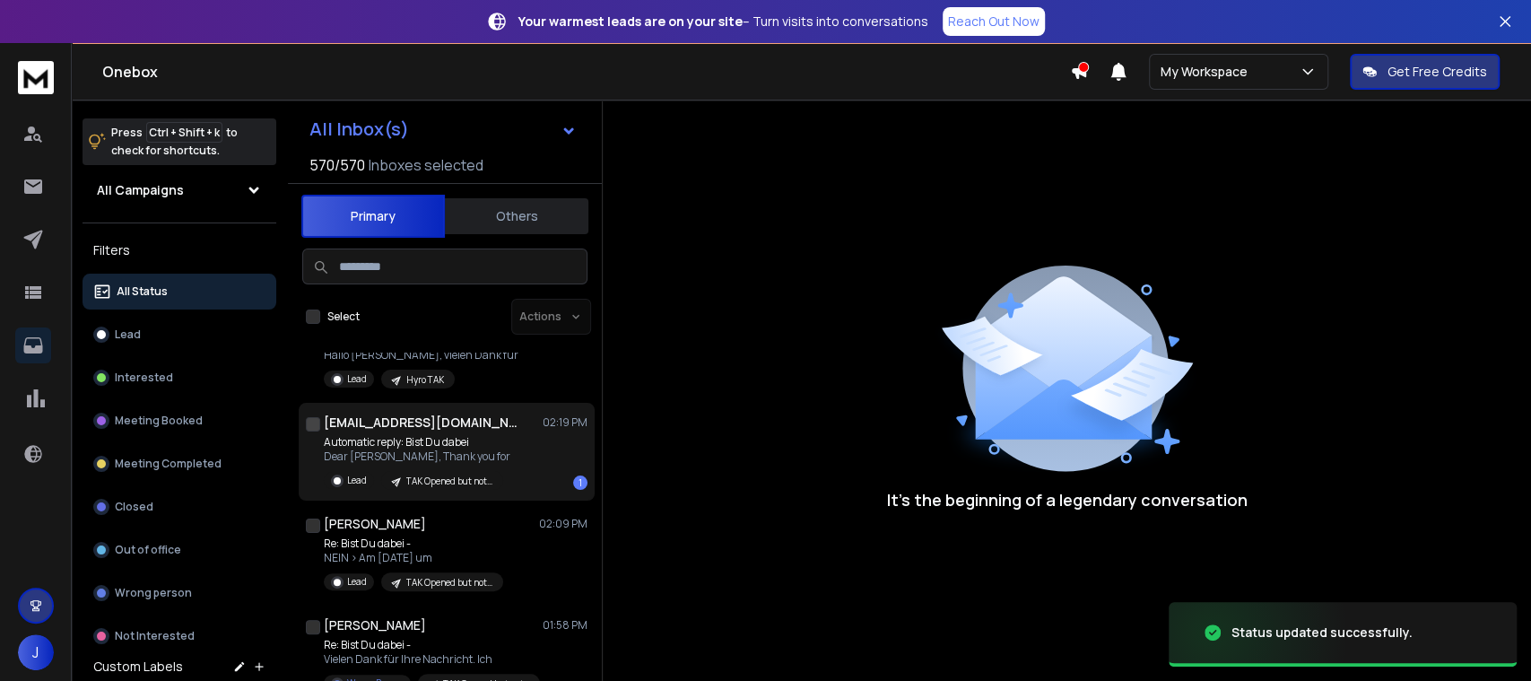
click at [535, 484] on div "Automatic reply: Bist Du dabei Dear [PERSON_NAME], Thank you for Lead TAK Opene…" at bounding box center [456, 462] width 264 height 55
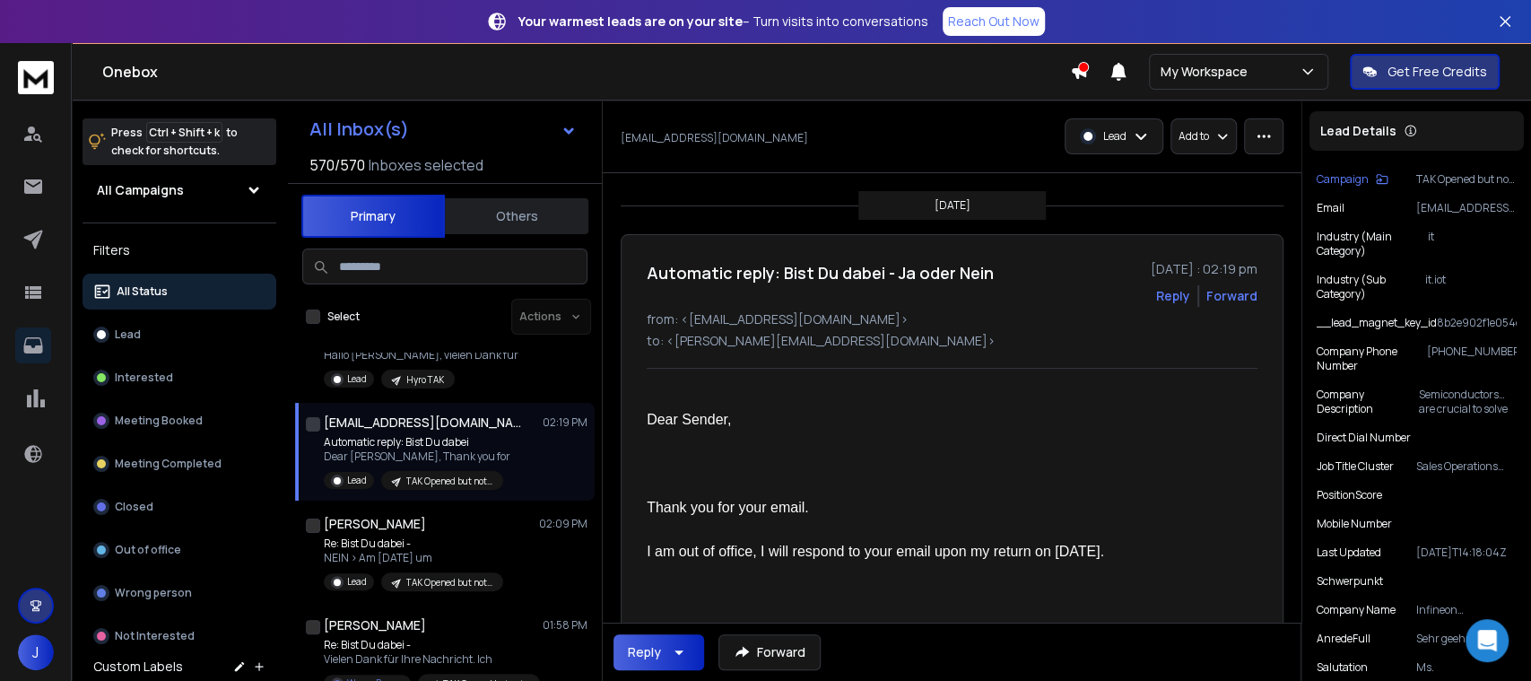
click at [1091, 142] on div at bounding box center [1088, 136] width 16 height 16
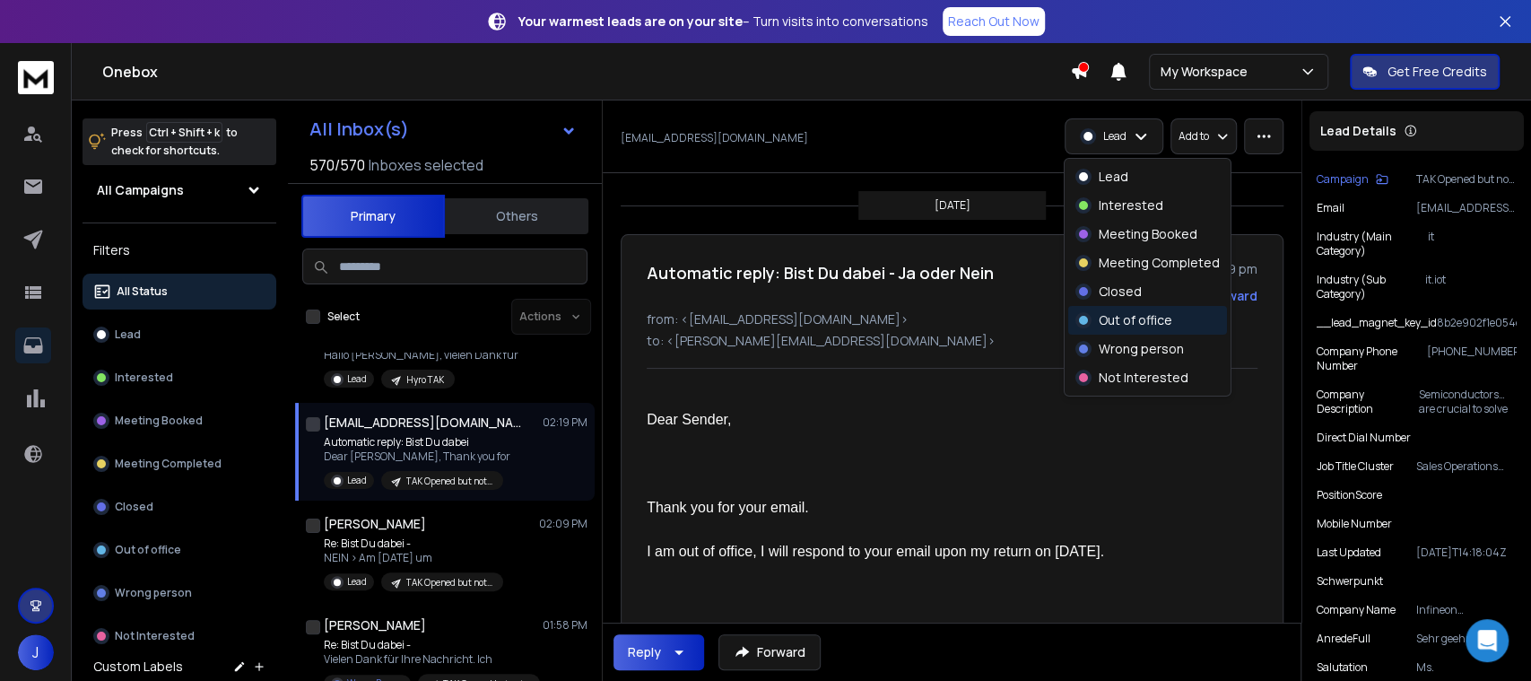
click at [1107, 329] on div "Out of office" at bounding box center [1147, 320] width 159 height 29
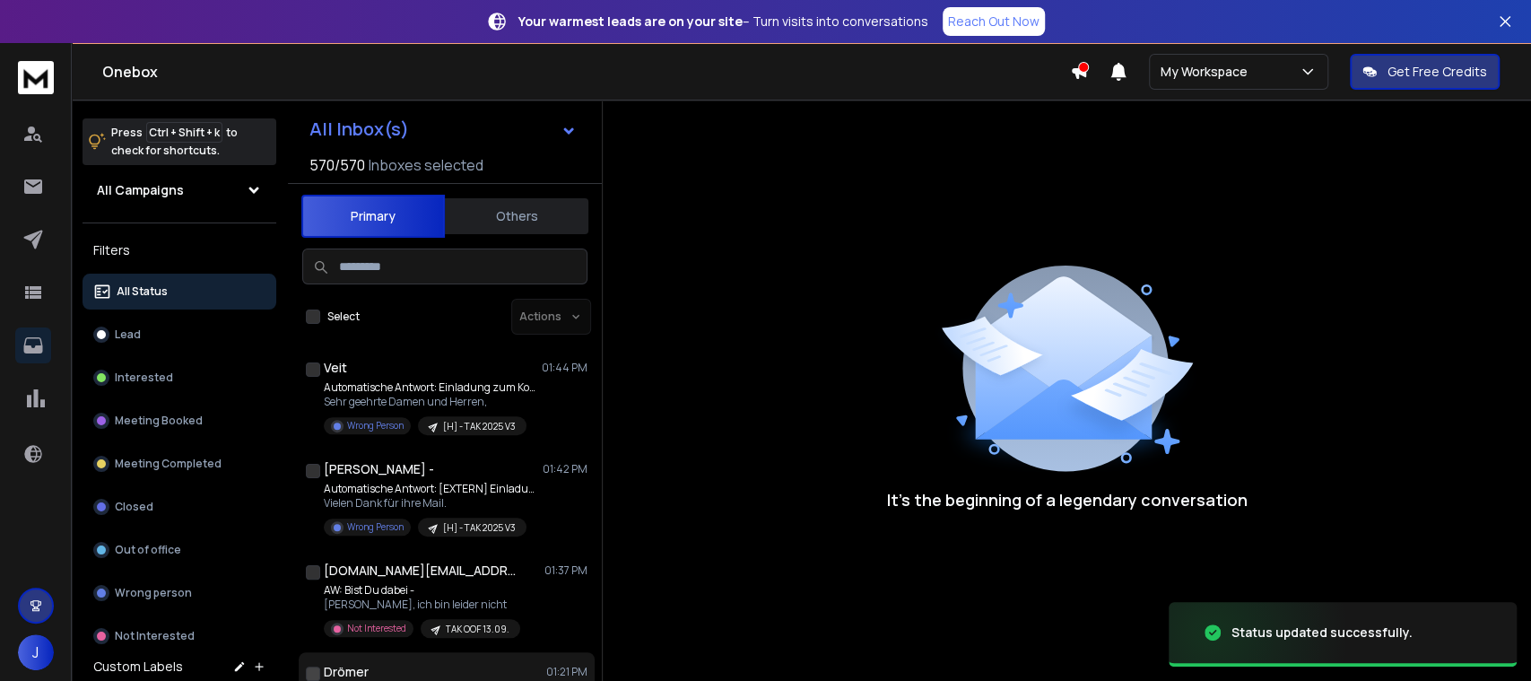
scroll to position [956, 0]
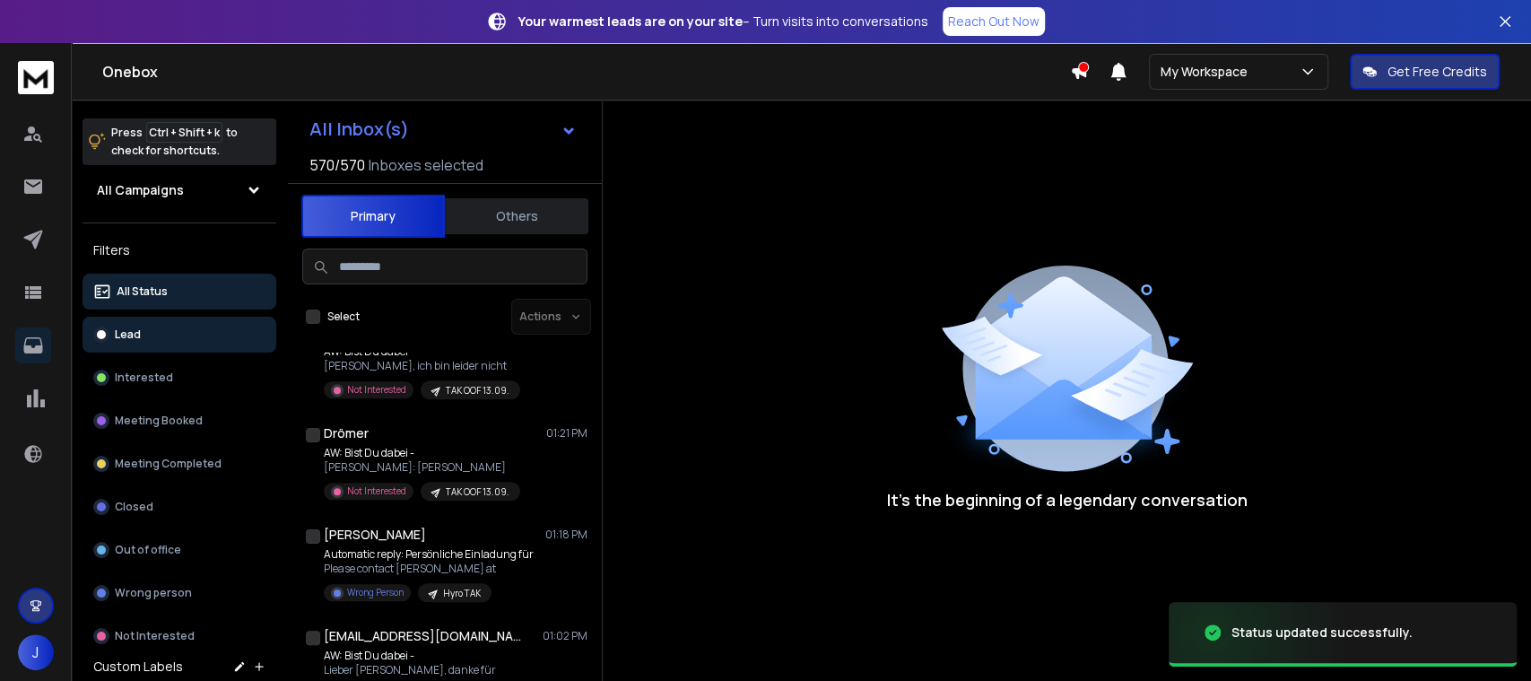
click at [227, 334] on button "Lead" at bounding box center [180, 335] width 194 height 36
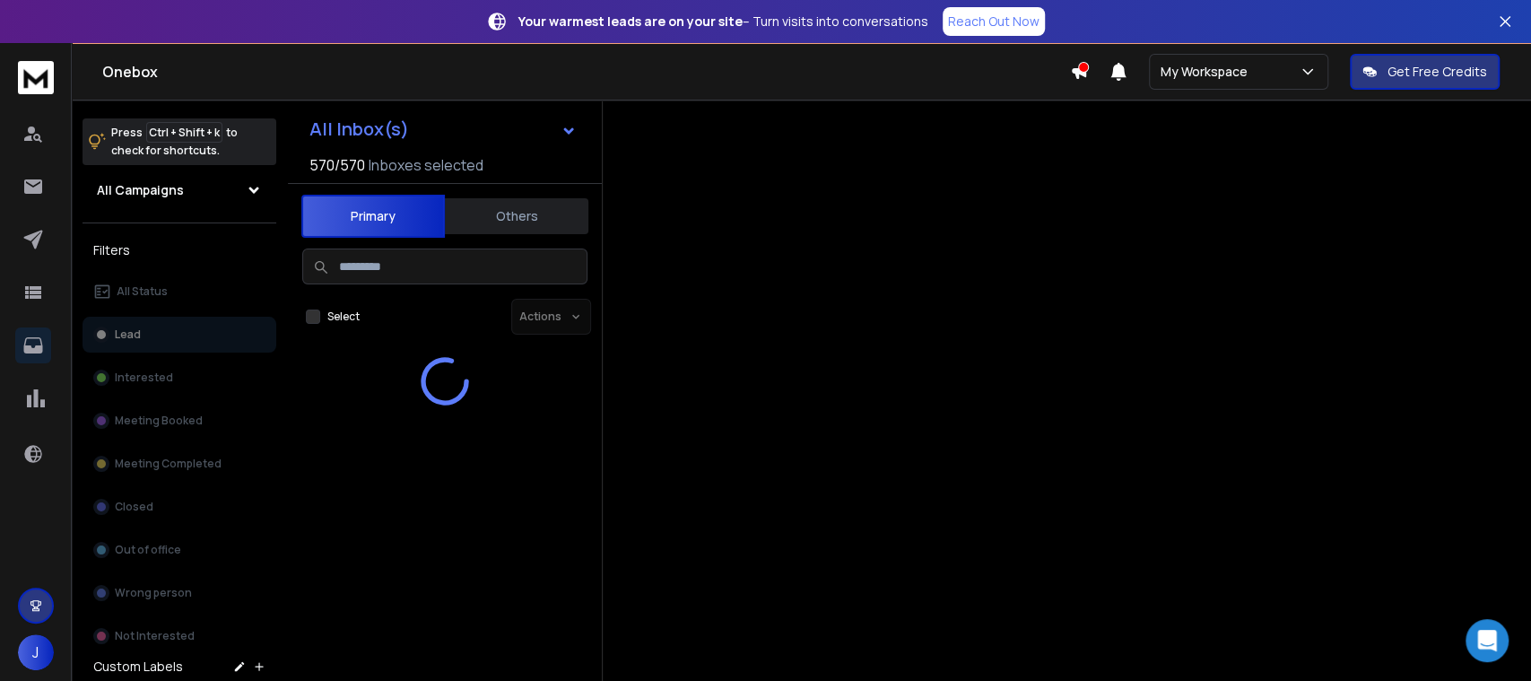
scroll to position [0, 0]
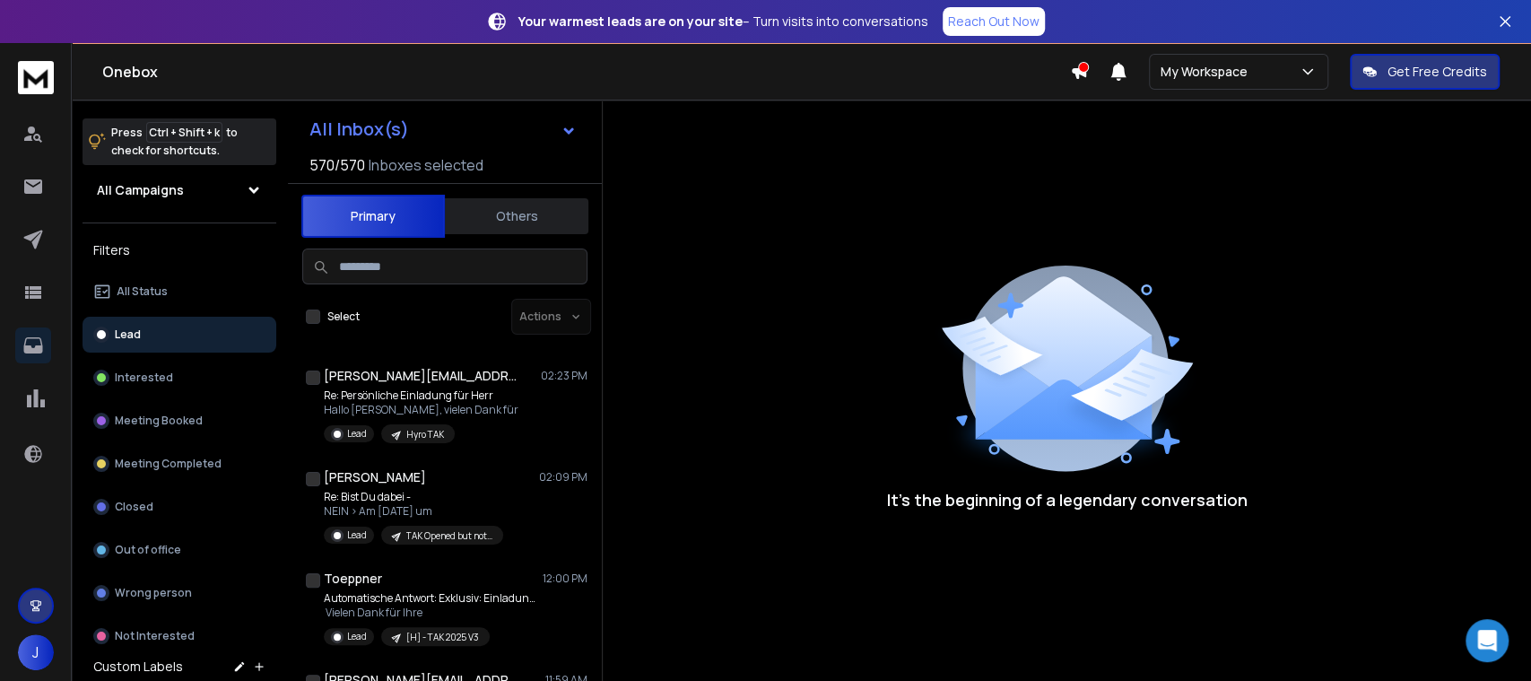
click at [202, 293] on button "All Status" at bounding box center [180, 292] width 194 height 36
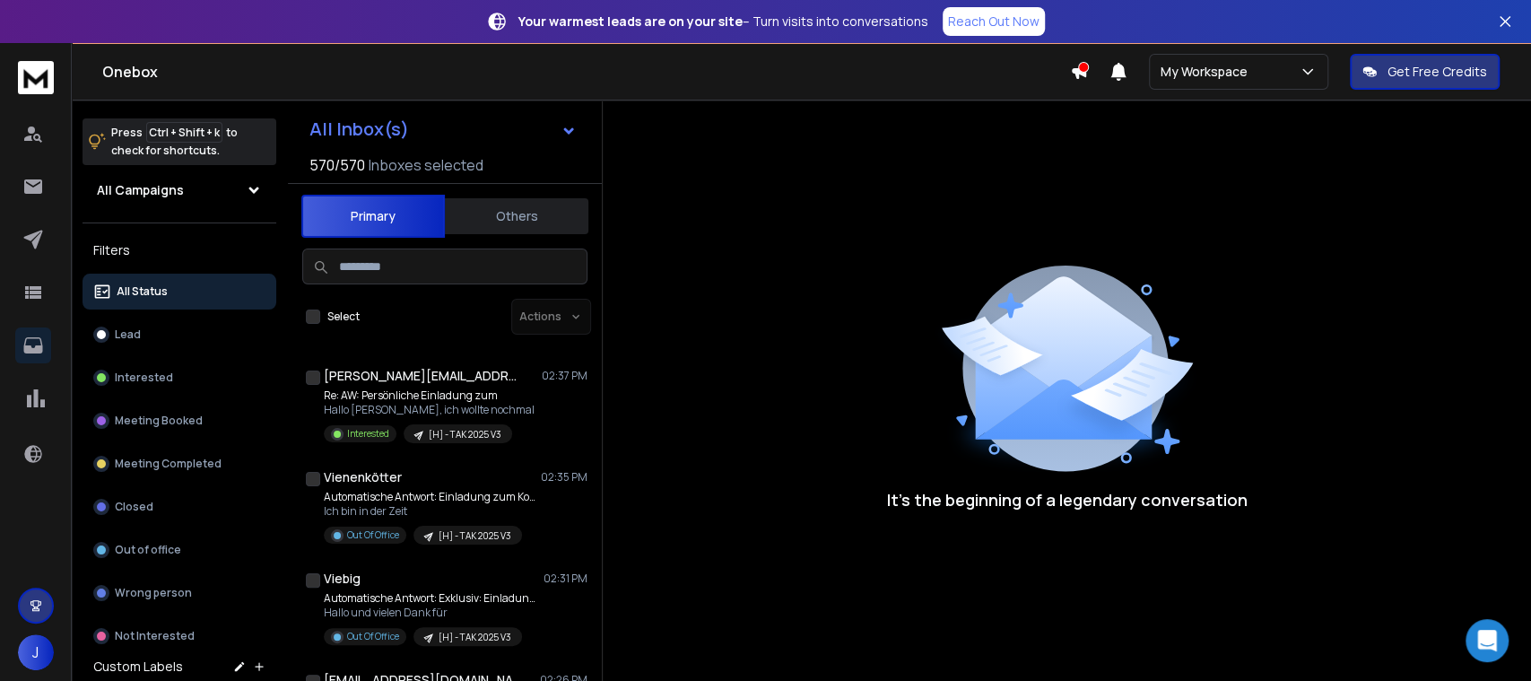
click at [116, 357] on div "All Status Lead Interested Meeting Booked Meeting Completed Closed Out of offic…" at bounding box center [180, 464] width 194 height 380
click at [113, 341] on div "Lead" at bounding box center [117, 335] width 48 height 16
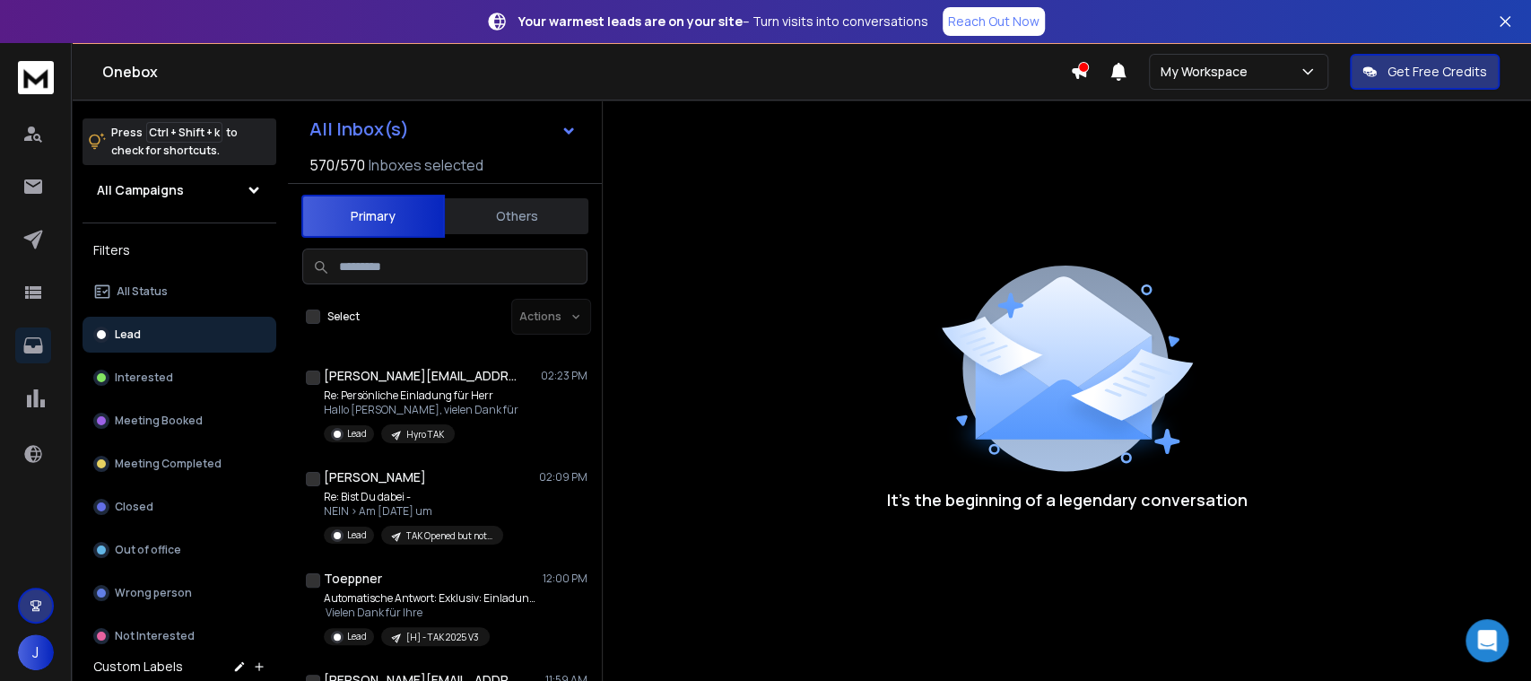
click at [126, 297] on p "All Status" at bounding box center [142, 291] width 51 height 14
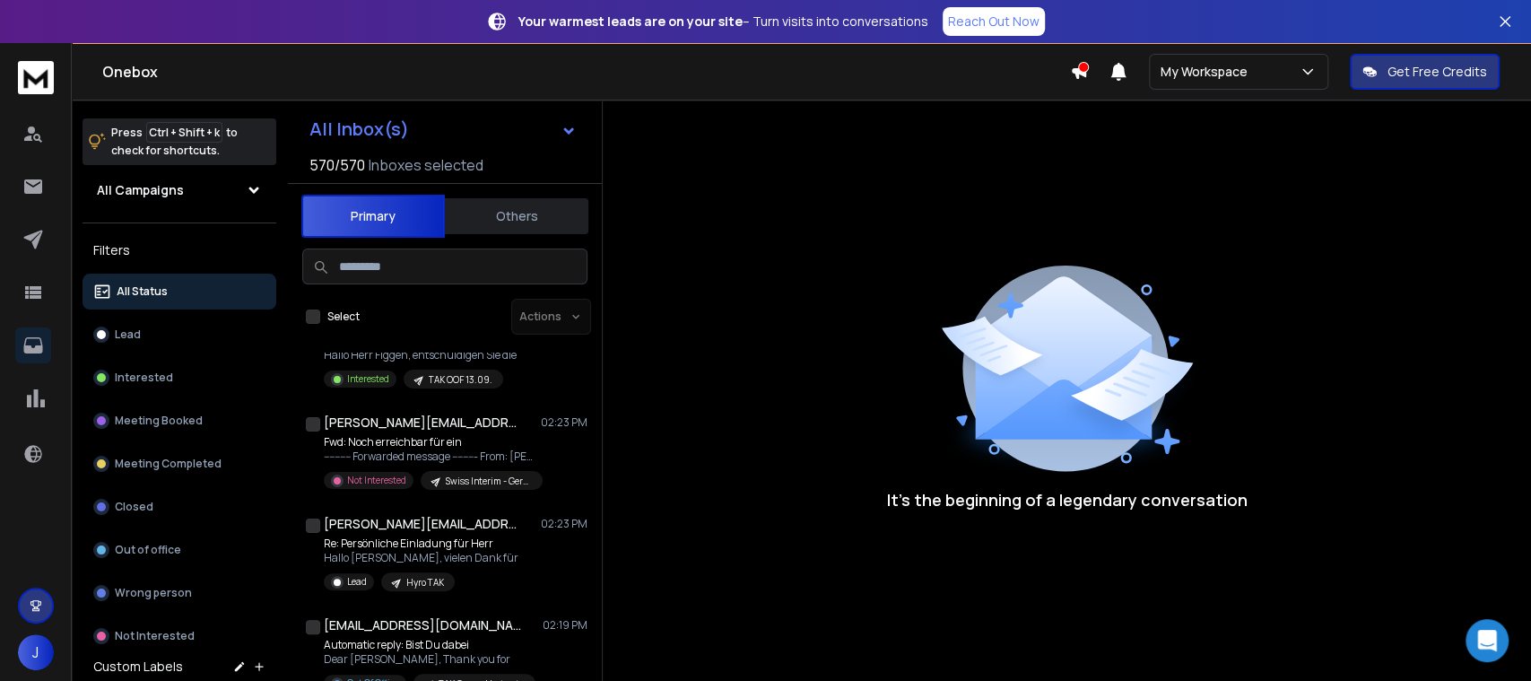
scroll to position [478, 0]
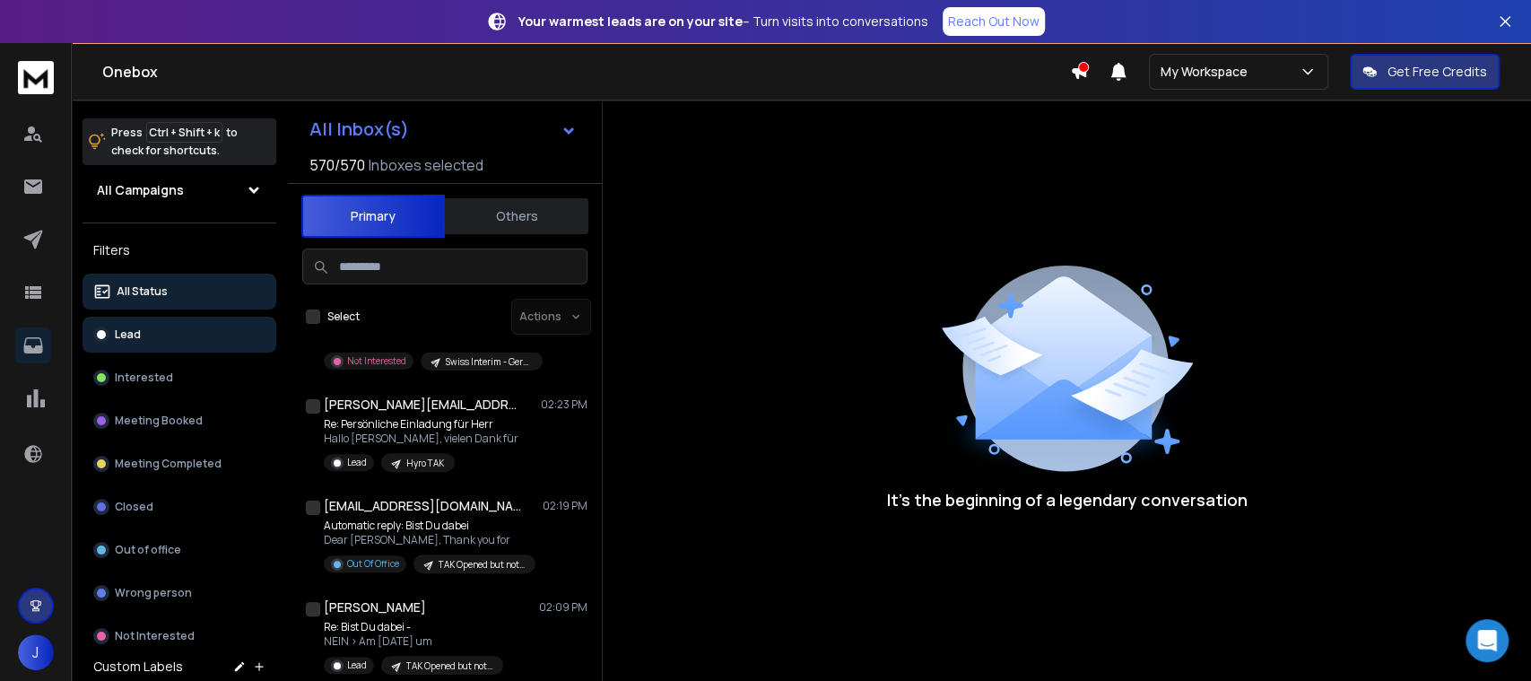
click at [200, 334] on button "Lead" at bounding box center [180, 335] width 194 height 36
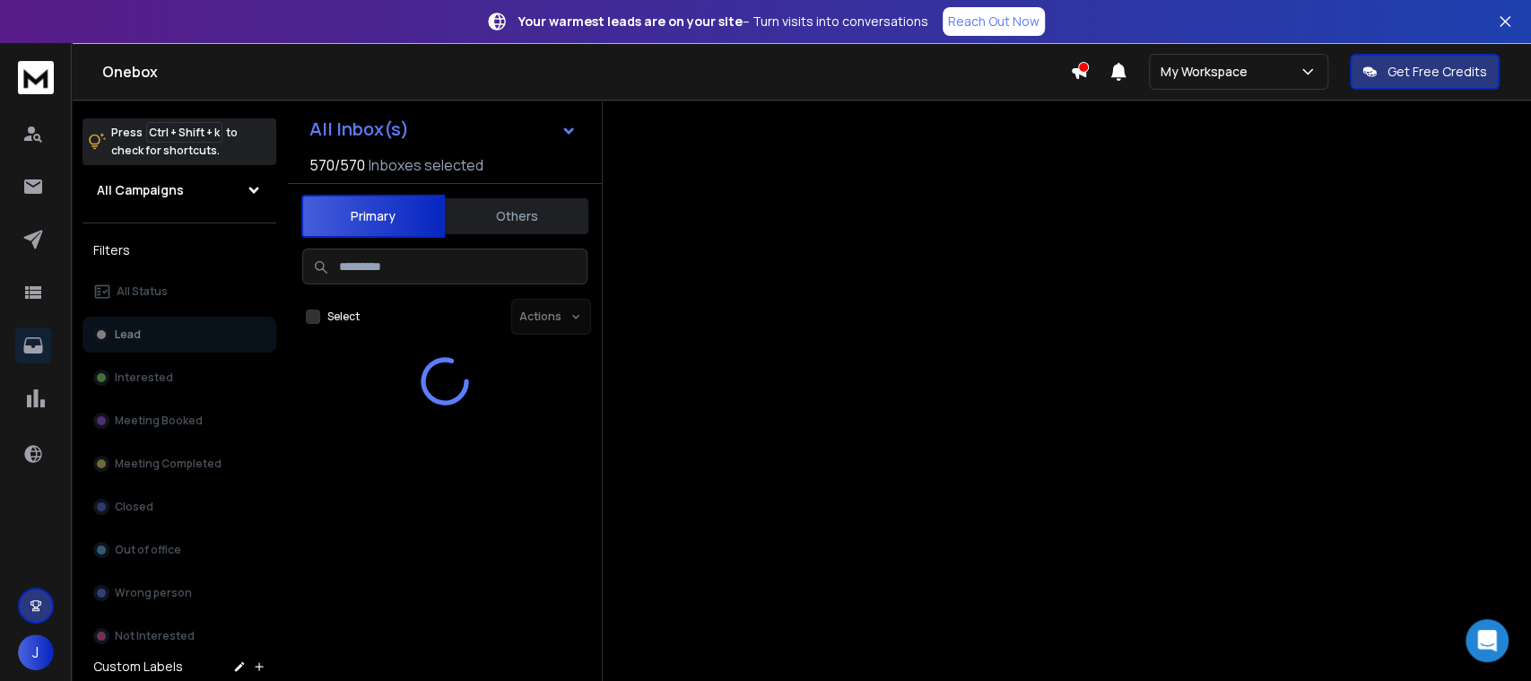
scroll to position [0, 0]
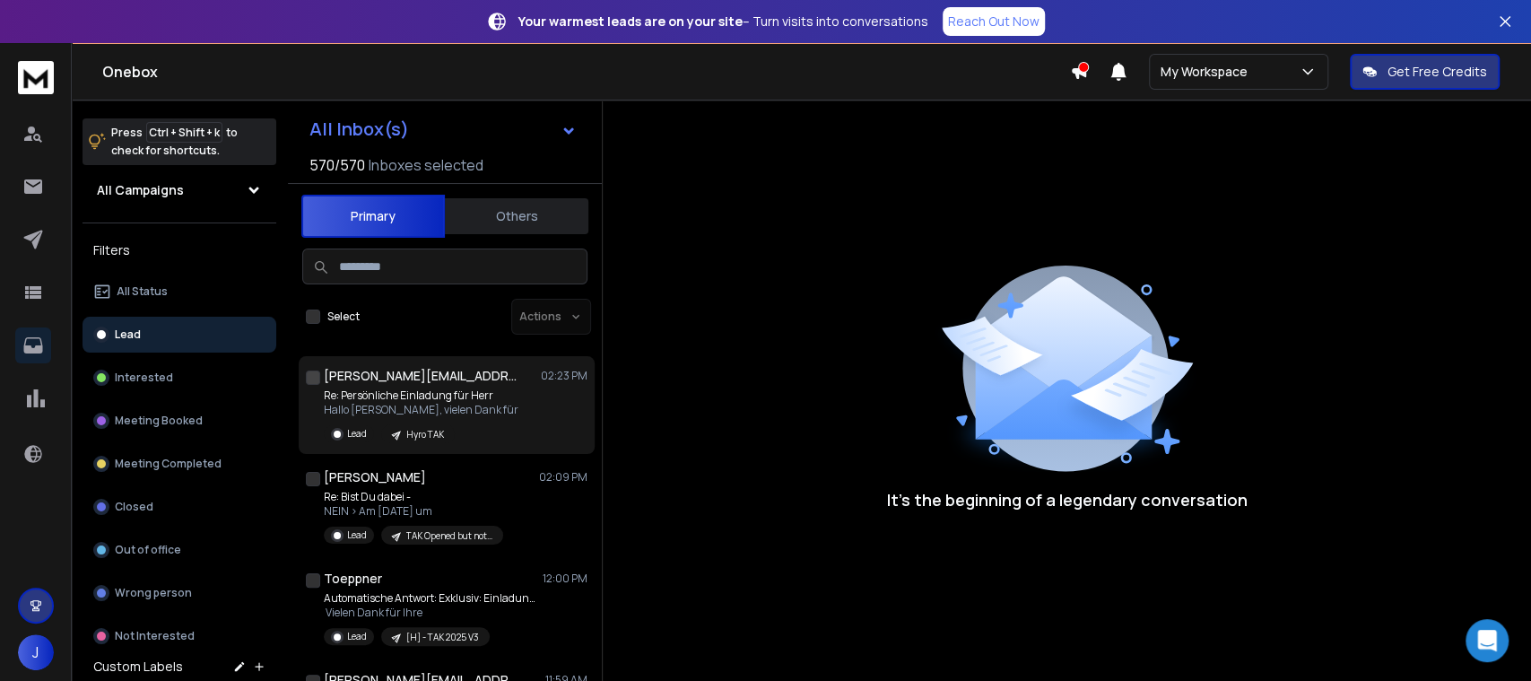
click at [510, 424] on div "Re: Persönliche Einladung für [PERSON_NAME] Hallo [PERSON_NAME] [PERSON_NAME], …" at bounding box center [456, 415] width 264 height 55
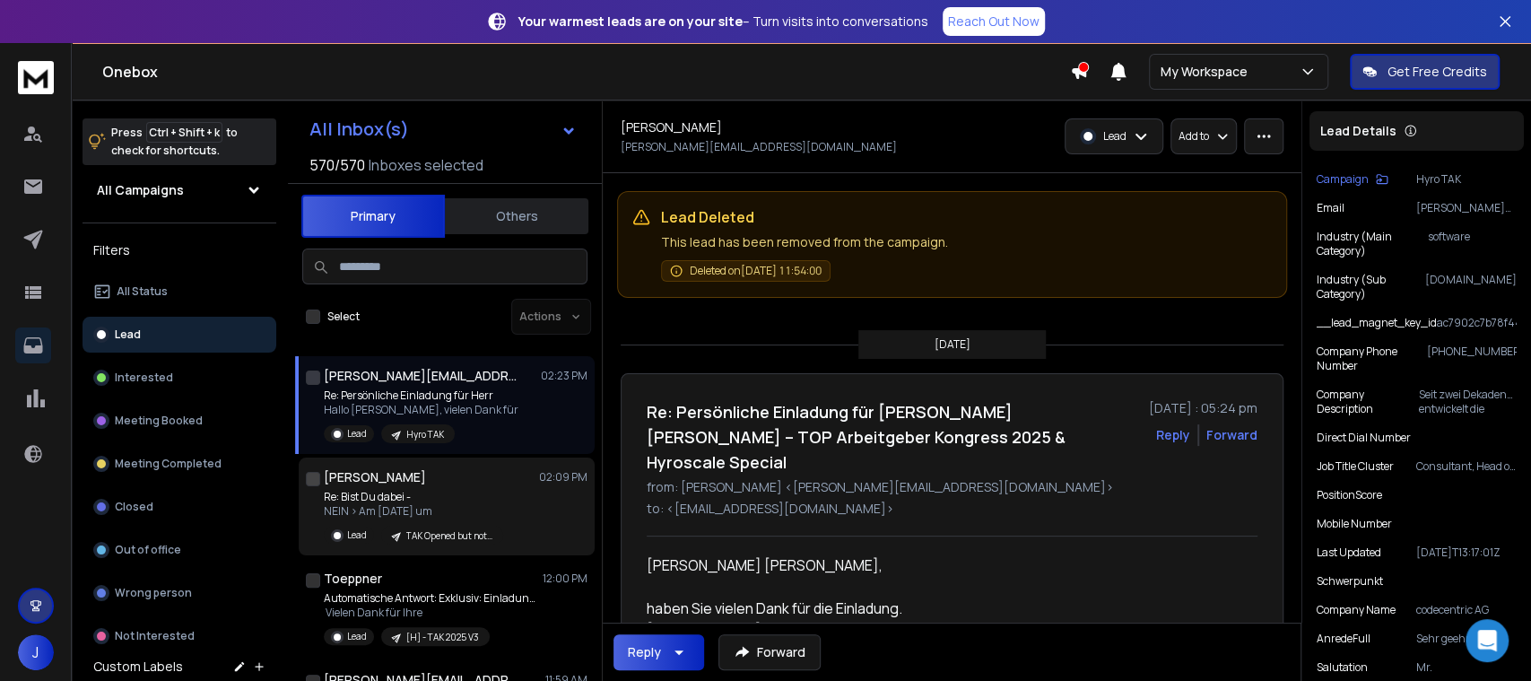
click at [506, 459] on div "[PERSON_NAME] 02:09 PM Re: Bist Du dabei - NEIN > Am [DATE] um Lead TAK Opened …" at bounding box center [447, 507] width 296 height 98
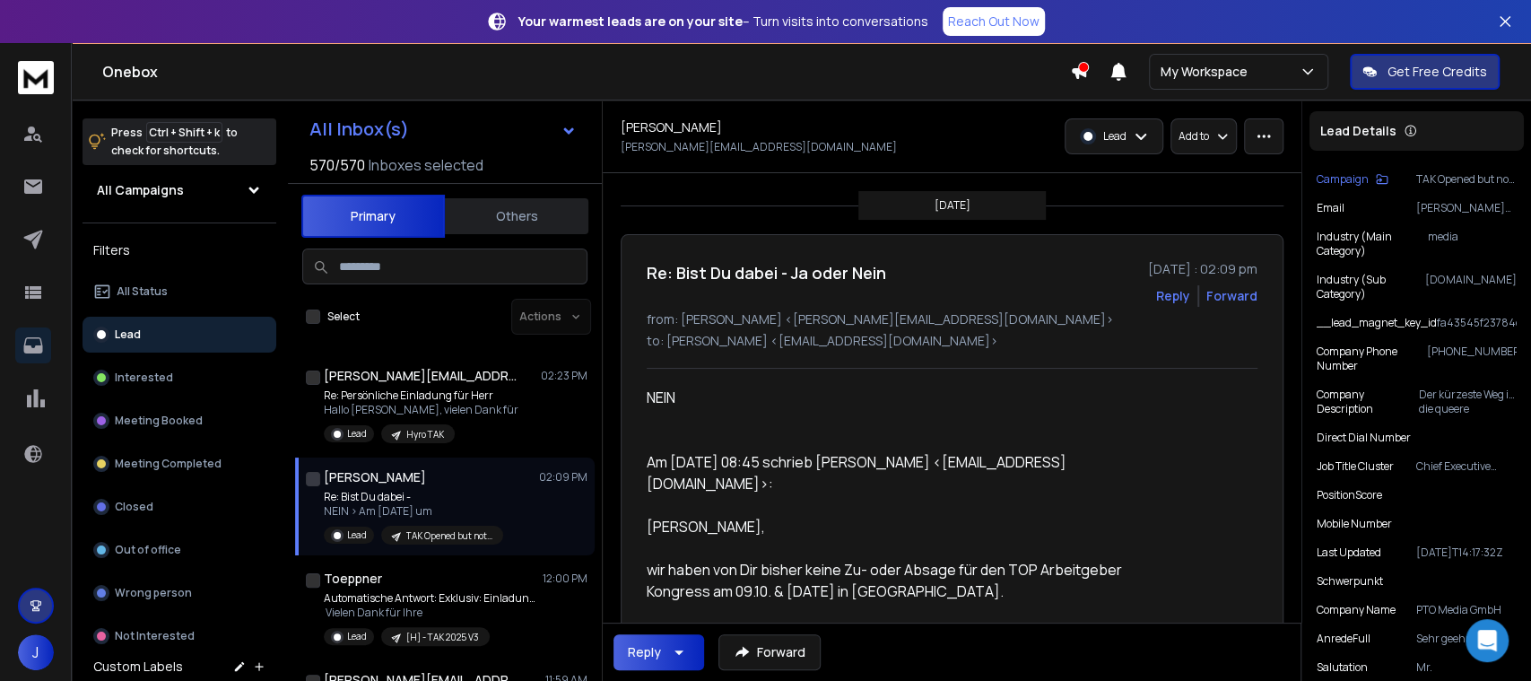
click at [1119, 133] on p "Lead" at bounding box center [1114, 136] width 23 height 14
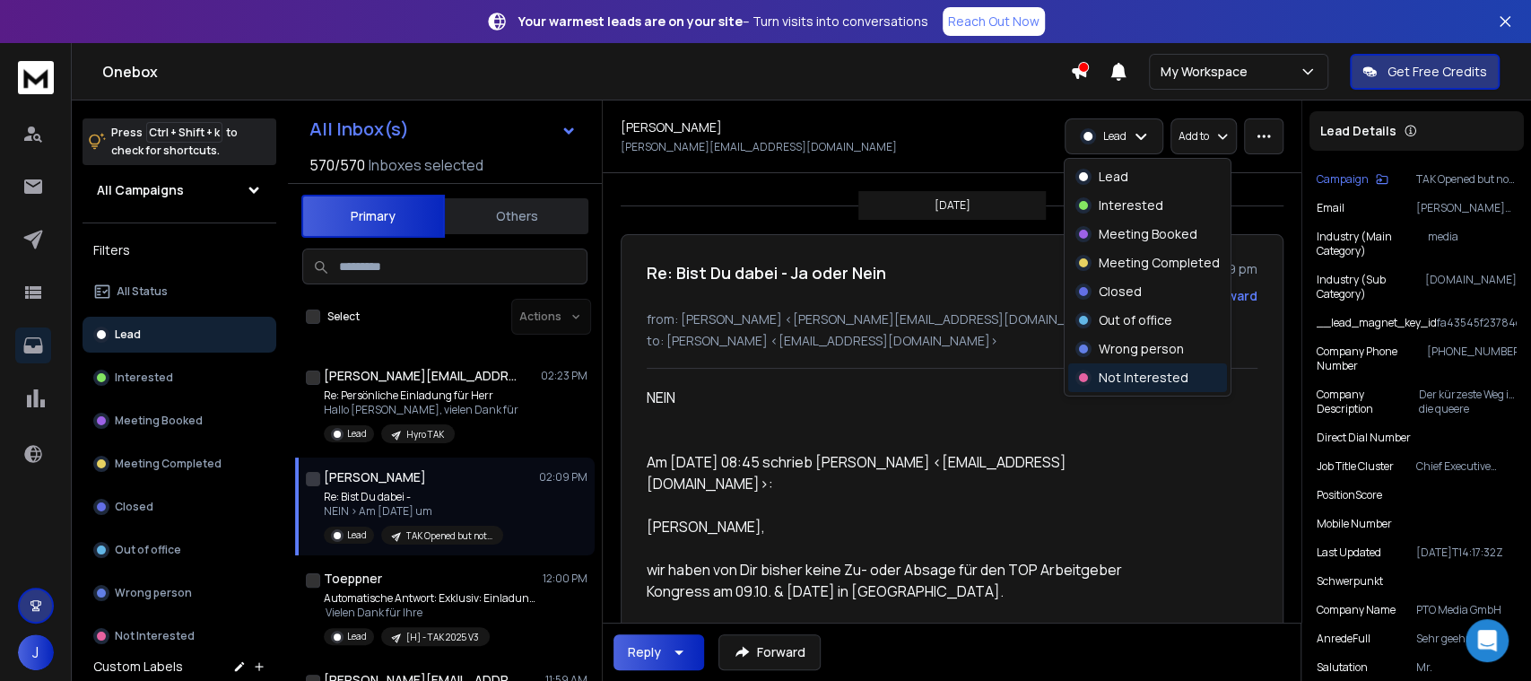
click at [1099, 381] on p "Not Interested" at bounding box center [1144, 378] width 90 height 18
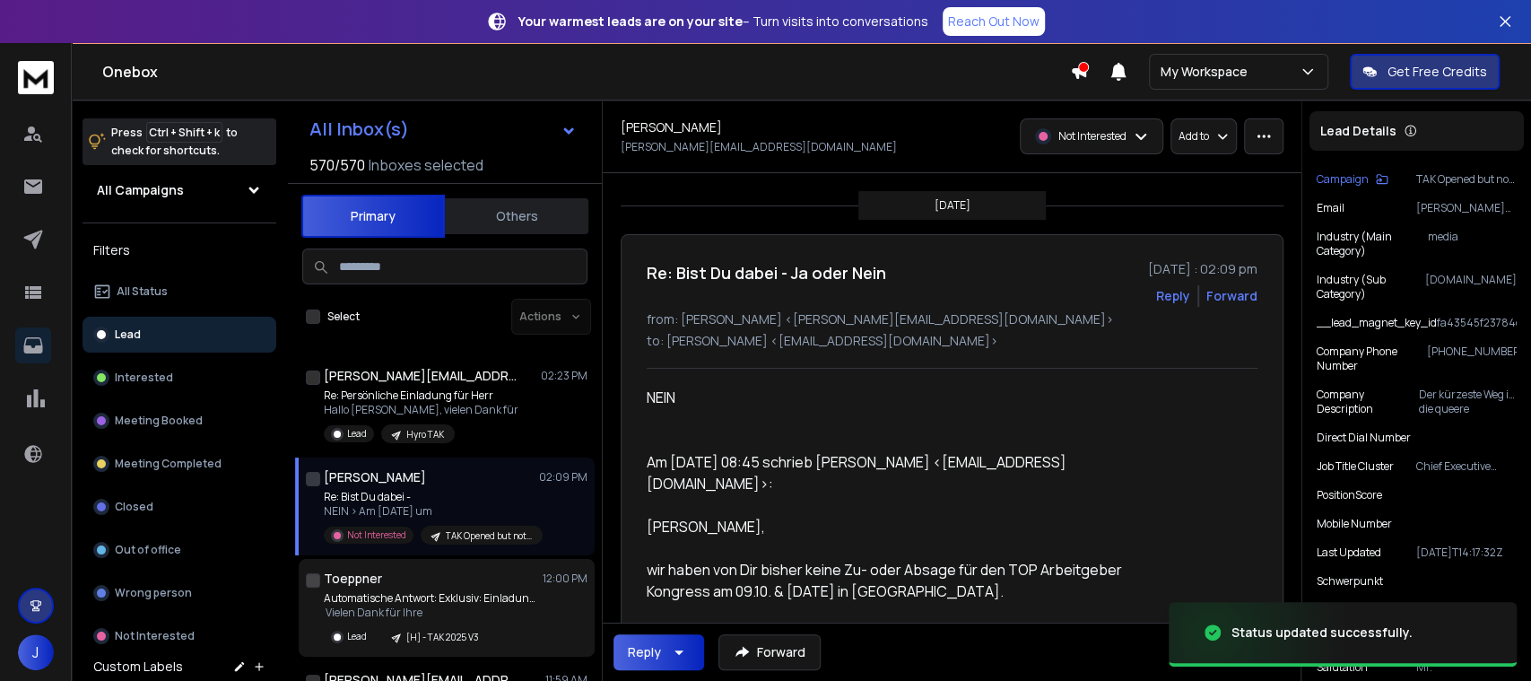
click at [506, 595] on p "Automatische Antwort: Exklusiv: Einladung zum" at bounding box center [431, 598] width 215 height 14
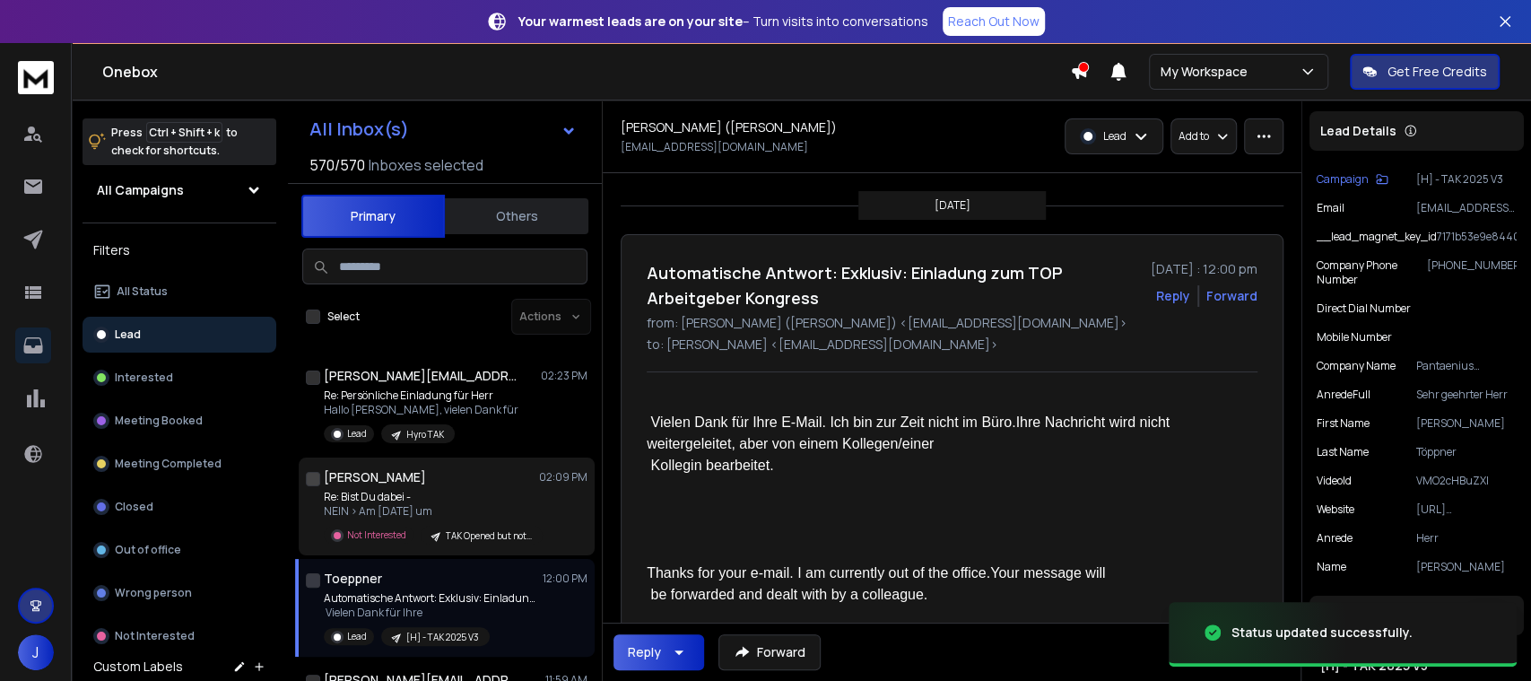
scroll to position [119, 0]
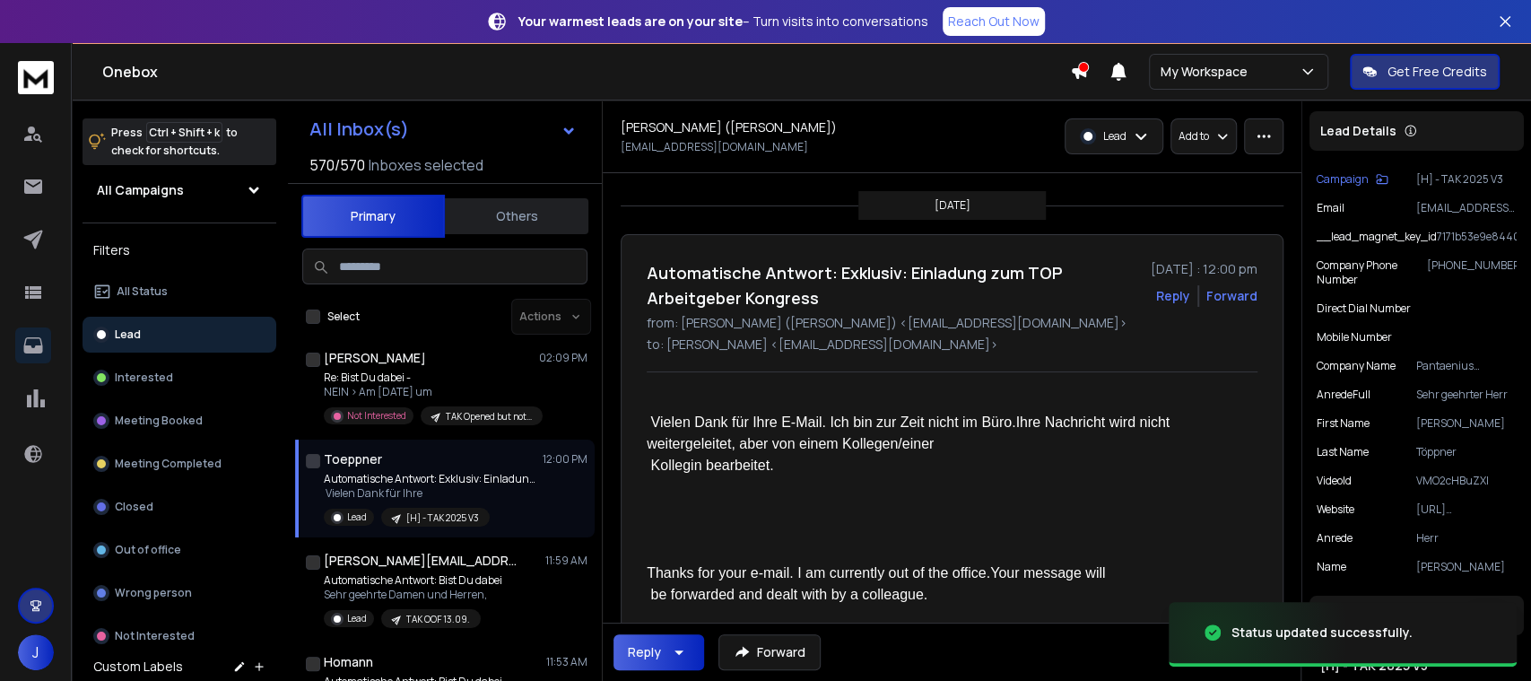
click at [1083, 132] on div at bounding box center [1088, 136] width 16 height 16
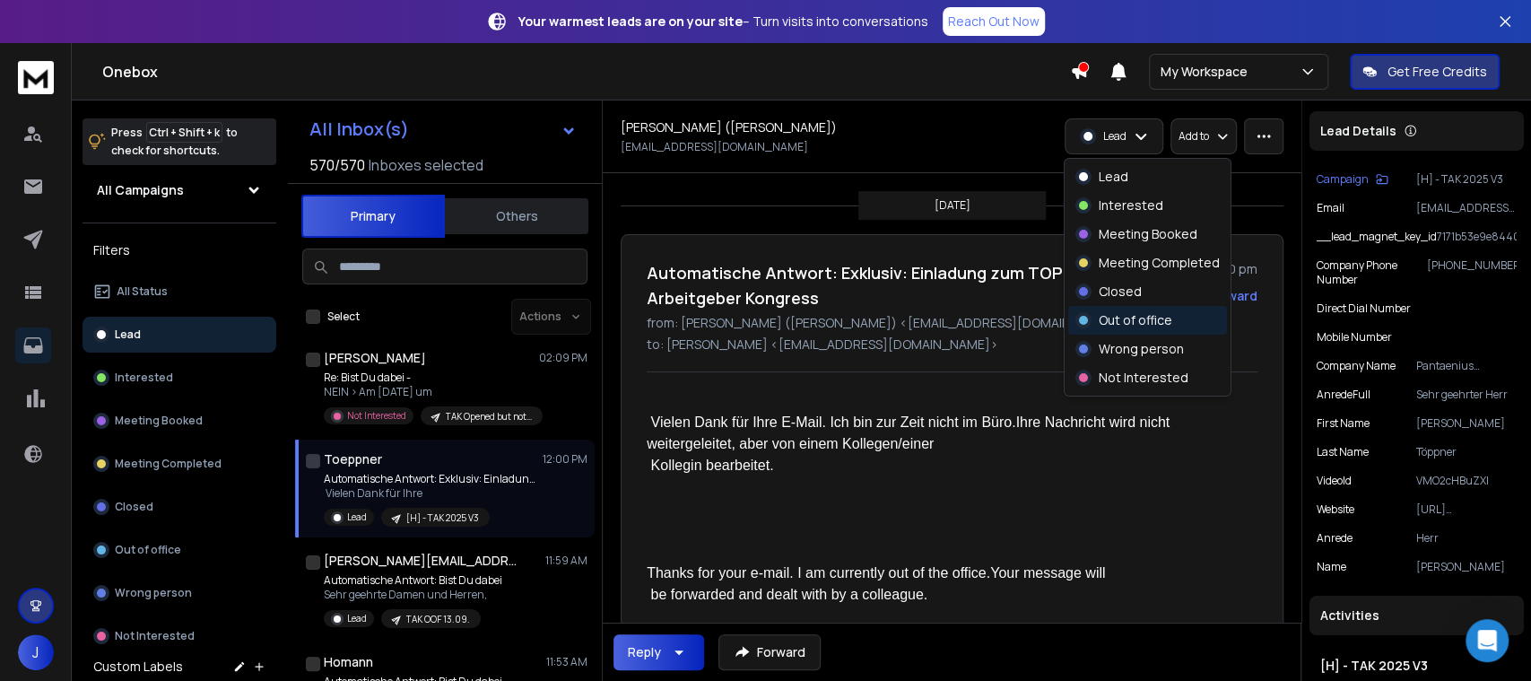
click at [1108, 323] on p "Out of office" at bounding box center [1136, 320] width 74 height 18
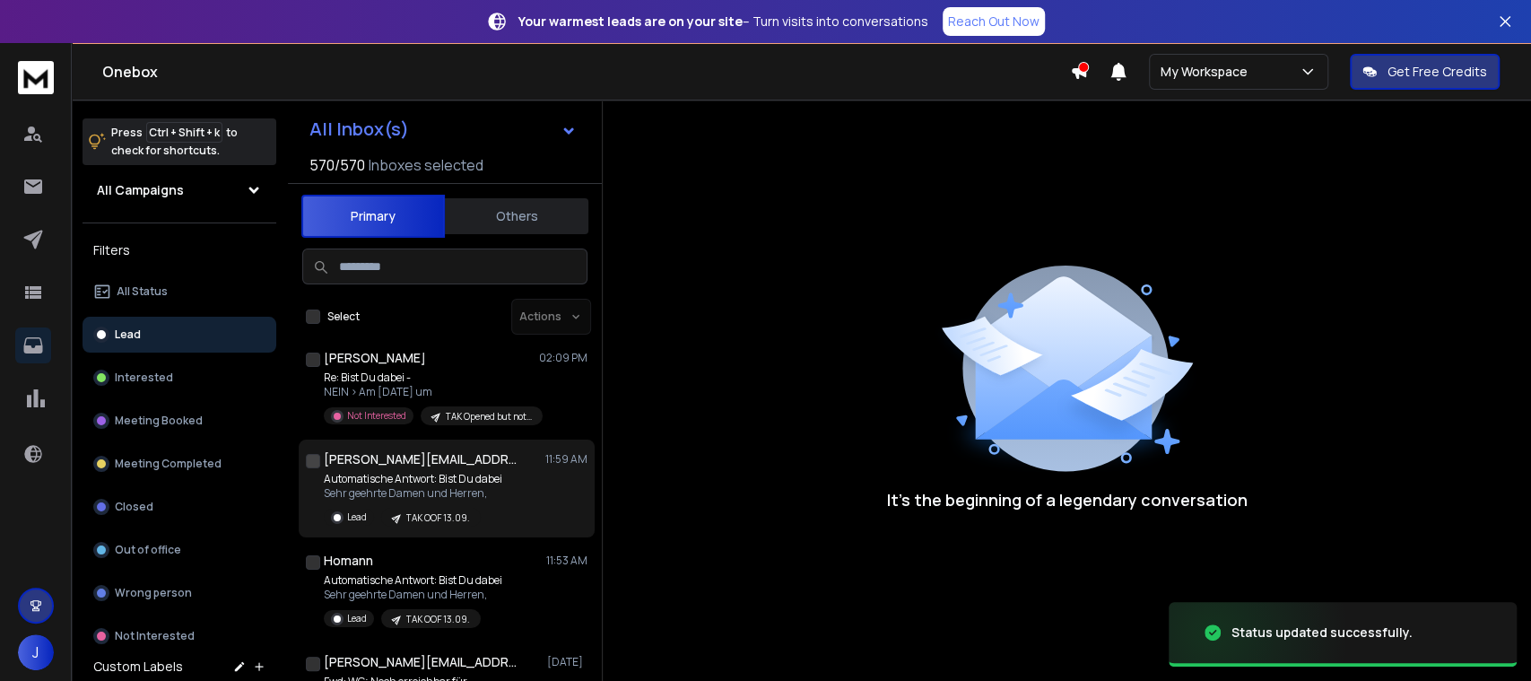
click at [491, 494] on p "Sehr geehrte Damen und Herren," at bounding box center [413, 493] width 179 height 14
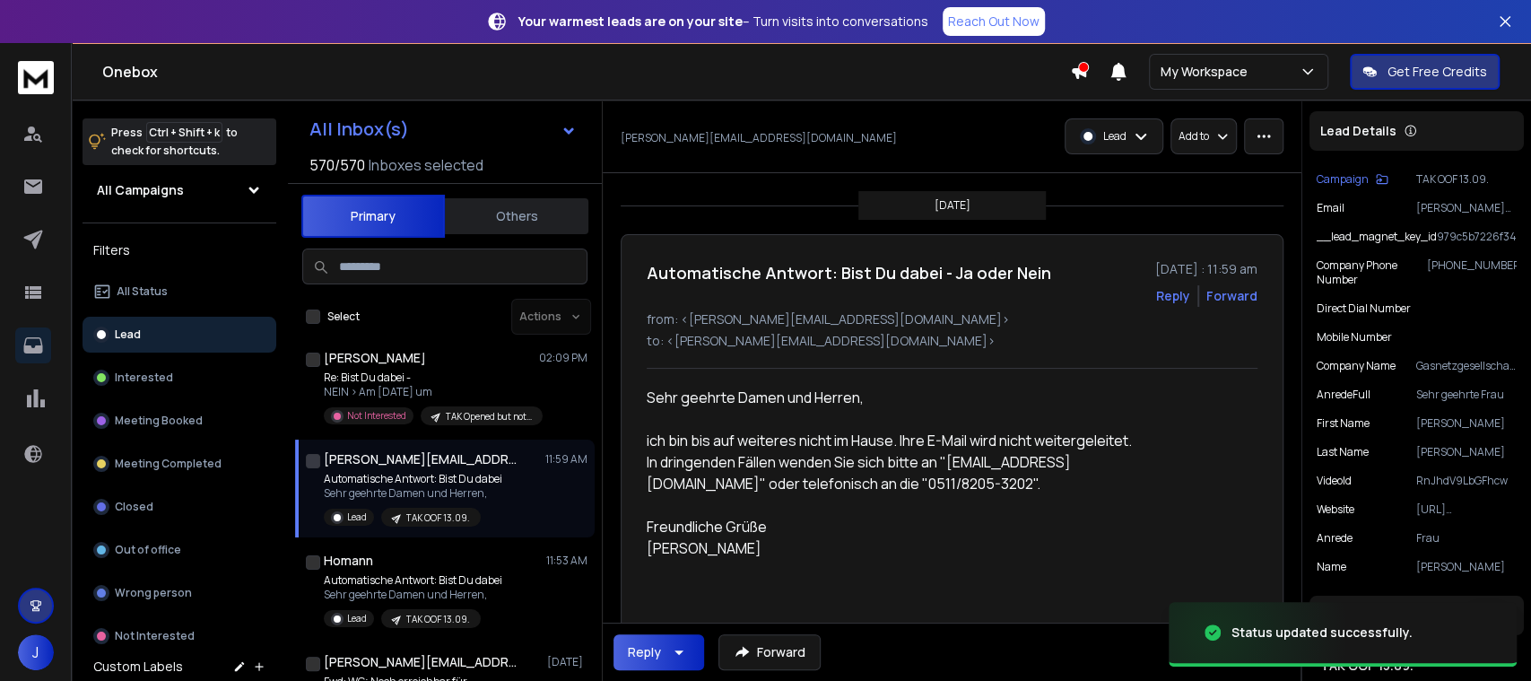
click at [813, 463] on div "Sehr geehrte Damen und Herren, ich bin bis auf weiteres nicht im Hause. Ihre E-…" at bounding box center [916, 502] width 538 height 230
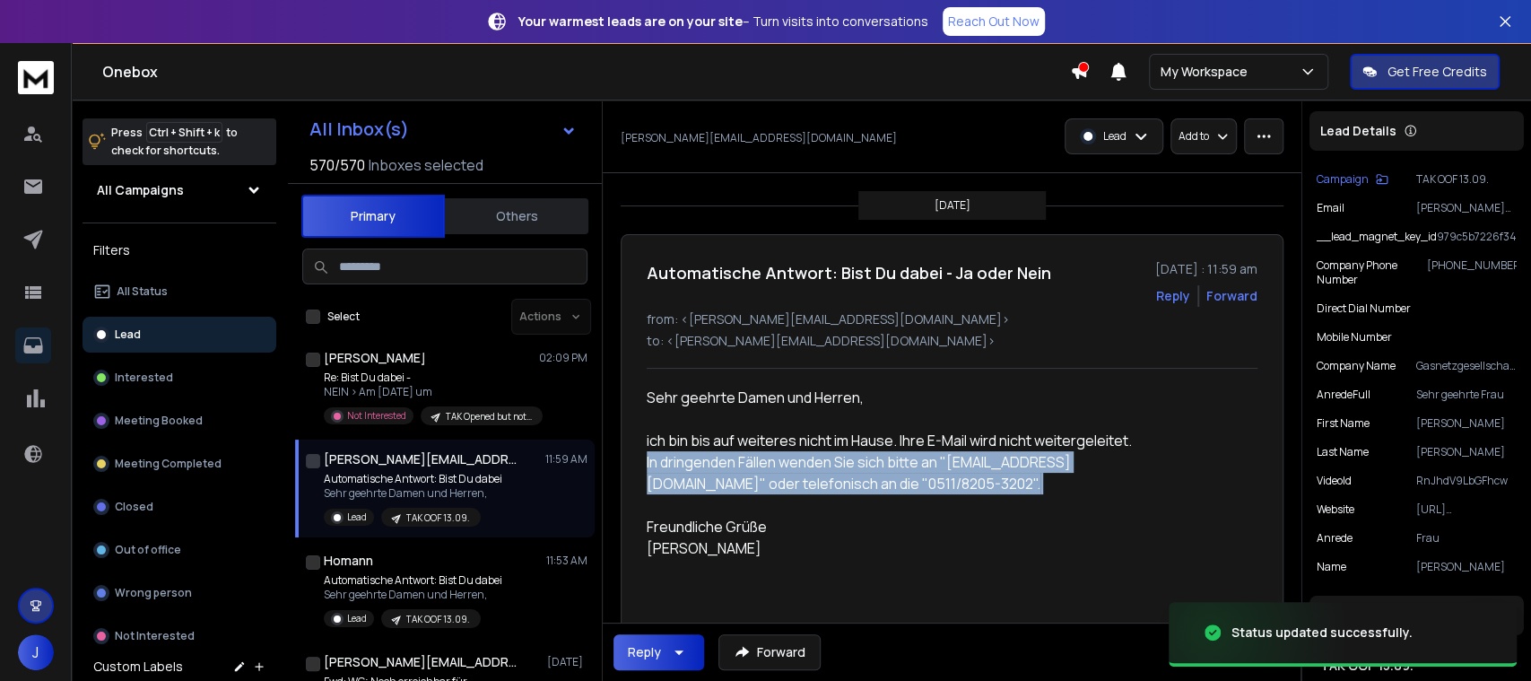
click at [813, 463] on div "Sehr geehrte Damen und Herren, ich bin bis auf weiteres nicht im Hause. Ihre E-…" at bounding box center [916, 502] width 538 height 230
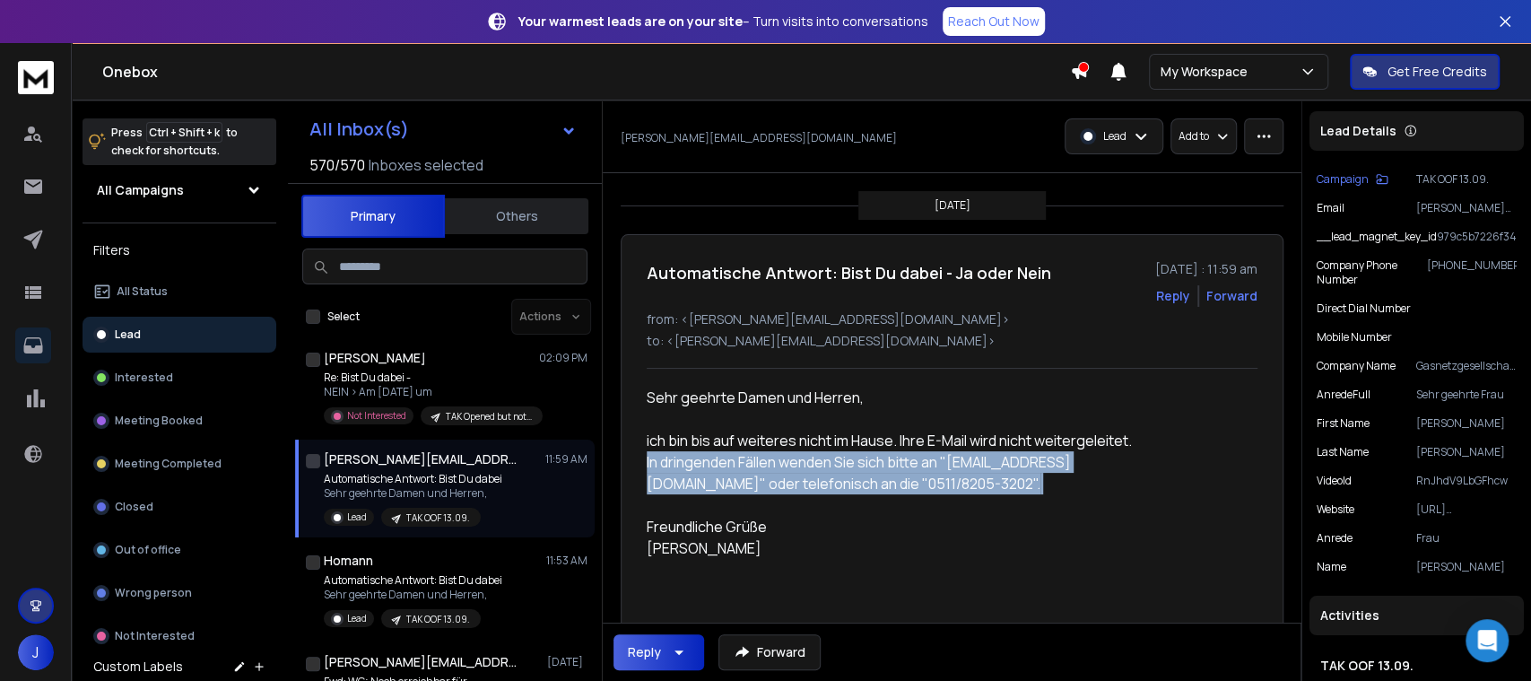
click at [1094, 130] on div "Lead" at bounding box center [1114, 136] width 97 height 34
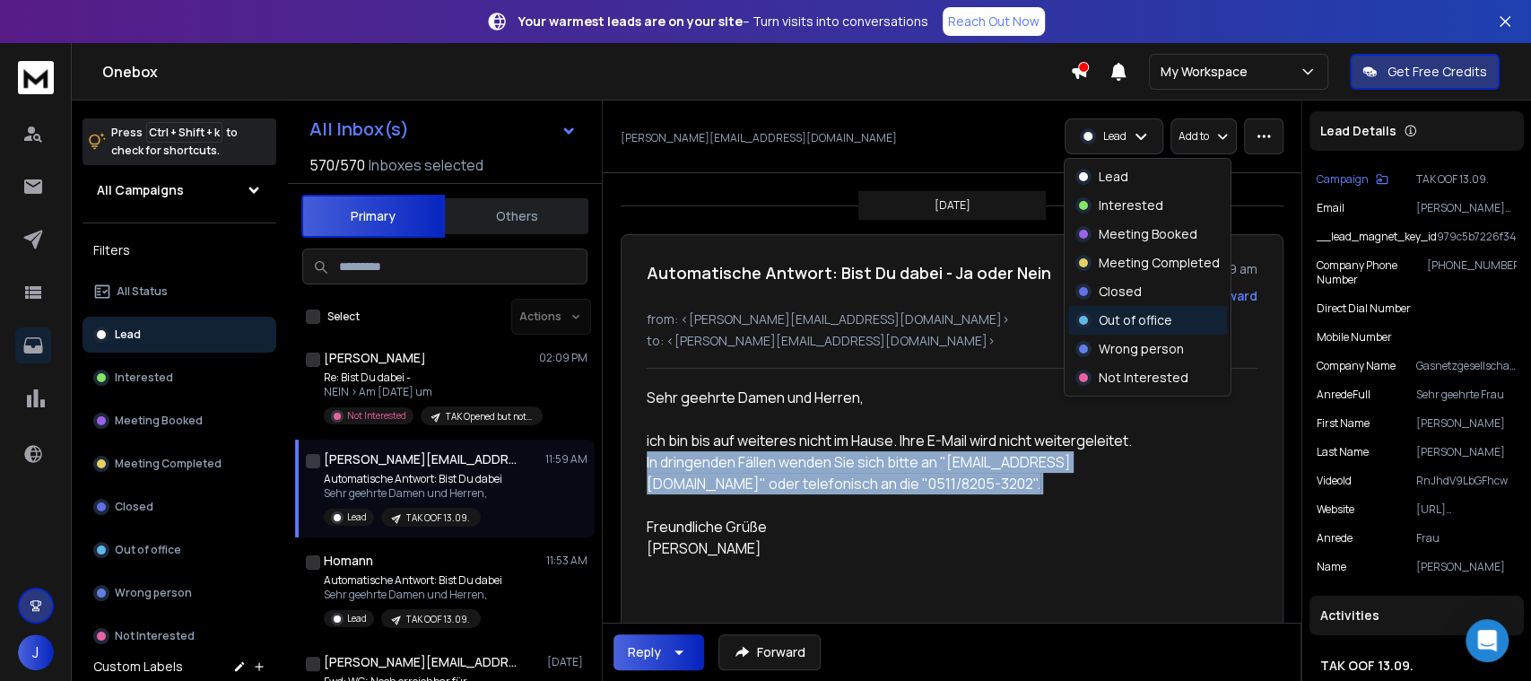
click at [1089, 319] on span at bounding box center [1084, 320] width 16 height 16
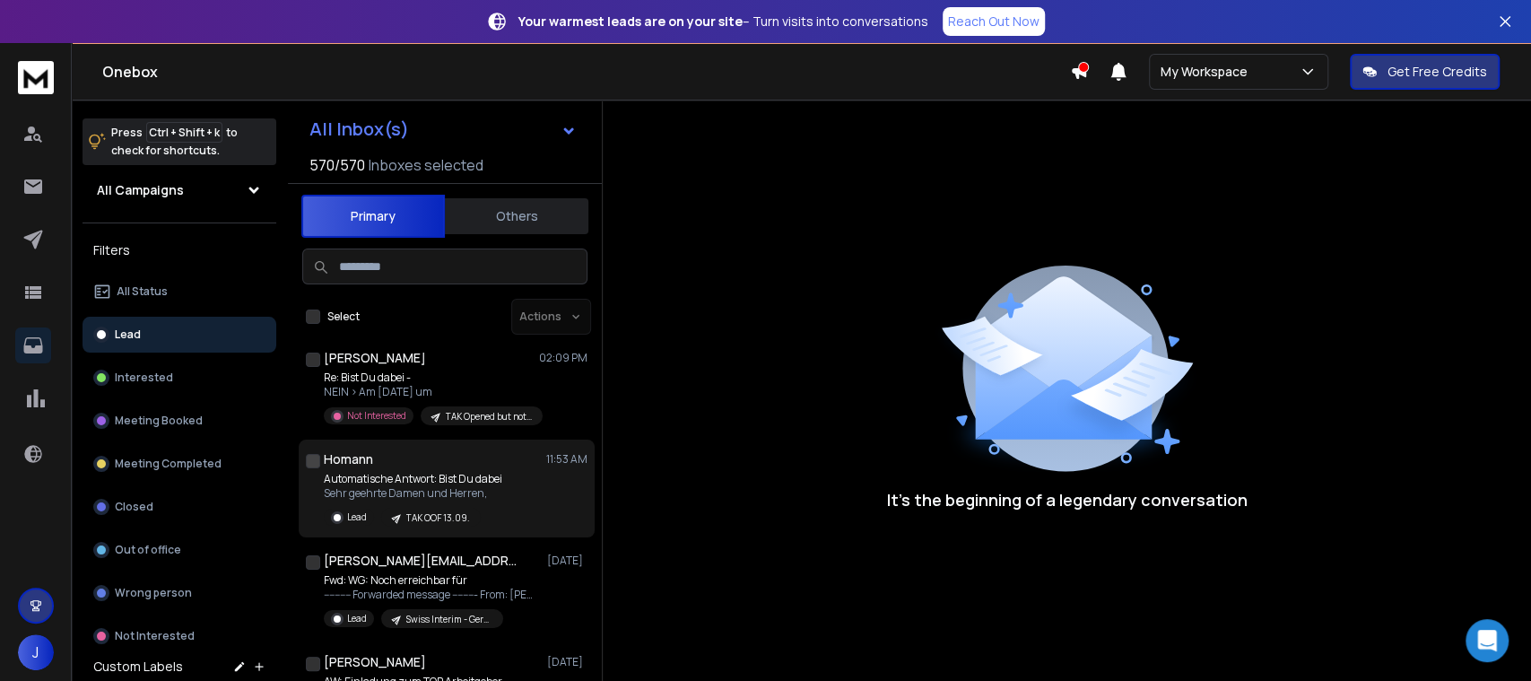
click at [527, 514] on div "Automatische Antwort: Bist Du dabei Sehr geehrte Damen und Herren, Lead TAK OOF…" at bounding box center [456, 499] width 264 height 55
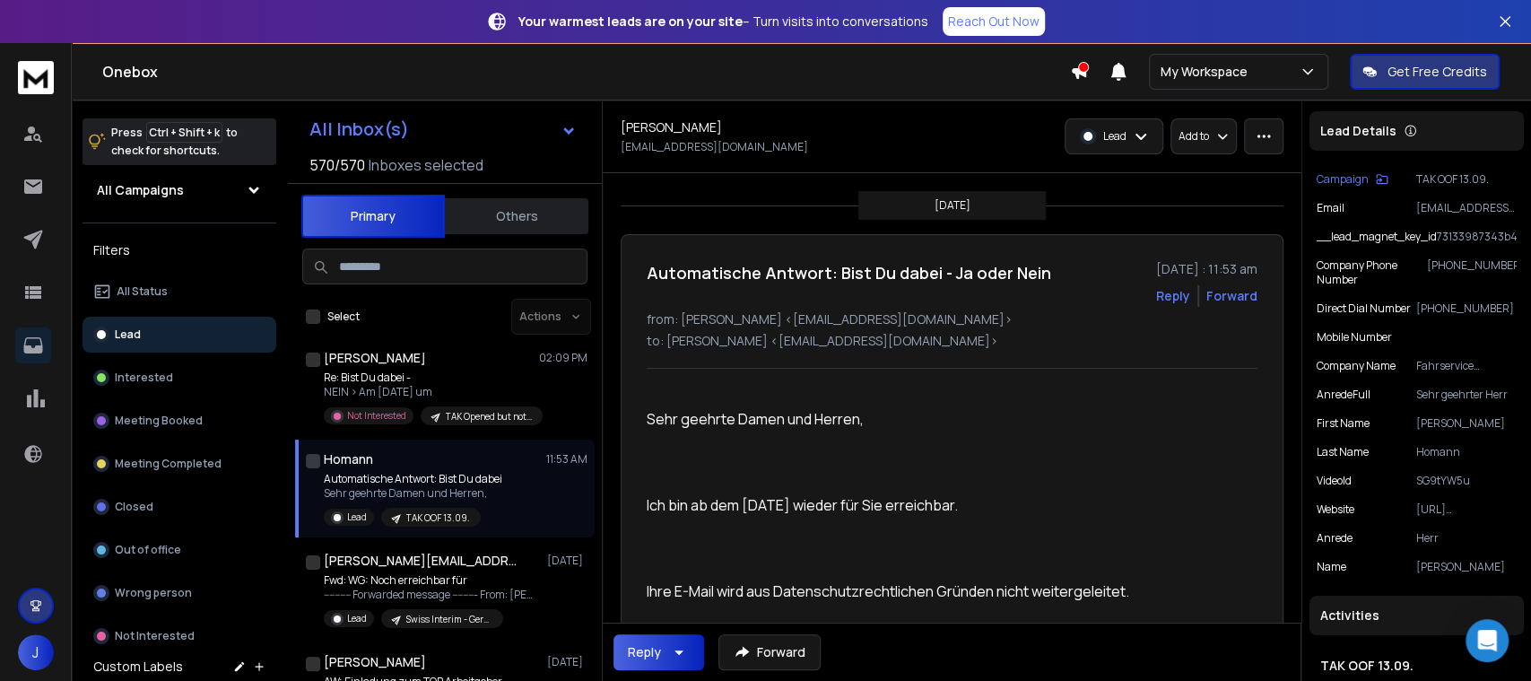
click at [1094, 140] on div "Lead" at bounding box center [1114, 136] width 97 height 34
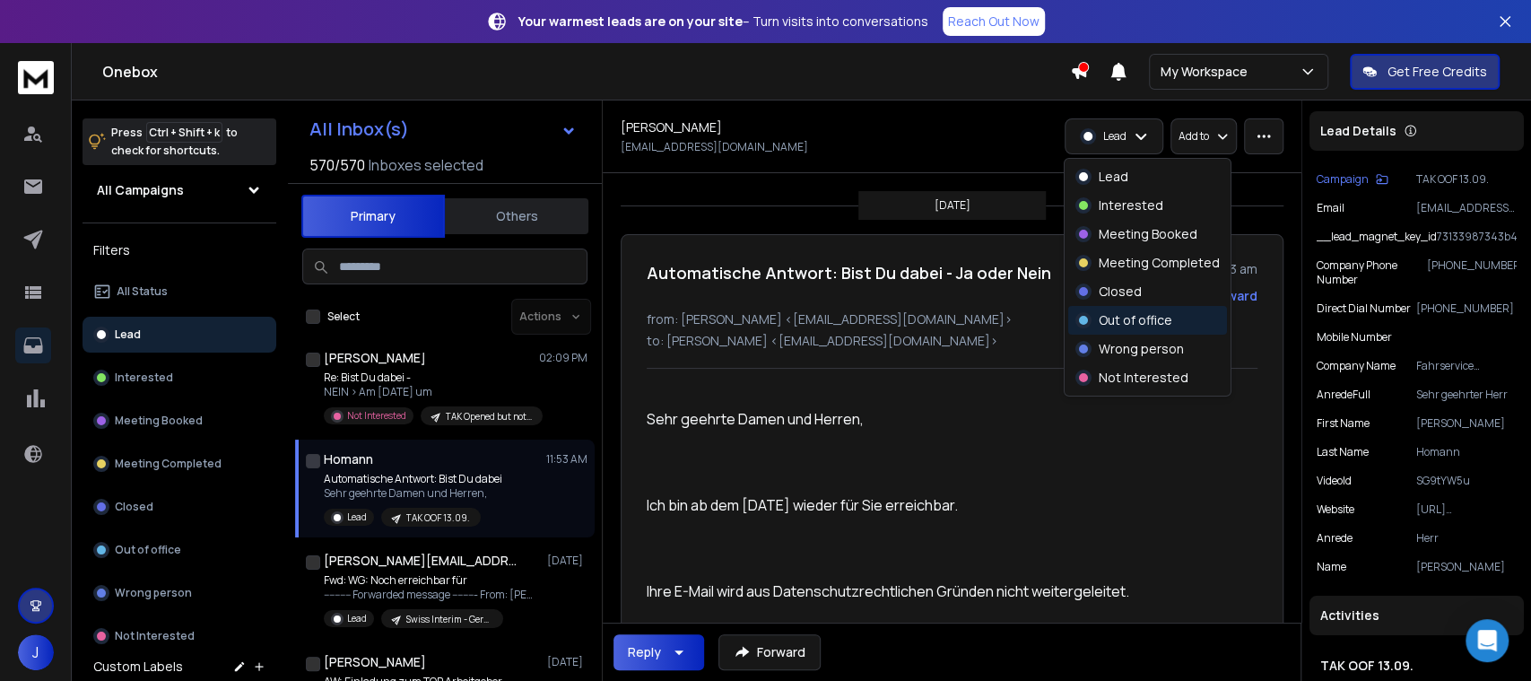
click at [1099, 317] on p "Out of office" at bounding box center [1136, 320] width 74 height 18
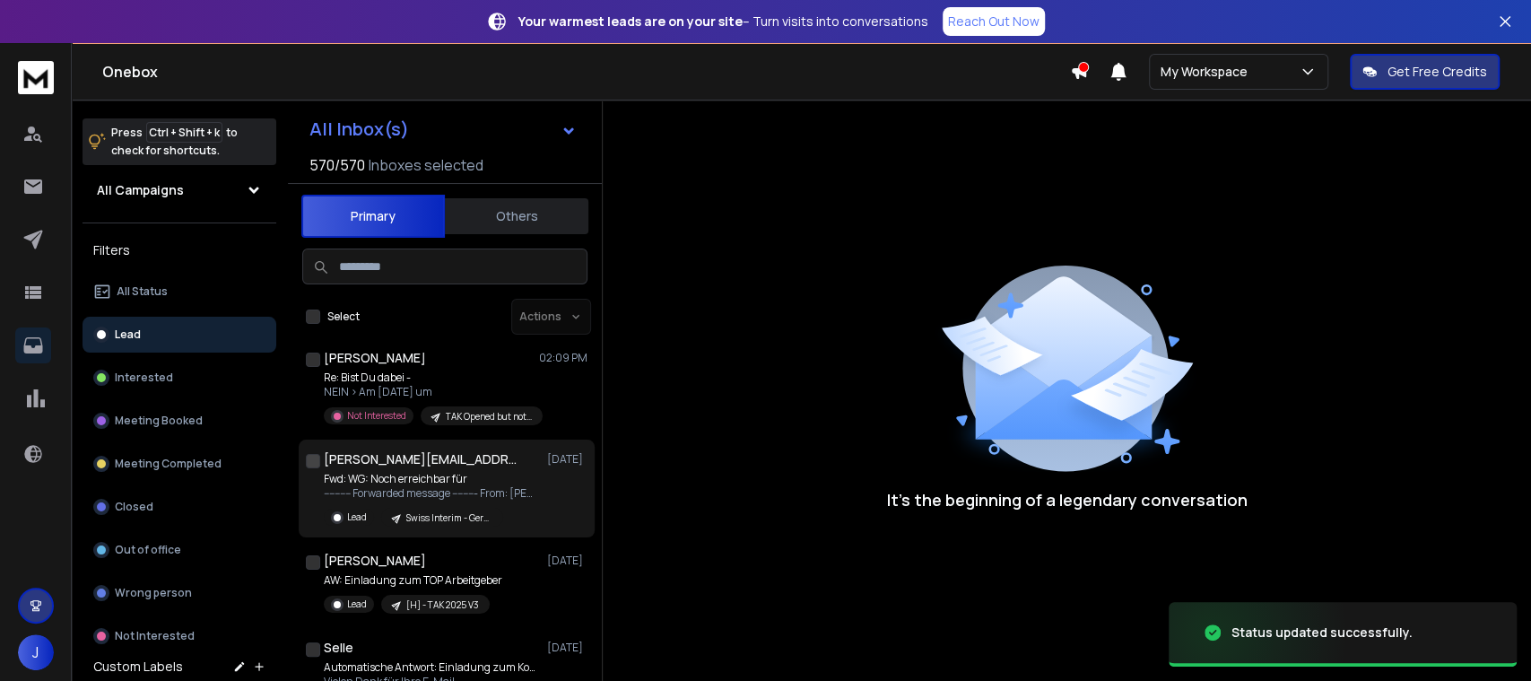
click at [512, 477] on p "Fwd: WG: Noch erreichbar für" at bounding box center [431, 479] width 215 height 14
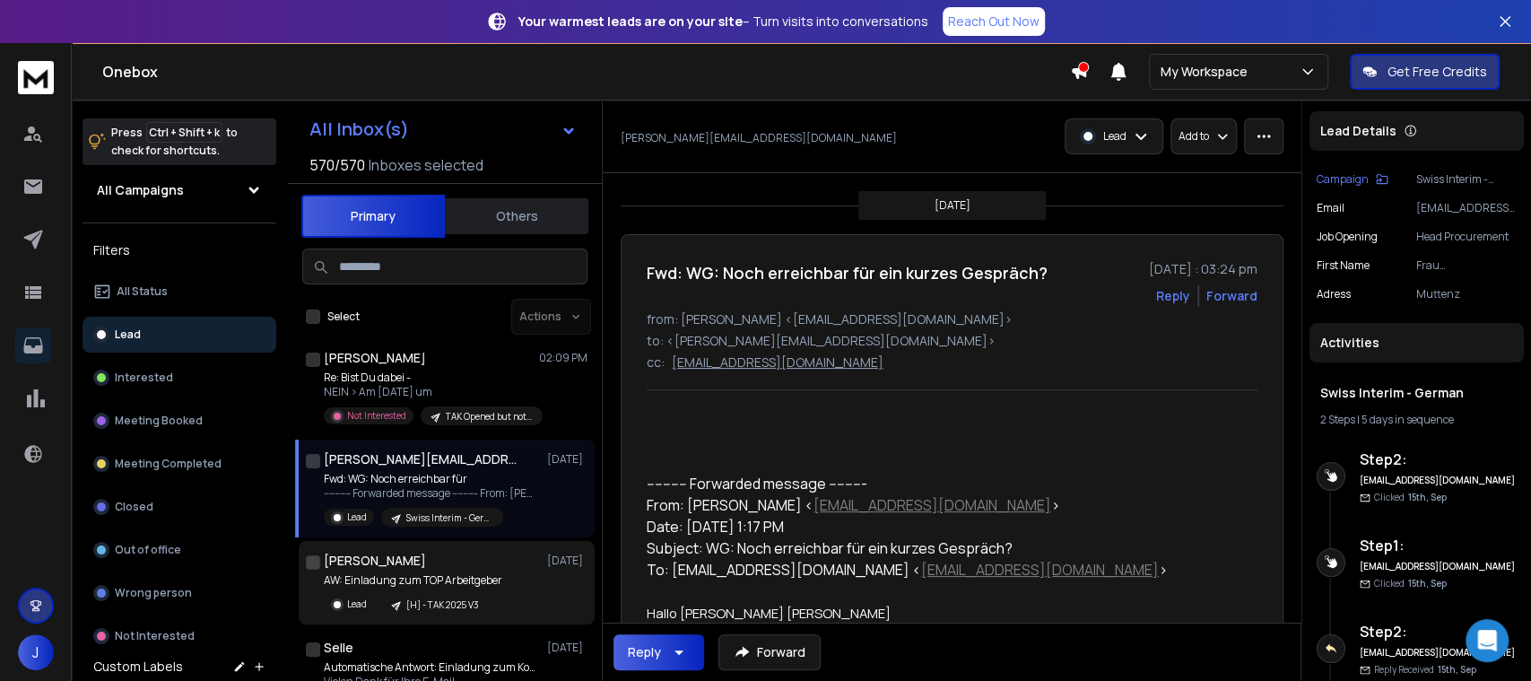
click at [504, 570] on div "[PERSON_NAME] [DATE] AW: Einladung zum TOP Arbeitgeber Lead [H] - TAK 2025 V3" at bounding box center [456, 583] width 264 height 62
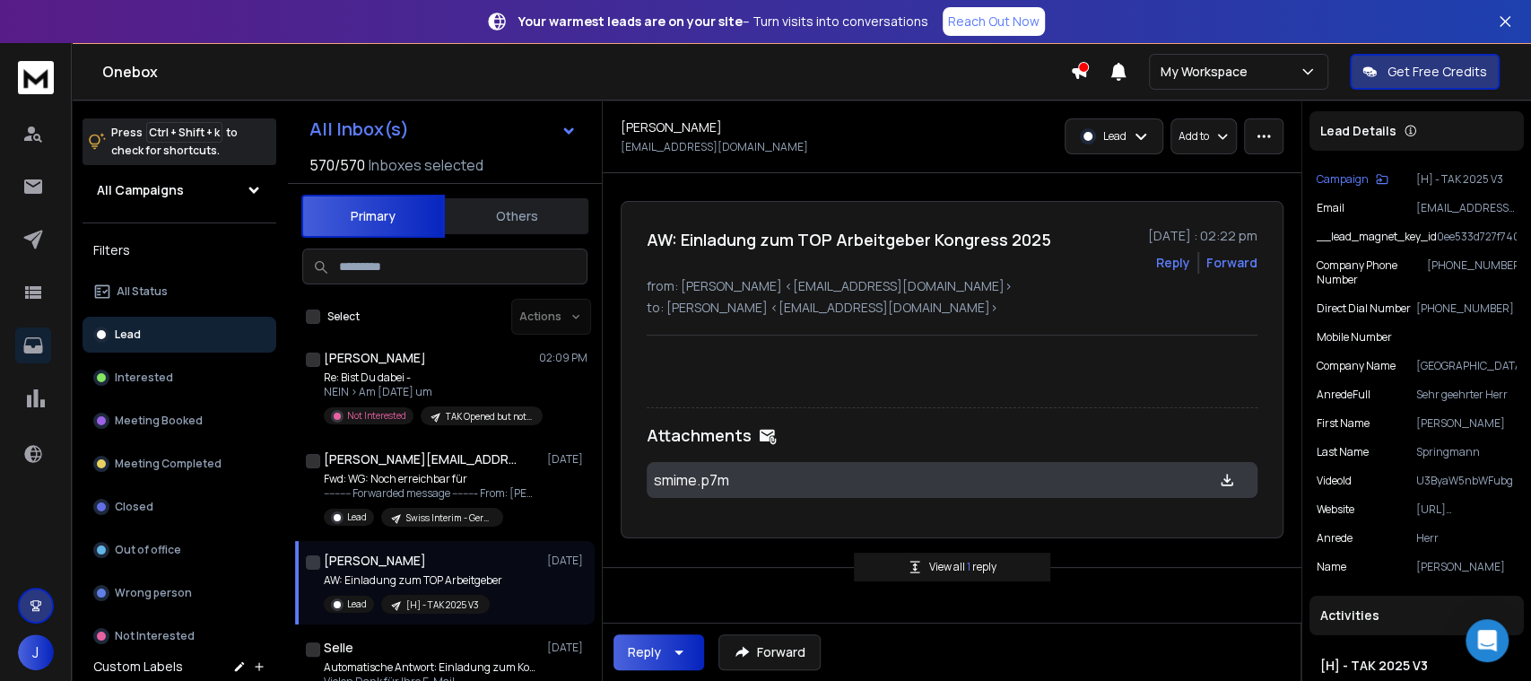
scroll to position [239, 0]
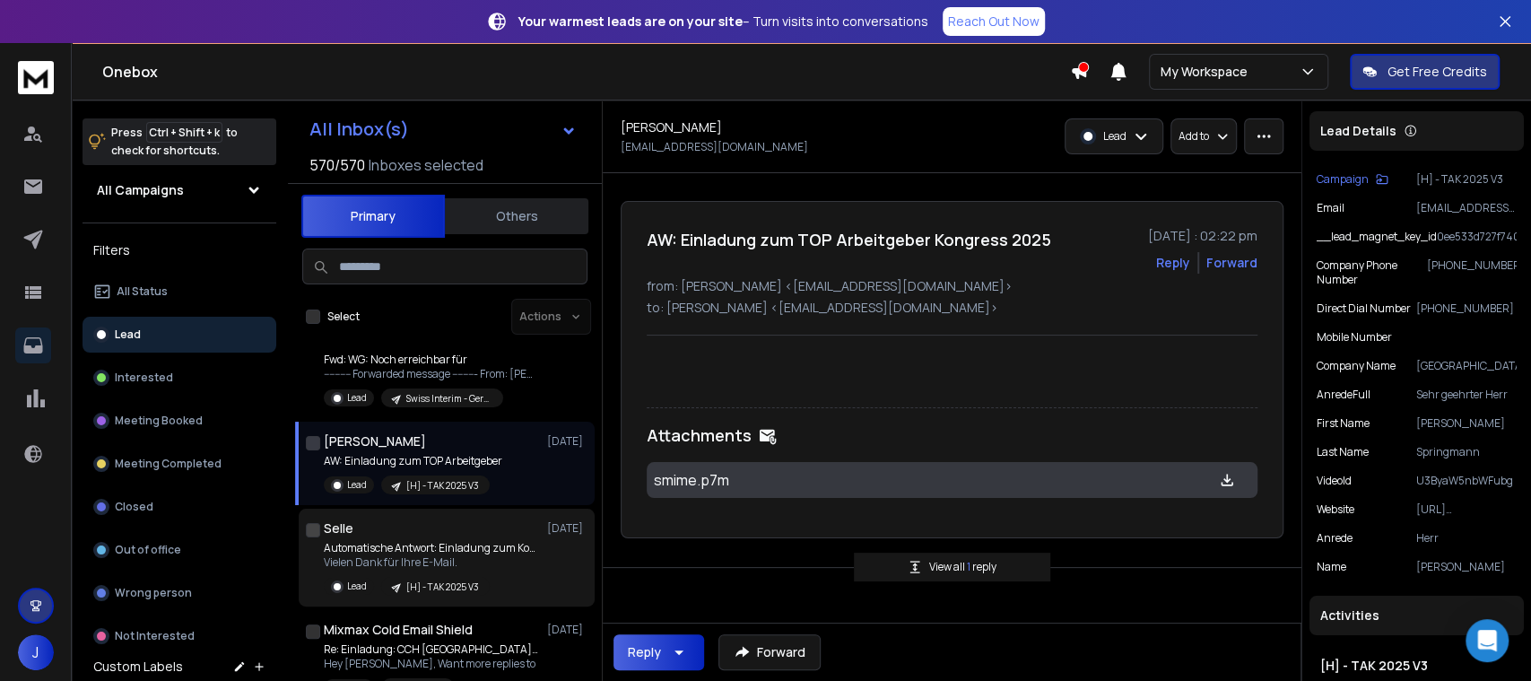
click at [480, 549] on p "Automatische Antwort: Einladung zum Kongress" at bounding box center [431, 548] width 215 height 14
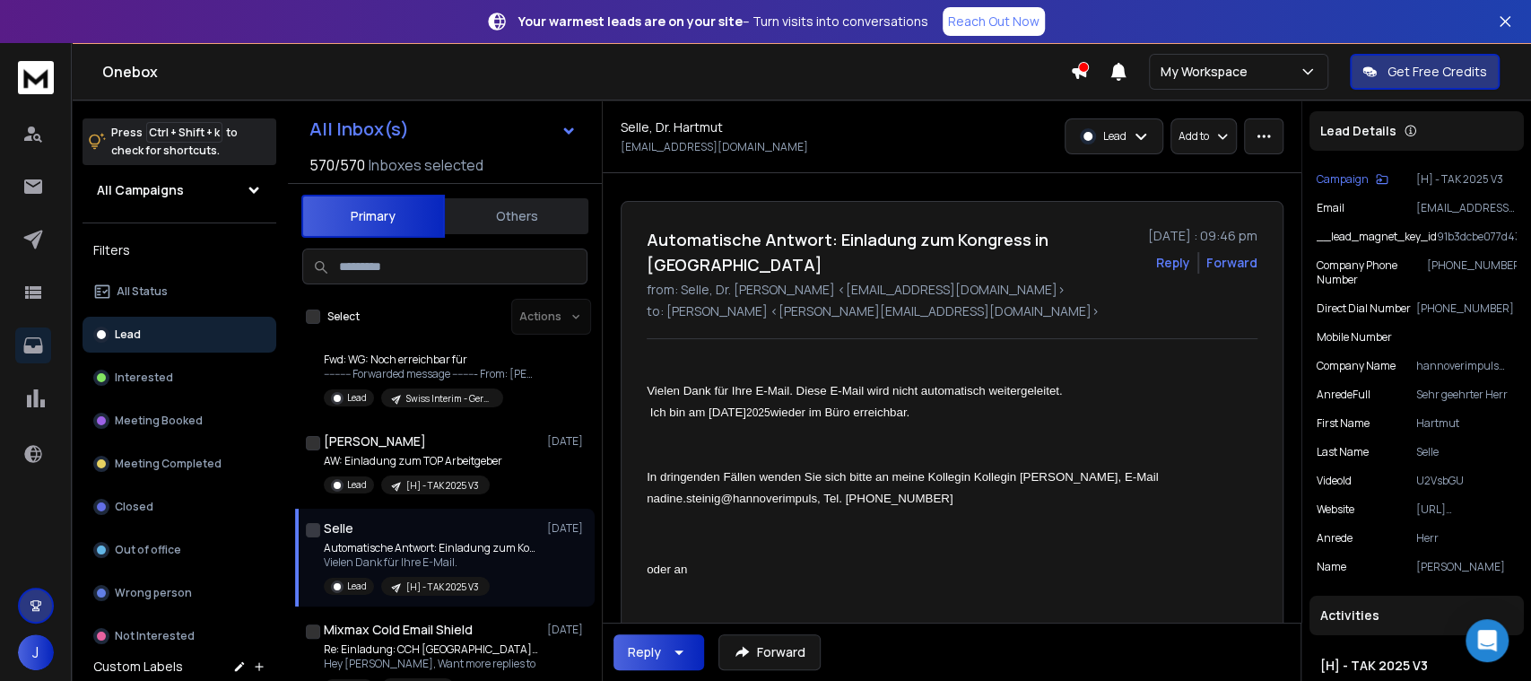
scroll to position [359, 0]
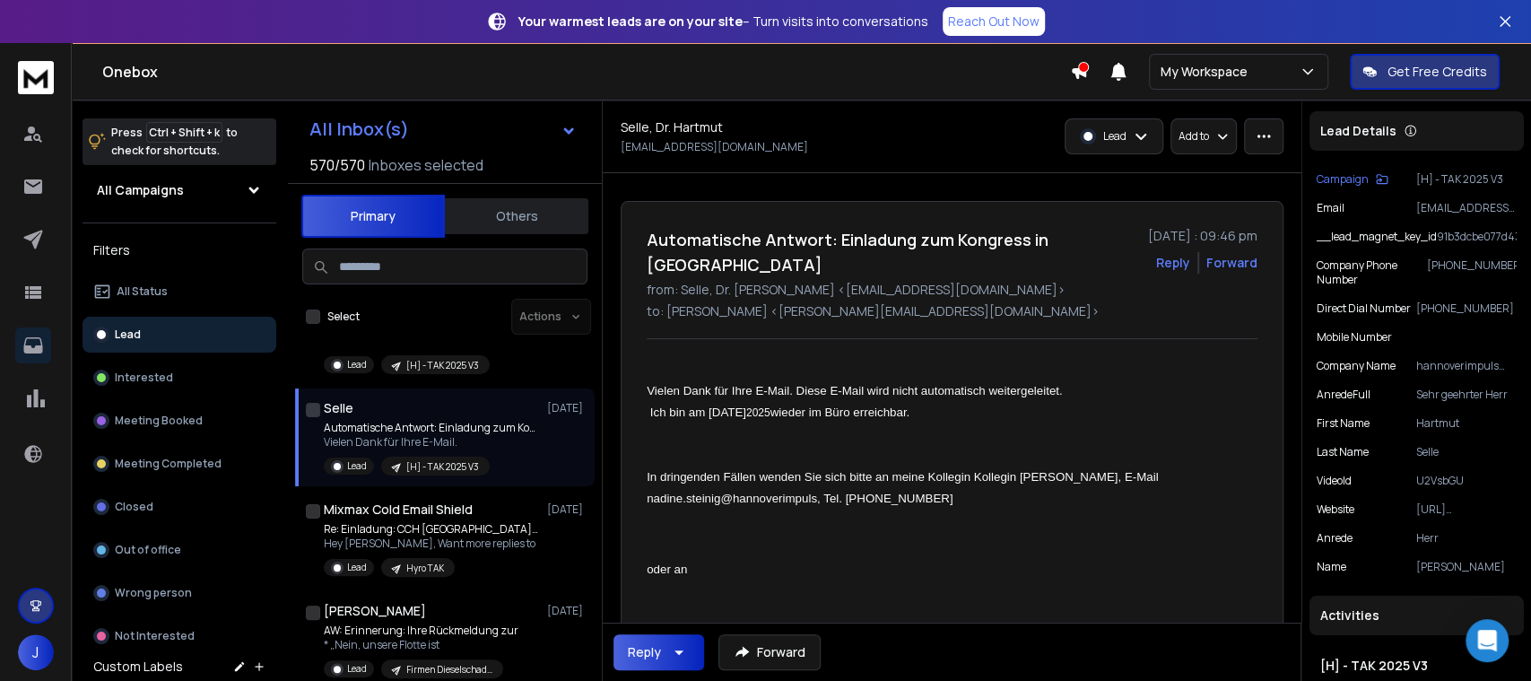
click at [850, 405] on span "wieder im Büro erreichbar." at bounding box center [841, 411] width 140 height 13
click at [828, 390] on span "Vielen Dank für Ihre E-Mail. Diese E-Mail wird nicht automatisch weitergeleitet…" at bounding box center [854, 401] width 415 height 35
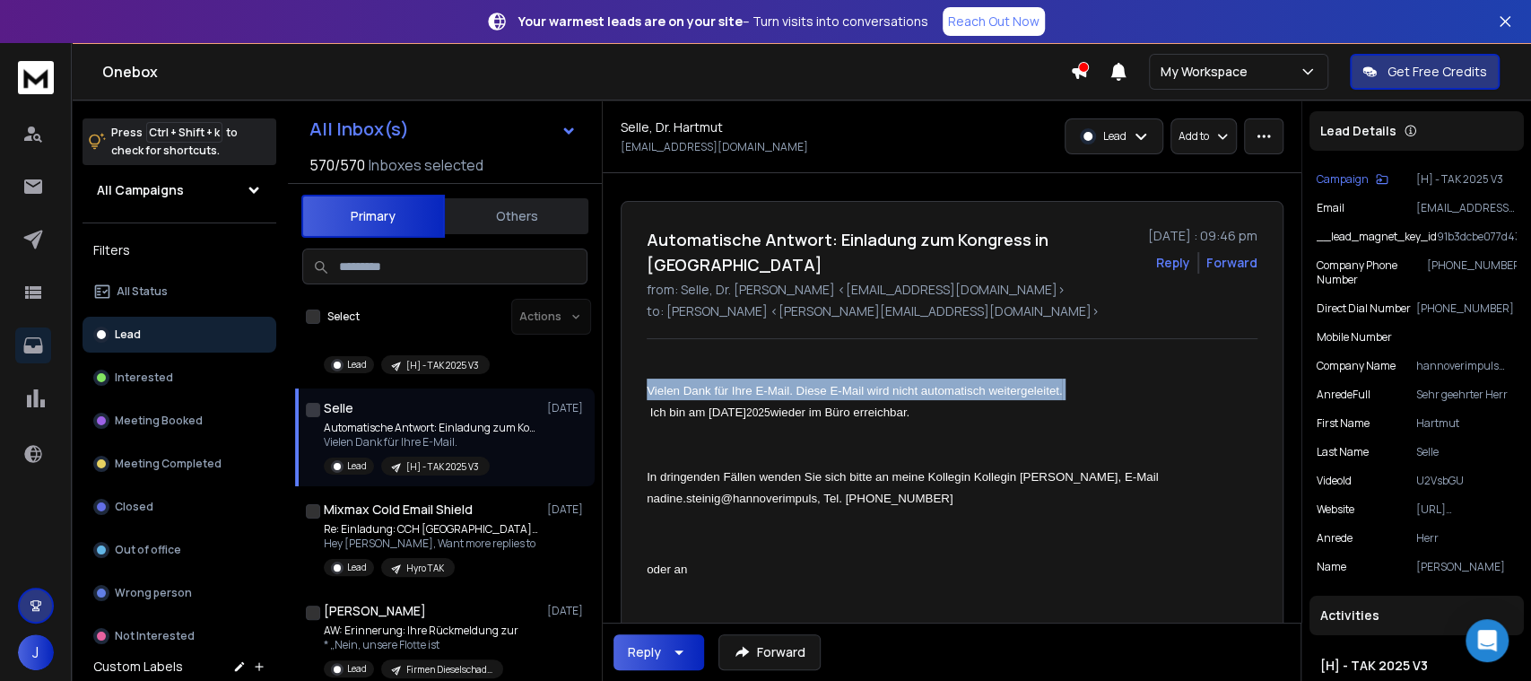
click at [828, 390] on span "Vielen Dank für Ihre E-Mail. Diese E-Mail wird nicht automatisch weitergeleitet…" at bounding box center [854, 401] width 415 height 35
click at [1103, 125] on div "Lead" at bounding box center [1114, 136] width 97 height 34
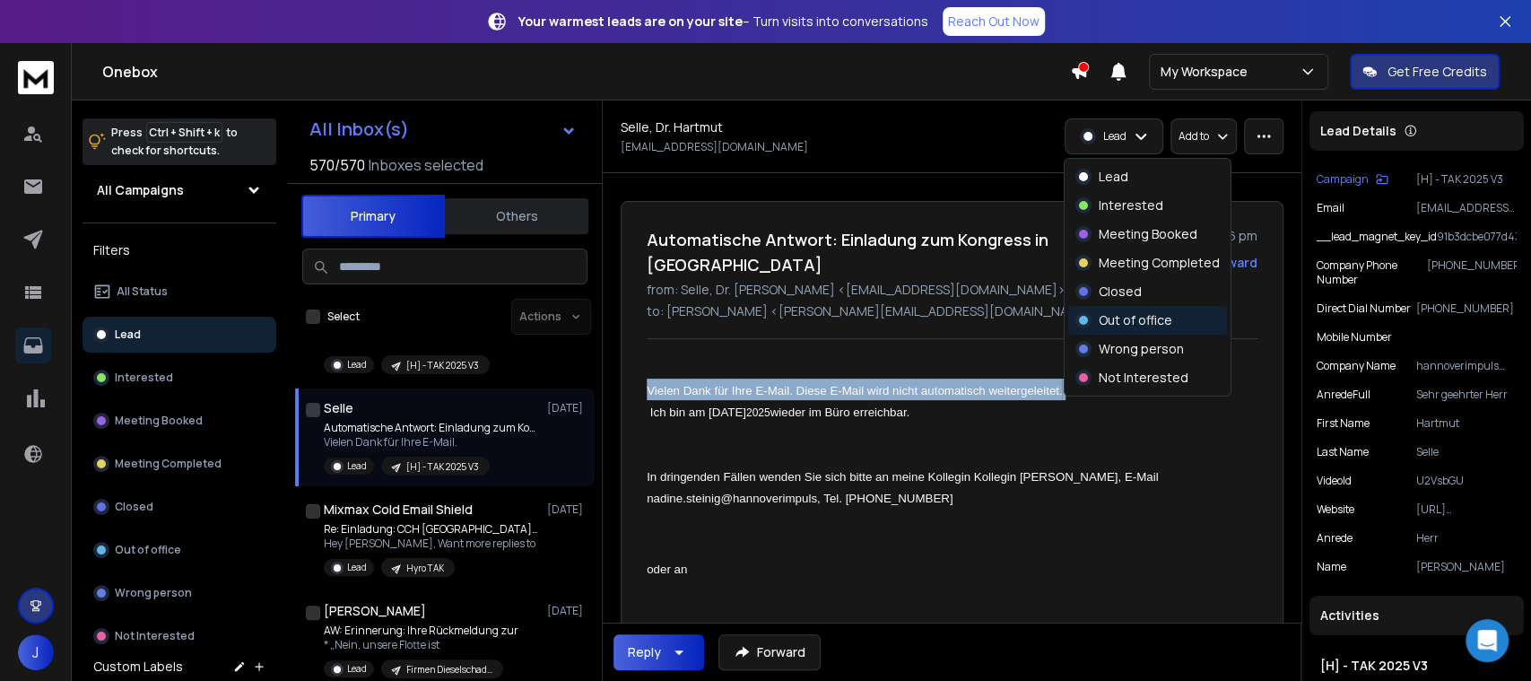
click at [1109, 315] on p "Out of office" at bounding box center [1136, 320] width 74 height 18
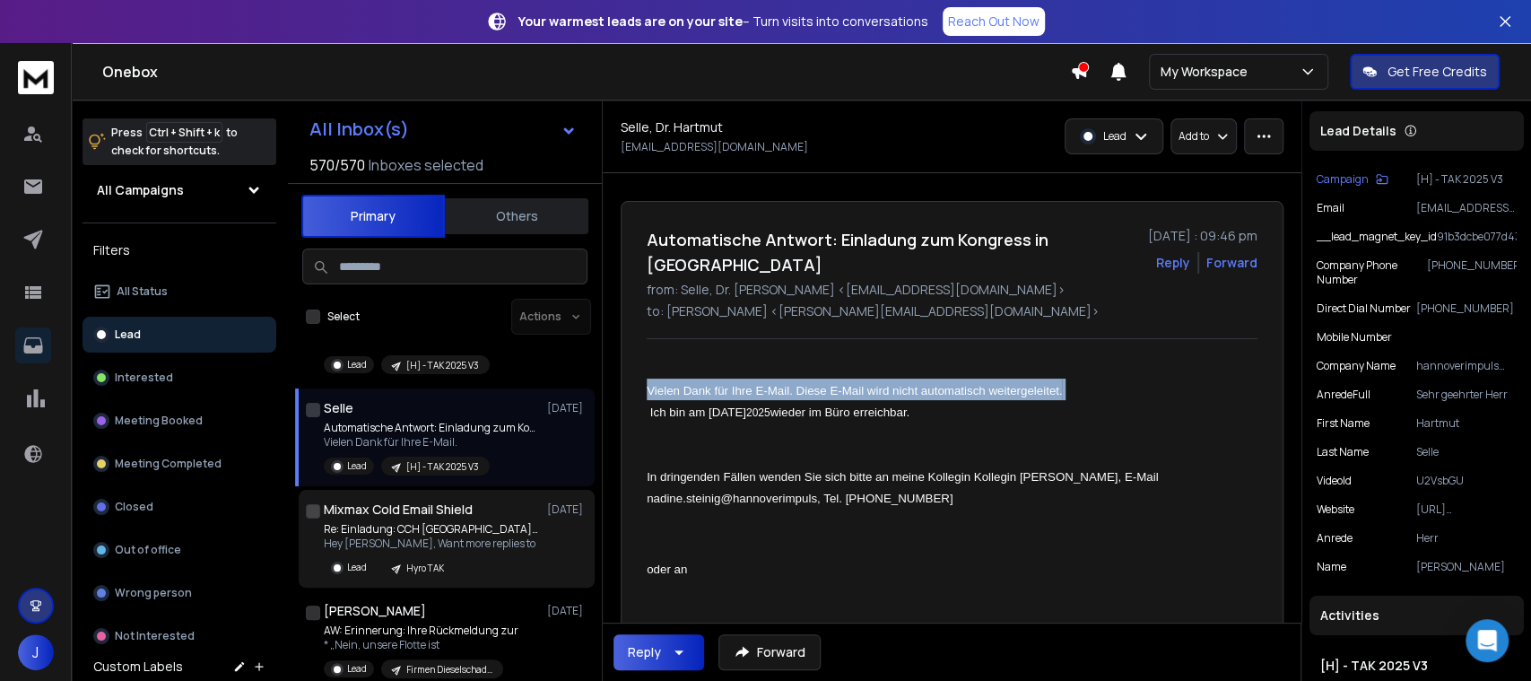
scroll to position [0, 0]
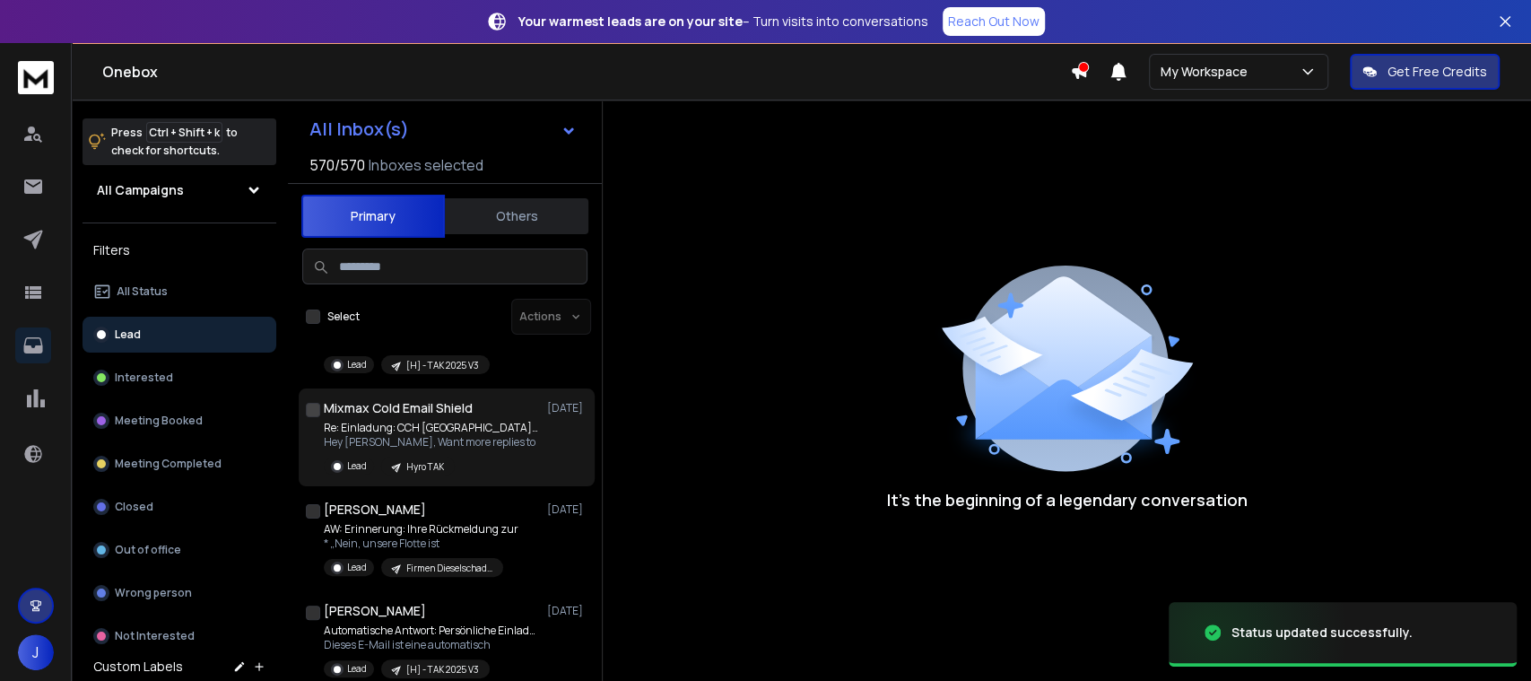
click at [523, 461] on div "Re: Einladung: CCH [GEOGRAPHIC_DATA] 09./10. Hey [PERSON_NAME], Want more repli…" at bounding box center [456, 448] width 264 height 55
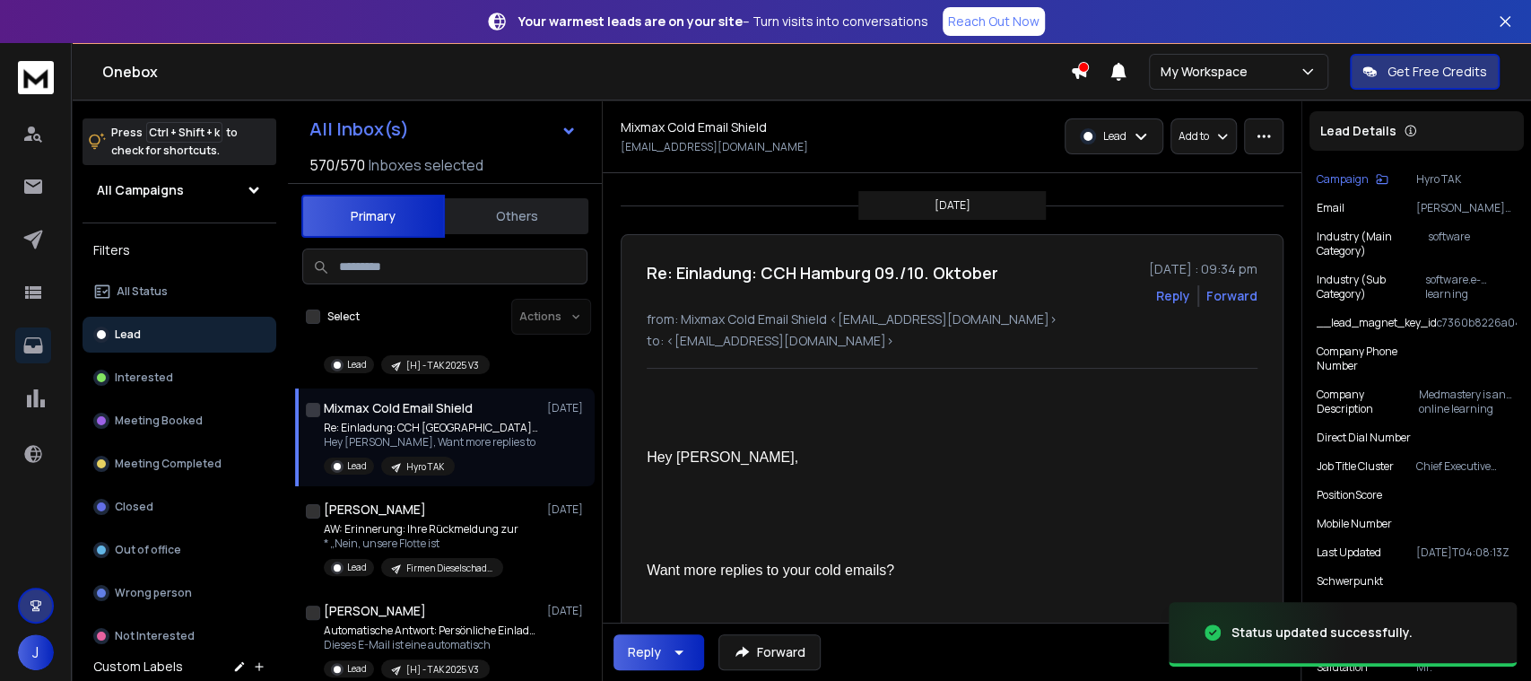
scroll to position [119, 0]
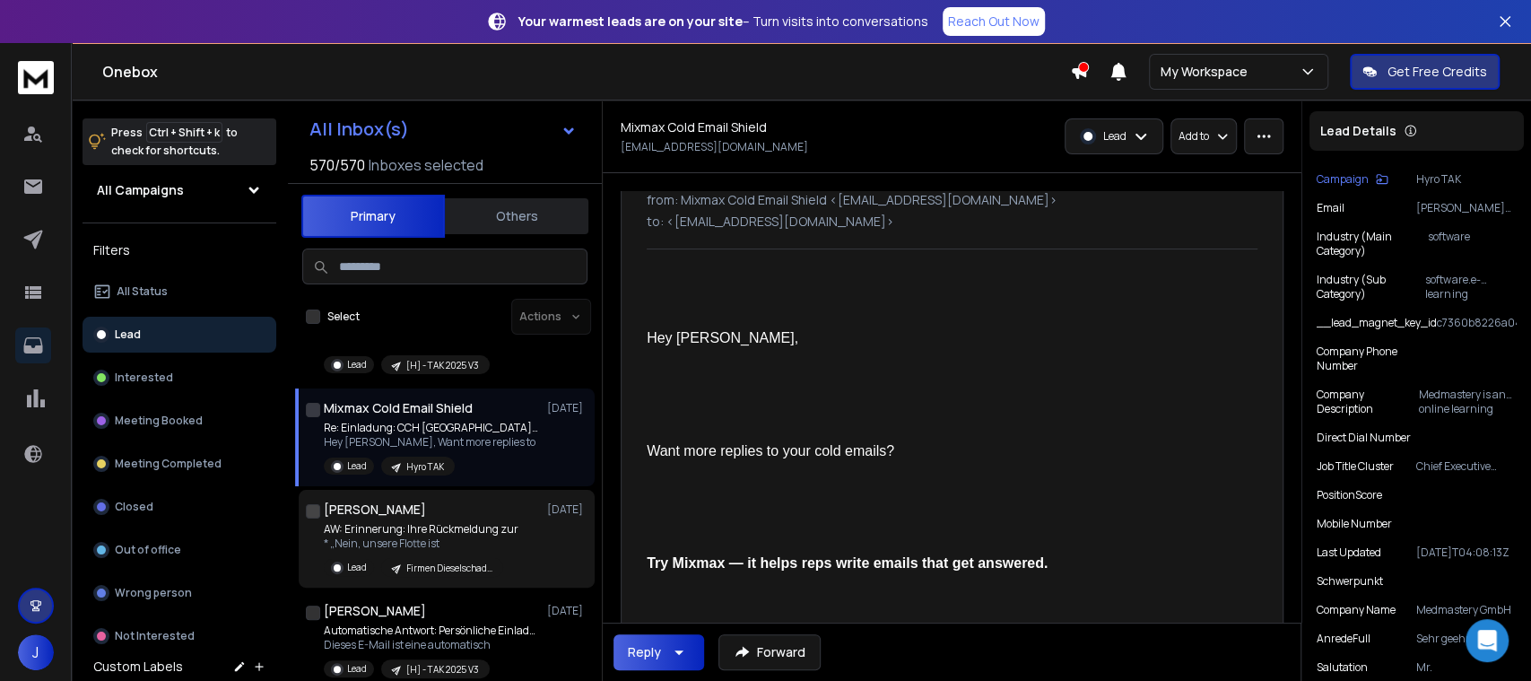
click at [560, 493] on div "[PERSON_NAME] [DATE] AW: Erinnerung: Ihre Rückmeldung zur * „Nein, unsere Flott…" at bounding box center [447, 539] width 296 height 98
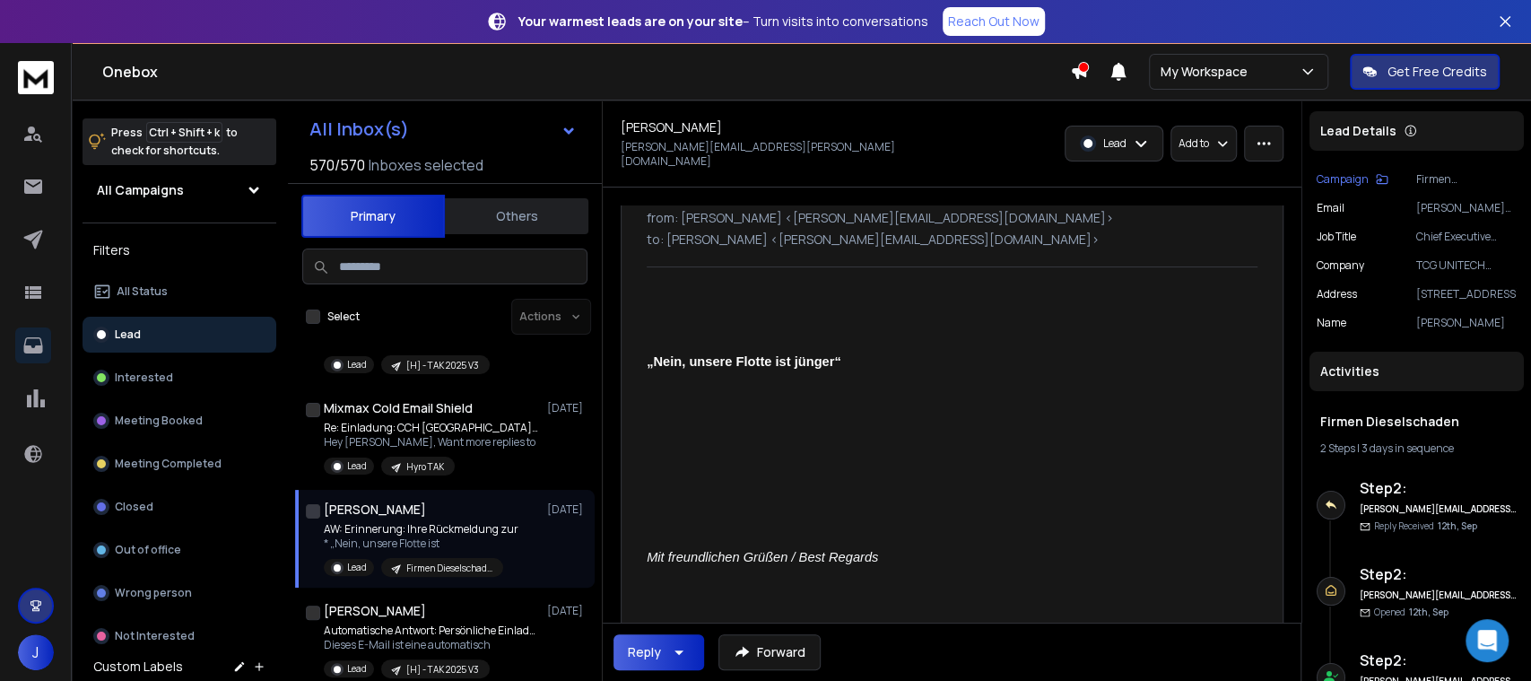
scroll to position [0, 0]
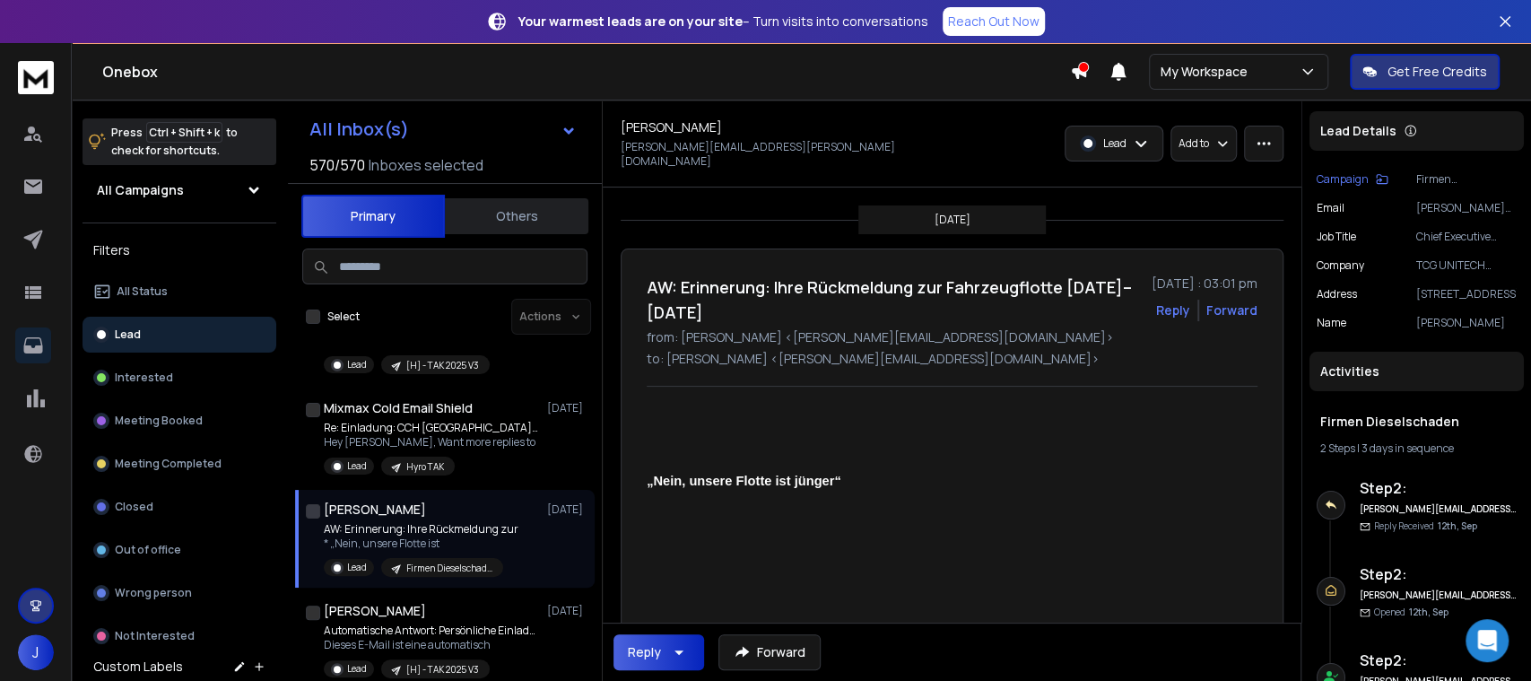
click at [1112, 136] on p "Lead" at bounding box center [1114, 143] width 23 height 14
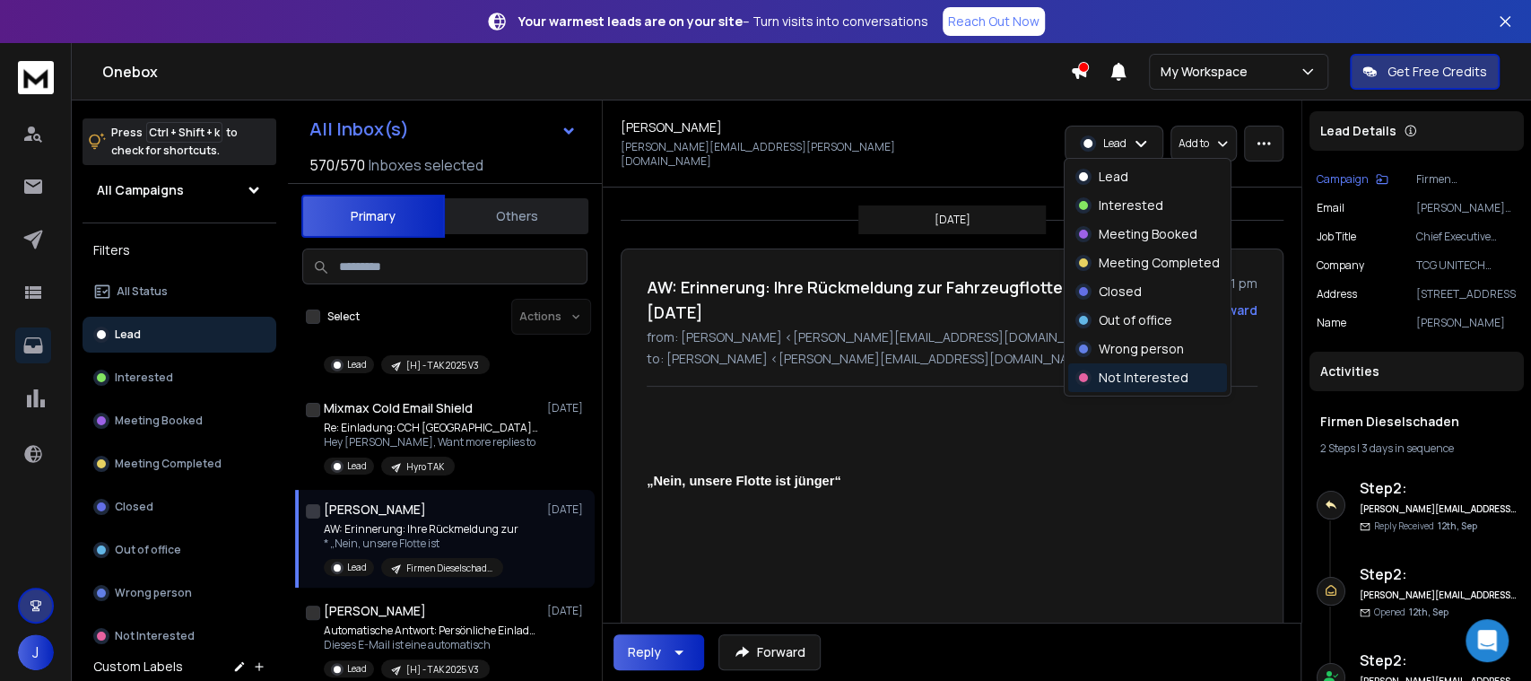
click at [1117, 388] on div "Not Interested" at bounding box center [1147, 377] width 159 height 29
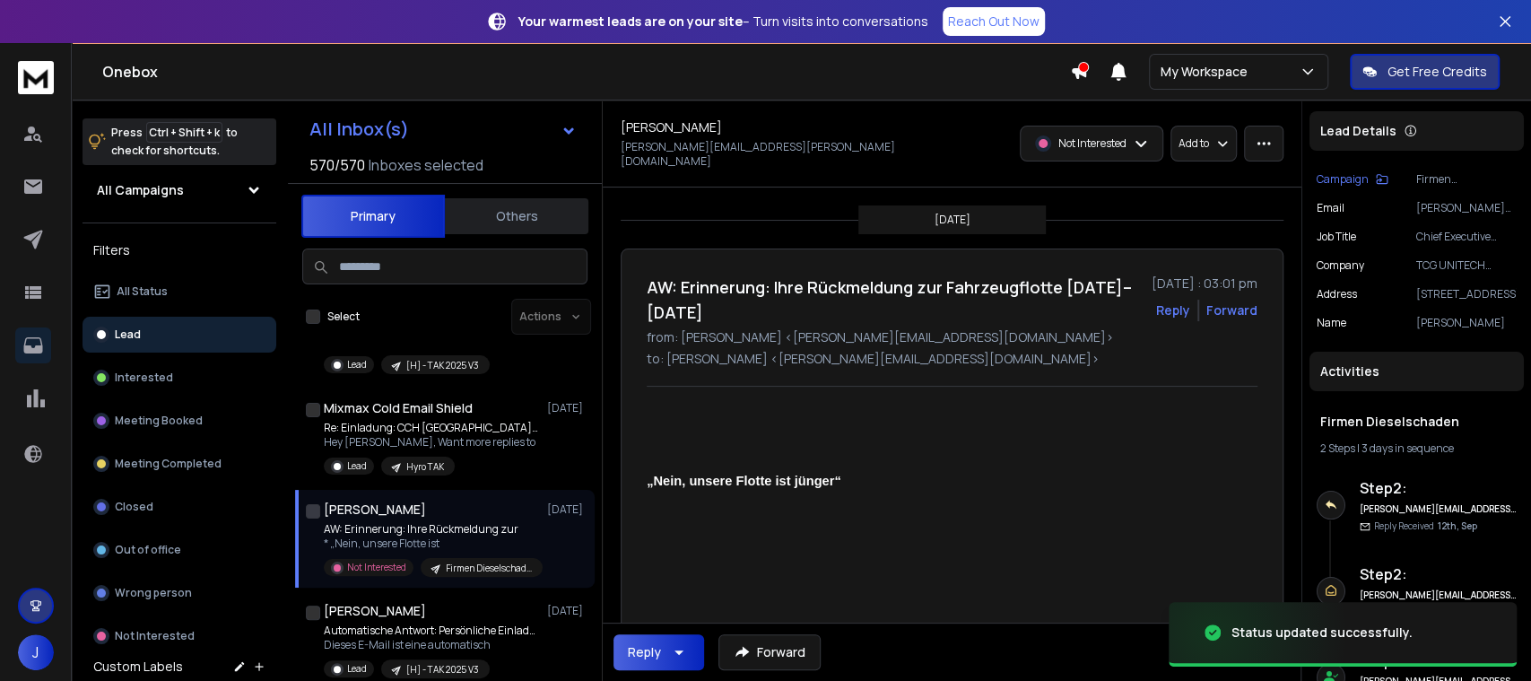
scroll to position [478, 0]
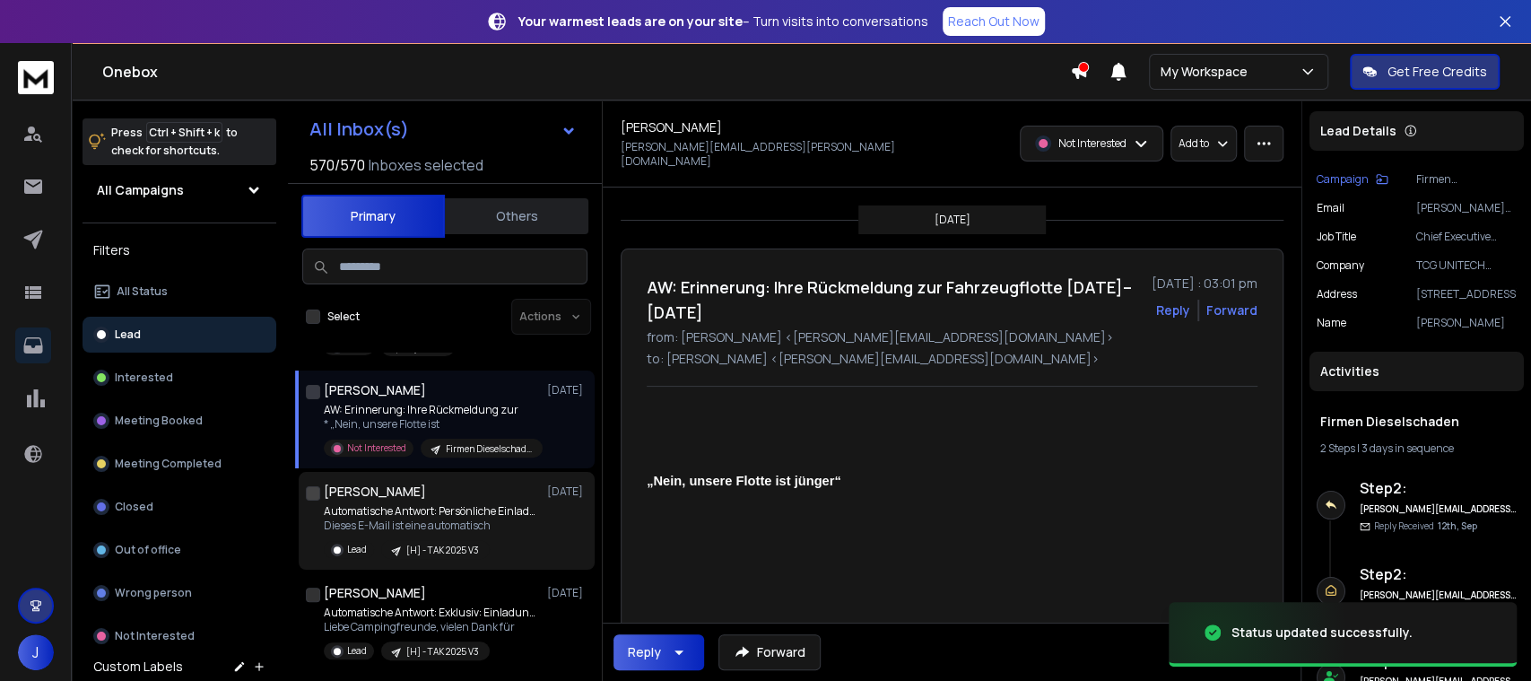
click at [495, 514] on p "Automatische Antwort: Persönliche Einladung zum" at bounding box center [431, 511] width 215 height 14
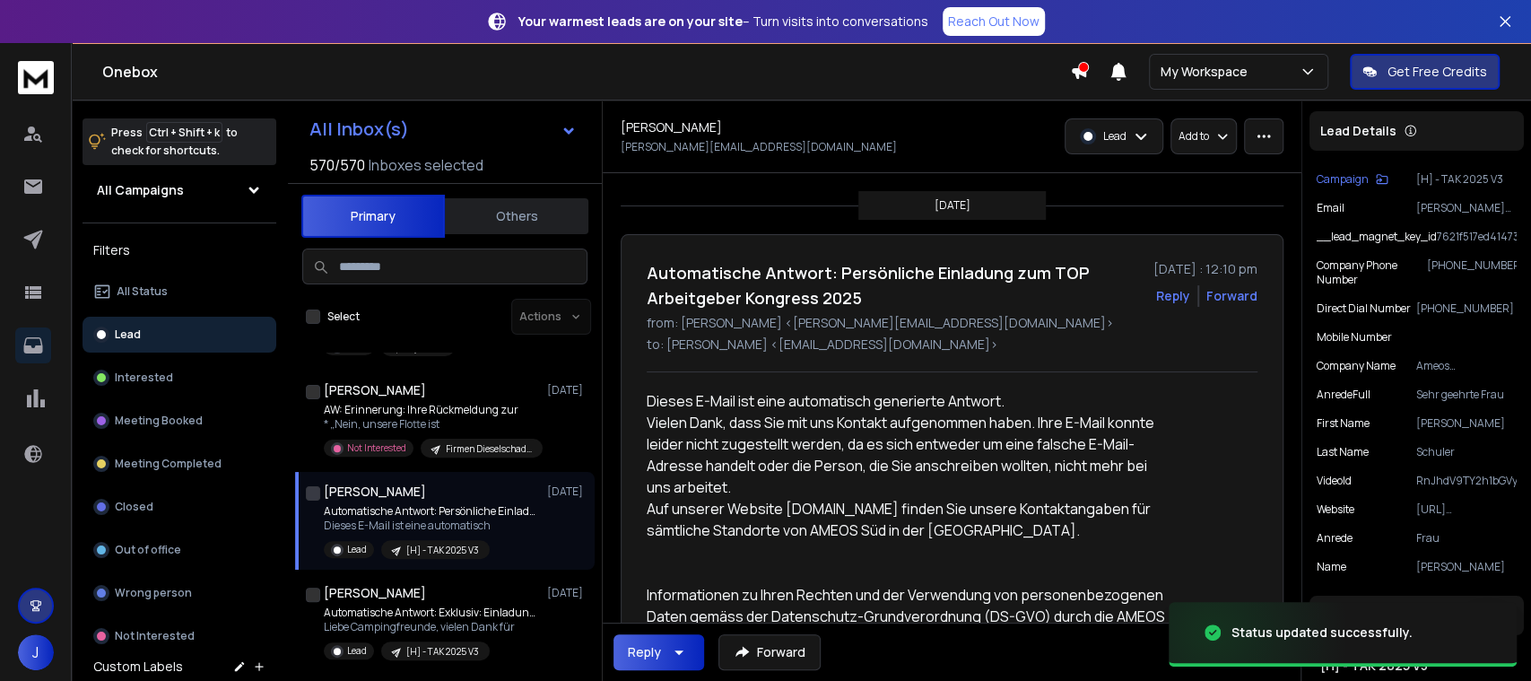
scroll to position [597, 0]
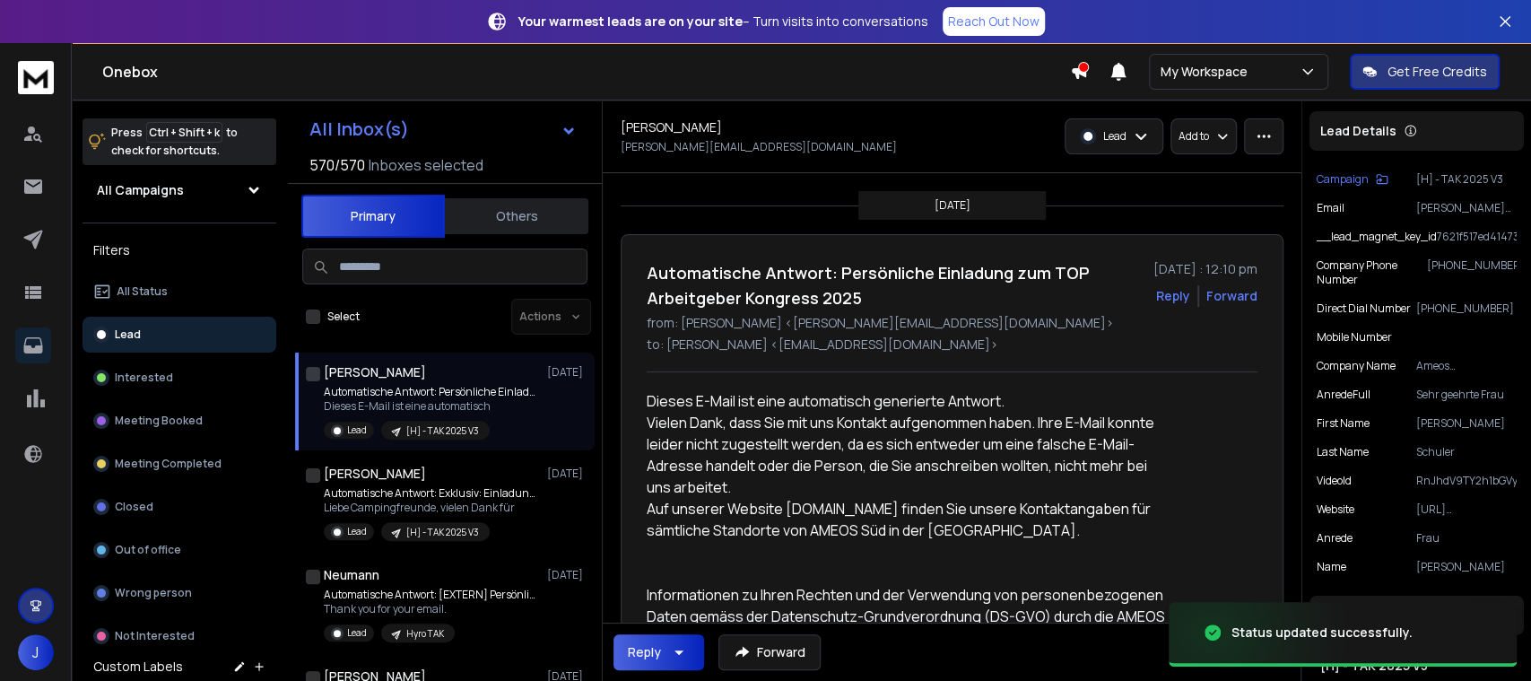
click at [876, 479] on div "Dieses E-Mail ist eine automatisch generierte Antwort. Vielen Dank, dass Sie mi…" at bounding box center [916, 569] width 538 height 359
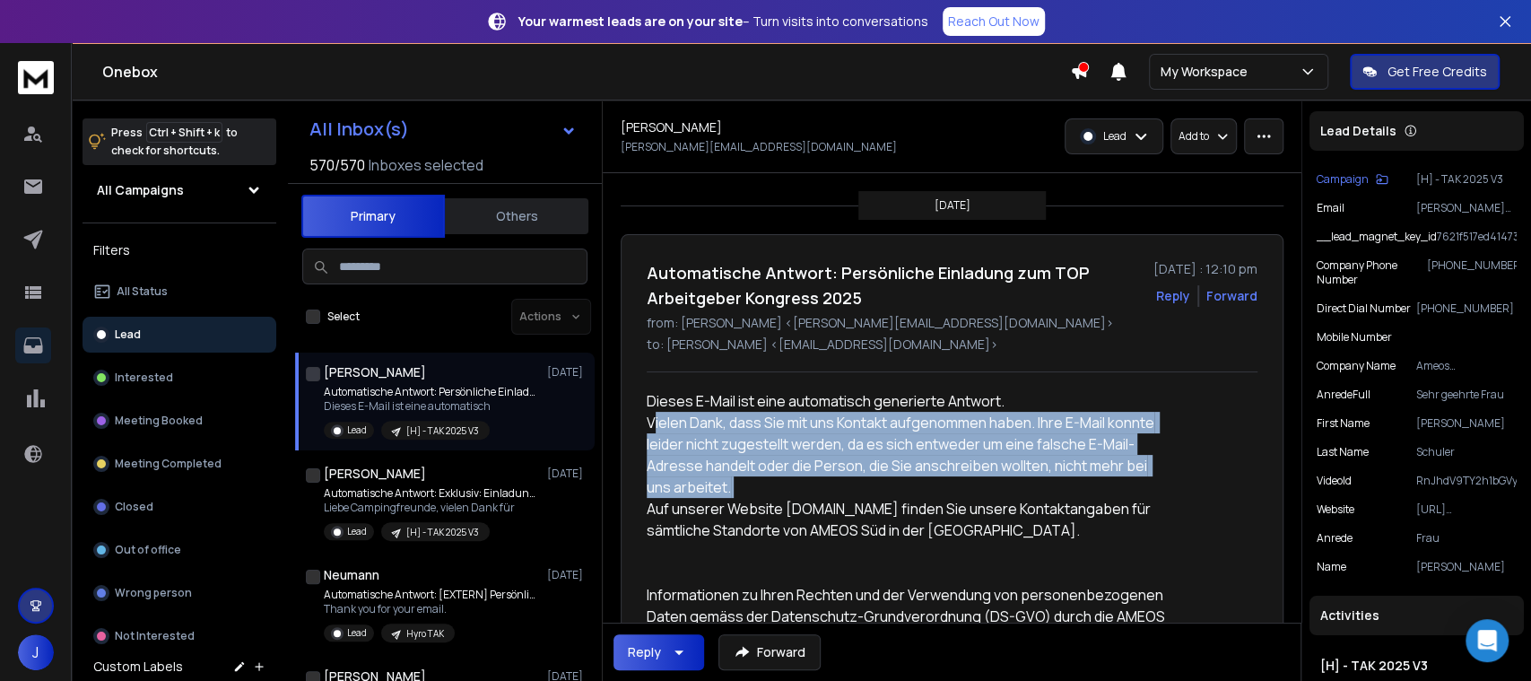
click at [876, 479] on div "Dieses E-Mail ist eine automatisch generierte Antwort. Vielen Dank, dass Sie mi…" at bounding box center [916, 569] width 538 height 359
copy div "Vielen Dank, dass Sie mit uns Kontakt aufgenommen haben. Ihre E-Mail konnte lei…"
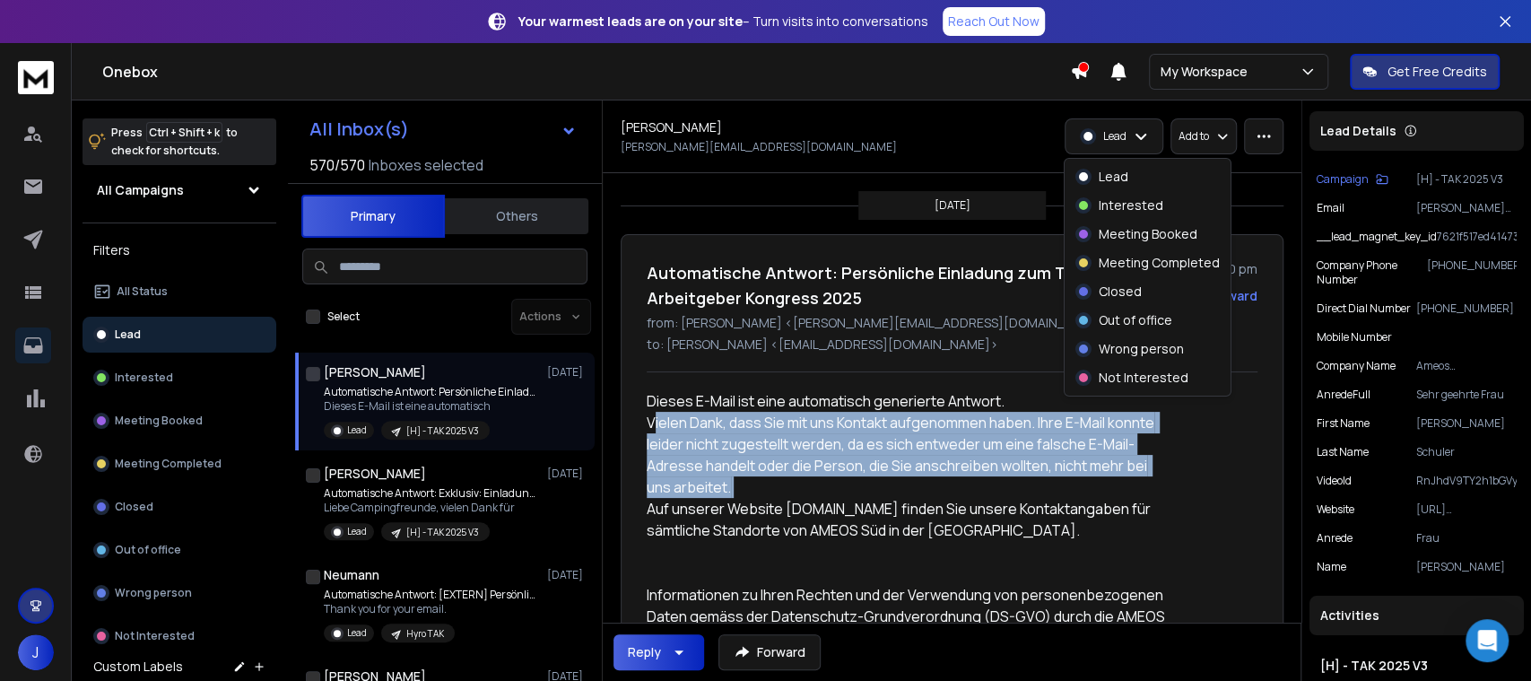
click at [1130, 142] on div "Lead" at bounding box center [1114, 136] width 97 height 34
click at [1101, 340] on p "Wrong person" at bounding box center [1141, 349] width 85 height 18
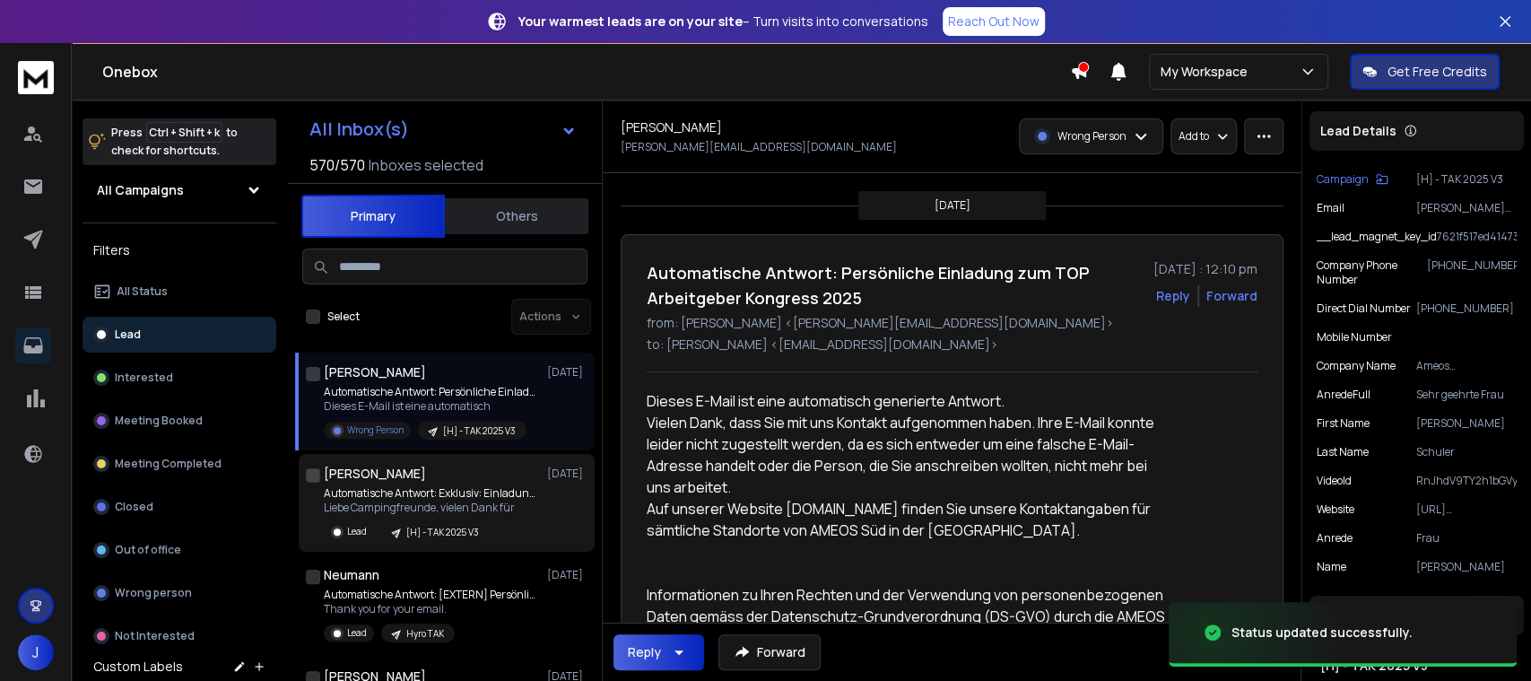
click at [528, 477] on div "[PERSON_NAME] [DATE]" at bounding box center [456, 474] width 264 height 18
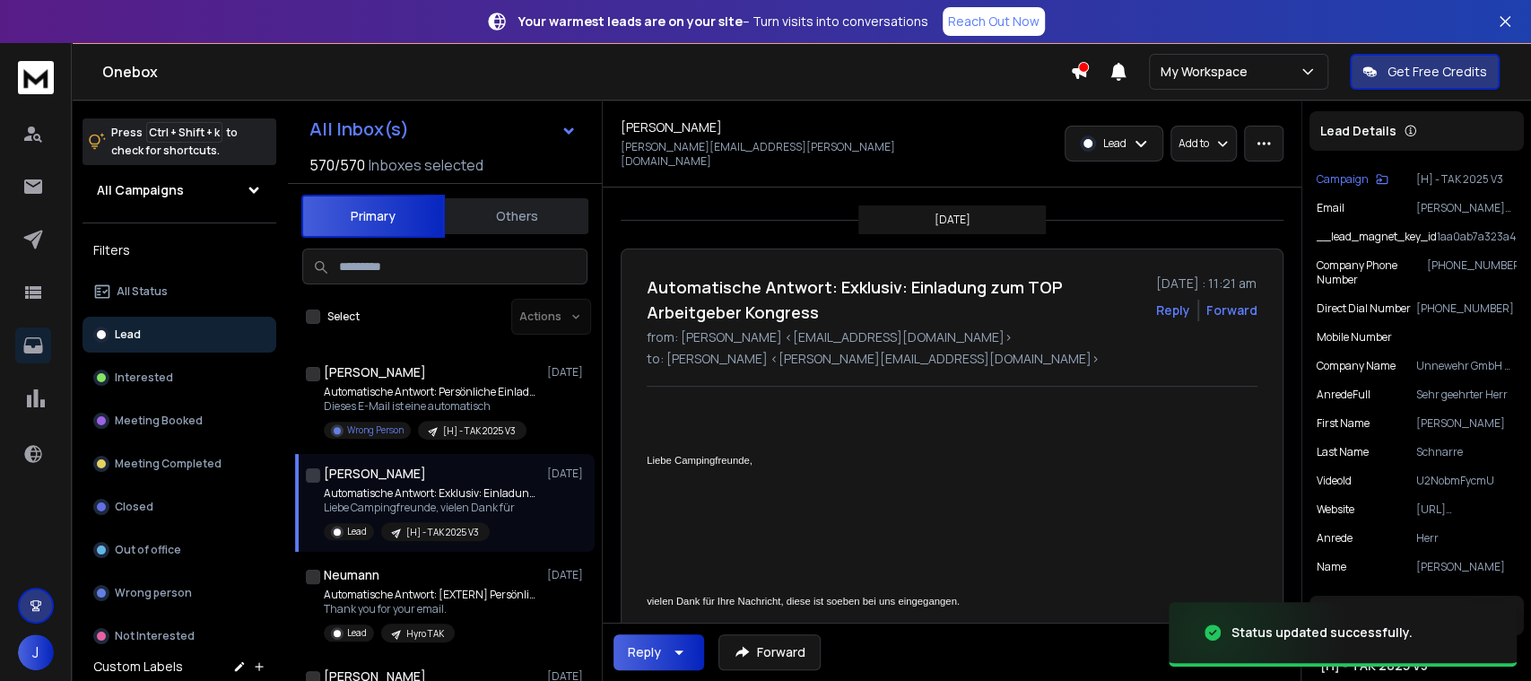
scroll to position [119, 0]
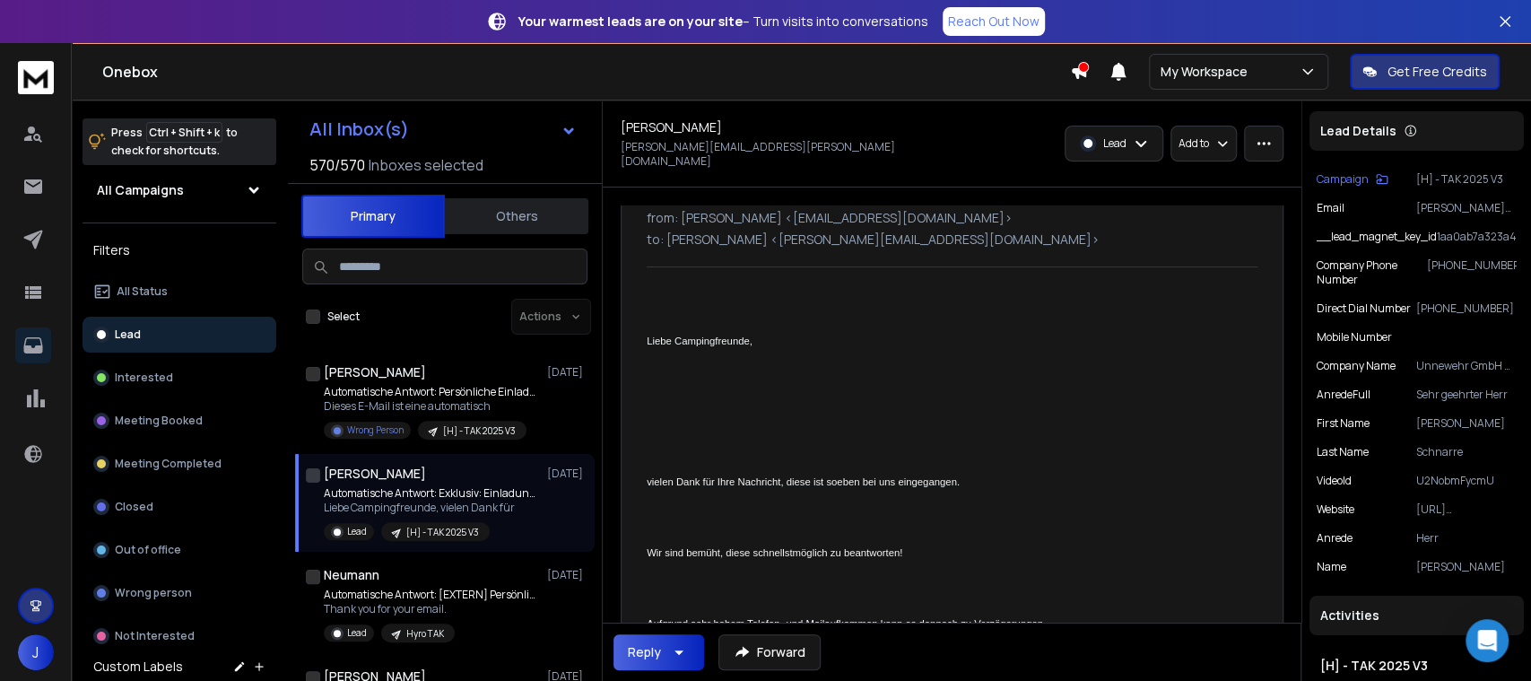
click at [846, 476] on span "vielen Dank für Ihre Nachricht, diese ist soeben bei uns eingegangen." at bounding box center [803, 481] width 313 height 11
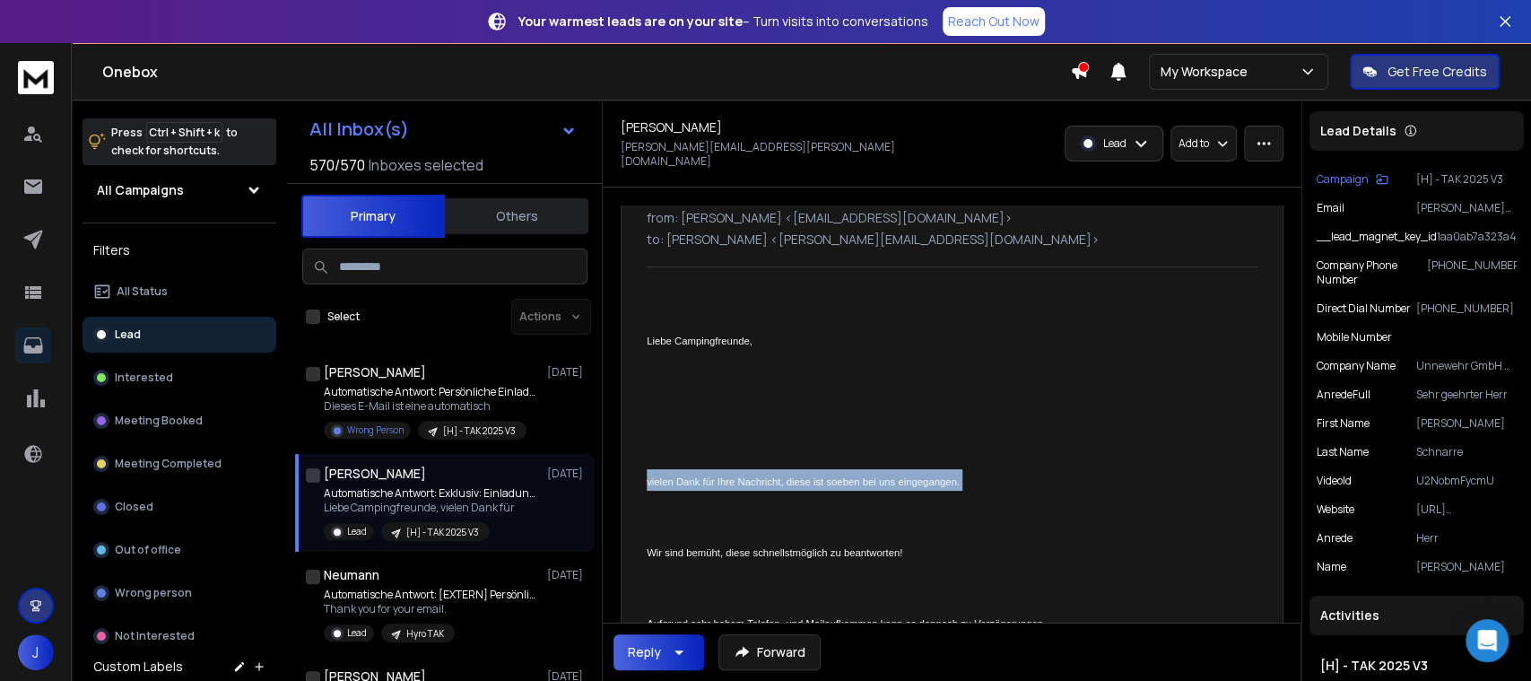
click at [846, 476] on span "vielen Dank für Ihre Nachricht, diese ist soeben bei uns eingegangen." at bounding box center [803, 481] width 313 height 11
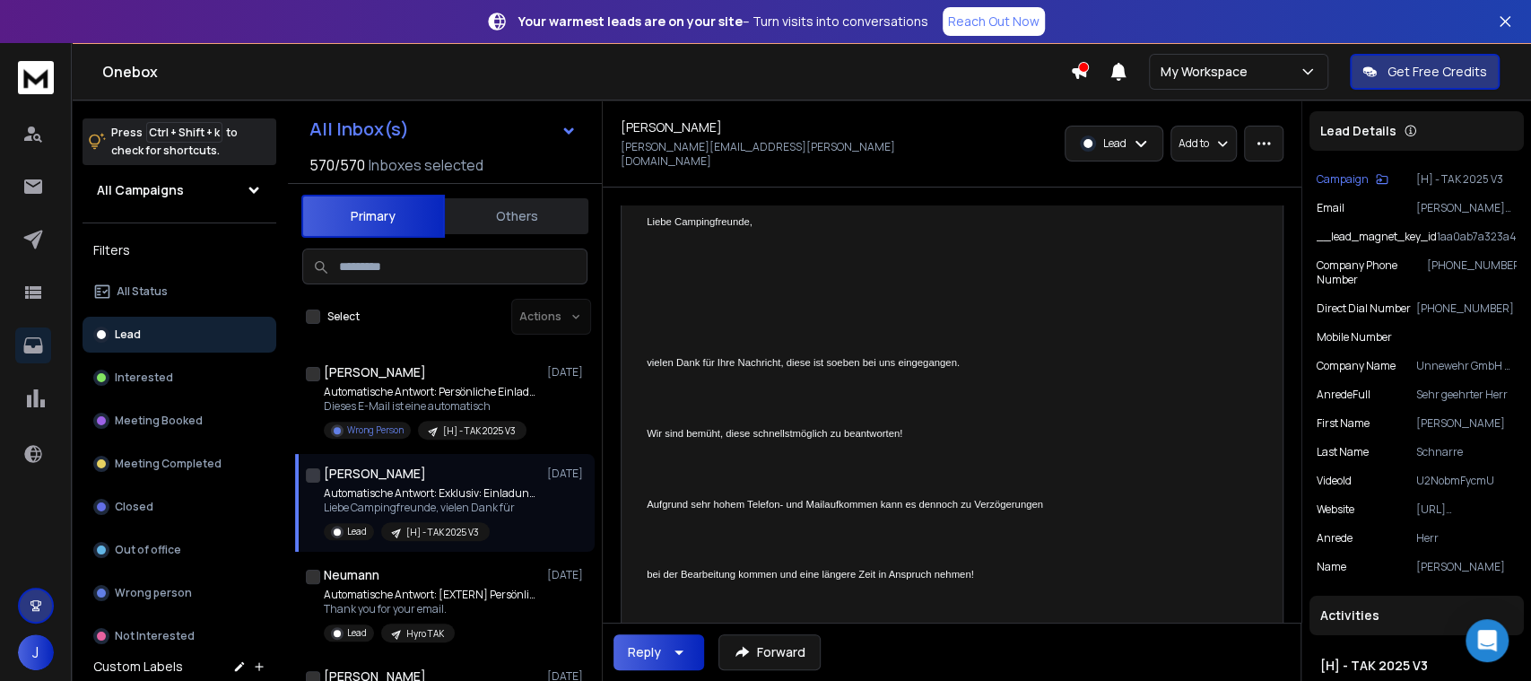
click at [735, 477] on p "Aufgrund sehr hohem Telefon- und Mailaufkommen kann es dennoch zu Verzögerungen" at bounding box center [909, 491] width 524 height 43
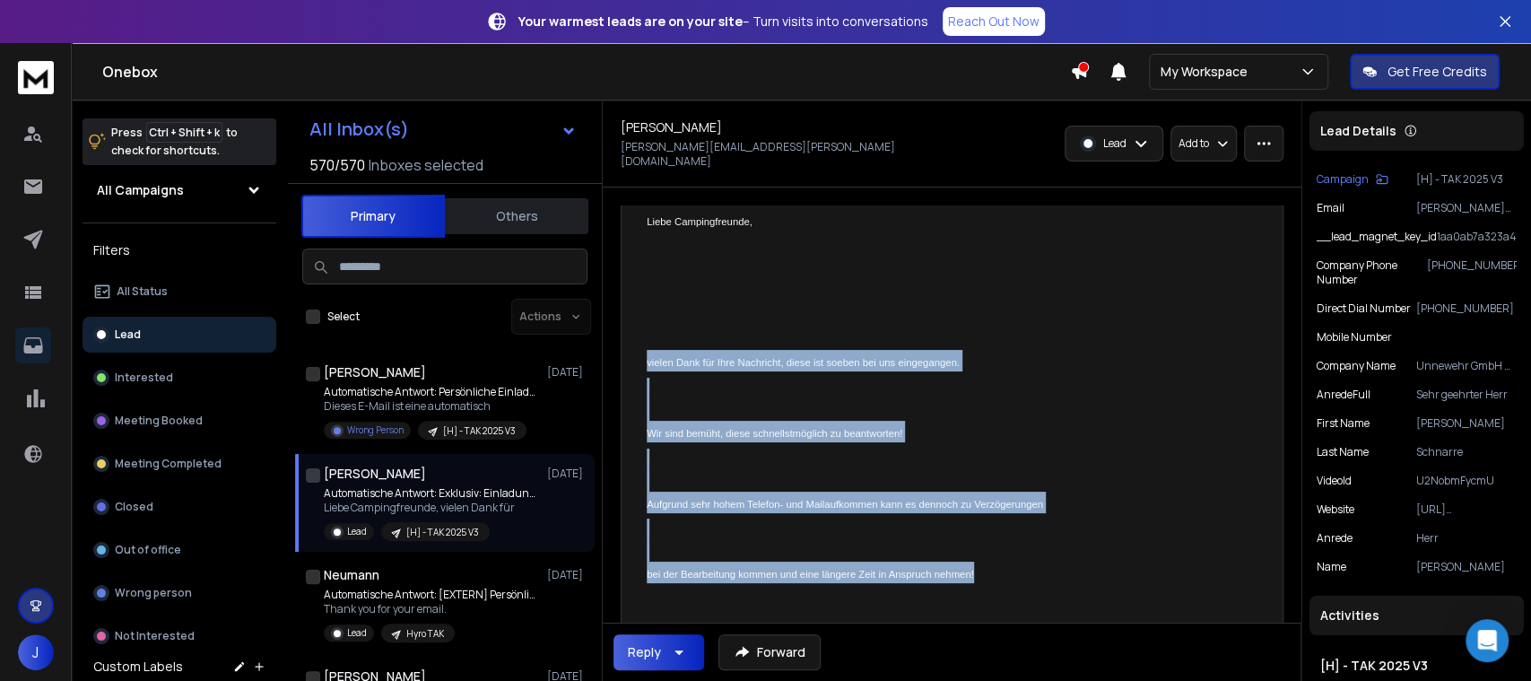
drag, startPoint x: 626, startPoint y: 337, endPoint x: 1068, endPoint y: 556, distance: 493.5
copy div "vielen Dank für Ihre Nachricht, diese ist soeben bei uns eingegangen. Wir sind …"
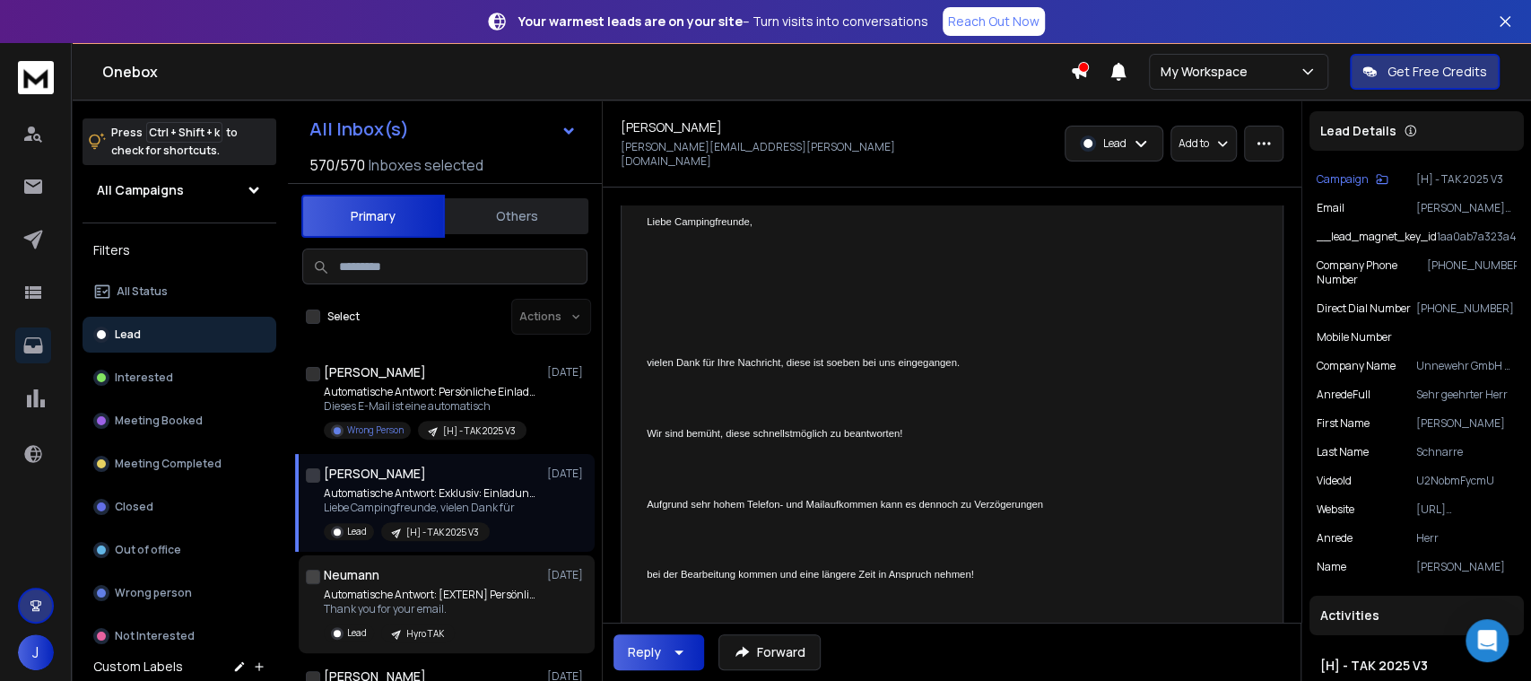
click at [510, 567] on div "[PERSON_NAME] [DATE]" at bounding box center [456, 575] width 264 height 18
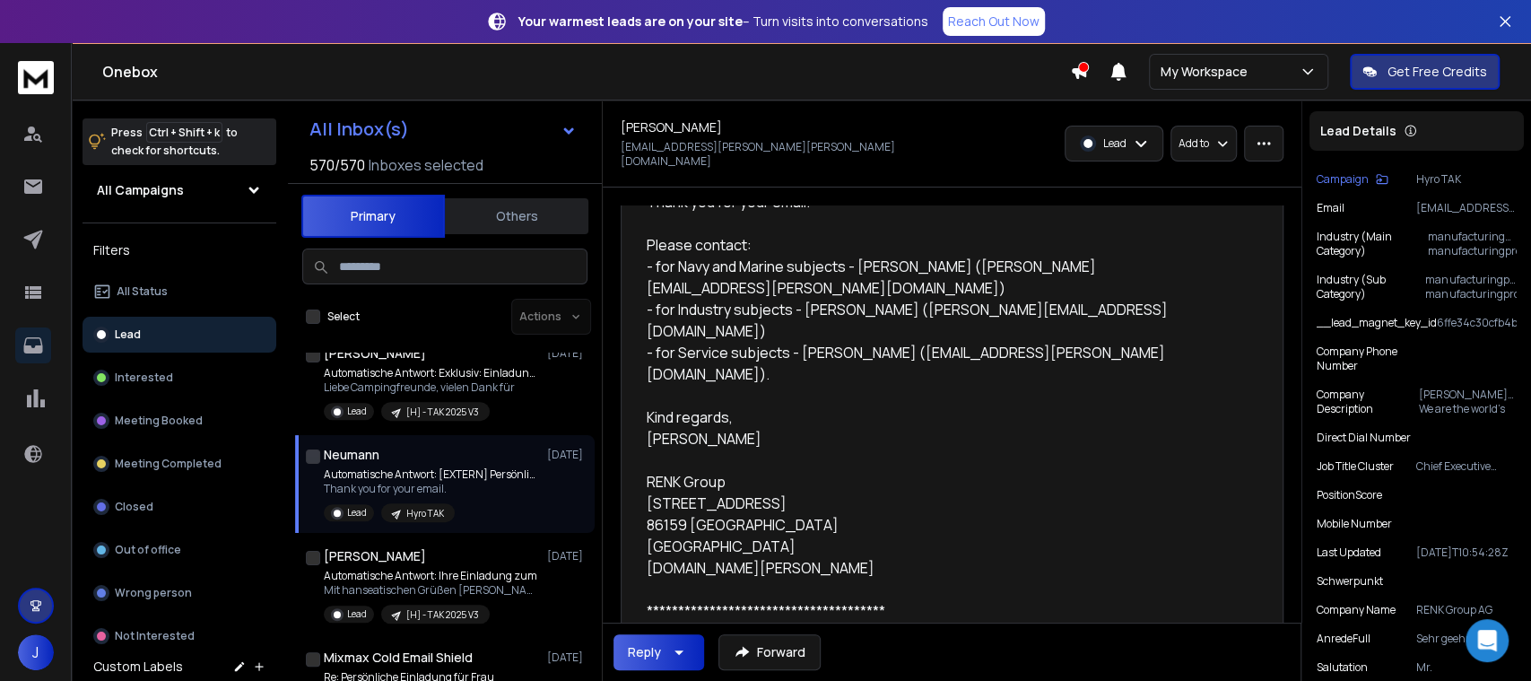
scroll to position [0, 0]
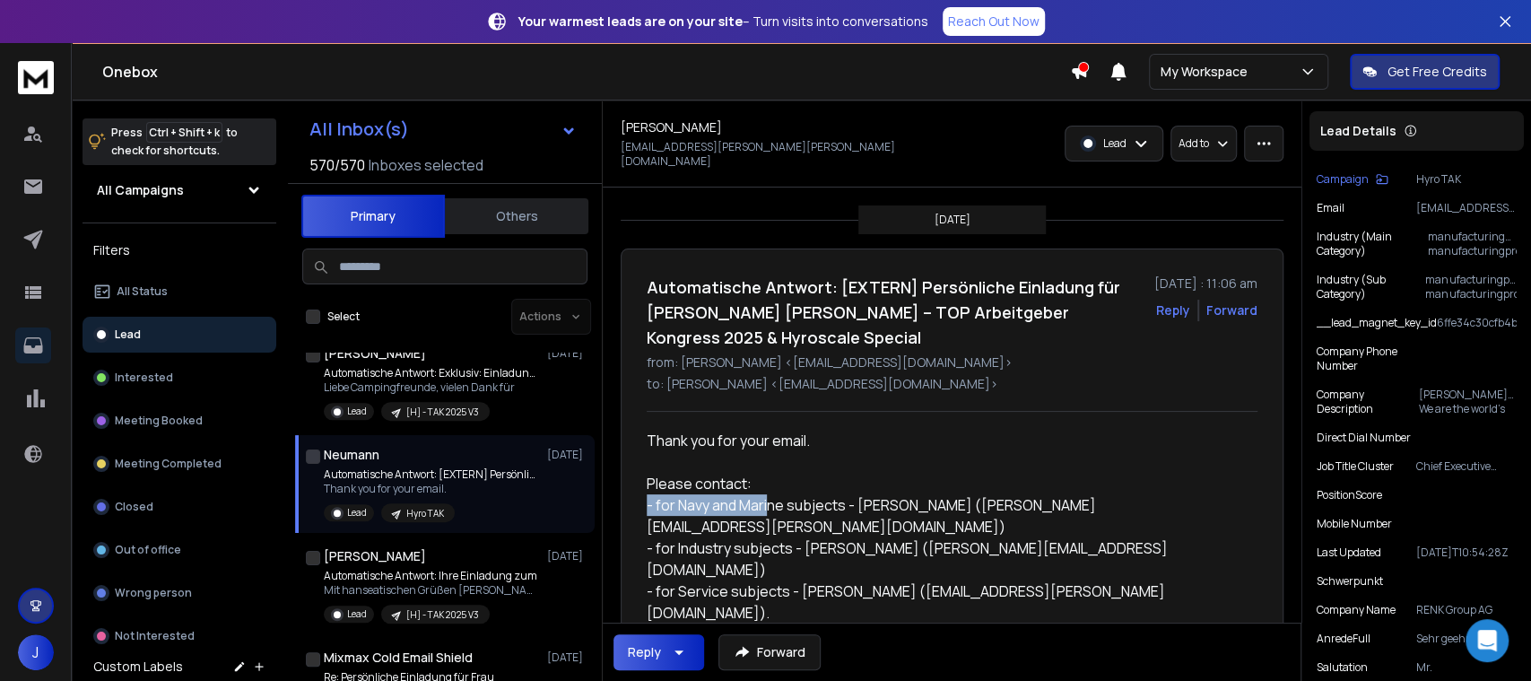
drag, startPoint x: 645, startPoint y: 493, endPoint x: 818, endPoint y: 499, distance: 173.2
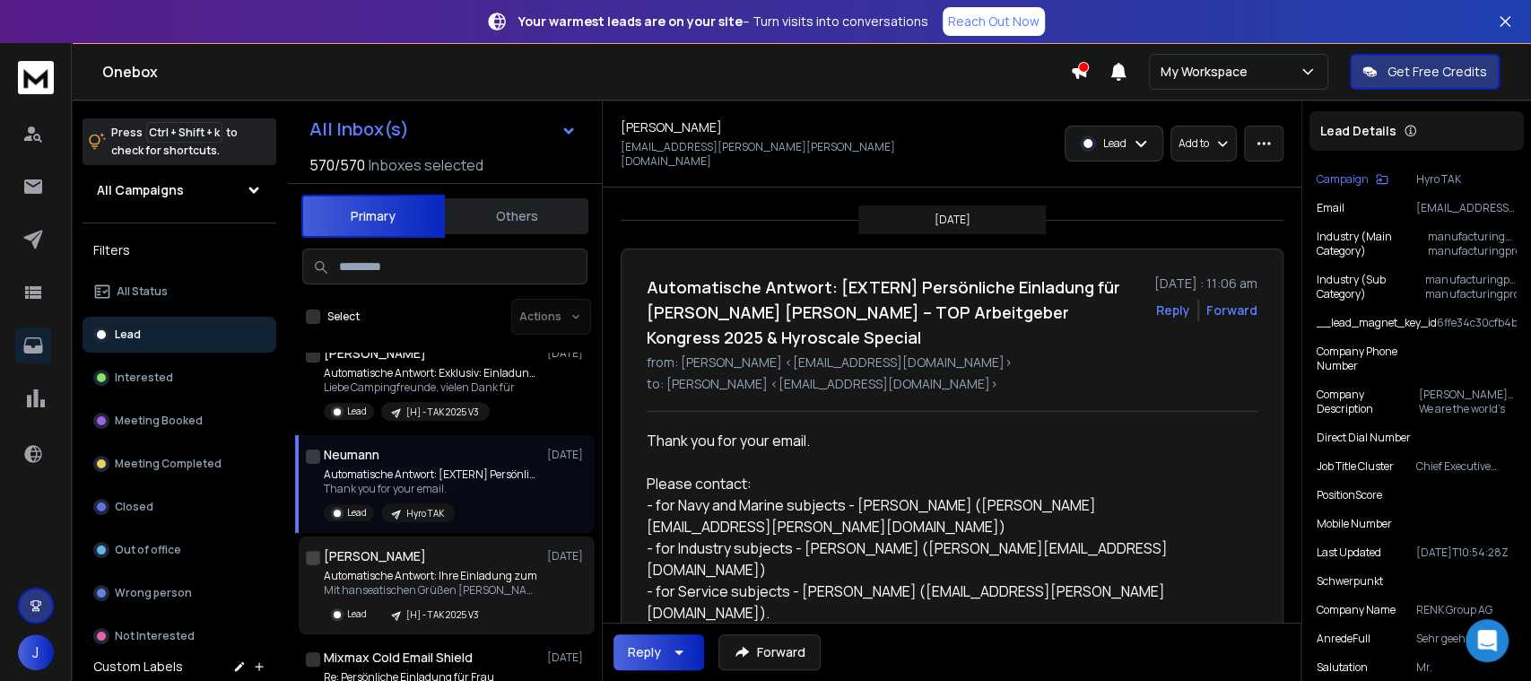
click at [467, 572] on p "Automatische Antwort: Ihre Einladung zum" at bounding box center [431, 576] width 215 height 14
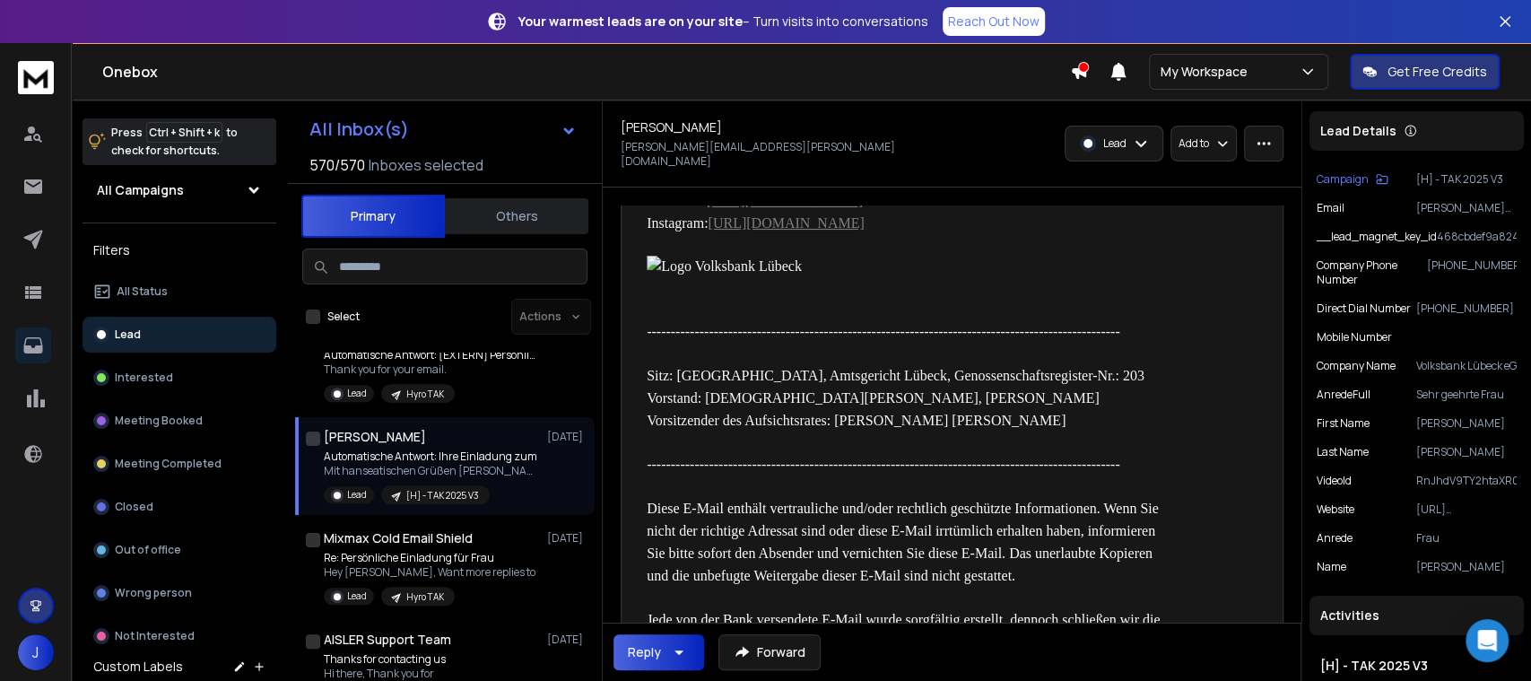
scroll to position [718, 0]
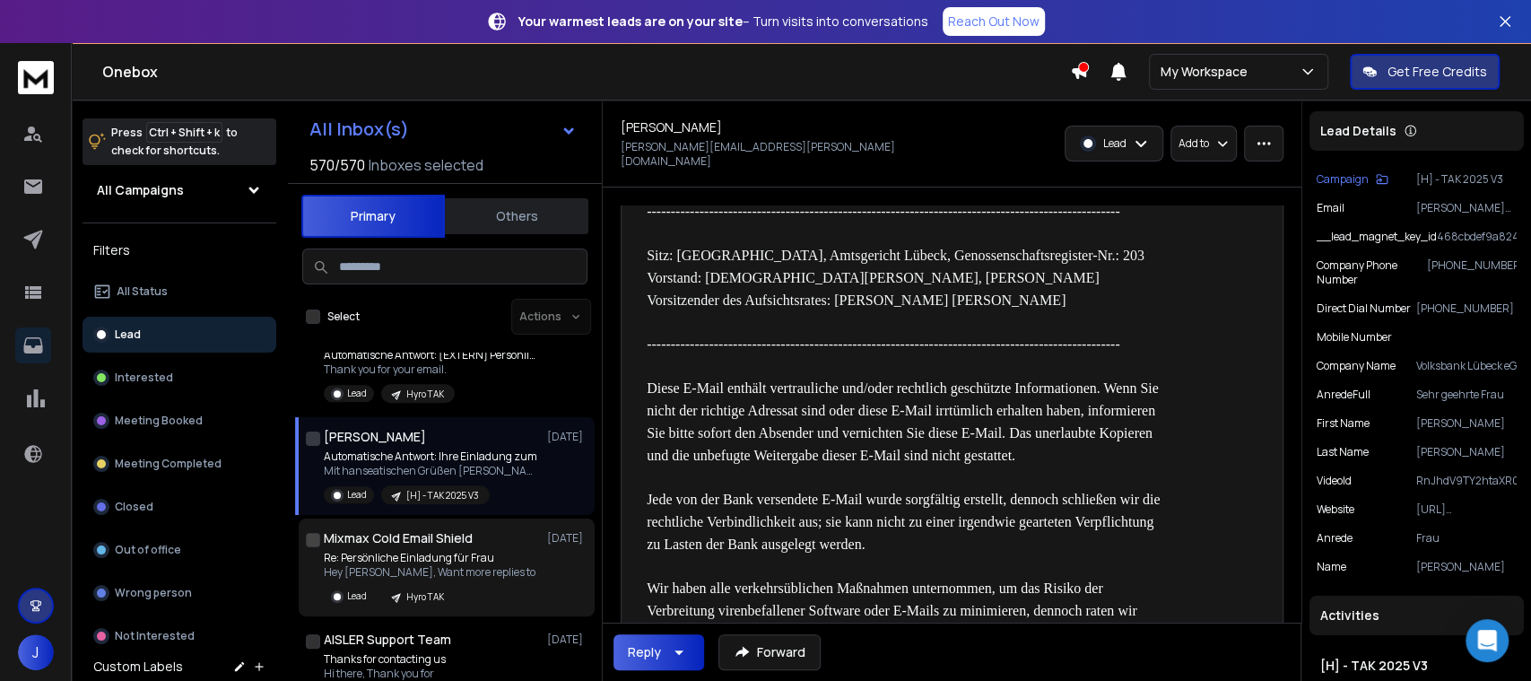
click at [337, 568] on p "Hey [PERSON_NAME], Want more replies to" at bounding box center [430, 572] width 212 height 14
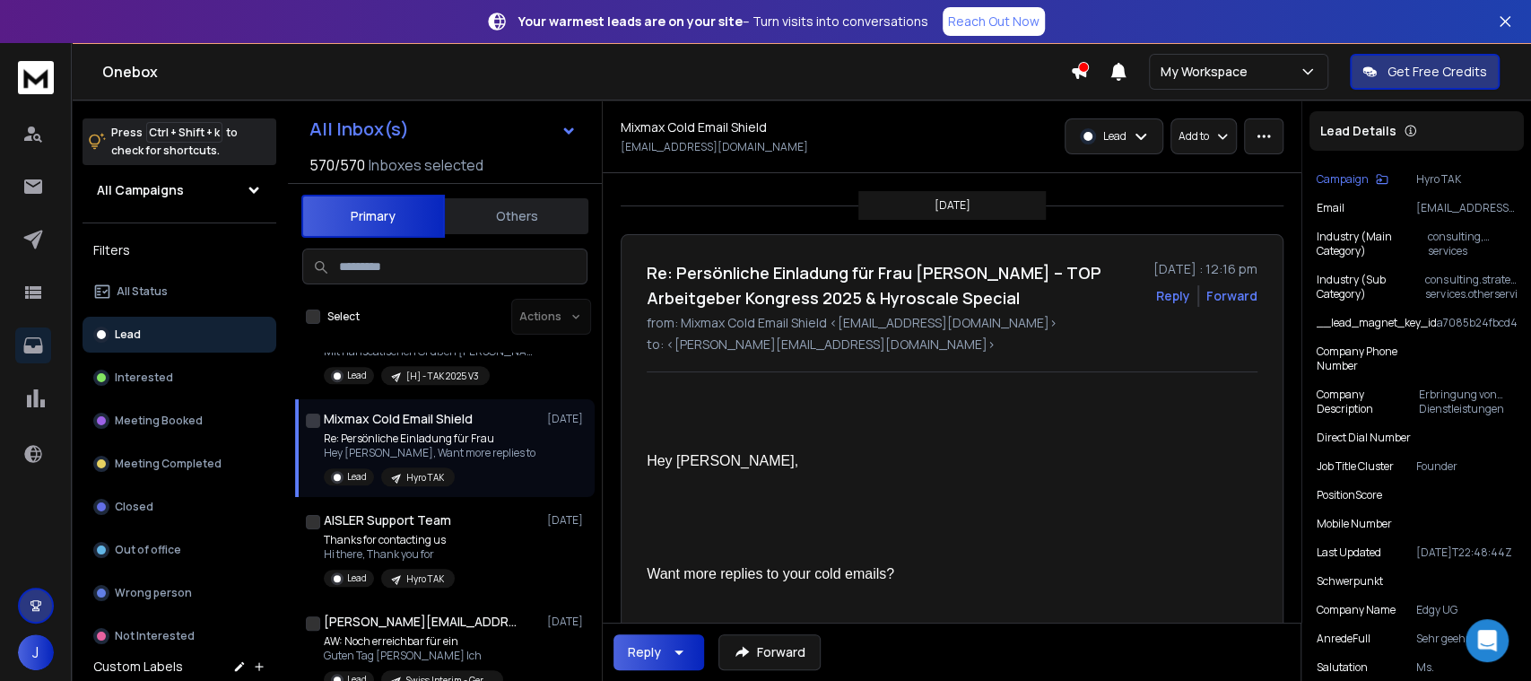
scroll to position [119, 0]
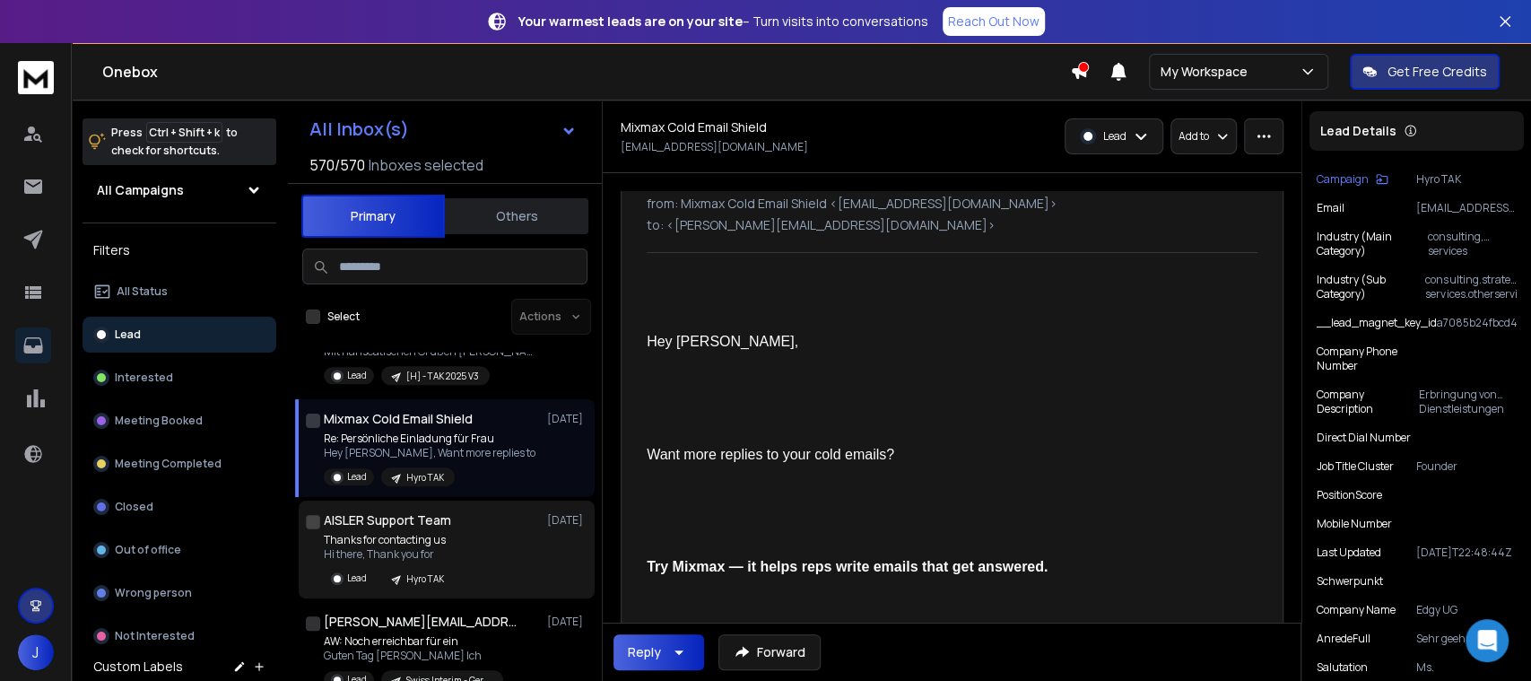
click at [446, 531] on div "AISLER Support Team [DATE] Thanks for contacting us Hi there, Thank you for Lea…" at bounding box center [456, 549] width 264 height 76
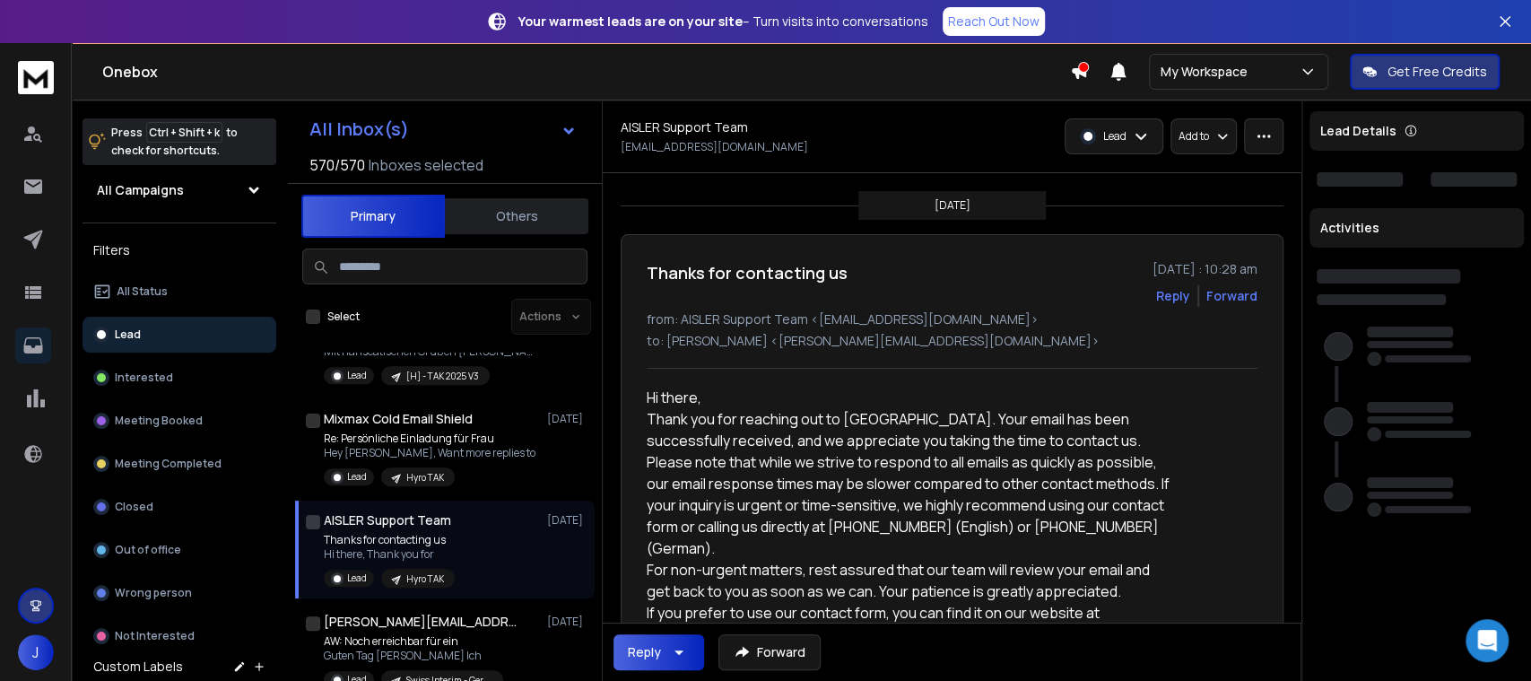
scroll to position [1077, 0]
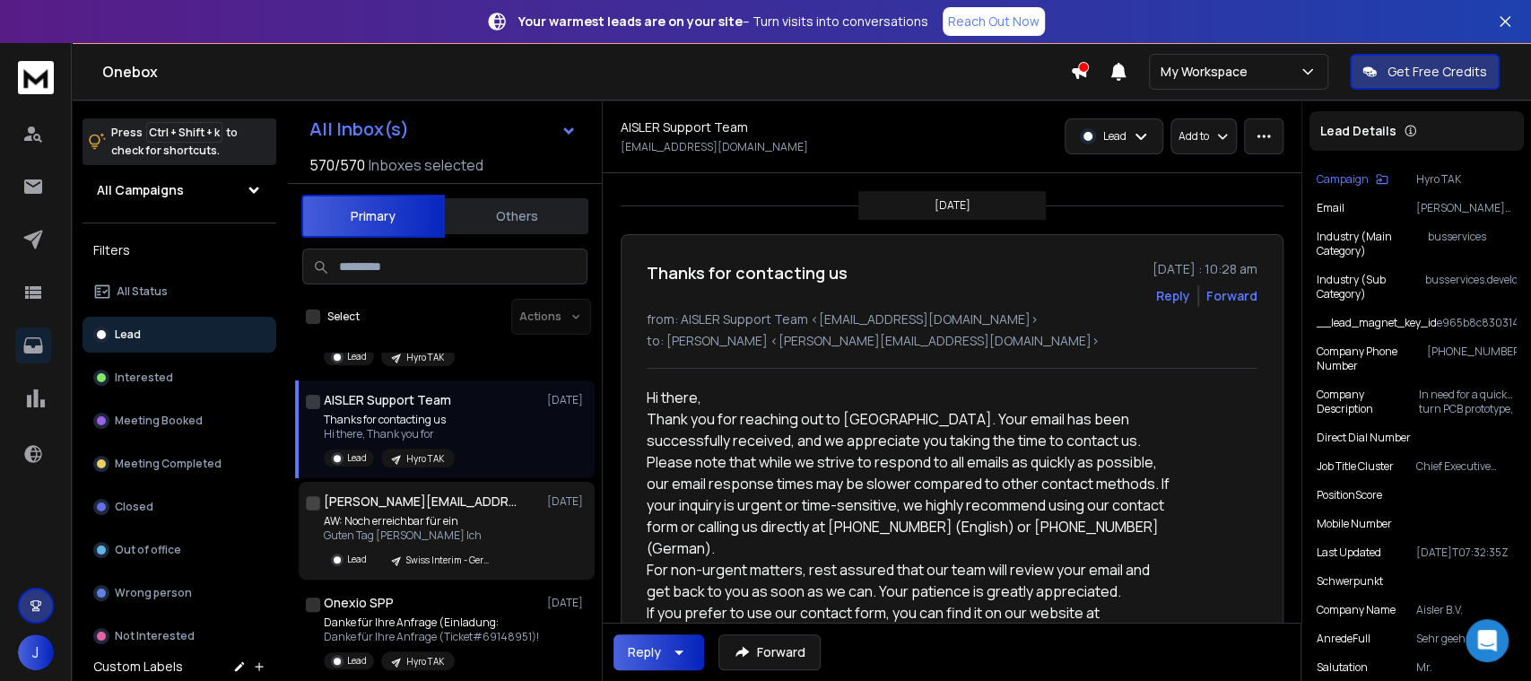
click at [495, 528] on p "Guten Tag [PERSON_NAME] Ich" at bounding box center [413, 535] width 179 height 14
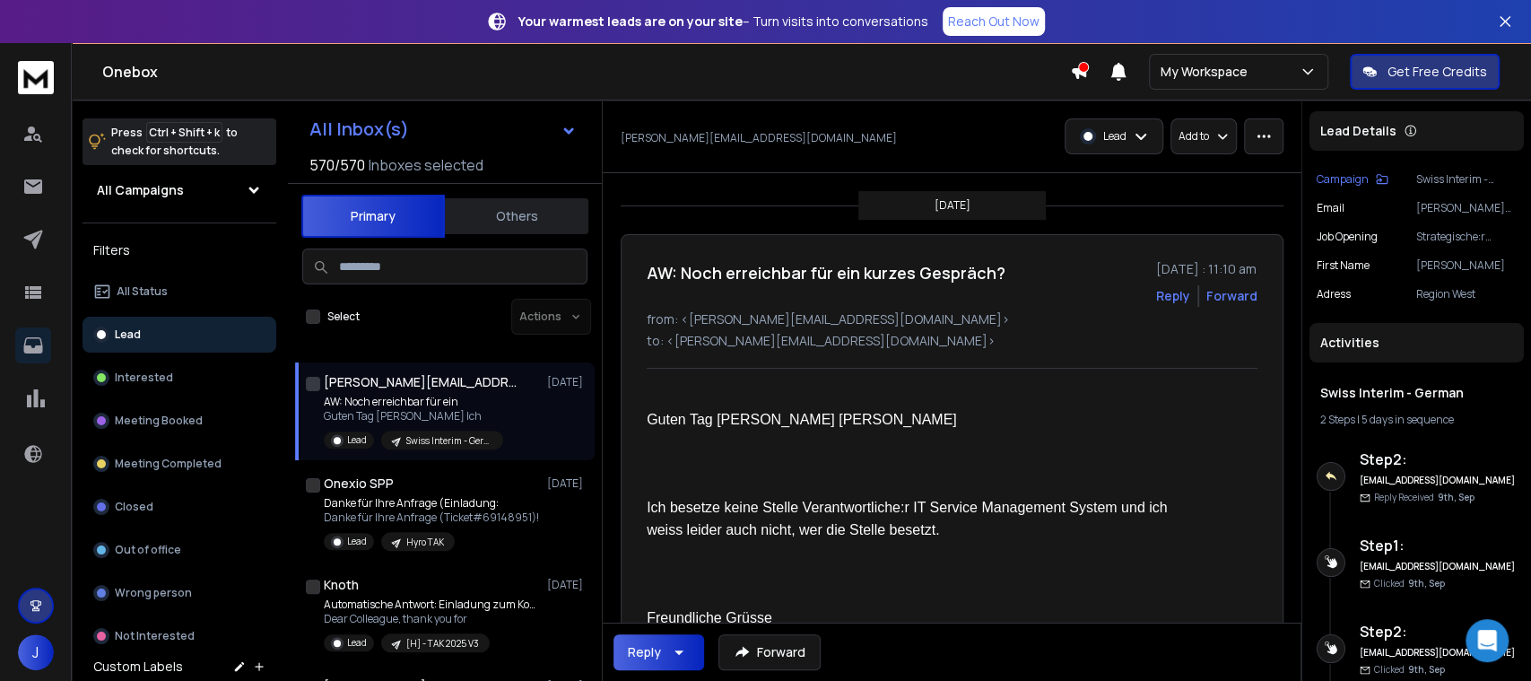
scroll to position [119, 0]
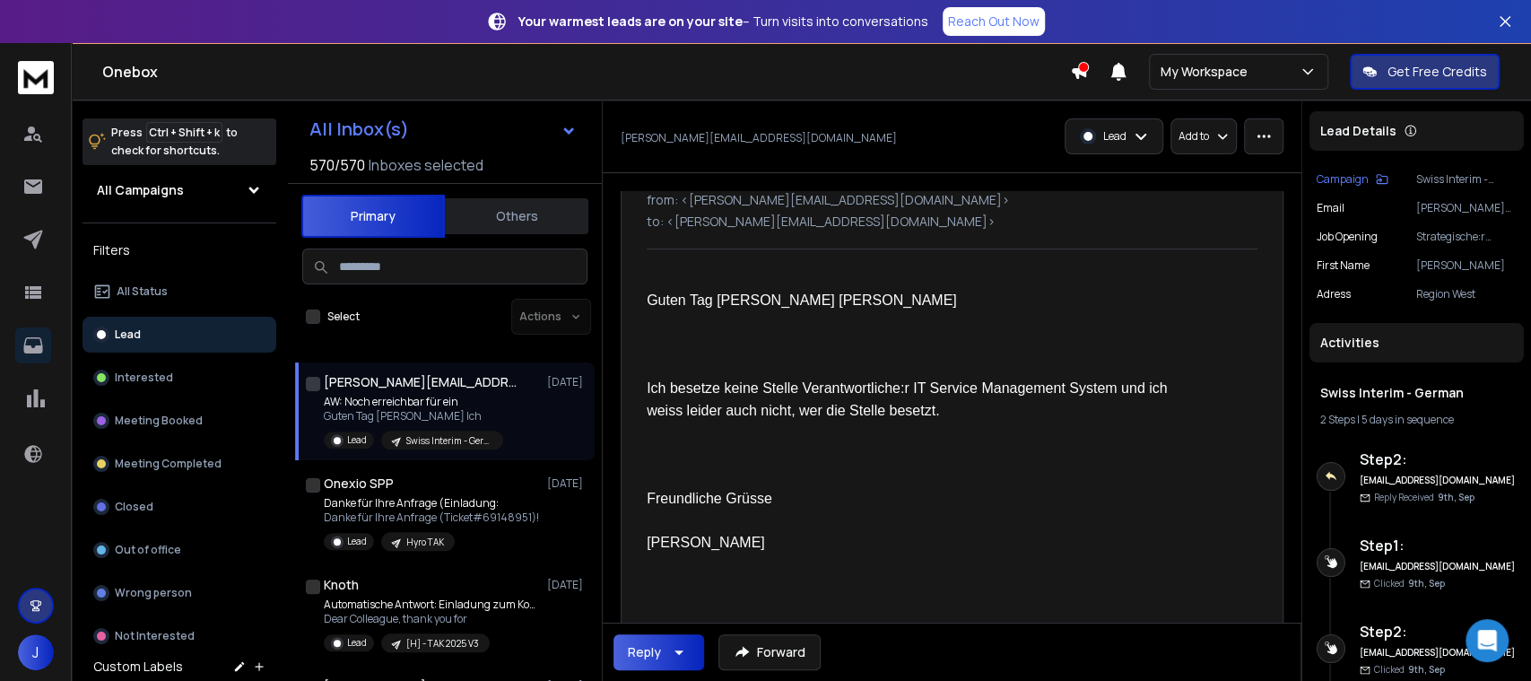
click at [788, 400] on p "Ich besetze keine Stelle Verantwortliche:r IT Service Management System und ich…" at bounding box center [909, 399] width 524 height 45
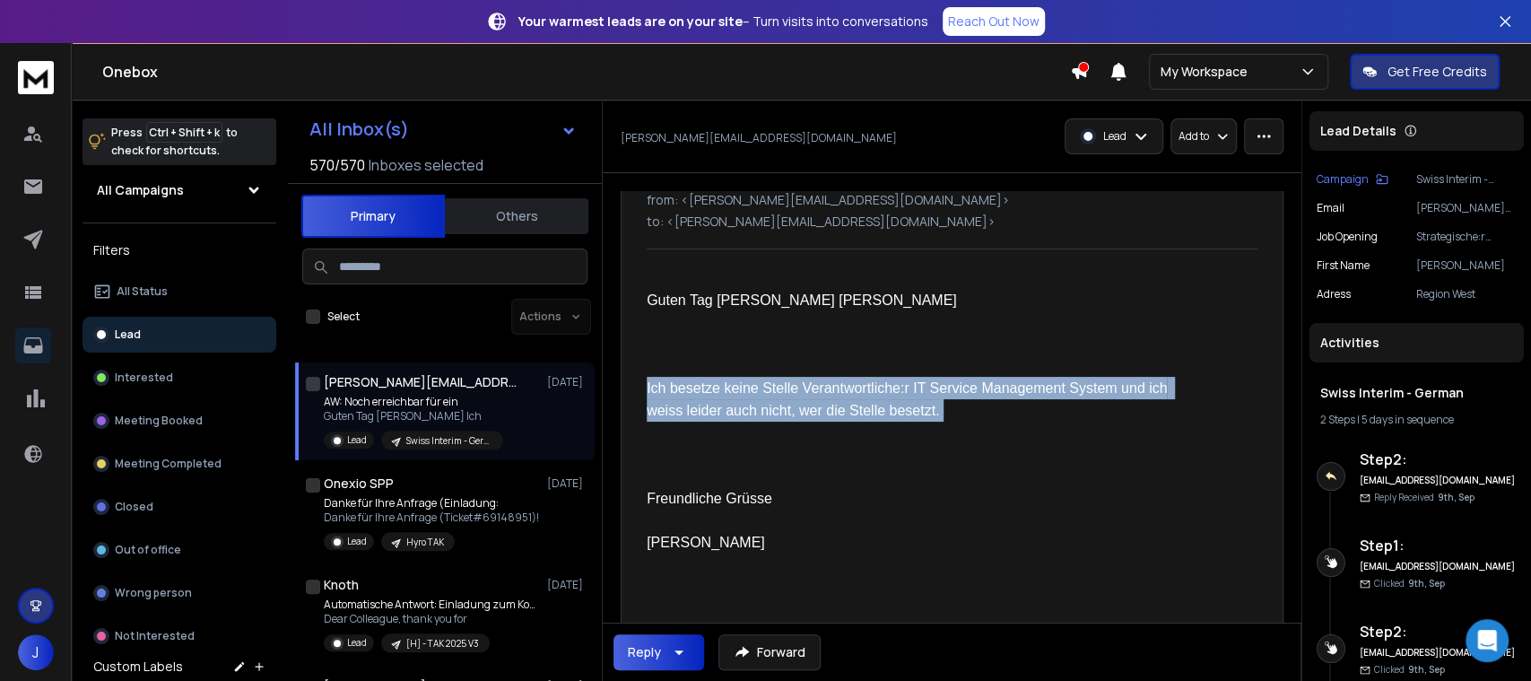
click at [788, 400] on p "Ich besetze keine Stelle Verantwortliche:r IT Service Management System und ich…" at bounding box center [909, 399] width 524 height 45
copy span "Ich besetze keine Stelle Verantwortliche:r IT Service Management System und ich…"
click at [816, 414] on span "Ich besetze keine Stelle Verantwortliche:r IT Service Management System und ich…" at bounding box center [909, 399] width 525 height 38
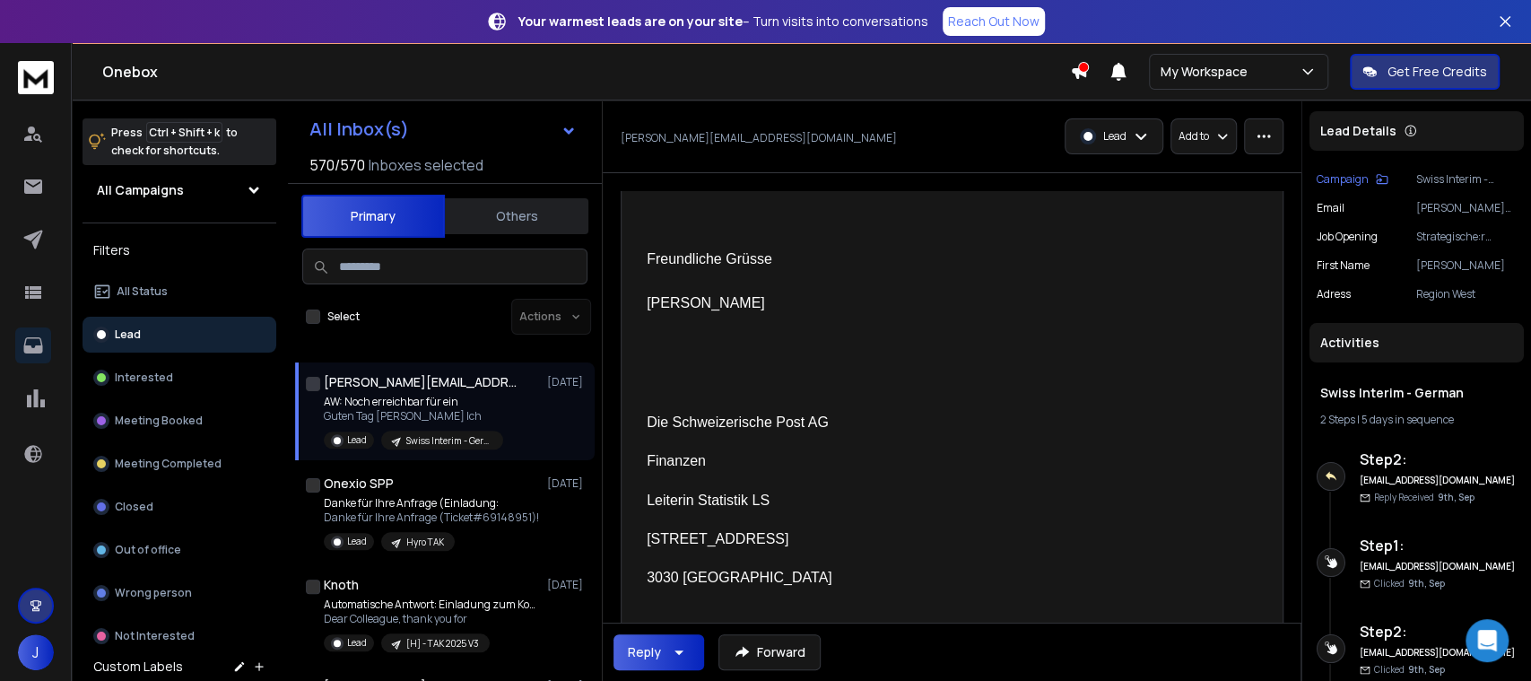
scroll to position [0, 0]
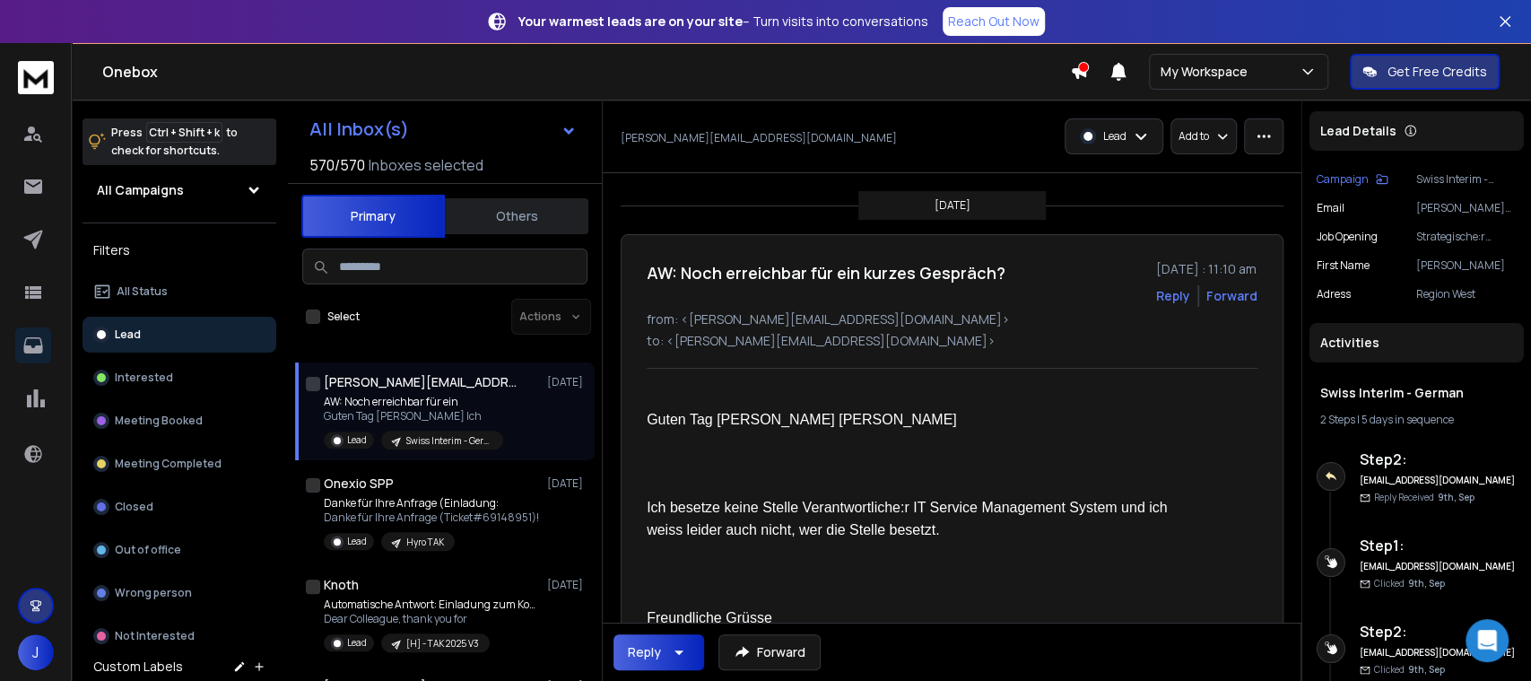
click at [1111, 123] on div "Lead" at bounding box center [1114, 136] width 97 height 34
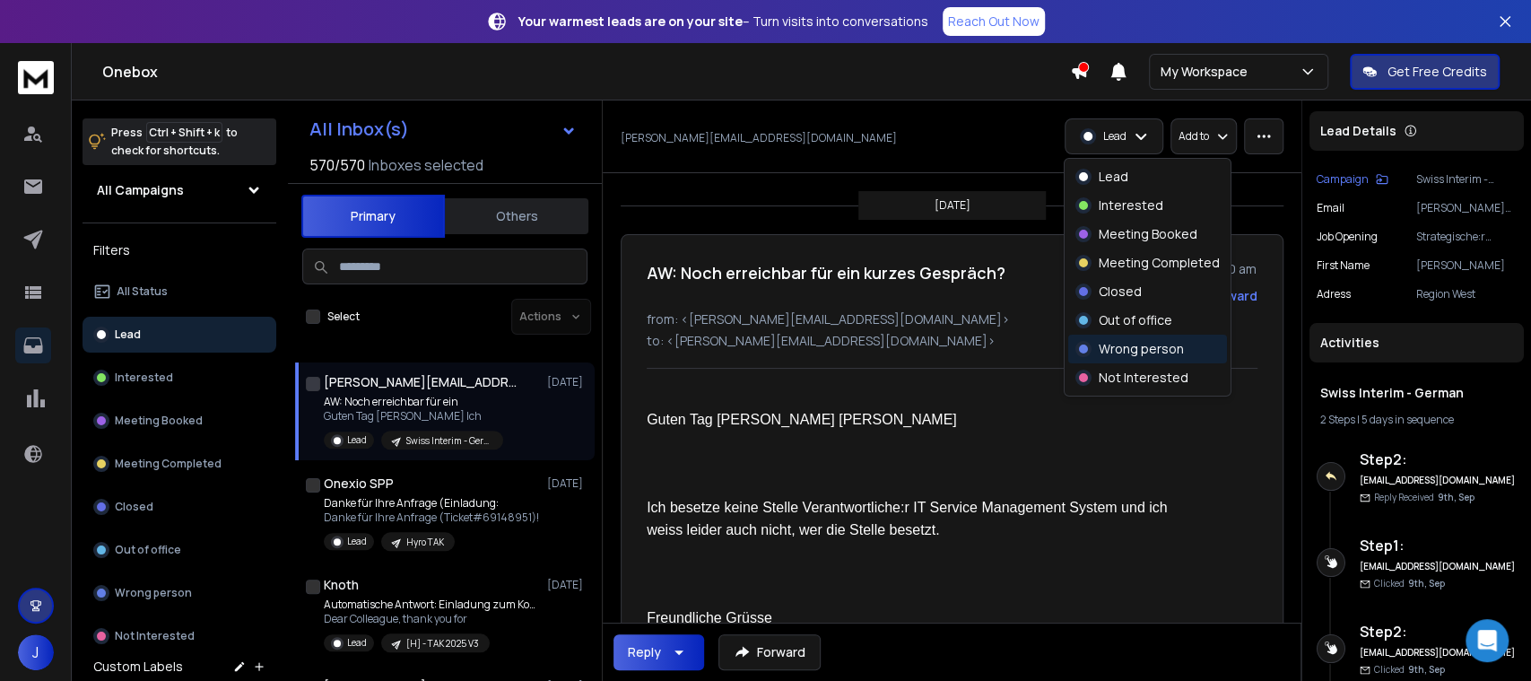
click at [1105, 347] on p "Wrong person" at bounding box center [1141, 349] width 85 height 18
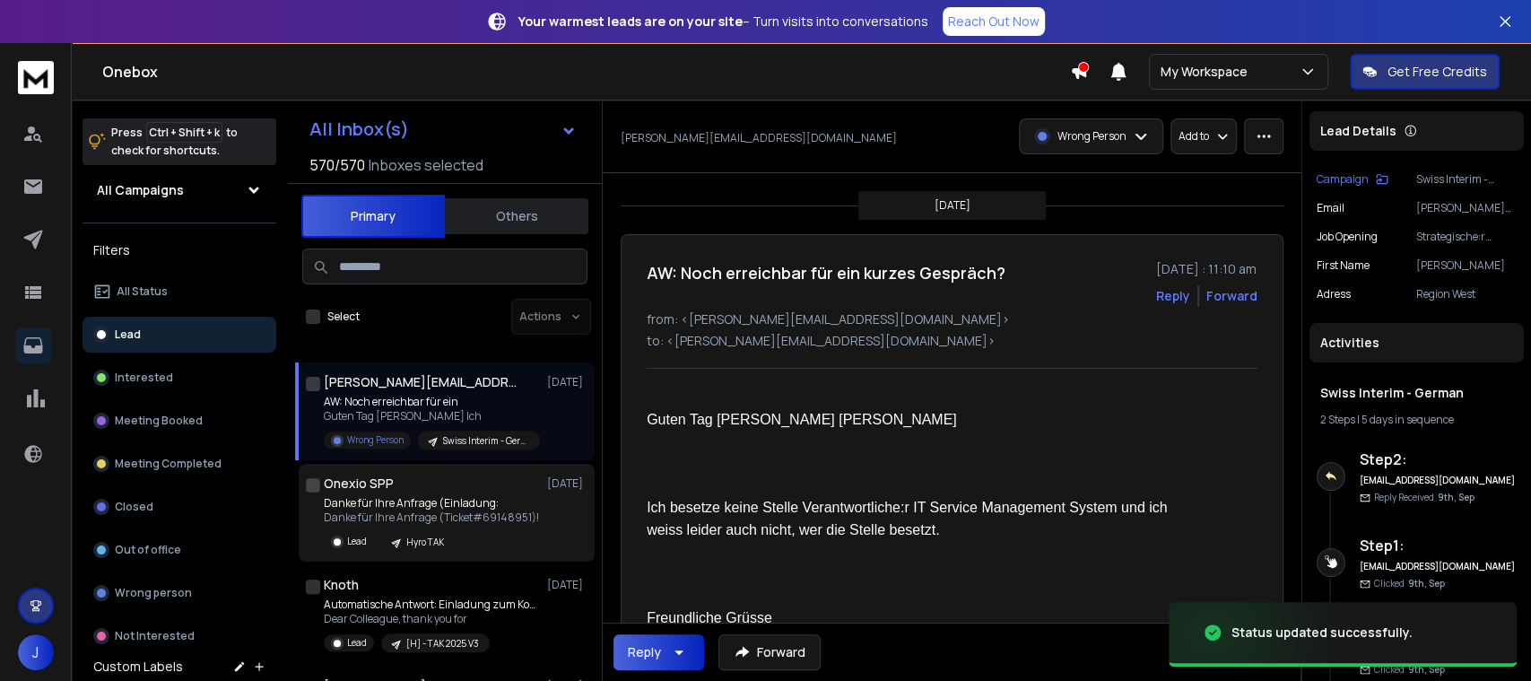
click at [530, 508] on p "Danke für Ihre Anfrage (Einladung:" at bounding box center [431, 503] width 215 height 14
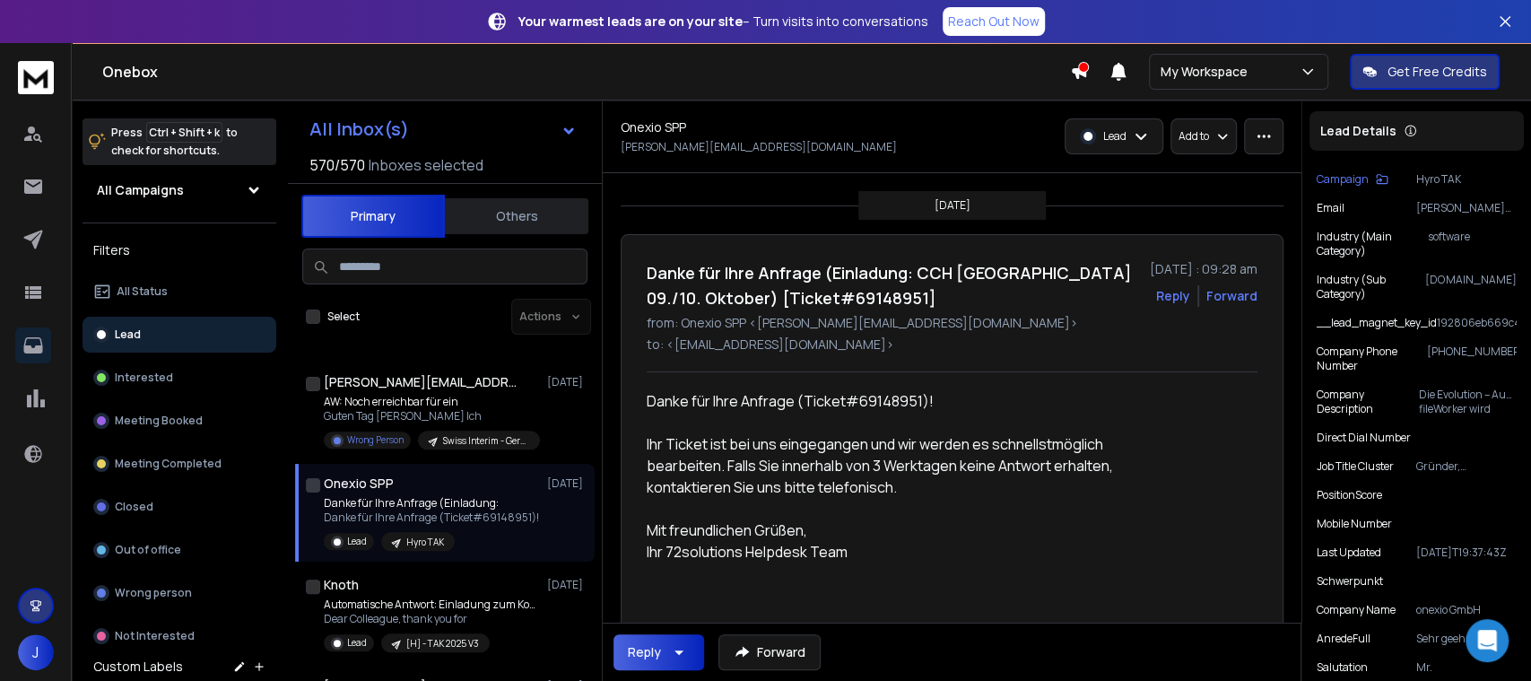
click at [739, 461] on div "Ihr Ticket ist bei uns eingegangen und wir werden es schnellstmöglich bearbeite…" at bounding box center [909, 465] width 524 height 65
click at [683, 452] on div "Ihr Ticket ist bei uns eingegangen und wir werden es schnellstmöglich bearbeite…" at bounding box center [909, 465] width 524 height 65
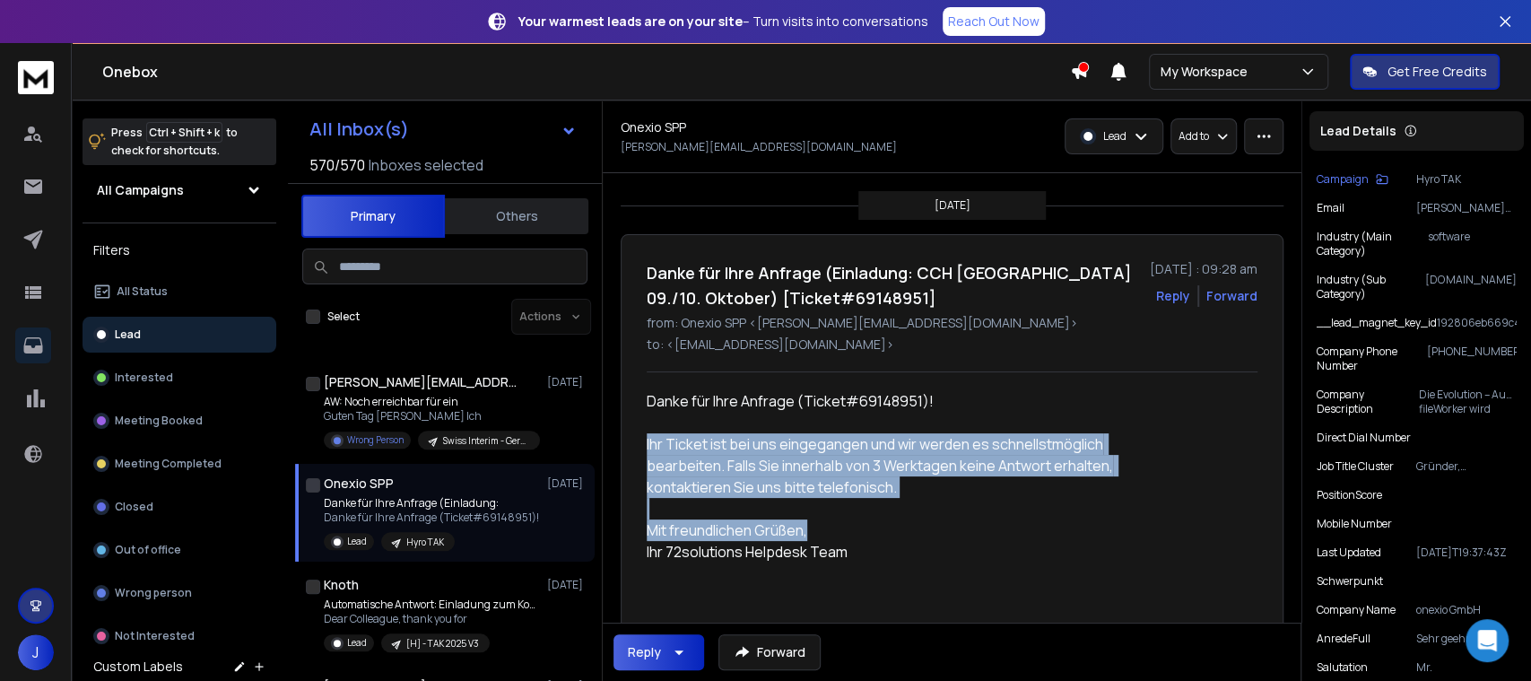
drag, startPoint x: 636, startPoint y: 437, endPoint x: 975, endPoint y: 530, distance: 351.7
click at [975, 530] on div "Danke für Ihre Anfrage (Einladung: CCH [GEOGRAPHIC_DATA] 09./10. Oktober) [Tick…" at bounding box center [952, 461] width 663 height 455
copy div "Ihr Ticket ist bei uns eingegangen und wir werden es schnellstmöglich bearbeite…"
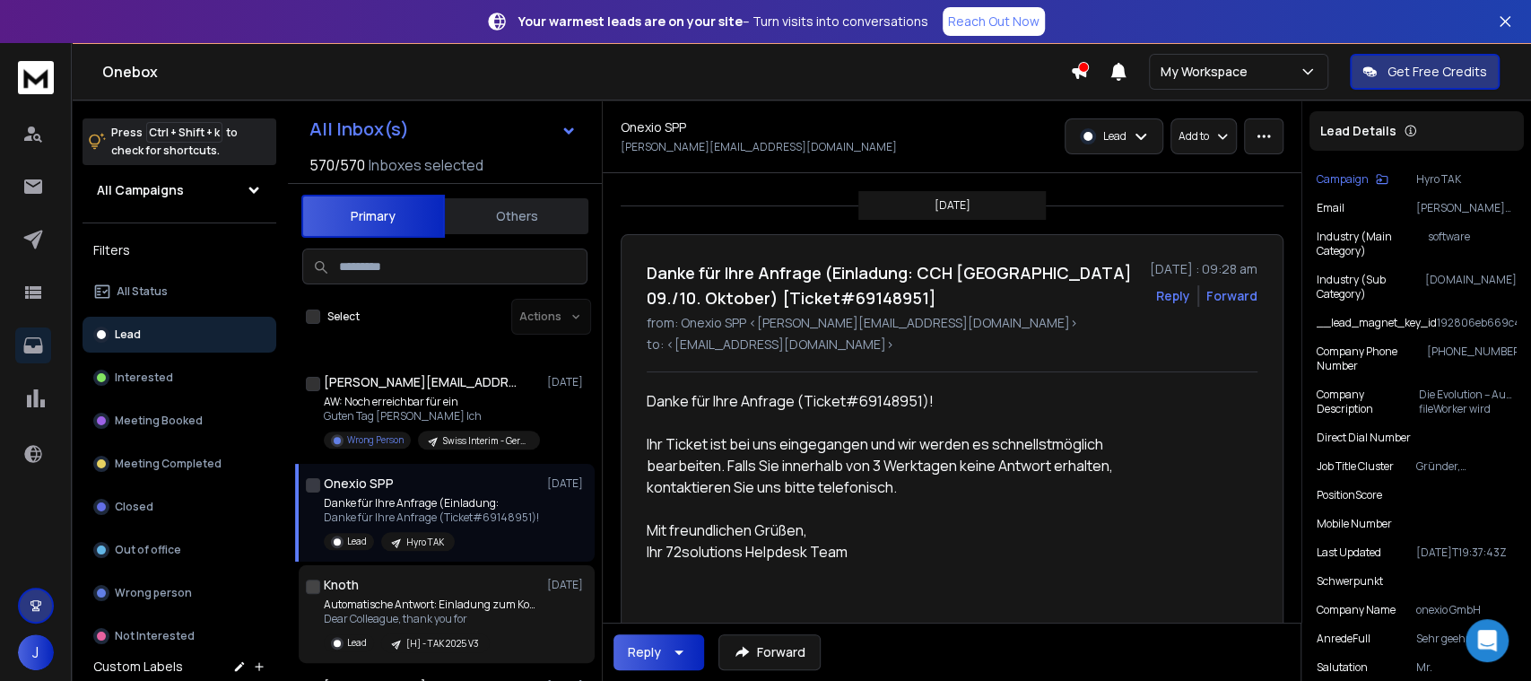
click at [508, 576] on div "Knoth [DATE]" at bounding box center [456, 585] width 264 height 18
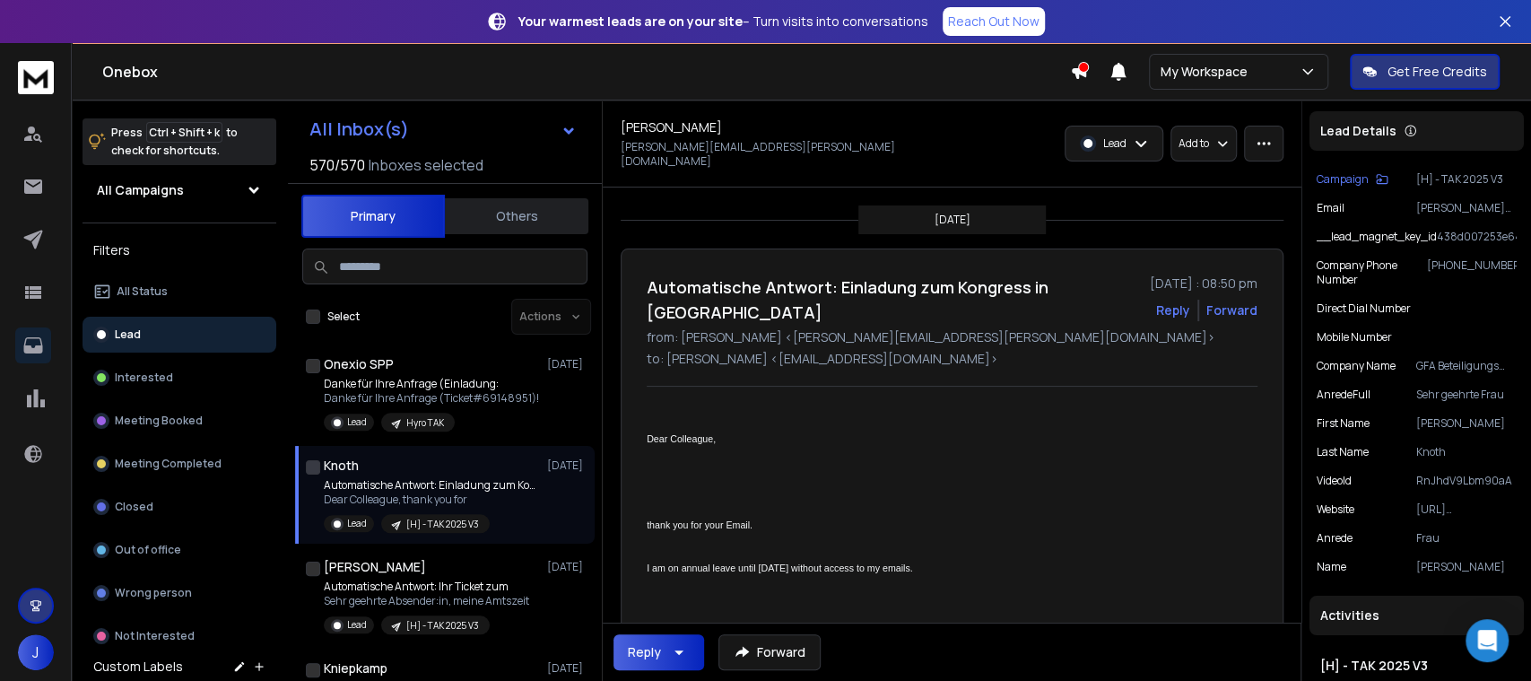
scroll to position [119, 0]
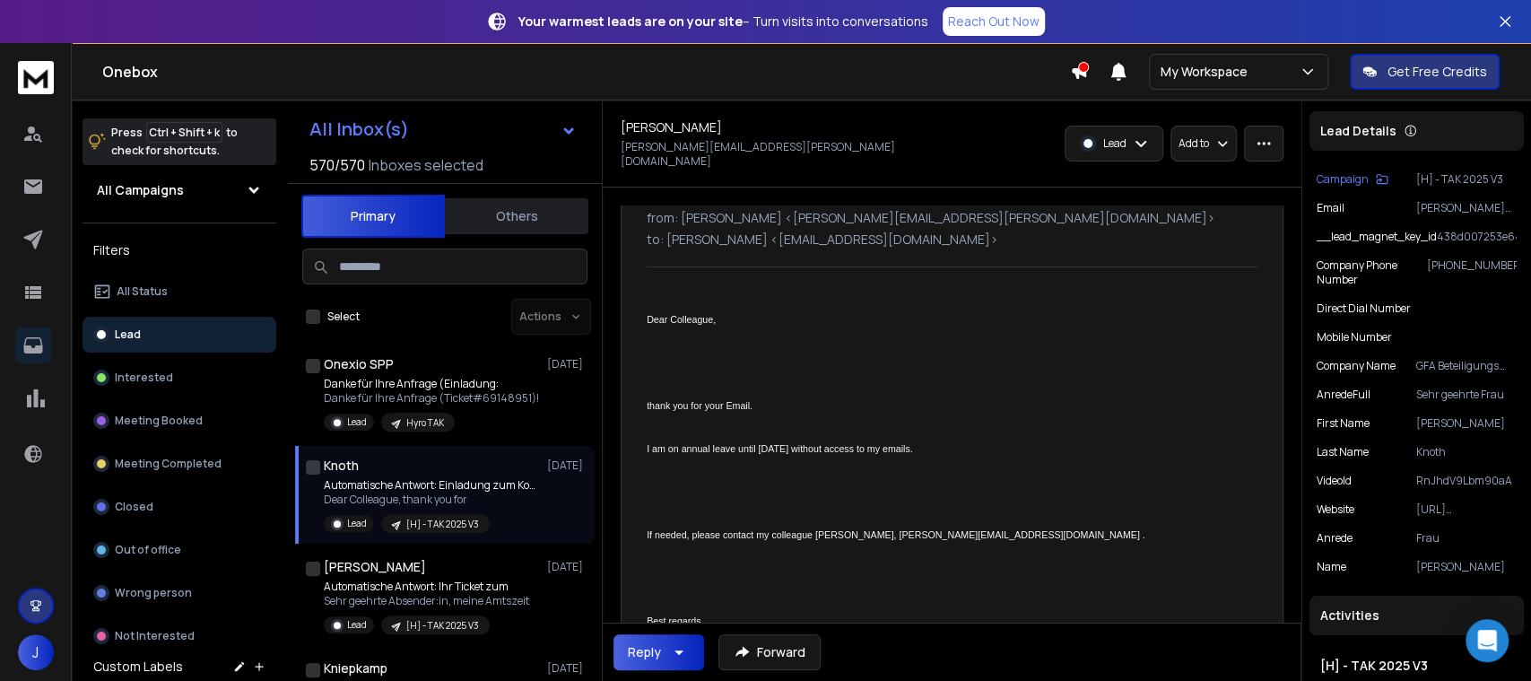
click at [716, 443] on div "﻿ Dear Colleague, thank you for your Email. I am on annual leave until [DATE] w…" at bounding box center [909, 532] width 524 height 495
click at [739, 443] on span "I am on annual leave until [DATE] without access to my emails." at bounding box center [780, 448] width 266 height 11
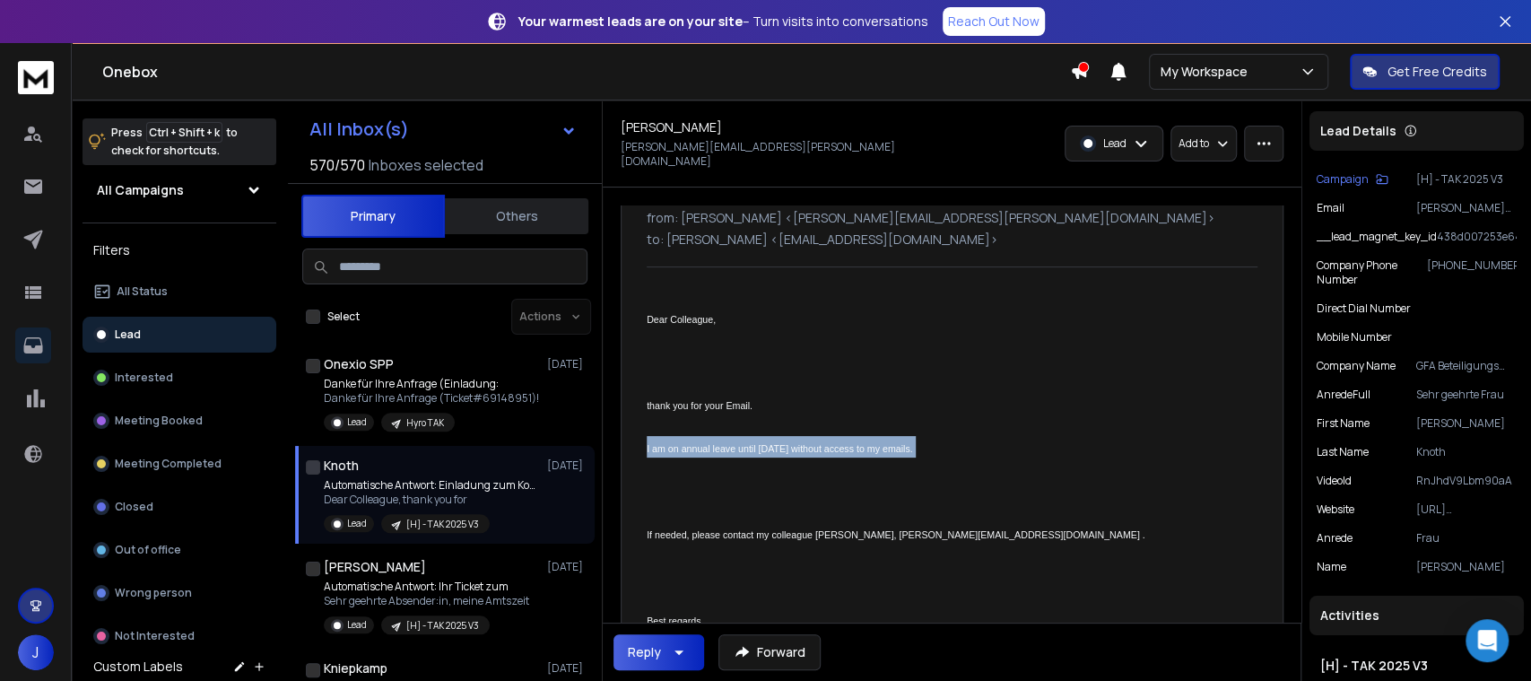
click at [739, 443] on span "I am on annual leave until [DATE] without access to my emails." at bounding box center [780, 448] width 266 height 11
click at [784, 440] on p "I am on annual leave until [DATE] without access to my emails." at bounding box center [909, 447] width 524 height 22
click at [1120, 126] on div "Lead" at bounding box center [1114, 143] width 97 height 34
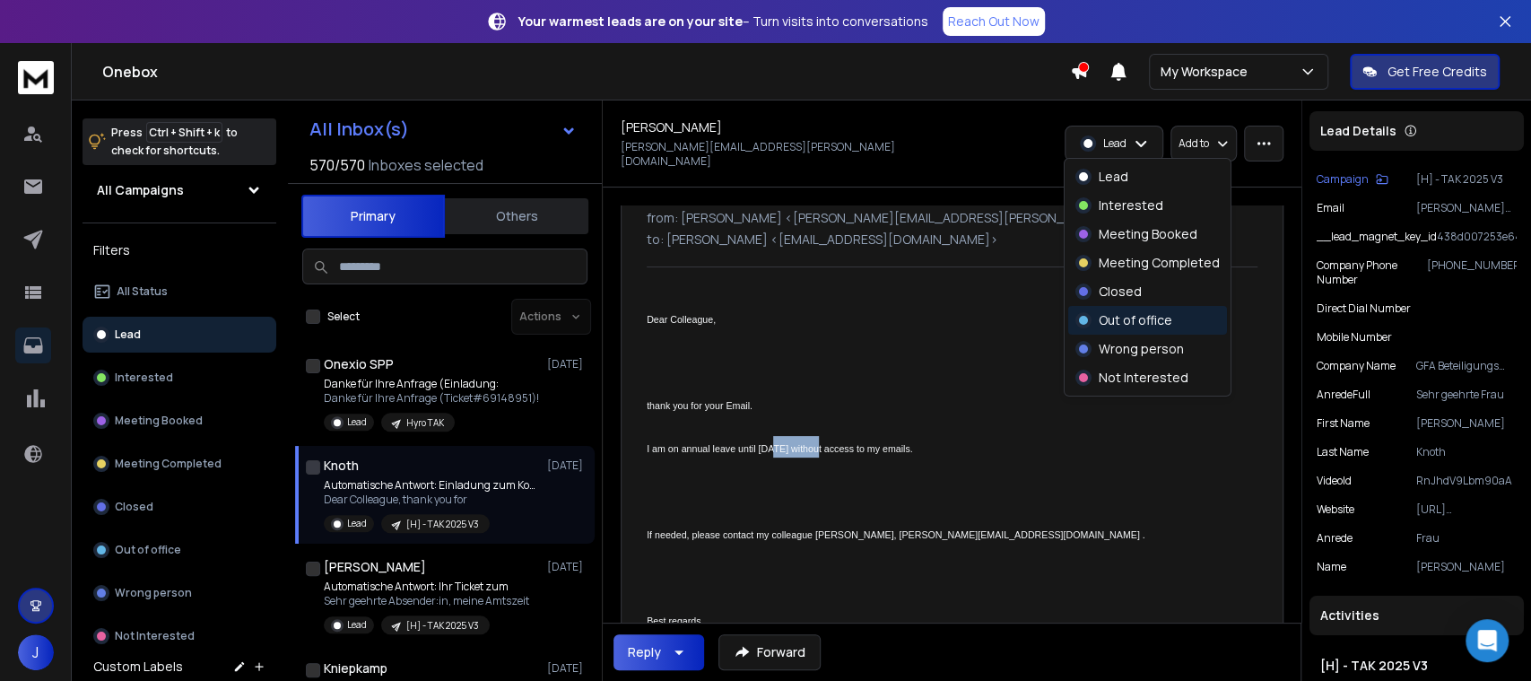
click at [1089, 327] on div "Out of office" at bounding box center [1124, 320] width 97 height 18
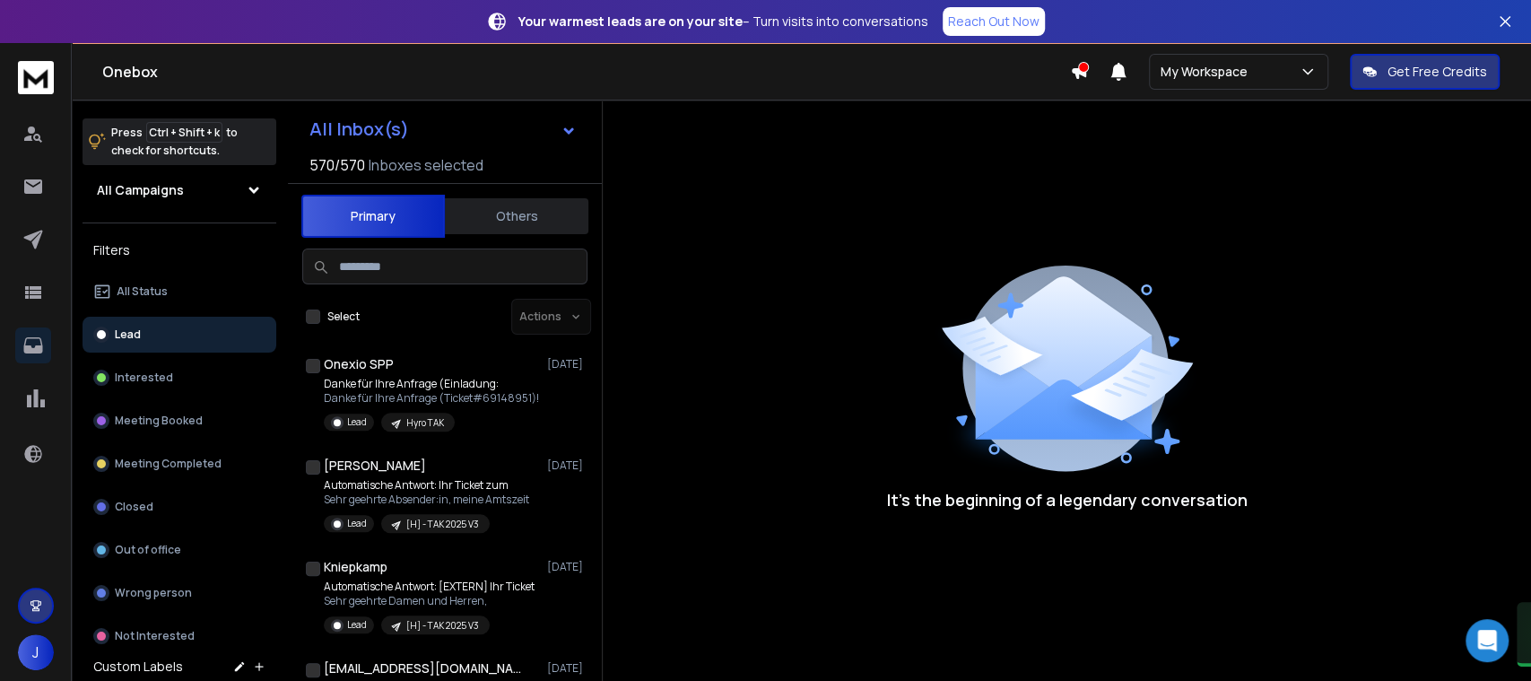
scroll to position [0, 0]
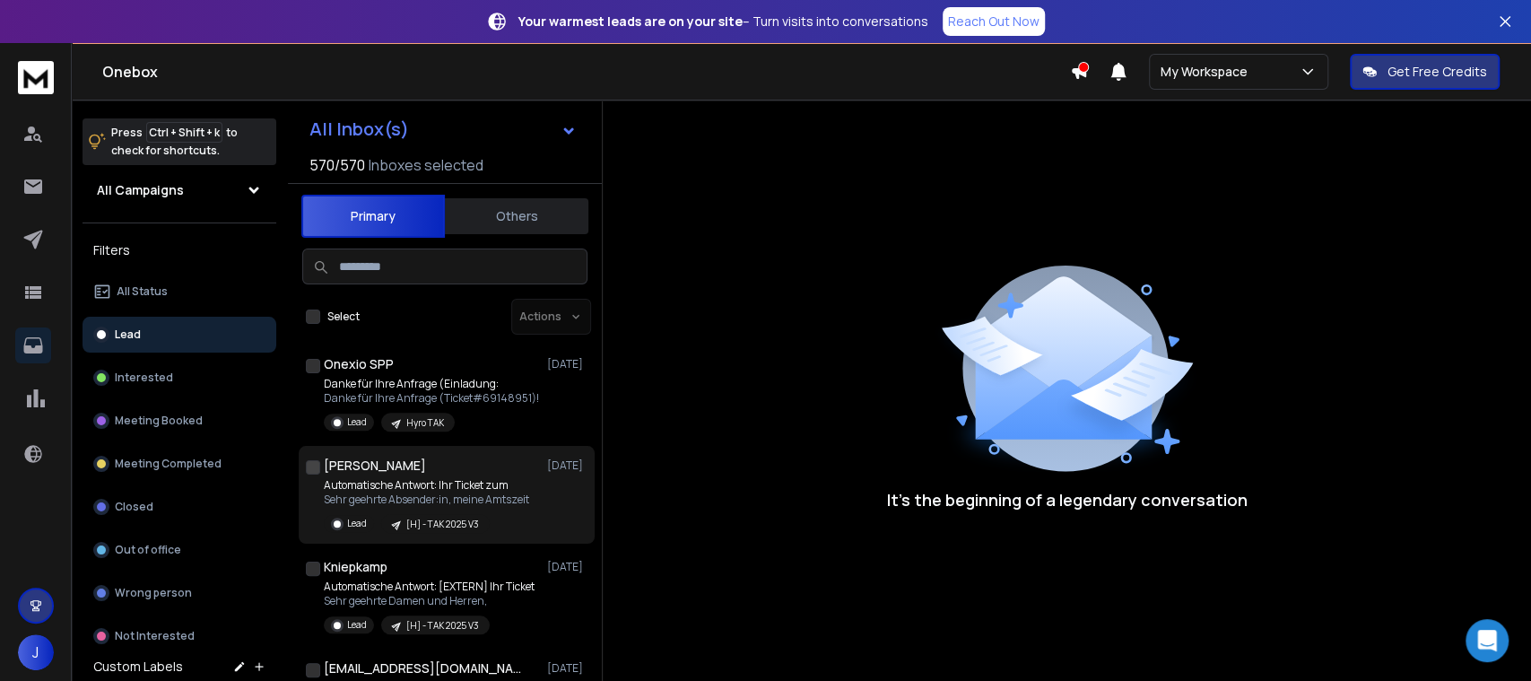
click at [555, 495] on div "Automatische Antwort: Ihr Ticket zum Sehr geehrte Absender:in, meine Amtszeit L…" at bounding box center [456, 505] width 264 height 55
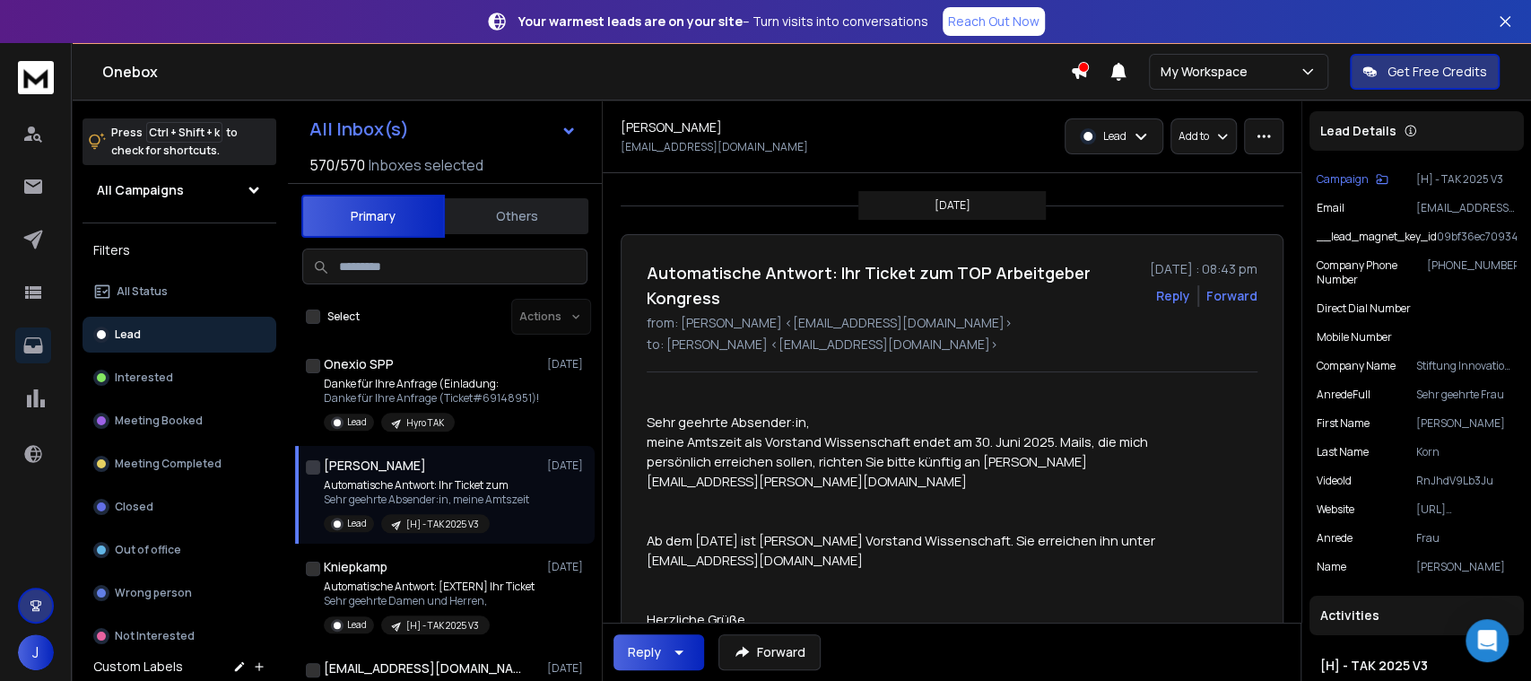
scroll to position [1435, 0]
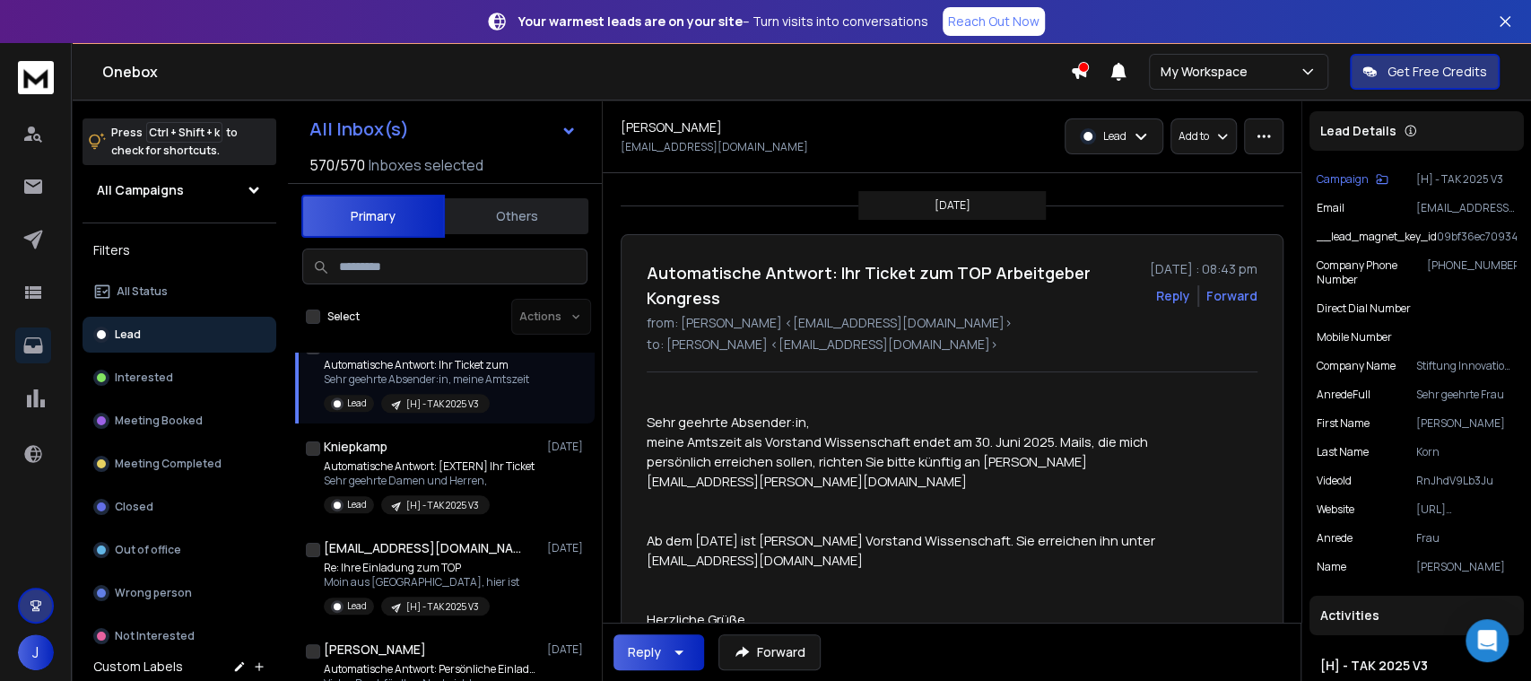
click at [811, 474] on div "Sehr geehrte Absender:in, meine Amtszeit als Vorstand Wissenschaft endet am 30.…" at bounding box center [909, 530] width 524 height 237
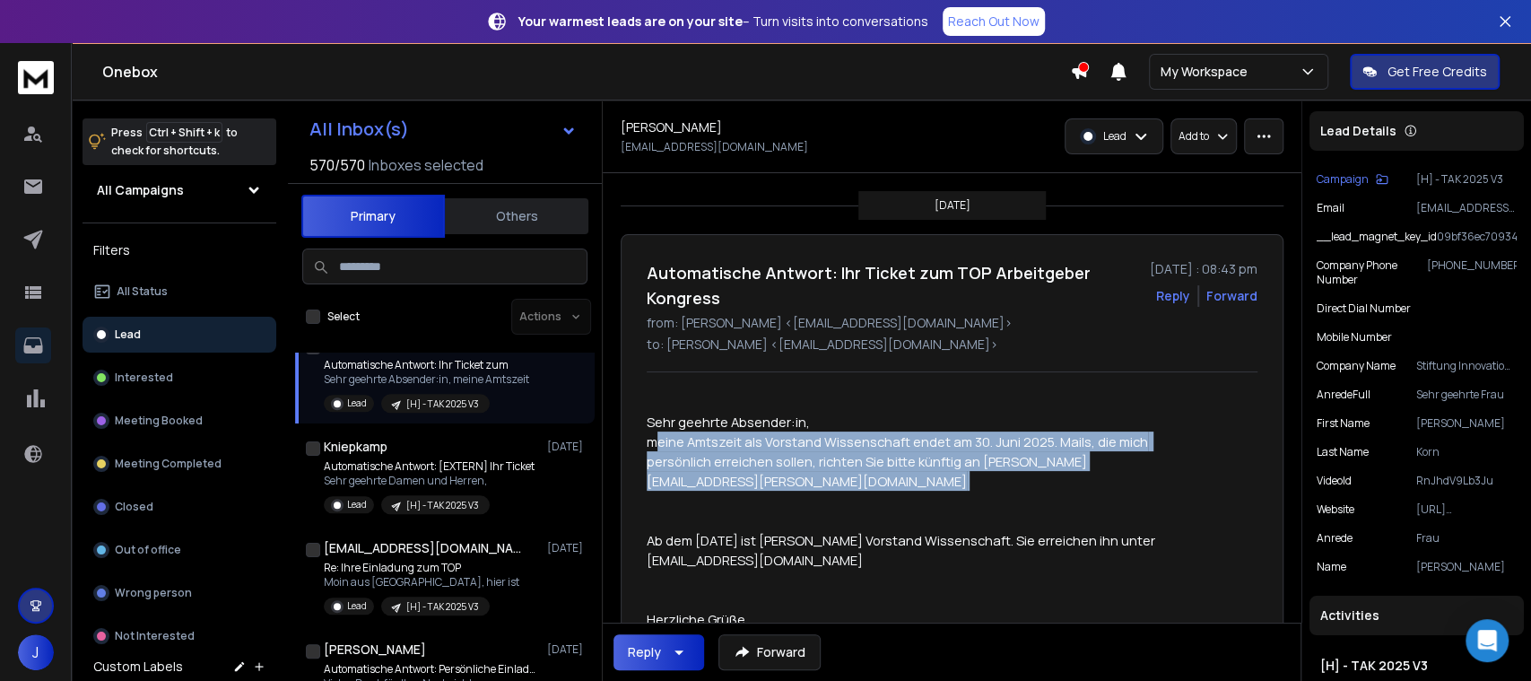
click at [811, 474] on div "Sehr geehrte Absender:in, meine Amtszeit als Vorstand Wissenschaft endet am 30.…" at bounding box center [909, 530] width 524 height 237
click at [1091, 144] on div "Lead" at bounding box center [1114, 136] width 97 height 34
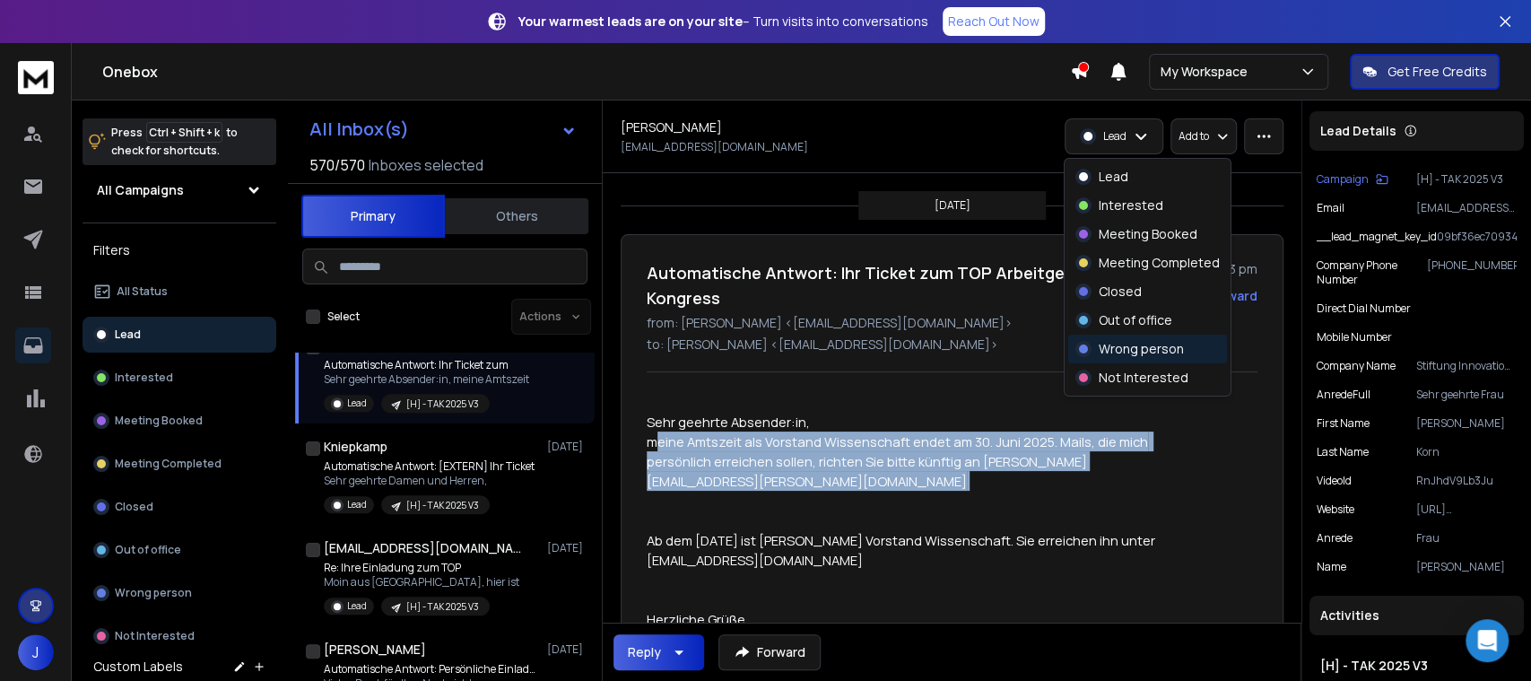
click at [1099, 348] on p "Wrong person" at bounding box center [1141, 349] width 85 height 18
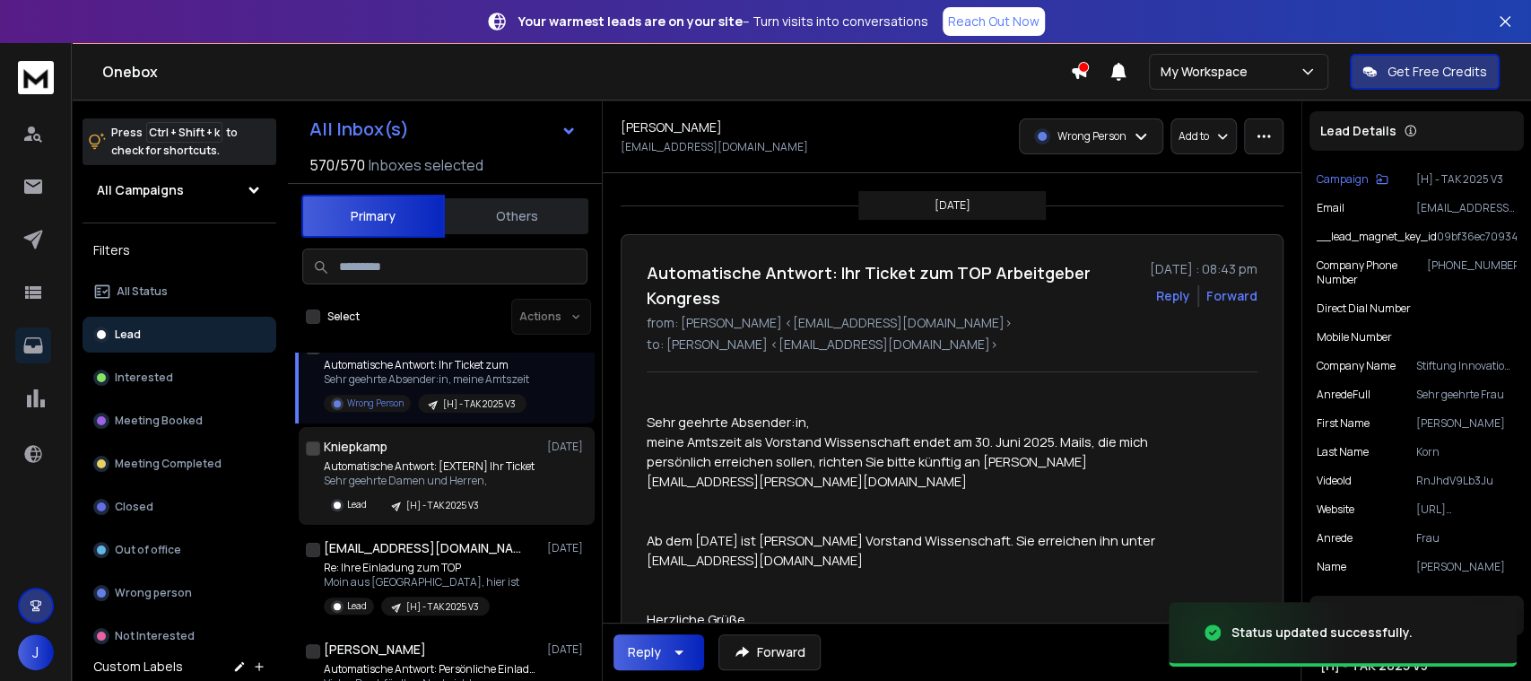
click at [544, 481] on div "Automatische Antwort: [EXTERN] Ihr Ticket Sehr geehrte Damen und Herren, Lead […" at bounding box center [456, 486] width 264 height 55
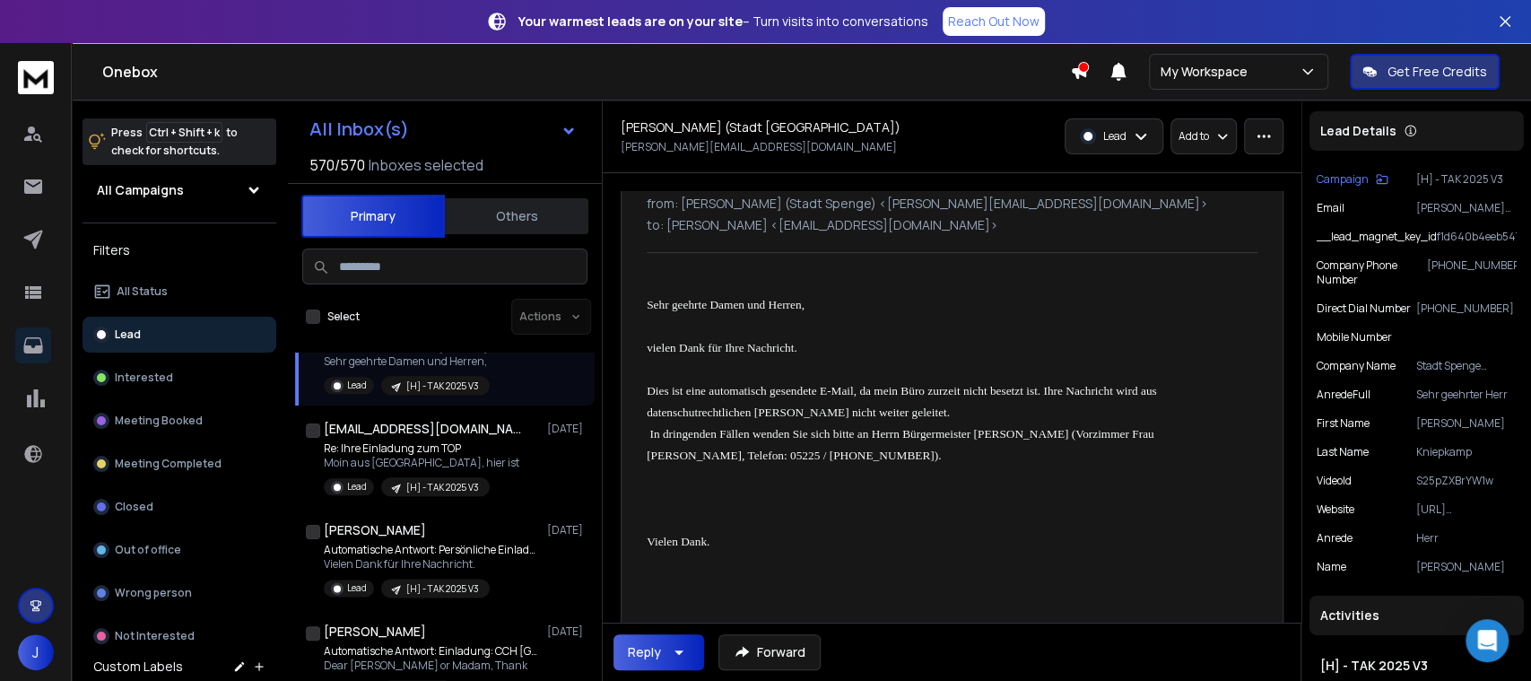
scroll to position [0, 0]
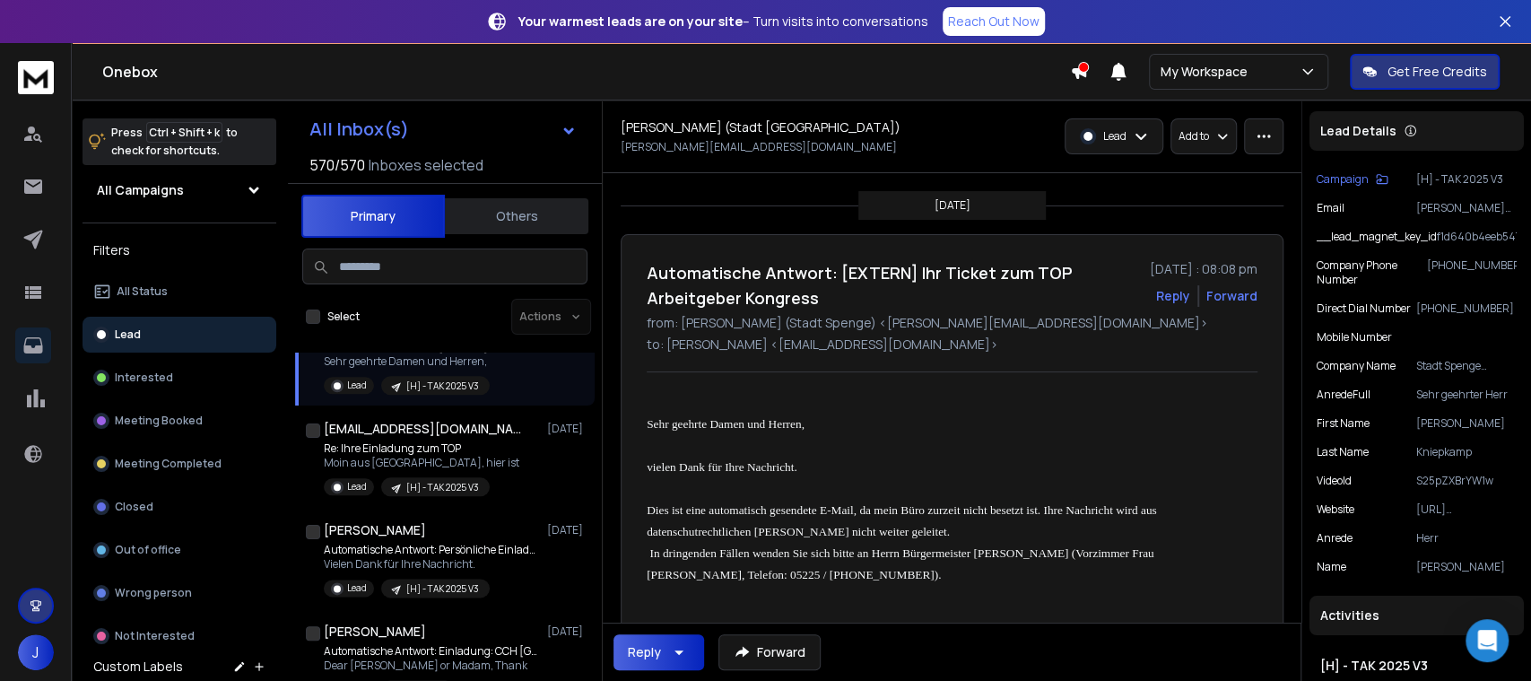
click at [1077, 146] on div "Lead" at bounding box center [1114, 136] width 97 height 34
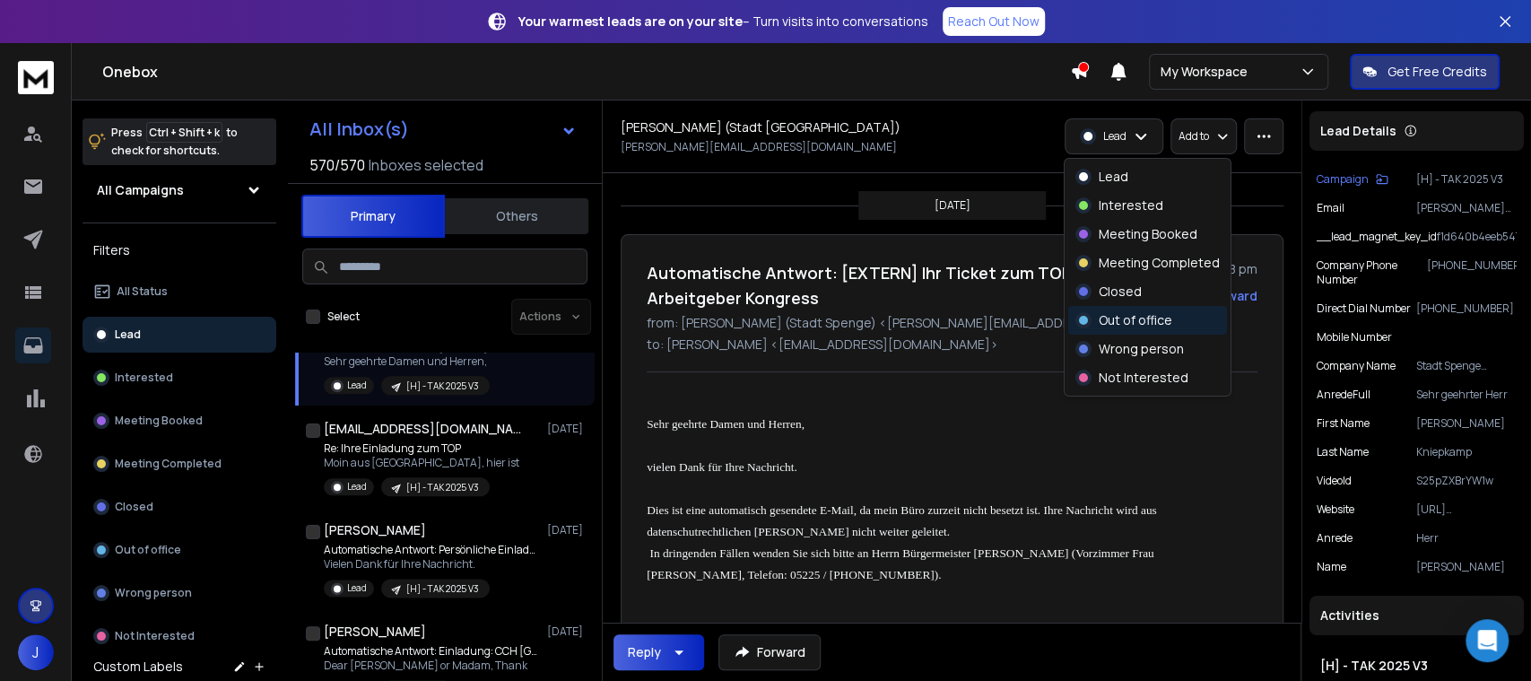
click at [1087, 319] on span at bounding box center [1084, 320] width 16 height 16
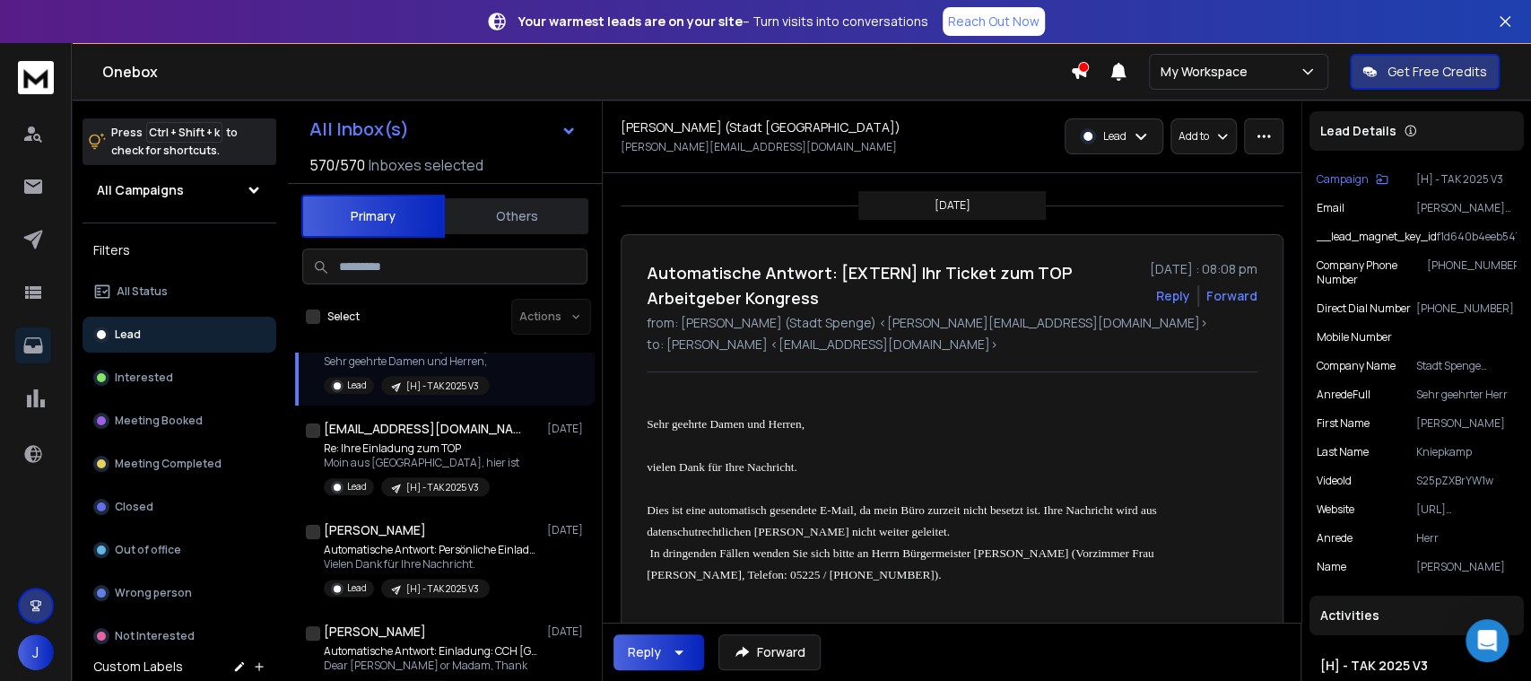
scroll to position [1452, 0]
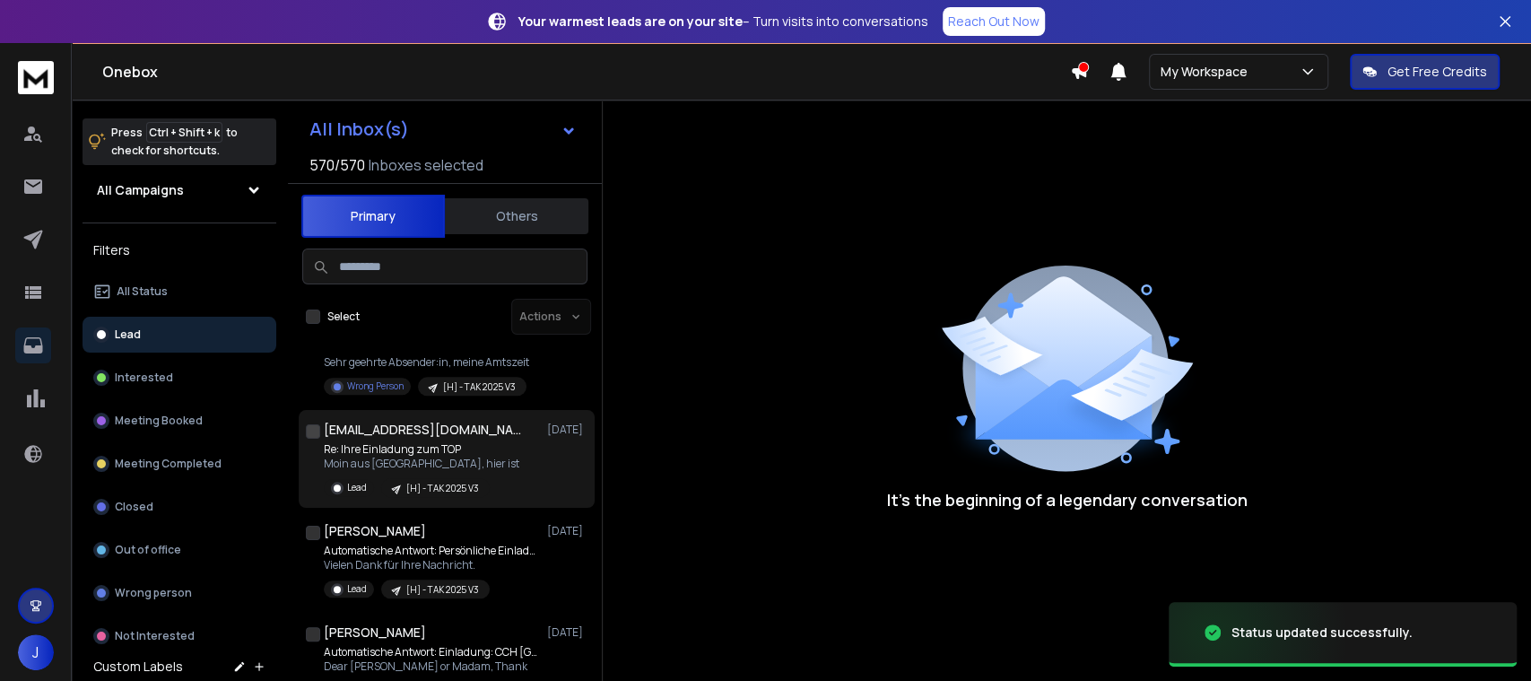
click at [491, 453] on div "Re: Ihre Einladung zum TOP Moin aus [GEOGRAPHIC_DATA], hier ist Lead [H] - TAK …" at bounding box center [456, 469] width 264 height 55
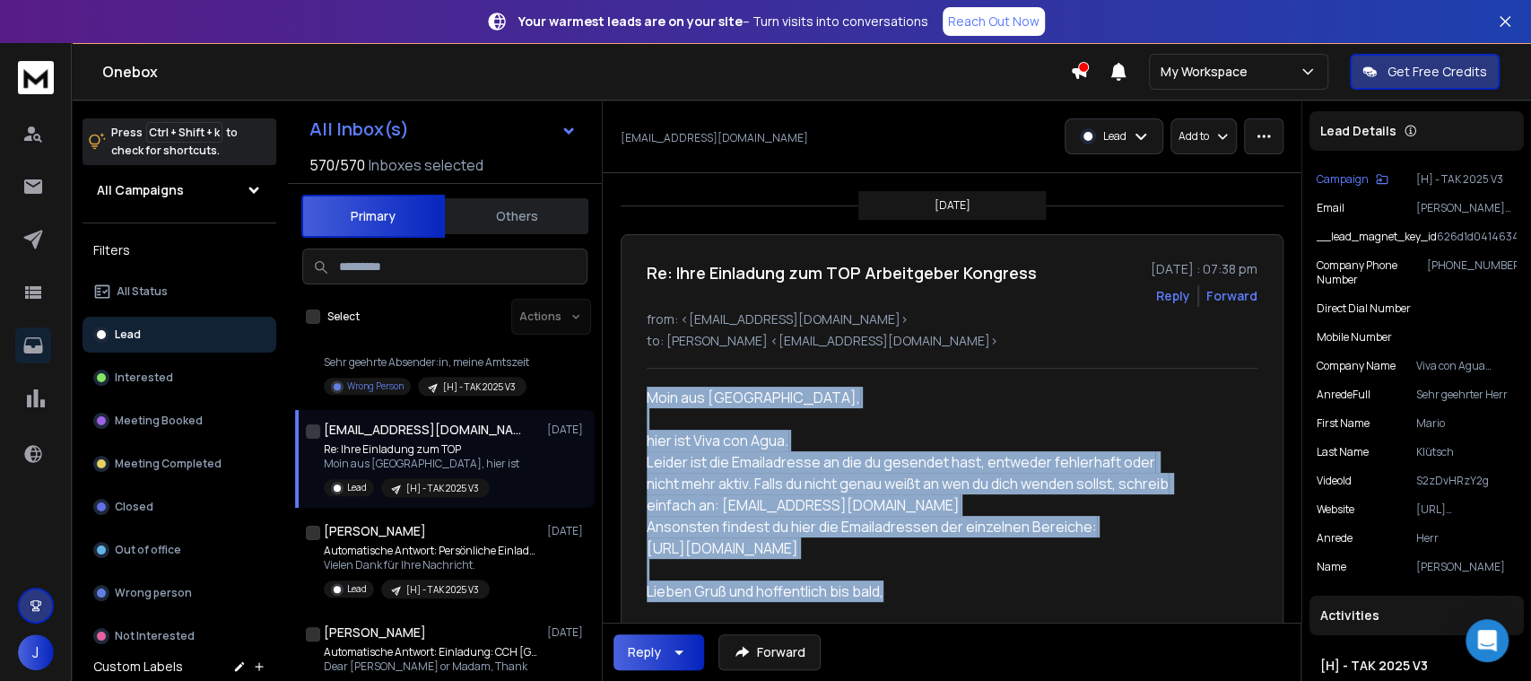
drag, startPoint x: 641, startPoint y: 394, endPoint x: 990, endPoint y: 589, distance: 400.0
click at [990, 589] on div "Re: Ihre Einladung zum TOP Arbeitgeber Kongress [DATE] : 07:38 pm Reply Forward…" at bounding box center [952, 470] width 663 height 473
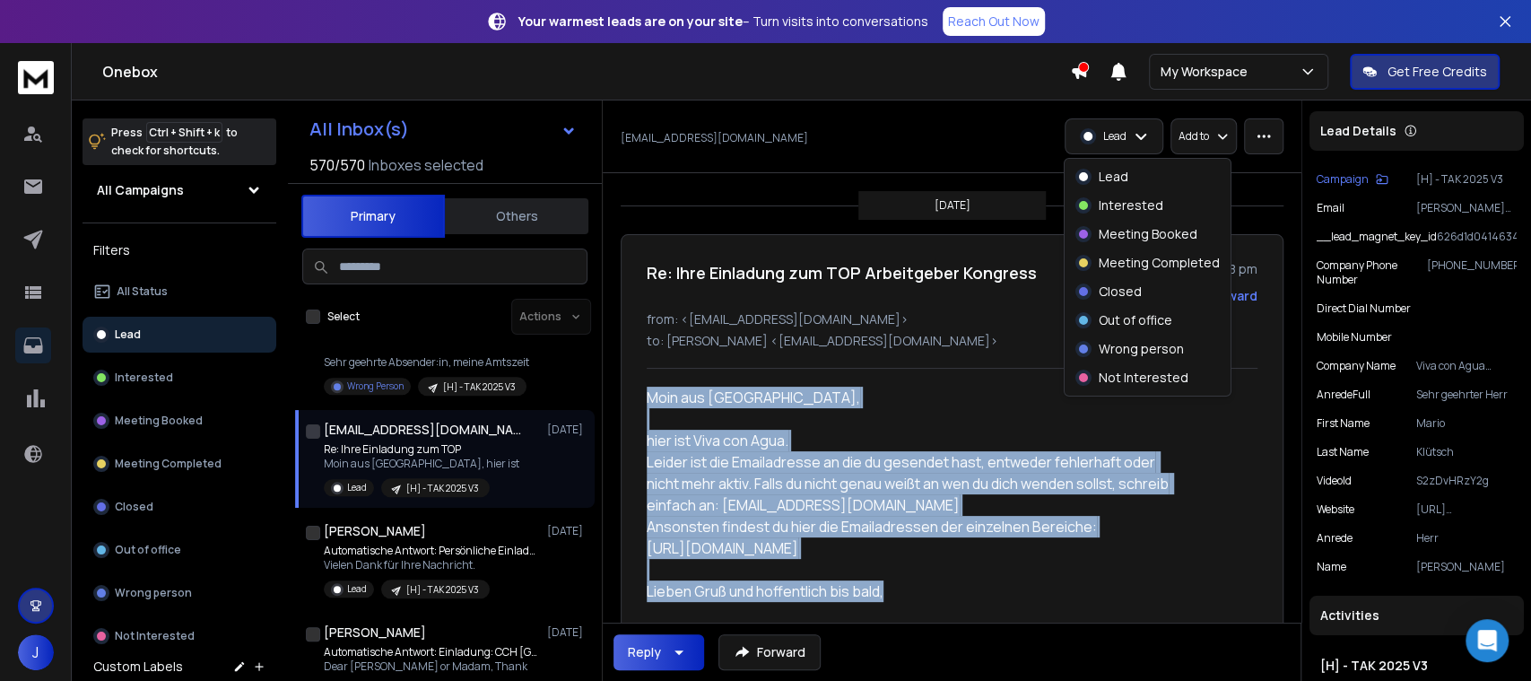
click at [1119, 138] on p "Lead" at bounding box center [1114, 136] width 23 height 14
click at [1118, 351] on p "Wrong person" at bounding box center [1141, 349] width 85 height 18
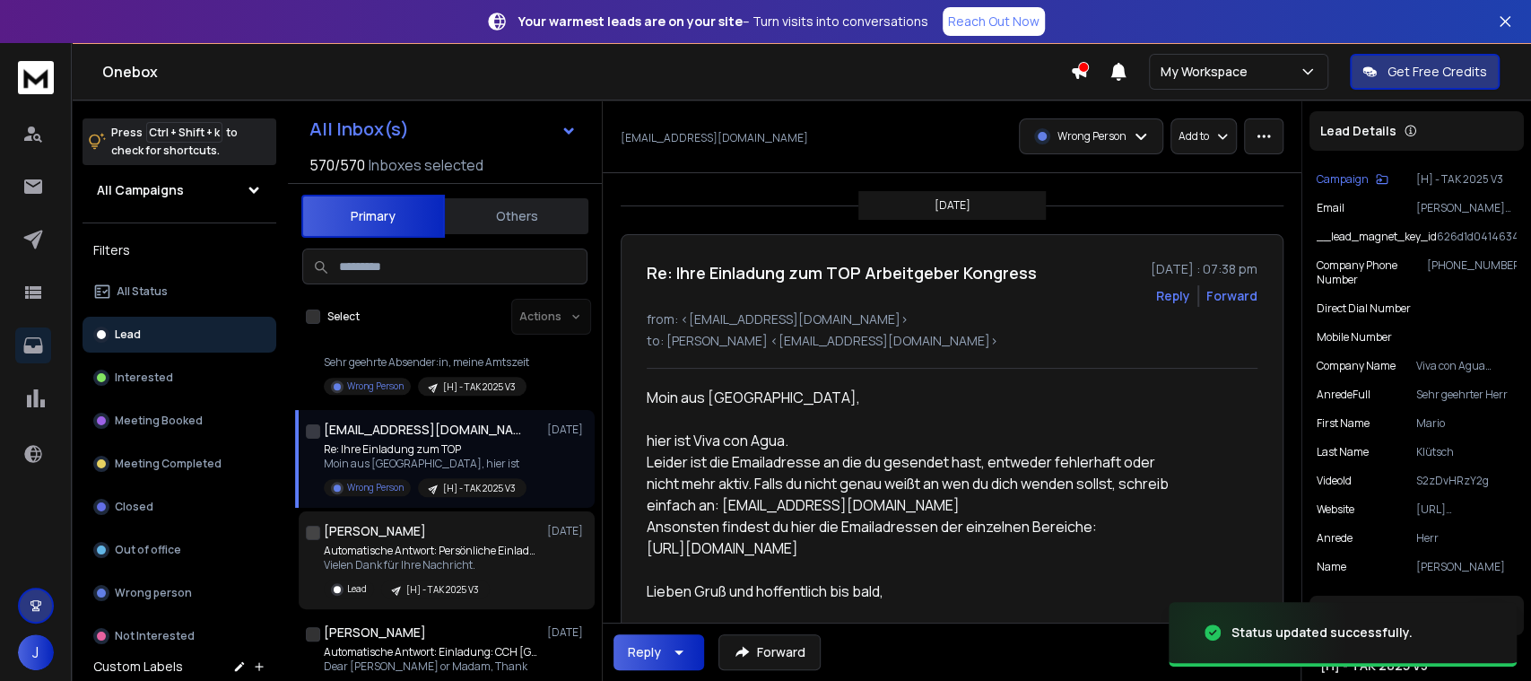
click at [562, 553] on div "Automatische Antwort: Persönliche Einladung zum Vielen Dank für Ihre Nachricht.…" at bounding box center [456, 571] width 264 height 55
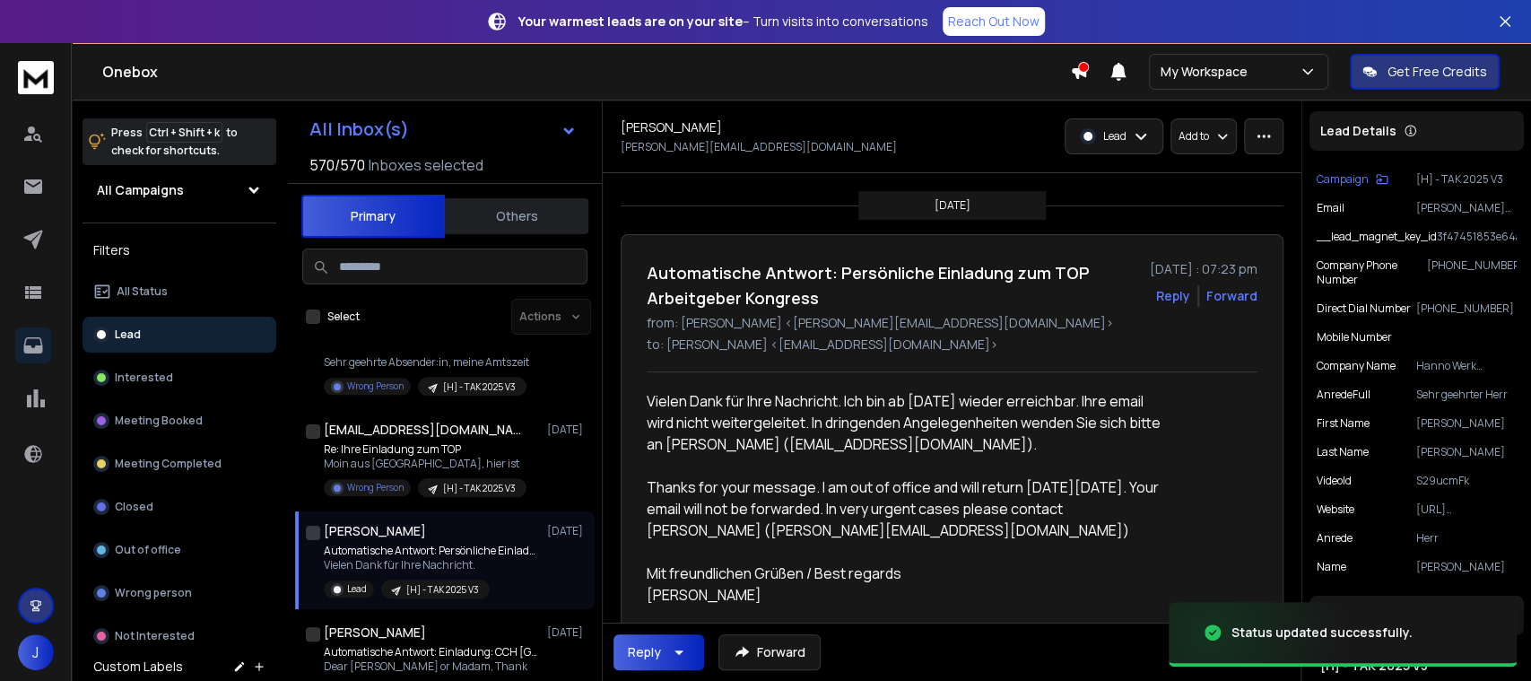
scroll to position [1572, 0]
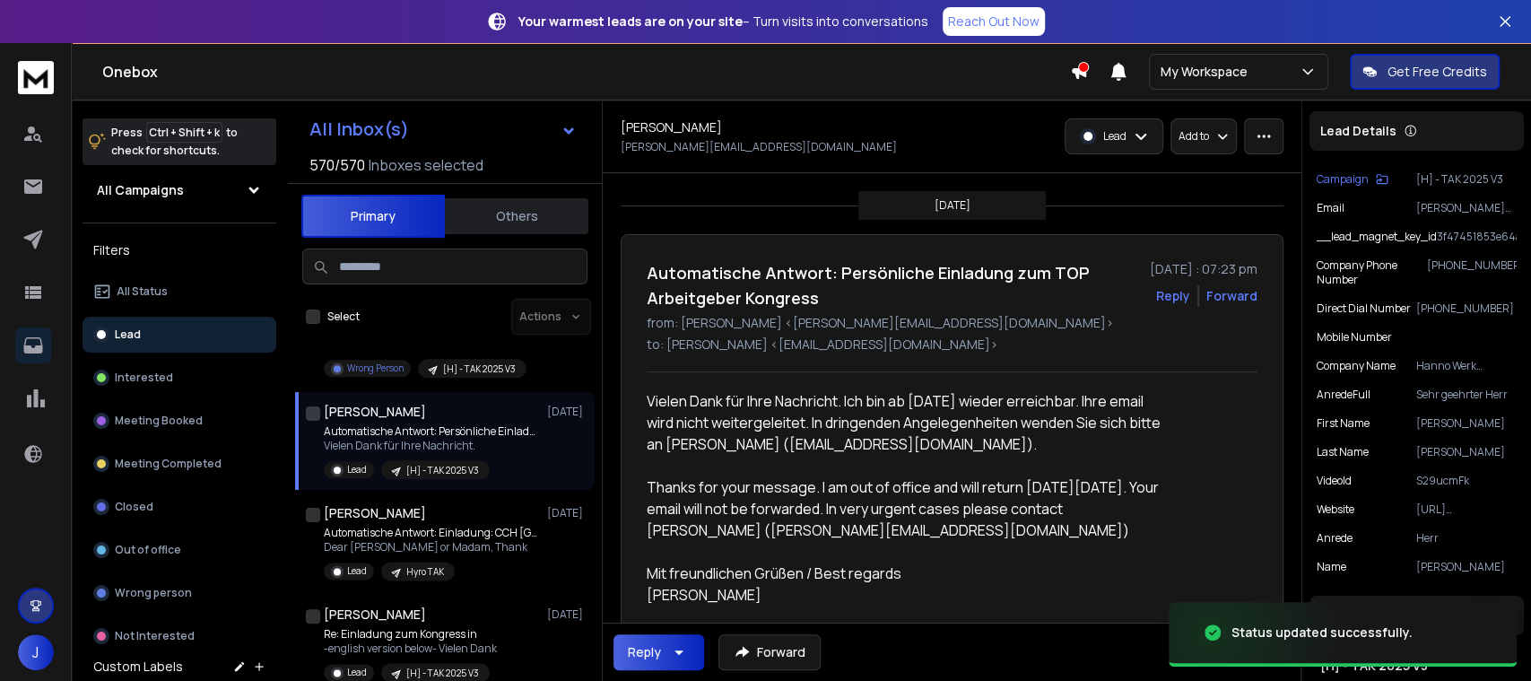
click at [861, 436] on div "Vielen Dank für Ihre Nachricht. Ich bin ab [DATE] wieder erreichbar. Ihre email…" at bounding box center [916, 548] width 538 height 316
click at [1094, 120] on div "Lead" at bounding box center [1114, 136] width 97 height 34
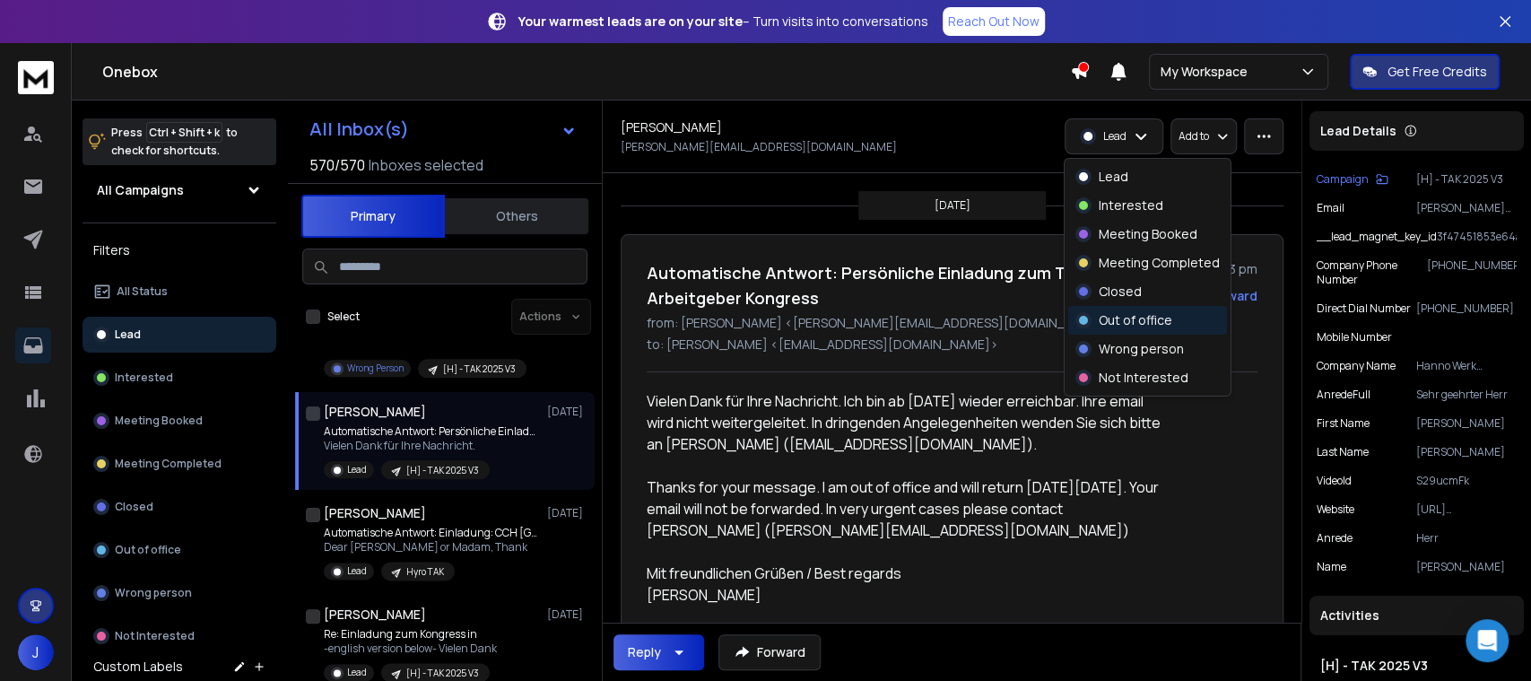
click at [1116, 320] on p "Out of office" at bounding box center [1136, 320] width 74 height 18
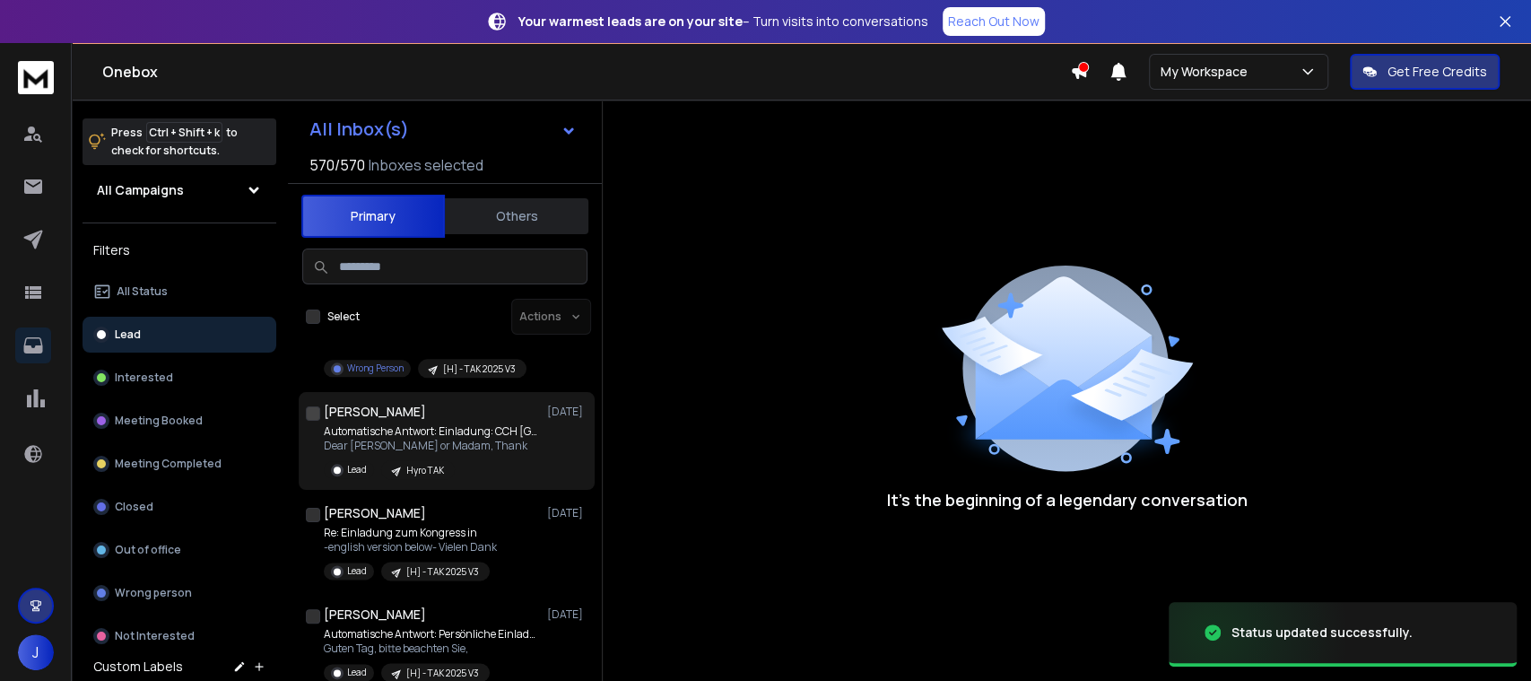
click at [500, 463] on div "Lead Hyro TAK" at bounding box center [431, 469] width 215 height 19
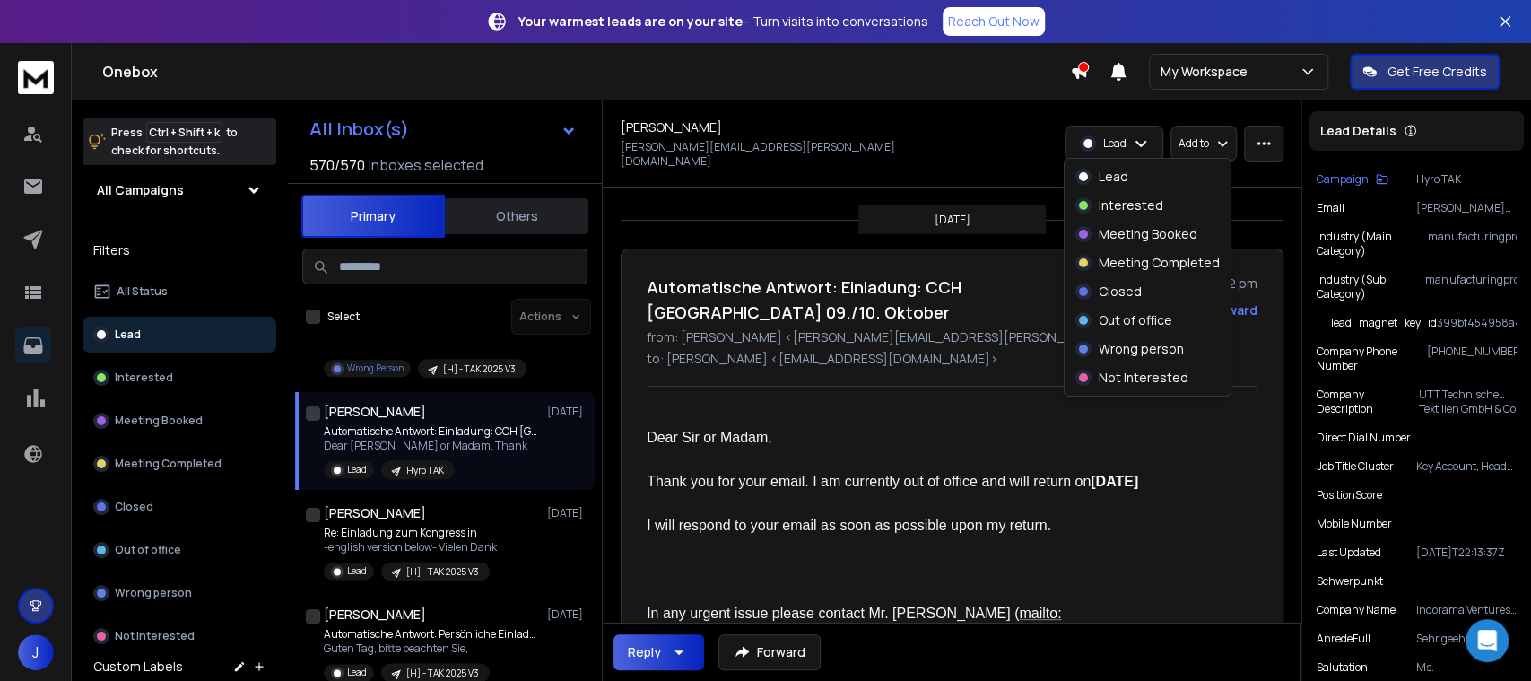
click at [1080, 142] on div "Lead" at bounding box center [1114, 143] width 97 height 34
click at [1091, 320] on div "Out of office" at bounding box center [1124, 320] width 97 height 18
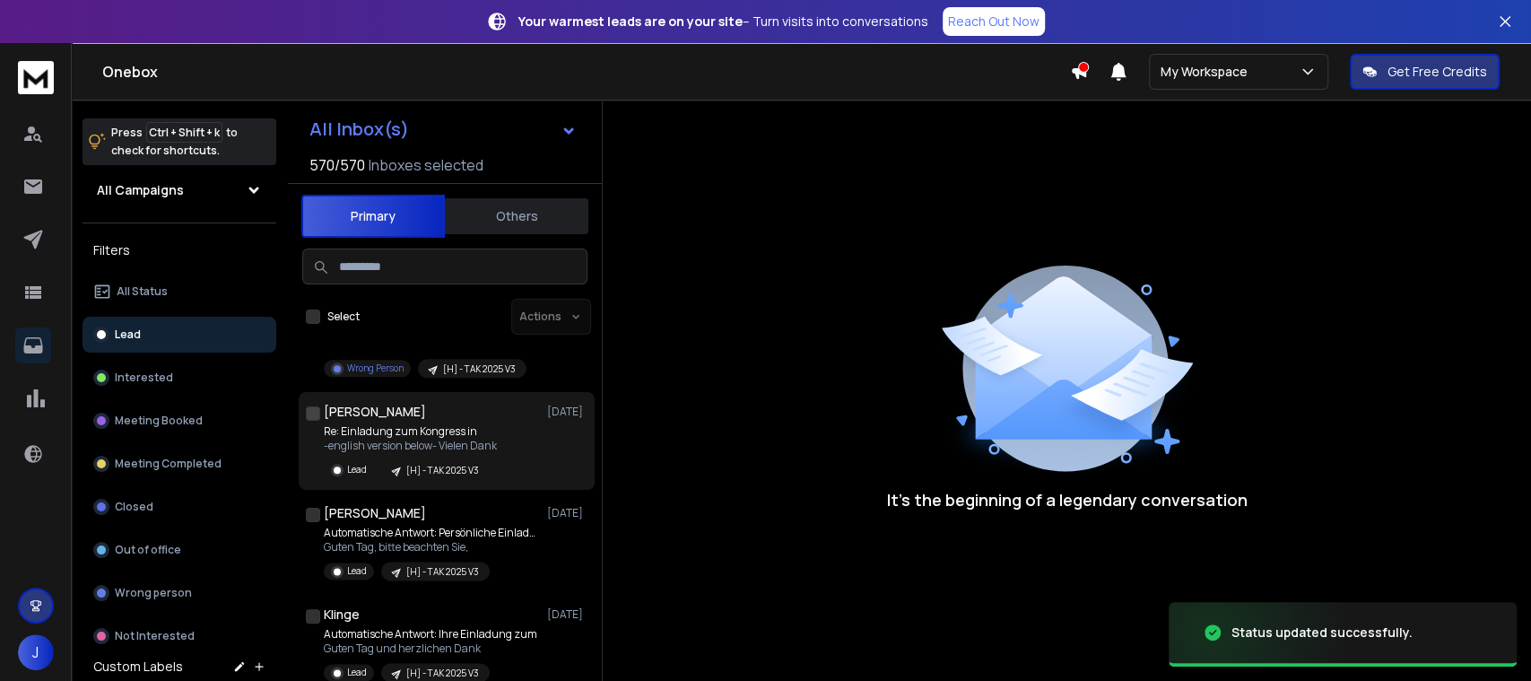
click at [517, 445] on div "Re: Einladung zum Kongress in -english version below- Vielen Dank Lead [H] - TA…" at bounding box center [456, 451] width 264 height 55
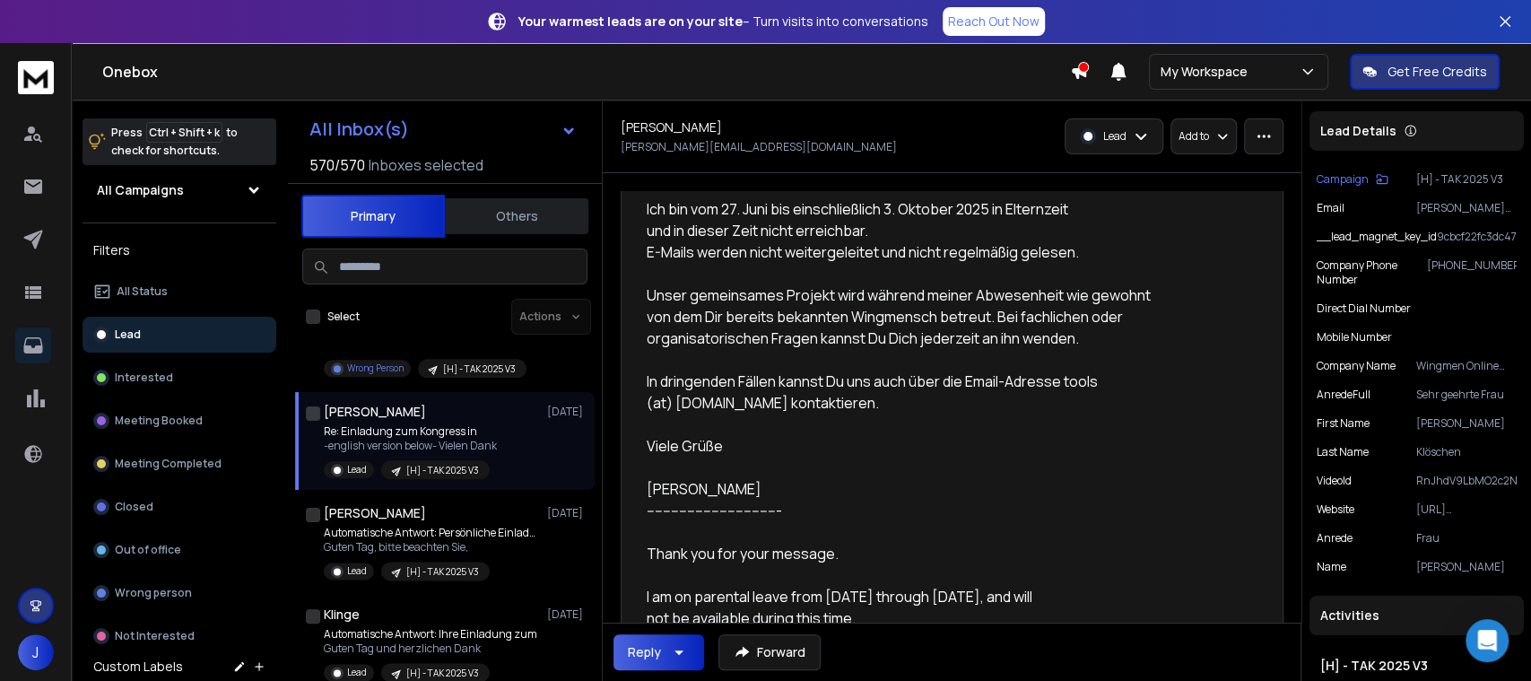
scroll to position [597, 0]
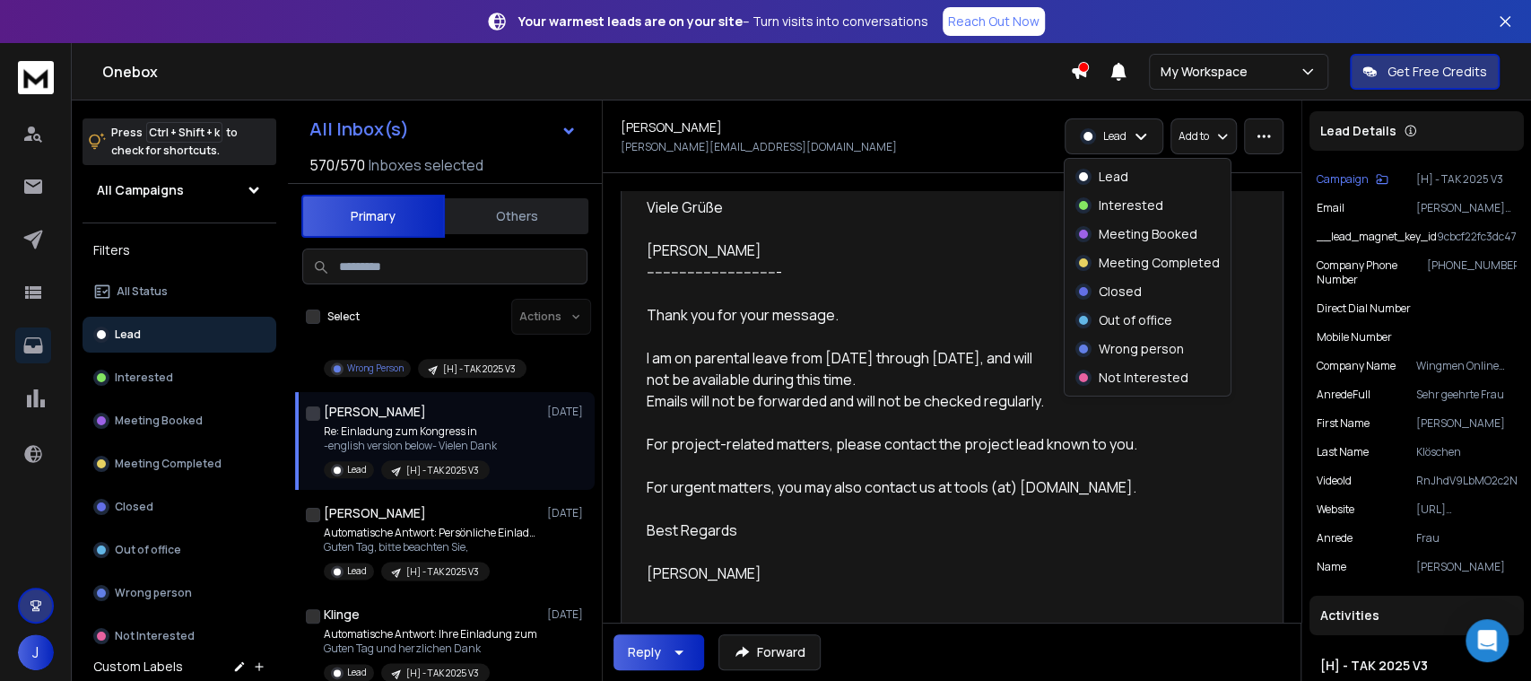
click at [1094, 126] on div "Lead" at bounding box center [1114, 136] width 97 height 34
click at [1121, 320] on p "Out of office" at bounding box center [1136, 320] width 74 height 18
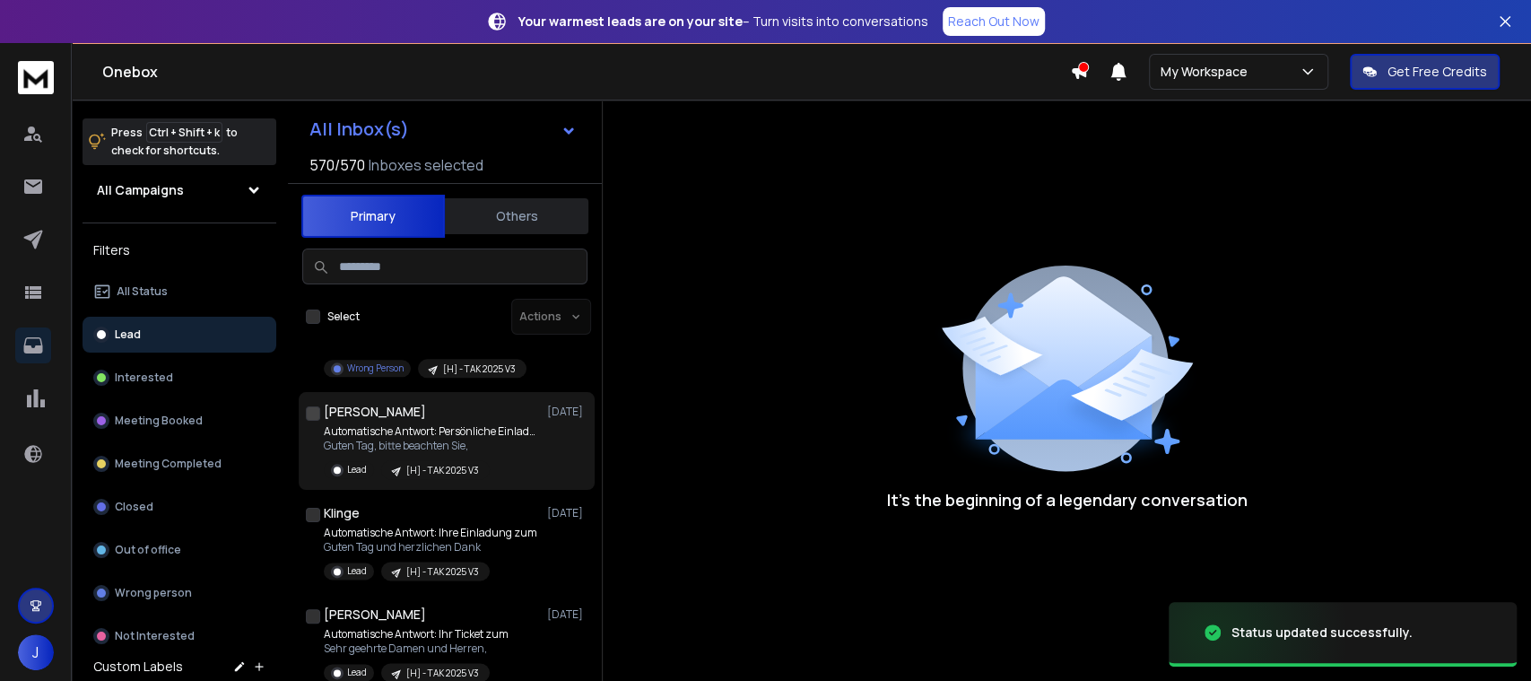
scroll to position [0, 0]
click at [536, 431] on p "Automatische Antwort: Persönliche Einladung zum" at bounding box center [431, 431] width 215 height 14
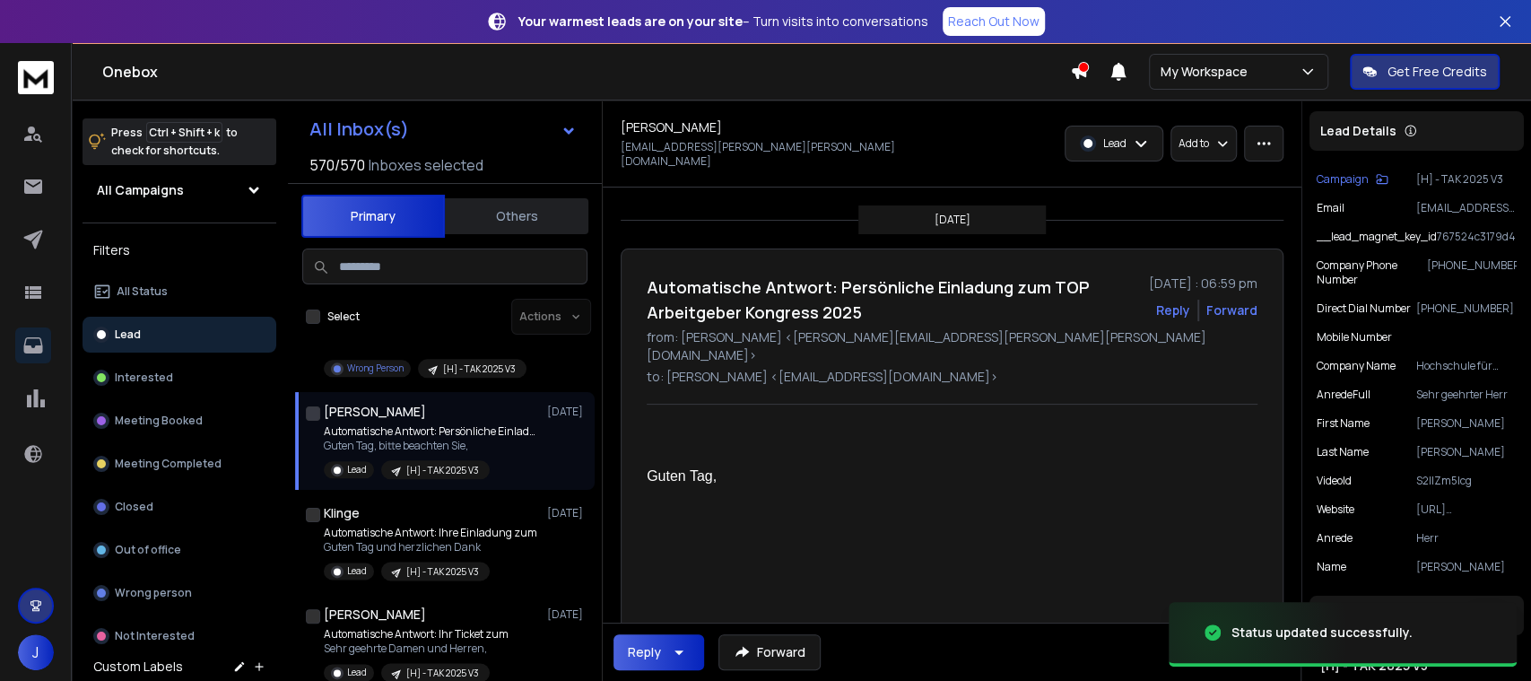
scroll to position [119, 0]
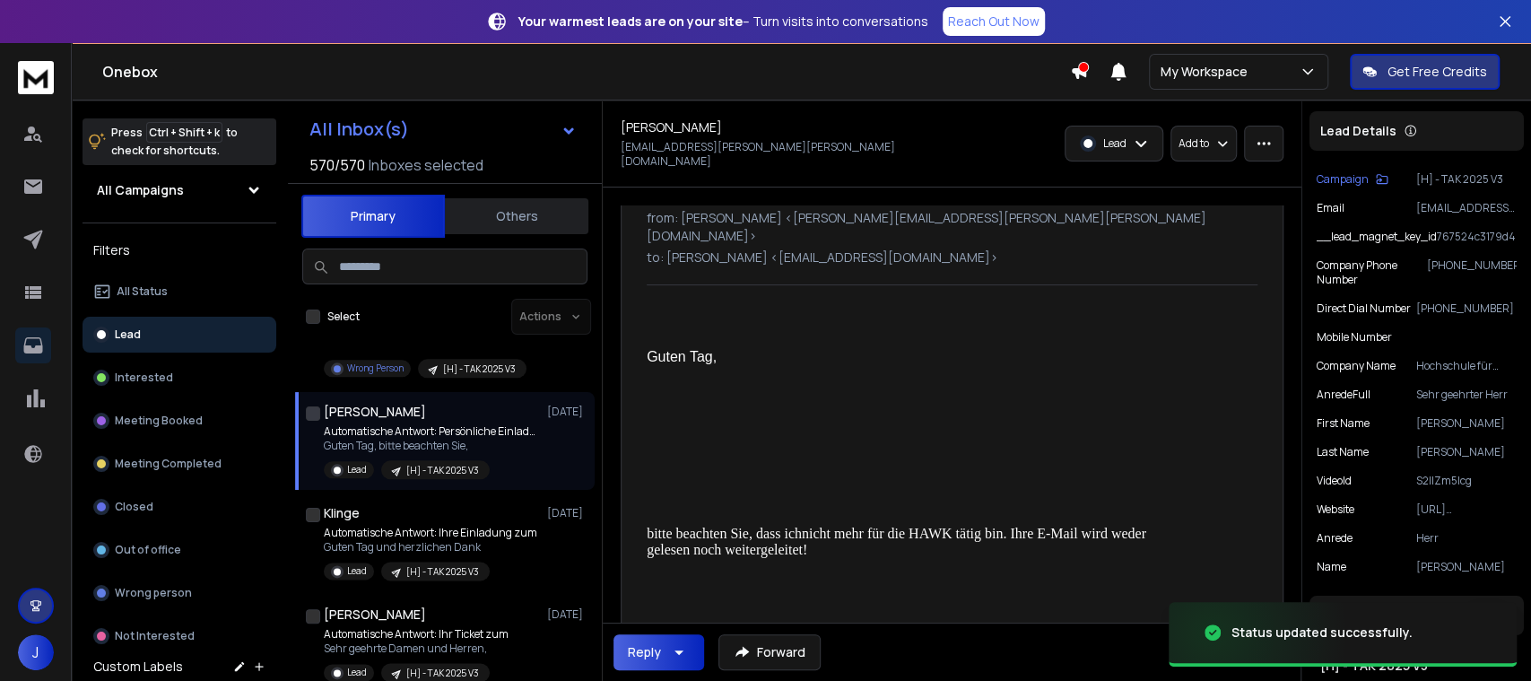
click at [814, 526] on span "nicht mehr für die HAWK tätig bin. Ihre E-Mail wird weder gelesen noch weiterge…" at bounding box center [898, 541] width 503 height 31
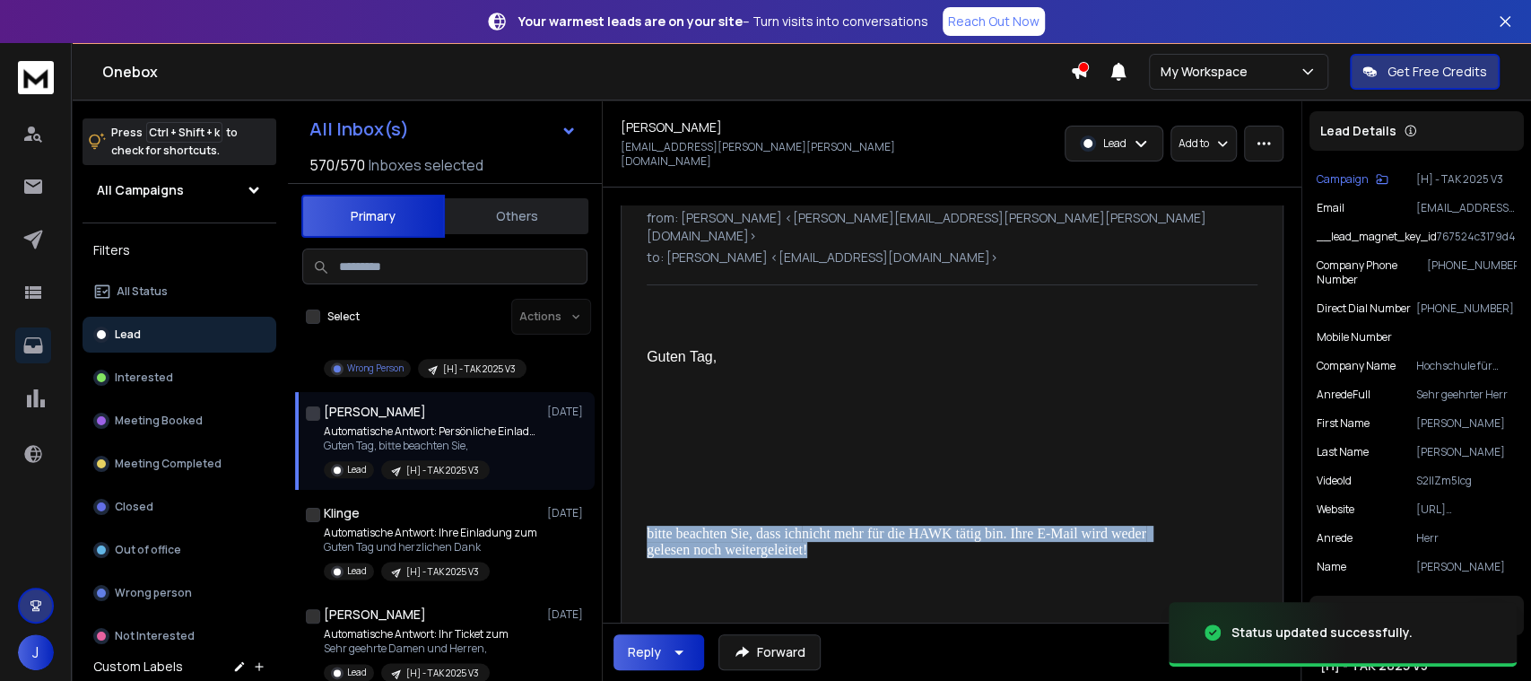
click at [814, 526] on span "nicht mehr für die HAWK tätig bin. Ihre E-Mail wird weder gelesen noch weiterge…" at bounding box center [898, 541] width 503 height 31
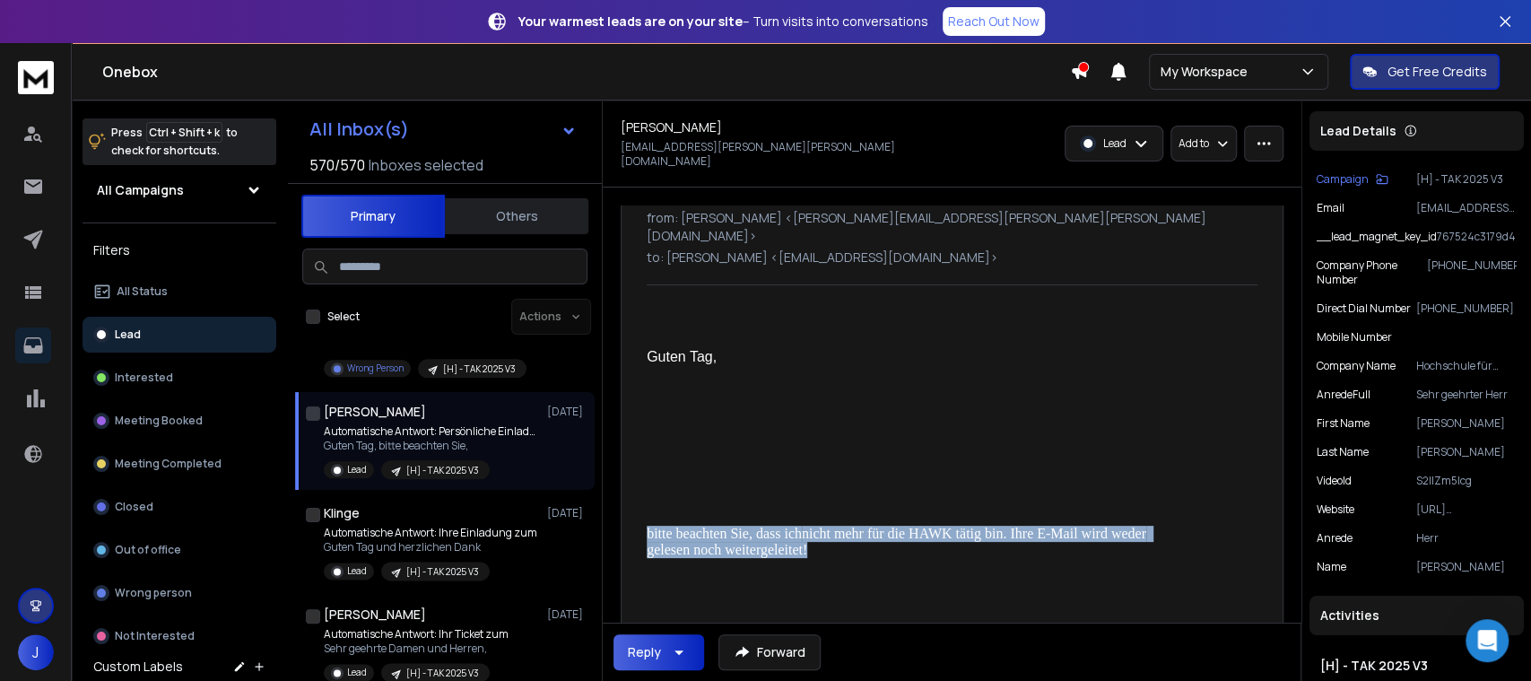
click at [1084, 140] on div at bounding box center [1088, 143] width 16 height 16
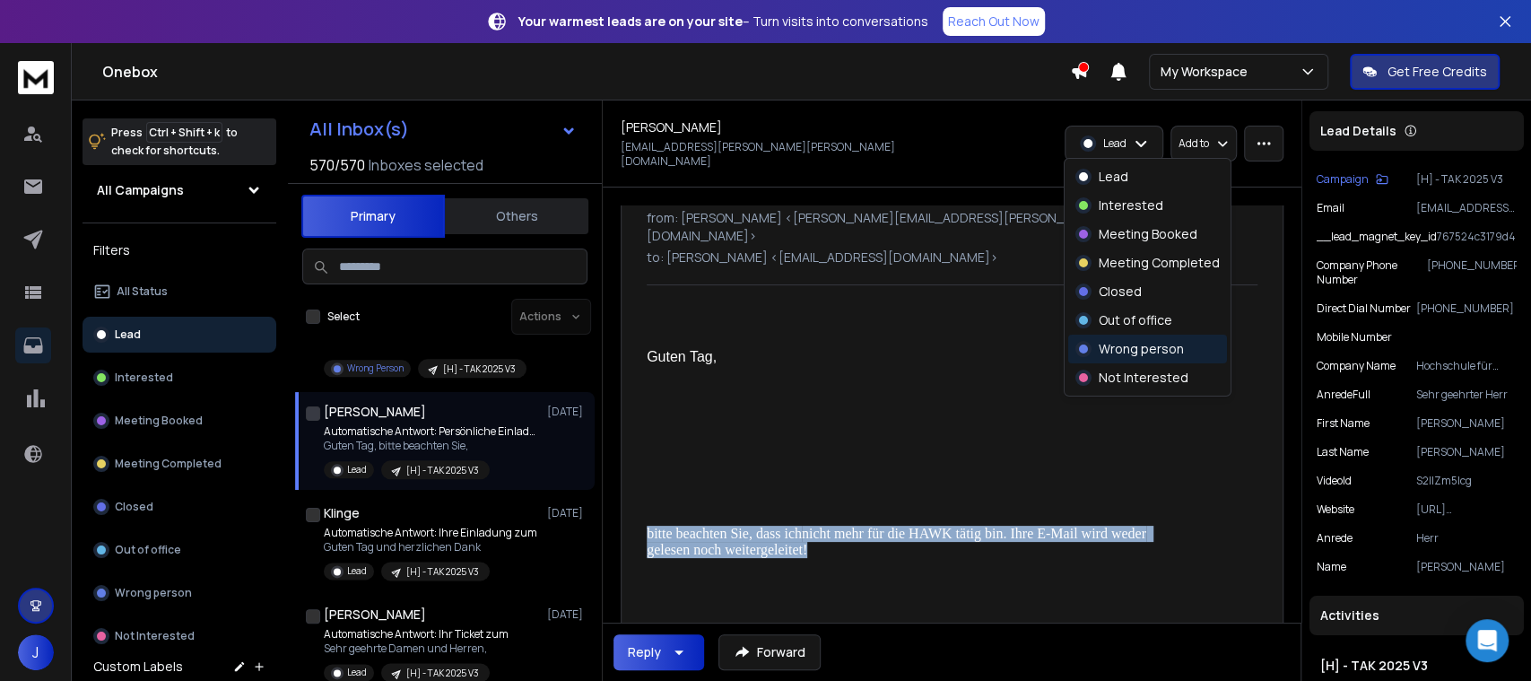
click at [1117, 349] on p "Wrong person" at bounding box center [1141, 349] width 85 height 18
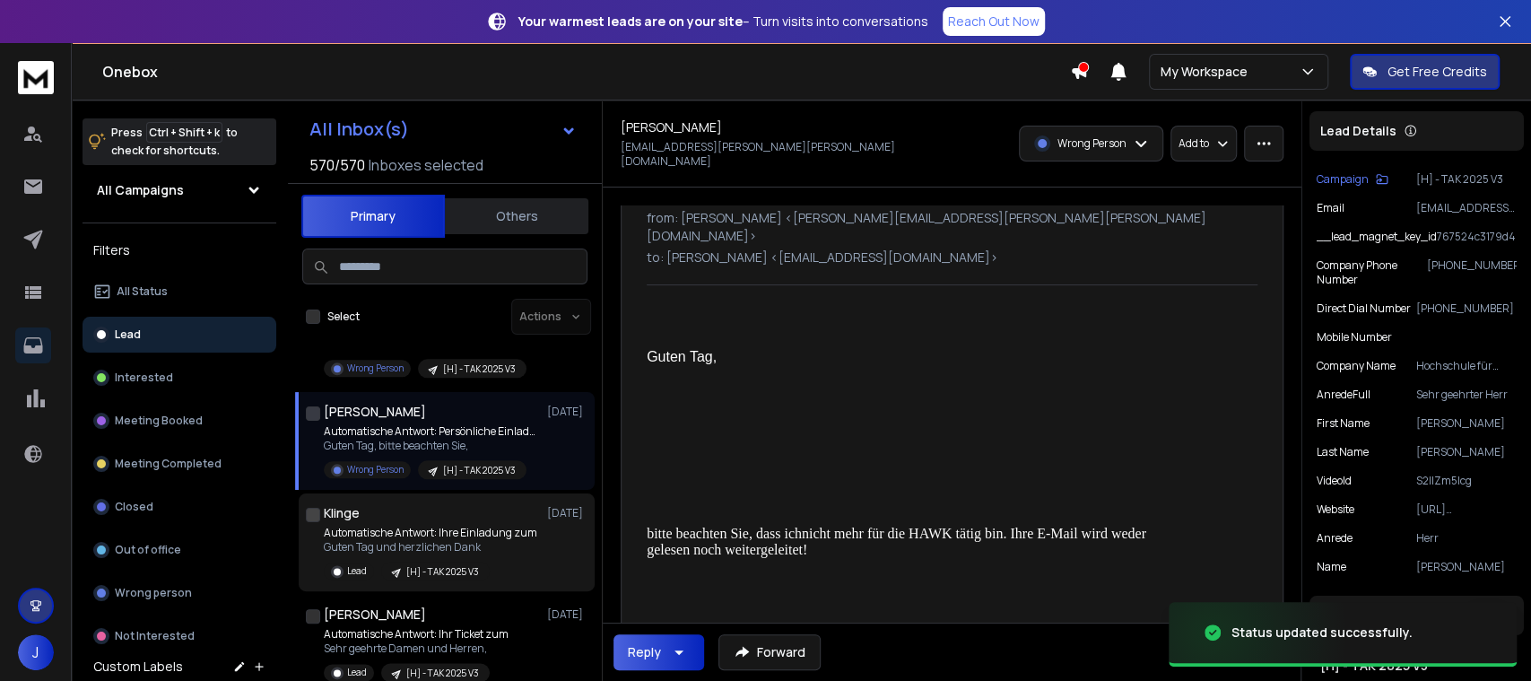
click at [521, 504] on div "Klinge [DATE]" at bounding box center [456, 513] width 264 height 18
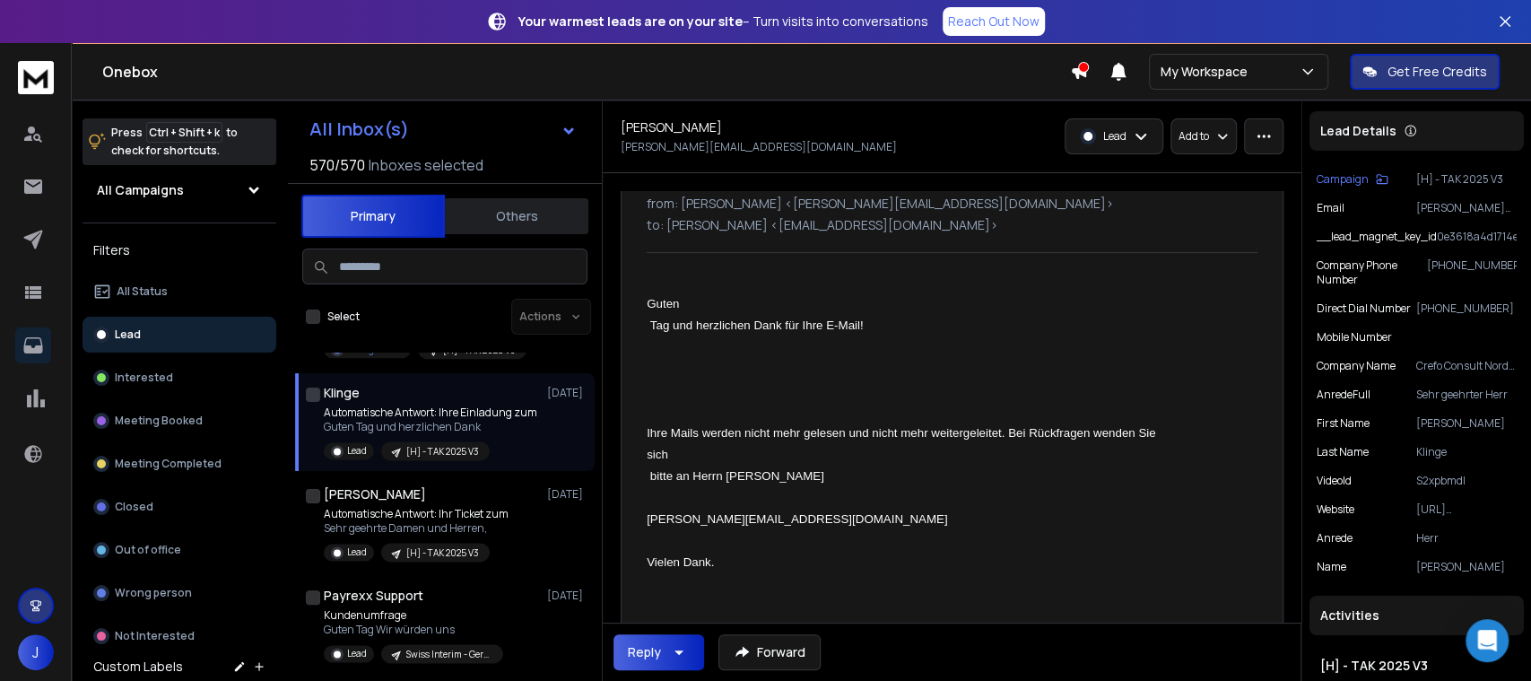
click at [775, 419] on div "Ihre Mails werden nicht mehr gelesen und nicht mehr weitergeleitet. Bei Rückfra…" at bounding box center [909, 465] width 524 height 258
click at [965, 438] on span "Ihre Mails werden nicht mehr gelesen und nicht mehr weitergeleitet. Bei Rückfra…" at bounding box center [903, 454] width 512 height 57
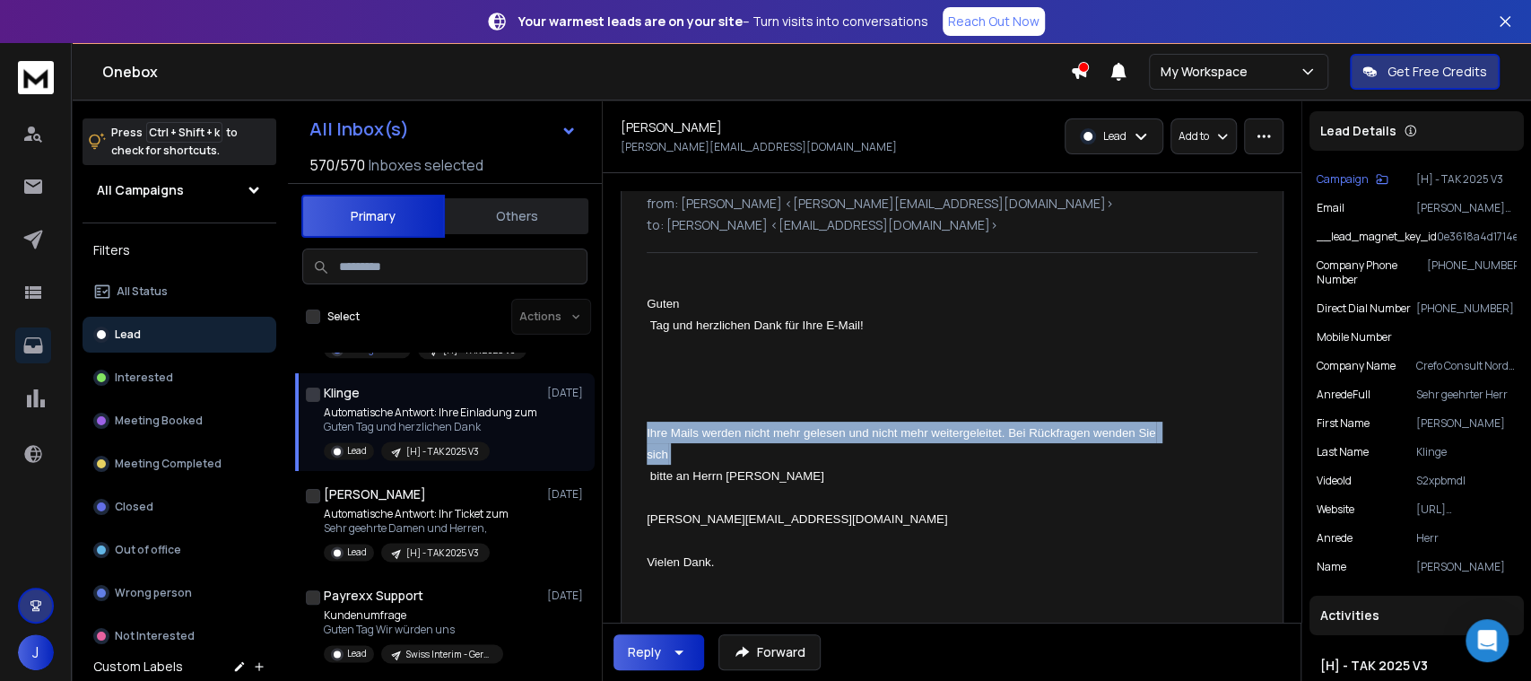
click at [965, 438] on span "Ihre Mails werden nicht mehr gelesen und nicht mehr weitergeleitet. Bei Rückfra…" at bounding box center [903, 454] width 512 height 57
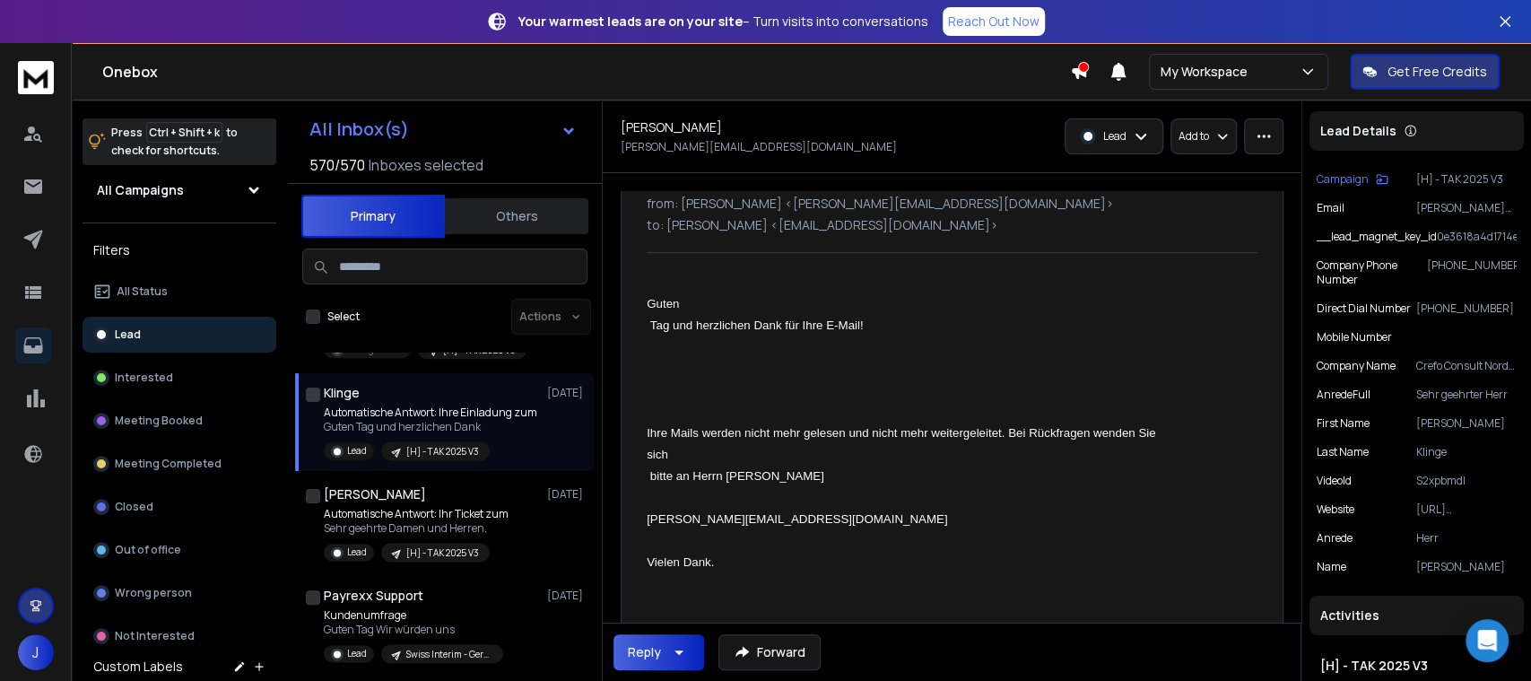
click at [1068, 411] on div "Ihre Mails werden nicht mehr gelesen und nicht mehr weitergeleitet. Bei Rückfra…" at bounding box center [909, 465] width 524 height 258
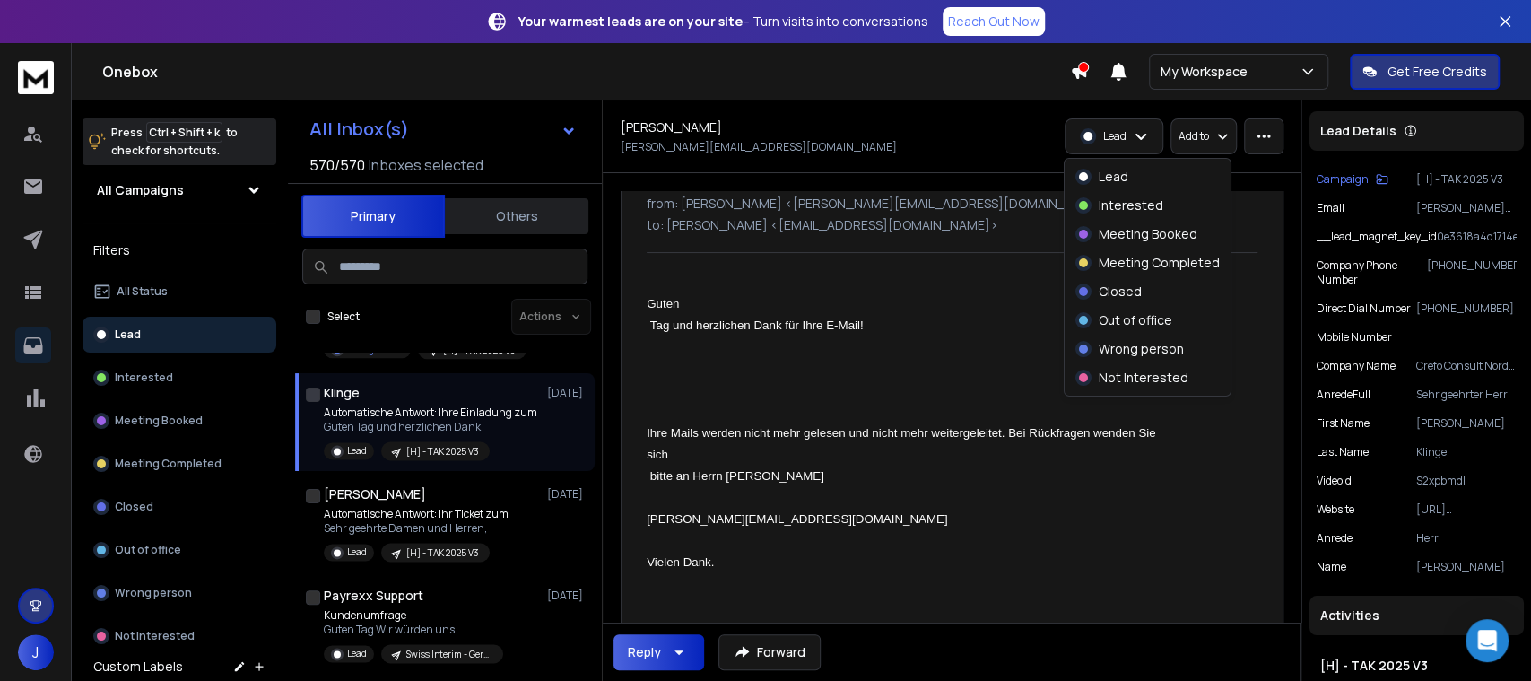
click at [1112, 127] on div "Lead" at bounding box center [1114, 136] width 97 height 34
click at [1116, 354] on p "Wrong person" at bounding box center [1141, 349] width 85 height 18
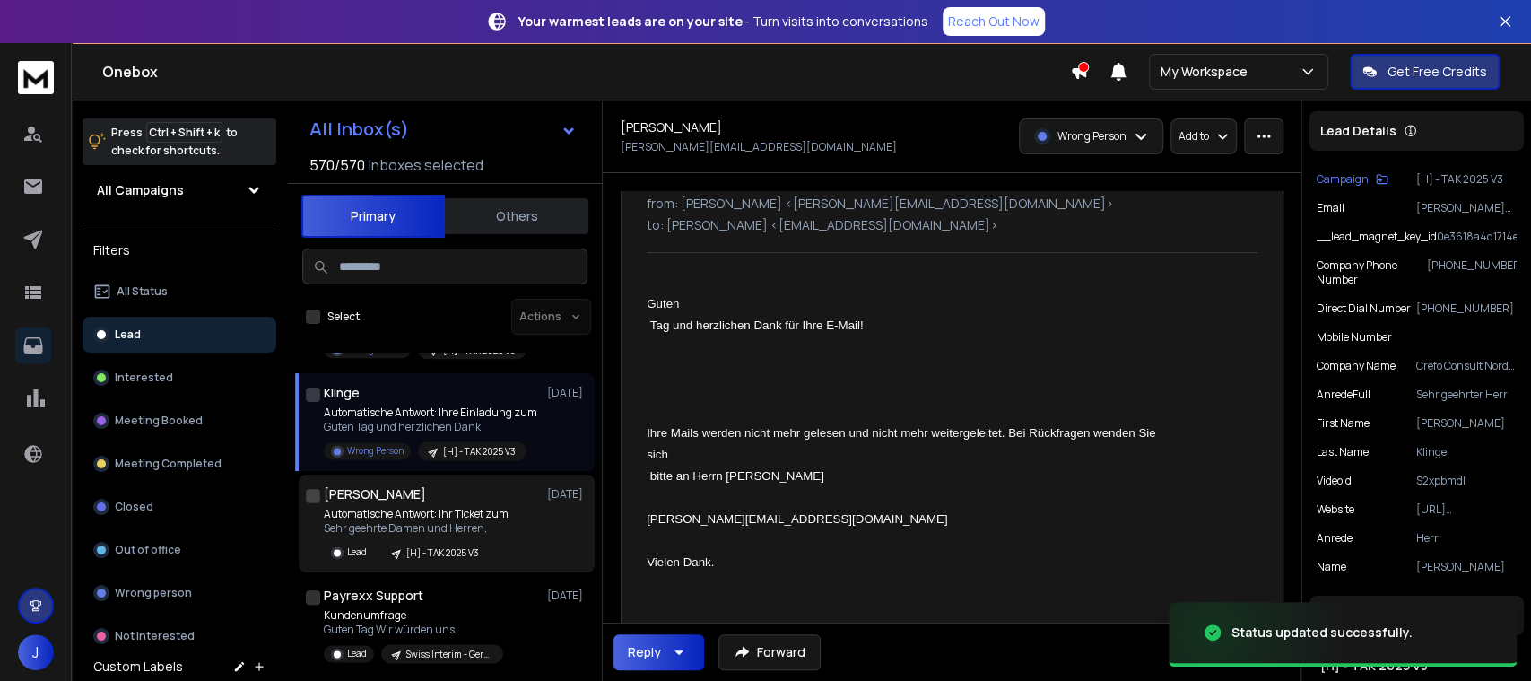
click at [478, 534] on p "Sehr geehrte Damen und Herren," at bounding box center [416, 528] width 185 height 14
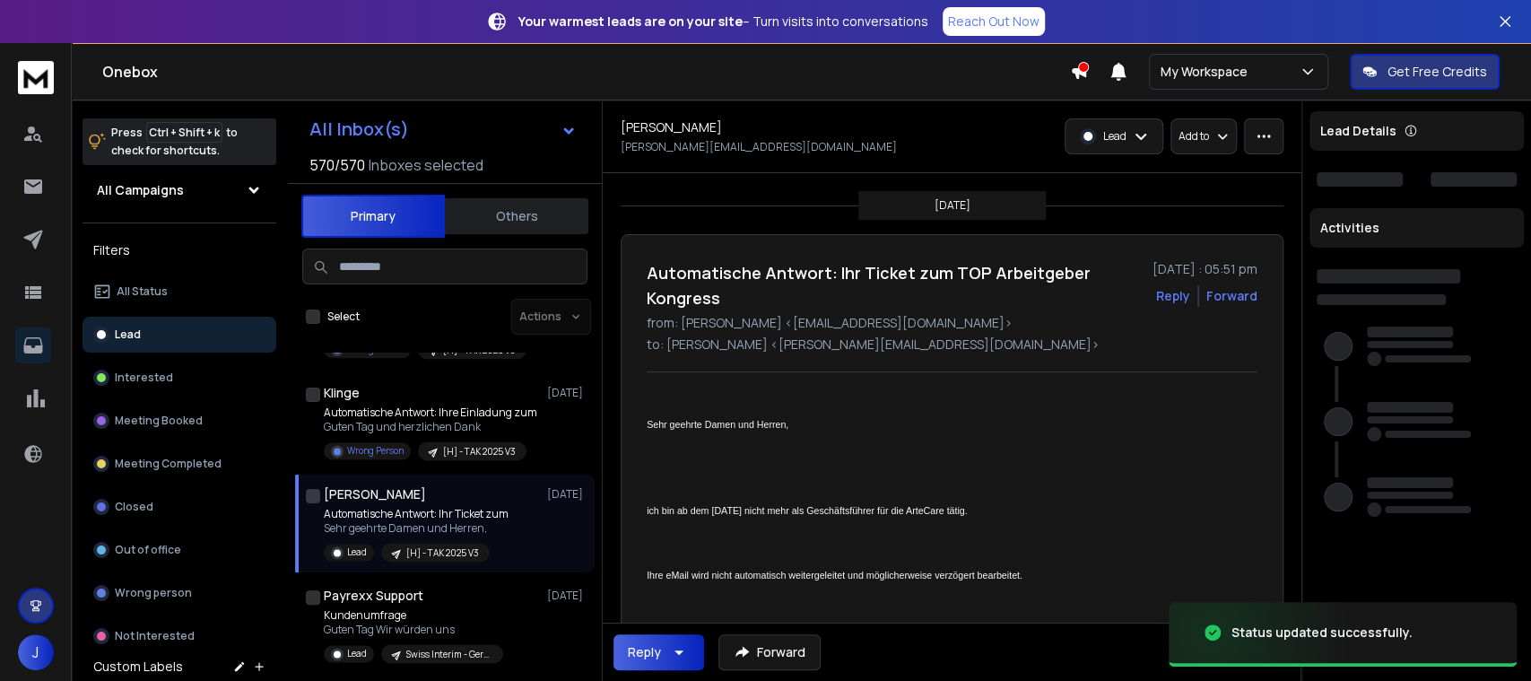
scroll to position [1811, 0]
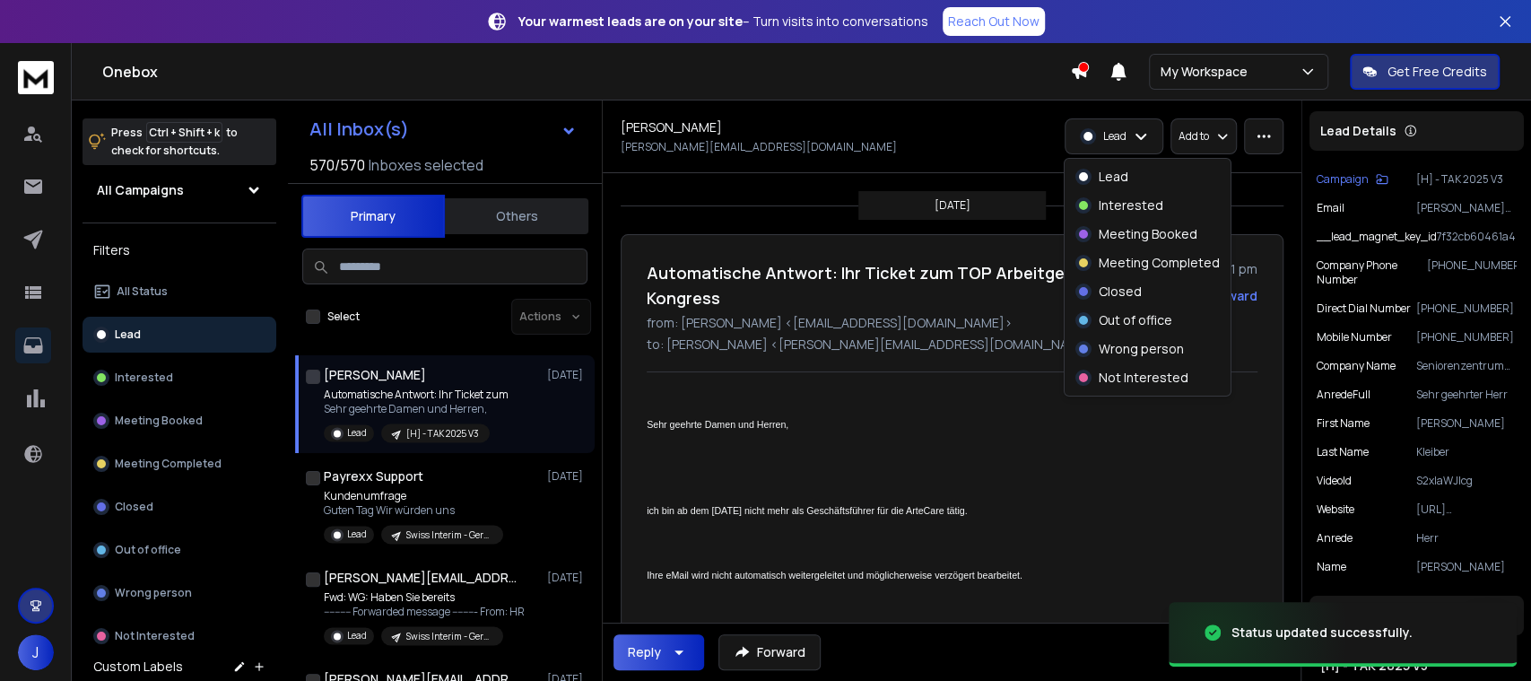
click at [1108, 137] on p "Lead" at bounding box center [1114, 136] width 23 height 14
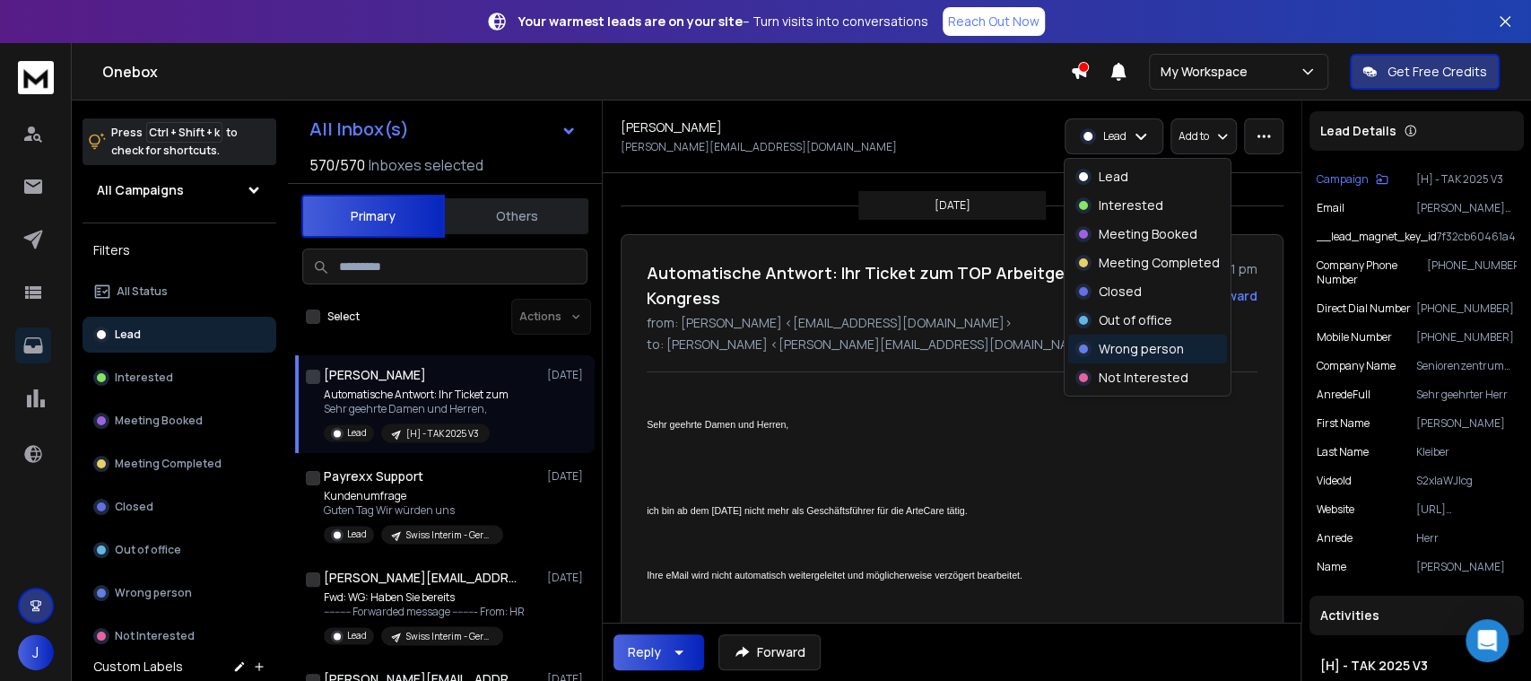
click at [1138, 354] on p "Wrong person" at bounding box center [1141, 349] width 85 height 18
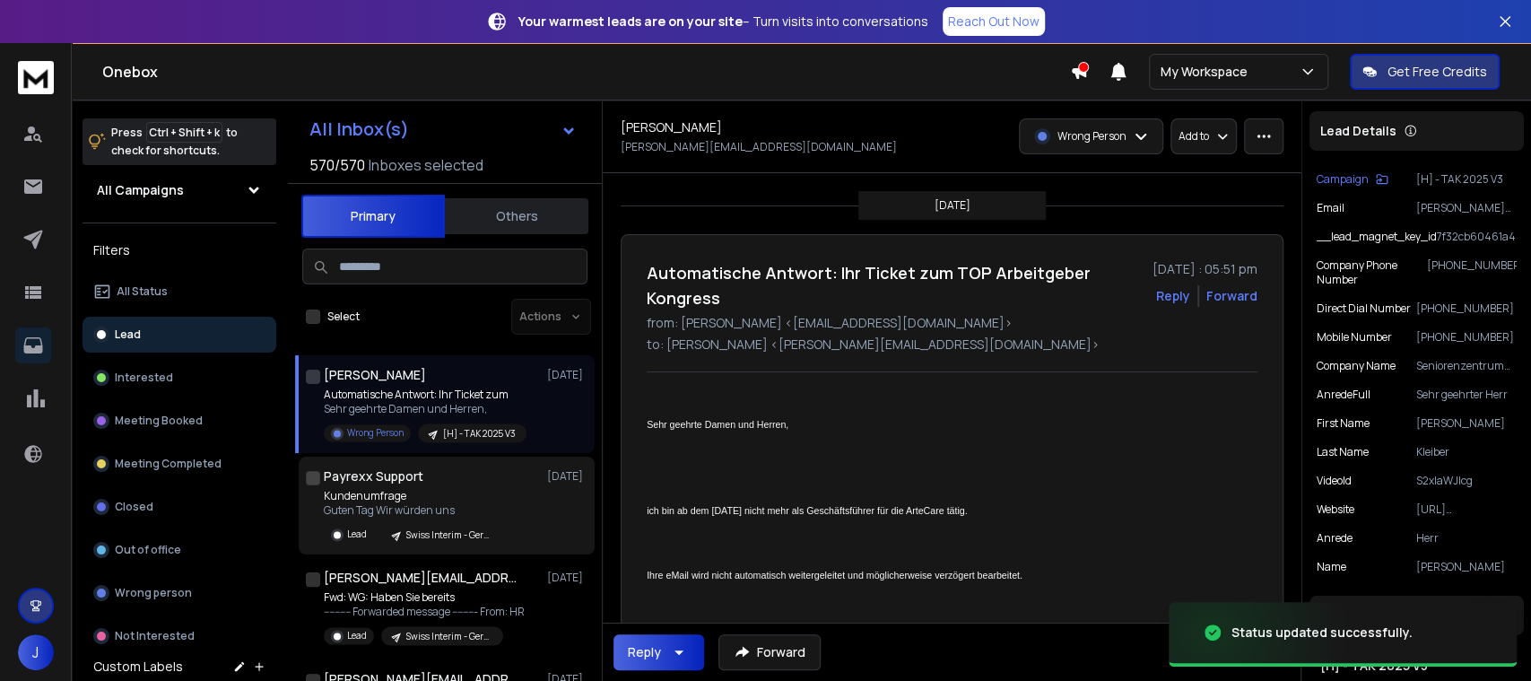
click at [502, 496] on div "Kundenumfrage Guten Tag Wir würden uns Lead Swiss Interim - German" at bounding box center [456, 516] width 264 height 55
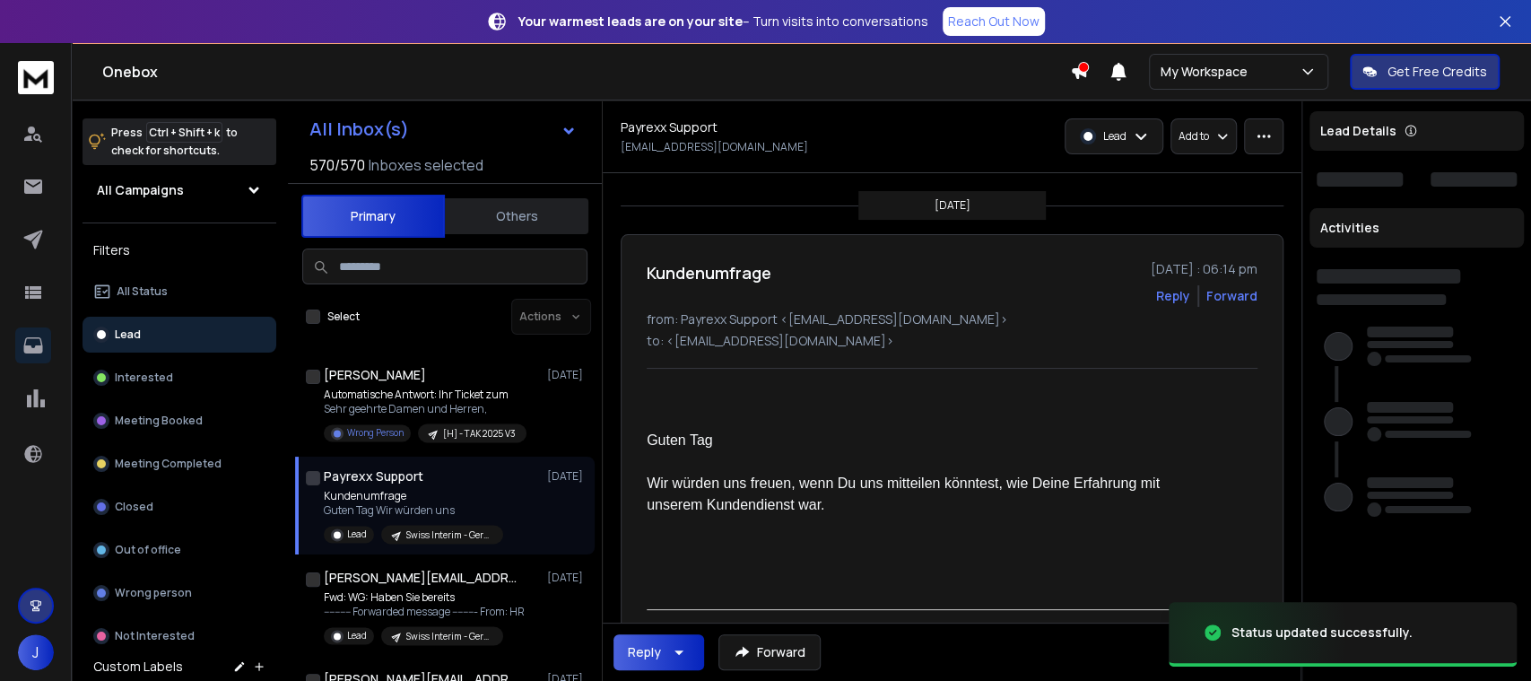
scroll to position [1931, 0]
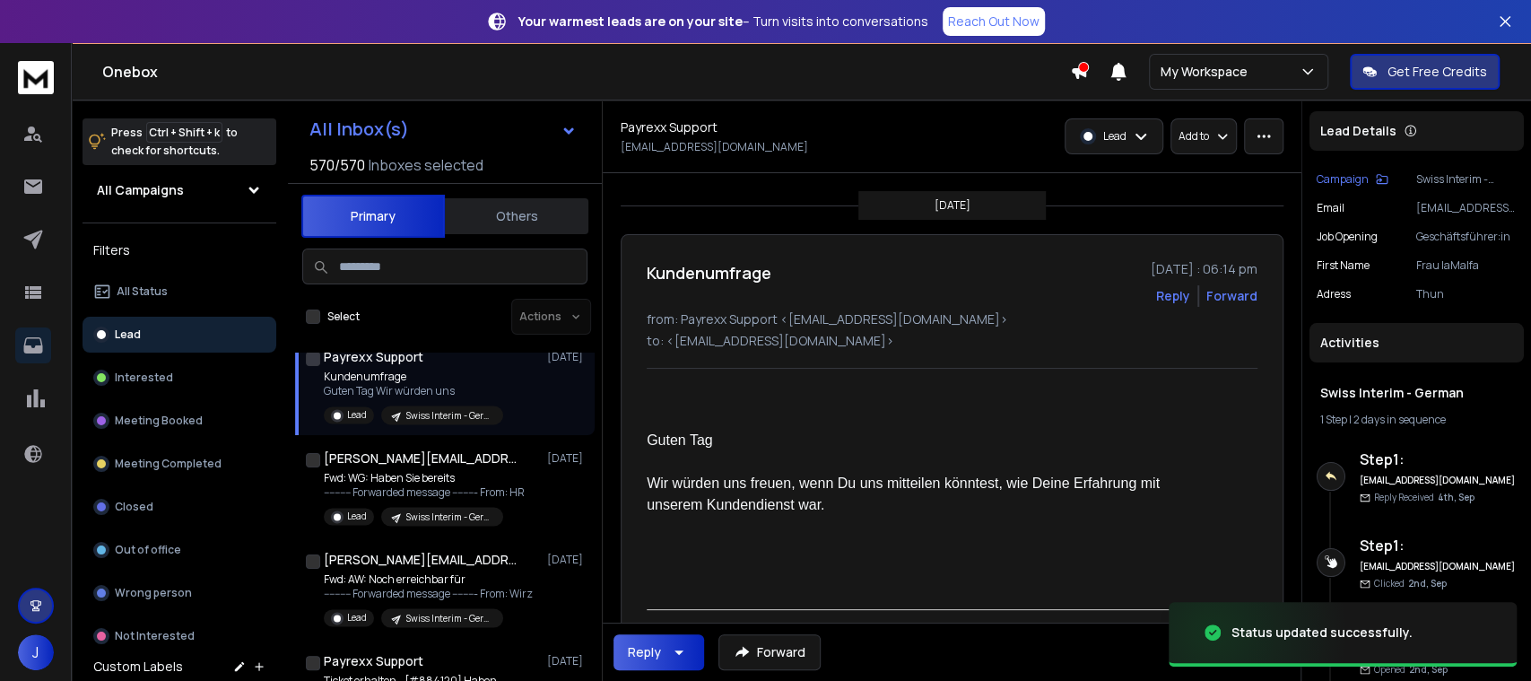
click at [739, 475] on div "Wir würden uns freuen, wenn Du uns mitteilen könntest, wie Deine Erfahrung mit …" at bounding box center [909, 494] width 524 height 43
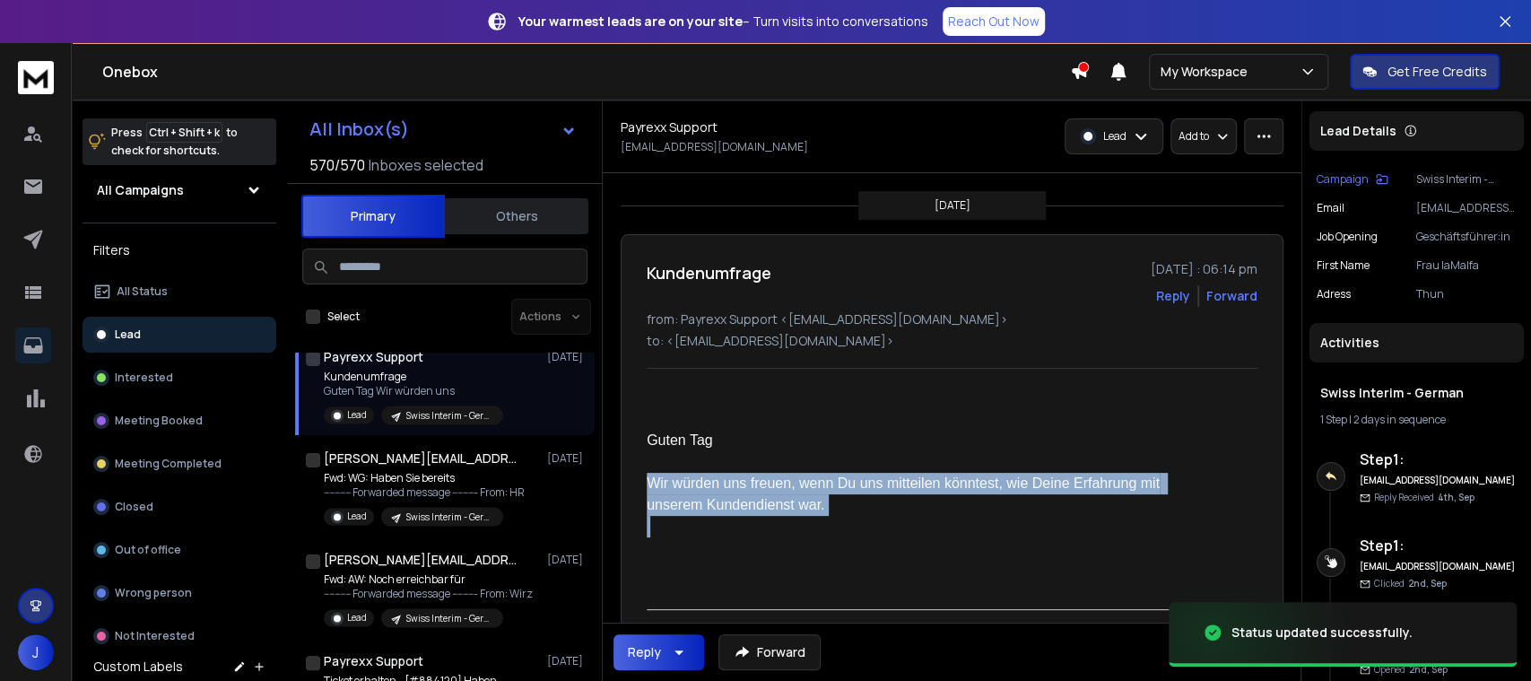
click at [739, 475] on div "Wir würden uns freuen, wenn Du uns mitteilen könntest, wie Deine Erfahrung mit …" at bounding box center [909, 494] width 524 height 43
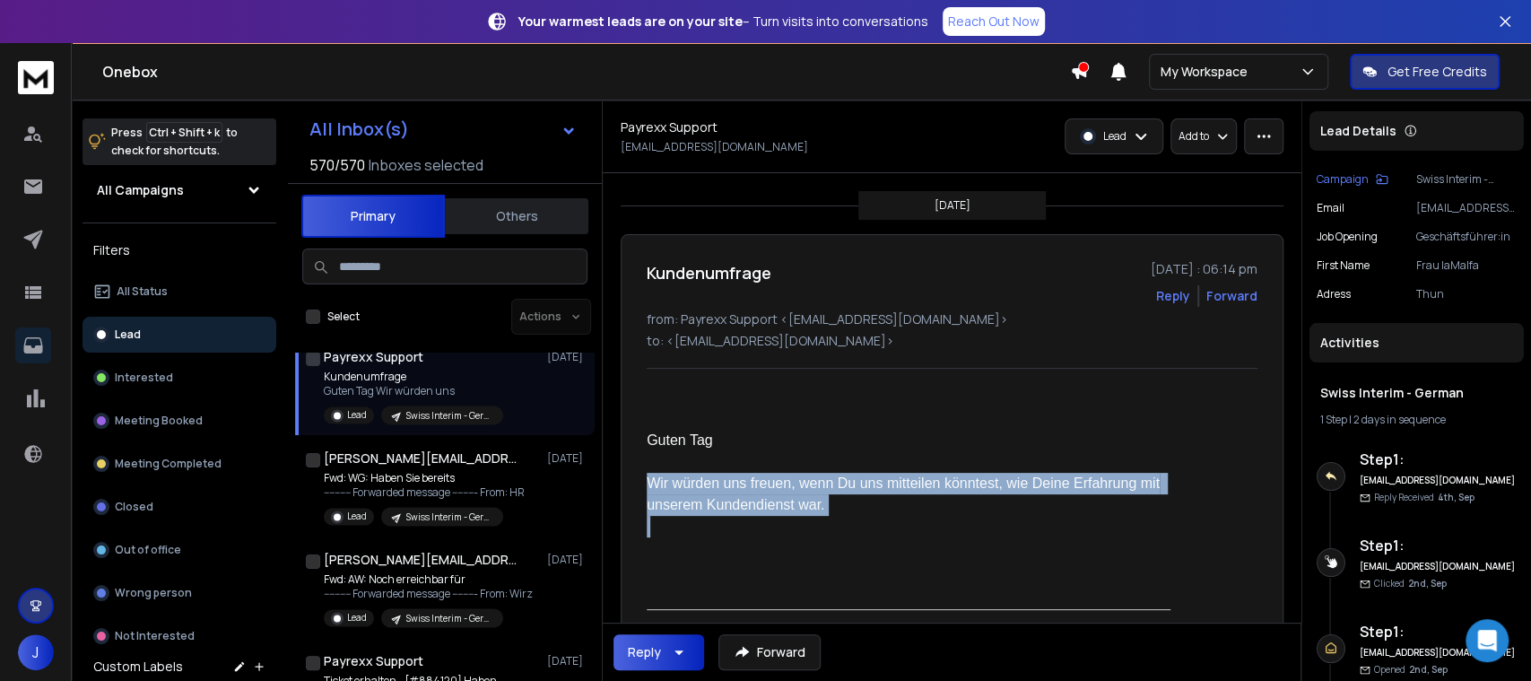
scroll to position [119, 0]
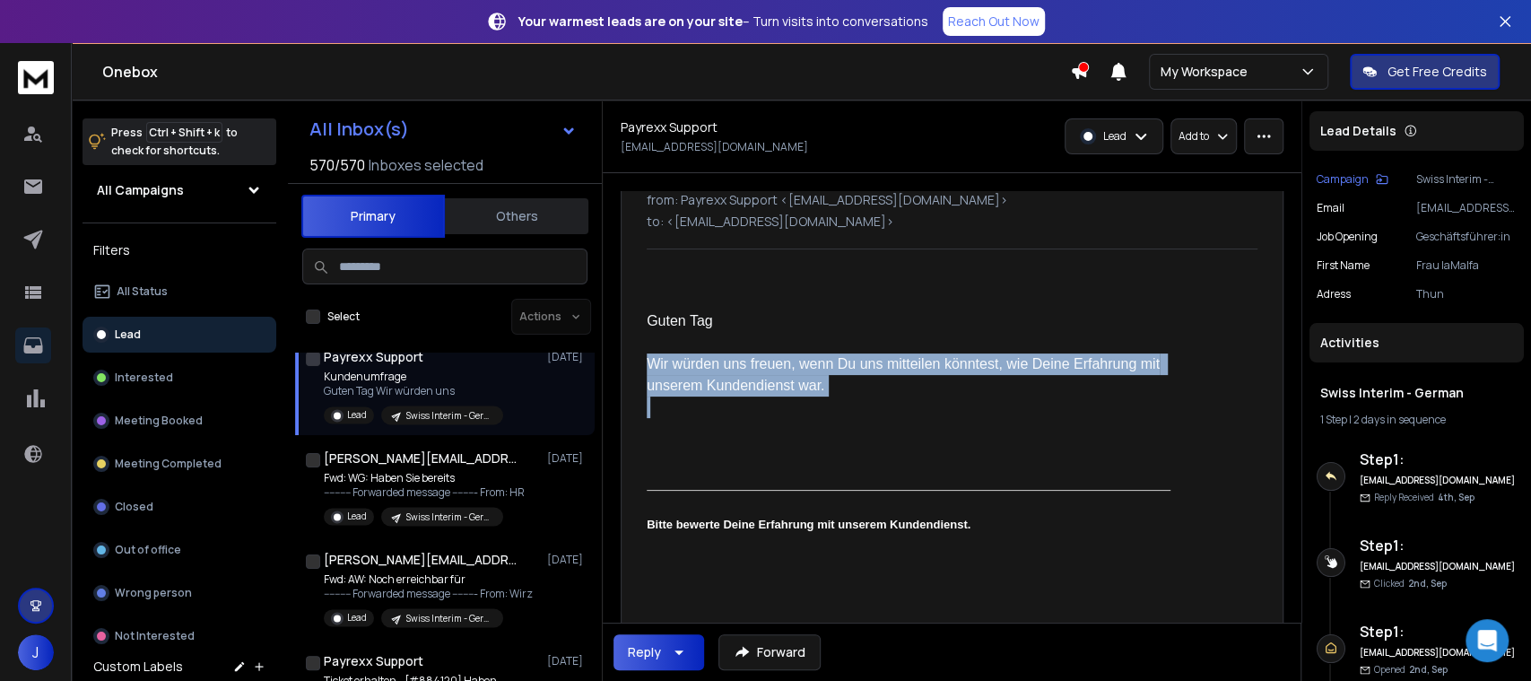
click at [780, 411] on div at bounding box center [909, 408] width 524 height 22
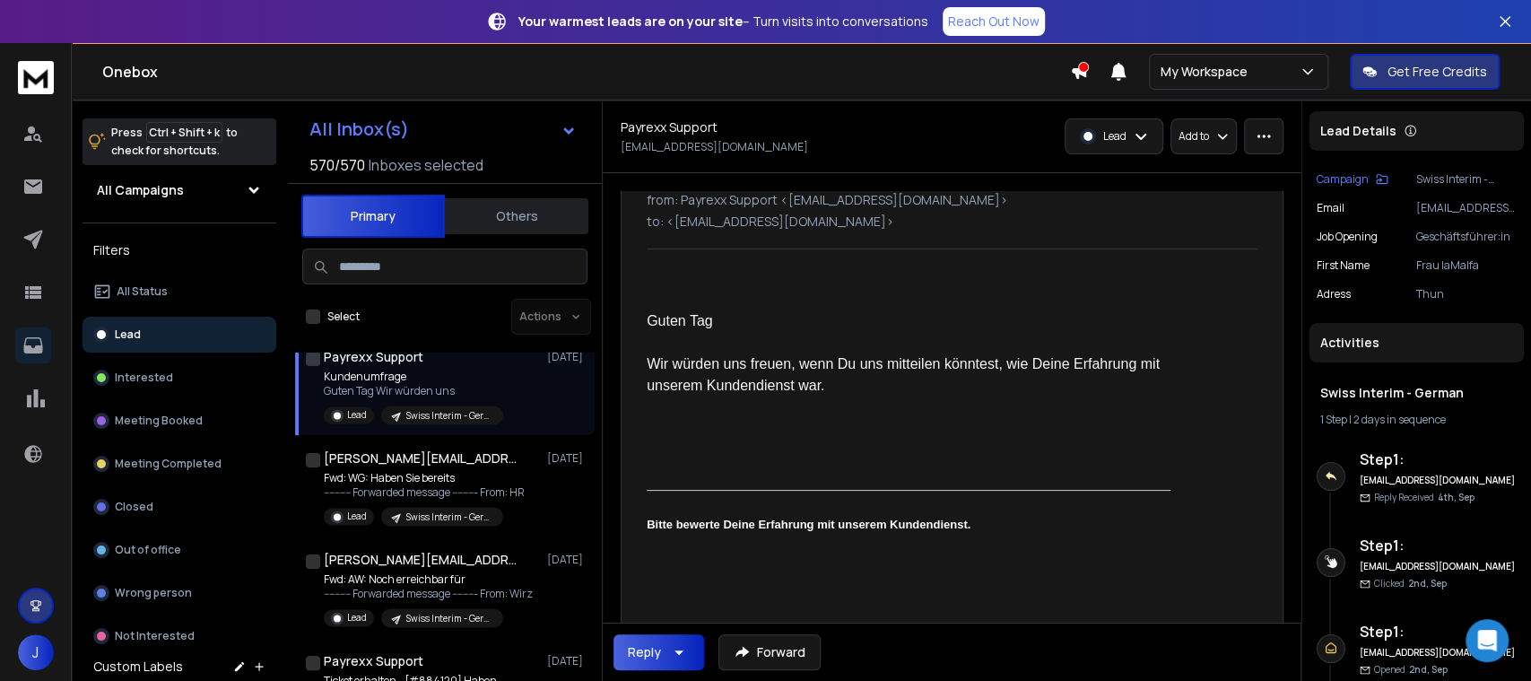
scroll to position [0, 0]
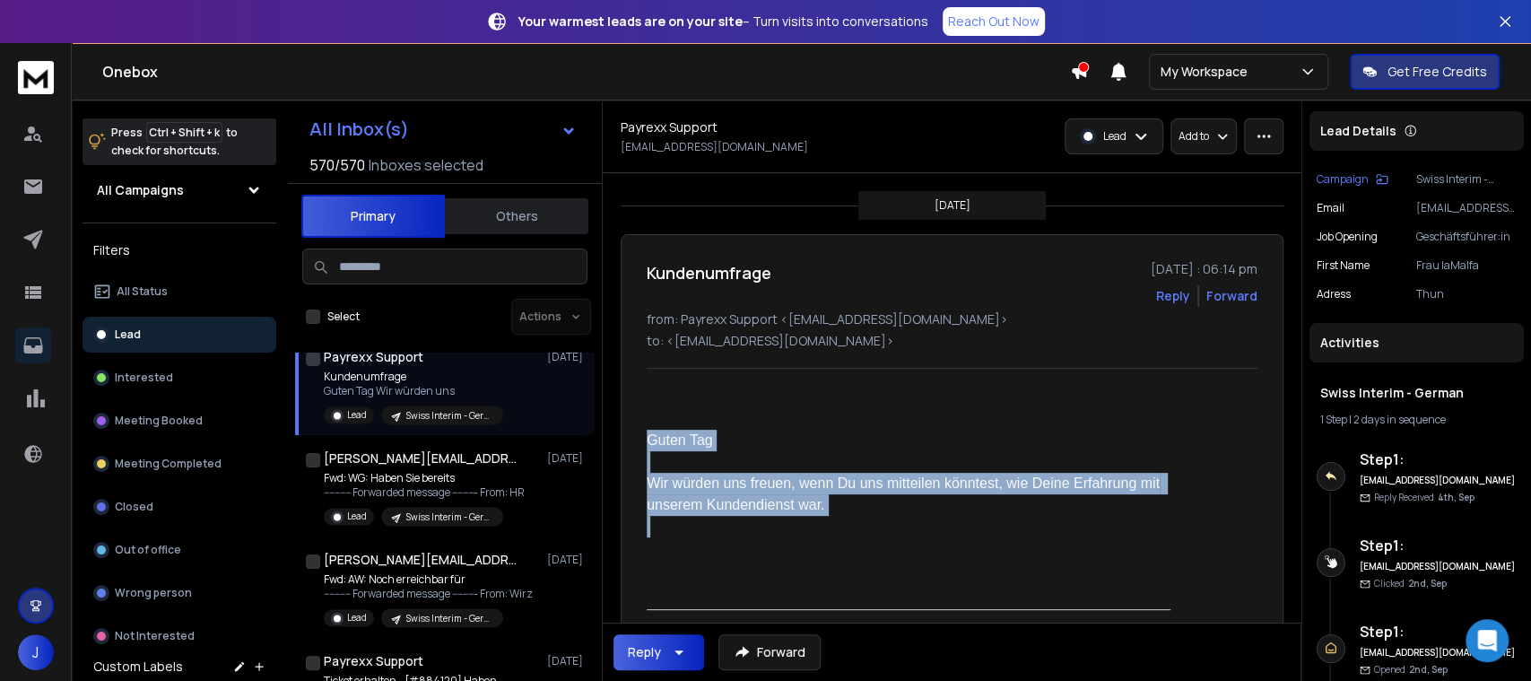
drag, startPoint x: 630, startPoint y: 436, endPoint x: 887, endPoint y: 516, distance: 269.6
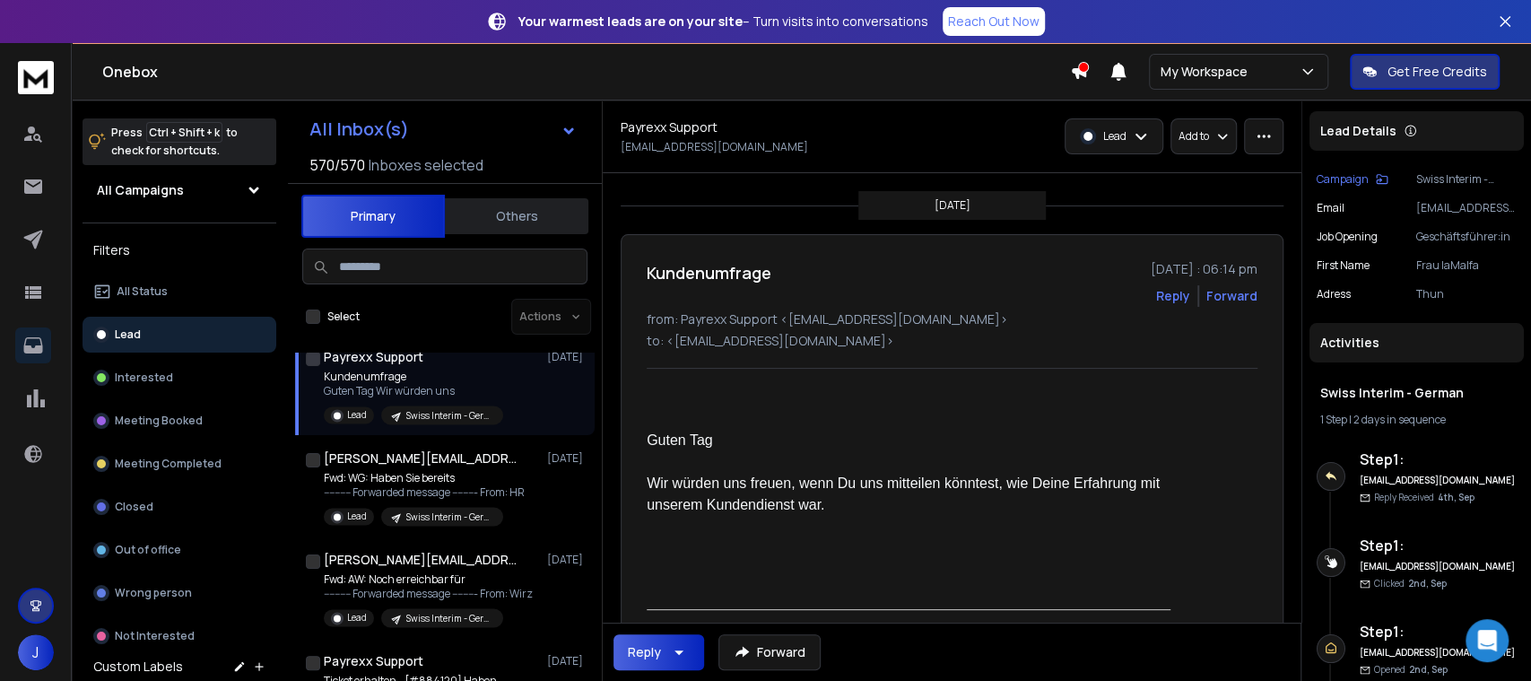
click at [1232, 292] on div "Forward" at bounding box center [1232, 296] width 51 height 18
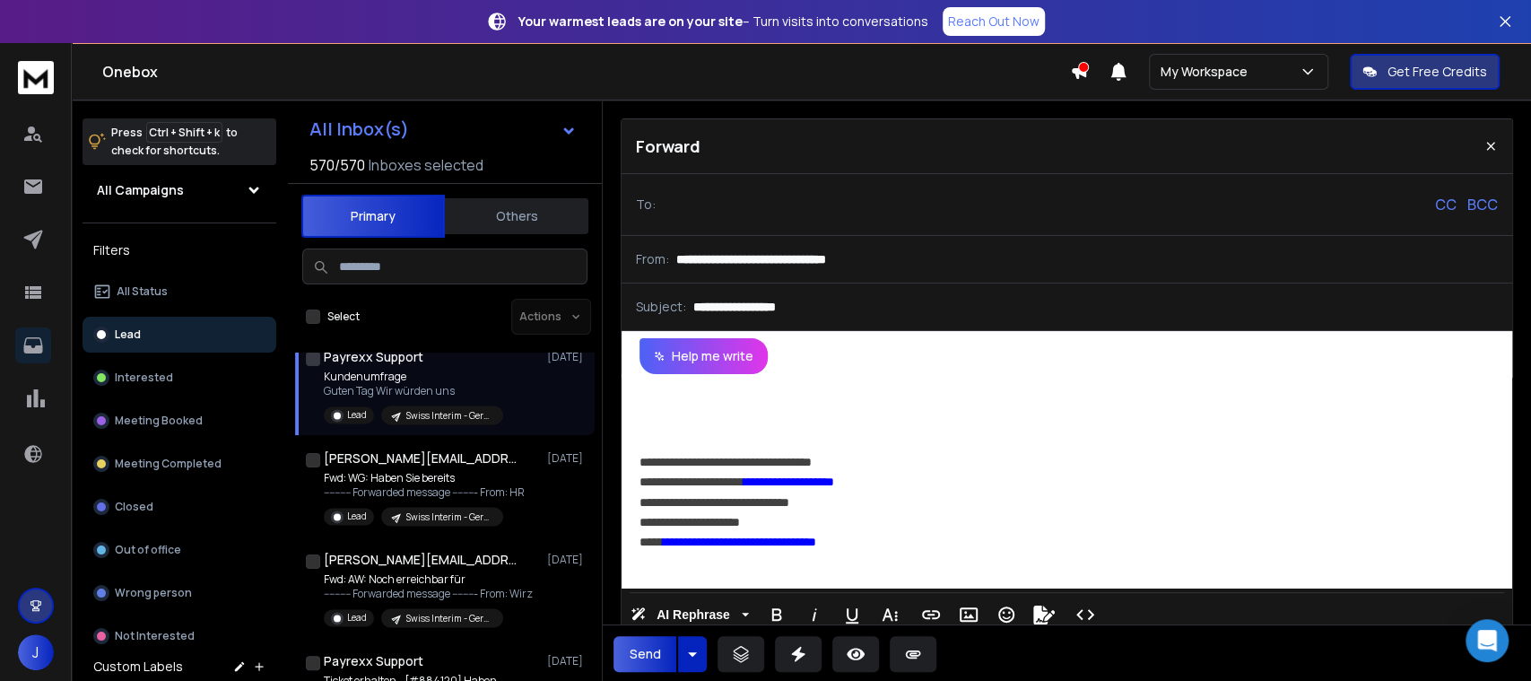
drag, startPoint x: 739, startPoint y: 198, endPoint x: 740, endPoint y: 210, distance: 11.7
click at [739, 198] on input at bounding box center [726, 204] width 126 height 32
type input "**********"
click at [641, 652] on button "Send" at bounding box center [645, 654] width 63 height 36
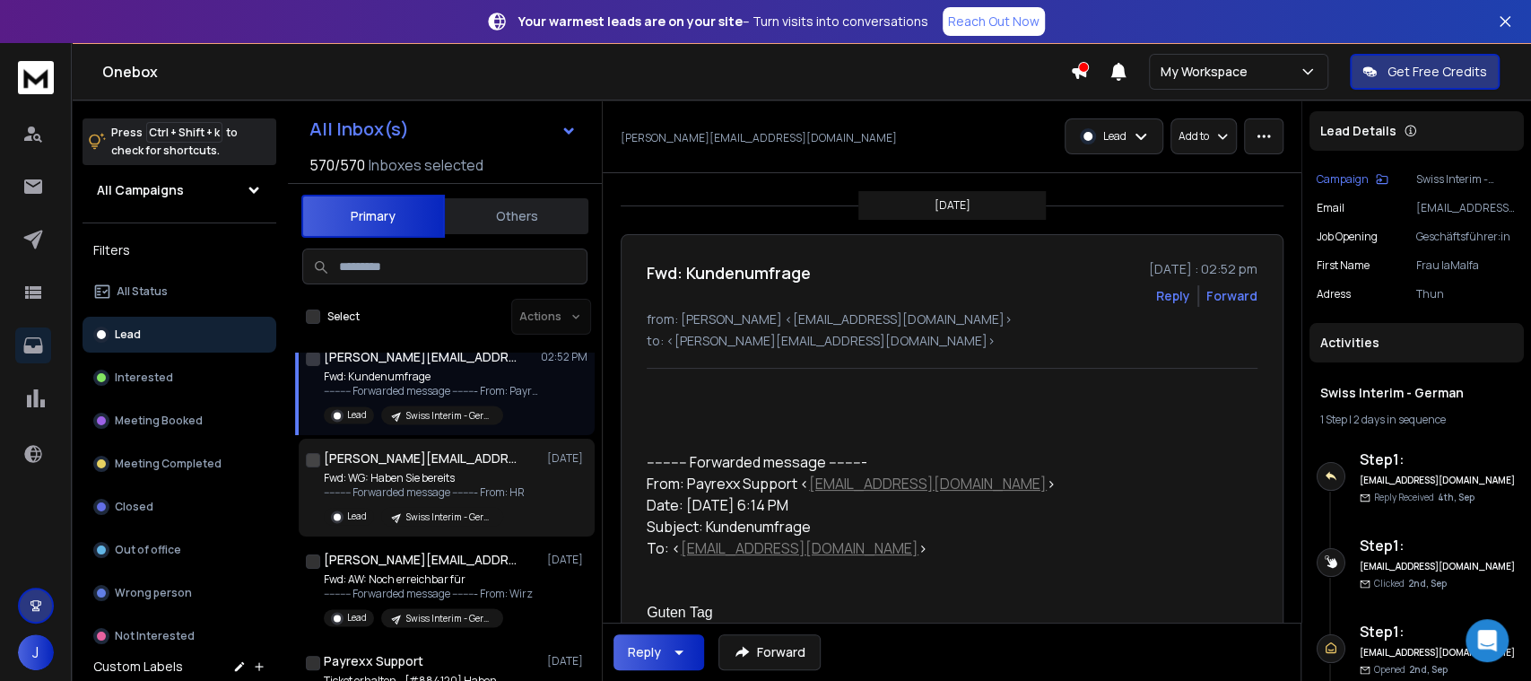
click at [510, 463] on h1 "[PERSON_NAME][EMAIL_ADDRESS][DOMAIN_NAME]" at bounding box center [422, 458] width 197 height 18
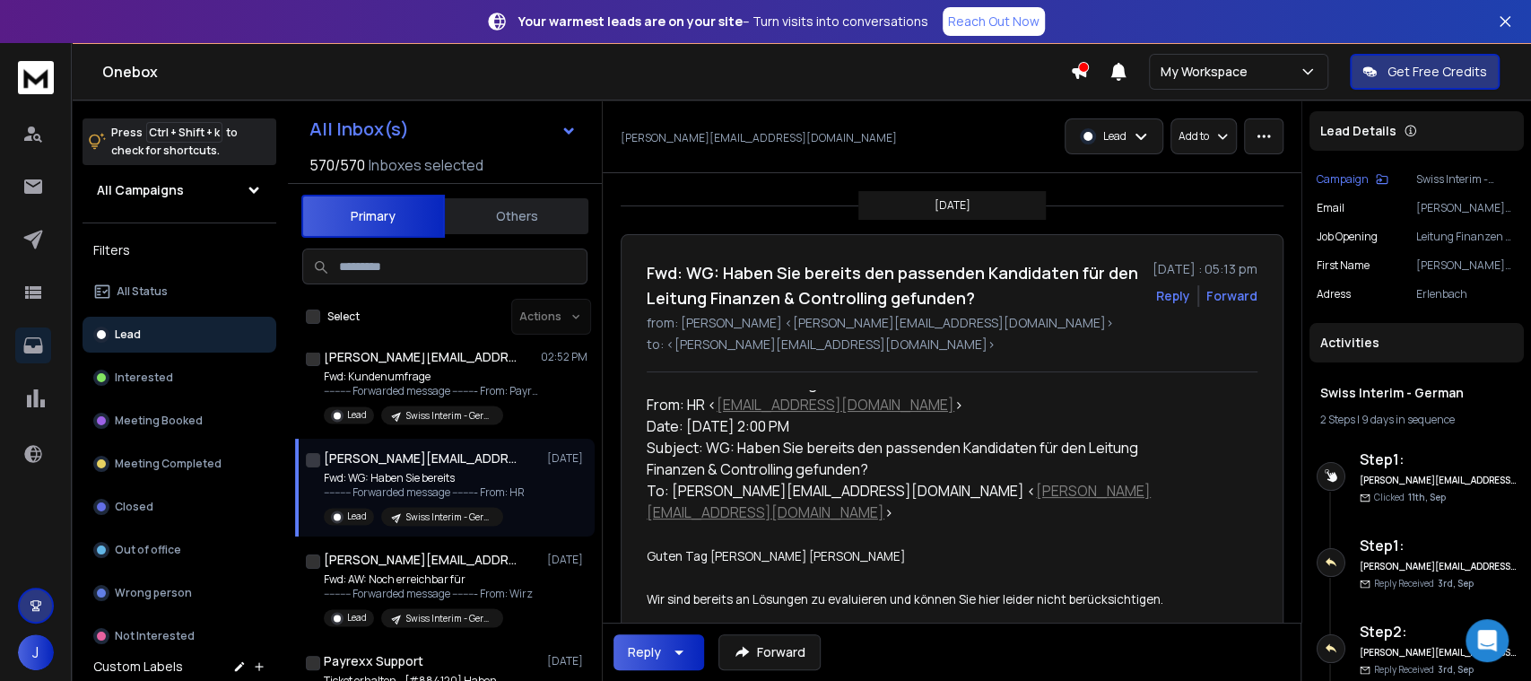
scroll to position [359, 0]
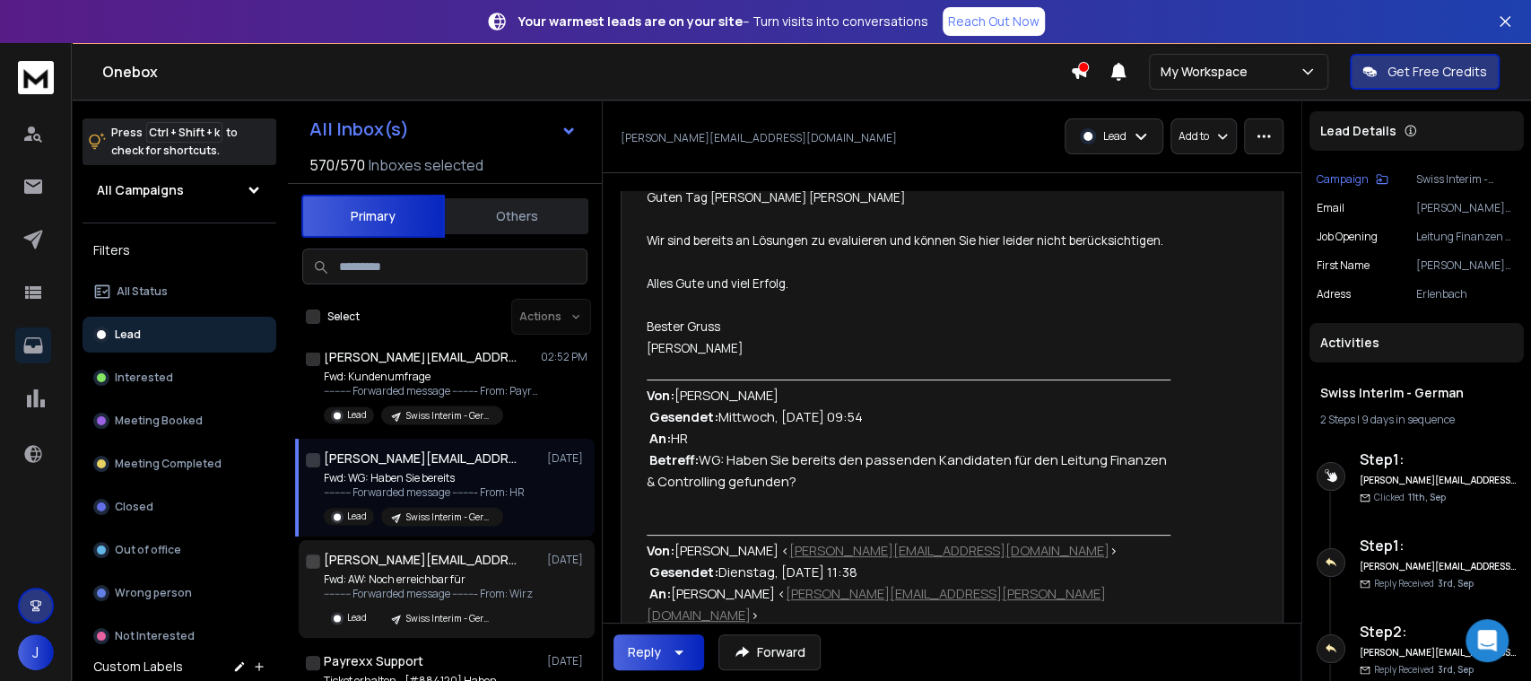
click at [499, 572] on p "Fwd: AW: Noch erreichbar für" at bounding box center [428, 579] width 209 height 14
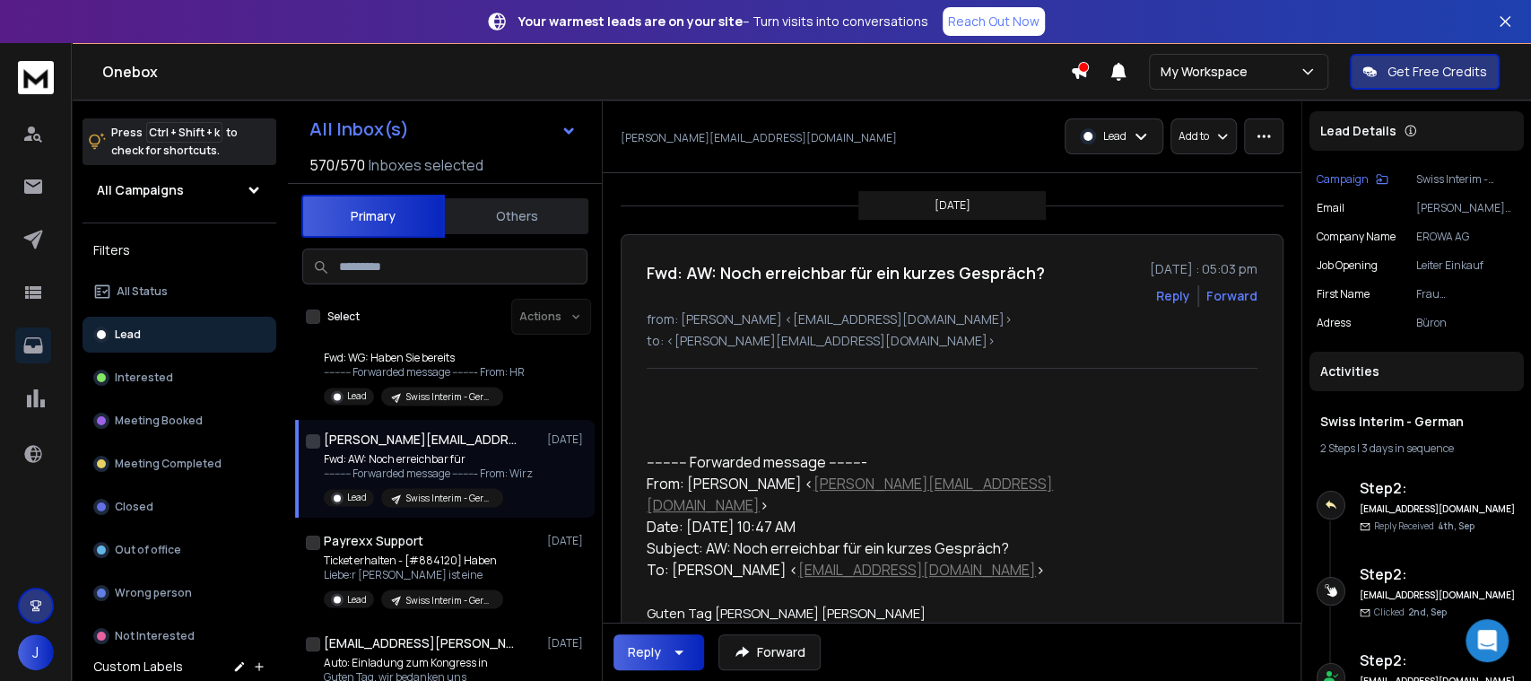
scroll to position [2170, 0]
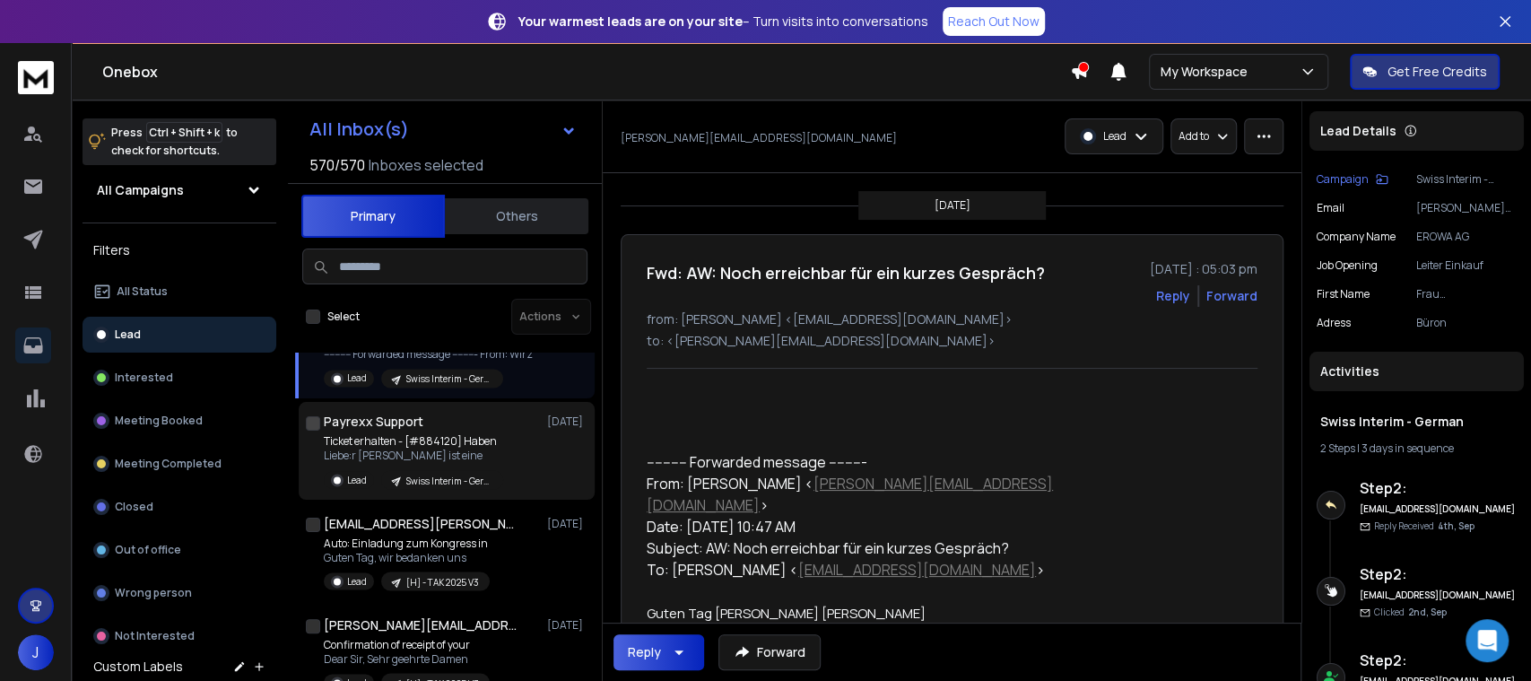
click at [510, 442] on div "Ticket erhalten - [#884120] Haben Liebe:r [PERSON_NAME] ist eine Lead Swiss Int…" at bounding box center [456, 461] width 264 height 55
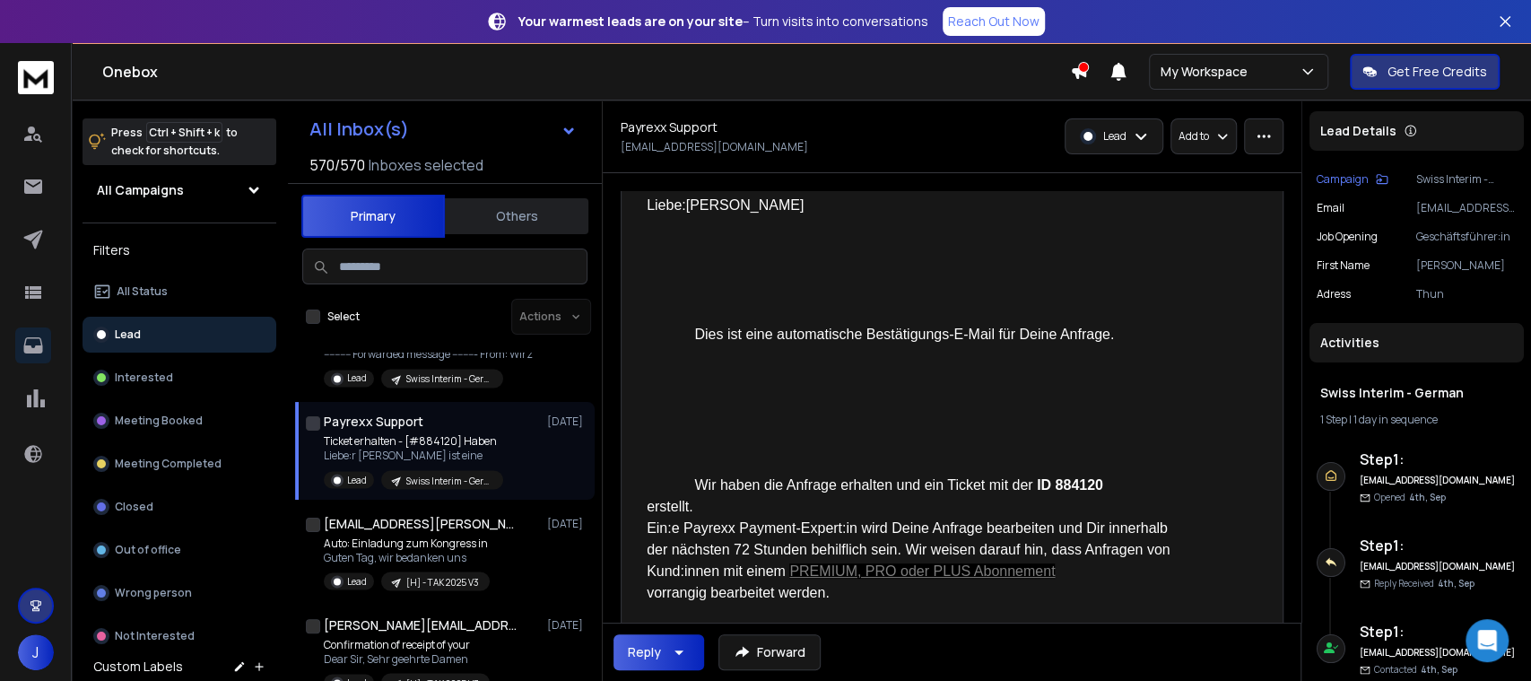
scroll to position [359, 0]
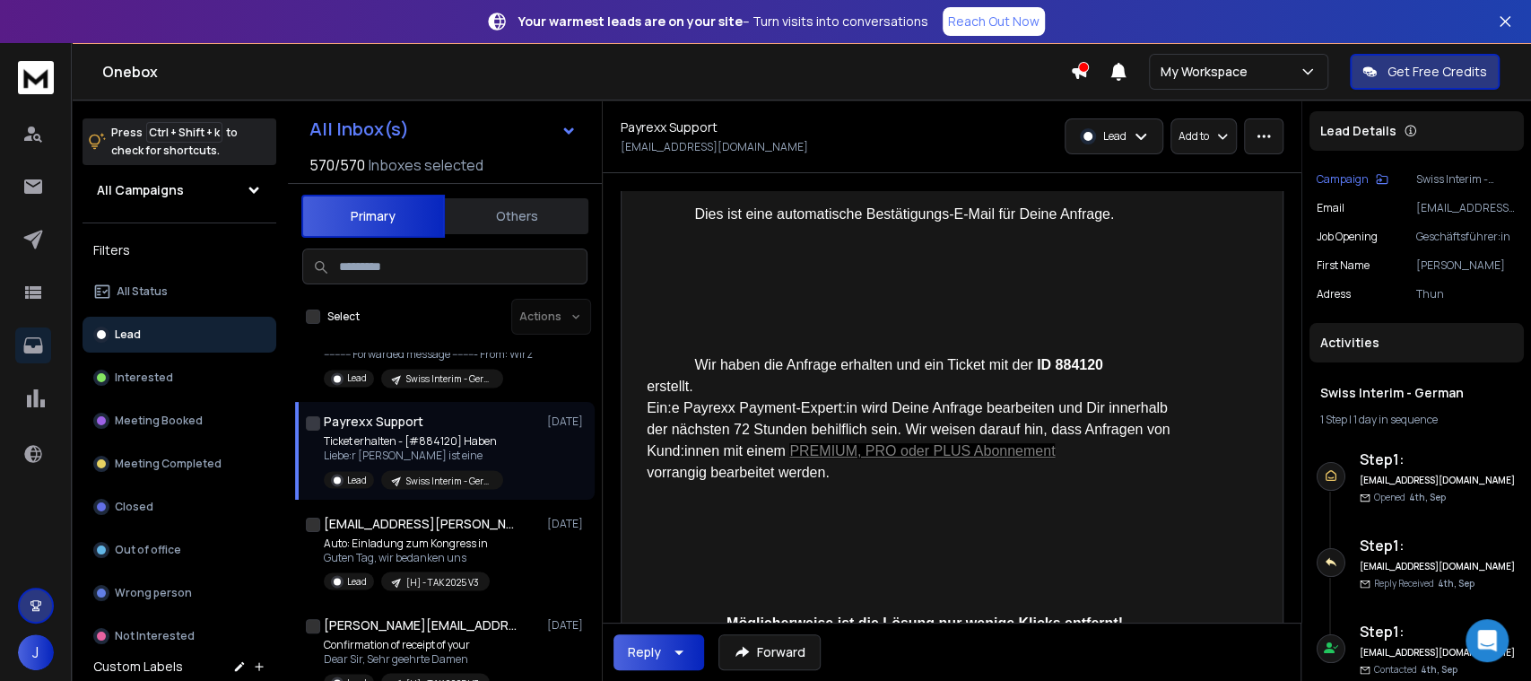
click at [760, 420] on p "Wir haben die Anfrage erhalten und ein Ticket mit der ID 884120 erstellt. Ein:e…" at bounding box center [909, 419] width 524 height 172
click at [760, 419] on p "Wir haben die Anfrage erhalten und ein Ticket mit der ID 884120 erstellt. Ein:e…" at bounding box center [909, 419] width 524 height 172
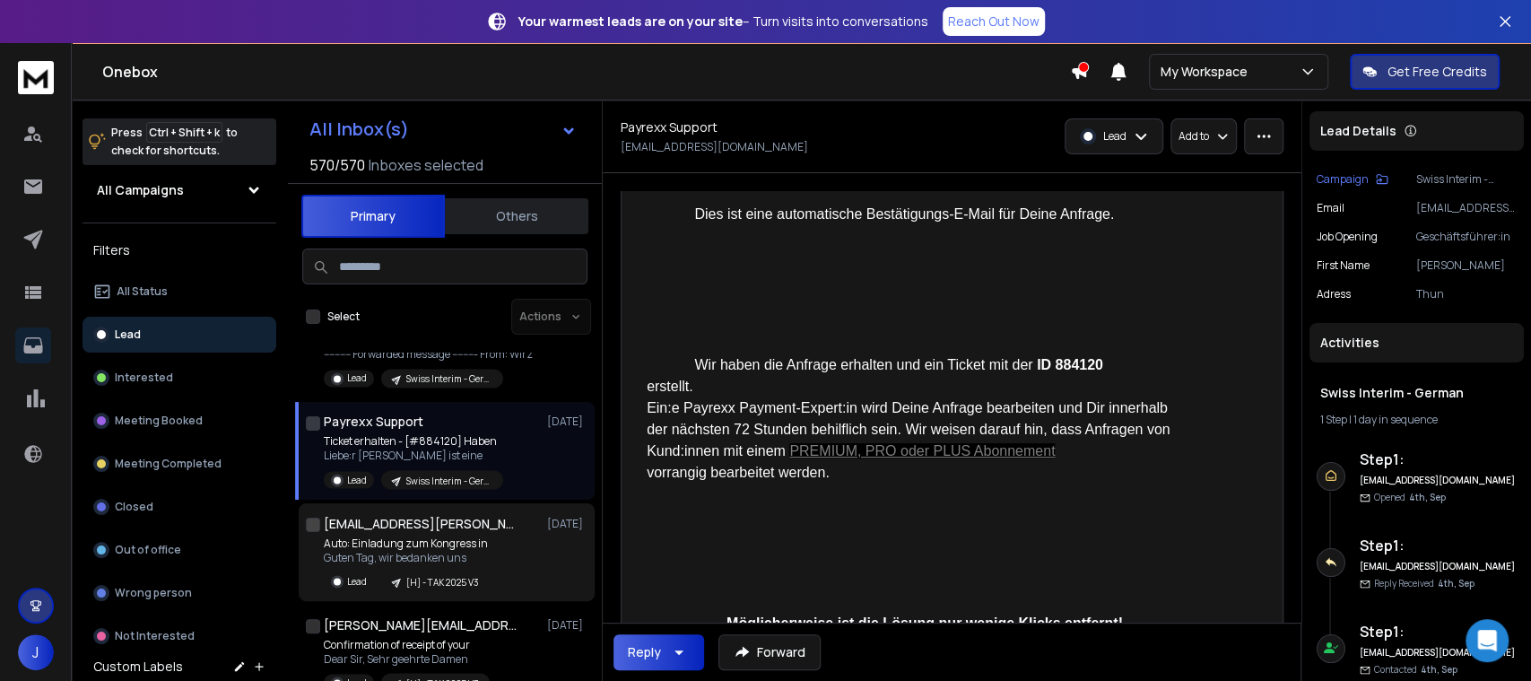
click at [467, 527] on h1 "[EMAIL_ADDRESS][PERSON_NAME][DOMAIN_NAME]" at bounding box center [422, 523] width 197 height 18
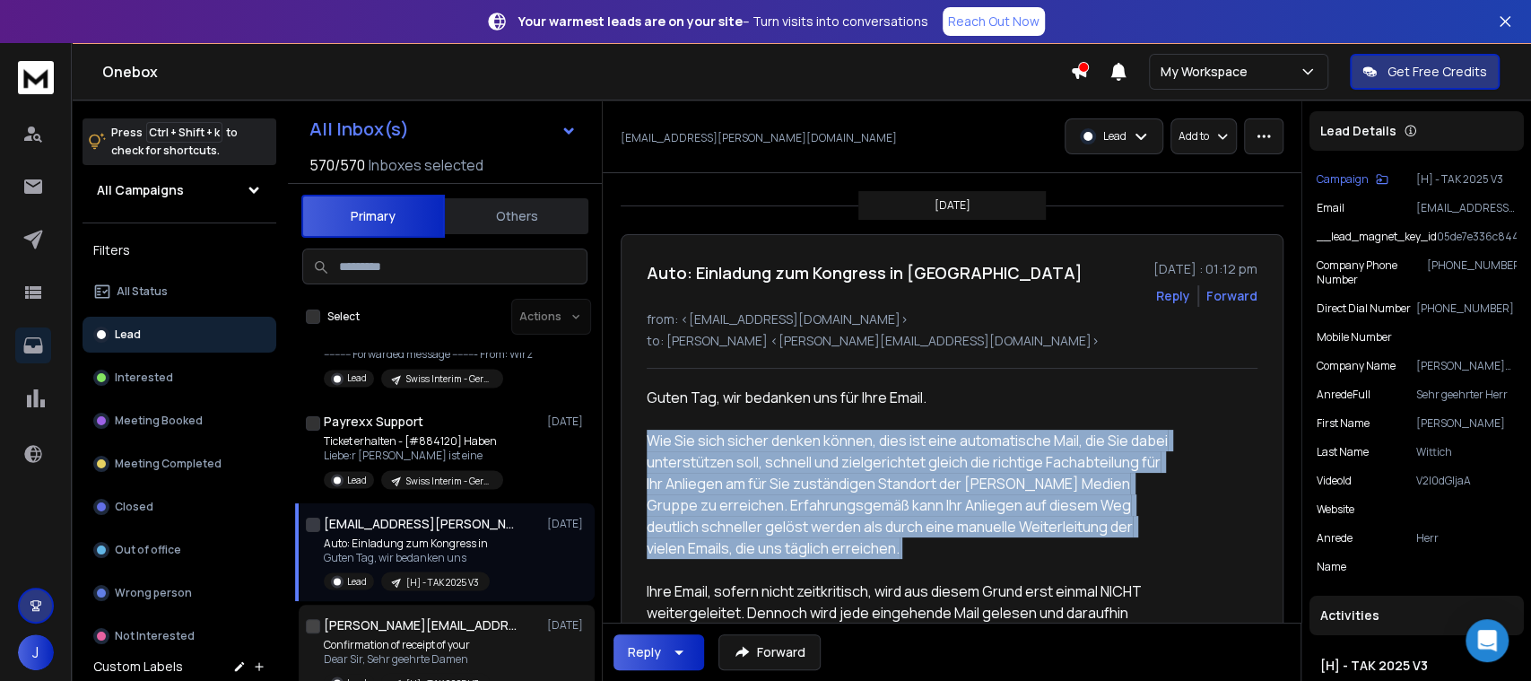
scroll to position [2289, 0]
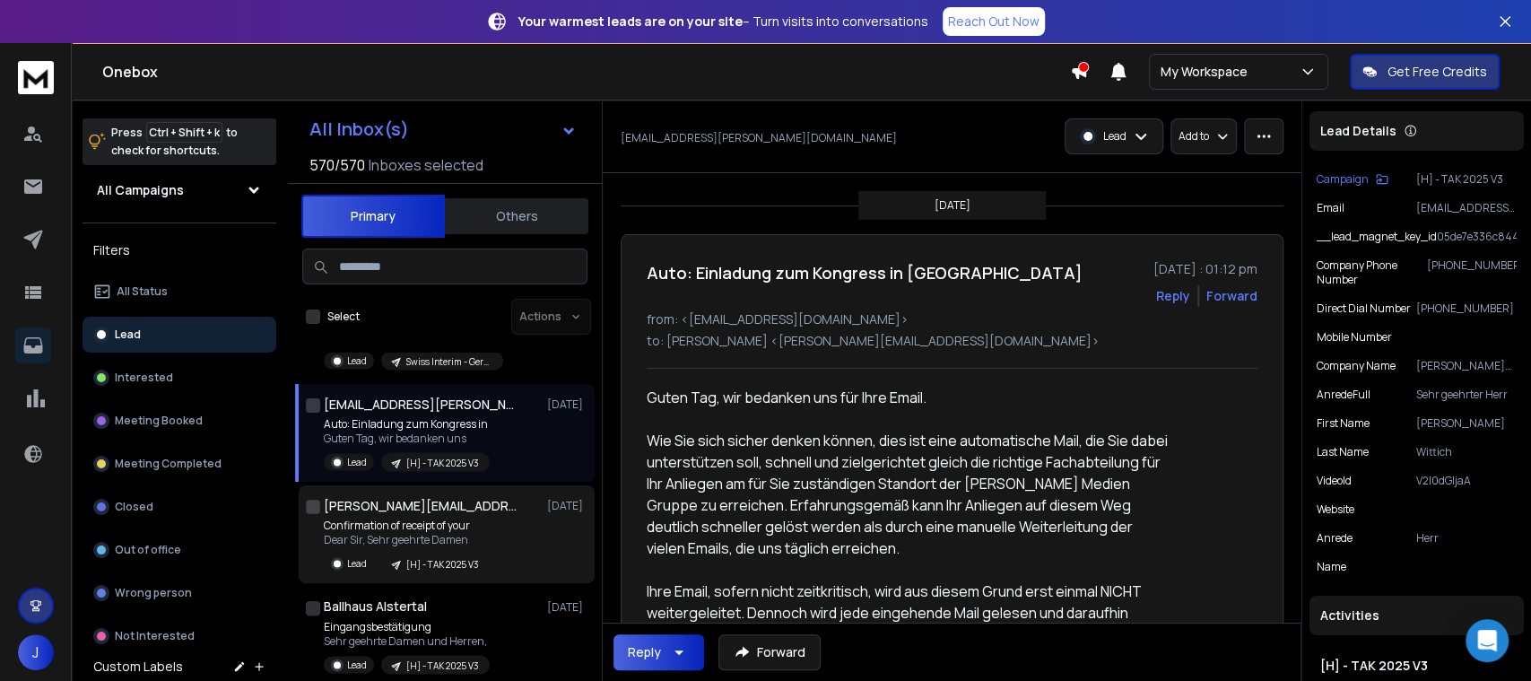
click at [515, 535] on div "Confirmation of receipt of your Dear Sir, Sehr geehrte Damen Lead [H] - TAK 202…" at bounding box center [456, 545] width 264 height 55
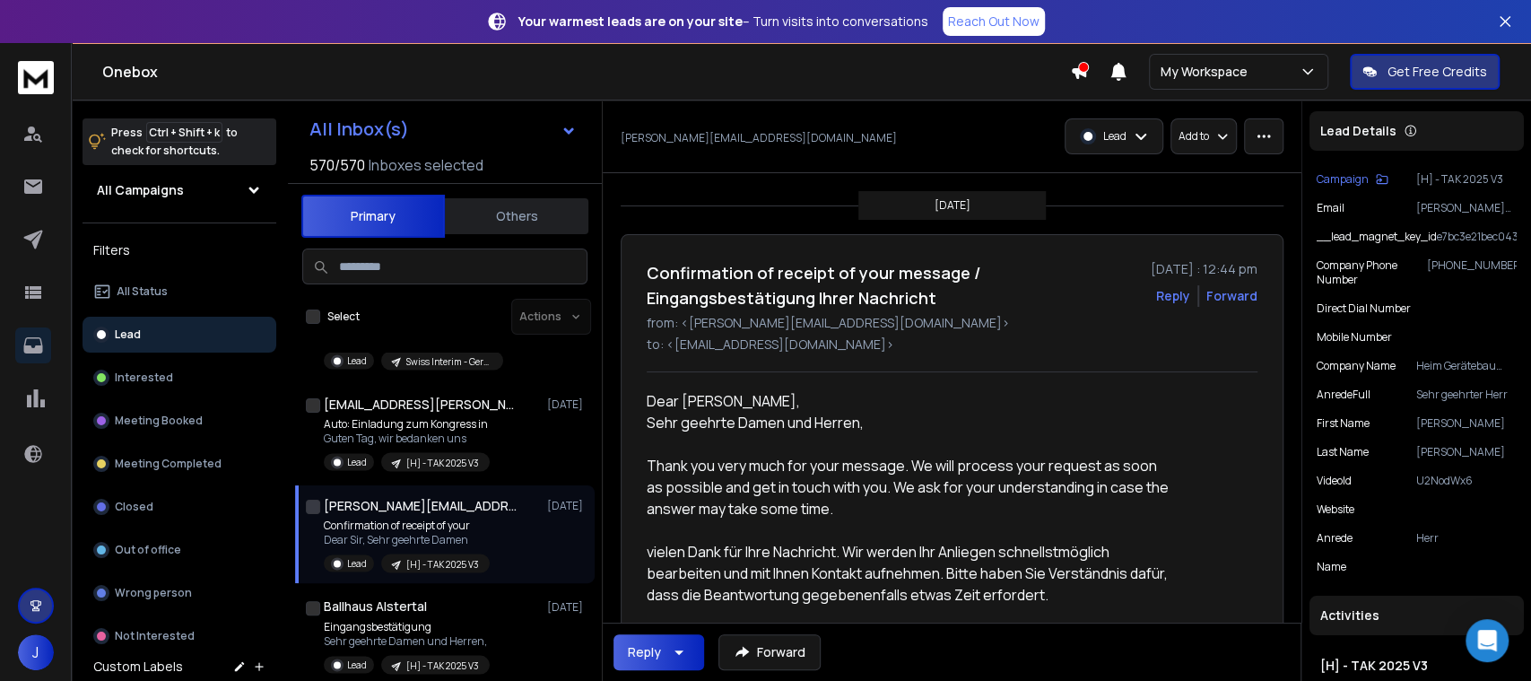
click at [746, 494] on div "Dear [PERSON_NAME], [PERSON_NAME] geehrte Damen und [PERSON_NAME], Thank you ve…" at bounding box center [916, 580] width 538 height 380
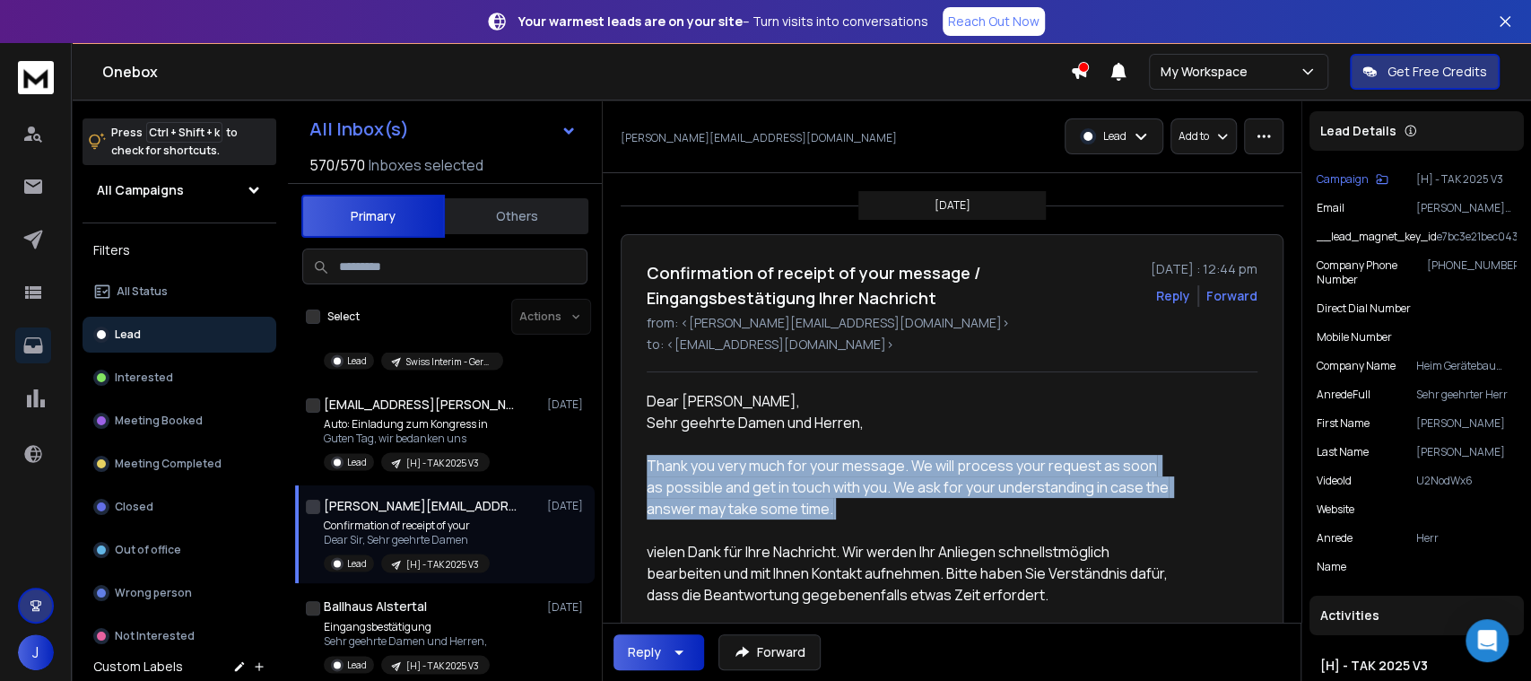
click at [746, 494] on div "Dear [PERSON_NAME], [PERSON_NAME] geehrte Damen und [PERSON_NAME], Thank you ve…" at bounding box center [916, 580] width 538 height 380
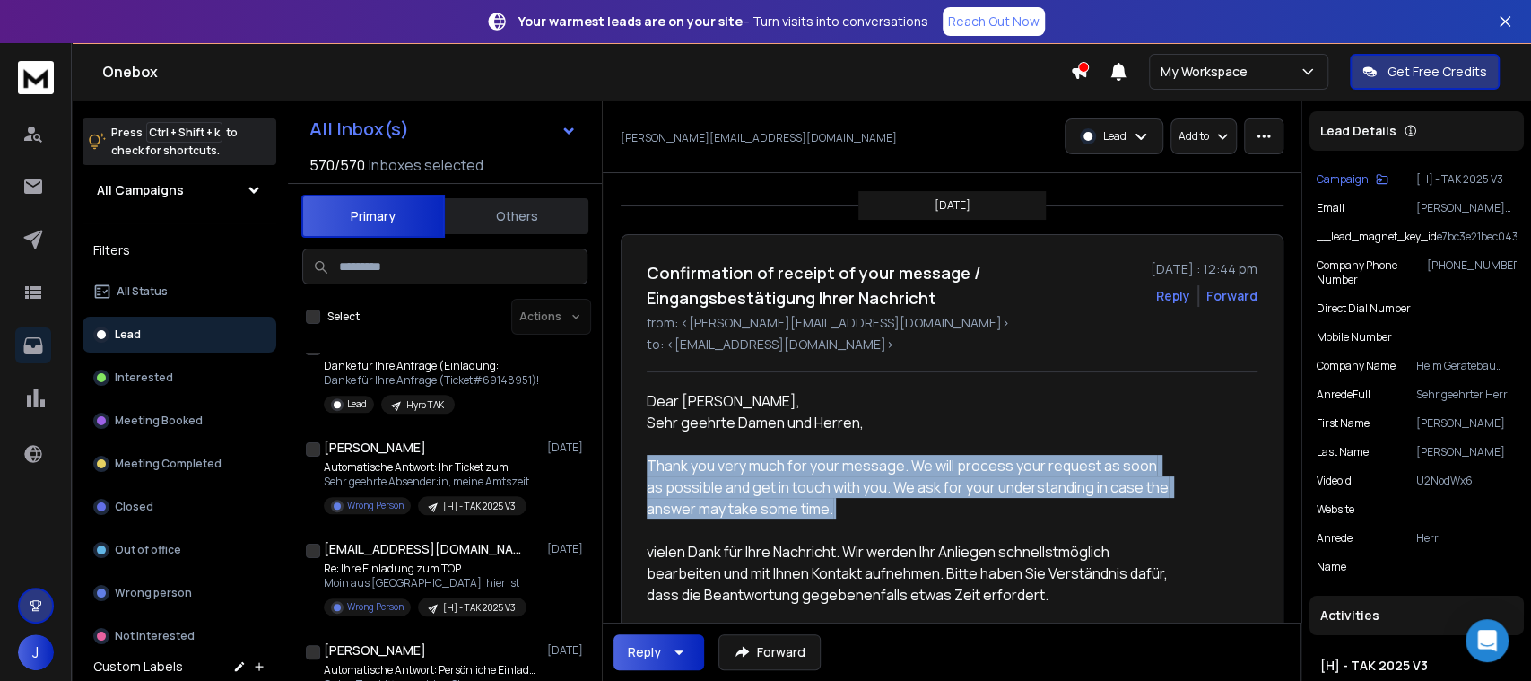
scroll to position [974, 0]
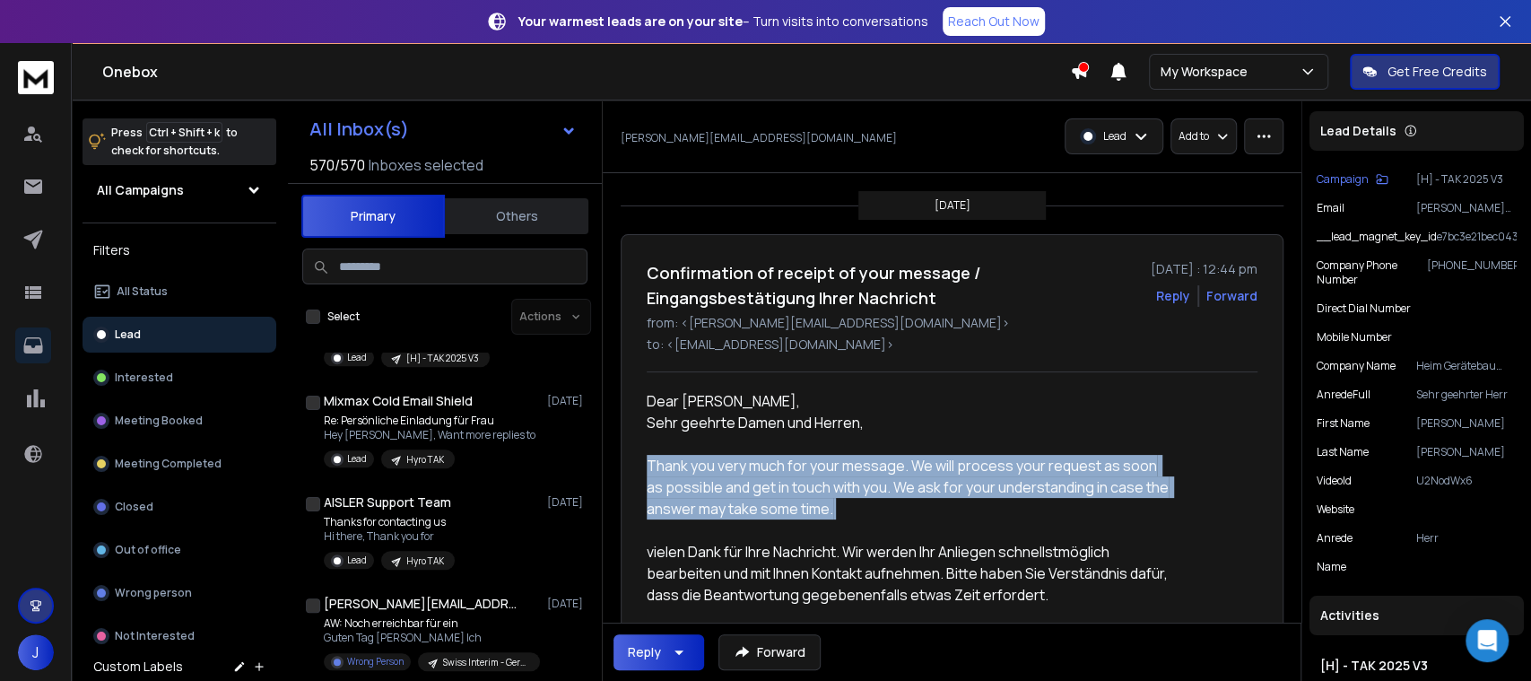
click at [93, 283] on button "All Status" at bounding box center [180, 292] width 194 height 36
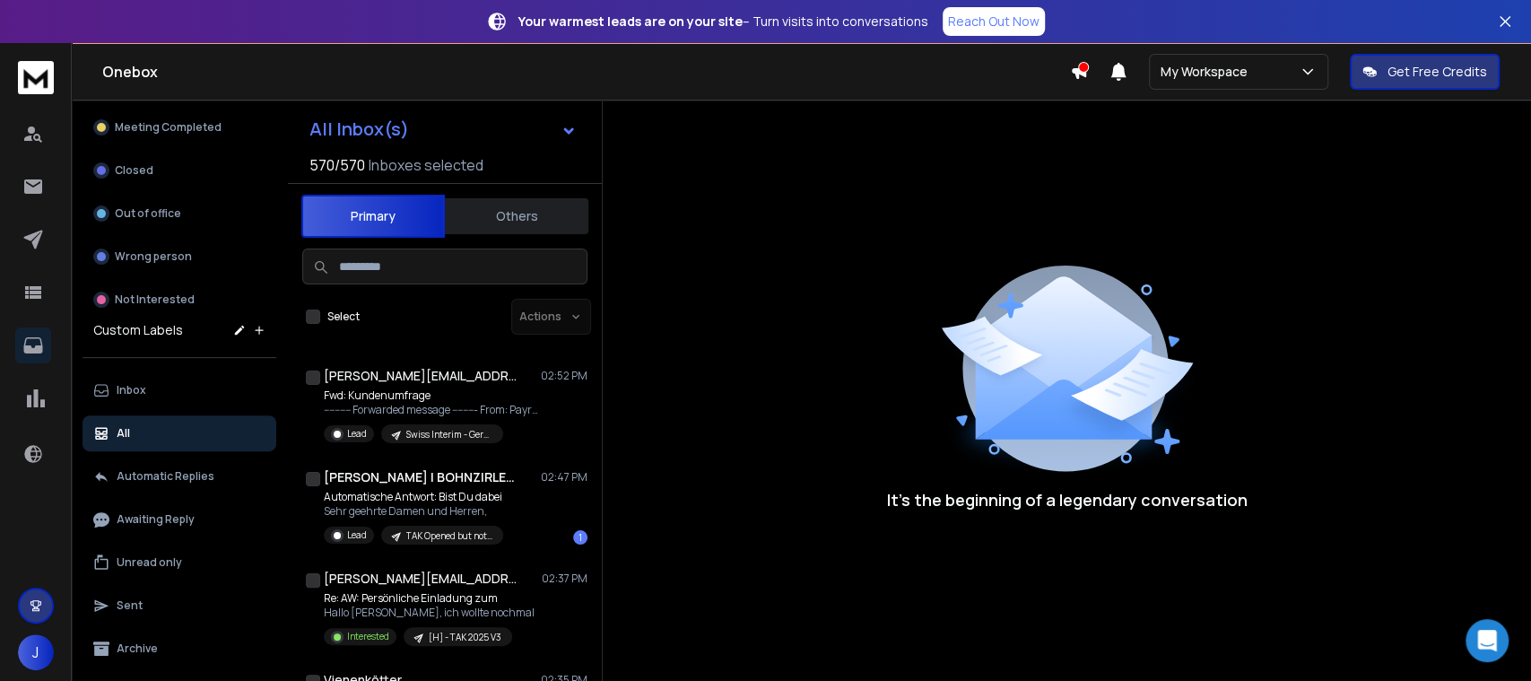
scroll to position [0, 0]
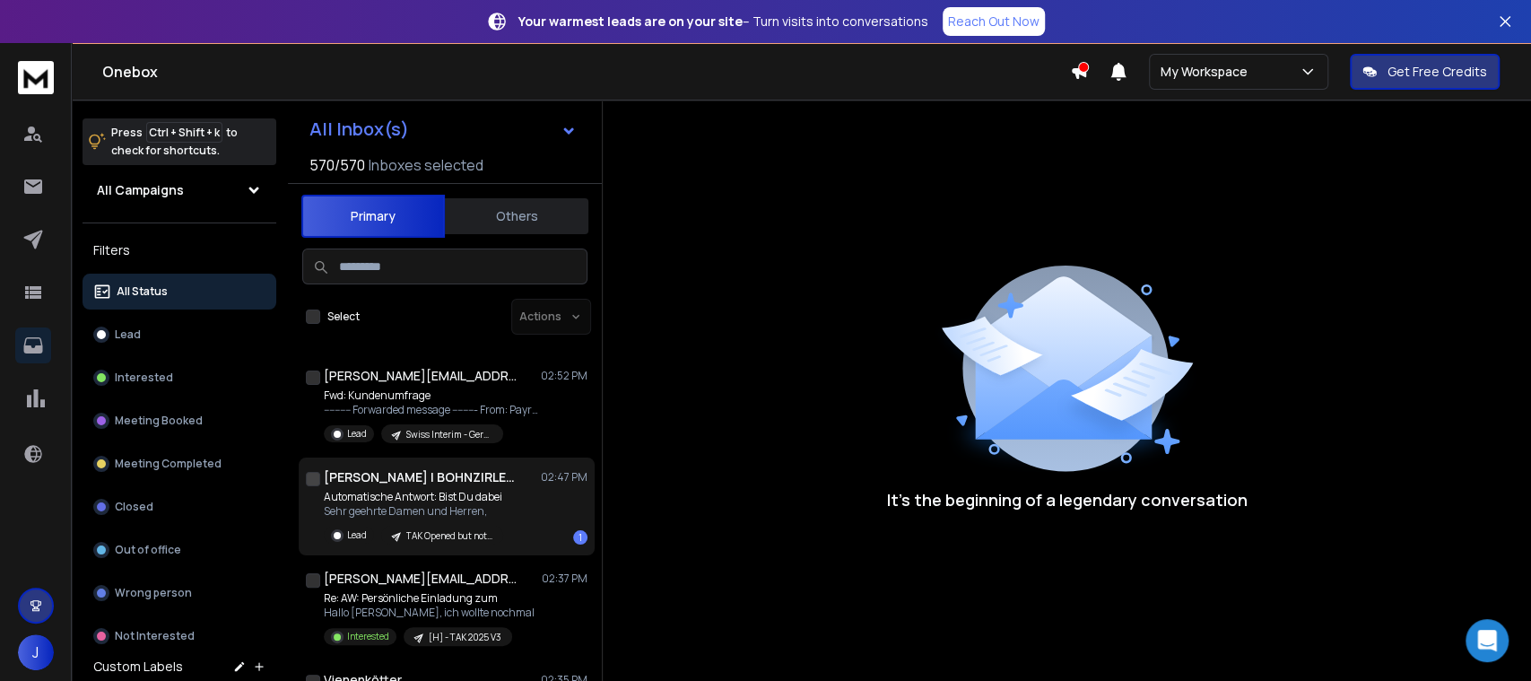
click at [528, 520] on div "Automatische Antwort: Bist Du dabei Sehr geehrte Damen und Herren, Lead TAK Ope…" at bounding box center [456, 517] width 264 height 55
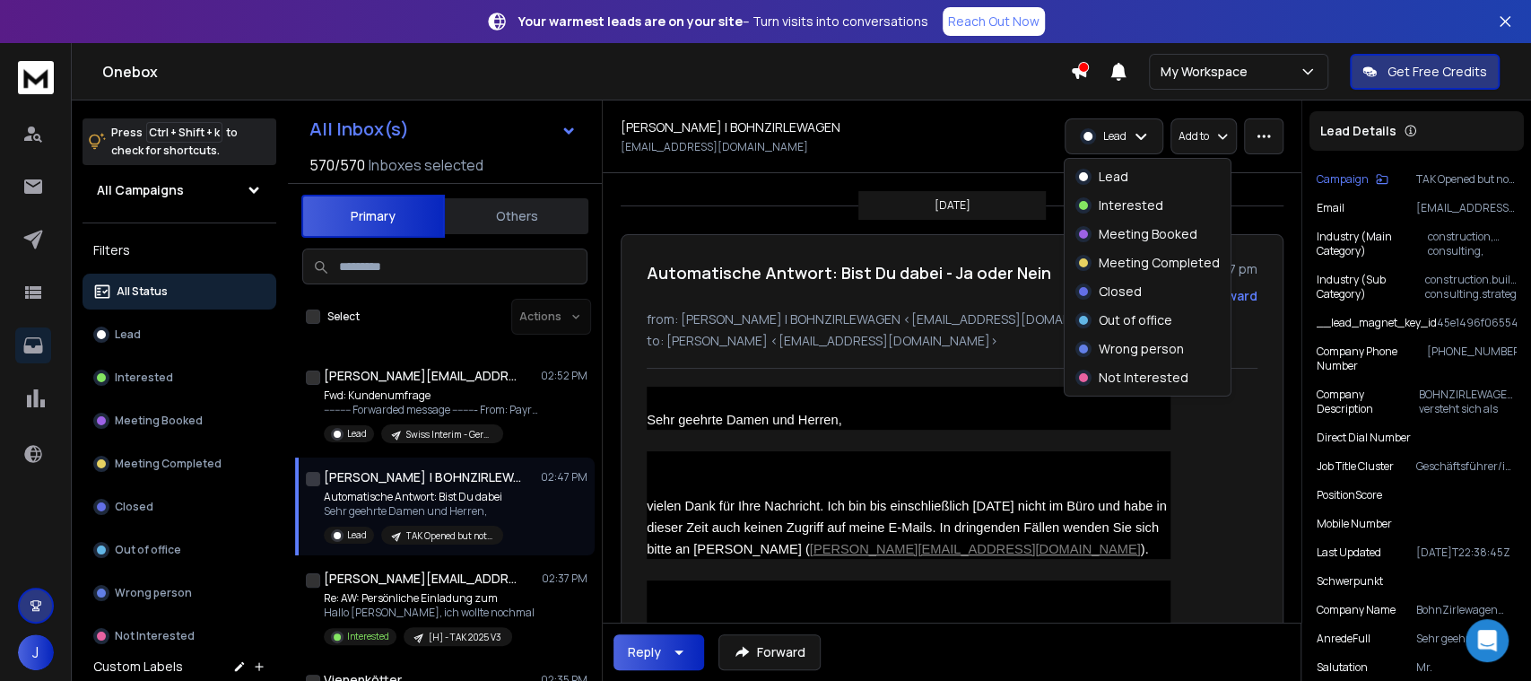
click at [1088, 145] on div "Lead" at bounding box center [1114, 136] width 97 height 34
click at [1095, 327] on div "Out of office" at bounding box center [1124, 320] width 97 height 18
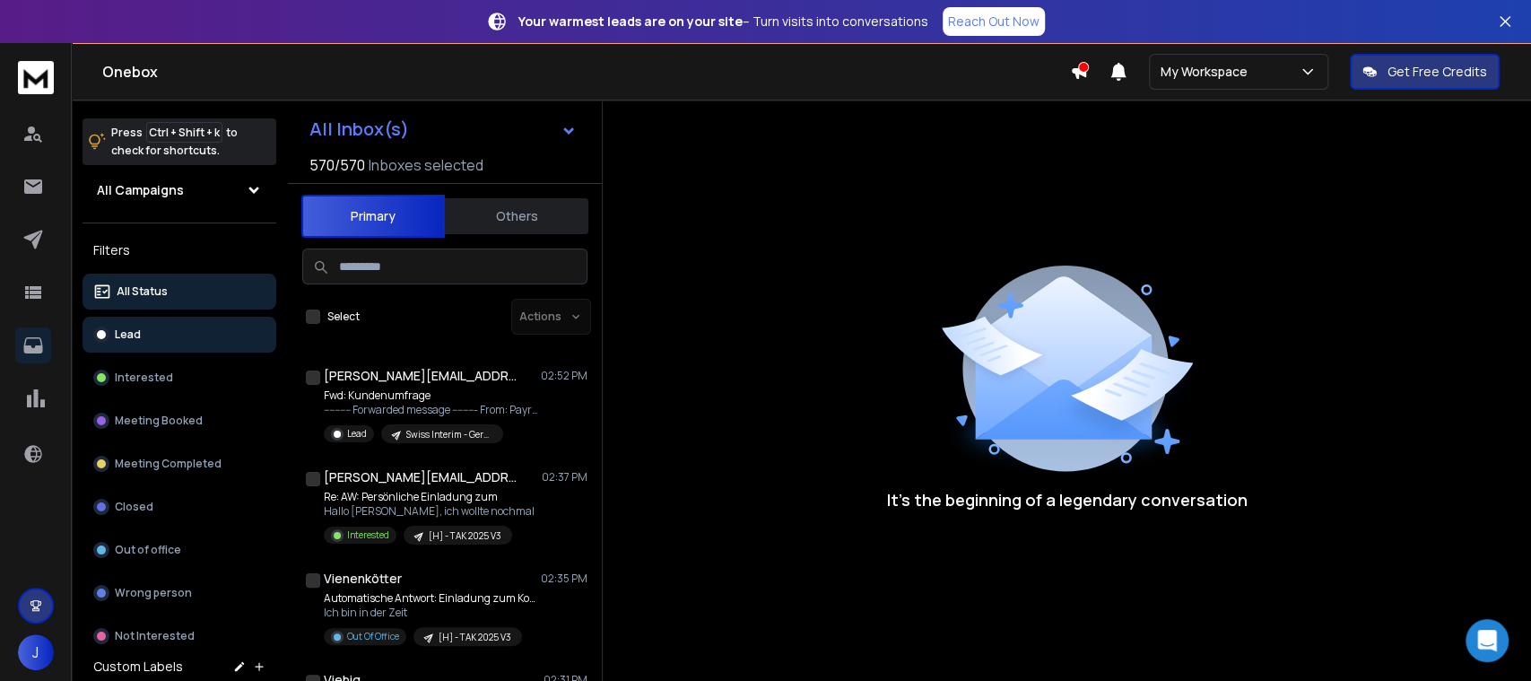
click at [143, 347] on button "Lead" at bounding box center [180, 335] width 194 height 36
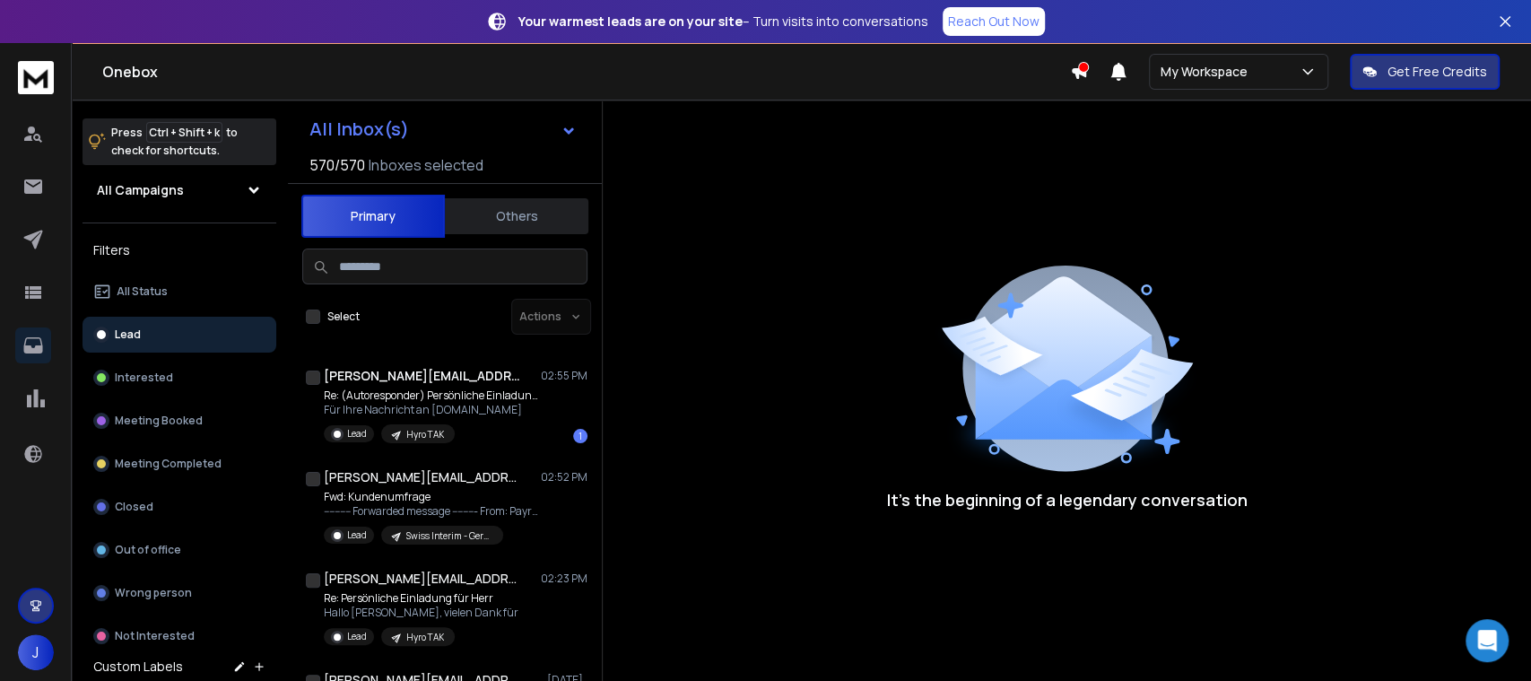
click at [153, 302] on button "All Status" at bounding box center [180, 292] width 194 height 36
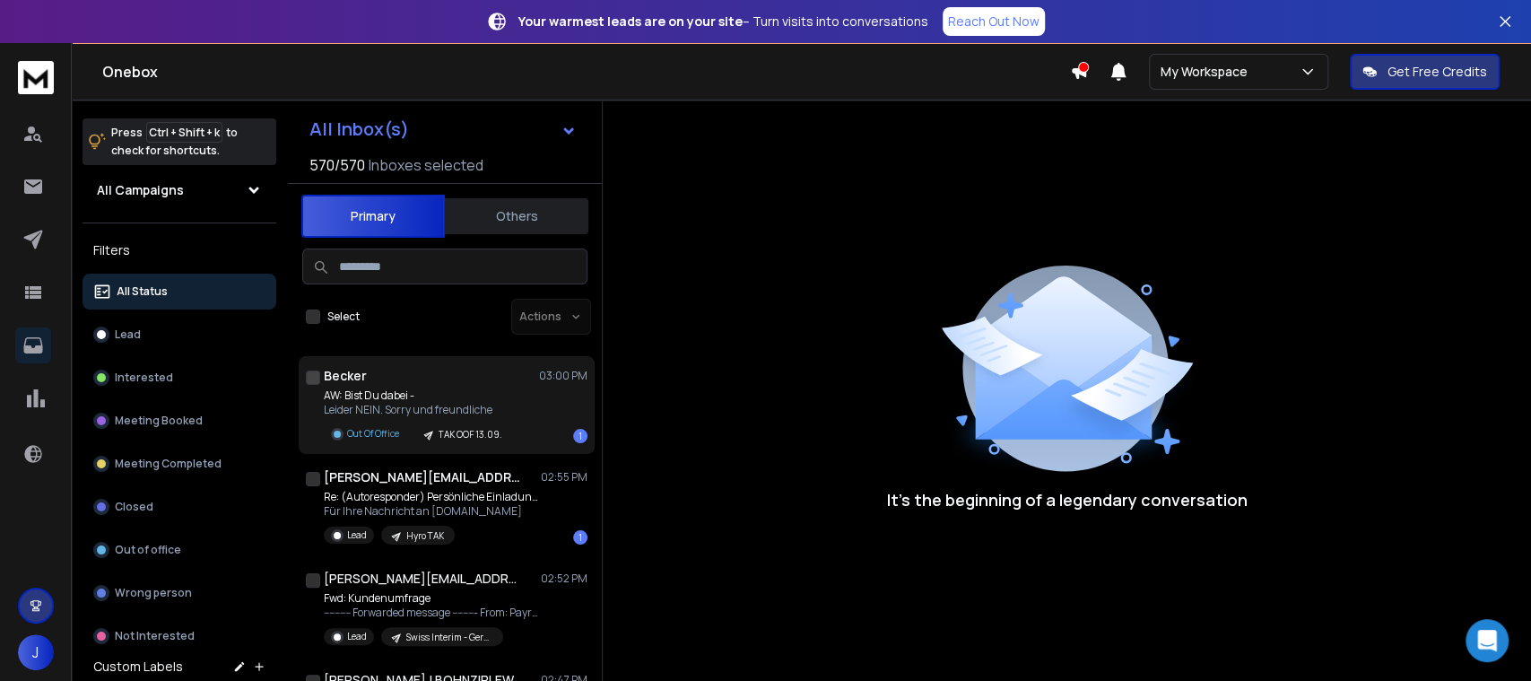
click at [459, 388] on p "AW: Bist Du dabei -" at bounding box center [418, 395] width 189 height 14
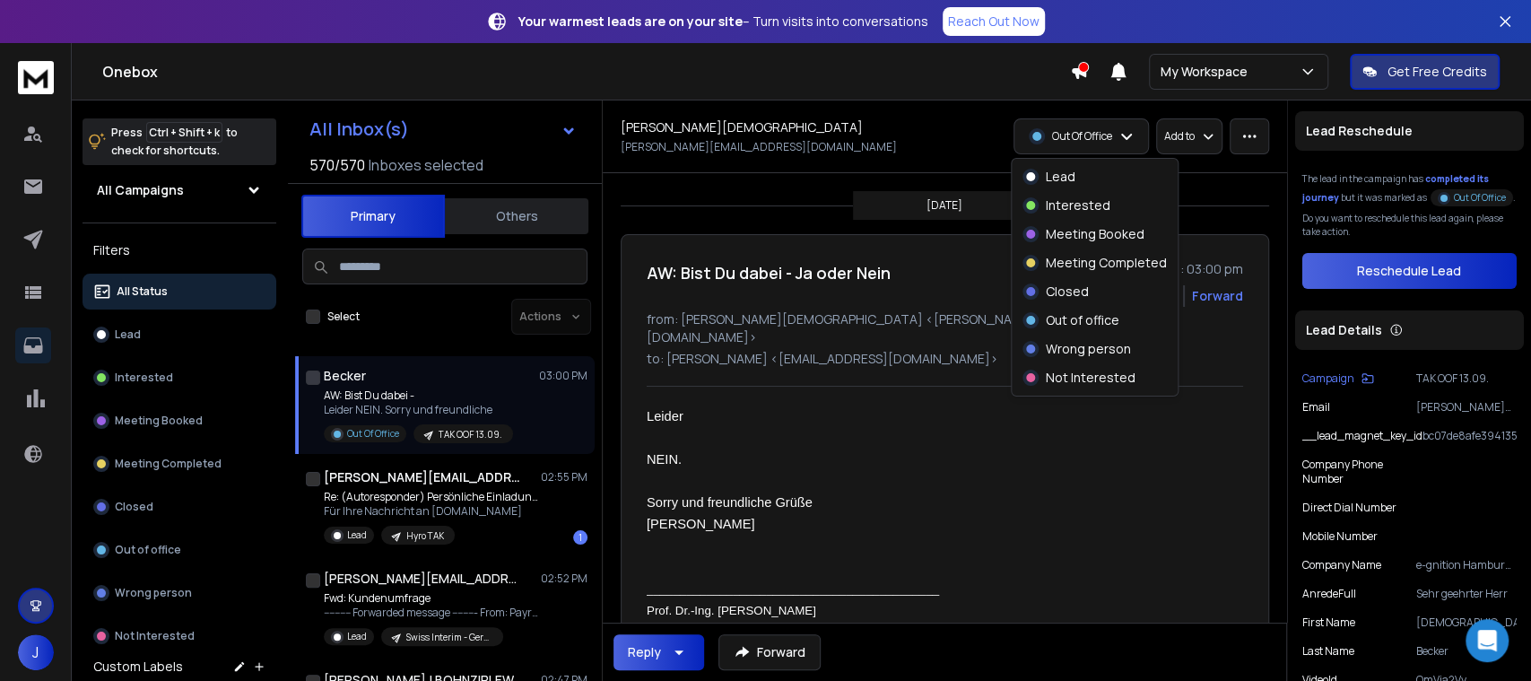
click at [1054, 144] on div "Out Of Office" at bounding box center [1082, 136] width 134 height 34
click at [1098, 380] on p "Not Interested" at bounding box center [1091, 378] width 90 height 18
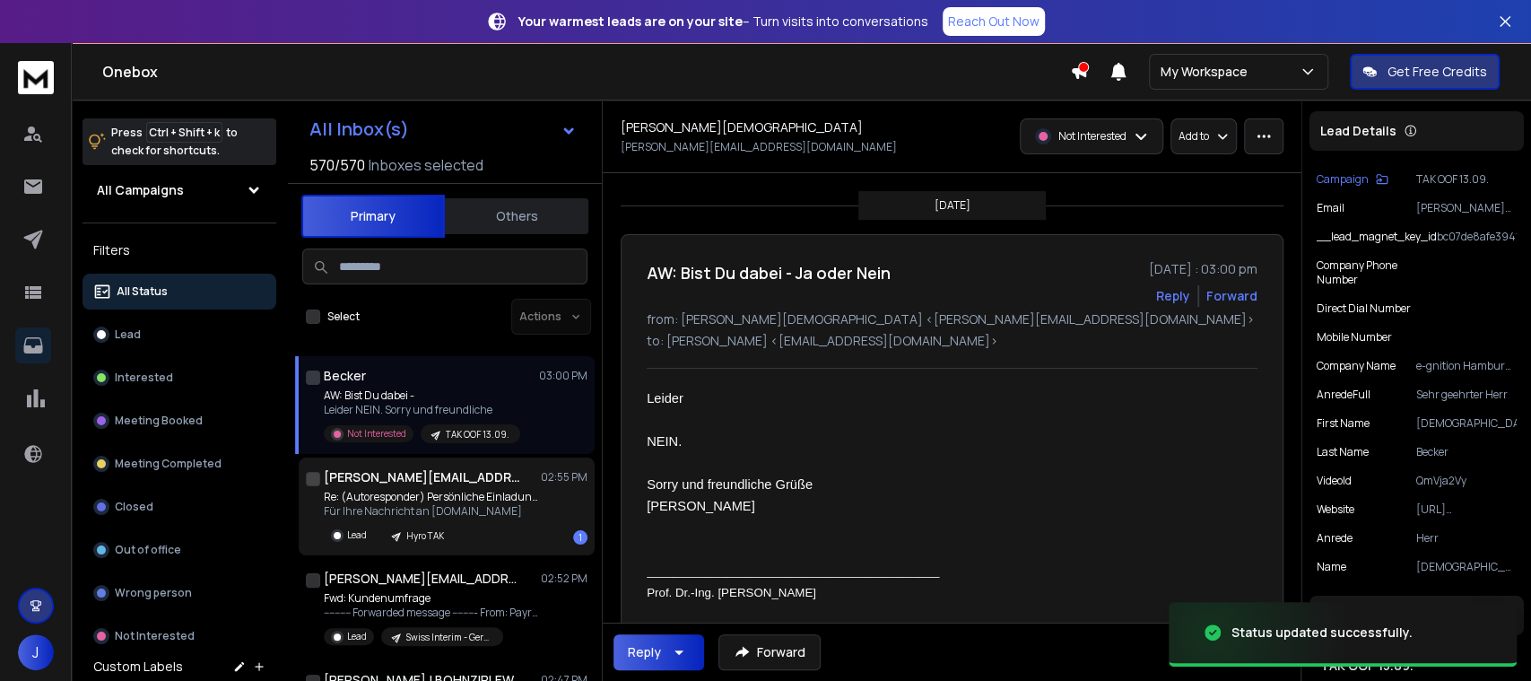
click at [517, 514] on p "Für Ihre Nachricht an [DOMAIN_NAME]" at bounding box center [431, 511] width 215 height 14
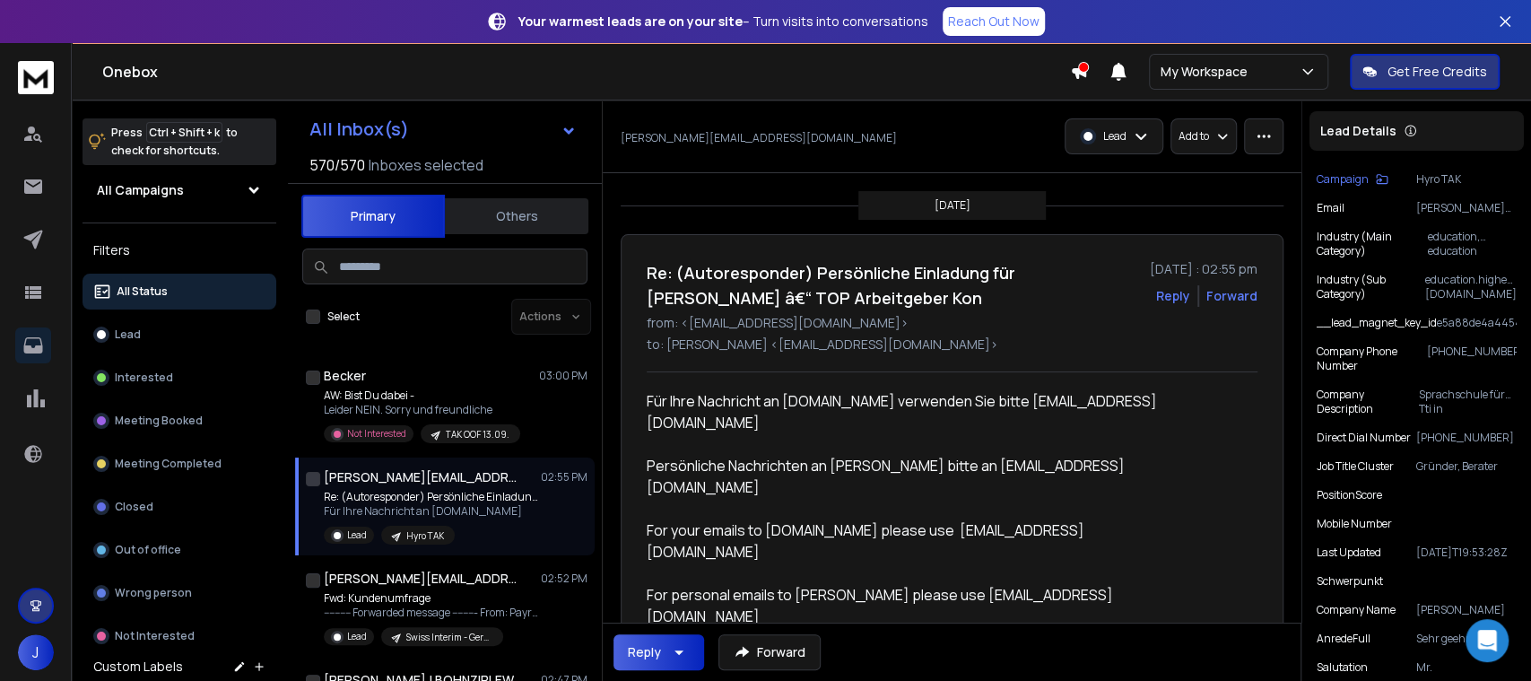
click at [1119, 134] on p "Lead" at bounding box center [1114, 136] width 23 height 14
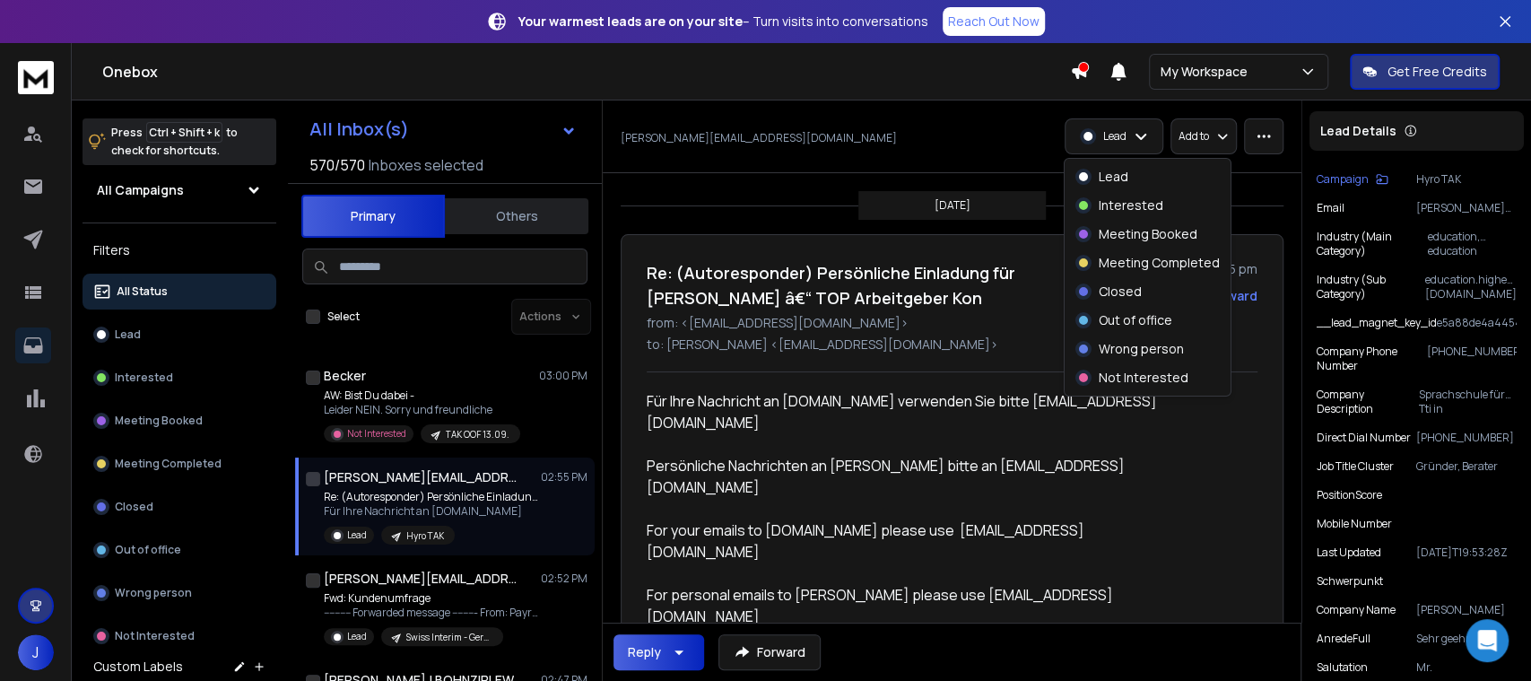
click at [810, 455] on div "Für Ihre Nachricht an [DOMAIN_NAME] verwenden Sie bitte [EMAIL_ADDRESS][DOMAIN_…" at bounding box center [916, 526] width 538 height 273
click at [1100, 146] on div "Lead" at bounding box center [1114, 136] width 97 height 34
click at [208, 334] on button "Lead" at bounding box center [180, 335] width 194 height 36
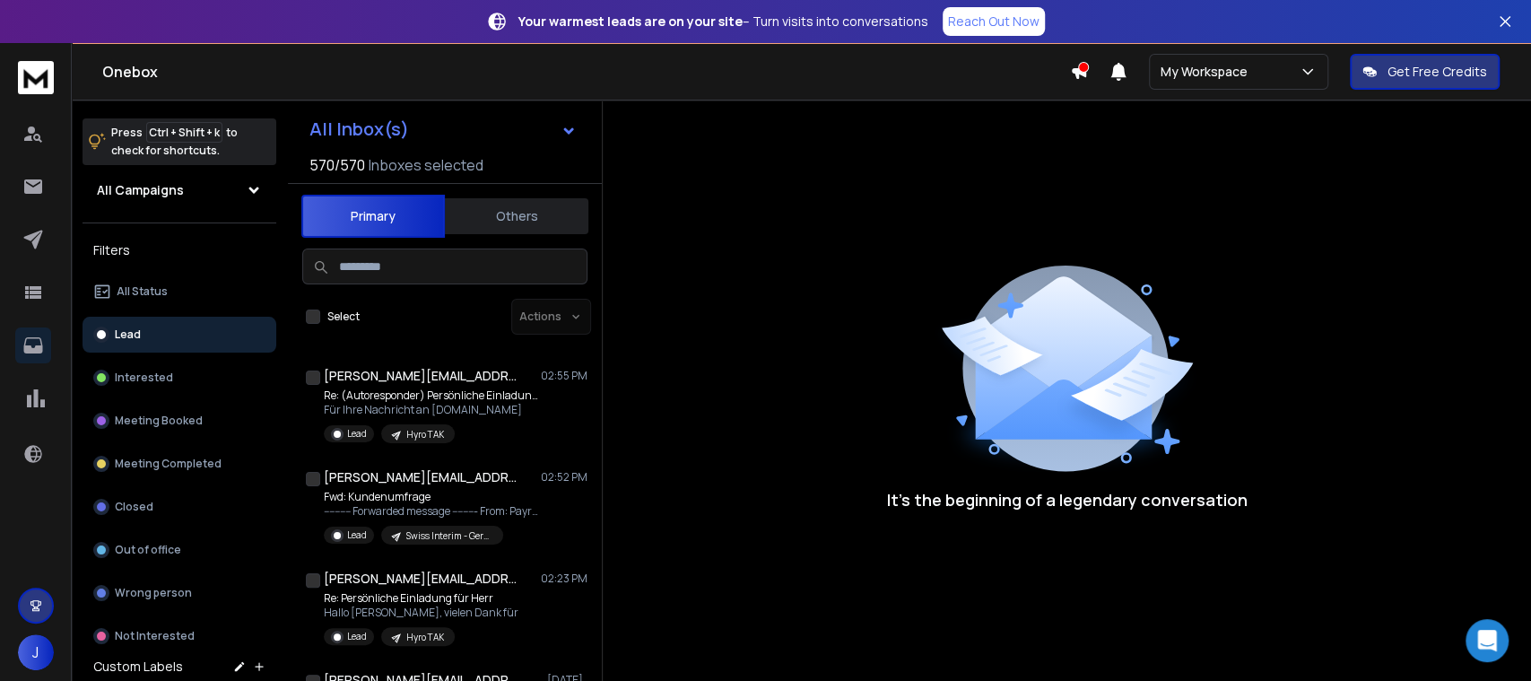
click at [192, 293] on button "All Status" at bounding box center [180, 292] width 194 height 36
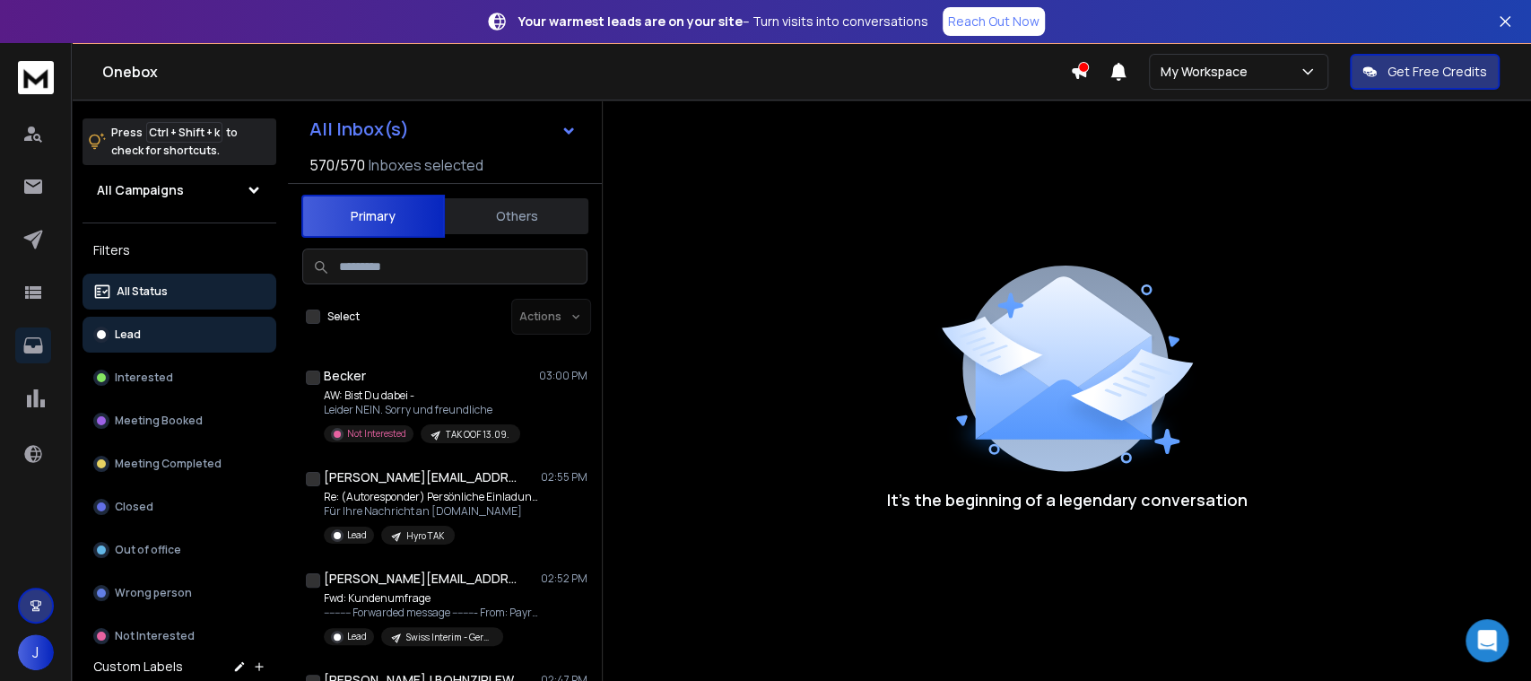
click at [139, 319] on button "Lead" at bounding box center [180, 335] width 194 height 36
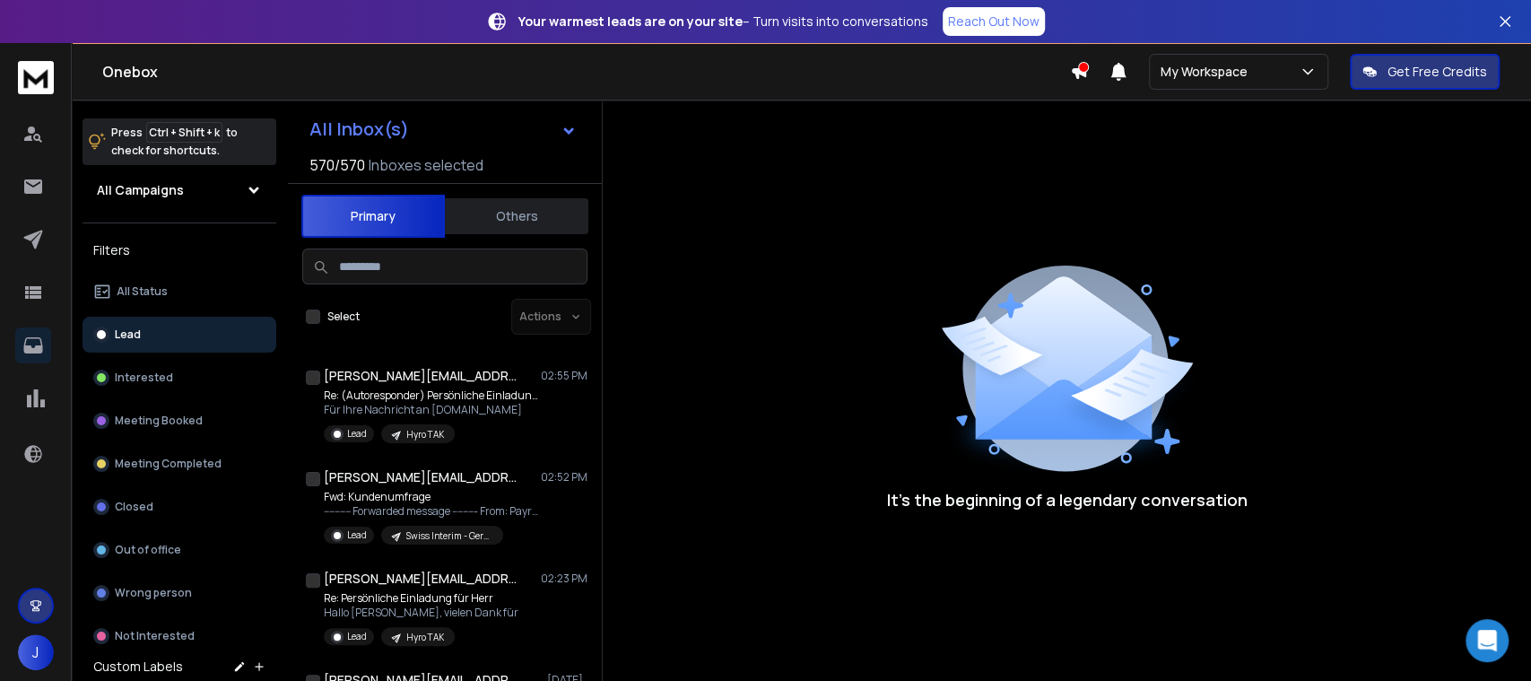
click at [142, 301] on button "All Status" at bounding box center [180, 292] width 194 height 36
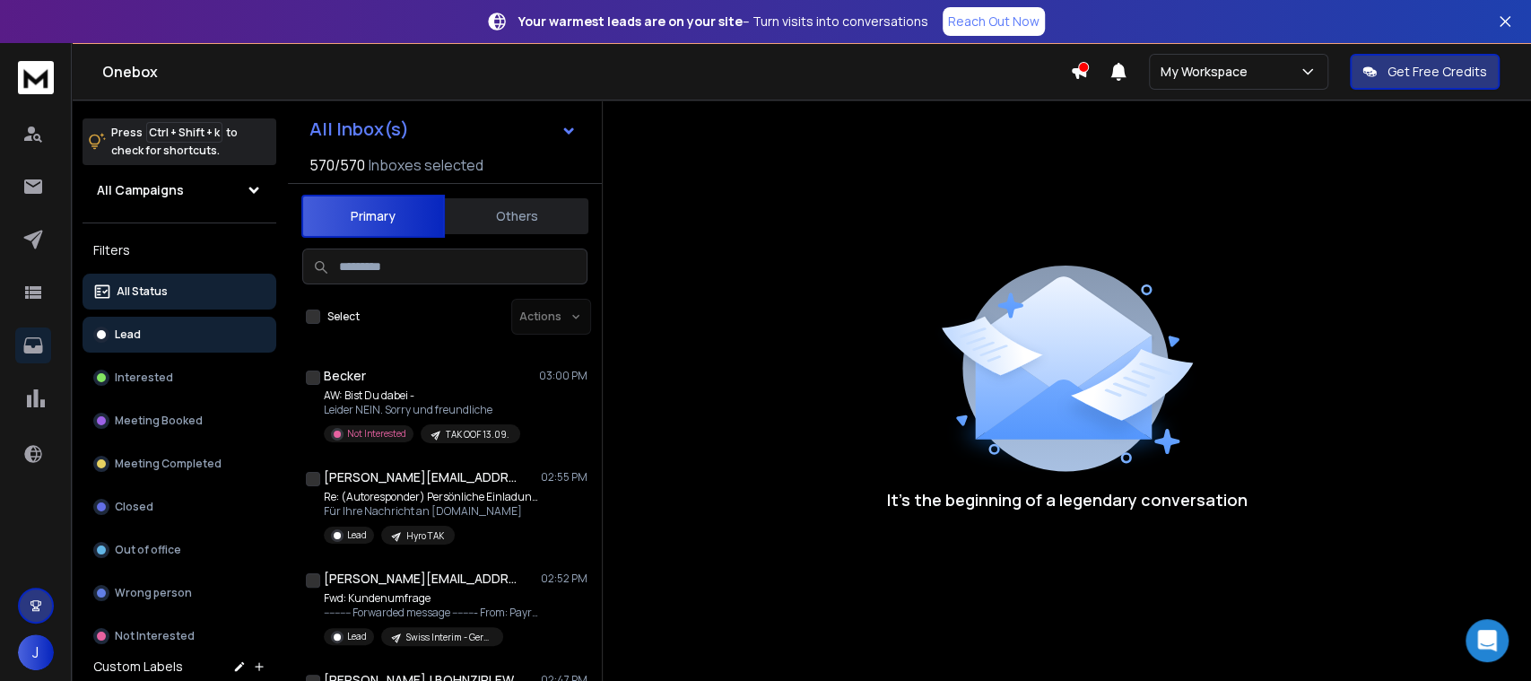
click at [205, 320] on button "Lead" at bounding box center [180, 335] width 194 height 36
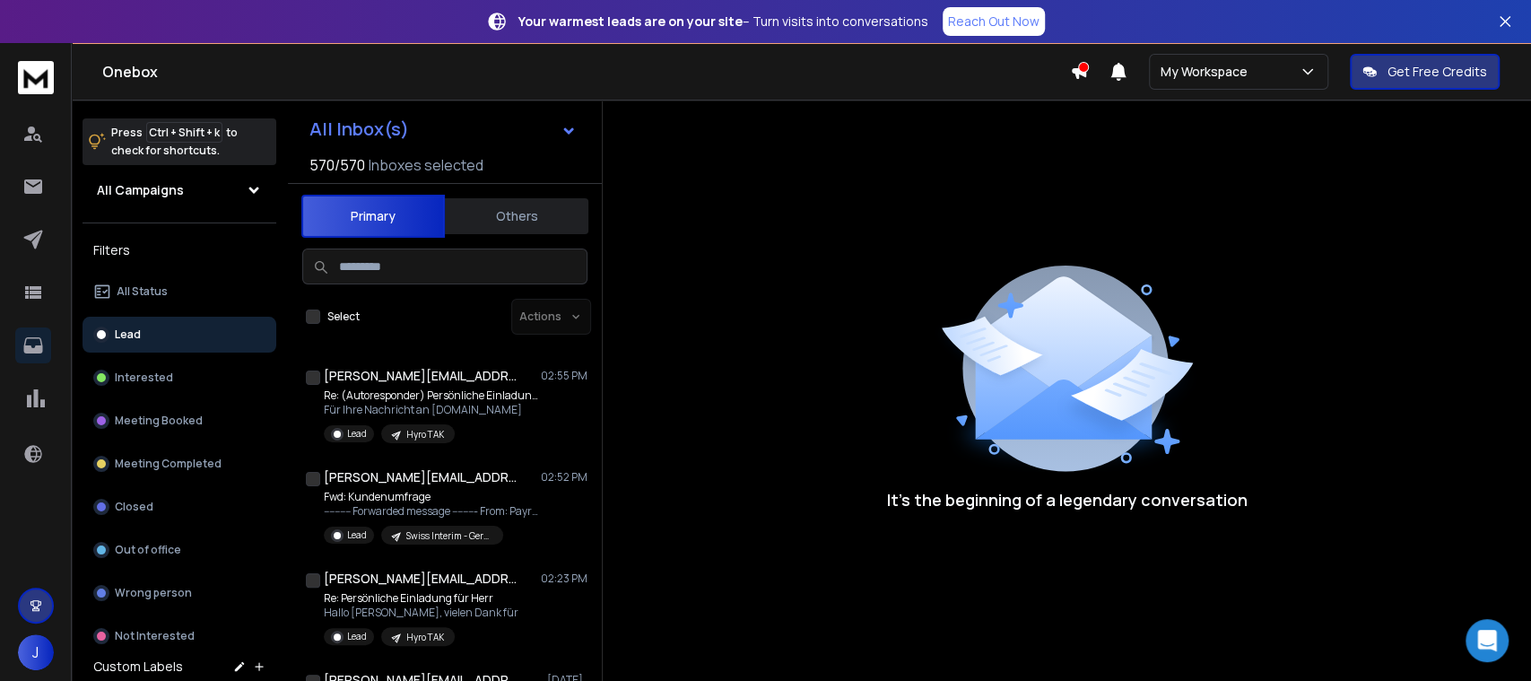
click at [200, 301] on button "All Status" at bounding box center [180, 292] width 194 height 36
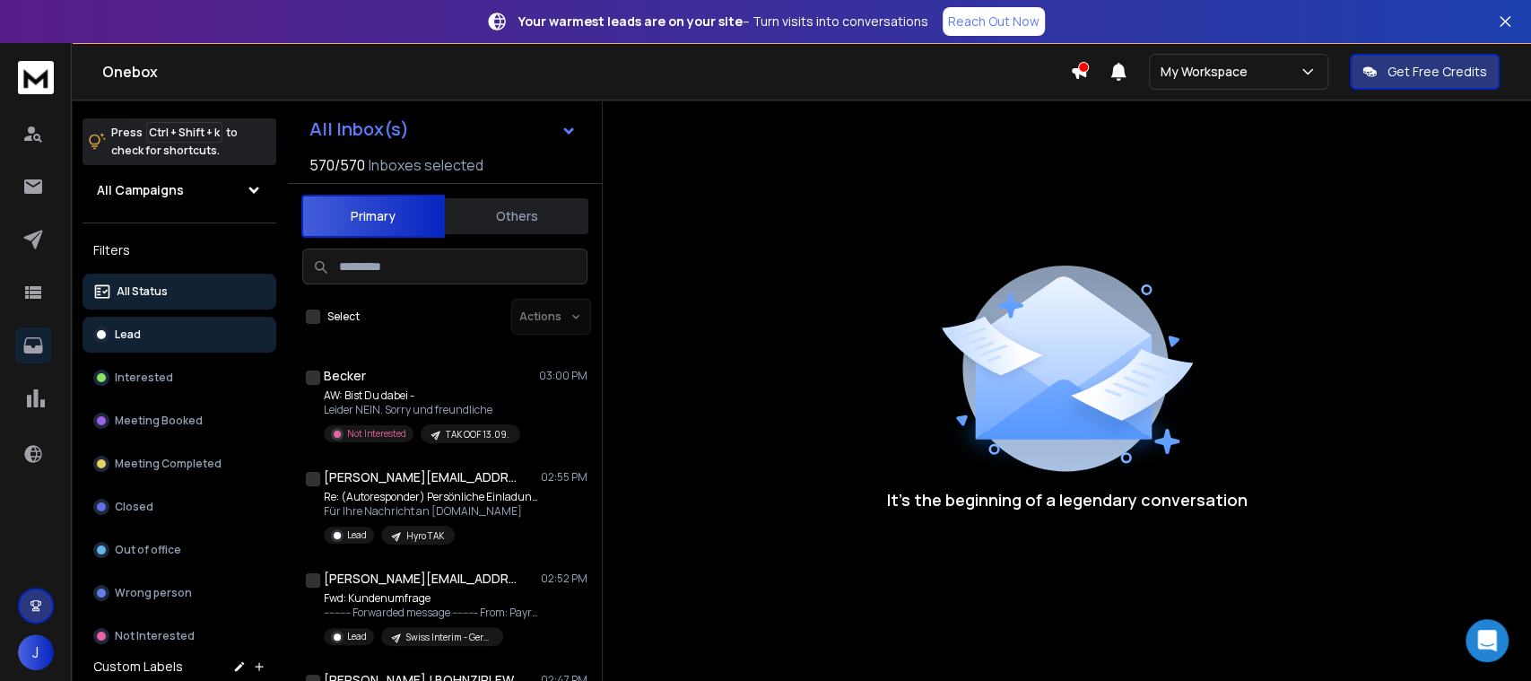
click at [145, 344] on button "Lead" at bounding box center [180, 335] width 194 height 36
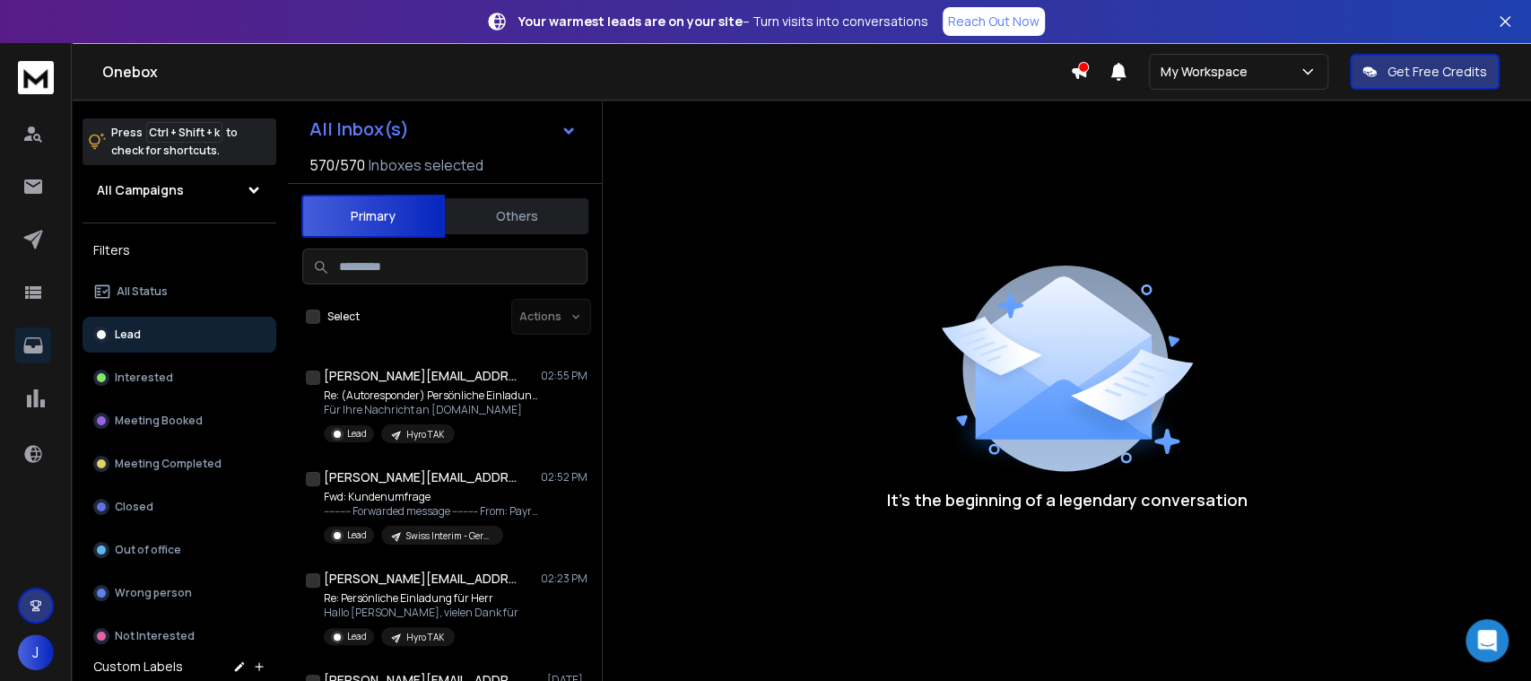
click at [169, 295] on button "All Status" at bounding box center [180, 292] width 194 height 36
